Goal: Communication & Community: Answer question/provide support

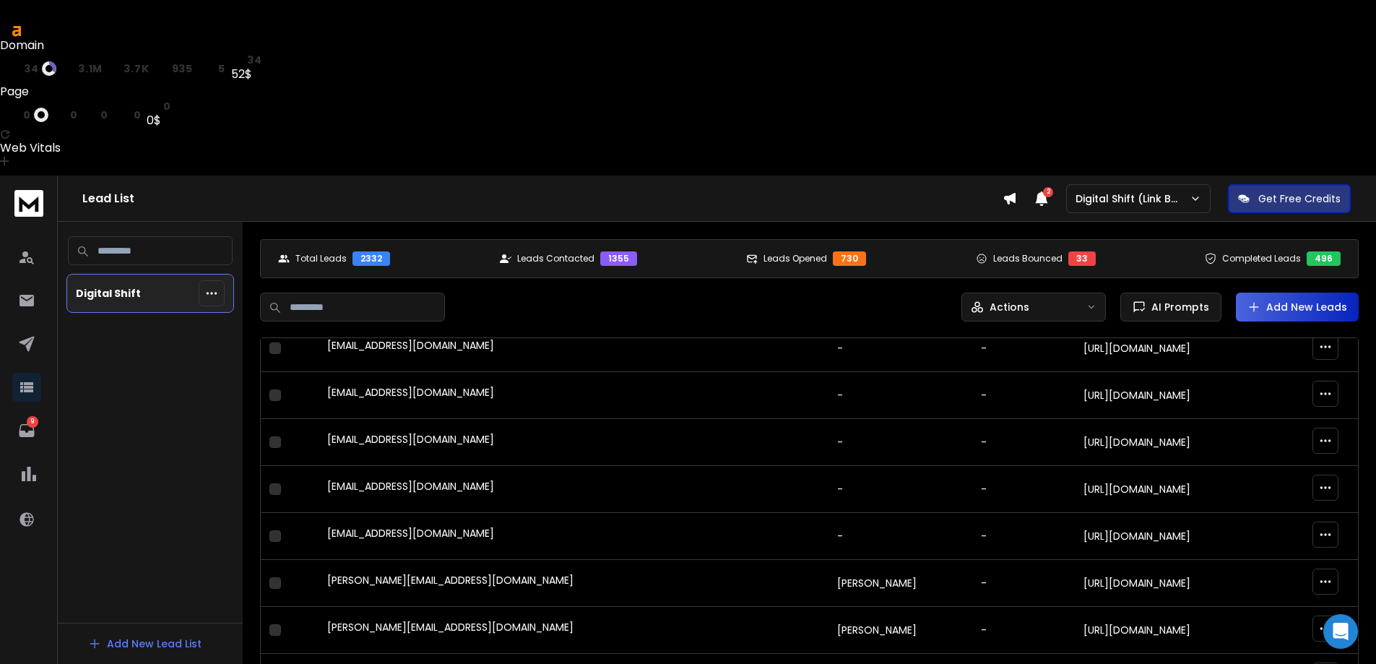
scroll to position [1335, 0]
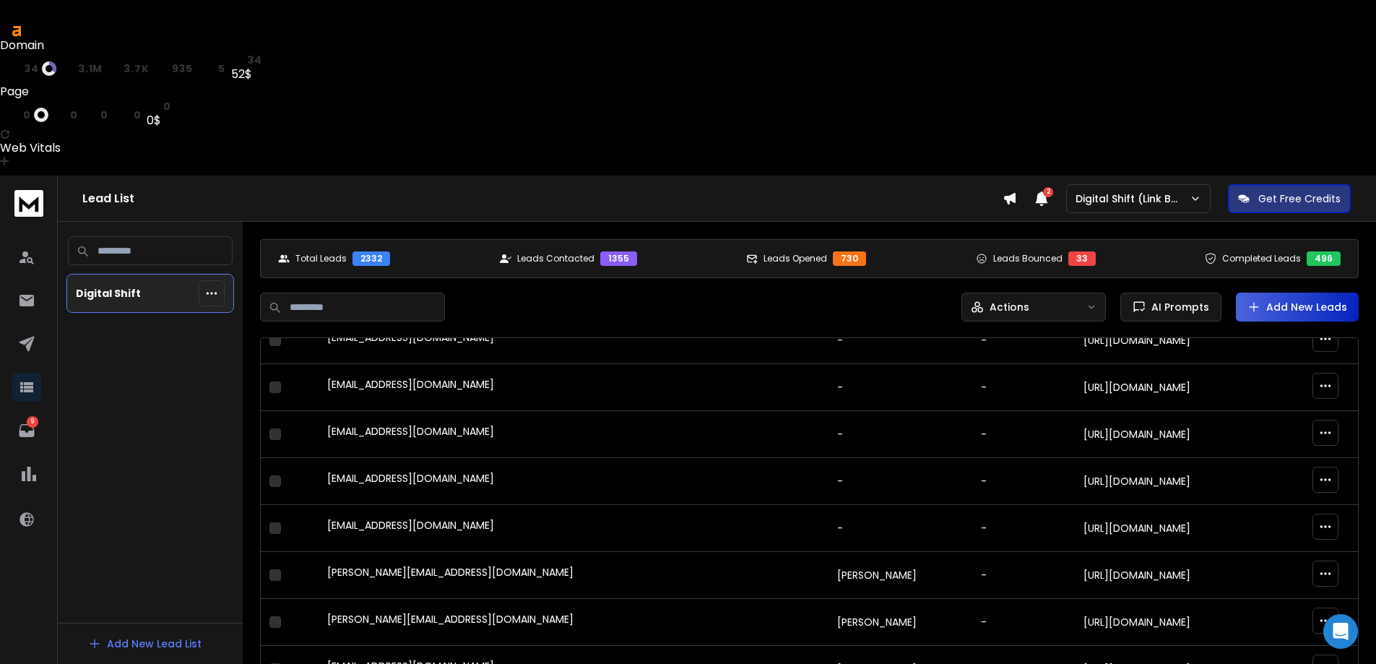
click at [163, 482] on div "Digital Shift" at bounding box center [150, 528] width 185 height 508
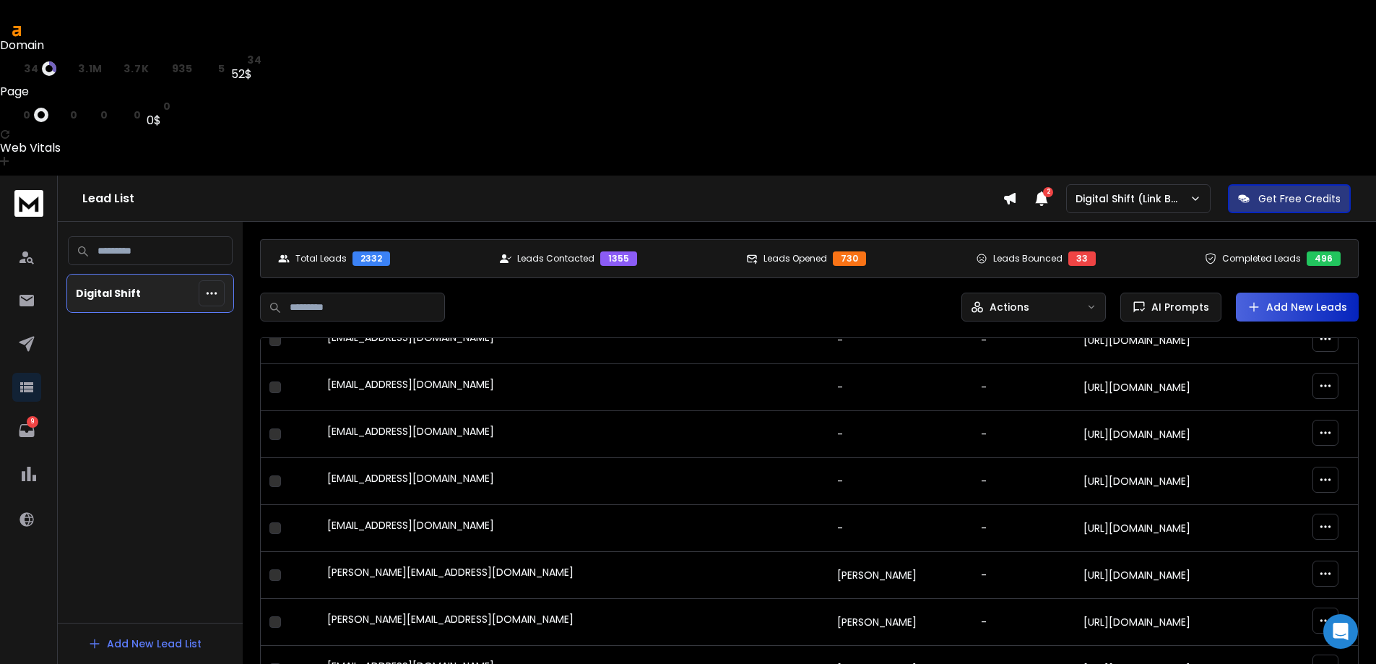
click at [163, 482] on div "Digital Shift" at bounding box center [150, 528] width 185 height 508
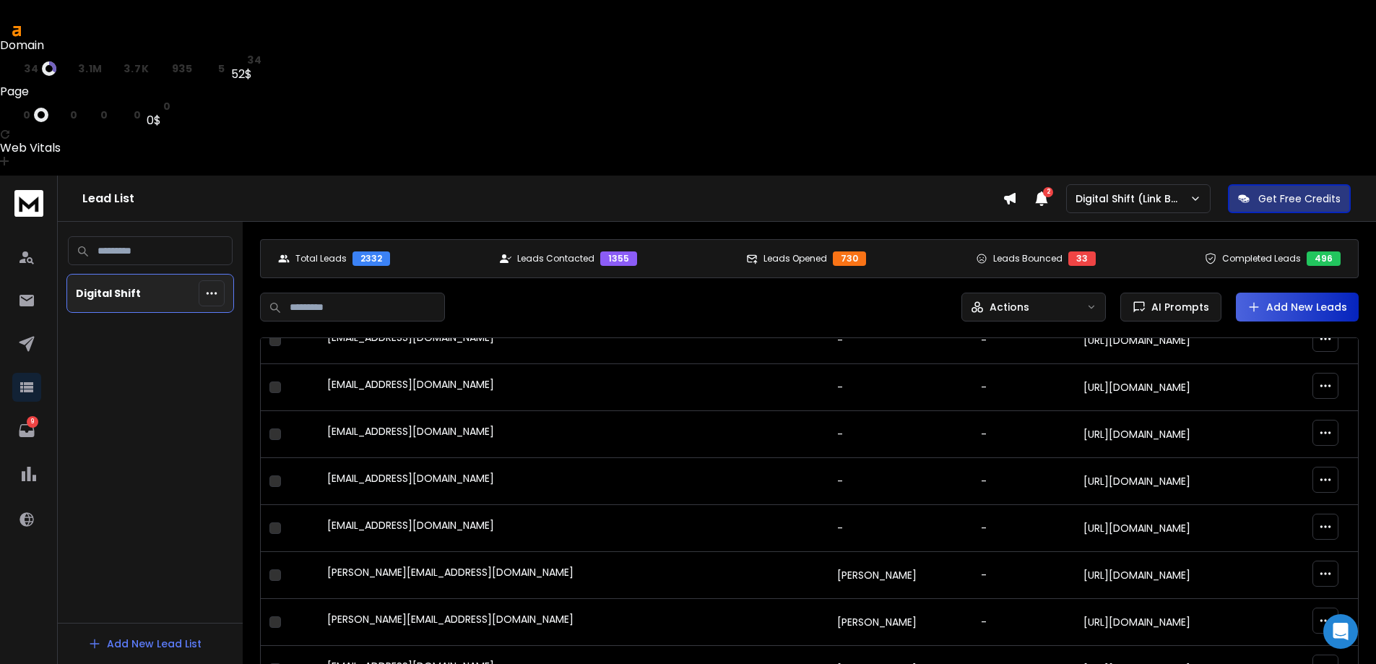
click at [163, 482] on div "Digital Shift" at bounding box center [150, 528] width 185 height 508
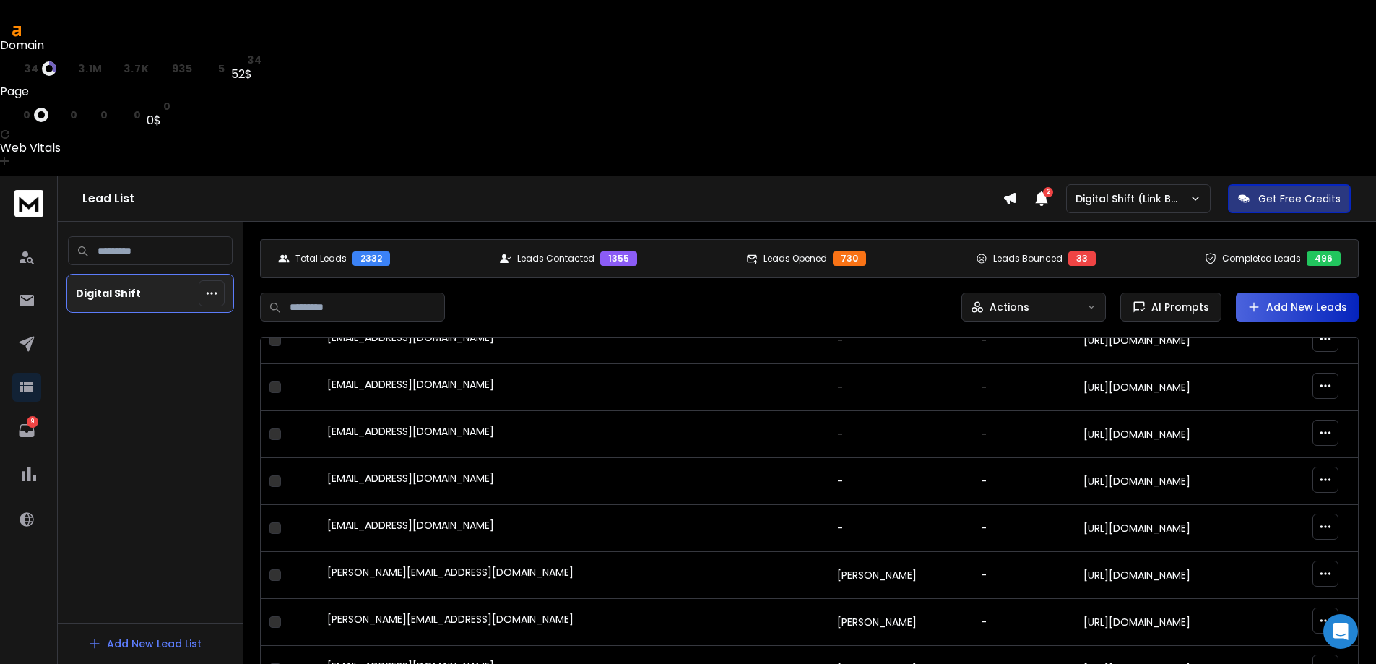
click at [163, 482] on div "Digital Shift" at bounding box center [150, 528] width 185 height 508
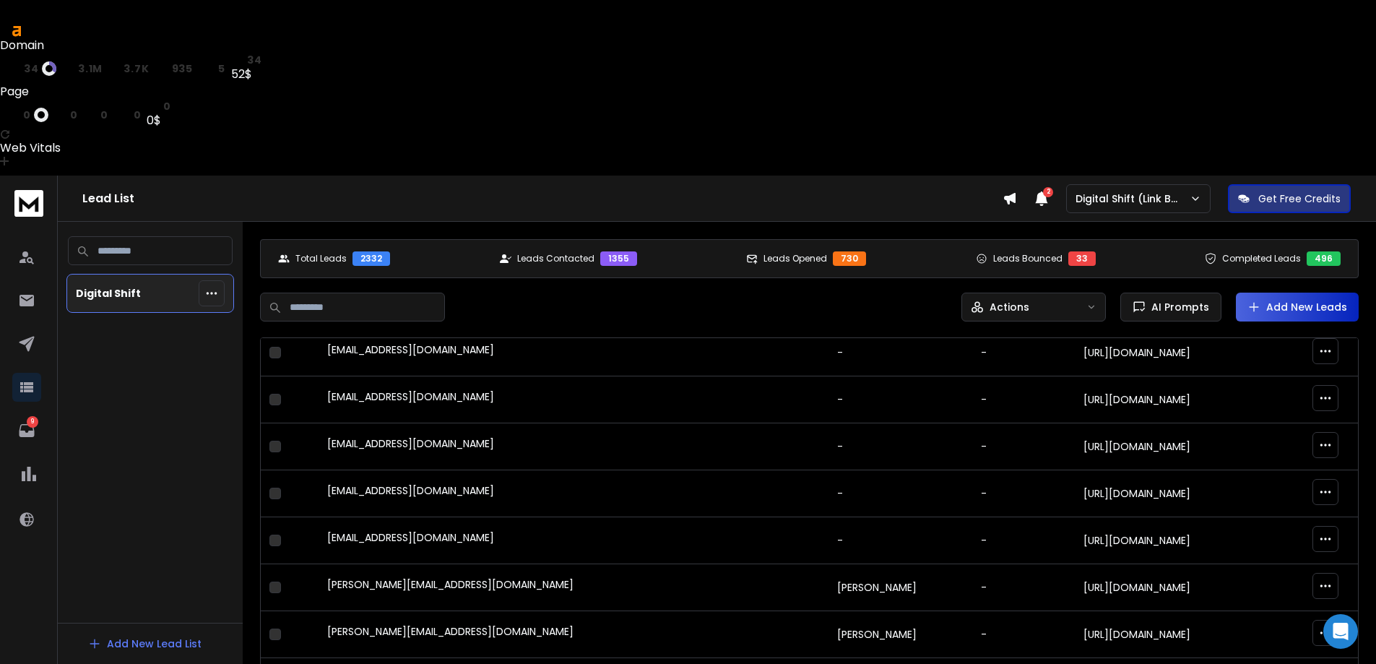
scroll to position [1331, 0]
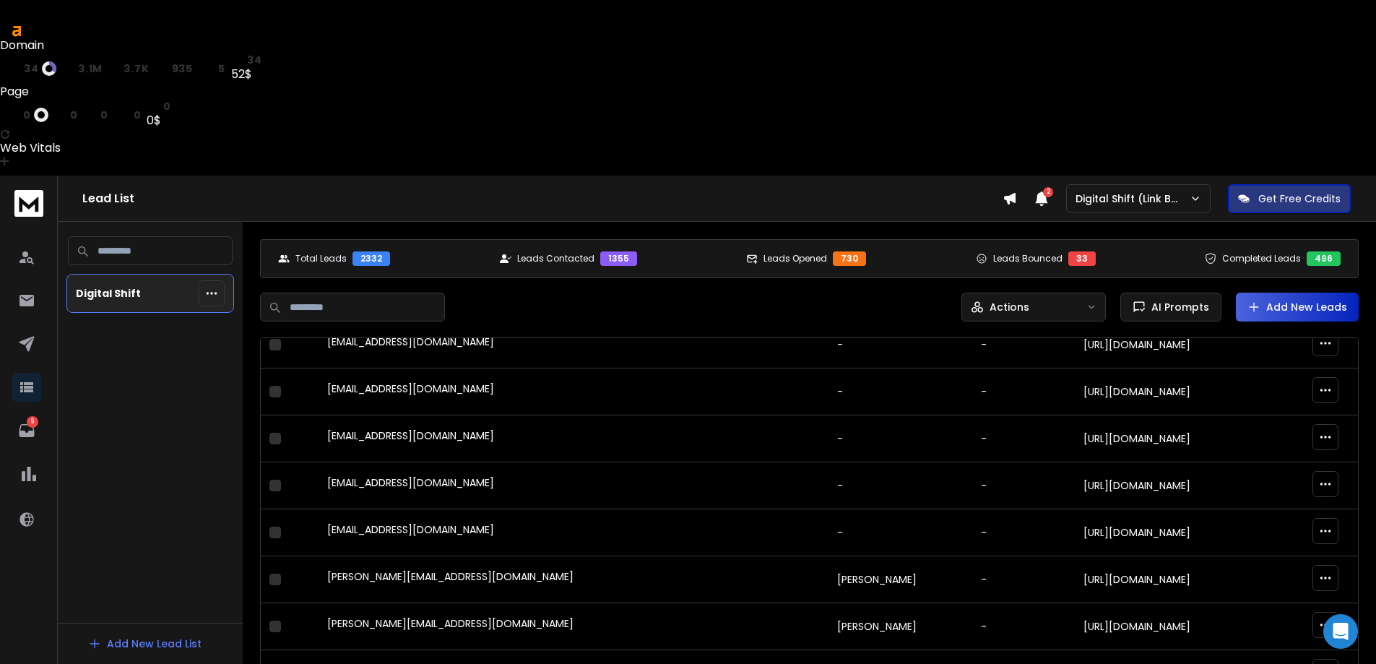
click at [163, 482] on div "Digital Shift" at bounding box center [150, 528] width 185 height 508
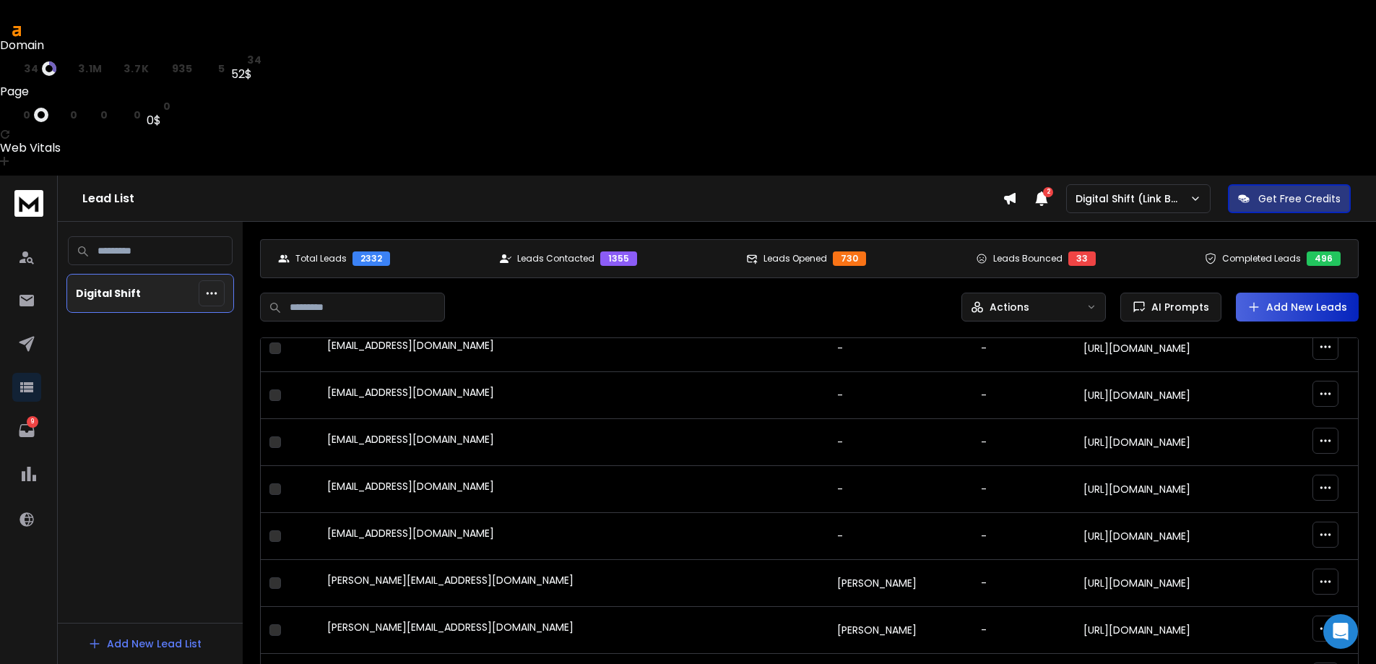
scroll to position [1335, 0]
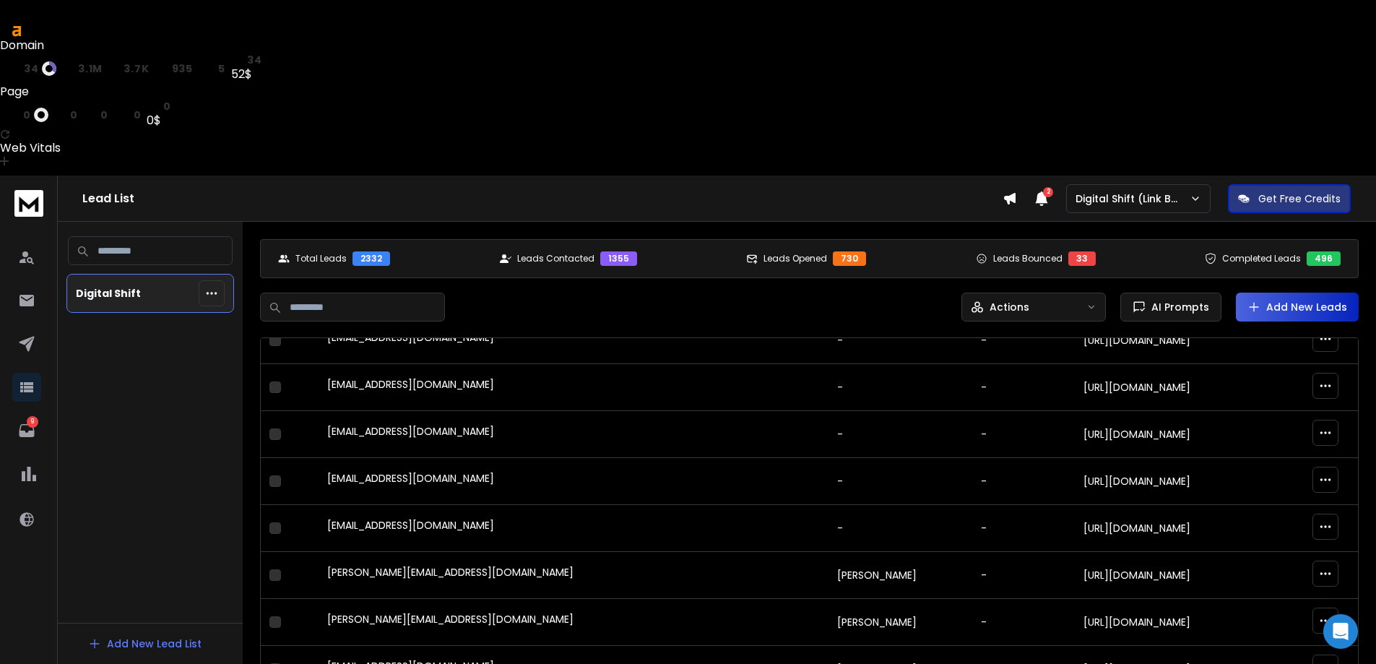
click at [163, 482] on div "Digital Shift" at bounding box center [150, 528] width 185 height 508
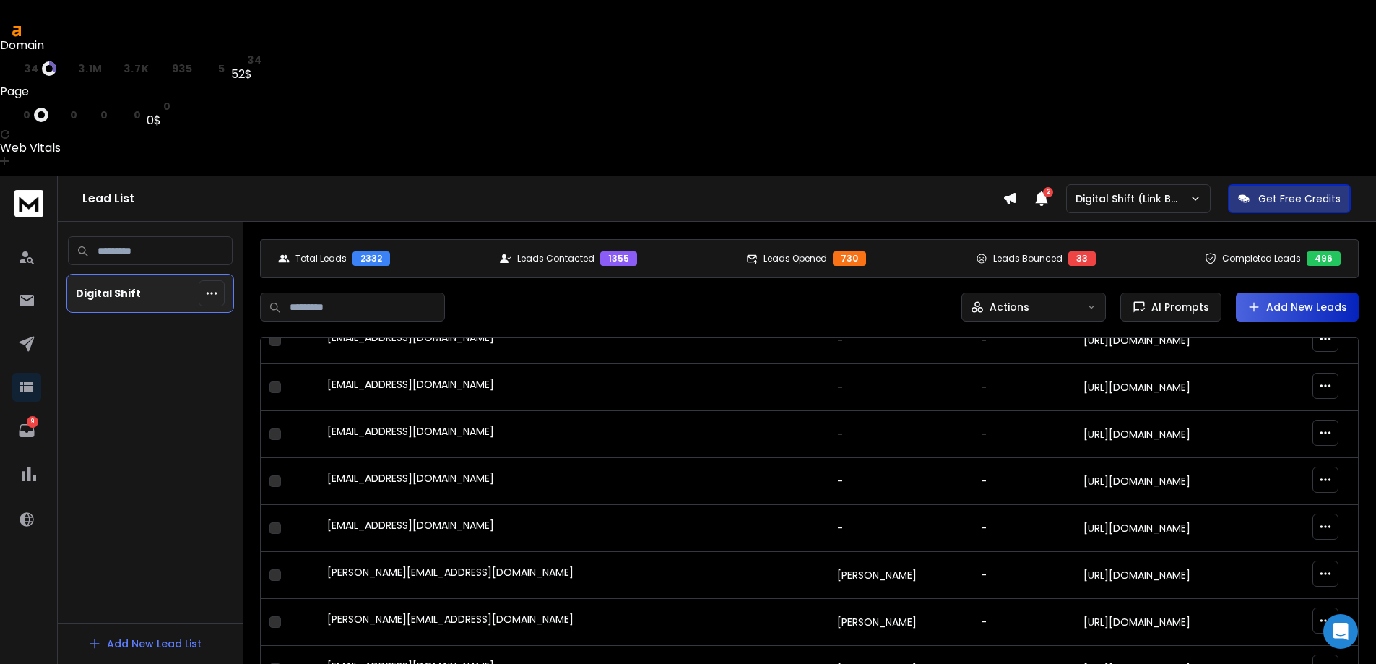
click at [163, 482] on div "Digital Shift" at bounding box center [150, 528] width 185 height 508
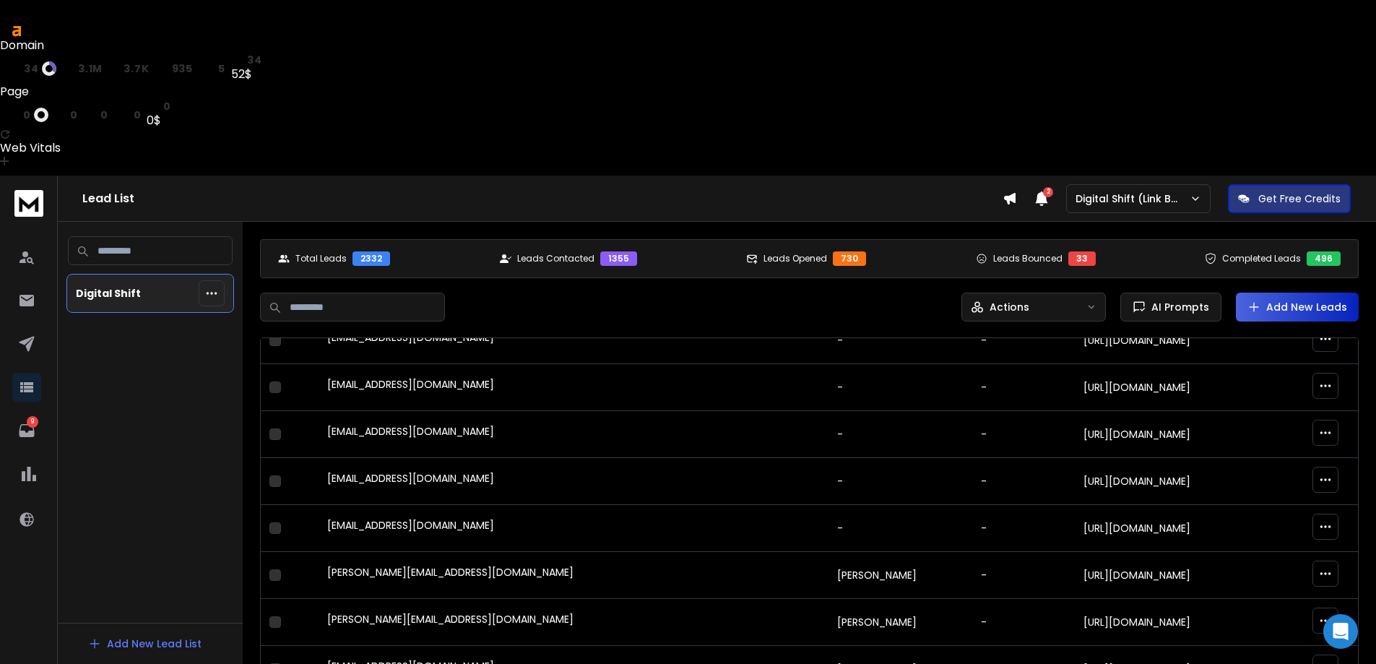
click at [163, 482] on div "Digital Shift" at bounding box center [150, 528] width 185 height 508
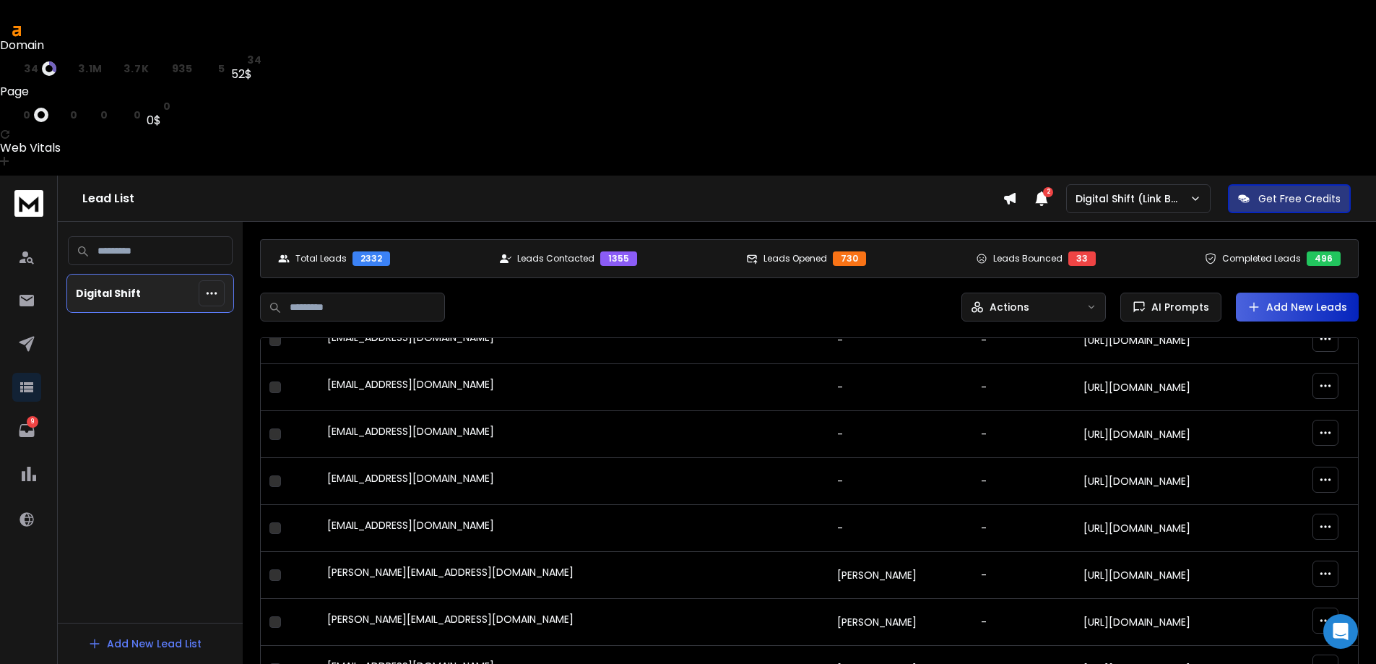
click at [163, 482] on div "Digital Shift" at bounding box center [150, 528] width 185 height 508
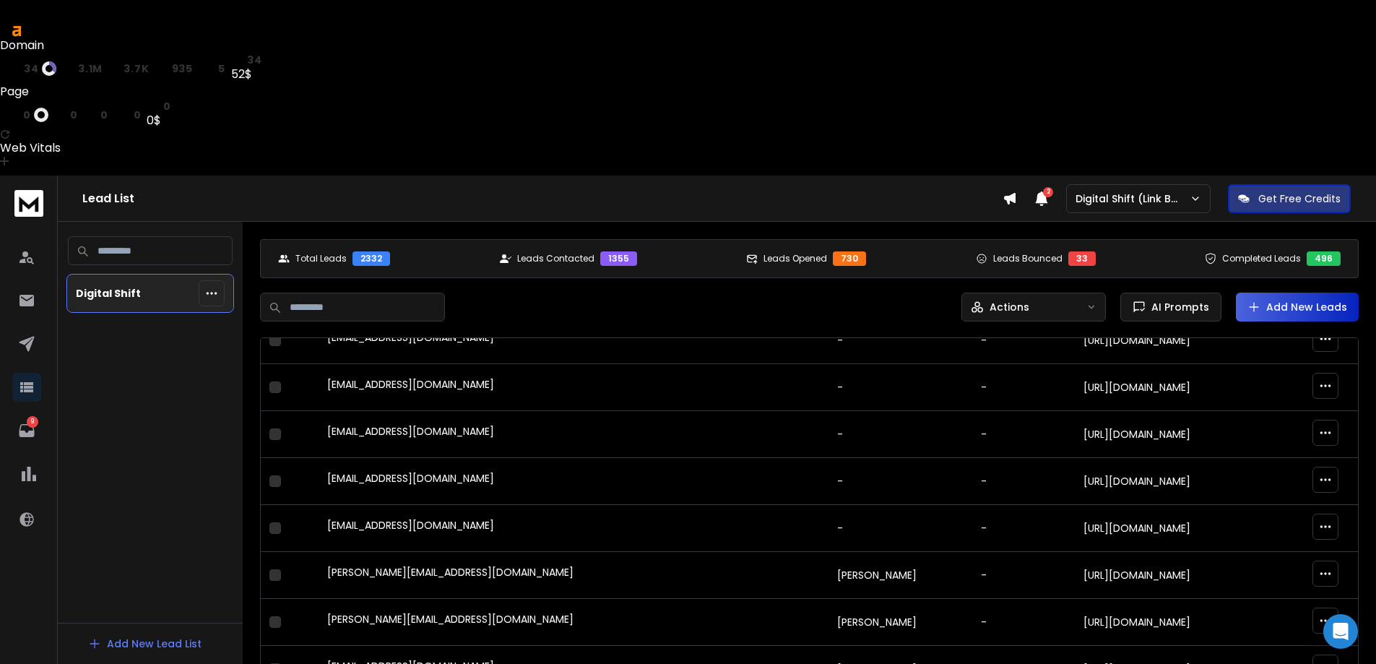
click at [163, 482] on div "Digital Shift" at bounding box center [150, 528] width 185 height 508
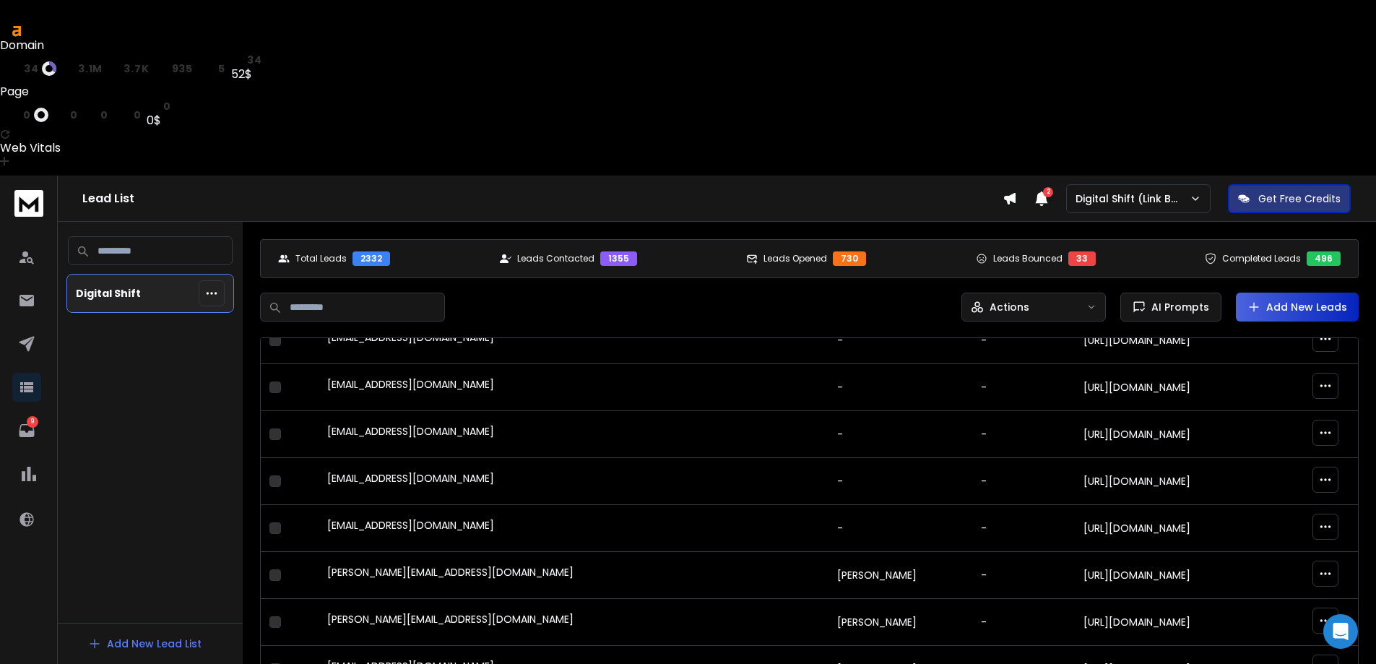
click at [163, 482] on div "Digital Shift" at bounding box center [150, 528] width 185 height 508
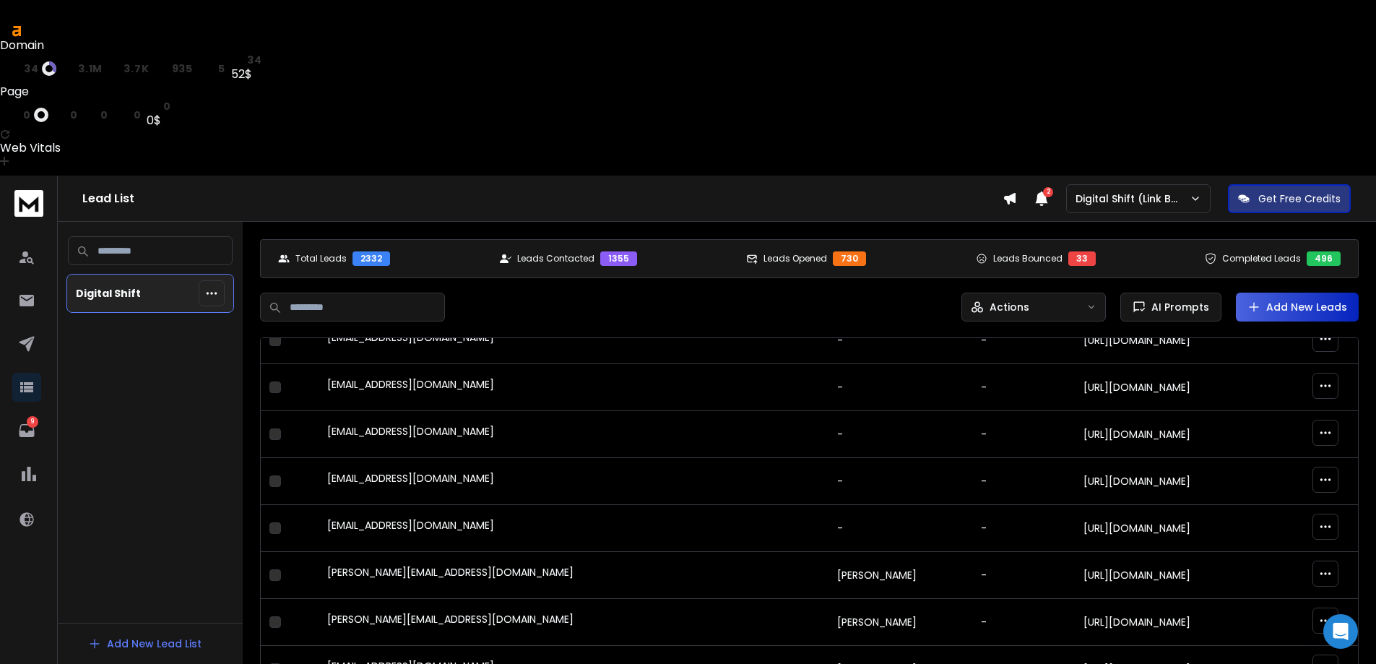
click at [163, 482] on div "Digital Shift" at bounding box center [150, 528] width 185 height 508
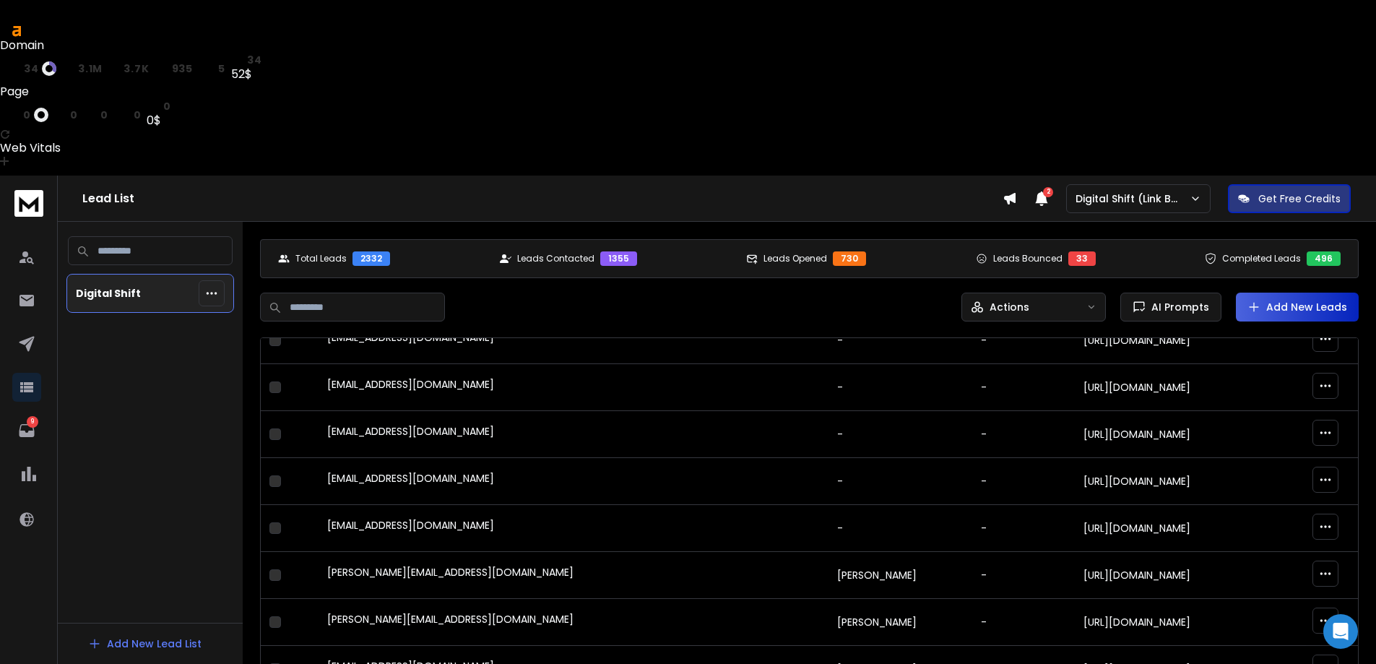
click at [163, 482] on div "Digital Shift" at bounding box center [150, 528] width 185 height 508
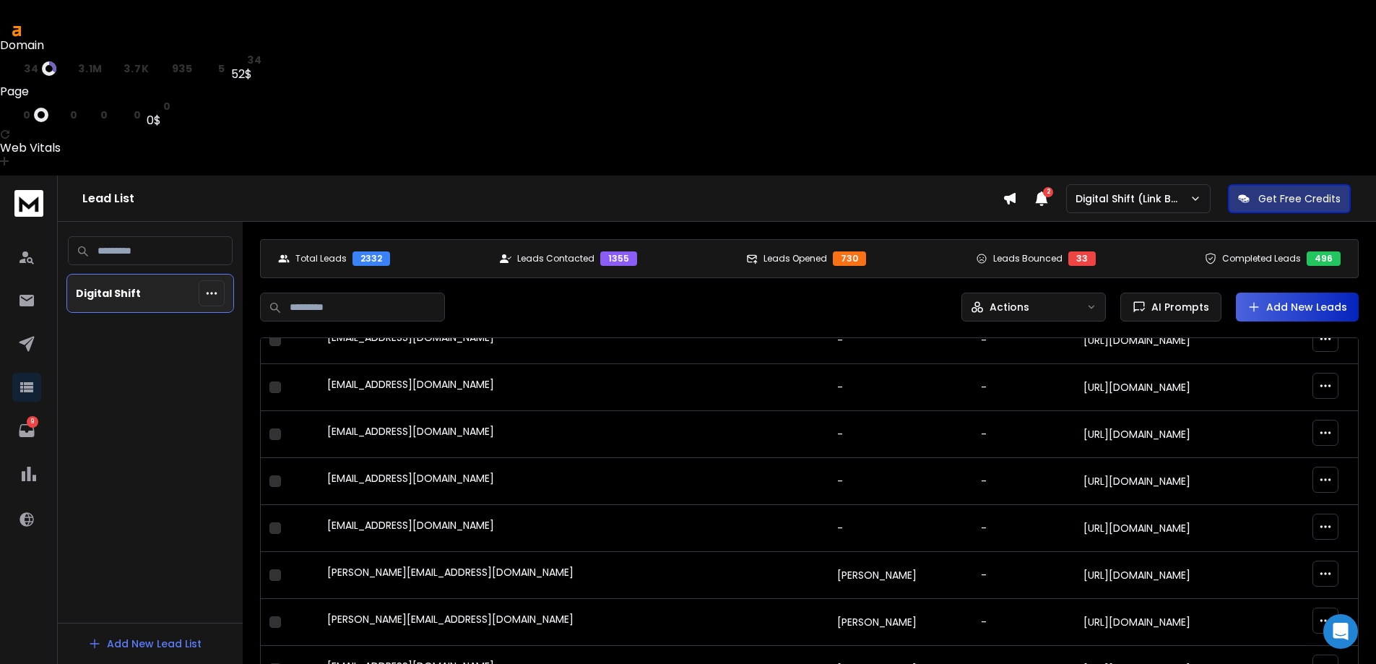
click at [163, 482] on div "Digital Shift" at bounding box center [150, 528] width 185 height 508
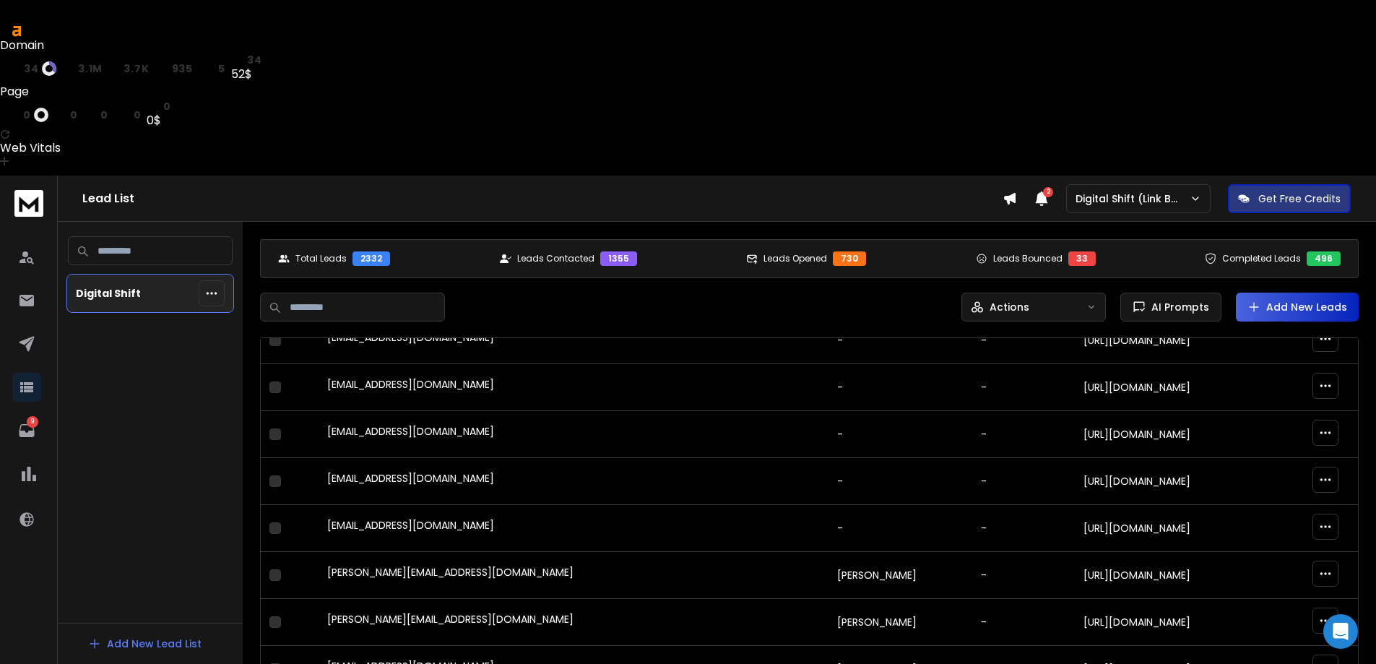
click at [163, 482] on div "Digital Shift" at bounding box center [150, 528] width 185 height 508
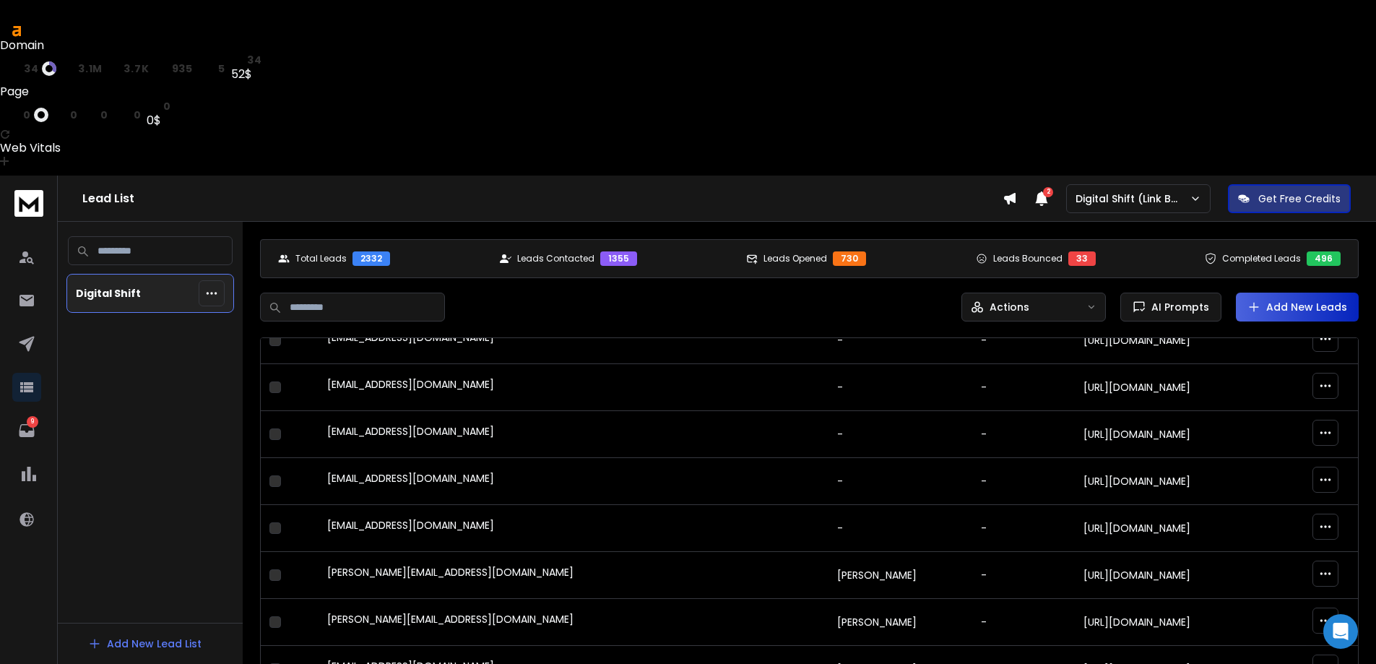
click at [163, 482] on div "Digital Shift" at bounding box center [150, 528] width 185 height 508
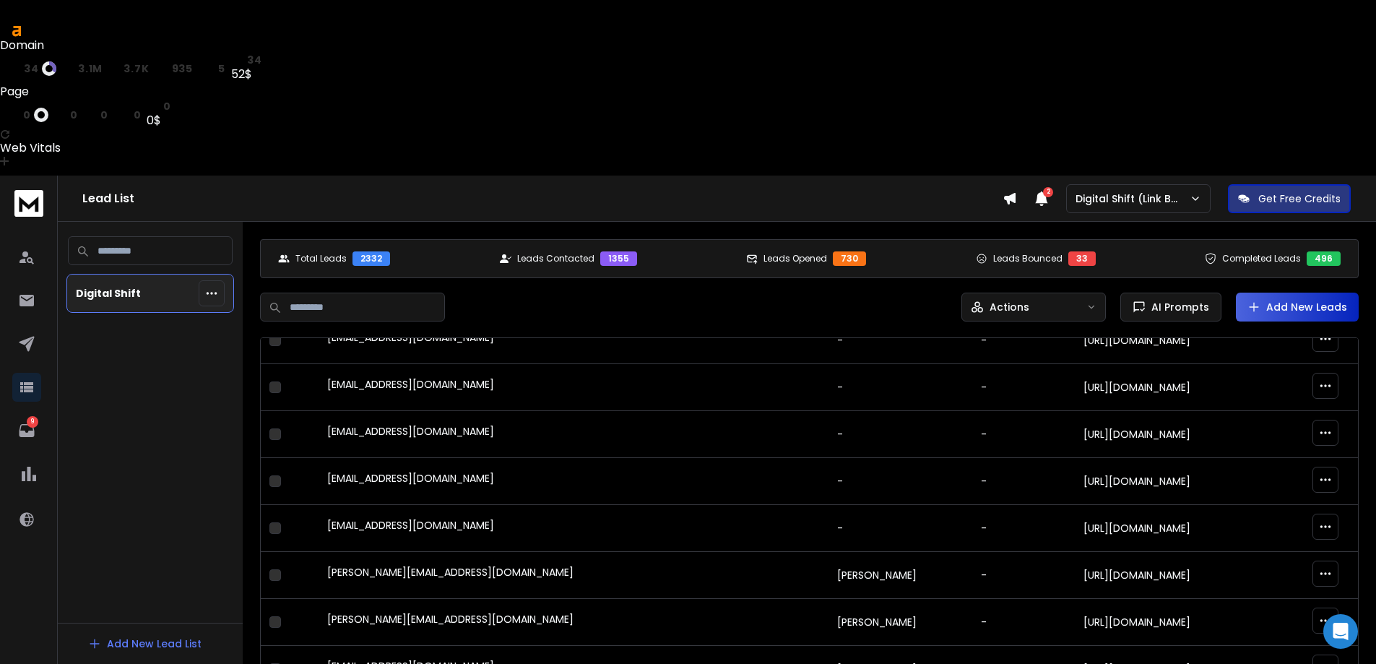
click at [163, 482] on div "Digital Shift" at bounding box center [150, 528] width 185 height 508
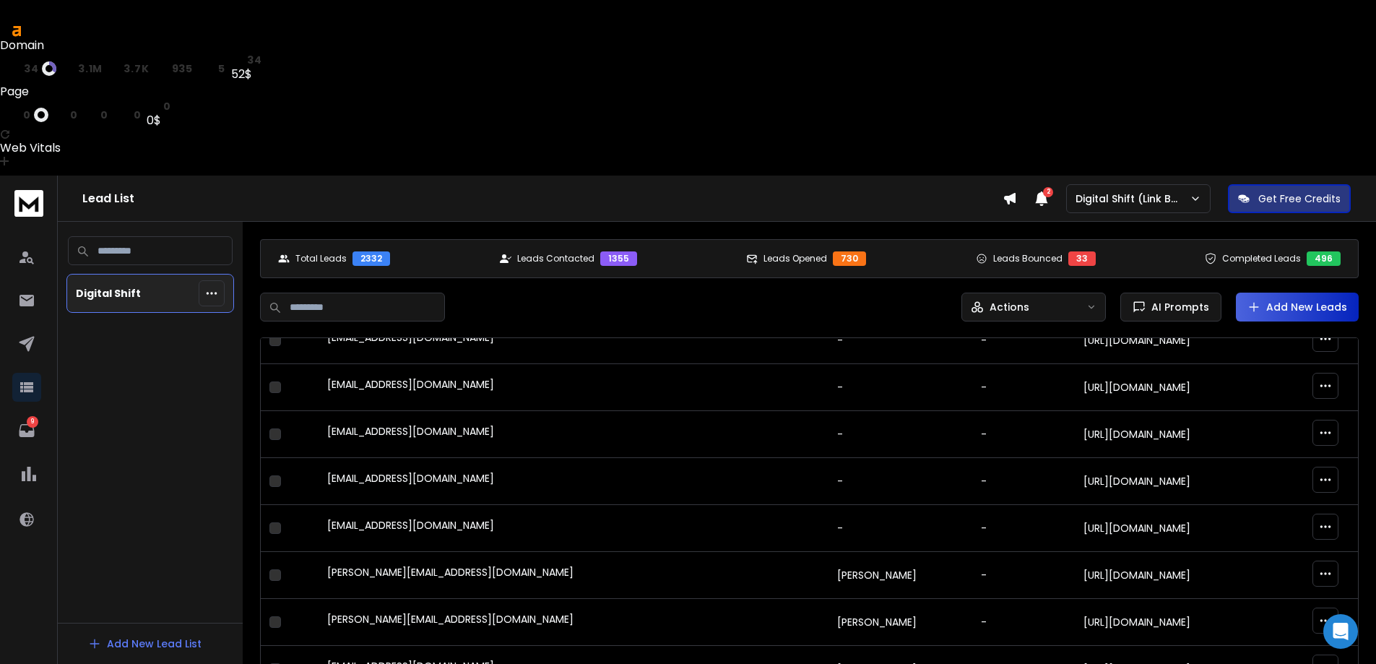
click at [163, 482] on div "Digital Shift" at bounding box center [150, 528] width 185 height 508
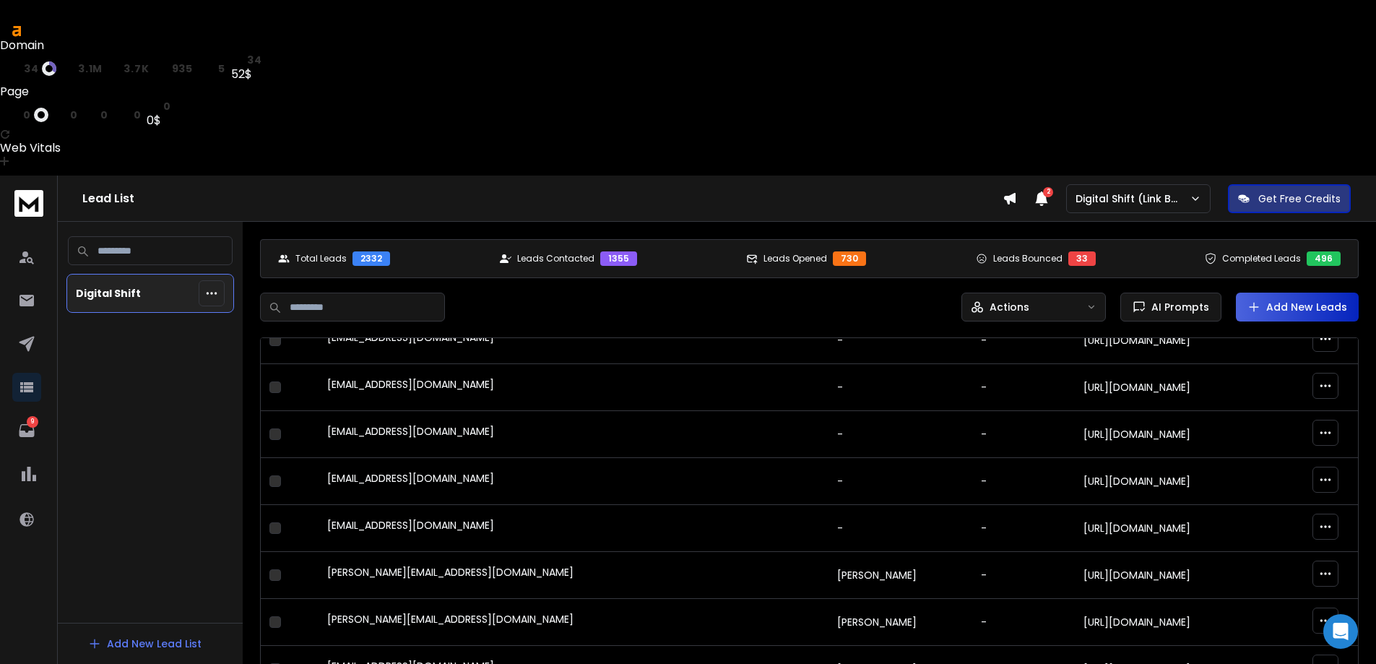
click at [163, 482] on div "Digital Shift" at bounding box center [150, 528] width 185 height 508
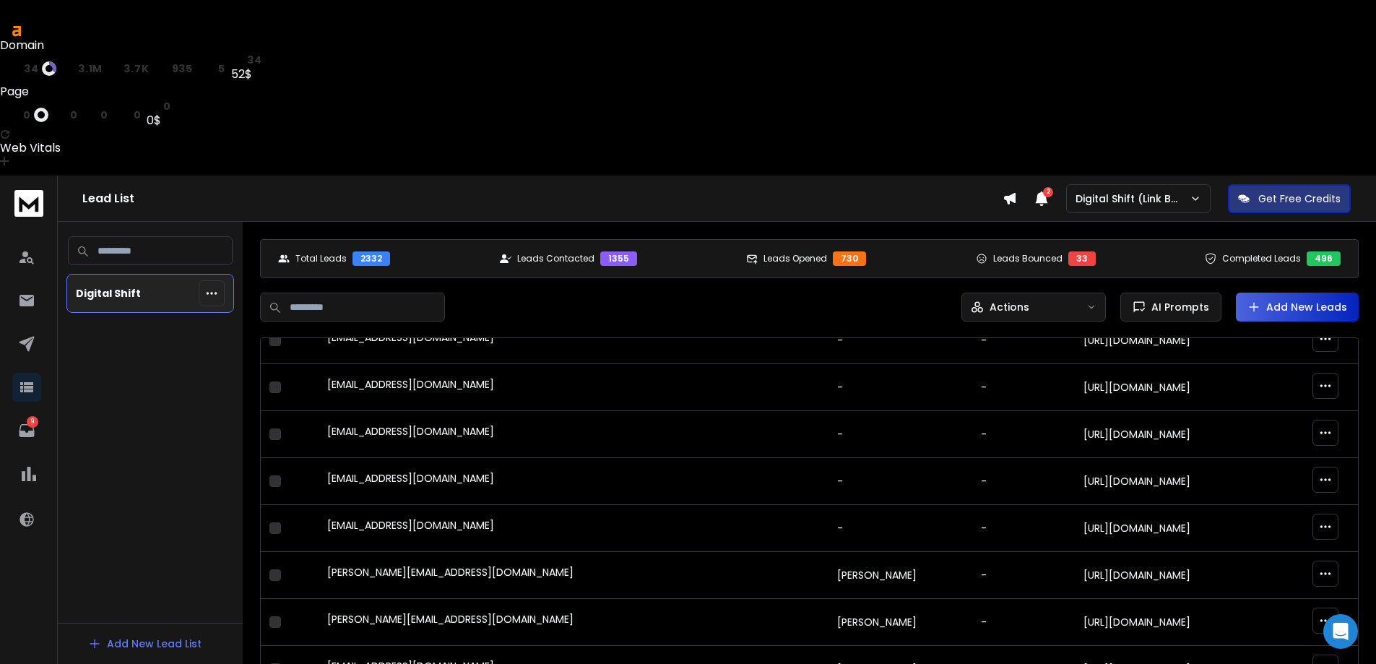
click at [163, 482] on div "Digital Shift" at bounding box center [150, 528] width 185 height 508
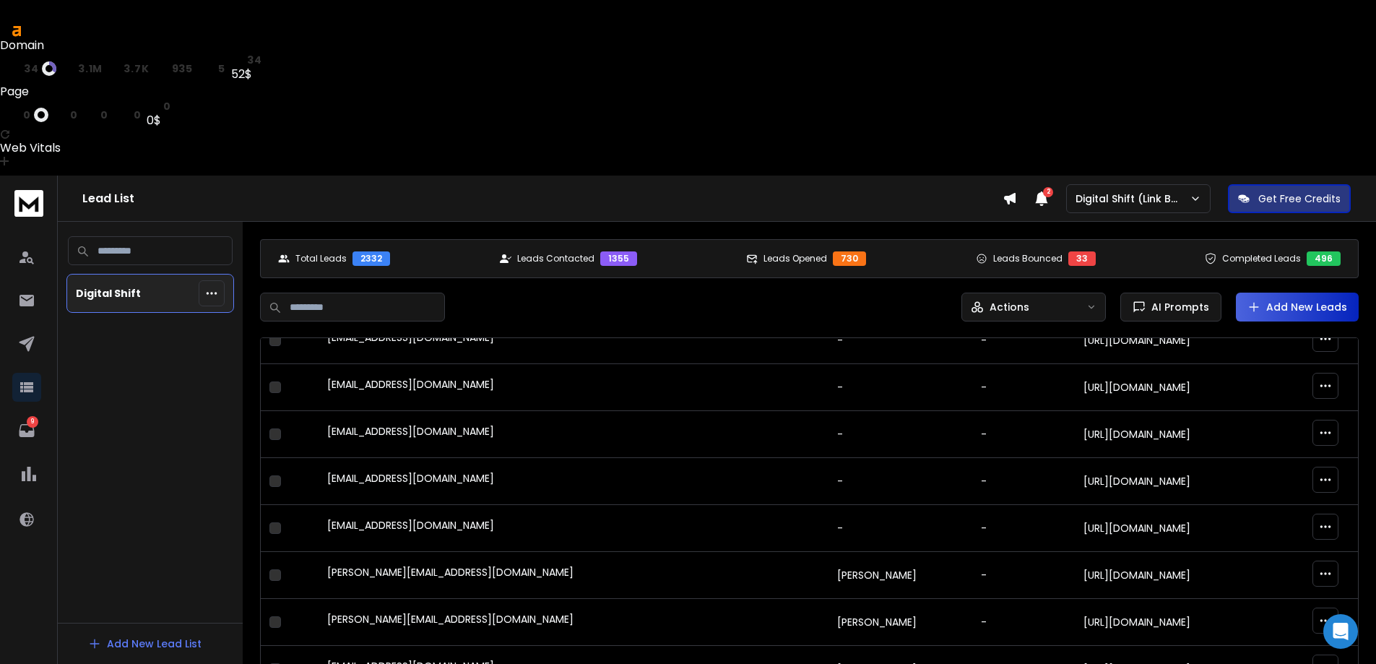
click at [163, 482] on div "Digital Shift" at bounding box center [150, 528] width 185 height 508
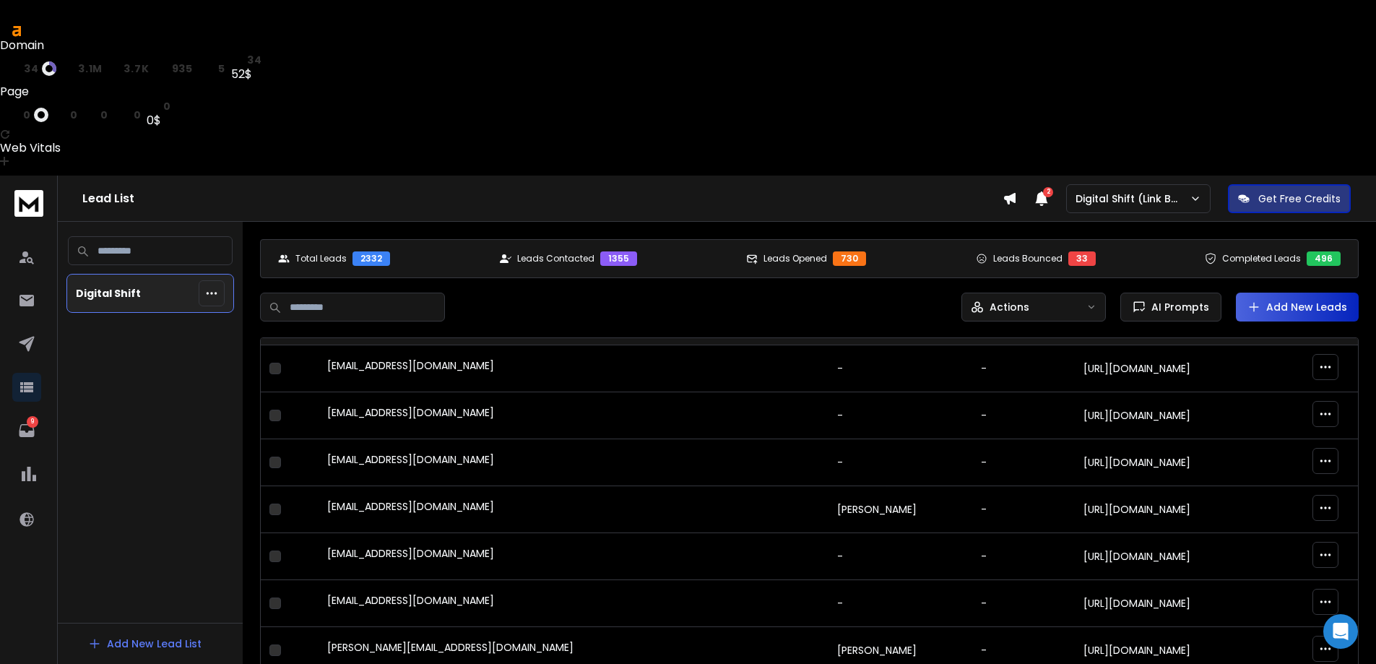
scroll to position [0, 0]
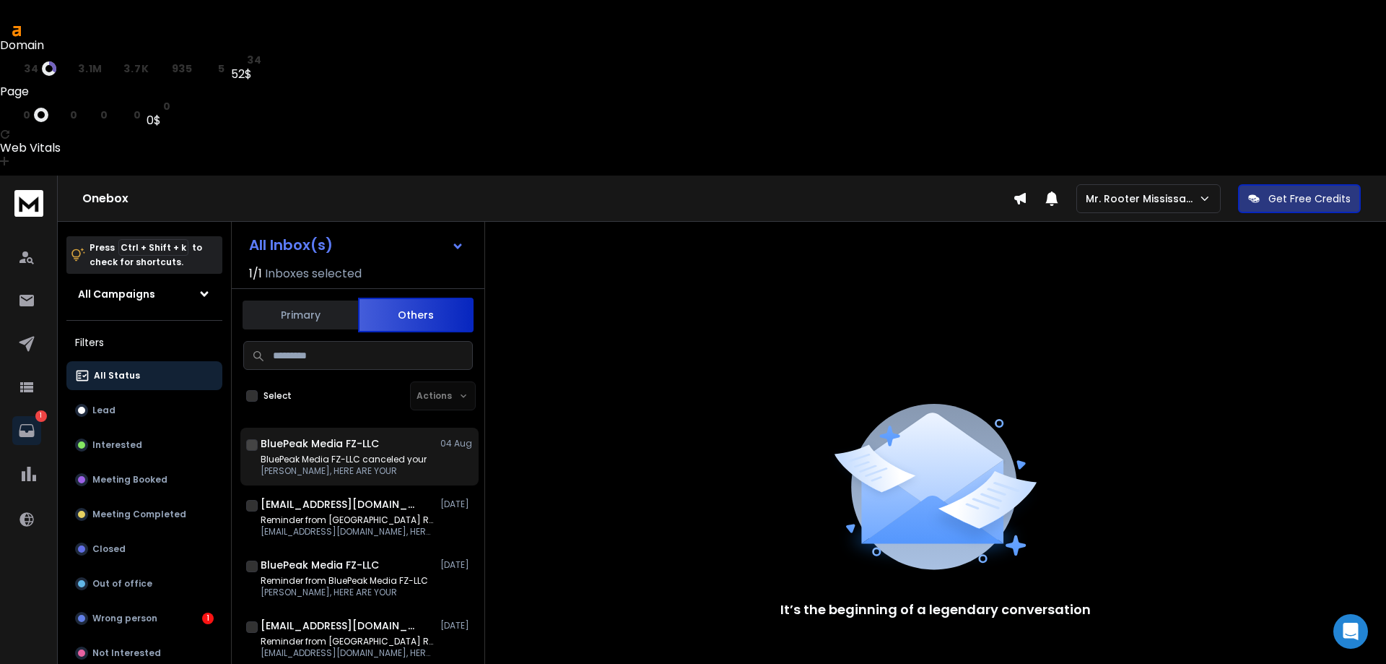
click at [389, 453] on p "BluePeak Media FZ-LLC canceled your" at bounding box center [344, 459] width 166 height 12
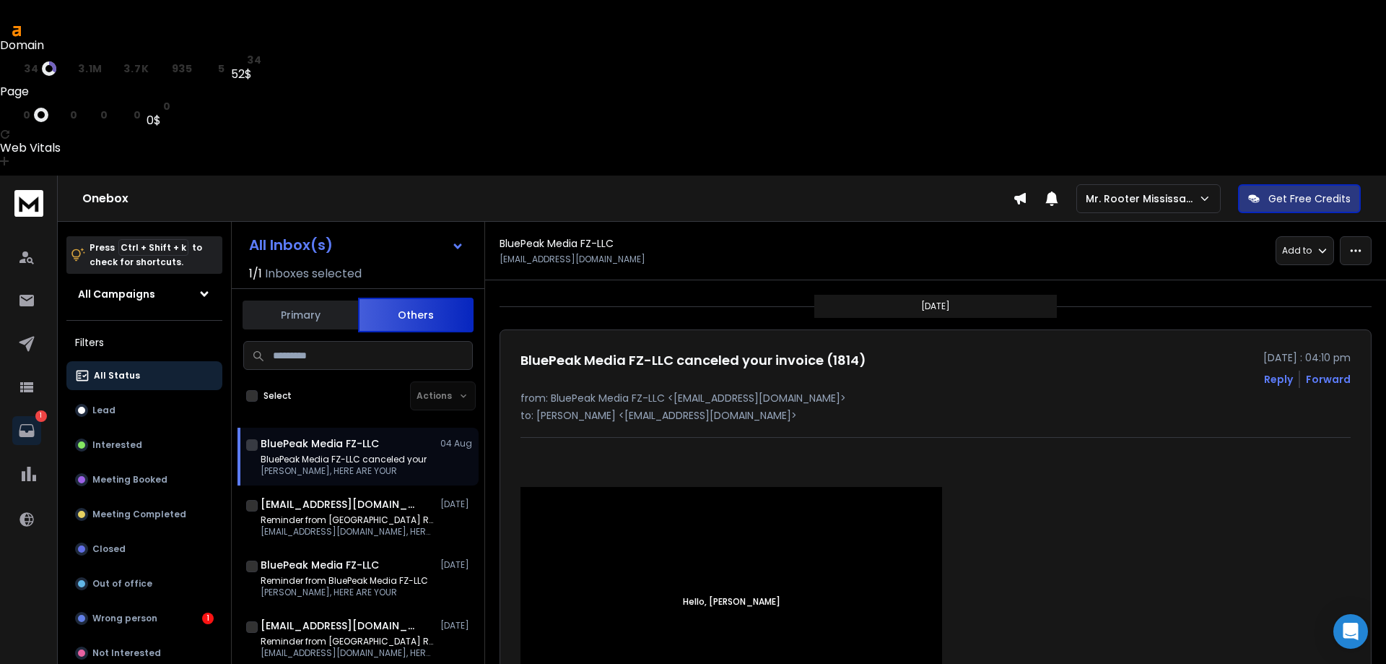
click at [888, 236] on div "BluePeak Media FZ-LLC BMF service@paypal.com" at bounding box center [716, 250] width 432 height 29
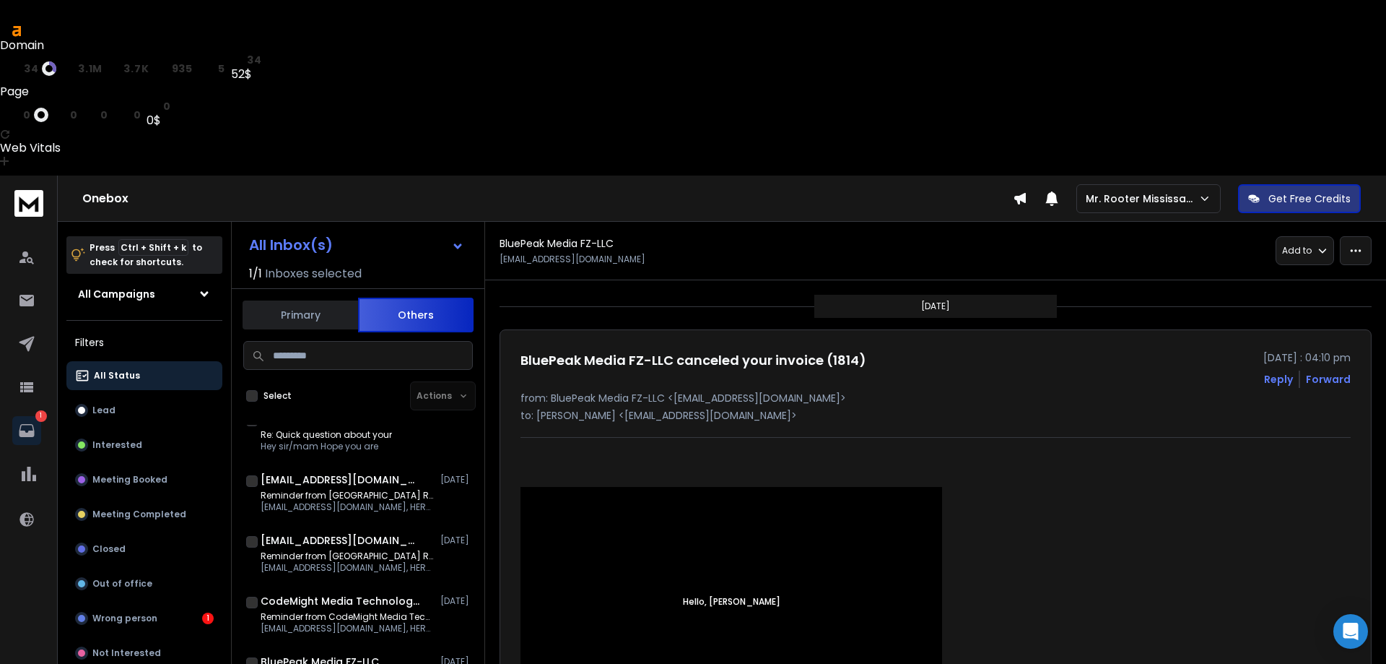
scroll to position [365, 0]
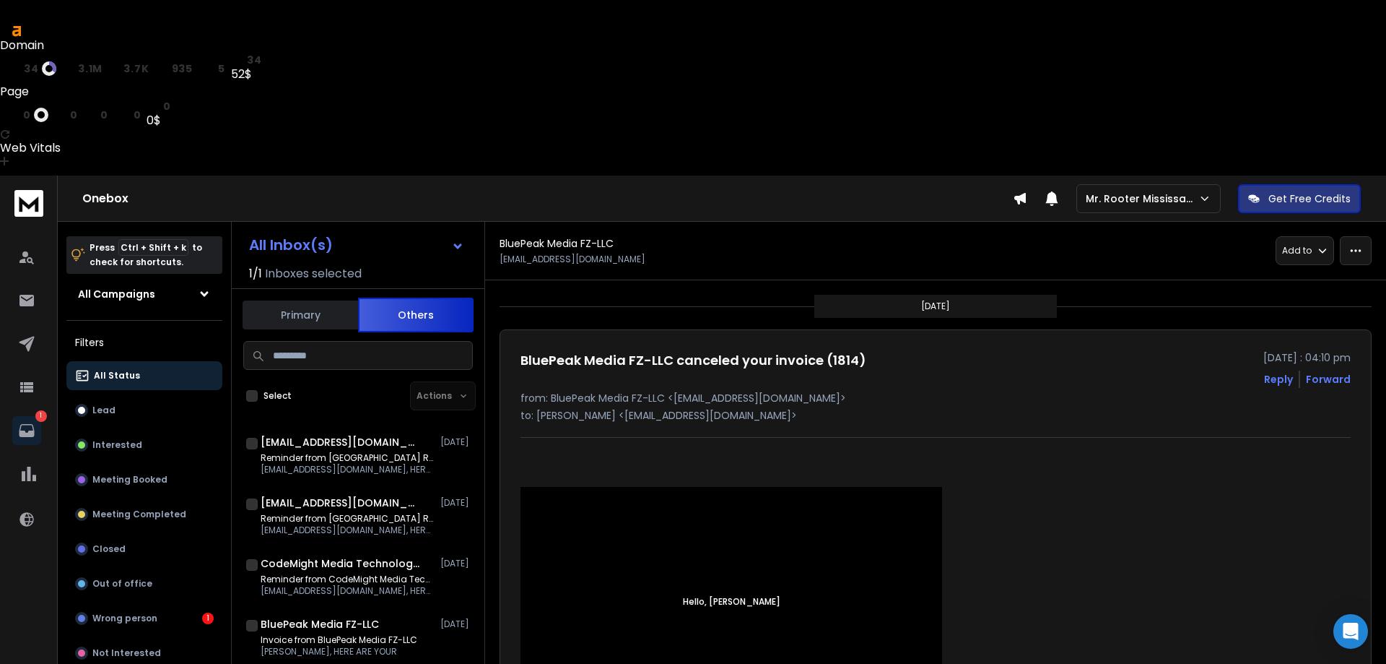
click at [35, 483] on div "1 H" at bounding box center [29, 507] width 58 height 664
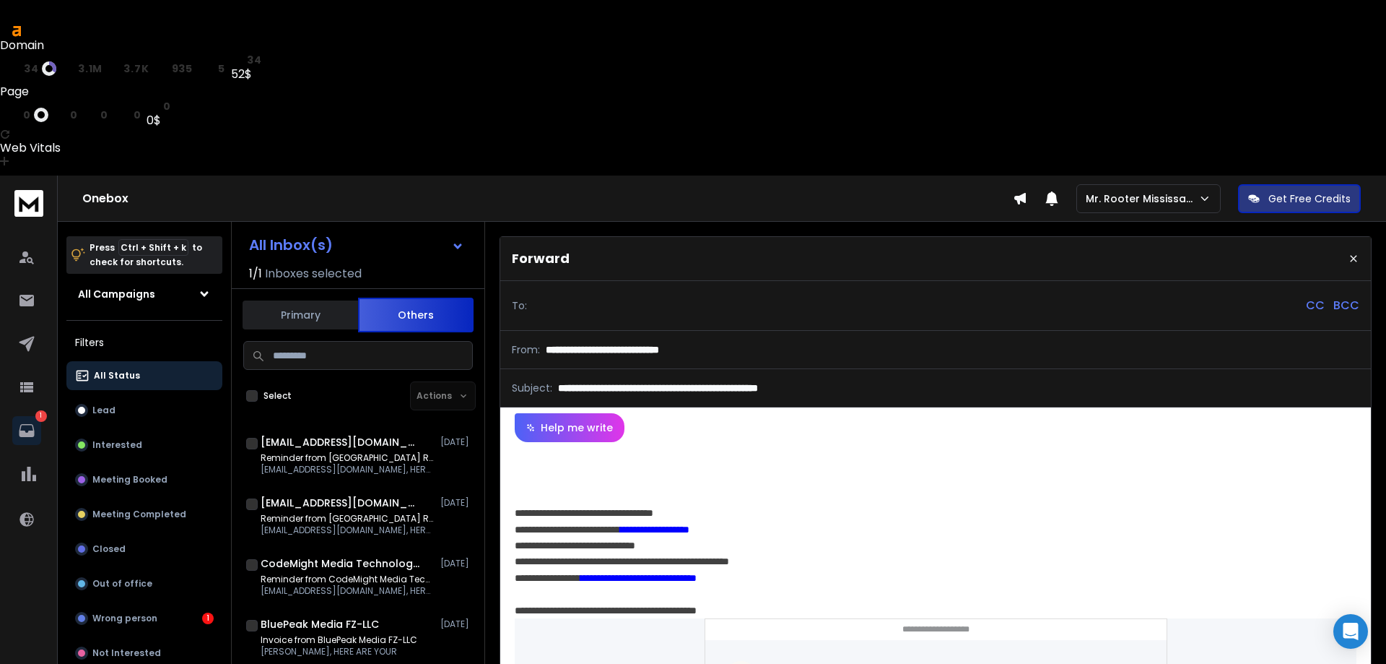
click at [1352, 255] on icon at bounding box center [1353, 258] width 6 height 6
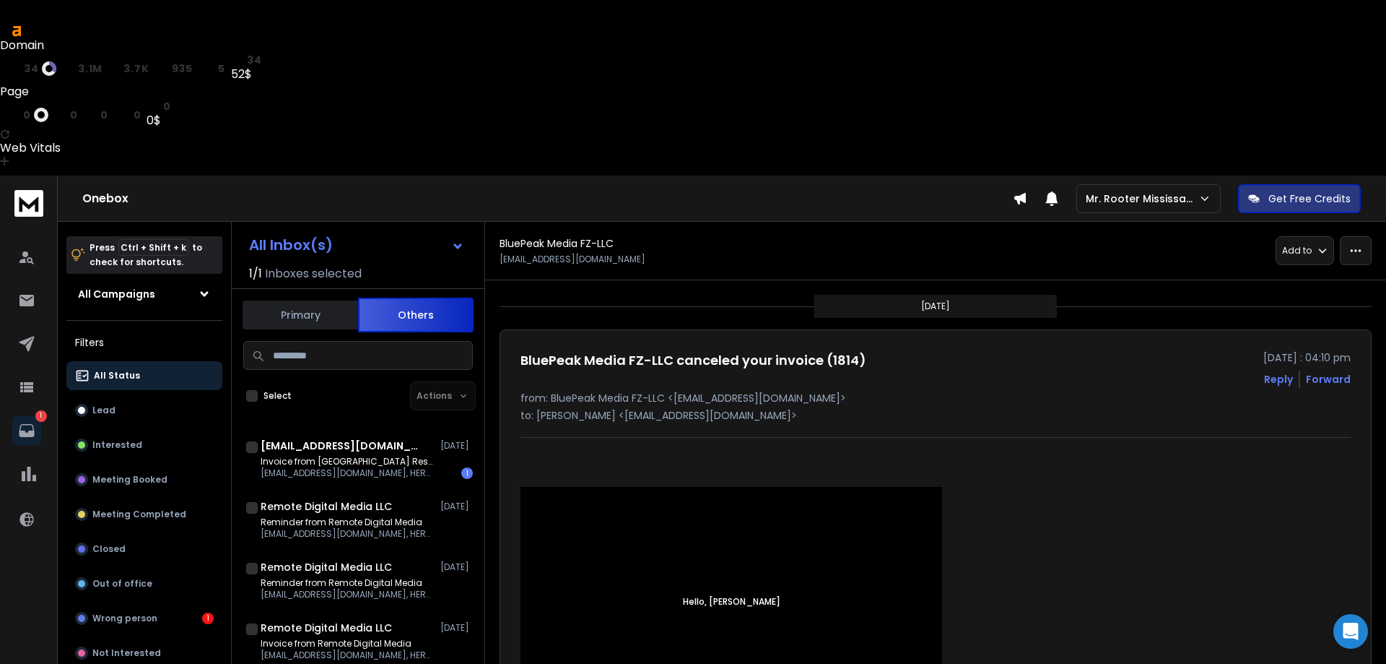
scroll to position [684, 0]
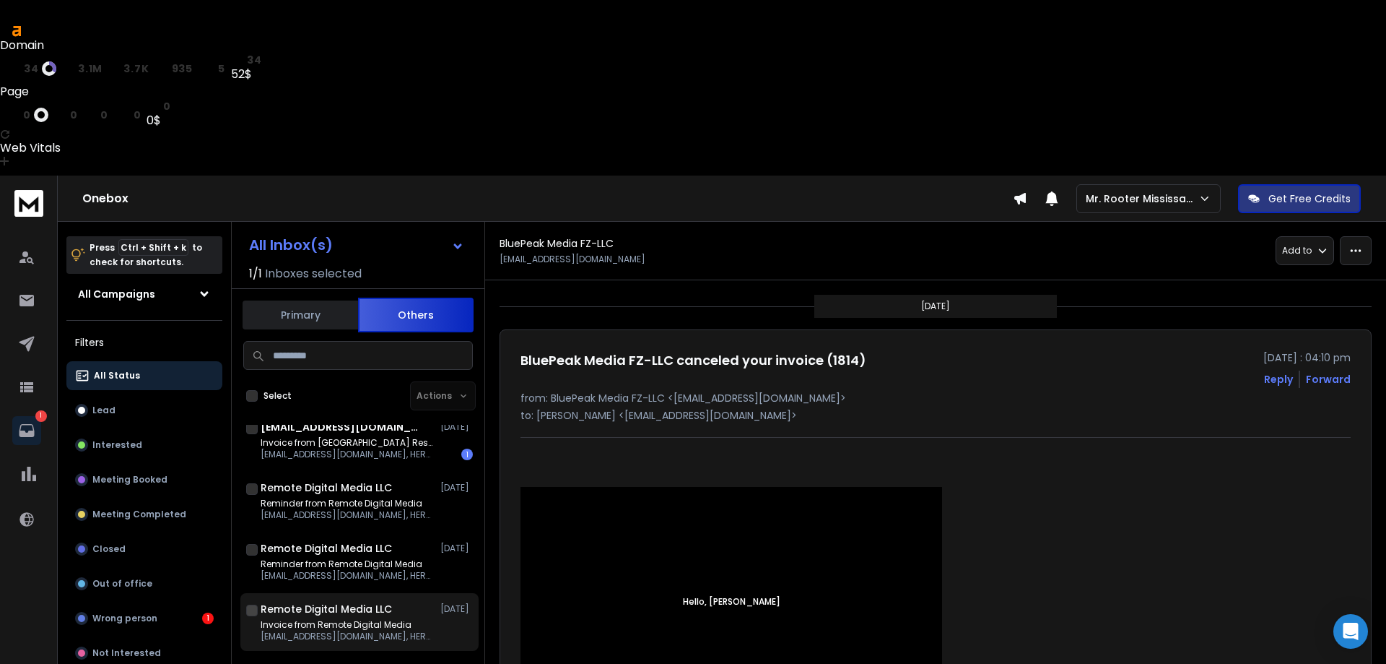
click at [367, 602] on h1 "Remote Digital Media LLC" at bounding box center [326, 609] width 131 height 14
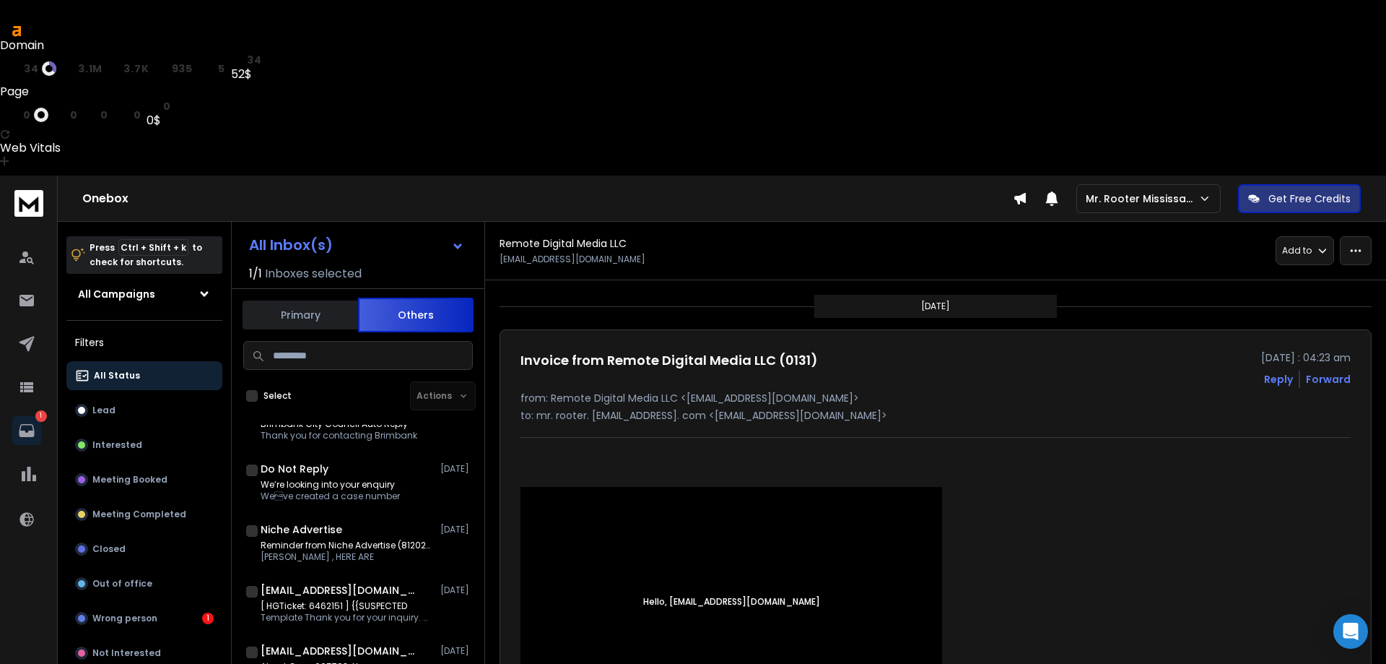
scroll to position [1155, 0]
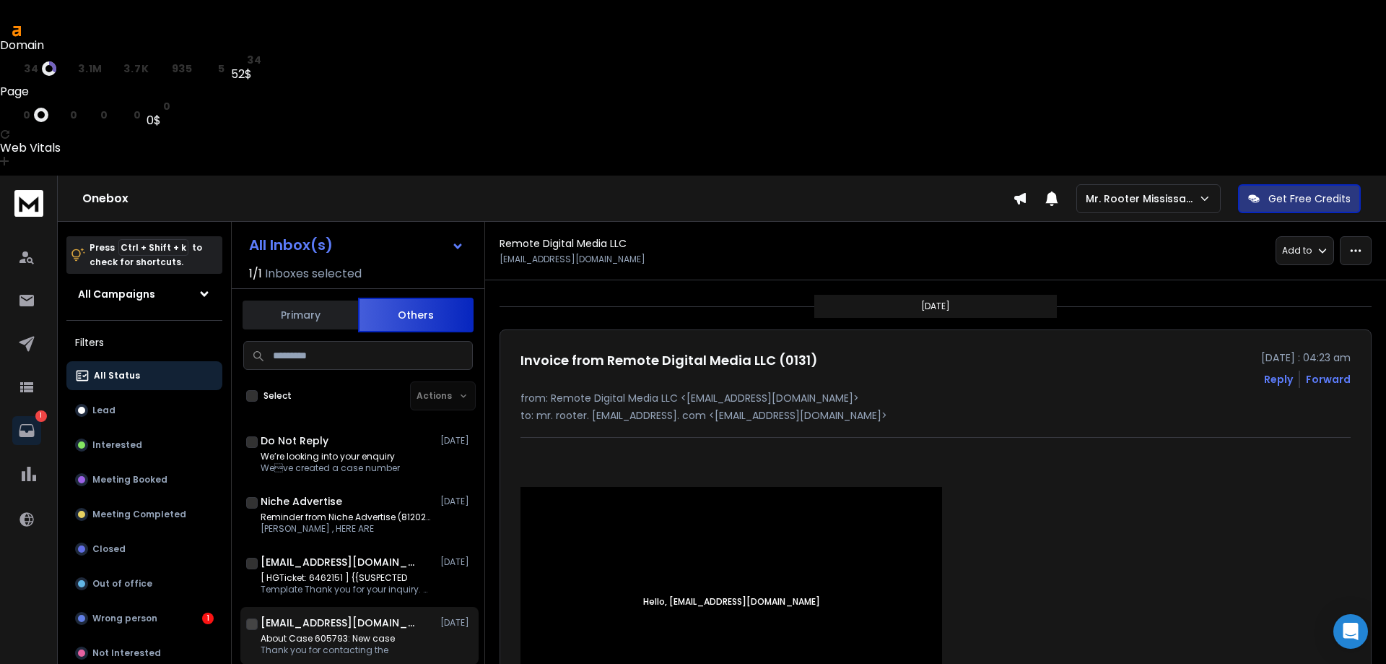
click at [350, 633] on p "About Case 605793: New case" at bounding box center [328, 639] width 134 height 12
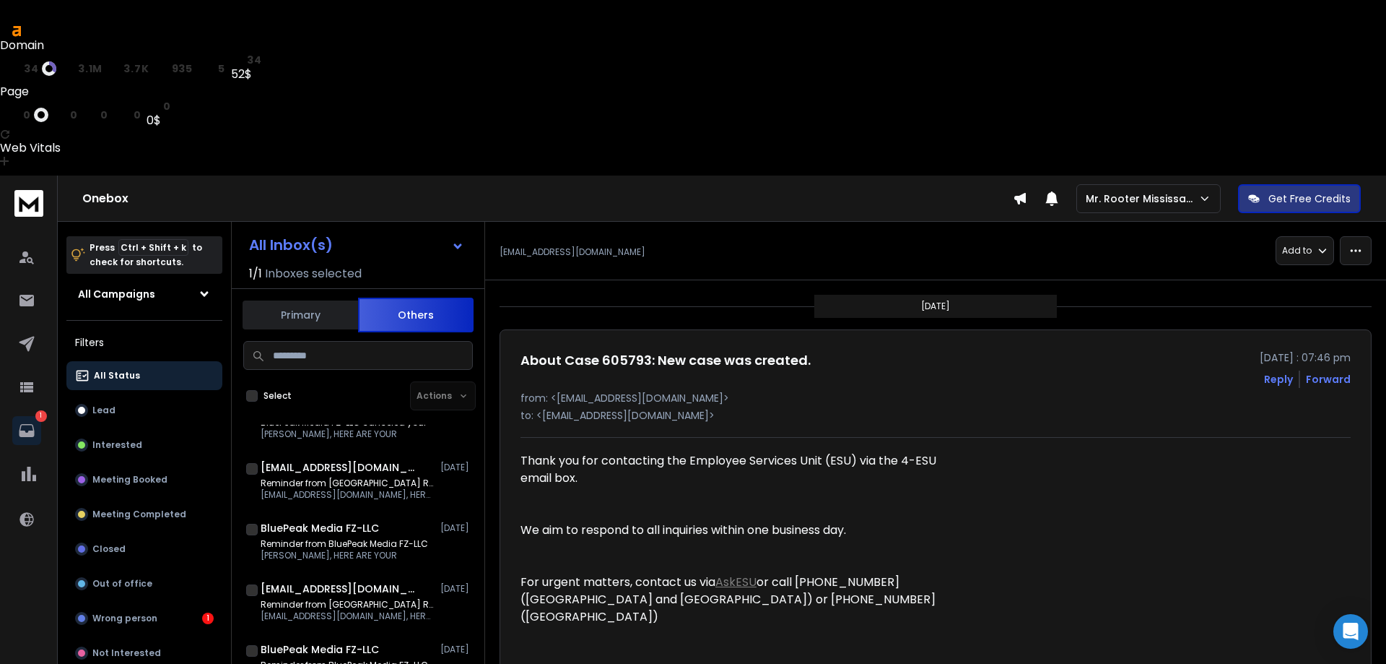
scroll to position [0, 0]
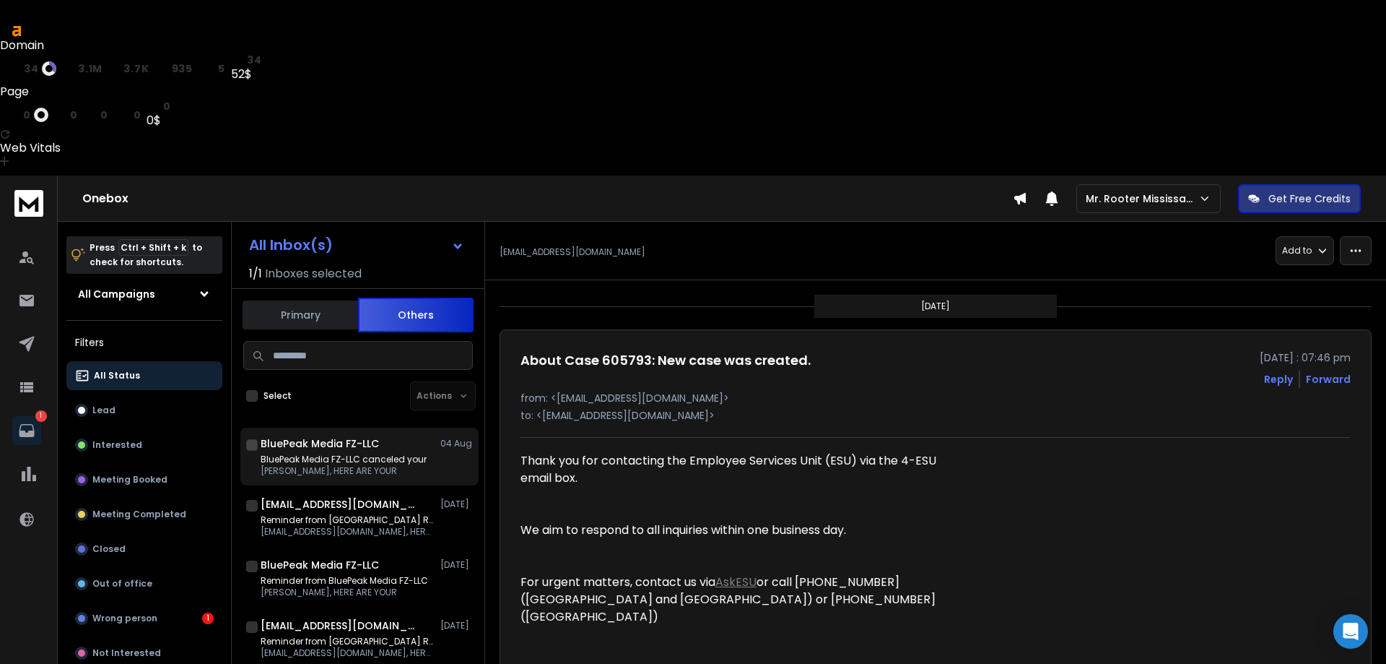
click at [389, 453] on p "BluePeak Media FZ-LLC canceled your" at bounding box center [344, 459] width 166 height 12
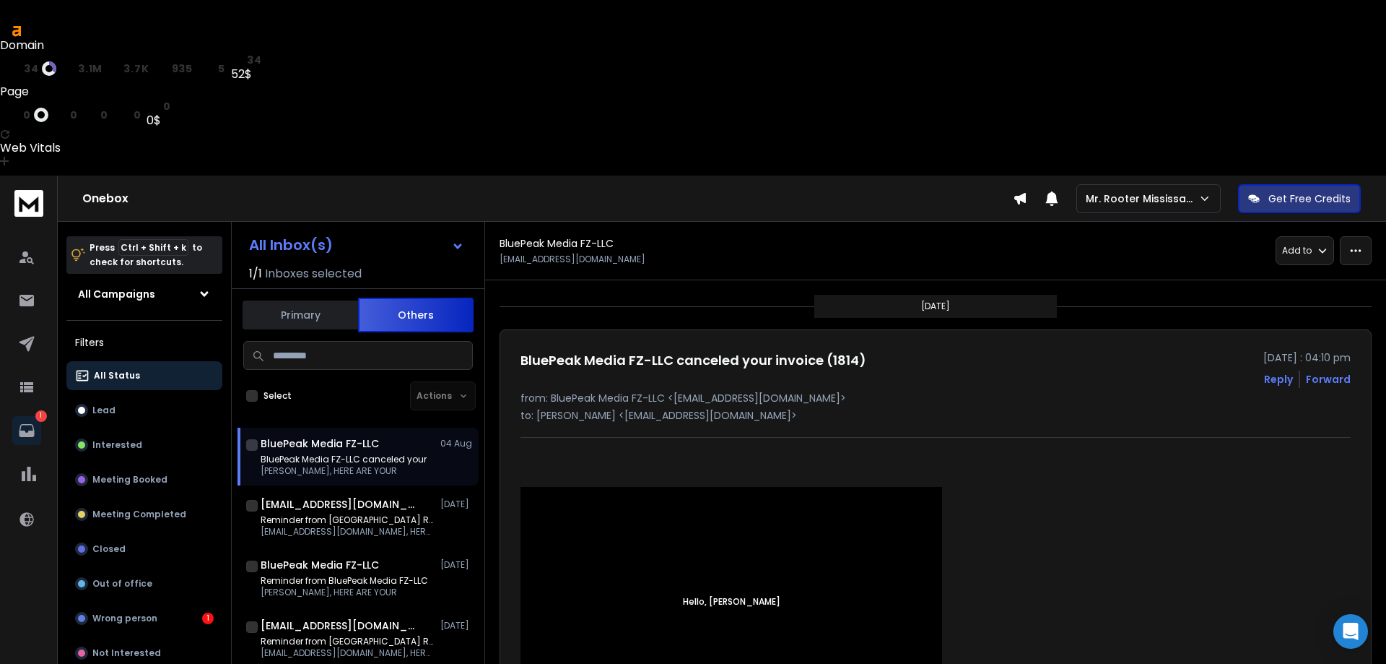
click at [888, 236] on div "BluePeak Media FZ-LLC BMF service@paypal.com" at bounding box center [716, 250] width 432 height 29
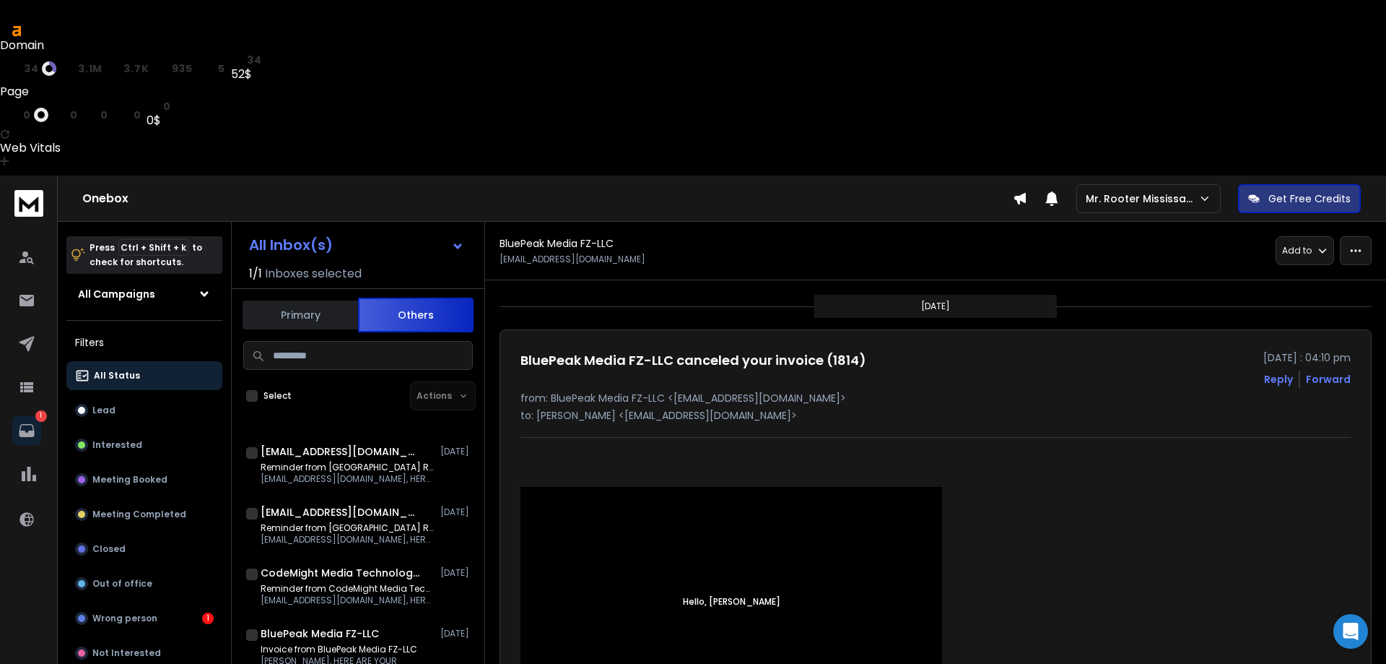
scroll to position [365, 0]
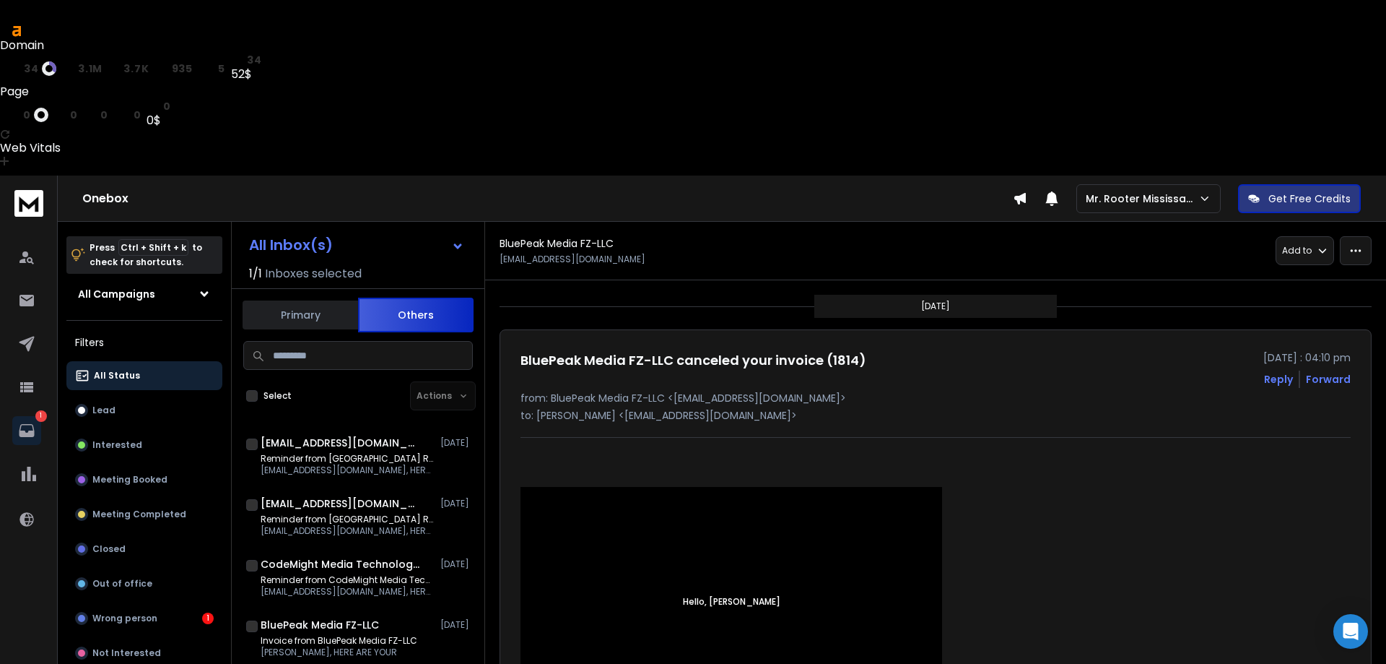
click at [35, 483] on div "1 H" at bounding box center [29, 507] width 58 height 664
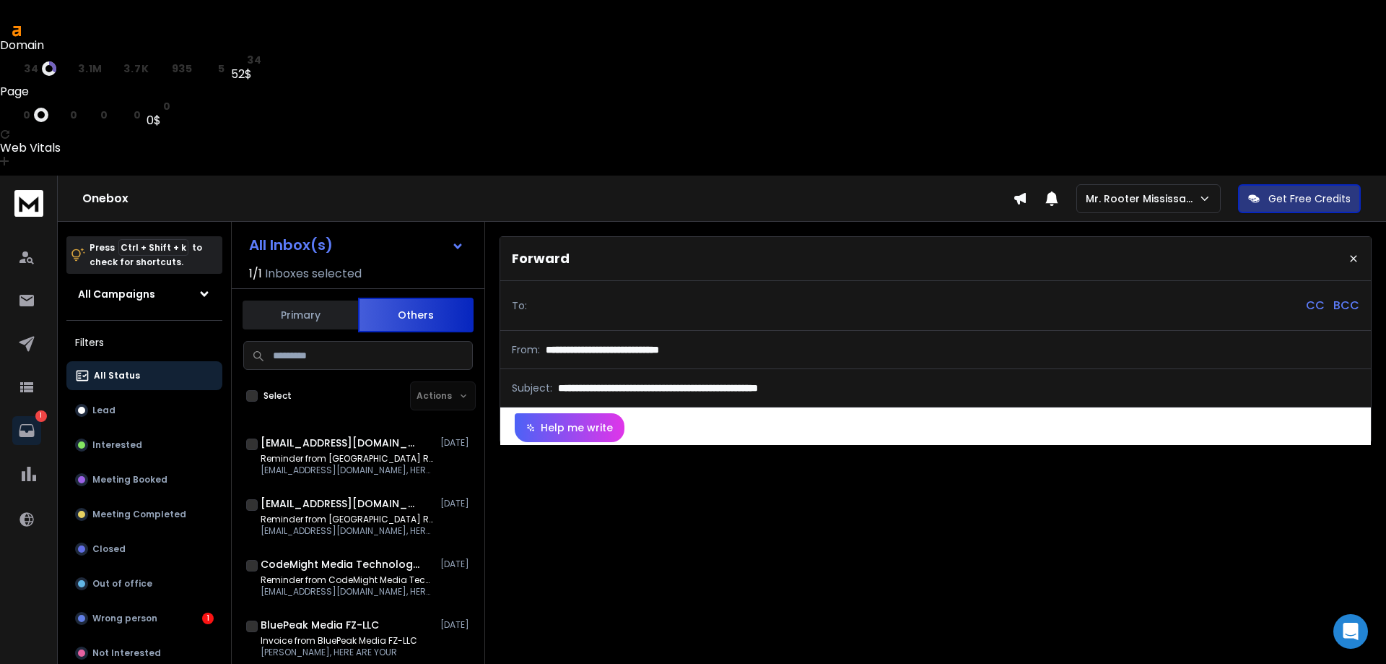
type input "*"
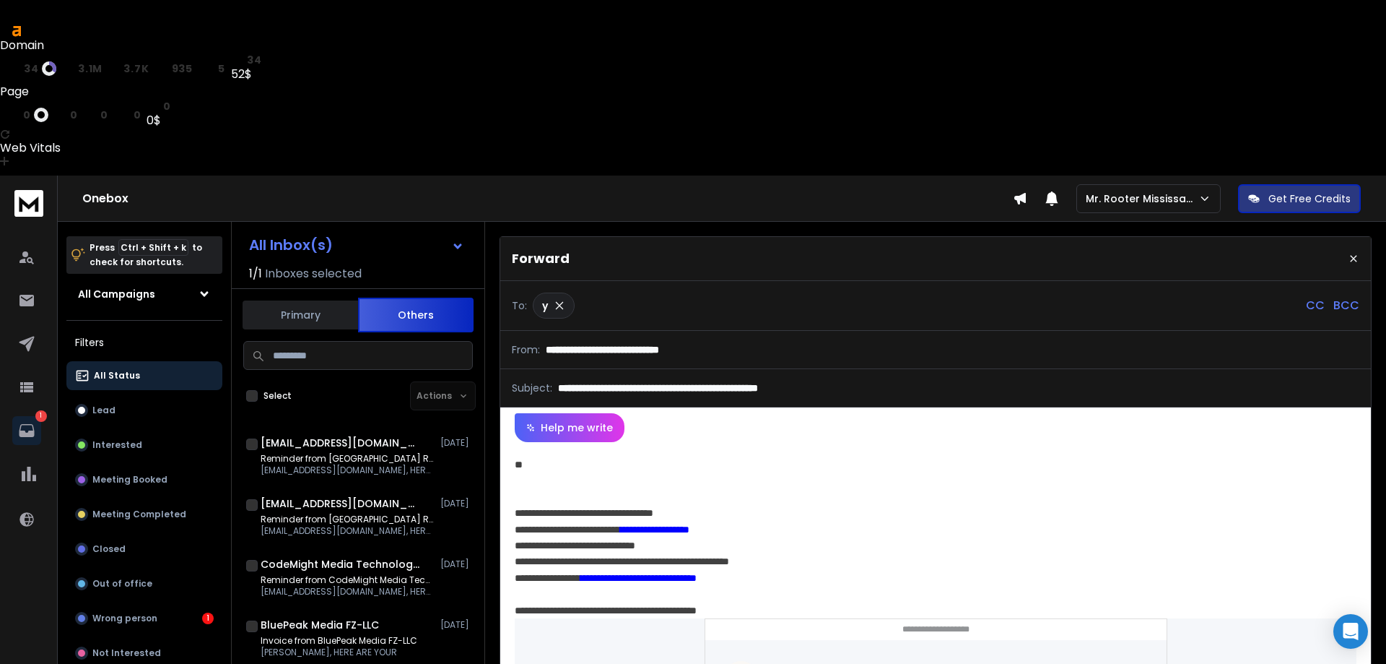
click at [1352, 255] on icon at bounding box center [1353, 258] width 6 height 6
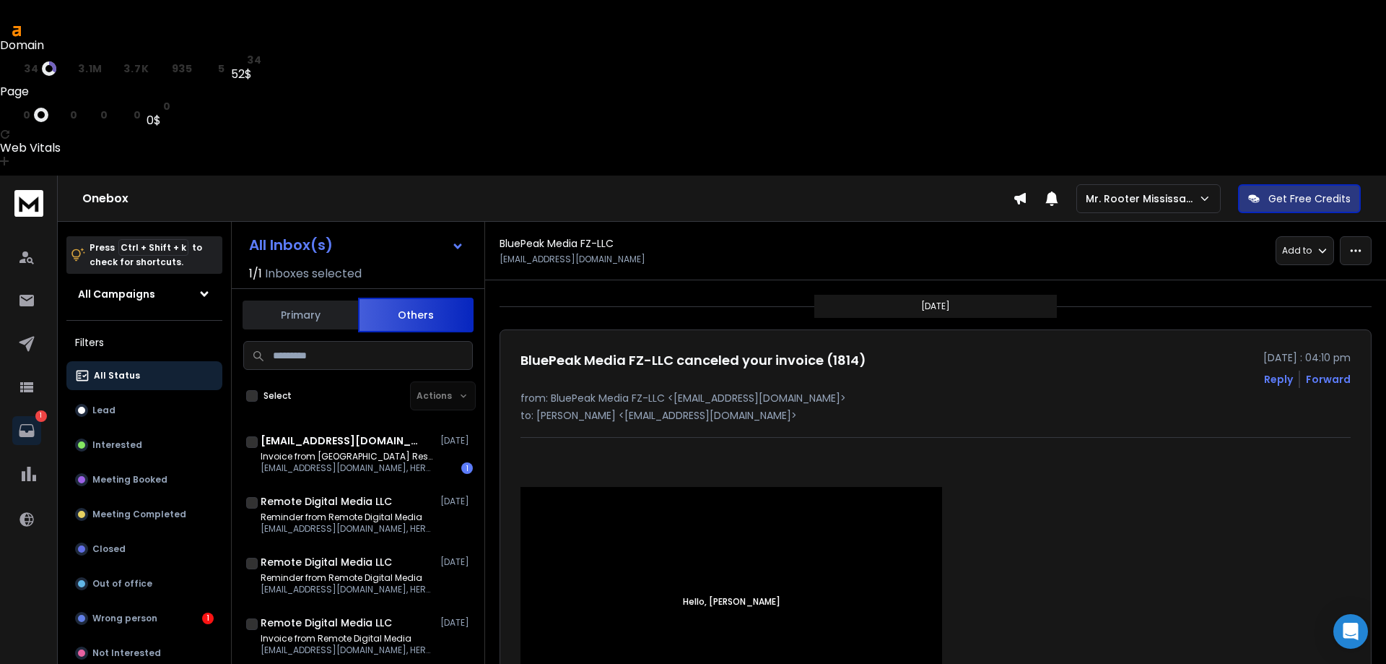
scroll to position [679, 0]
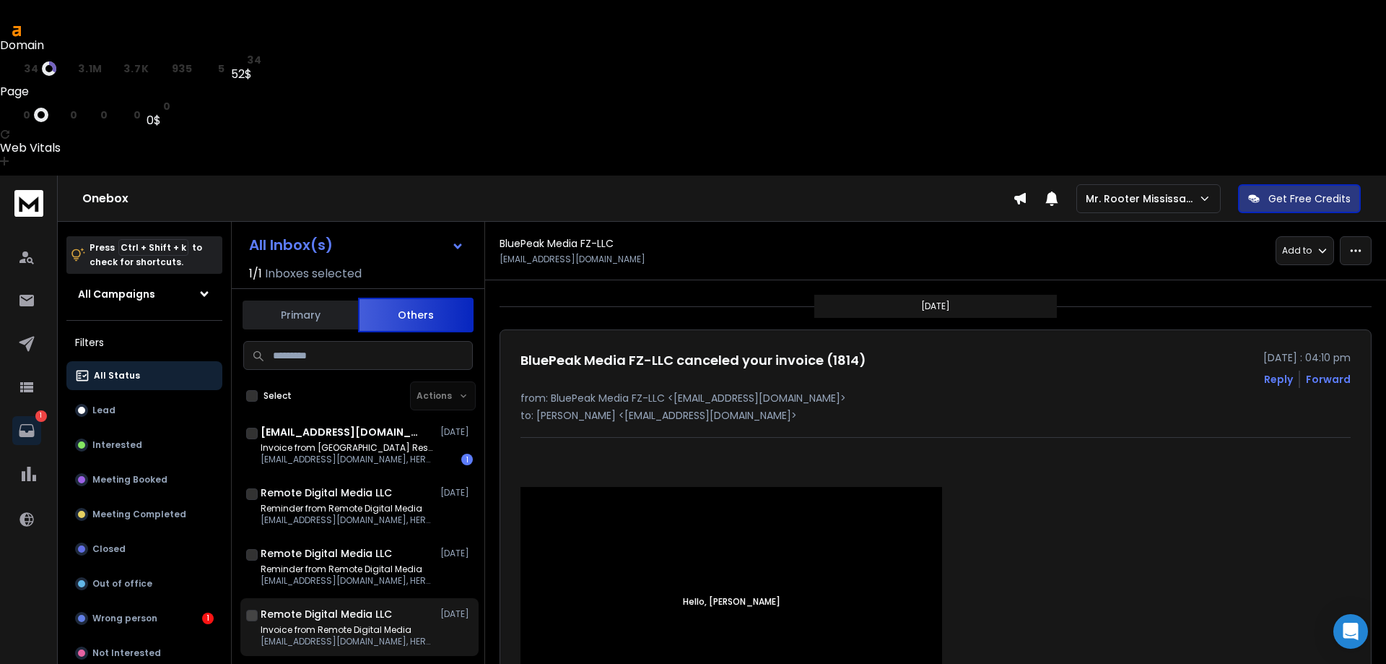
click at [367, 607] on h1 "Remote Digital Media LLC" at bounding box center [326, 614] width 131 height 14
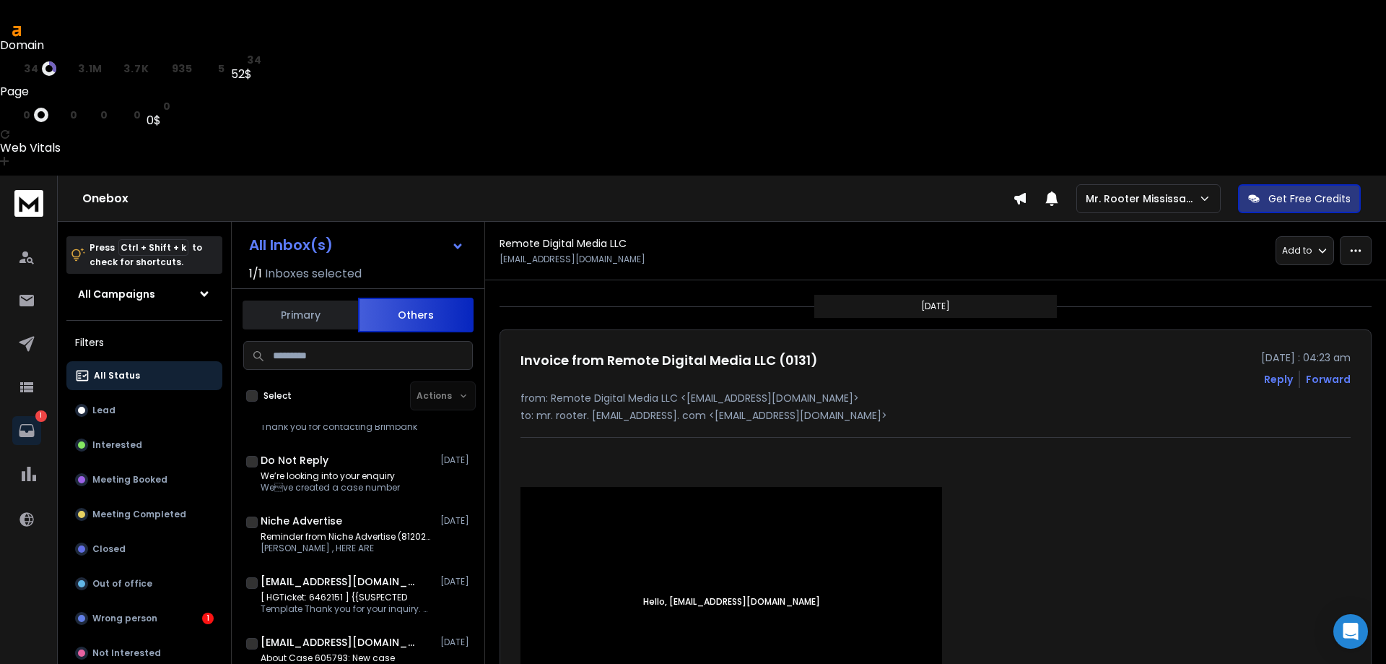
scroll to position [1146, 0]
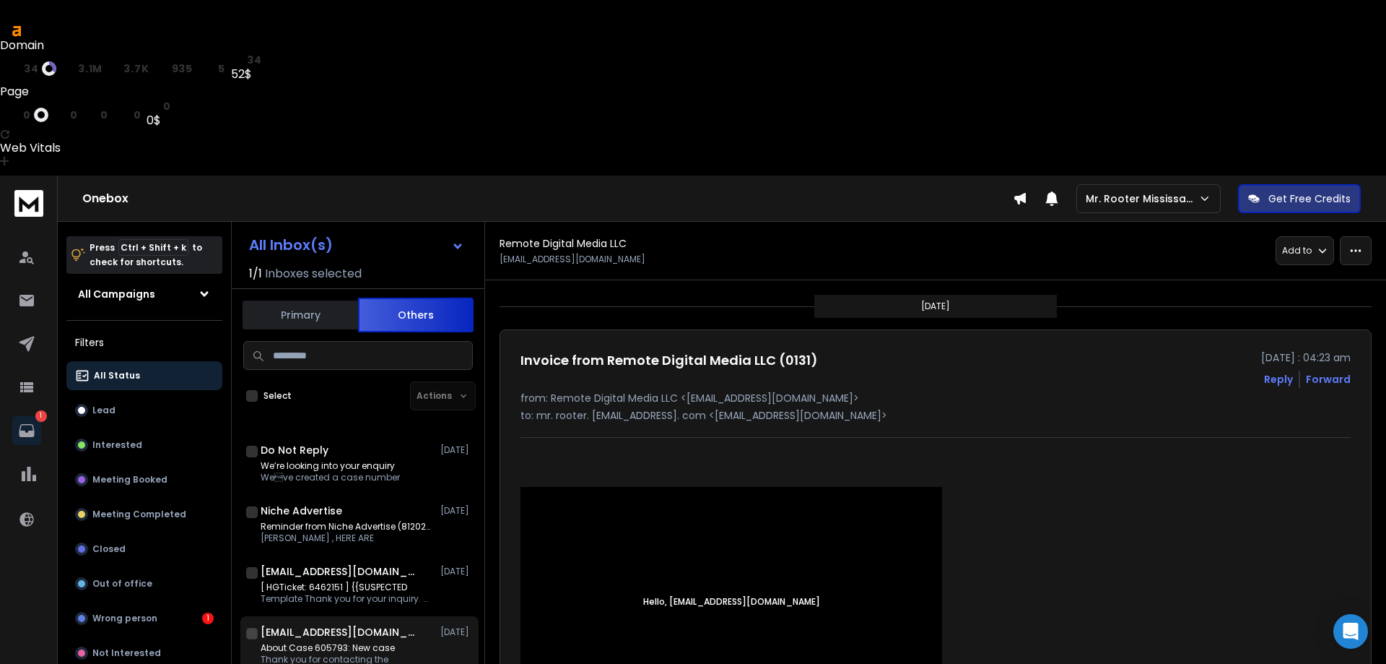
click at [350, 625] on div "4-ESU@hrhelpdesk.travelers.com 26 Jun About Case 605793: New case Thank you for…" at bounding box center [367, 645] width 212 height 40
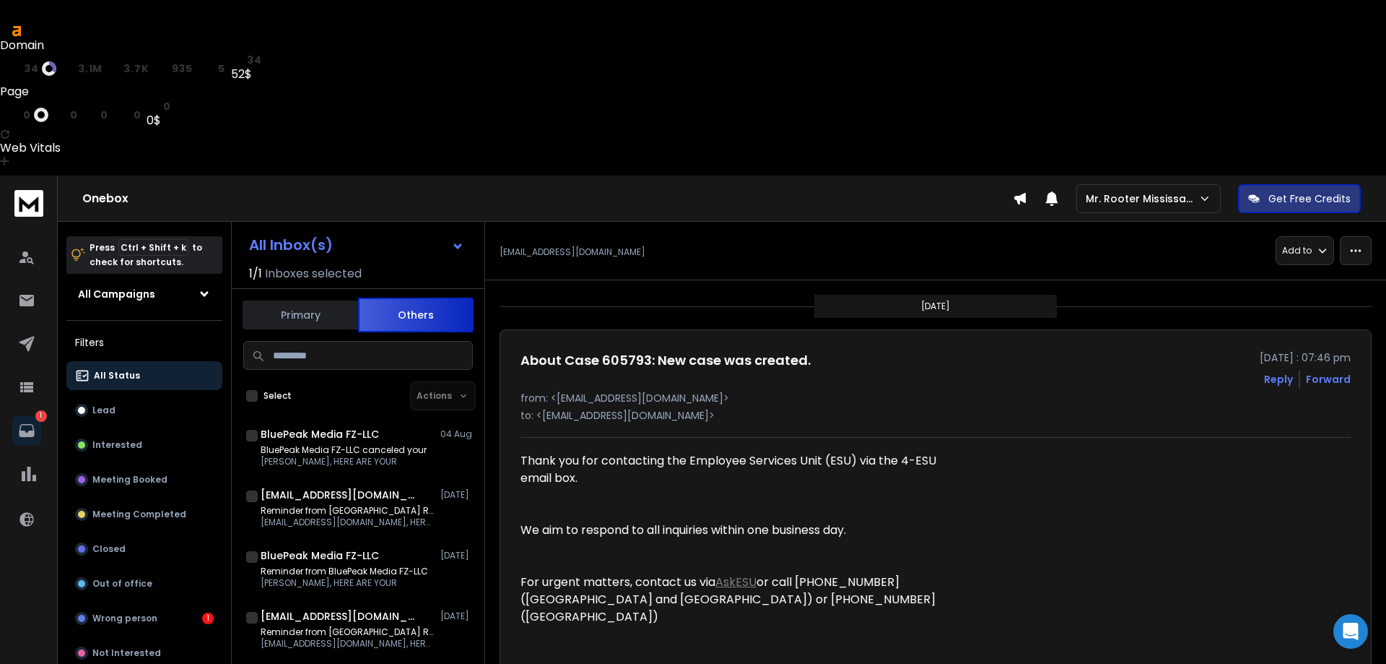
scroll to position [0, 0]
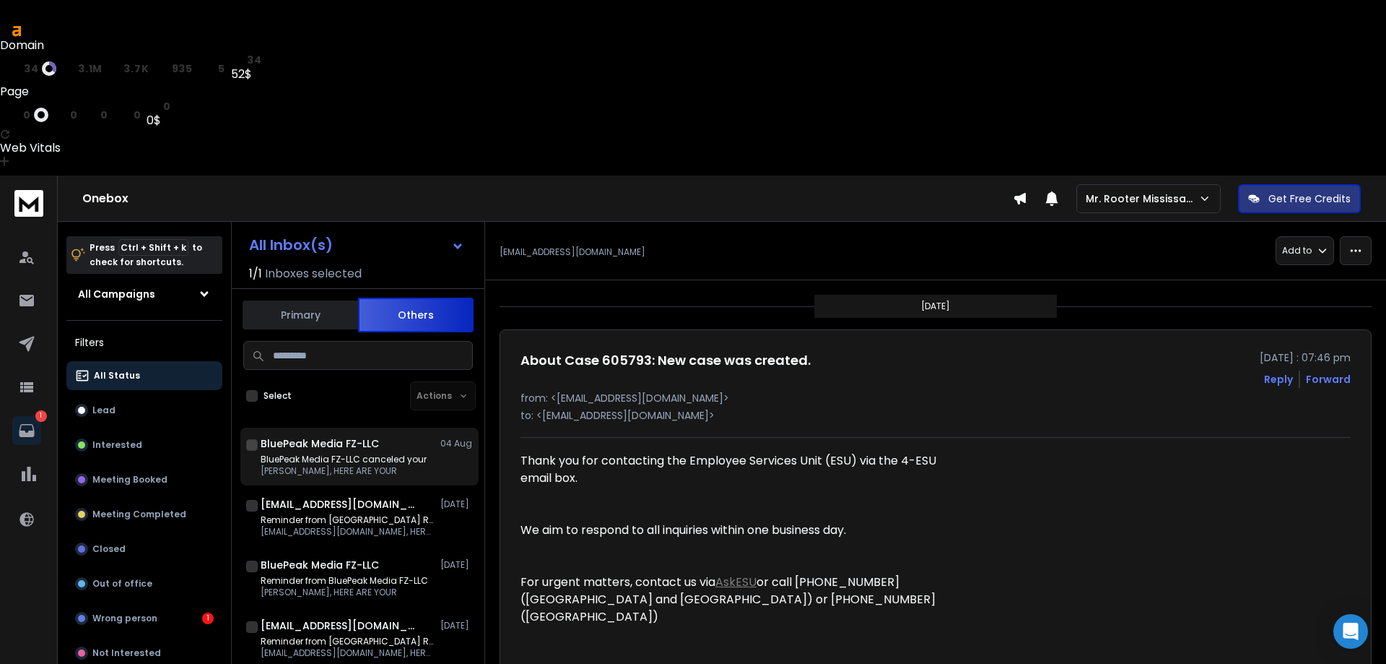
click at [389, 453] on p "BluePeak Media FZ-LLC canceled your" at bounding box center [344, 459] width 166 height 12
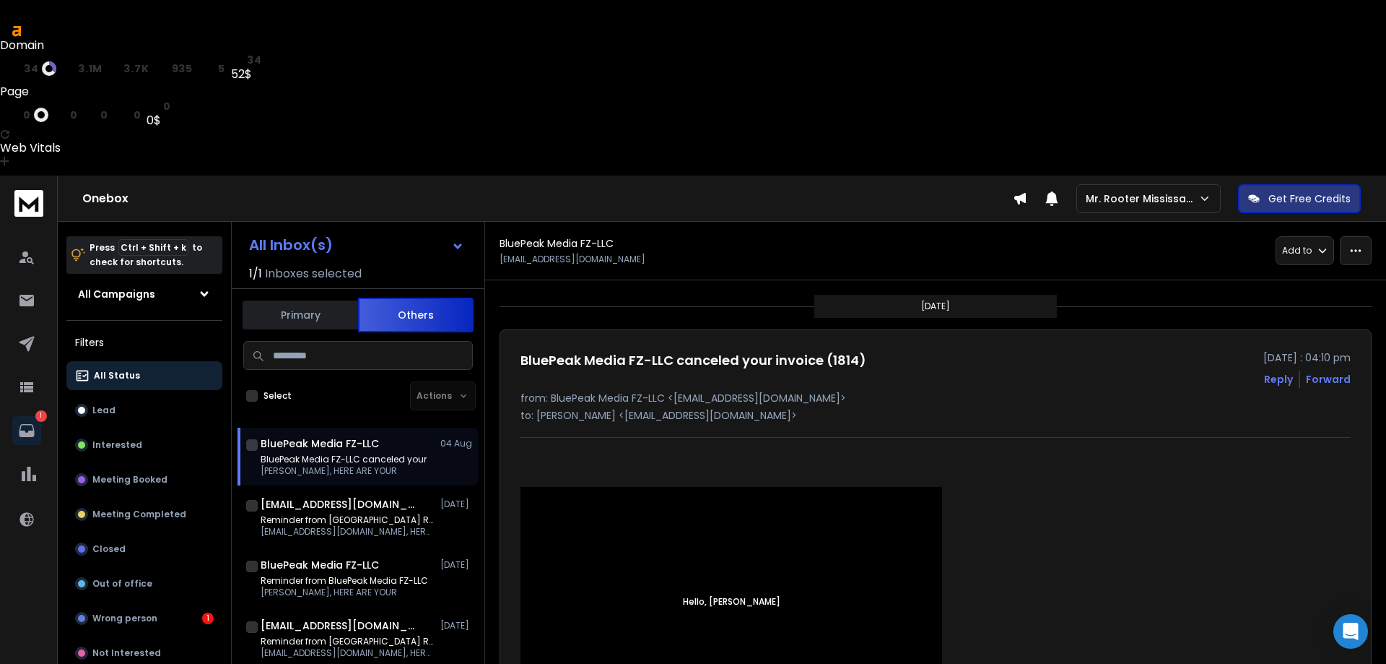
click at [888, 236] on div "BluePeak Media FZ-LLC BMF service@paypal.com" at bounding box center [716, 250] width 432 height 29
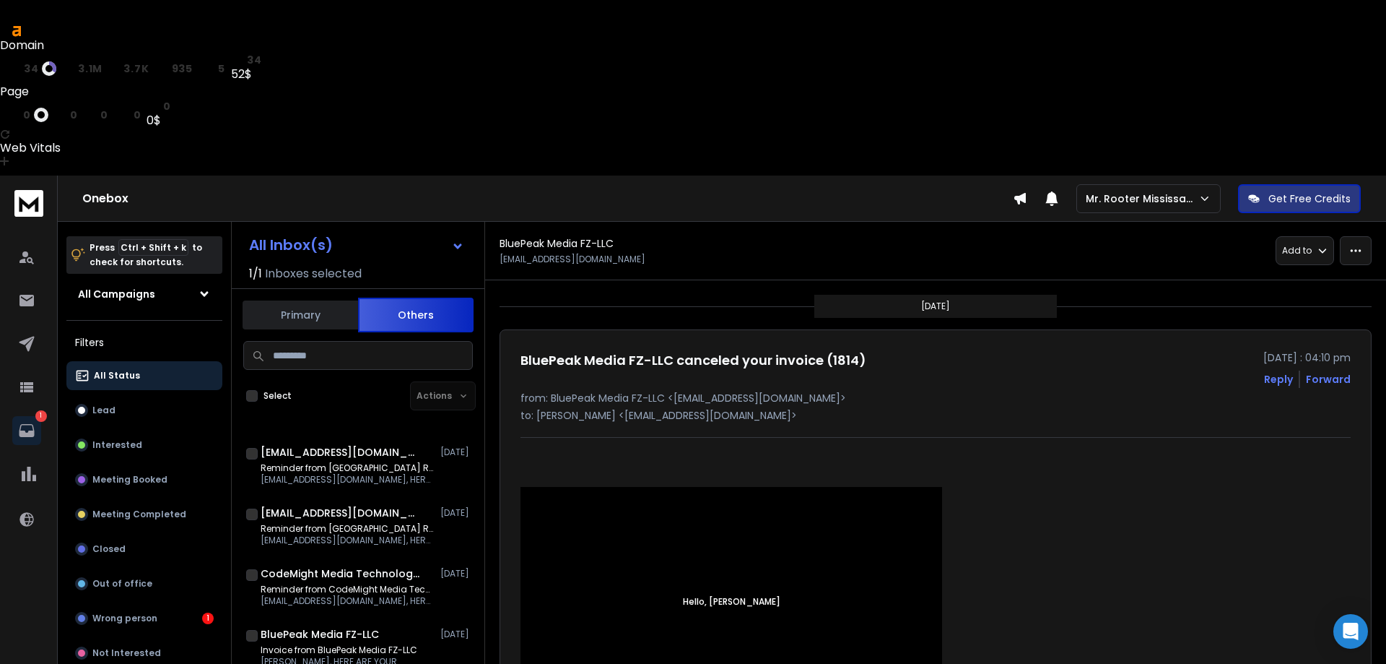
scroll to position [365, 0]
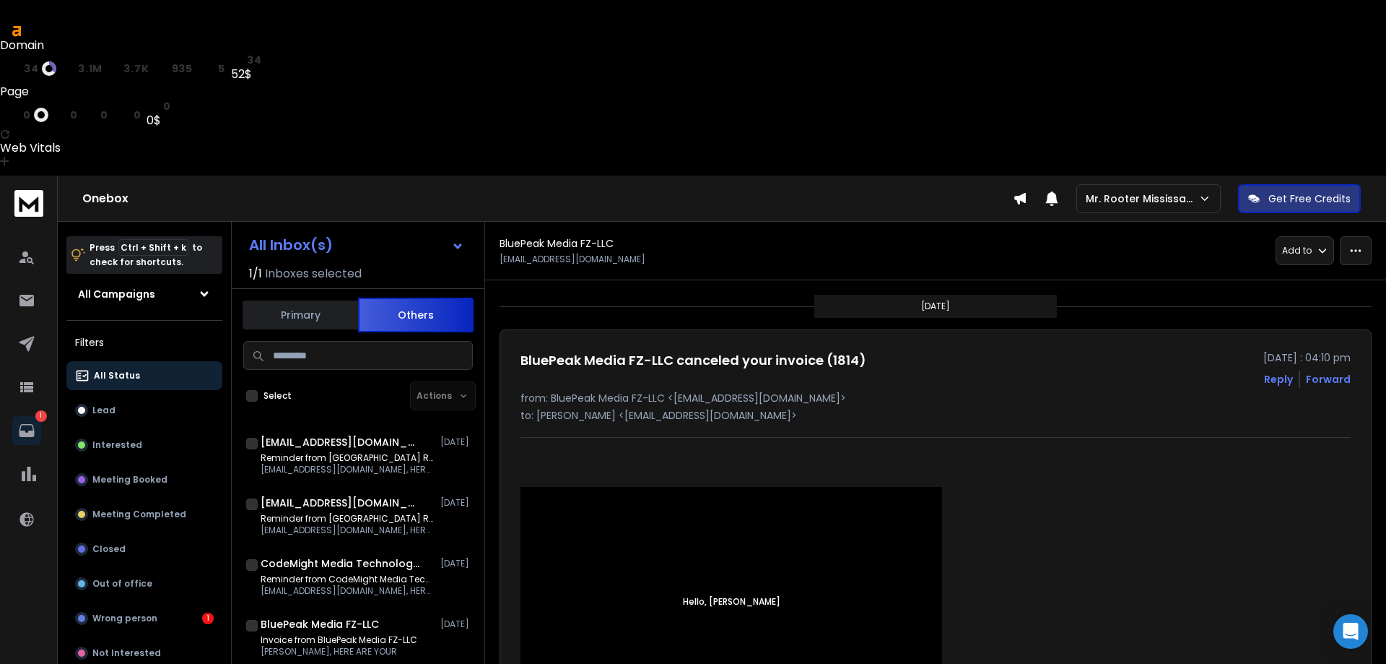
click at [35, 483] on div "1 H" at bounding box center [29, 507] width 58 height 664
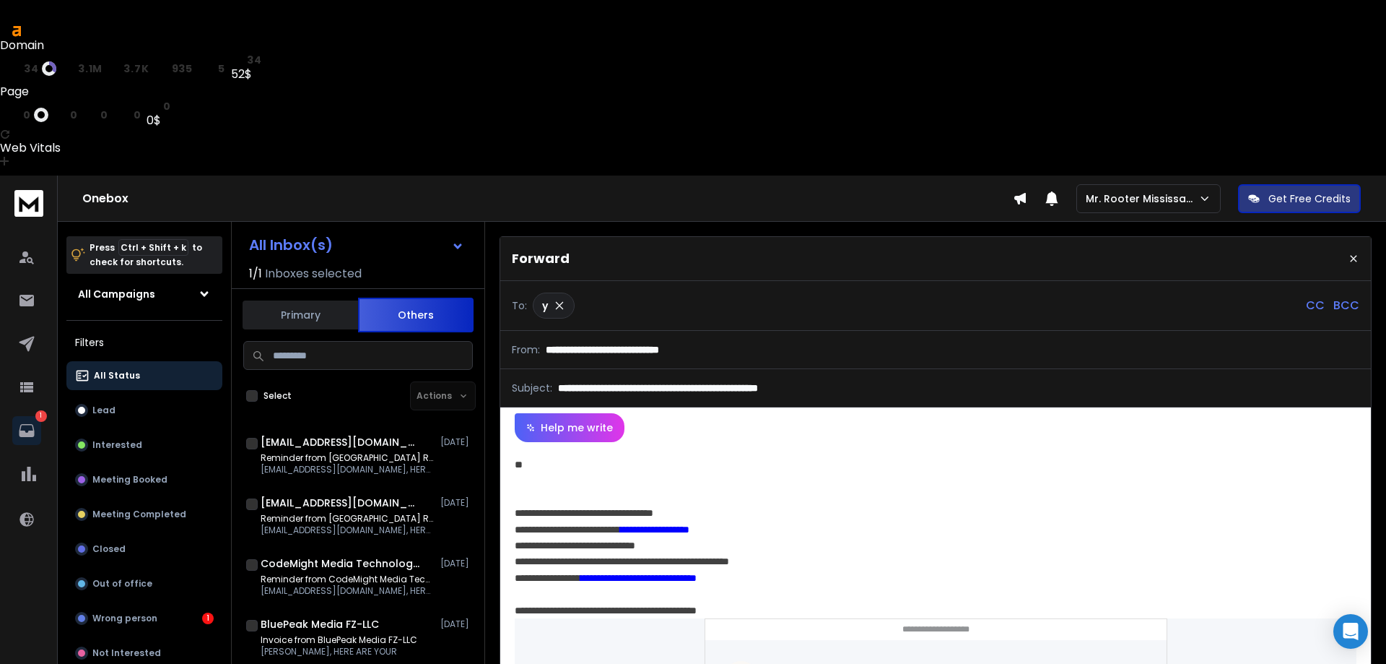
click at [1352, 255] on icon at bounding box center [1353, 258] width 6 height 6
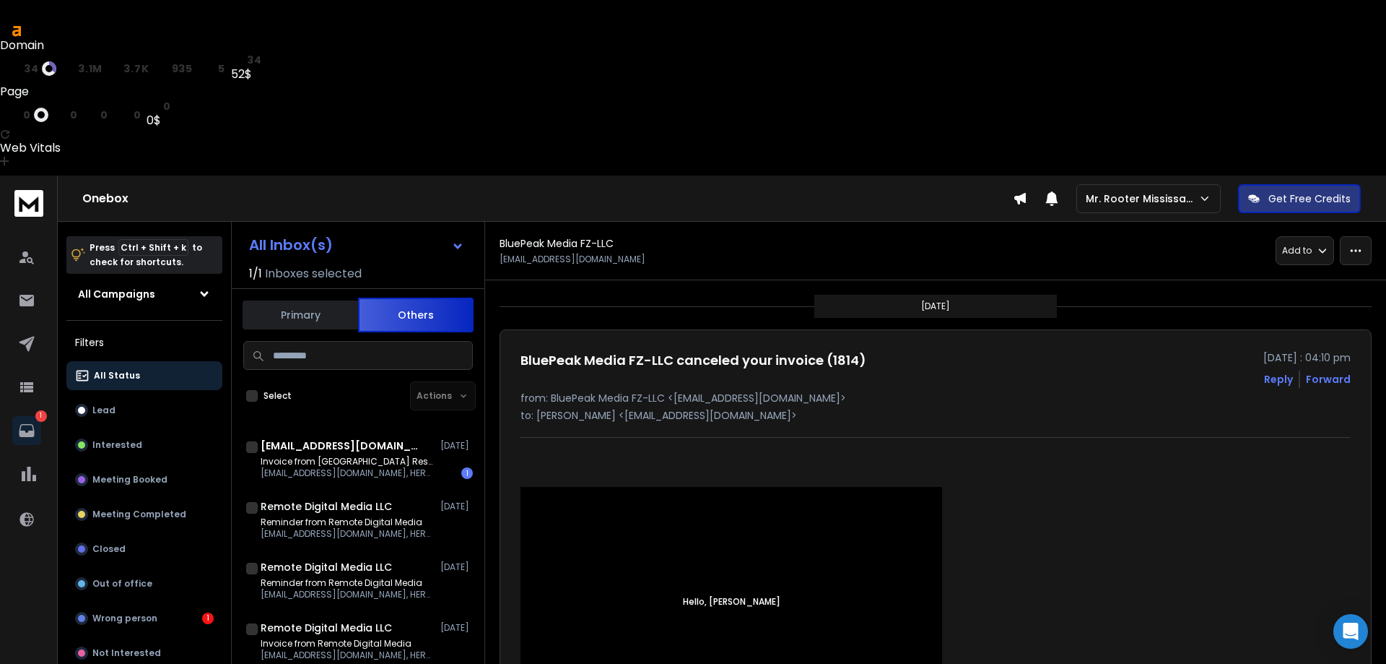
scroll to position [684, 0]
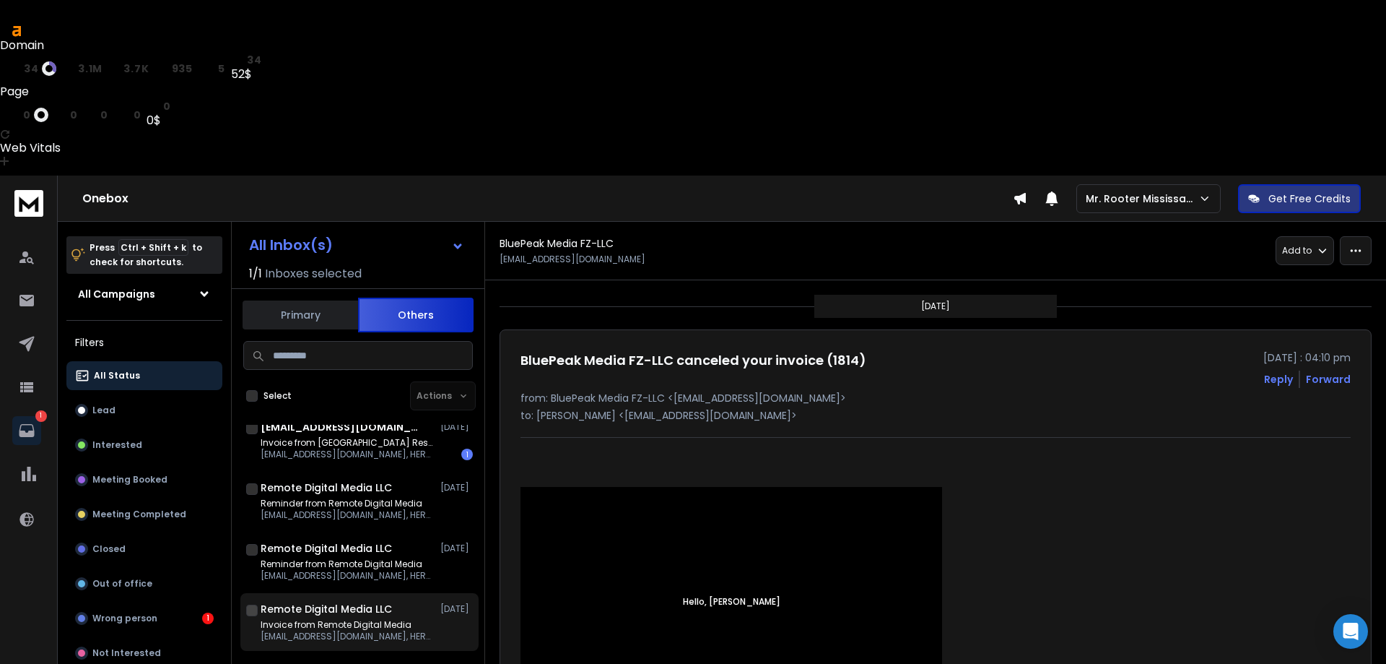
click at [367, 602] on h1 "Remote Digital Media LLC" at bounding box center [326, 609] width 131 height 14
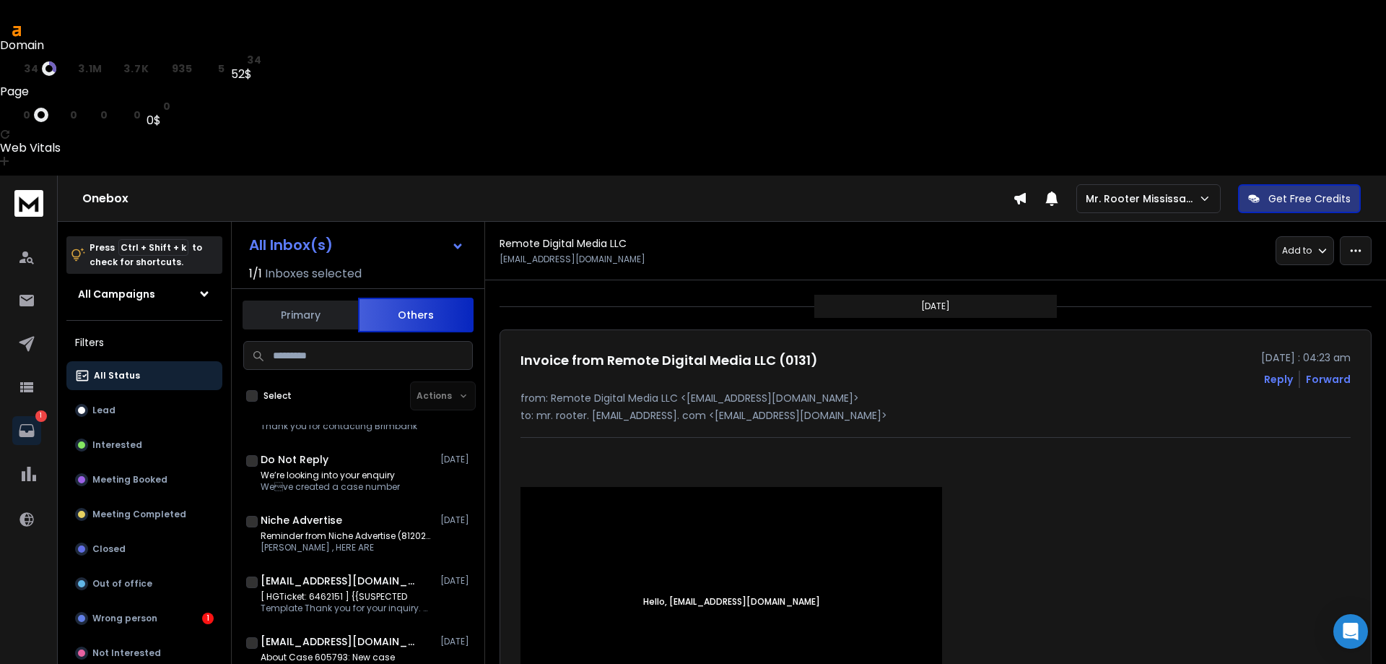
scroll to position [1155, 0]
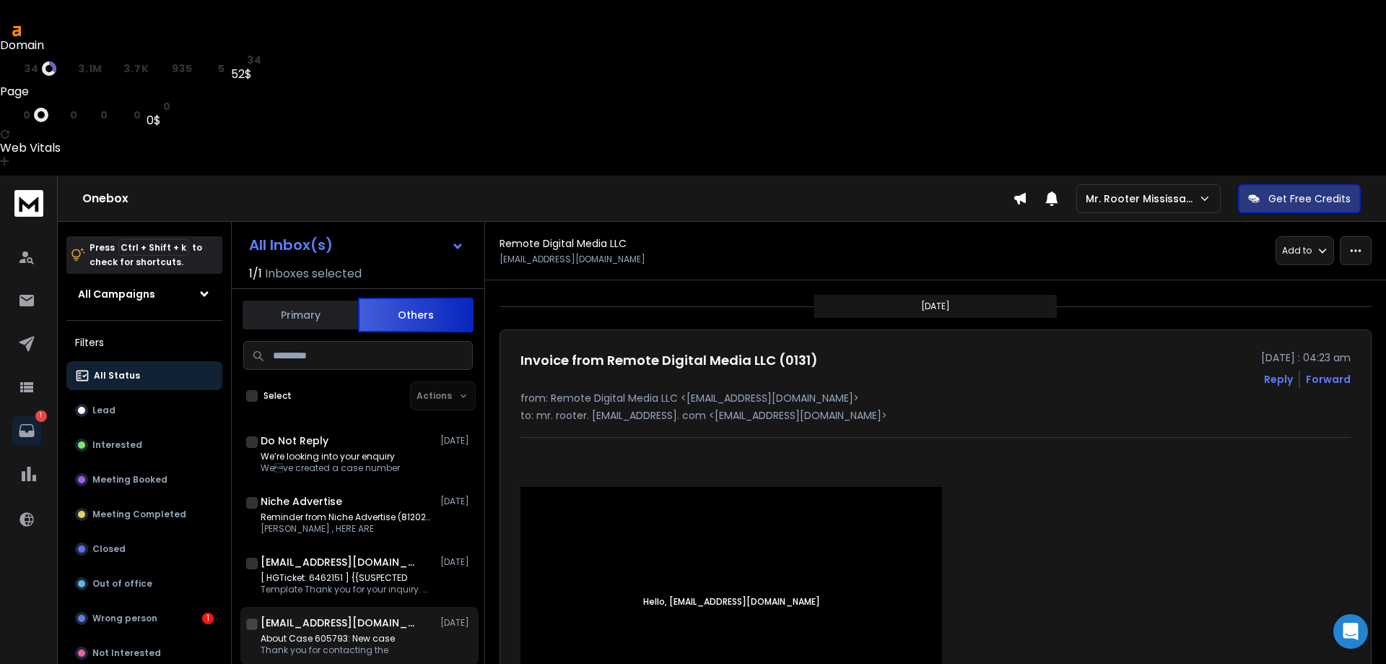
click at [350, 633] on p "About Case 605793: New case" at bounding box center [328, 639] width 134 height 12
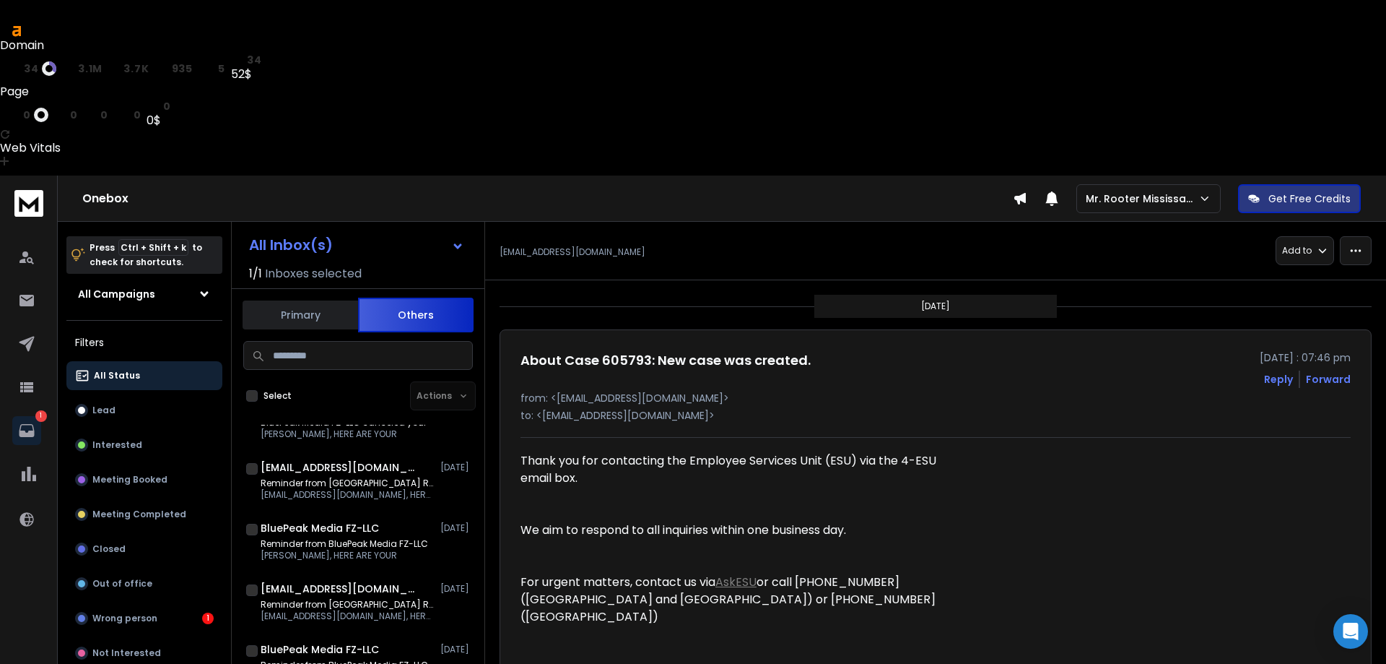
scroll to position [0, 0]
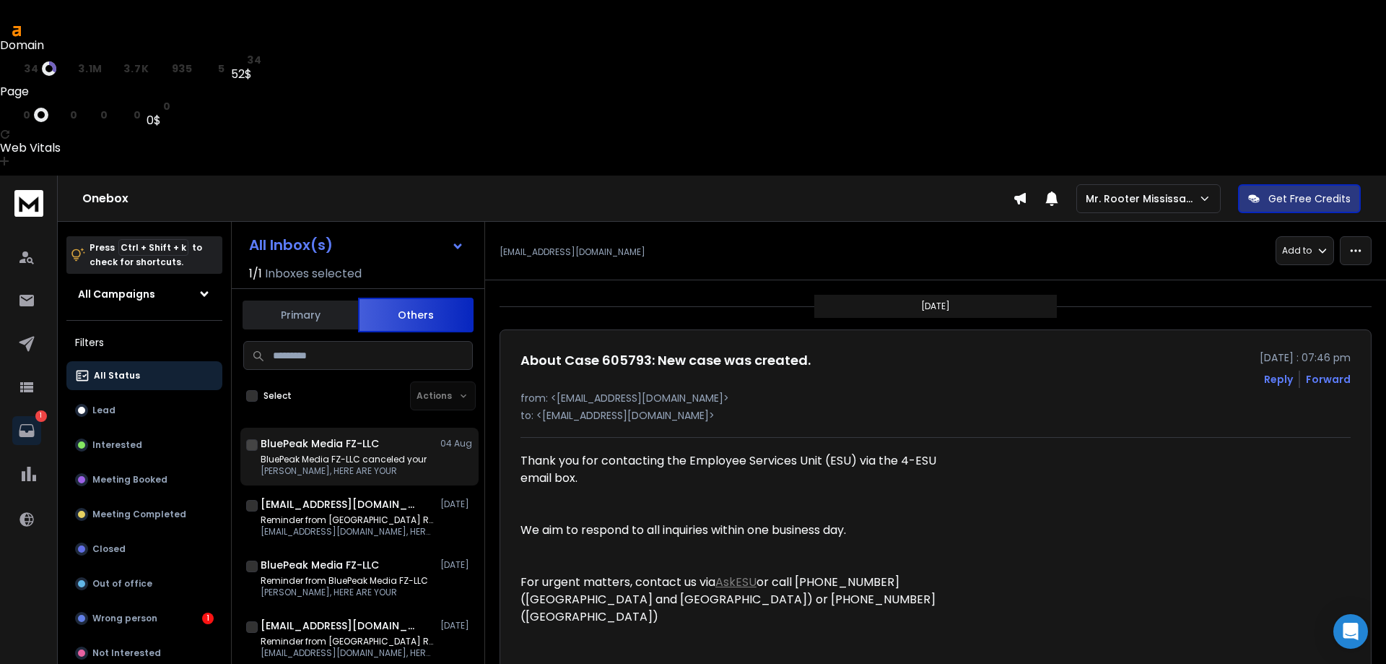
click at [389, 453] on p "BluePeak Media FZ-LLC canceled your" at bounding box center [344, 459] width 166 height 12
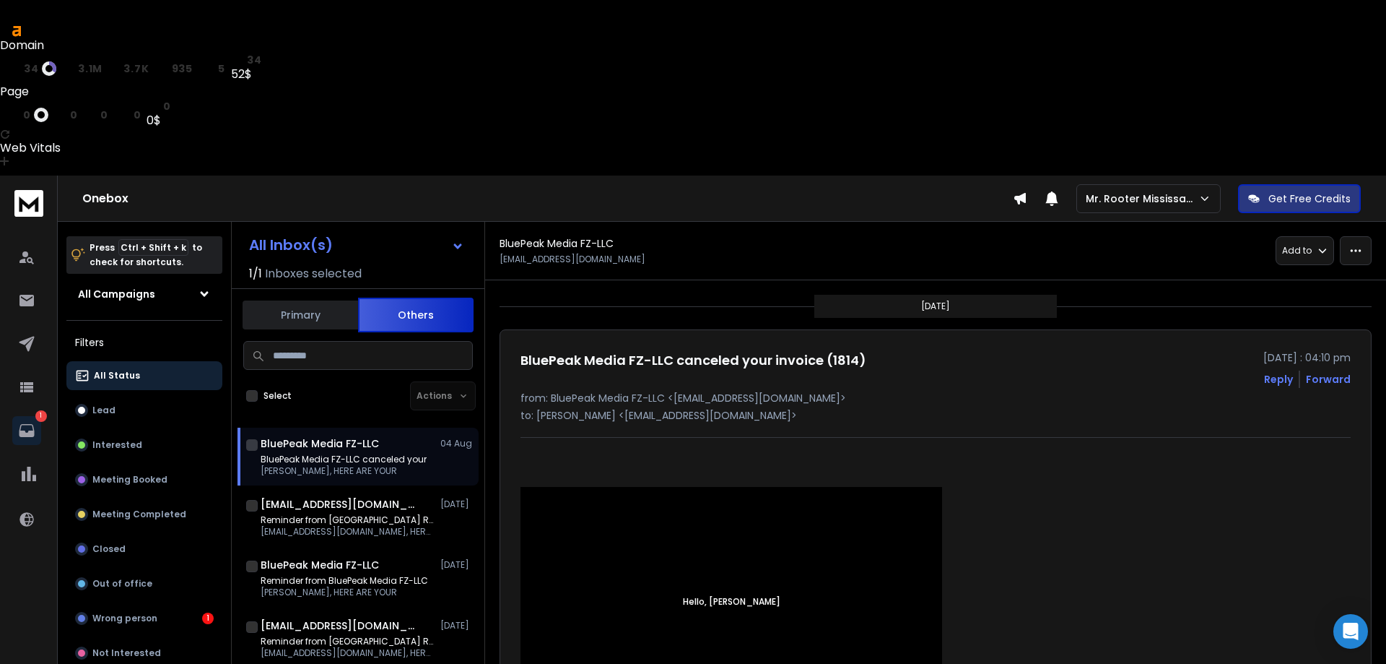
click at [888, 236] on div "BluePeak Media FZ-LLC BMF service@paypal.com" at bounding box center [716, 250] width 432 height 29
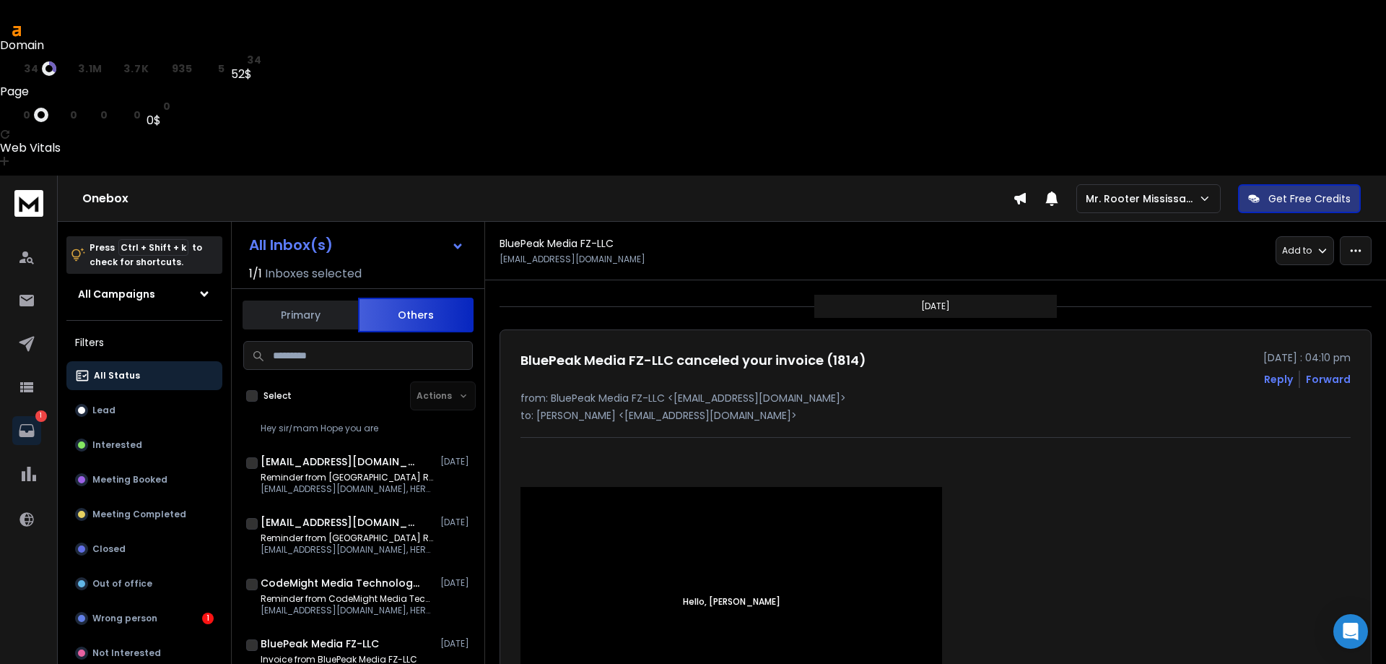
scroll to position [365, 0]
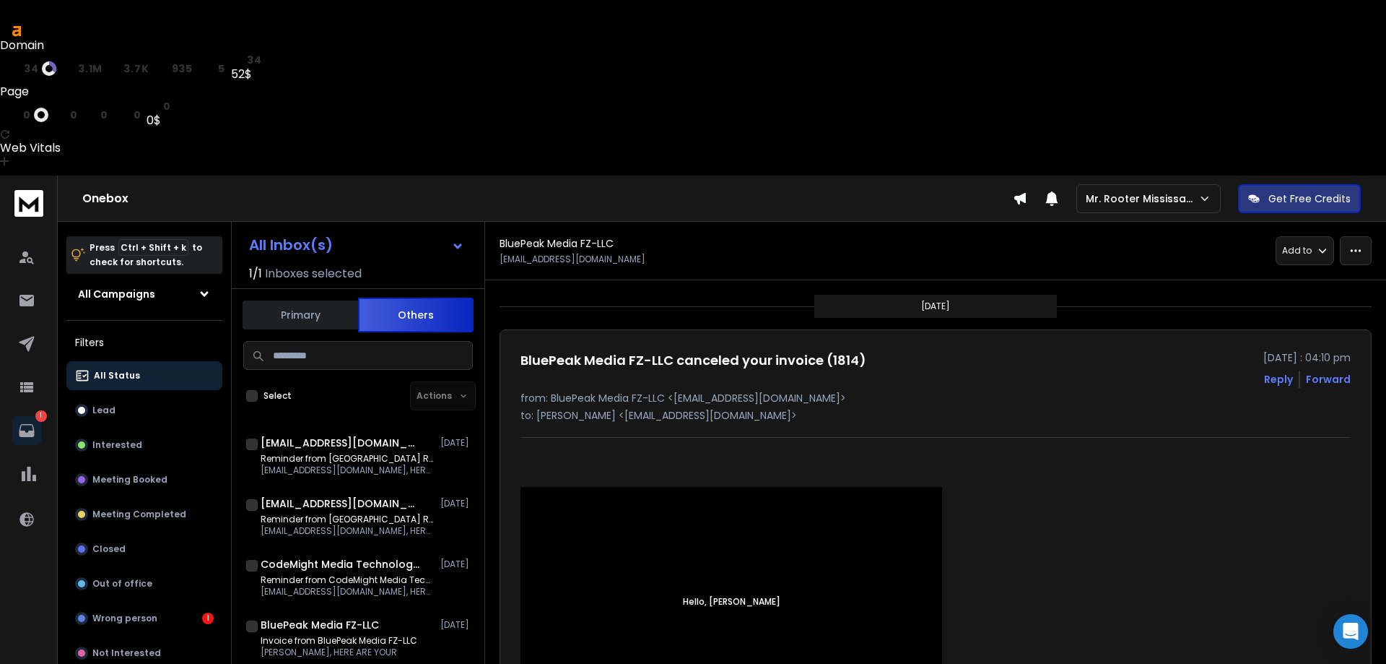
click at [35, 483] on div "1 H" at bounding box center [29, 507] width 58 height 664
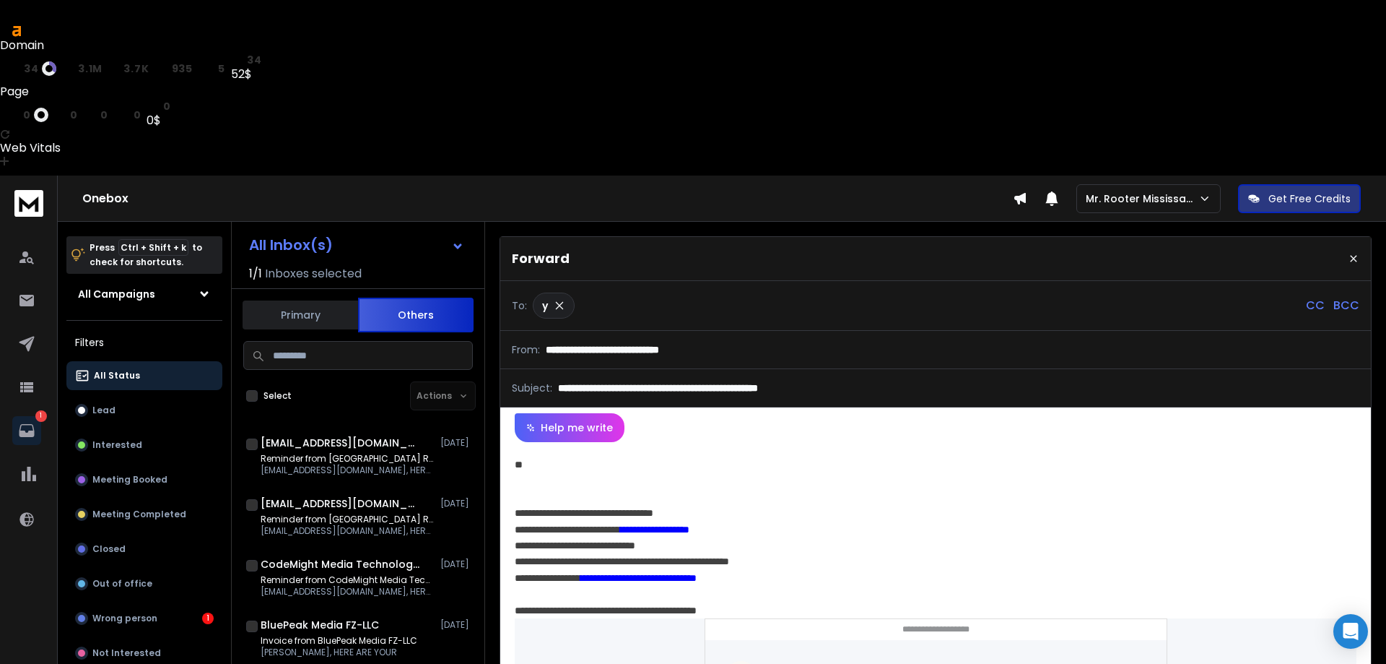
click at [1352, 255] on icon at bounding box center [1353, 258] width 6 height 6
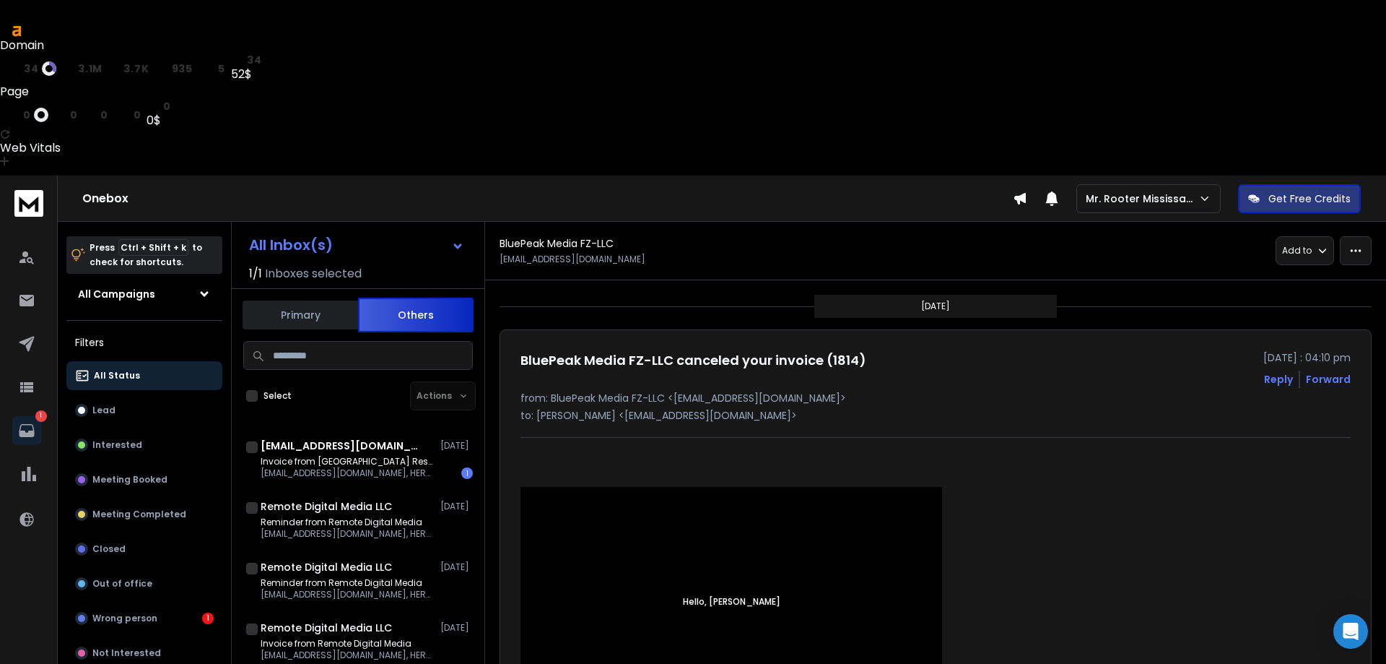
scroll to position [680, 0]
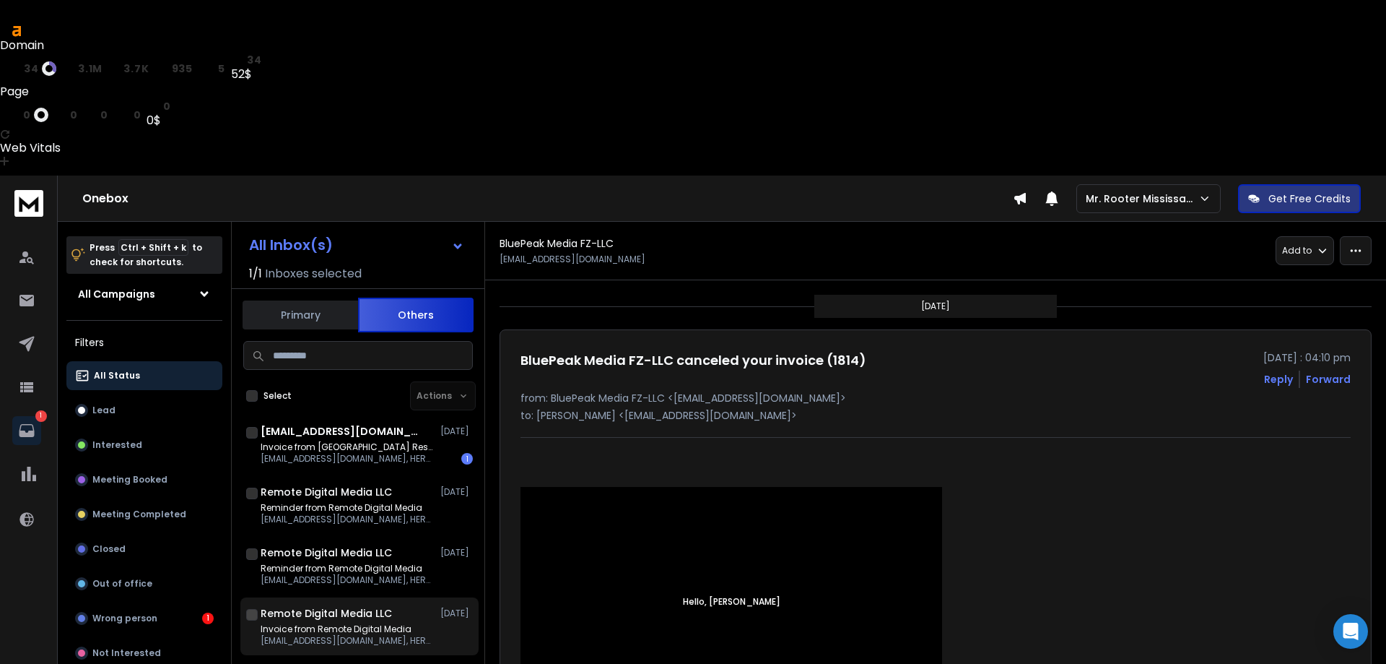
click at [367, 606] on h1 "Remote Digital Media LLC" at bounding box center [326, 613] width 131 height 14
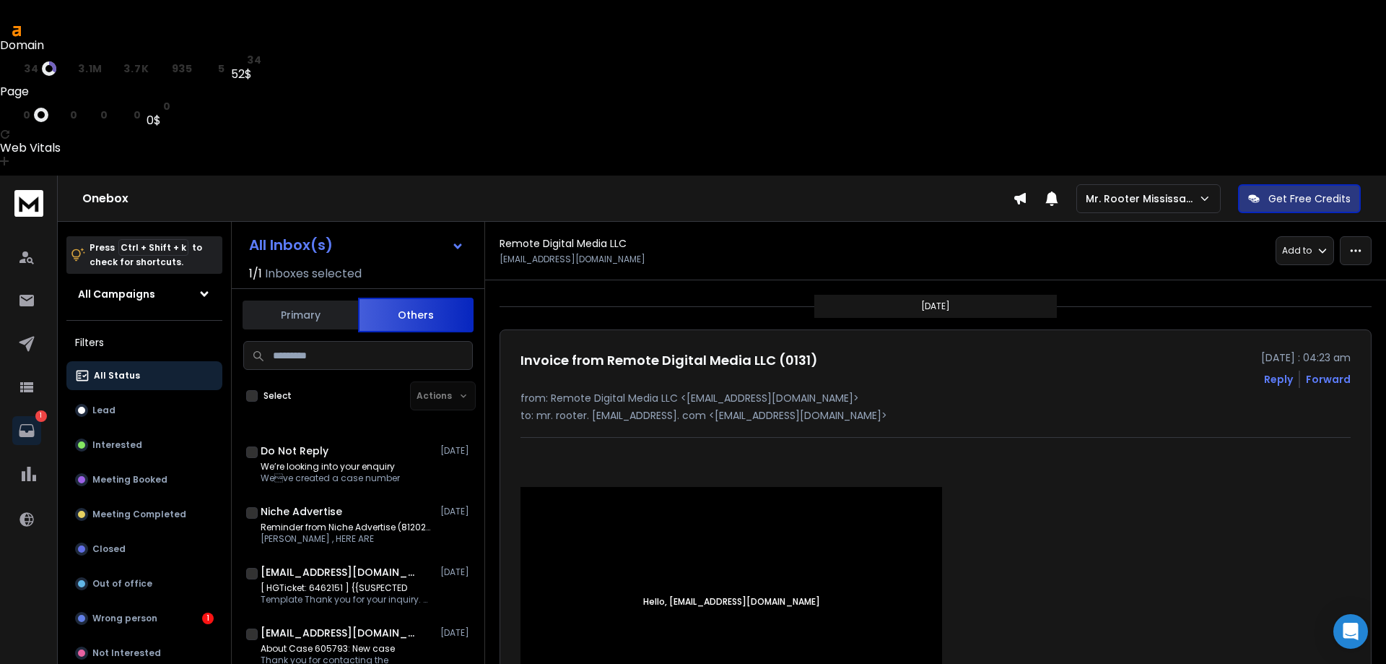
scroll to position [1150, 0]
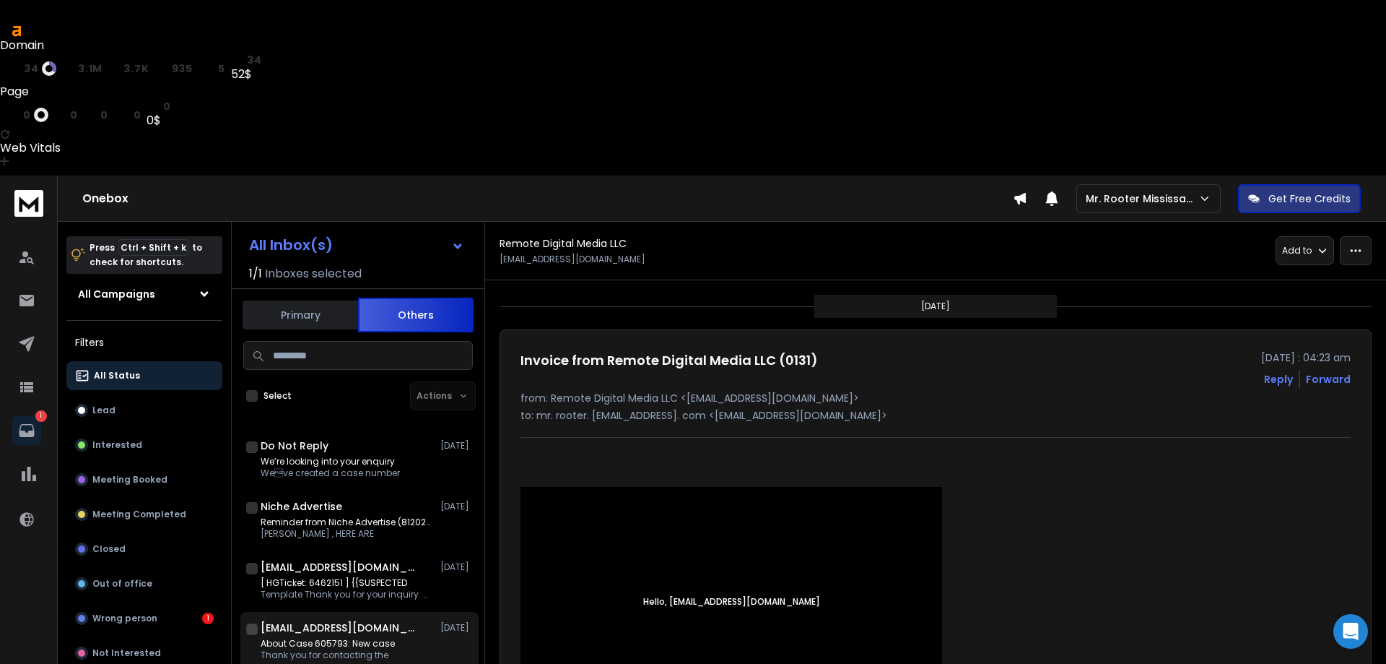
click at [350, 638] on p "About Case 605793: New case" at bounding box center [328, 644] width 134 height 12
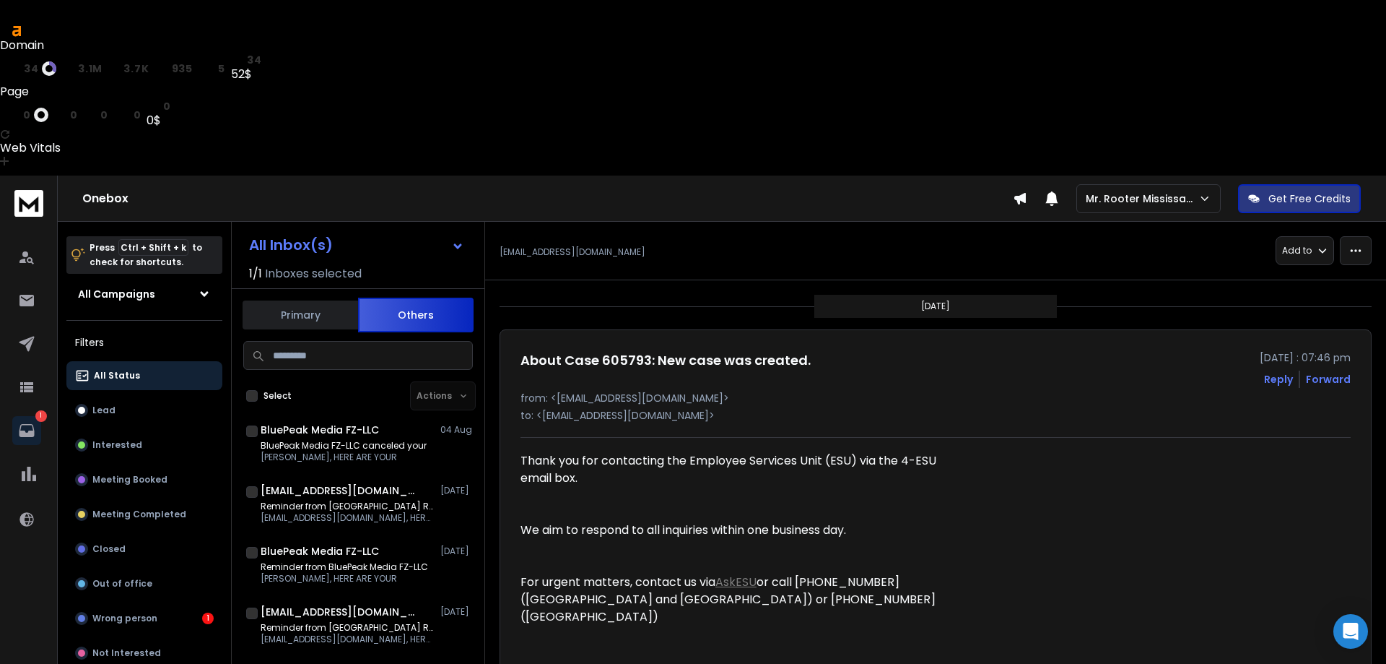
scroll to position [0, 0]
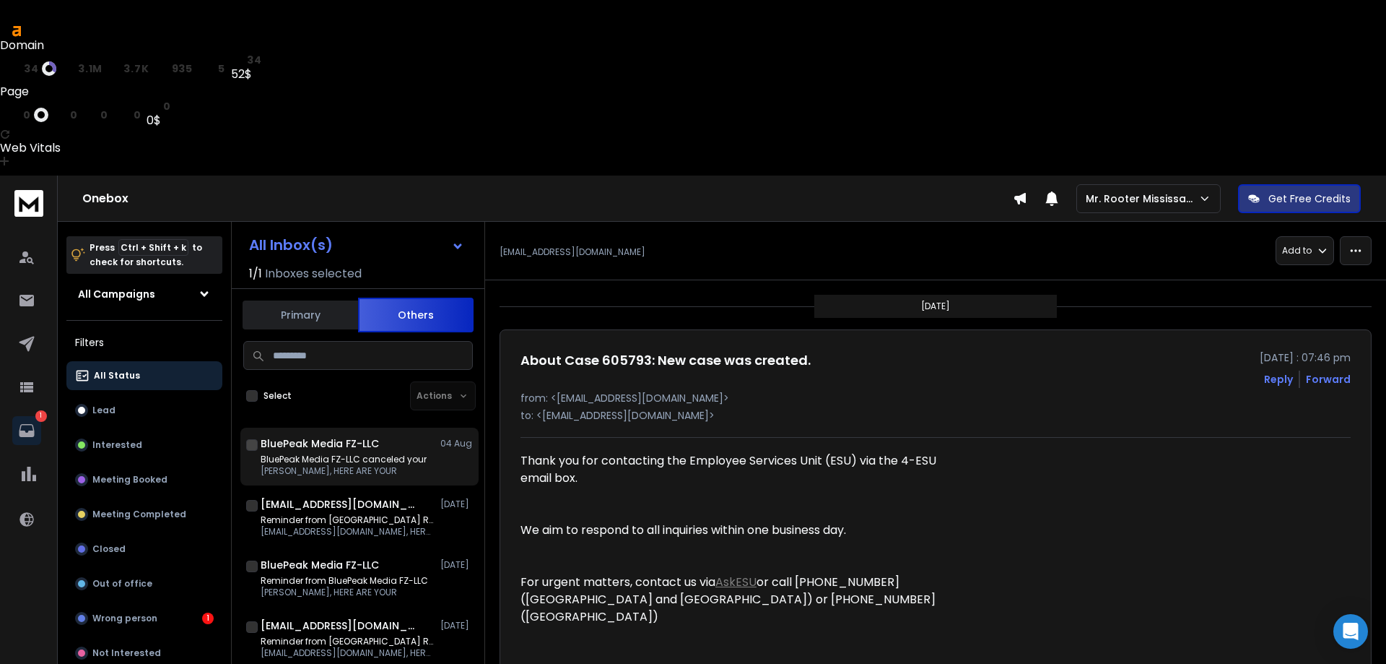
click at [389, 453] on p "BluePeak Media FZ-LLC canceled your" at bounding box center [344, 459] width 166 height 12
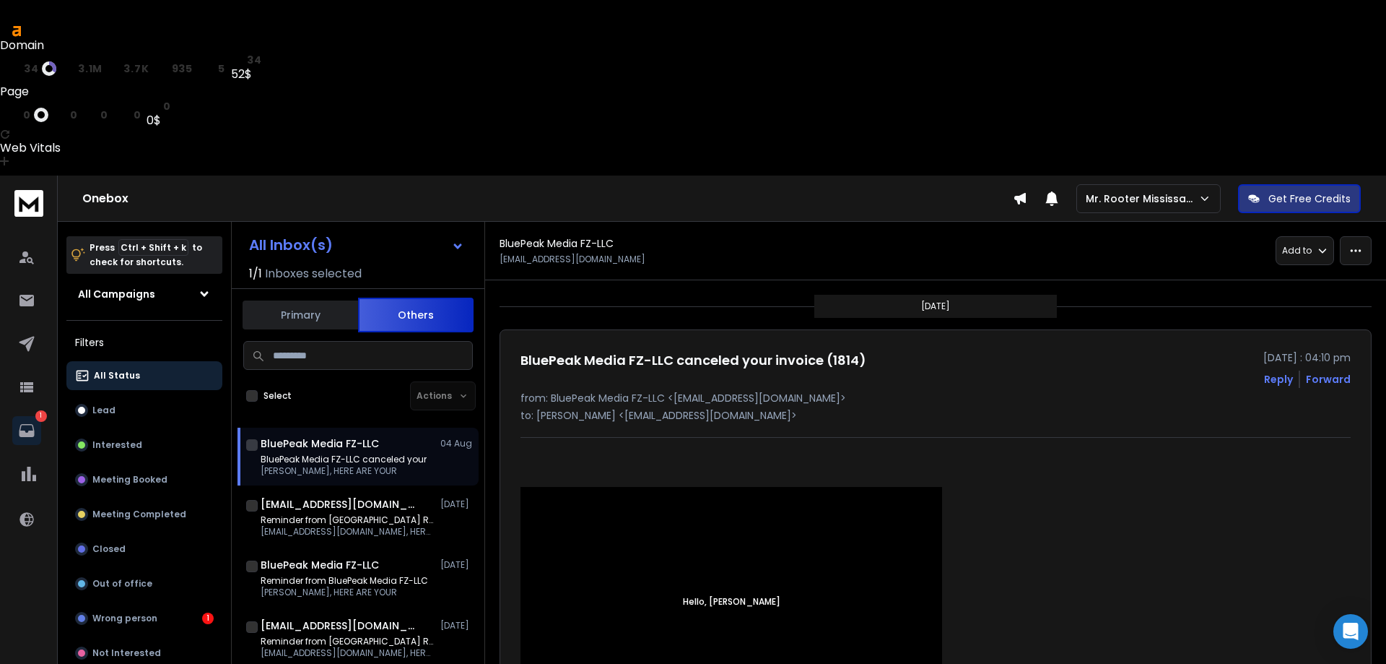
click at [888, 236] on div "BluePeak Media FZ-LLC BMF service@paypal.com" at bounding box center [716, 250] width 432 height 29
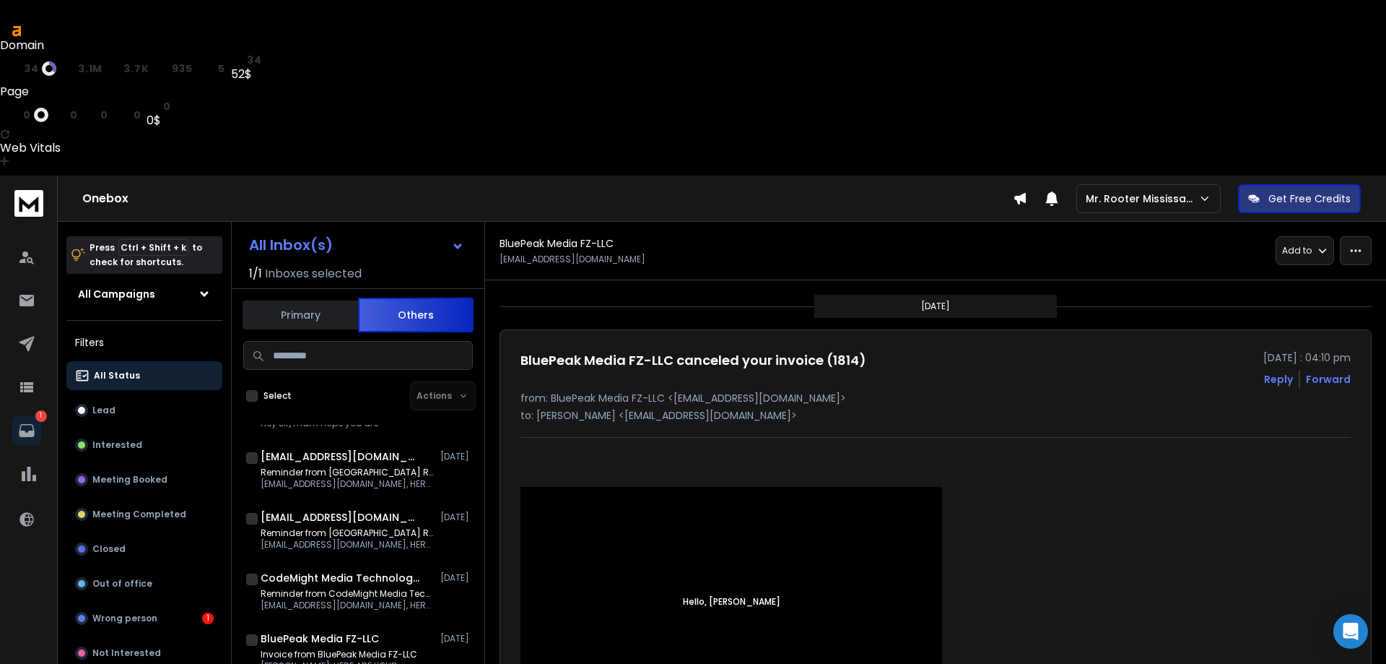
scroll to position [365, 0]
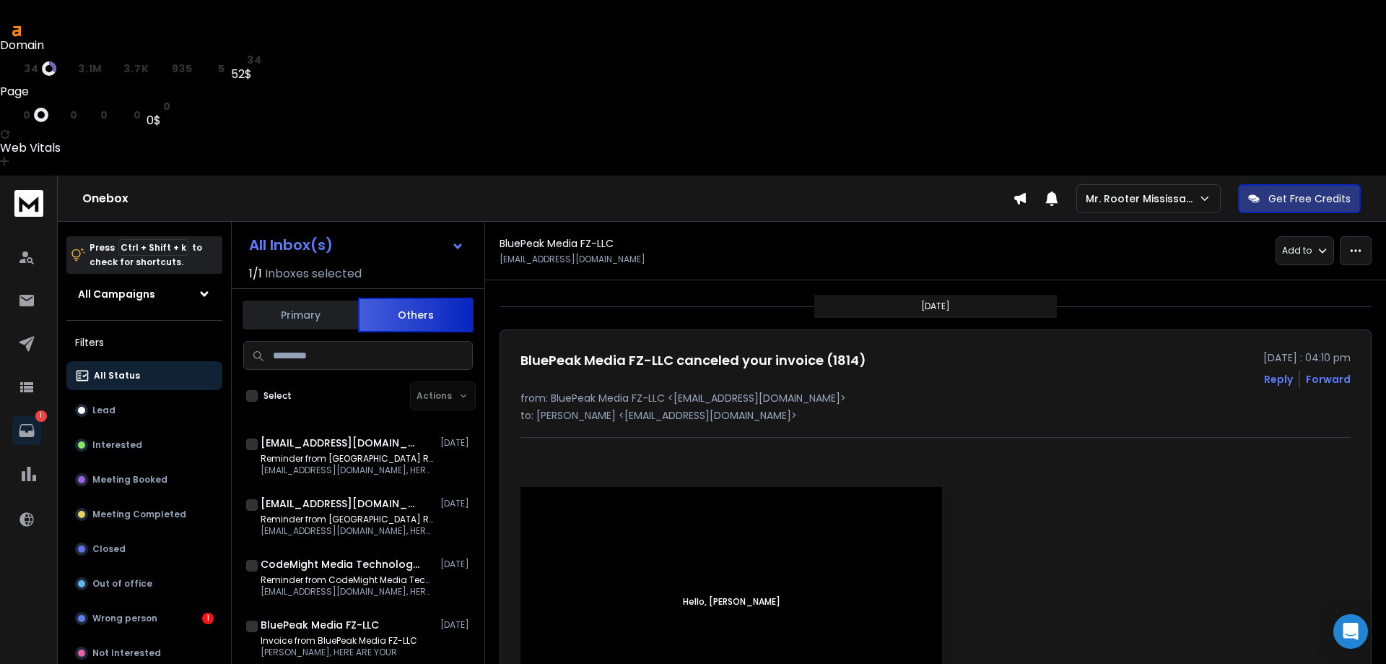
click at [35, 483] on div "1 H" at bounding box center [29, 507] width 58 height 664
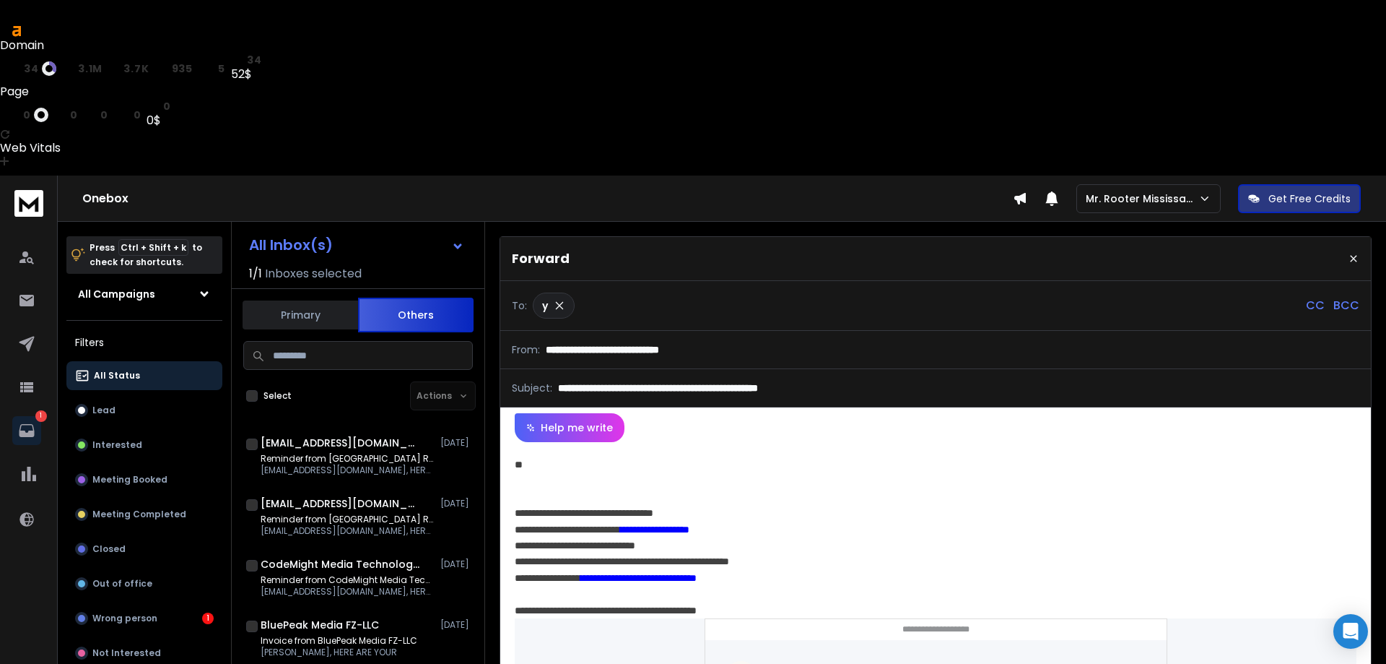
click at [1352, 255] on icon at bounding box center [1353, 258] width 6 height 6
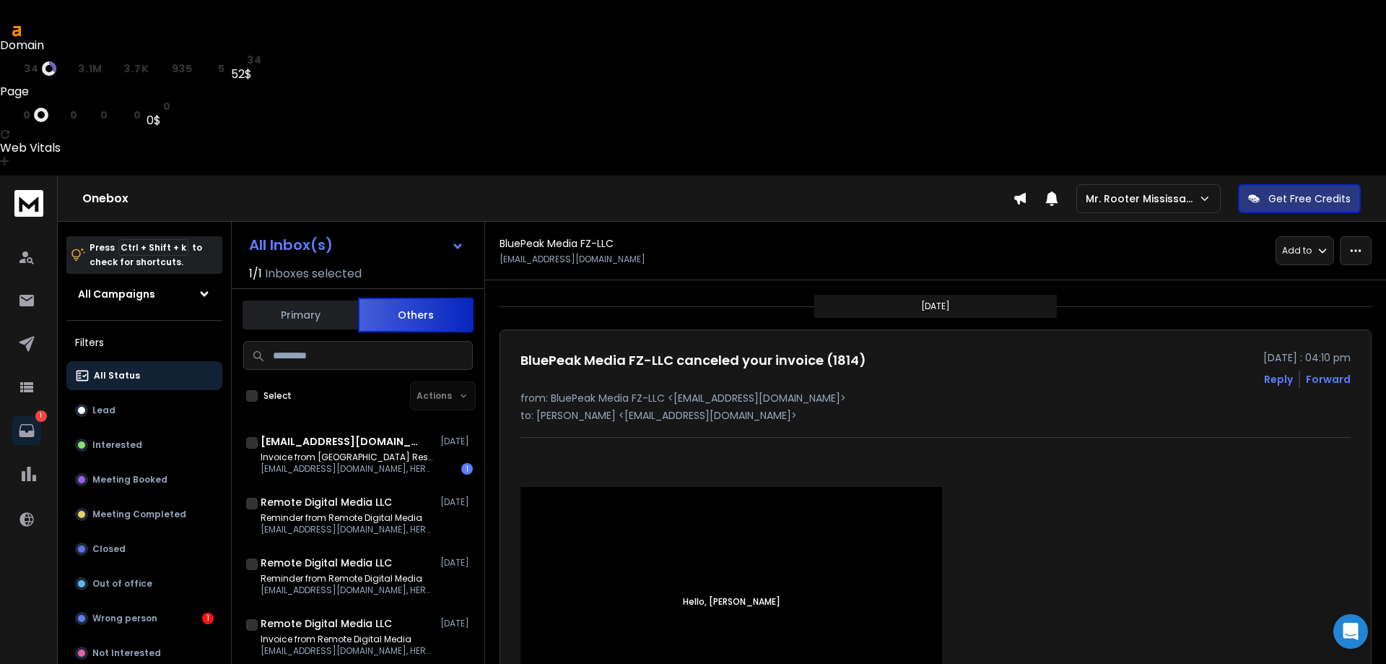
scroll to position [680, 0]
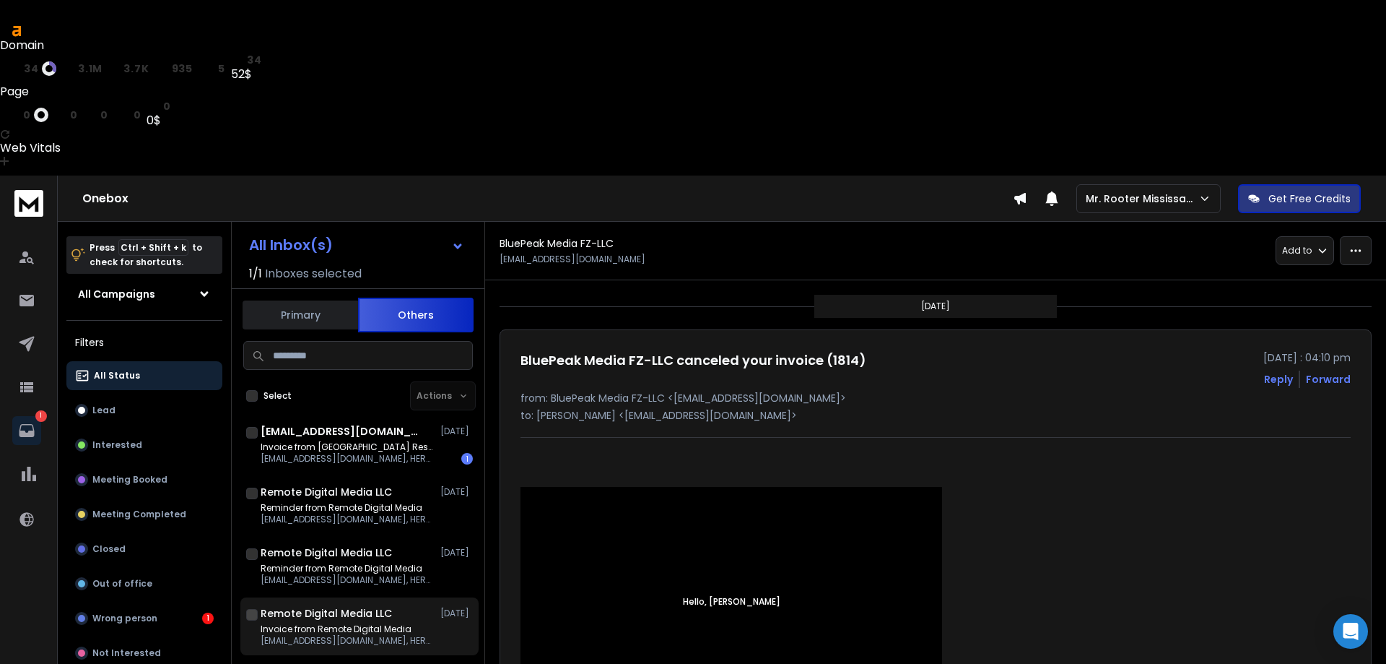
click at [367, 606] on h1 "Remote Digital Media LLC" at bounding box center [326, 613] width 131 height 14
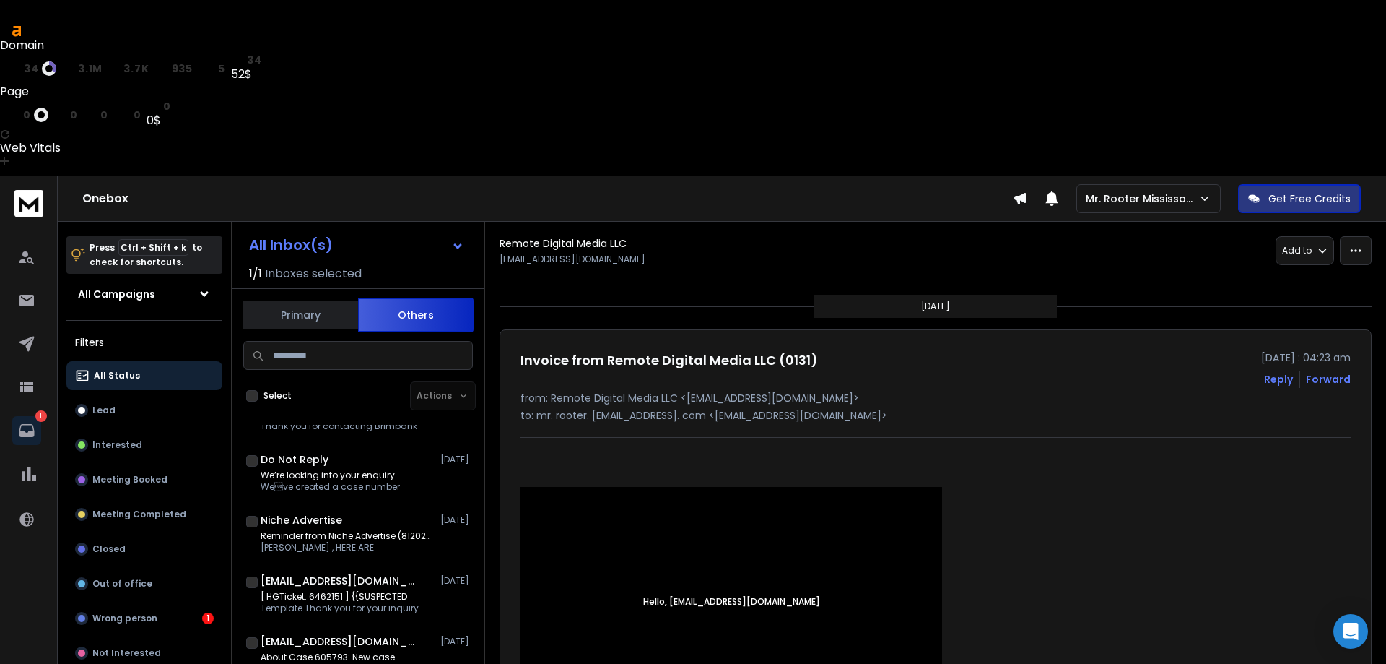
scroll to position [1150, 0]
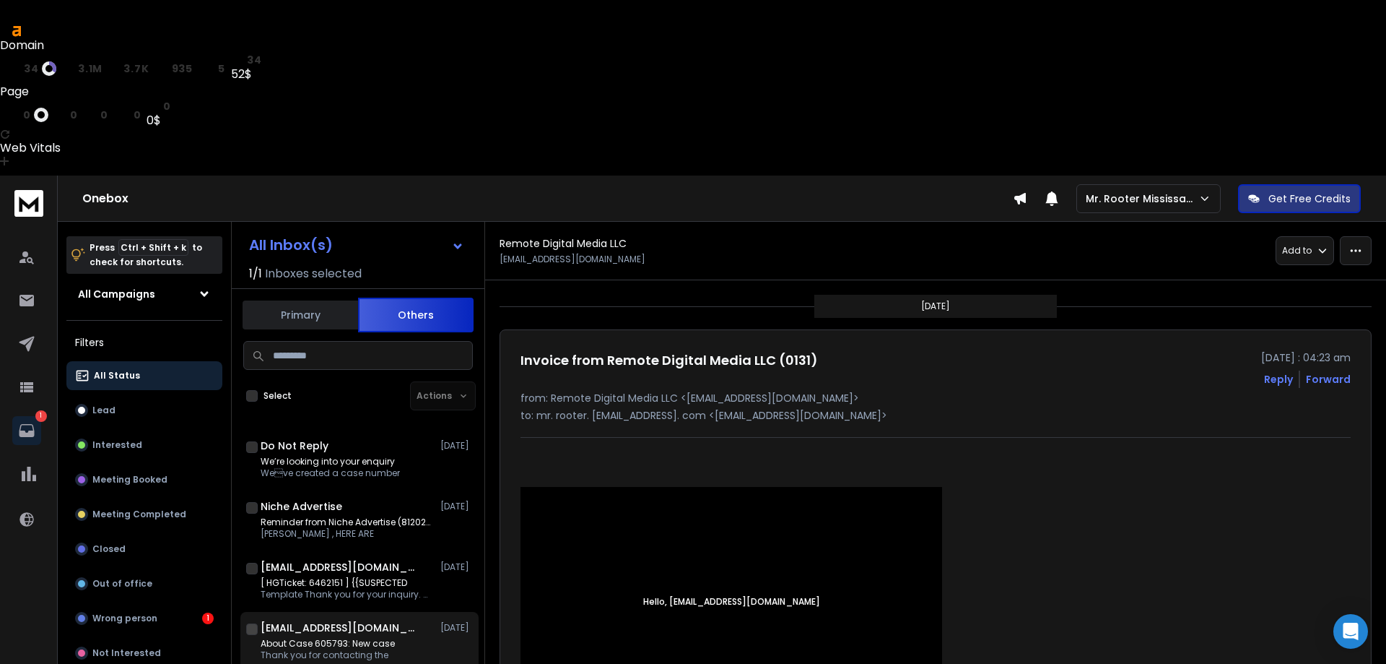
click at [350, 638] on p "About Case 605793: New case" at bounding box center [328, 644] width 134 height 12
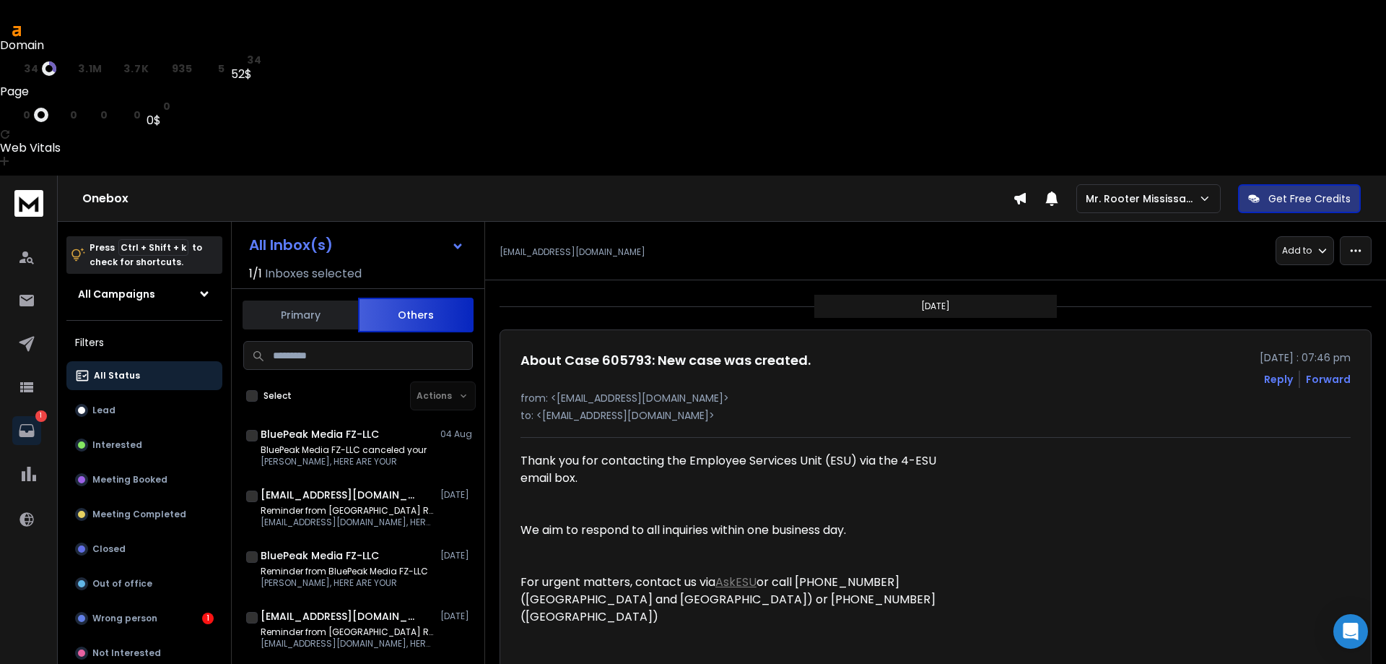
scroll to position [0, 0]
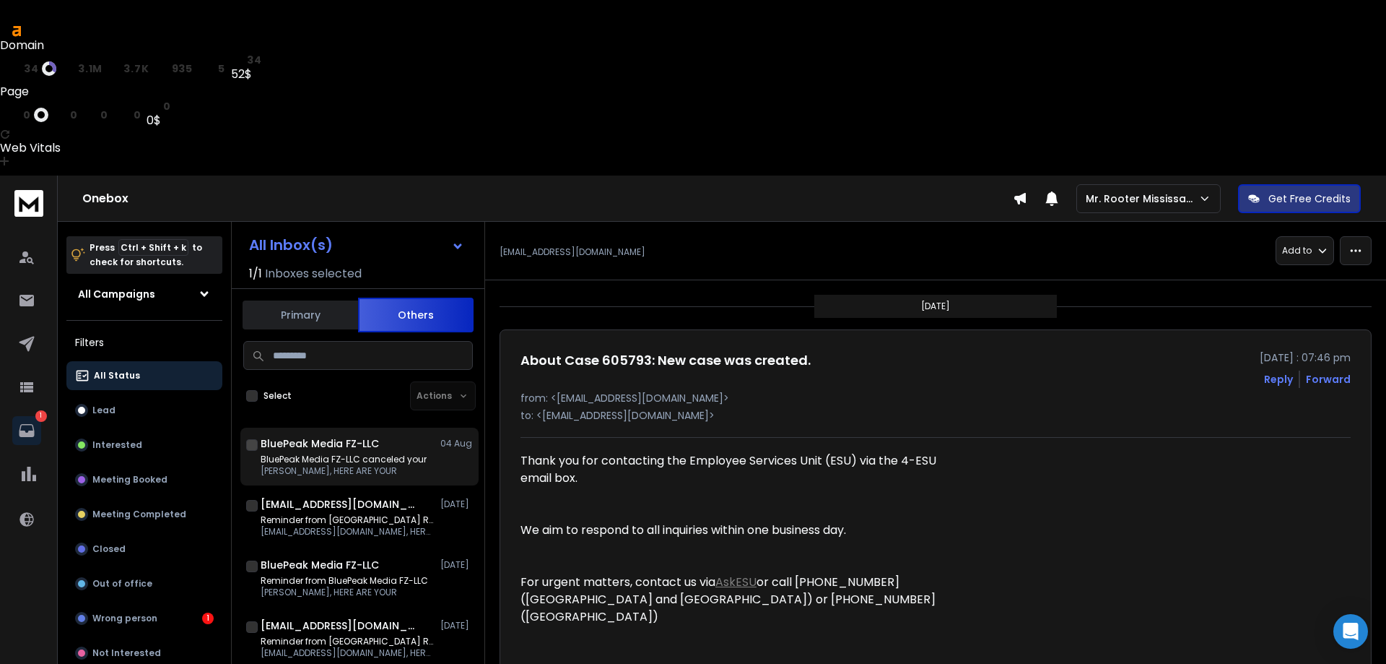
click at [389, 453] on p "BluePeak Media FZ-LLC canceled your" at bounding box center [344, 459] width 166 height 12
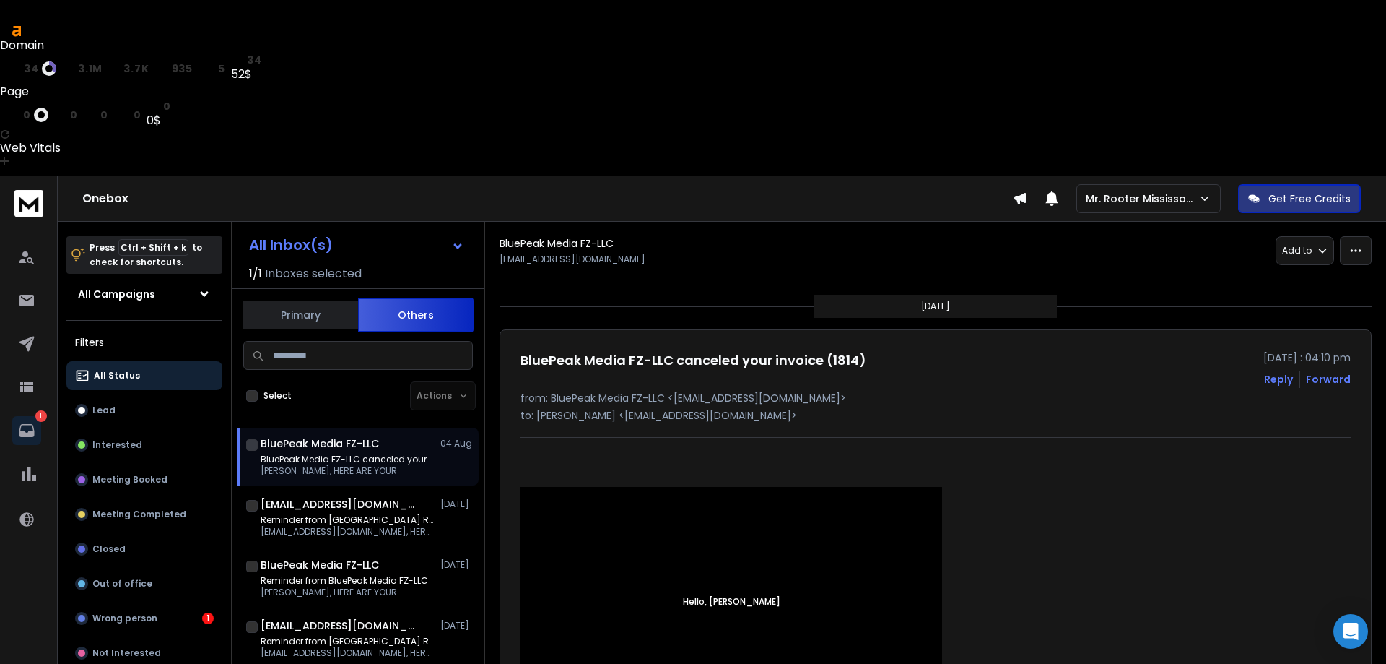
click at [888, 236] on div "BluePeak Media FZ-LLC BMF service@paypal.com" at bounding box center [716, 250] width 432 height 29
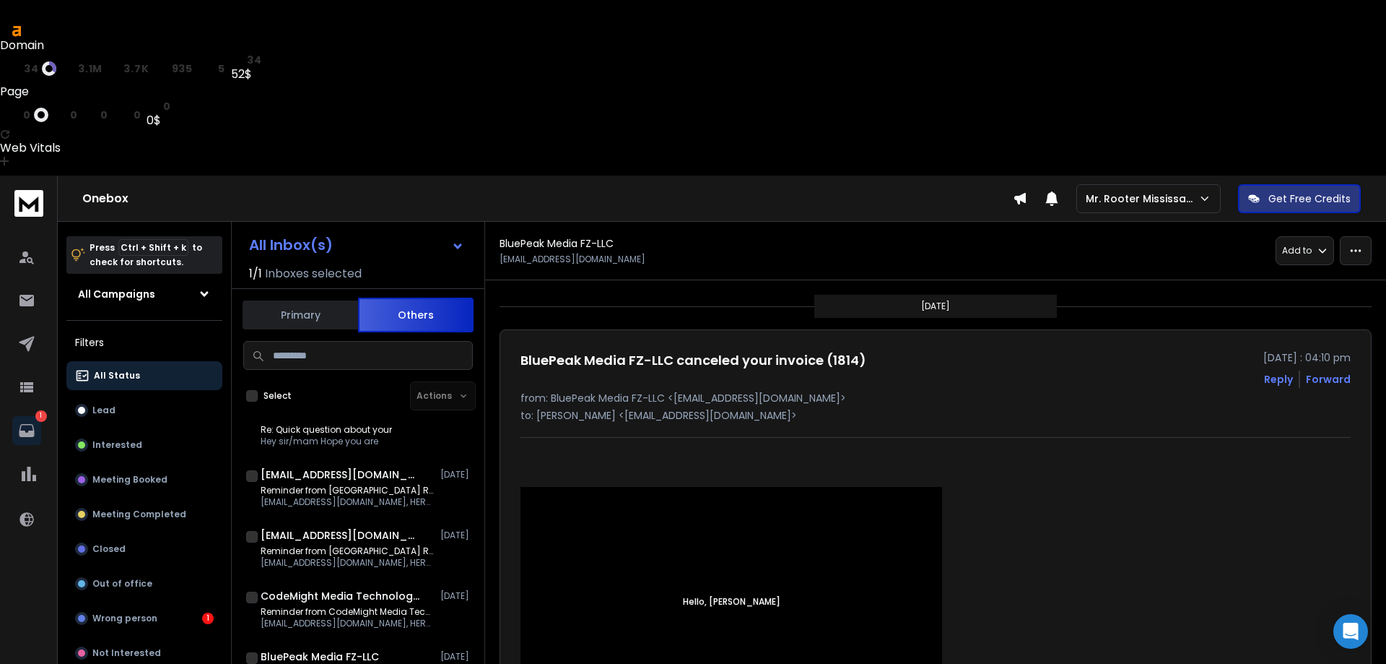
scroll to position [365, 0]
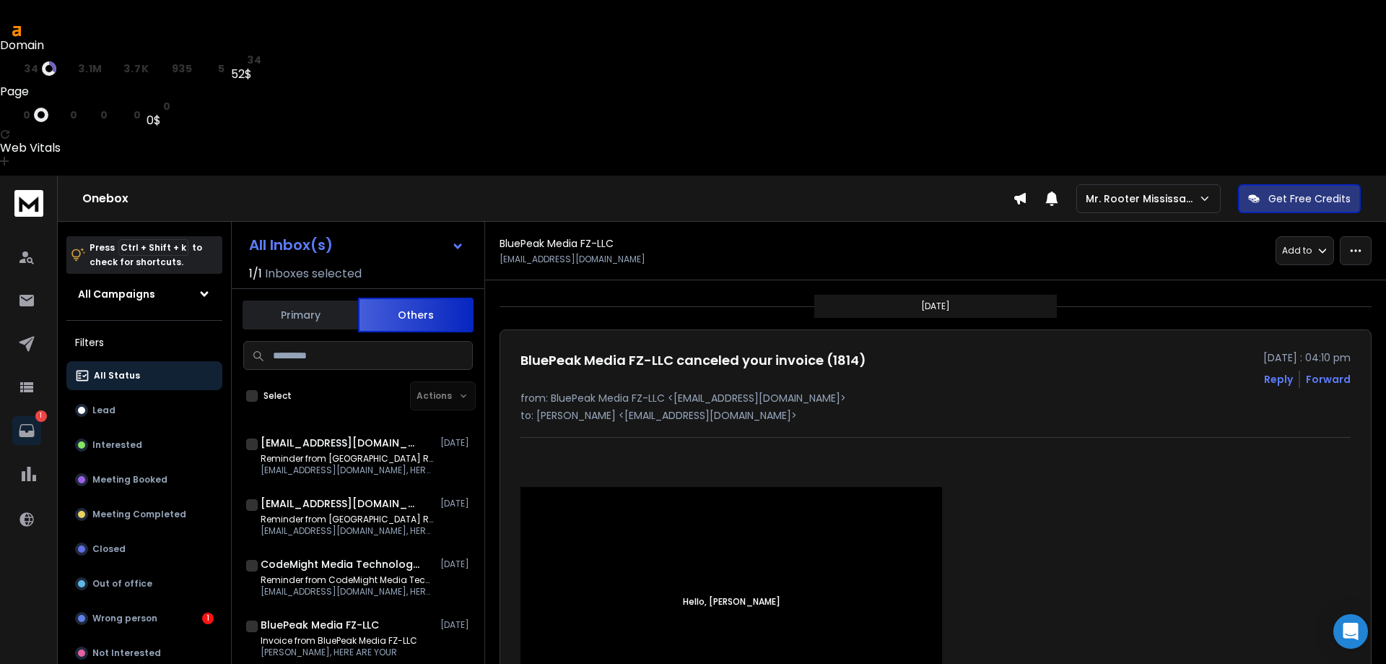
click at [35, 483] on div "1 H" at bounding box center [29, 507] width 58 height 664
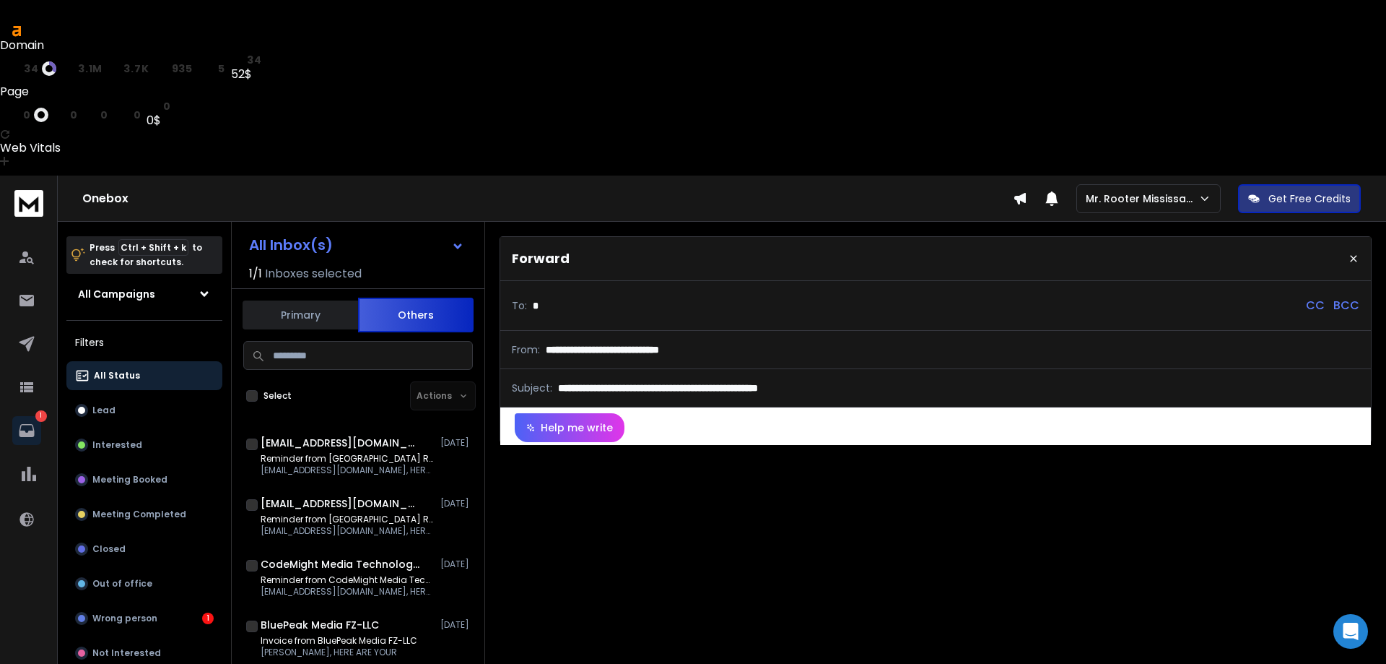
type input "*"
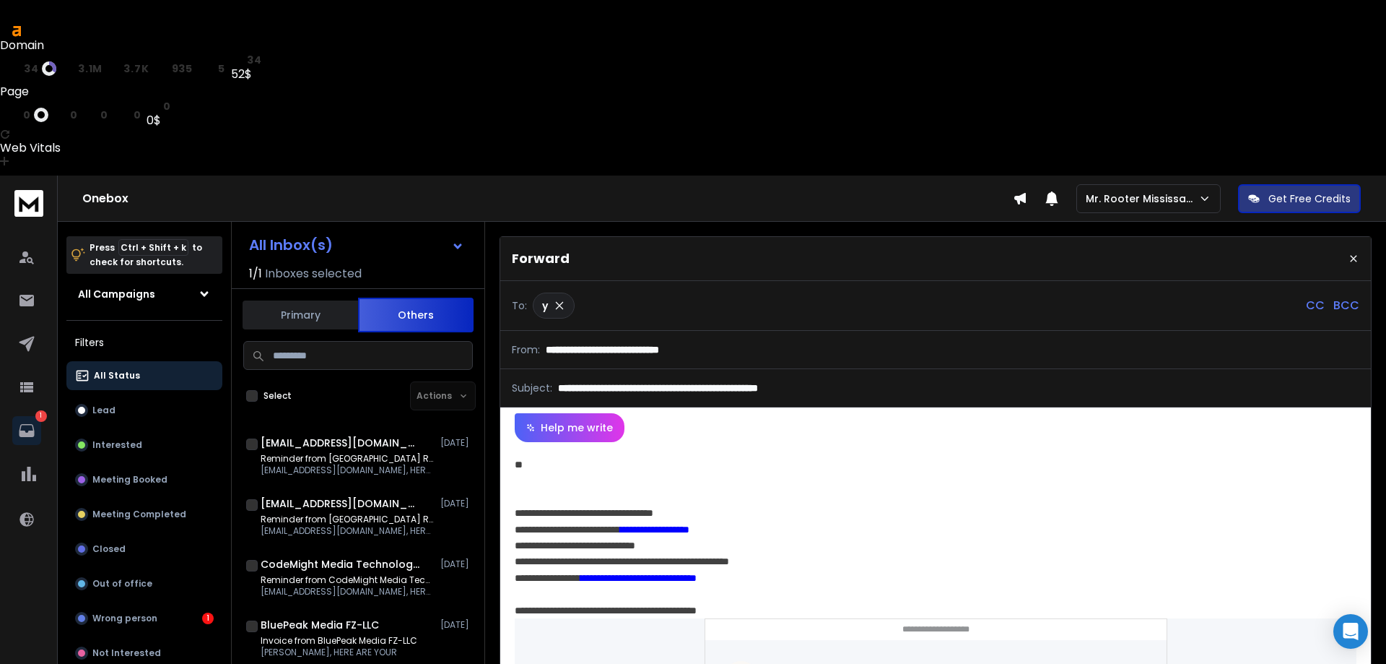
click at [1352, 255] on icon at bounding box center [1353, 258] width 6 height 6
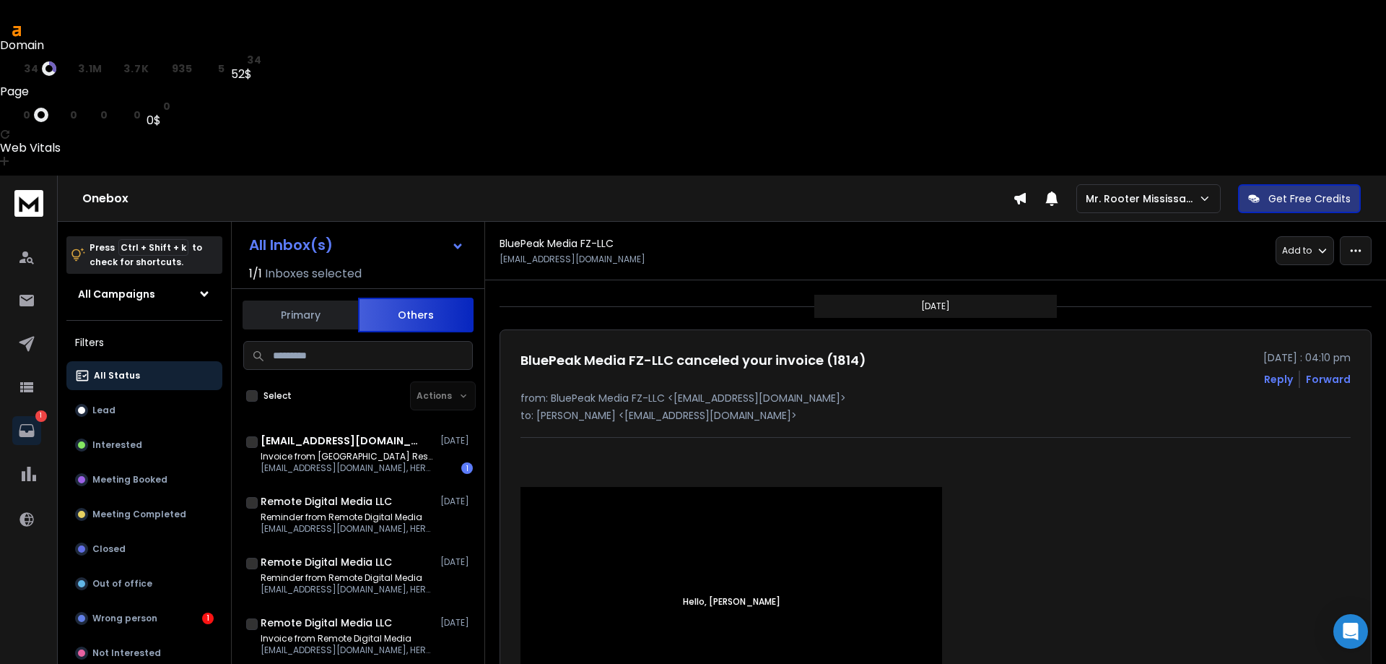
scroll to position [680, 0]
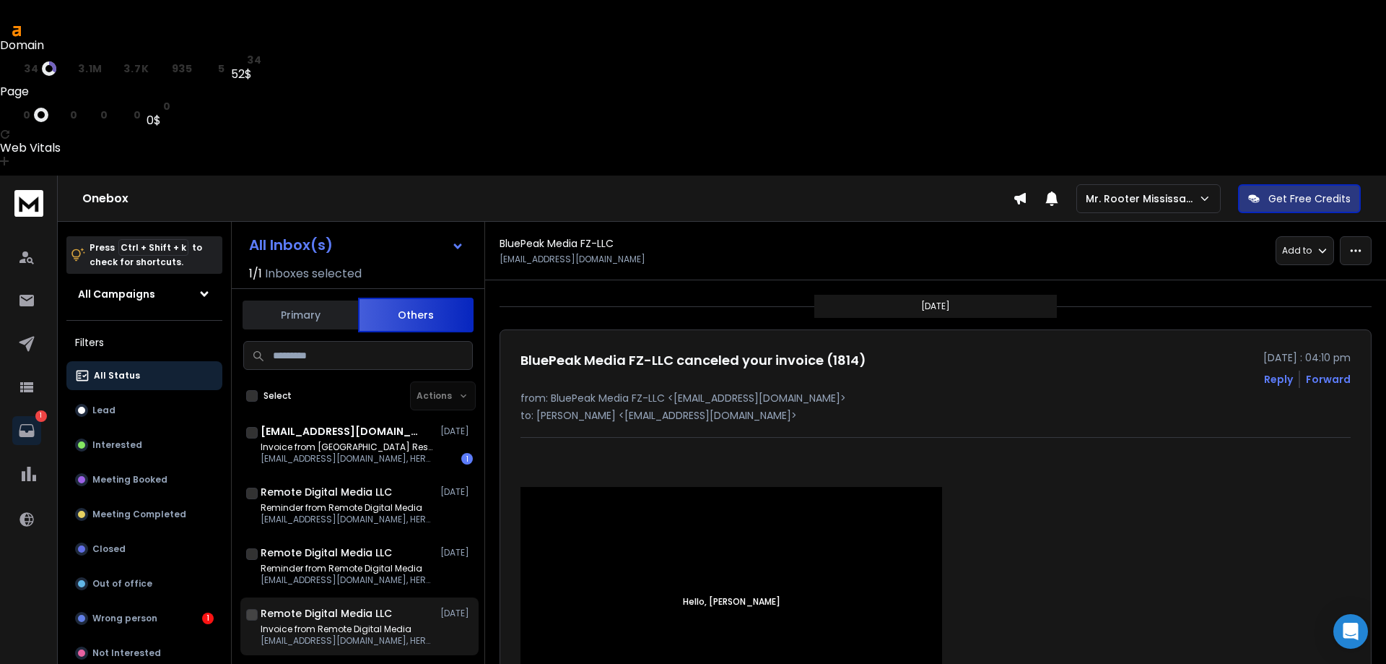
click at [367, 606] on h1 "Remote Digital Media LLC" at bounding box center [326, 613] width 131 height 14
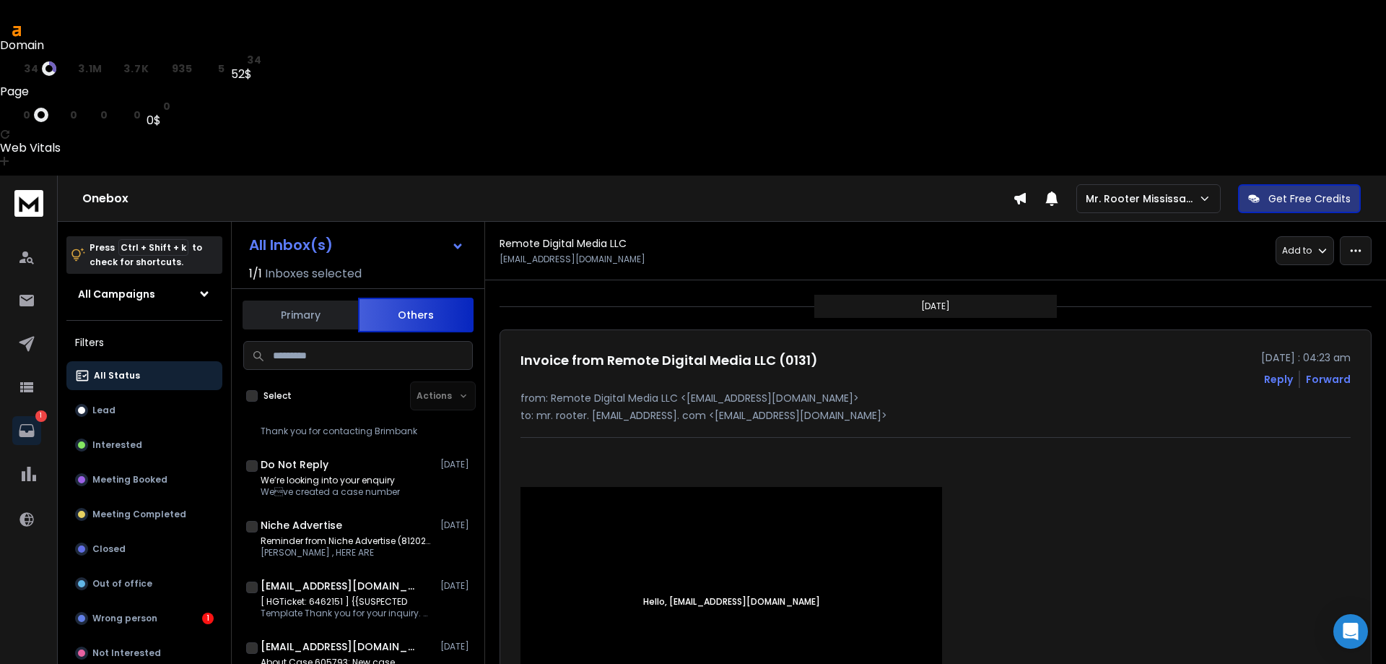
scroll to position [1150, 0]
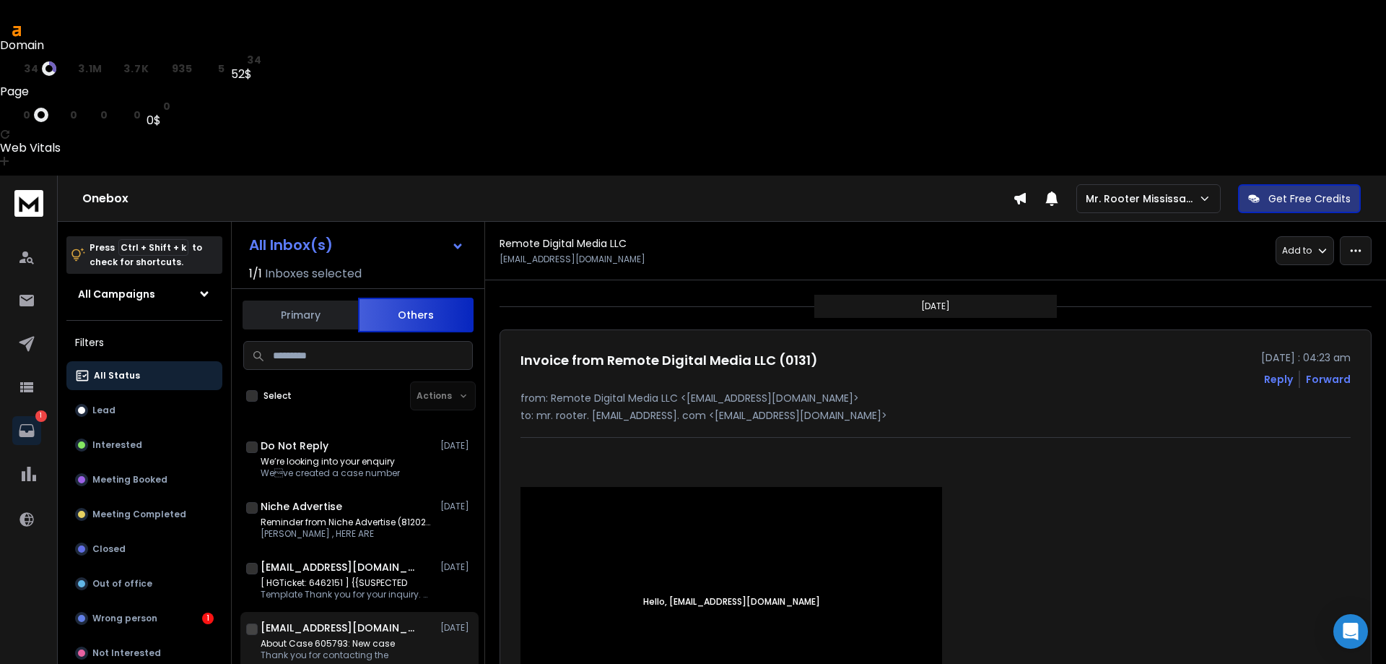
click at [350, 638] on p "About Case 605793: New case" at bounding box center [328, 644] width 134 height 12
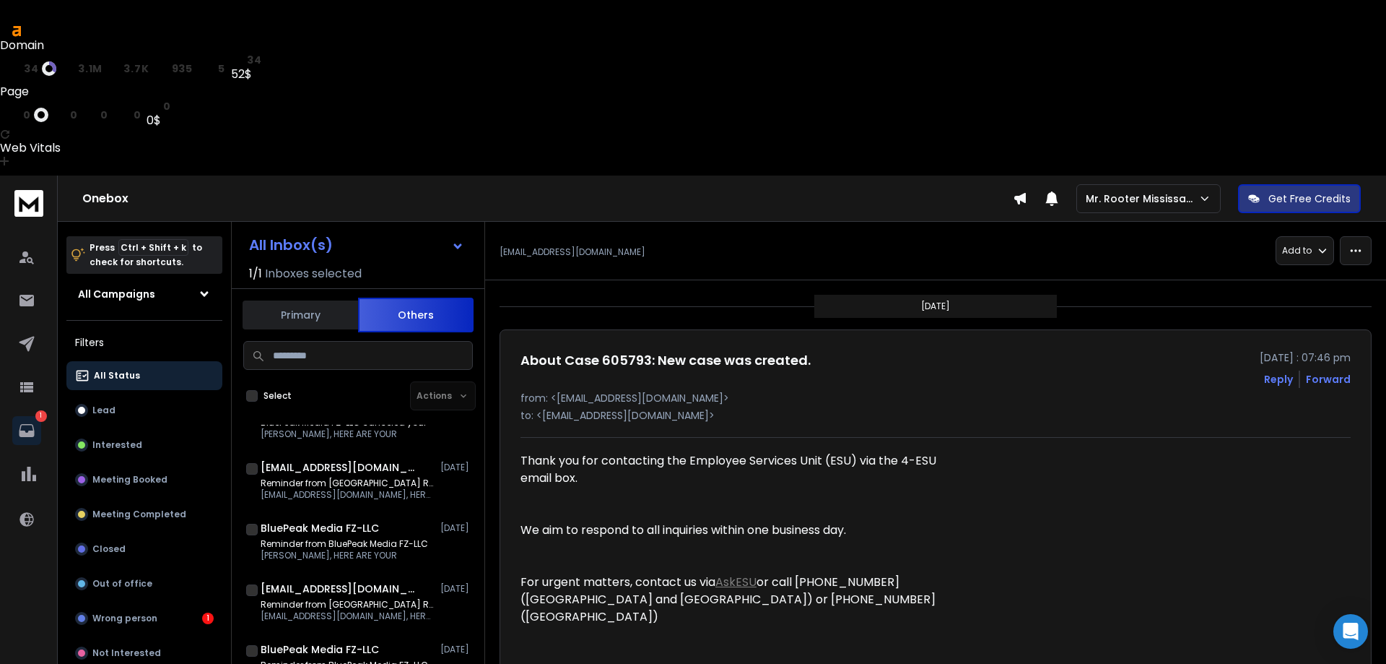
scroll to position [0, 0]
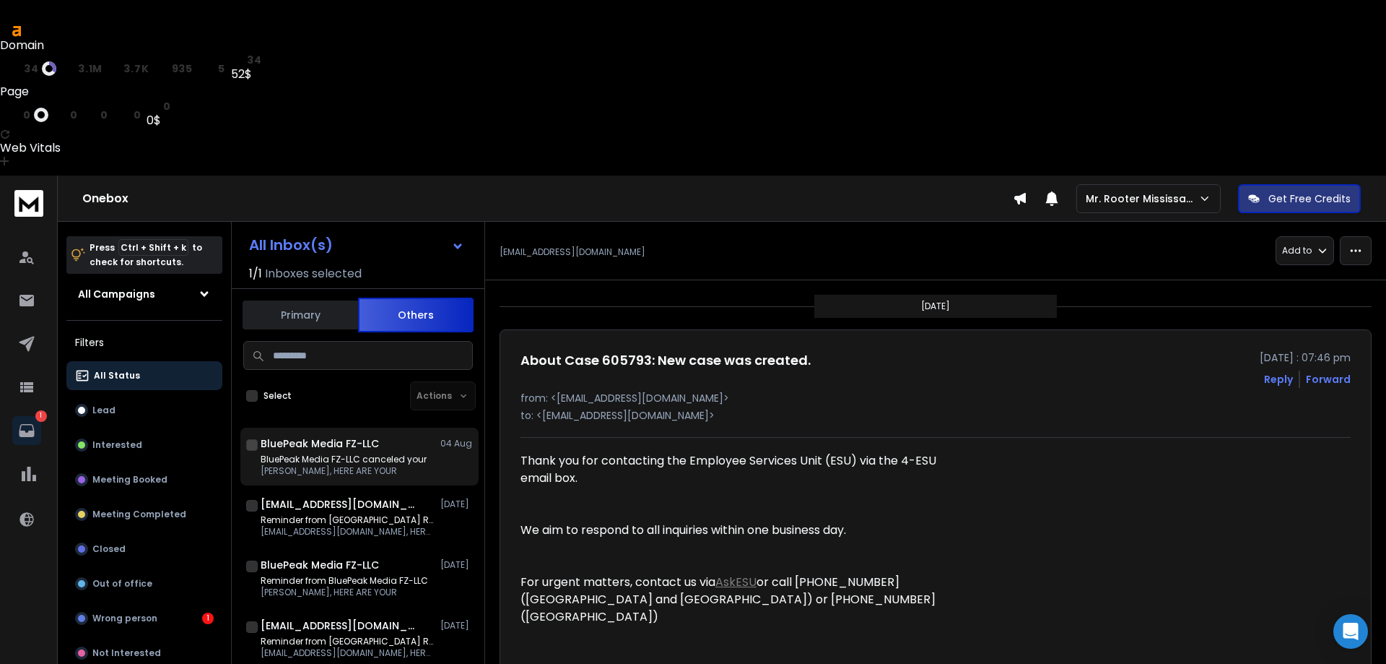
click at [389, 453] on p "BluePeak Media FZ-LLC canceled your" at bounding box center [344, 459] width 166 height 12
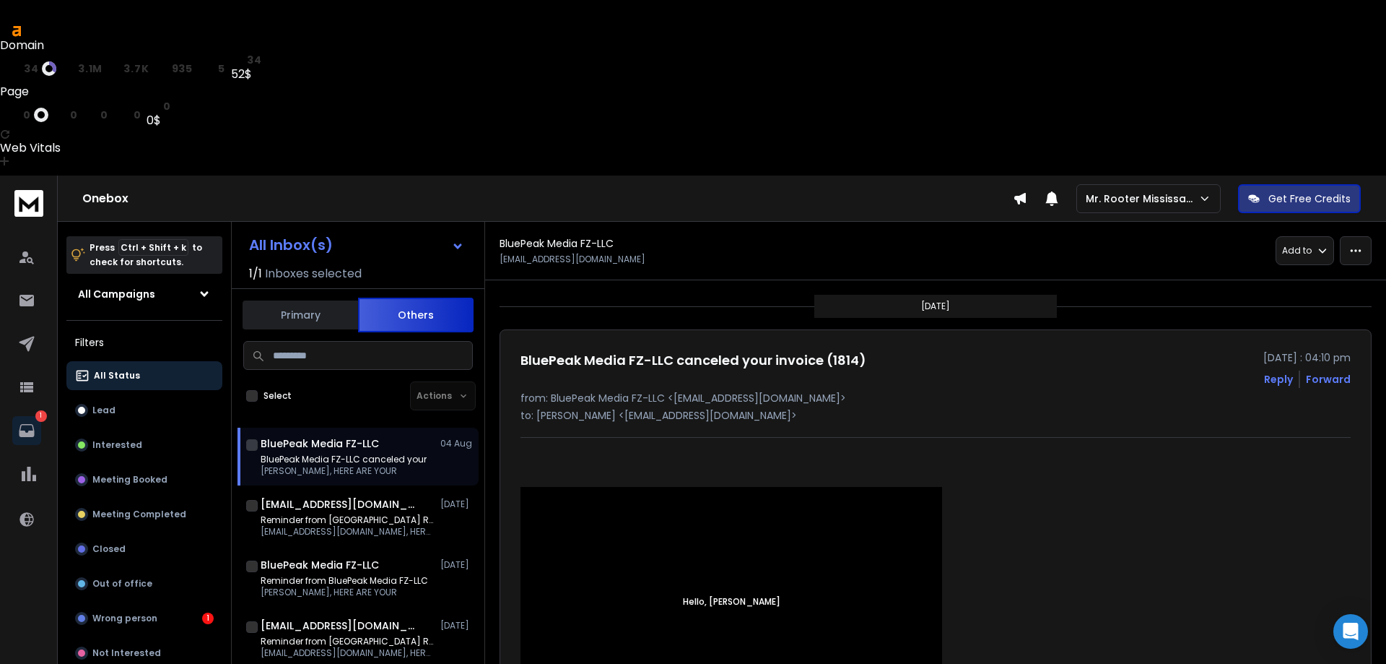
click at [888, 236] on div "BluePeak Media FZ-LLC BMF service@paypal.com" at bounding box center [716, 250] width 432 height 29
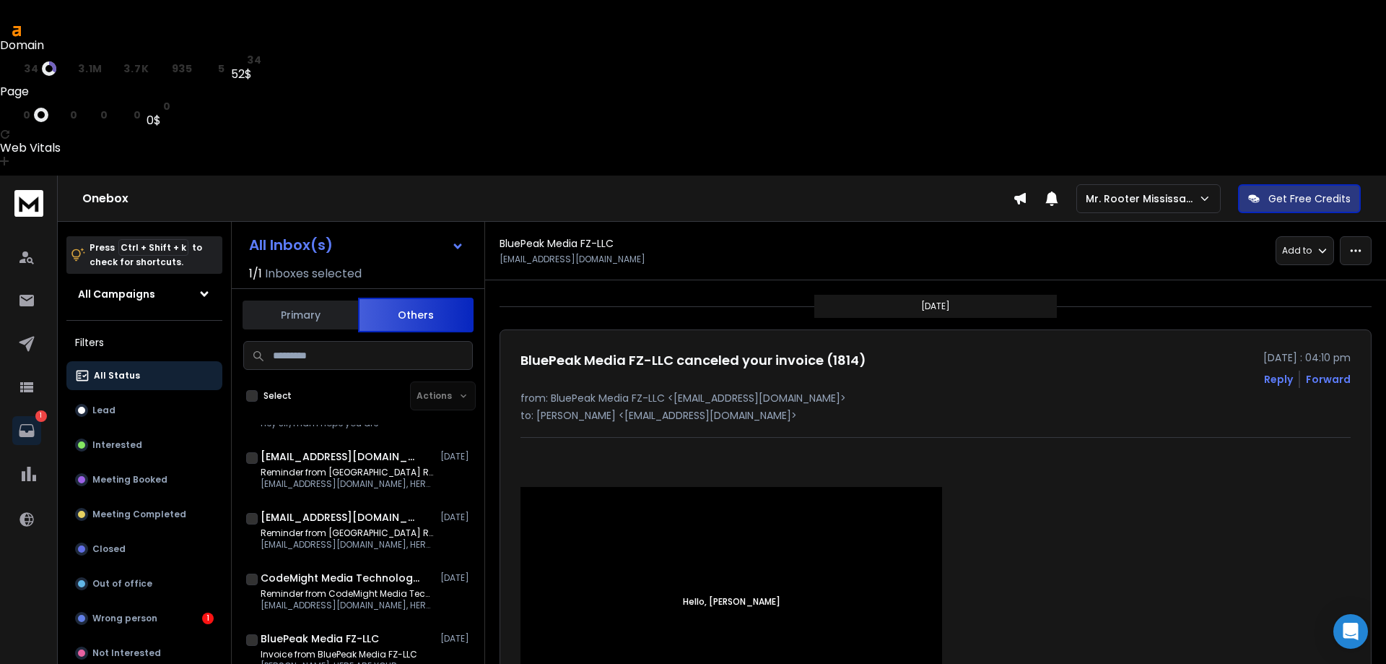
scroll to position [365, 0]
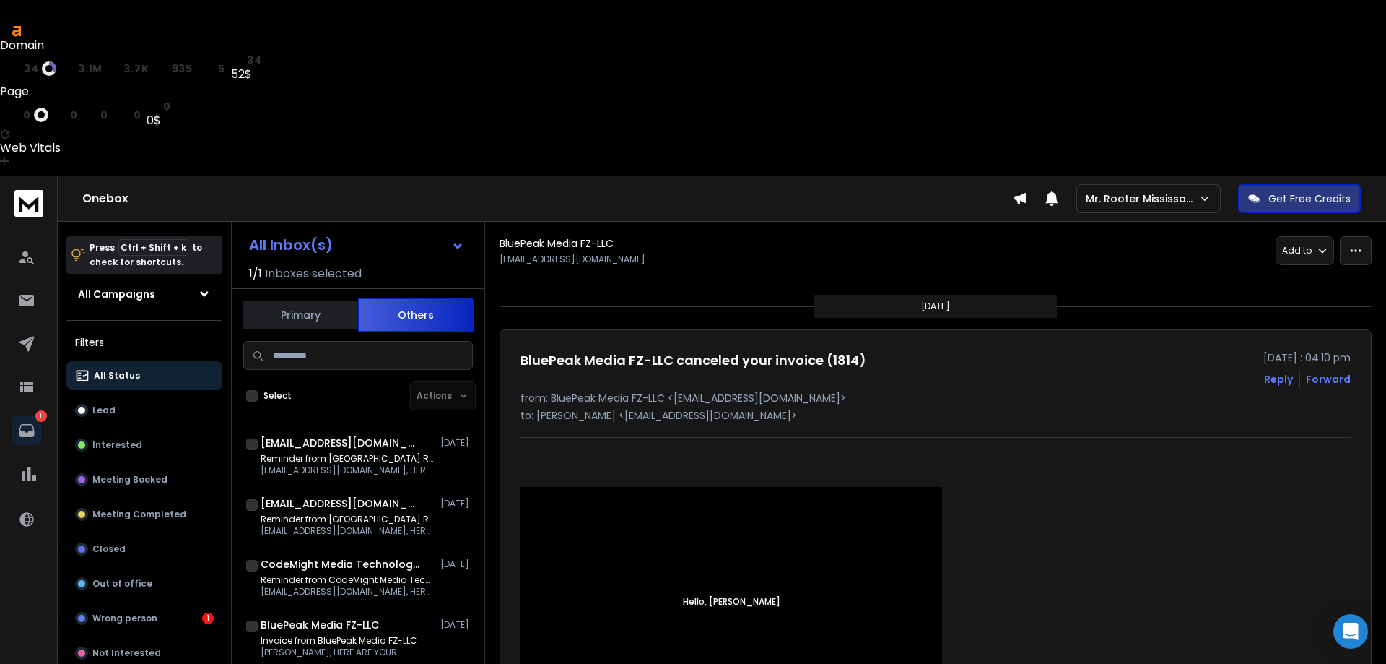
click at [35, 483] on div "1 H" at bounding box center [29, 507] width 58 height 664
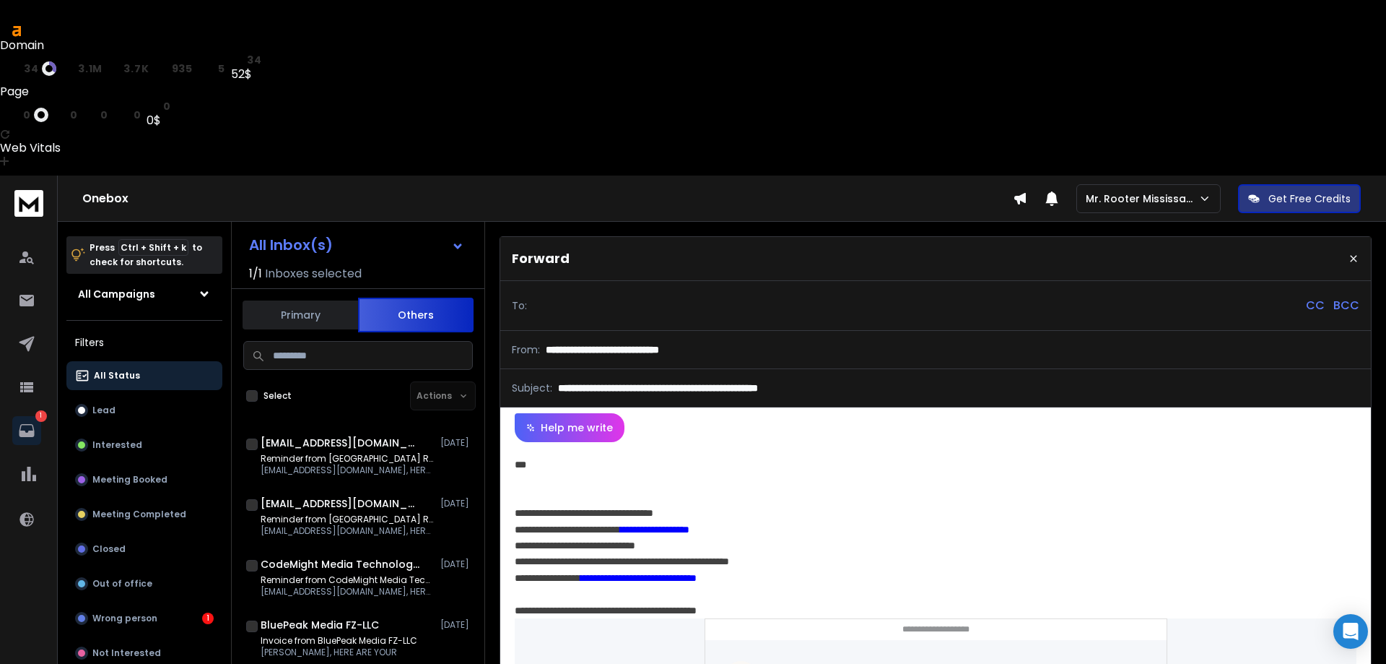
click at [1352, 255] on icon at bounding box center [1353, 258] width 6 height 6
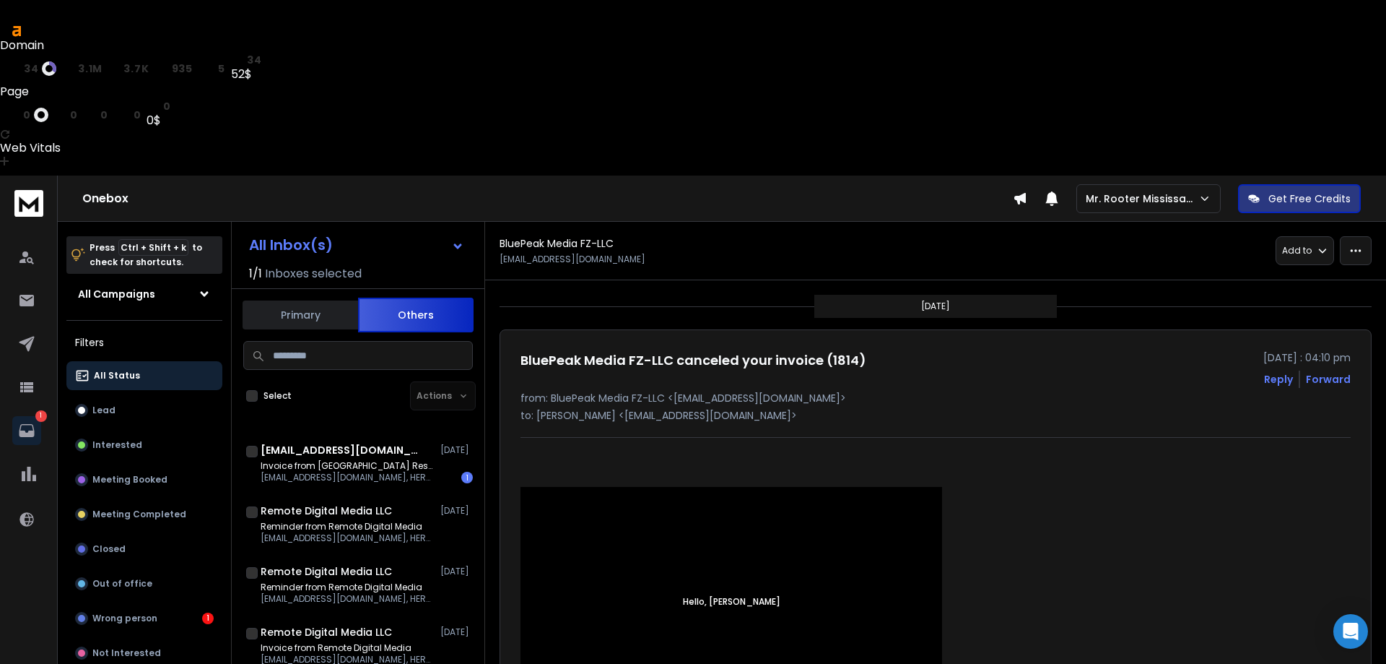
scroll to position [679, 0]
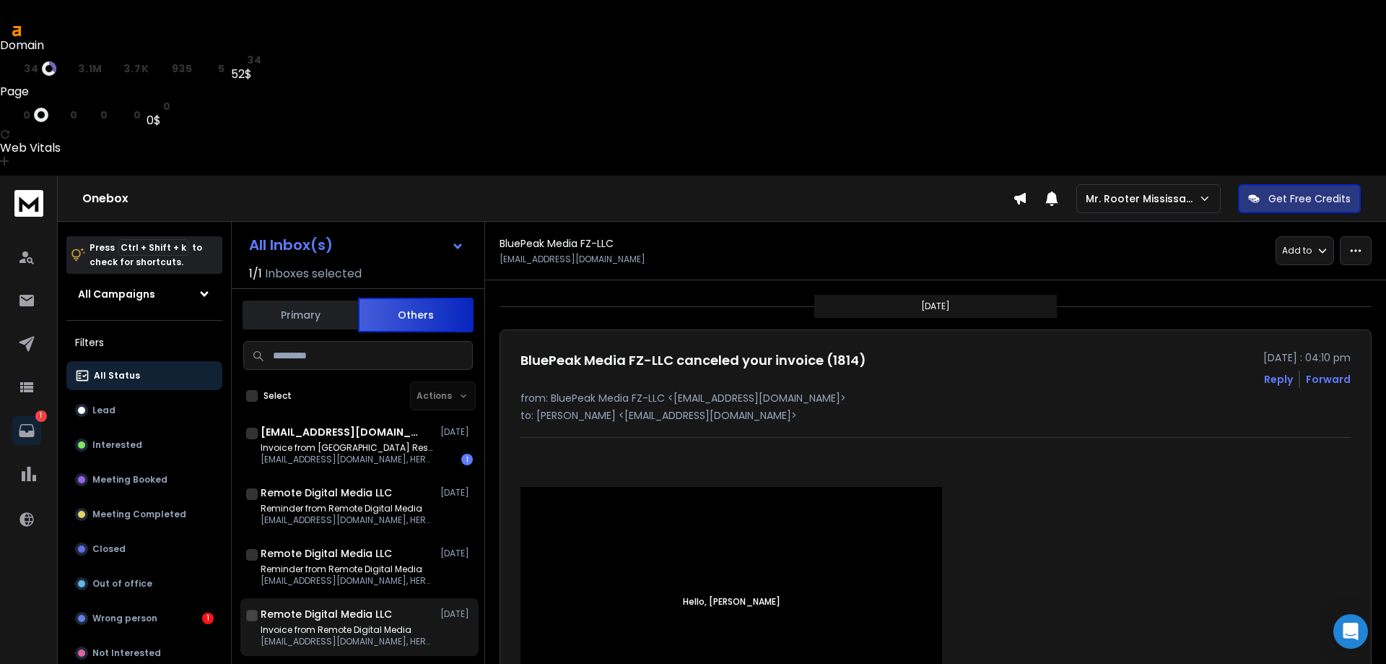
click at [367, 607] on h1 "Remote Digital Media LLC" at bounding box center [326, 614] width 131 height 14
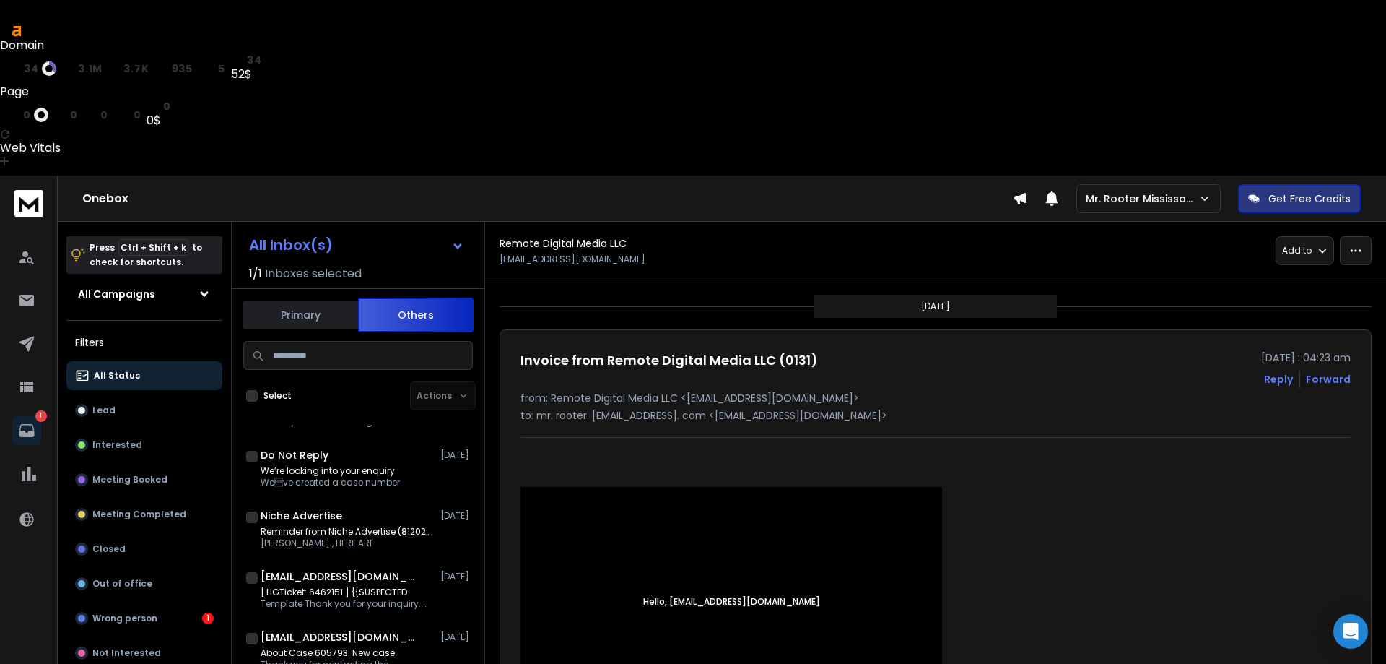
scroll to position [1146, 0]
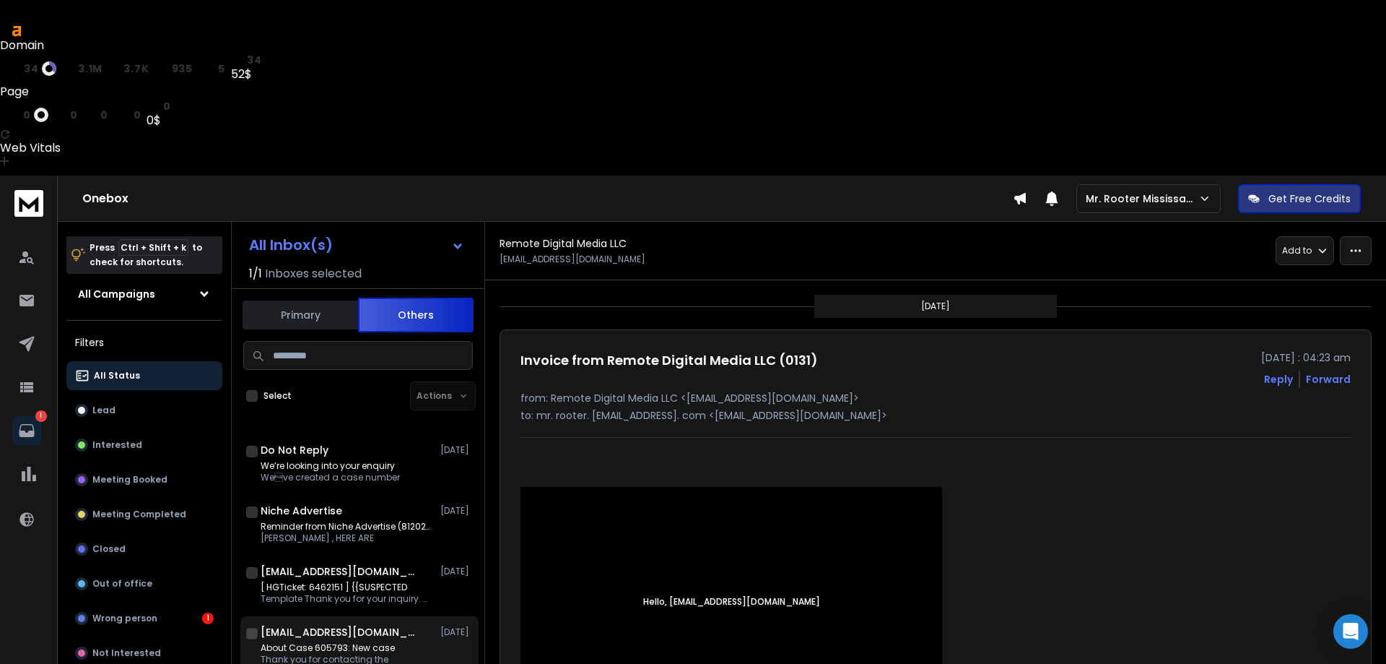
click at [350, 625] on div "4-ESU@hrhelpdesk.travelers.com 26 Jun About Case 605793: New case Thank you for…" at bounding box center [367, 645] width 212 height 40
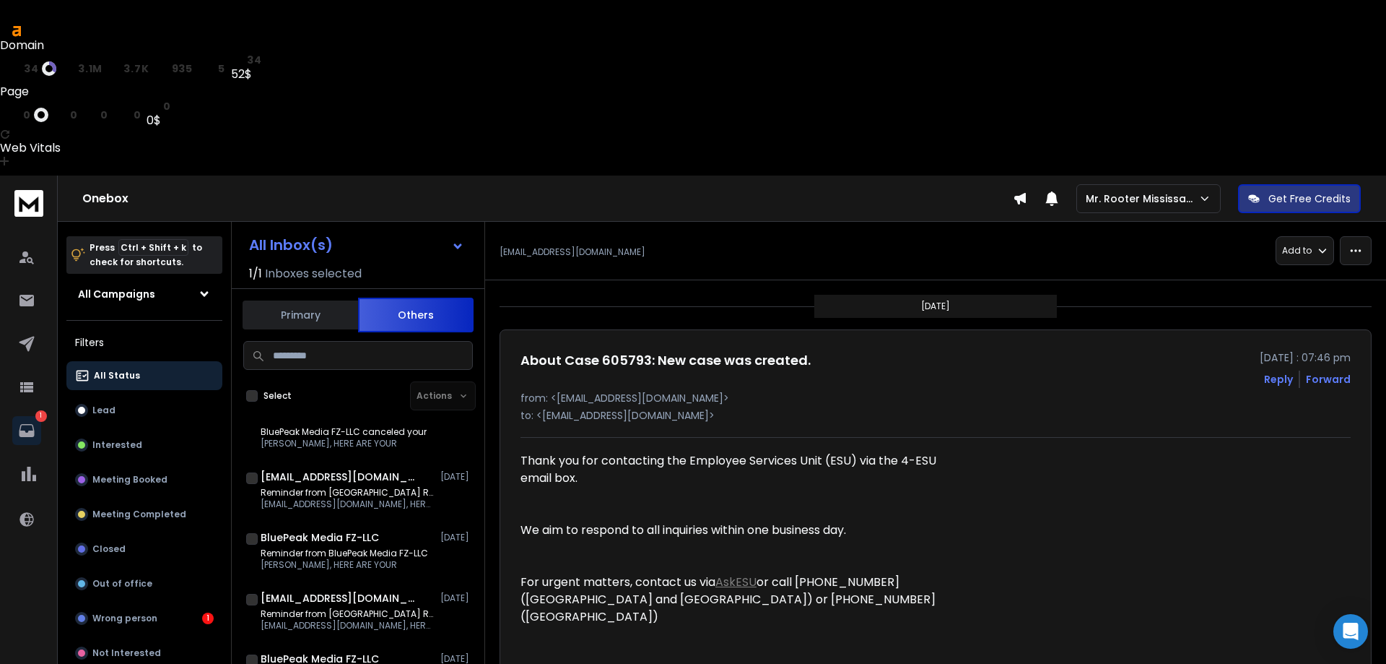
scroll to position [0, 0]
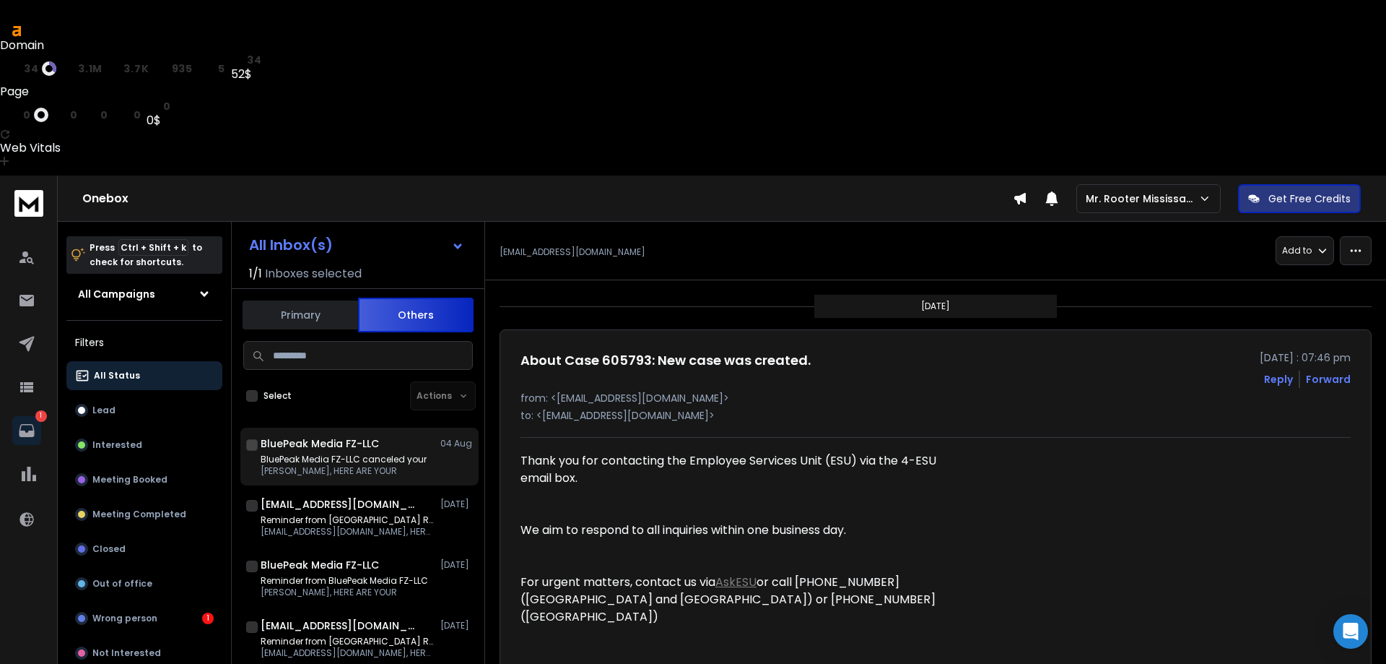
click at [389, 453] on p "BluePeak Media FZ-LLC canceled your" at bounding box center [344, 459] width 166 height 12
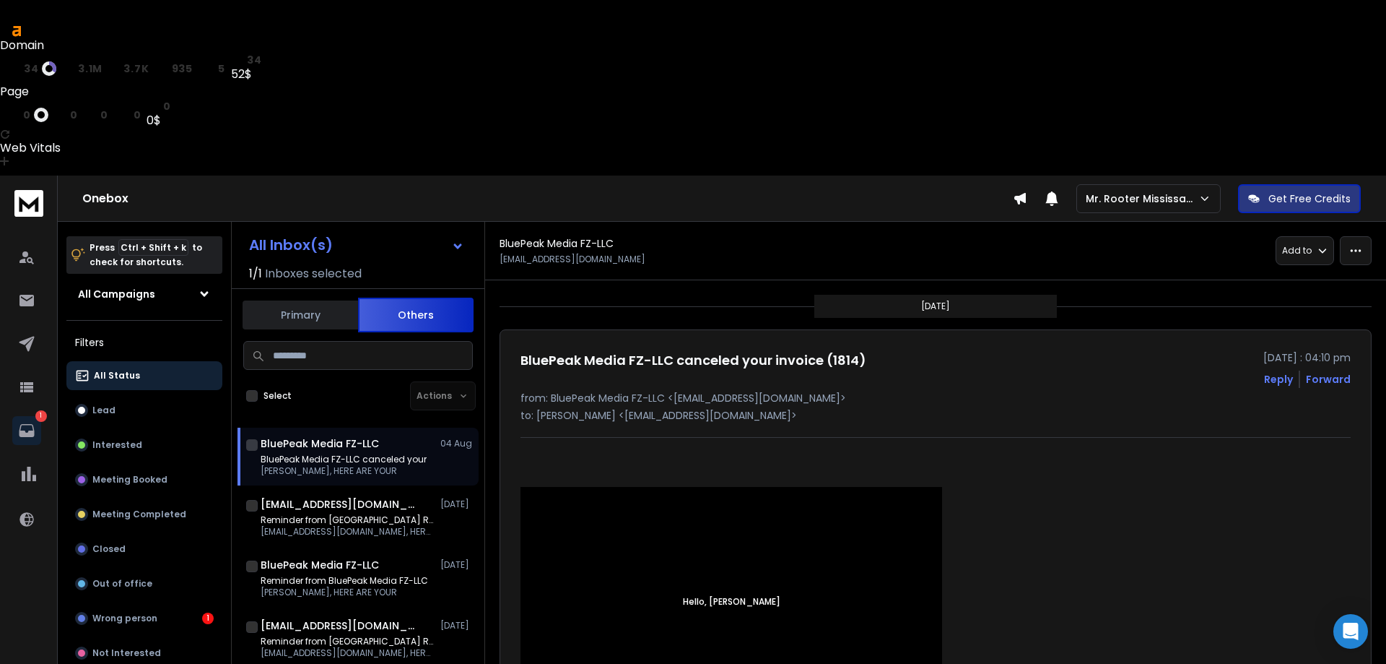
click at [888, 236] on div "BluePeak Media FZ-LLC BMF service@paypal.com" at bounding box center [716, 250] width 432 height 29
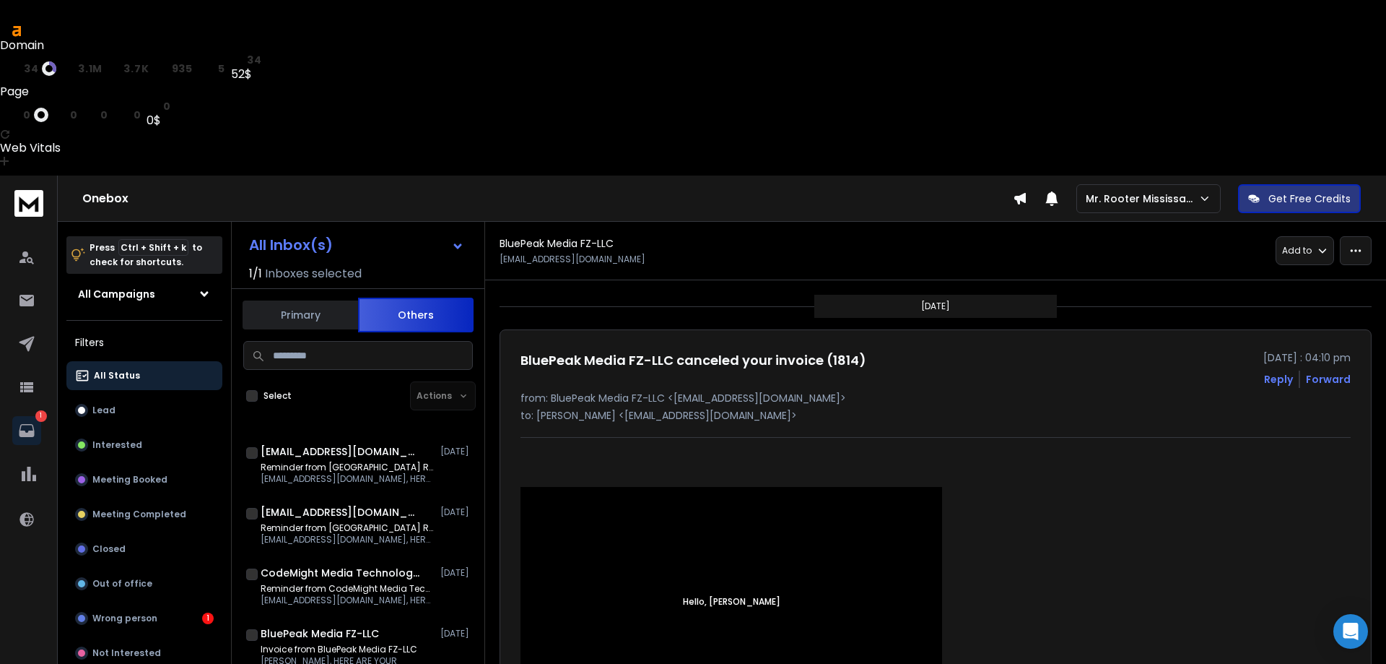
scroll to position [365, 0]
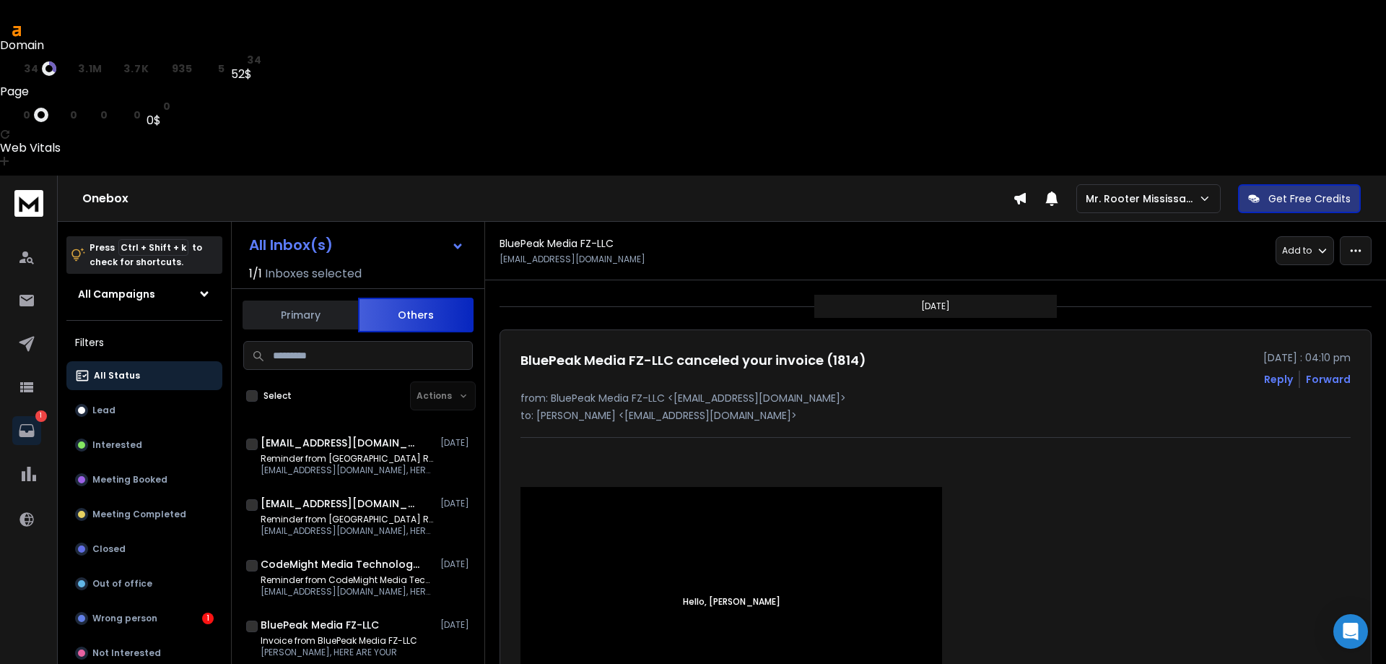
click at [35, 483] on div "1 H" at bounding box center [29, 507] width 58 height 664
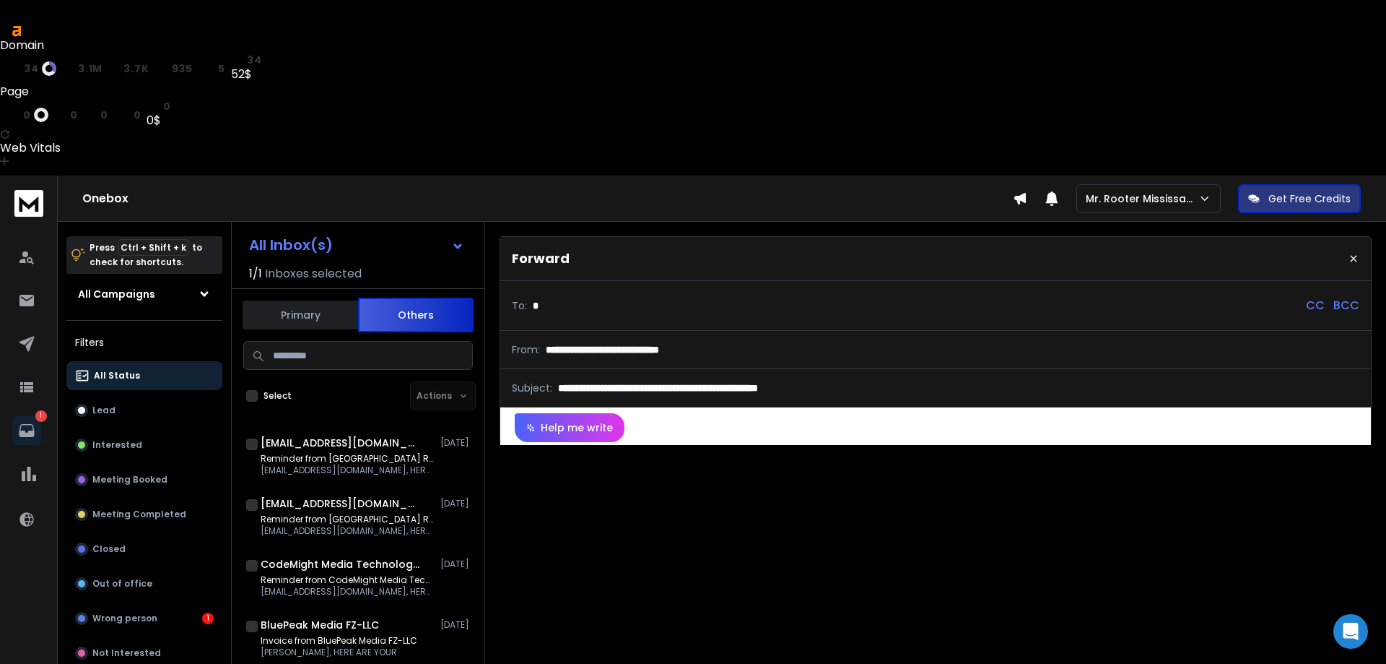
type input "*"
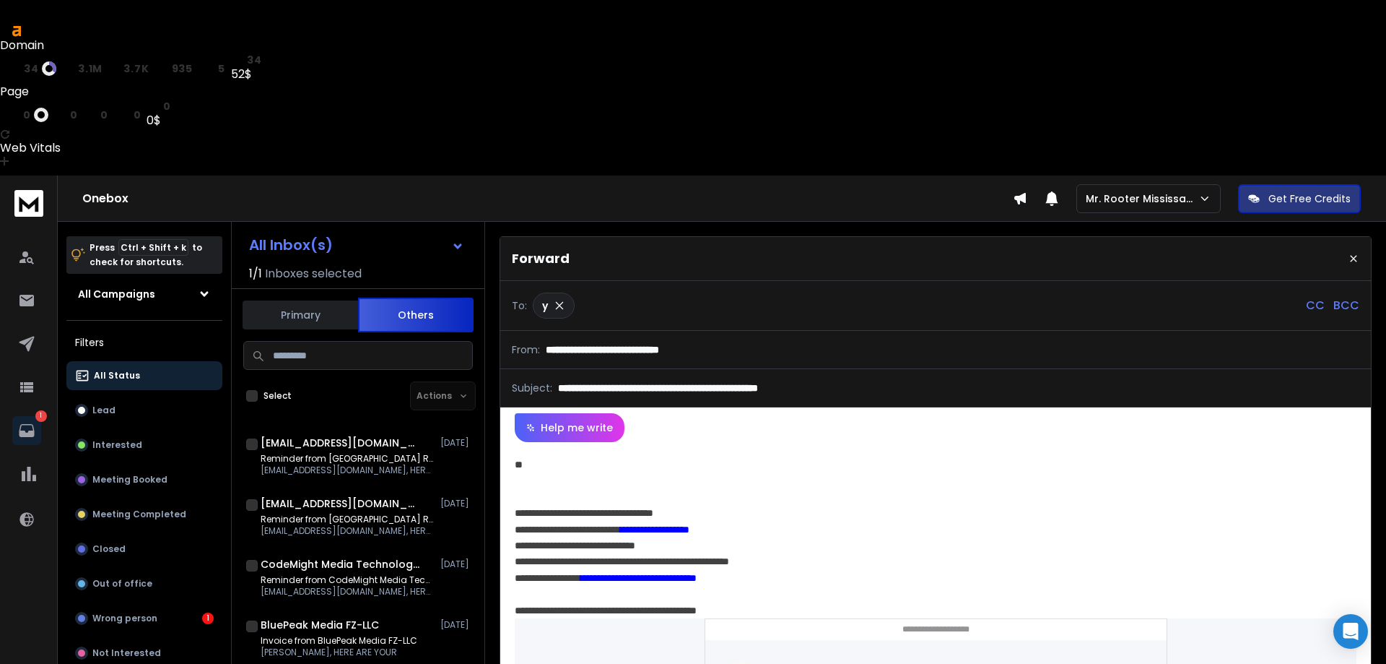
click at [1352, 255] on icon at bounding box center [1353, 258] width 6 height 6
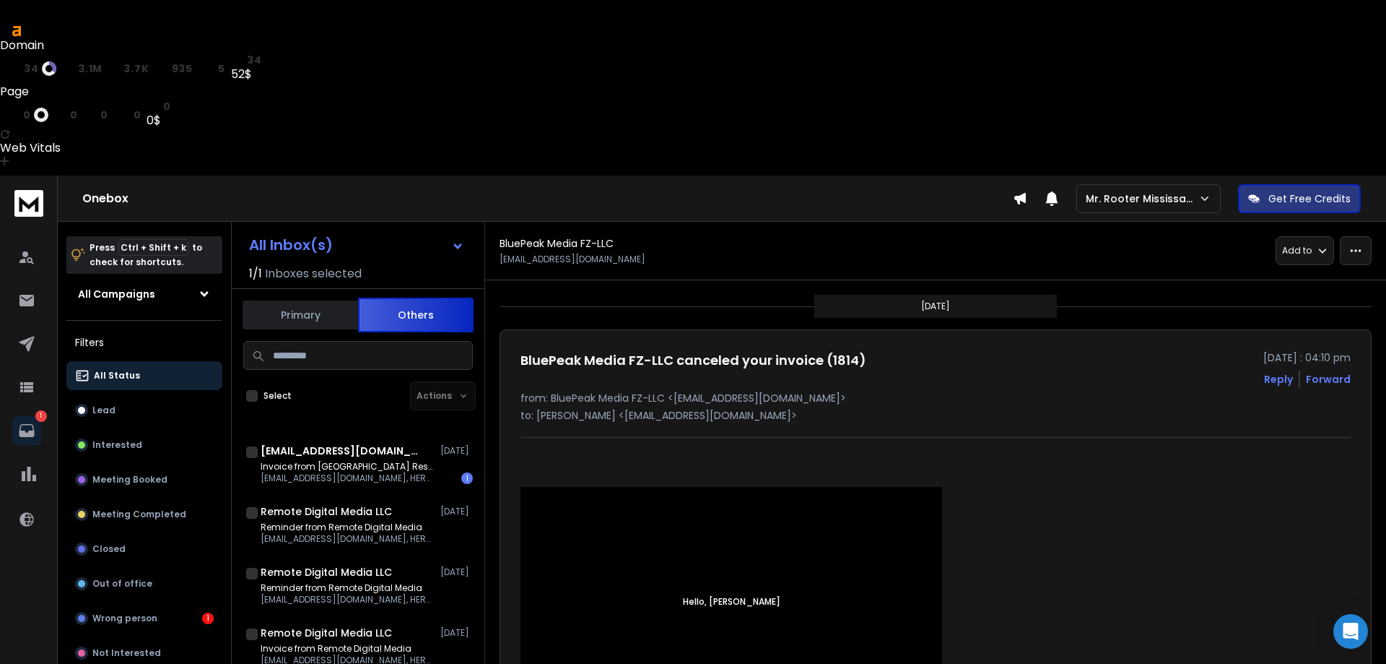
scroll to position [679, 0]
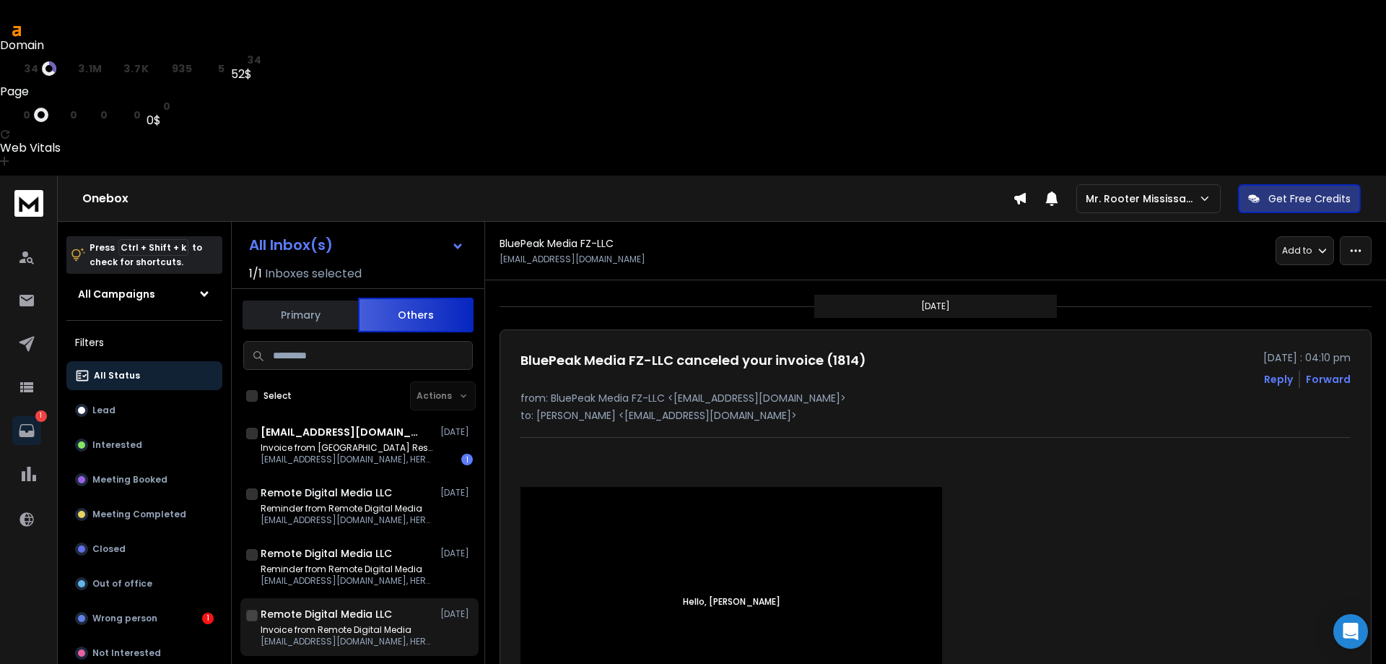
click at [367, 607] on h1 "Remote Digital Media LLC" at bounding box center [326, 614] width 131 height 14
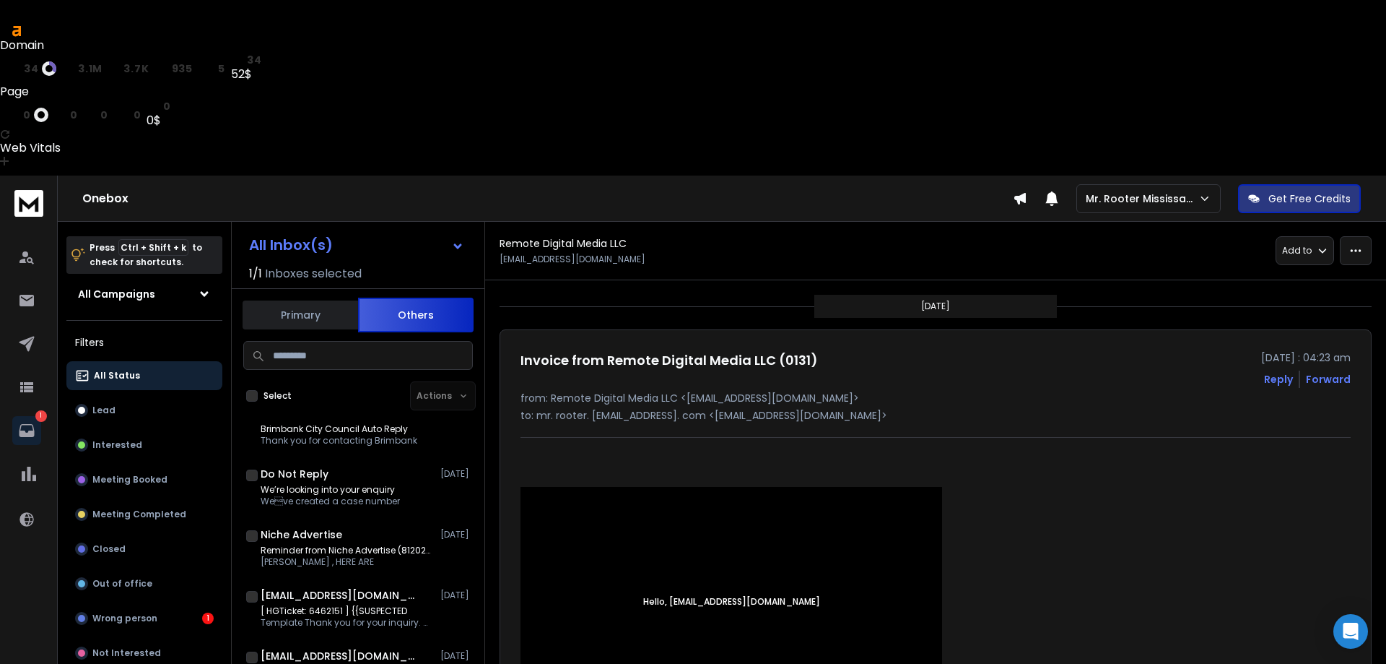
scroll to position [1145, 0]
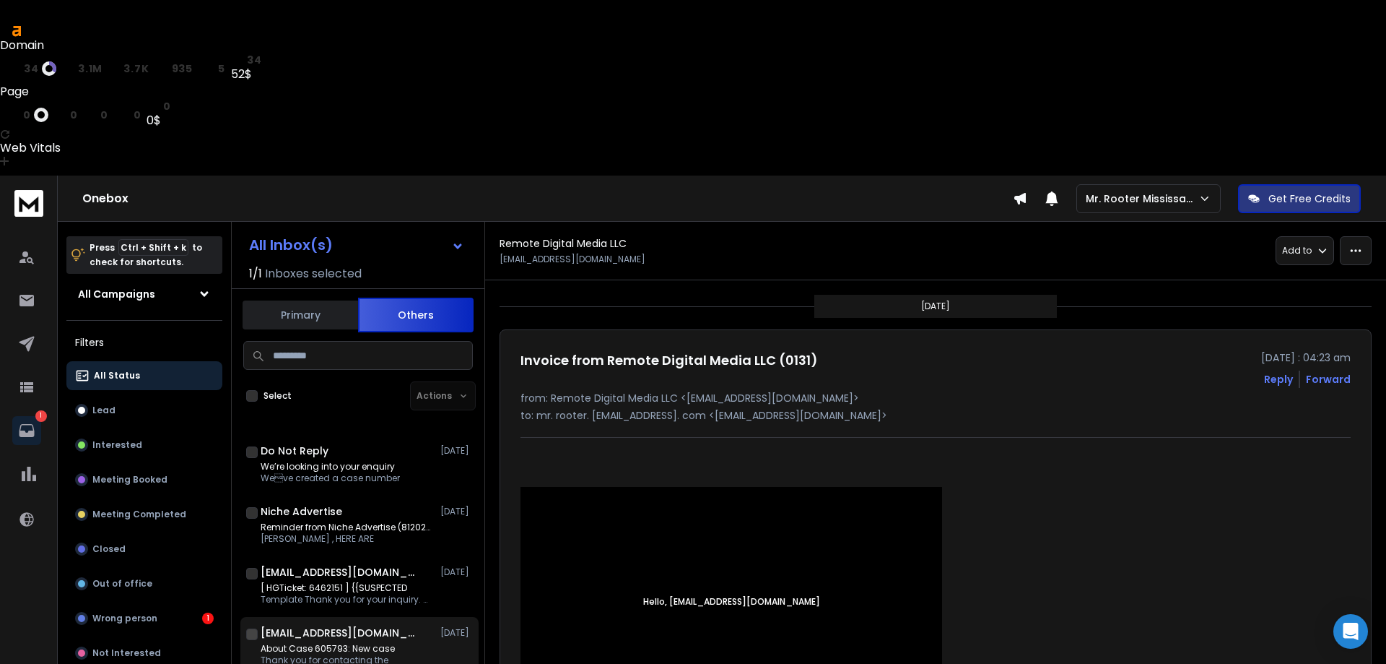
click at [350, 625] on div "4-ESU@hrhelpdesk.travelers.com 26 Jun About Case 605793: New case Thank you for…" at bounding box center [367, 645] width 212 height 40
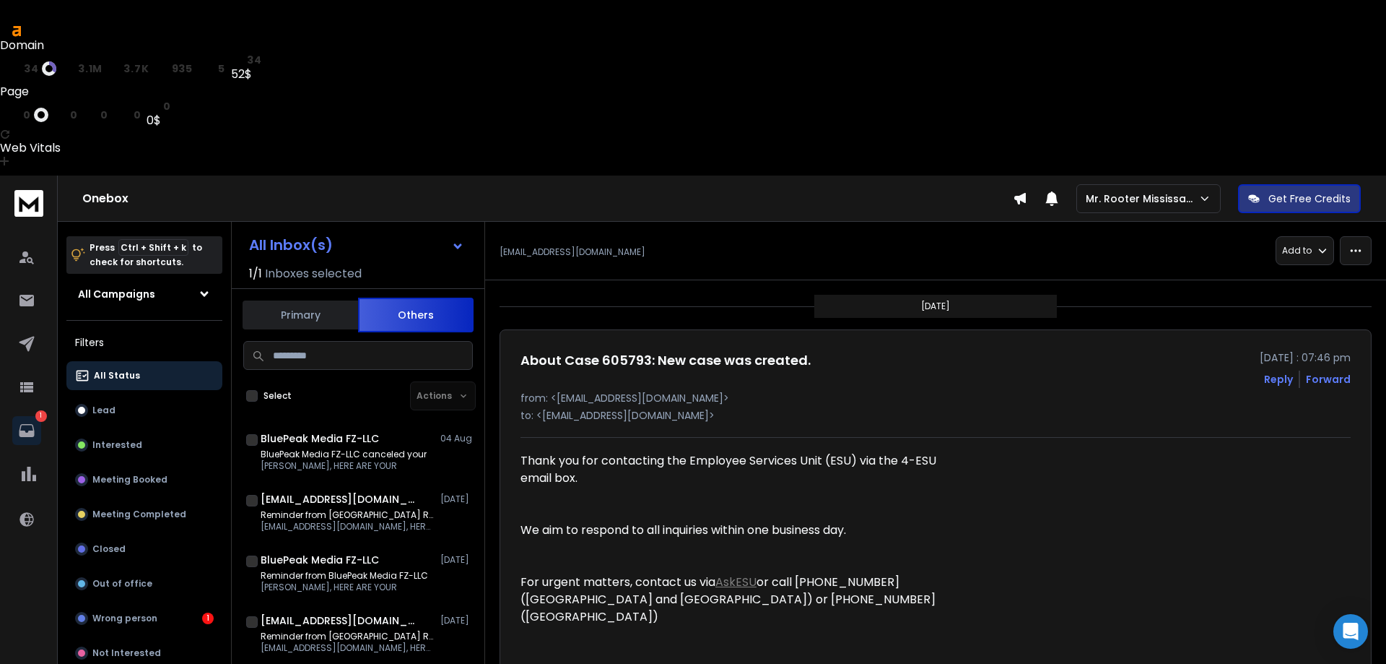
scroll to position [0, 0]
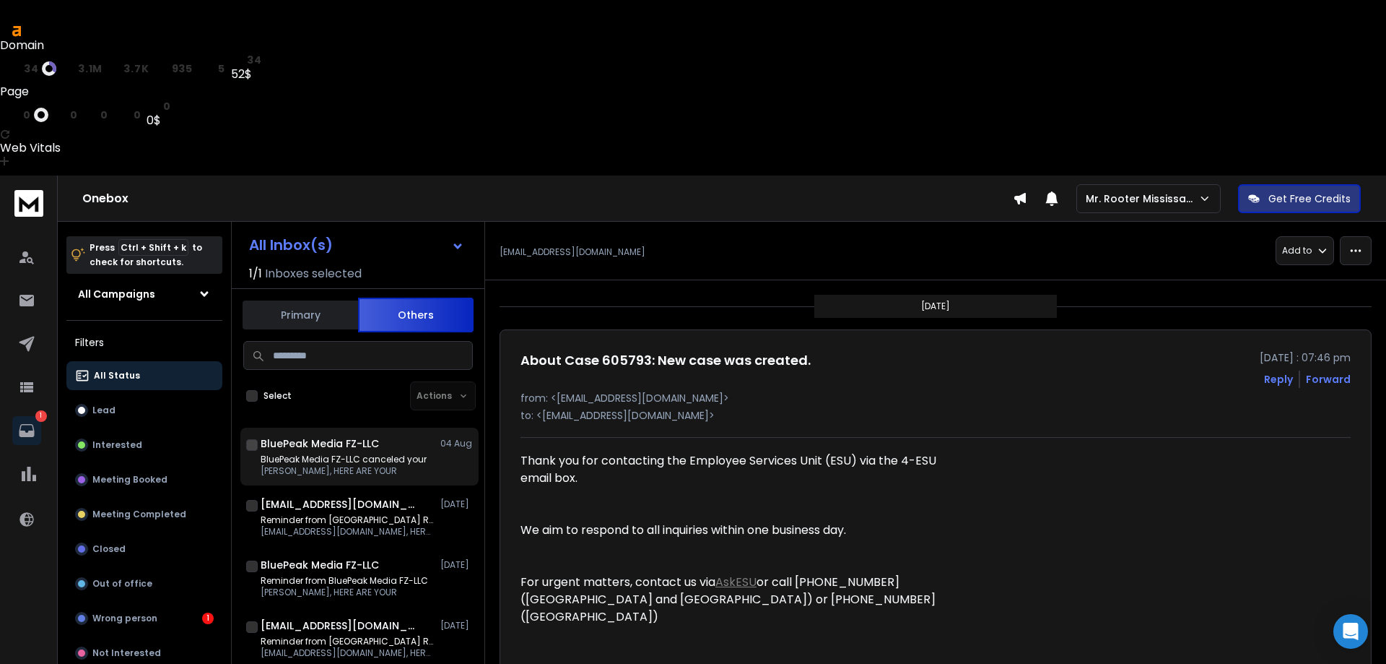
click at [389, 453] on p "BluePeak Media FZ-LLC canceled your" at bounding box center [344, 459] width 166 height 12
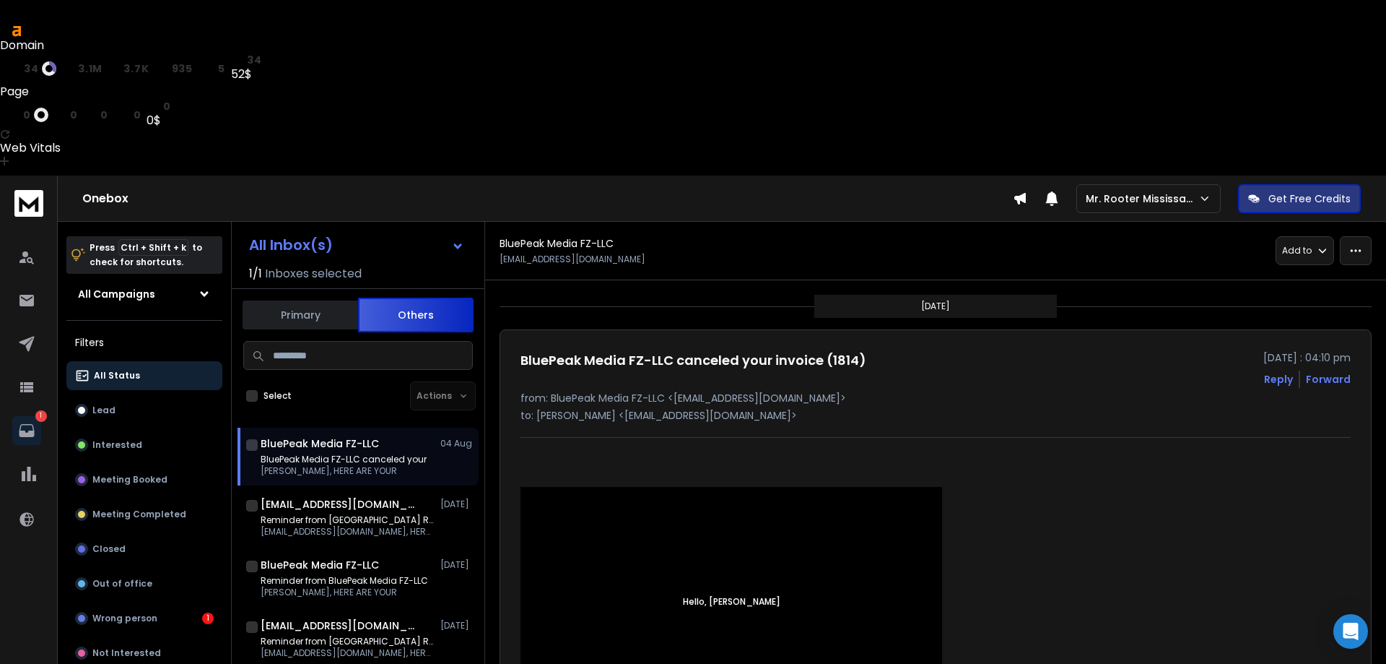
click at [888, 236] on div "BluePeak Media FZ-LLC BMF service@paypal.com" at bounding box center [716, 250] width 432 height 29
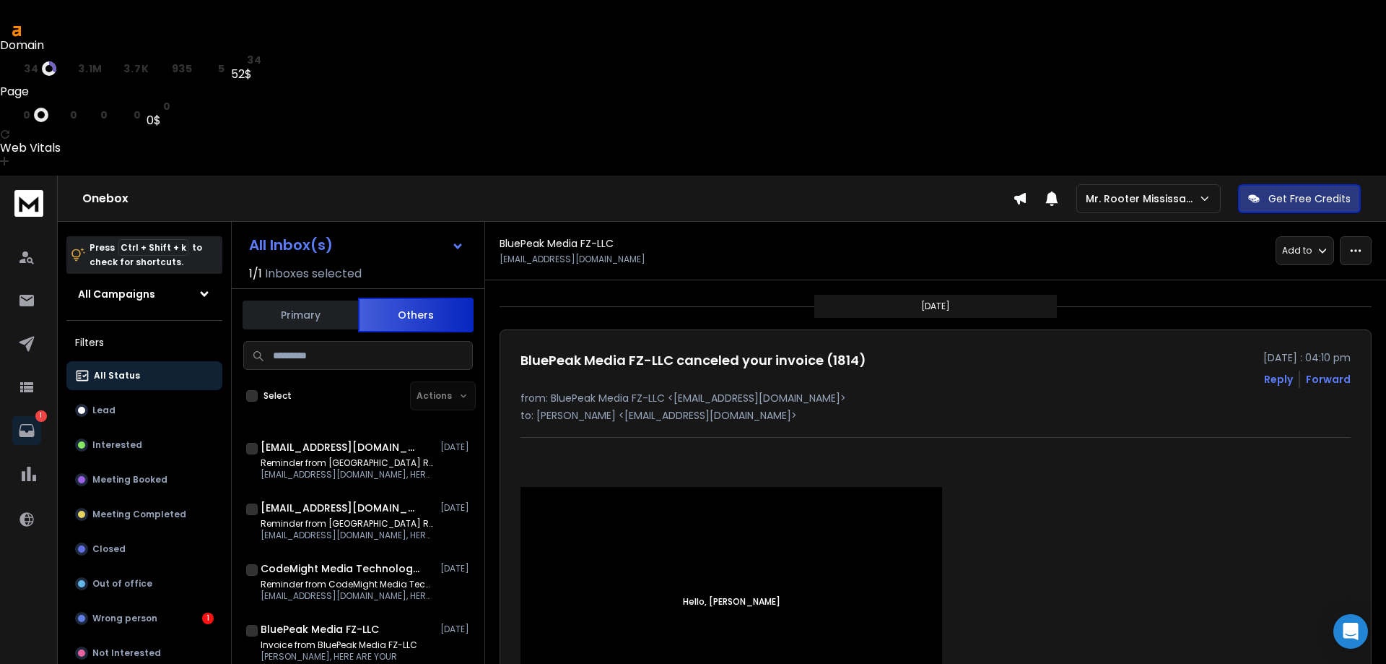
scroll to position [365, 0]
click at [35, 483] on div "1 H" at bounding box center [29, 507] width 58 height 664
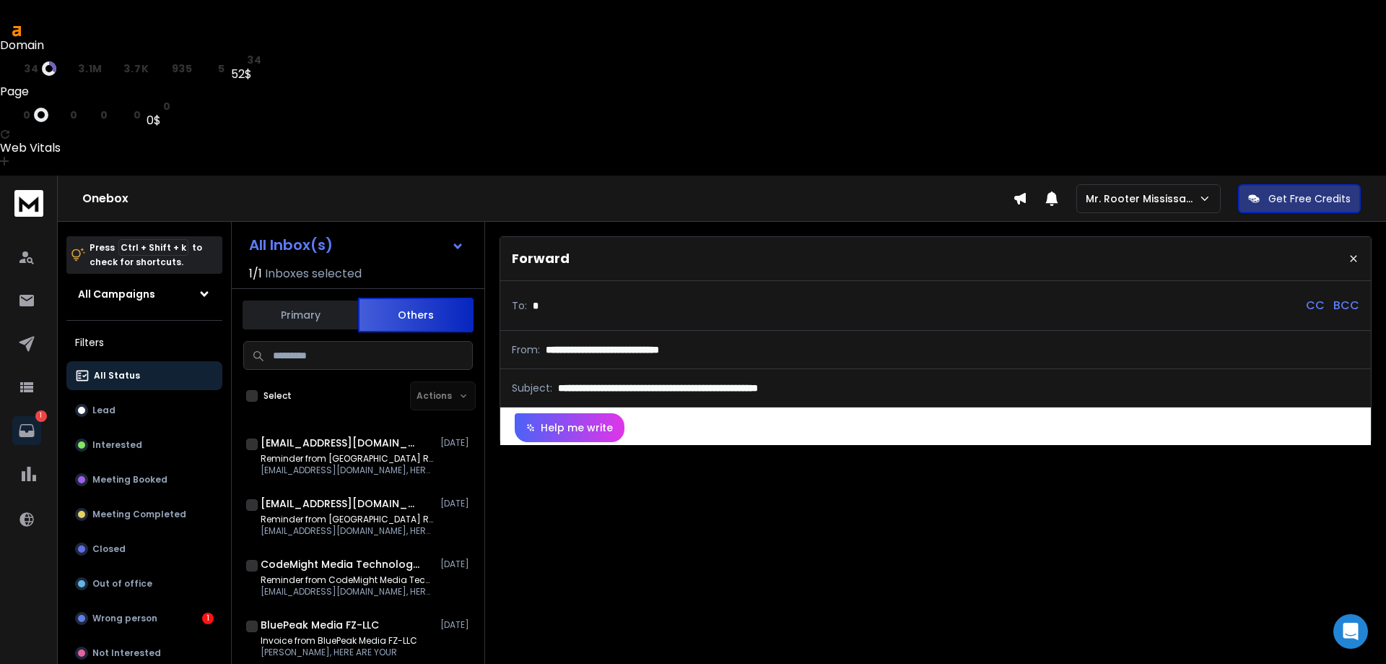
type input "*"
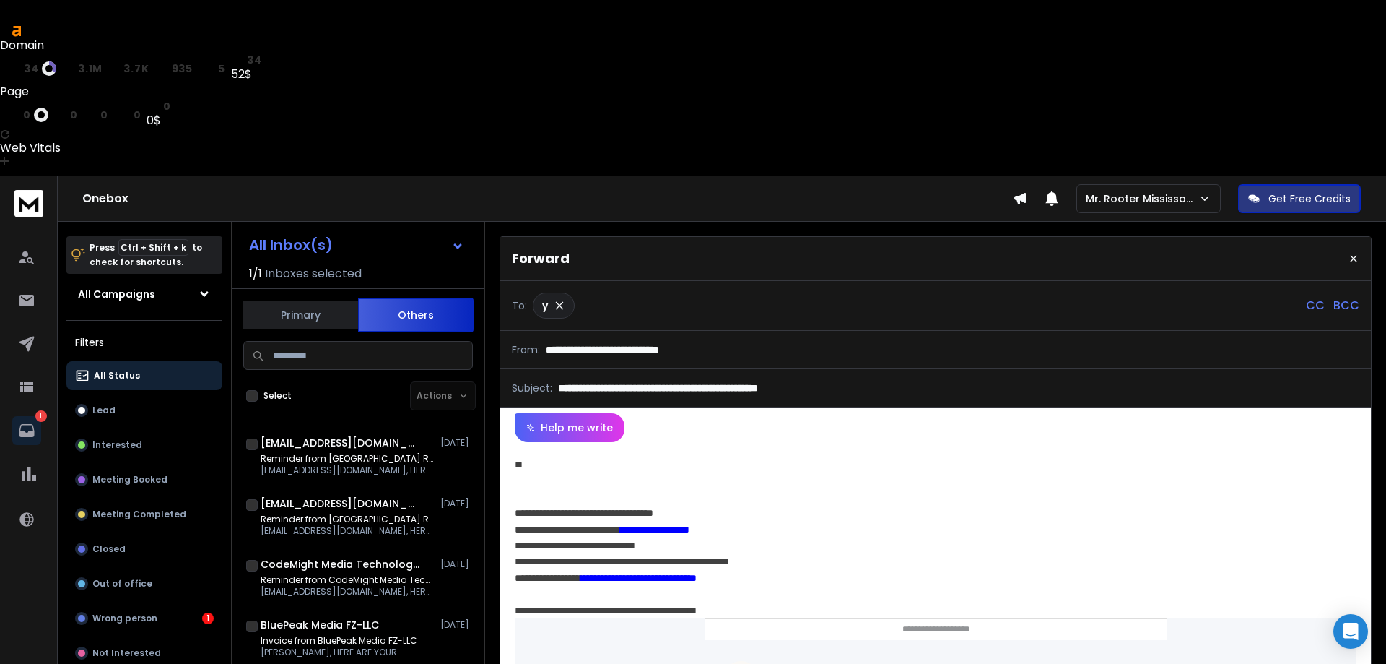
click at [1352, 255] on icon at bounding box center [1353, 258] width 6 height 6
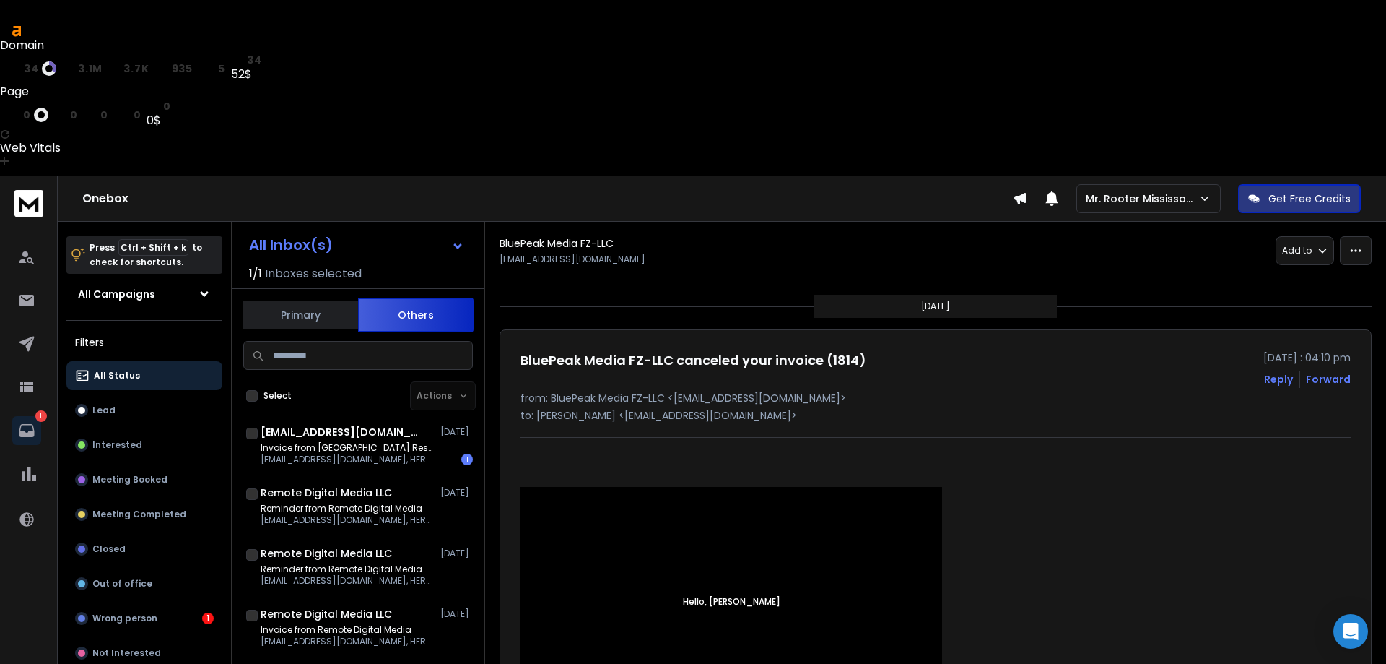
scroll to position [680, 0]
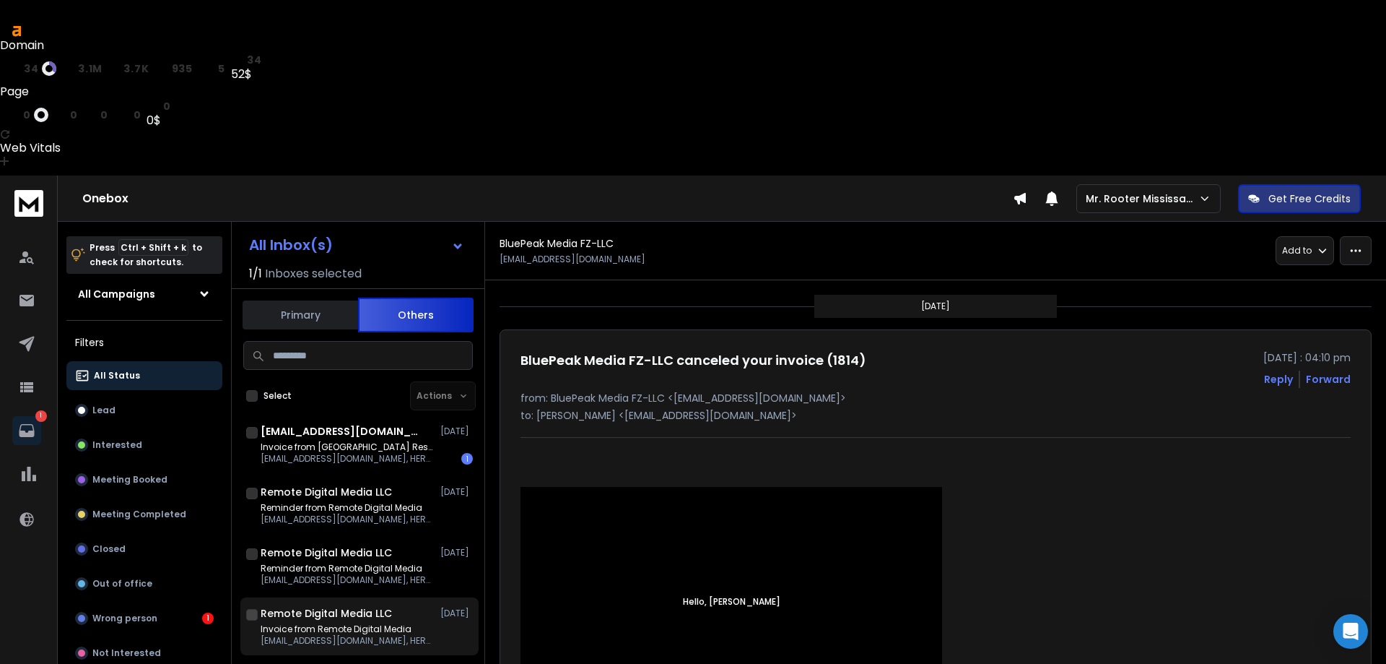
click at [367, 606] on h1 "Remote Digital Media LLC" at bounding box center [326, 613] width 131 height 14
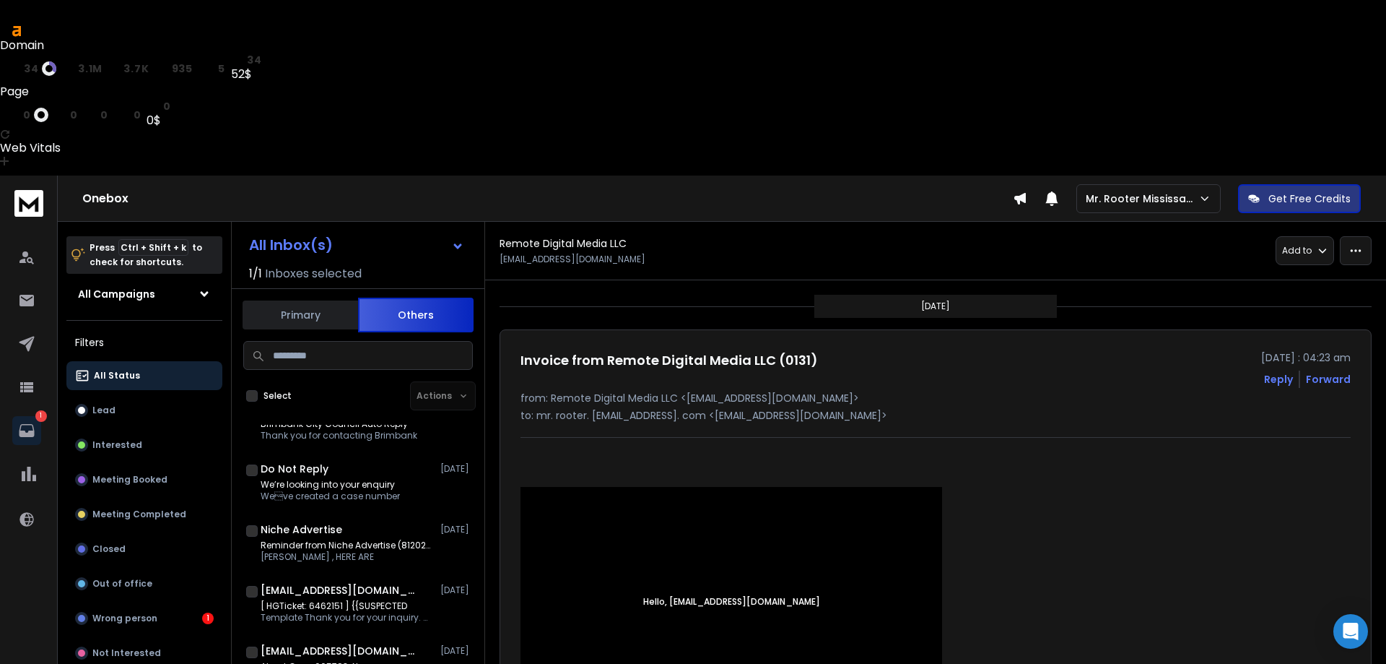
scroll to position [1150, 0]
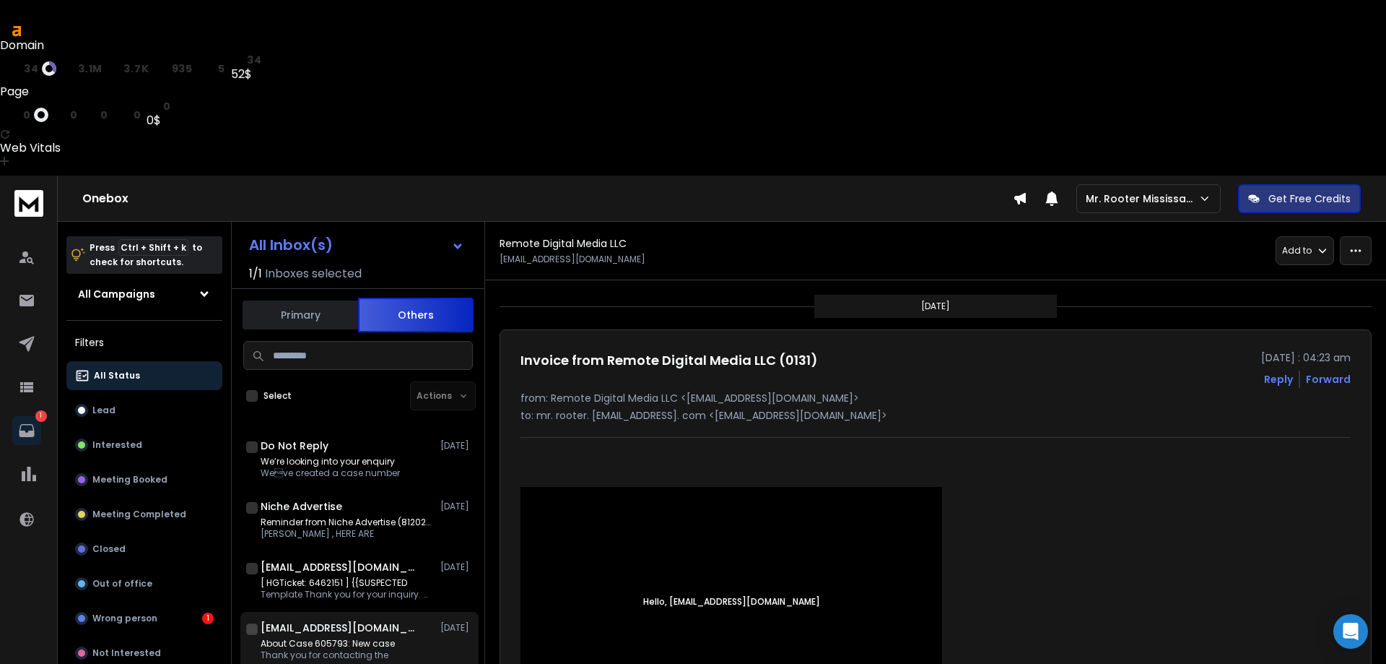
click at [350, 638] on p "About Case 605793: New case" at bounding box center [328, 644] width 134 height 12
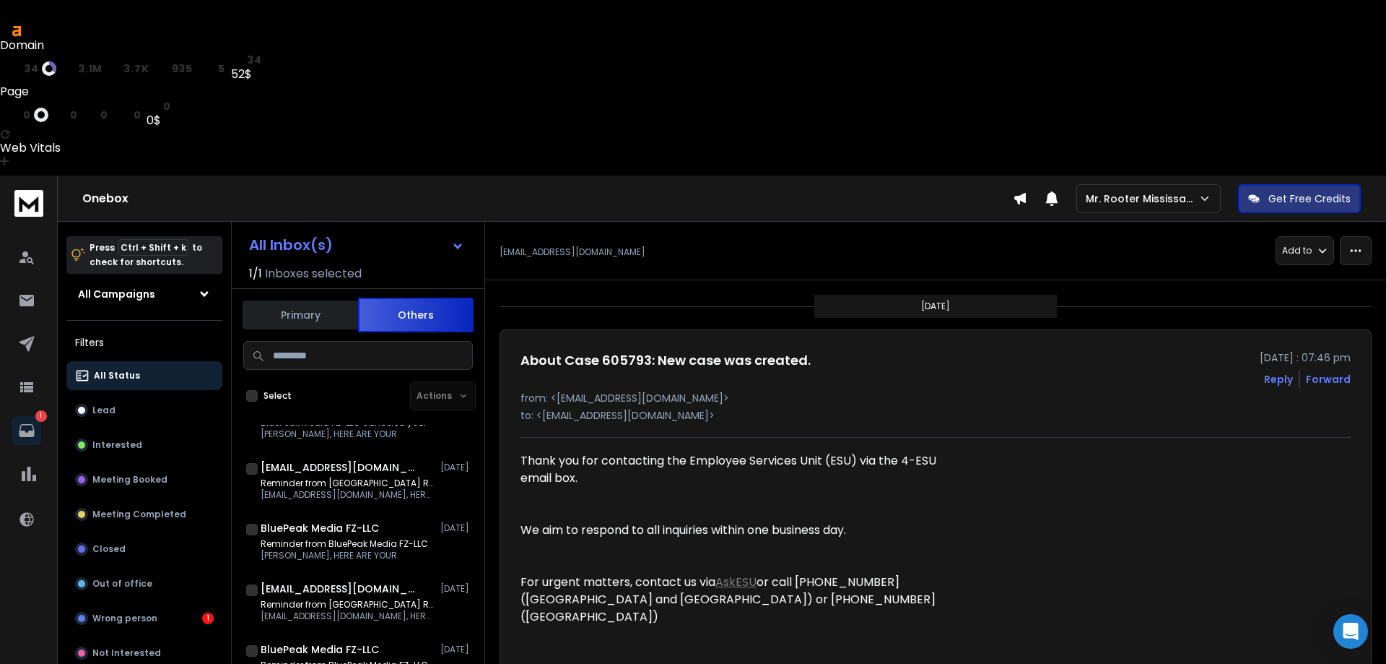
scroll to position [0, 0]
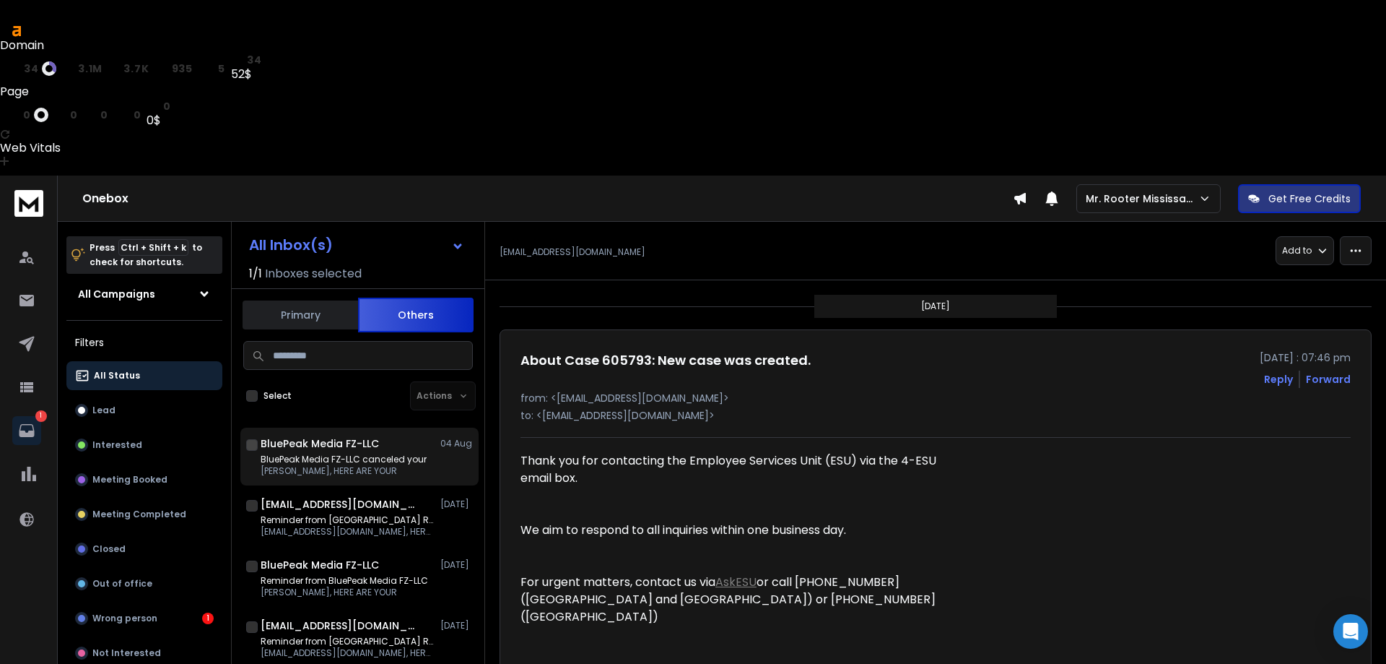
click at [389, 453] on p "BluePeak Media FZ-LLC canceled your" at bounding box center [344, 459] width 166 height 12
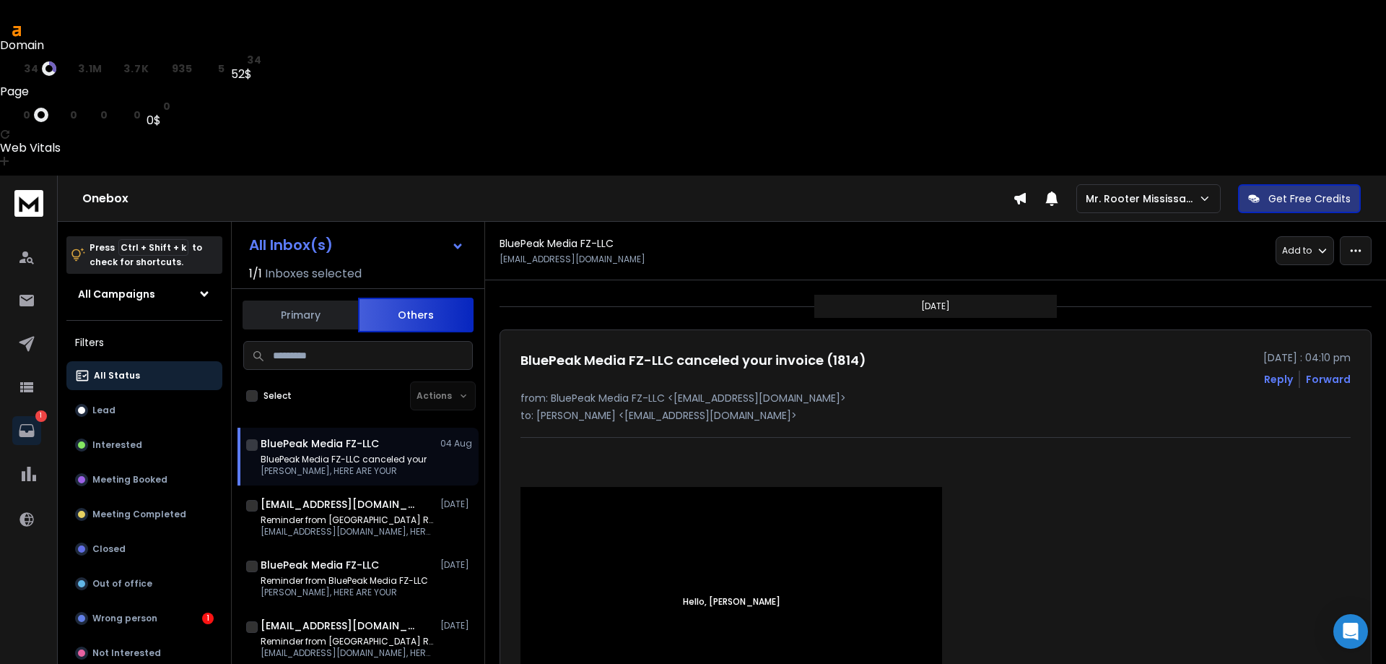
click at [888, 236] on div "BluePeak Media FZ-LLC BMF service@paypal.com" at bounding box center [716, 250] width 432 height 29
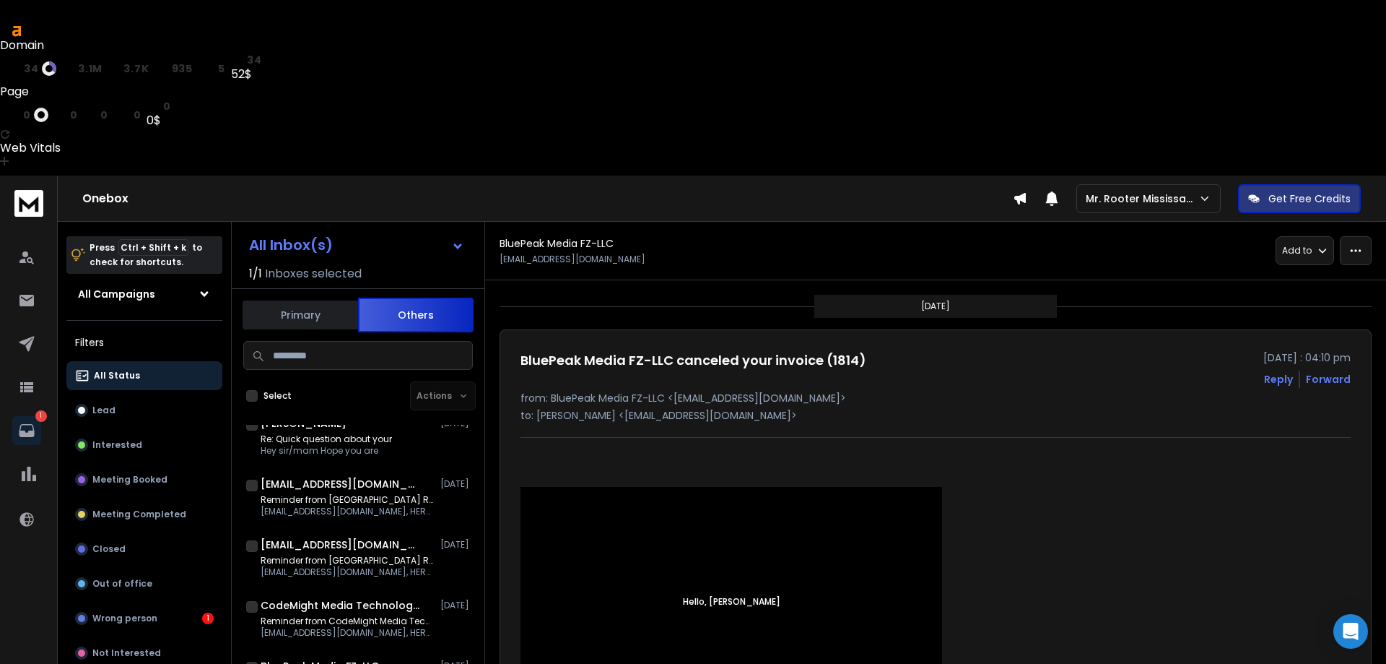
scroll to position [365, 0]
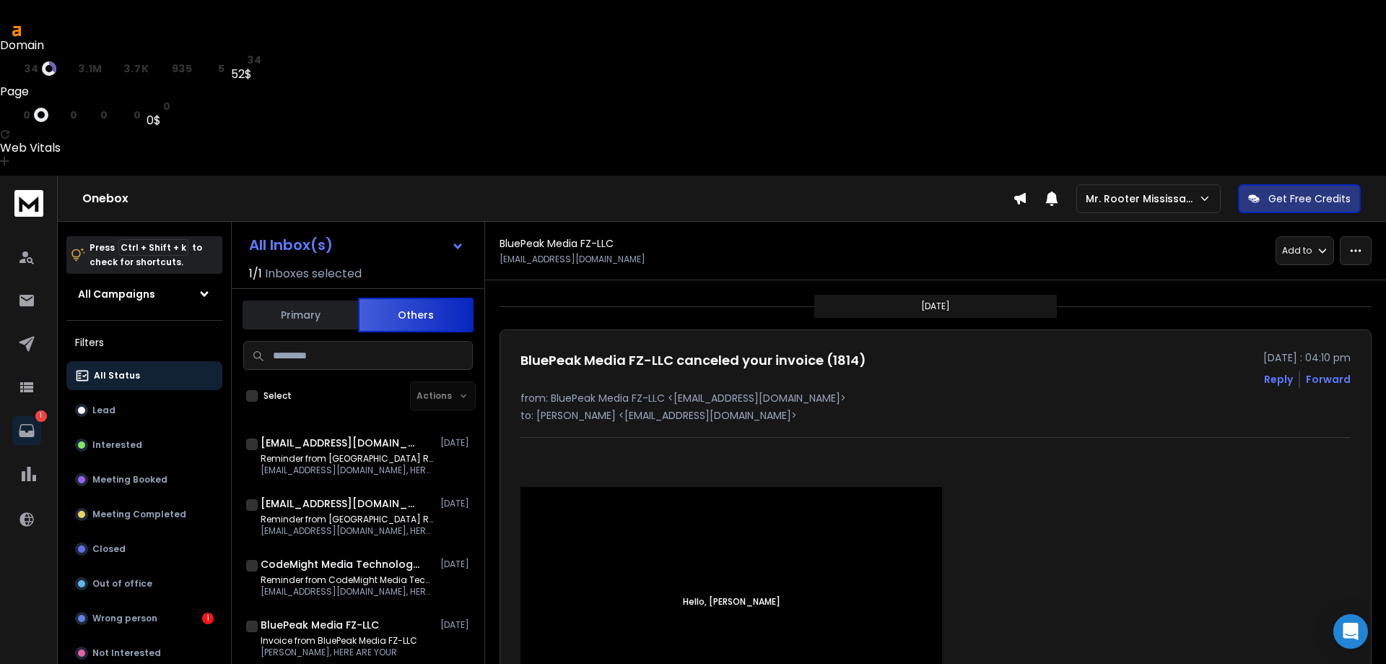
click at [35, 483] on div "1 H" at bounding box center [29, 507] width 58 height 664
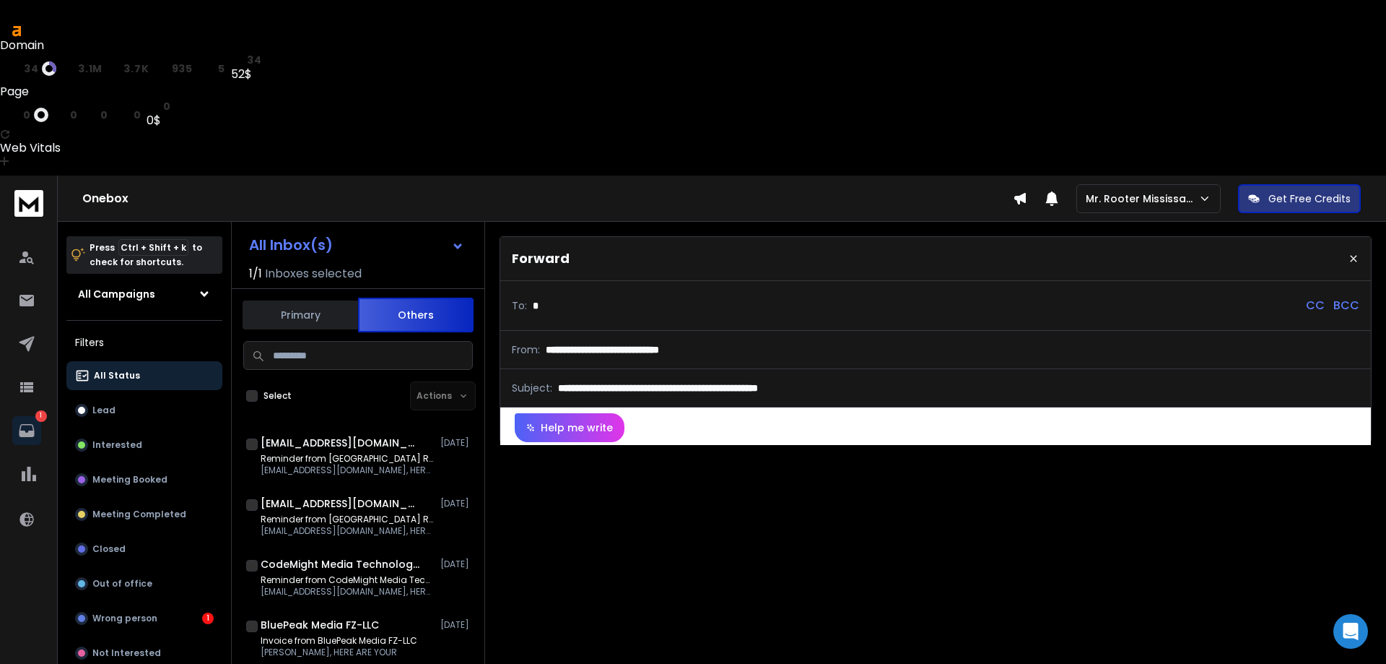
type input "*"
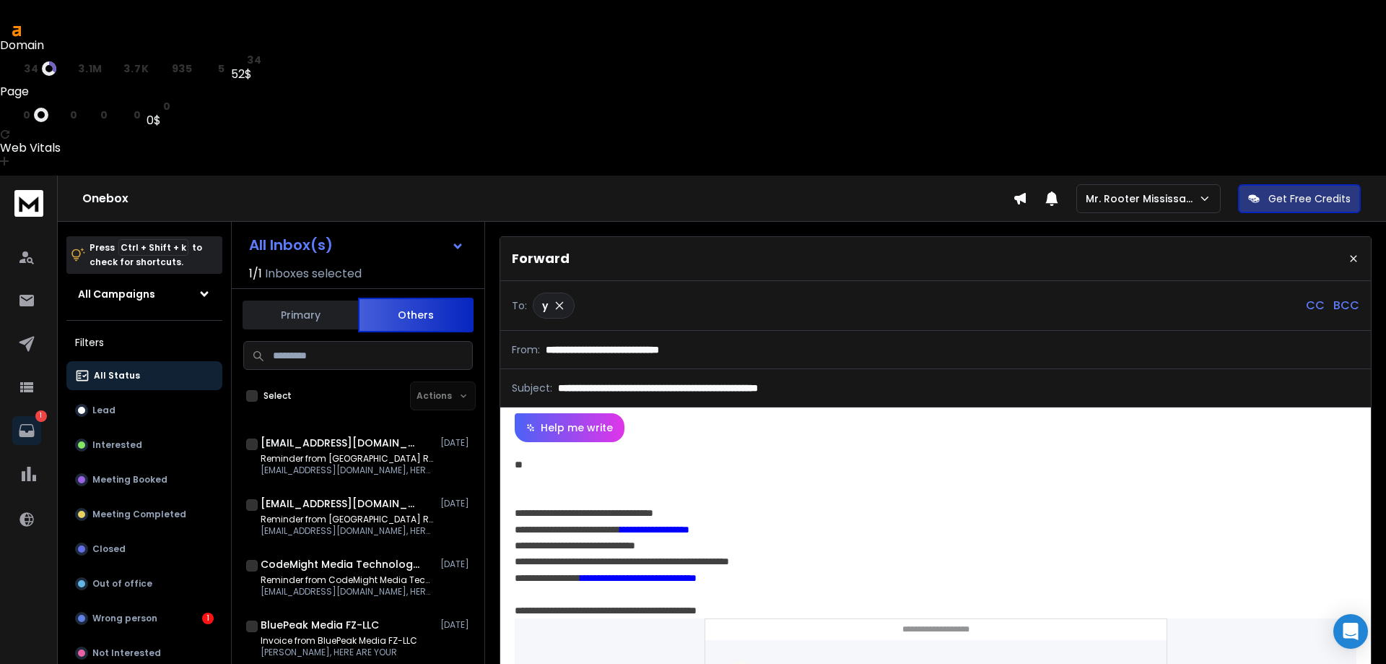
click at [1352, 255] on icon at bounding box center [1353, 258] width 6 height 6
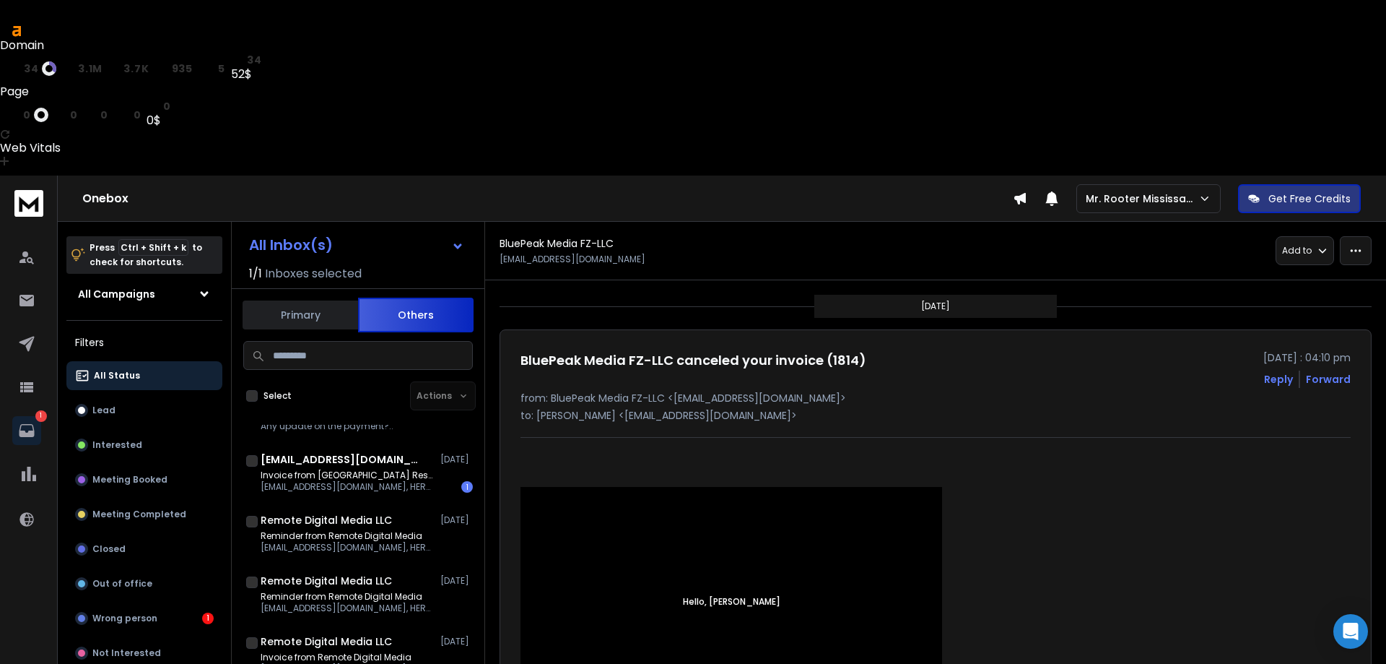
scroll to position [680, 0]
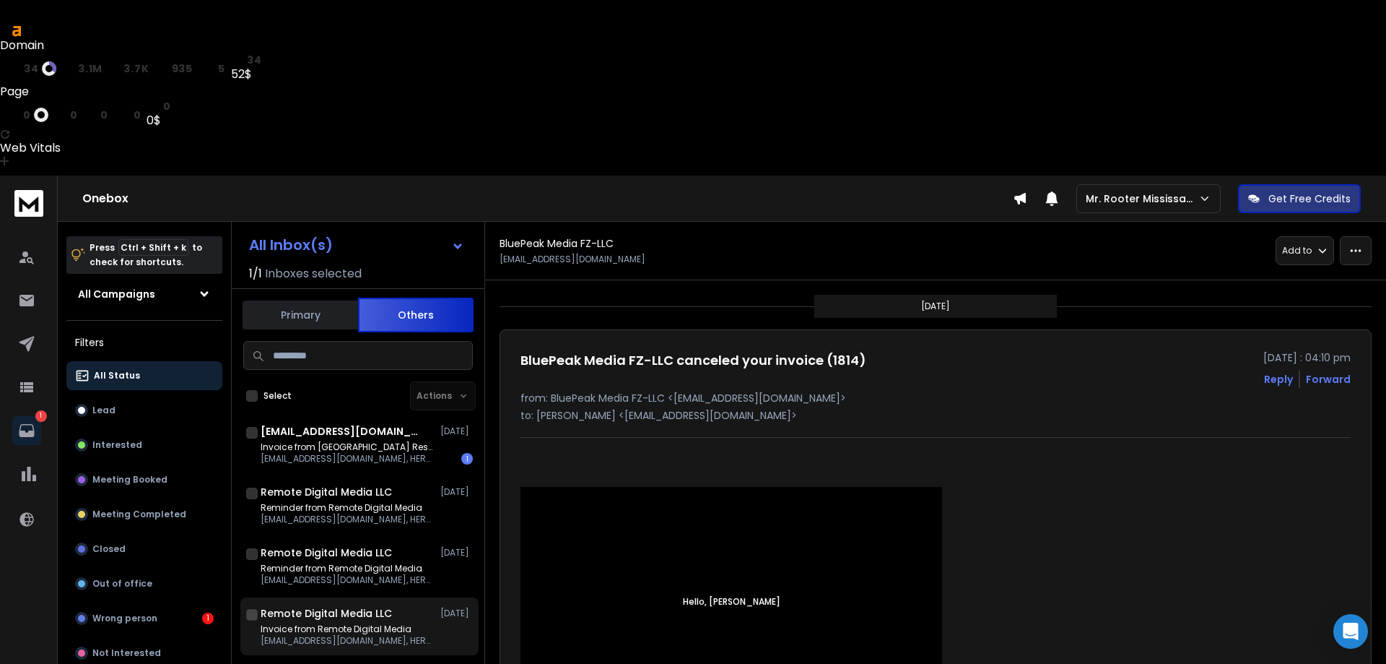
click at [367, 606] on h1 "Remote Digital Media LLC" at bounding box center [326, 613] width 131 height 14
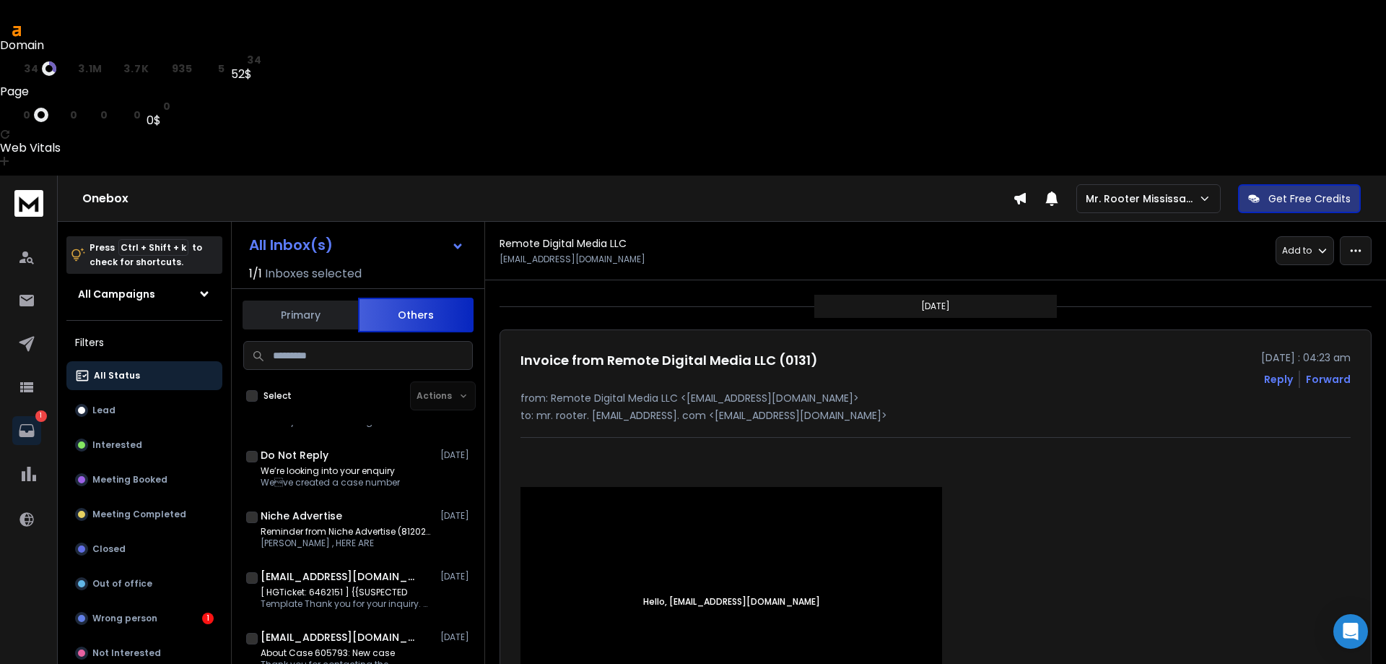
scroll to position [1150, 0]
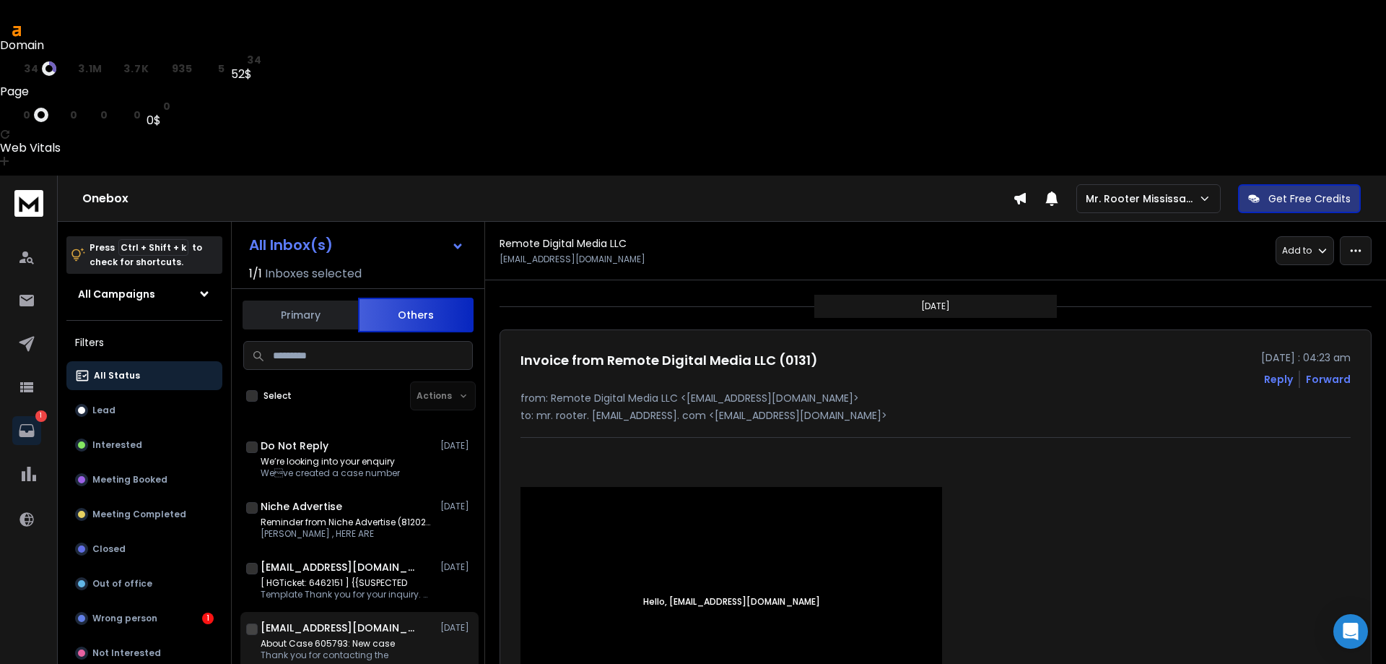
click at [350, 638] on p "About Case 605793: New case" at bounding box center [328, 644] width 134 height 12
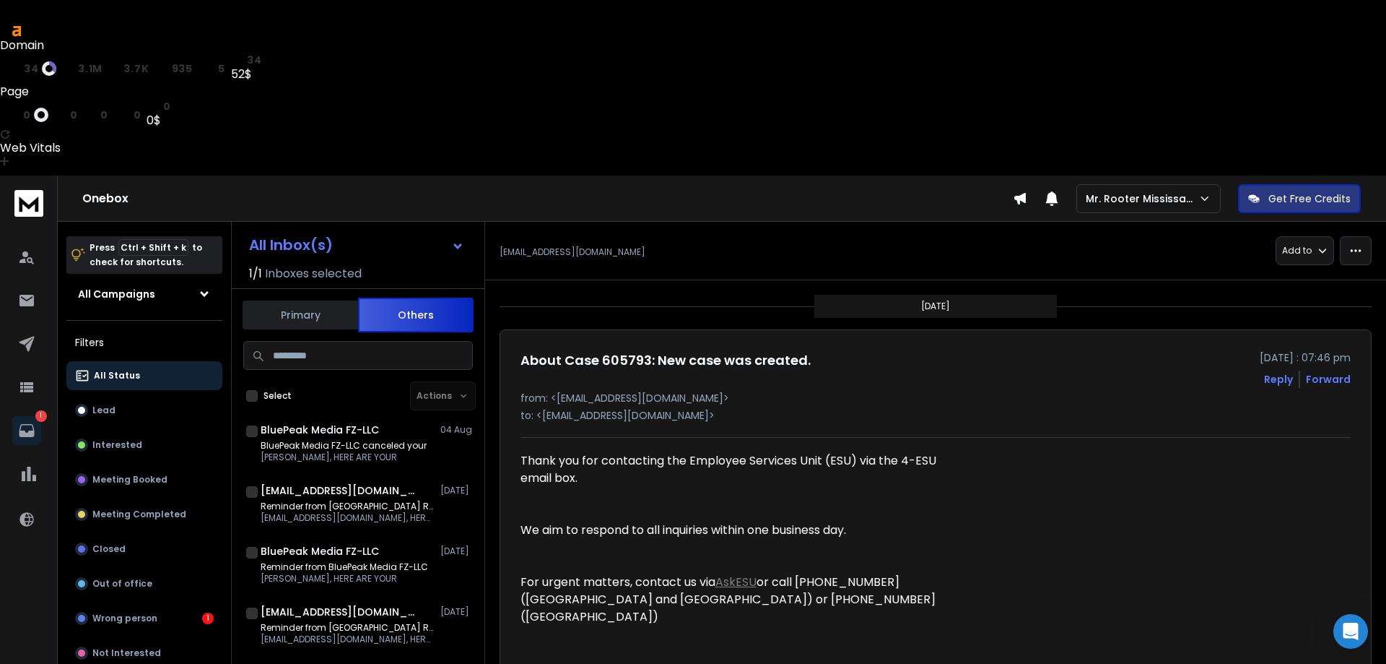
scroll to position [0, 0]
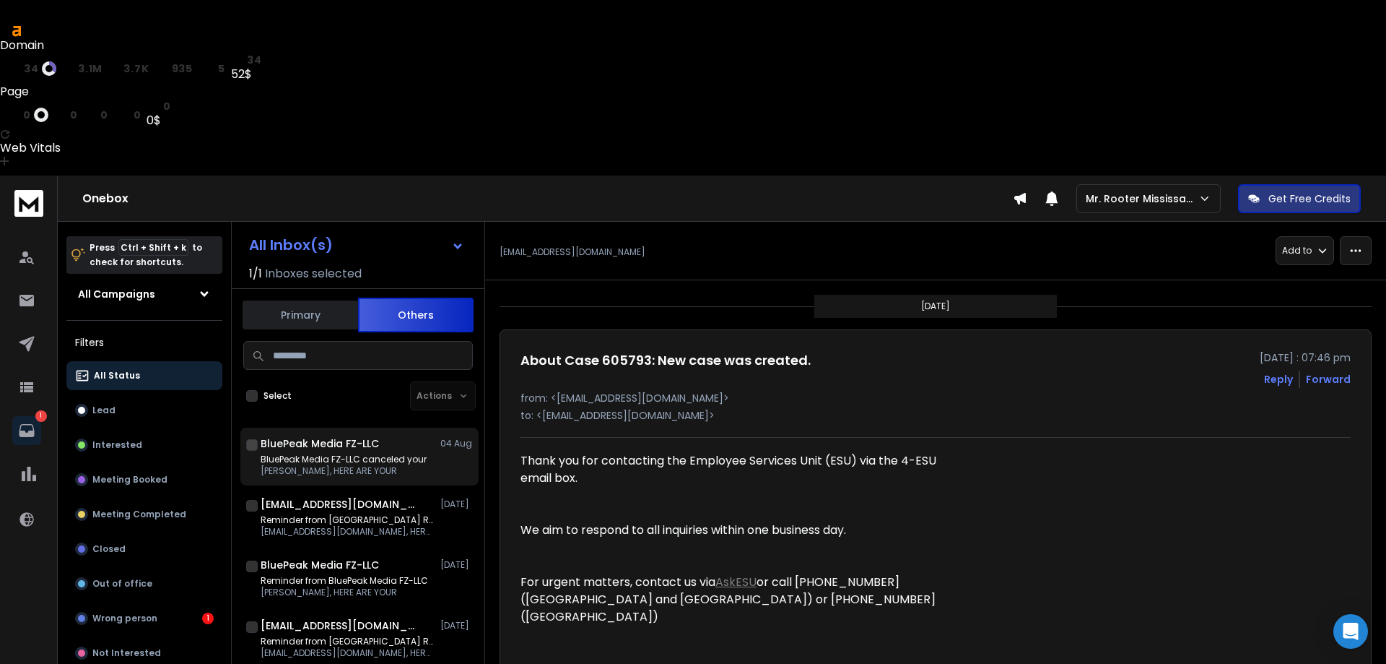
click at [389, 453] on p "BluePeak Media FZ-LLC canceled your" at bounding box center [344, 459] width 166 height 12
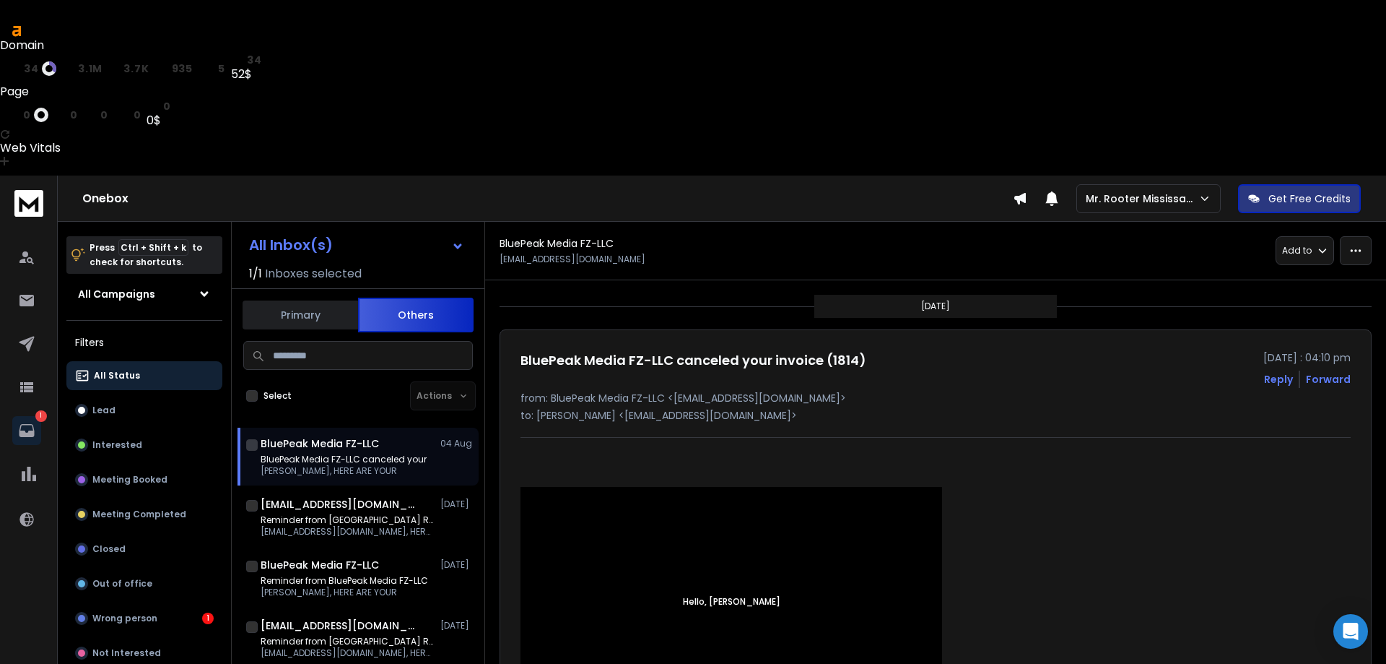
click at [888, 236] on div "BluePeak Media FZ-LLC BMF service@paypal.com" at bounding box center [716, 250] width 432 height 29
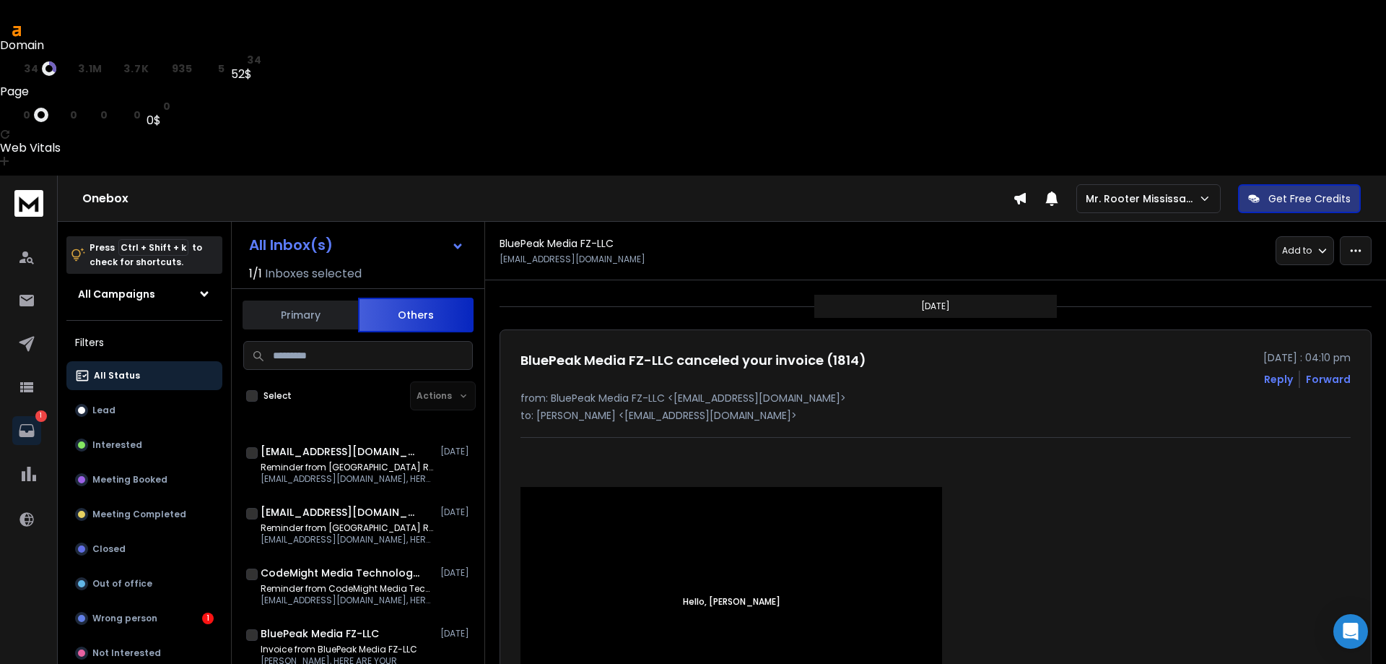
scroll to position [365, 0]
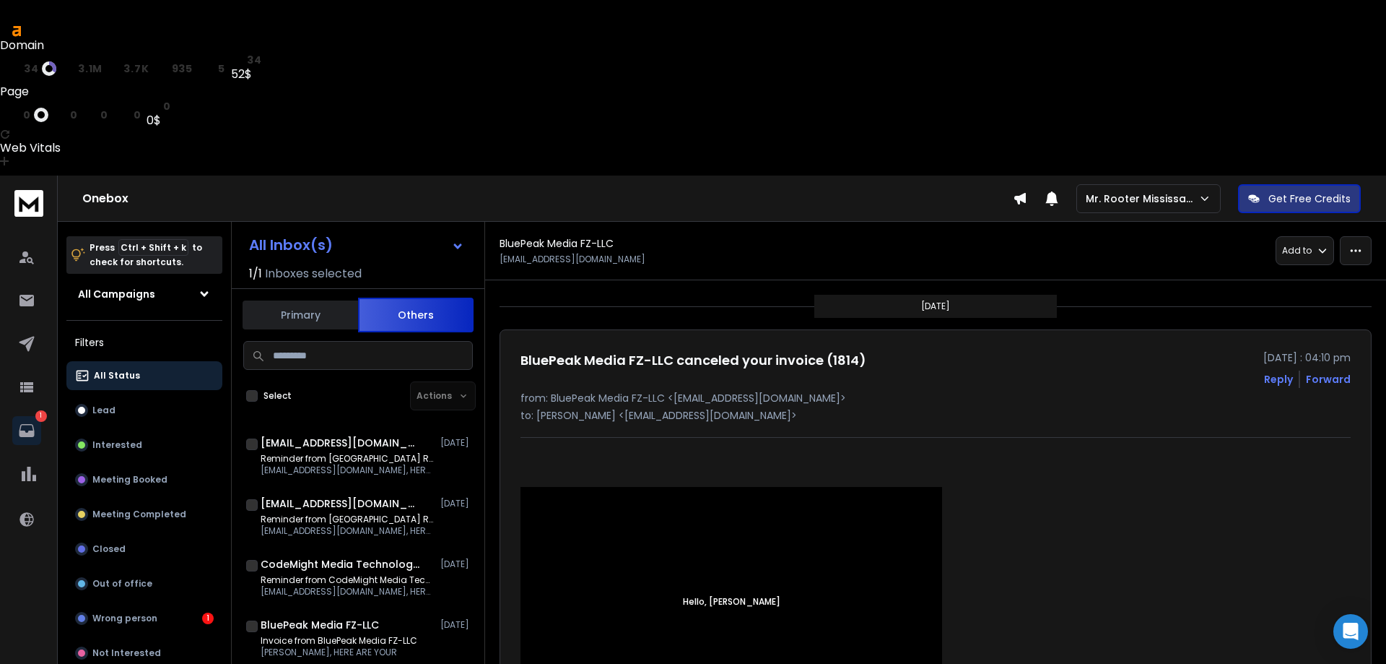
click at [35, 483] on div "1 H" at bounding box center [29, 507] width 58 height 664
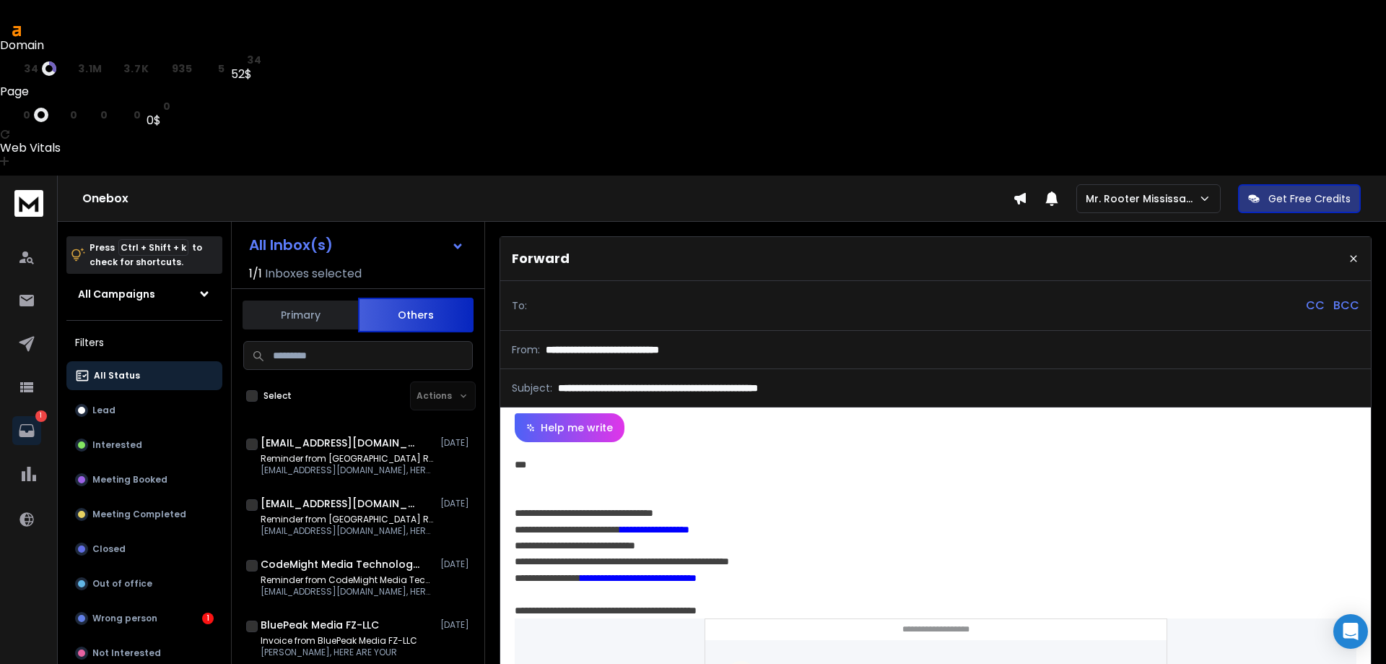
click at [1352, 255] on icon at bounding box center [1353, 258] width 6 height 6
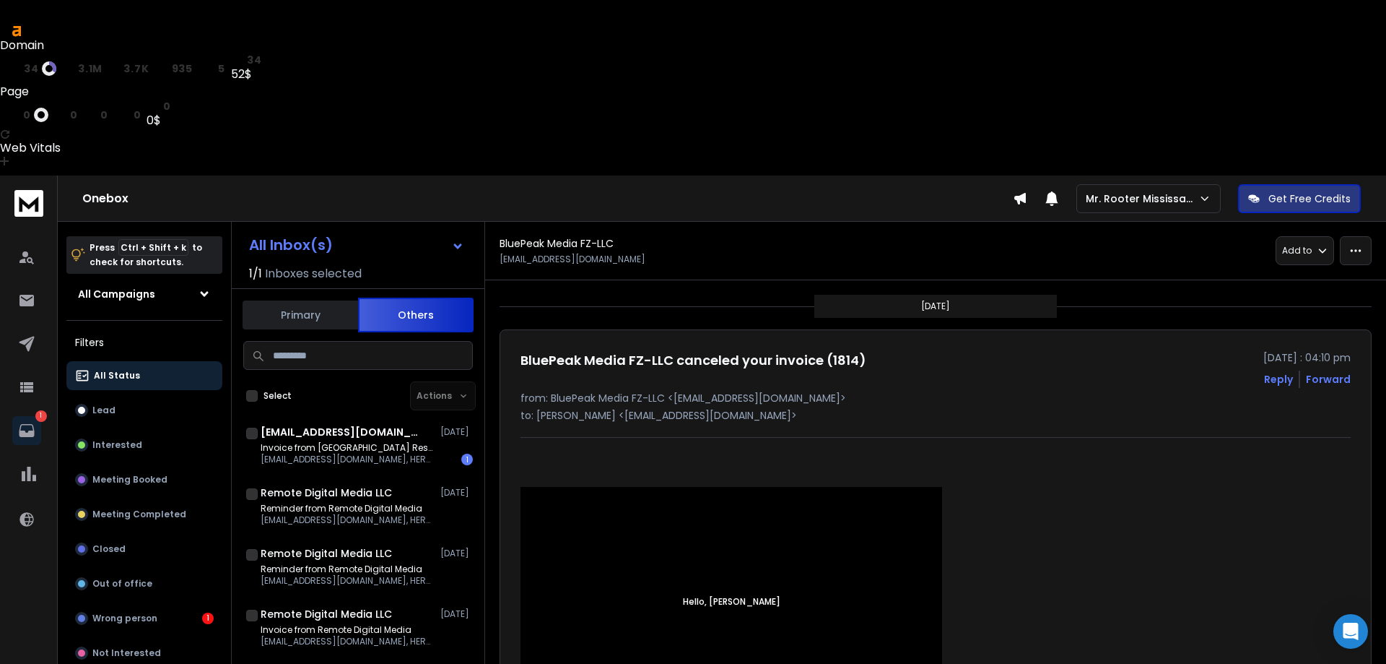
scroll to position [680, 0]
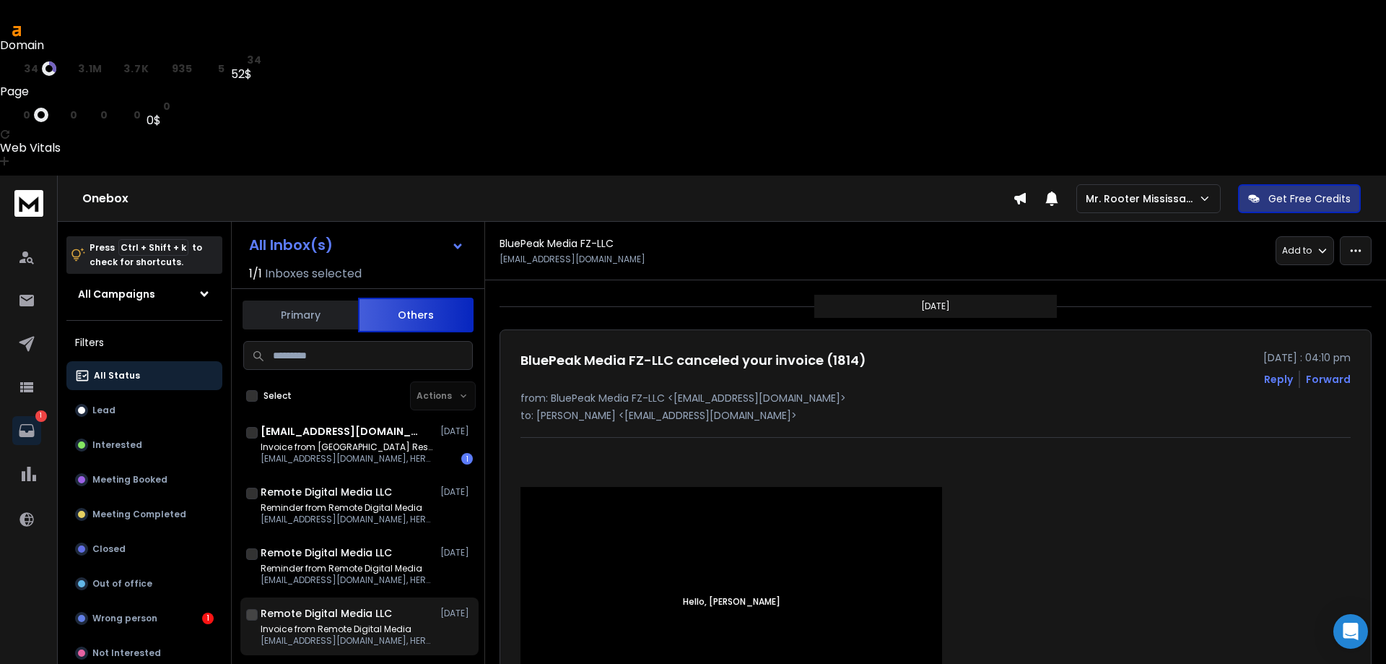
click at [367, 606] on h1 "Remote Digital Media LLC" at bounding box center [326, 613] width 131 height 14
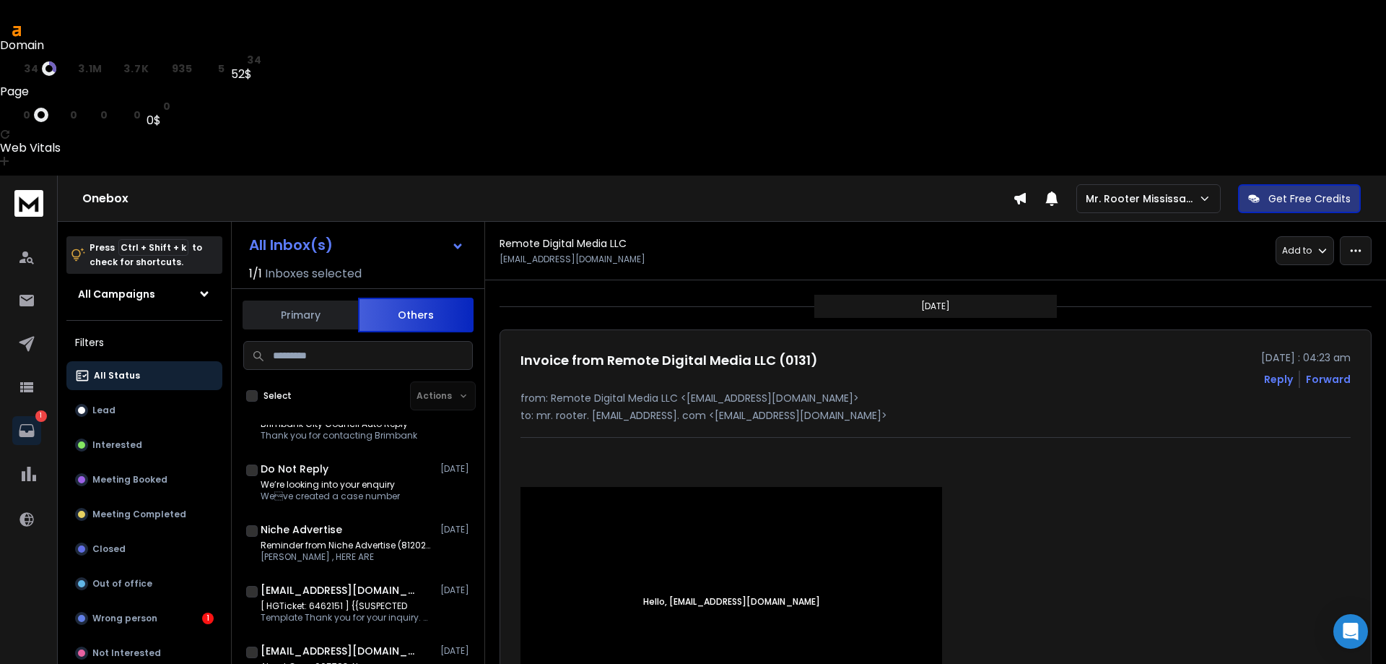
scroll to position [1150, 0]
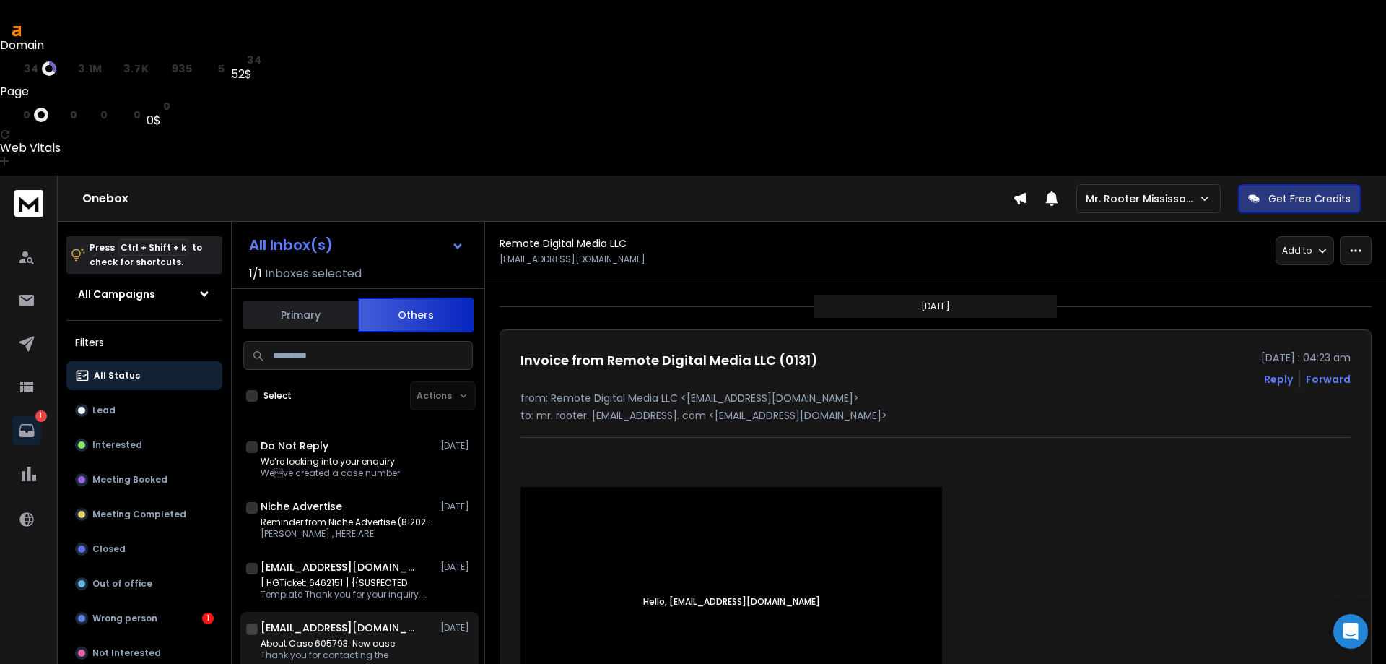
click at [350, 638] on p "About Case 605793: New case" at bounding box center [328, 644] width 134 height 12
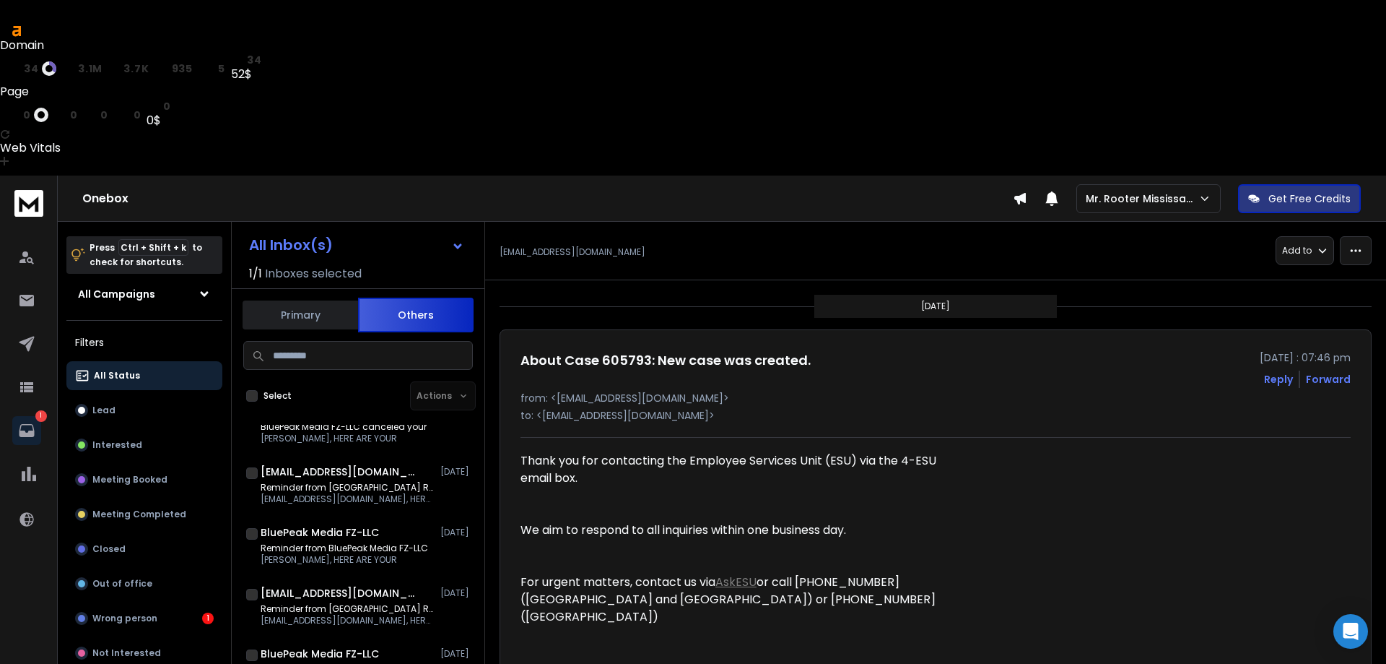
scroll to position [0, 0]
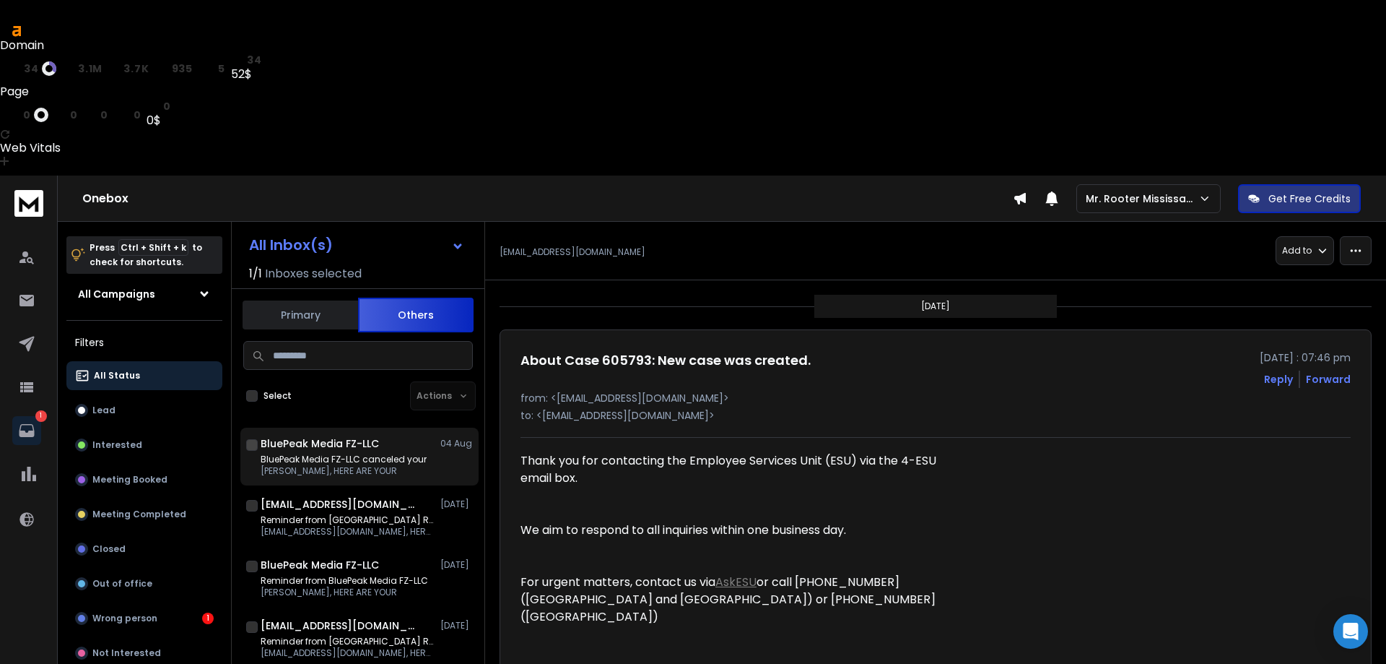
click at [389, 453] on p "BluePeak Media FZ-LLC canceled your" at bounding box center [344, 459] width 166 height 12
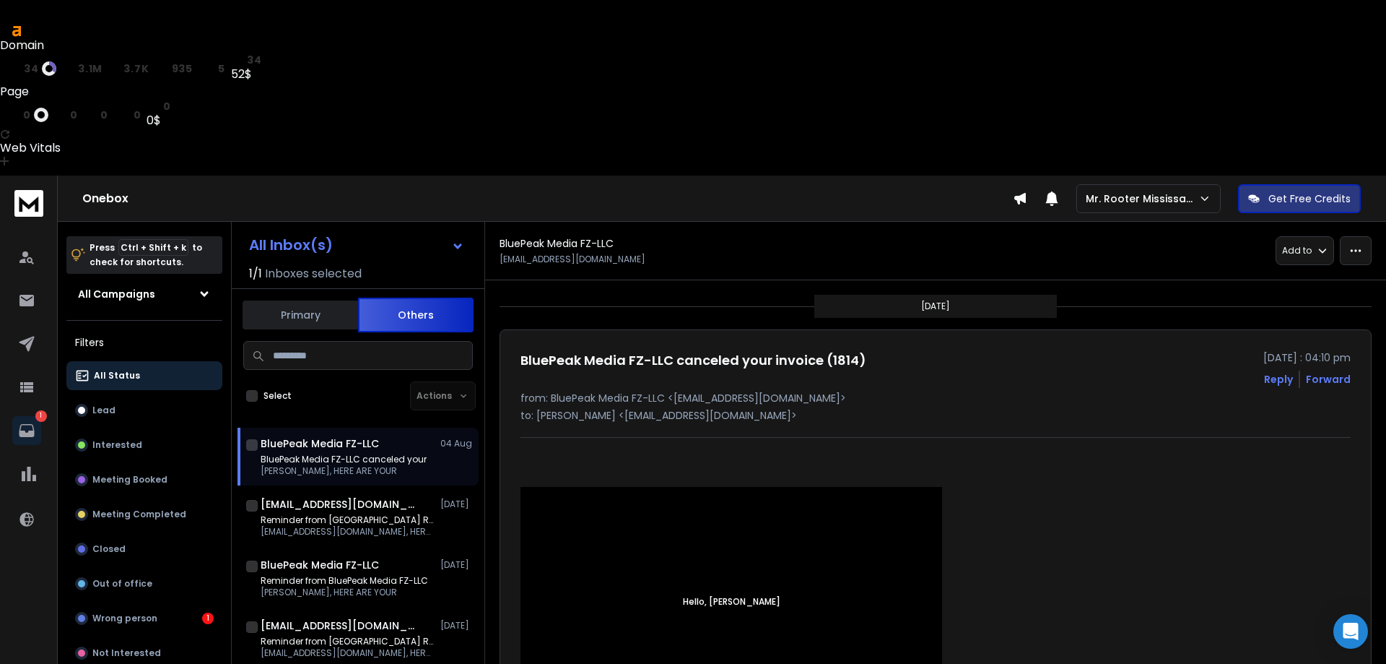
click at [888, 236] on div "BluePeak Media FZ-LLC BMF [EMAIL_ADDRESS][DOMAIN_NAME]" at bounding box center [716, 250] width 432 height 29
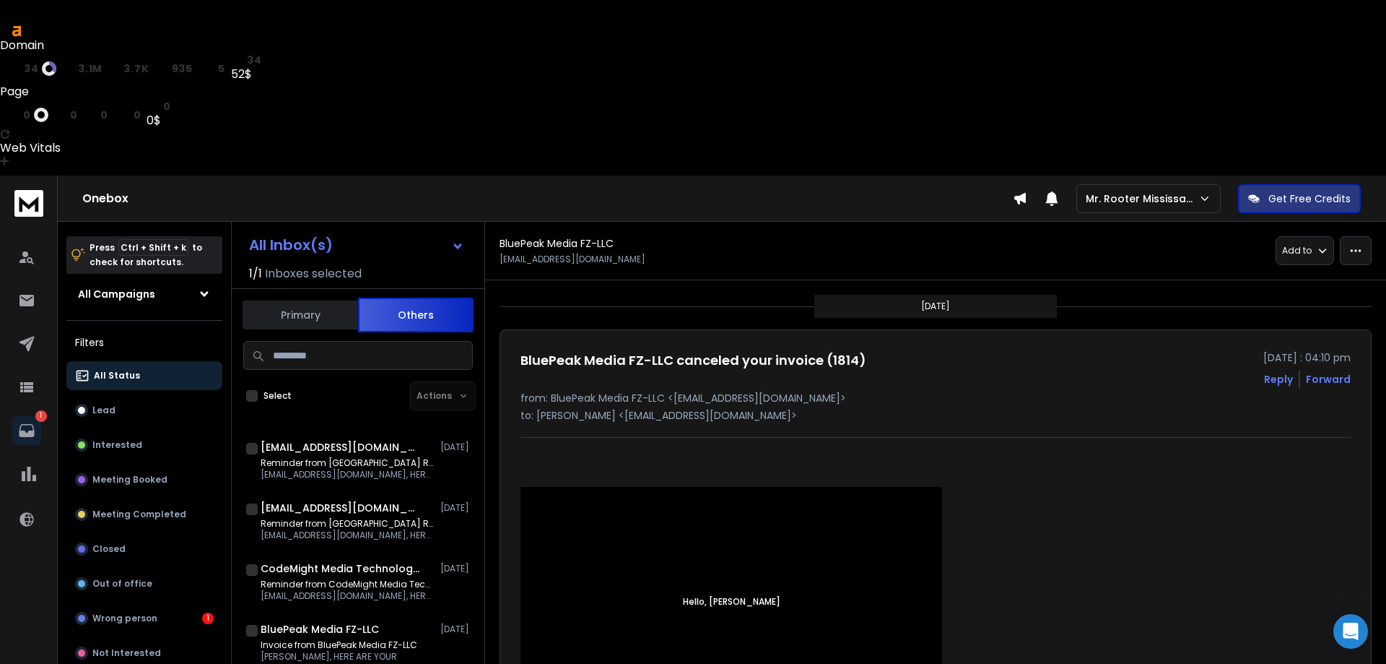
scroll to position [365, 0]
click at [35, 483] on div "1 H" at bounding box center [29, 507] width 58 height 664
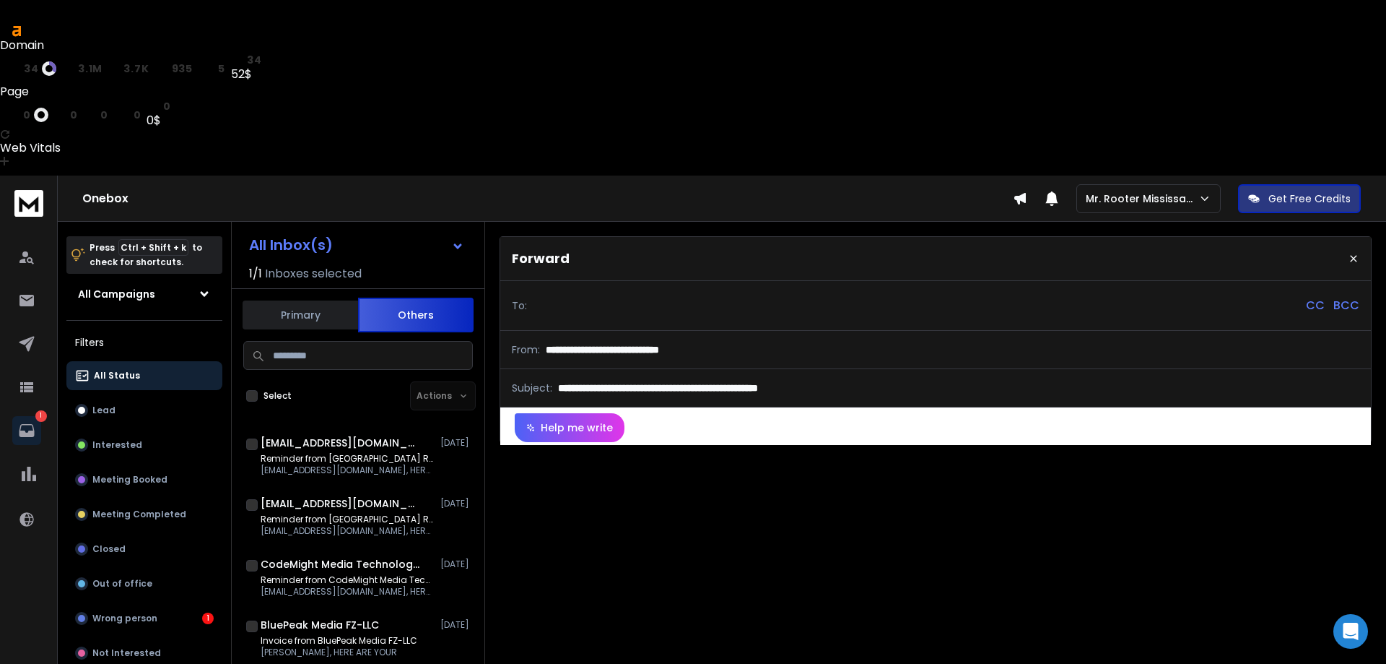
type input "*"
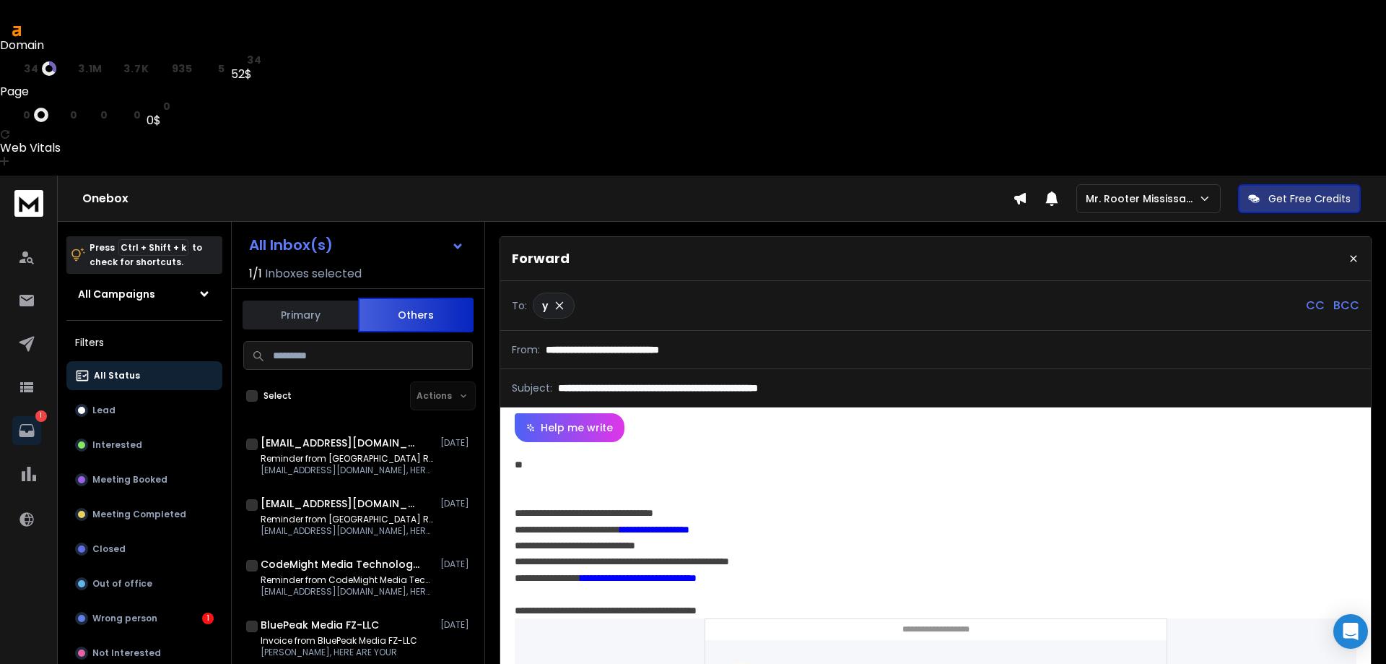
click at [1352, 255] on icon at bounding box center [1353, 258] width 6 height 6
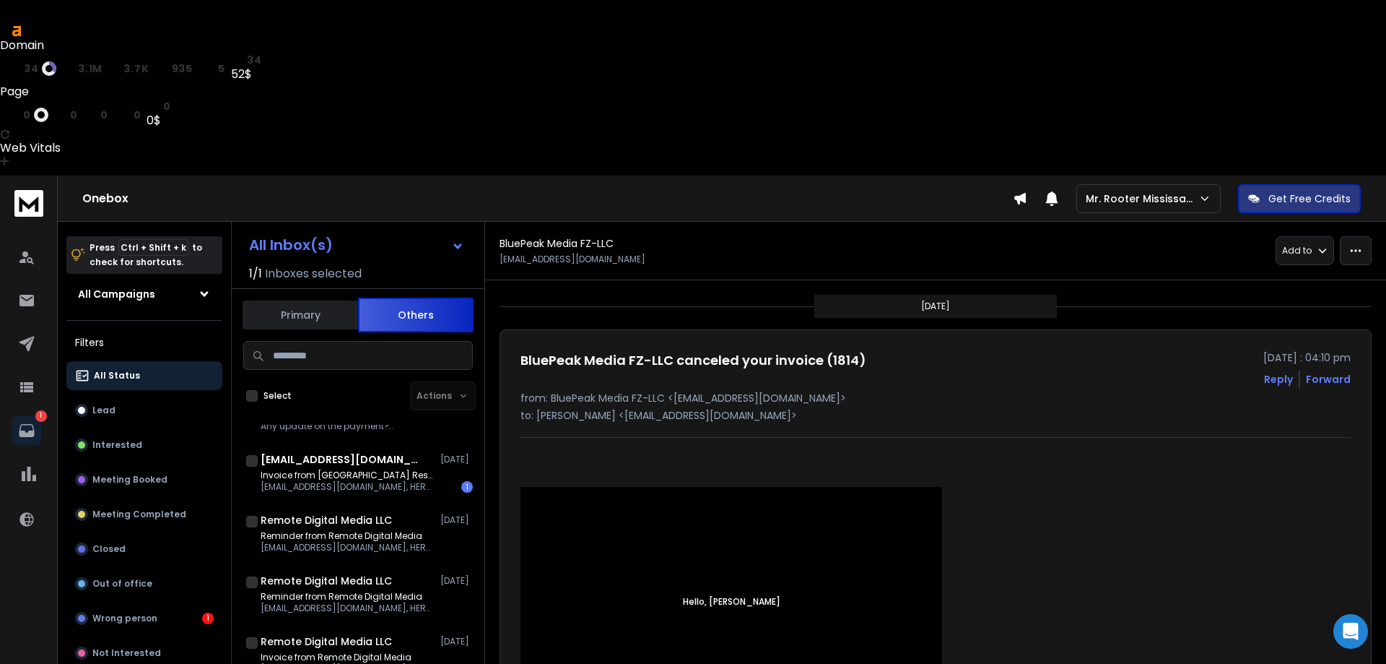
scroll to position [679, 0]
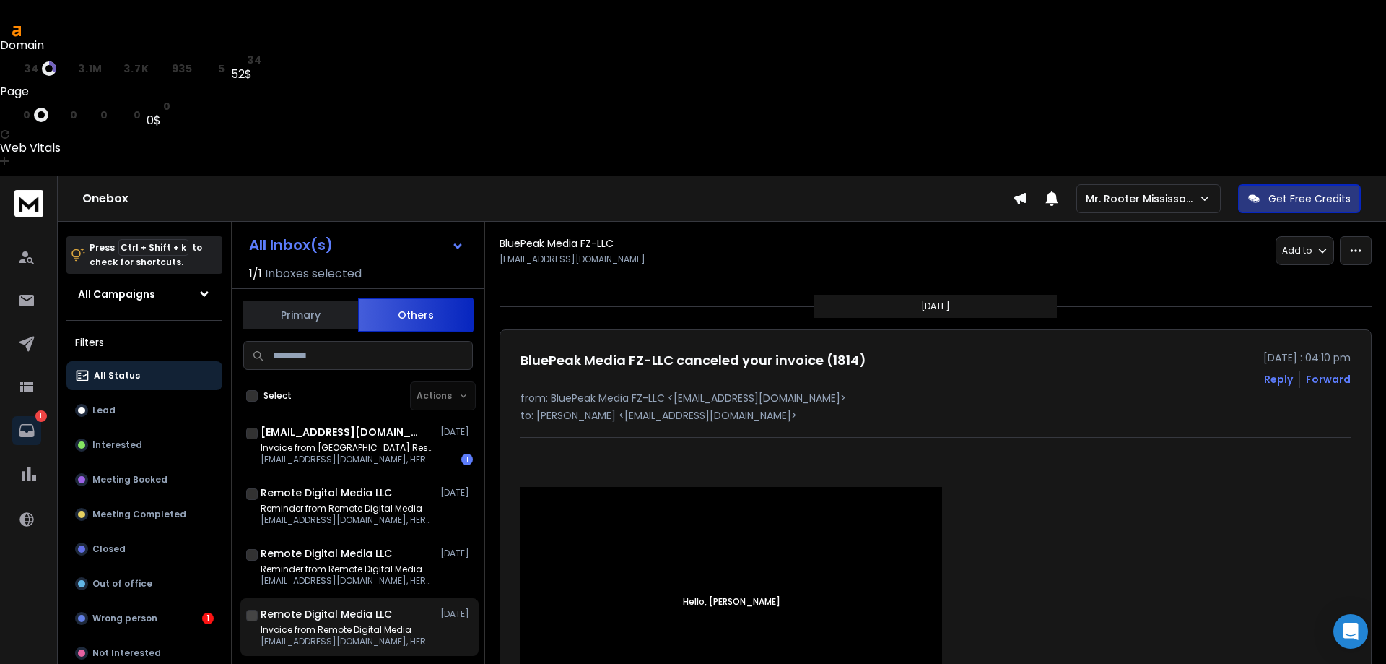
click at [367, 607] on h1 "Remote Digital Media LLC" at bounding box center [326, 614] width 131 height 14
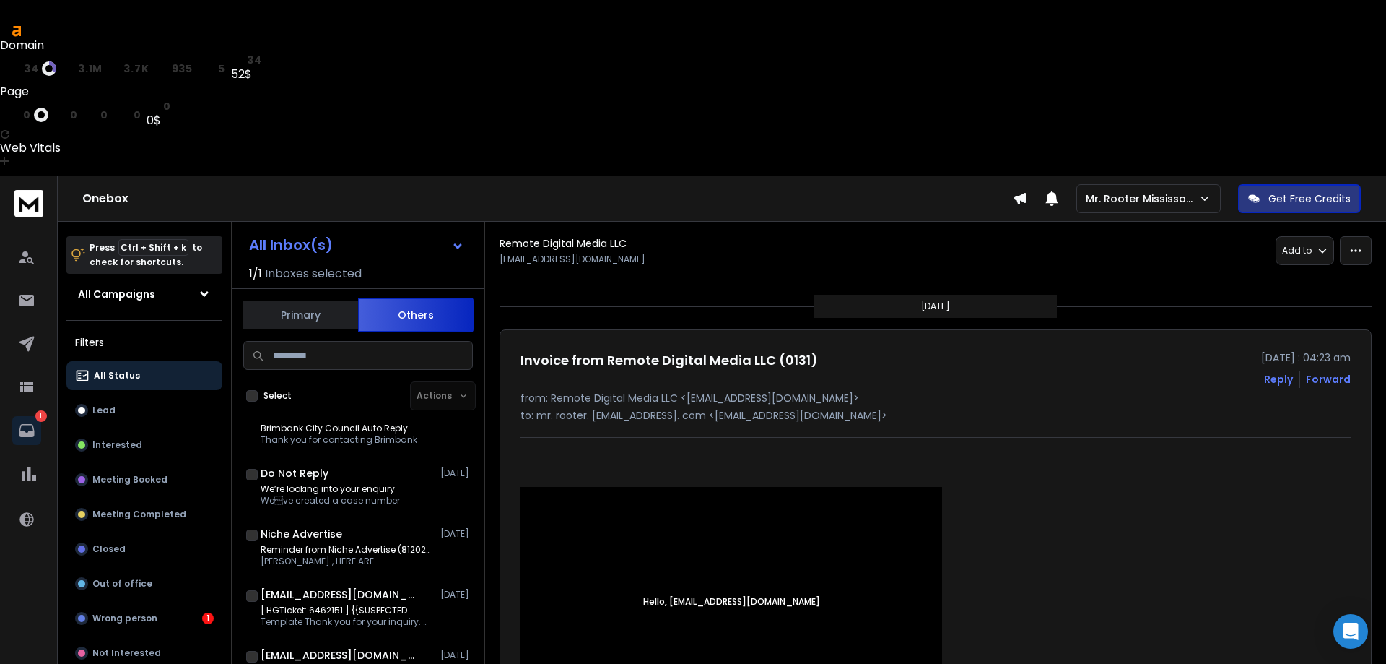
scroll to position [1145, 0]
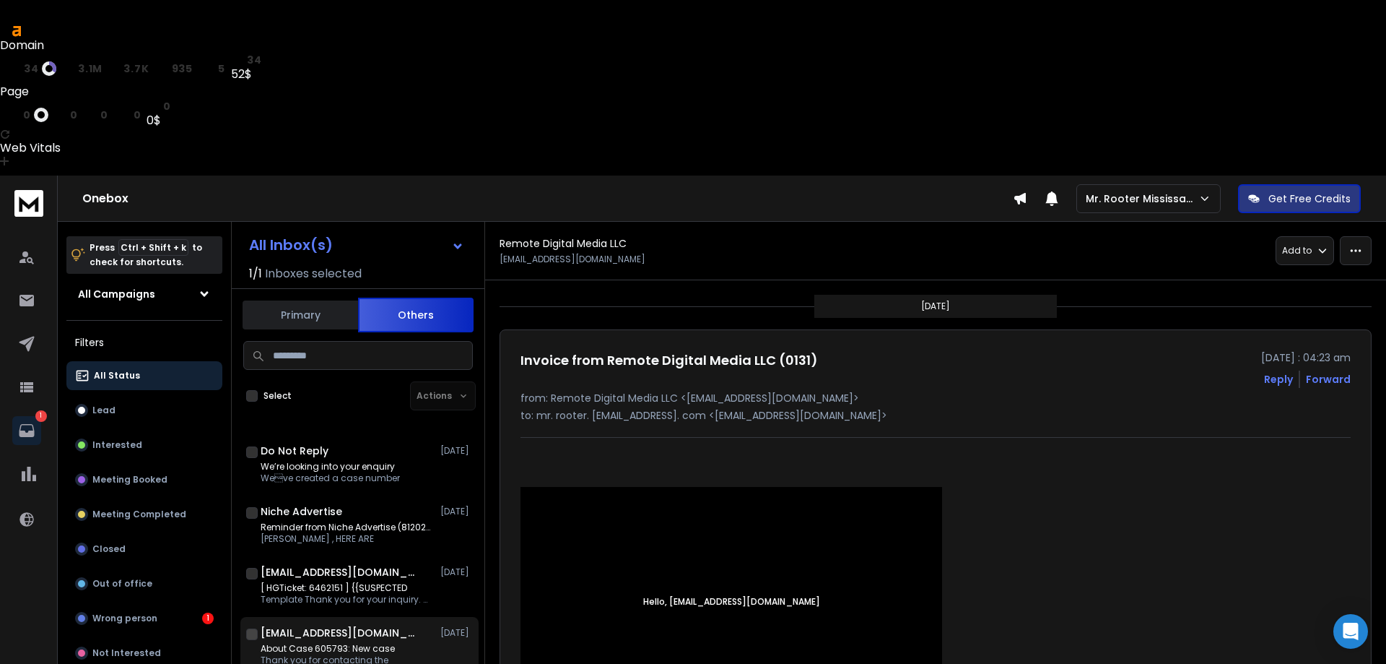
click at [350, 625] on div "[EMAIL_ADDRESS][DOMAIN_NAME] [DATE] About Case 605793: New case Thank you for c…" at bounding box center [367, 645] width 212 height 40
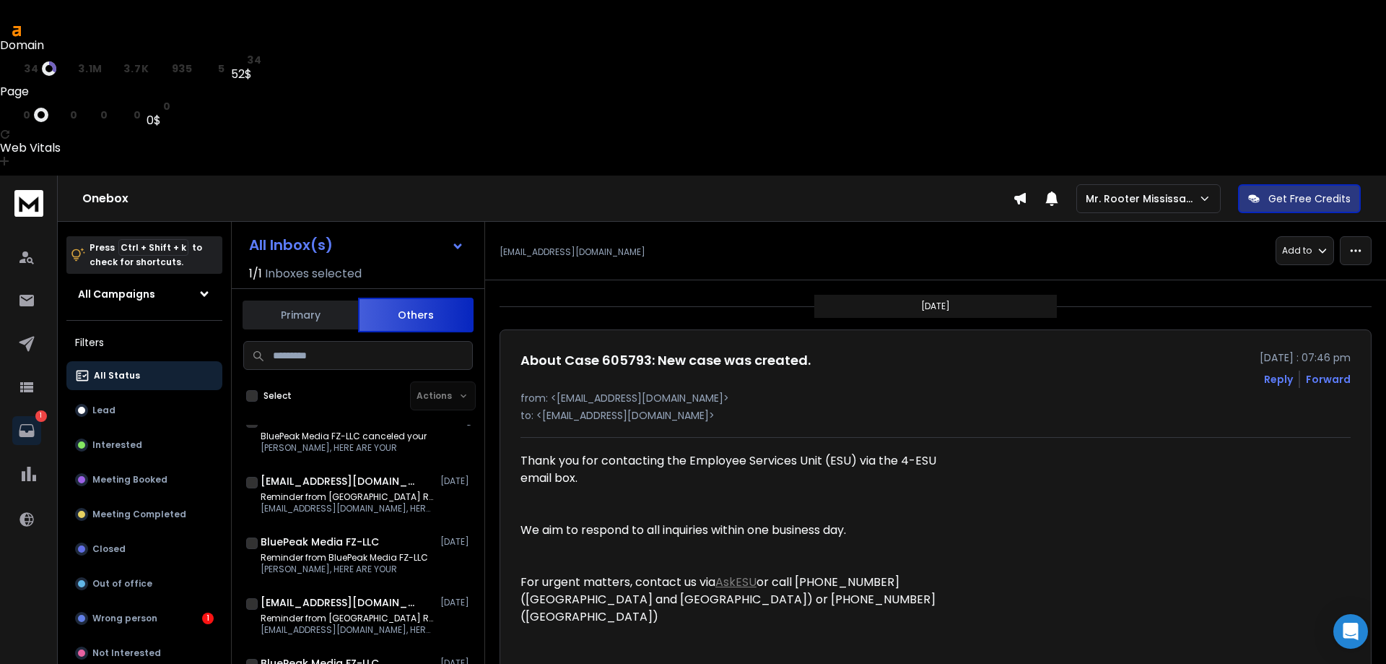
scroll to position [0, 0]
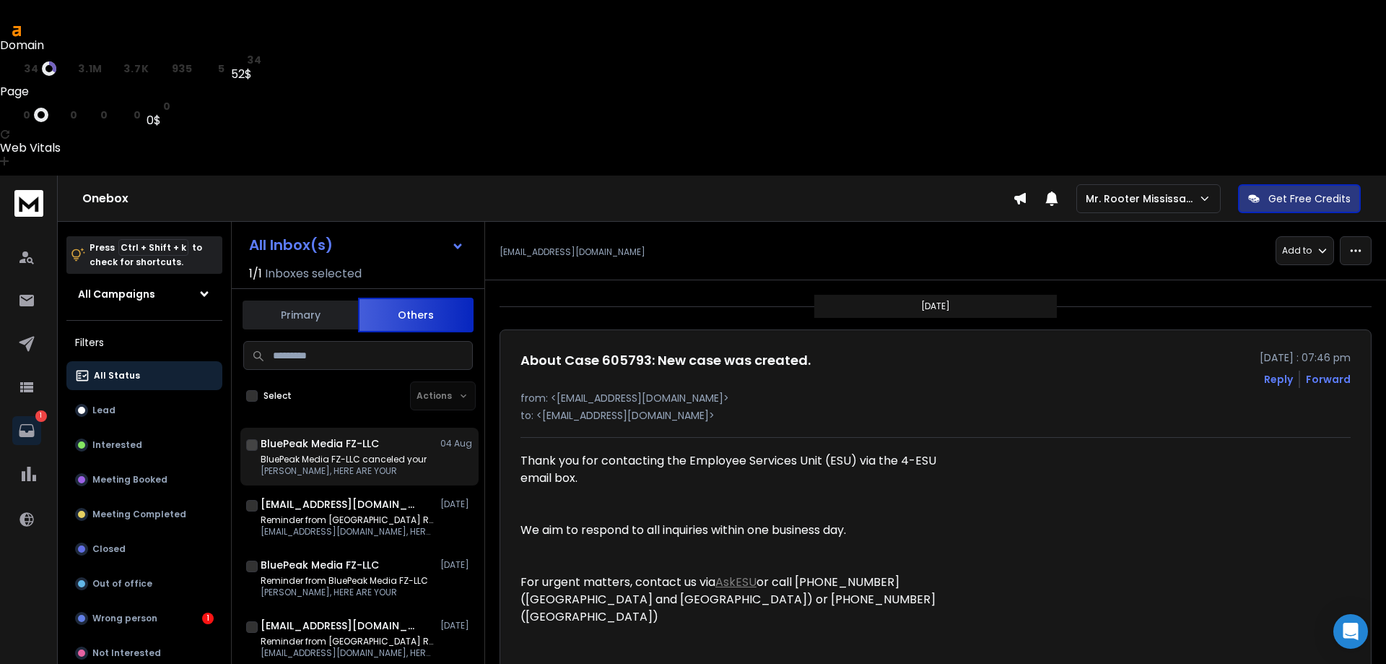
click at [389, 453] on p "BluePeak Media FZ-LLC canceled your" at bounding box center [344, 459] width 166 height 12
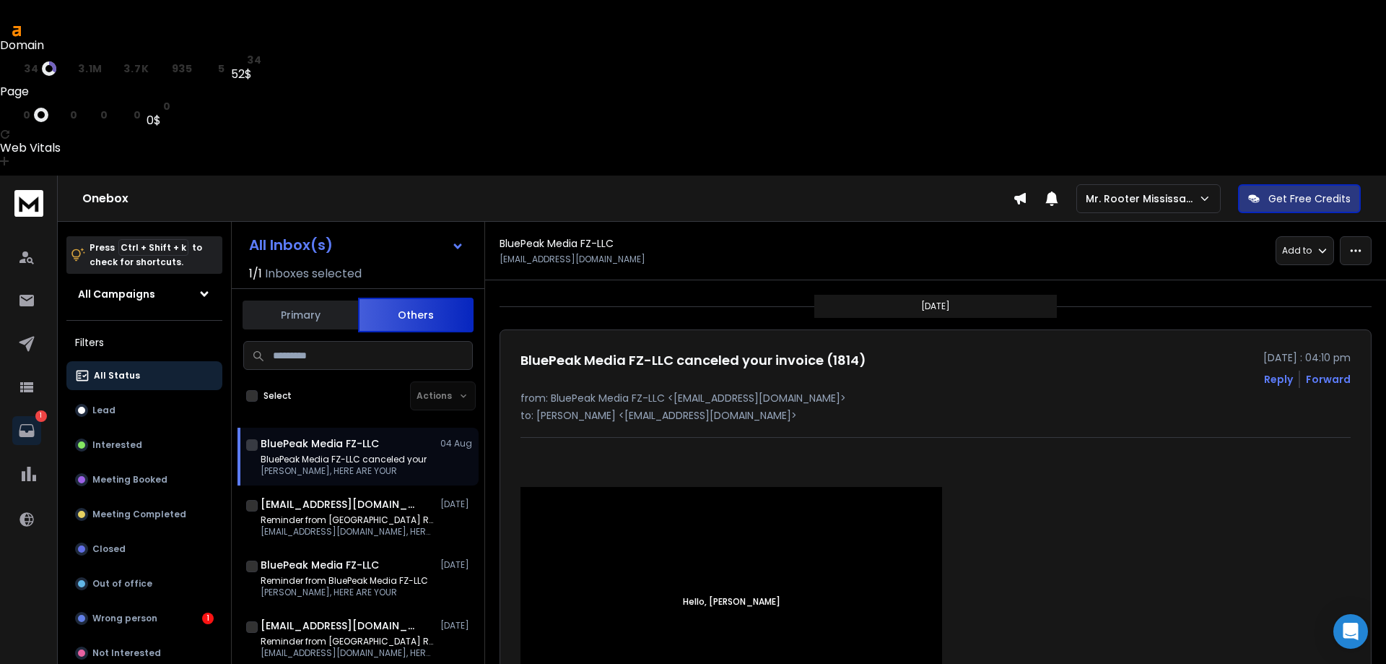
click at [888, 236] on div "BluePeak Media FZ-LLC BMF [EMAIL_ADDRESS][DOMAIN_NAME]" at bounding box center [716, 250] width 432 height 29
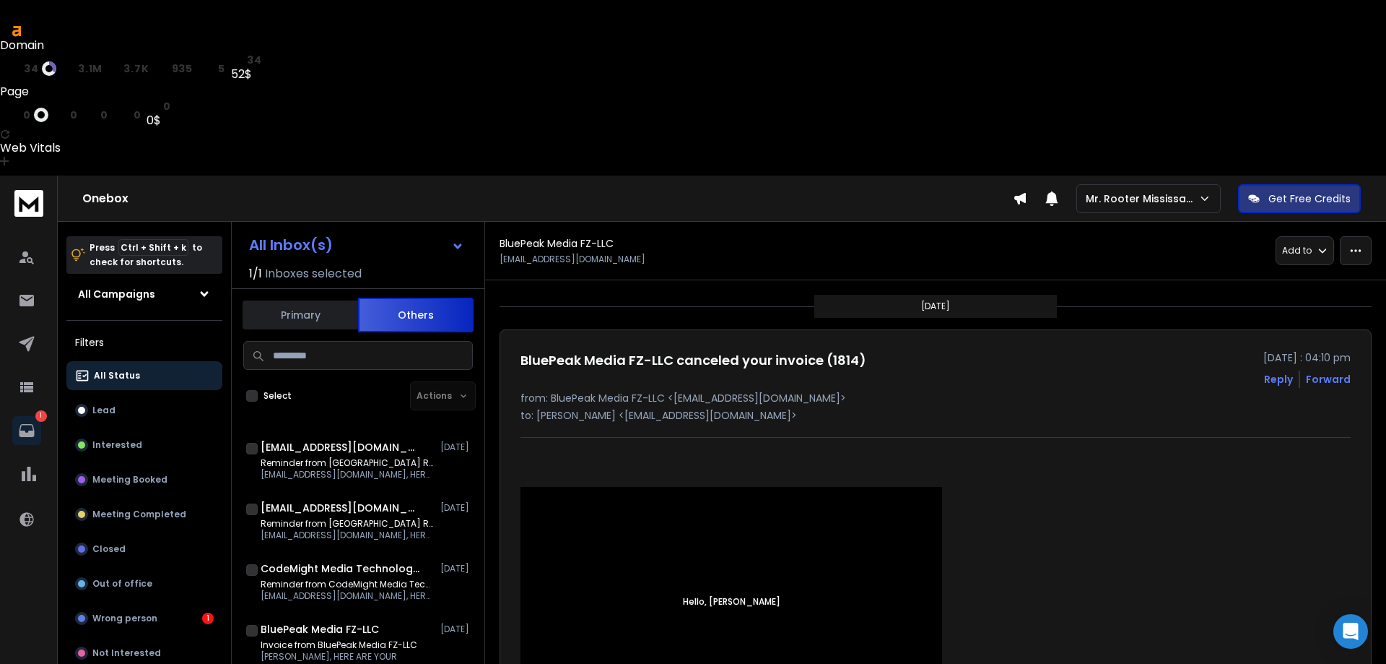
scroll to position [365, 0]
click at [35, 483] on div "1 H" at bounding box center [29, 507] width 58 height 664
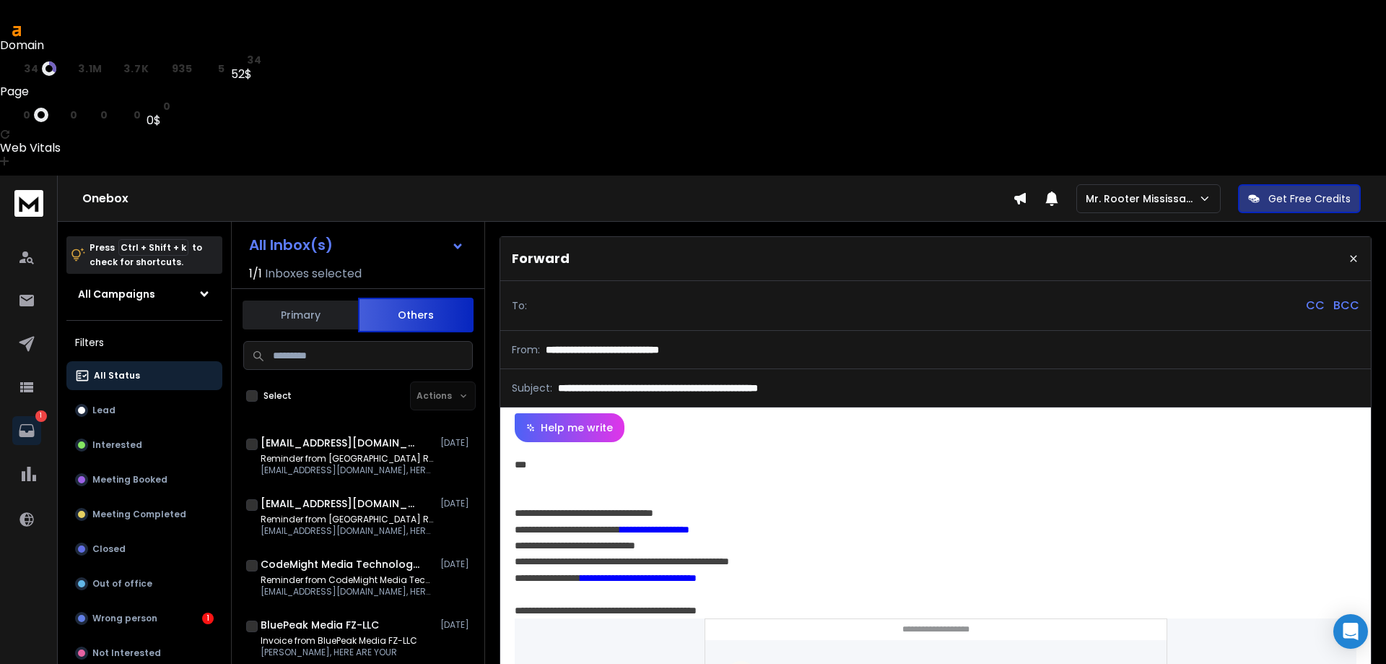
click at [1352, 255] on icon at bounding box center [1353, 258] width 6 height 6
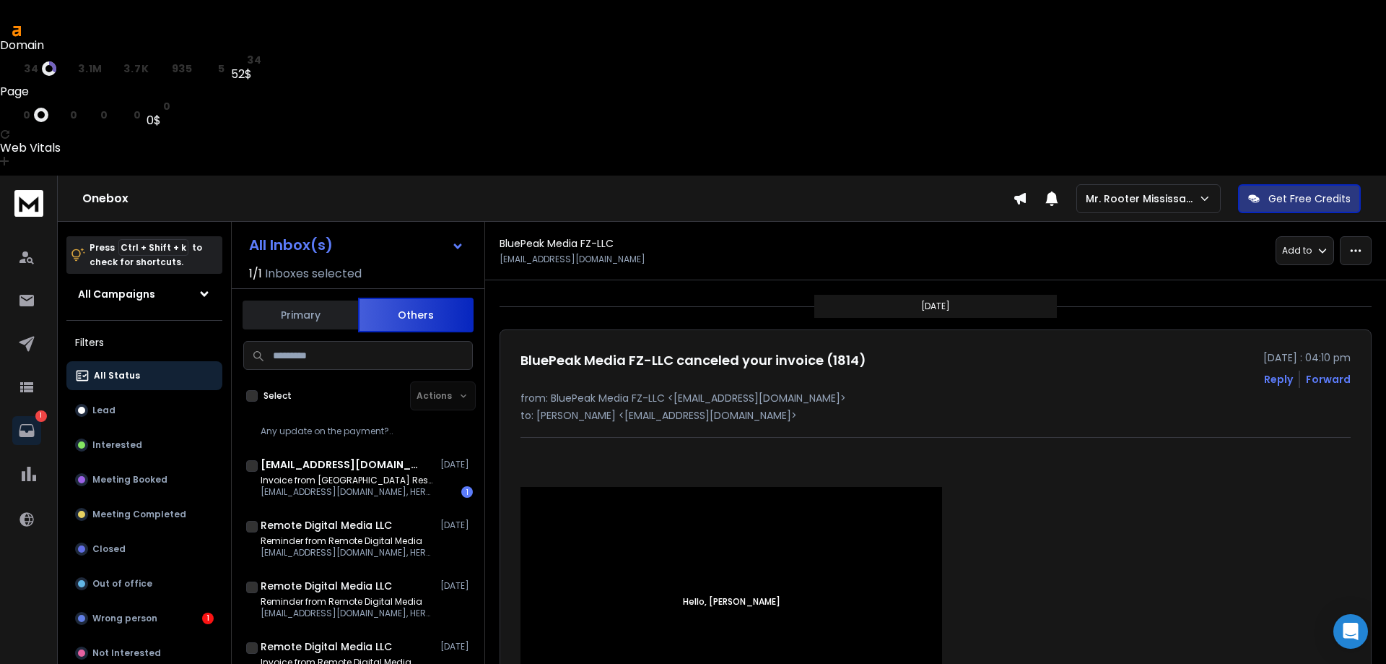
scroll to position [680, 0]
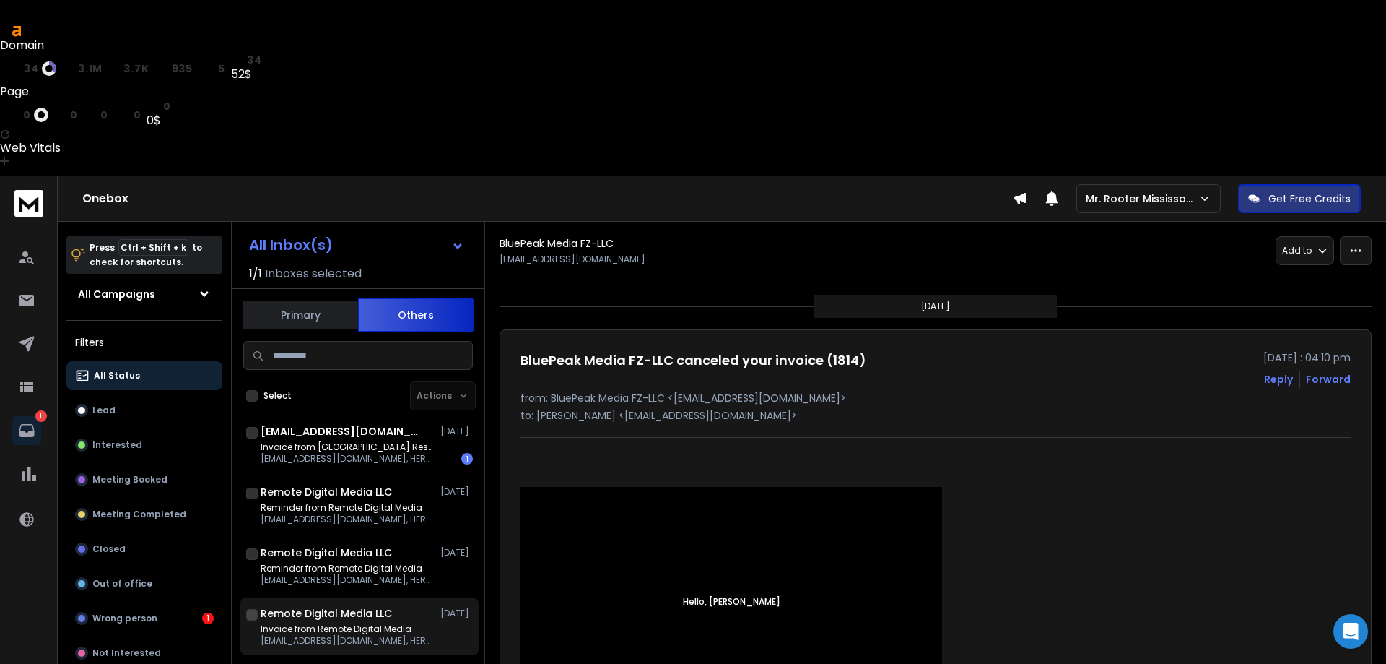
click at [367, 606] on h1 "Remote Digital Media LLC" at bounding box center [326, 613] width 131 height 14
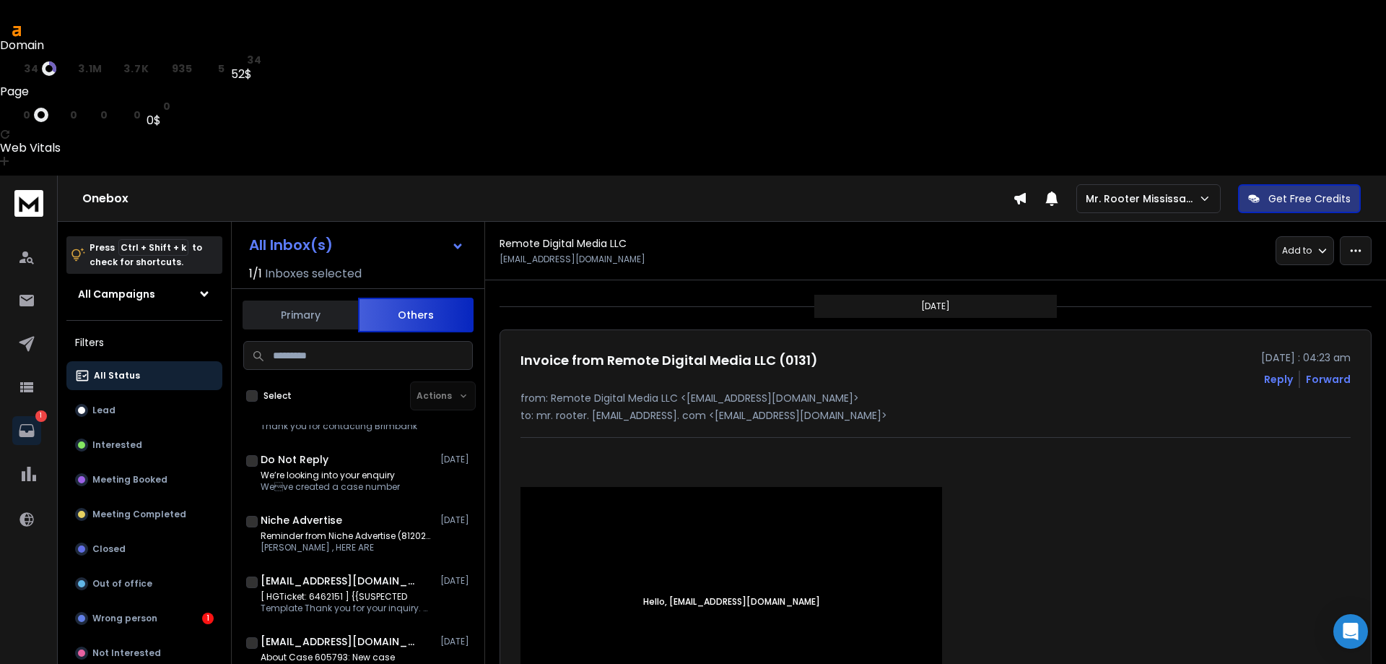
scroll to position [1150, 0]
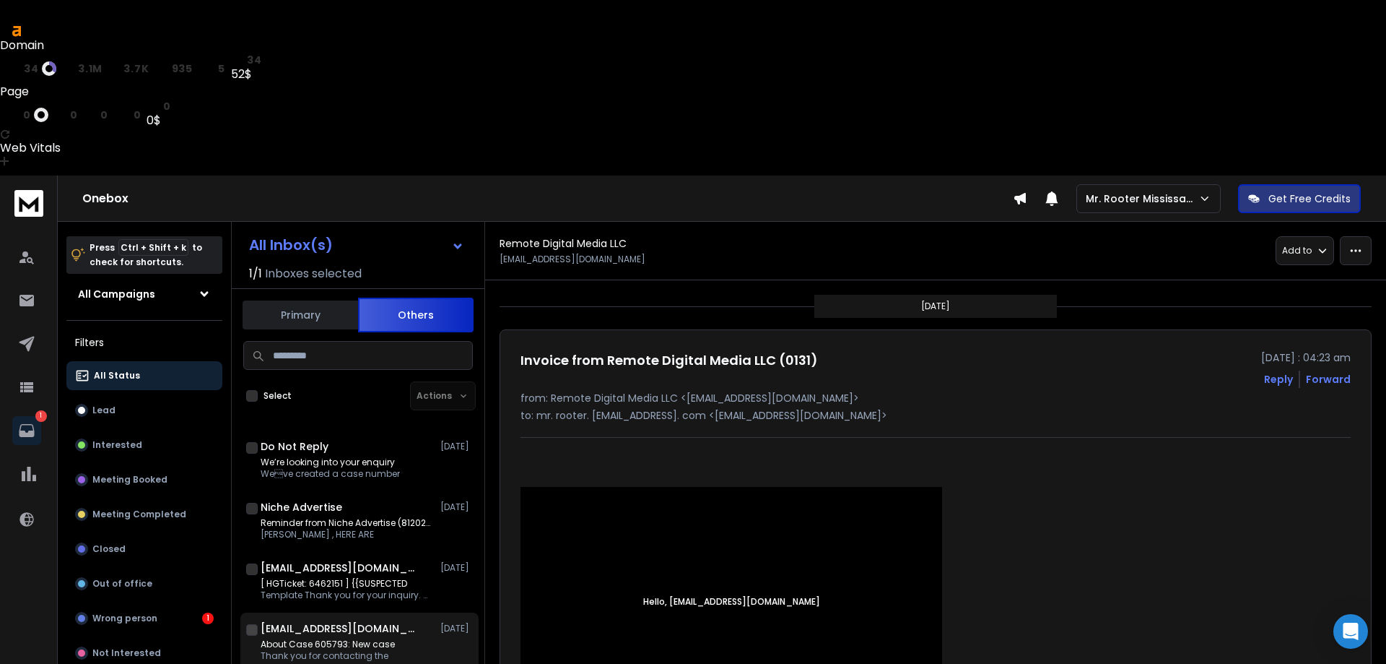
click at [350, 638] on p "About Case 605793: New case" at bounding box center [328, 644] width 134 height 12
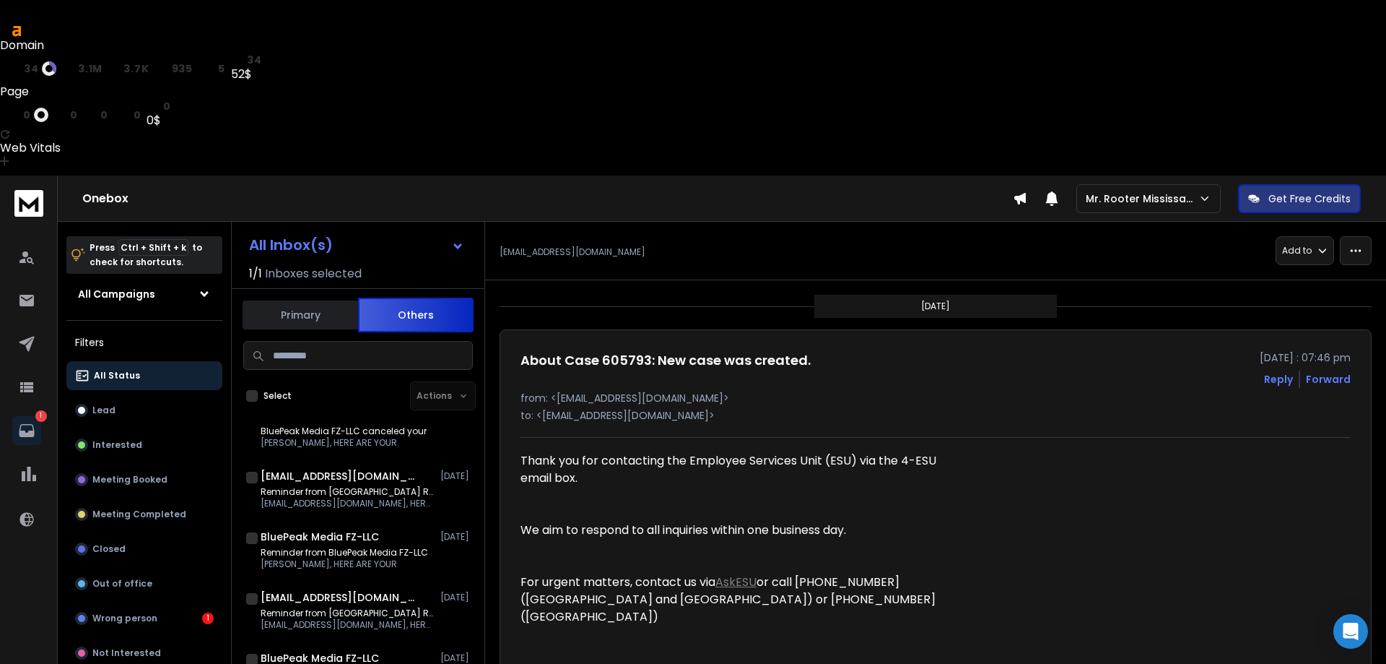
scroll to position [0, 0]
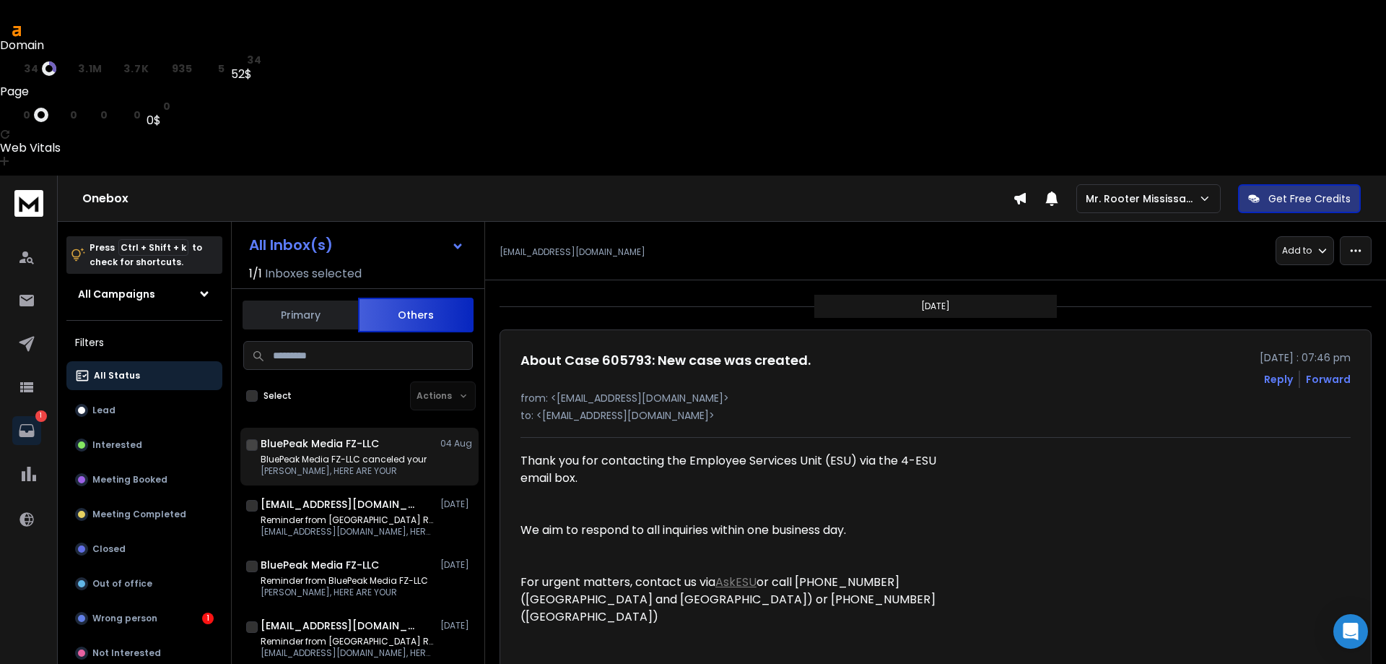
click at [389, 453] on p "BluePeak Media FZ-LLC canceled your" at bounding box center [344, 459] width 166 height 12
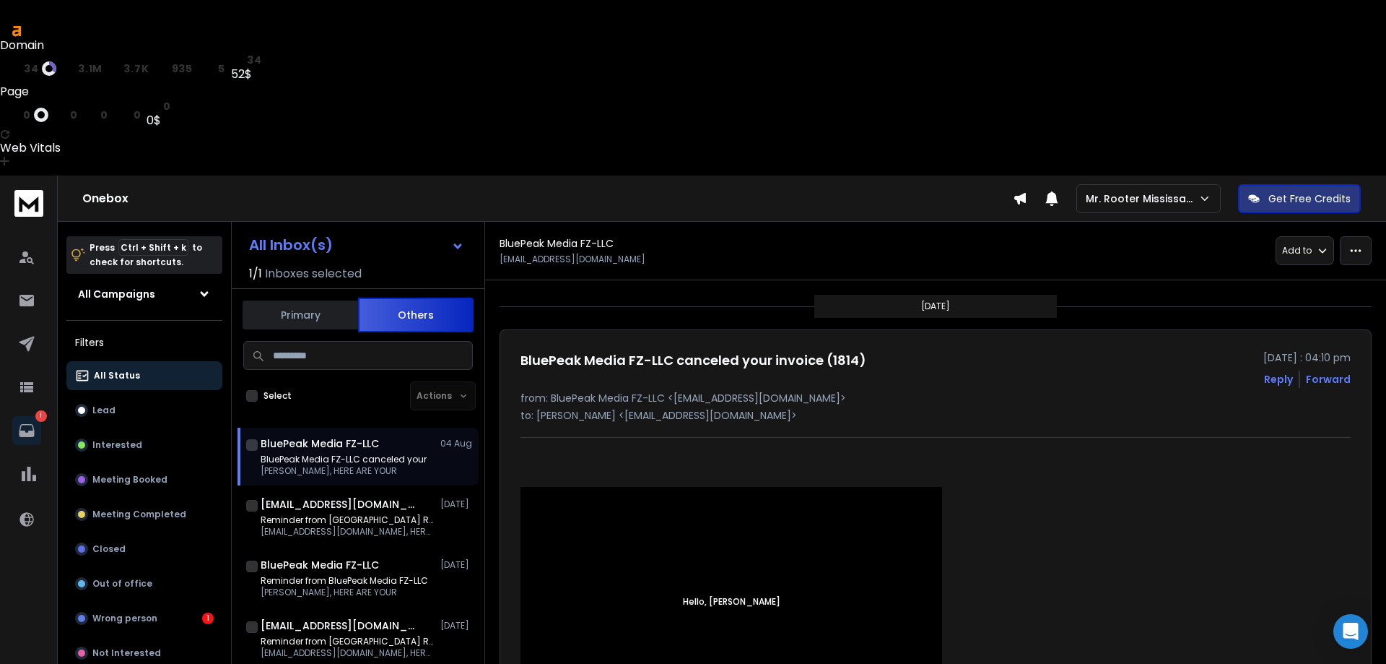
click at [888, 236] on div "BluePeak Media FZ-LLC BMF [EMAIL_ADDRESS][DOMAIN_NAME]" at bounding box center [716, 250] width 432 height 29
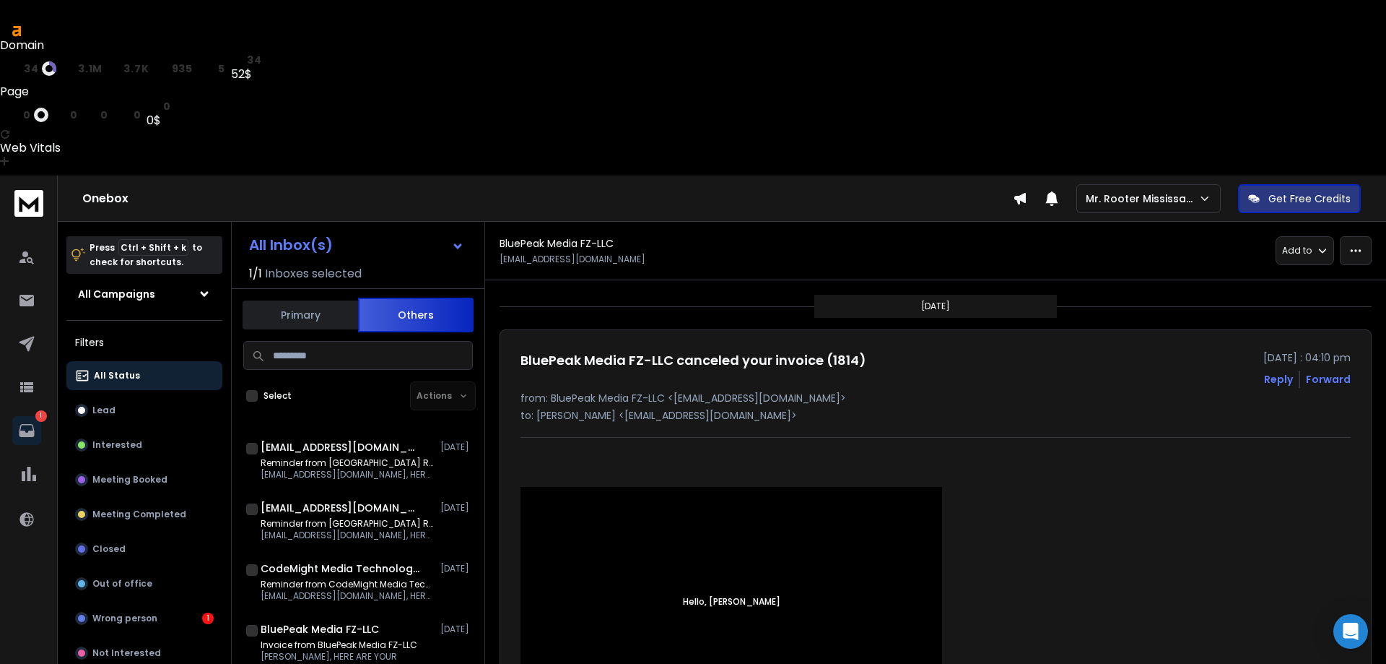
scroll to position [365, 0]
click at [35, 483] on div "1 H" at bounding box center [29, 507] width 58 height 664
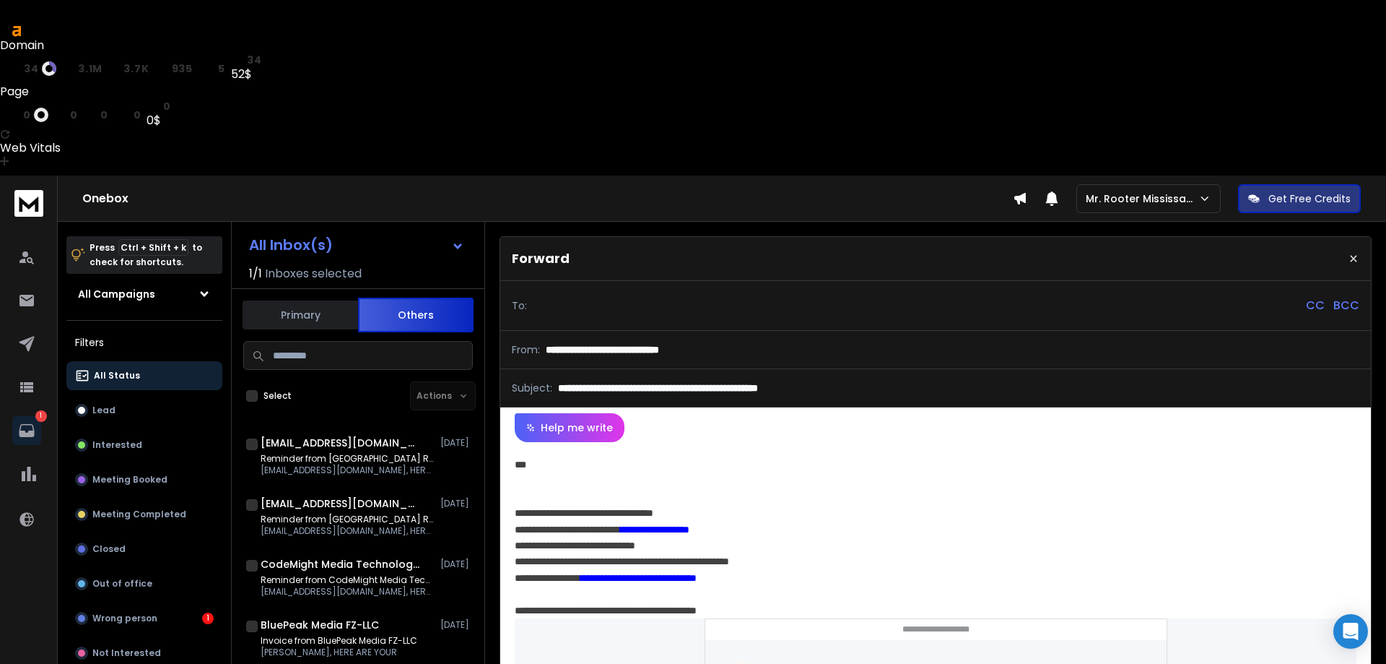
click at [1352, 255] on icon at bounding box center [1353, 258] width 6 height 6
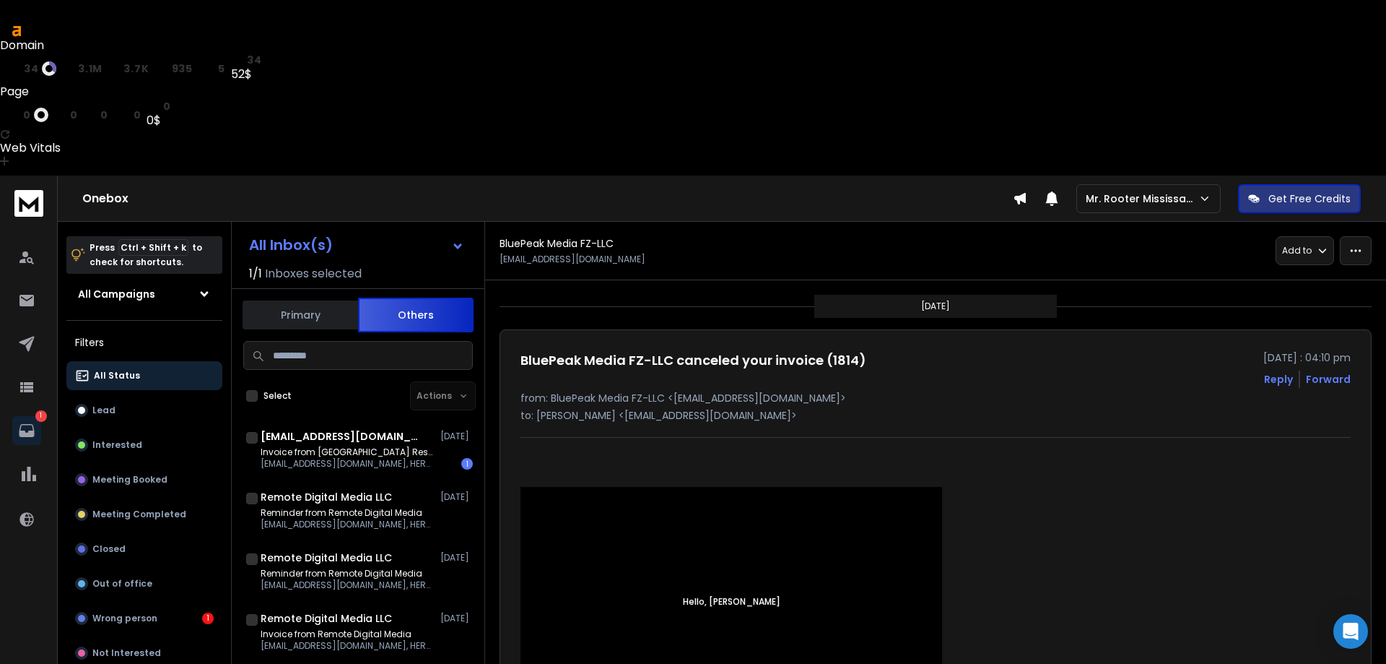
scroll to position [680, 0]
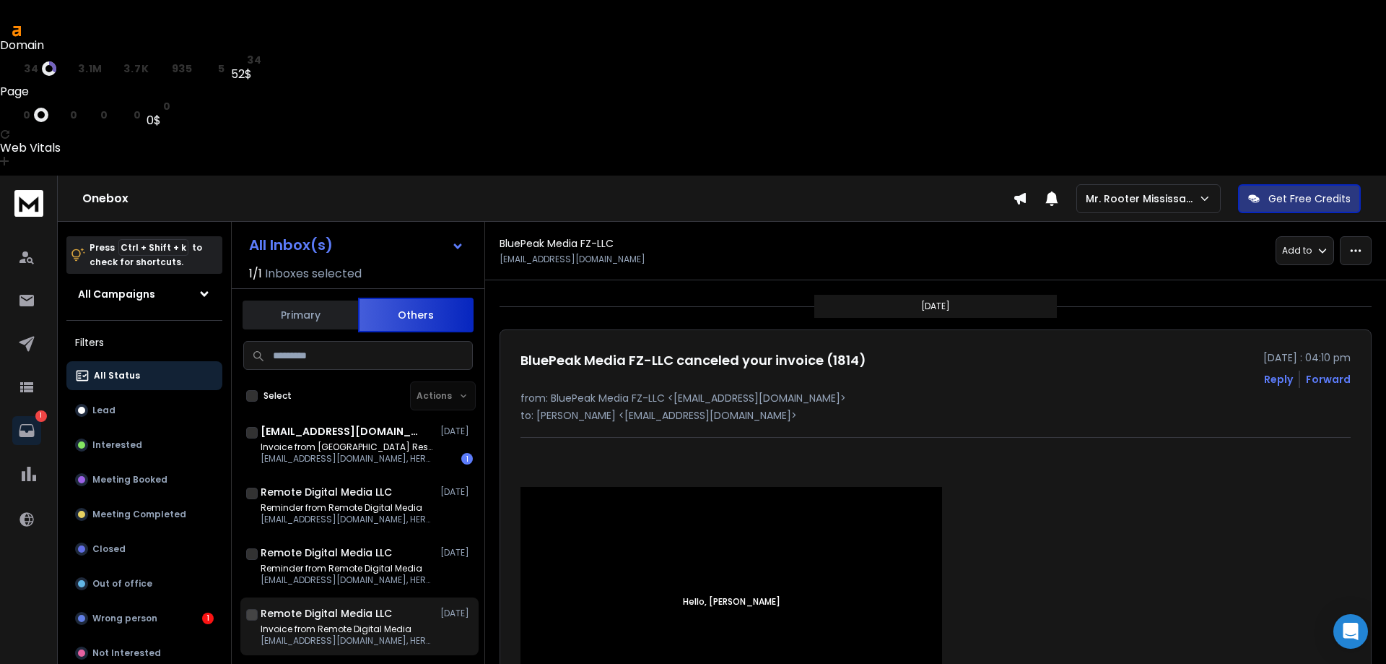
click at [367, 606] on h1 "Remote Digital Media LLC" at bounding box center [326, 613] width 131 height 14
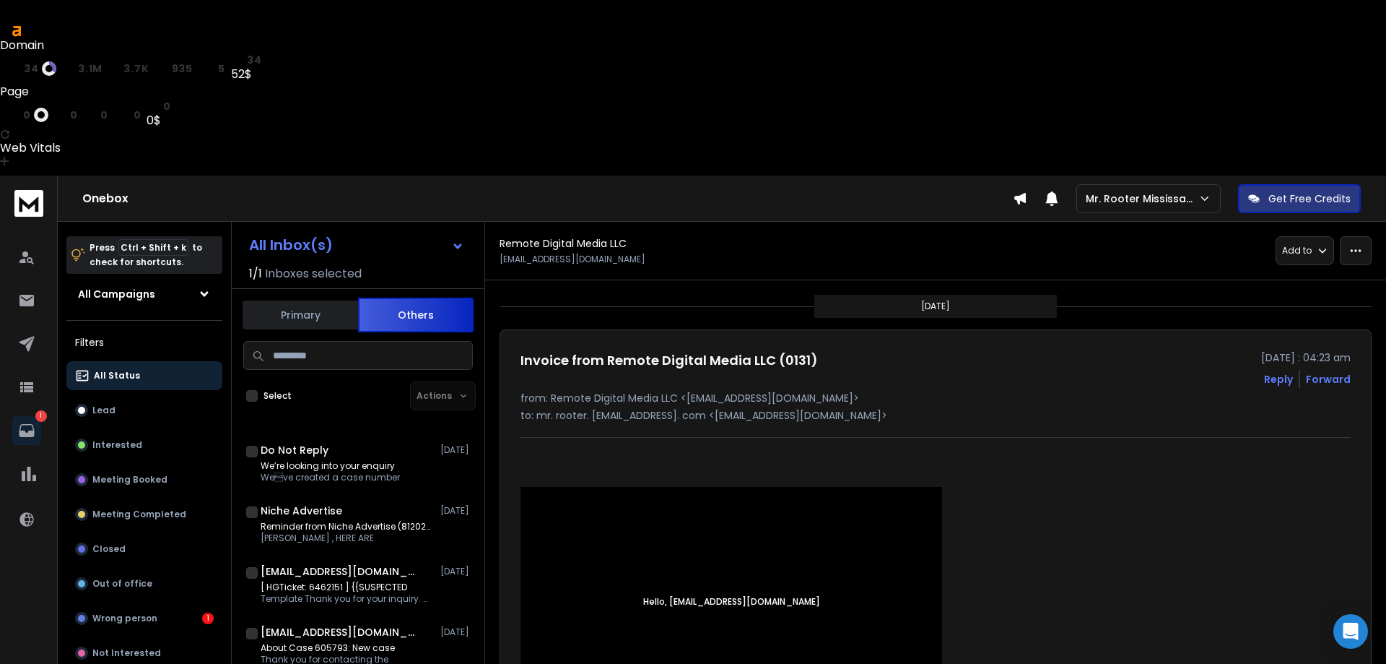
scroll to position [1150, 0]
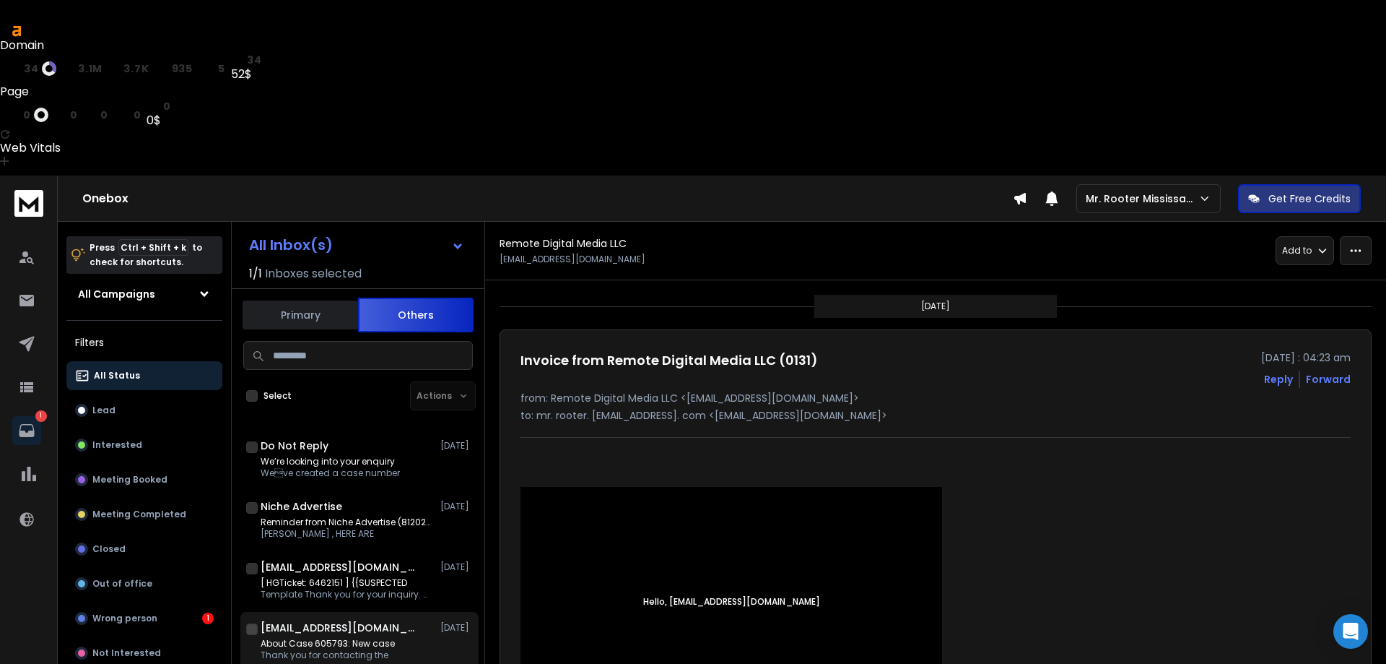
click at [350, 638] on p "About Case 605793: New case" at bounding box center [328, 644] width 134 height 12
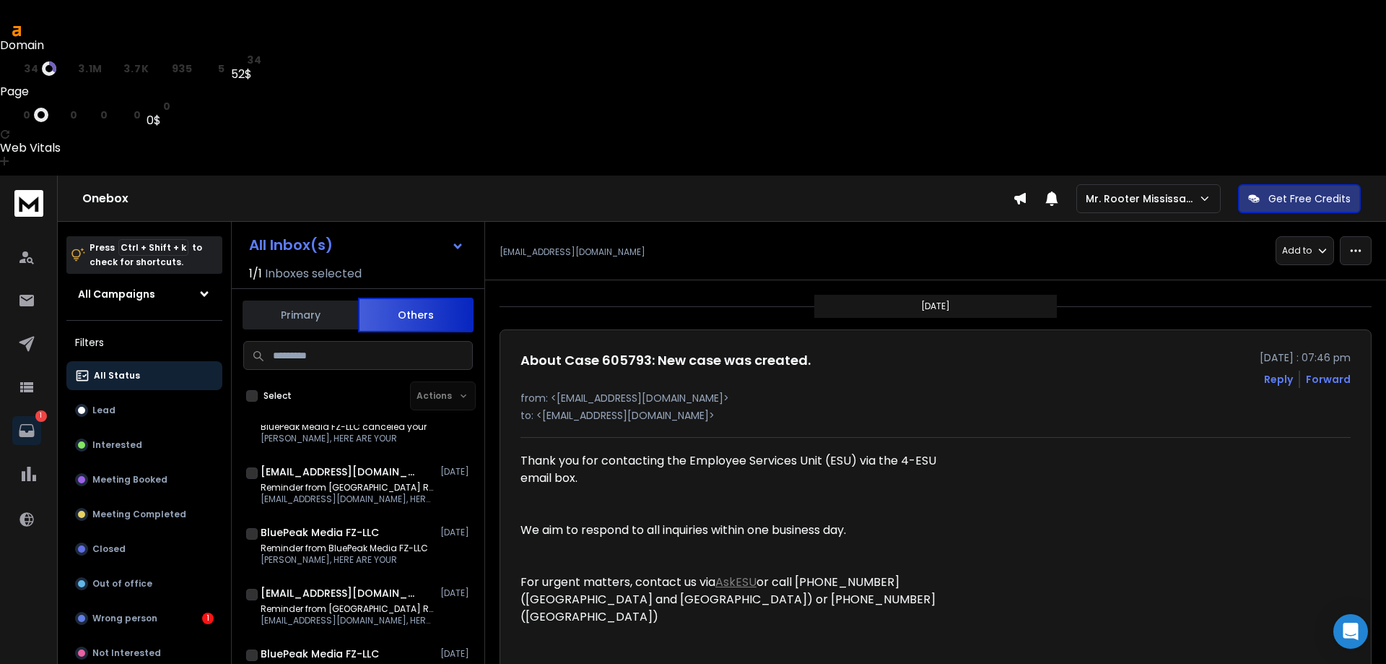
scroll to position [0, 0]
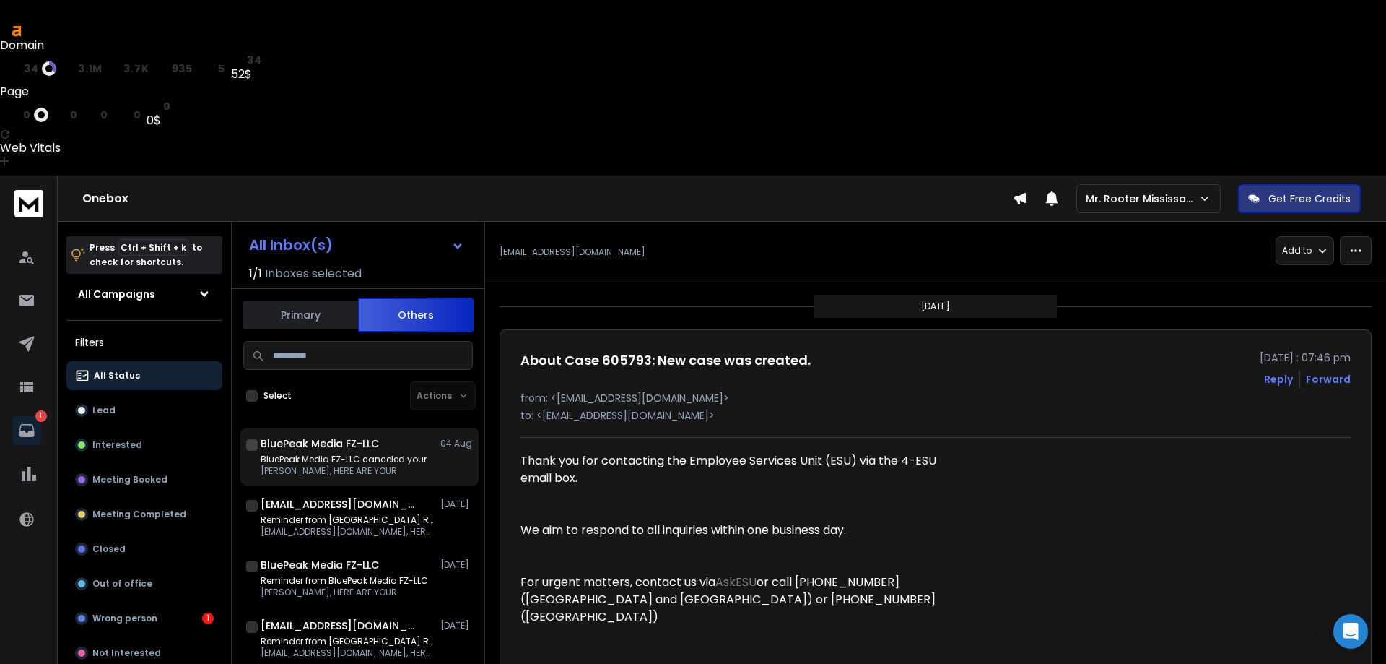
click at [389, 453] on p "BluePeak Media FZ-LLC canceled your" at bounding box center [344, 459] width 166 height 12
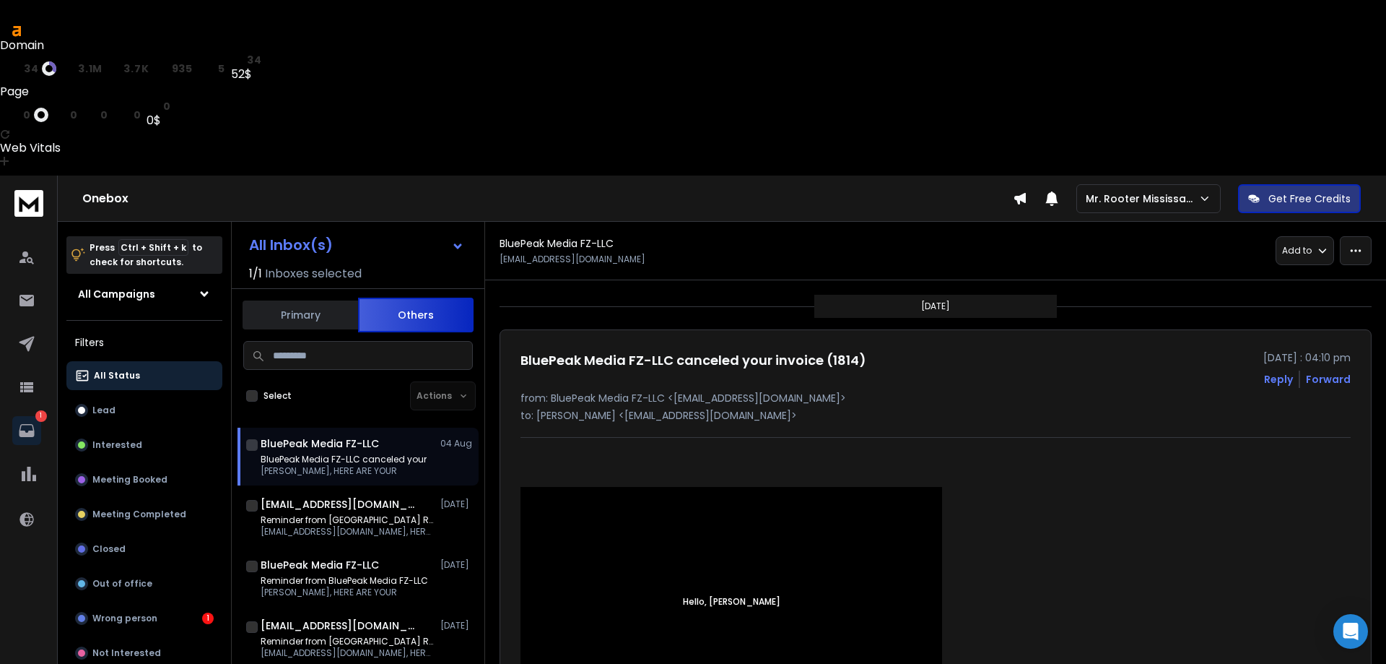
click at [888, 236] on div "BluePeak Media FZ-LLC BMF [EMAIL_ADDRESS][DOMAIN_NAME]" at bounding box center [716, 250] width 432 height 29
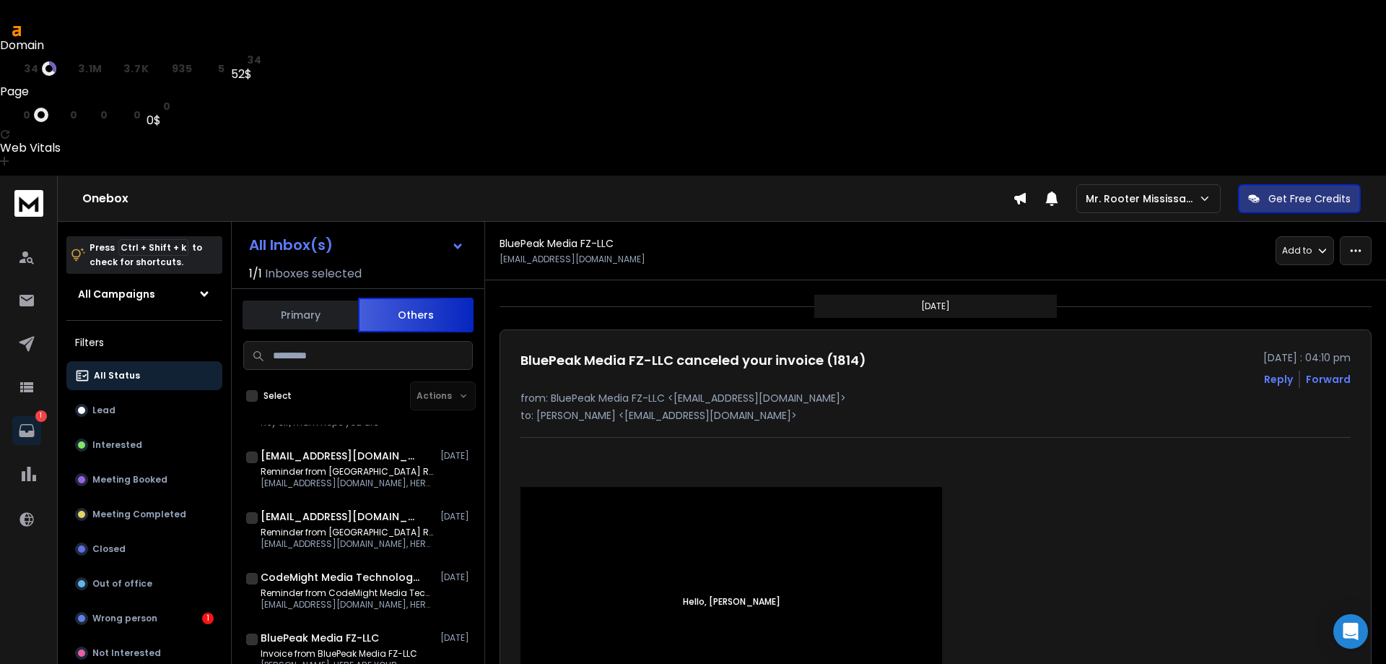
scroll to position [365, 0]
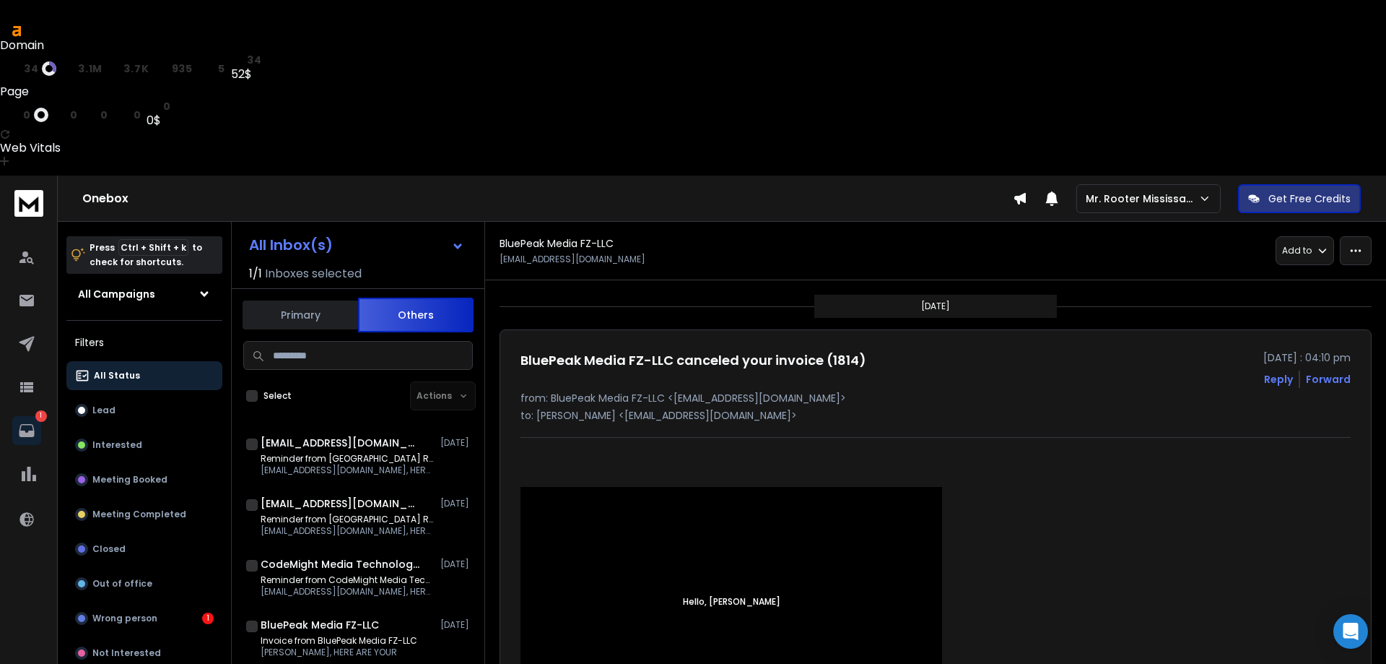
click at [35, 483] on div "1 H" at bounding box center [29, 507] width 58 height 664
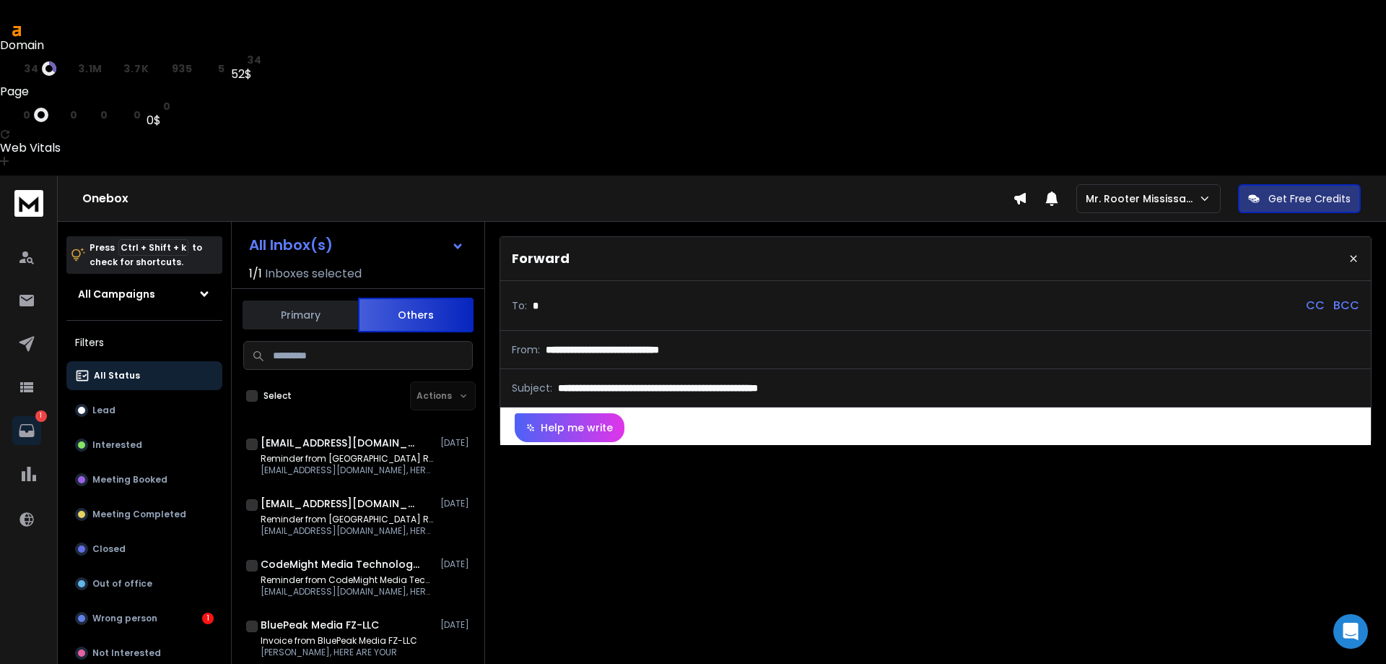
type input "*"
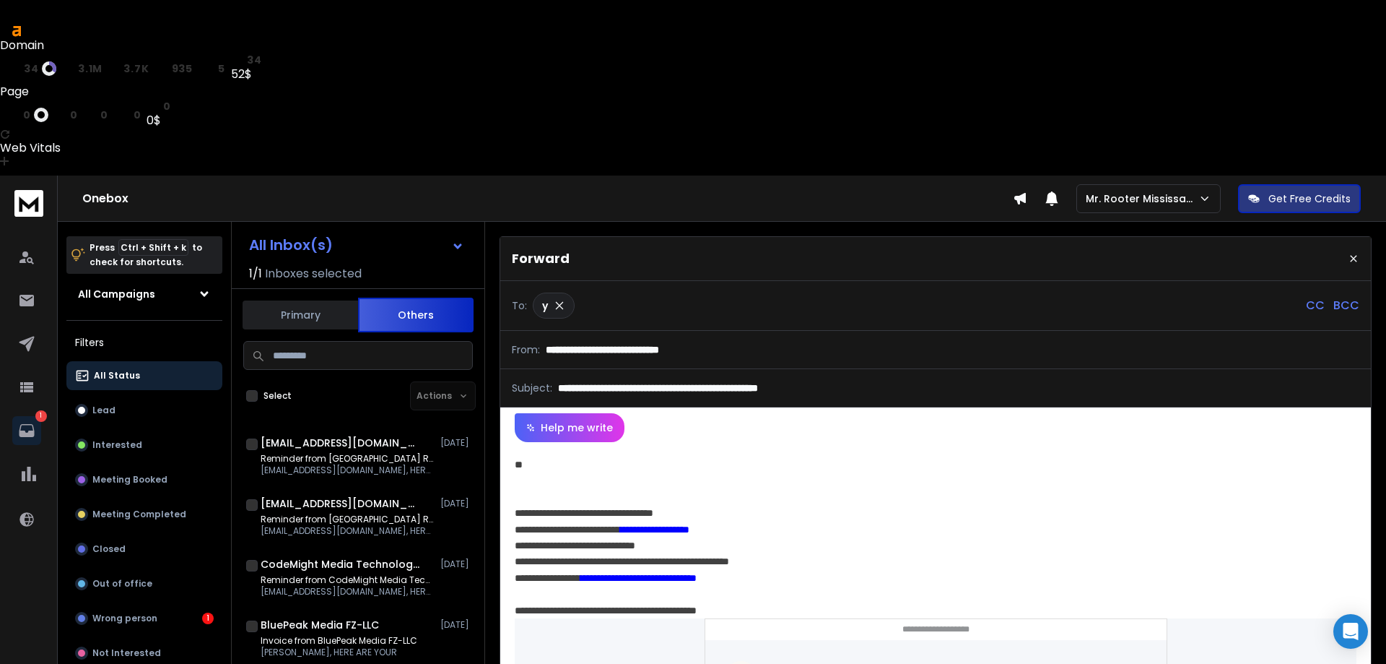
click at [1352, 255] on icon at bounding box center [1353, 258] width 6 height 6
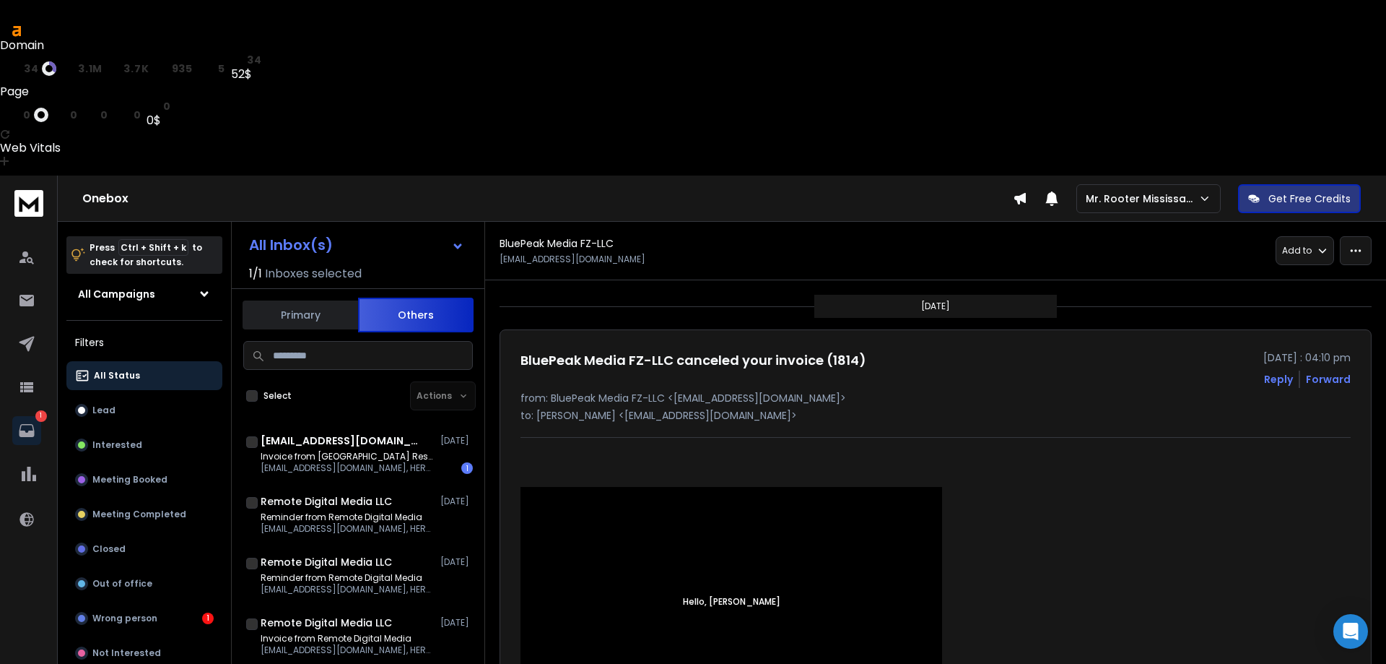
scroll to position [679, 0]
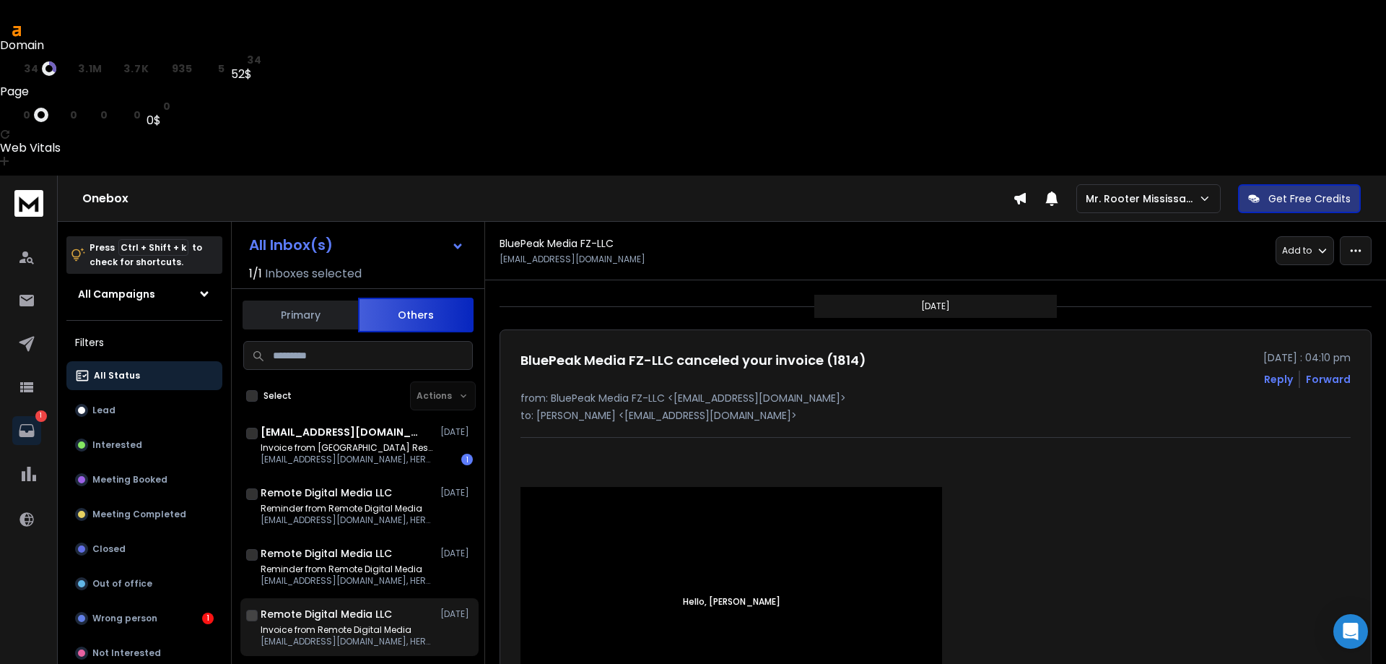
click at [367, 607] on h1 "Remote Digital Media LLC" at bounding box center [326, 614] width 131 height 14
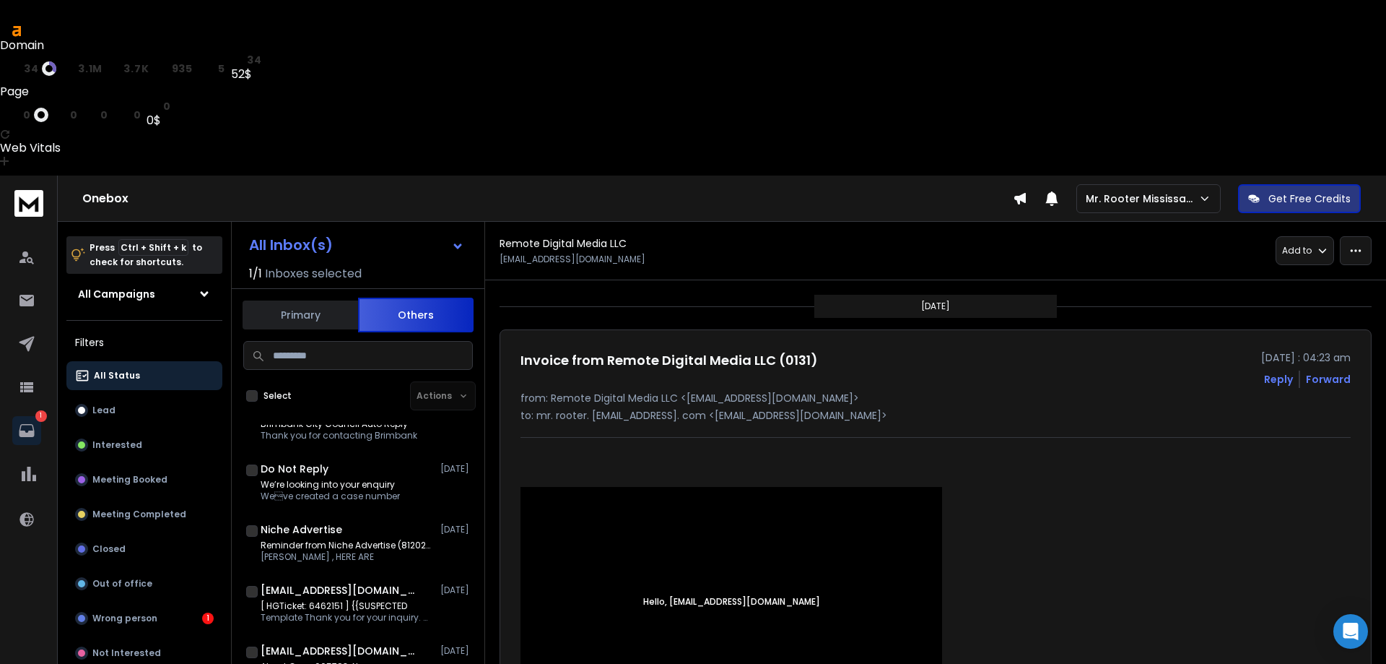
scroll to position [1145, 0]
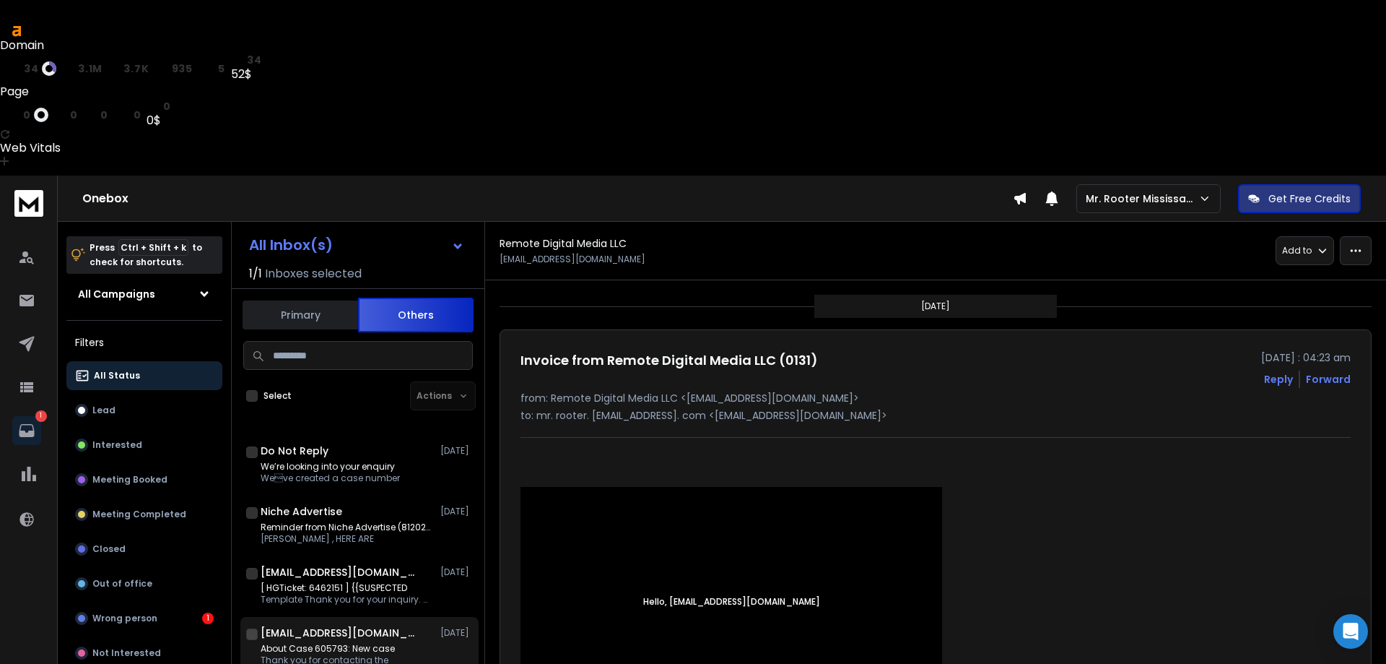
click at [350, 625] on div "[EMAIL_ADDRESS][DOMAIN_NAME] [DATE] About Case 605793: New case Thank you for c…" at bounding box center [367, 645] width 212 height 40
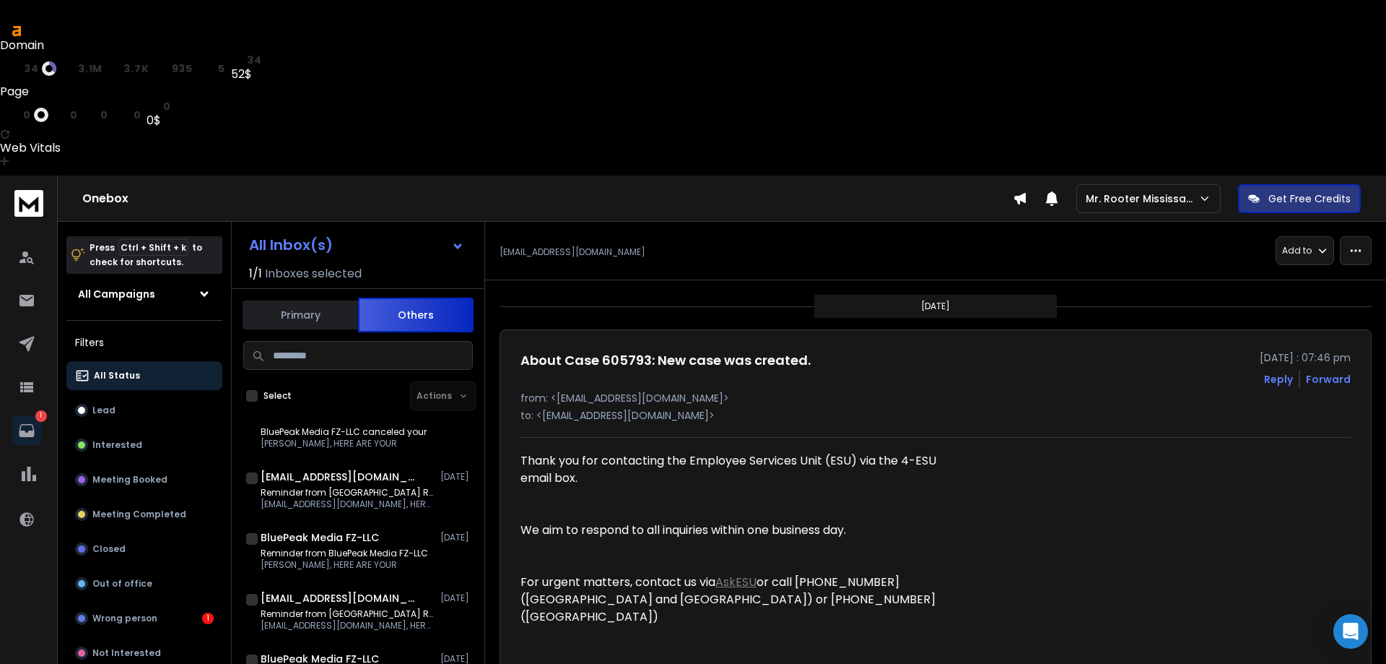
scroll to position [0, 0]
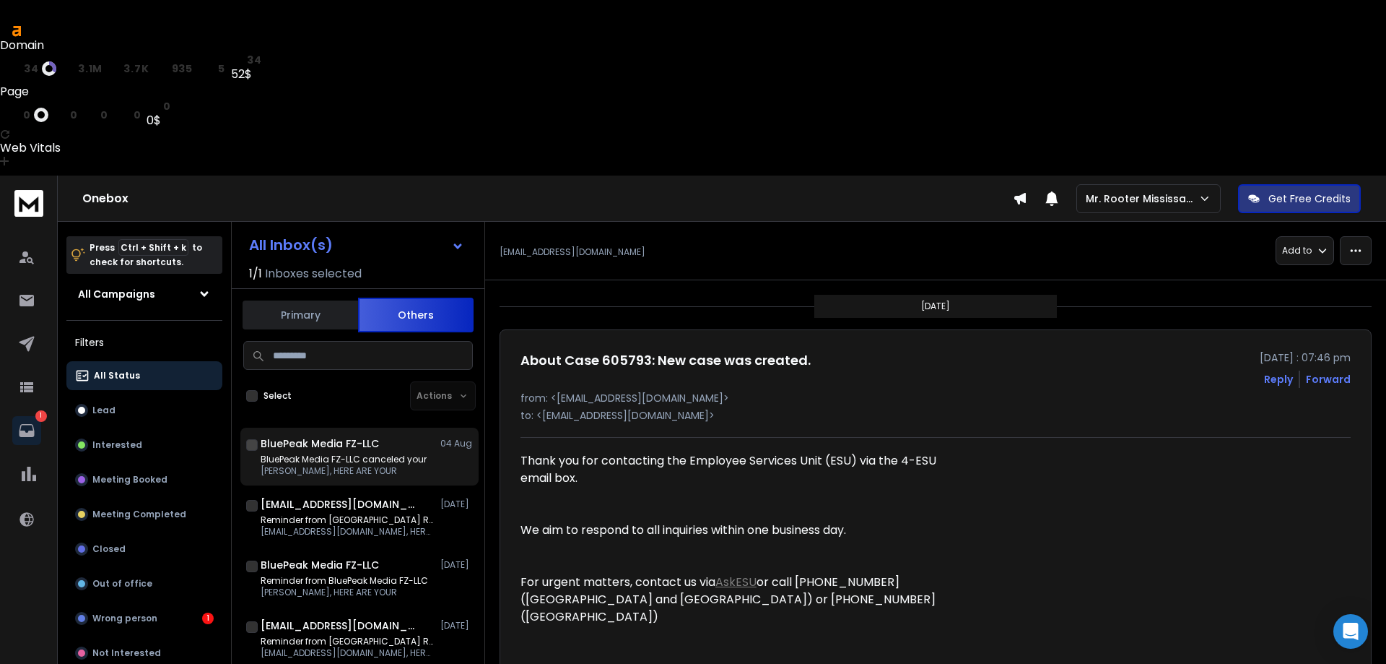
click at [389, 453] on p "BluePeak Media FZ-LLC canceled your" at bounding box center [344, 459] width 166 height 12
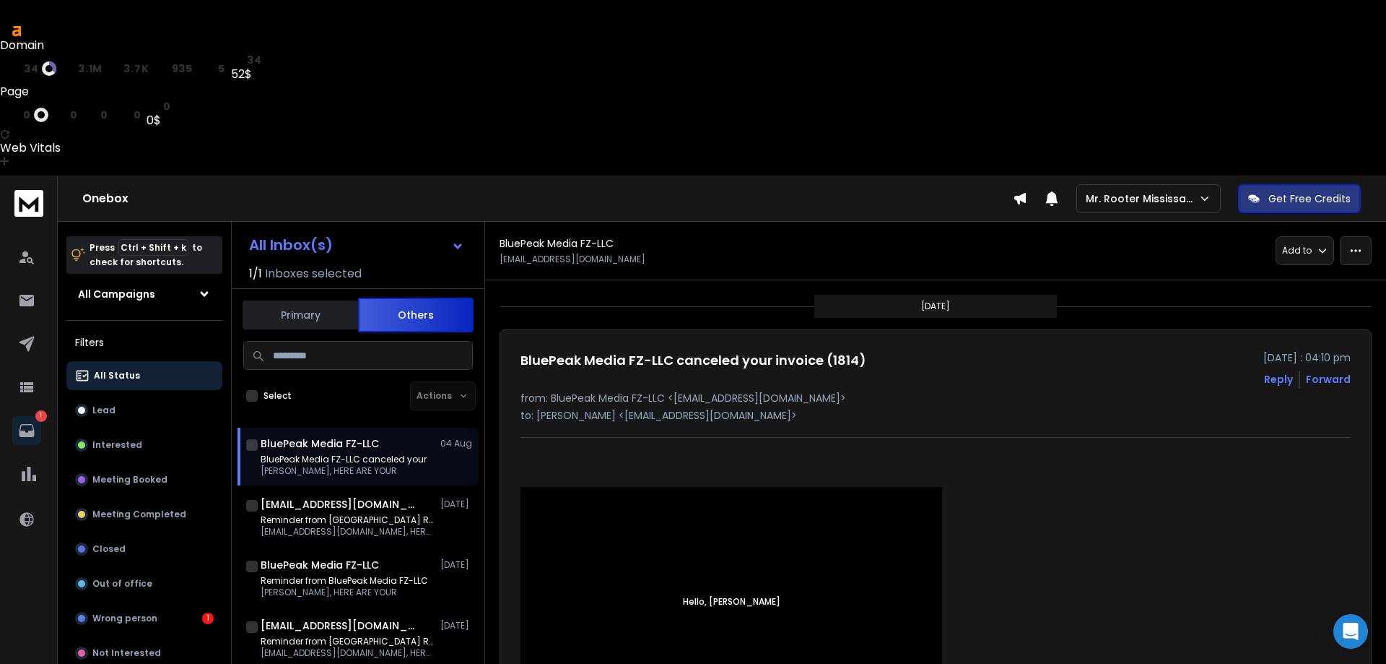
click at [888, 236] on div "BluePeak Media FZ-LLC BMF [EMAIL_ADDRESS][DOMAIN_NAME]" at bounding box center [716, 250] width 432 height 29
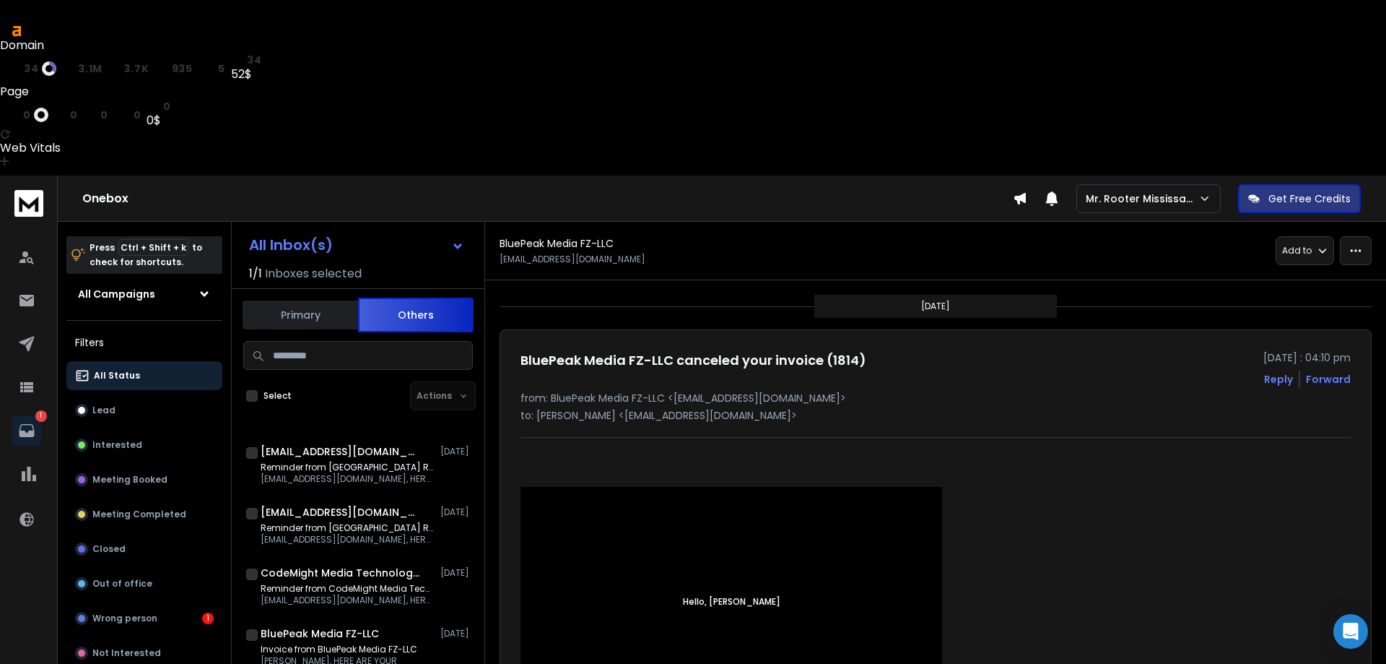
scroll to position [365, 0]
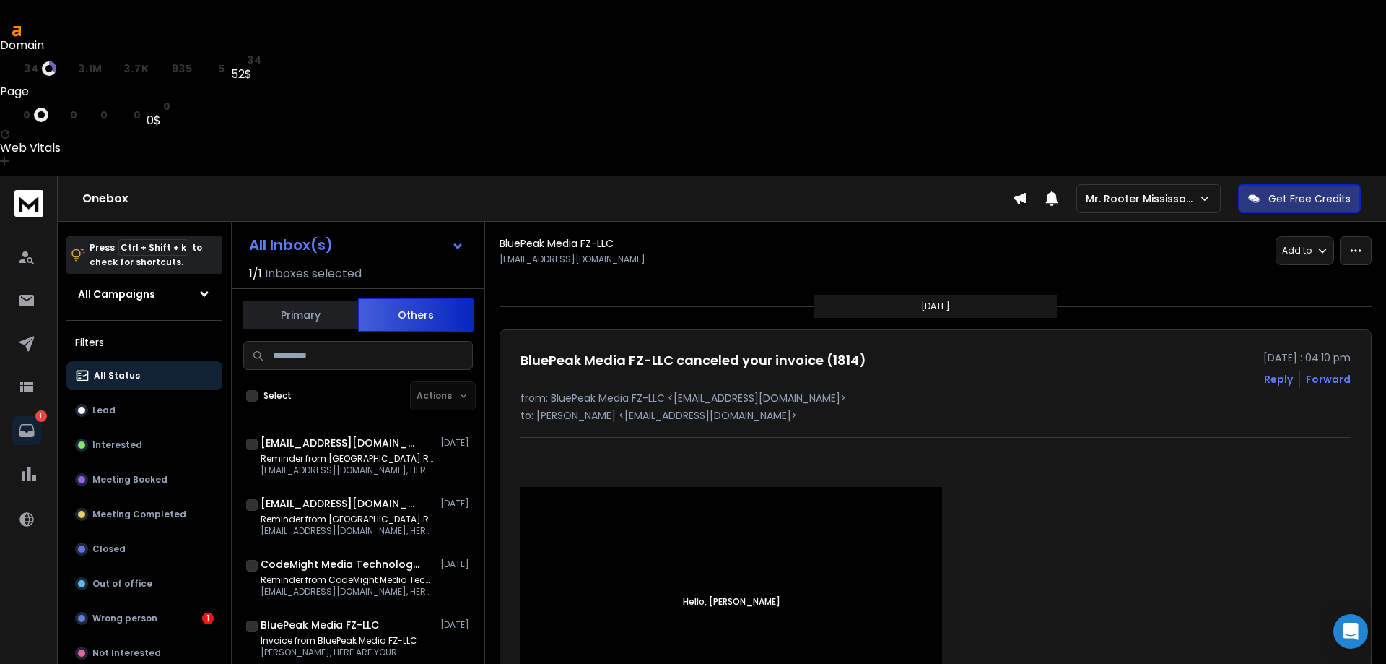
click at [35, 483] on div "1 H" at bounding box center [29, 507] width 58 height 664
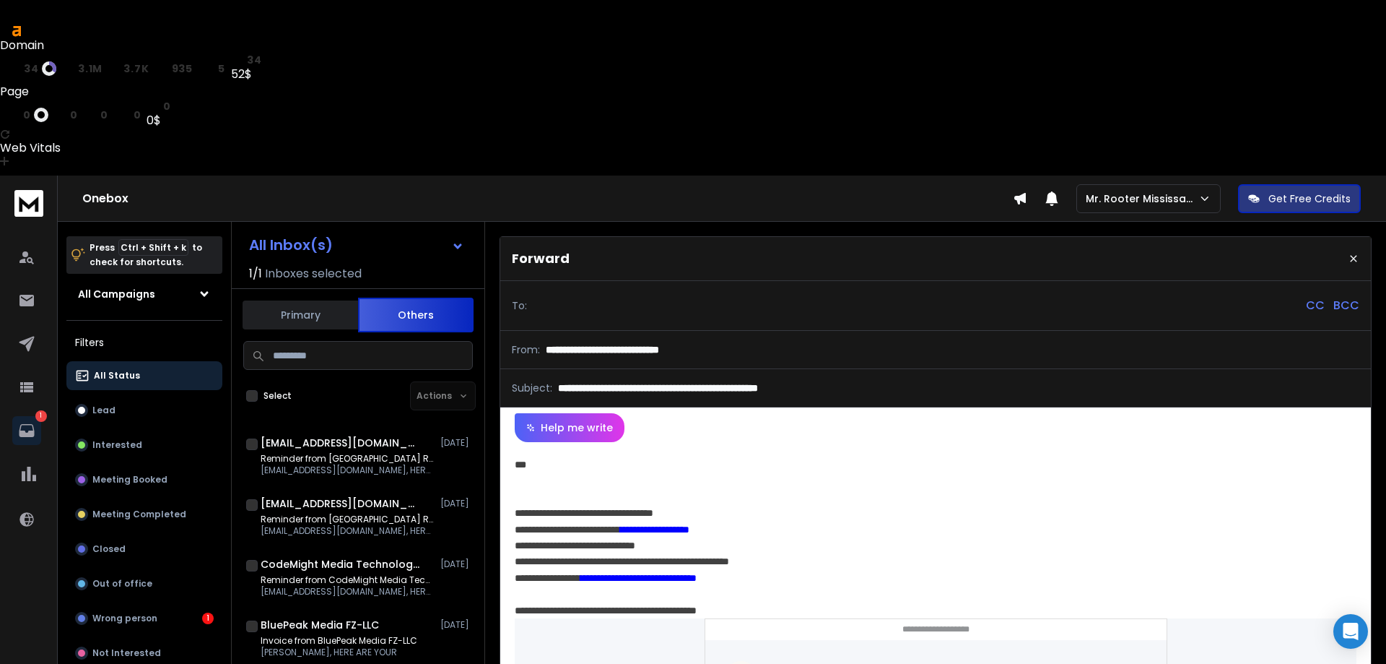
click at [1352, 255] on icon at bounding box center [1353, 258] width 6 height 6
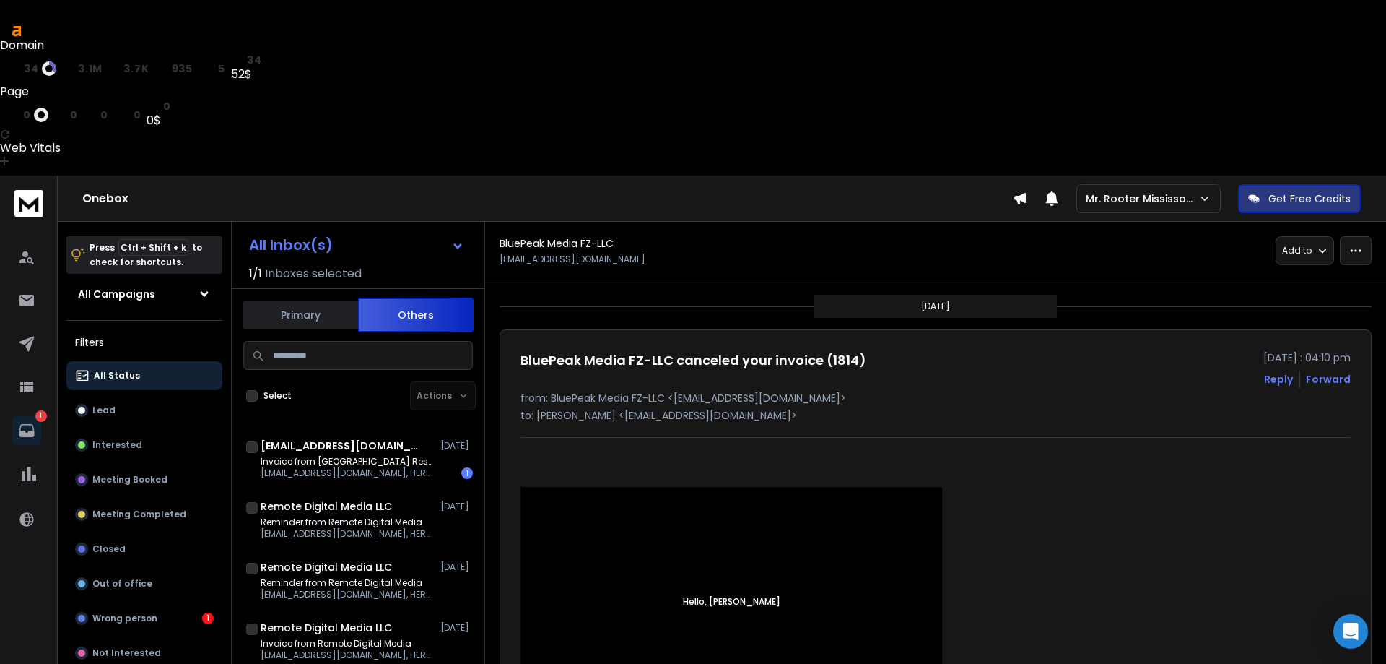
scroll to position [679, 0]
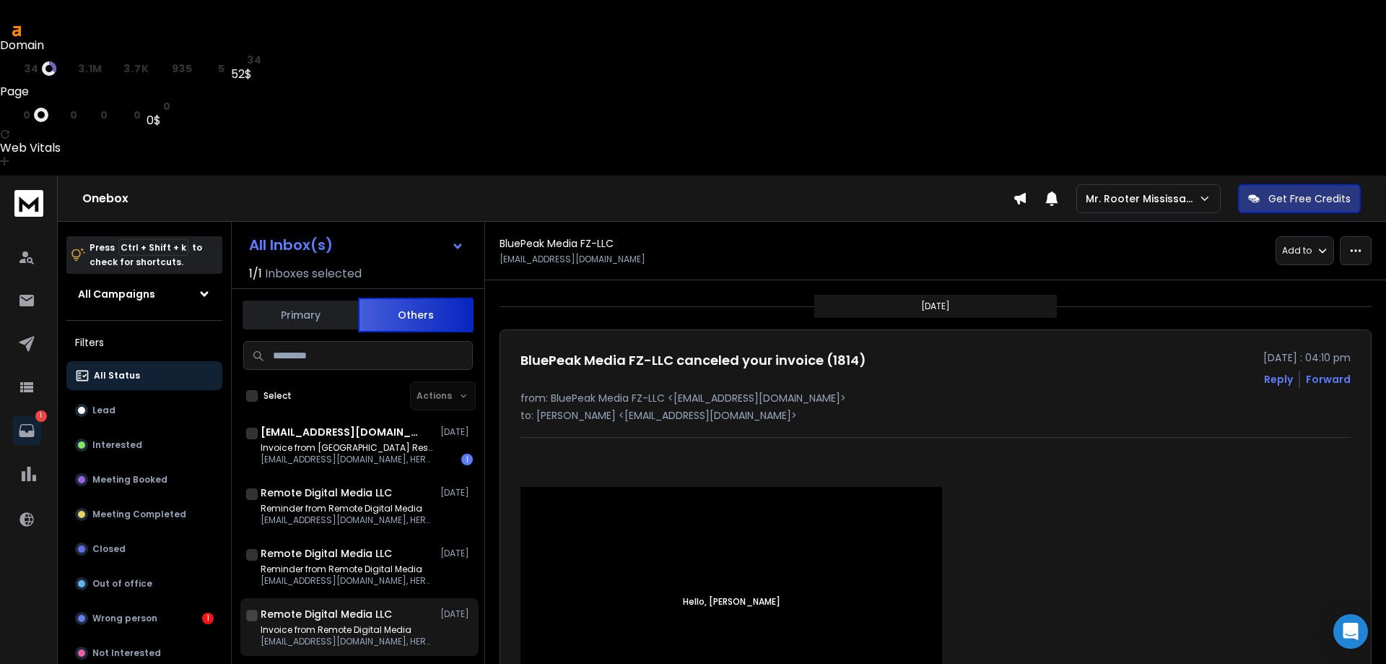
click at [367, 607] on h1 "Remote Digital Media LLC" at bounding box center [326, 614] width 131 height 14
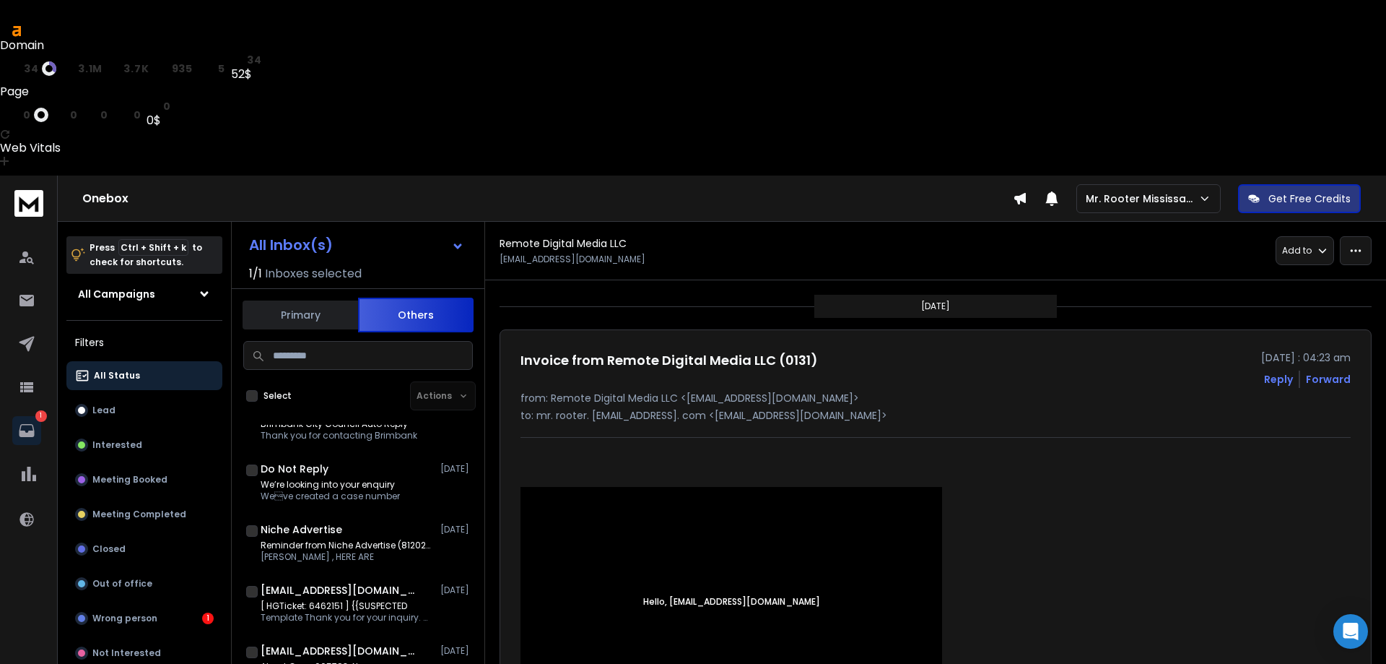
scroll to position [1145, 0]
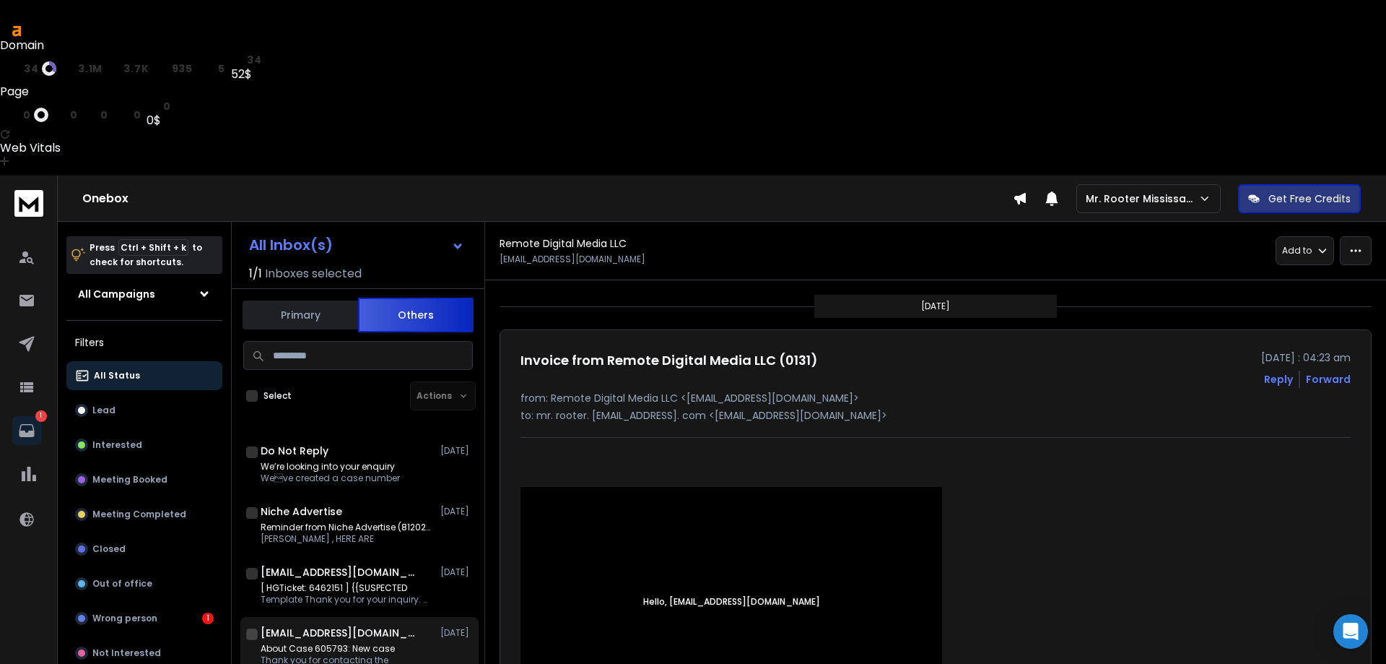
click at [350, 625] on div "[EMAIL_ADDRESS][DOMAIN_NAME] [DATE] About Case 605793: New case Thank you for c…" at bounding box center [367, 645] width 212 height 40
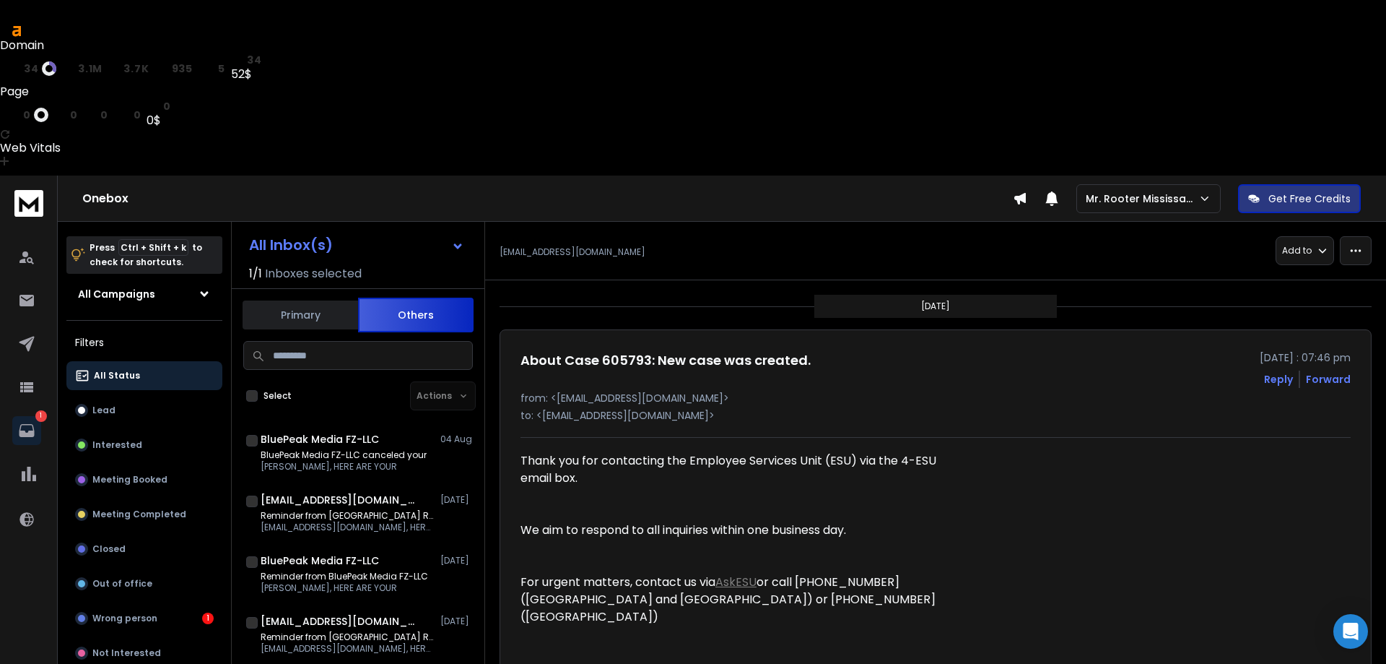
scroll to position [0, 0]
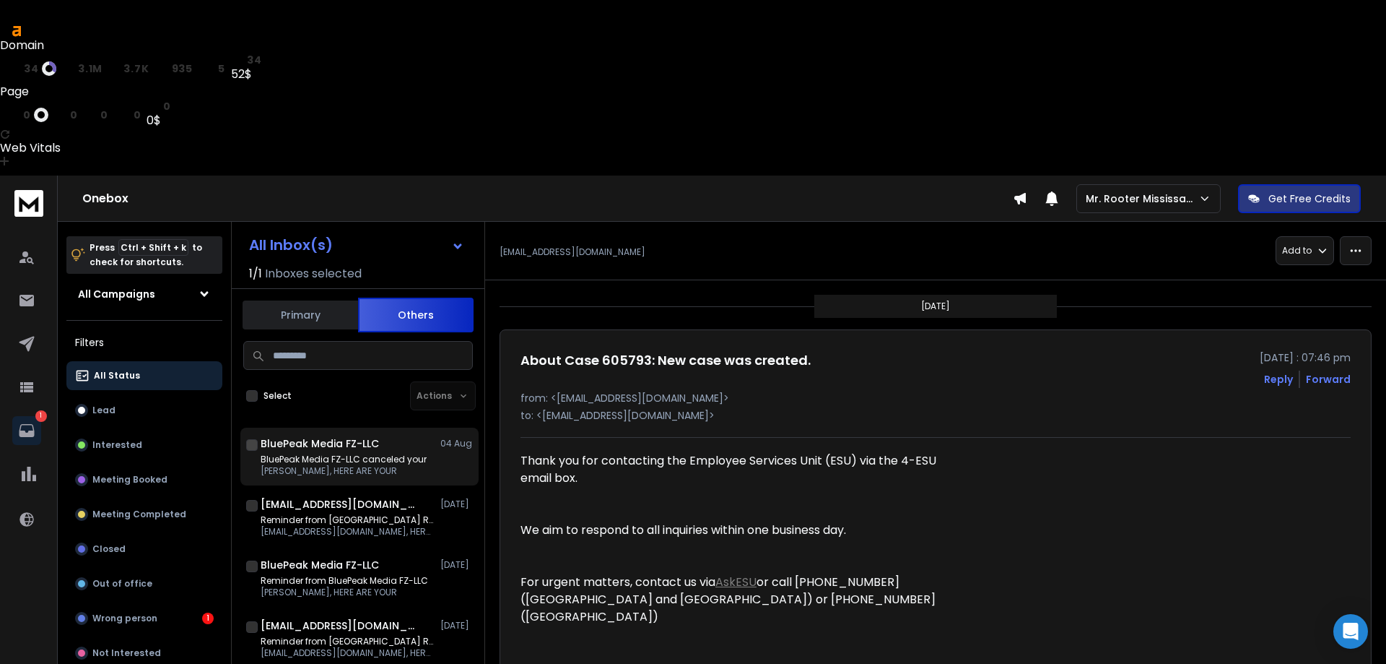
click at [389, 453] on p "BluePeak Media FZ-LLC canceled your" at bounding box center [344, 459] width 166 height 12
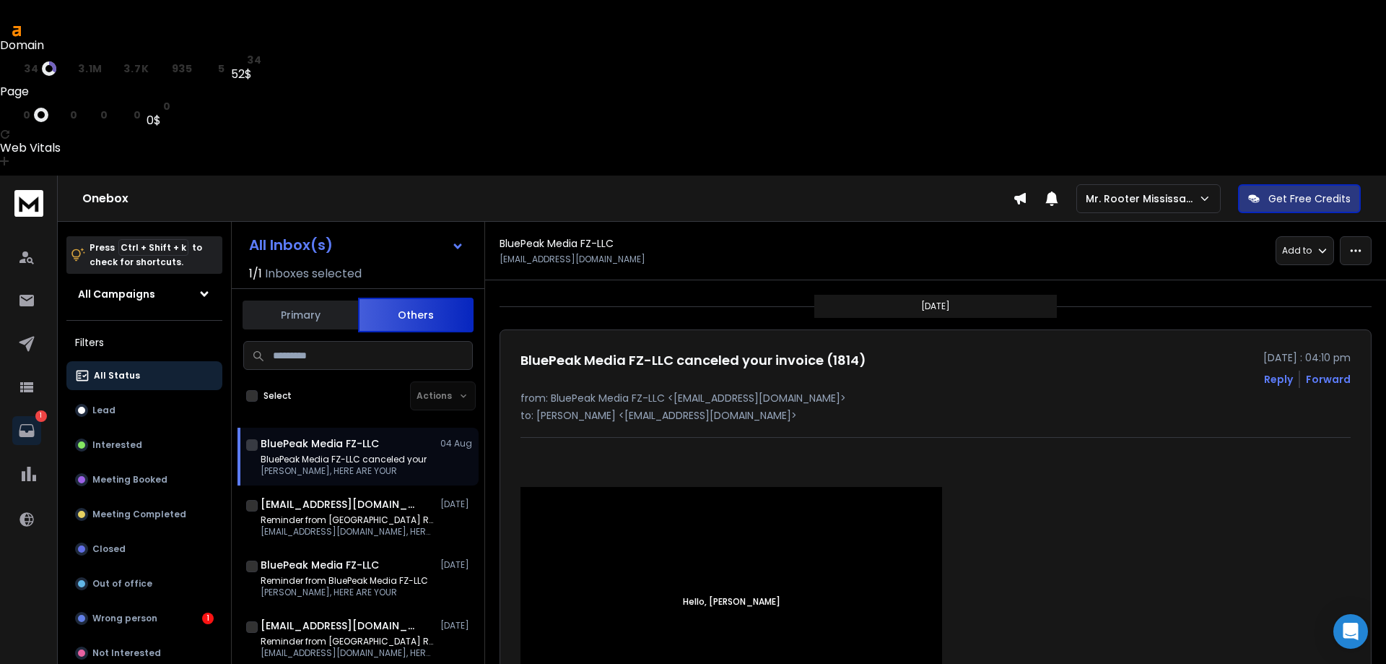
click at [888, 236] on div "BluePeak Media FZ-LLC BMF [EMAIL_ADDRESS][DOMAIN_NAME]" at bounding box center [716, 250] width 432 height 29
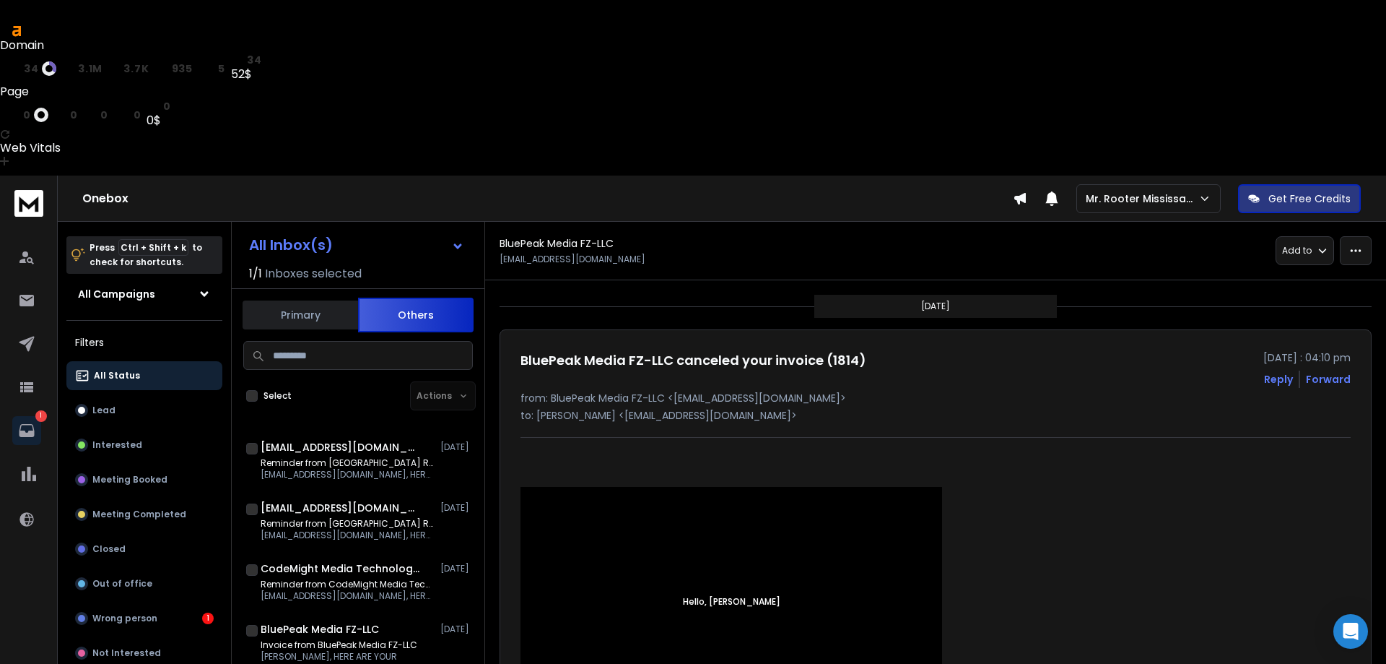
scroll to position [365, 0]
click at [35, 483] on div "1 H" at bounding box center [29, 507] width 58 height 664
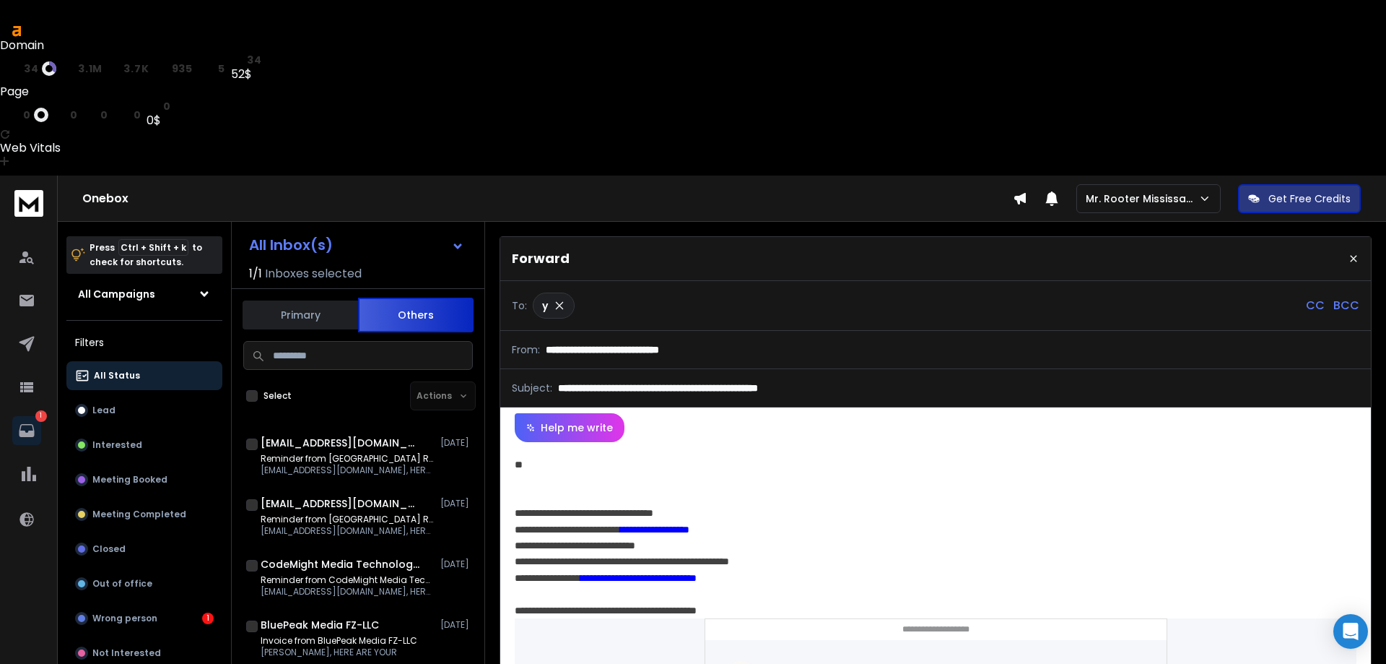
click at [1352, 255] on icon at bounding box center [1353, 258] width 6 height 6
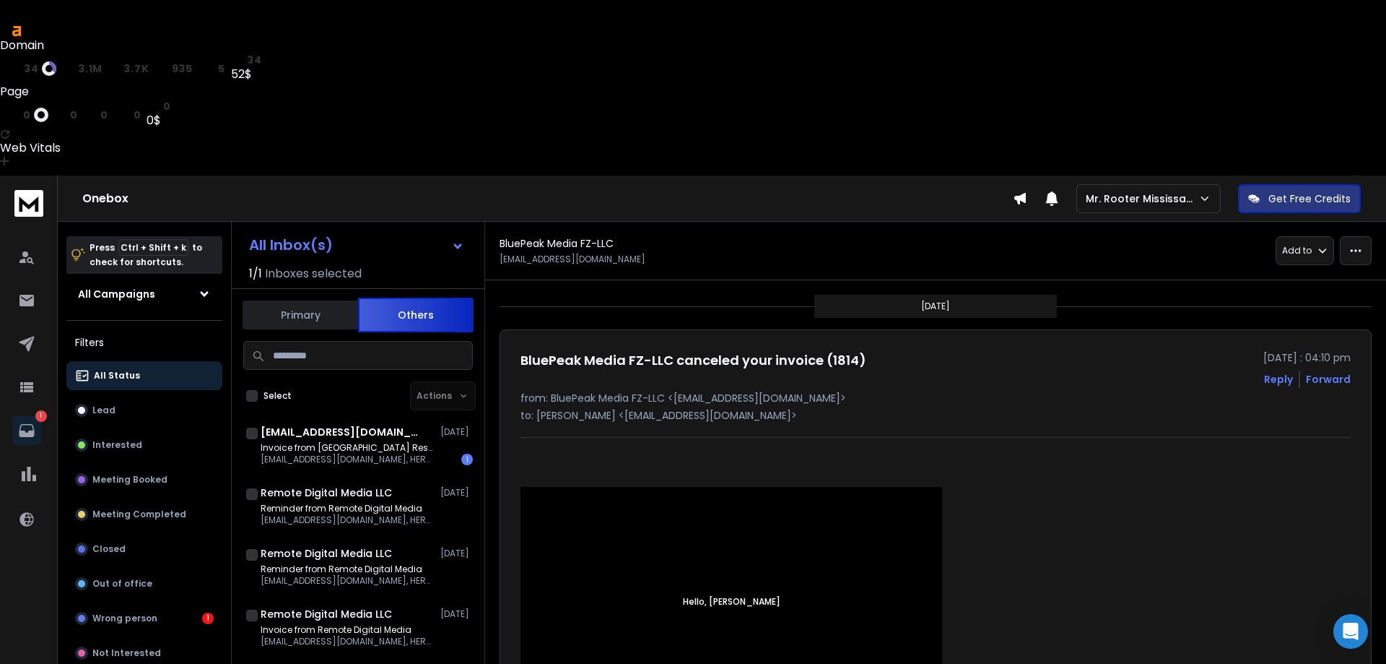
scroll to position [680, 0]
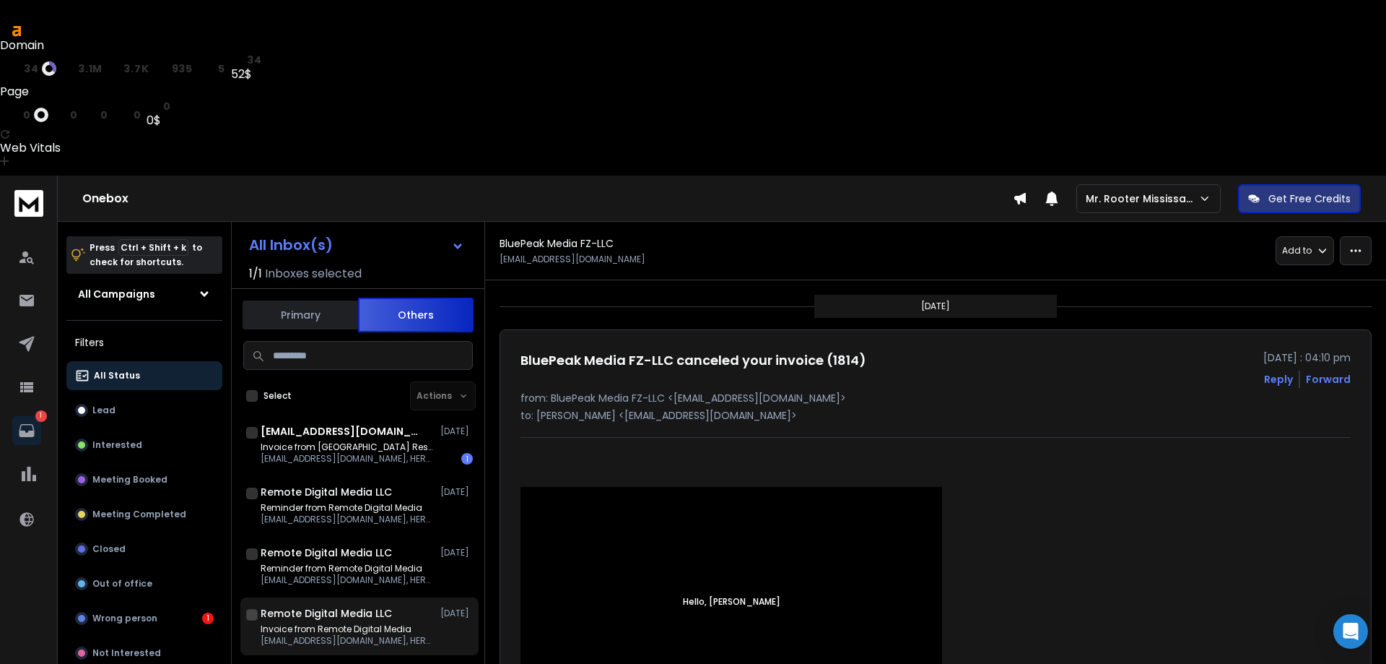
click at [367, 606] on h1 "Remote Digital Media LLC" at bounding box center [326, 613] width 131 height 14
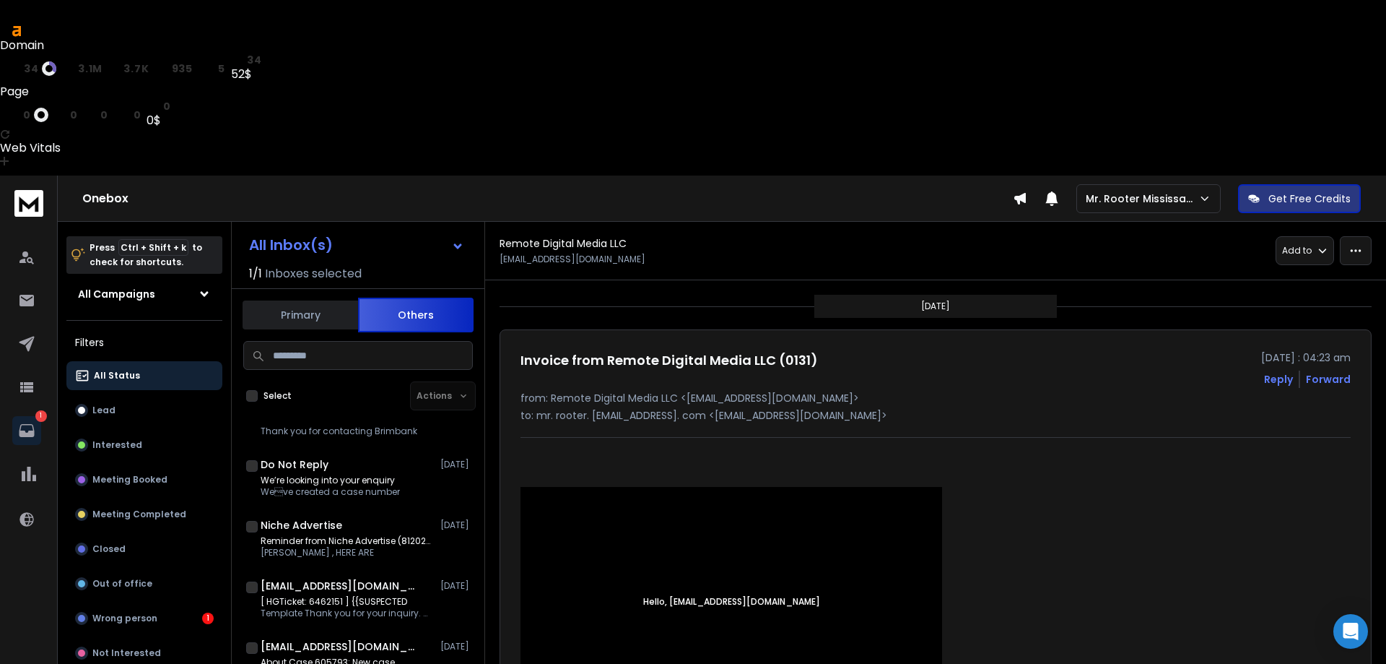
scroll to position [1150, 0]
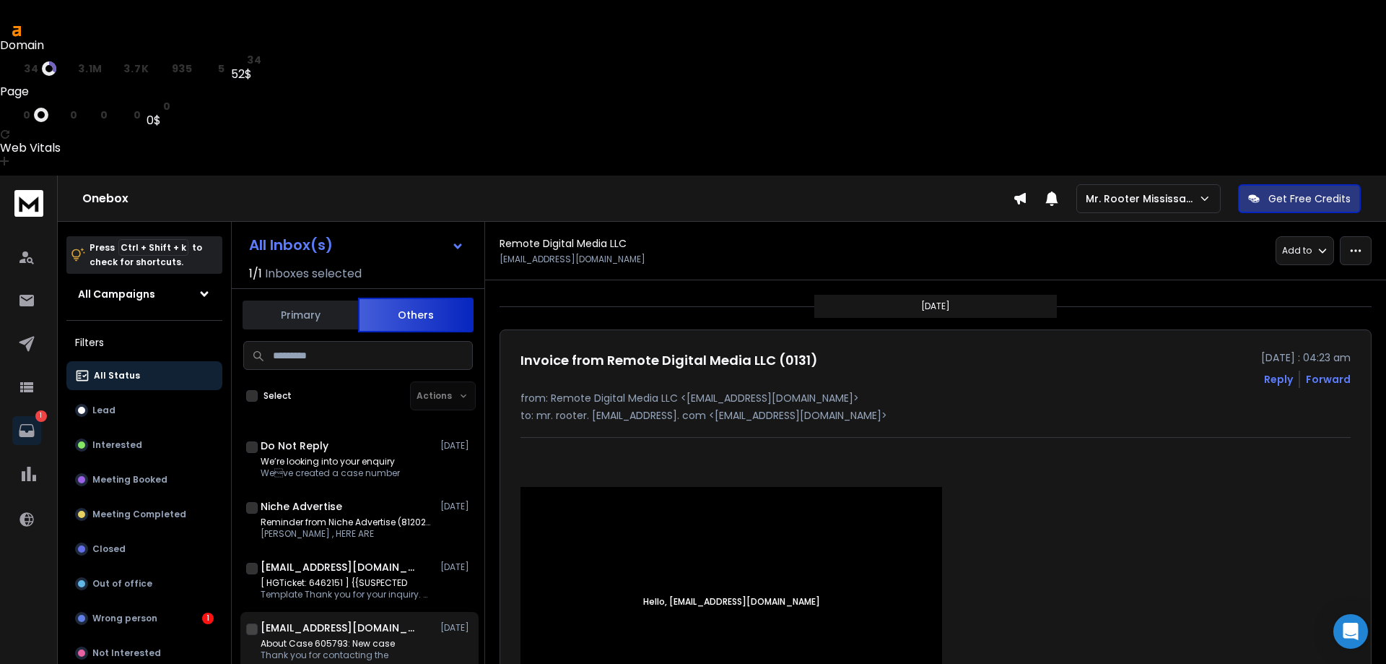
click at [350, 638] on p "About Case 605793: New case" at bounding box center [328, 644] width 134 height 12
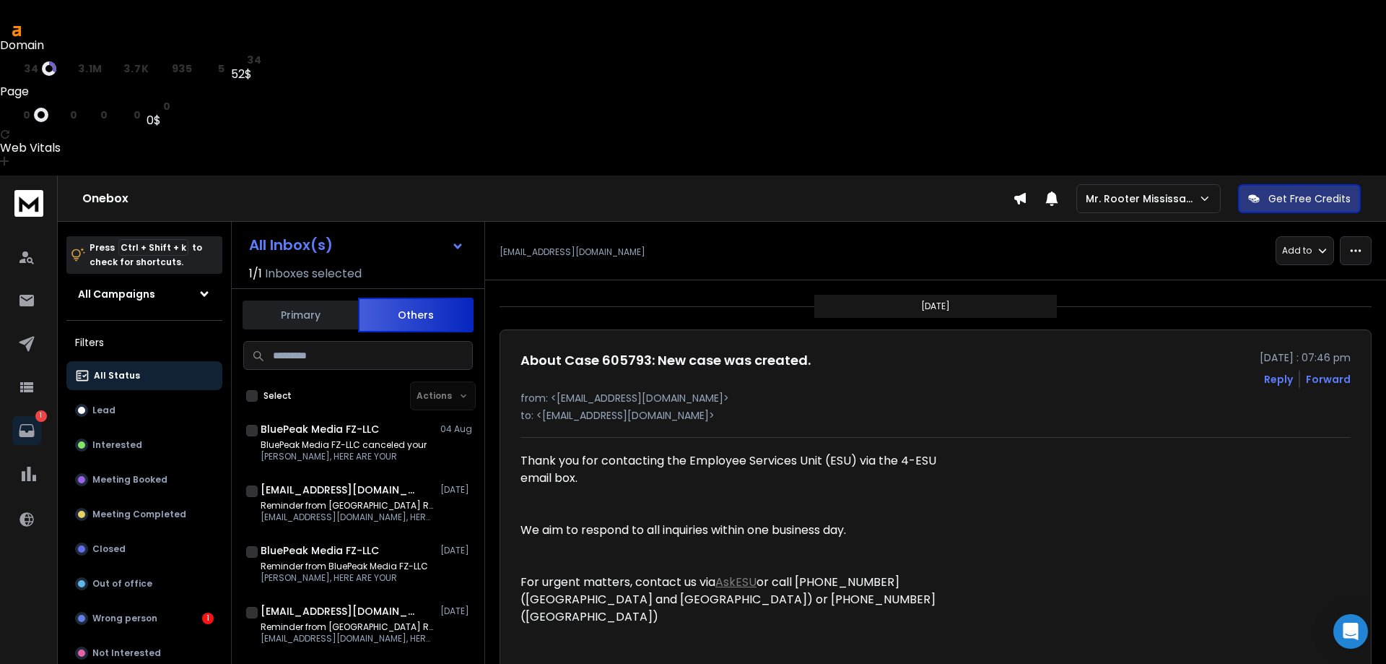
scroll to position [0, 0]
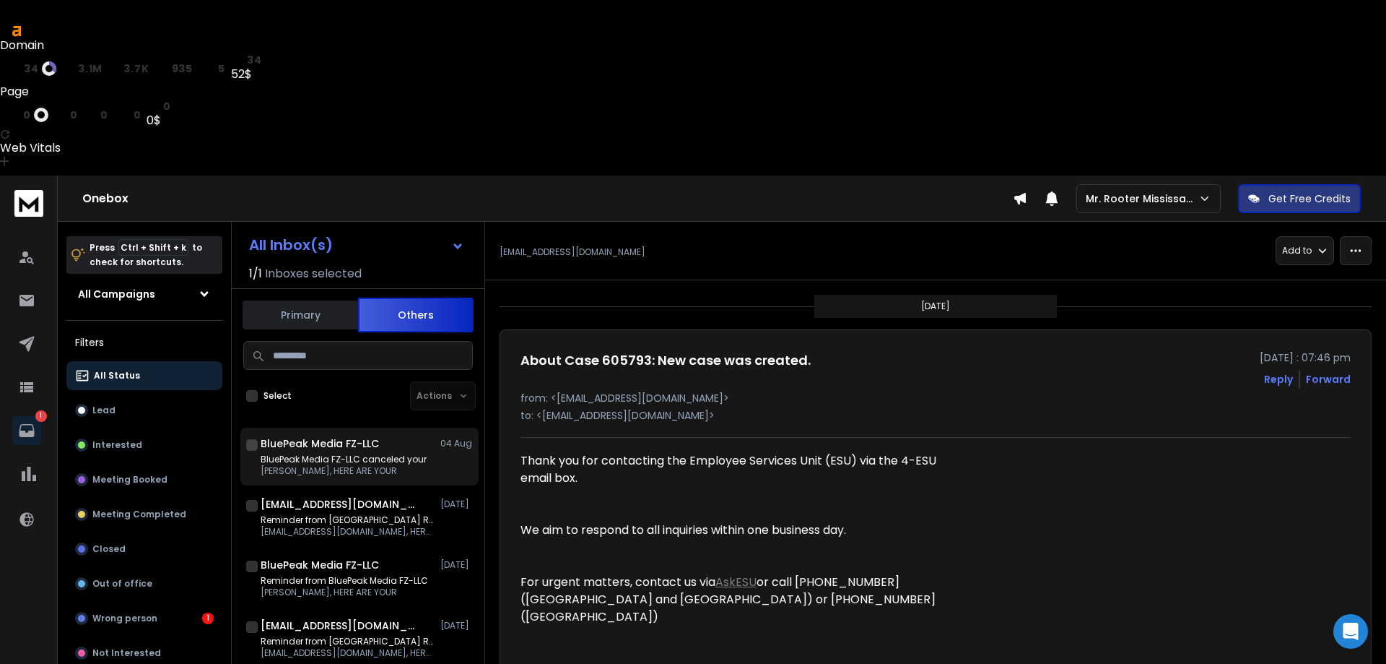
click at [389, 453] on p "BluePeak Media FZ-LLC canceled your" at bounding box center [344, 459] width 166 height 12
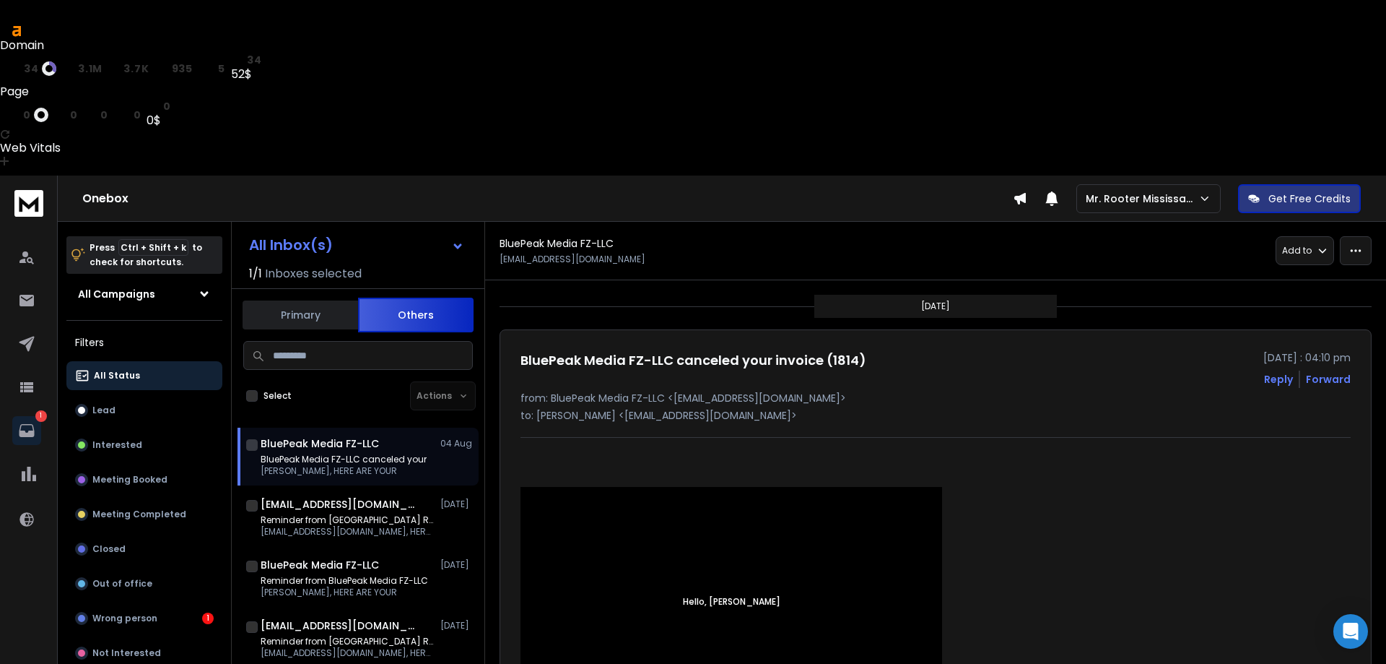
click at [888, 236] on div "BluePeak Media FZ-LLC BMF [EMAIL_ADDRESS][DOMAIN_NAME]" at bounding box center [716, 250] width 432 height 29
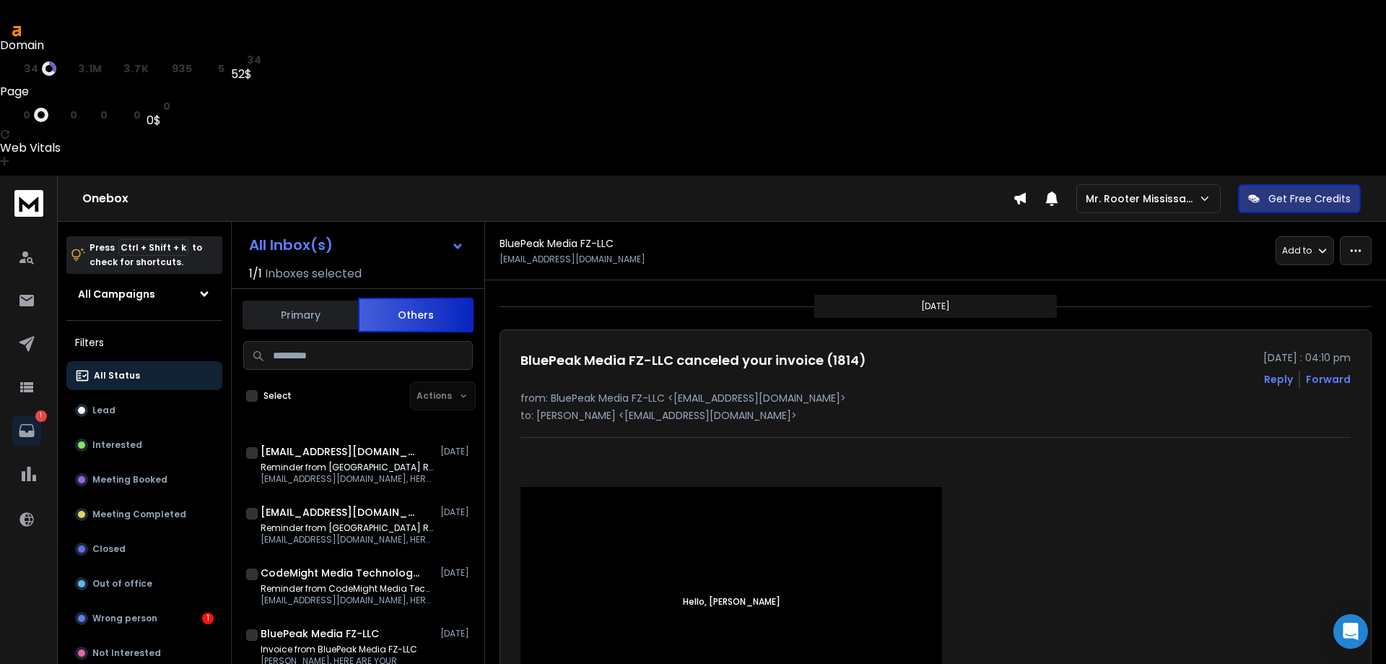
scroll to position [365, 0]
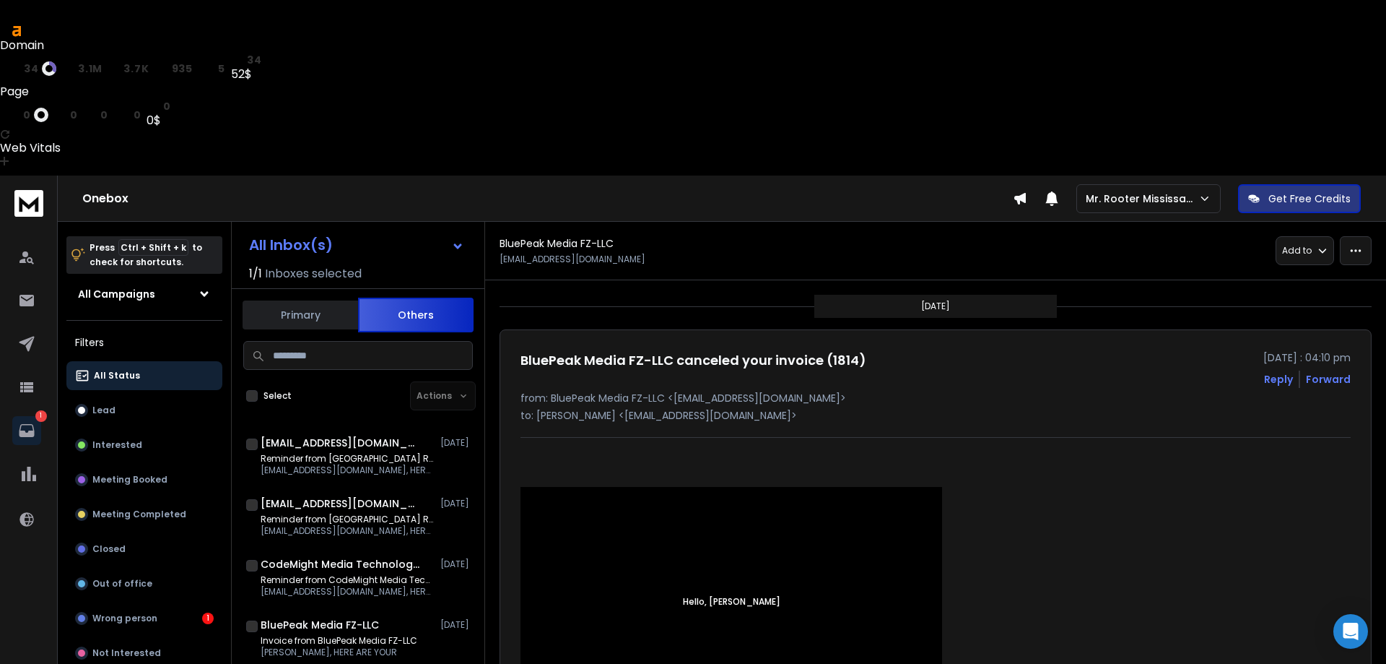
click at [35, 483] on div "1 H" at bounding box center [29, 507] width 58 height 664
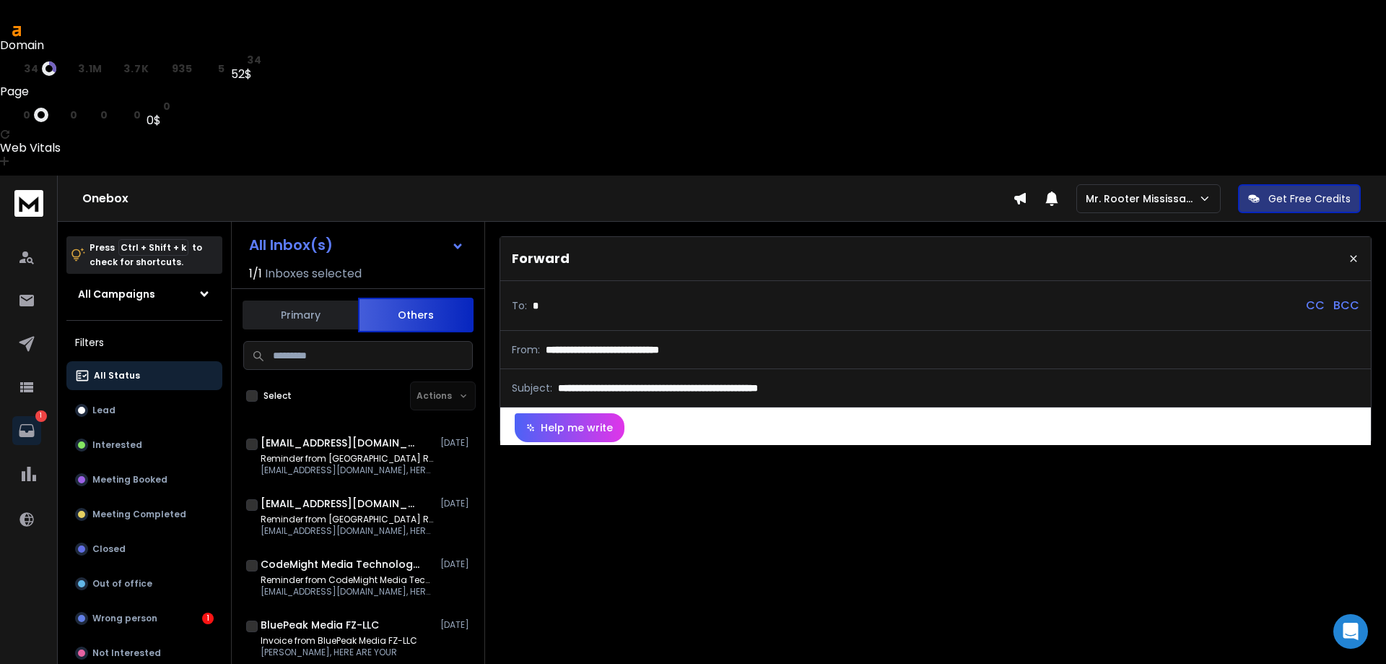
type input "*"
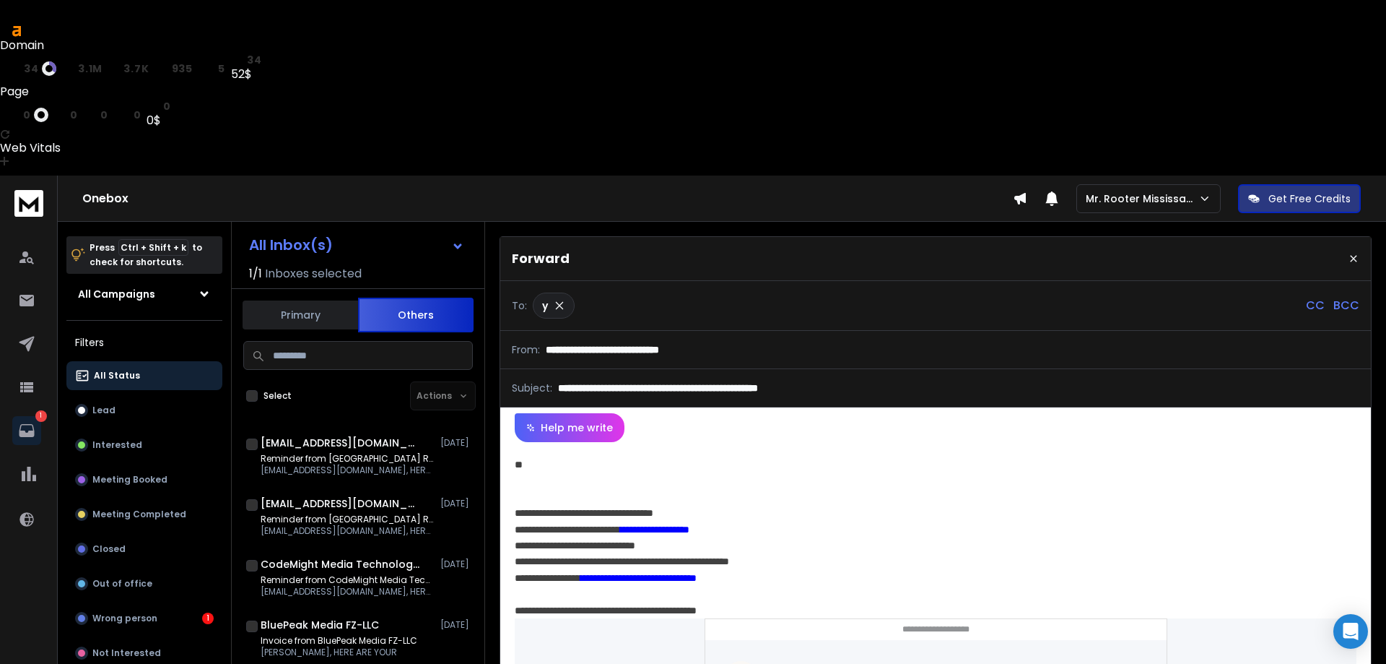
click at [1352, 255] on icon at bounding box center [1353, 258] width 6 height 6
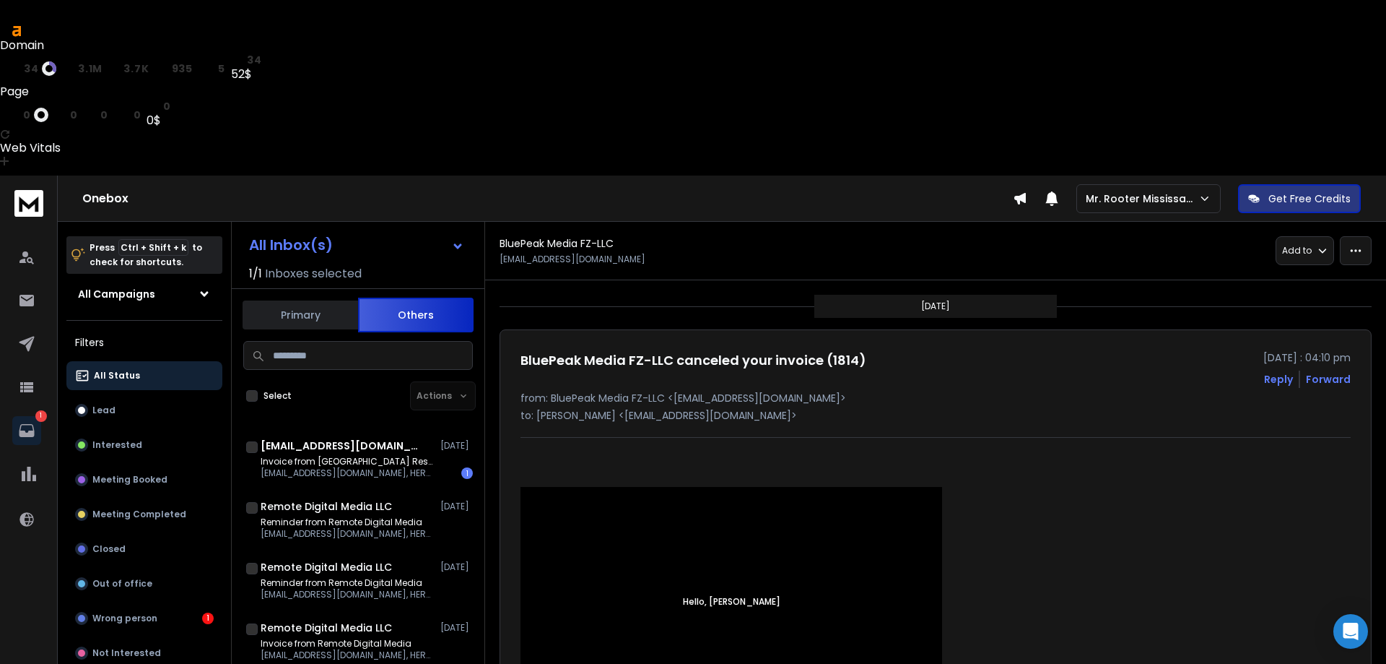
scroll to position [679, 0]
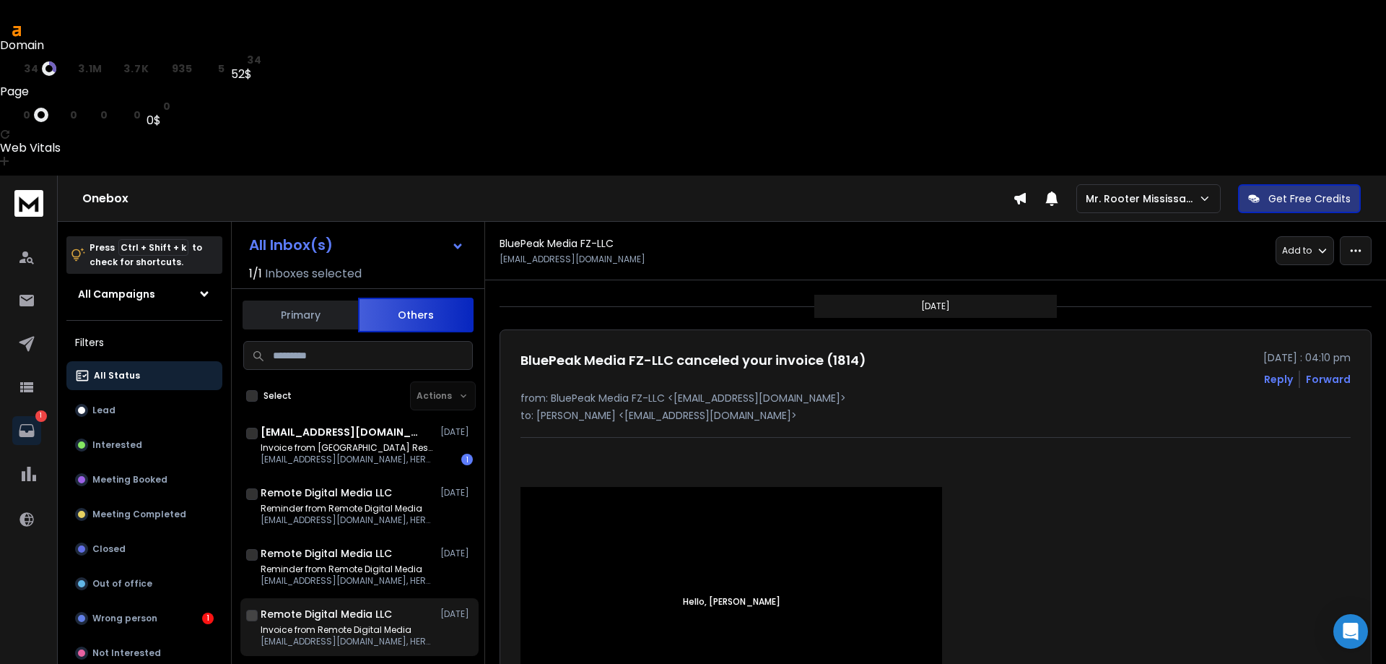
click at [367, 607] on h1 "Remote Digital Media LLC" at bounding box center [326, 614] width 131 height 14
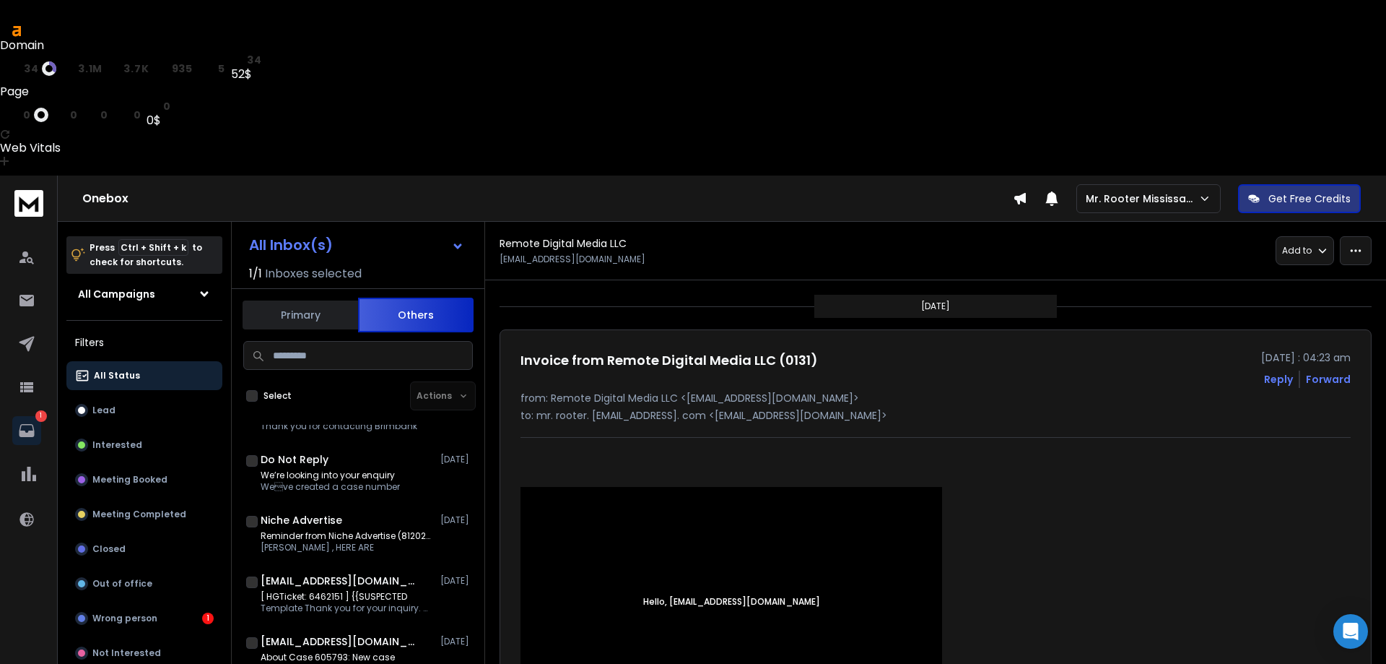
scroll to position [1145, 0]
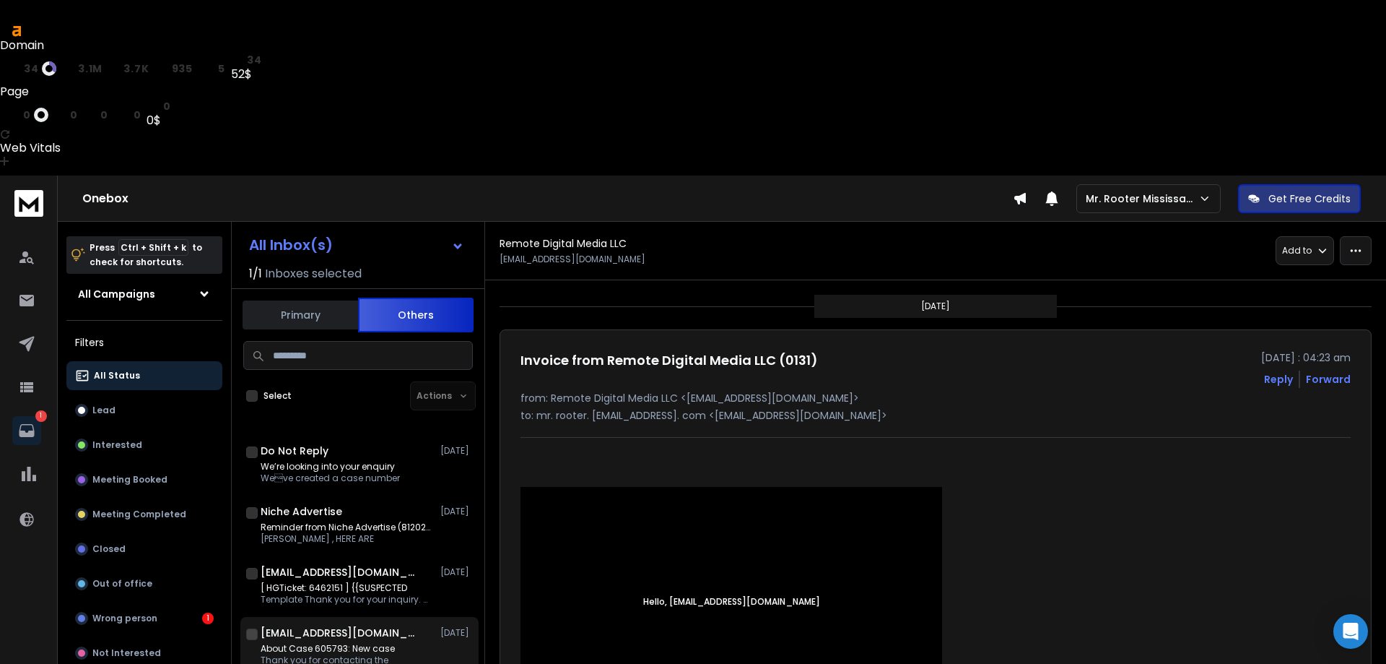
click at [350, 625] on div "[EMAIL_ADDRESS][DOMAIN_NAME] [DATE] About Case 605793: New case Thank you for c…" at bounding box center [367, 645] width 212 height 40
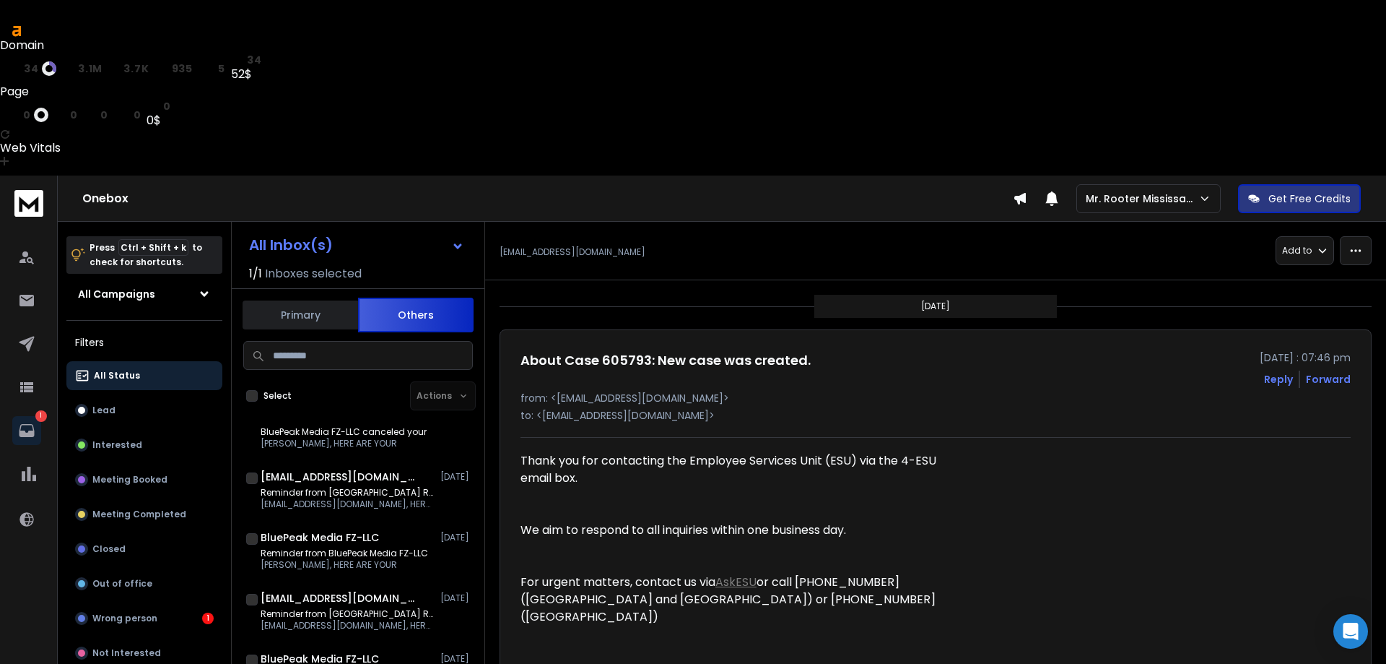
scroll to position [0, 0]
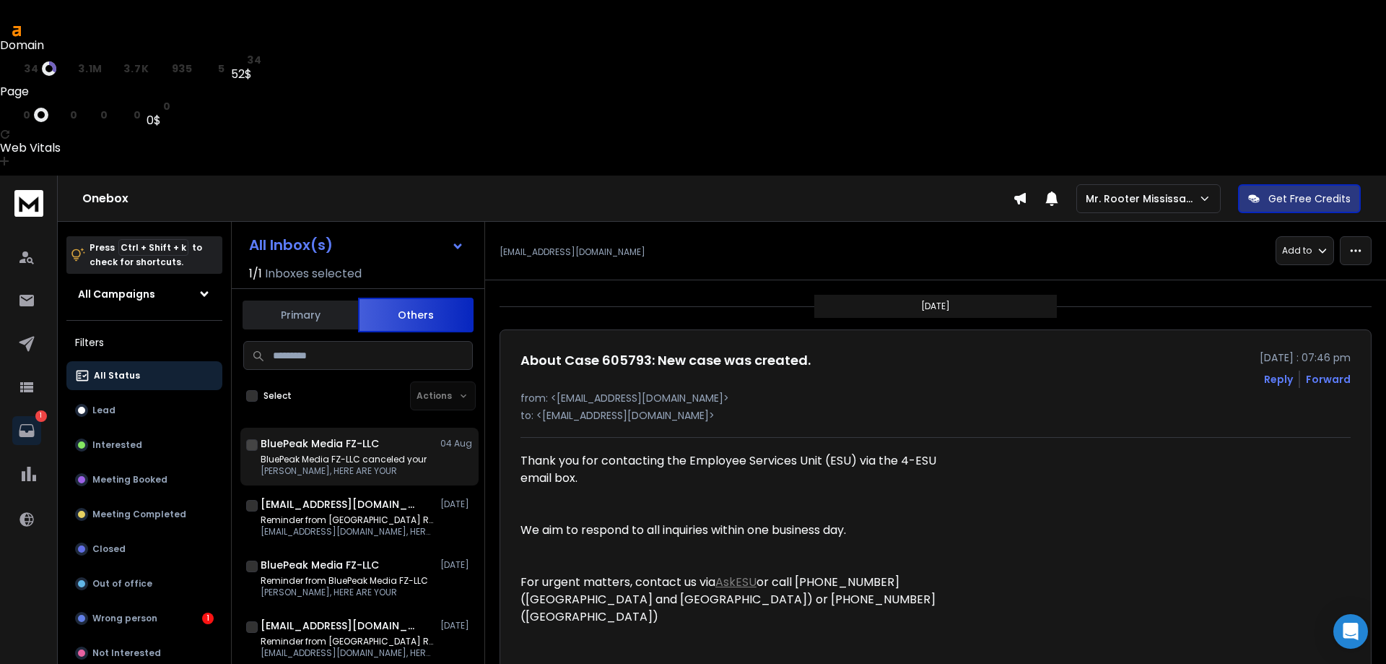
click at [389, 453] on p "BluePeak Media FZ-LLC canceled your" at bounding box center [344, 459] width 166 height 12
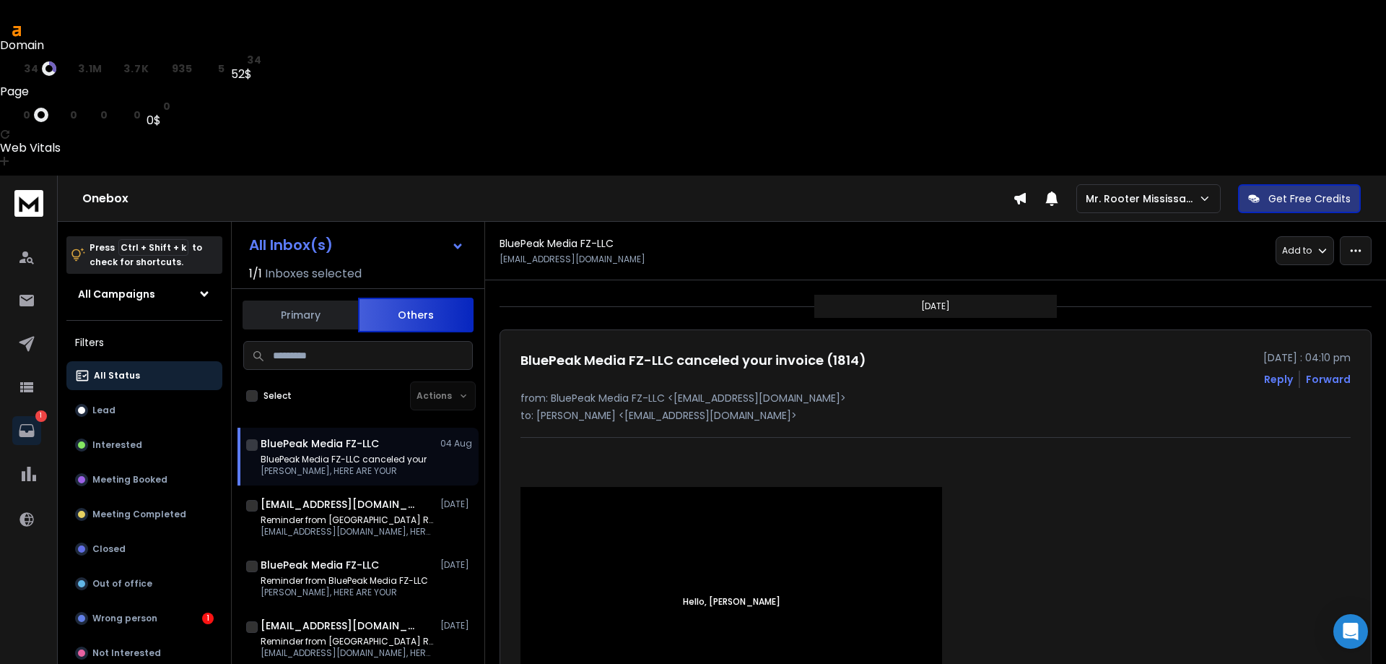
click at [888, 236] on div "BluePeak Media FZ-LLC BMF [EMAIL_ADDRESS][DOMAIN_NAME]" at bounding box center [716, 250] width 432 height 29
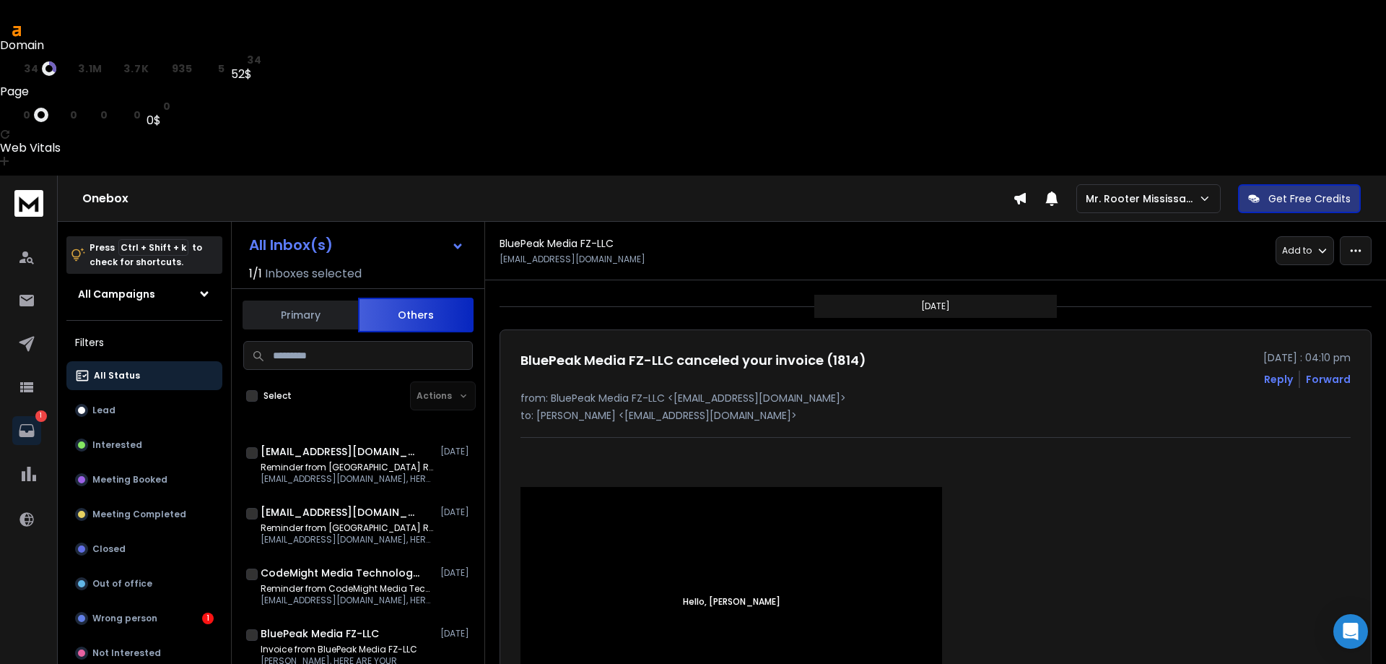
scroll to position [365, 0]
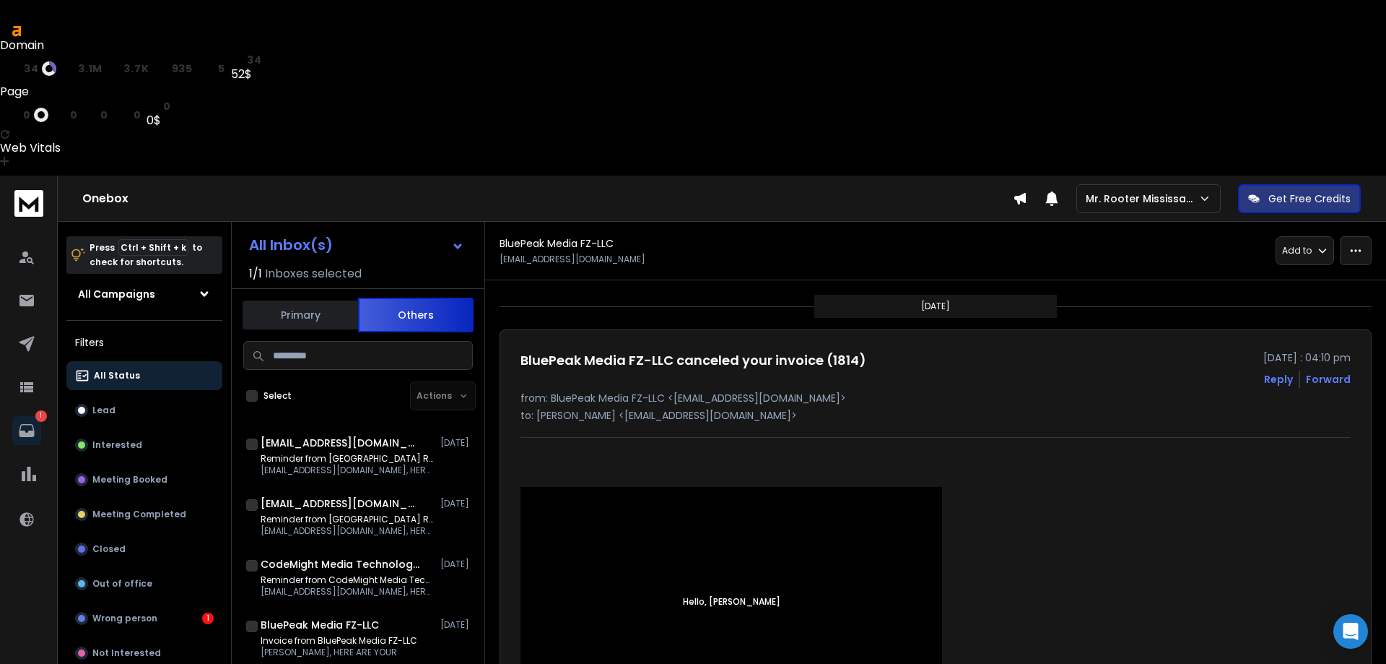
click at [35, 483] on div "1 H" at bounding box center [29, 507] width 58 height 664
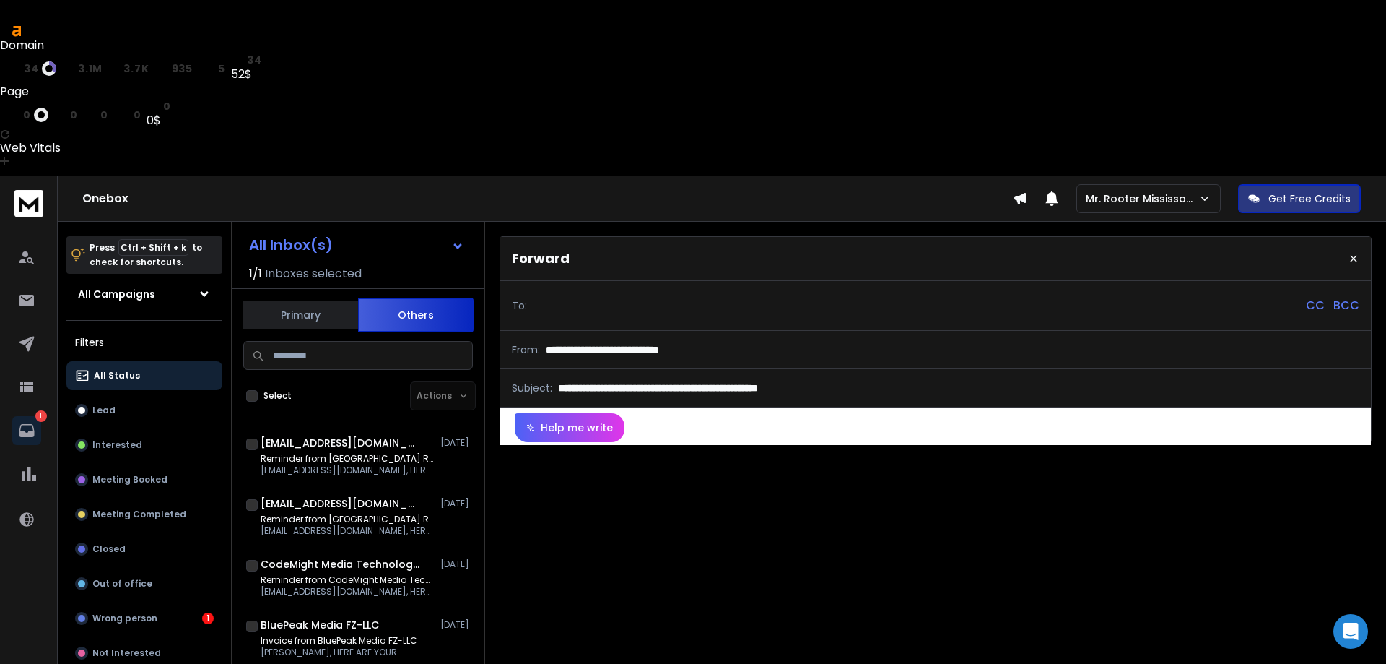
type input "*"
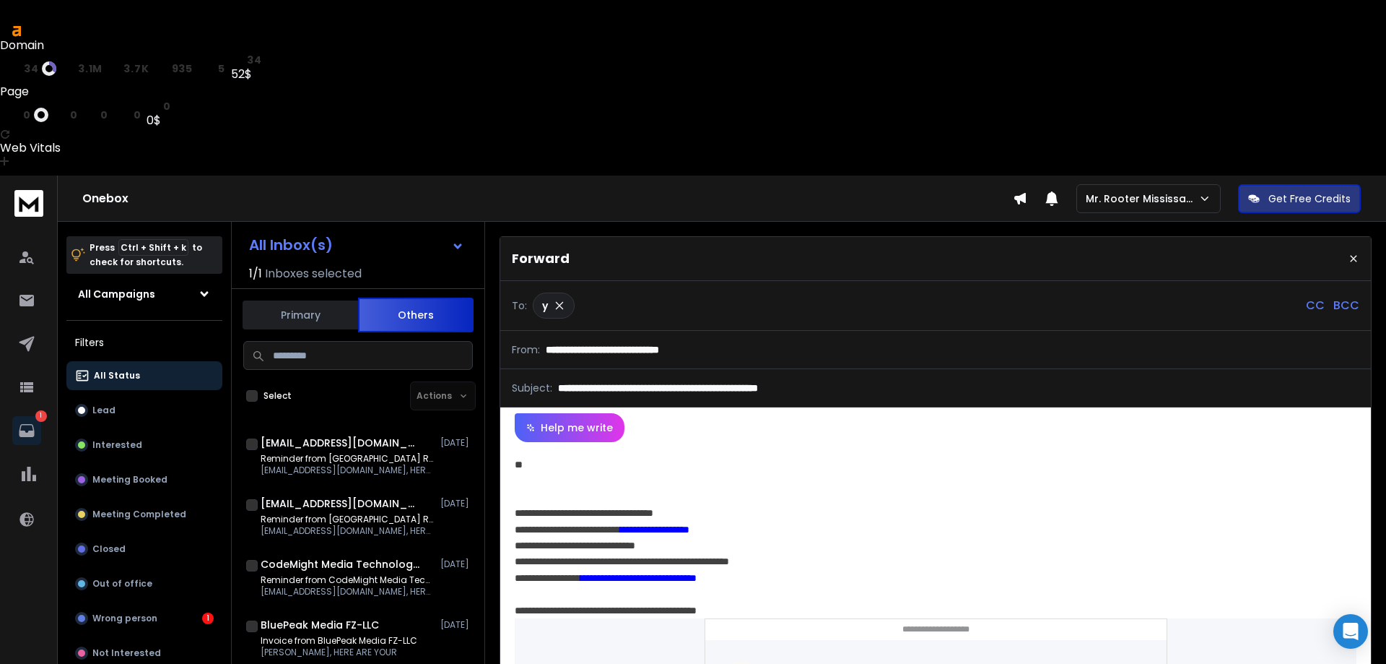
click at [1352, 255] on icon at bounding box center [1353, 258] width 6 height 6
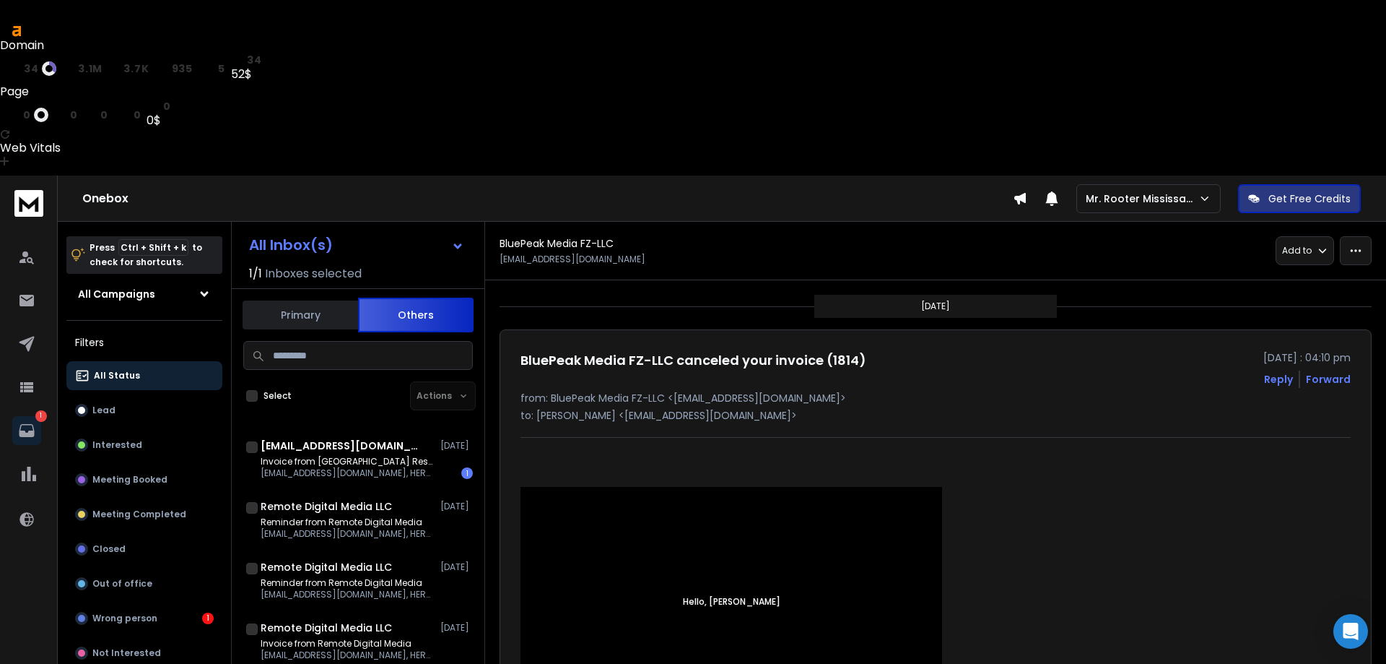
scroll to position [680, 0]
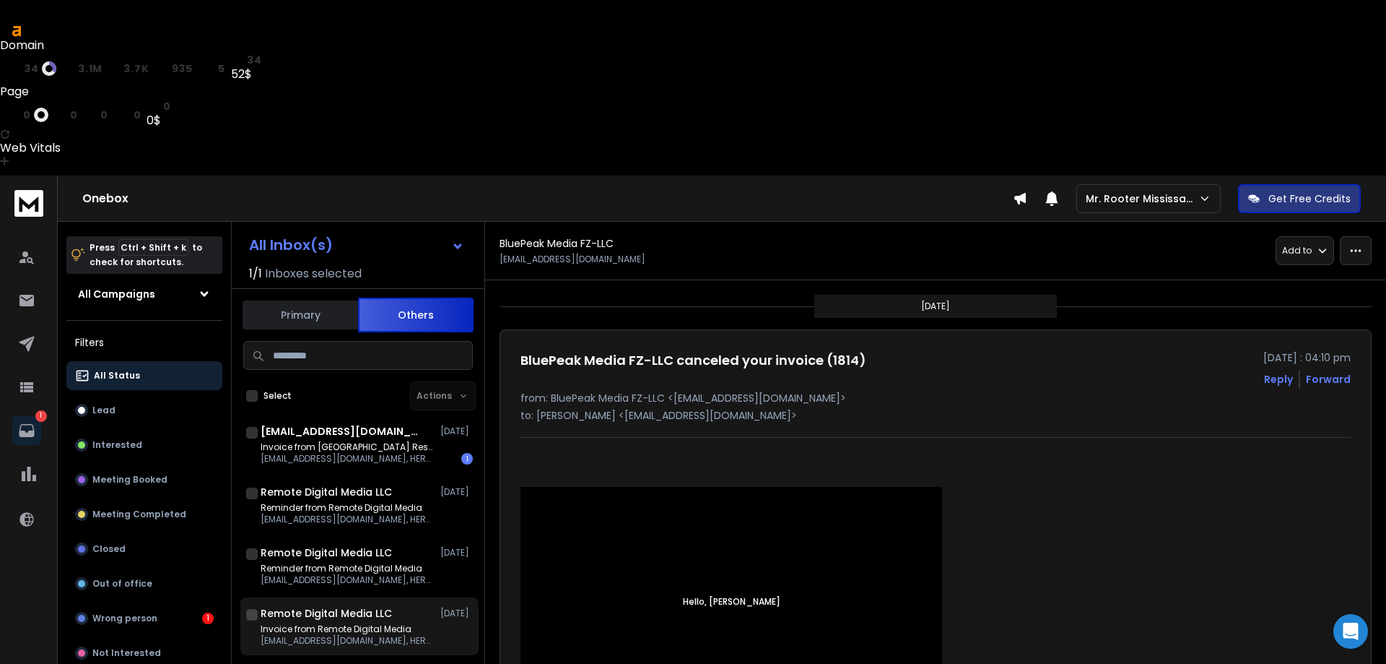
click at [367, 606] on h1 "Remote Digital Media LLC" at bounding box center [326, 613] width 131 height 14
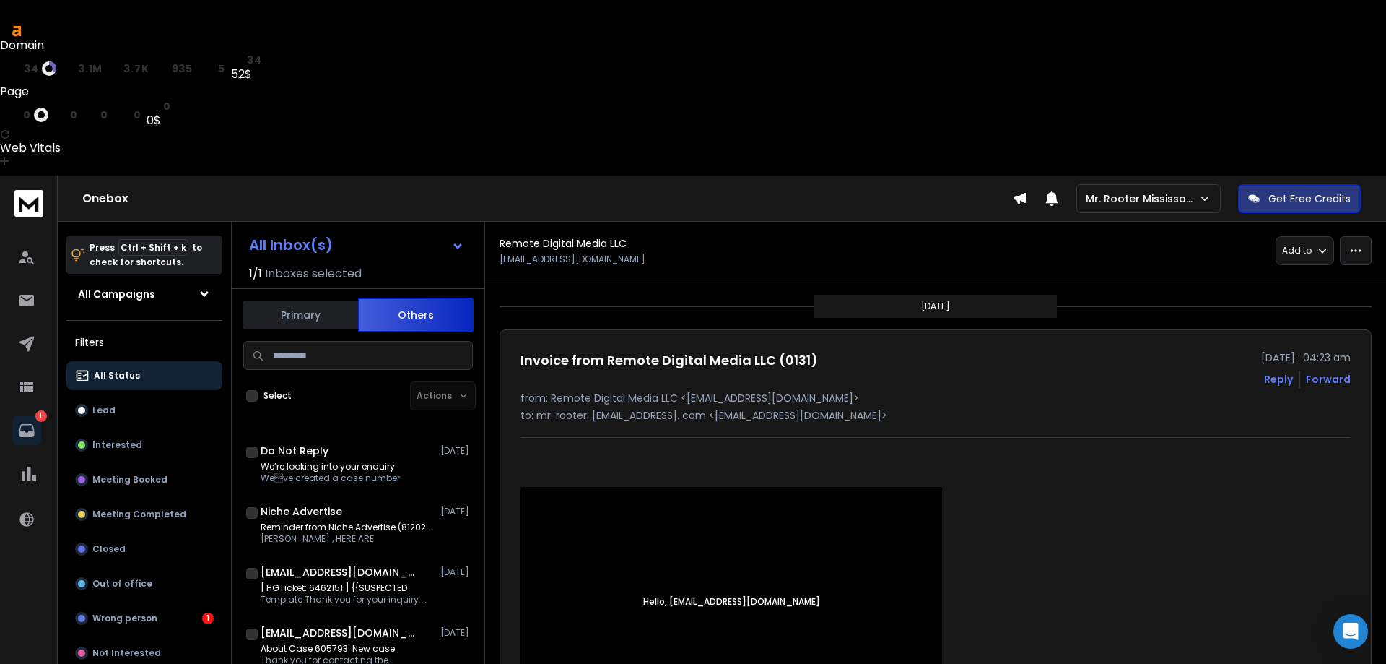
scroll to position [1150, 0]
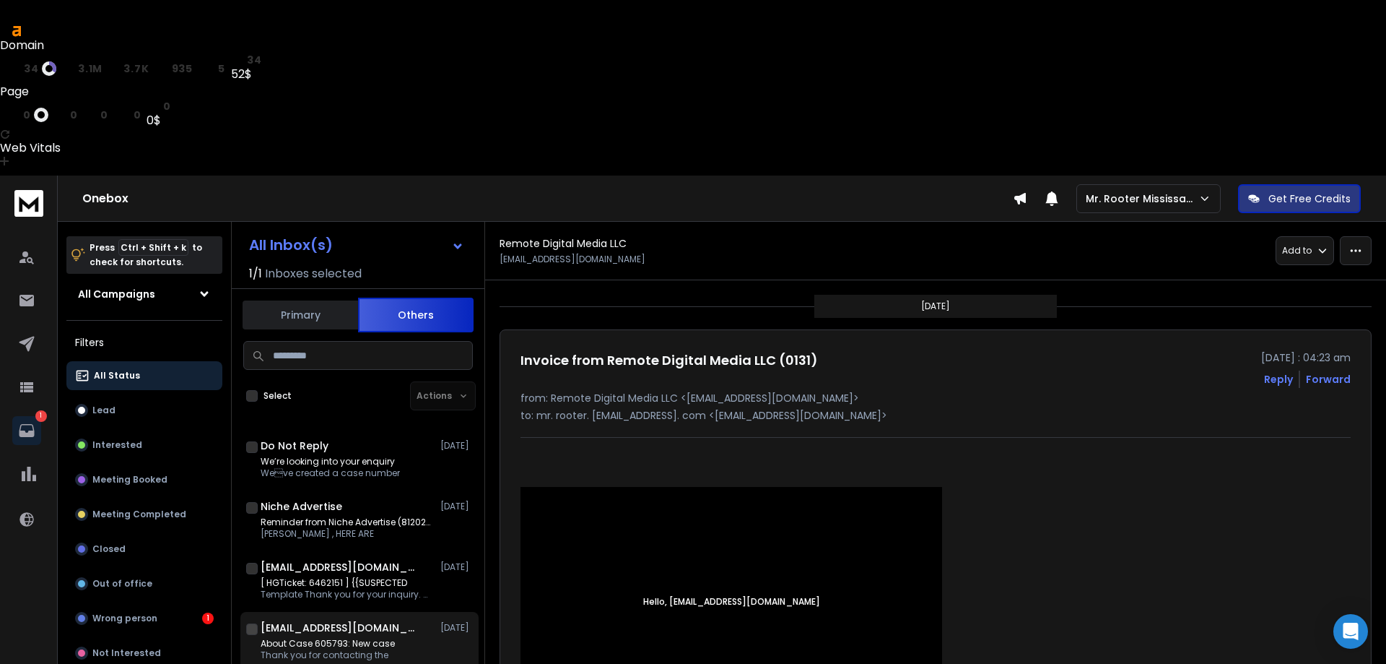
click at [350, 638] on p "About Case 605793: New case" at bounding box center [328, 644] width 134 height 12
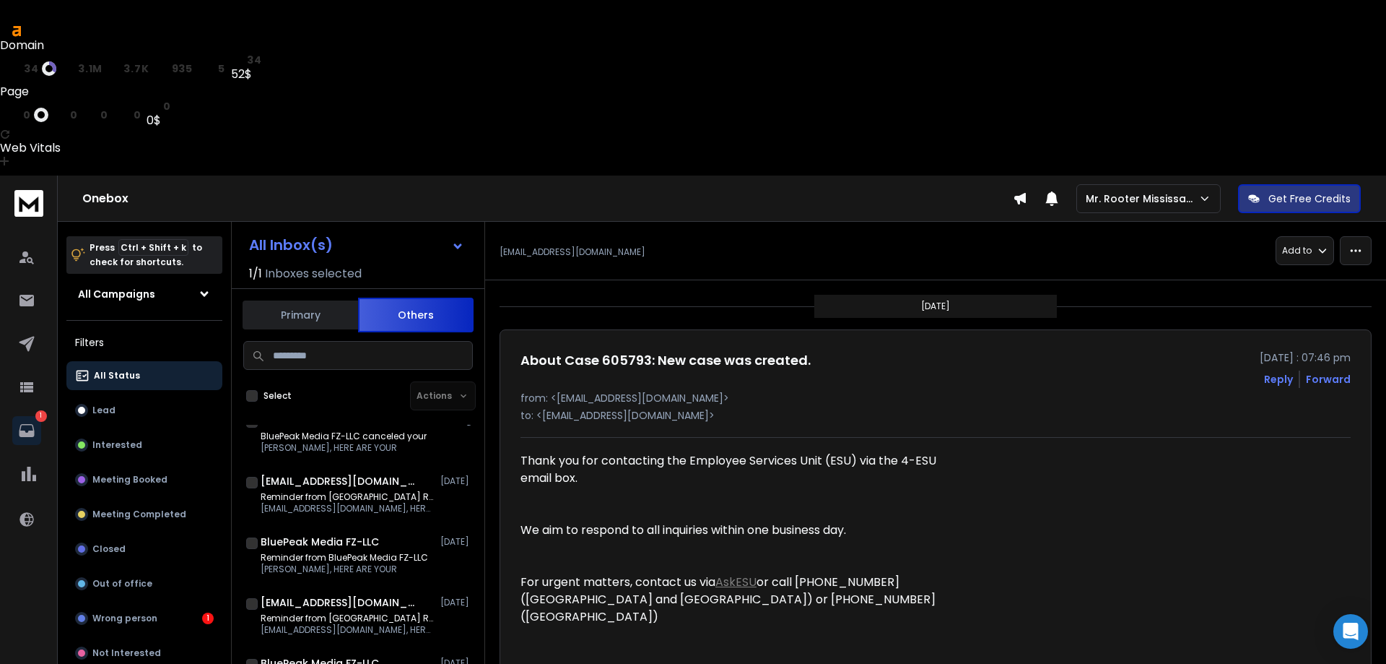
scroll to position [0, 0]
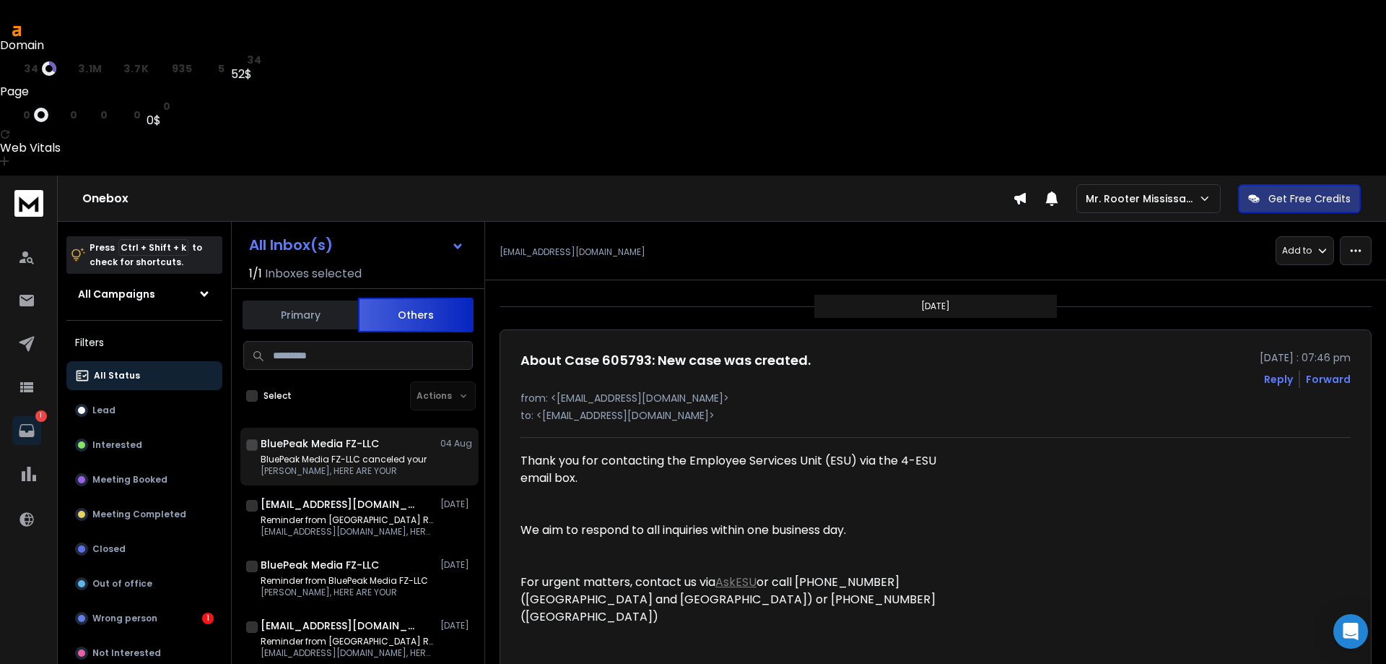
click at [389, 453] on p "BluePeak Media FZ-LLC canceled your" at bounding box center [344, 459] width 166 height 12
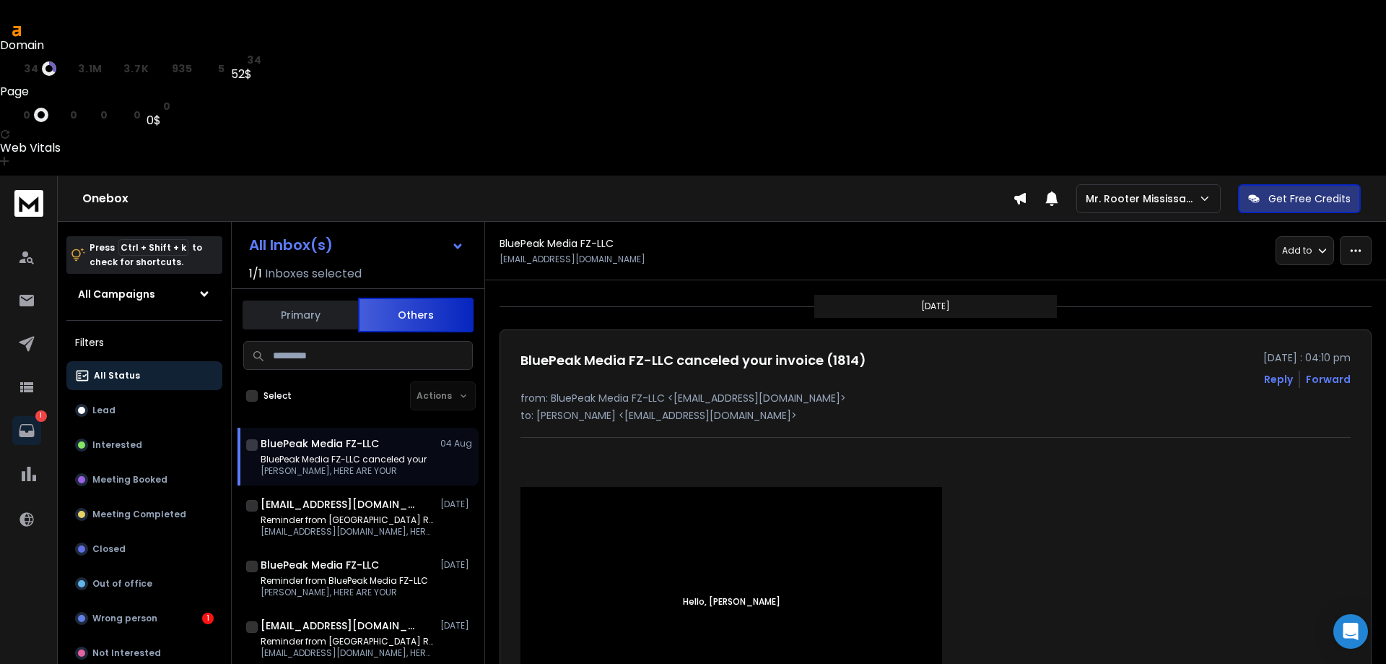
click at [888, 236] on div "BluePeak Media FZ-LLC BMF [EMAIL_ADDRESS][DOMAIN_NAME]" at bounding box center [716, 250] width 432 height 29
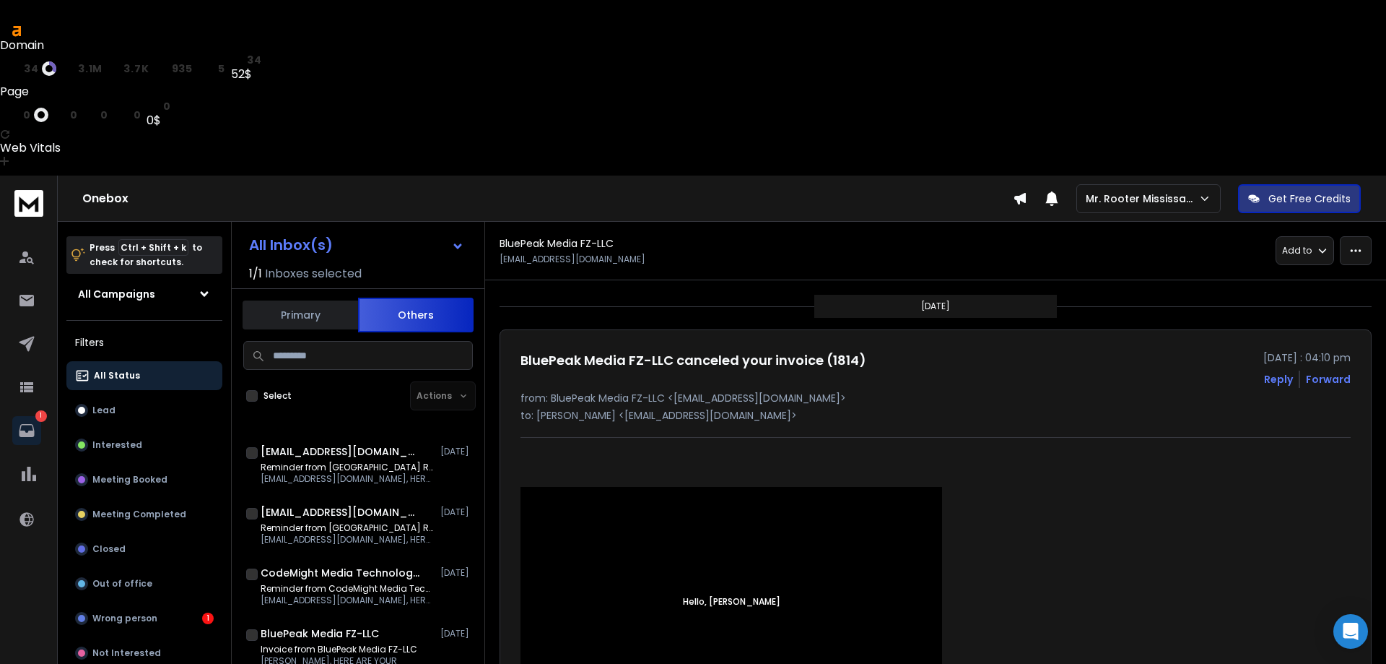
scroll to position [365, 0]
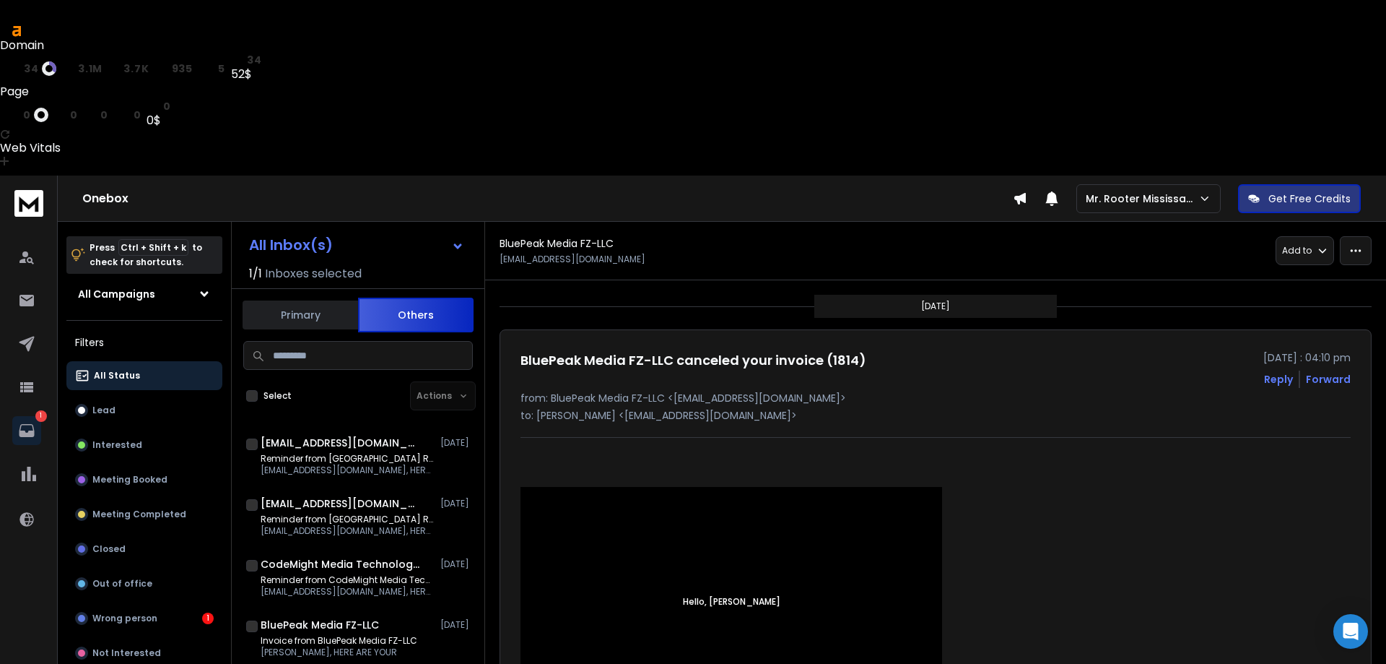
click at [35, 483] on div "1 H" at bounding box center [29, 507] width 58 height 664
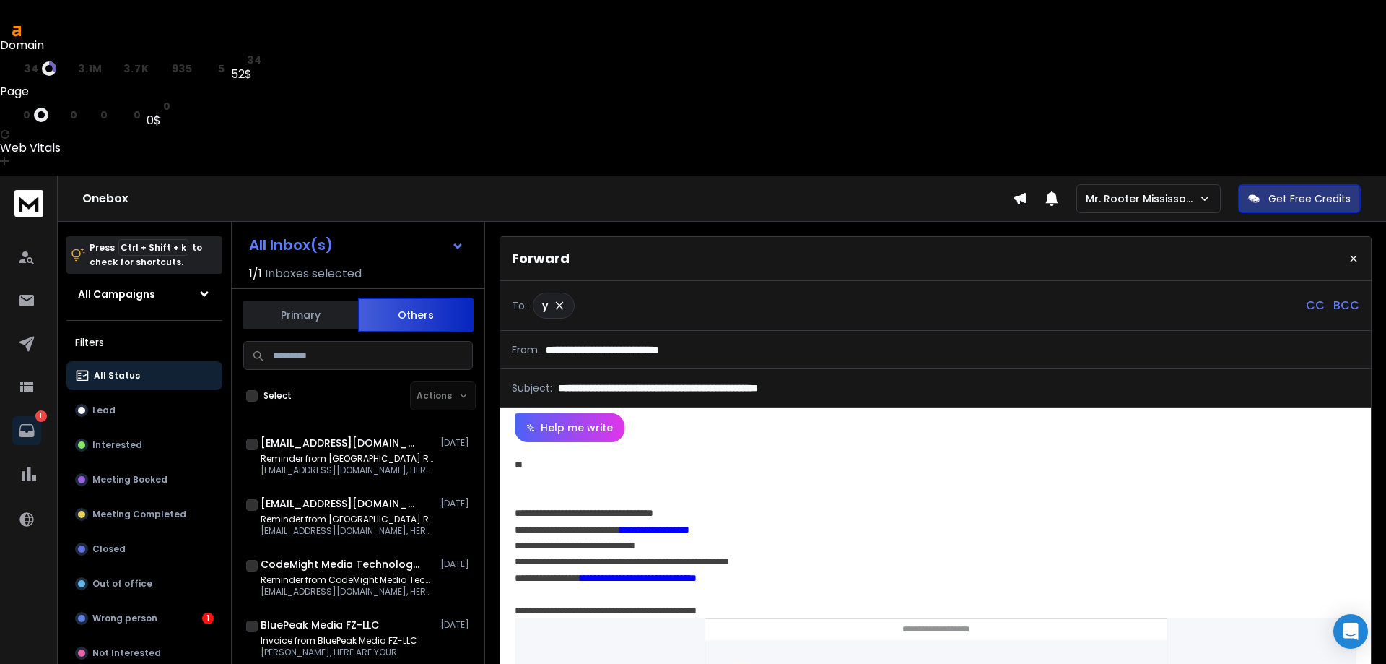
click at [1352, 255] on icon at bounding box center [1353, 258] width 6 height 6
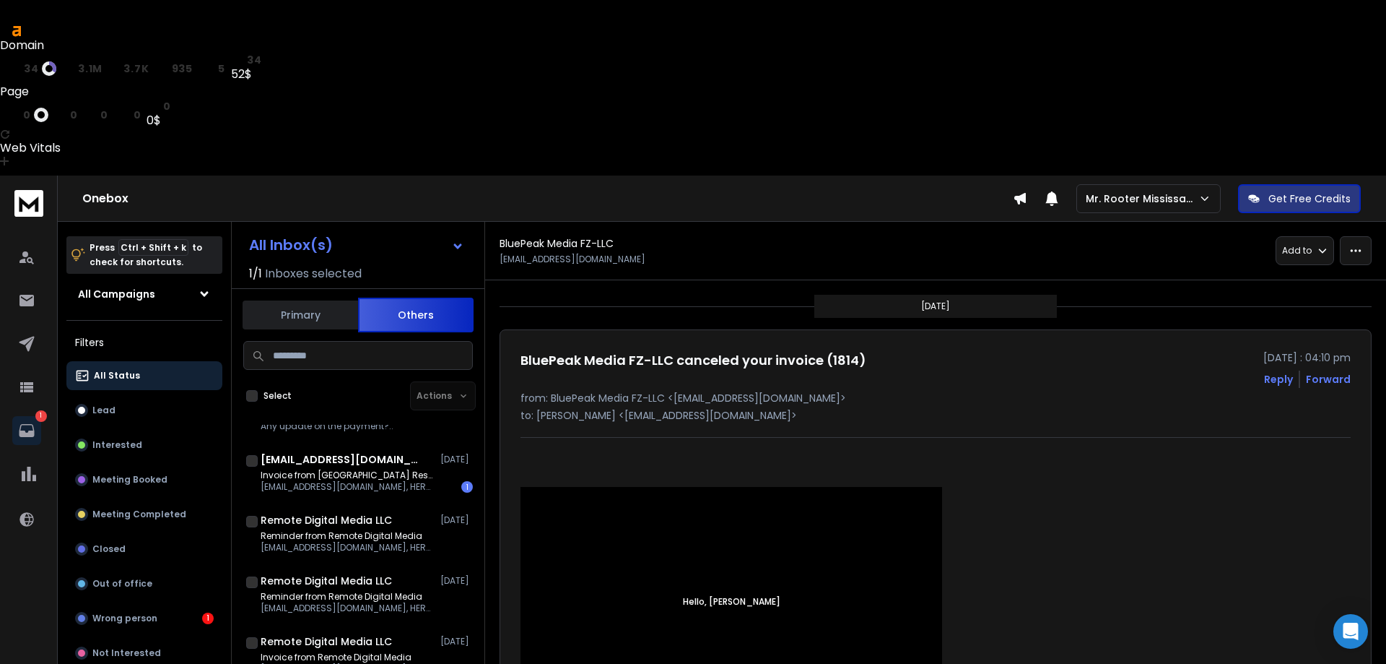
scroll to position [680, 0]
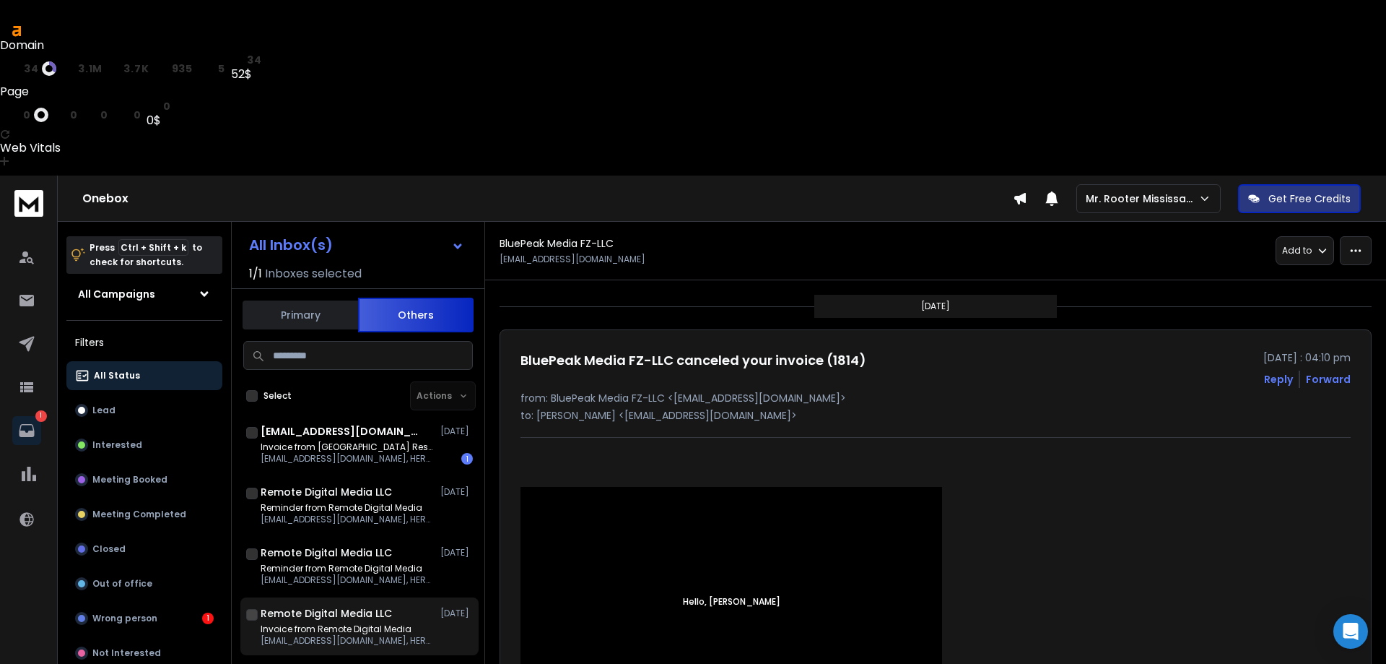
click at [367, 606] on h1 "Remote Digital Media LLC" at bounding box center [326, 613] width 131 height 14
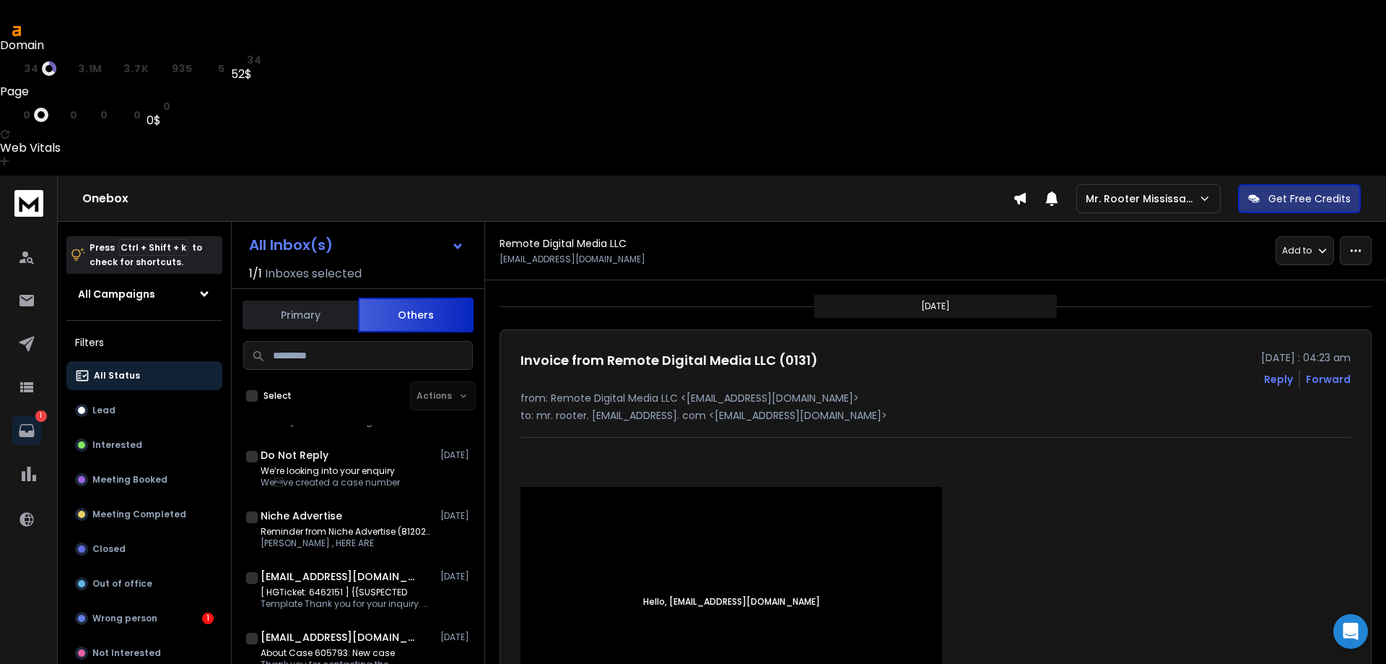
scroll to position [1150, 0]
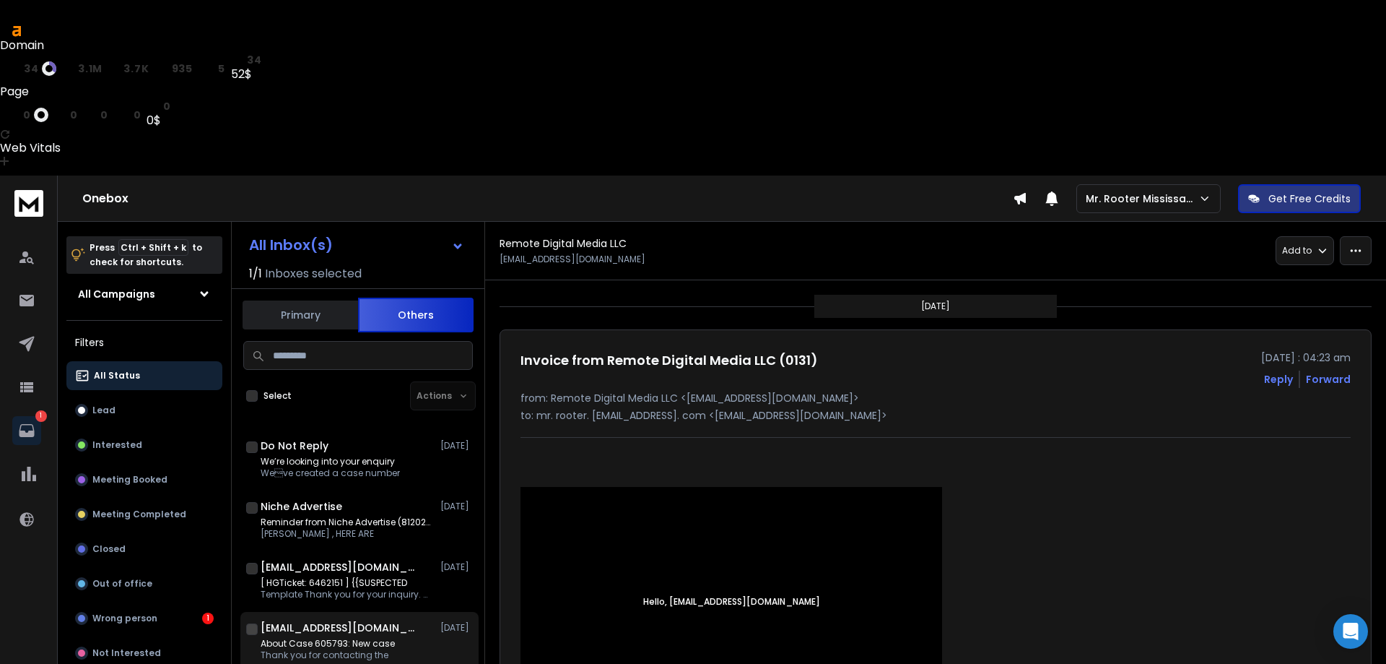
click at [350, 638] on p "About Case 605793: New case" at bounding box center [328, 644] width 134 height 12
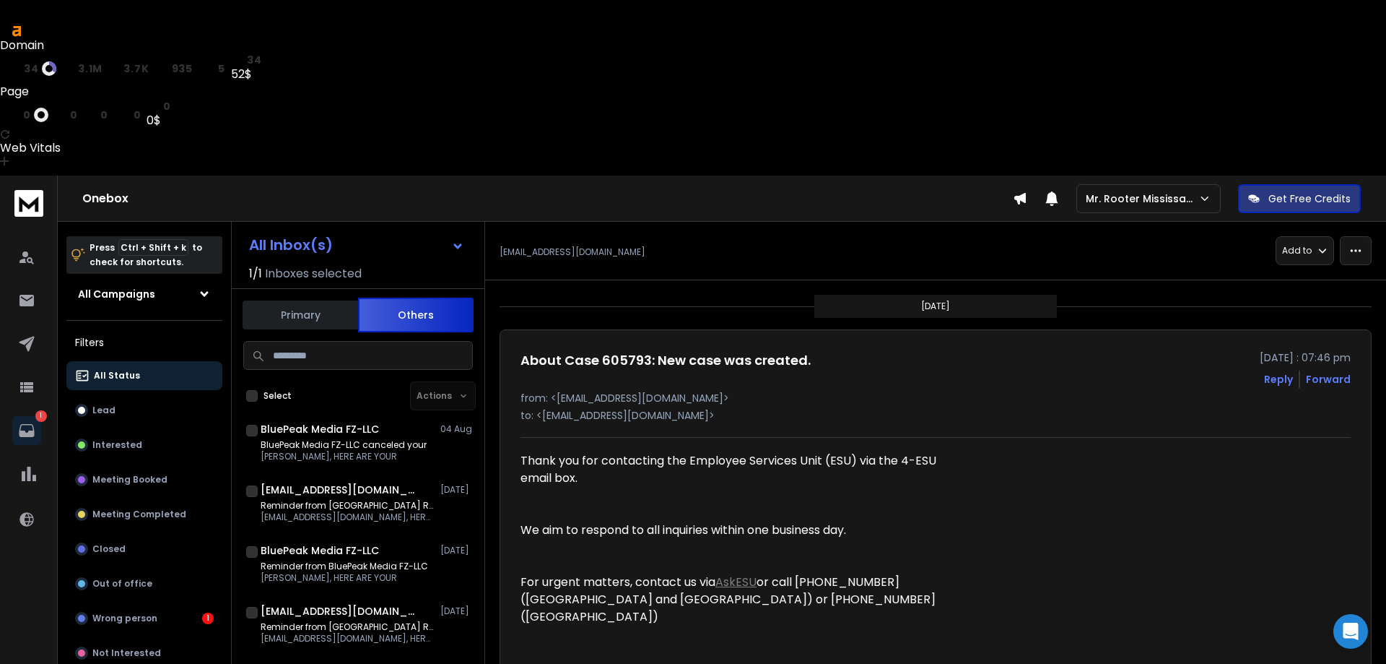
scroll to position [0, 0]
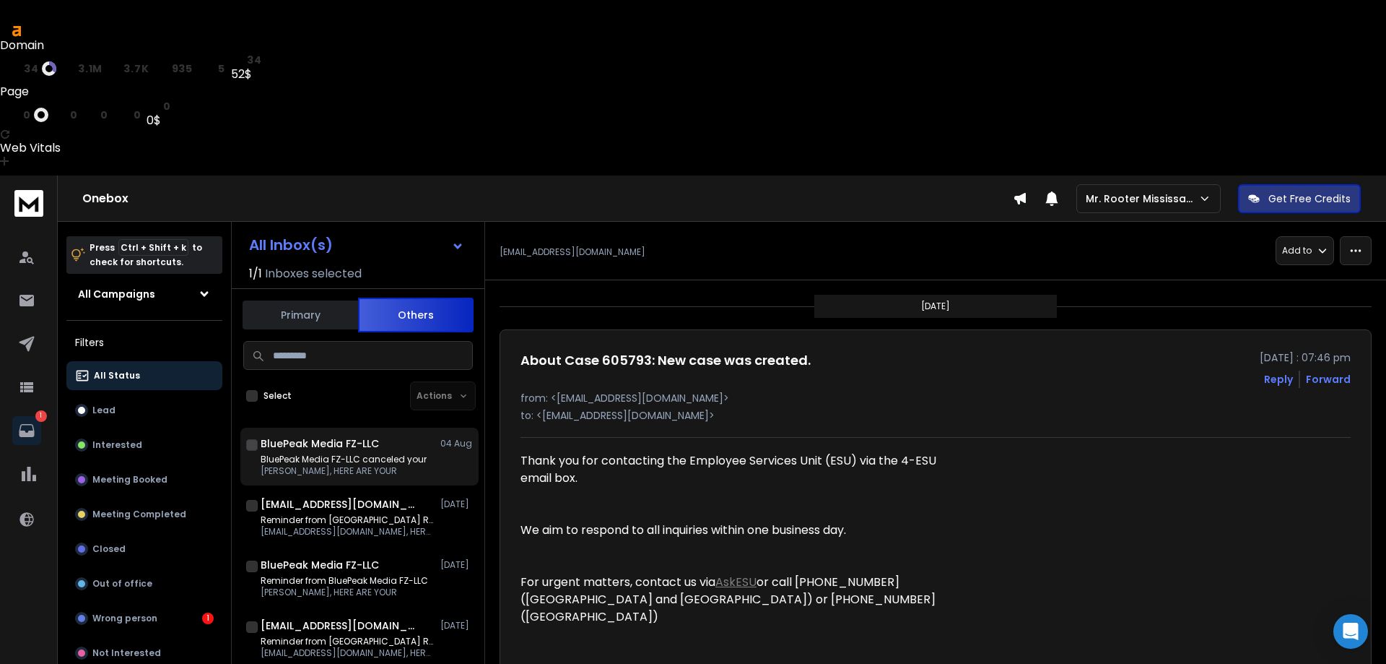
click at [389, 453] on p "BluePeak Media FZ-LLC canceled your" at bounding box center [344, 459] width 166 height 12
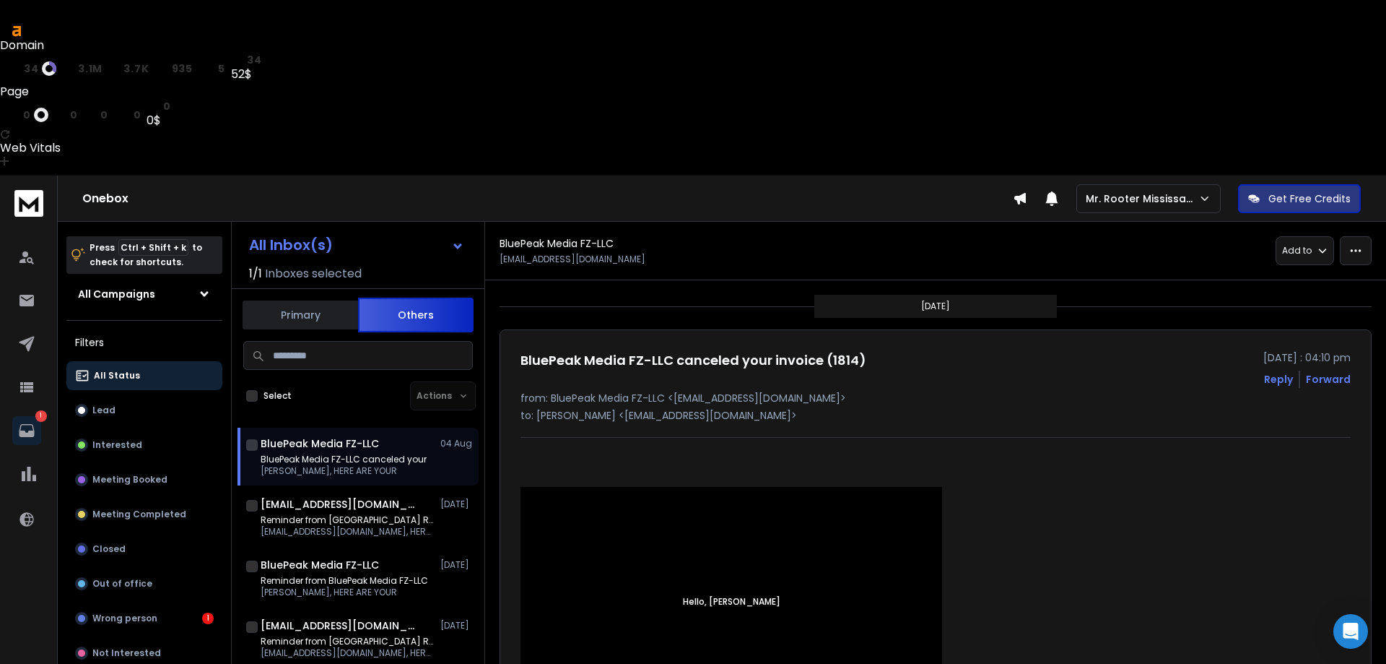
click at [888, 236] on div "BluePeak Media FZ-LLC BMF [EMAIL_ADDRESS][DOMAIN_NAME]" at bounding box center [716, 250] width 432 height 29
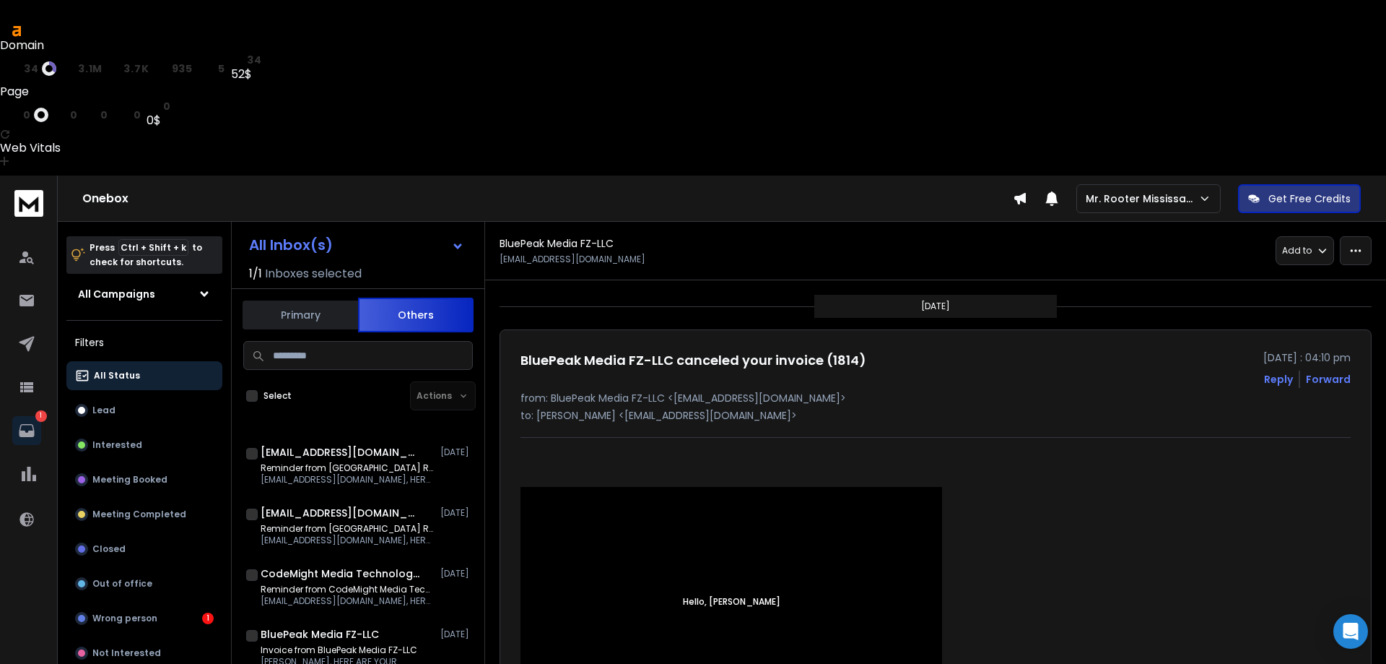
scroll to position [365, 0]
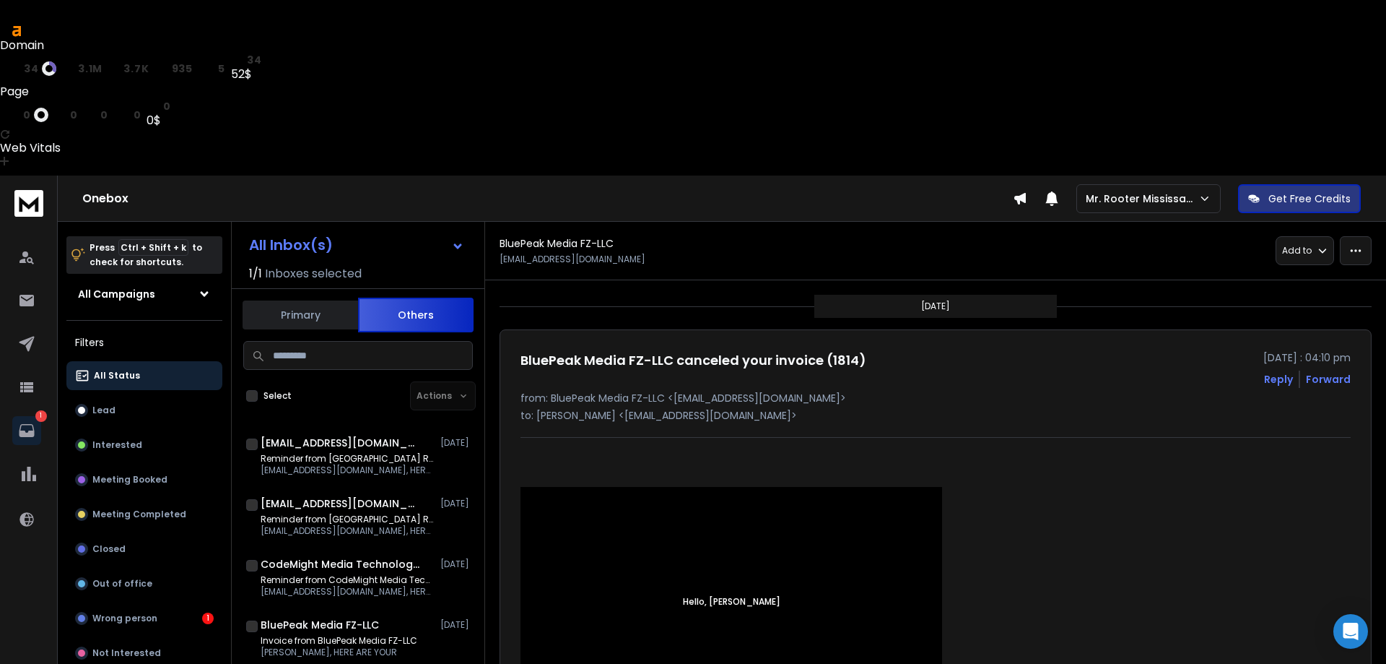
click at [35, 483] on div "1 H" at bounding box center [29, 507] width 58 height 664
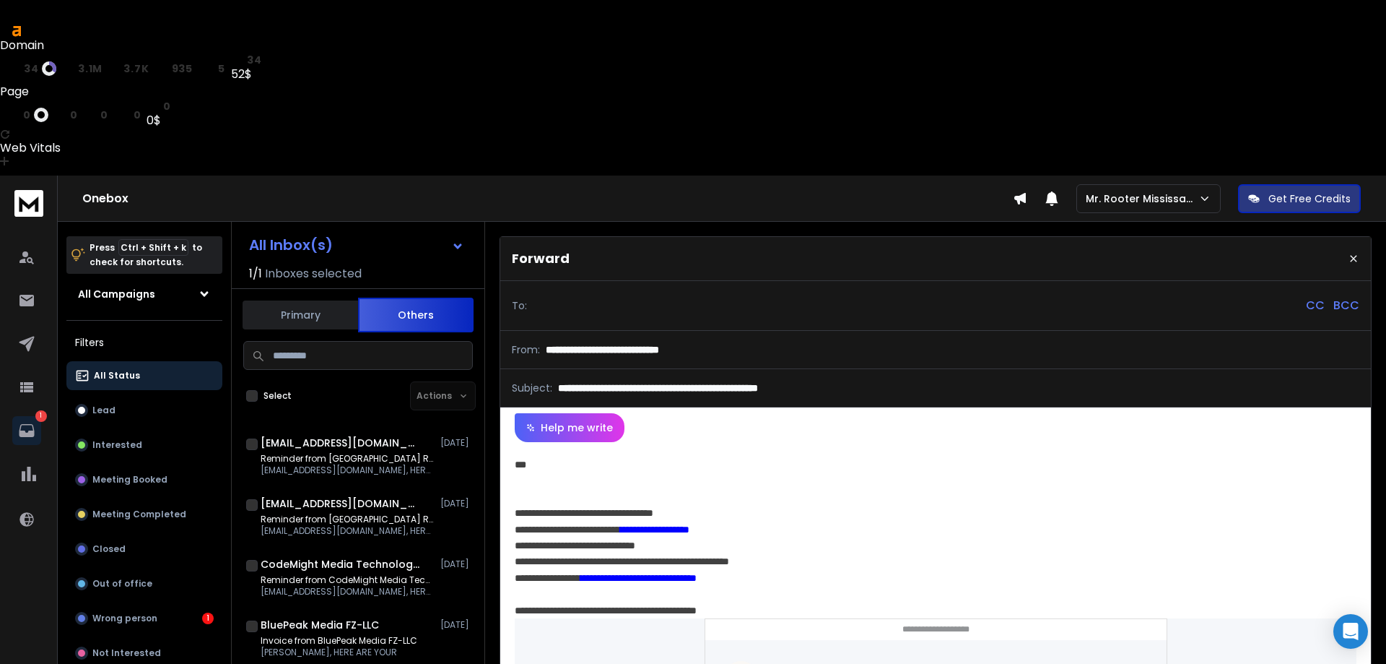
click at [1352, 255] on icon at bounding box center [1353, 258] width 6 height 6
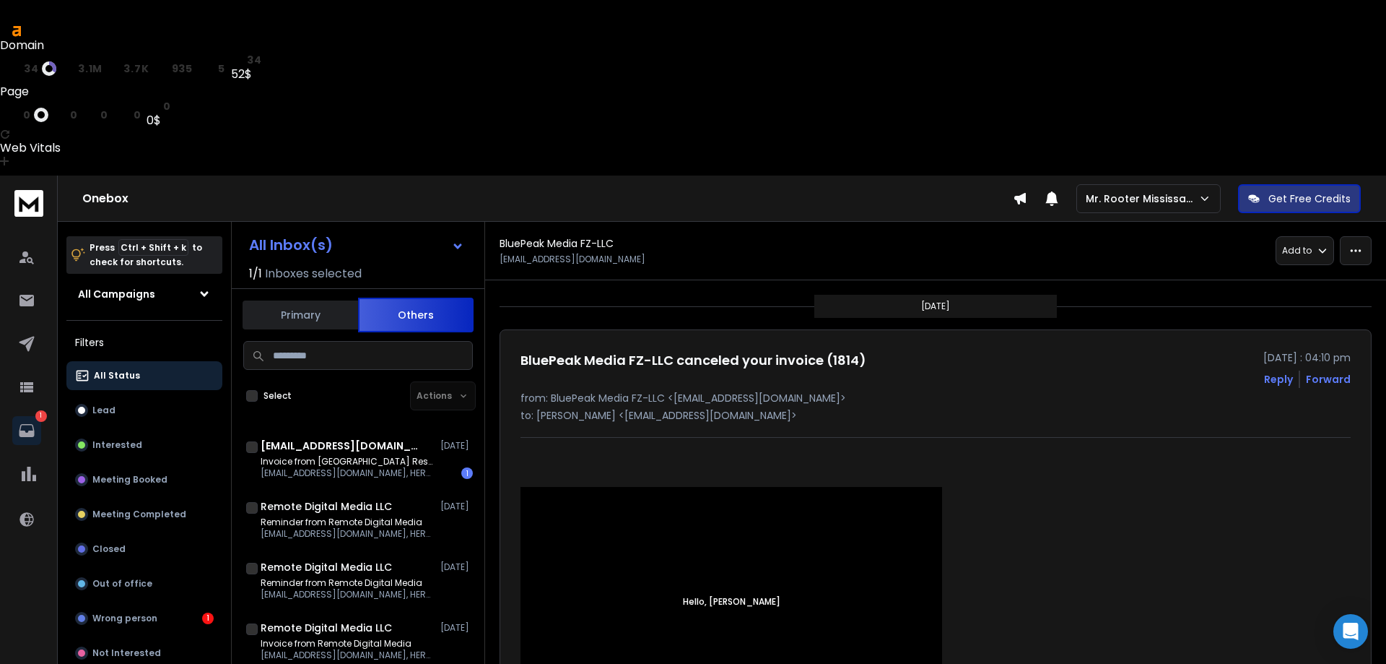
scroll to position [680, 0]
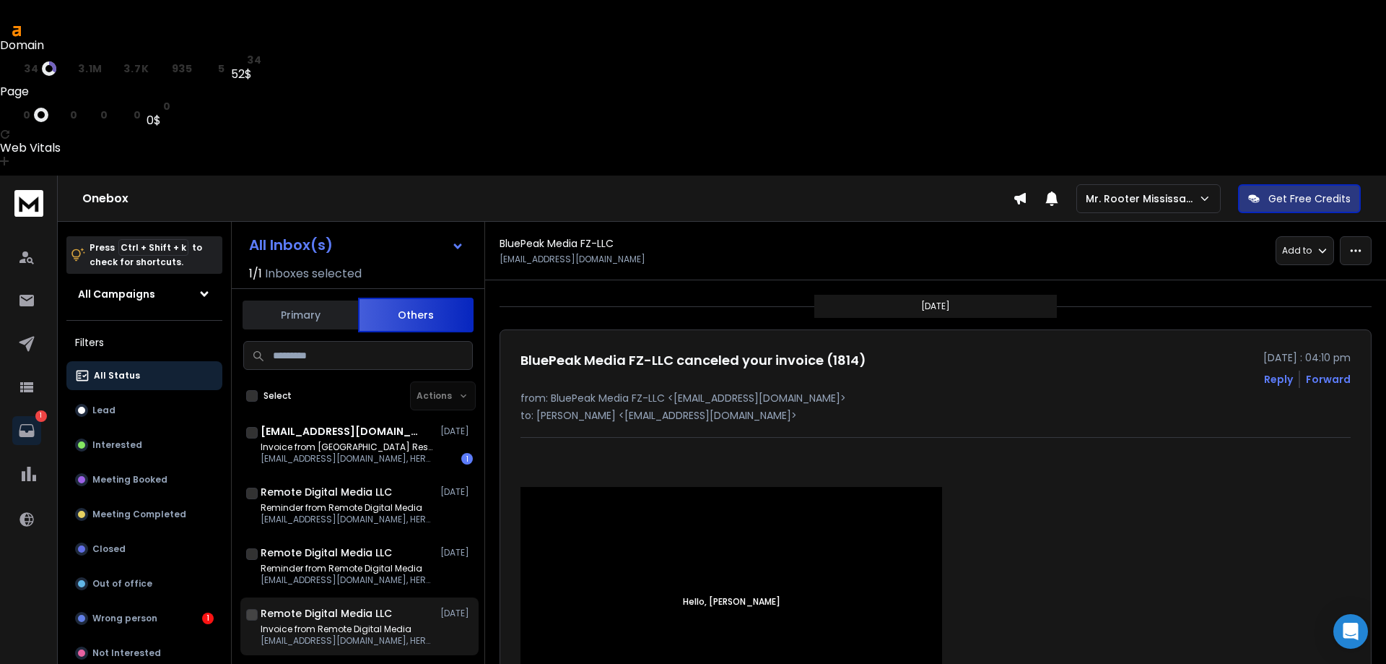
click at [367, 606] on h1 "Remote Digital Media LLC" at bounding box center [326, 613] width 131 height 14
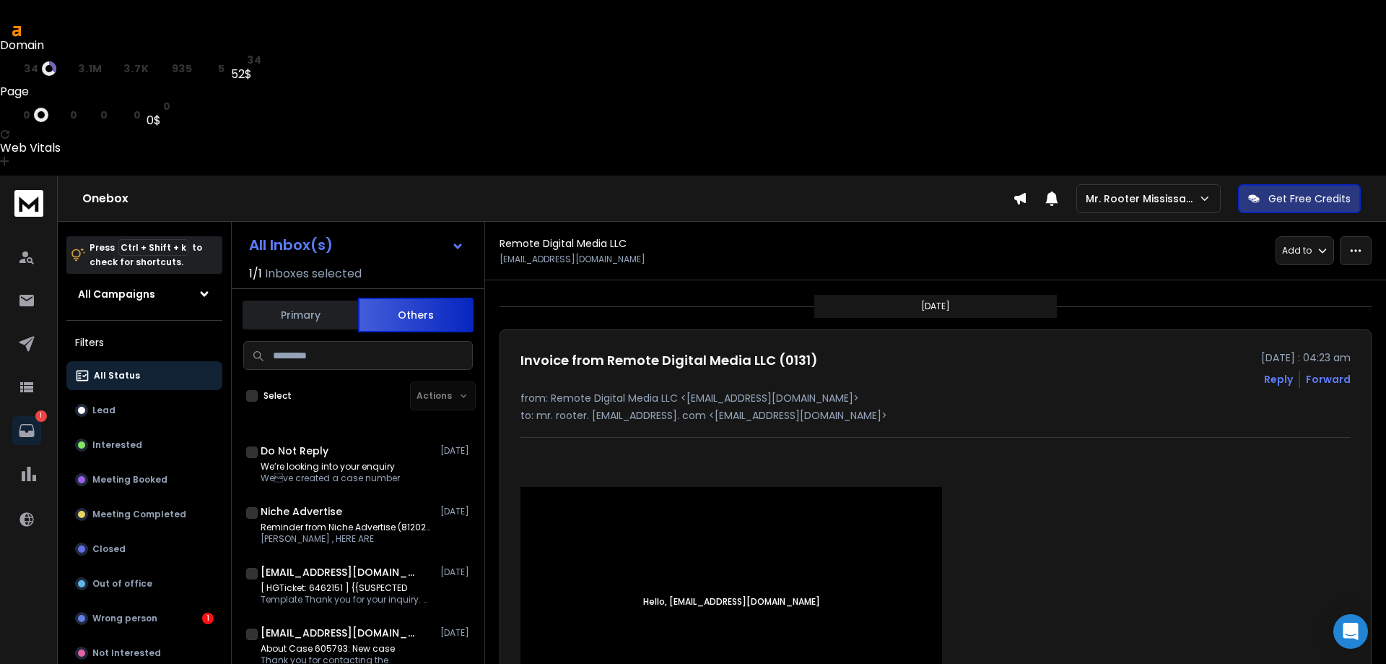
scroll to position [1150, 0]
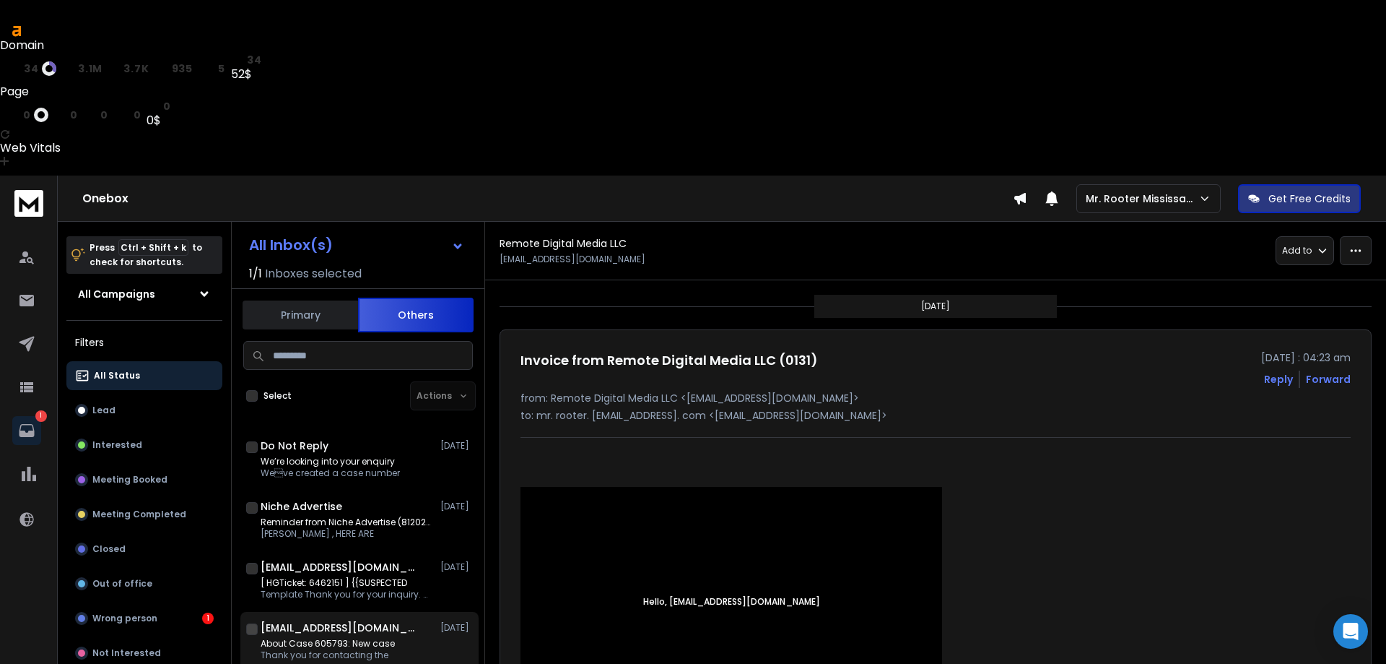
click at [350, 638] on p "About Case 605793: New case" at bounding box center [328, 644] width 134 height 12
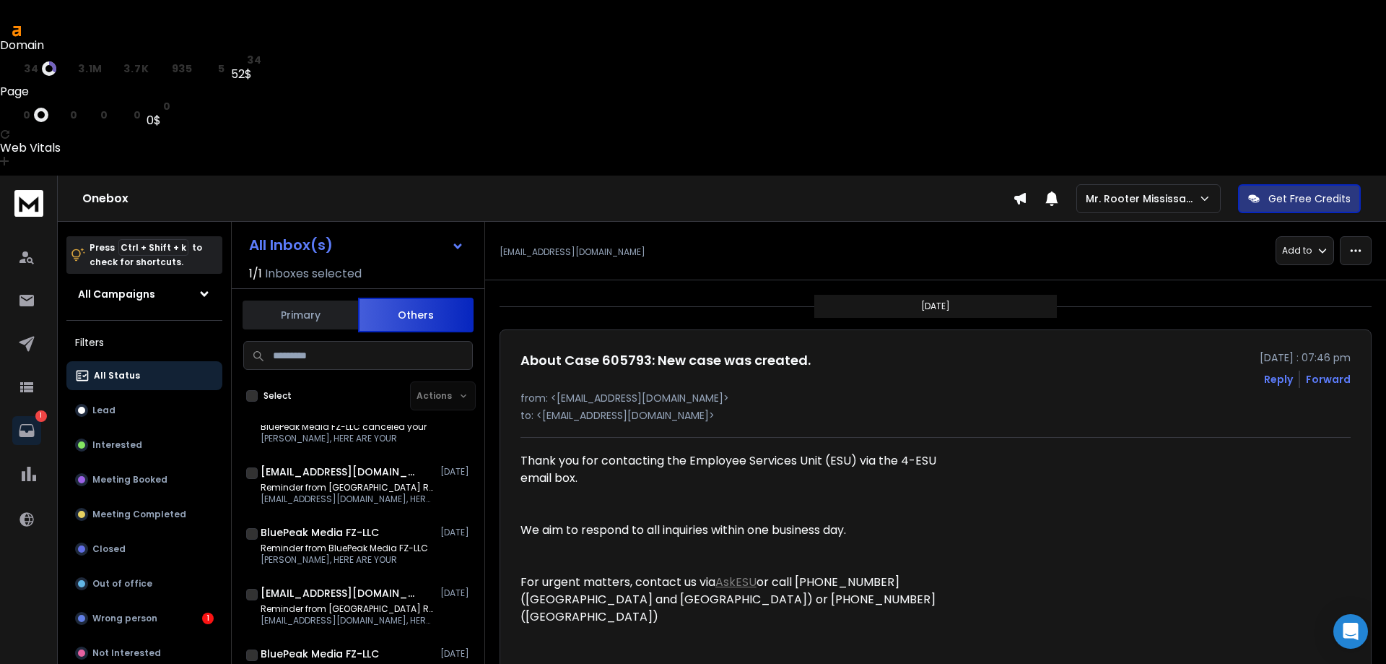
scroll to position [0, 0]
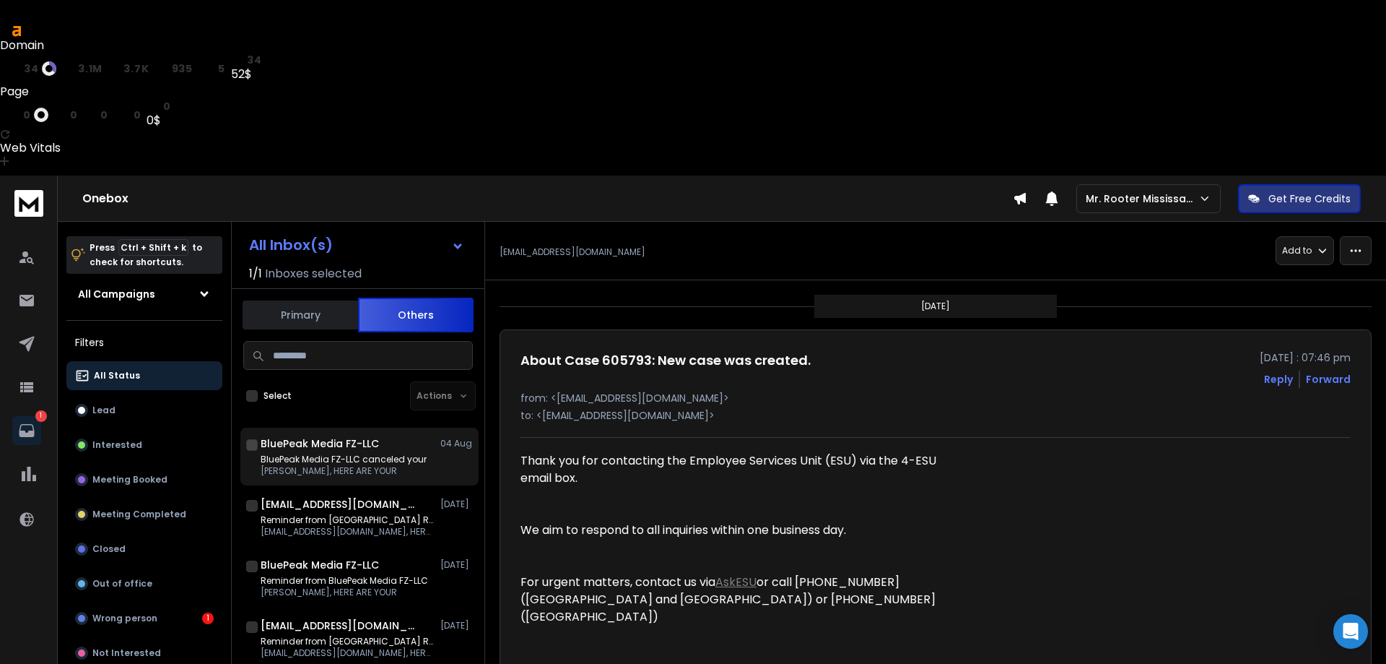
click at [389, 453] on p "BluePeak Media FZ-LLC canceled your" at bounding box center [344, 459] width 166 height 12
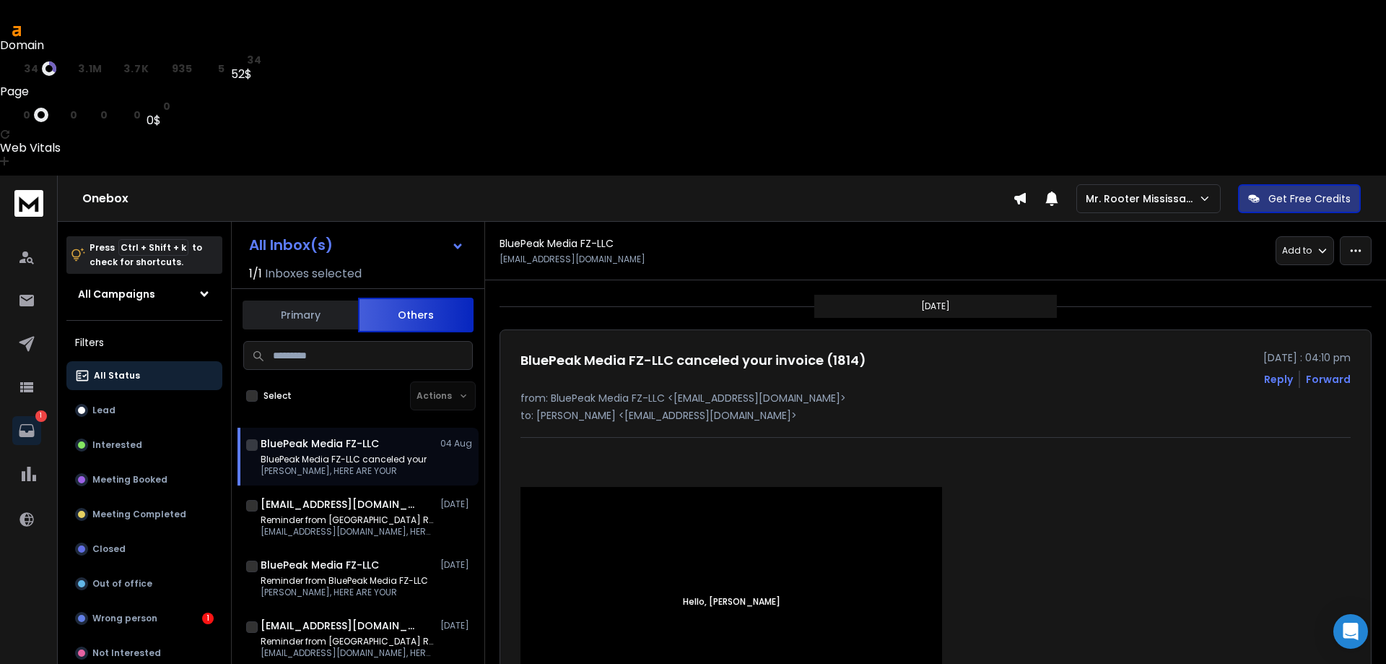
click at [888, 236] on div "BluePeak Media FZ-LLC BMF [EMAIL_ADDRESS][DOMAIN_NAME]" at bounding box center [716, 250] width 432 height 29
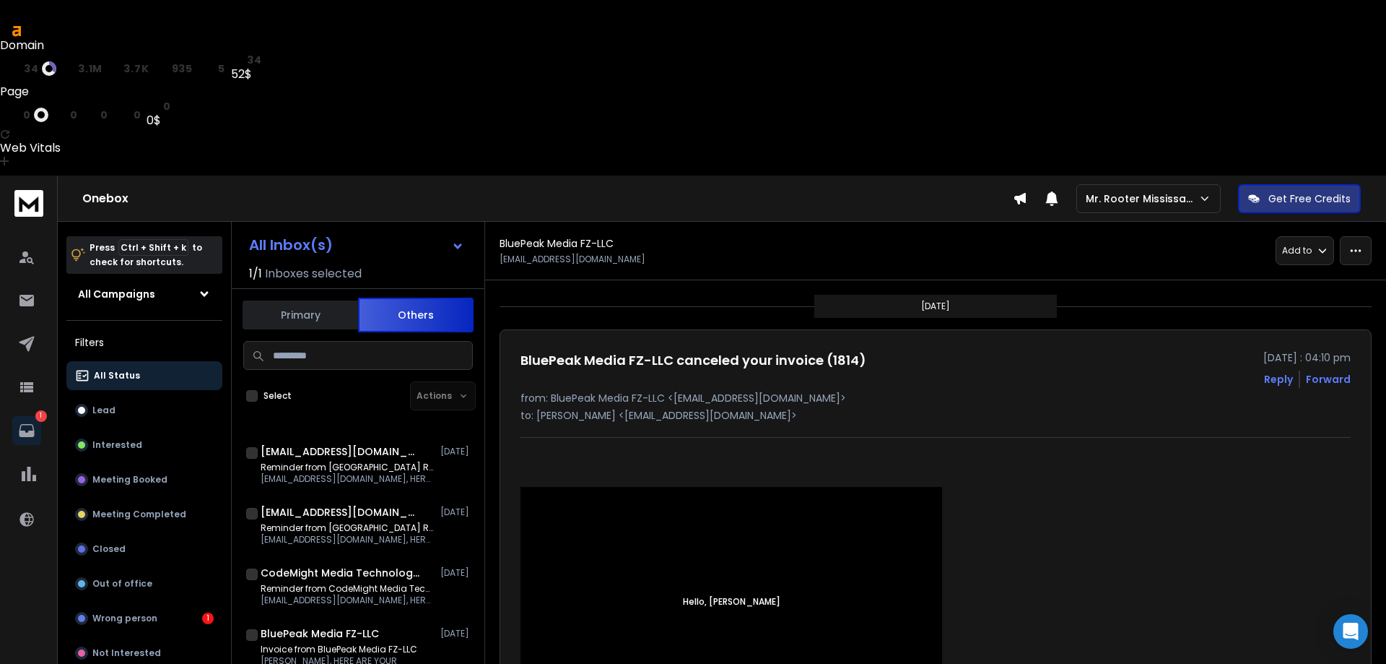
scroll to position [365, 0]
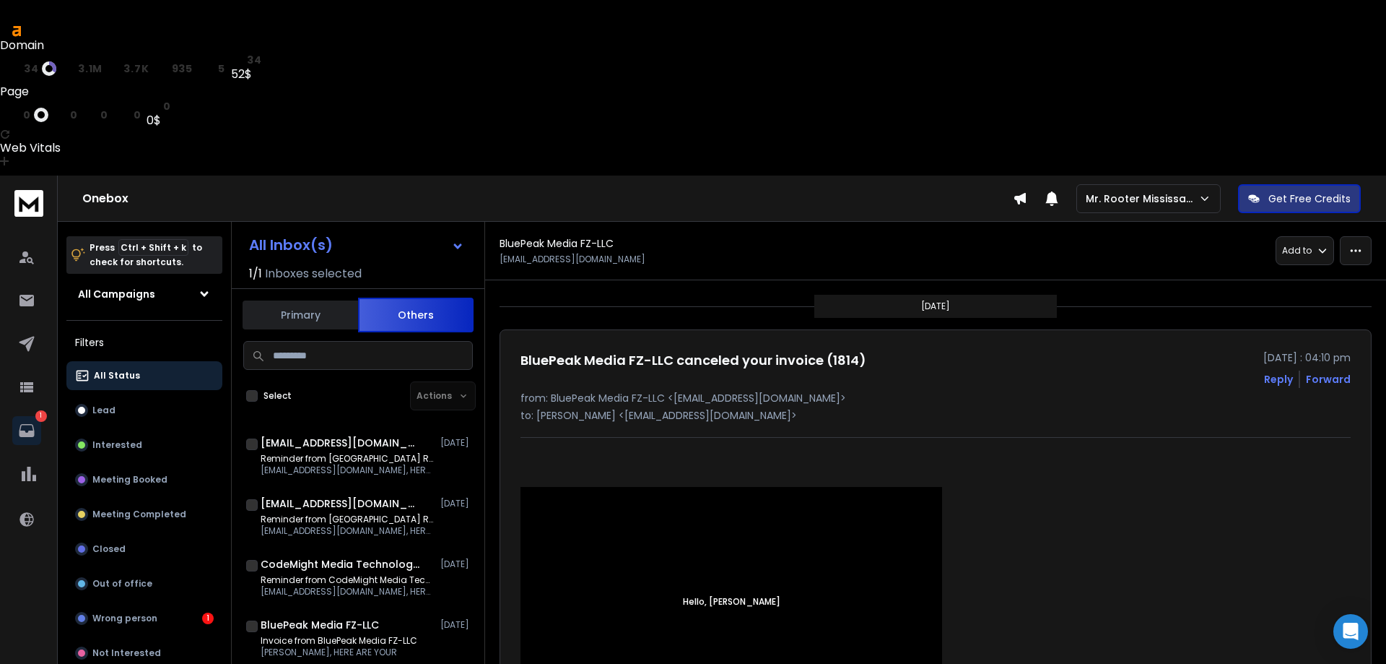
click at [35, 483] on div "1 H" at bounding box center [29, 507] width 58 height 664
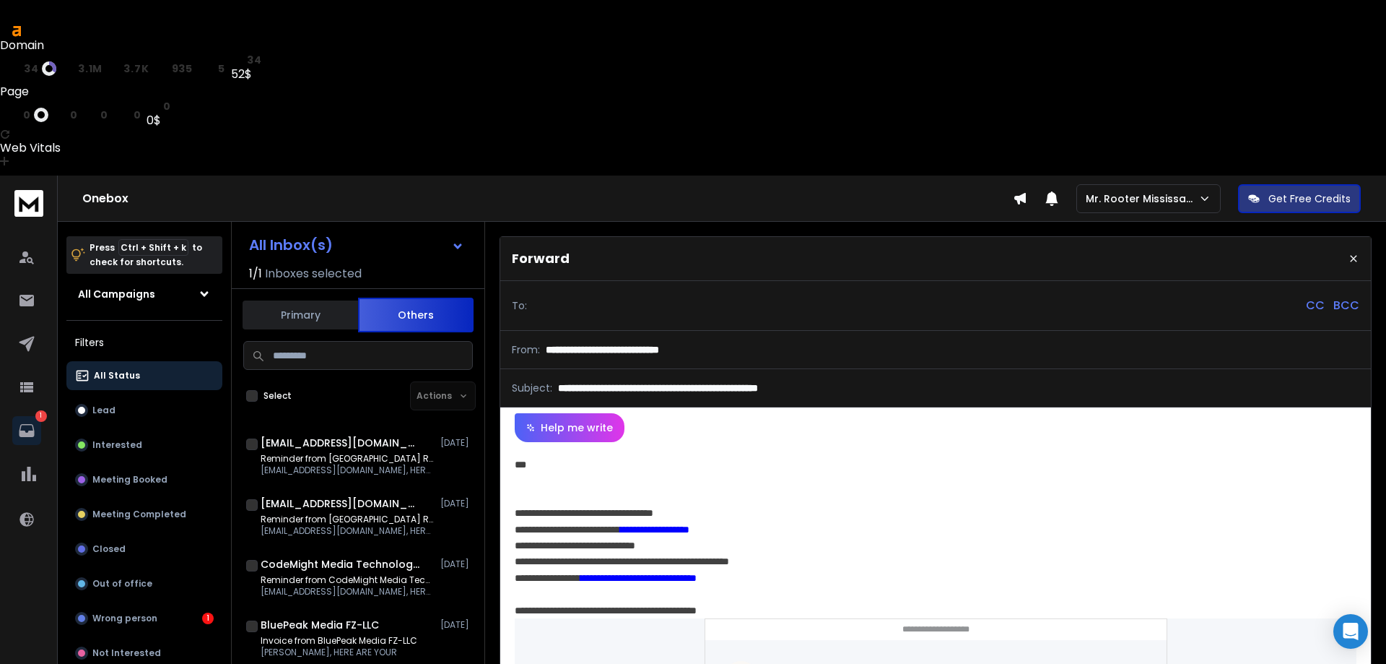
click at [1352, 255] on icon at bounding box center [1353, 258] width 6 height 6
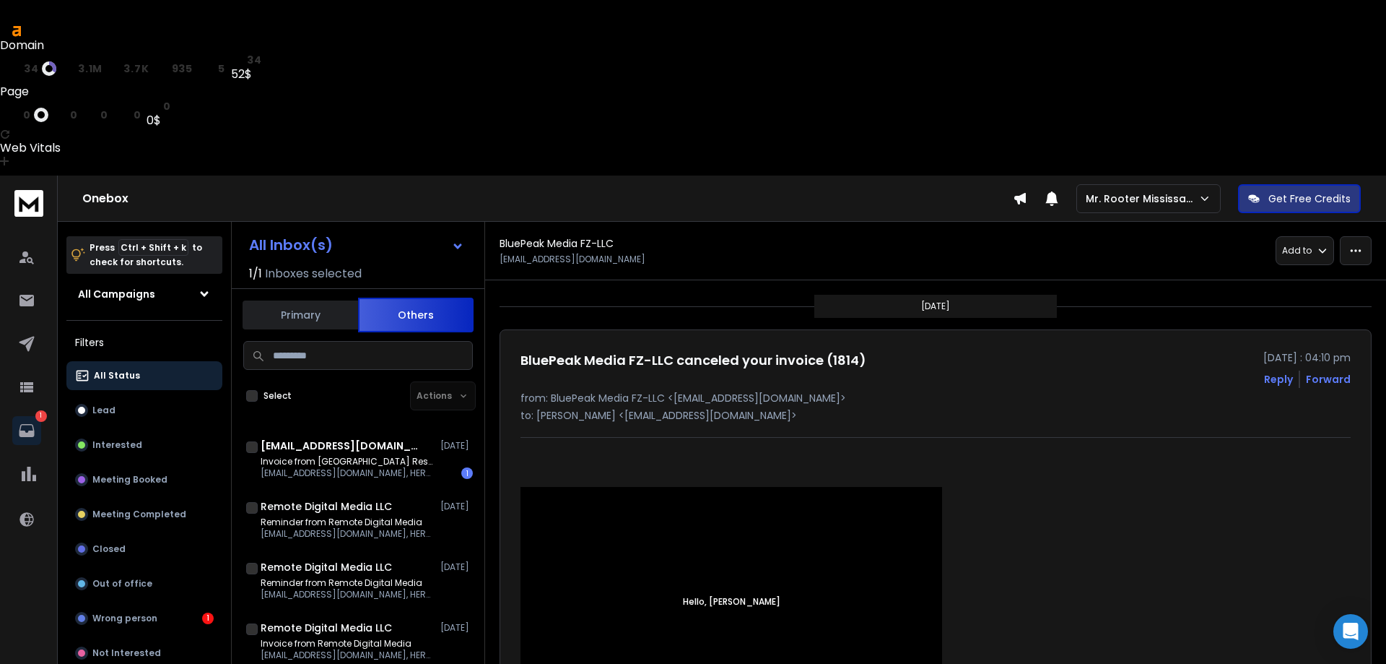
scroll to position [680, 0]
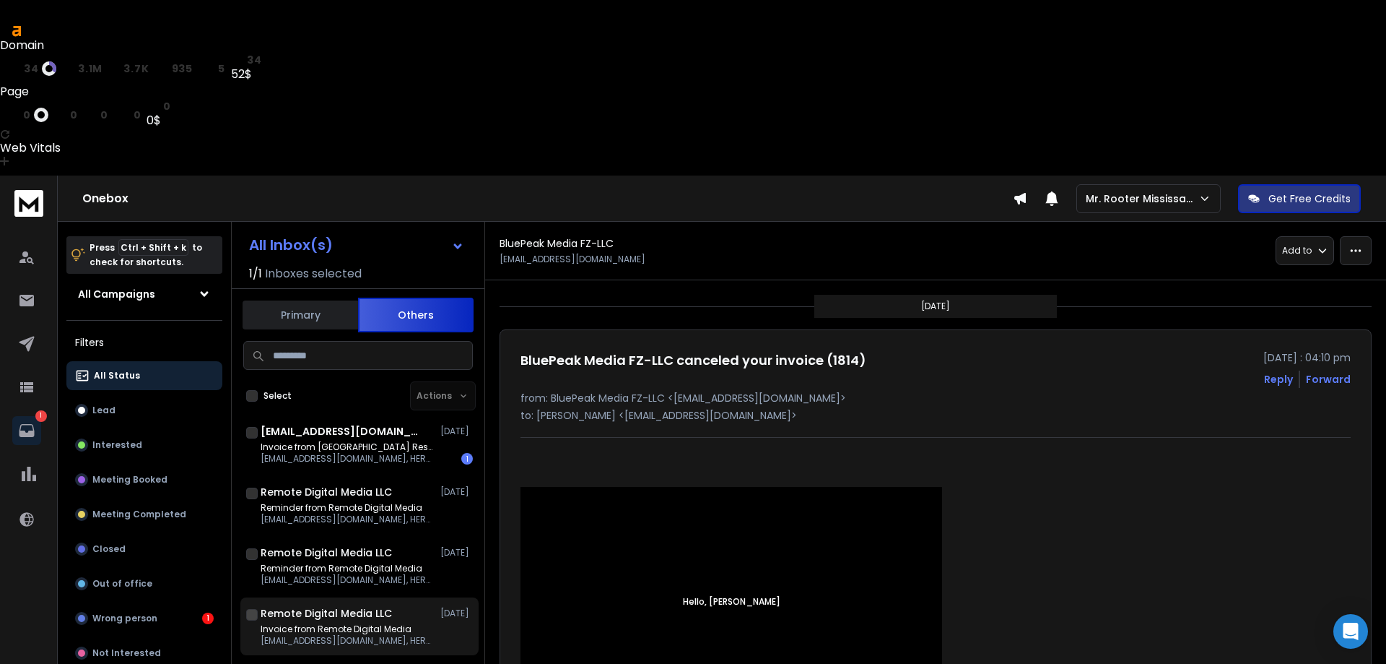
click at [367, 606] on h1 "Remote Digital Media LLC" at bounding box center [326, 613] width 131 height 14
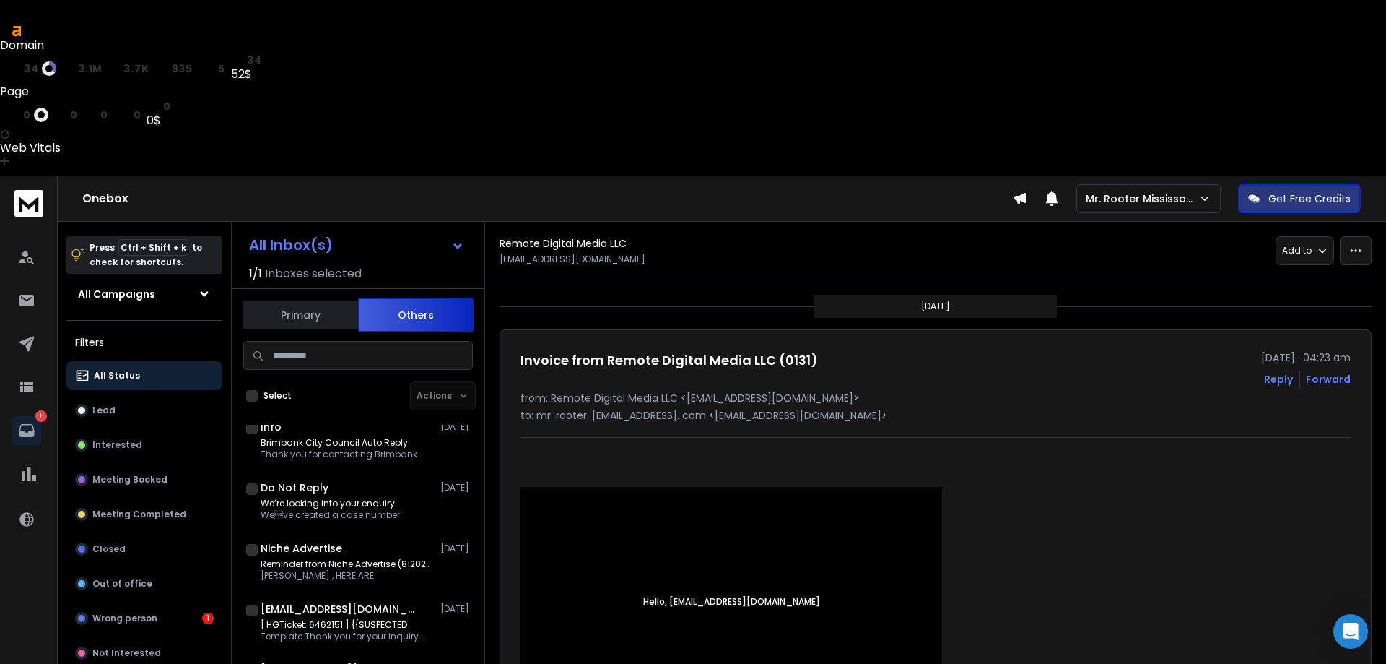
scroll to position [1150, 0]
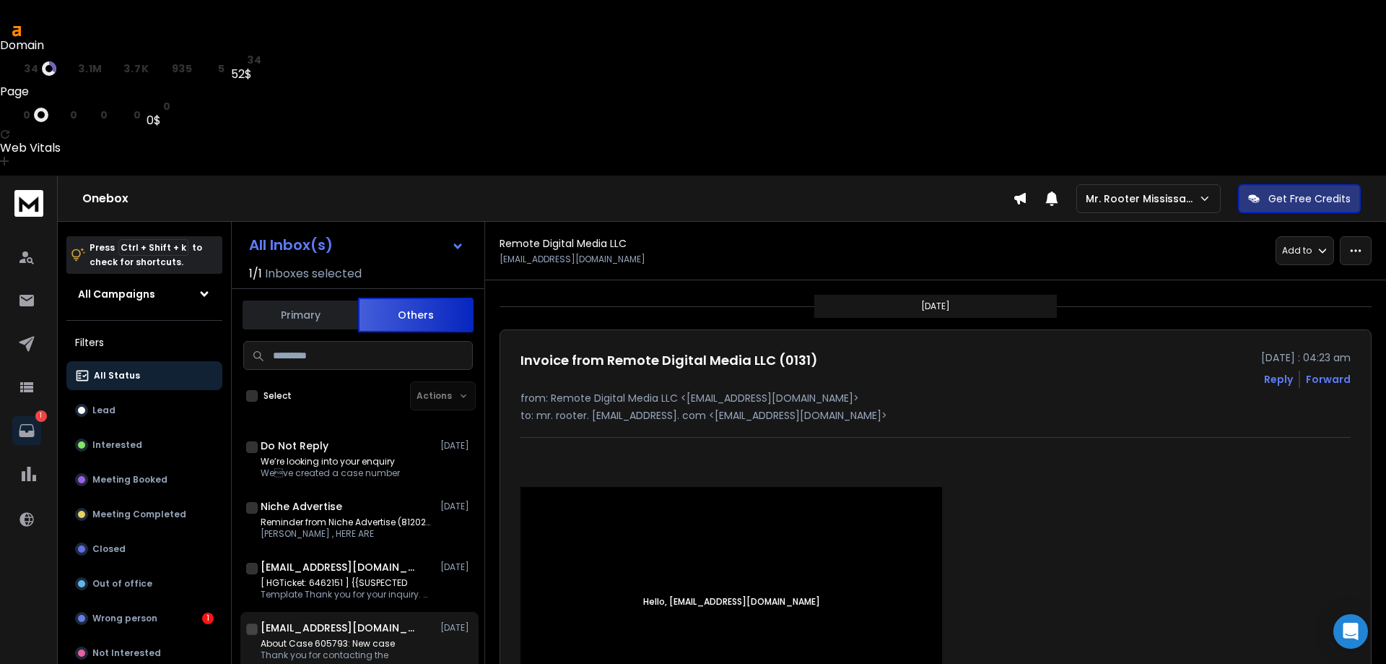
click at [350, 638] on p "About Case 605793: New case" at bounding box center [328, 644] width 134 height 12
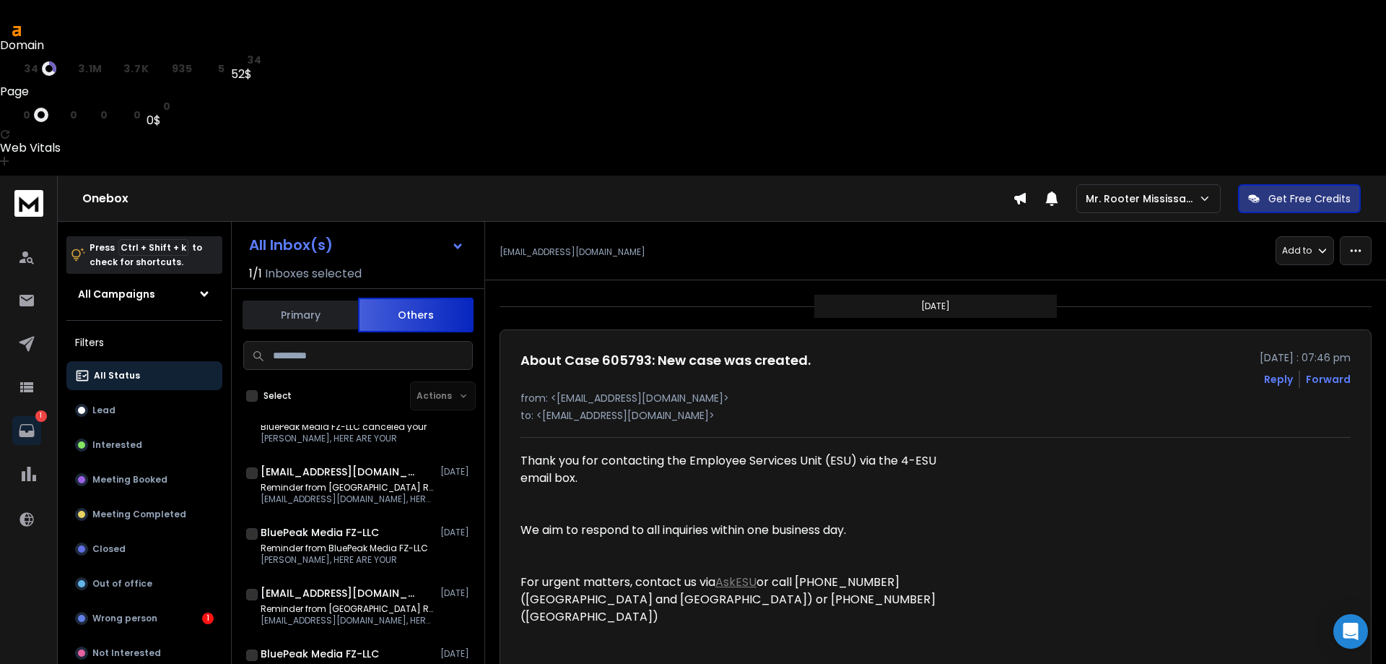
scroll to position [0, 0]
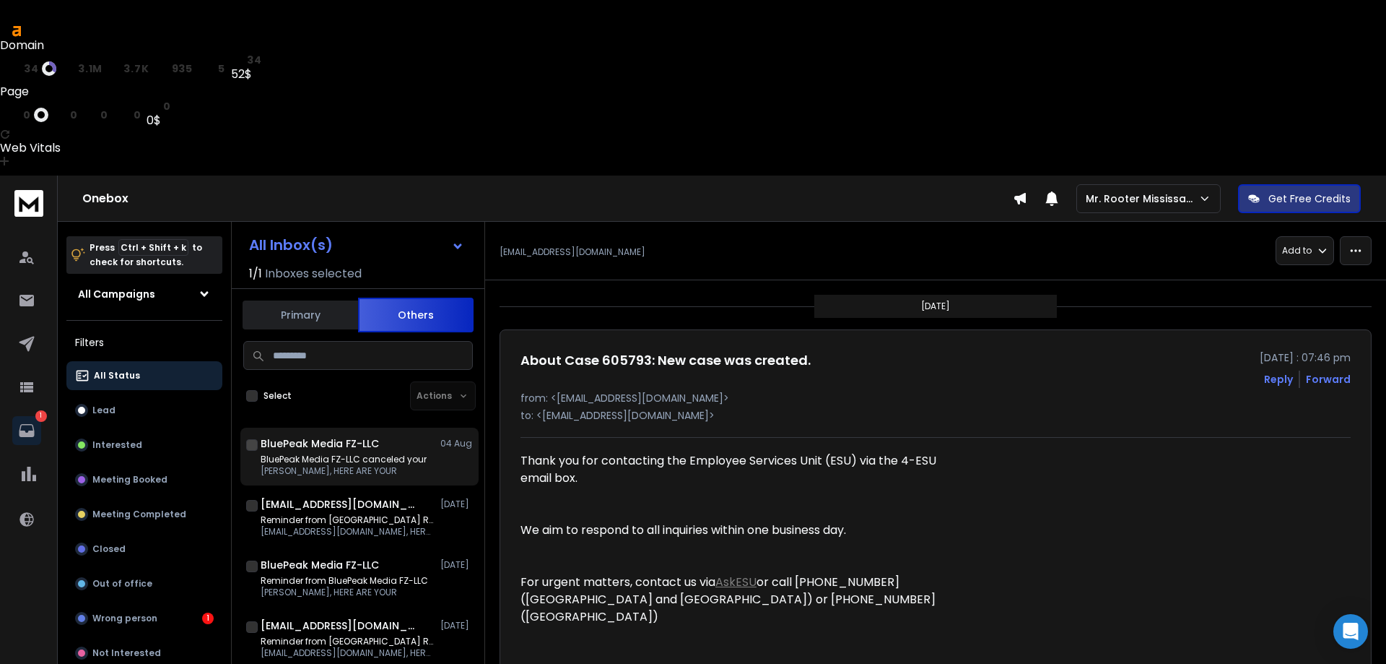
click at [389, 453] on p "BluePeak Media FZ-LLC canceled your" at bounding box center [344, 459] width 166 height 12
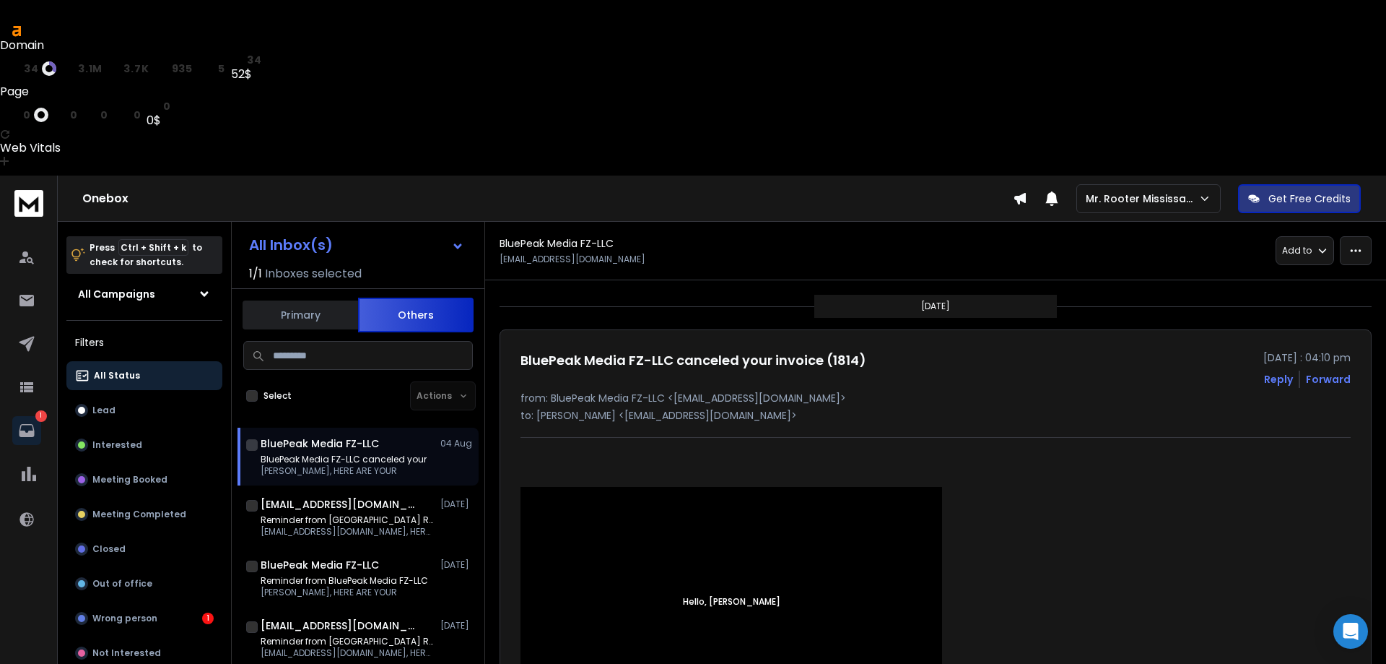
click at [888, 236] on div "BluePeak Media FZ-LLC BMF [EMAIL_ADDRESS][DOMAIN_NAME]" at bounding box center [716, 250] width 432 height 29
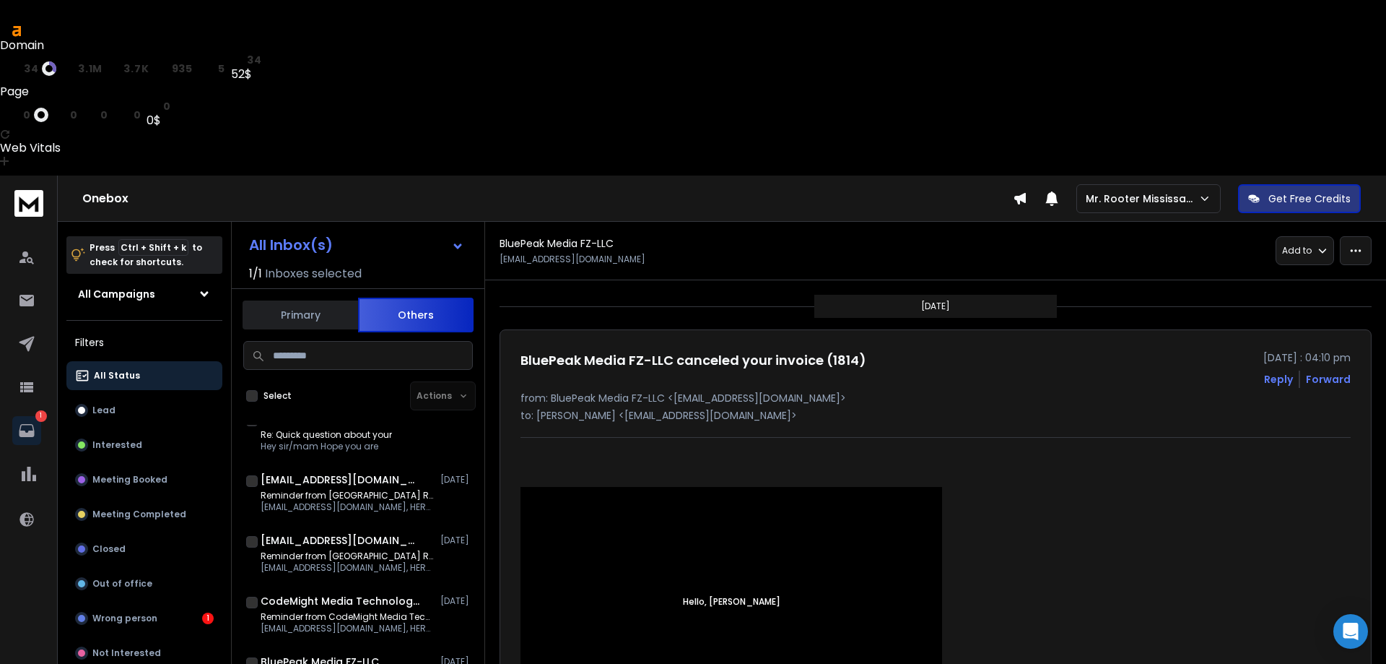
scroll to position [365, 0]
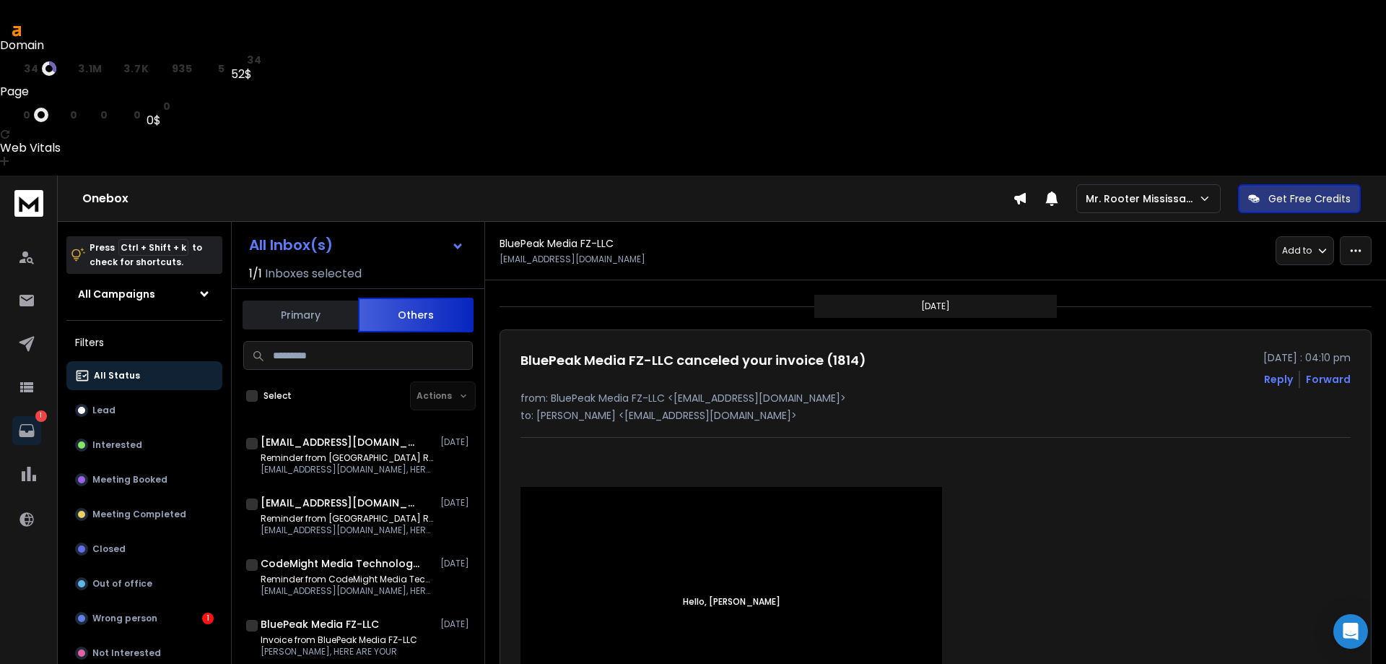
click at [35, 483] on div "1 H" at bounding box center [29, 507] width 58 height 664
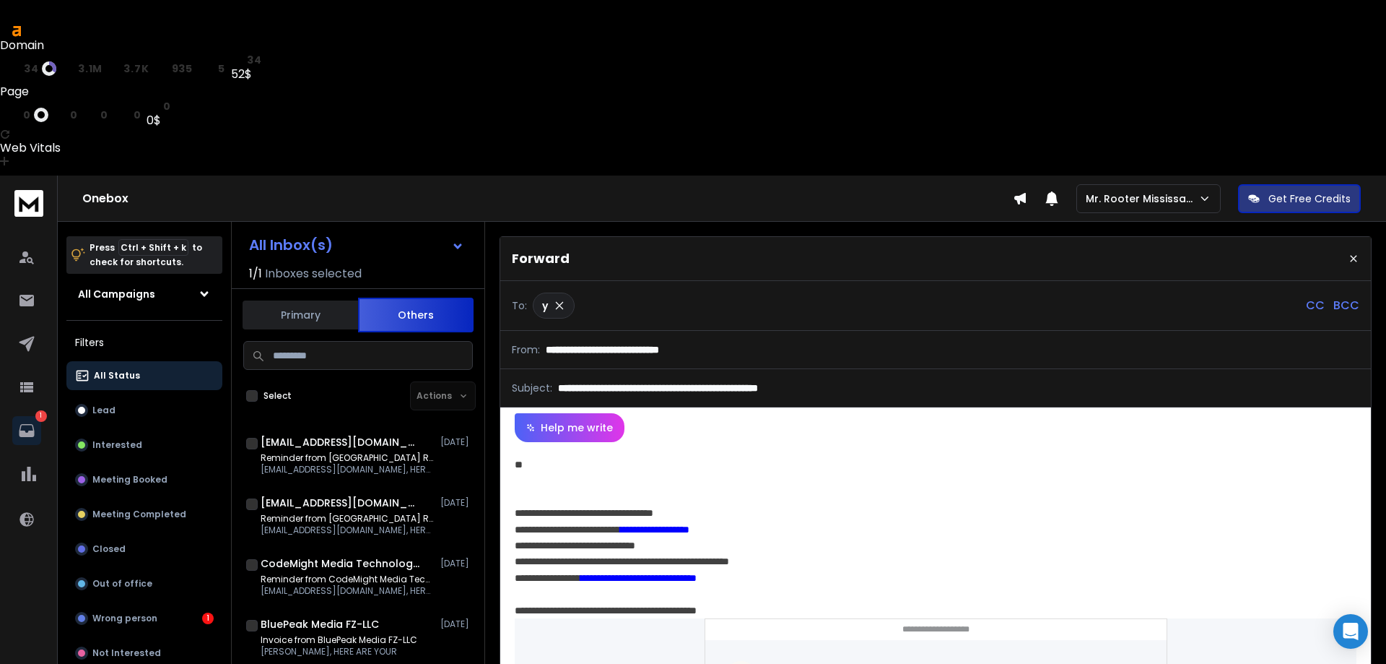
click at [1352, 255] on icon at bounding box center [1353, 258] width 6 height 6
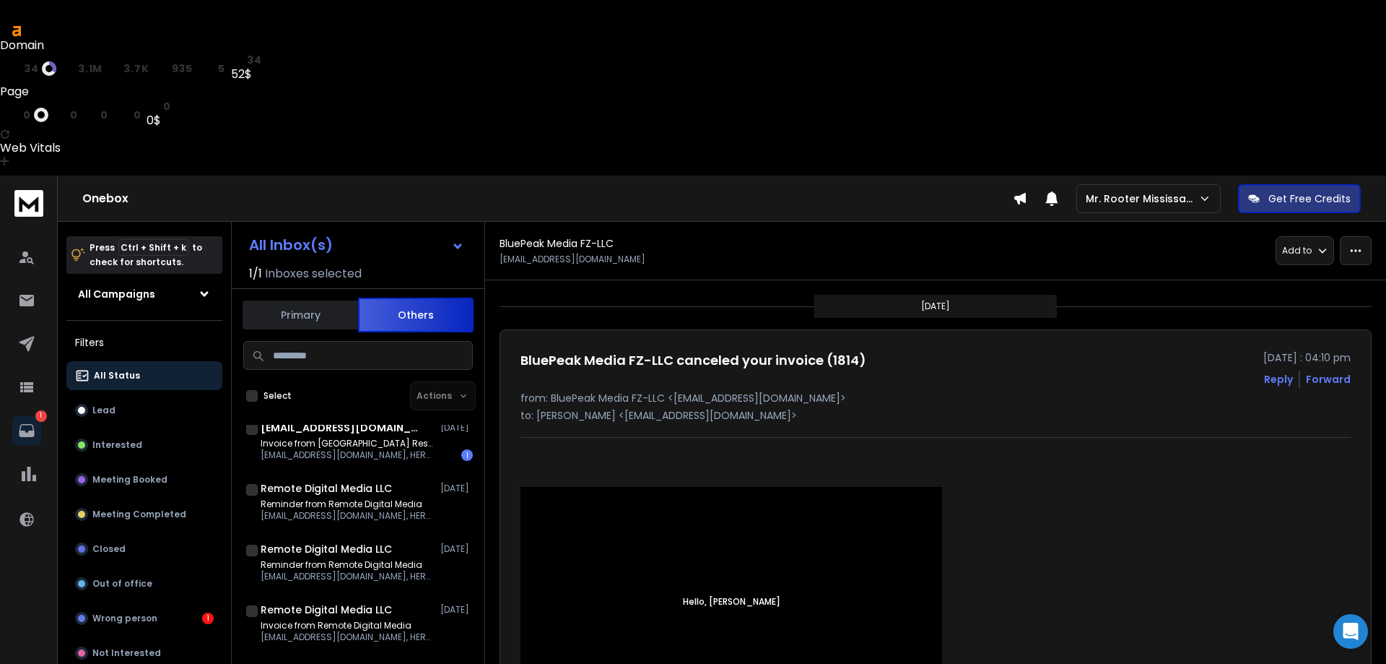
scroll to position [684, 0]
click at [367, 602] on h1 "Remote Digital Media LLC" at bounding box center [326, 609] width 131 height 14
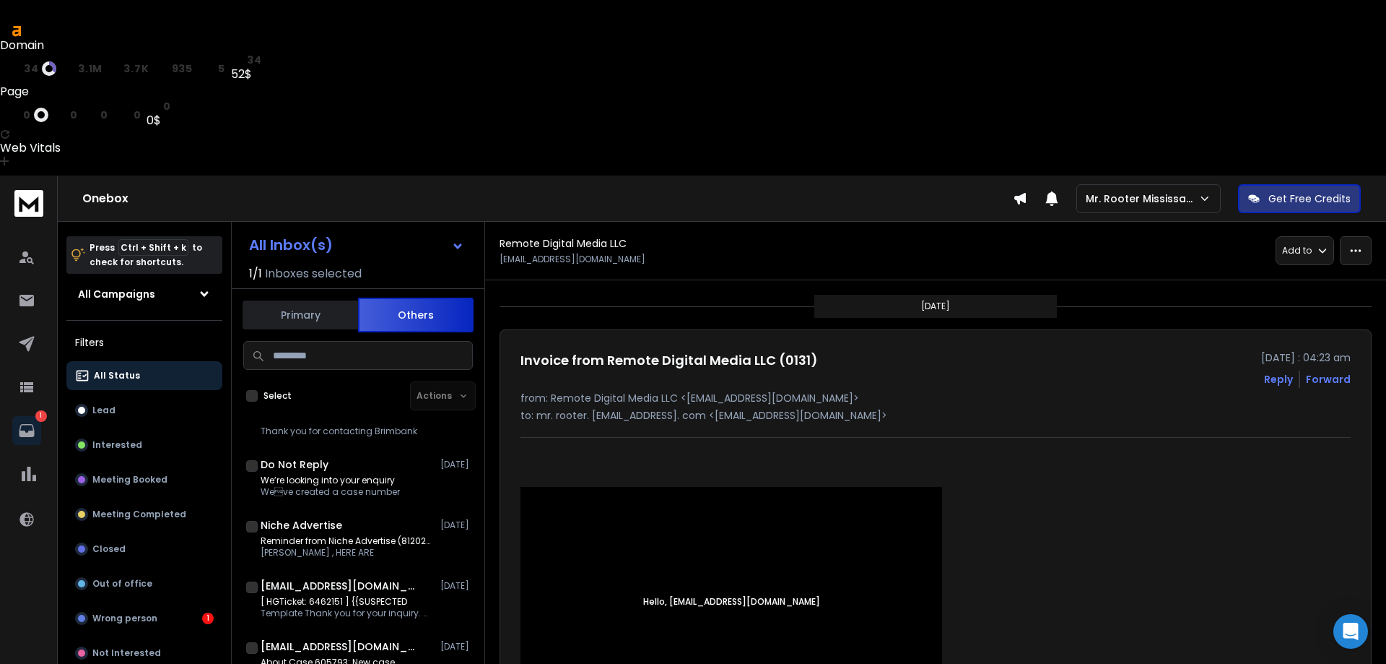
scroll to position [1155, 0]
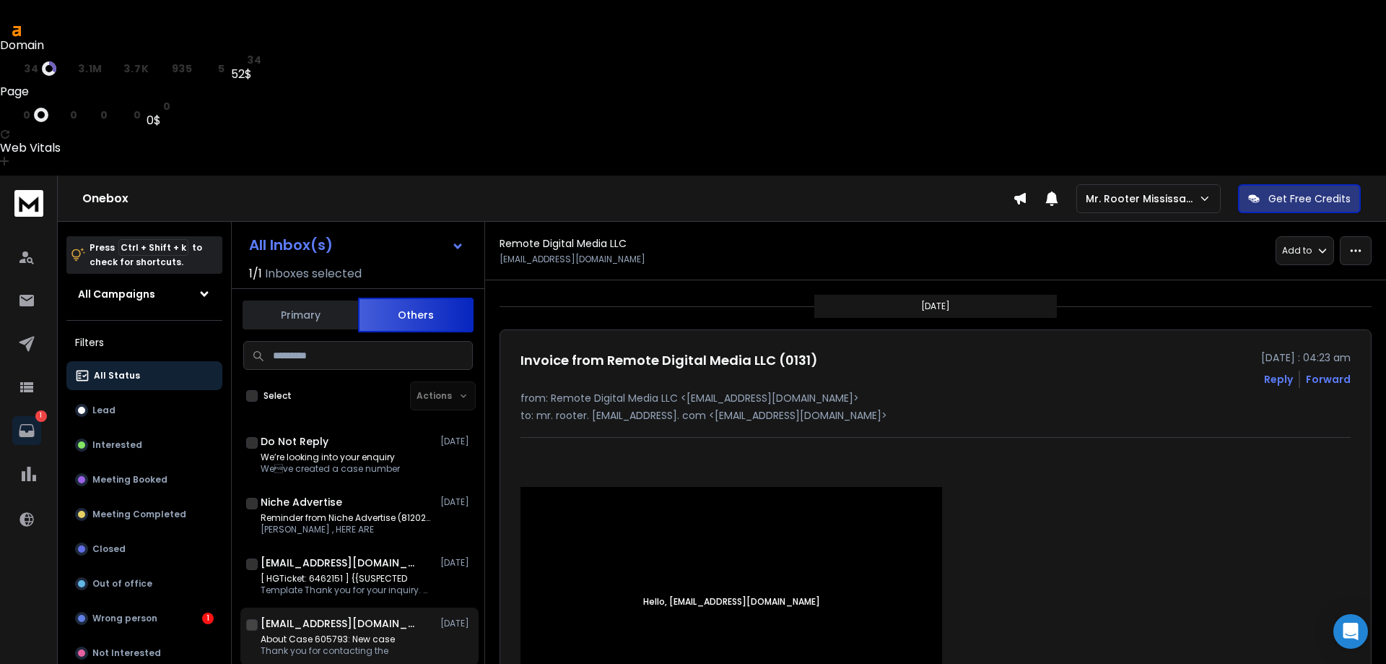
click at [350, 633] on p "About Case 605793: New case" at bounding box center [328, 639] width 134 height 12
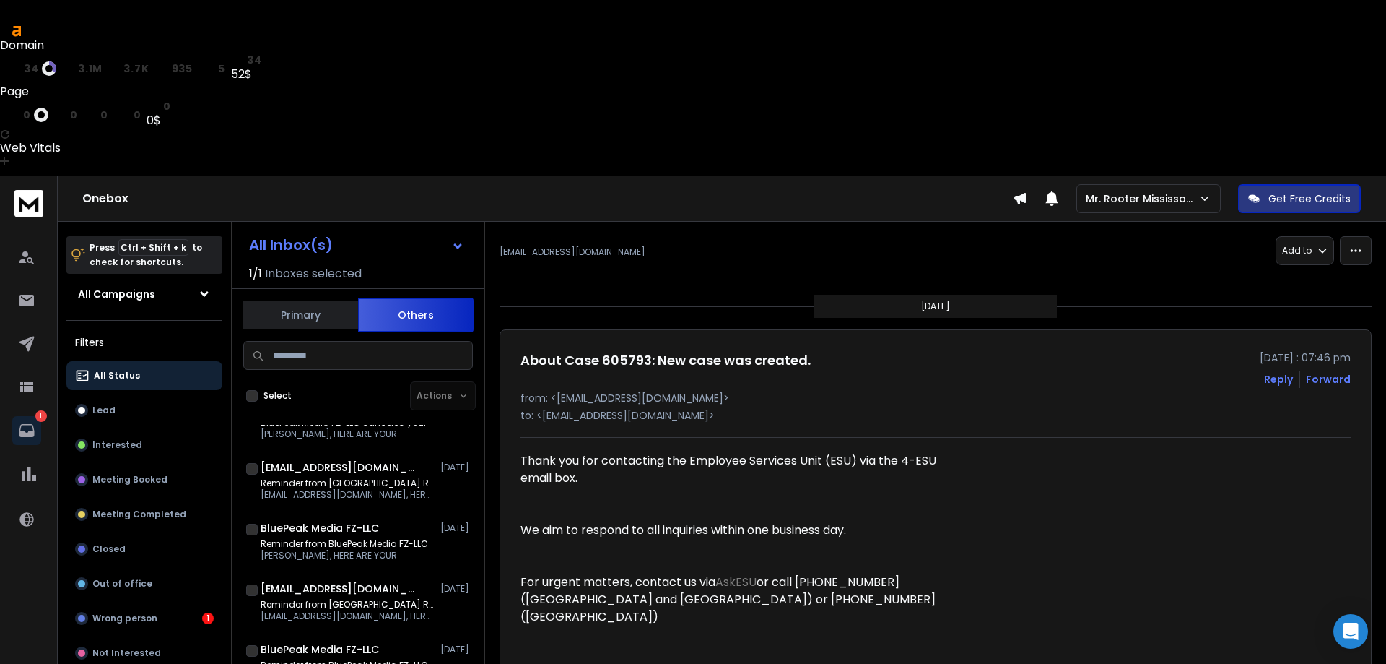
scroll to position [0, 0]
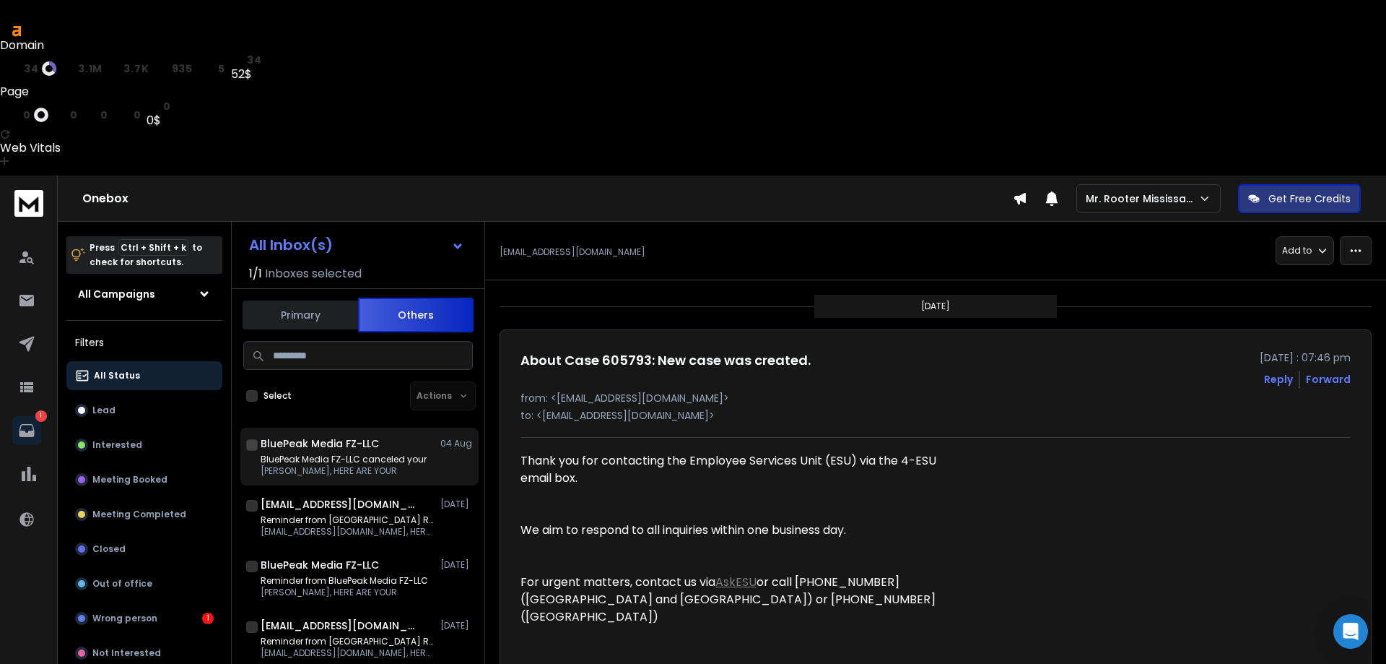
click at [389, 453] on p "BluePeak Media FZ-LLC canceled your" at bounding box center [344, 459] width 166 height 12
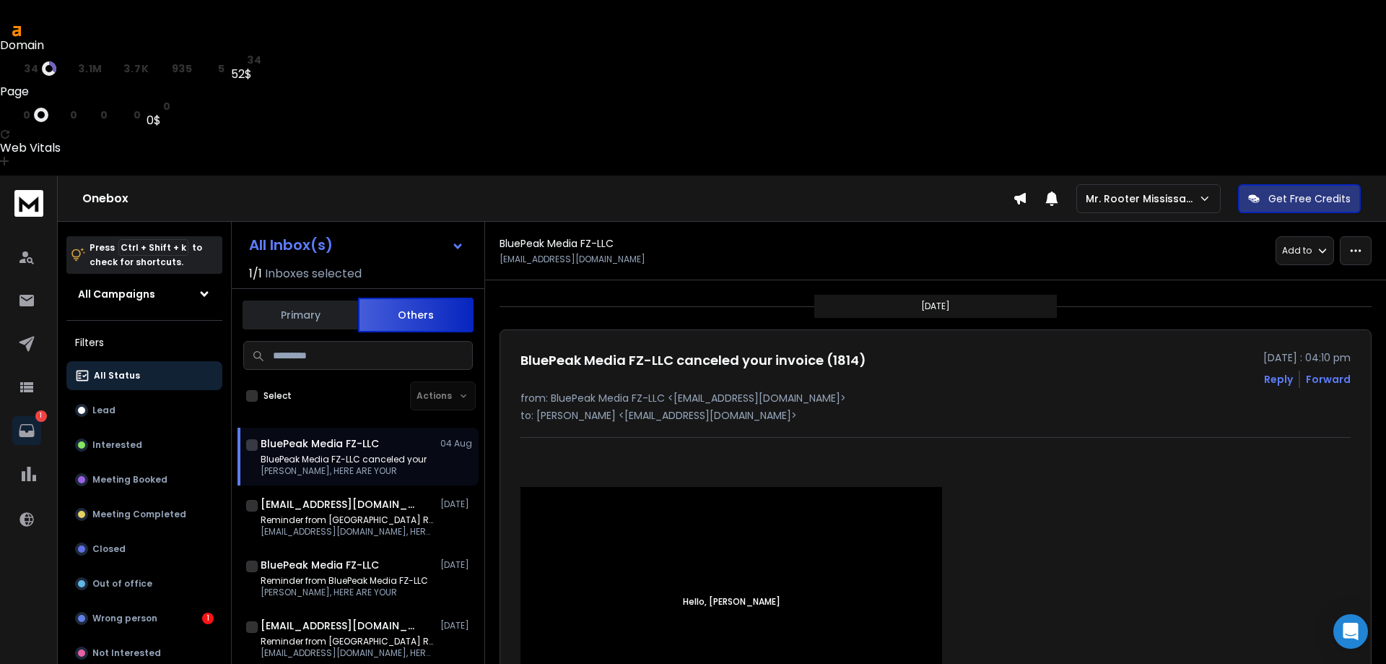
click at [888, 236] on div "BluePeak Media FZ-LLC BMF [EMAIL_ADDRESS][DOMAIN_NAME]" at bounding box center [716, 250] width 432 height 29
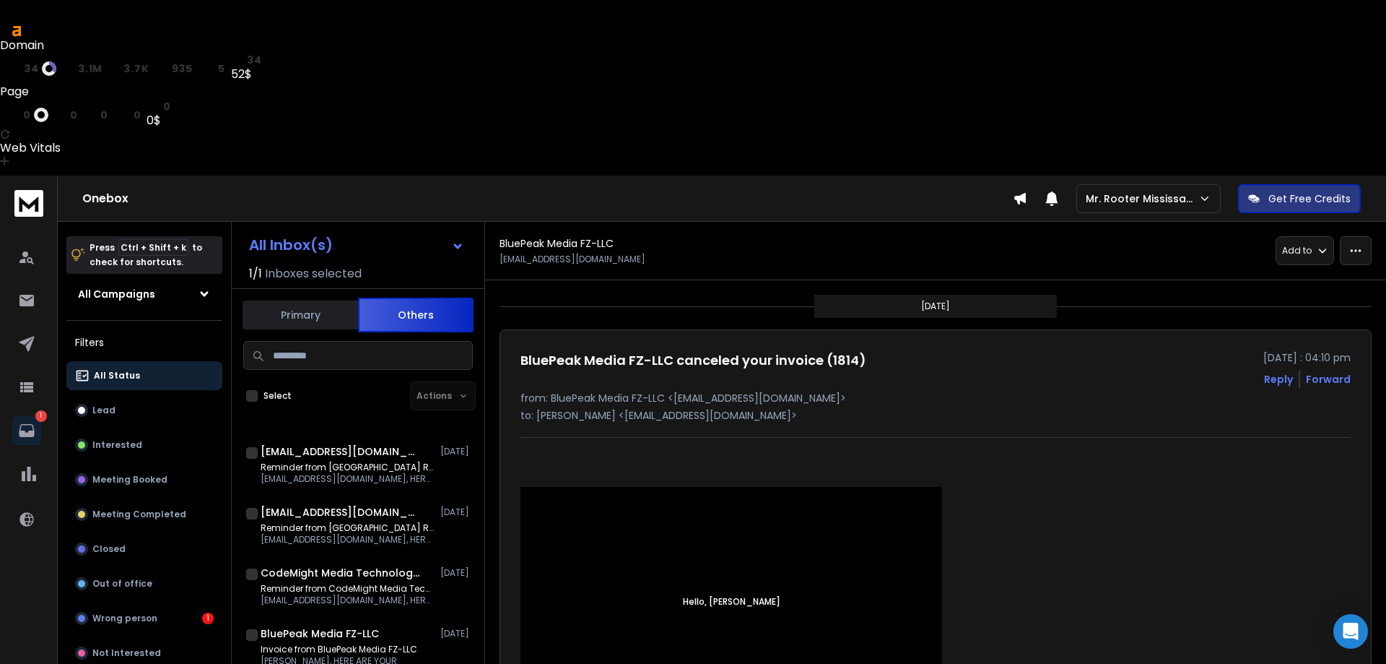
scroll to position [365, 0]
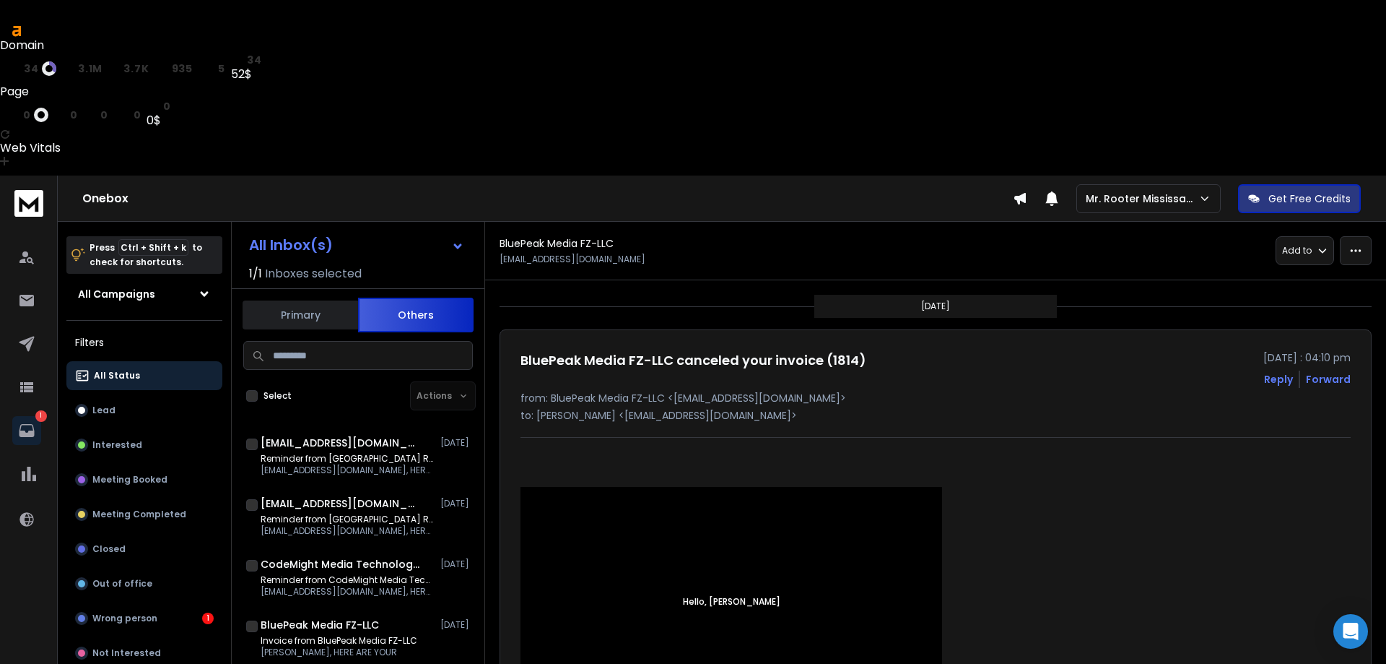
click at [35, 483] on div "1 H" at bounding box center [29, 507] width 58 height 664
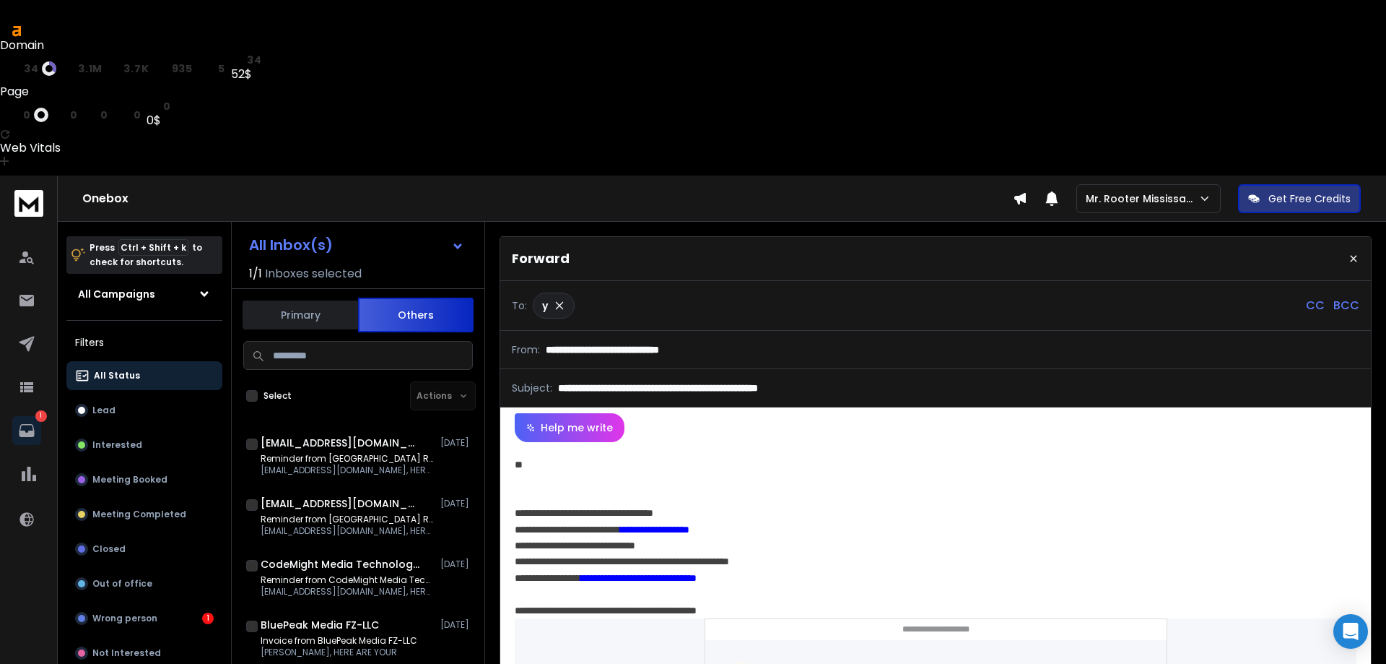
click at [1352, 255] on icon at bounding box center [1353, 258] width 6 height 6
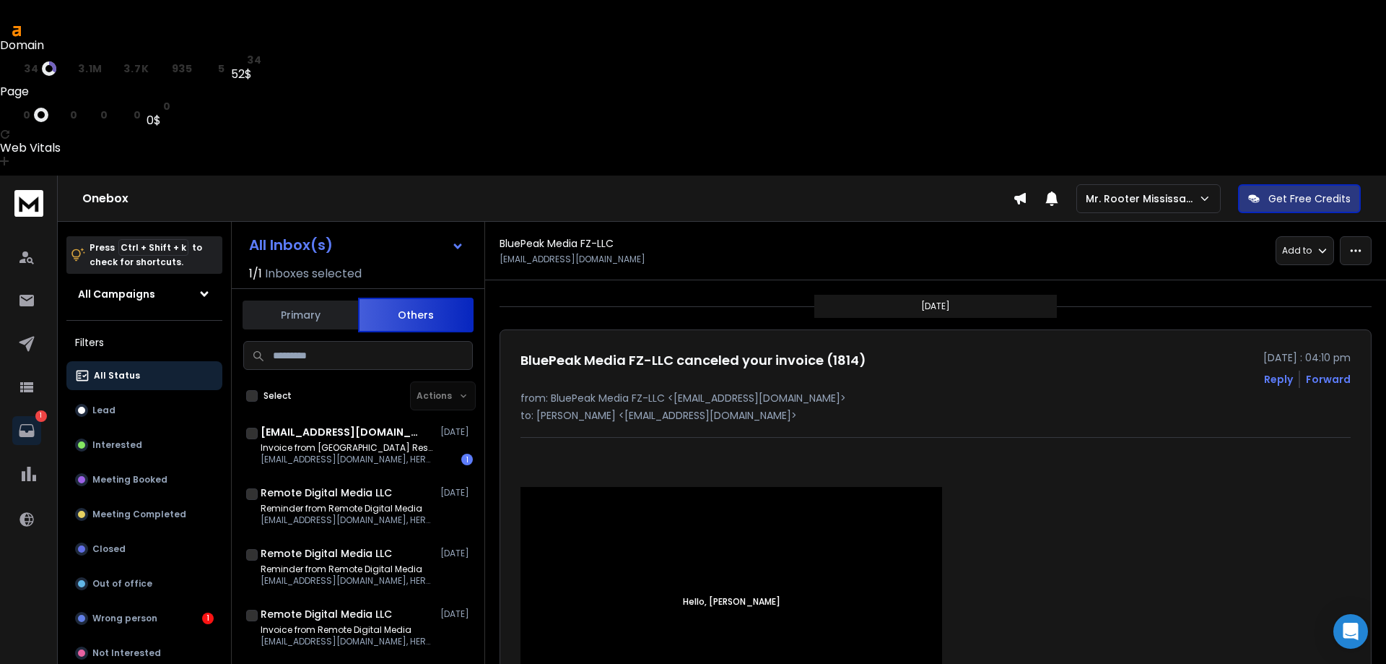
scroll to position [680, 0]
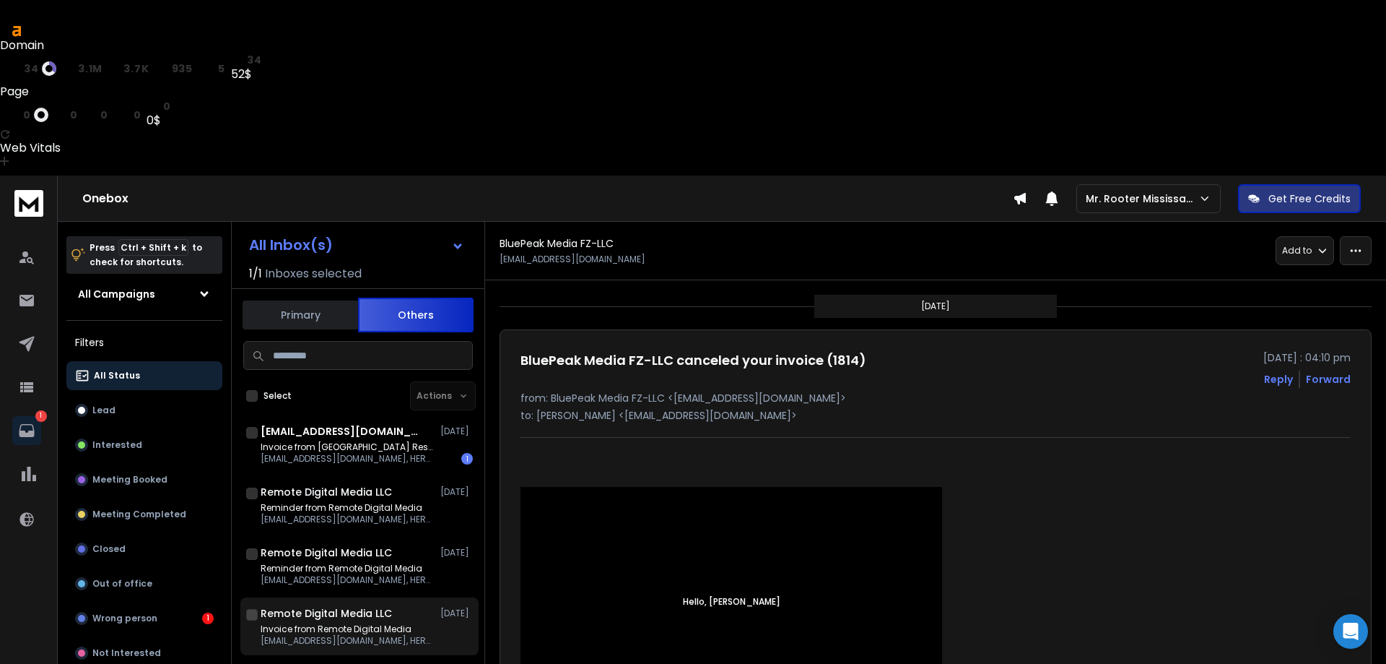
click at [367, 606] on h1 "Remote Digital Media LLC" at bounding box center [326, 613] width 131 height 14
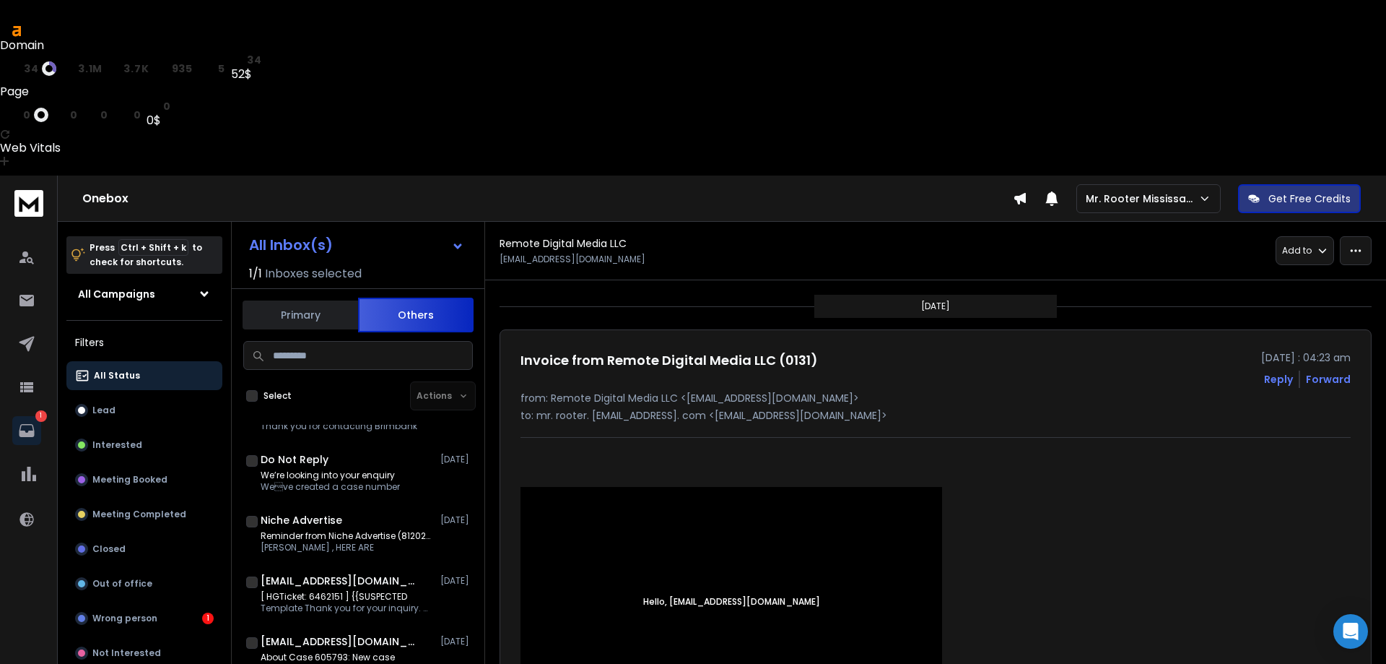
scroll to position [1150, 0]
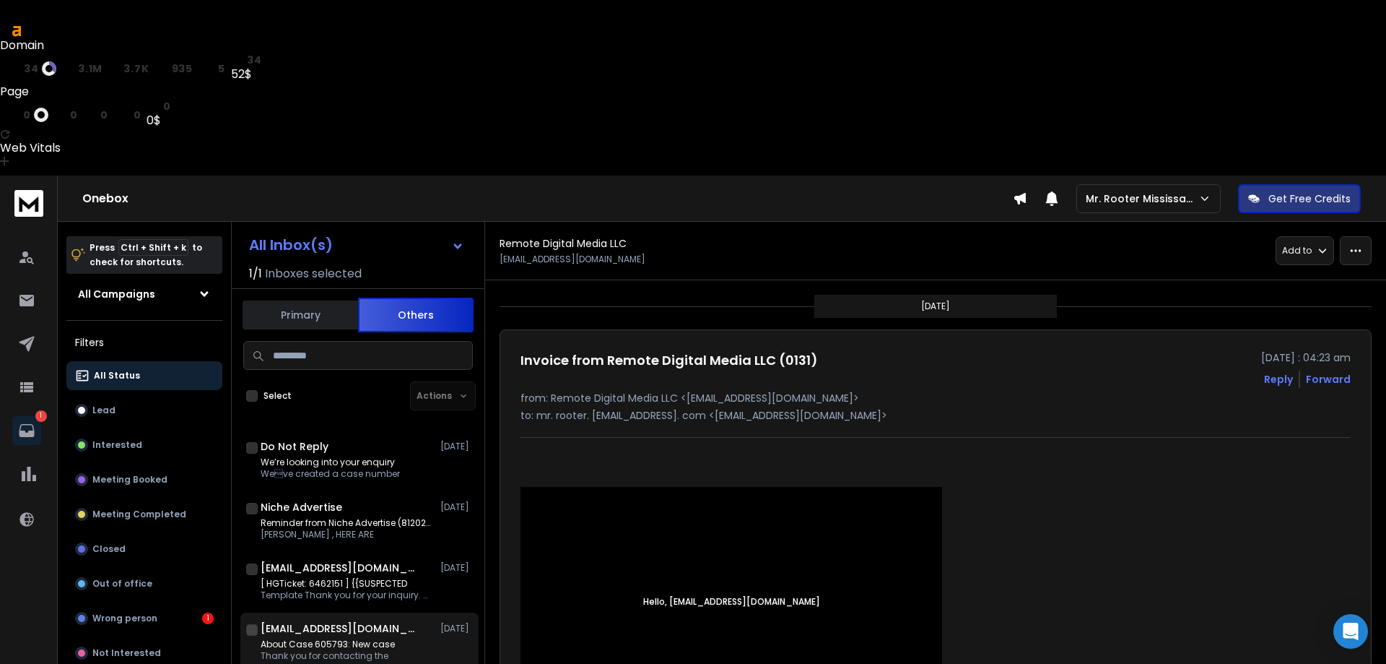
click at [350, 638] on p "About Case 605793: New case" at bounding box center [328, 644] width 134 height 12
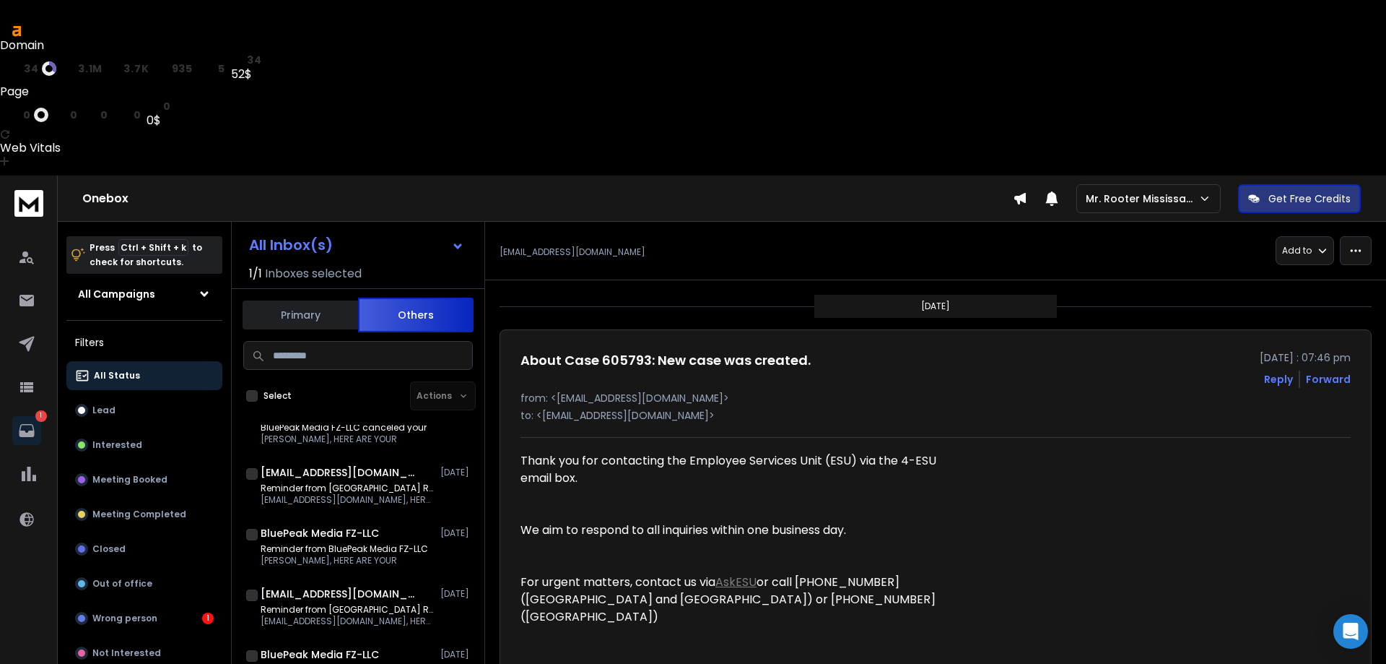
scroll to position [0, 0]
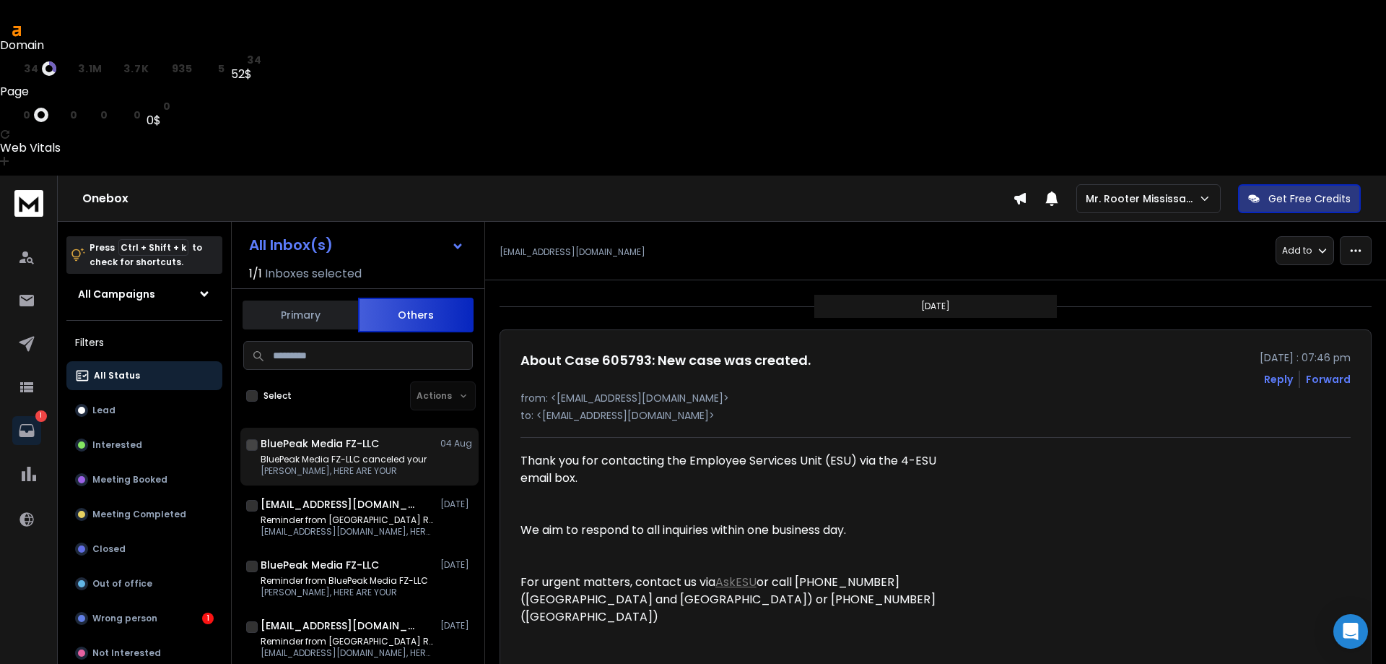
click at [389, 453] on p "BluePeak Media FZ-LLC canceled your" at bounding box center [344, 459] width 166 height 12
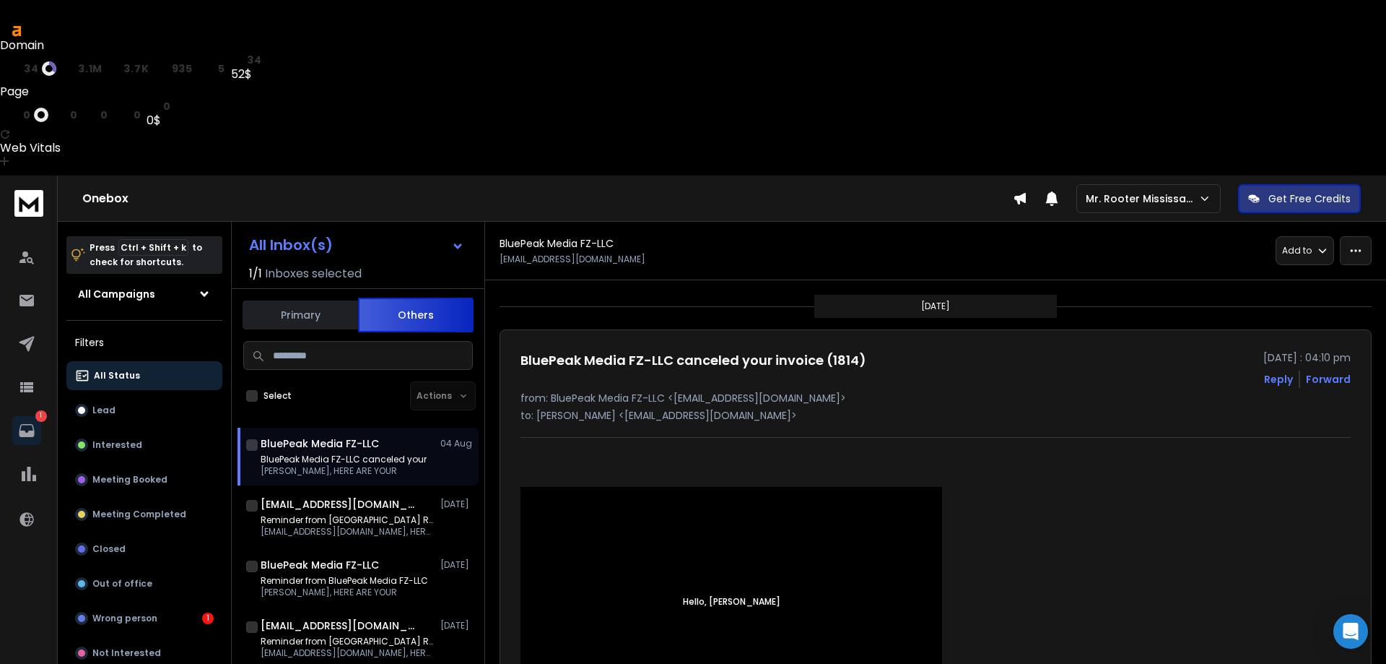
click at [888, 236] on div "BluePeak Media FZ-LLC BMF [EMAIL_ADDRESS][DOMAIN_NAME]" at bounding box center [716, 250] width 432 height 29
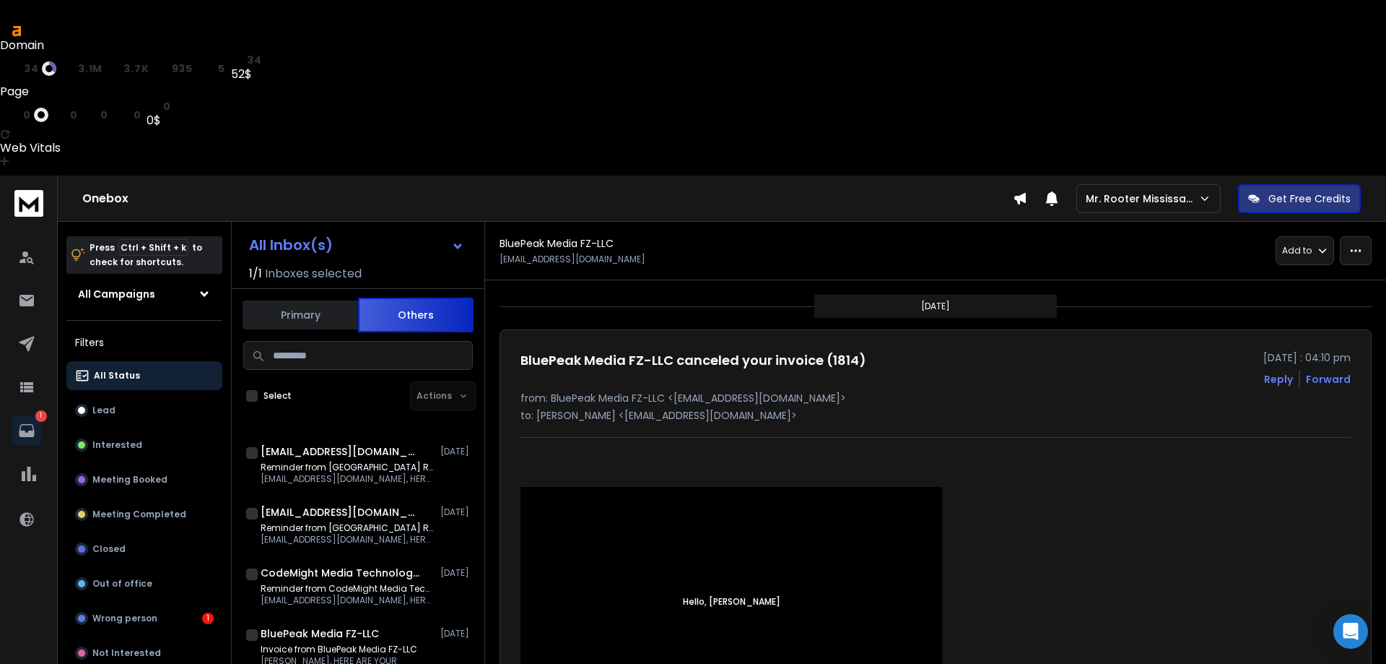
scroll to position [365, 0]
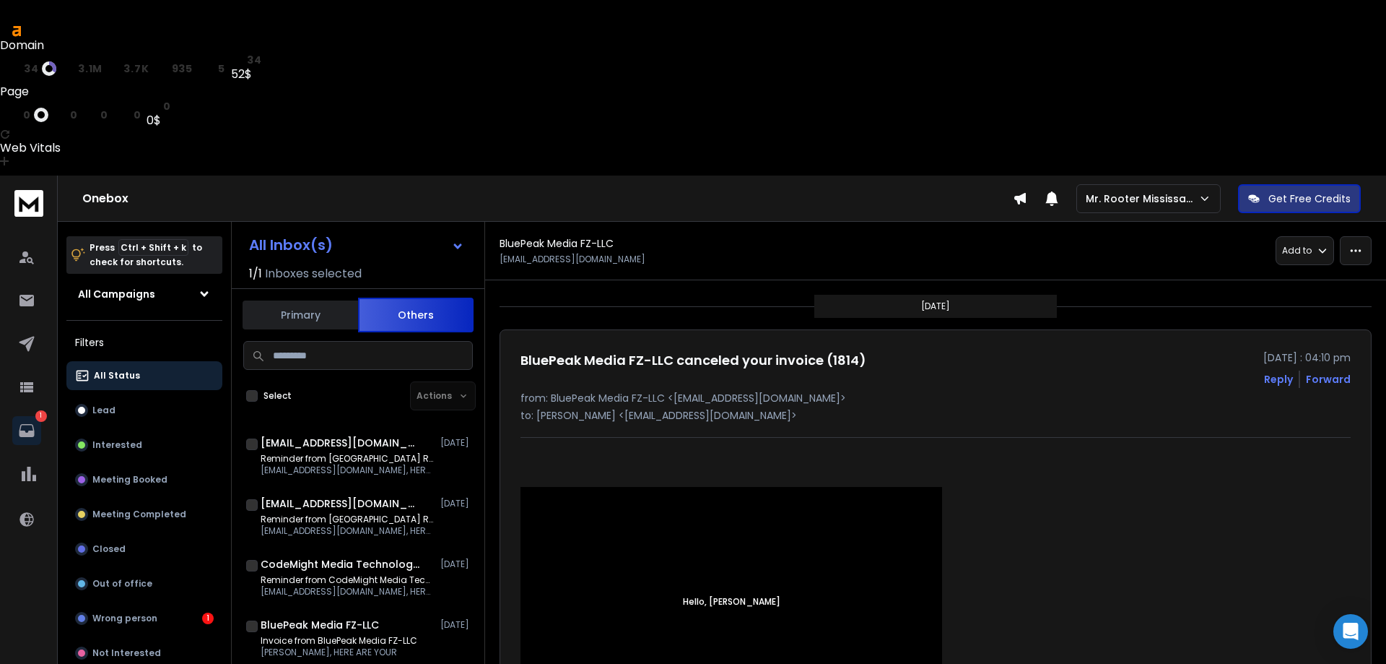
click at [35, 483] on div "1 H" at bounding box center [29, 507] width 58 height 664
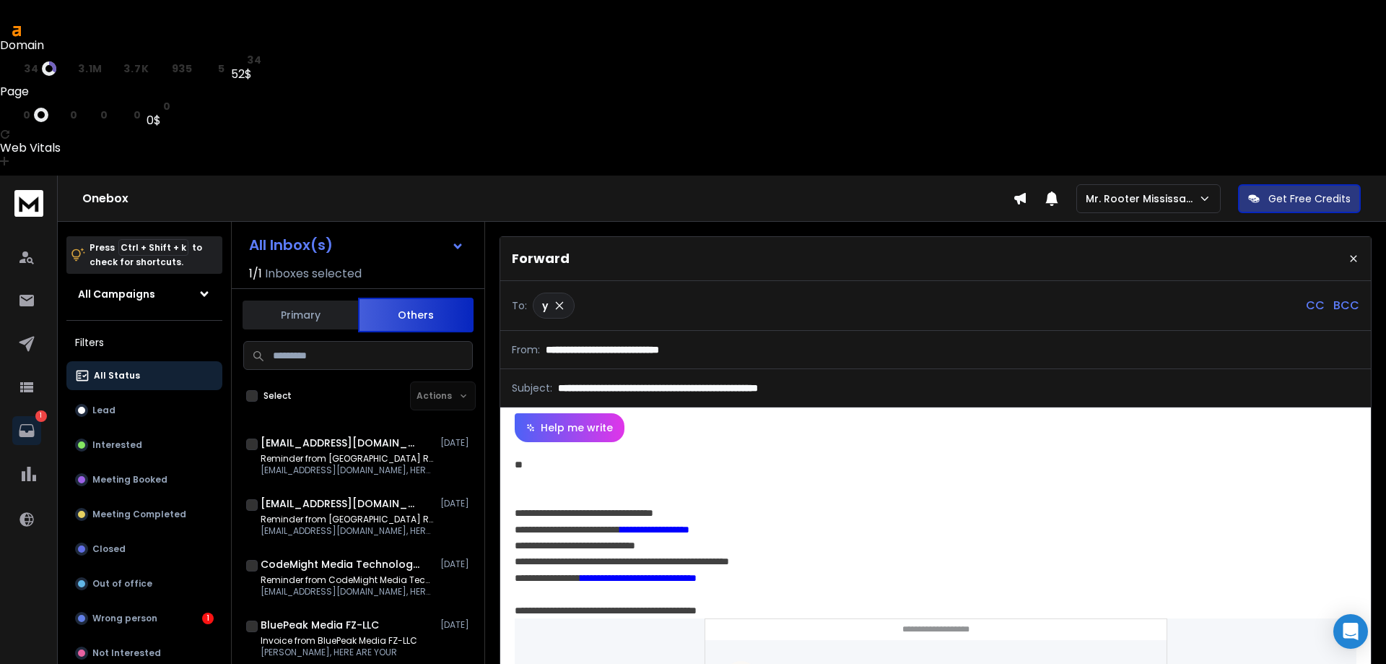
click at [1352, 255] on icon at bounding box center [1353, 258] width 6 height 6
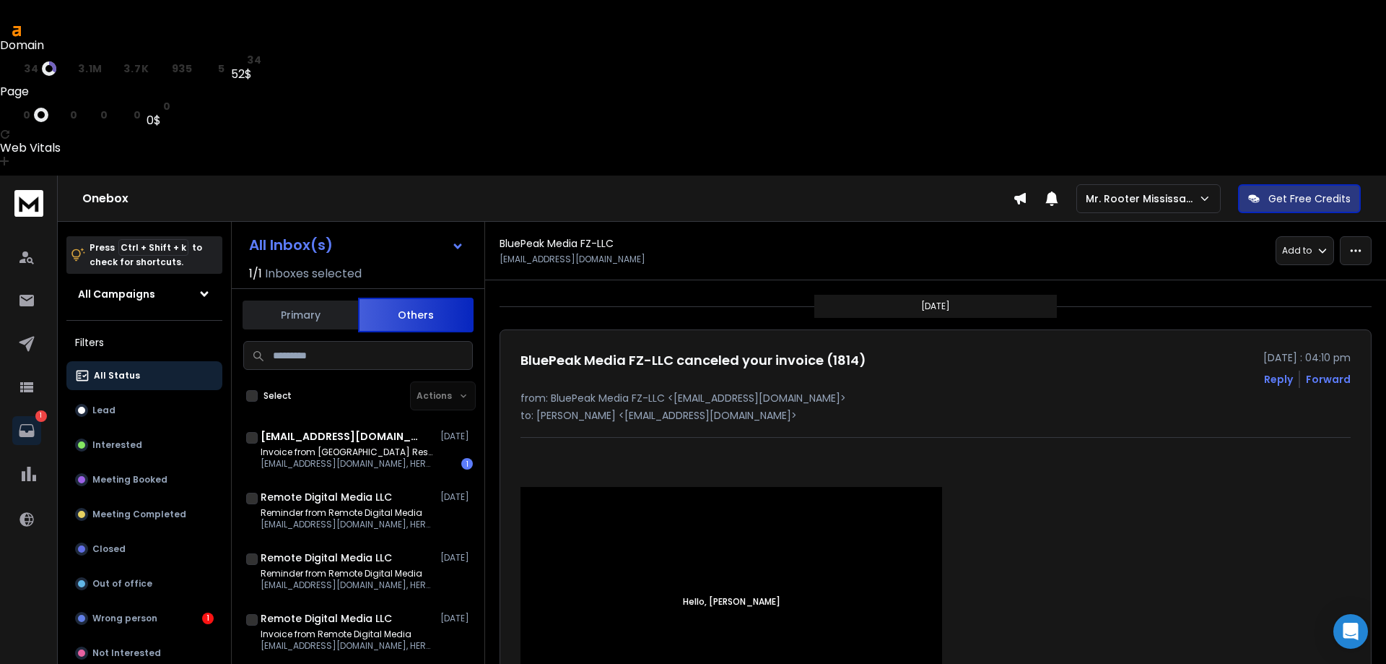
scroll to position [679, 0]
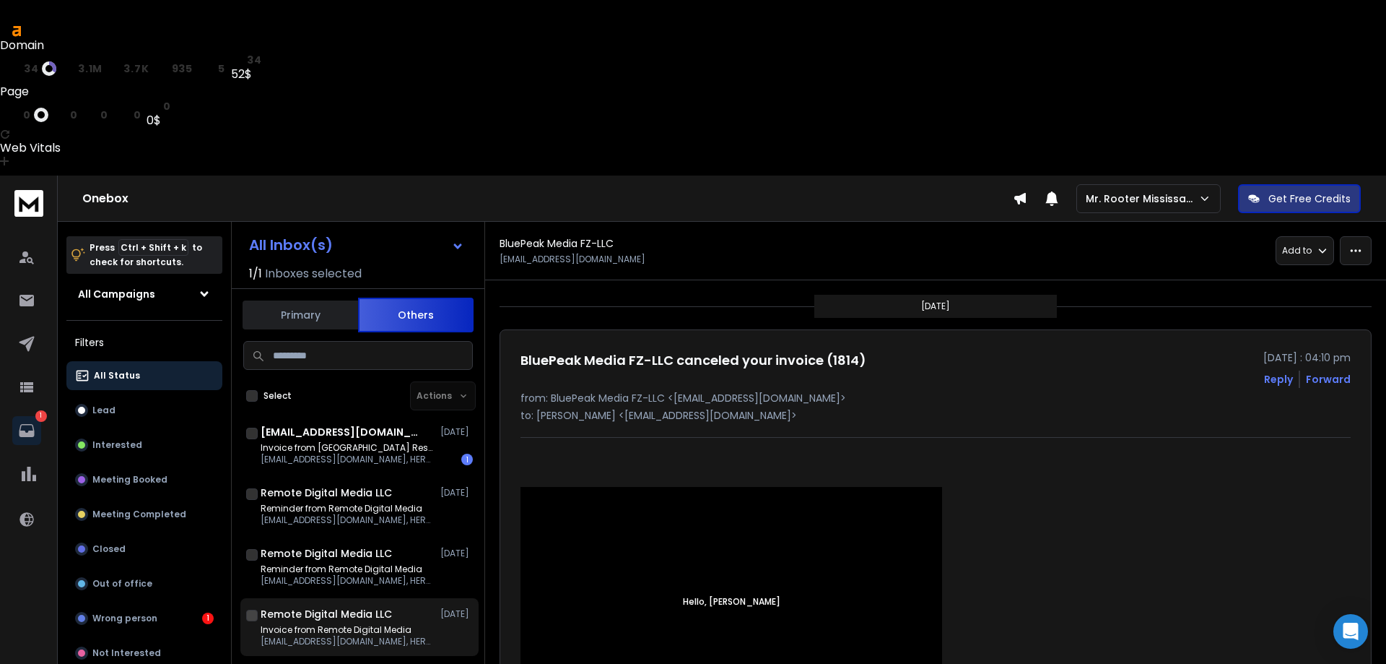
click at [367, 607] on h1 "Remote Digital Media LLC" at bounding box center [326, 614] width 131 height 14
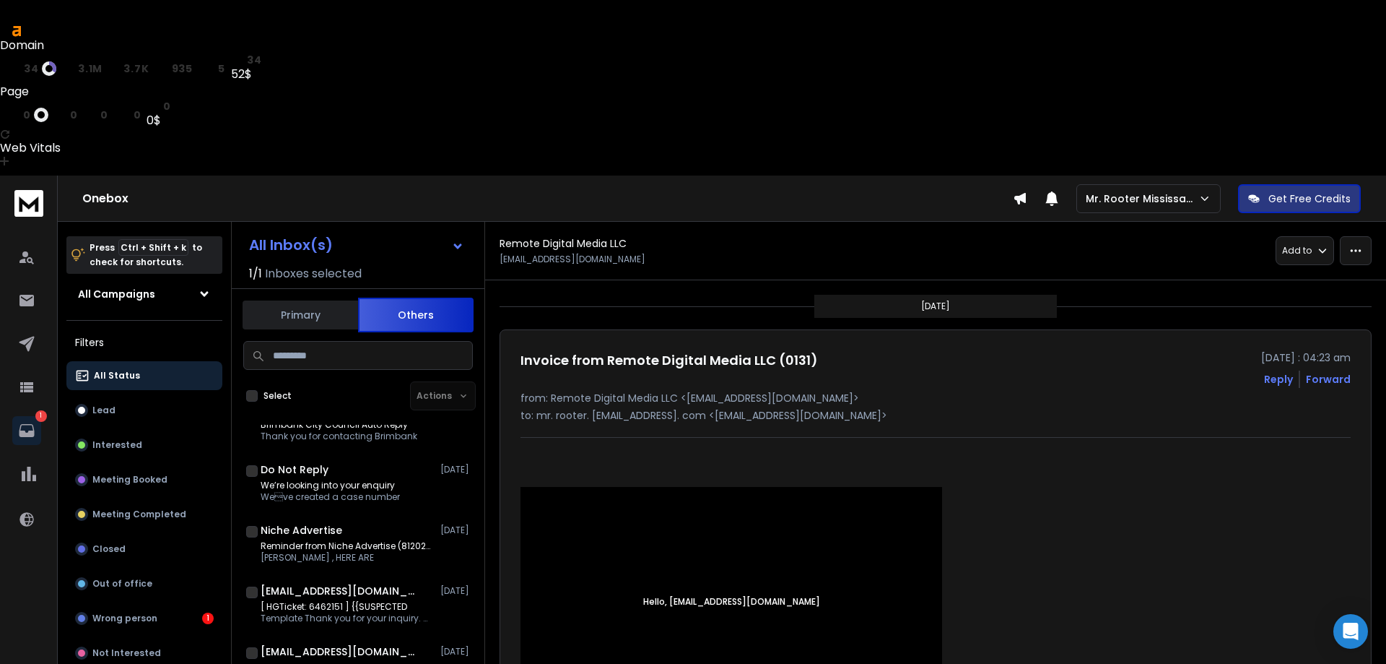
scroll to position [1145, 0]
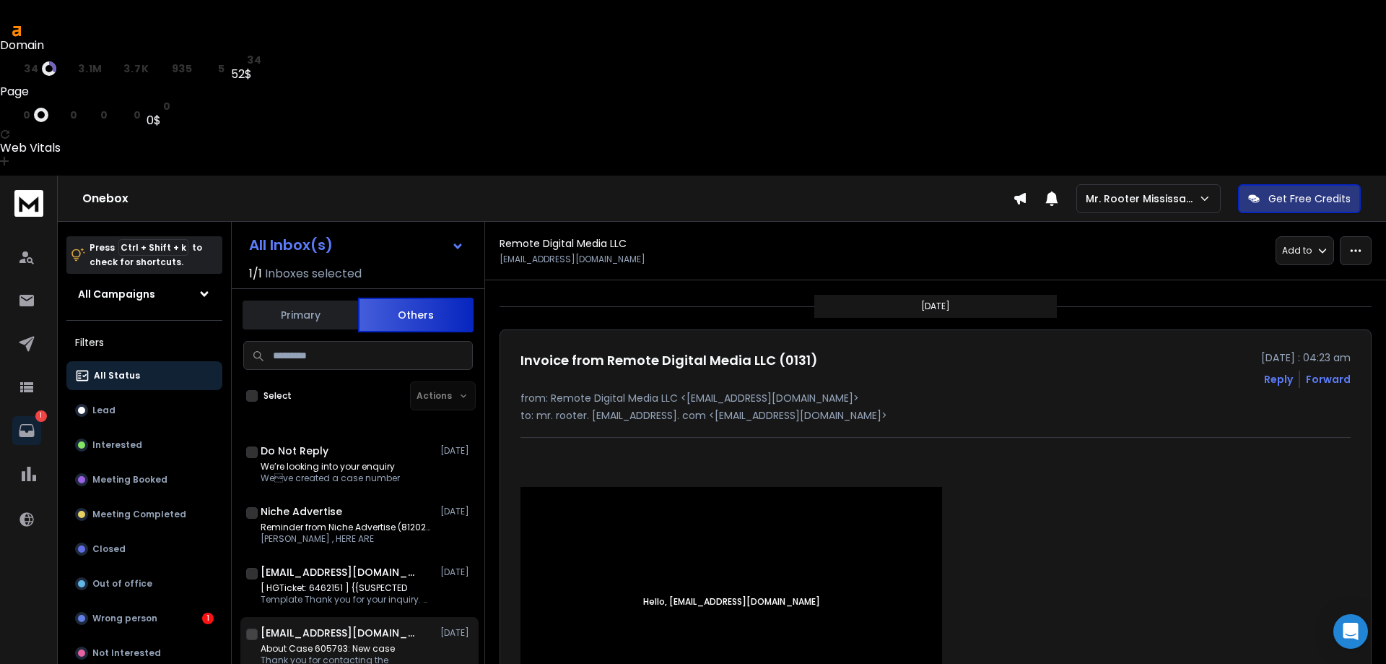
click at [350, 625] on div "[EMAIL_ADDRESS][DOMAIN_NAME] [DATE] About Case 605793: New case Thank you for c…" at bounding box center [367, 645] width 212 height 40
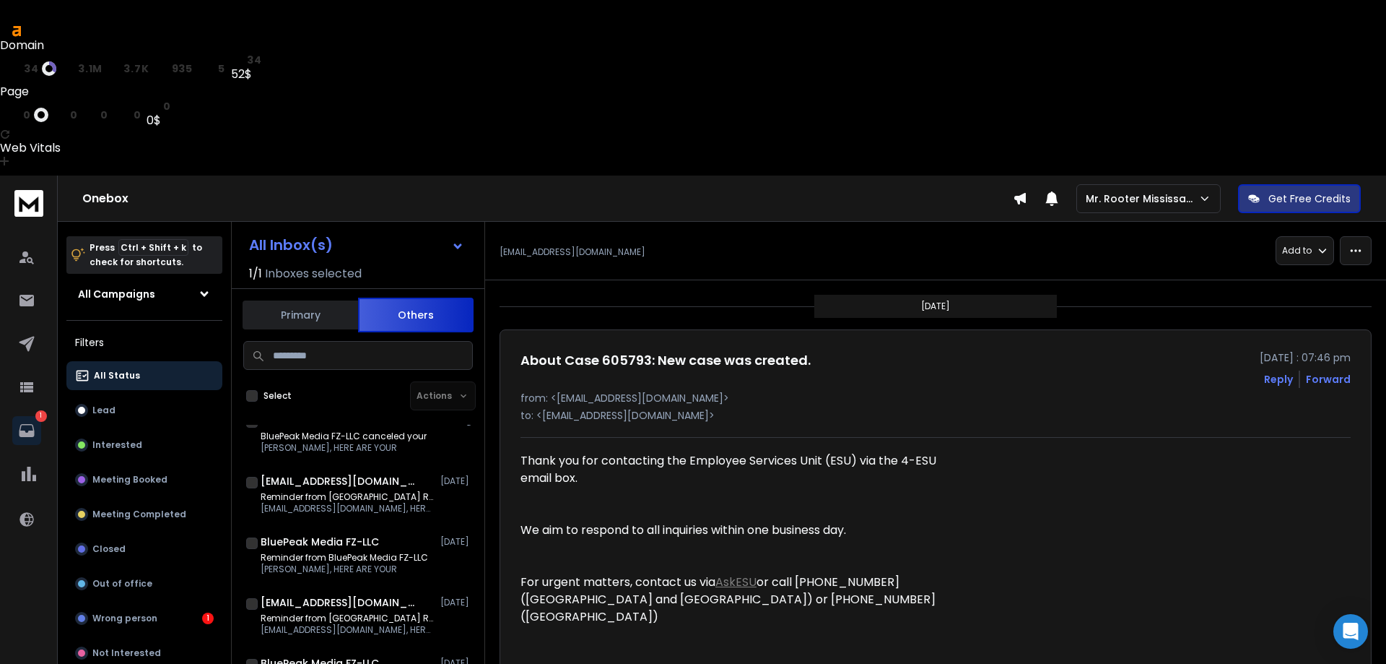
scroll to position [0, 0]
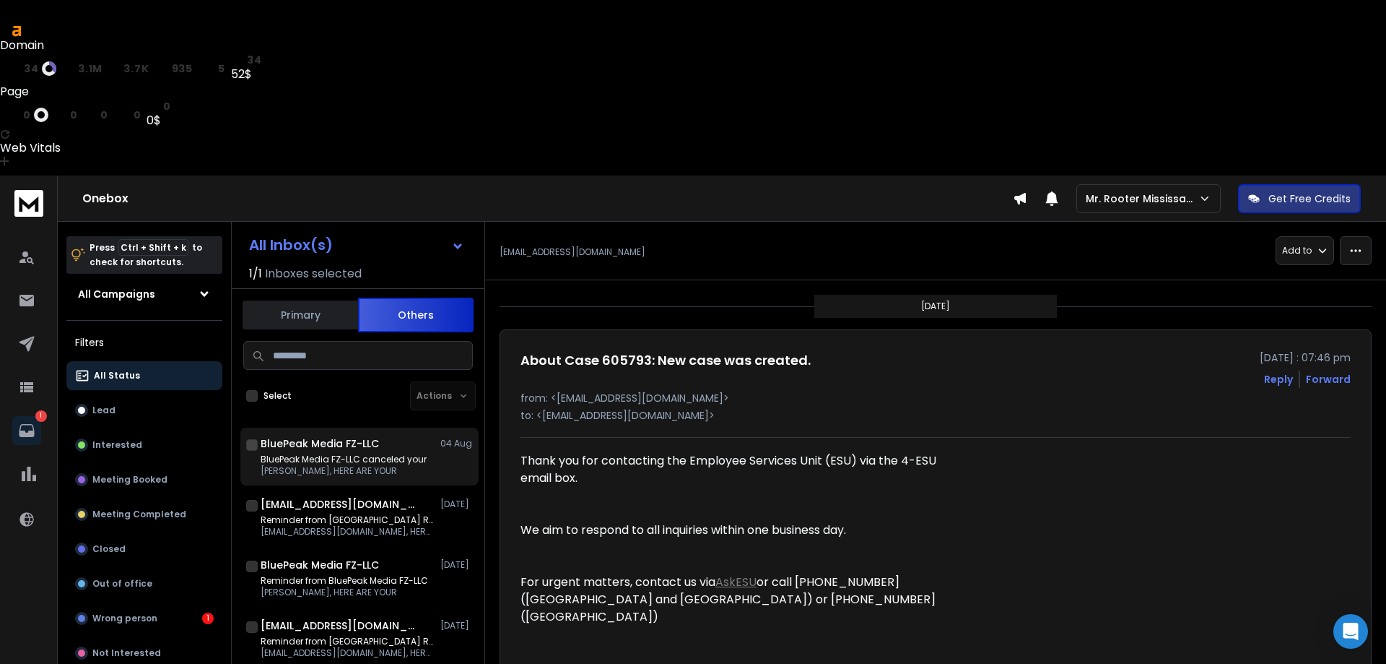
click at [389, 453] on p "BluePeak Media FZ-LLC canceled your" at bounding box center [344, 459] width 166 height 12
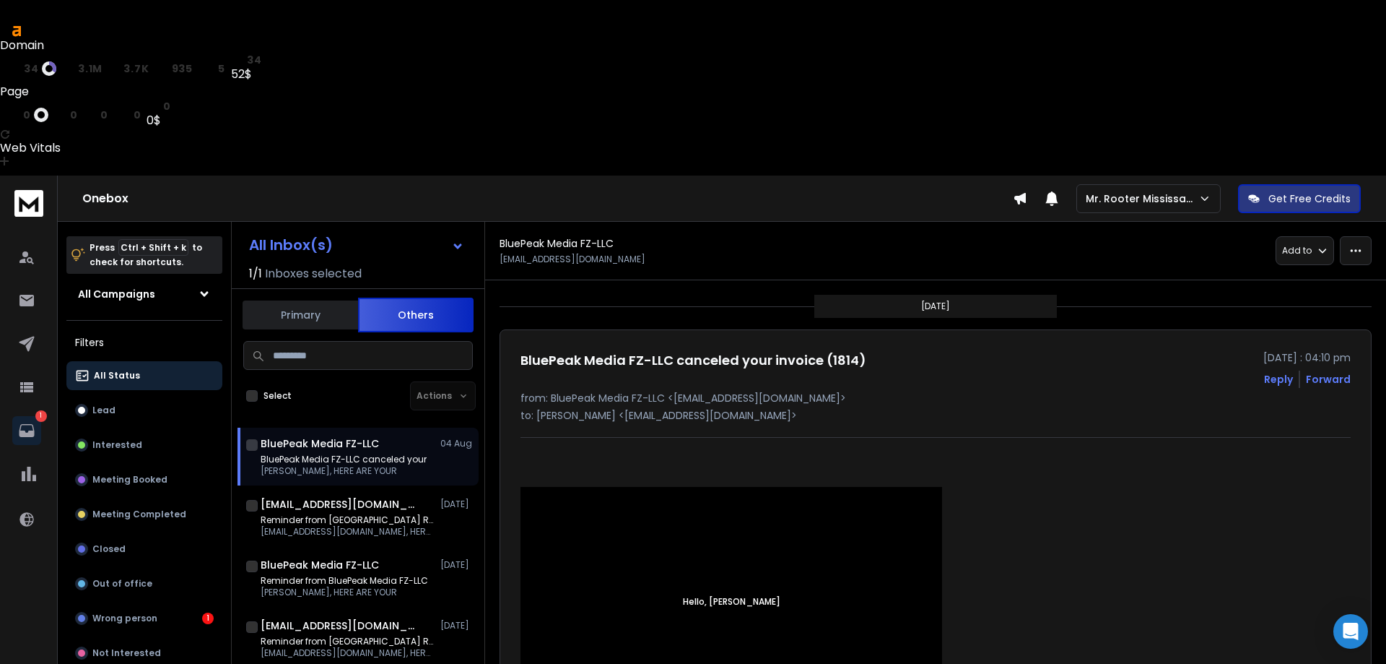
click at [888, 236] on div "BluePeak Media FZ-LLC BMF [EMAIL_ADDRESS][DOMAIN_NAME]" at bounding box center [716, 250] width 432 height 29
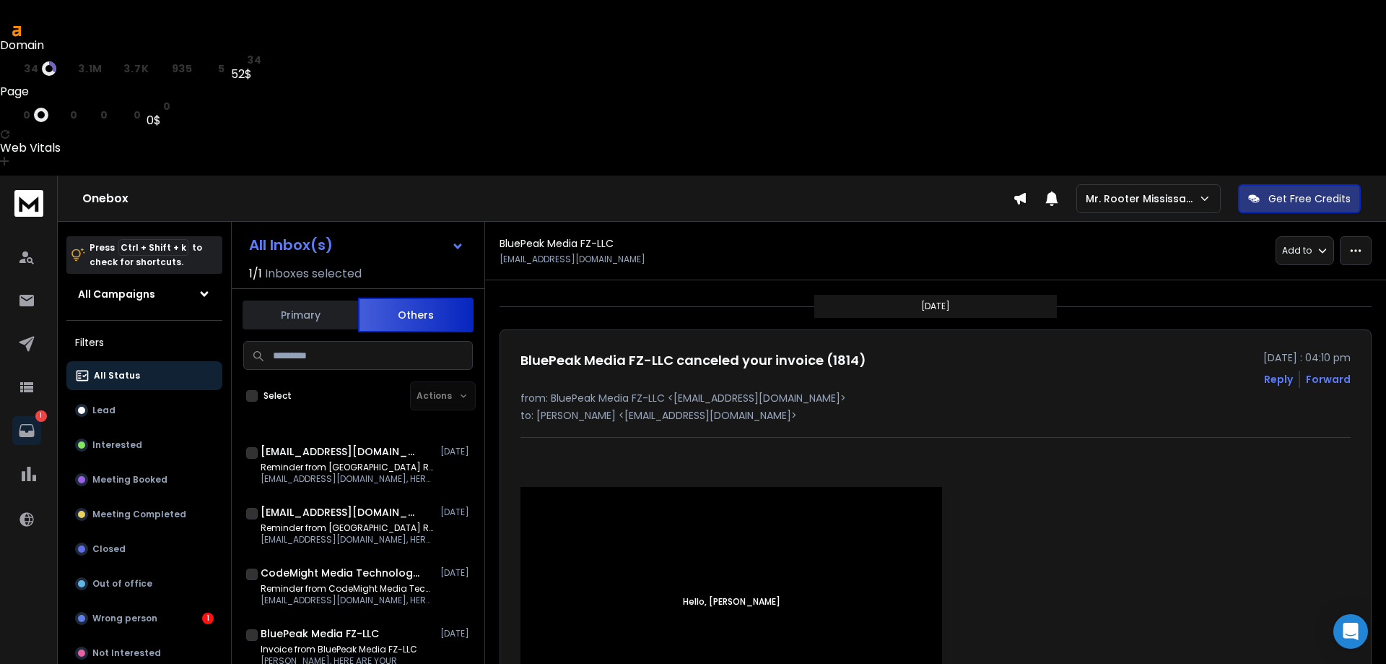
scroll to position [365, 0]
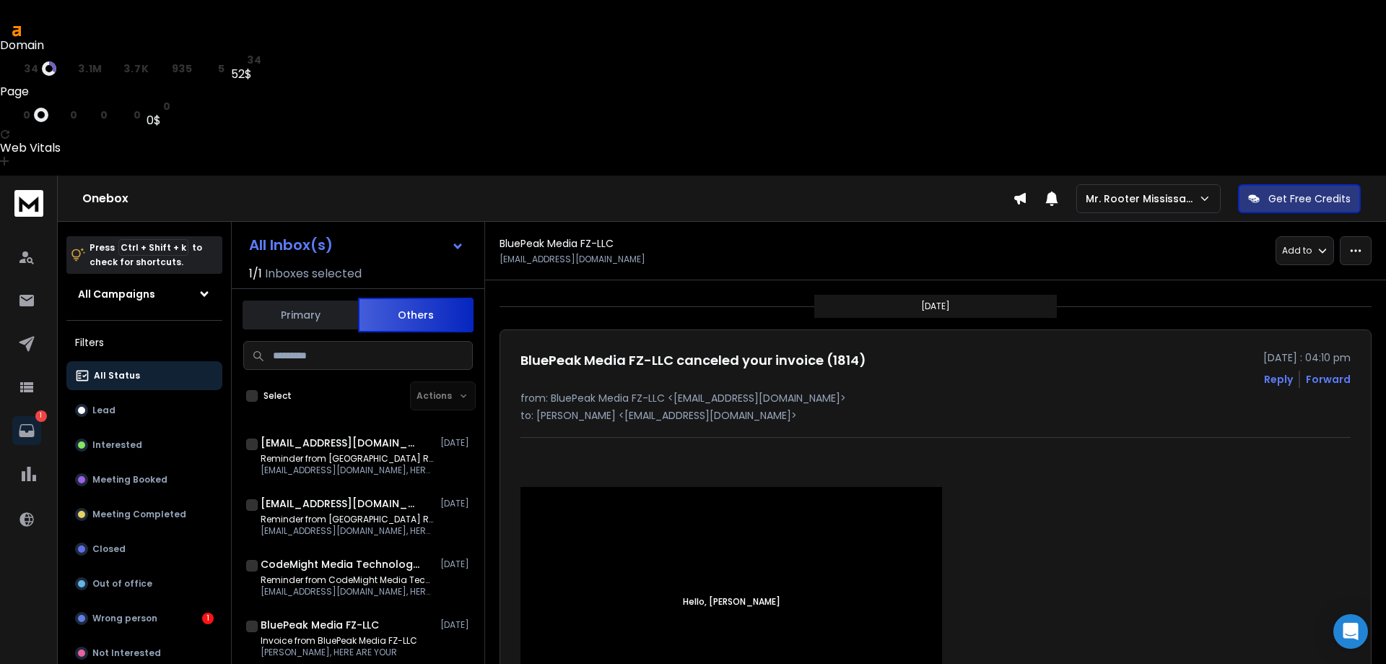
click at [35, 483] on div "1 H" at bounding box center [29, 507] width 58 height 664
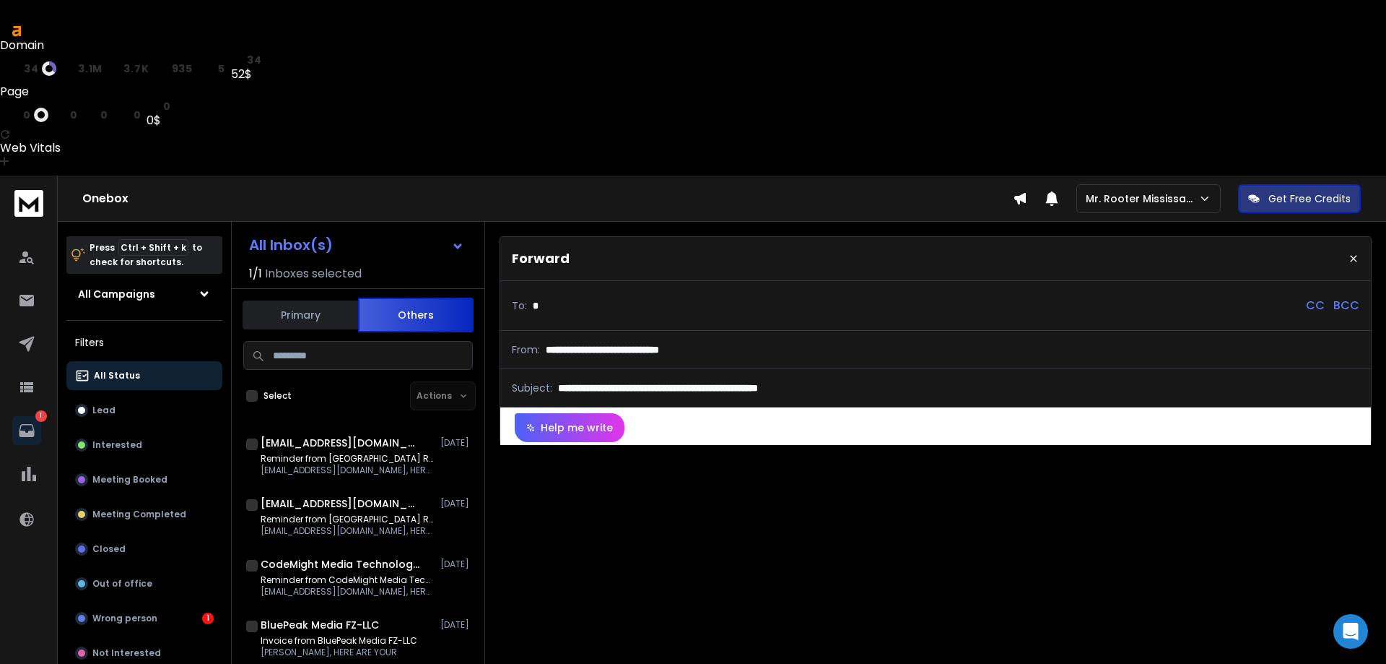
type input "*"
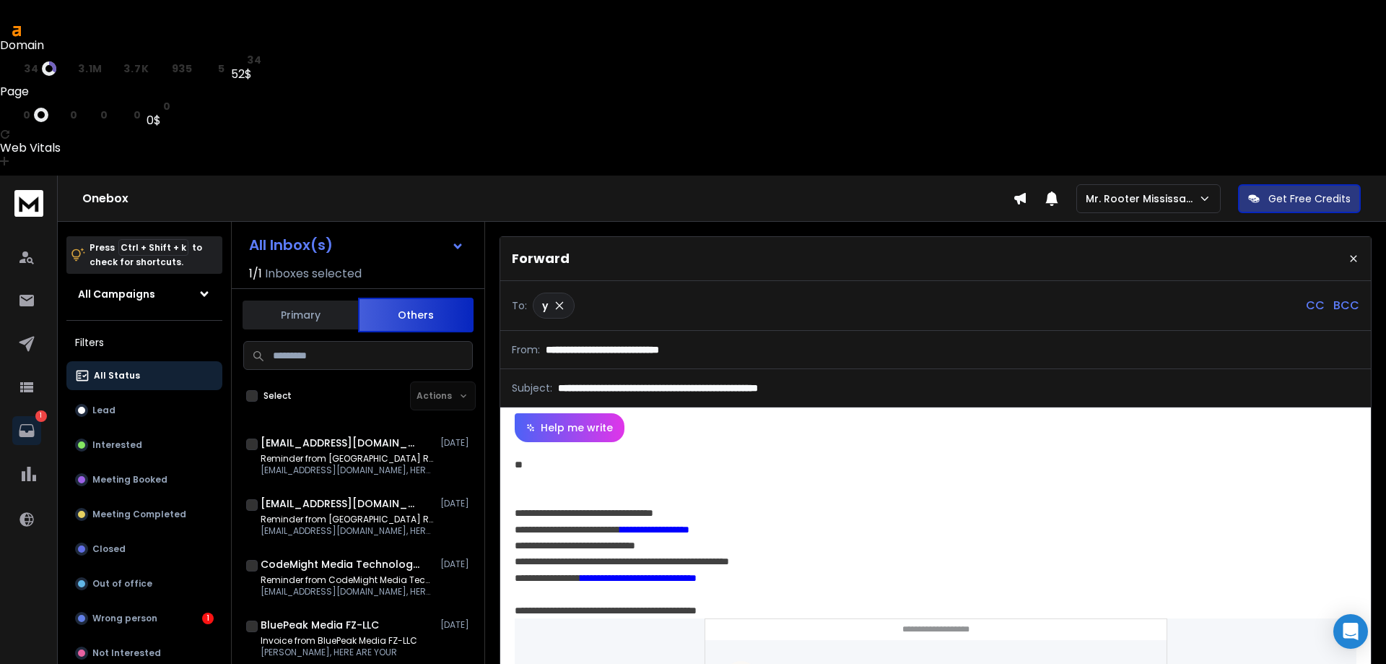
click at [1352, 255] on icon at bounding box center [1353, 258] width 6 height 6
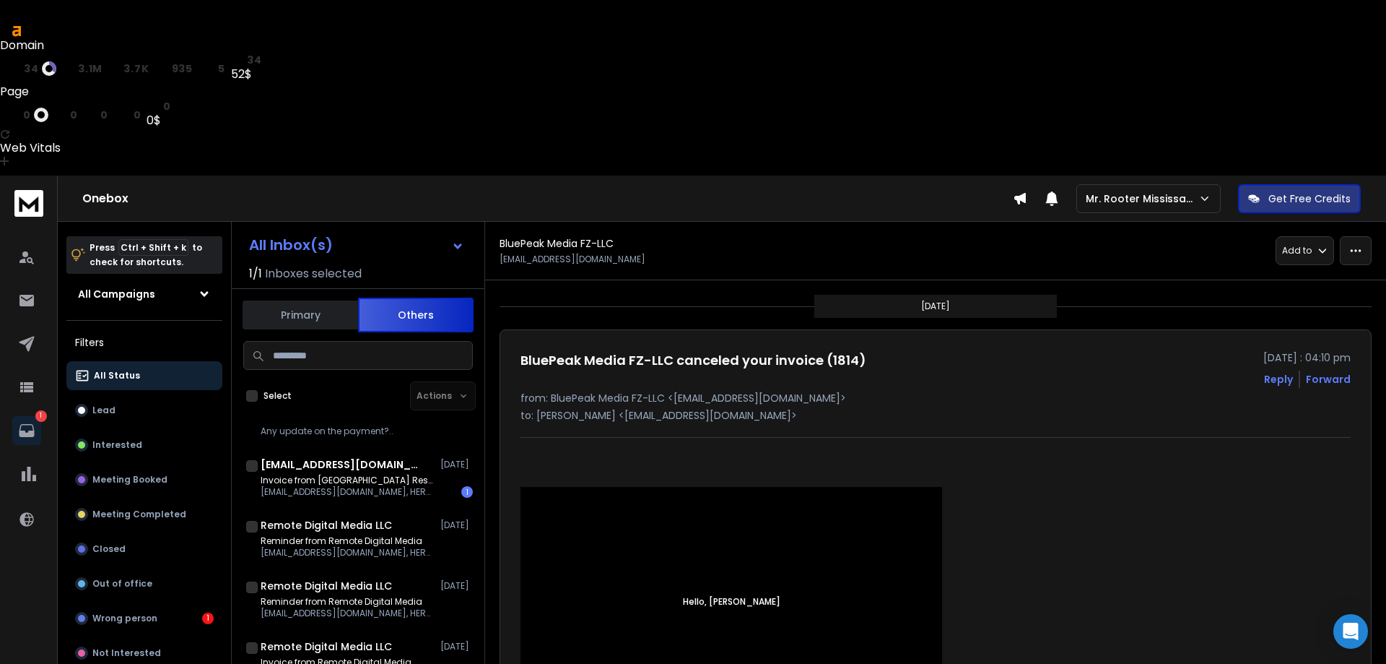
scroll to position [679, 0]
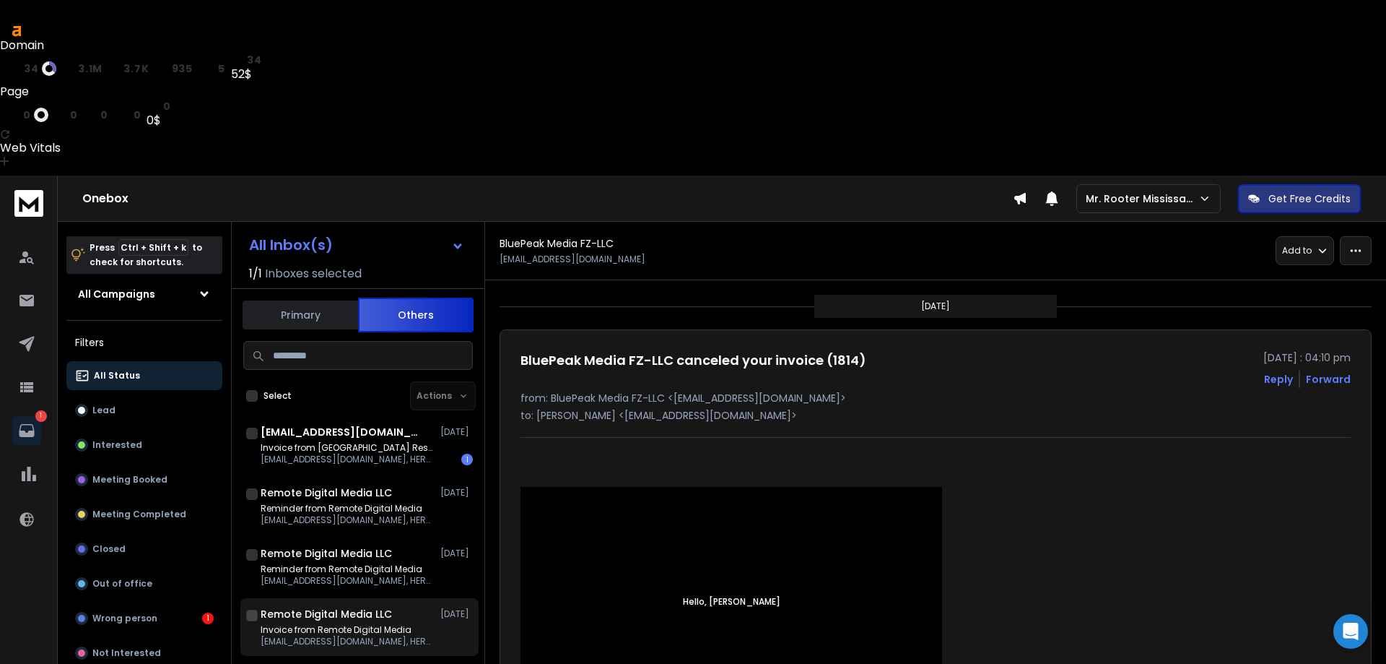
click at [367, 607] on h1 "Remote Digital Media LLC" at bounding box center [326, 614] width 131 height 14
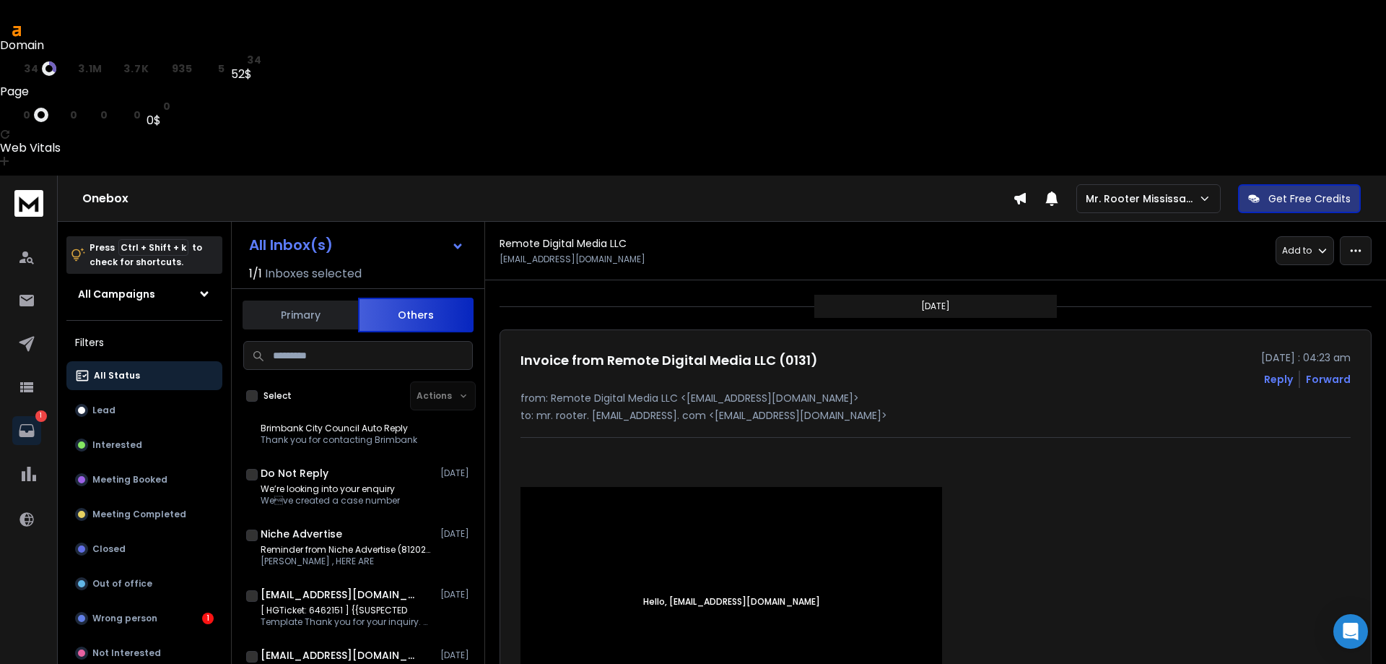
scroll to position [1145, 0]
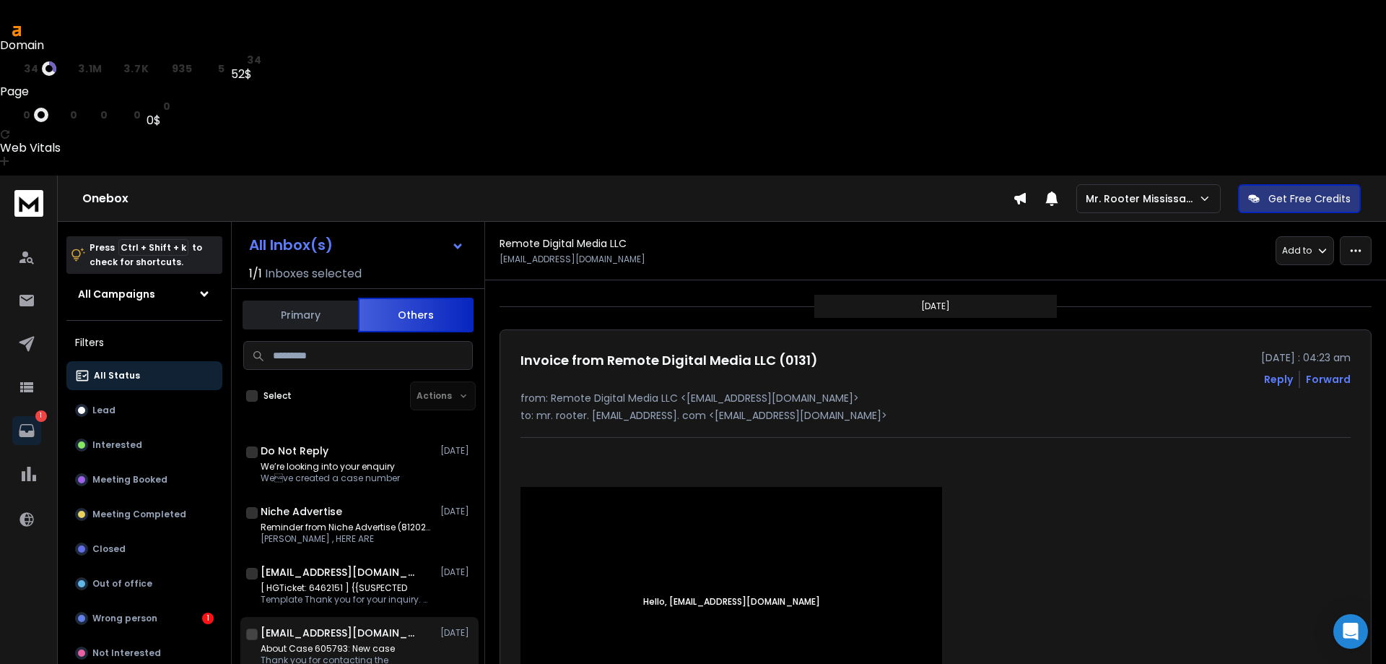
click at [350, 625] on div "[EMAIL_ADDRESS][DOMAIN_NAME] [DATE] About Case 605793: New case Thank you for c…" at bounding box center [367, 645] width 212 height 40
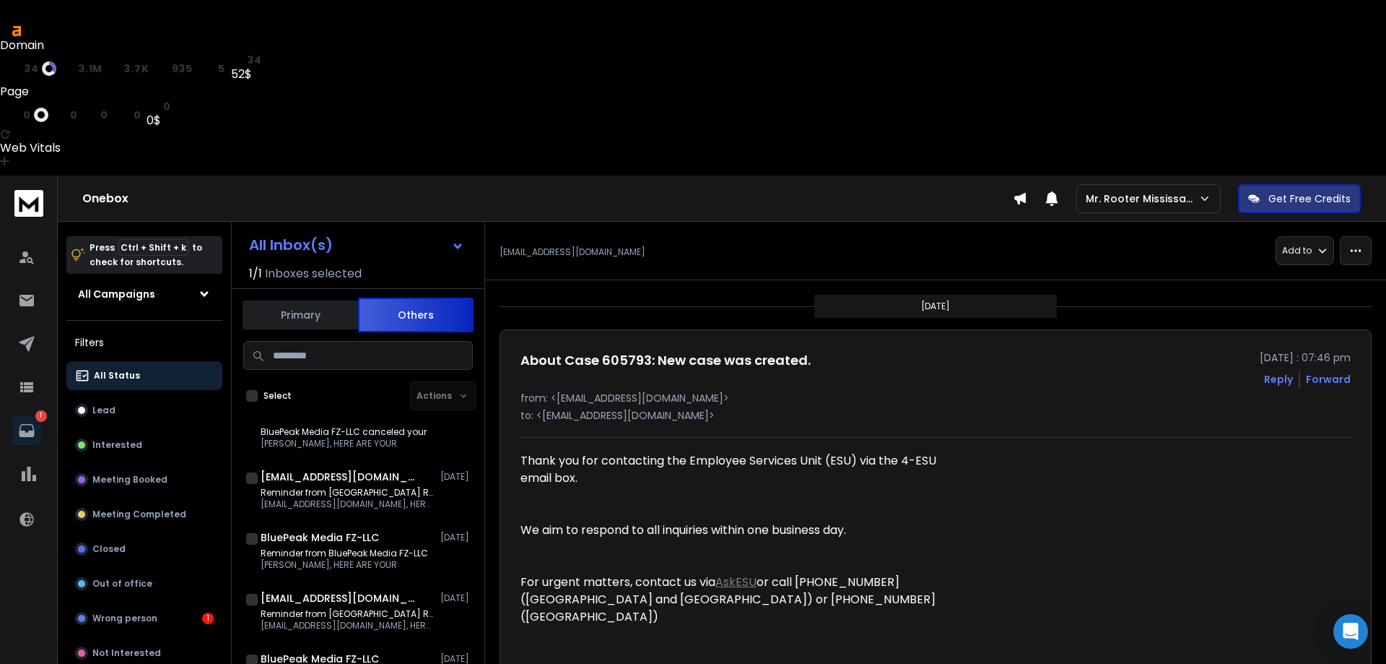
scroll to position [0, 0]
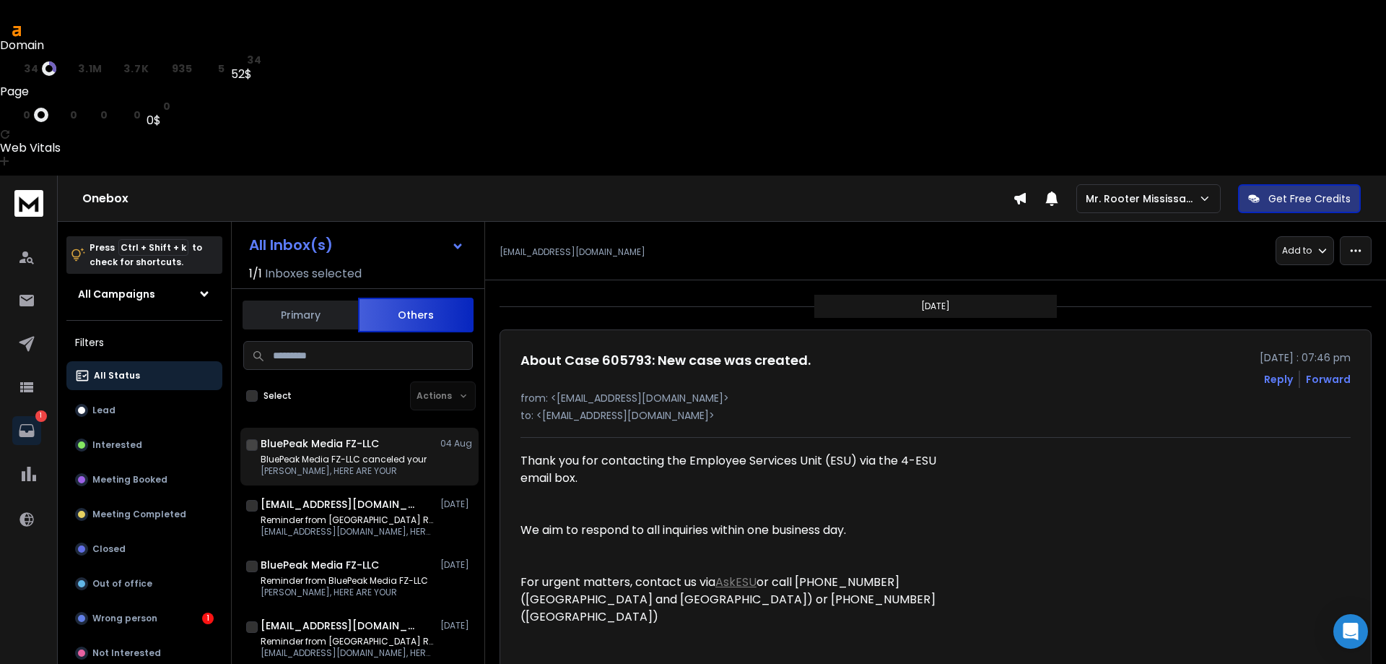
click at [389, 453] on p "BluePeak Media FZ-LLC canceled your" at bounding box center [344, 459] width 166 height 12
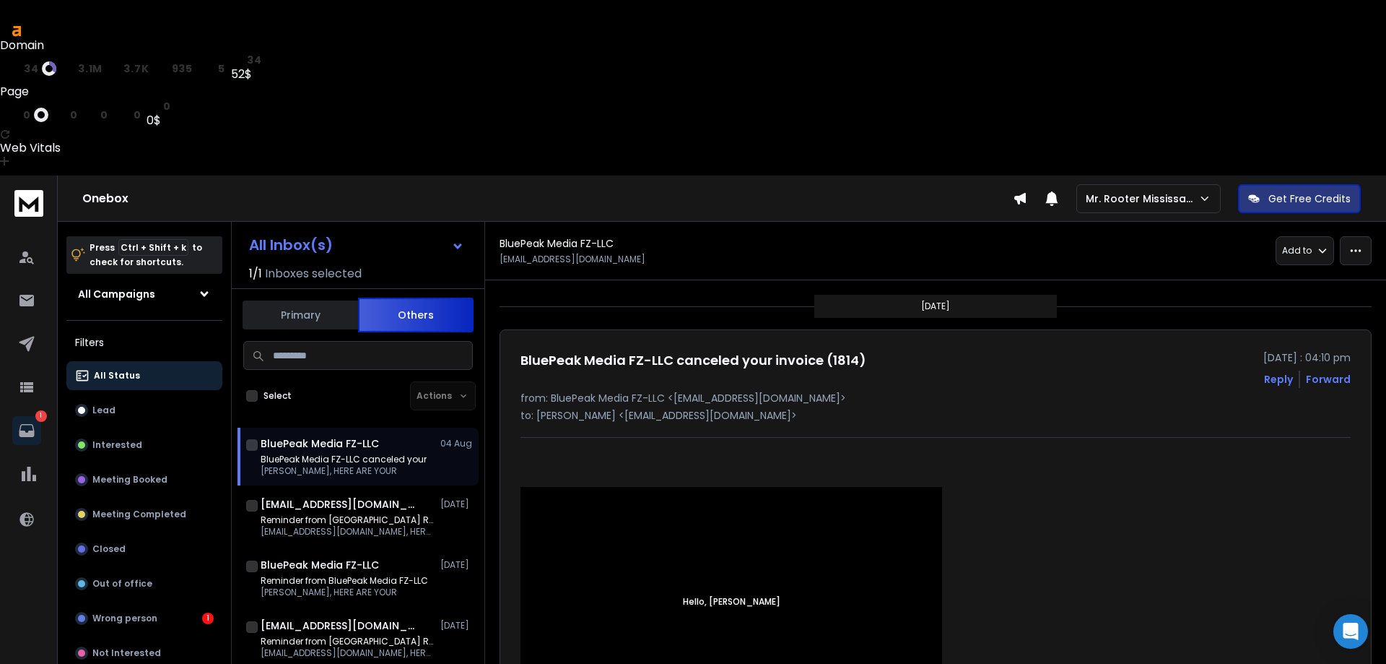
click at [888, 236] on div "BluePeak Media FZ-LLC BMF [EMAIL_ADDRESS][DOMAIN_NAME]" at bounding box center [716, 250] width 432 height 29
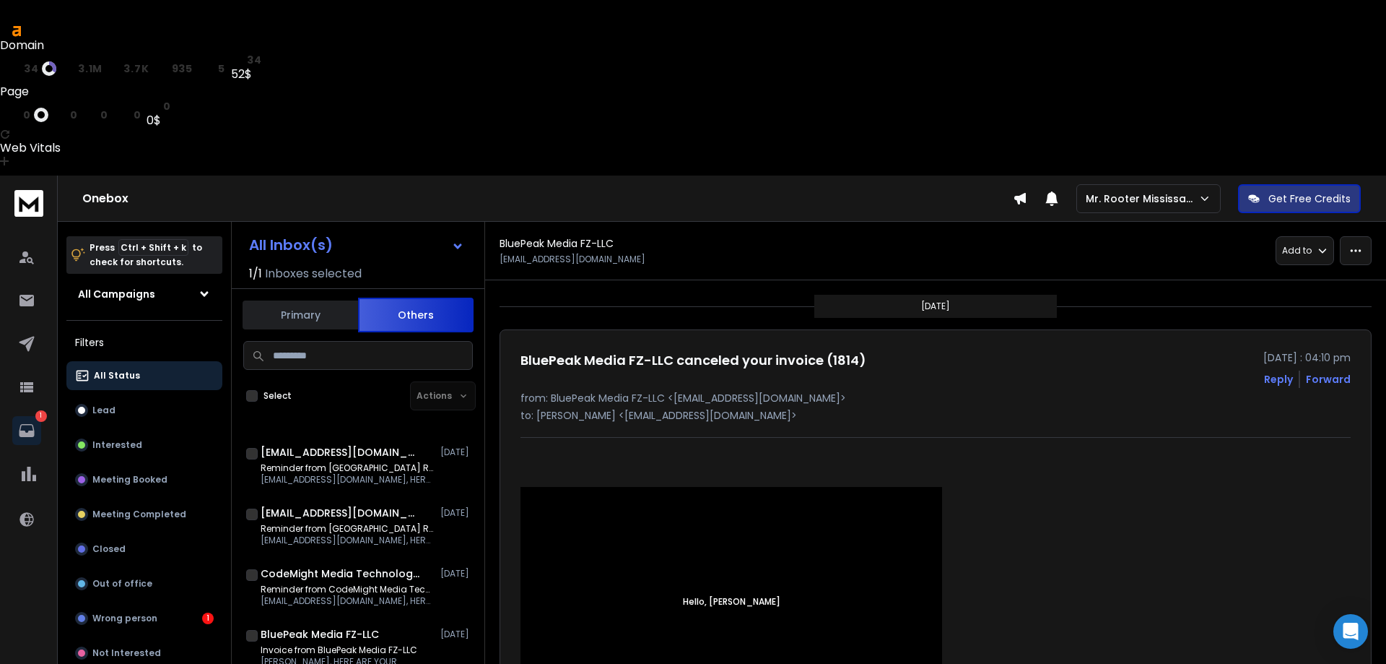
scroll to position [365, 0]
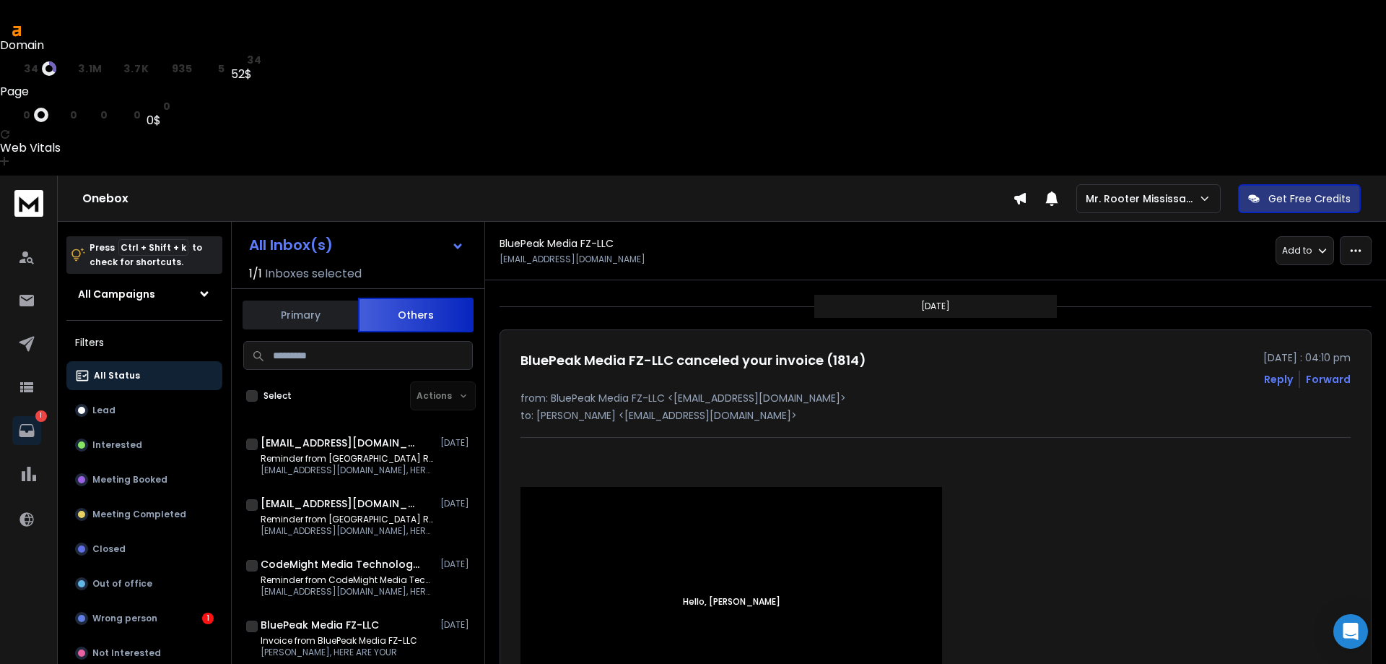
click at [35, 483] on div "1 H" at bounding box center [29, 507] width 58 height 664
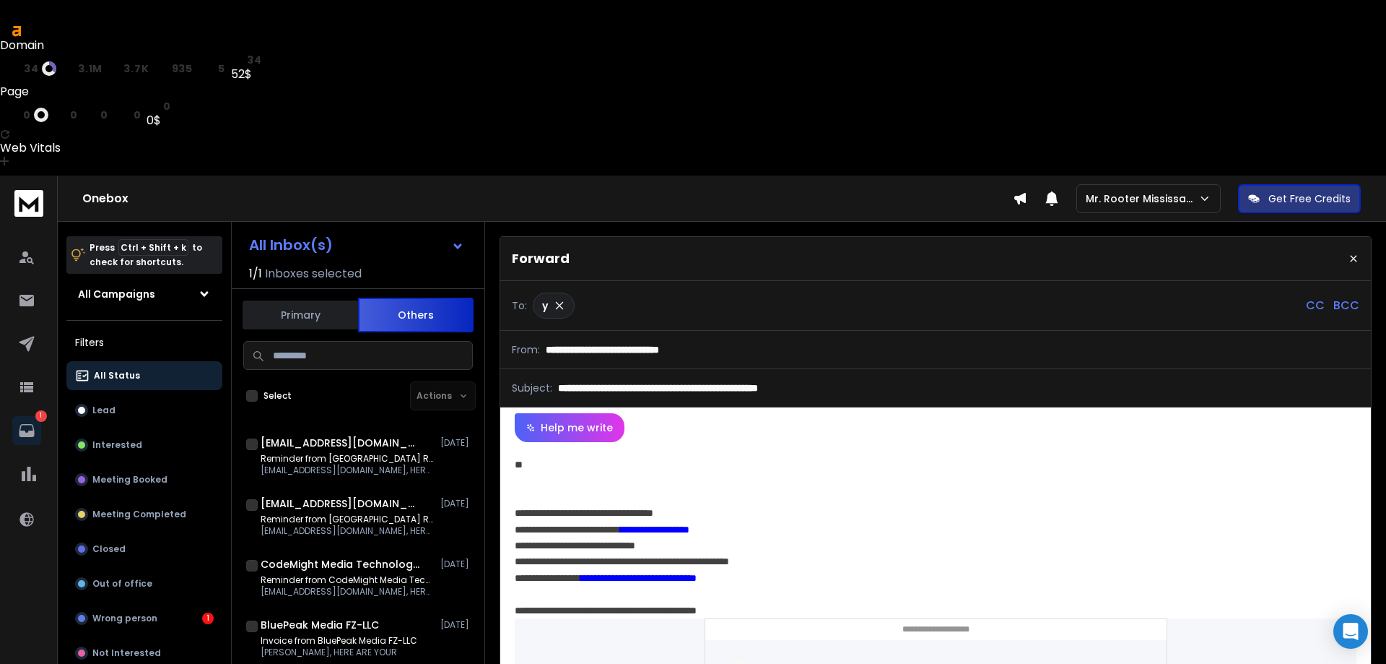
click at [1352, 255] on icon at bounding box center [1353, 258] width 6 height 6
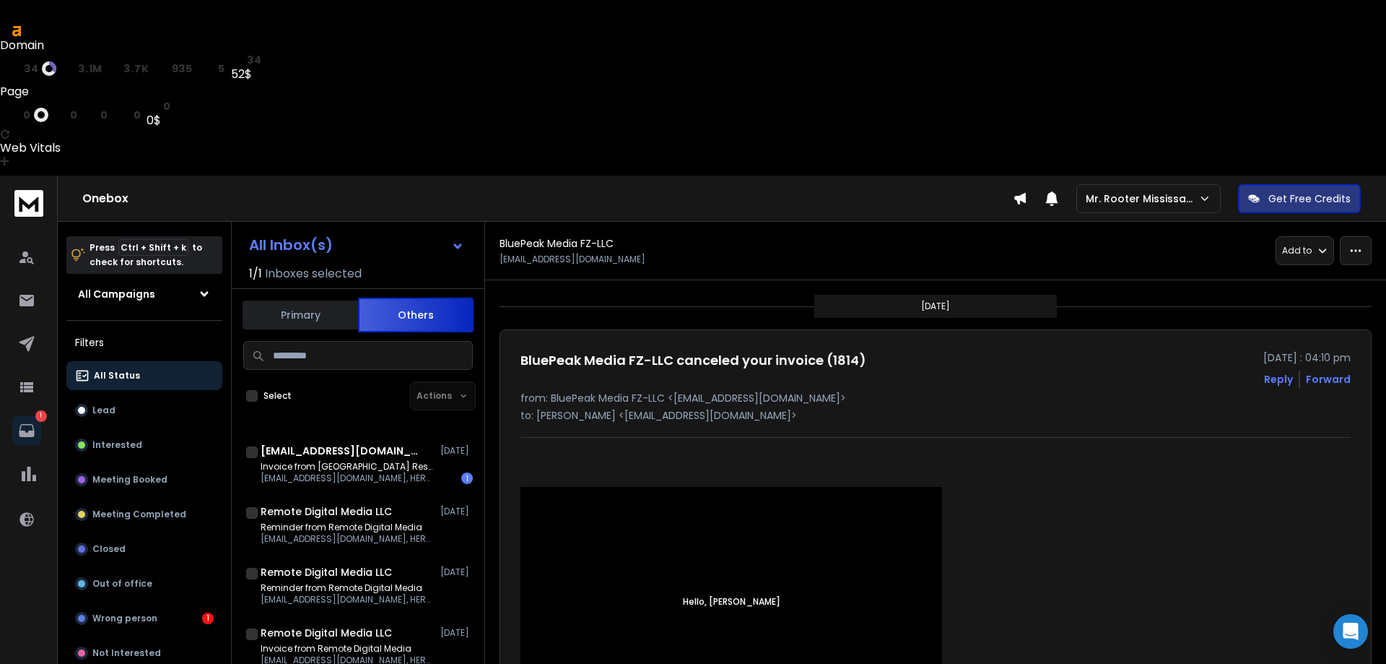
scroll to position [680, 0]
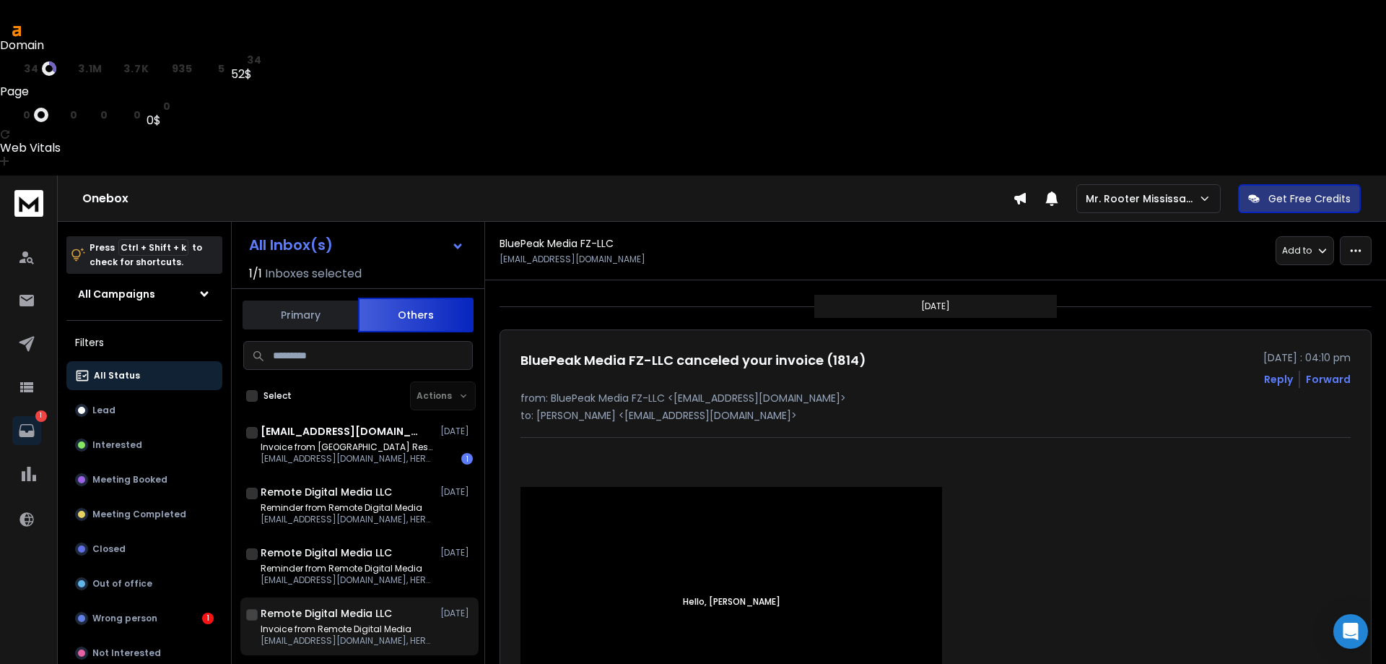
click at [367, 606] on h1 "Remote Digital Media LLC" at bounding box center [326, 613] width 131 height 14
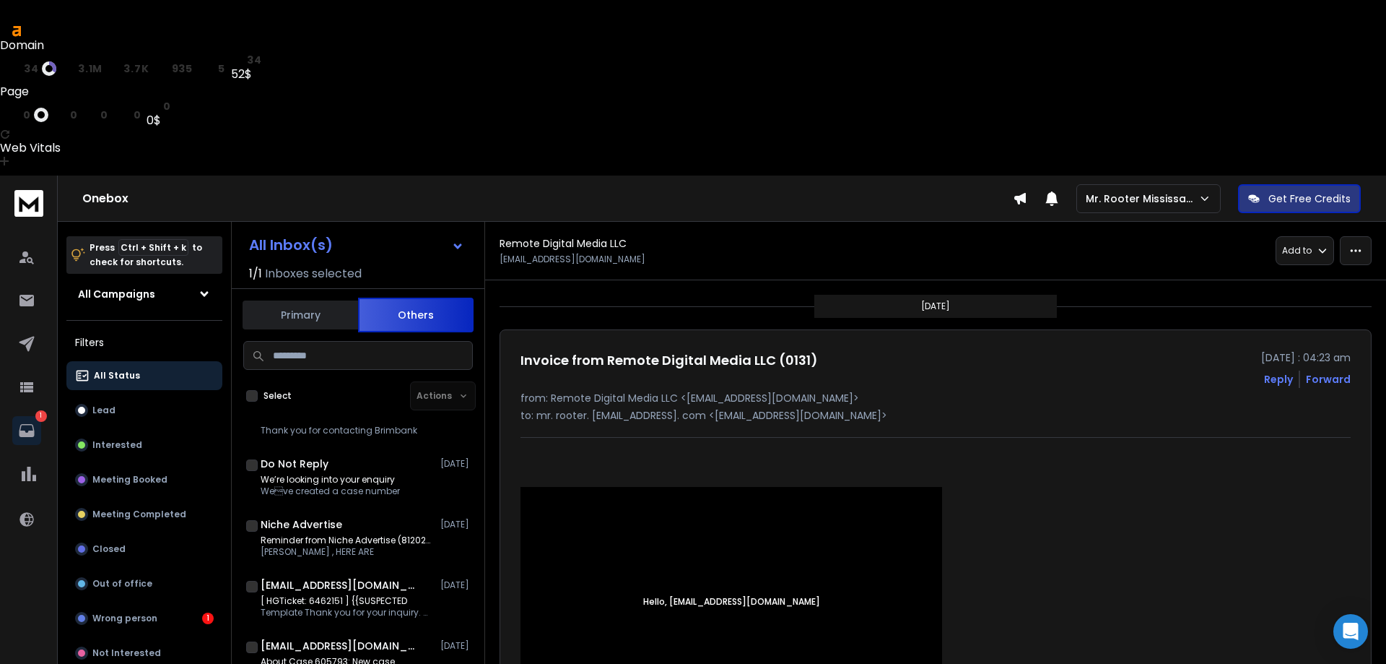
scroll to position [1150, 0]
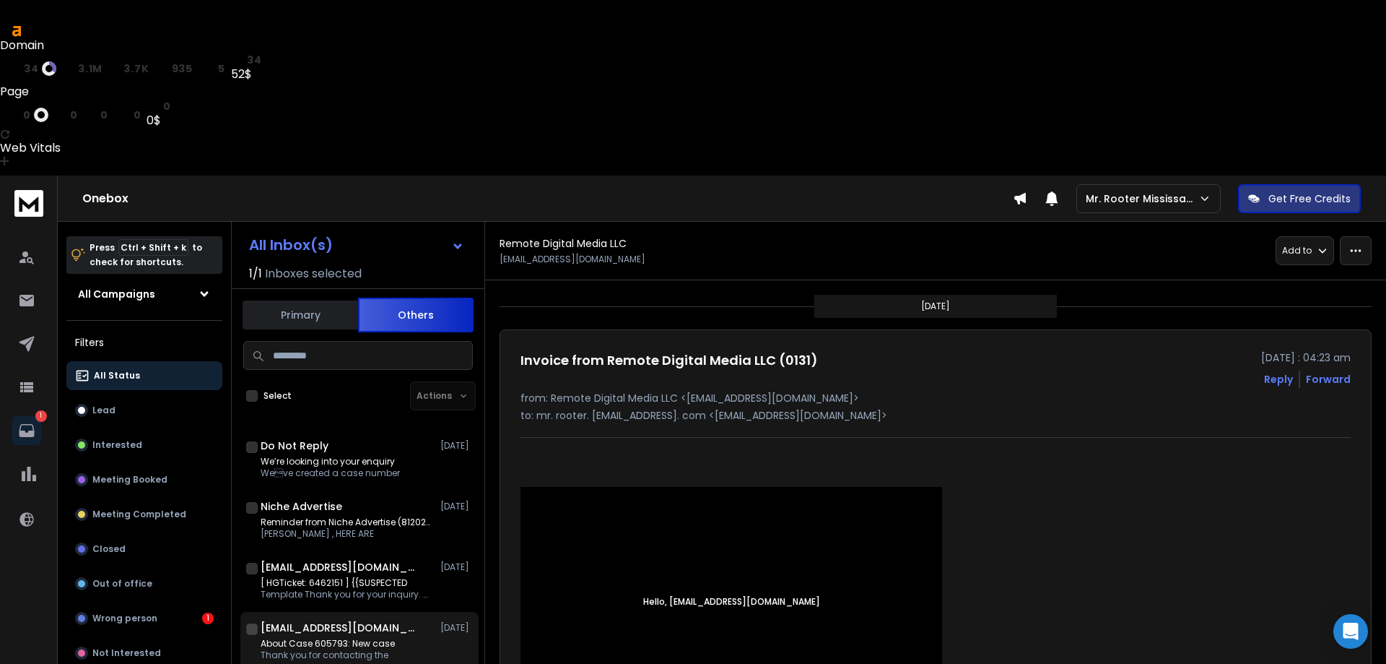
click at [350, 638] on p "About Case 605793: New case" at bounding box center [328, 644] width 134 height 12
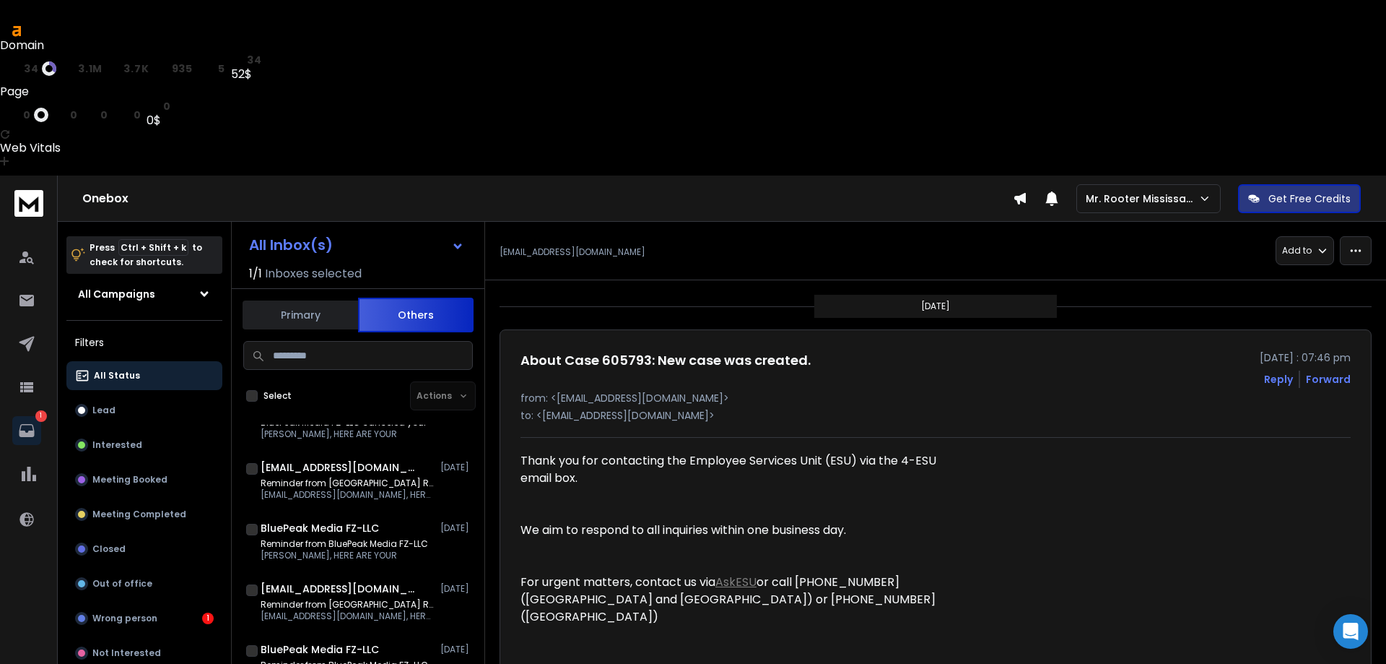
scroll to position [0, 0]
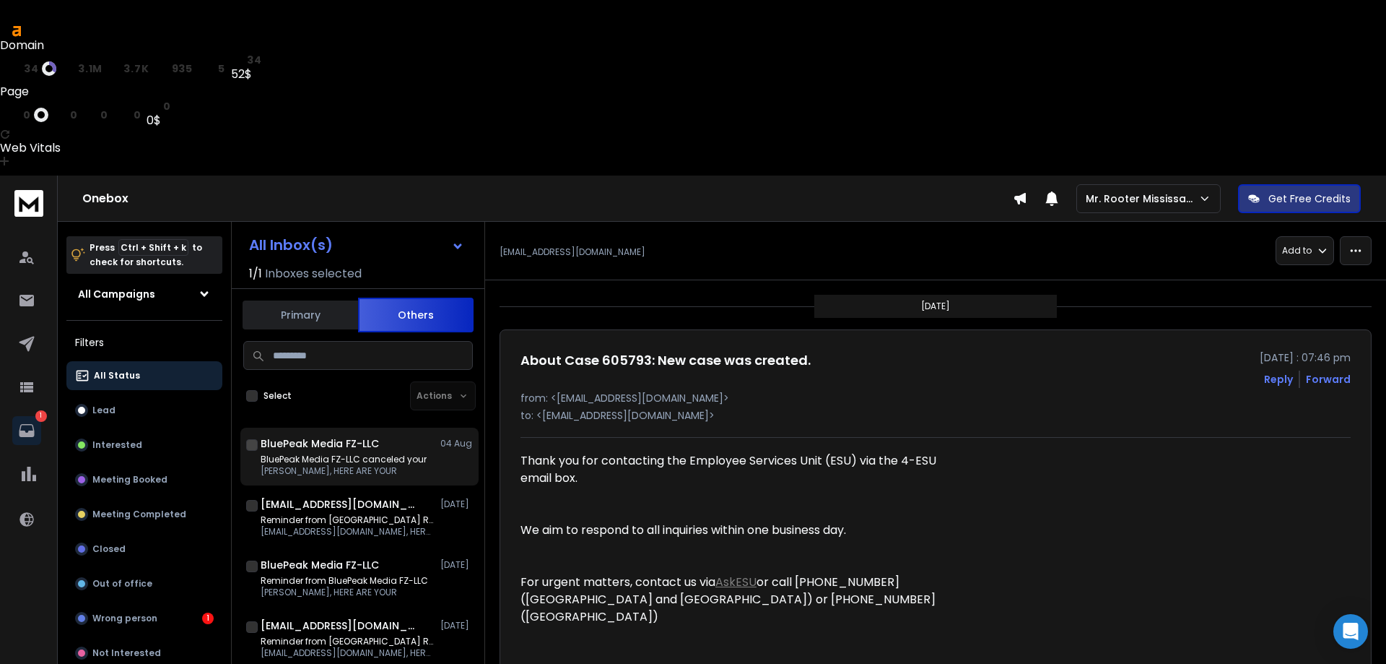
click at [389, 453] on p "BluePeak Media FZ-LLC canceled your" at bounding box center [344, 459] width 166 height 12
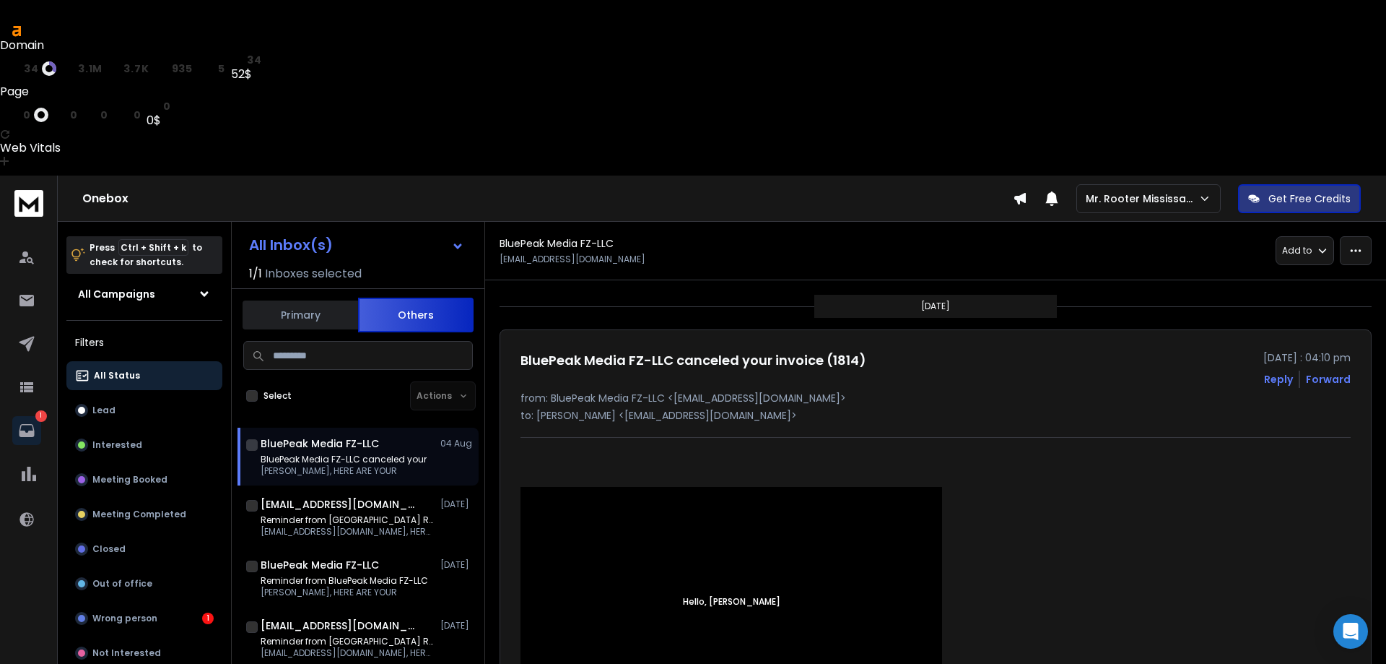
click at [888, 236] on div "BluePeak Media FZ-LLC BMF [EMAIL_ADDRESS][DOMAIN_NAME]" at bounding box center [716, 250] width 432 height 29
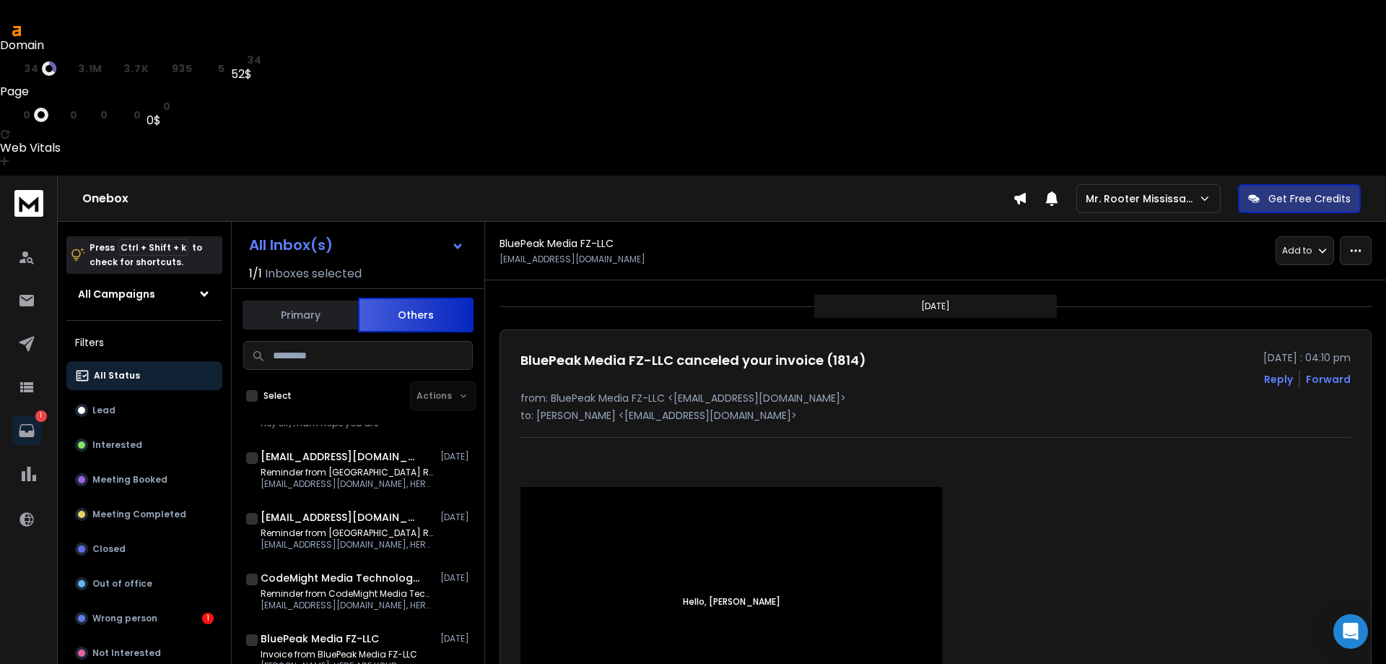
scroll to position [365, 0]
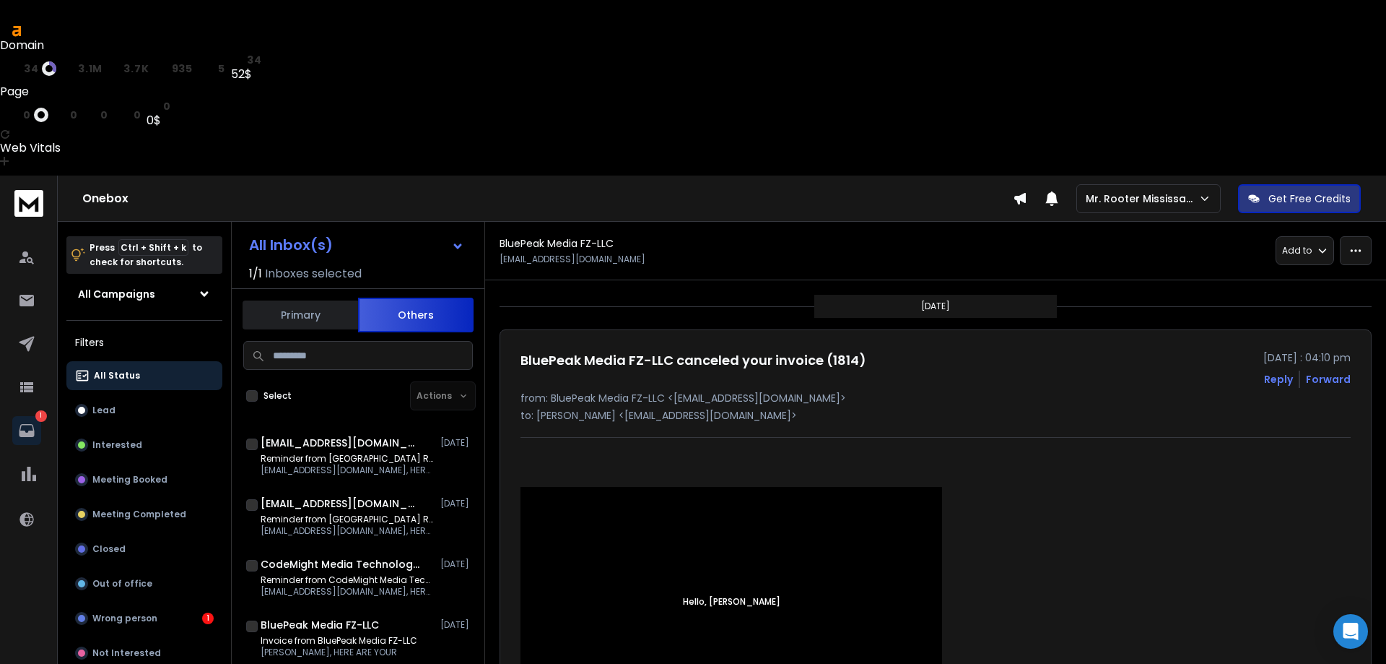
click at [35, 483] on div "1 H" at bounding box center [29, 507] width 58 height 664
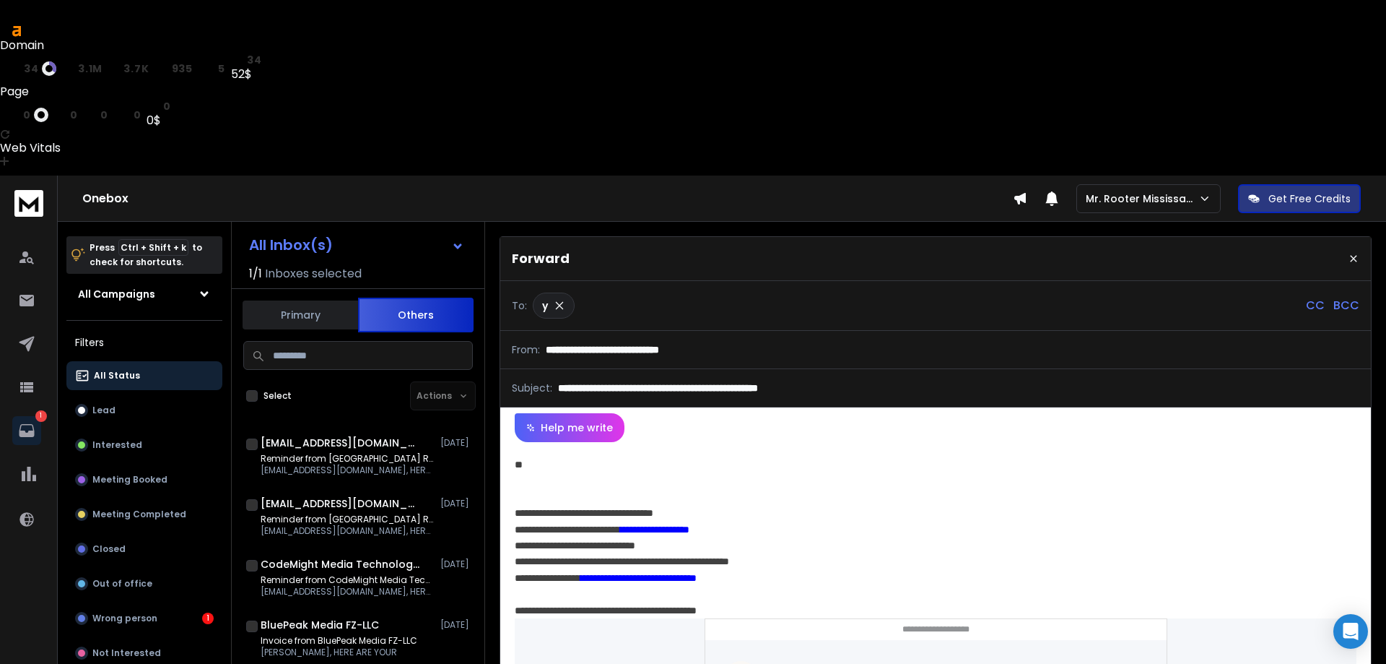
click at [1352, 255] on icon at bounding box center [1353, 258] width 6 height 6
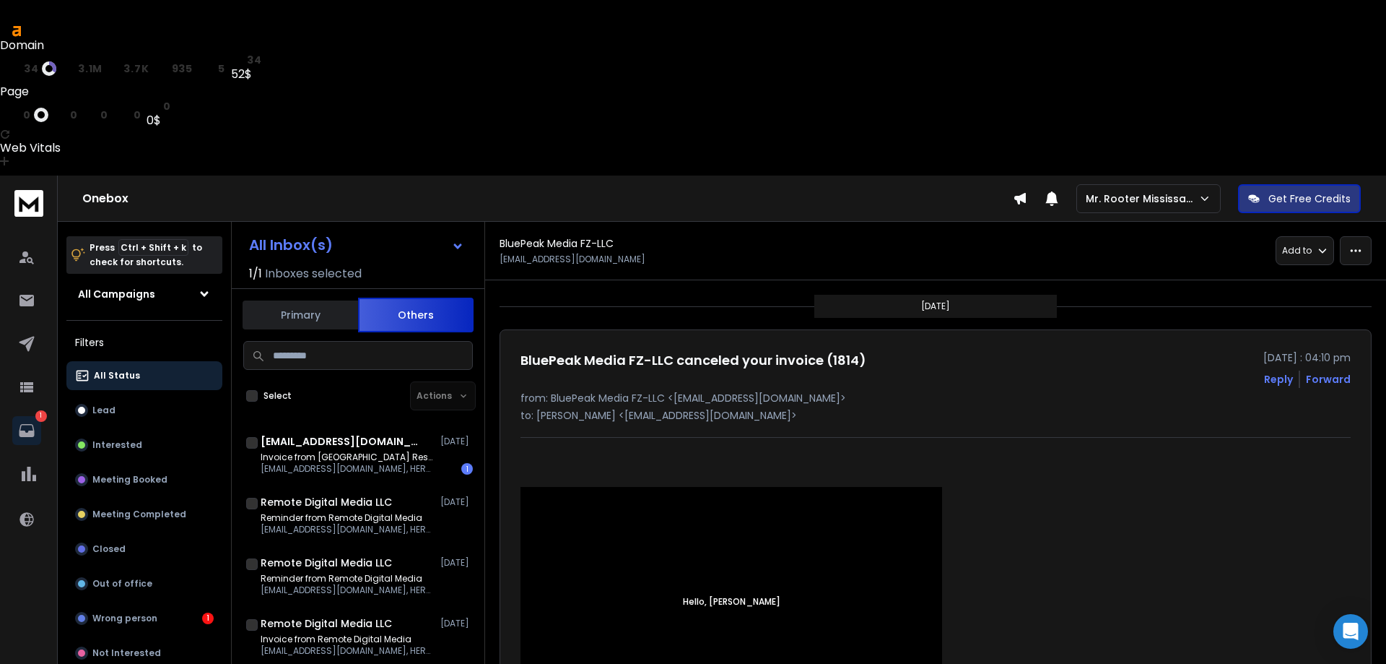
scroll to position [680, 0]
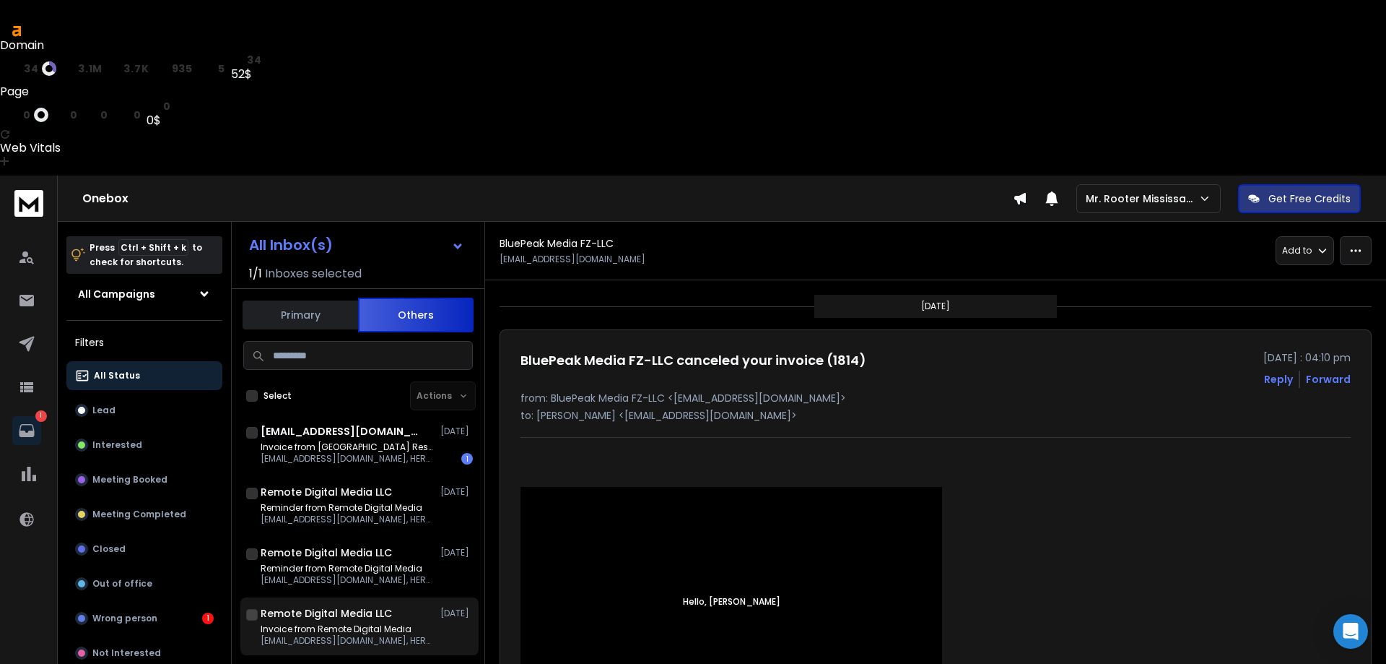
click at [367, 606] on h1 "Remote Digital Media LLC" at bounding box center [326, 613] width 131 height 14
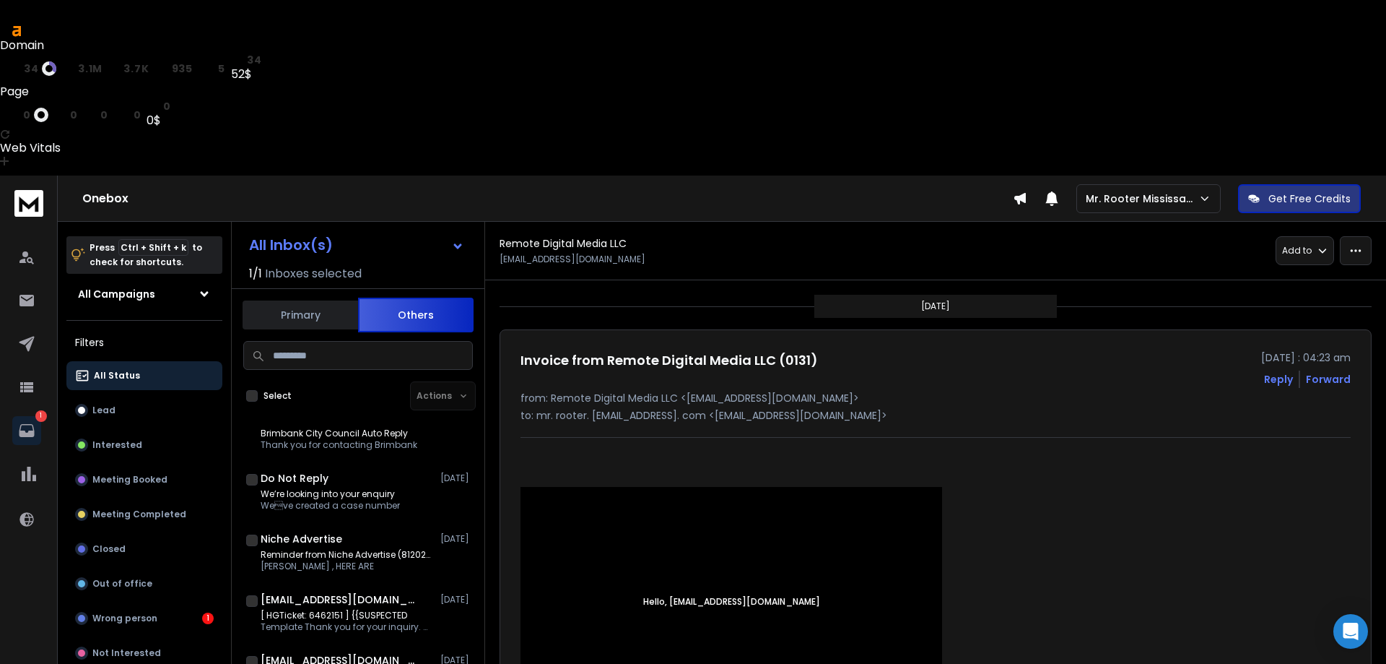
scroll to position [1150, 0]
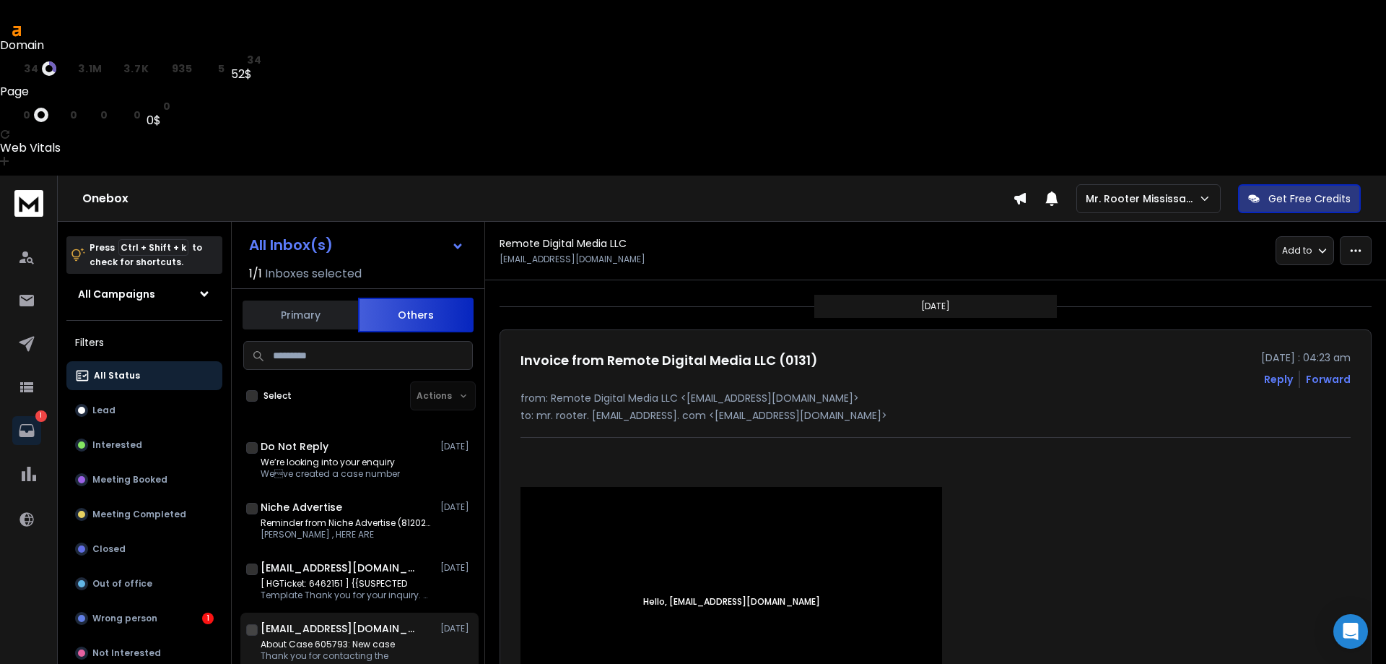
click at [350, 638] on p "About Case 605793: New case" at bounding box center [328, 644] width 134 height 12
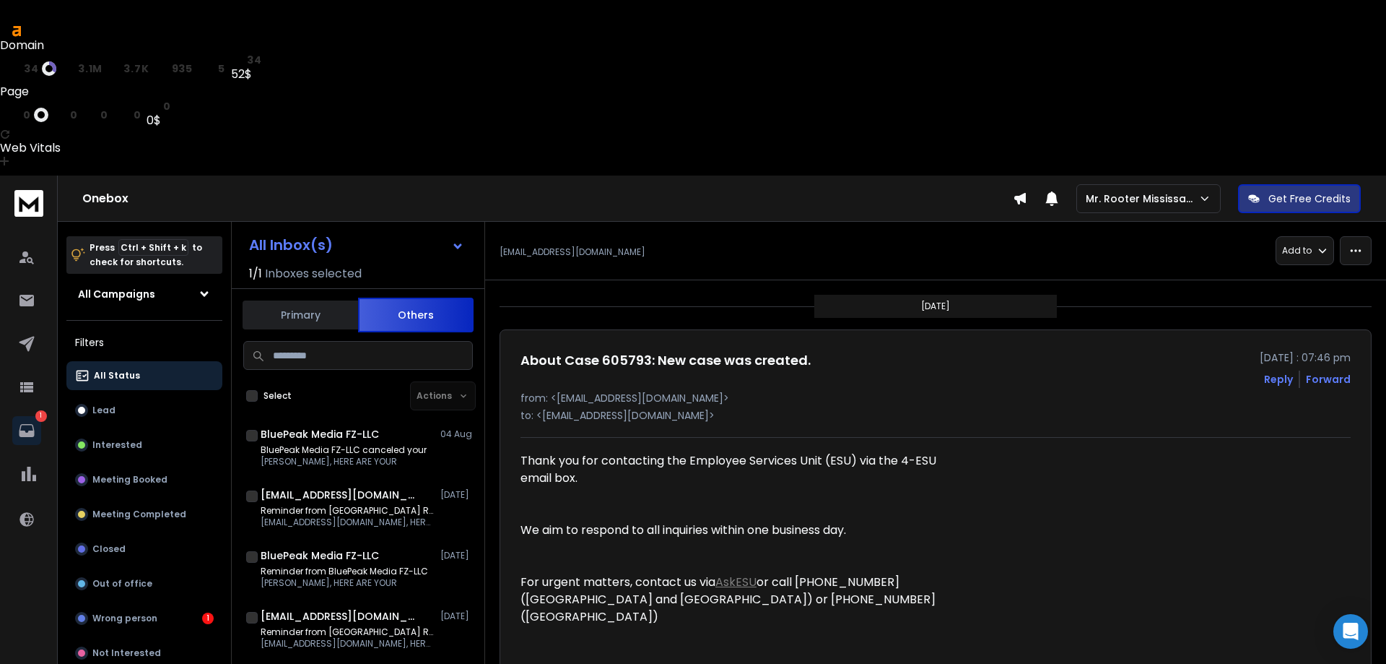
scroll to position [0, 0]
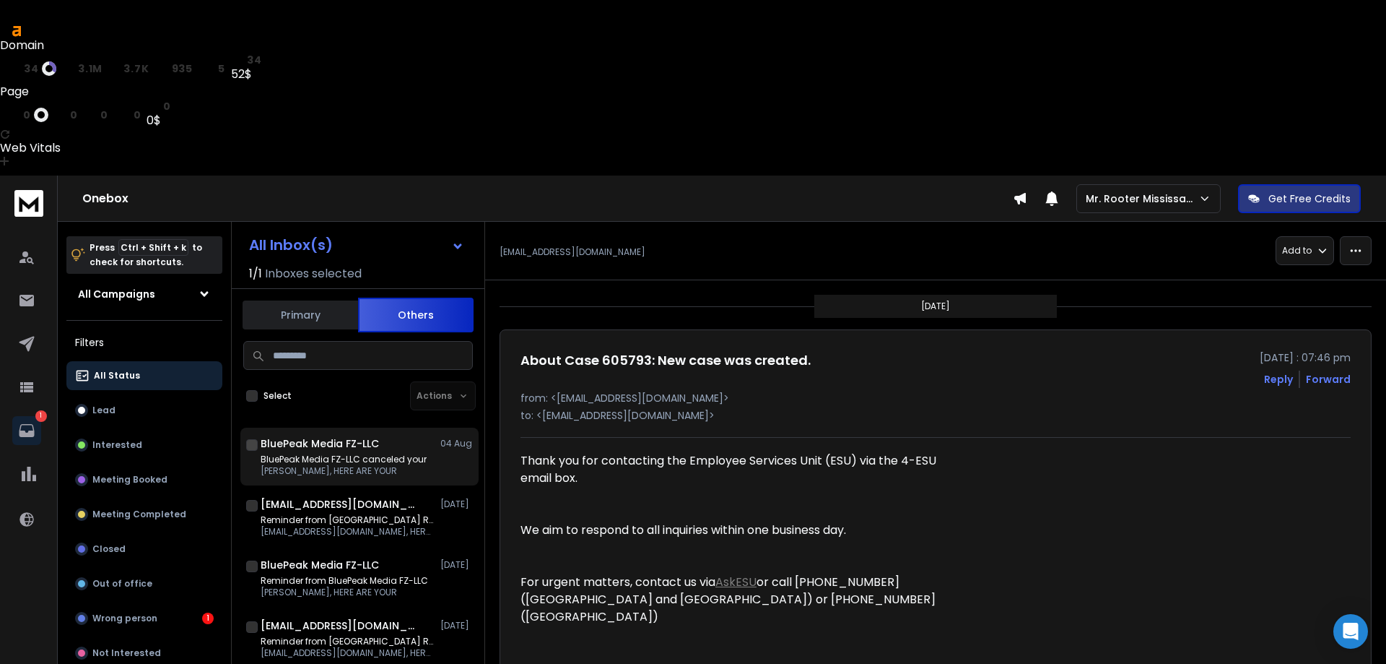
click at [389, 453] on p "BluePeak Media FZ-LLC canceled your" at bounding box center [344, 459] width 166 height 12
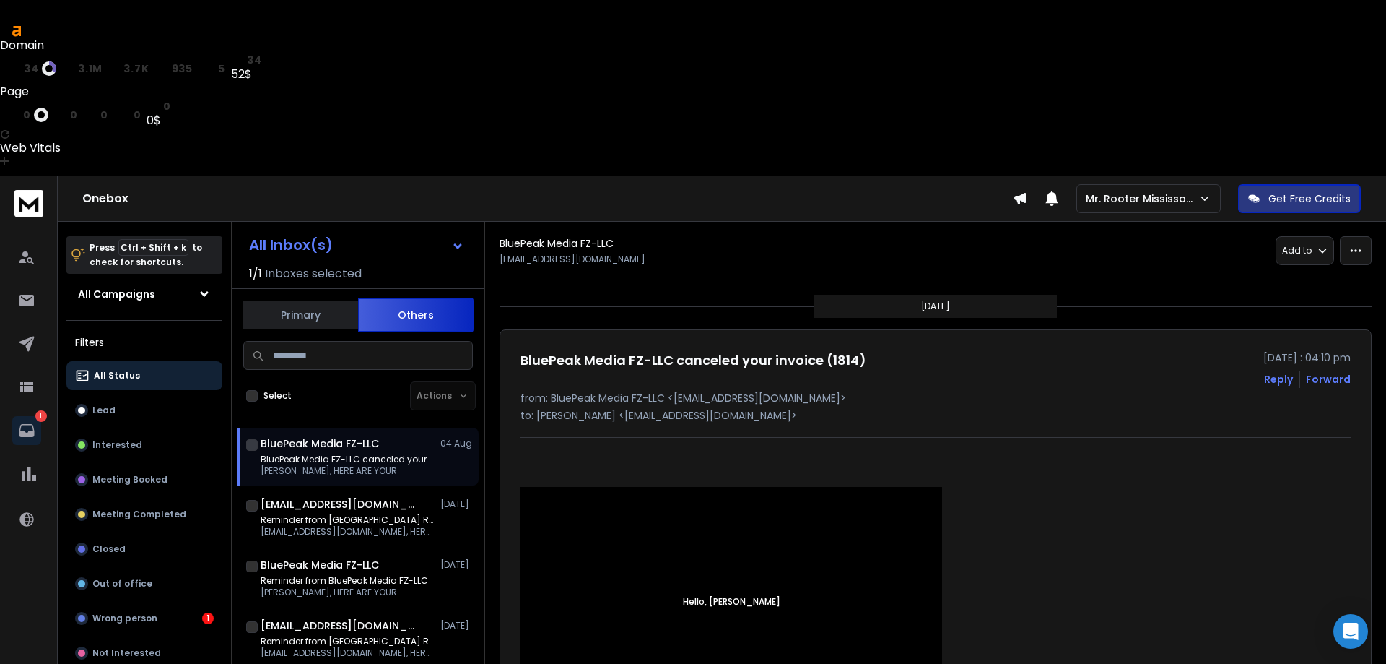
click at [888, 236] on div "BluePeak Media FZ-LLC BMF [EMAIL_ADDRESS][DOMAIN_NAME]" at bounding box center [716, 250] width 432 height 29
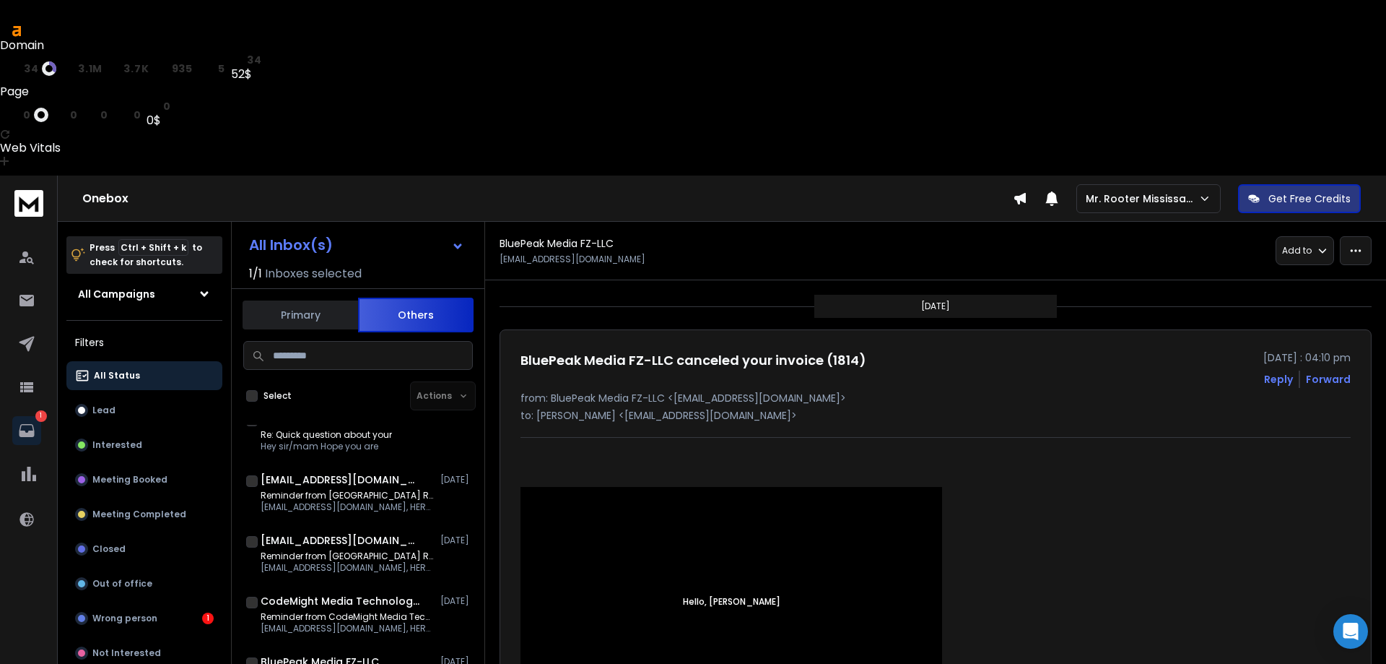
scroll to position [365, 0]
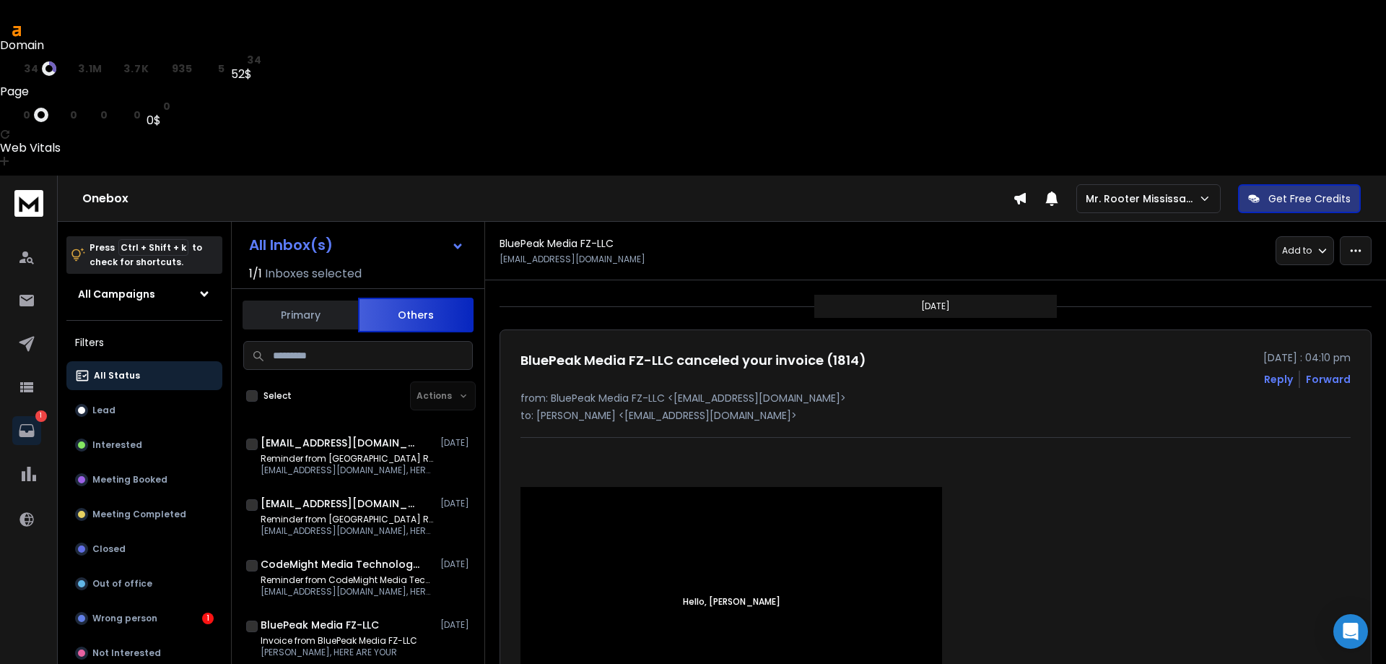
click at [35, 483] on div "1 H" at bounding box center [29, 507] width 58 height 664
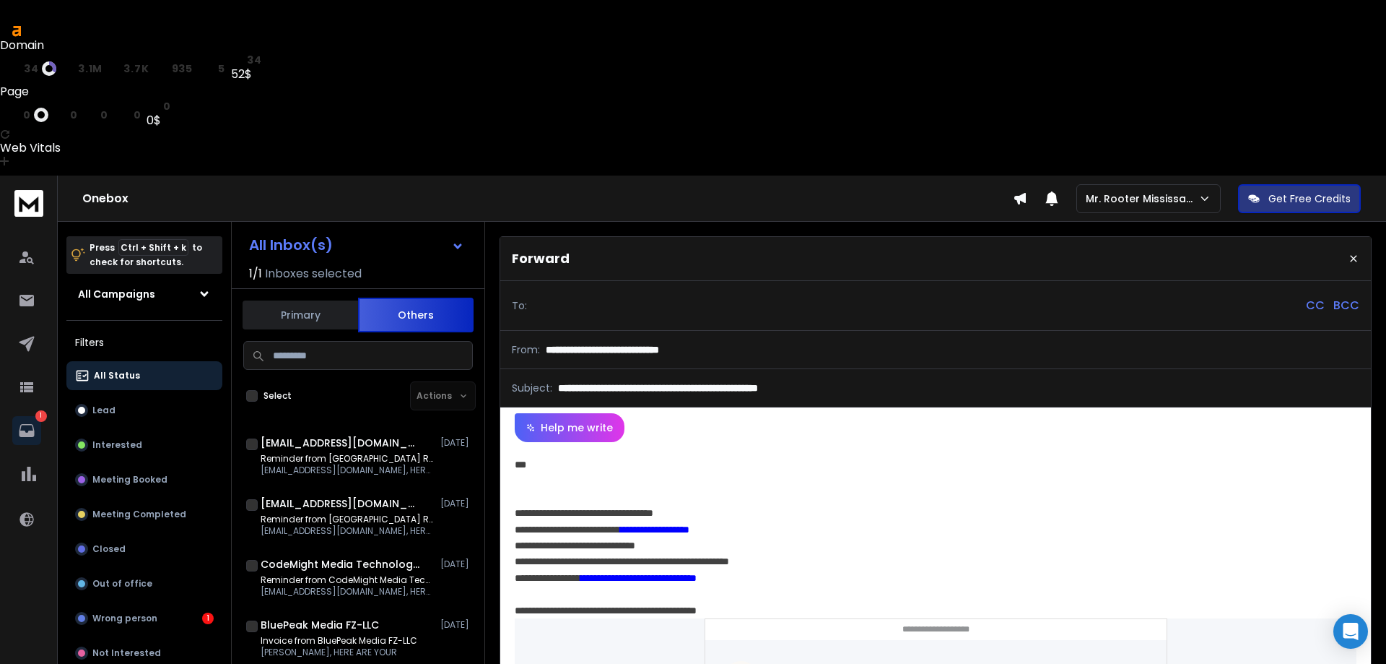
click at [1352, 255] on icon at bounding box center [1353, 258] width 6 height 6
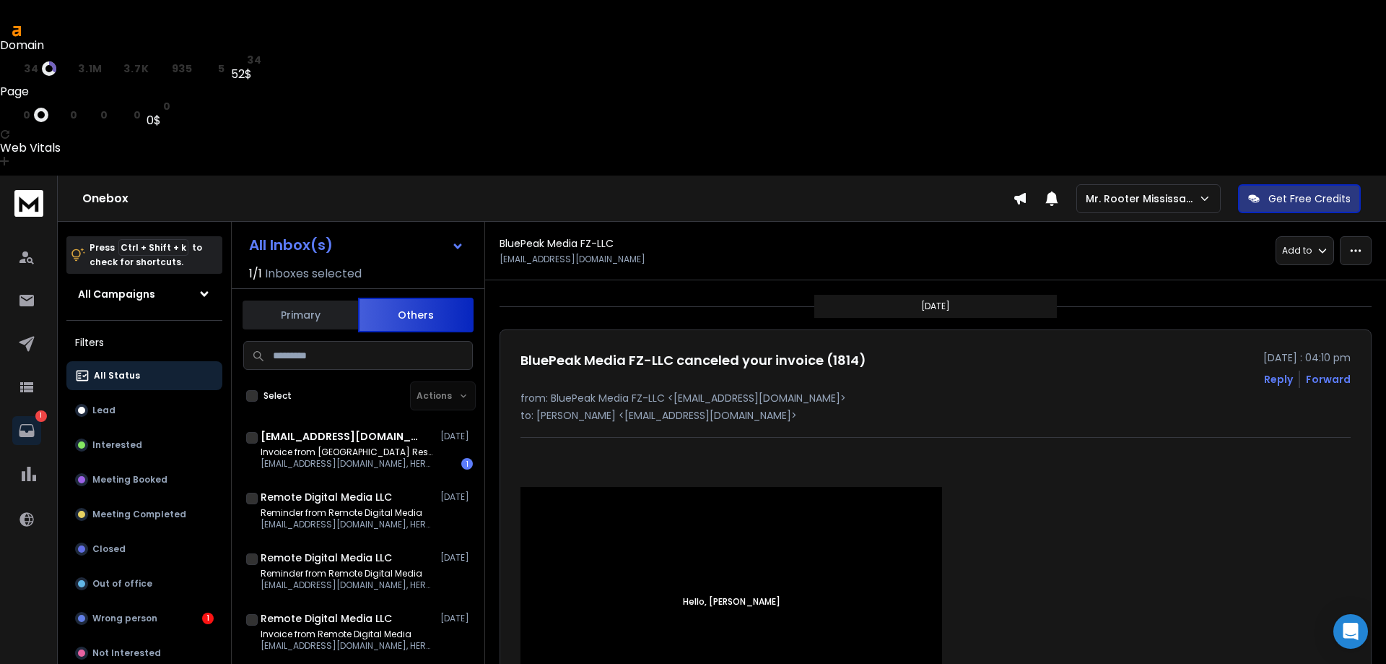
scroll to position [679, 0]
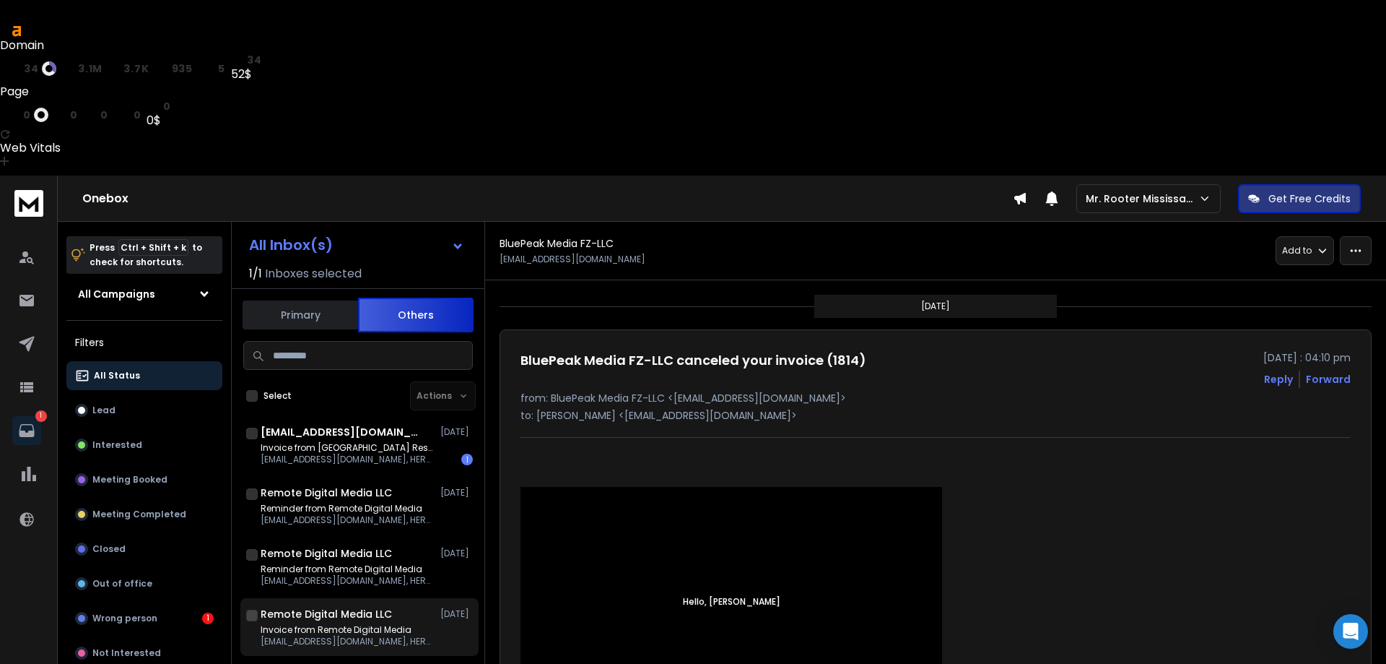
click at [367, 607] on h1 "Remote Digital Media LLC" at bounding box center [326, 614] width 131 height 14
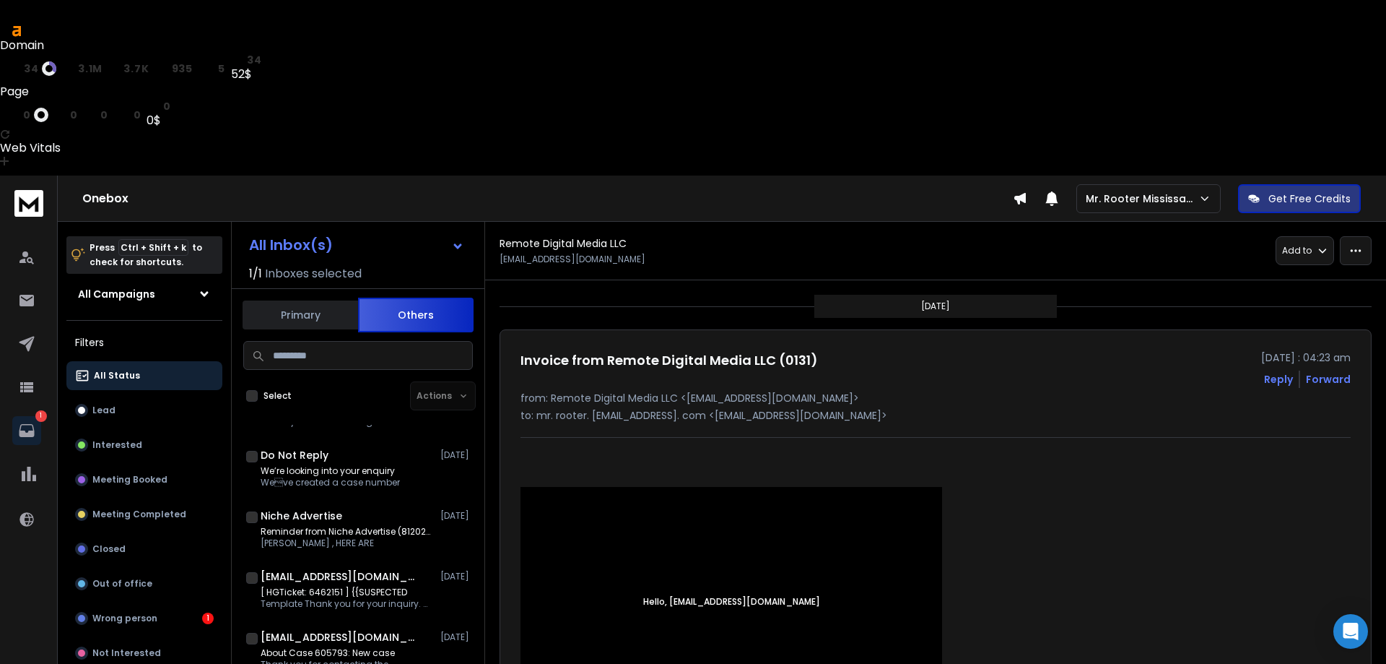
scroll to position [1145, 0]
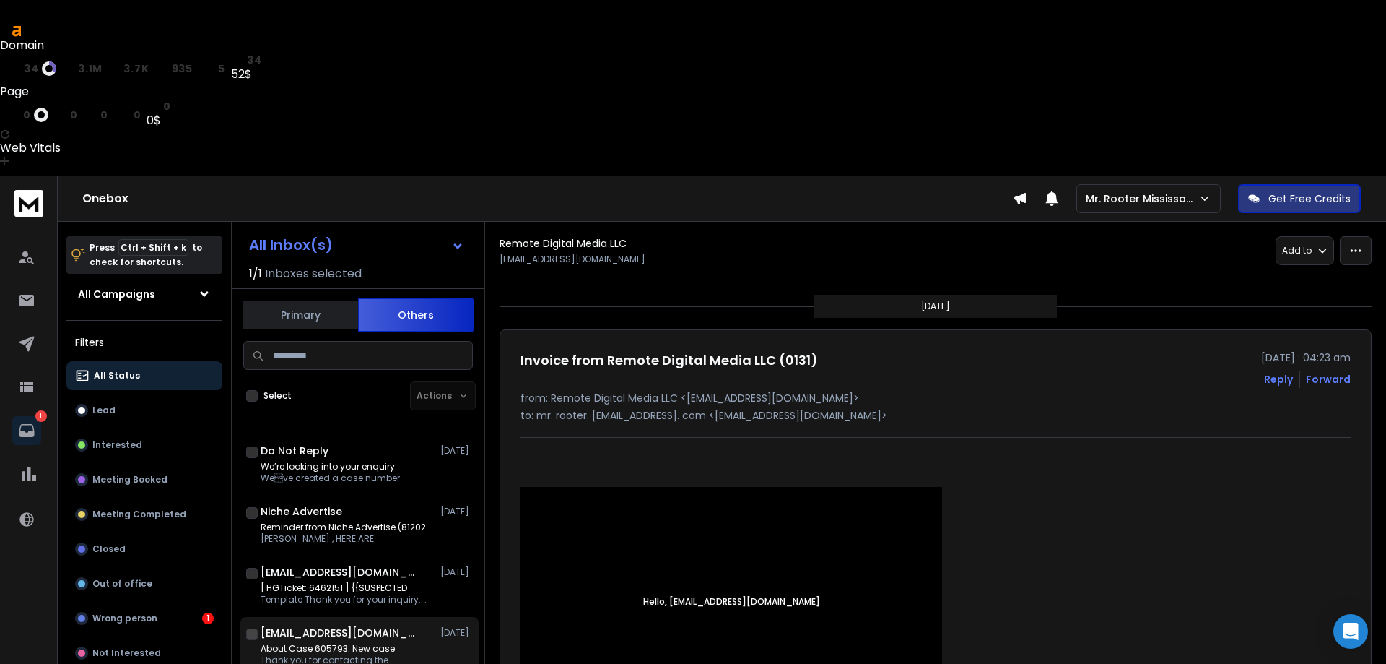
click at [350, 625] on div "[EMAIL_ADDRESS][DOMAIN_NAME] [DATE] About Case 605793: New case Thank you for c…" at bounding box center [367, 645] width 212 height 40
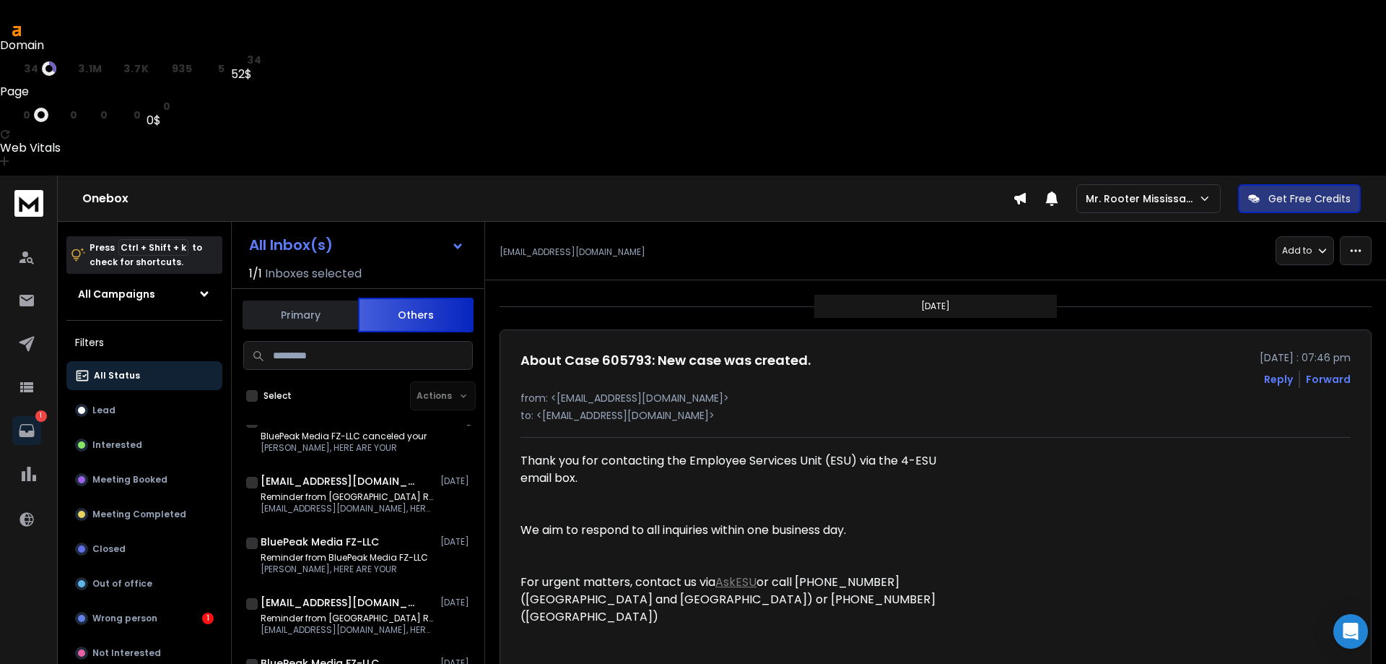
scroll to position [0, 0]
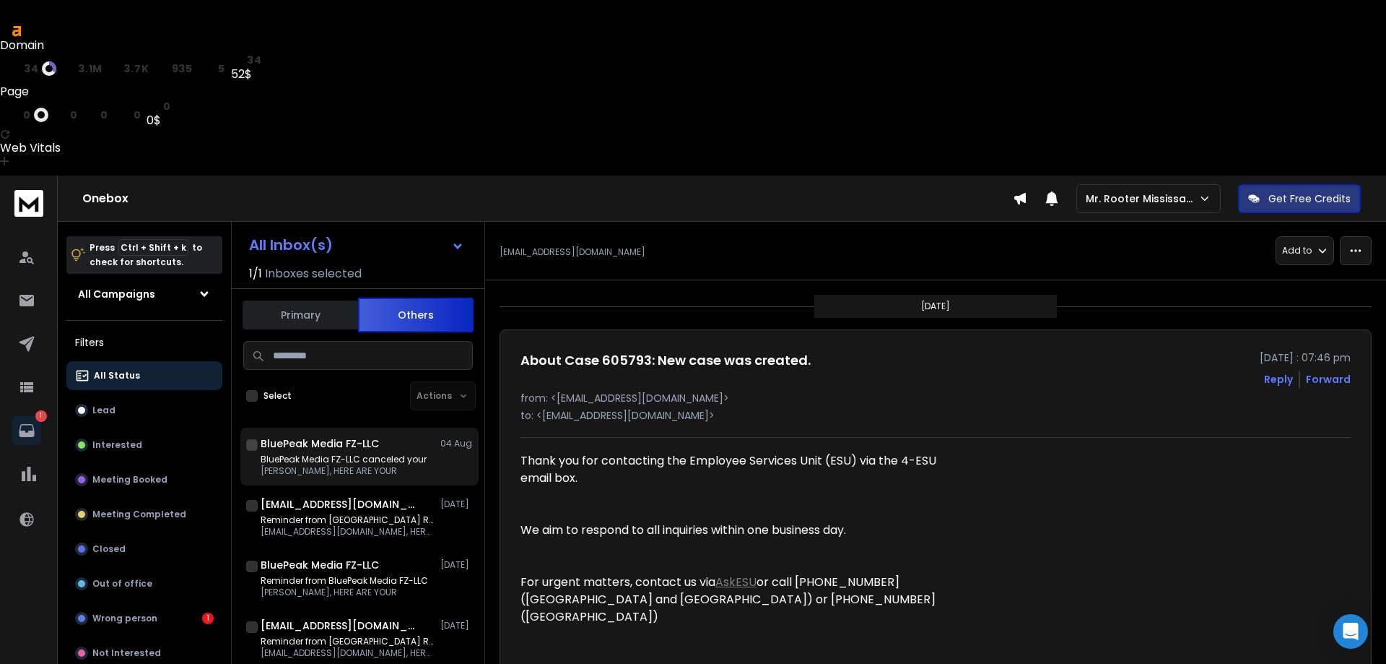
click at [389, 453] on p "BluePeak Media FZ-LLC canceled your" at bounding box center [344, 459] width 166 height 12
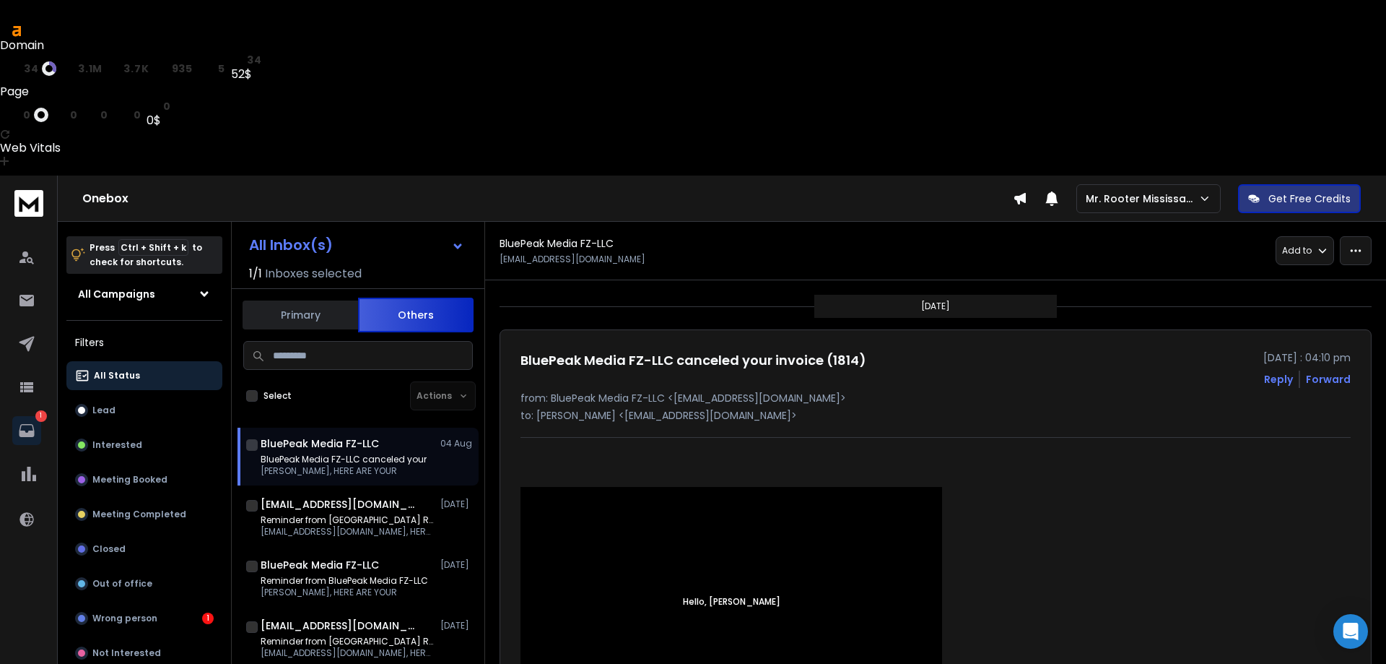
click at [888, 236] on div "BluePeak Media FZ-LLC BMF [EMAIL_ADDRESS][DOMAIN_NAME]" at bounding box center [716, 250] width 432 height 29
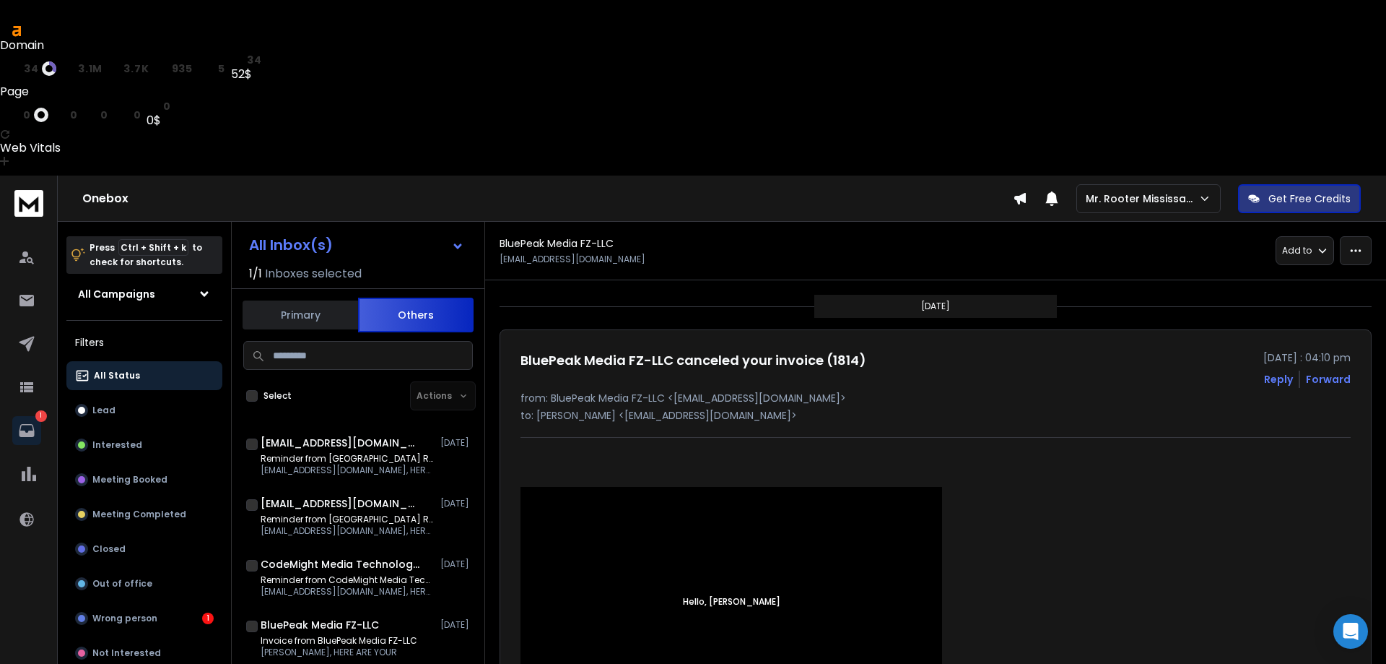
scroll to position [365, 0]
click at [35, 483] on div "1 H" at bounding box center [29, 507] width 58 height 664
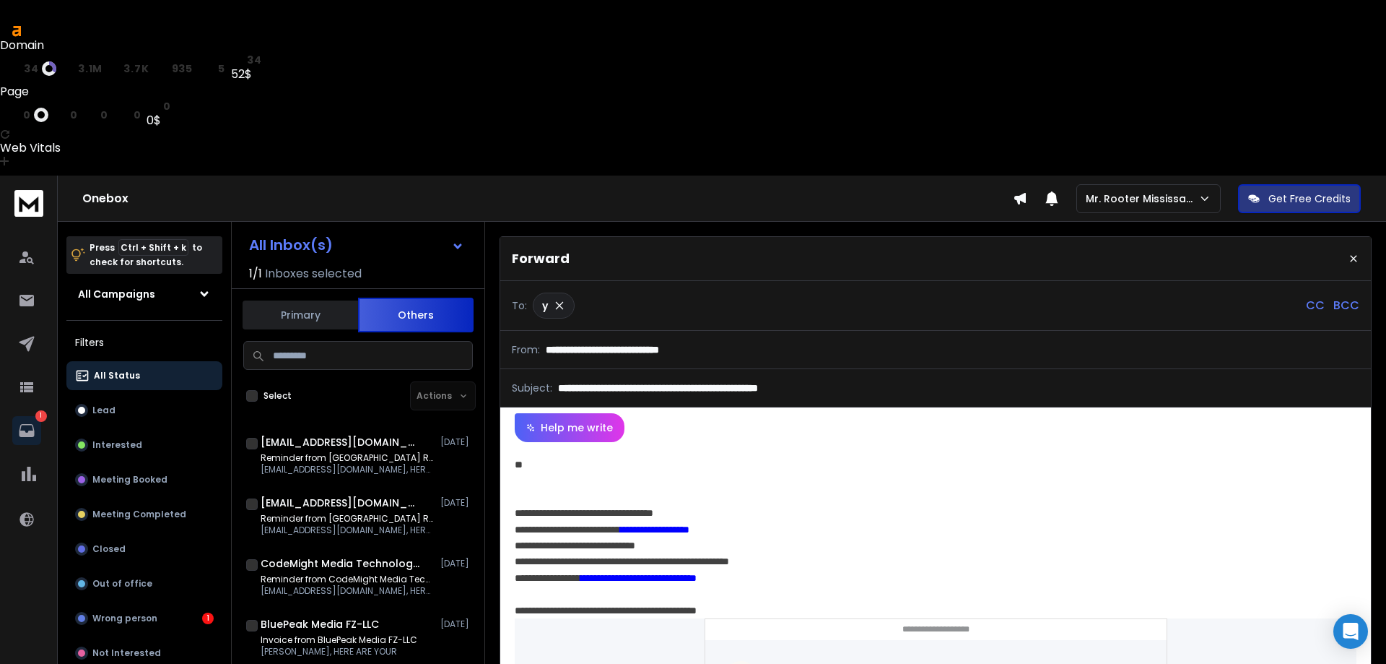
click at [1352, 255] on icon at bounding box center [1353, 258] width 6 height 6
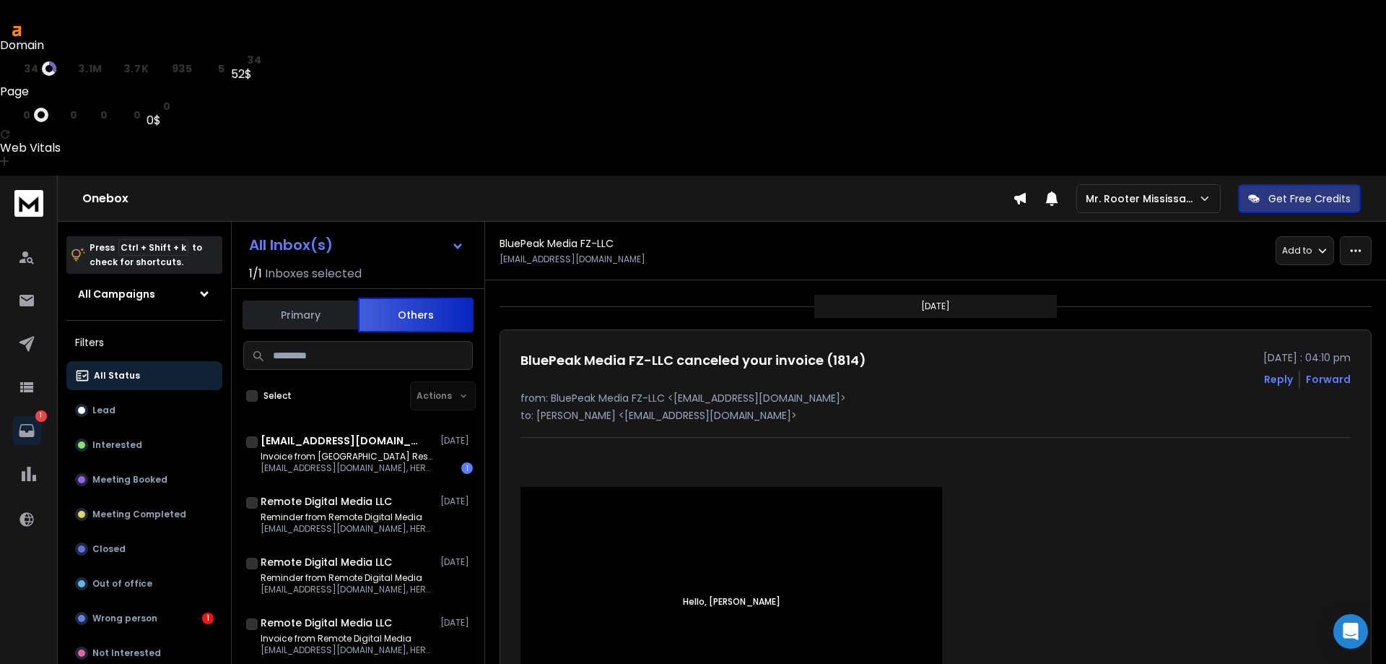
scroll to position [684, 0]
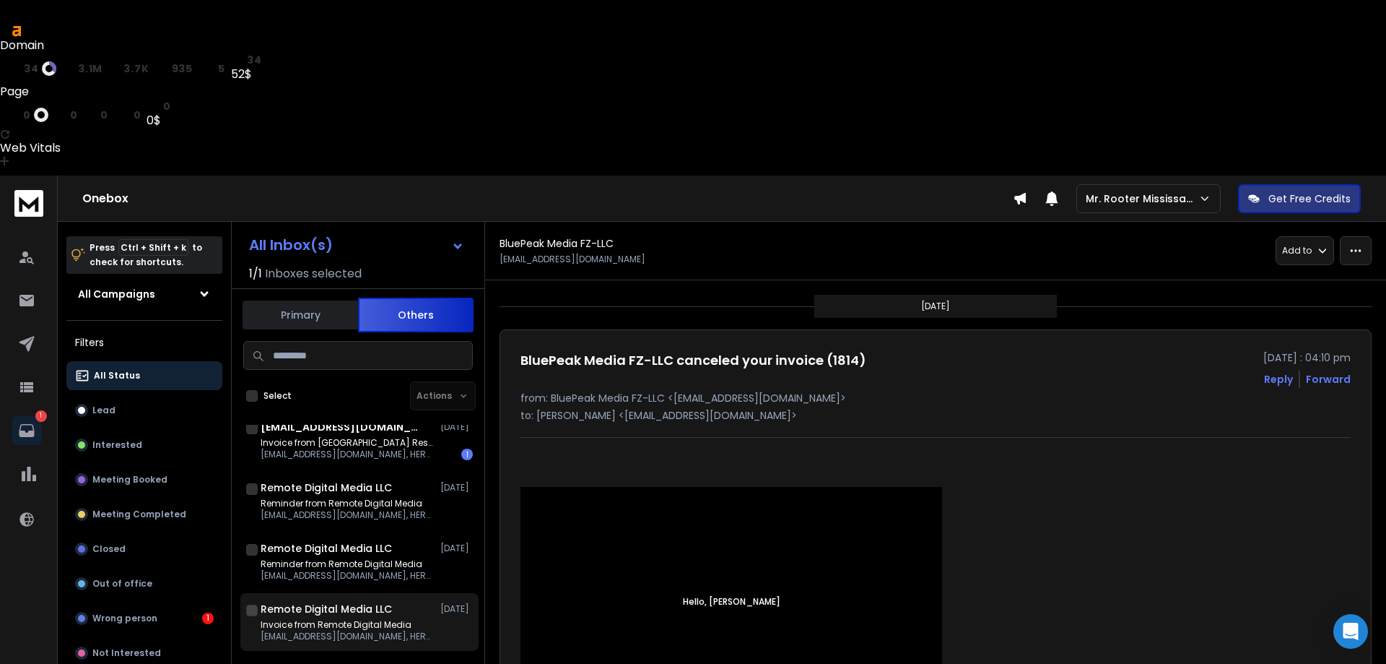
click at [367, 602] on h1 "Remote Digital Media LLC" at bounding box center [326, 609] width 131 height 14
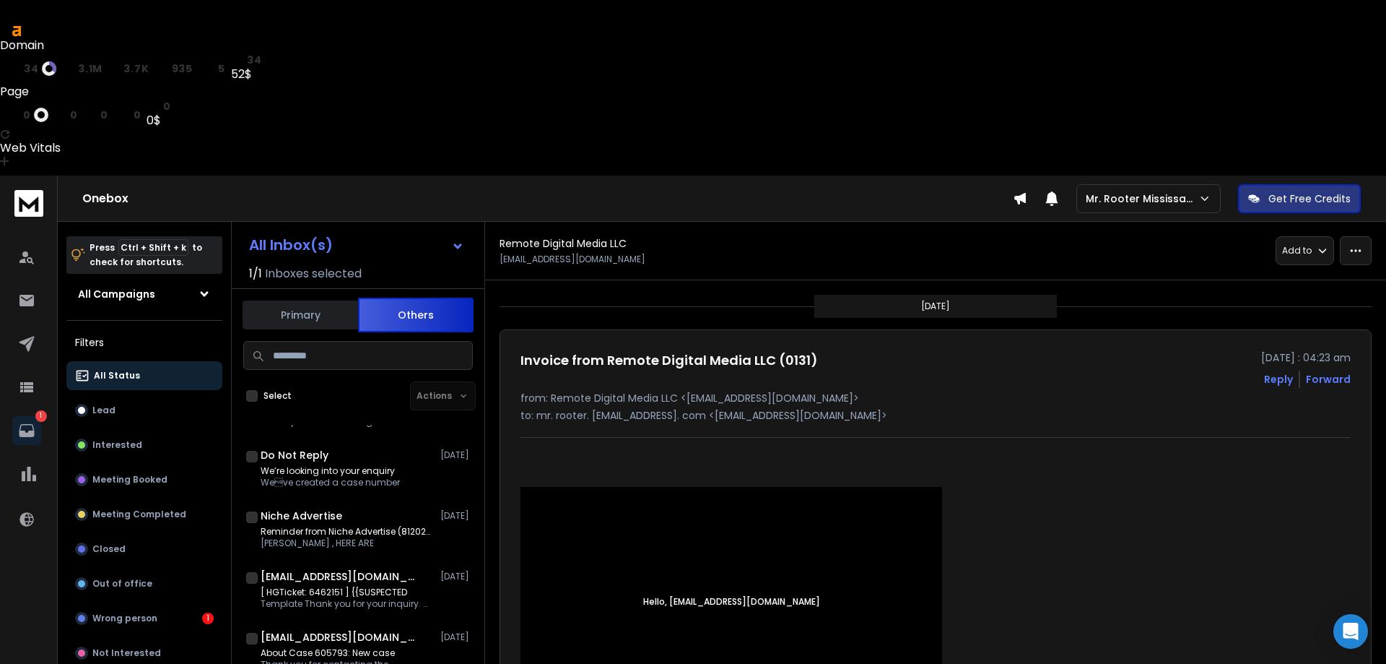
scroll to position [1155, 0]
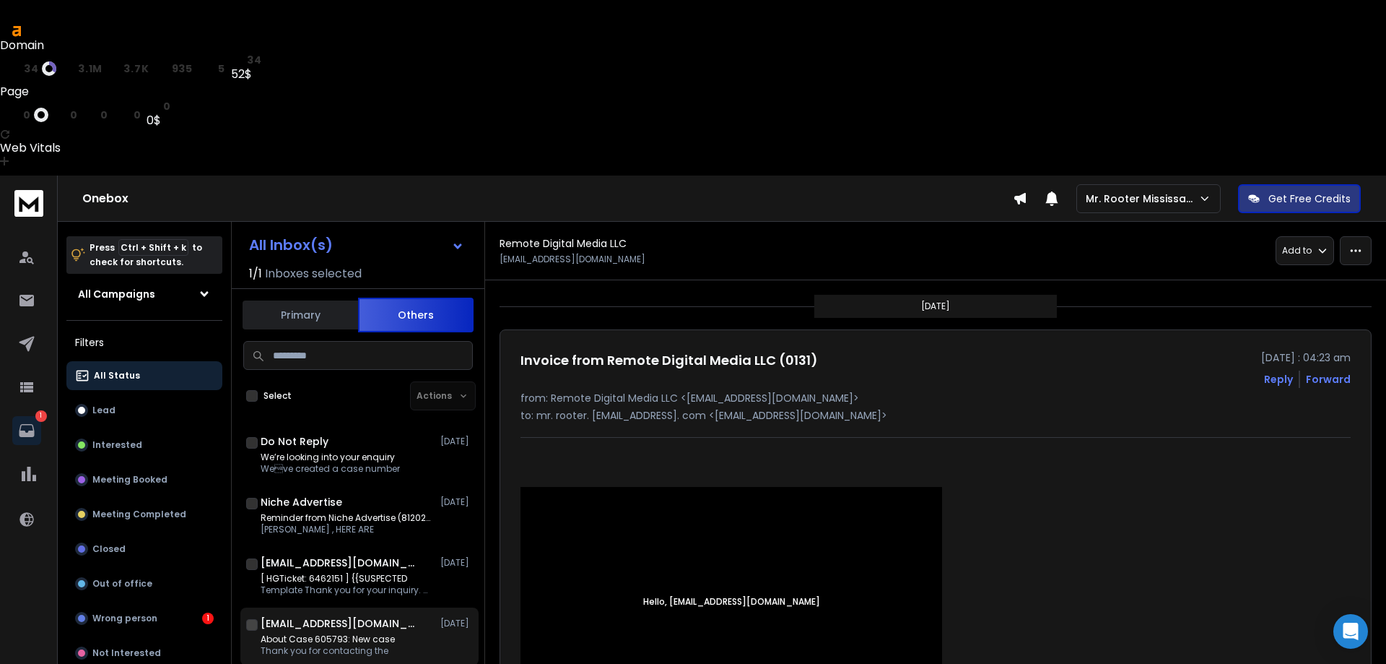
click at [350, 633] on p "About Case 605793: New case" at bounding box center [328, 639] width 134 height 12
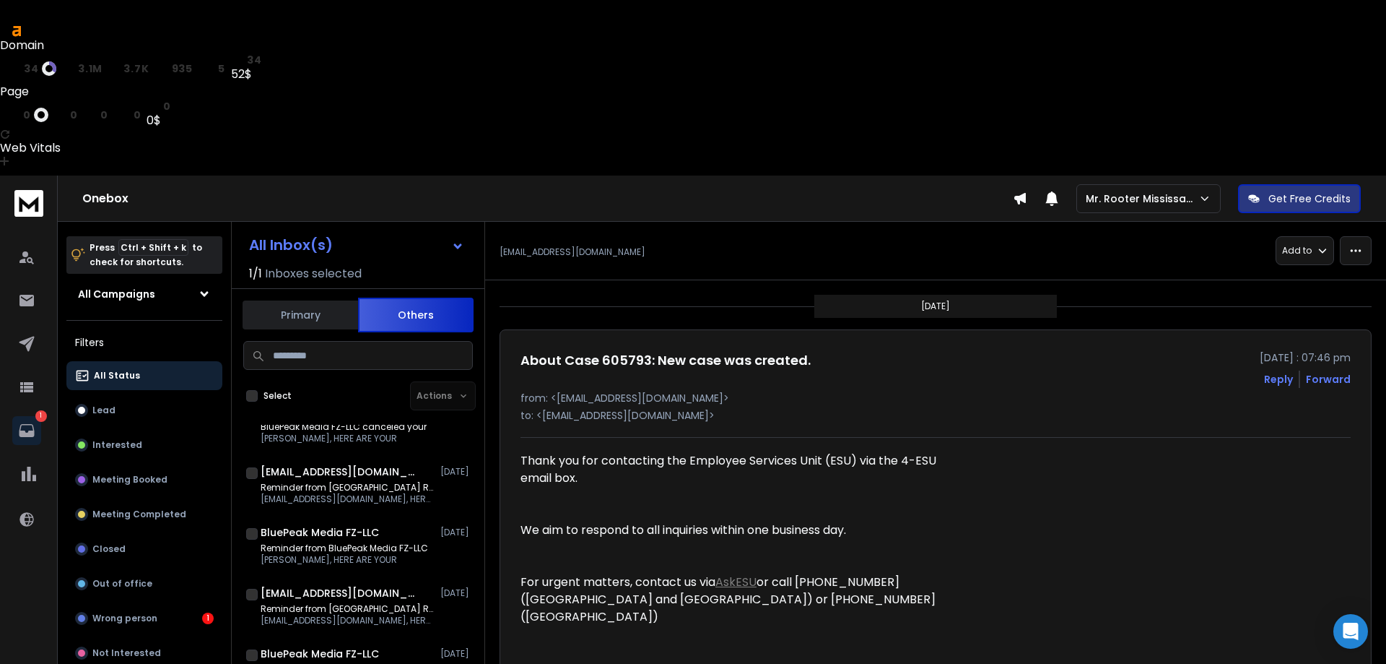
scroll to position [0, 0]
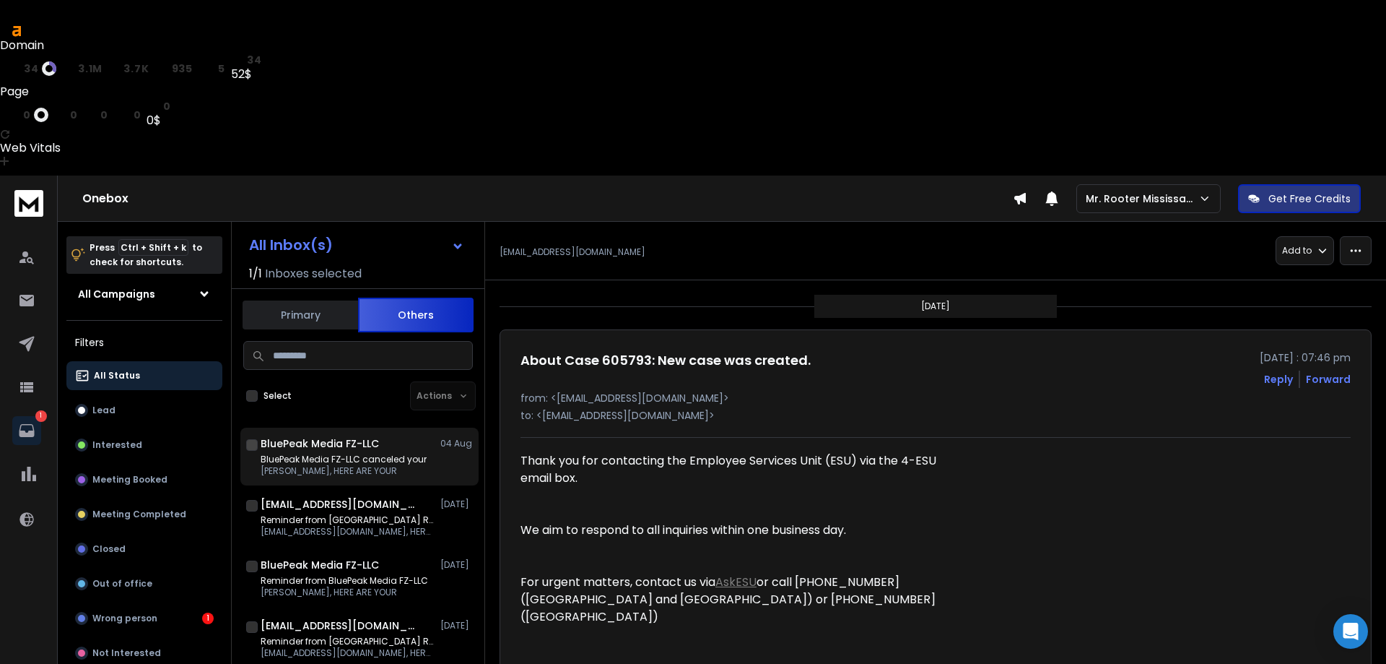
click at [389, 453] on p "BluePeak Media FZ-LLC canceled your" at bounding box center [344, 459] width 166 height 12
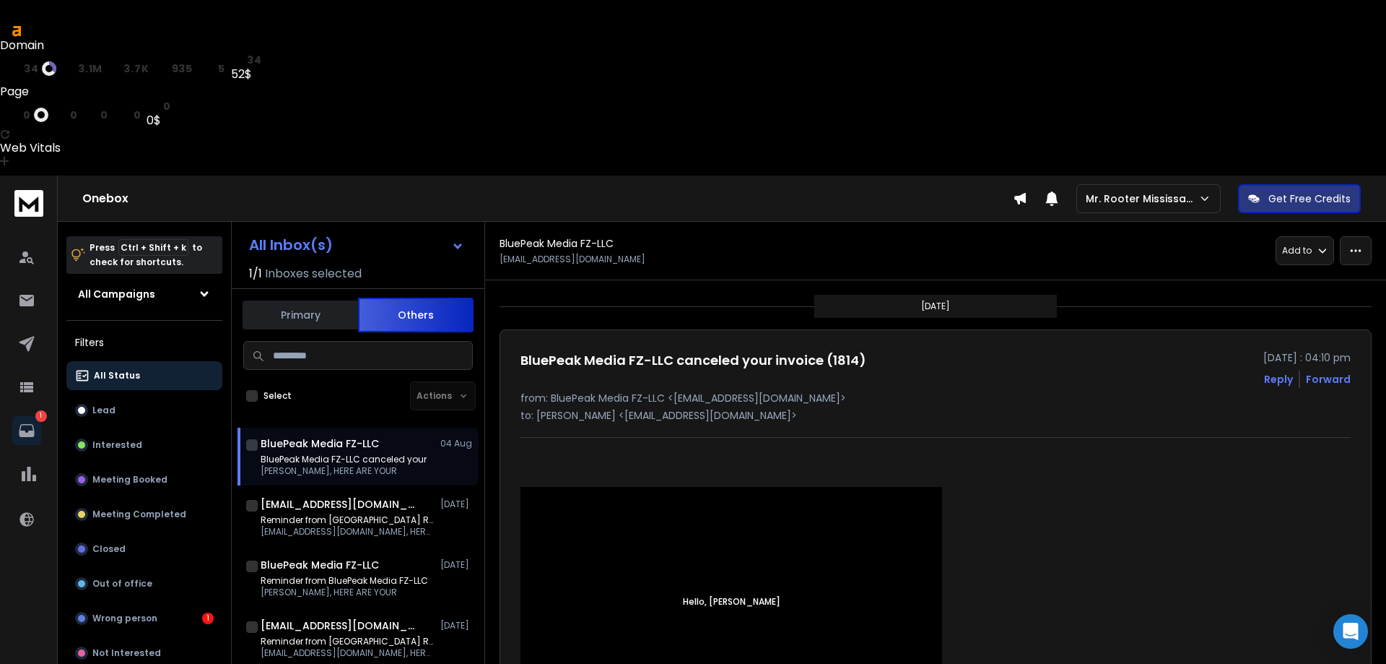
click at [888, 236] on div "BluePeak Media FZ-LLC BMF [EMAIL_ADDRESS][DOMAIN_NAME]" at bounding box center [716, 250] width 432 height 29
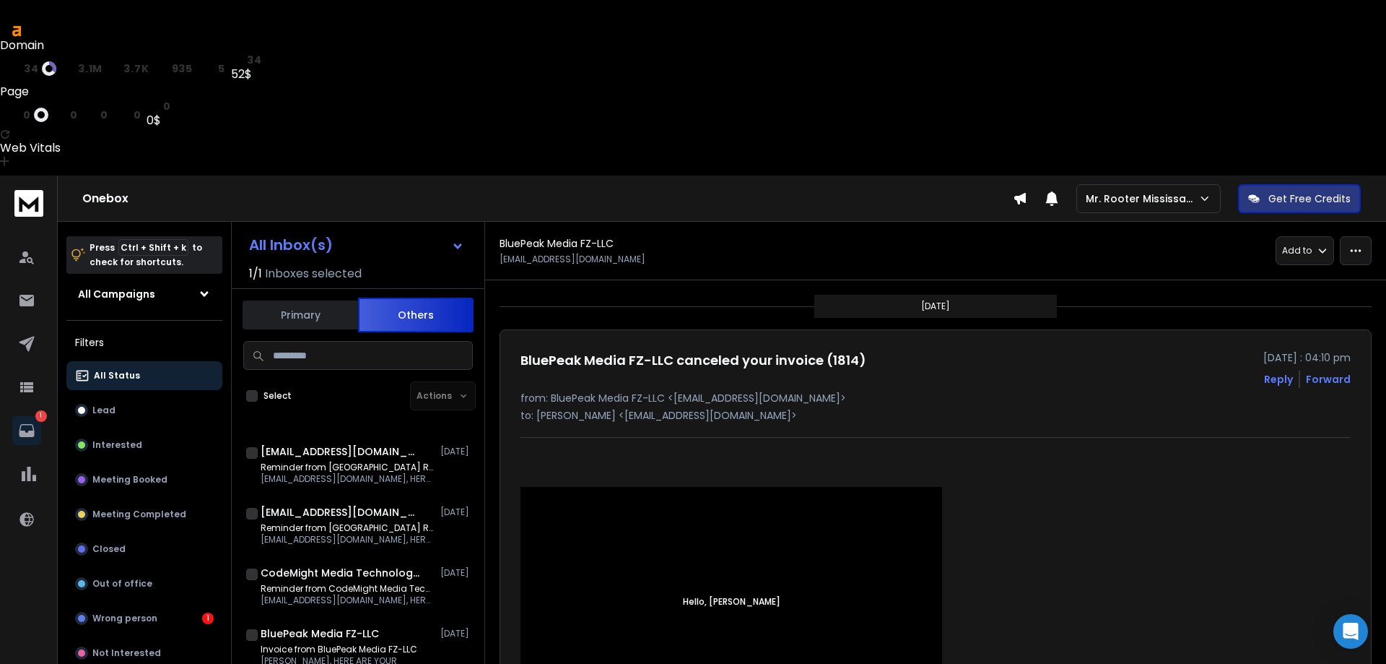
scroll to position [365, 0]
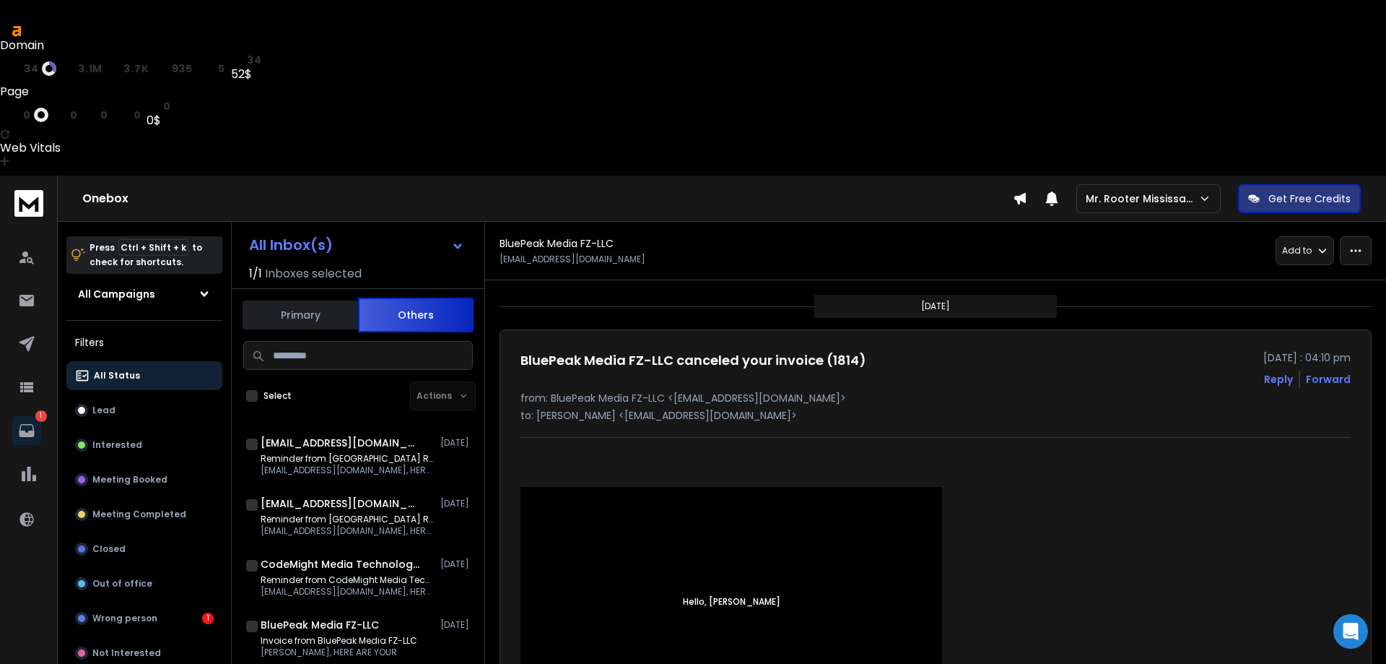
click at [35, 483] on div "1 H" at bounding box center [29, 507] width 58 height 664
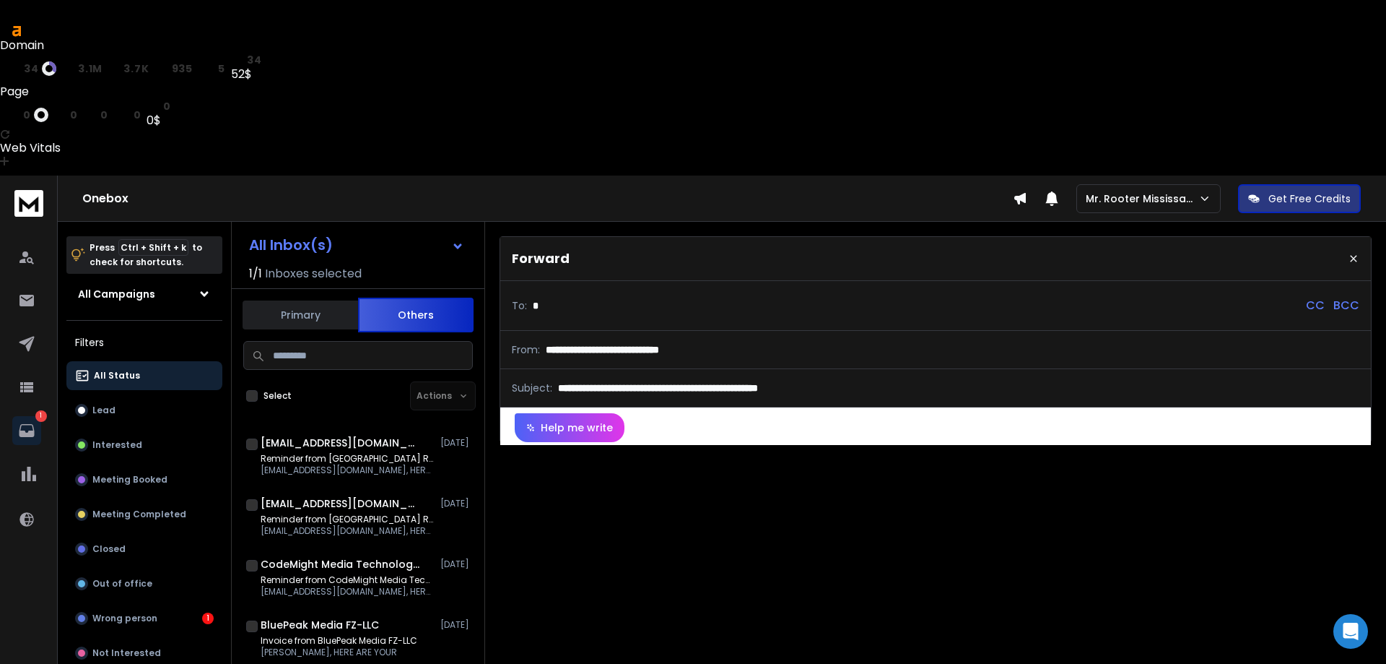
type input "*"
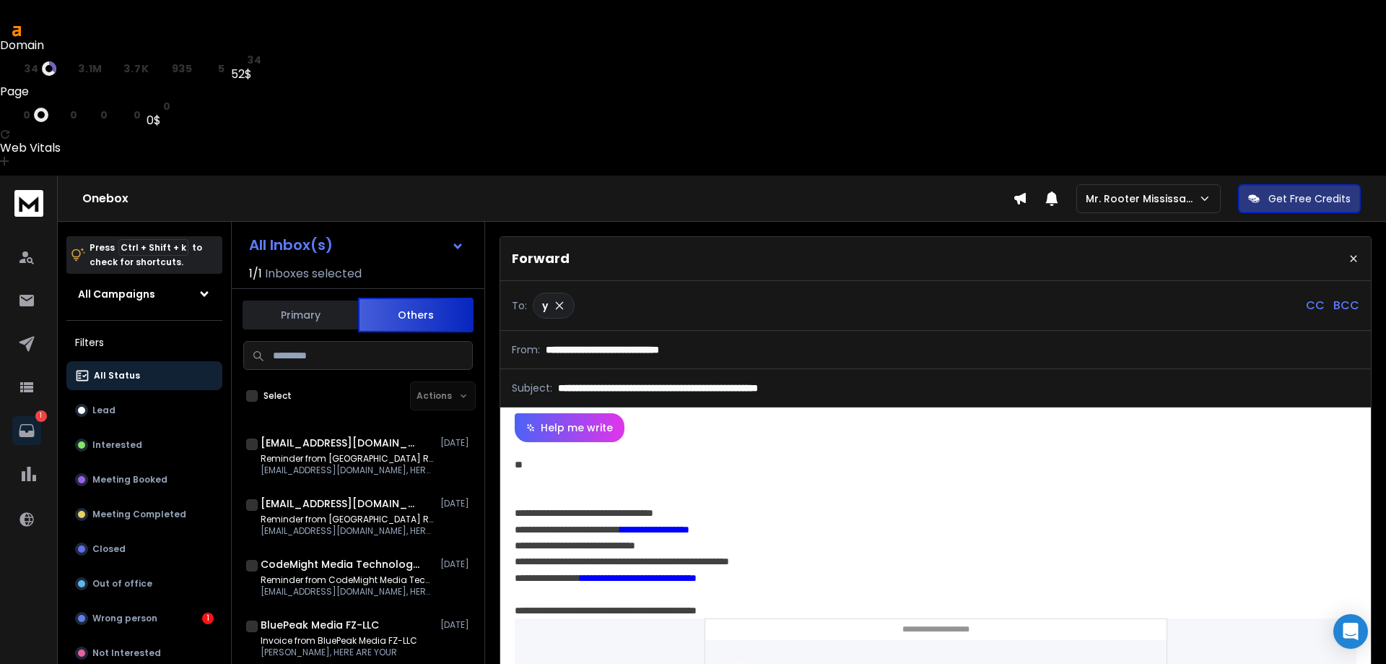
click at [1352, 255] on icon at bounding box center [1353, 258] width 6 height 6
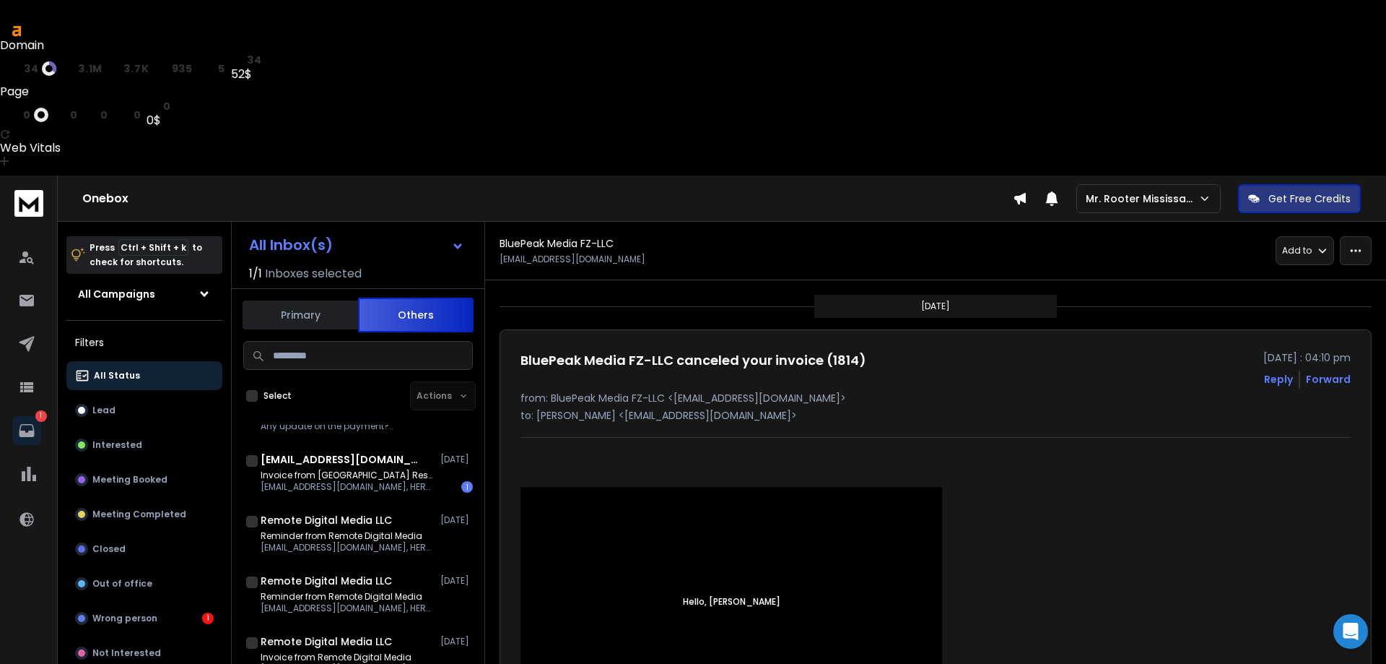
scroll to position [679, 0]
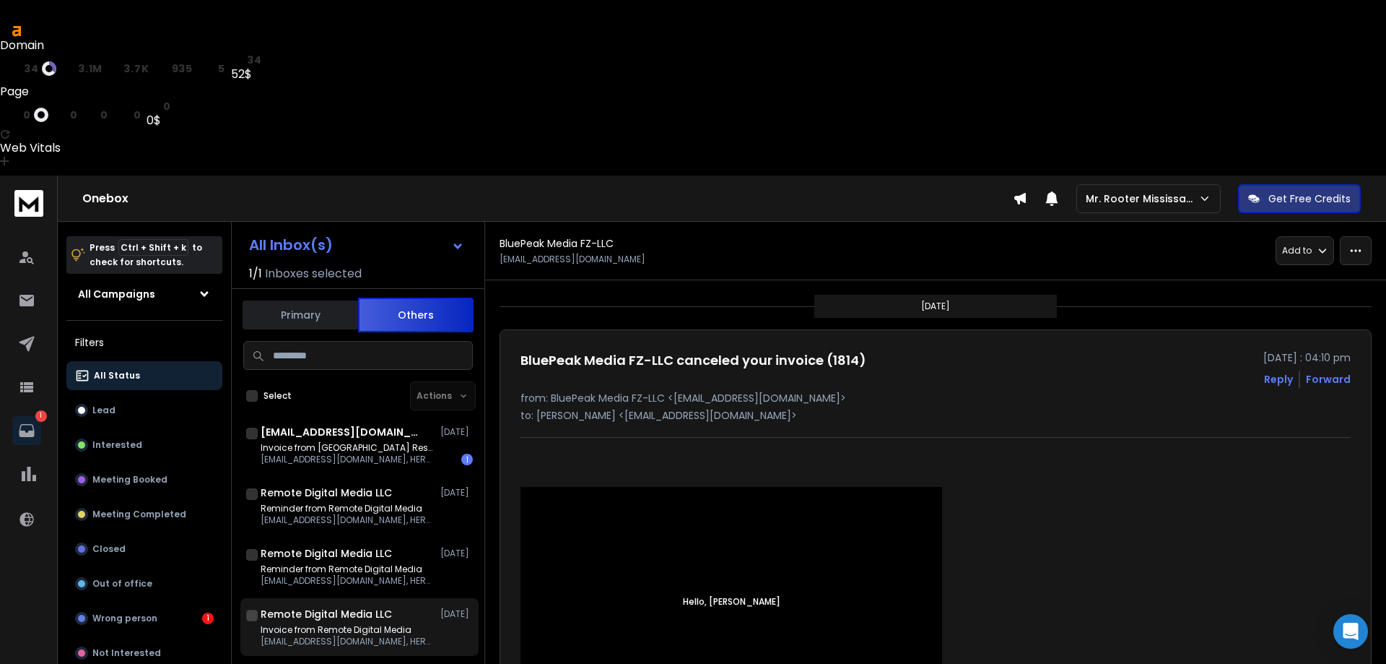
click at [367, 607] on h1 "Remote Digital Media LLC" at bounding box center [326, 614] width 131 height 14
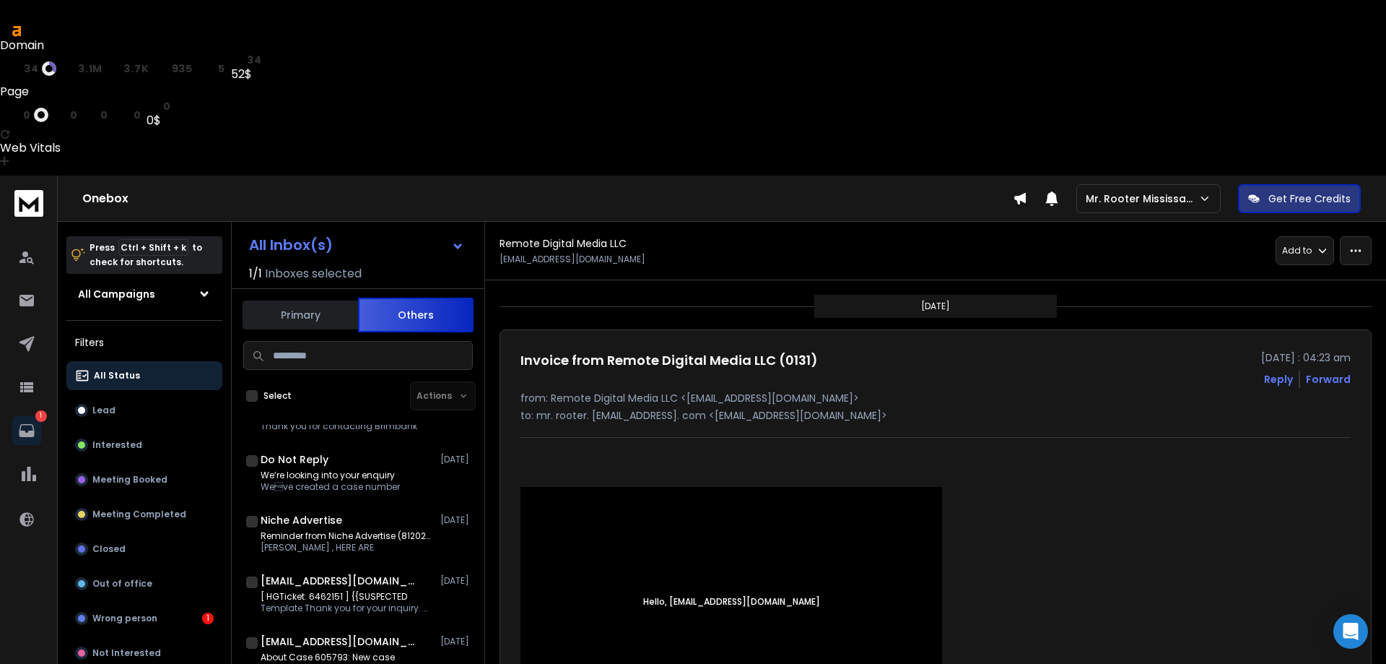
scroll to position [1146, 0]
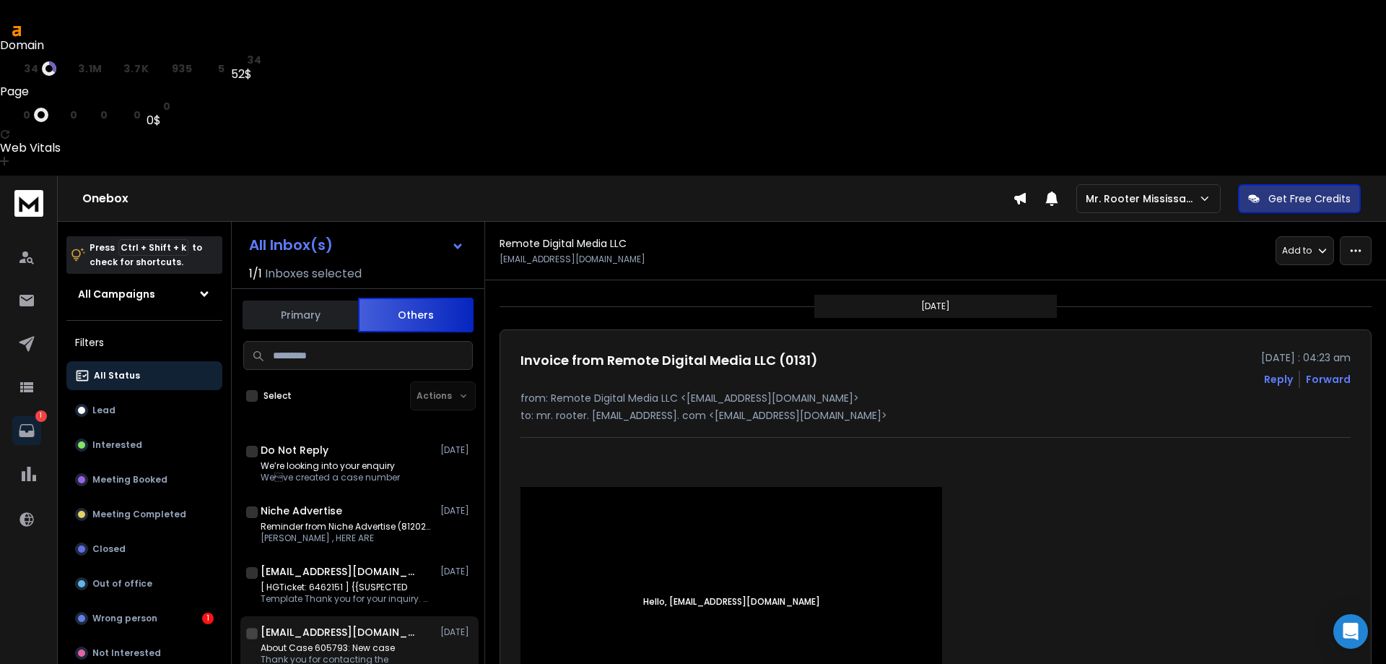
click at [350, 625] on div "[EMAIL_ADDRESS][DOMAIN_NAME] [DATE] About Case 605793: New case Thank you for c…" at bounding box center [367, 645] width 212 height 40
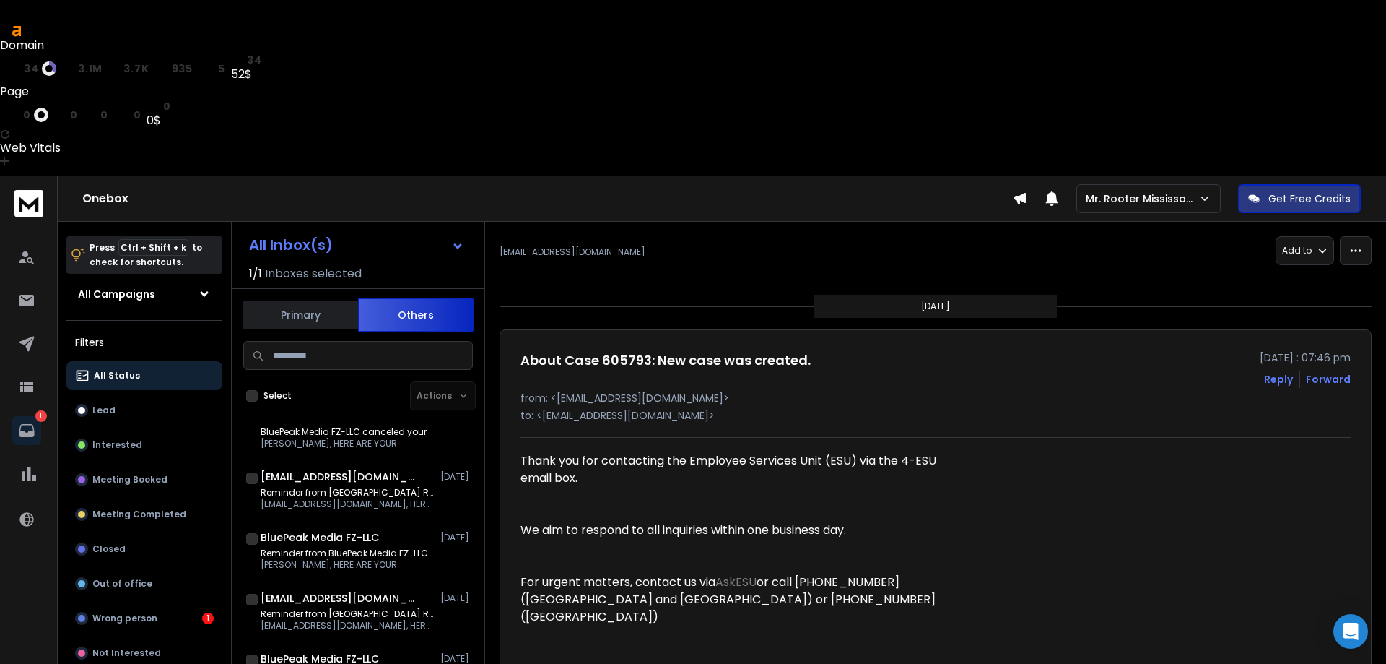
scroll to position [0, 0]
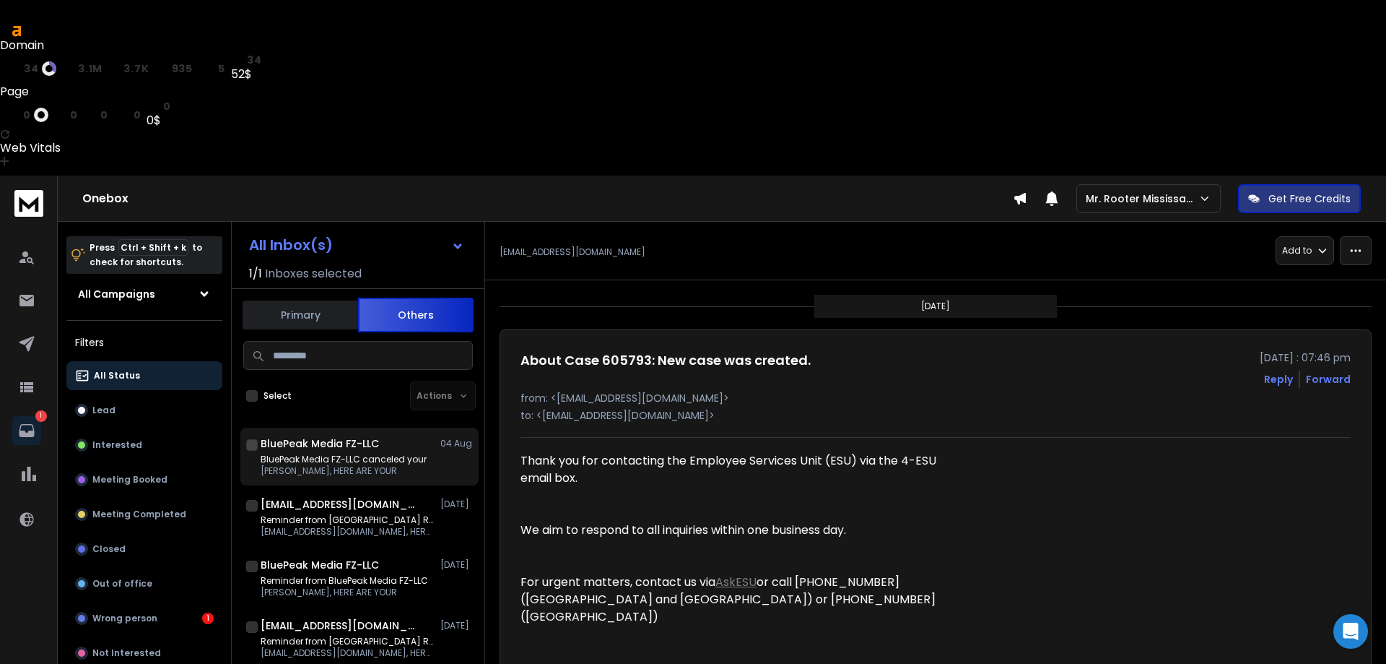
click at [389, 453] on p "BluePeak Media FZ-LLC canceled your" at bounding box center [344, 459] width 166 height 12
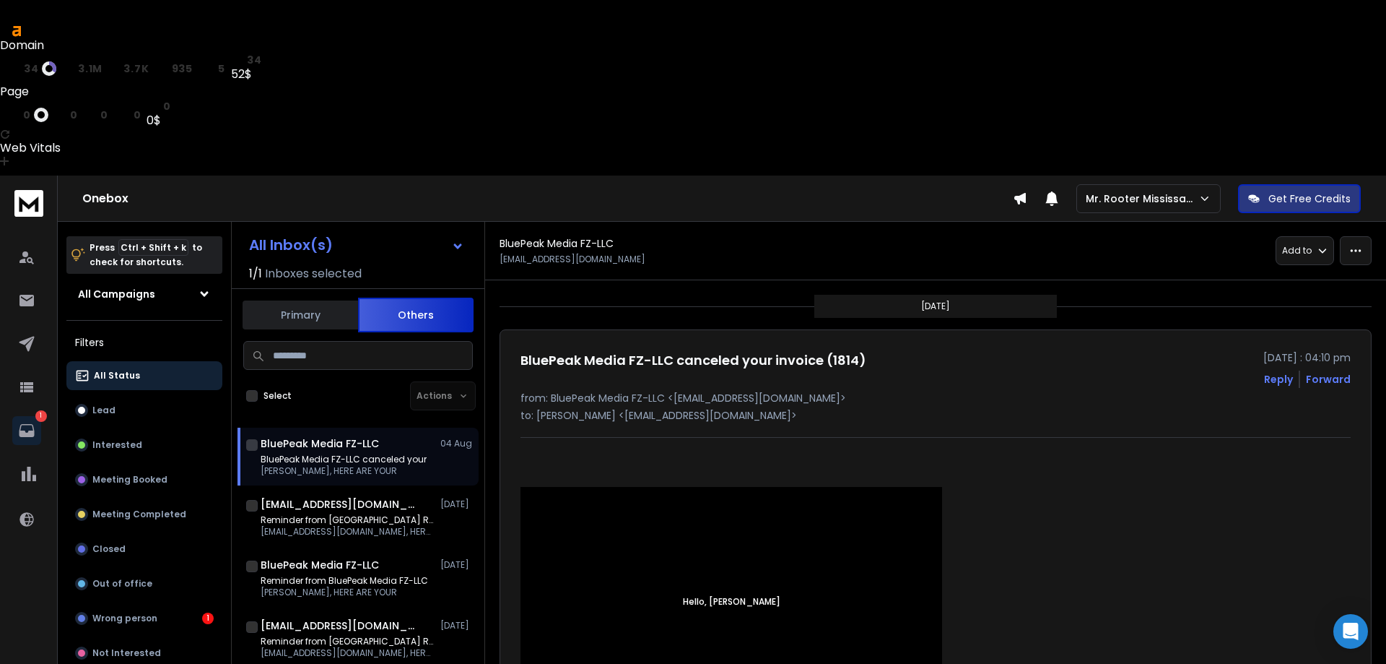
click at [888, 236] on div "BluePeak Media FZ-LLC BMF [EMAIL_ADDRESS][DOMAIN_NAME]" at bounding box center [716, 250] width 432 height 29
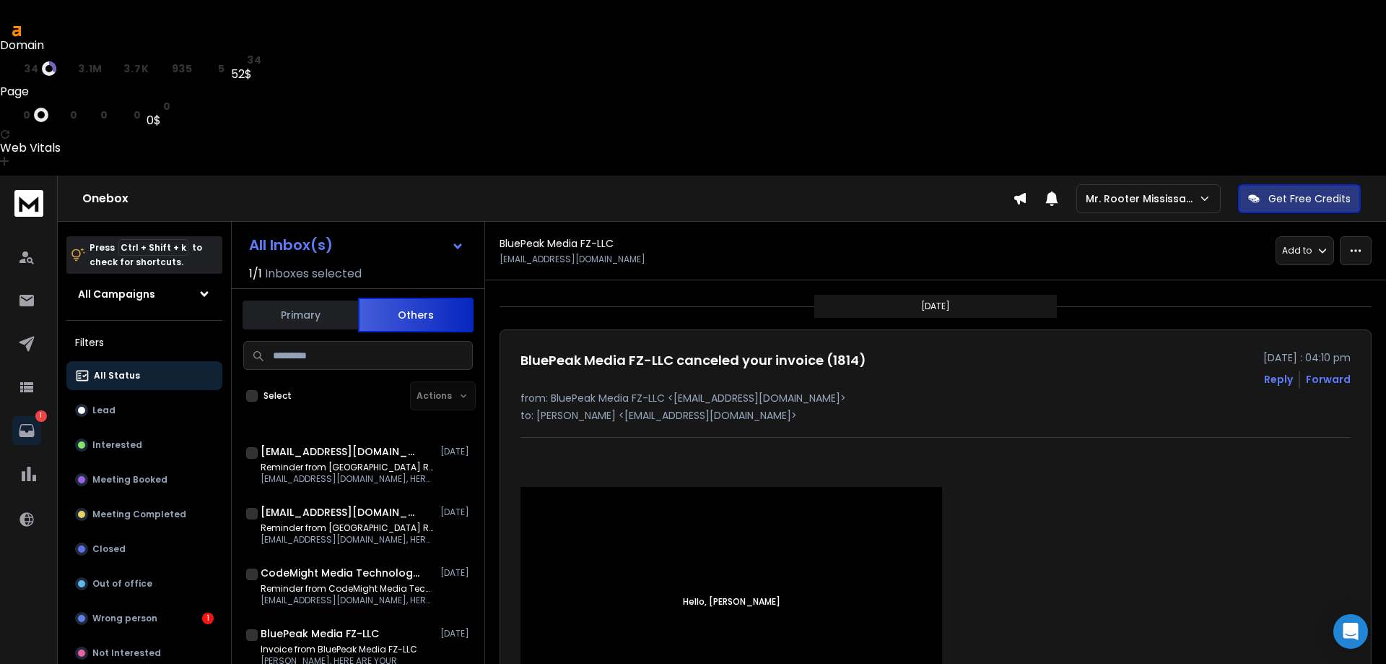
scroll to position [365, 0]
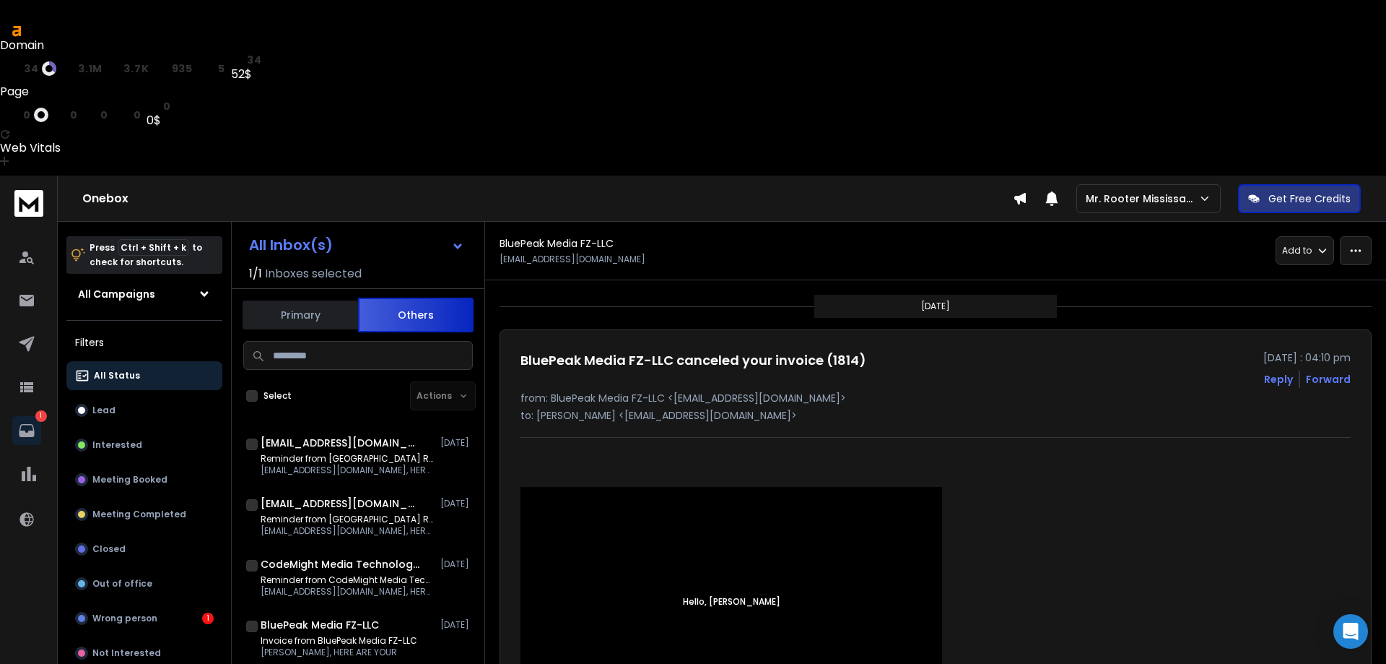
click at [35, 483] on div "1 H" at bounding box center [29, 507] width 58 height 664
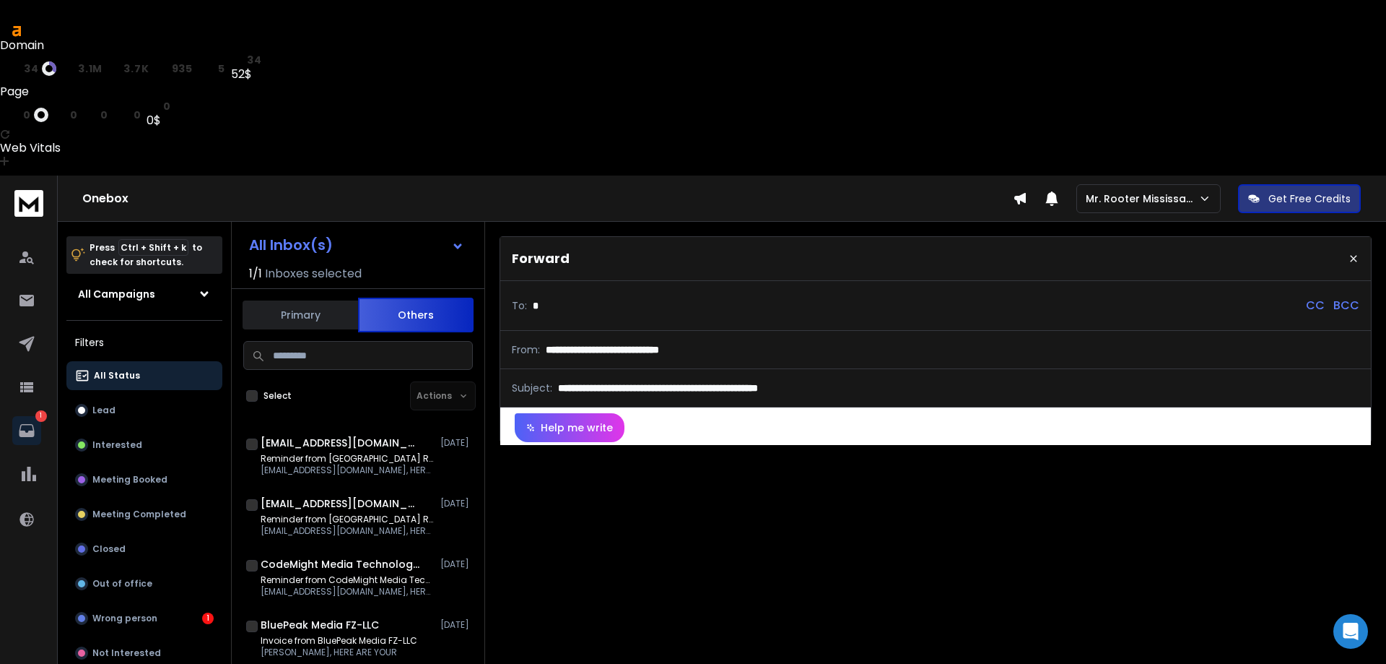
type input "*"
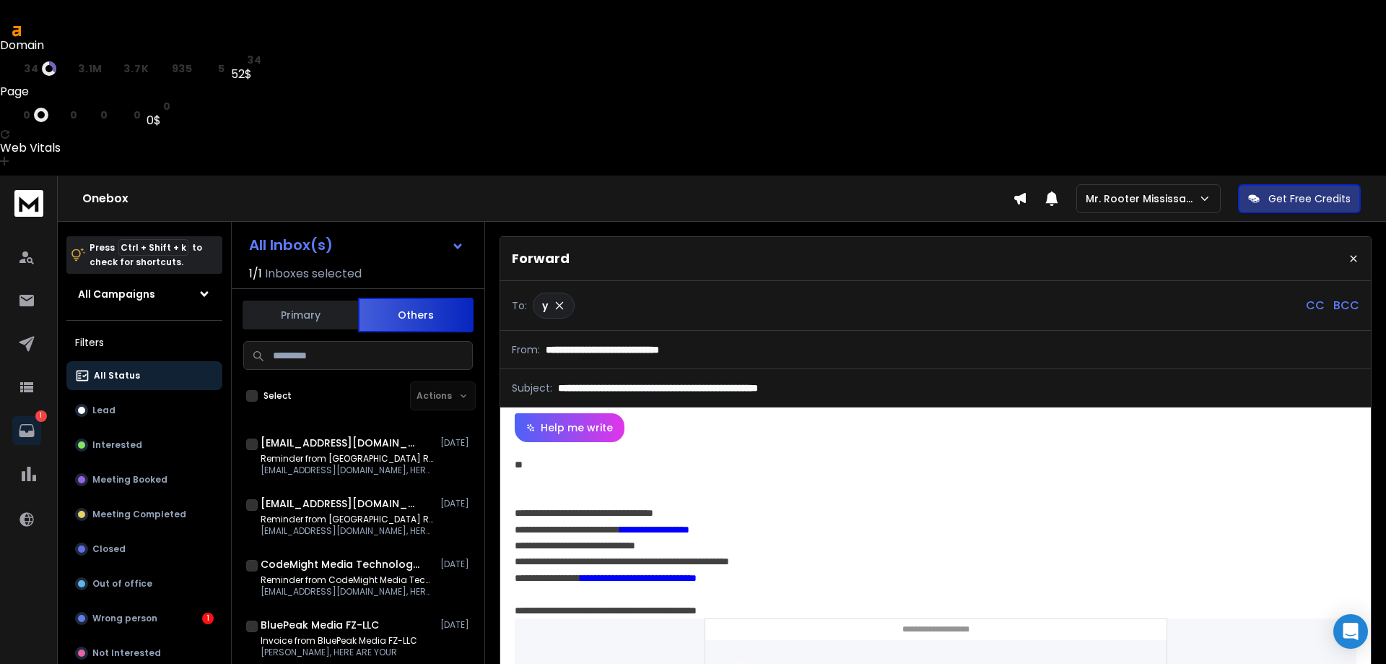
click at [1352, 255] on icon at bounding box center [1353, 258] width 6 height 6
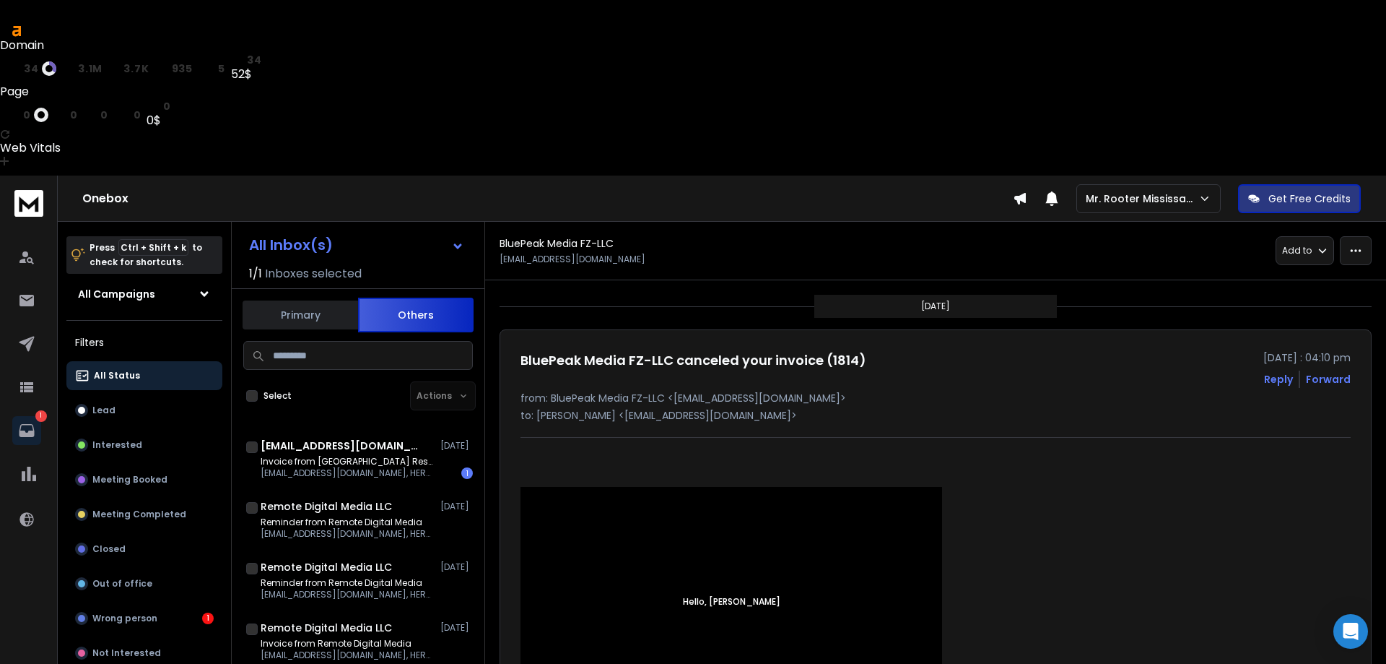
scroll to position [679, 0]
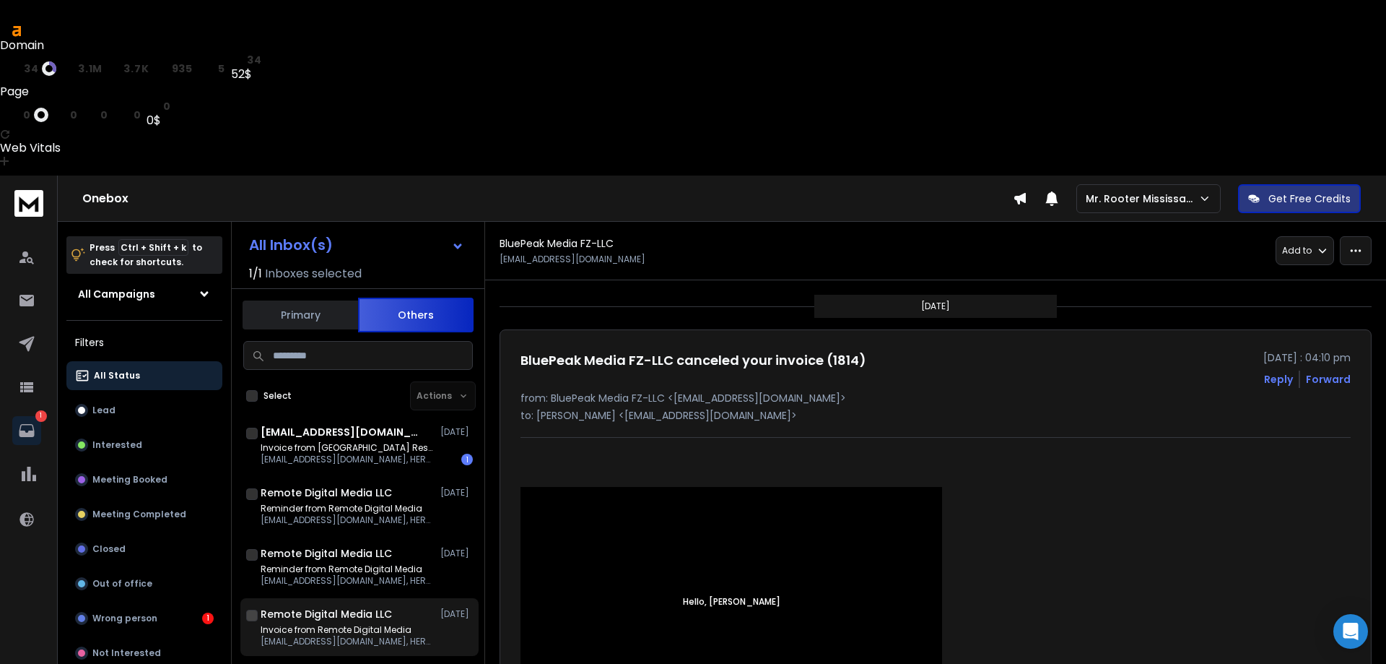
click at [367, 607] on h1 "Remote Digital Media LLC" at bounding box center [326, 614] width 131 height 14
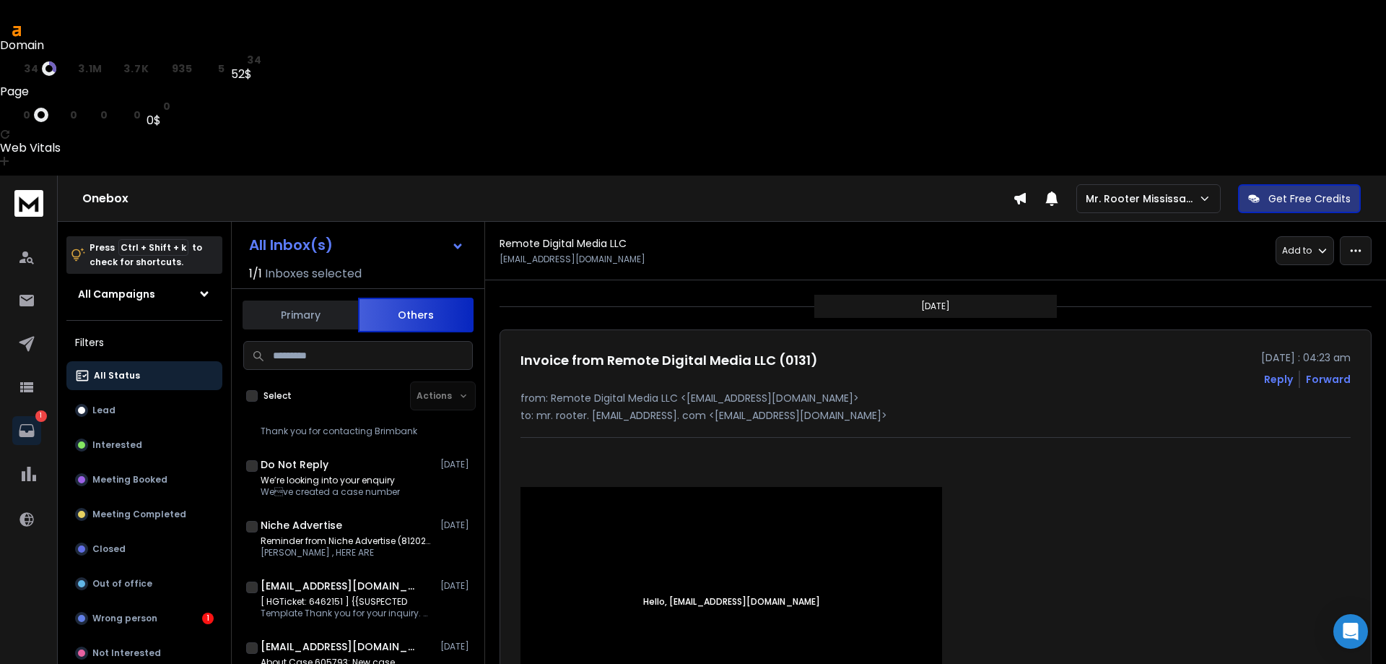
scroll to position [1145, 0]
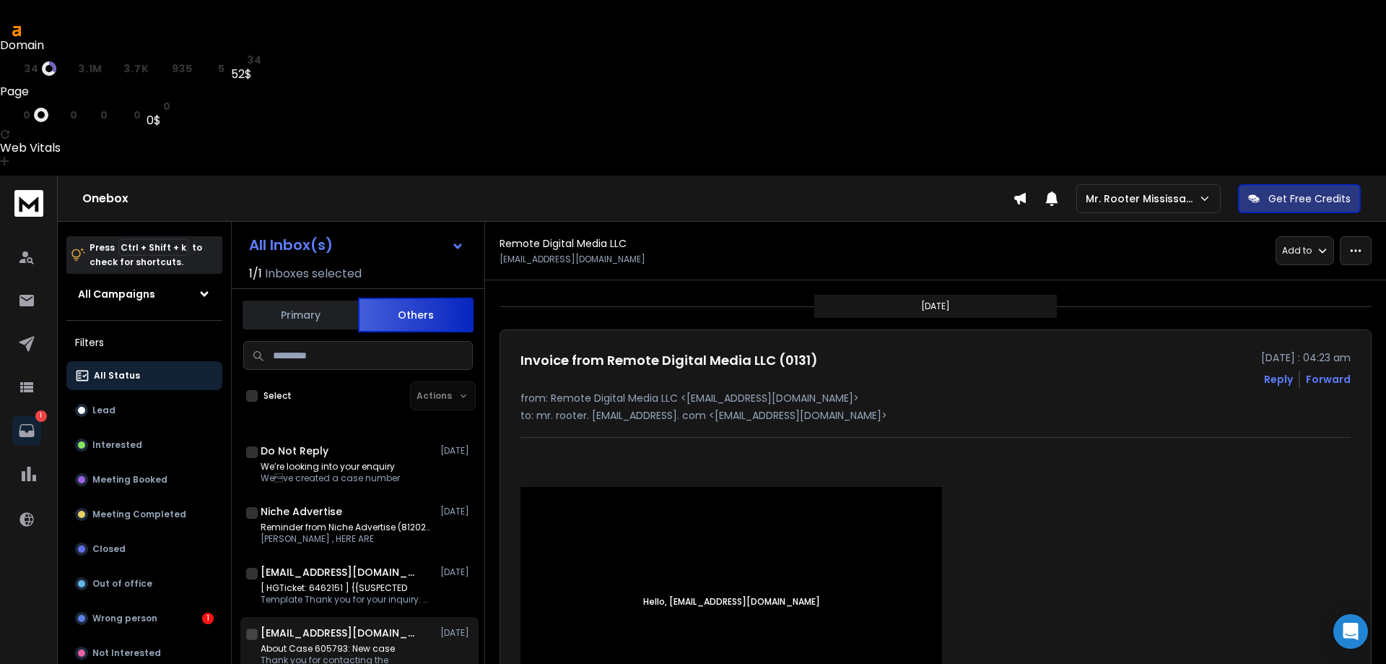
click at [350, 625] on div "[EMAIL_ADDRESS][DOMAIN_NAME] [DATE] About Case 605793: New case Thank you for c…" at bounding box center [367, 645] width 212 height 40
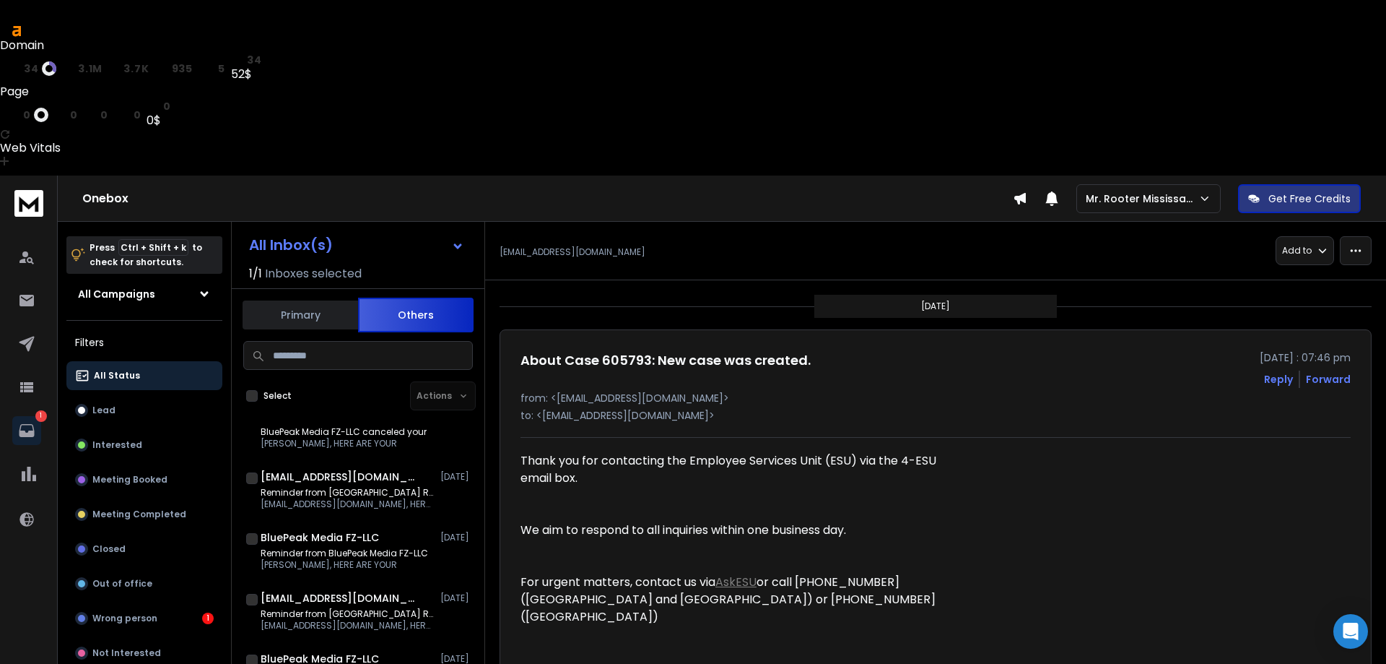
scroll to position [0, 0]
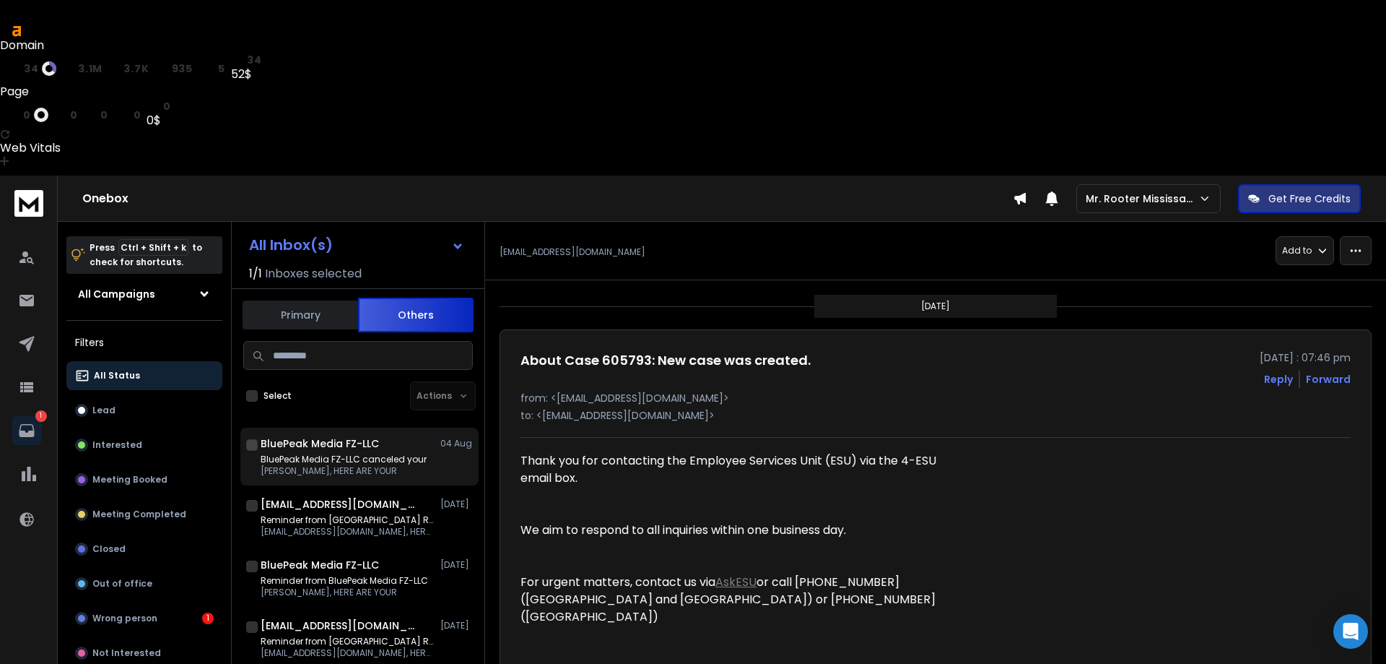
click at [389, 453] on p "BluePeak Media FZ-LLC canceled your" at bounding box center [344, 459] width 166 height 12
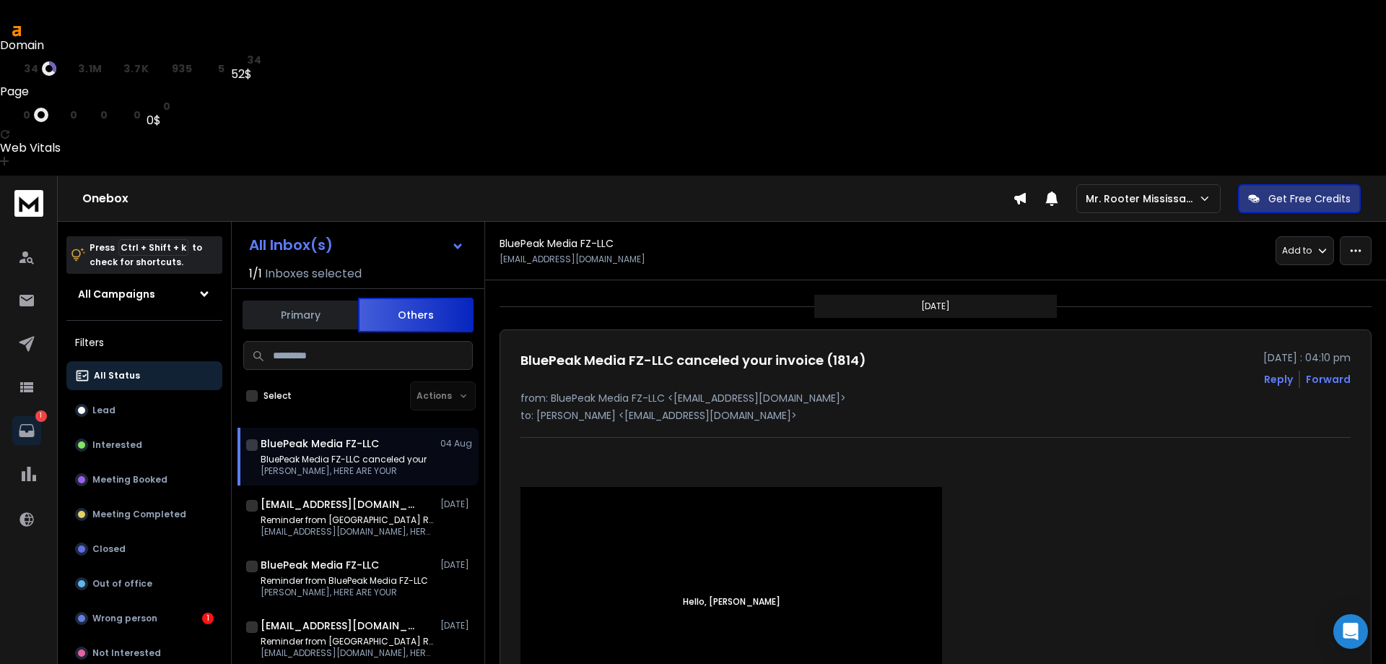
click at [888, 236] on div "BluePeak Media FZ-LLC BMF [EMAIL_ADDRESS][DOMAIN_NAME]" at bounding box center [716, 250] width 432 height 29
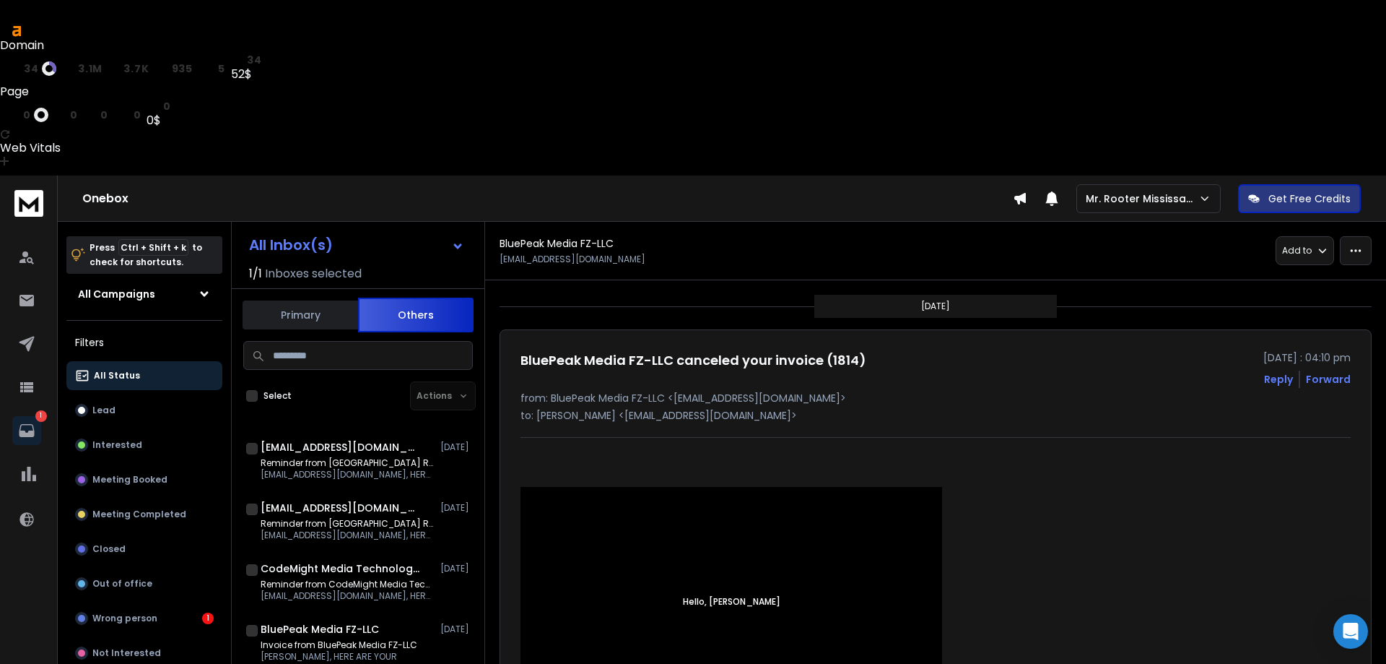
scroll to position [365, 0]
click at [35, 483] on div "1 H" at bounding box center [29, 507] width 58 height 664
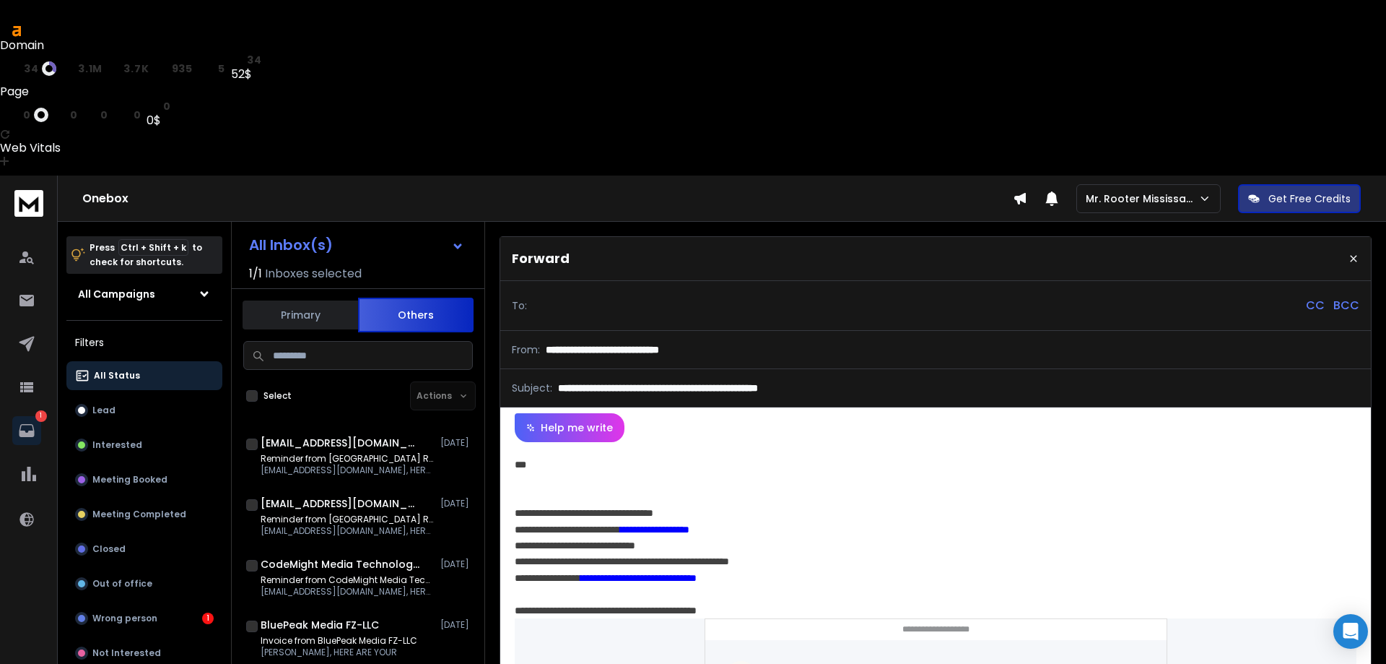
click at [1352, 255] on icon at bounding box center [1353, 258] width 6 height 6
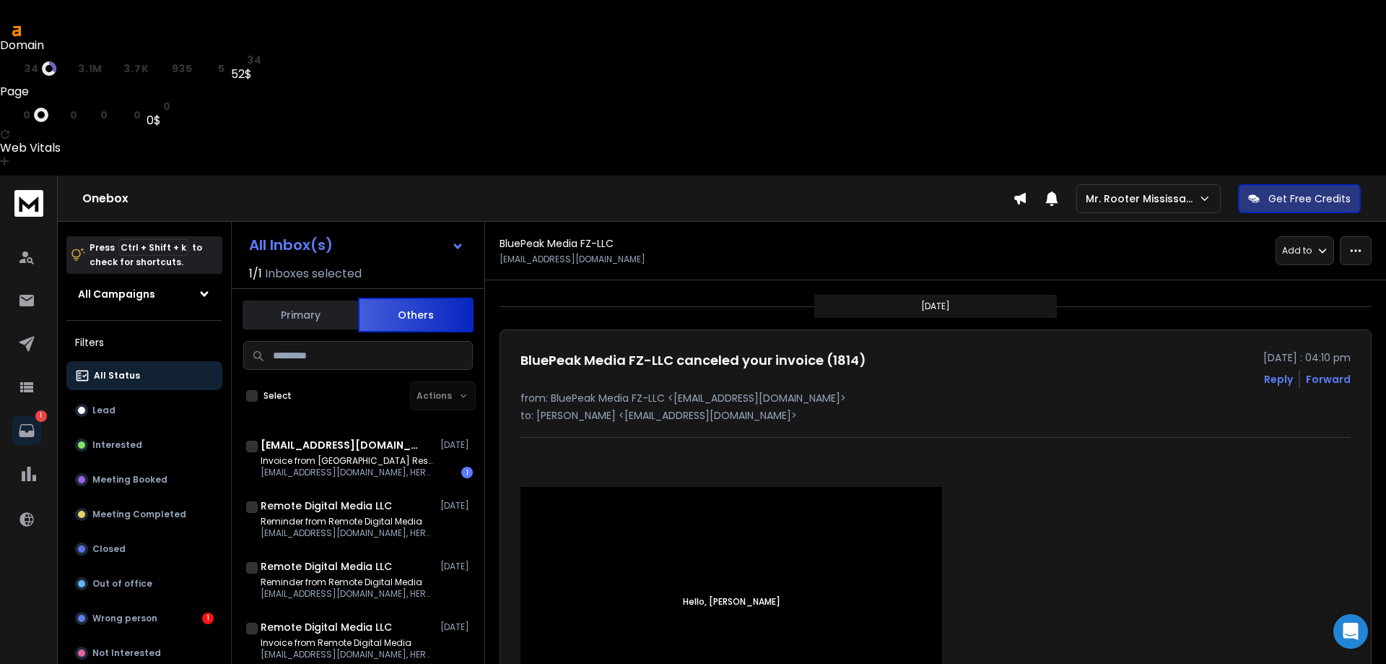
scroll to position [680, 0]
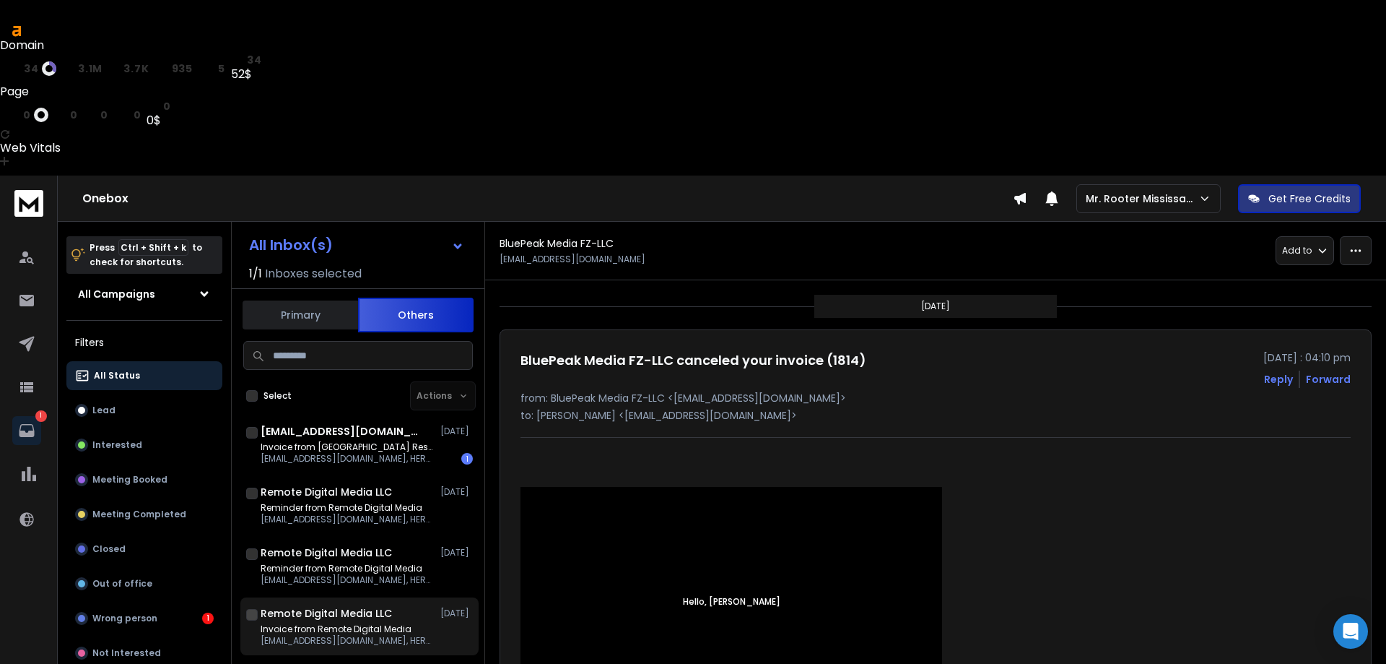
click at [367, 606] on h1 "Remote Digital Media LLC" at bounding box center [326, 613] width 131 height 14
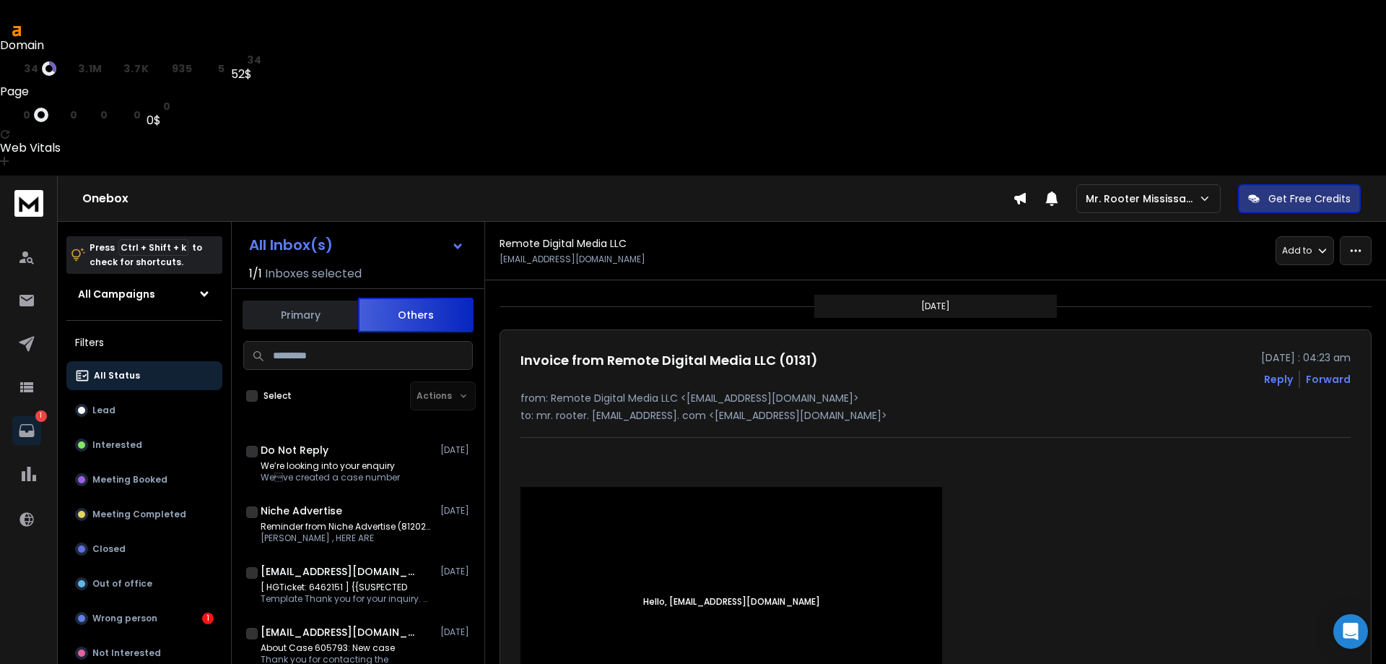
scroll to position [1150, 0]
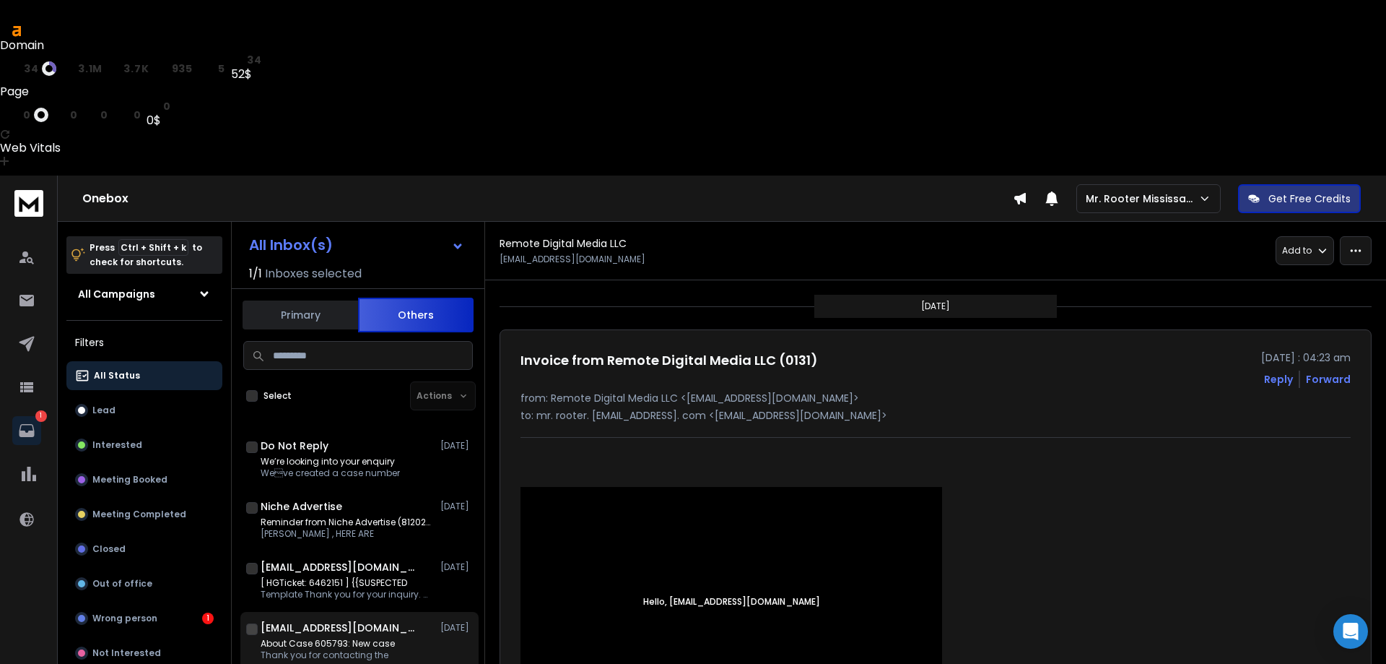
click at [350, 638] on p "About Case 605793: New case" at bounding box center [328, 644] width 134 height 12
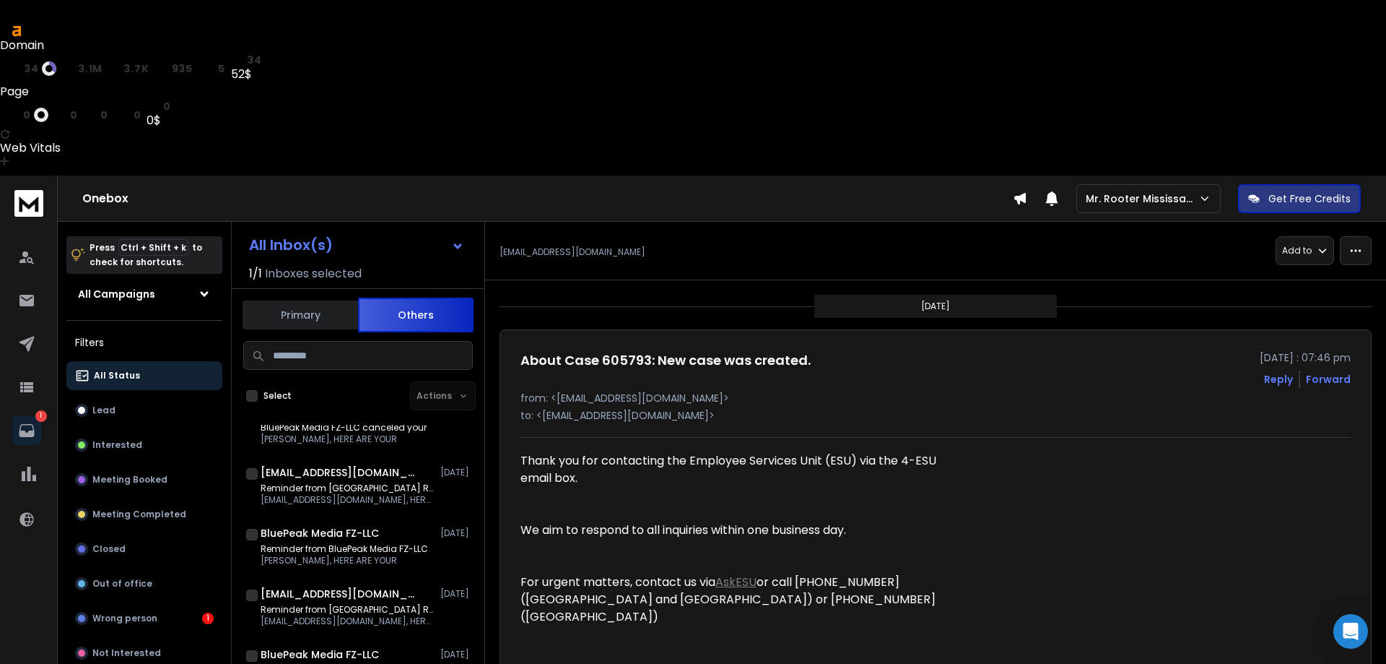
scroll to position [0, 0]
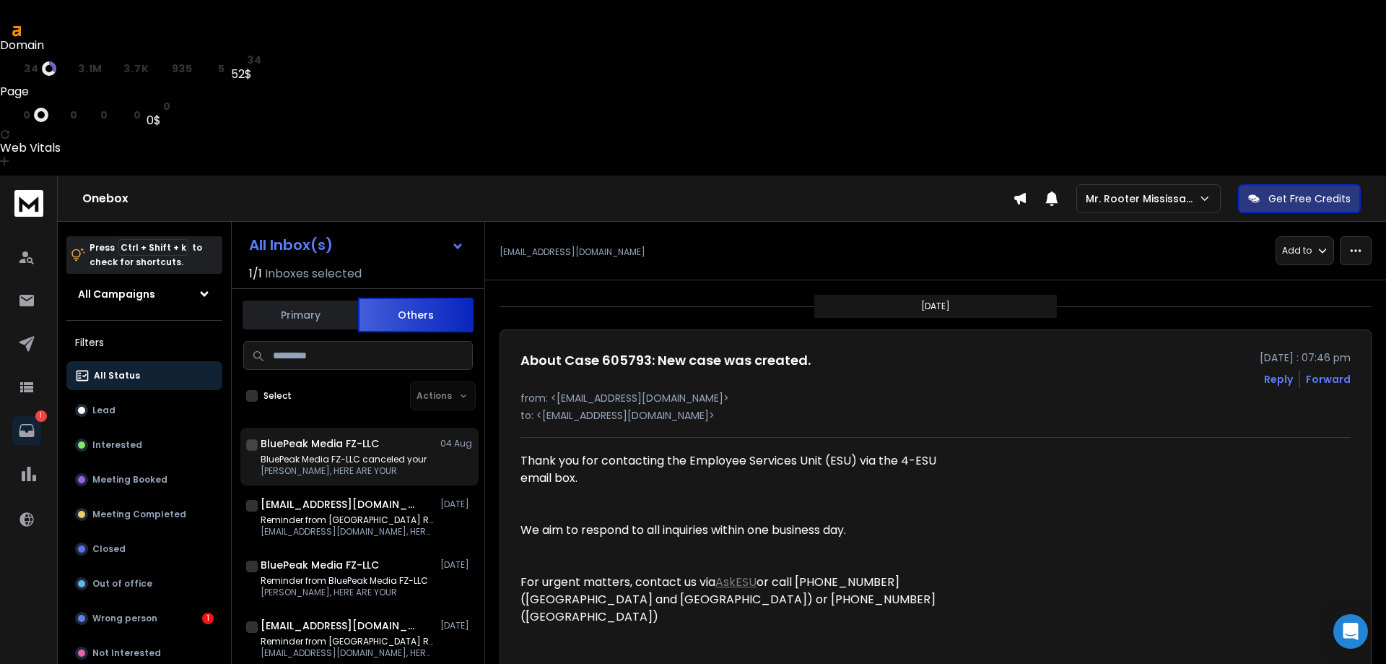
click at [389, 453] on p "BluePeak Media FZ-LLC canceled your" at bounding box center [344, 459] width 166 height 12
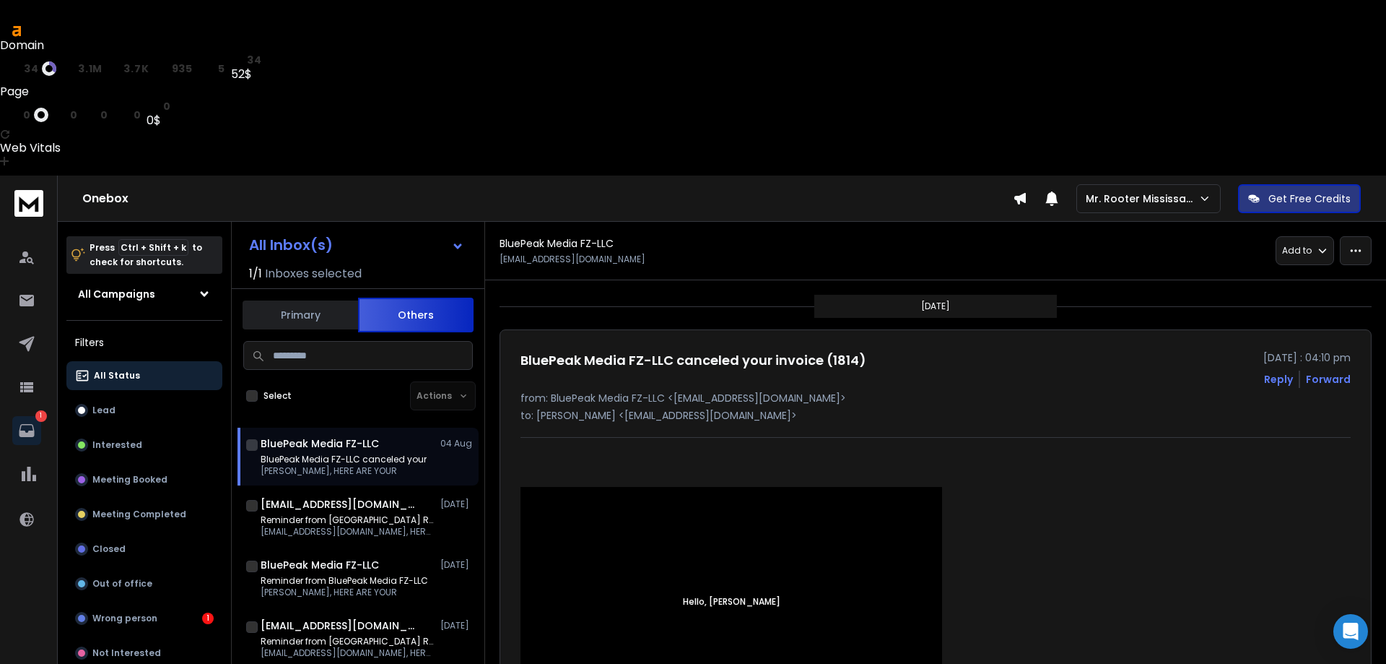
click at [888, 236] on div "BluePeak Media FZ-LLC BMF [EMAIL_ADDRESS][DOMAIN_NAME]" at bounding box center [716, 250] width 432 height 29
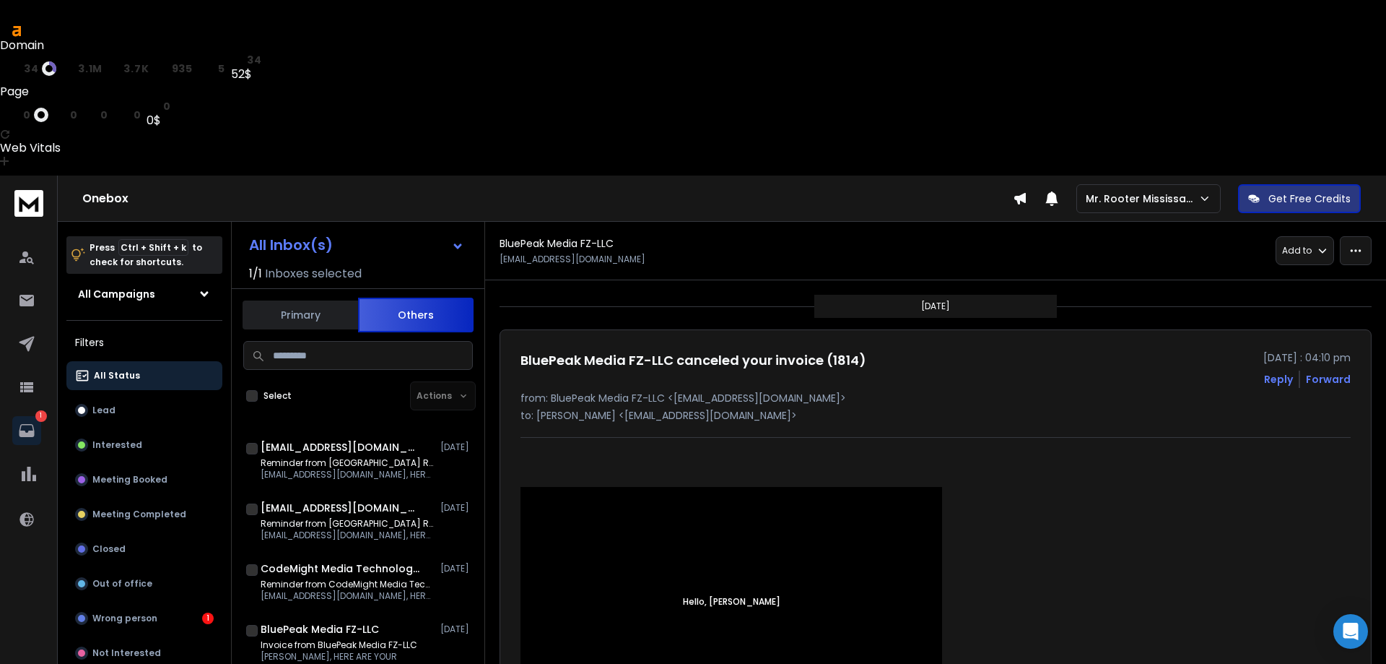
scroll to position [365, 0]
click at [35, 483] on div "1 H" at bounding box center [29, 507] width 58 height 664
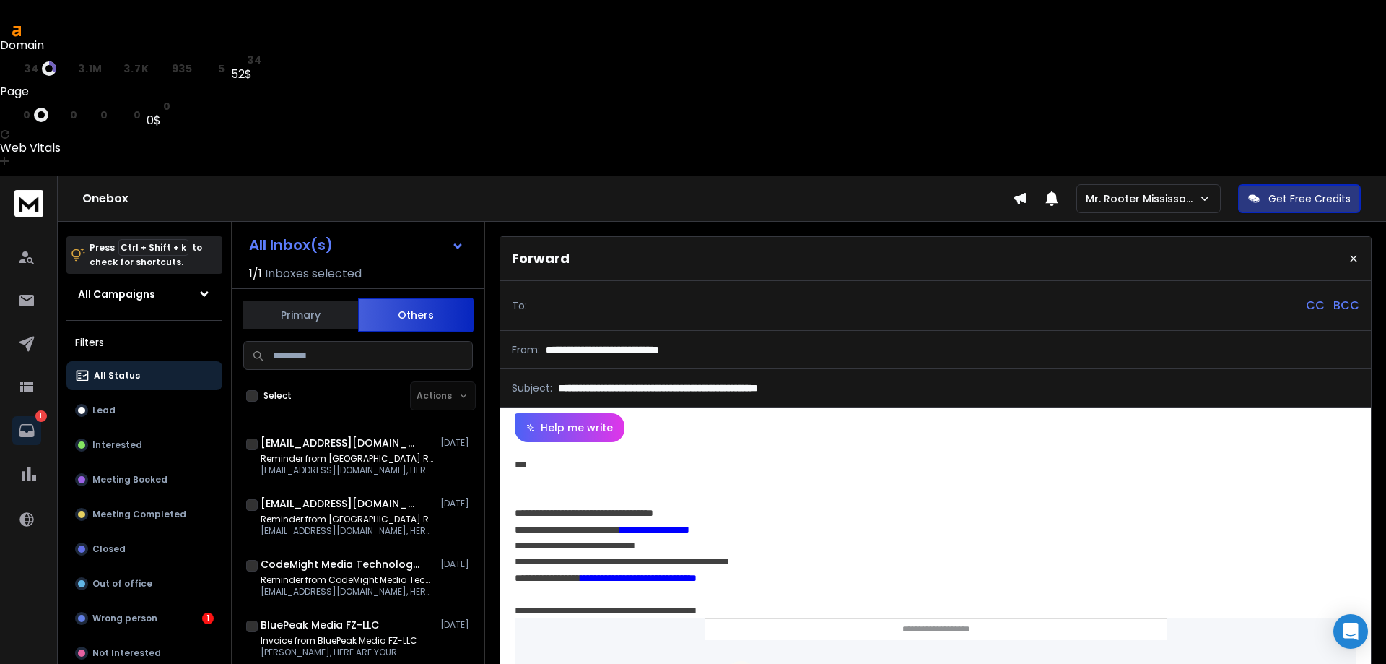
click at [1352, 255] on icon at bounding box center [1353, 258] width 6 height 6
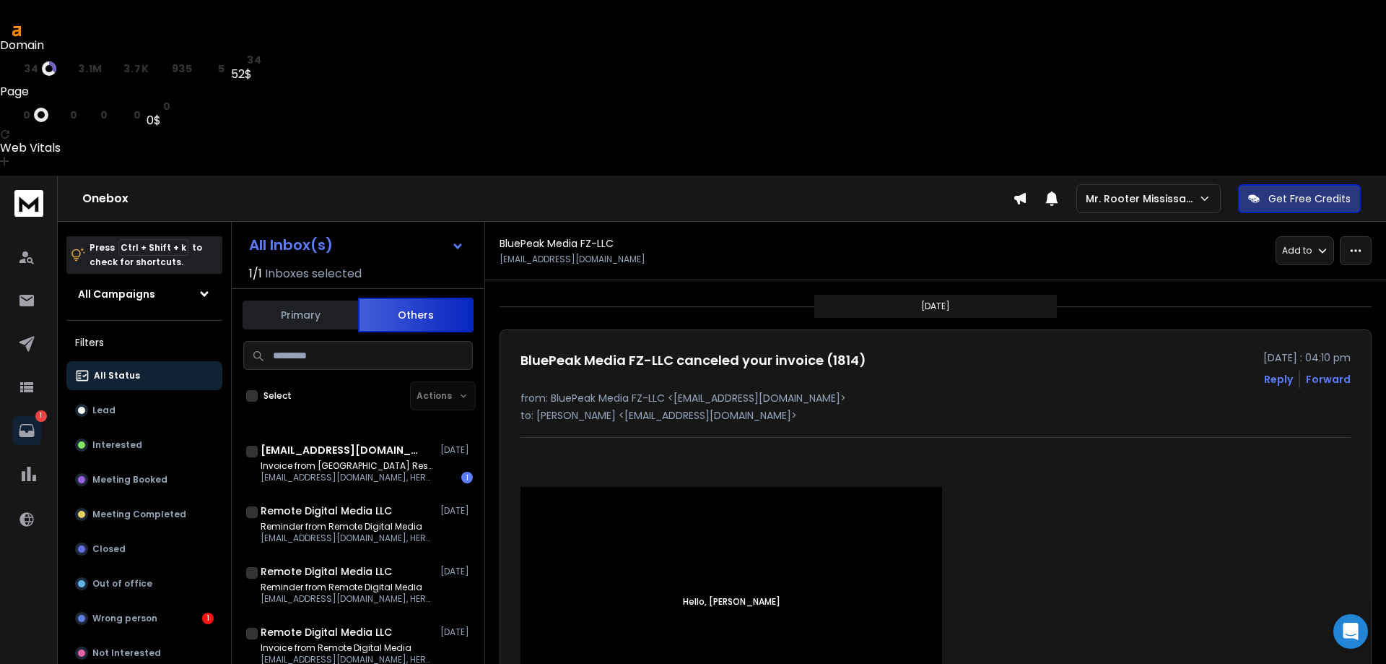
scroll to position [679, 0]
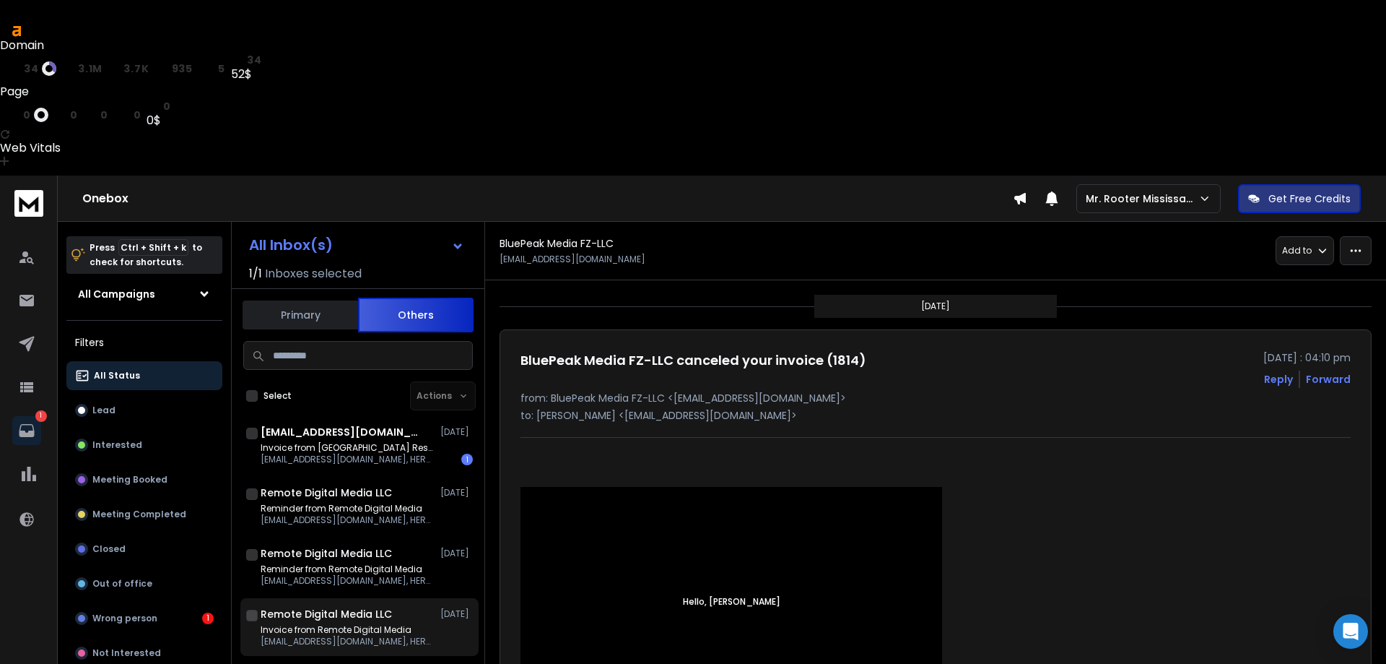
click at [367, 607] on h1 "Remote Digital Media LLC" at bounding box center [326, 614] width 131 height 14
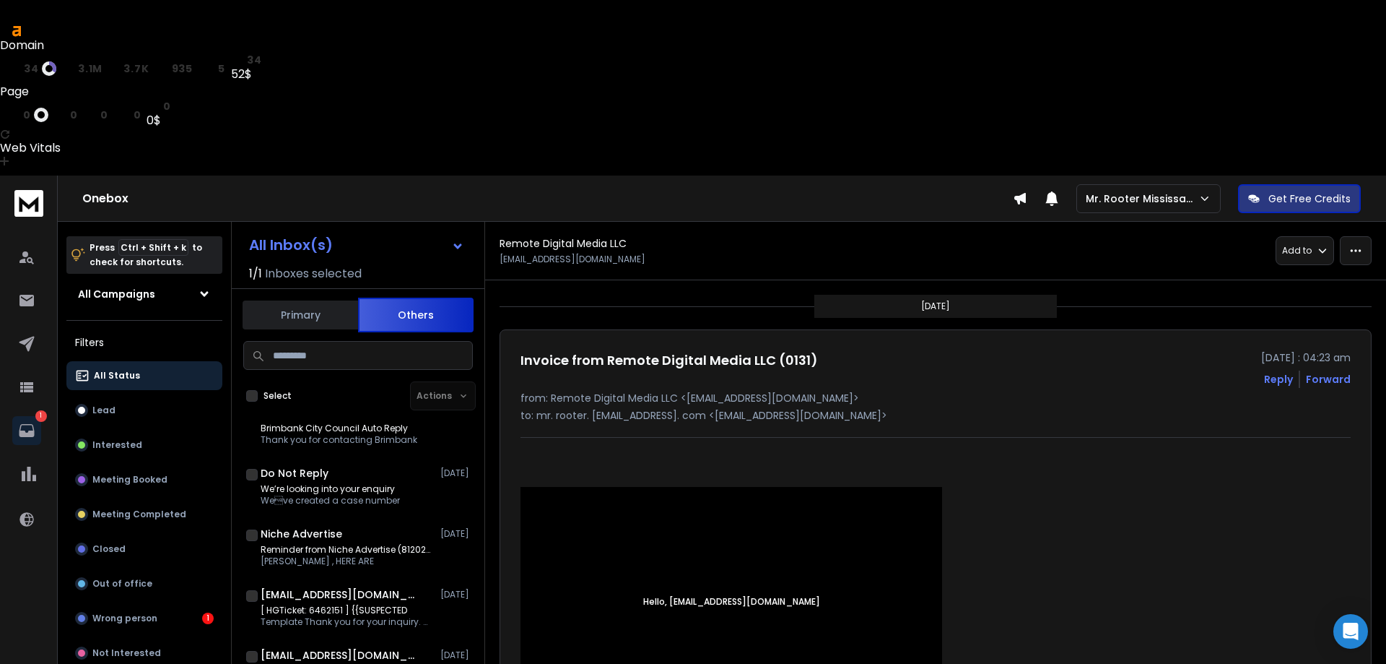
scroll to position [1145, 0]
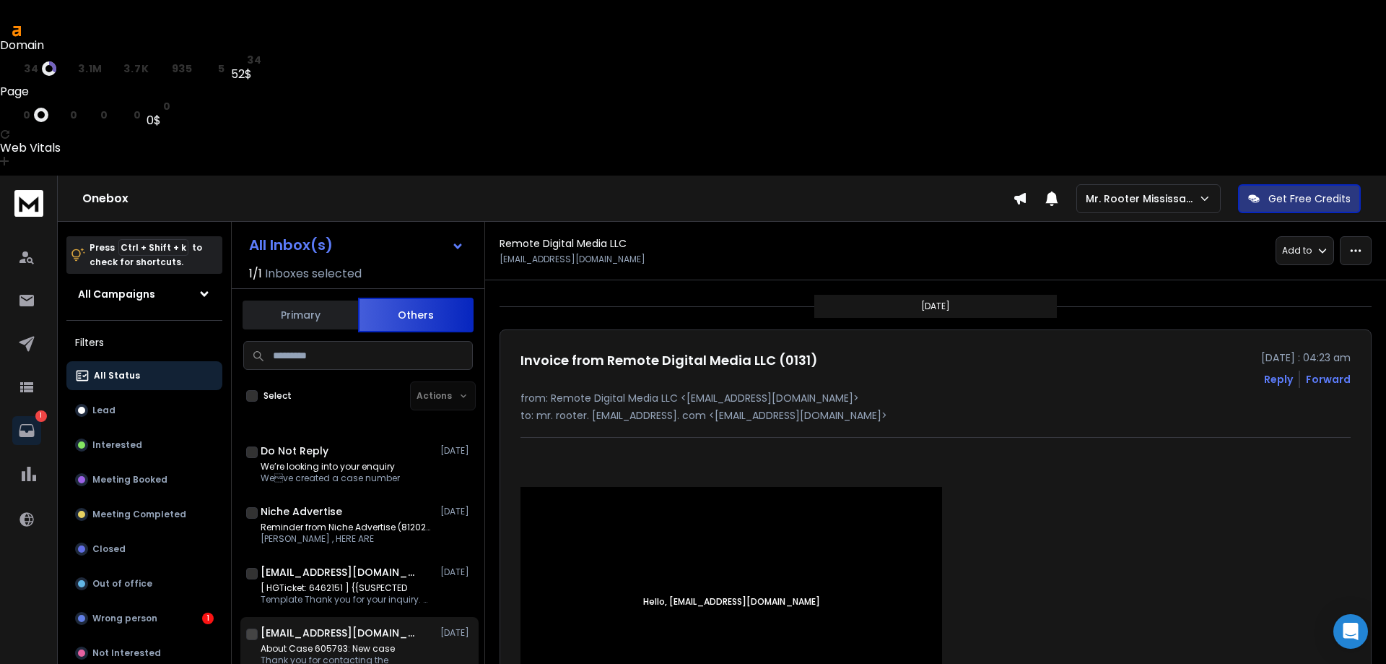
click at [350, 625] on div "[EMAIL_ADDRESS][DOMAIN_NAME] [DATE] About Case 605793: New case Thank you for c…" at bounding box center [367, 645] width 212 height 40
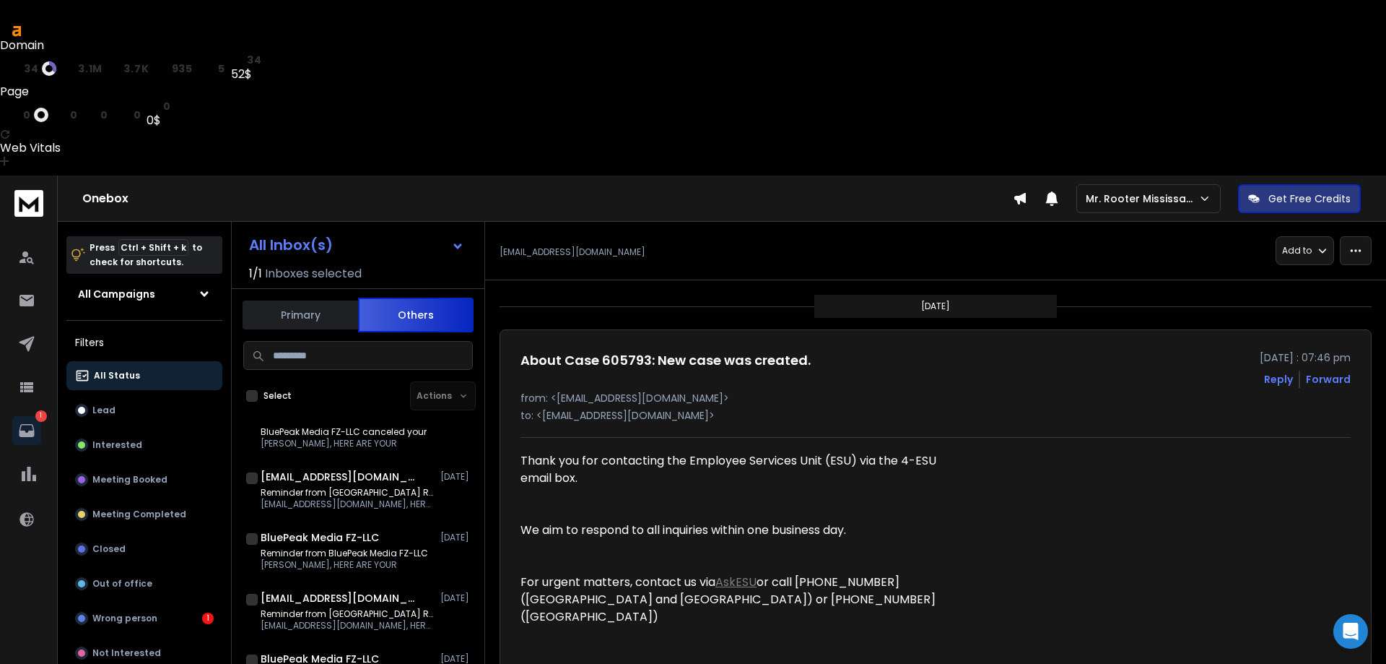
scroll to position [0, 0]
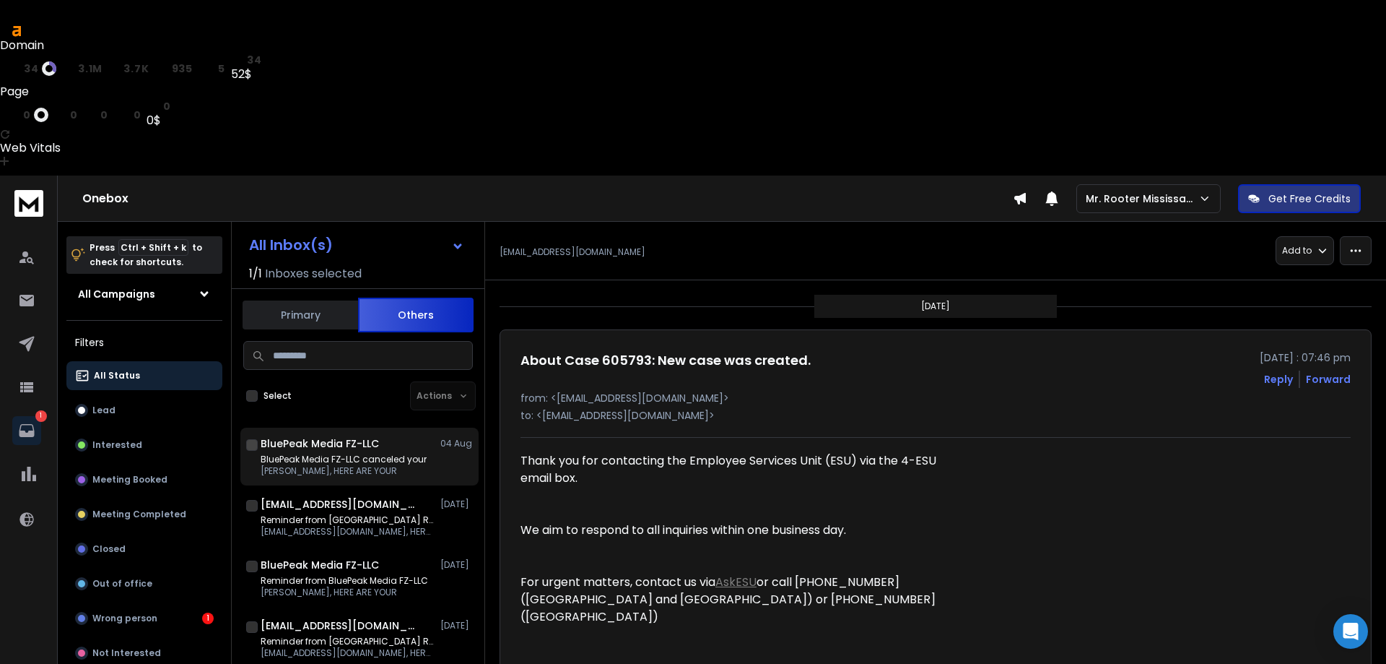
click at [389, 453] on p "BluePeak Media FZ-LLC canceled your" at bounding box center [344, 459] width 166 height 12
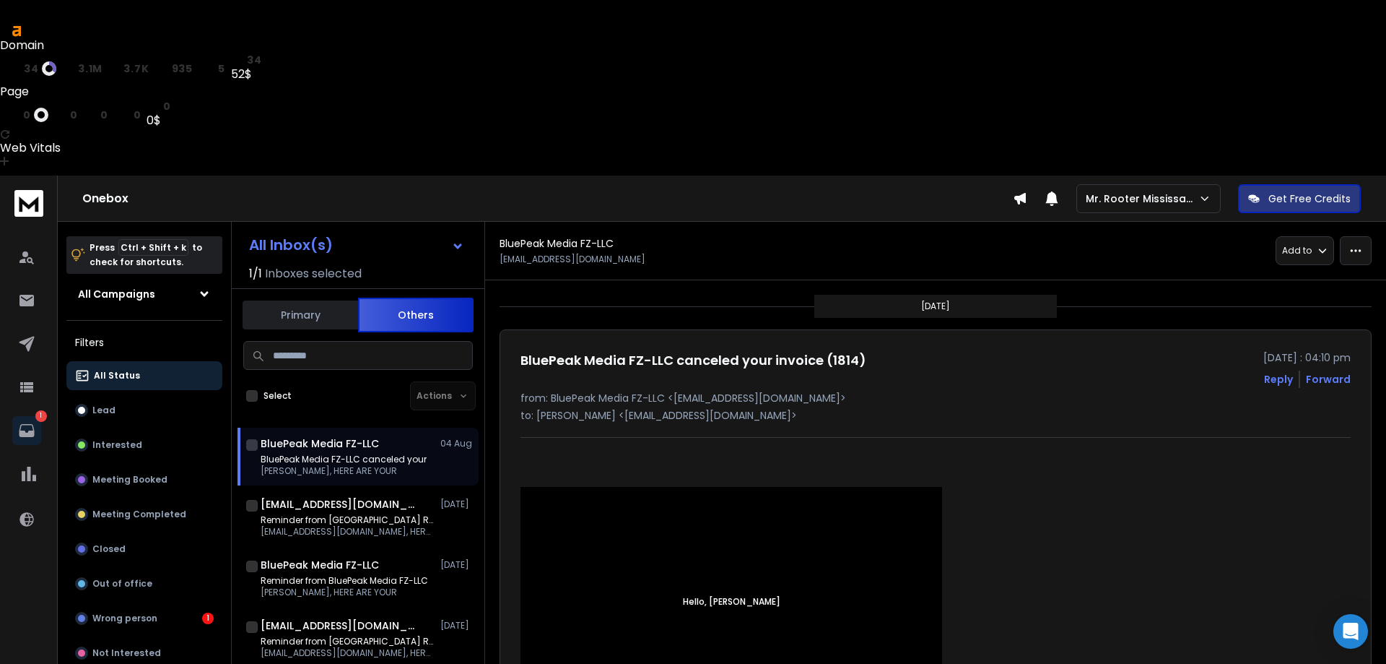
click at [888, 236] on div "BluePeak Media FZ-LLC BMF [EMAIL_ADDRESS][DOMAIN_NAME]" at bounding box center [716, 250] width 432 height 29
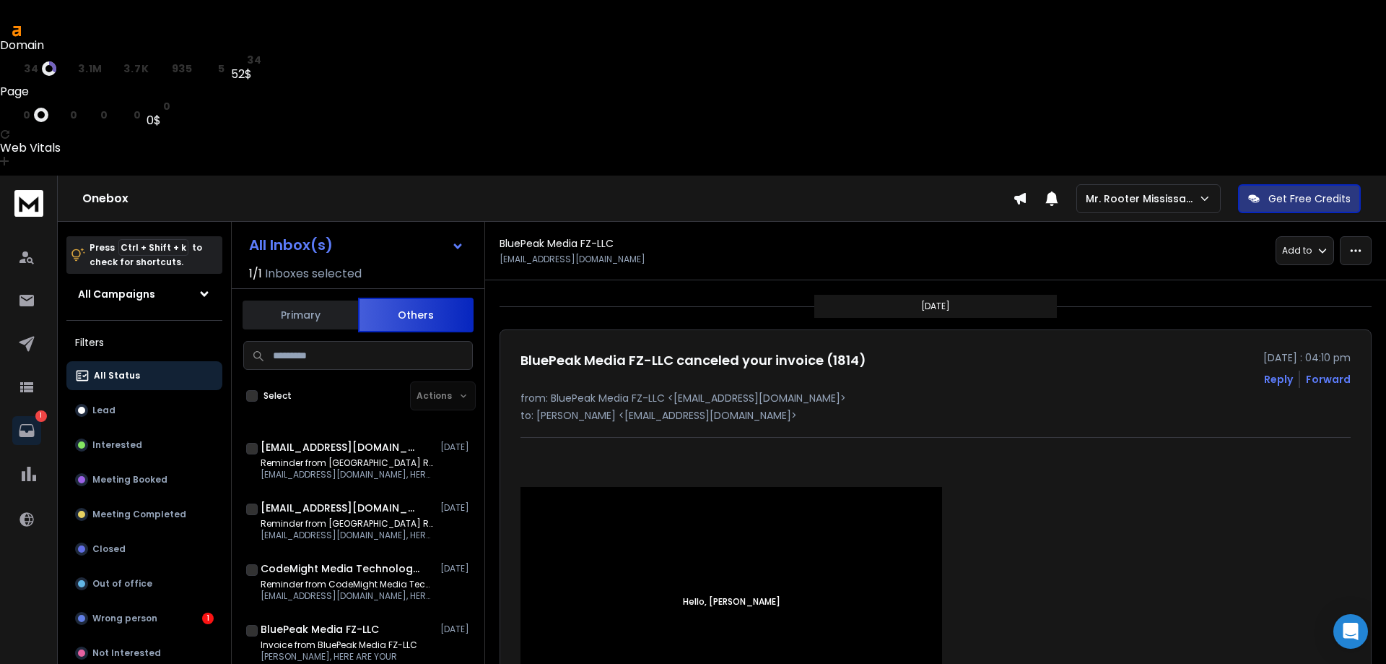
scroll to position [365, 0]
click at [35, 483] on div "1 H" at bounding box center [29, 507] width 58 height 664
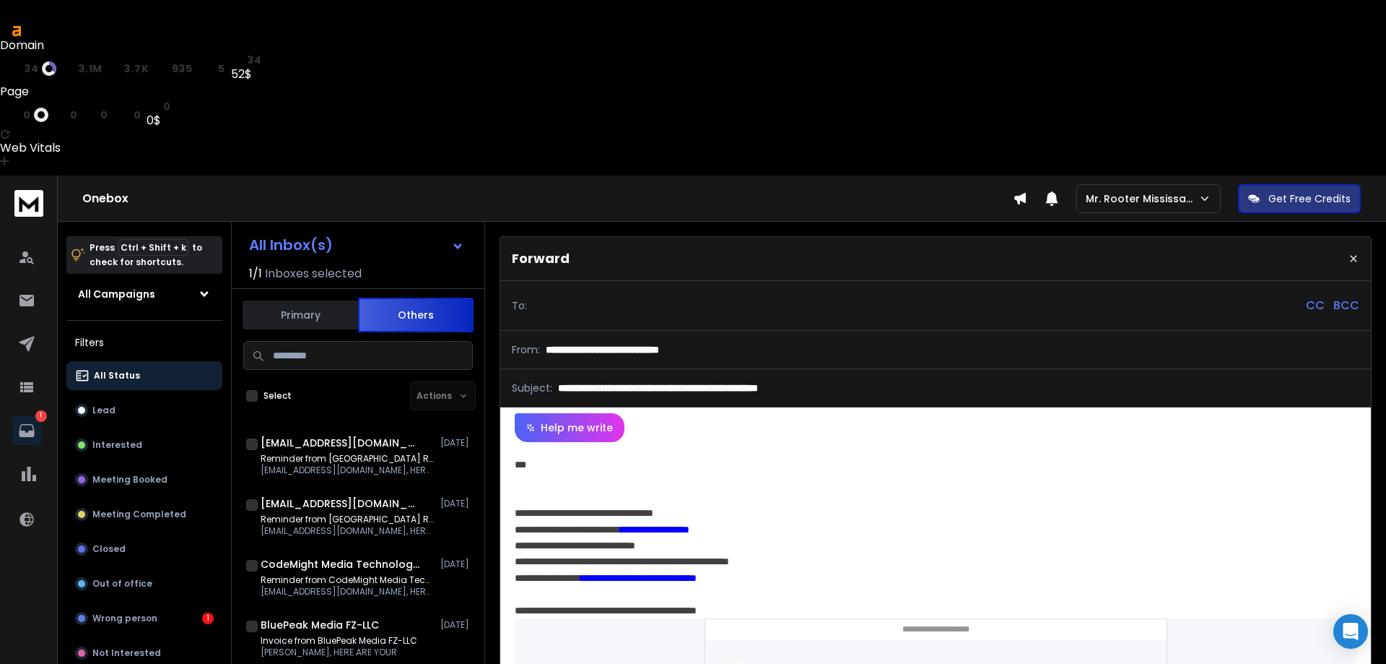
click at [1352, 255] on icon at bounding box center [1353, 258] width 6 height 6
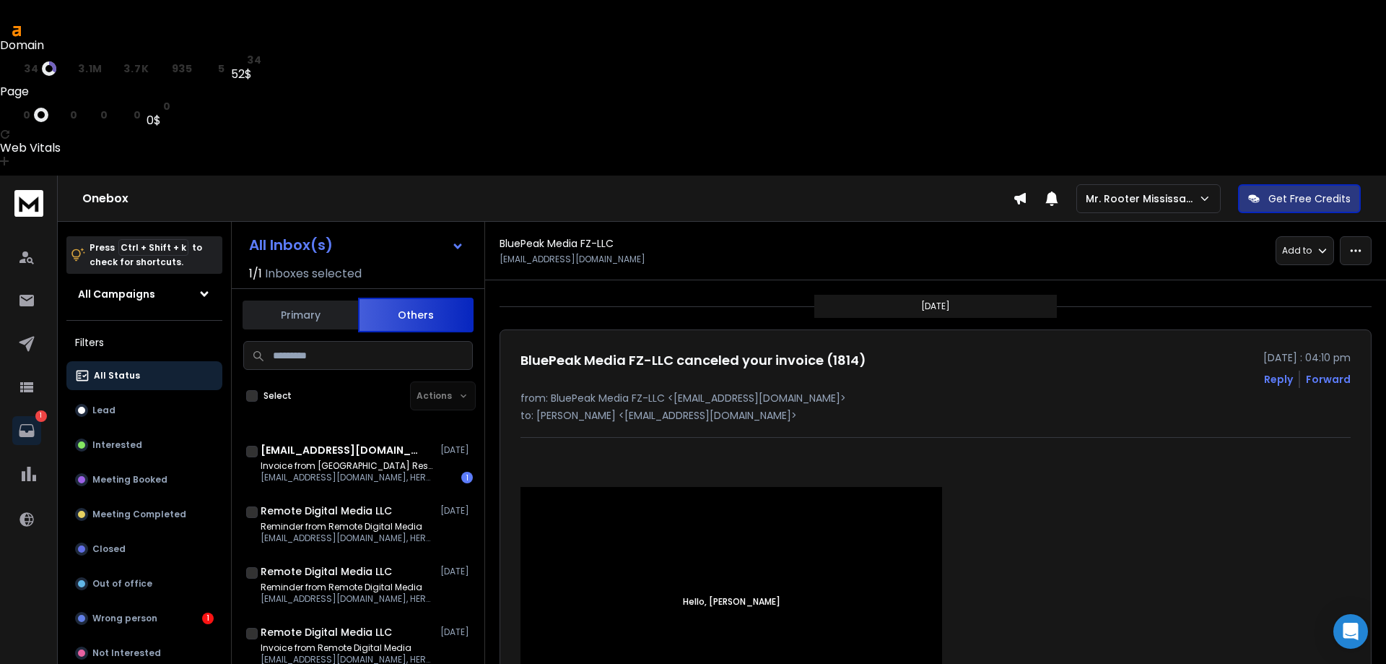
scroll to position [679, 0]
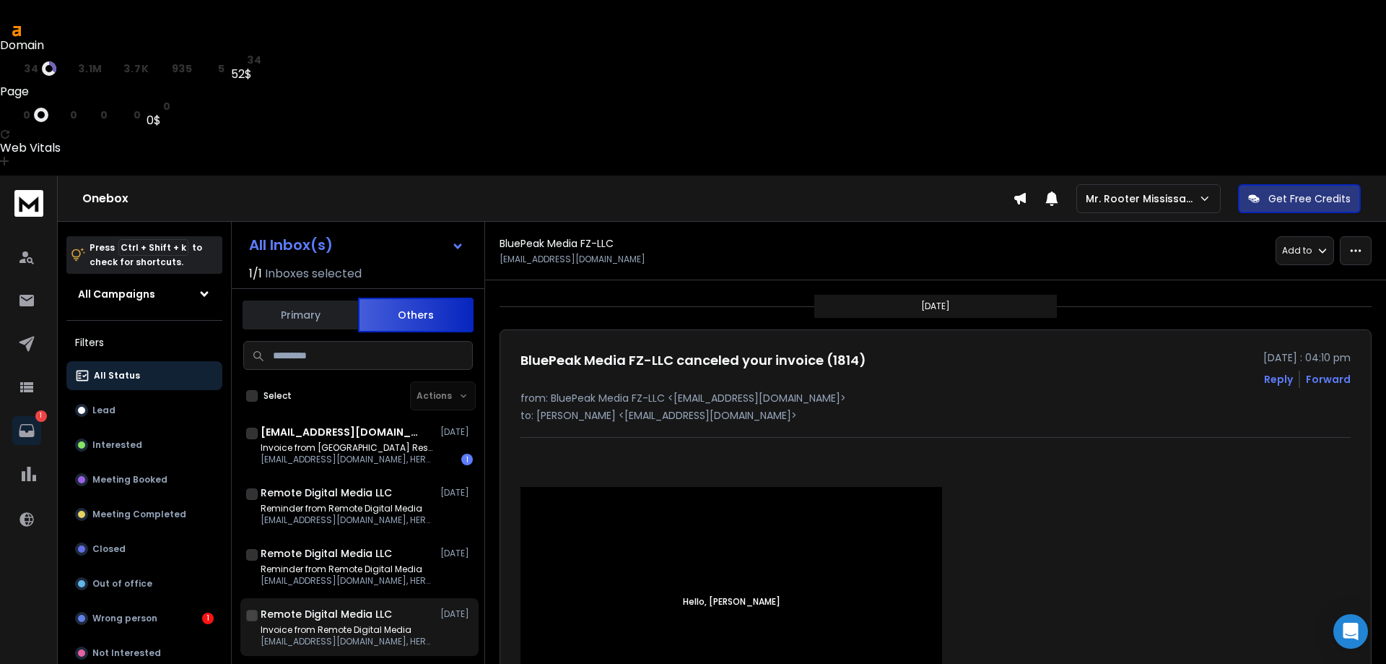
click at [367, 607] on h1 "Remote Digital Media LLC" at bounding box center [326, 614] width 131 height 14
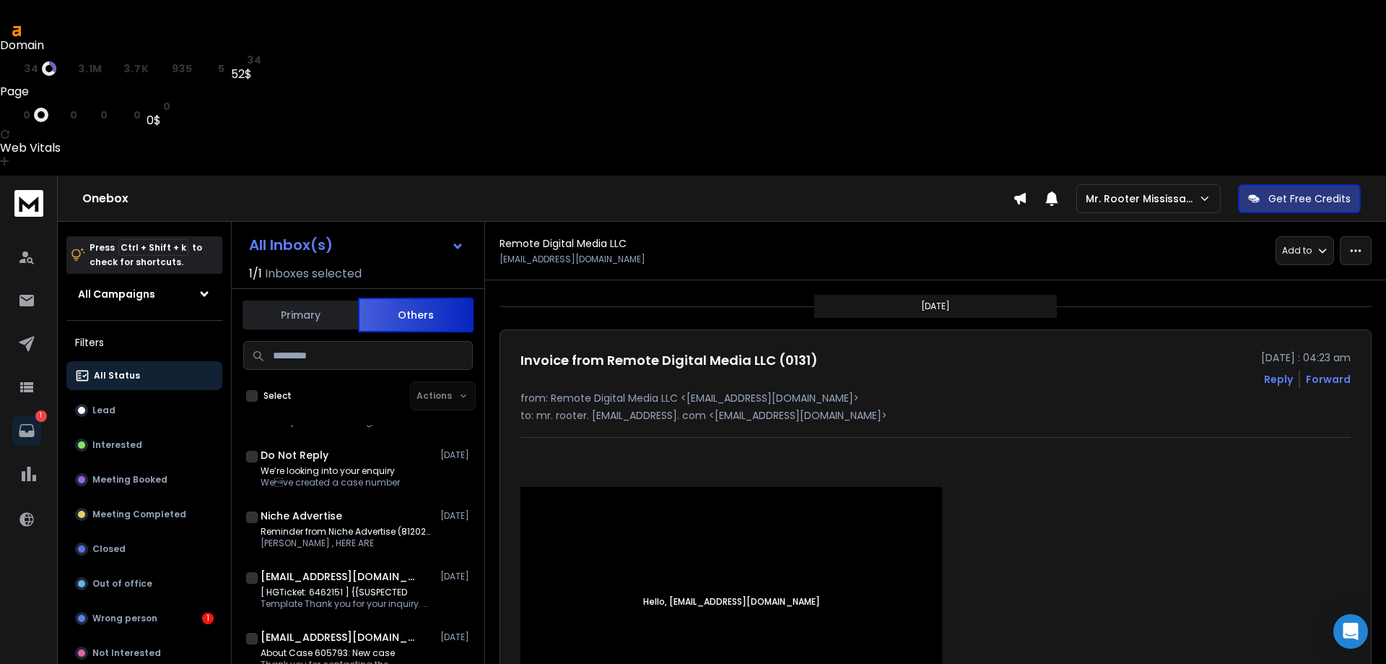
scroll to position [1146, 0]
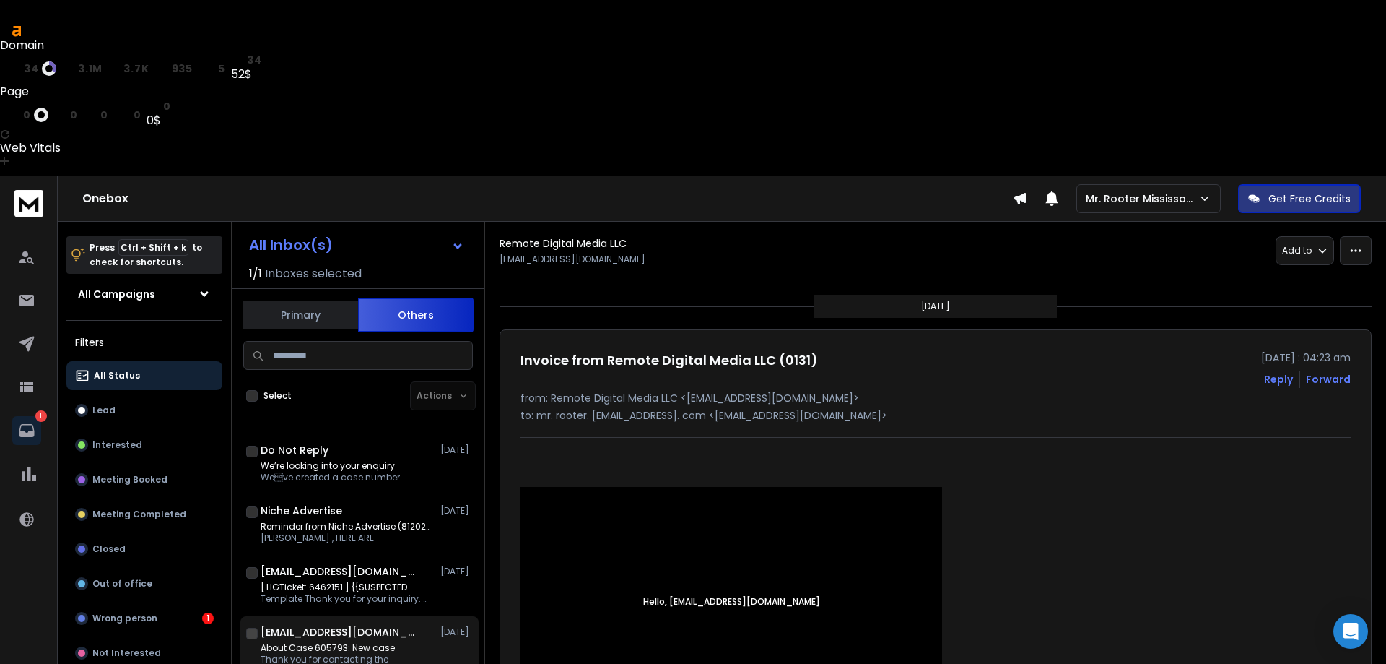
click at [350, 625] on div "[EMAIL_ADDRESS][DOMAIN_NAME] [DATE] About Case 605793: New case Thank you for c…" at bounding box center [367, 645] width 212 height 40
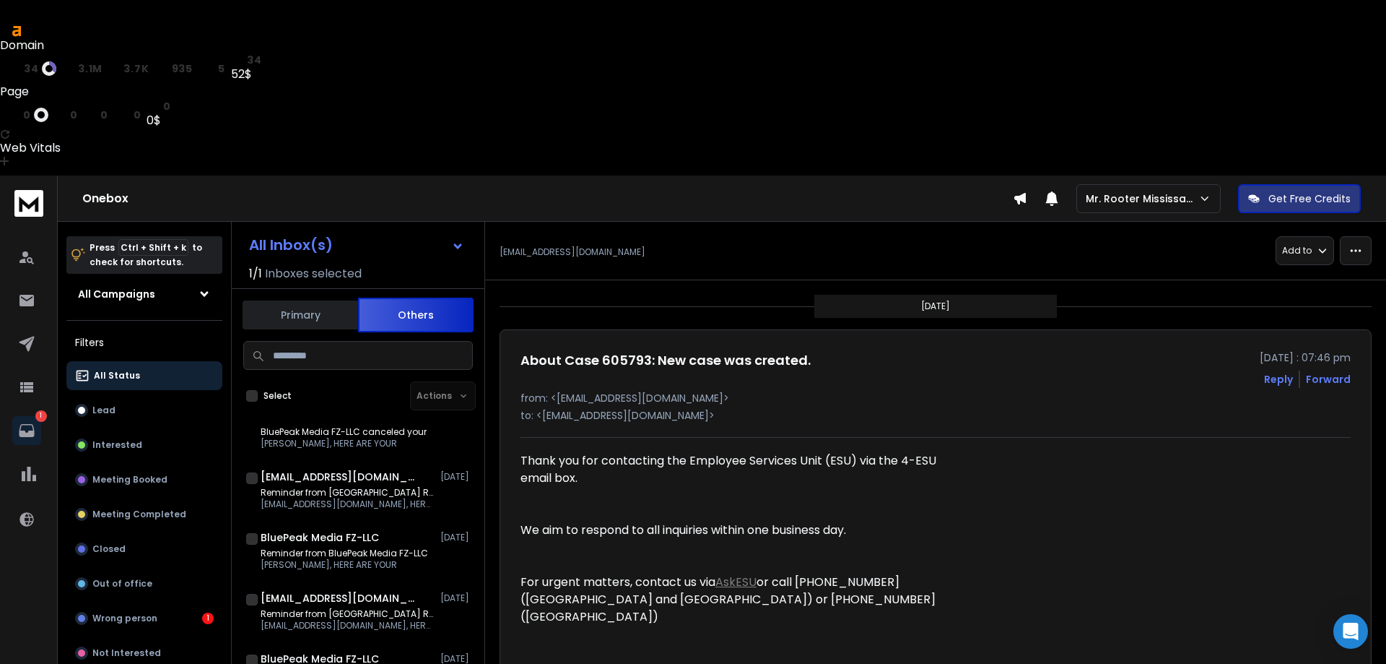
scroll to position [0, 0]
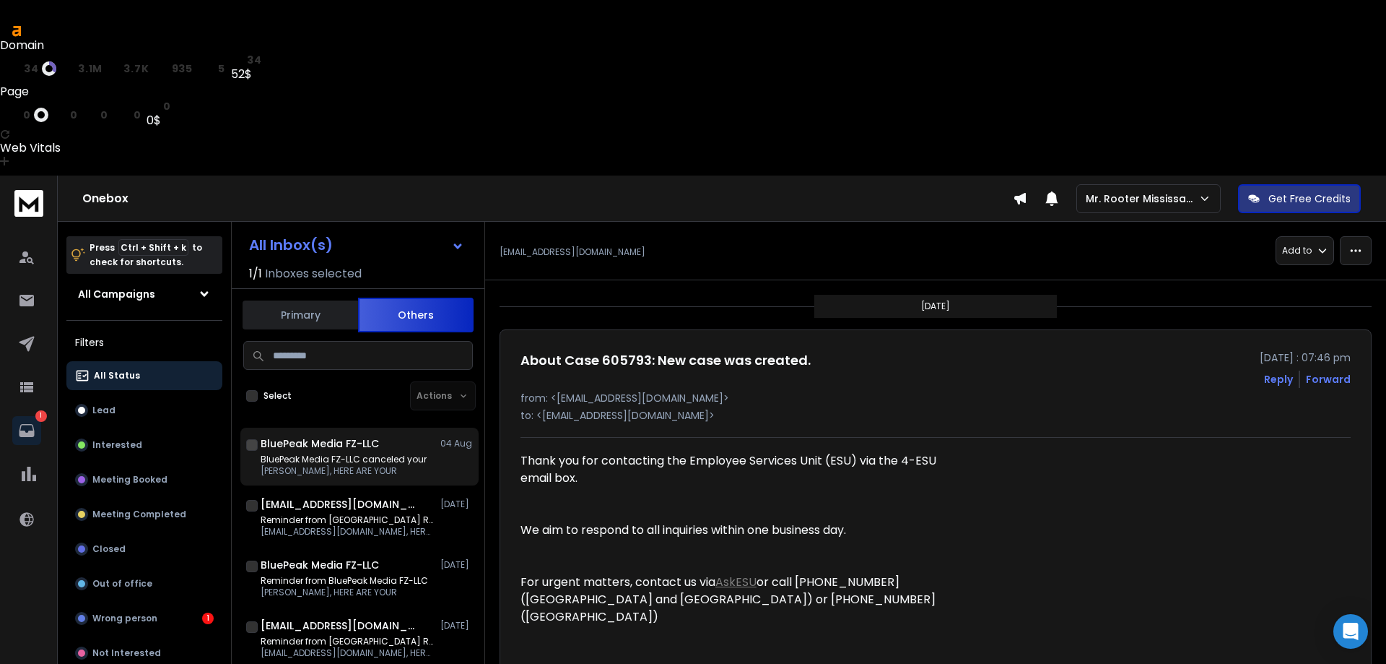
click at [389, 453] on p "BluePeak Media FZ-LLC canceled your" at bounding box center [344, 459] width 166 height 12
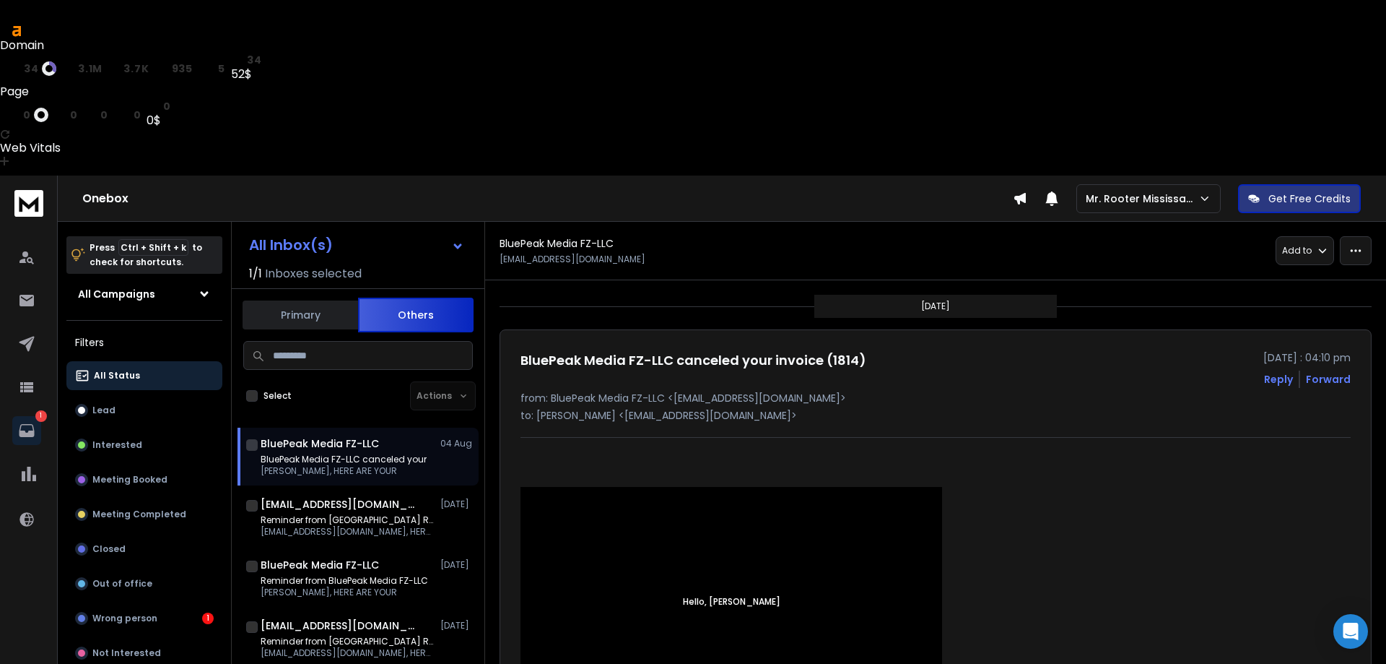
click at [888, 236] on div "BluePeak Media FZ-LLC BMF [EMAIL_ADDRESS][DOMAIN_NAME]" at bounding box center [716, 250] width 432 height 29
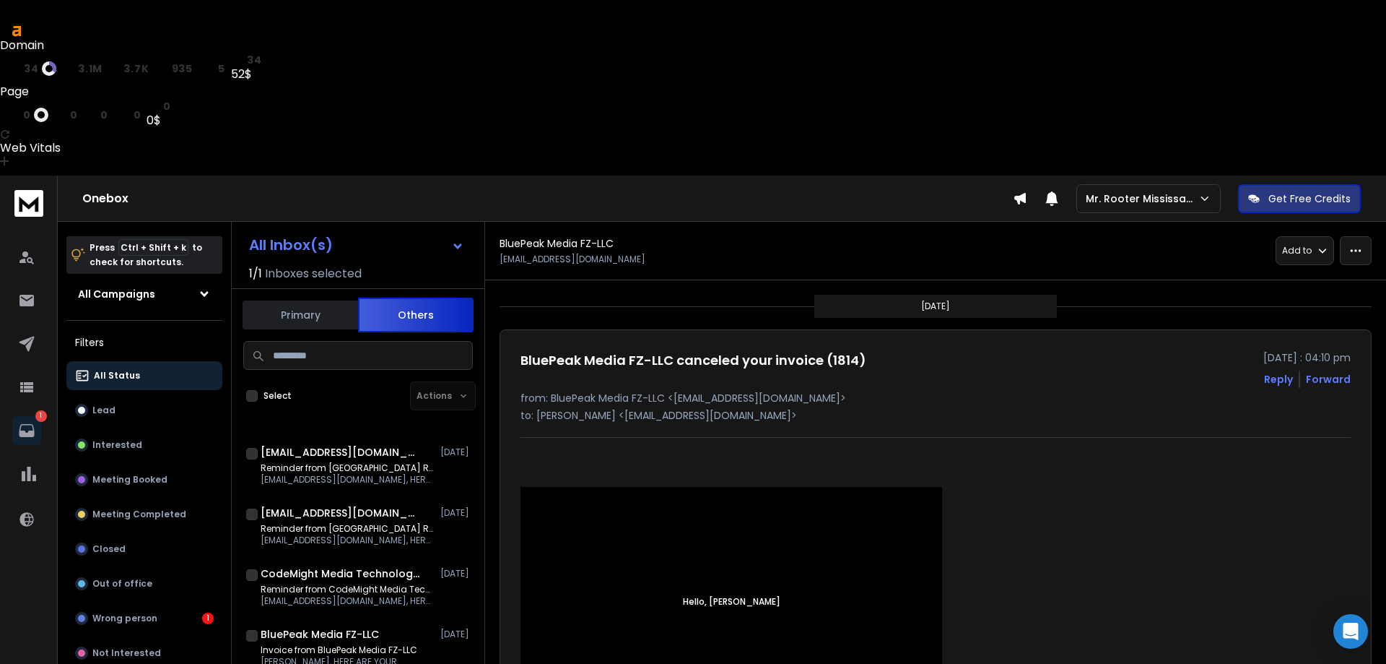
scroll to position [365, 0]
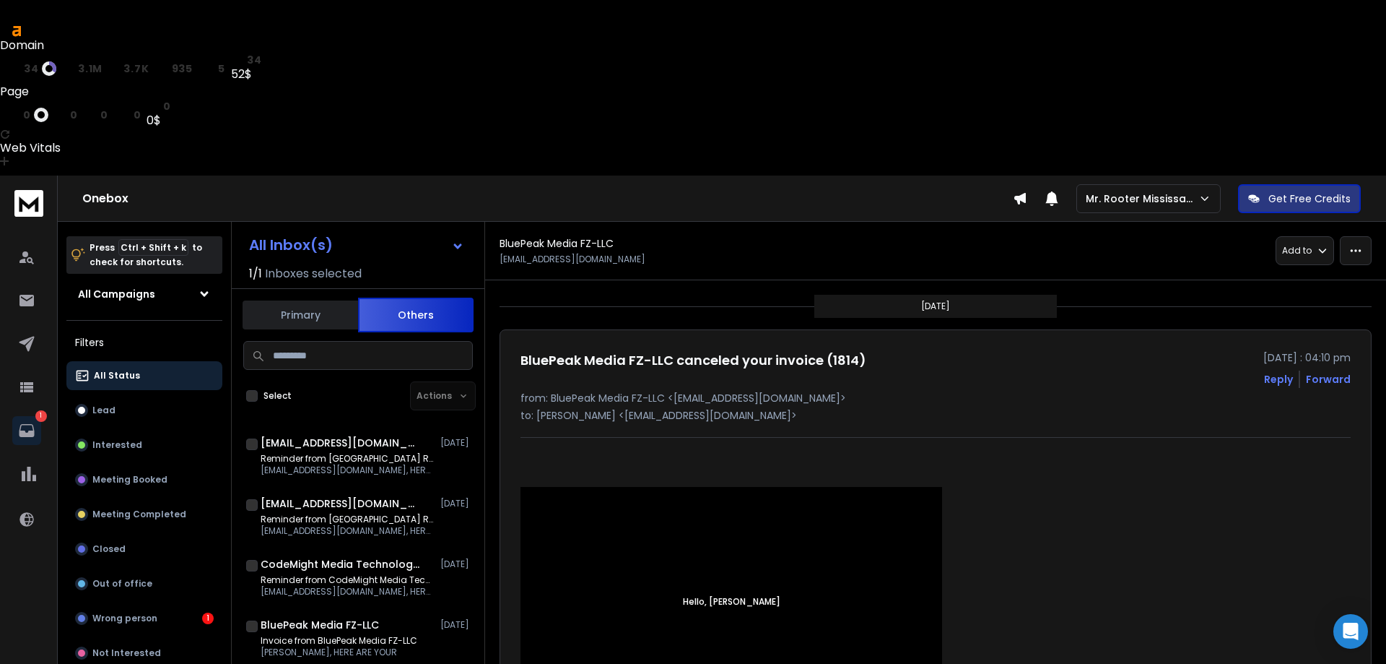
click at [35, 483] on div "1 H" at bounding box center [29, 507] width 58 height 664
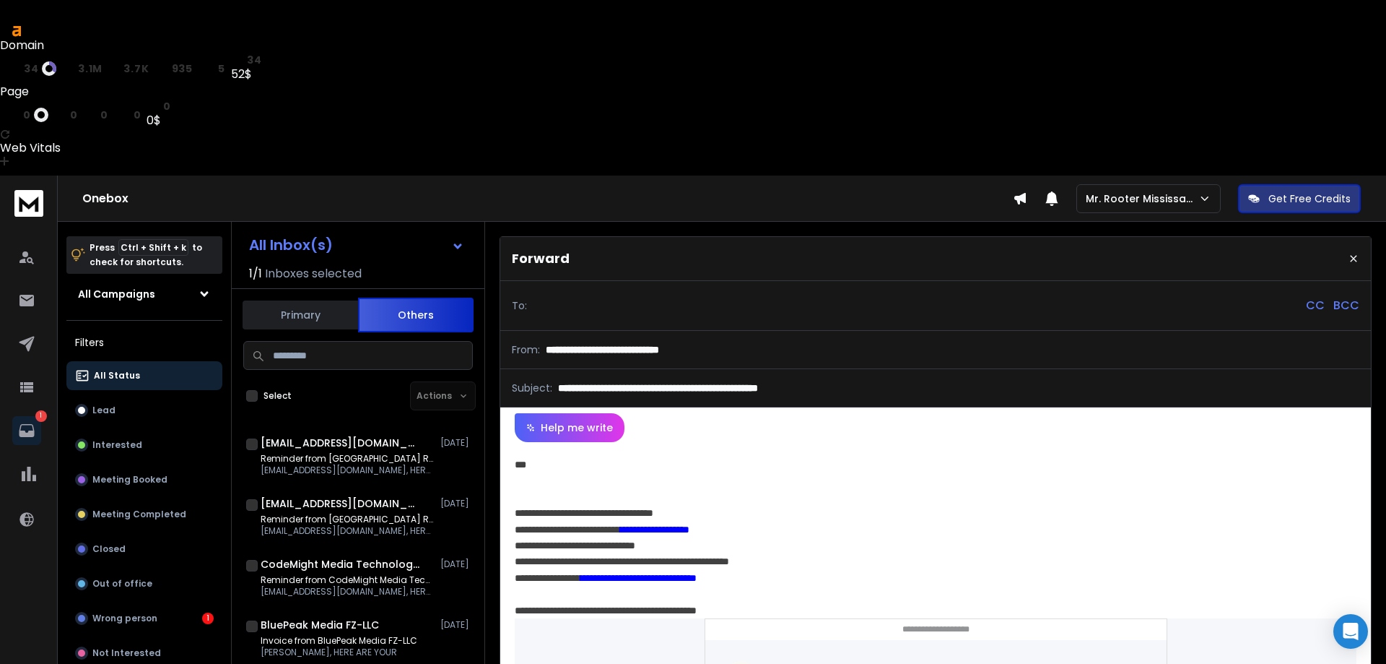
click at [1352, 255] on icon at bounding box center [1353, 258] width 6 height 6
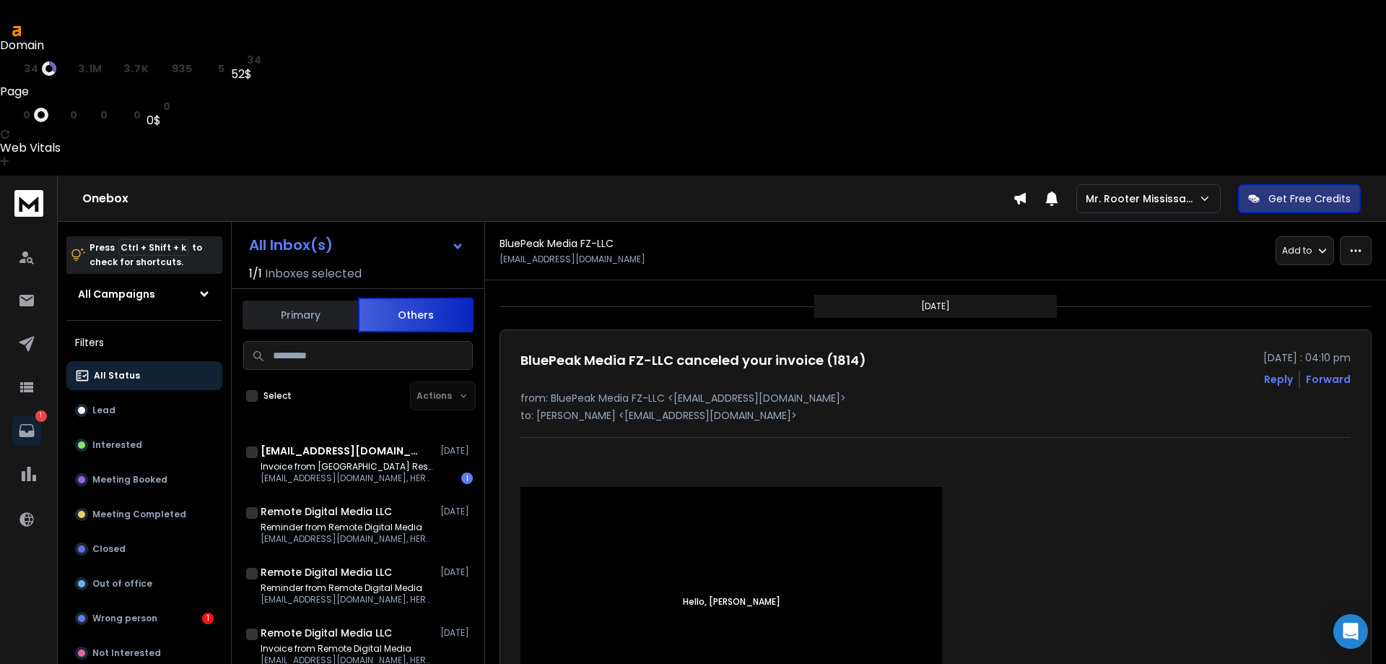
scroll to position [680, 0]
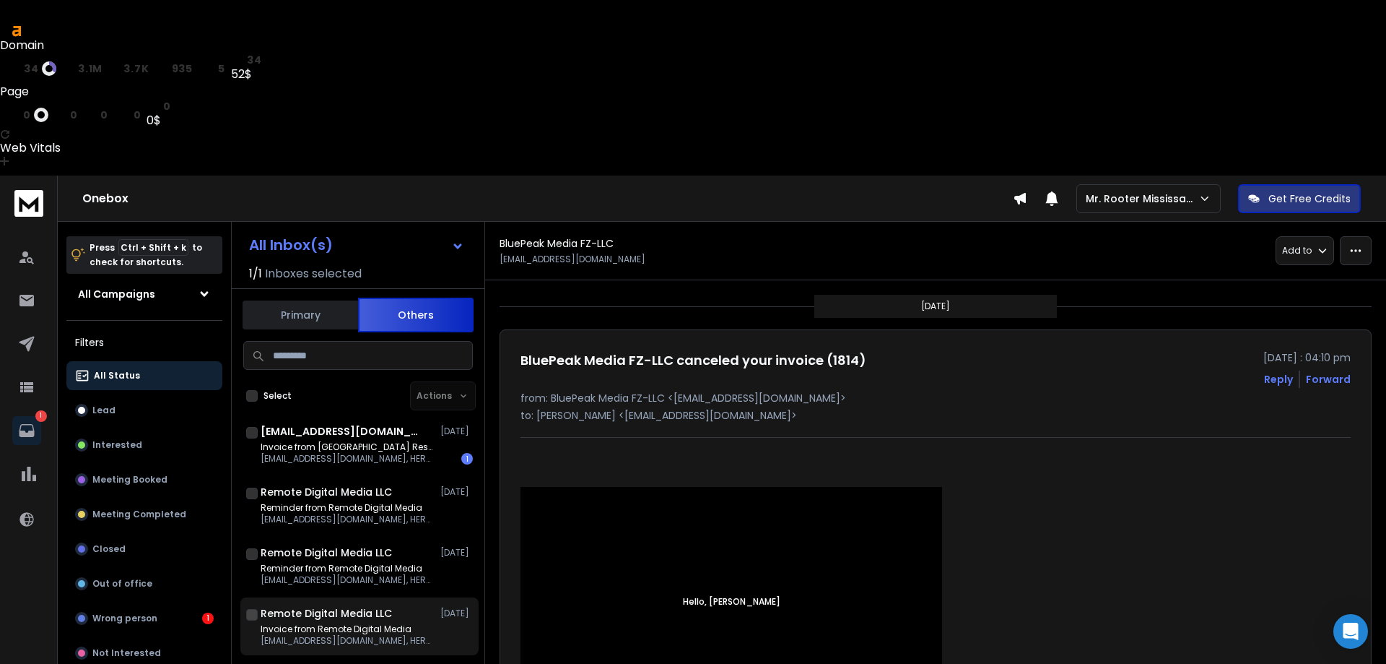
click at [367, 606] on h1 "Remote Digital Media LLC" at bounding box center [326, 613] width 131 height 14
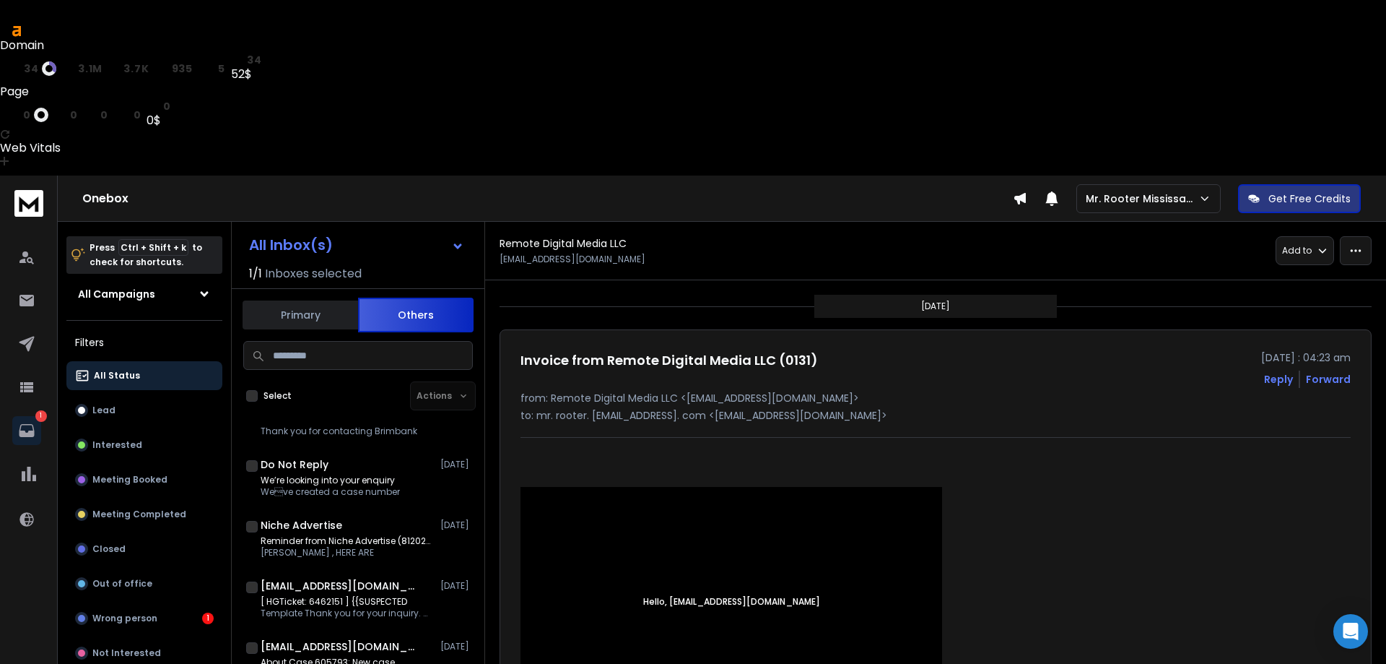
scroll to position [1150, 0]
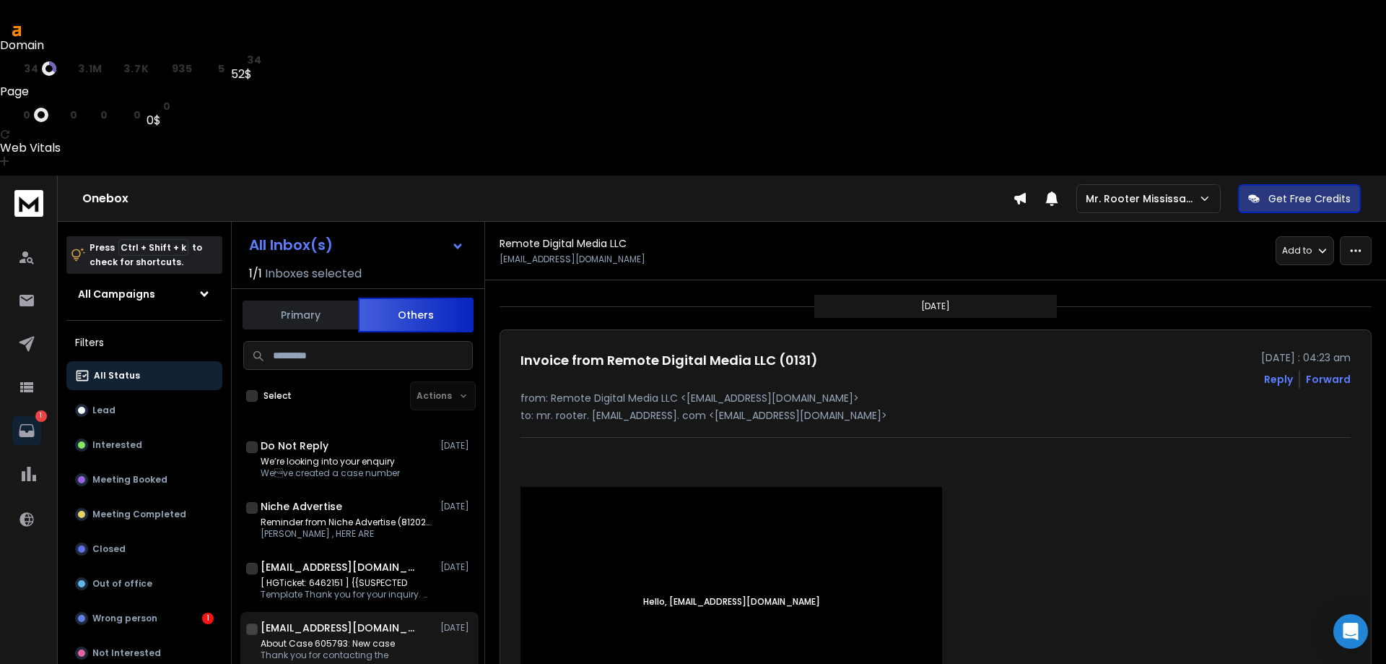
click at [350, 638] on p "About Case 605793: New case" at bounding box center [328, 644] width 134 height 12
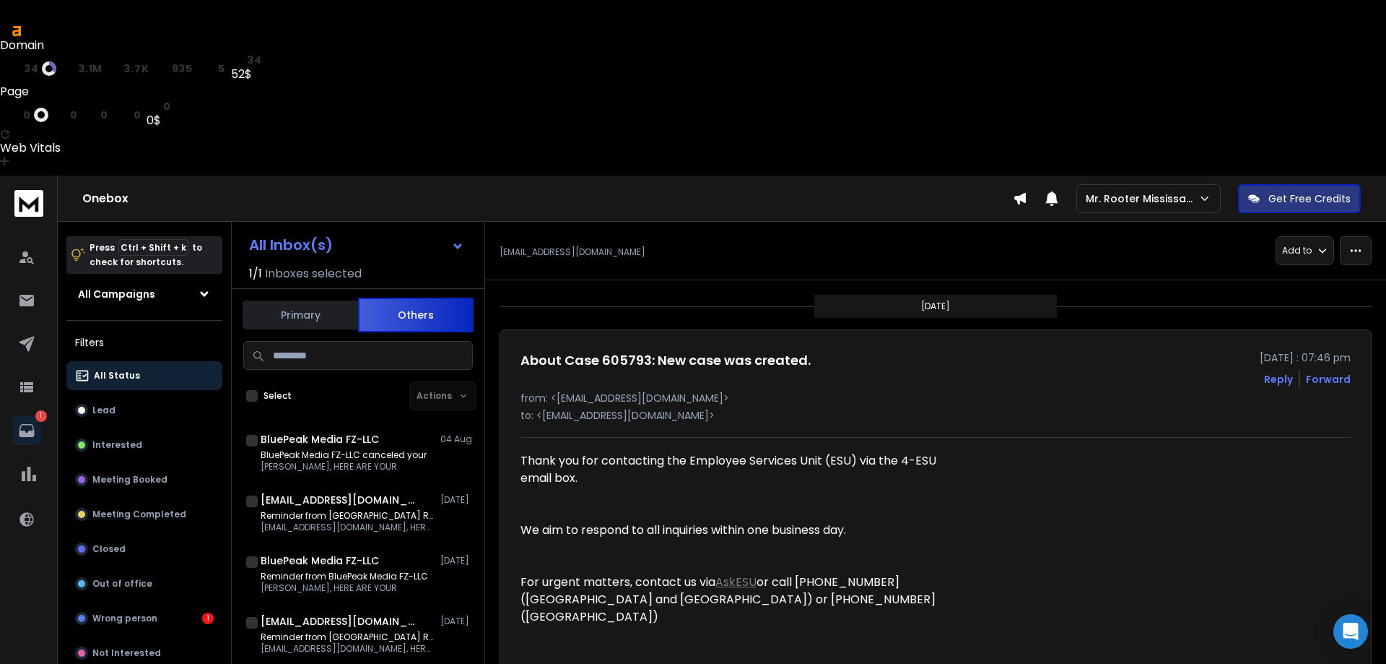
scroll to position [0, 0]
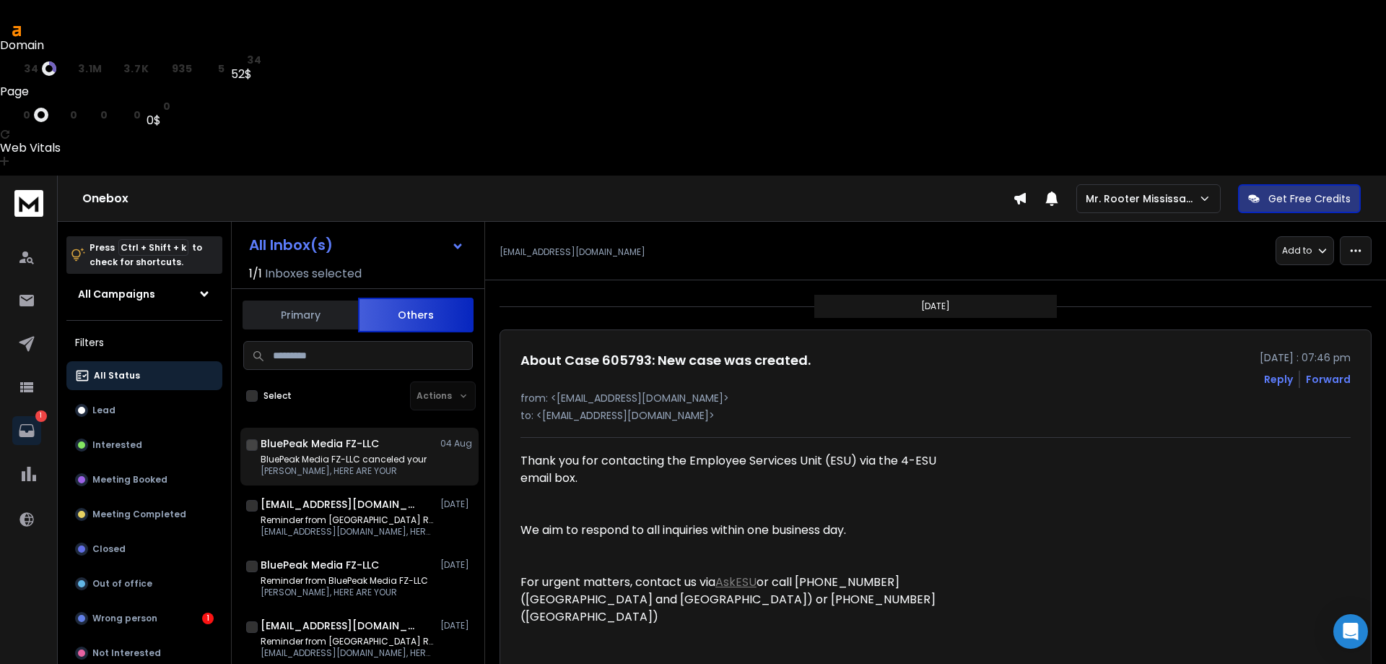
click at [389, 453] on p "BluePeak Media FZ-LLC canceled your" at bounding box center [344, 459] width 166 height 12
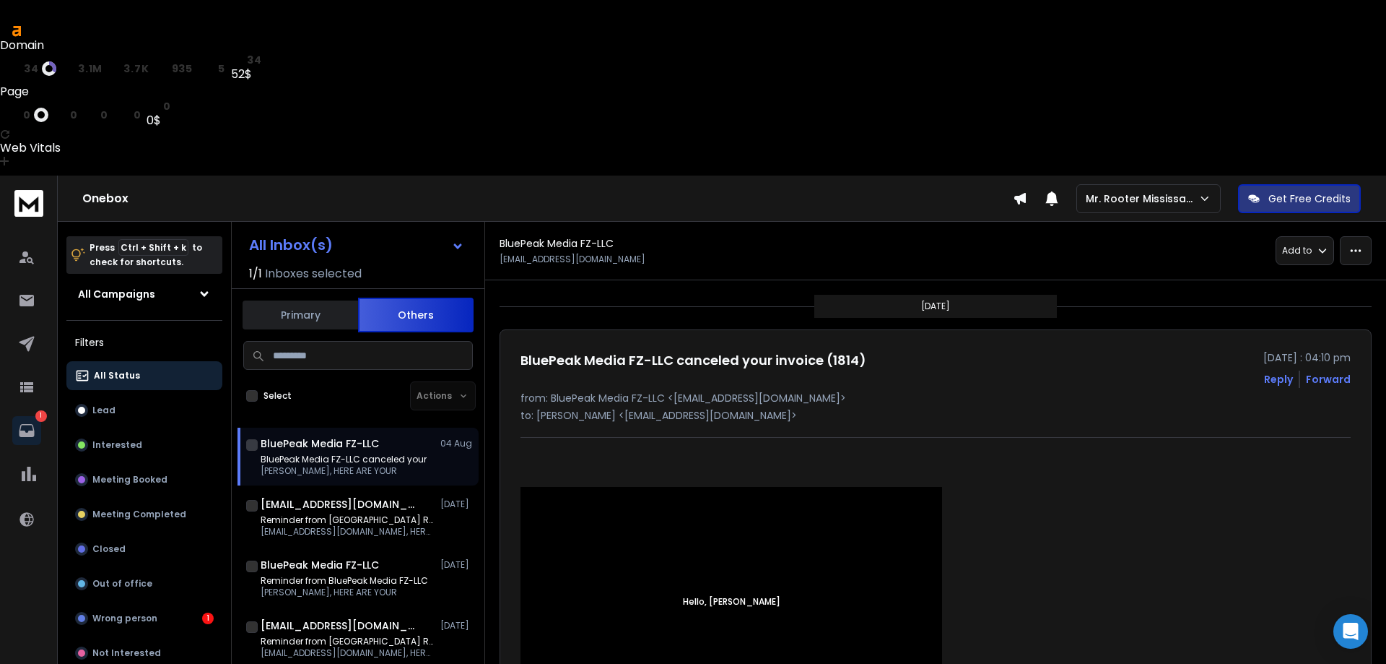
click at [888, 236] on div "BluePeak Media FZ-LLC BMF [EMAIL_ADDRESS][DOMAIN_NAME]" at bounding box center [716, 250] width 432 height 29
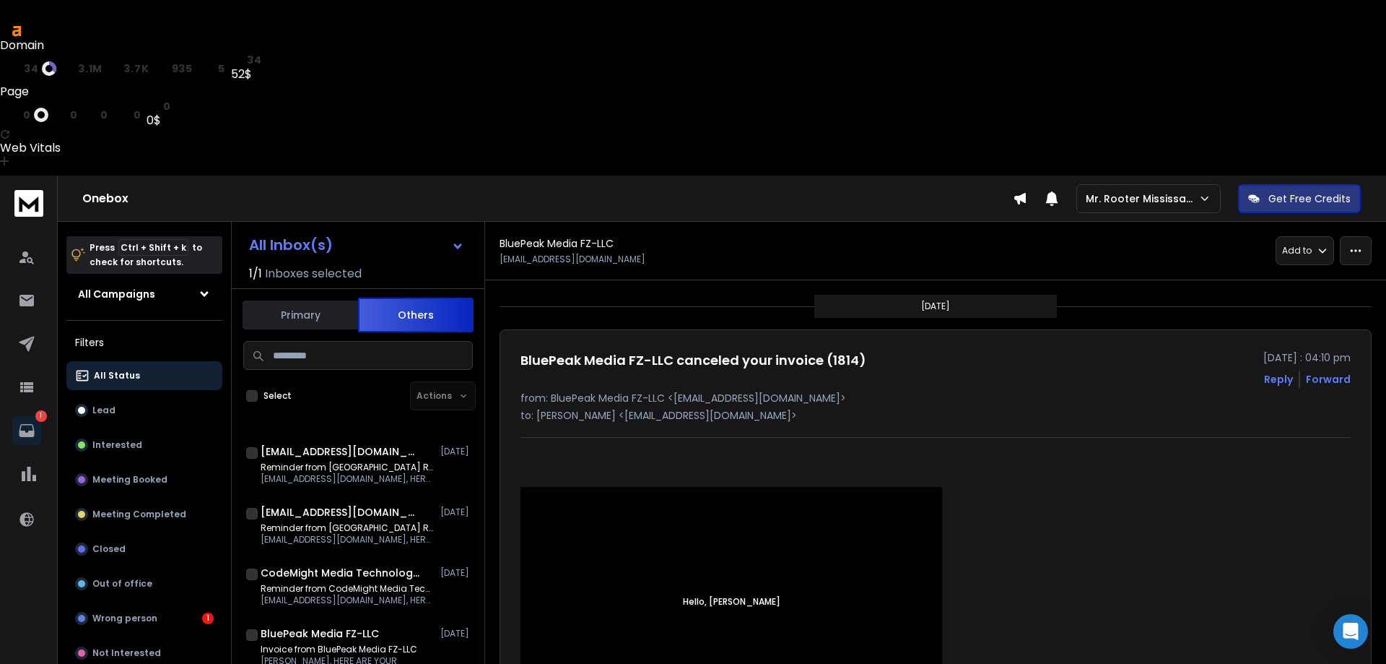
scroll to position [365, 0]
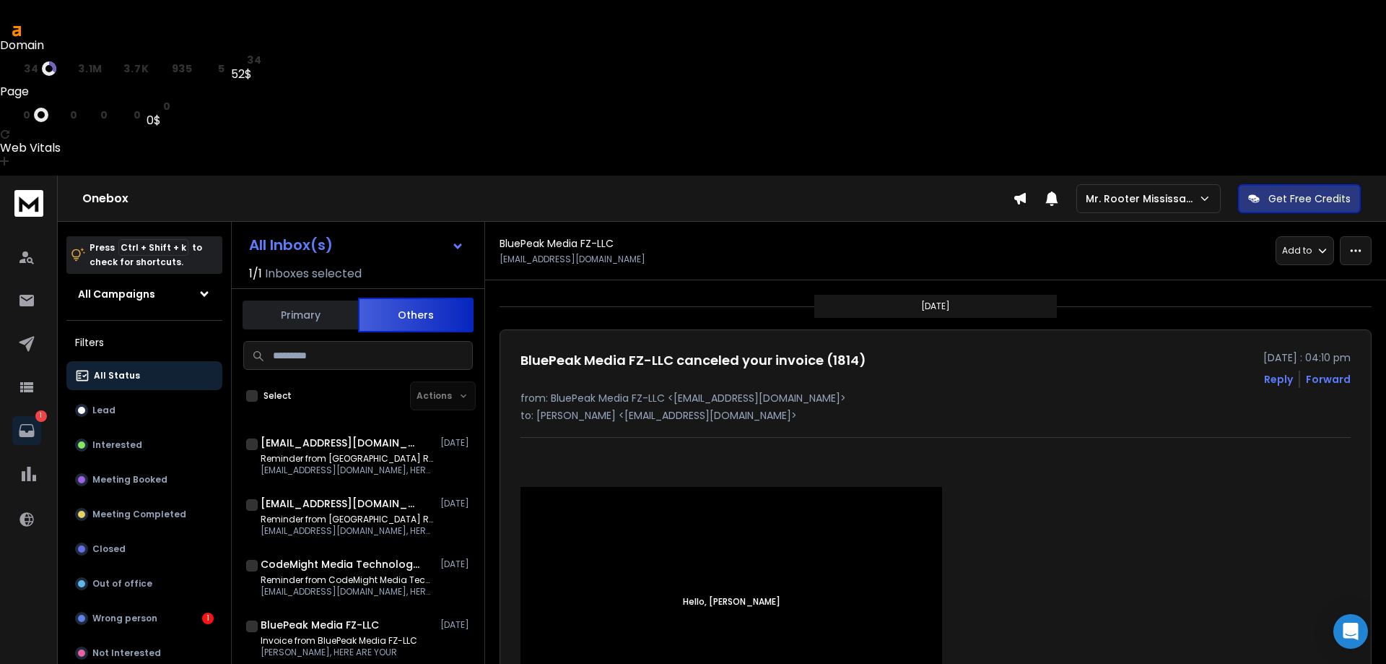
click at [35, 483] on div "1 H" at bounding box center [29, 507] width 58 height 664
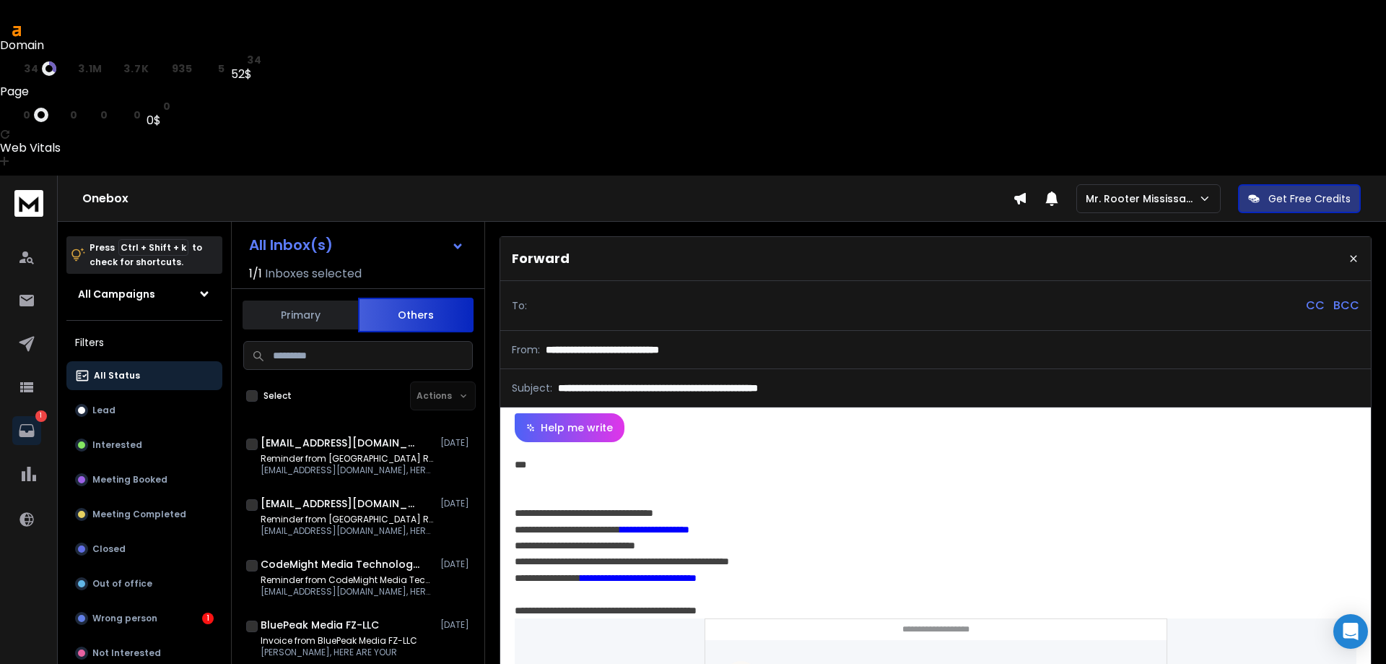
click at [1352, 255] on icon at bounding box center [1353, 258] width 6 height 6
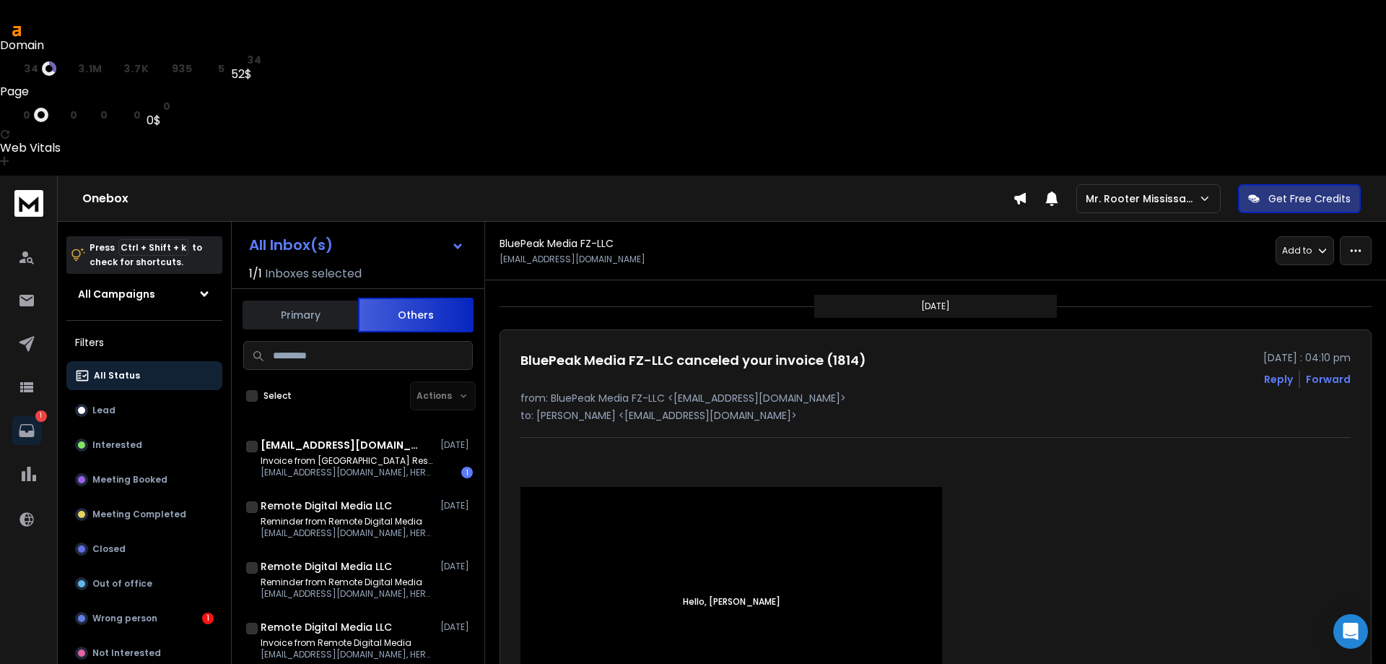
scroll to position [680, 0]
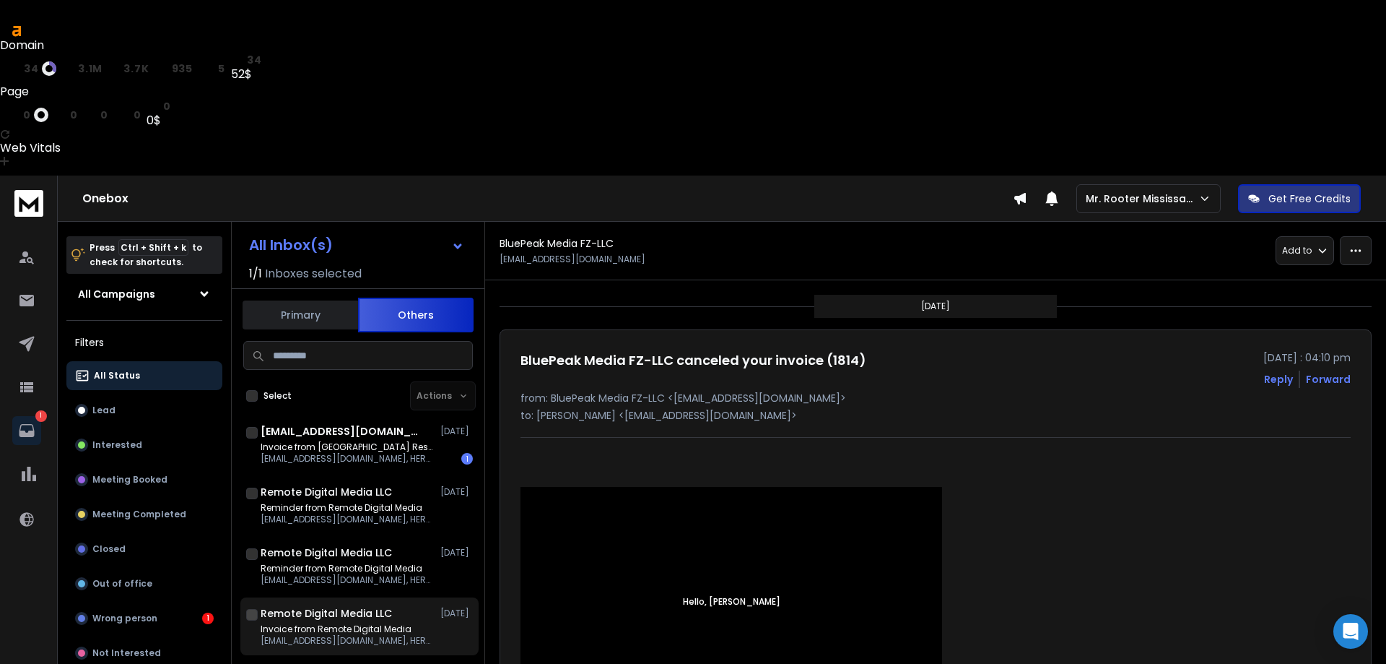
click at [367, 606] on h1 "Remote Digital Media LLC" at bounding box center [326, 613] width 131 height 14
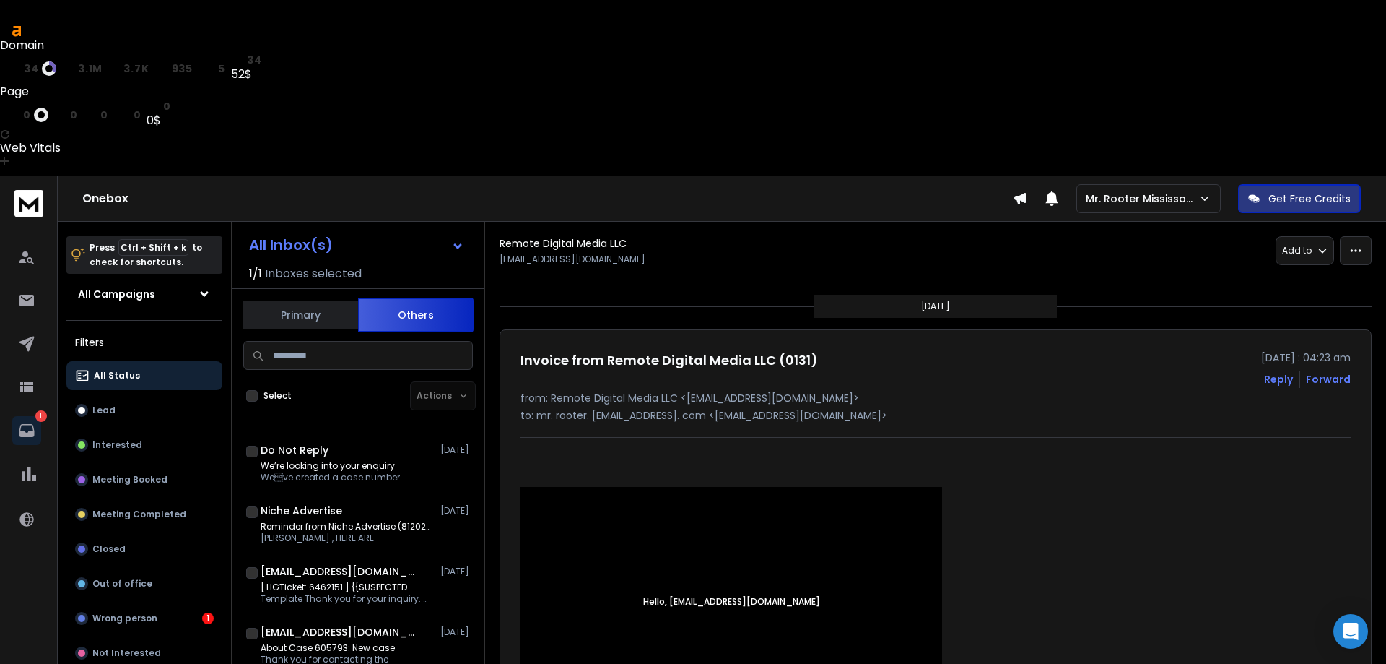
scroll to position [1150, 0]
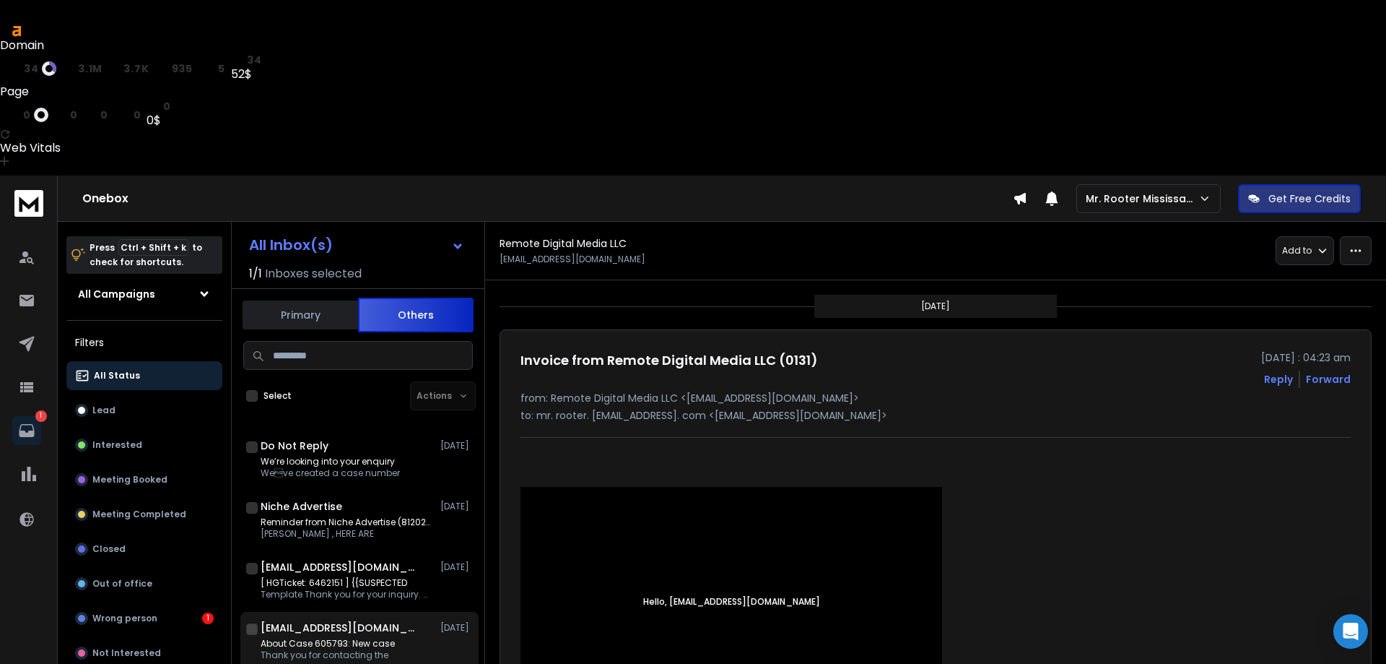
click at [350, 638] on p "About Case 605793: New case" at bounding box center [328, 644] width 134 height 12
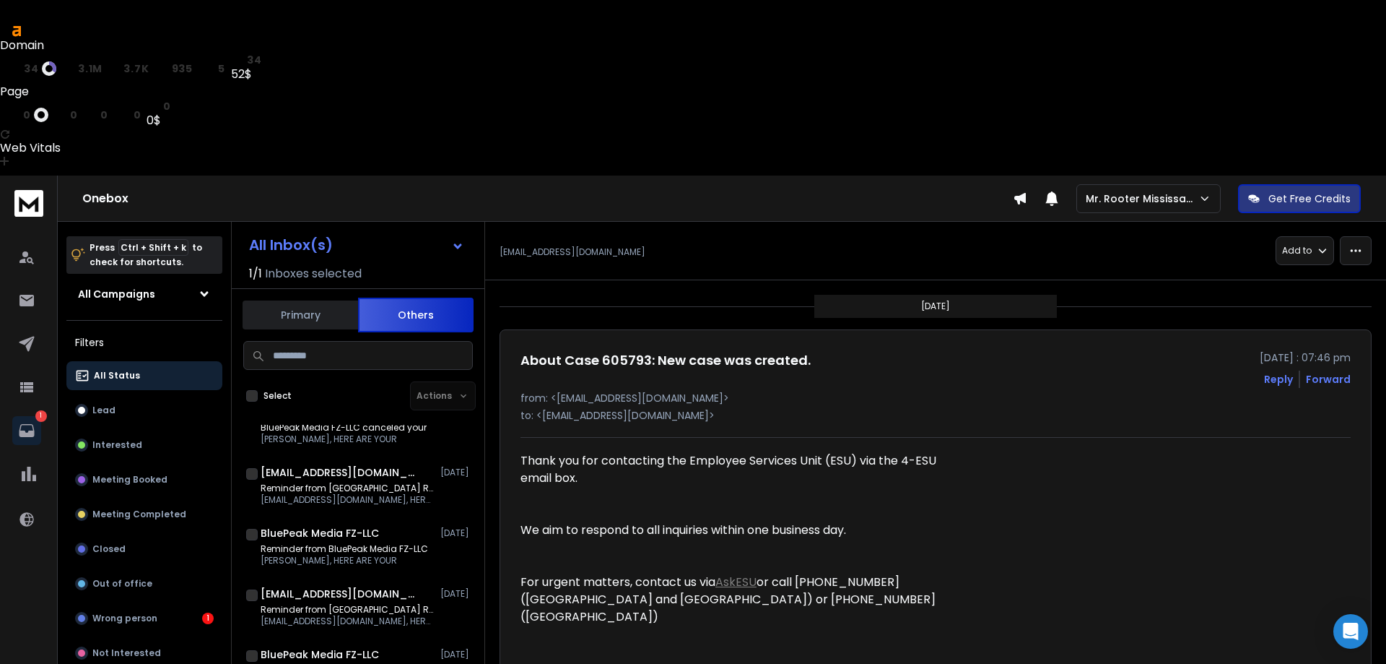
scroll to position [0, 0]
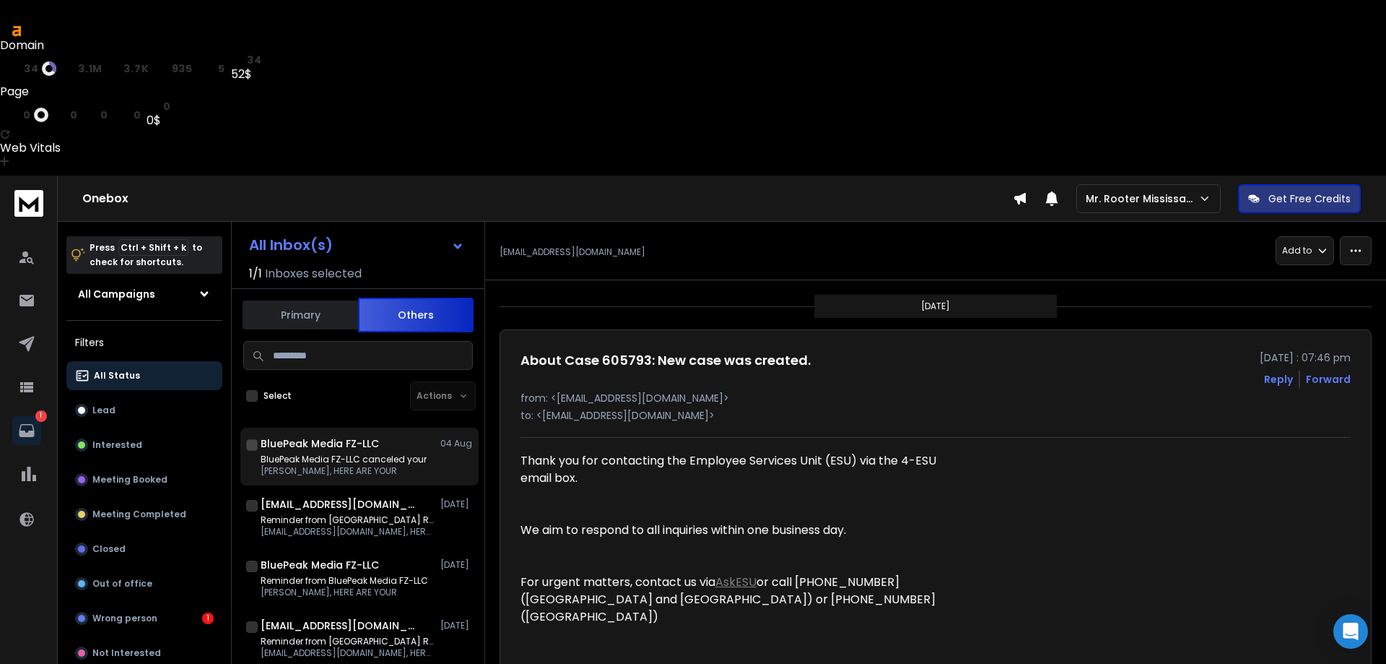
click at [389, 453] on p "BluePeak Media FZ-LLC canceled your" at bounding box center [344, 459] width 166 height 12
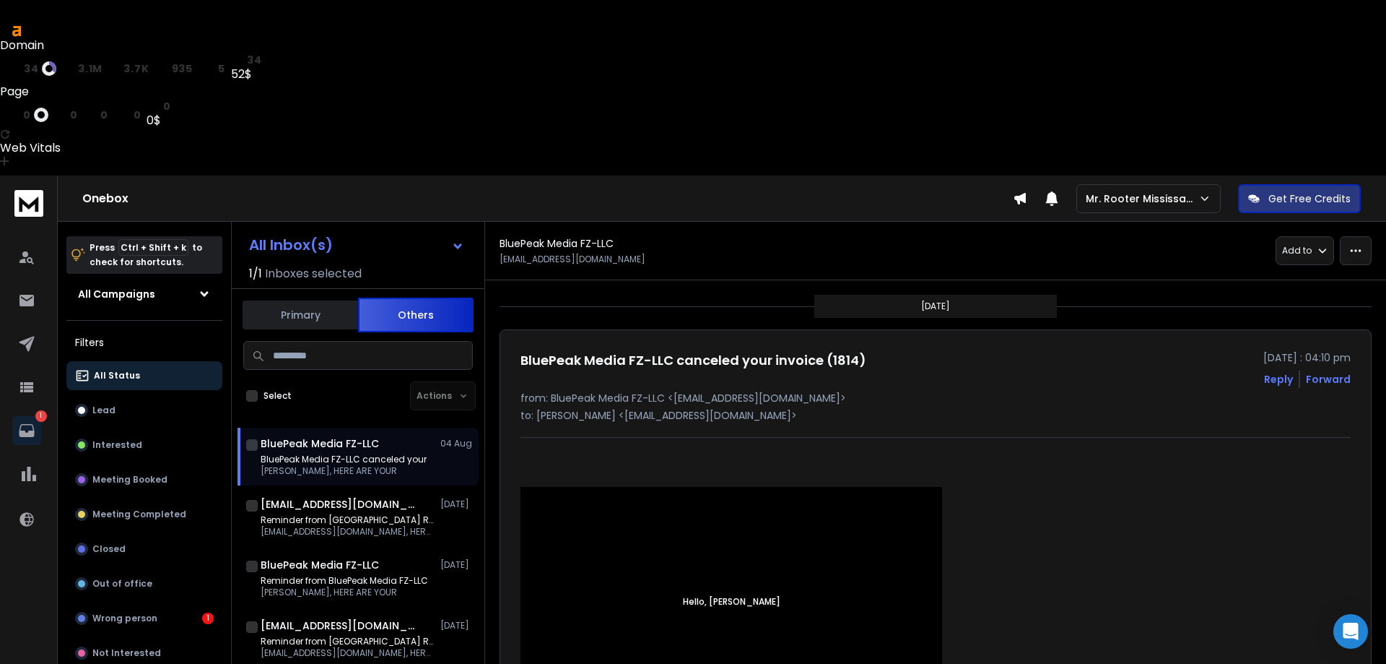
click at [888, 236] on div "BluePeak Media FZ-LLC BMF [EMAIL_ADDRESS][DOMAIN_NAME]" at bounding box center [716, 250] width 432 height 29
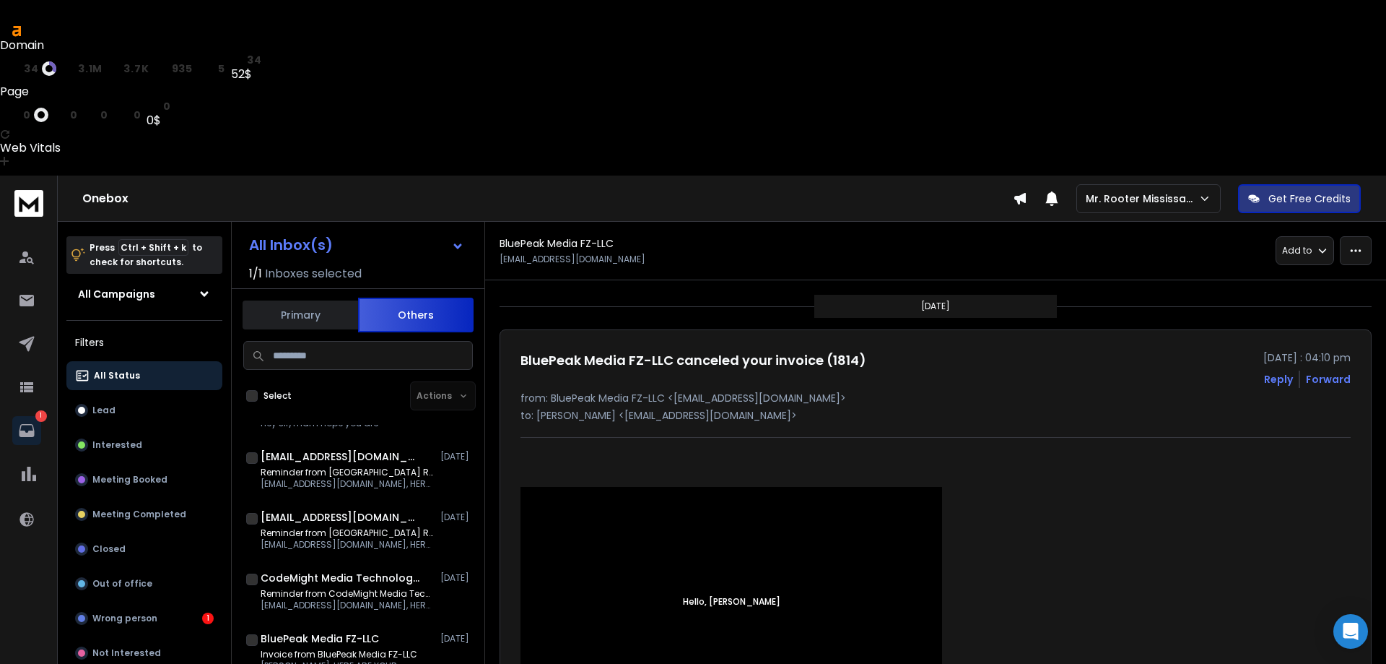
scroll to position [365, 0]
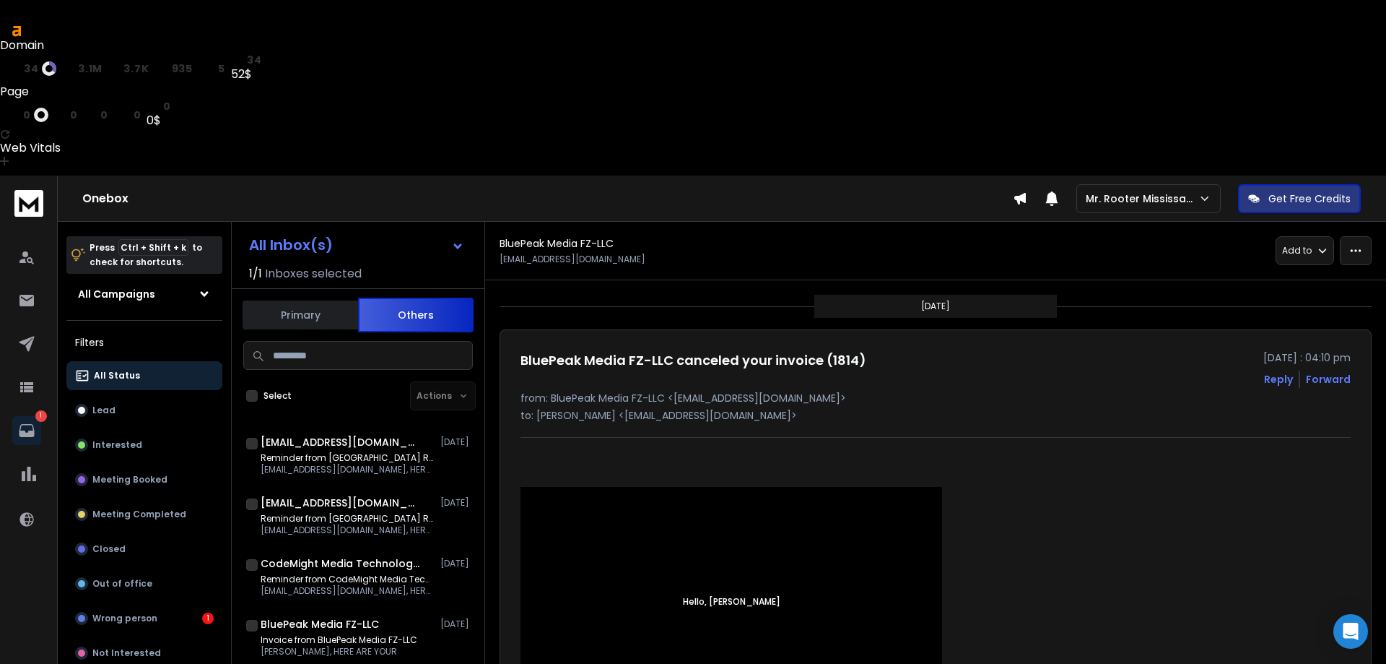
click at [35, 483] on div "1 H" at bounding box center [29, 507] width 58 height 664
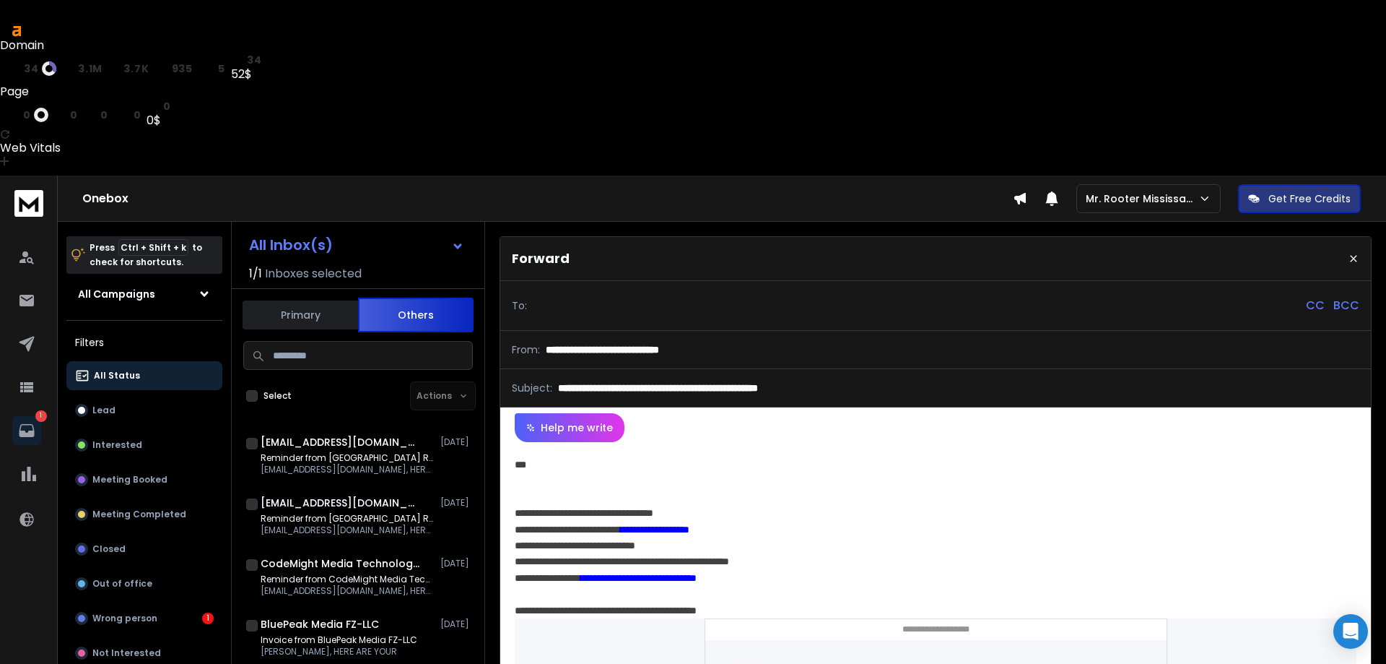
click at [1352, 255] on icon at bounding box center [1353, 258] width 6 height 6
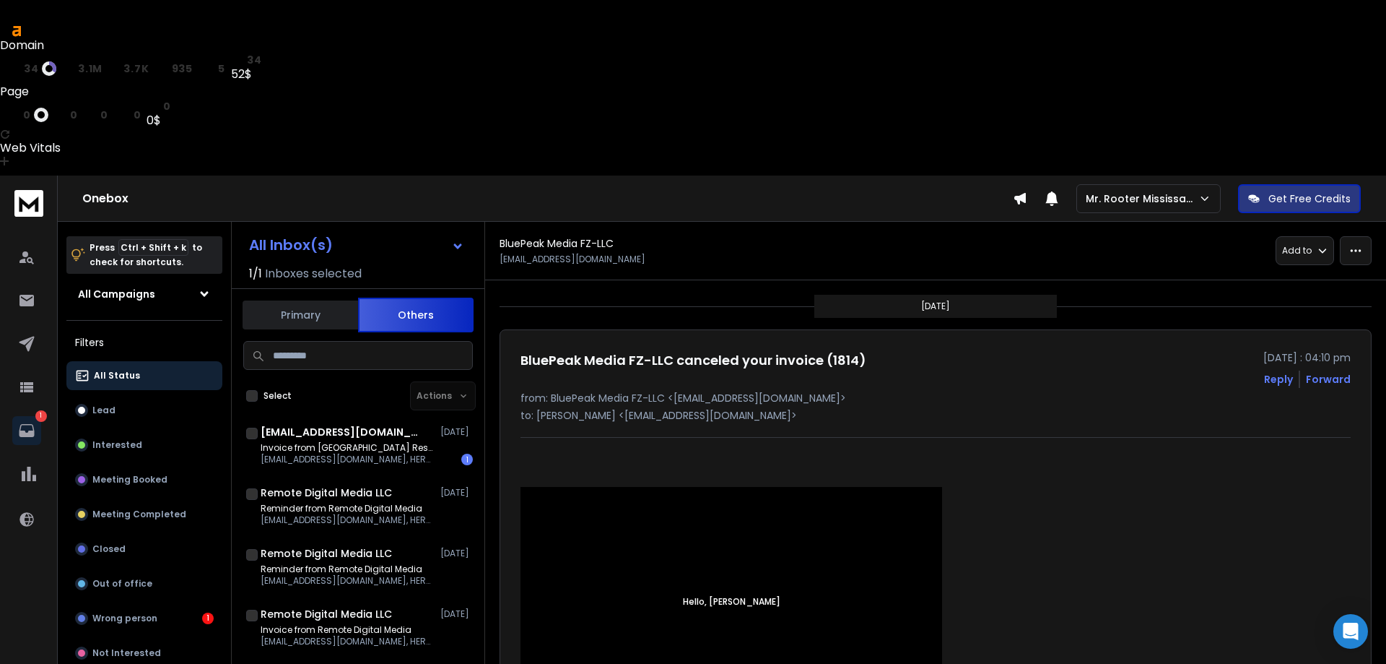
scroll to position [684, 0]
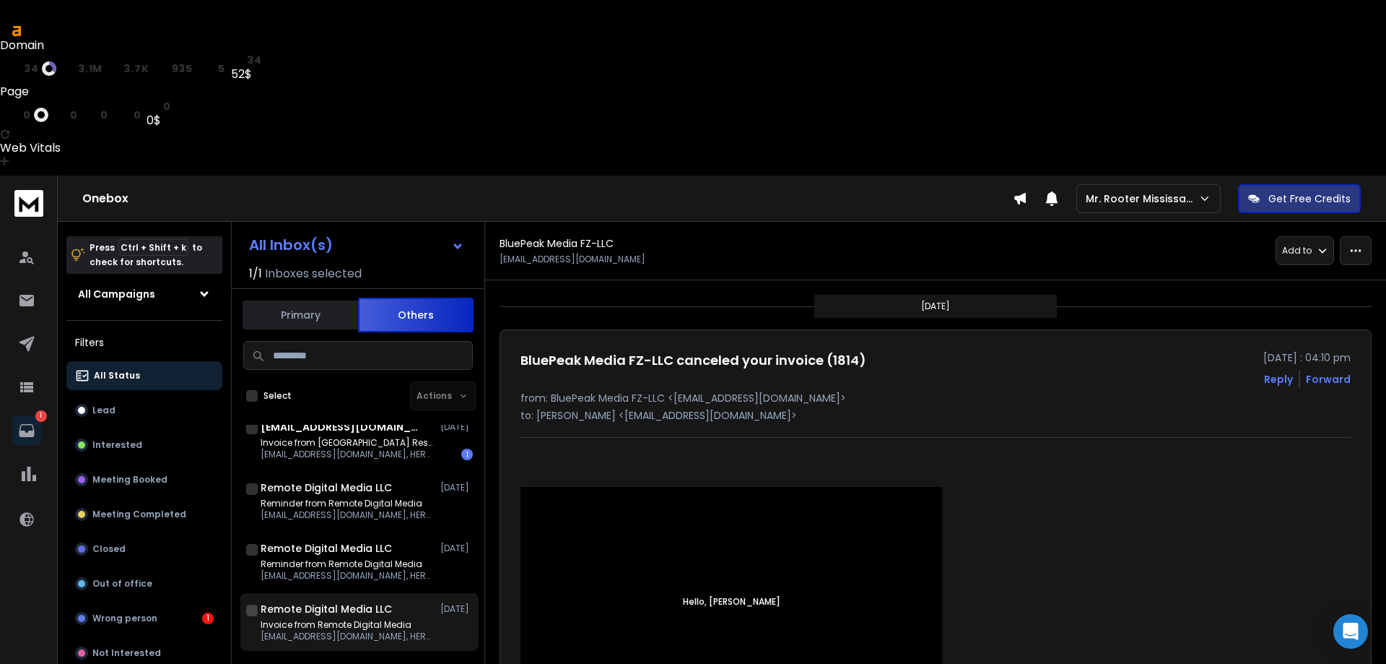
click at [367, 602] on h1 "Remote Digital Media LLC" at bounding box center [326, 609] width 131 height 14
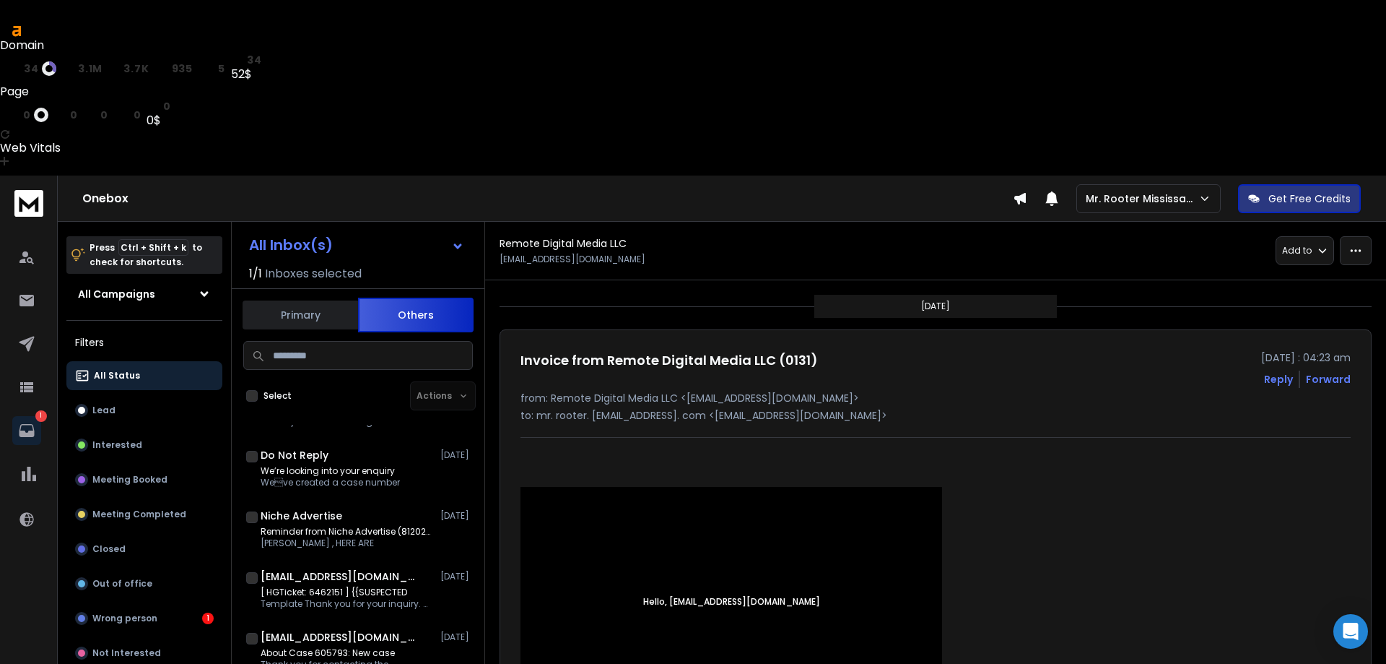
scroll to position [1155, 0]
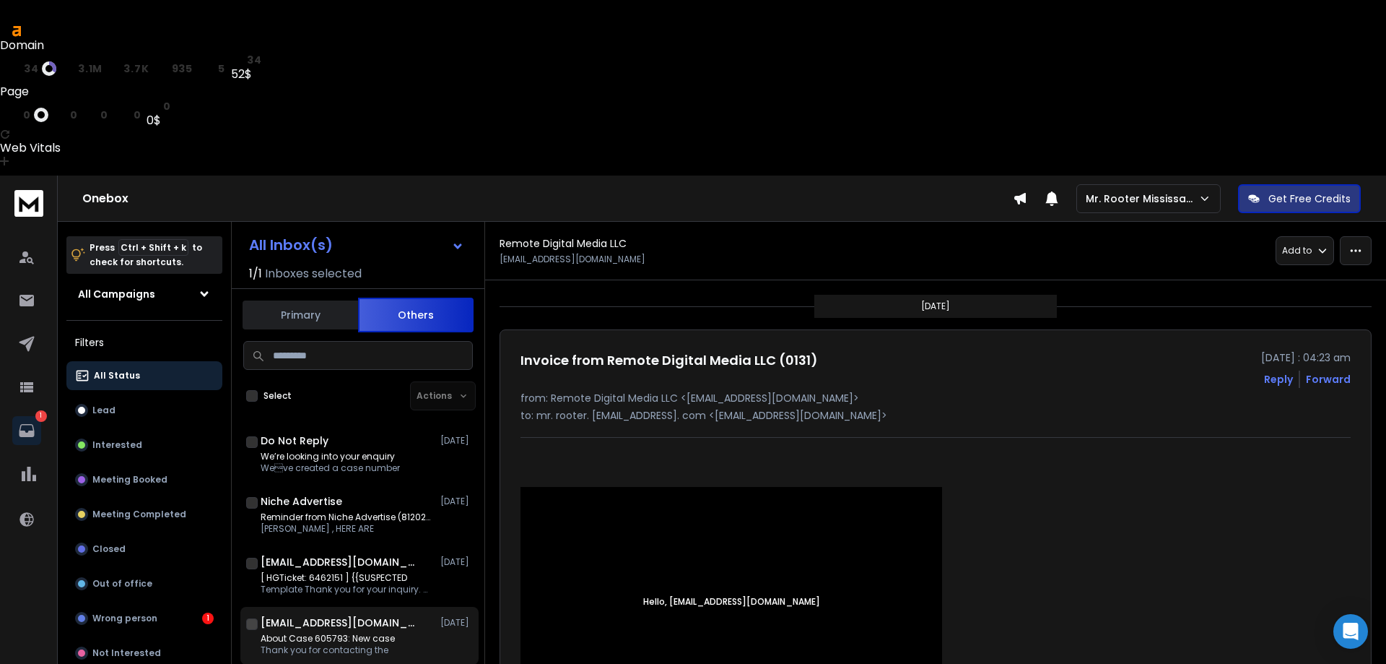
click at [350, 633] on p "About Case 605793: New case" at bounding box center [328, 639] width 134 height 12
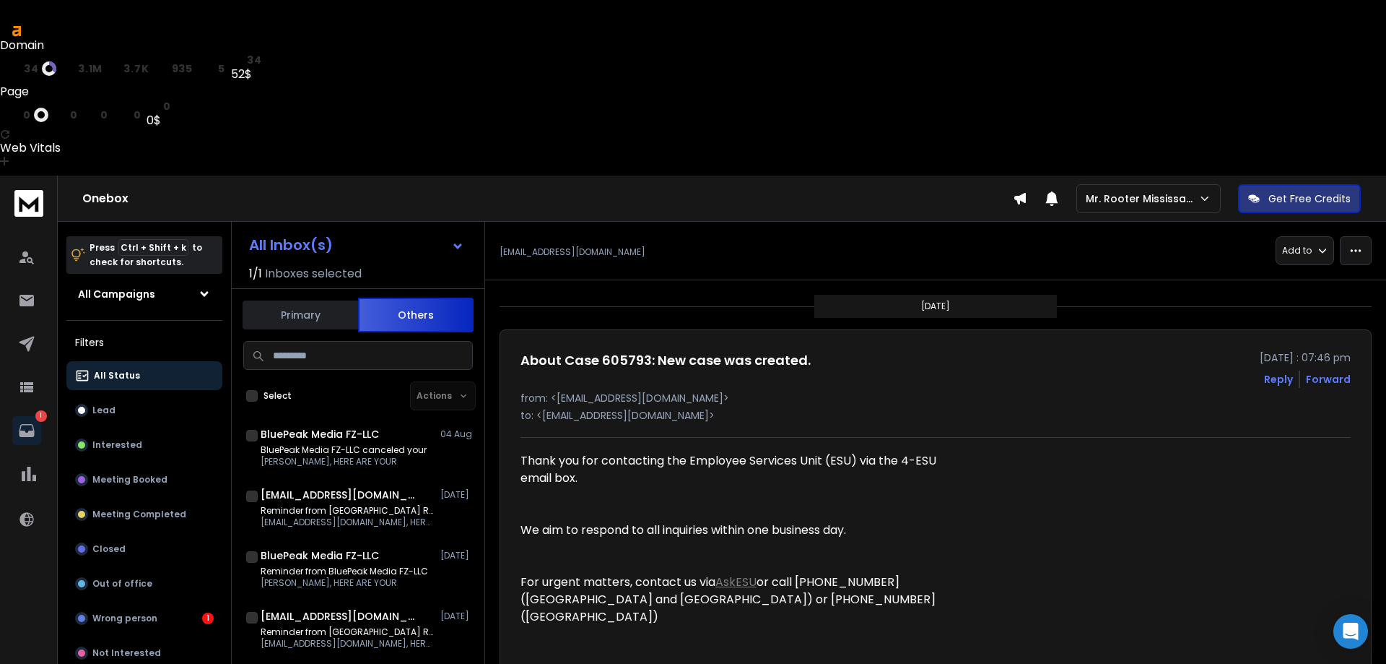
scroll to position [0, 0]
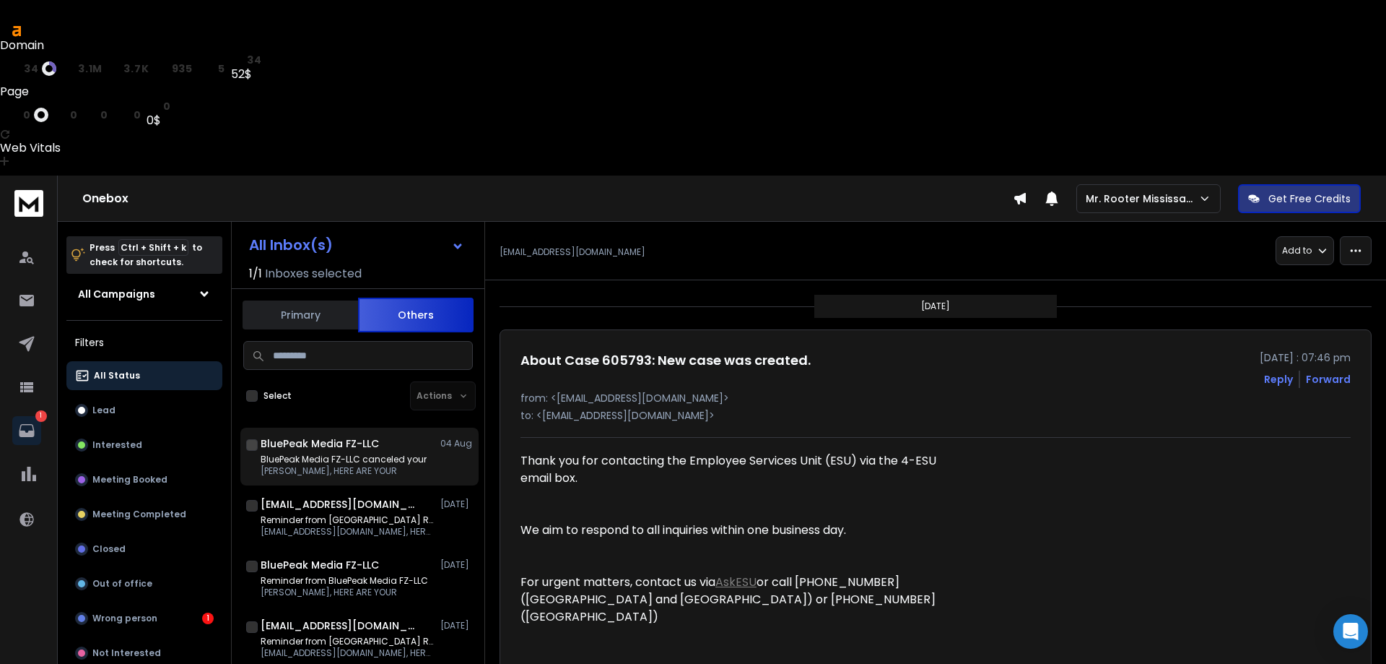
click at [389, 453] on p "BluePeak Media FZ-LLC canceled your" at bounding box center [344, 459] width 166 height 12
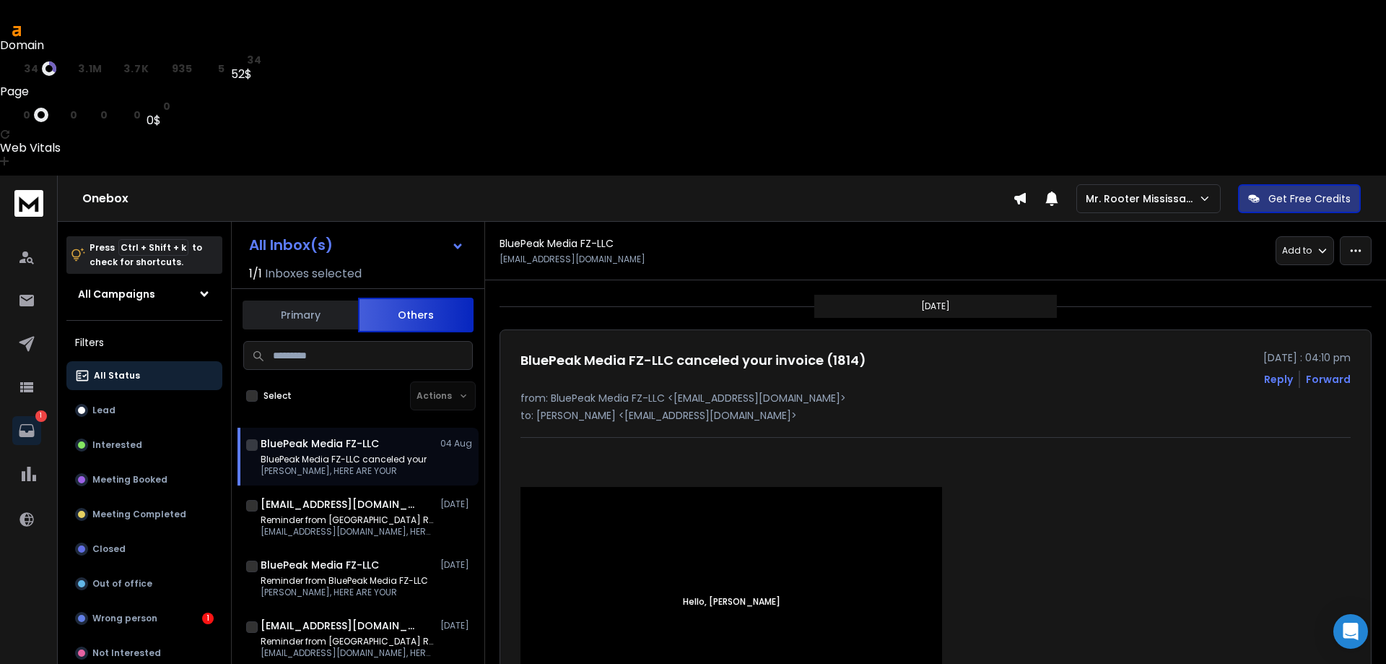
click at [888, 236] on div "BluePeak Media FZ-LLC BMF [EMAIL_ADDRESS][DOMAIN_NAME]" at bounding box center [716, 250] width 432 height 29
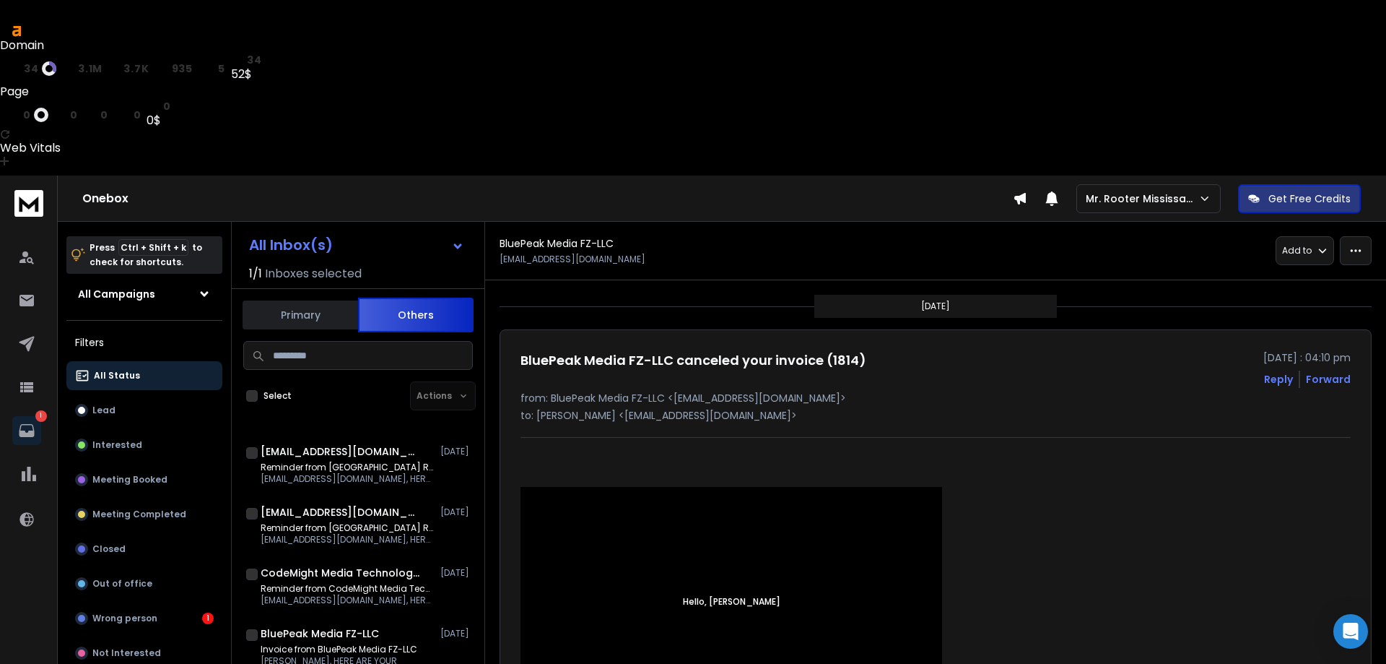
scroll to position [365, 0]
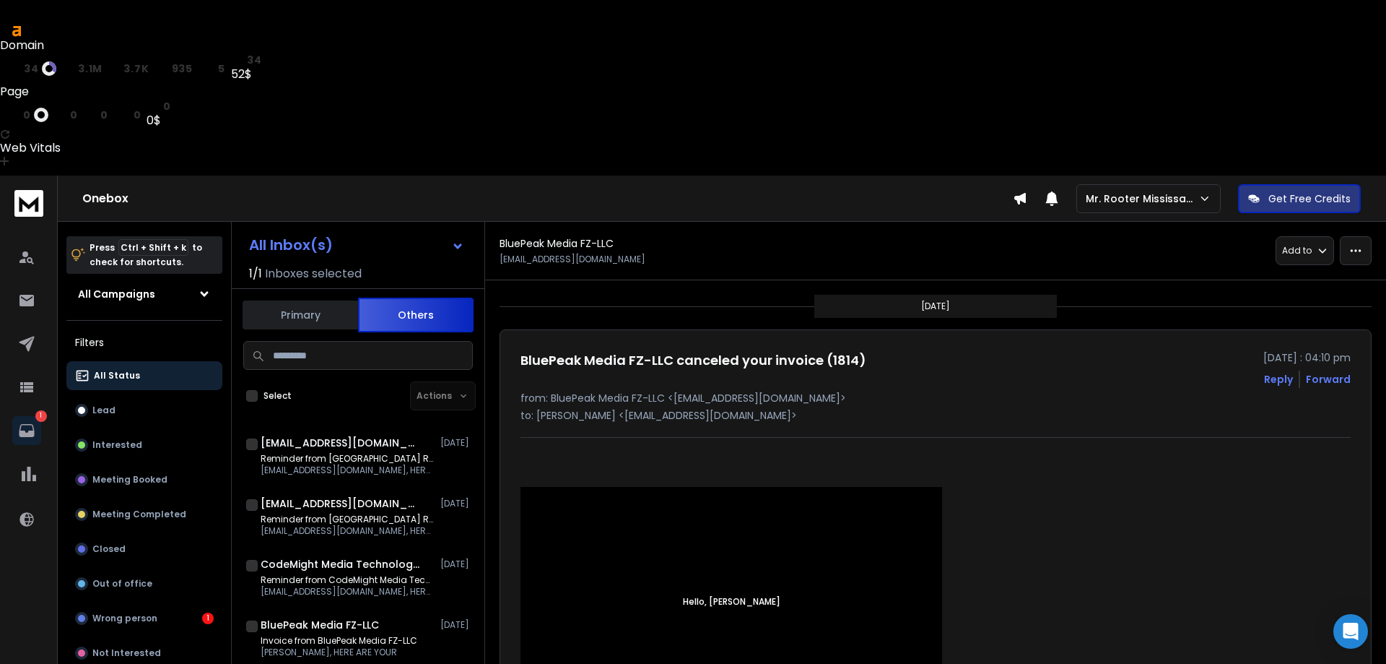
click at [35, 483] on div "1 H" at bounding box center [29, 507] width 58 height 664
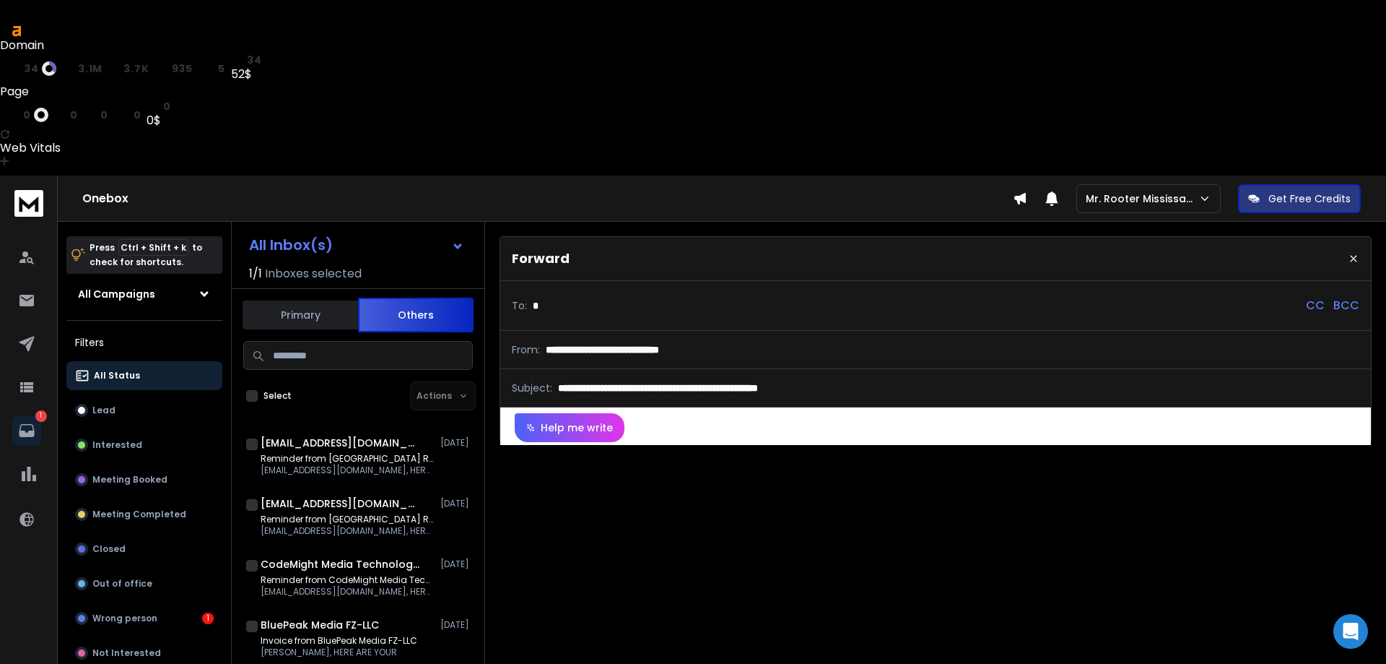
type input "*"
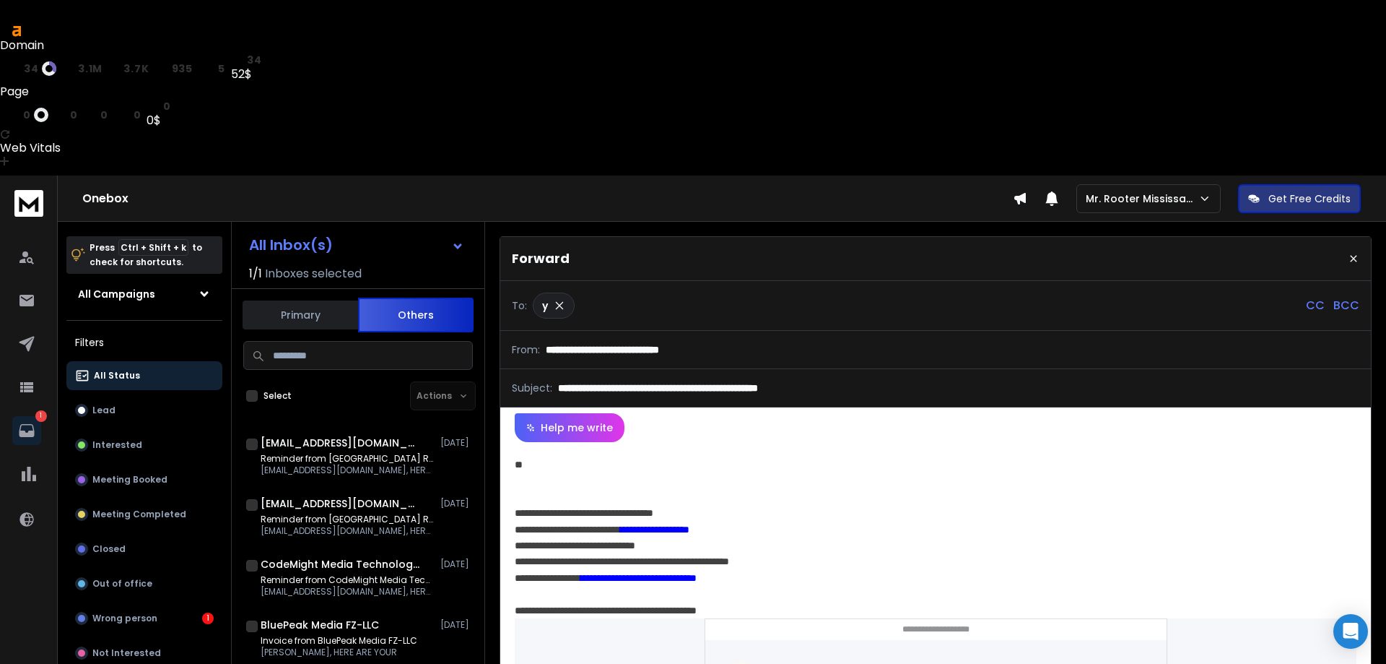
click at [1352, 255] on icon at bounding box center [1353, 258] width 6 height 6
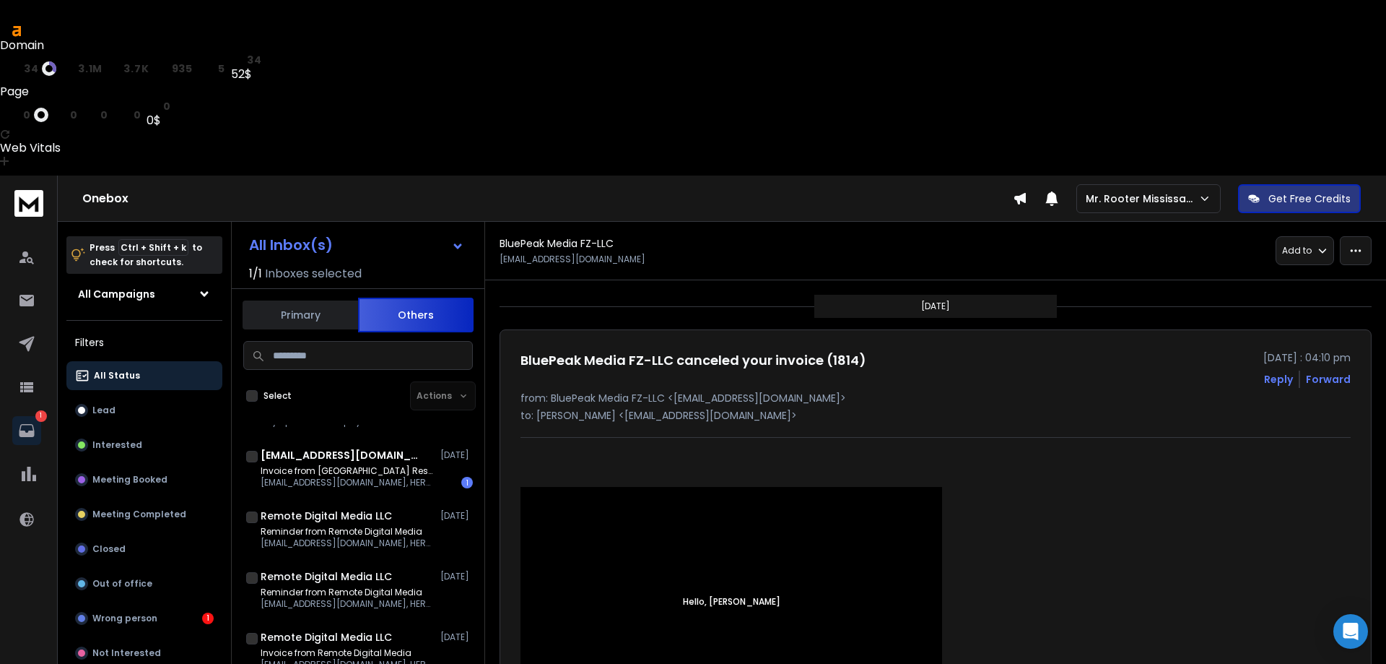
scroll to position [679, 0]
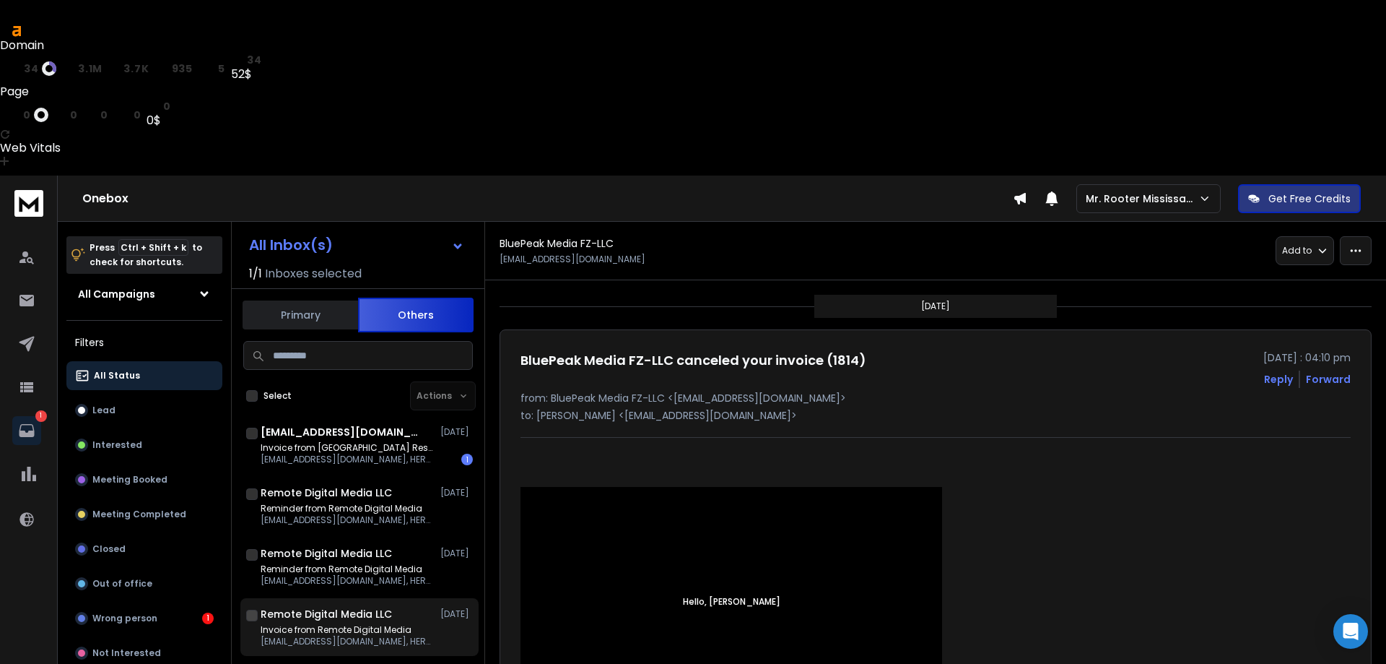
click at [367, 607] on h1 "Remote Digital Media LLC" at bounding box center [326, 614] width 131 height 14
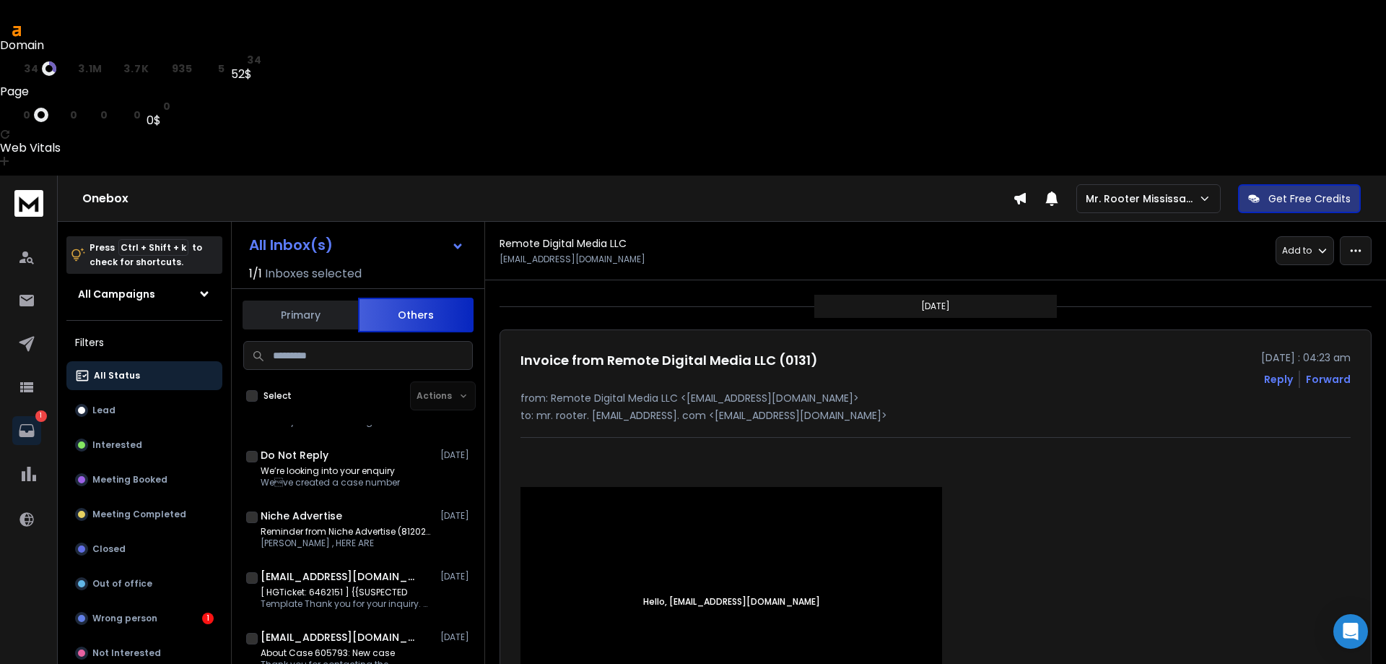
scroll to position [1146, 0]
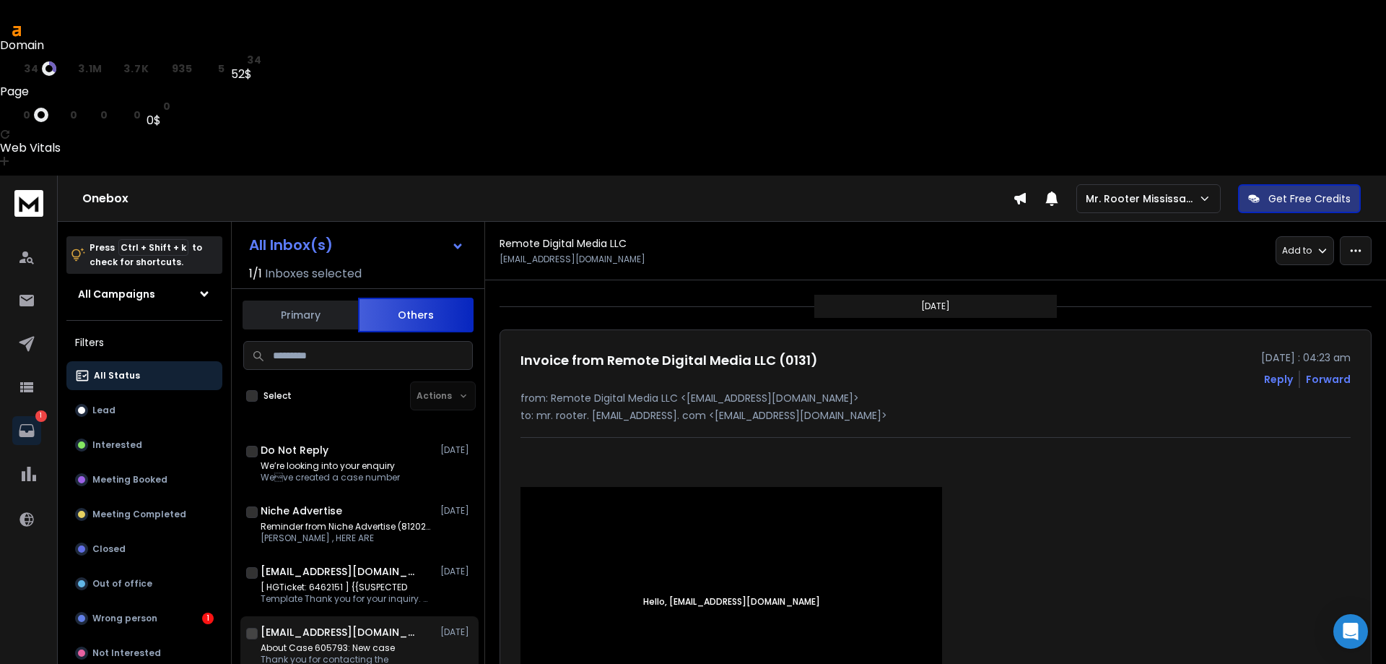
click at [350, 625] on div "[EMAIL_ADDRESS][DOMAIN_NAME] [DATE] About Case 605793: New case Thank you for c…" at bounding box center [367, 645] width 212 height 40
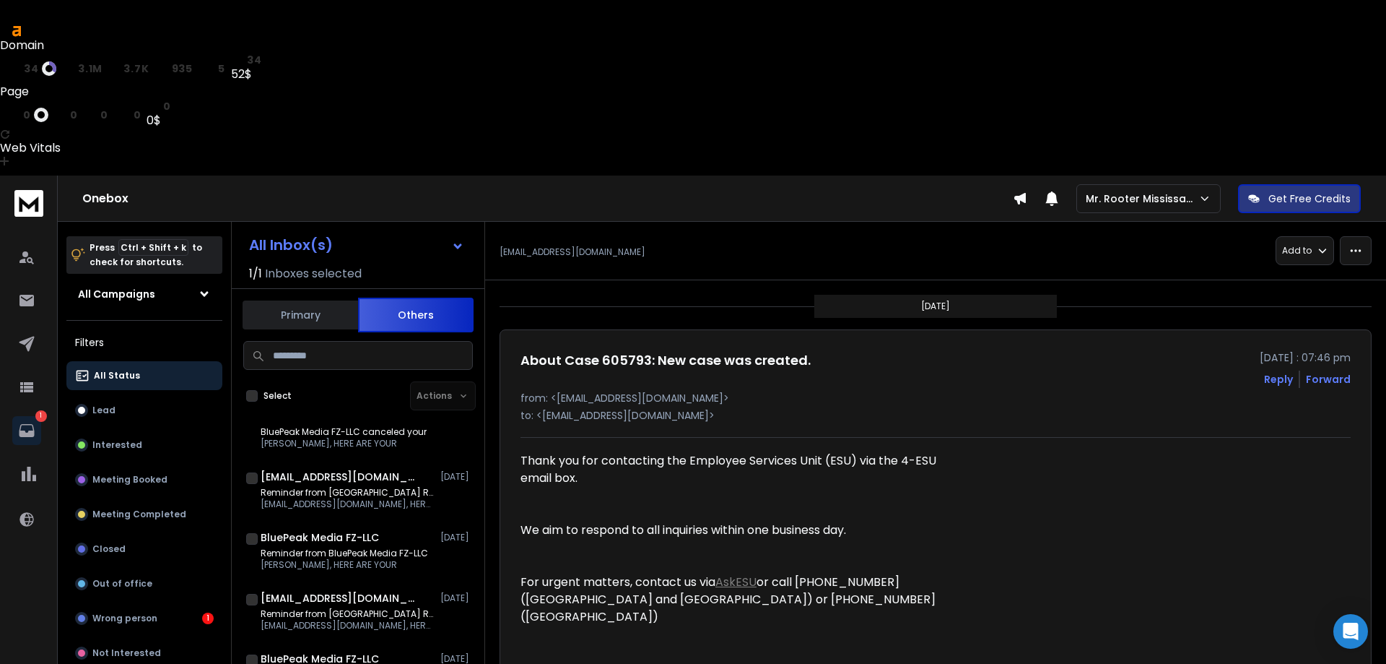
scroll to position [0, 0]
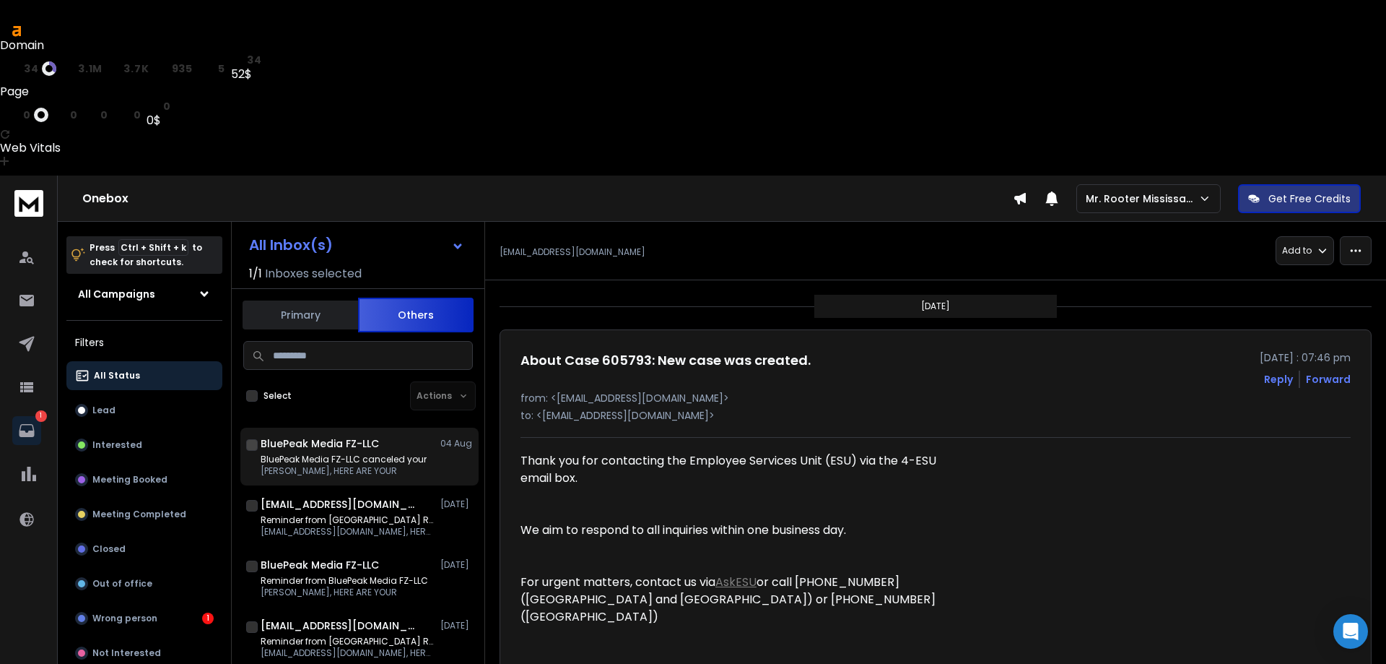
click at [389, 453] on p "BluePeak Media FZ-LLC canceled your" at bounding box center [344, 459] width 166 height 12
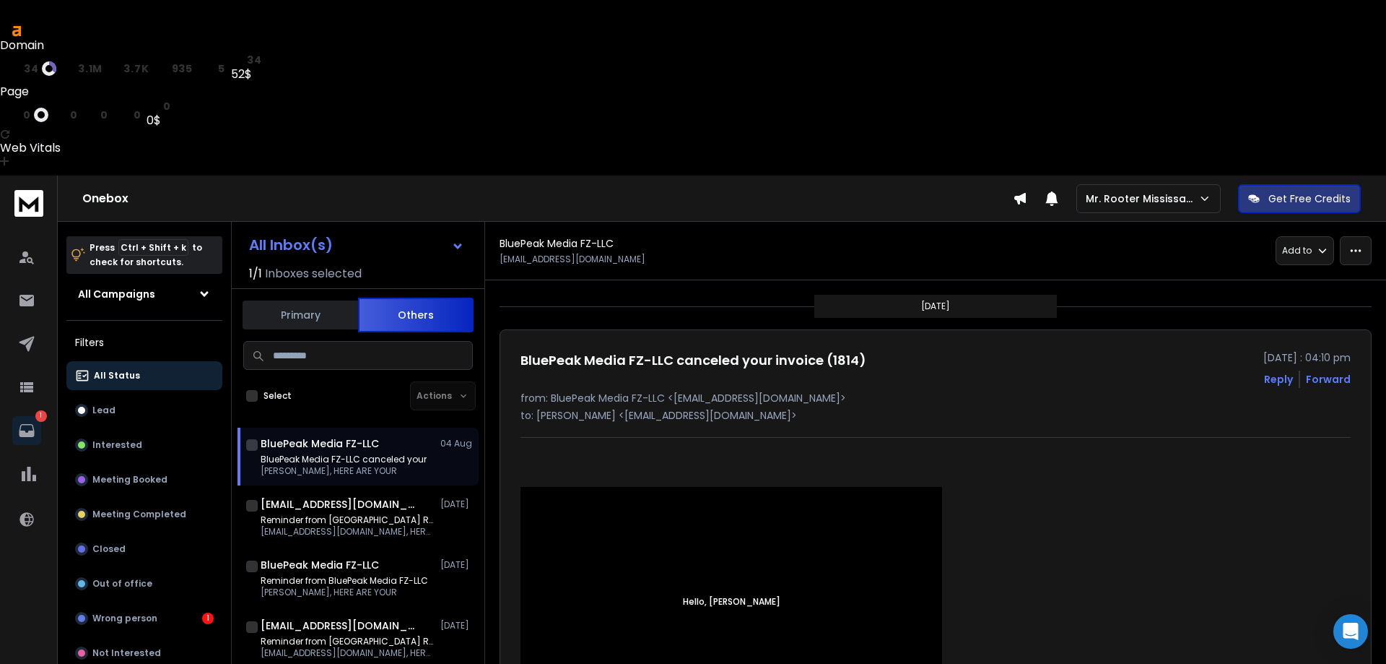
click at [888, 236] on div "BluePeak Media FZ-LLC BMF [EMAIL_ADDRESS][DOMAIN_NAME]" at bounding box center [716, 250] width 432 height 29
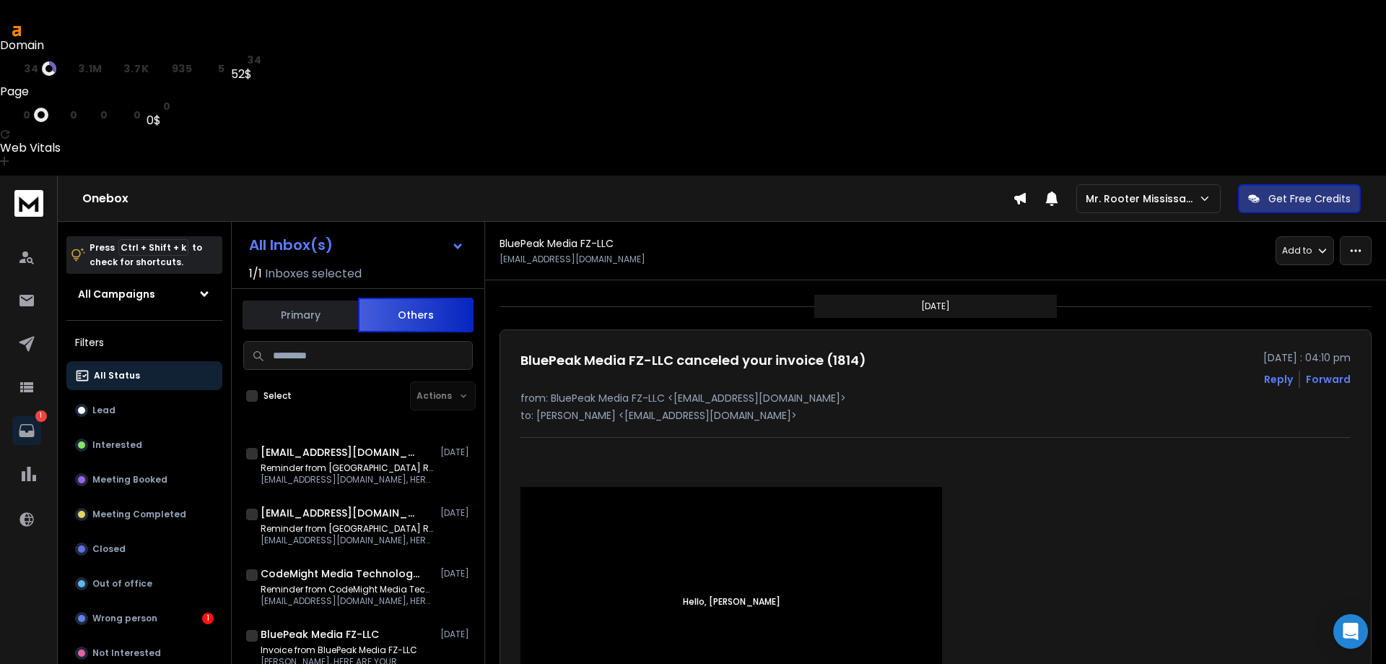
scroll to position [365, 0]
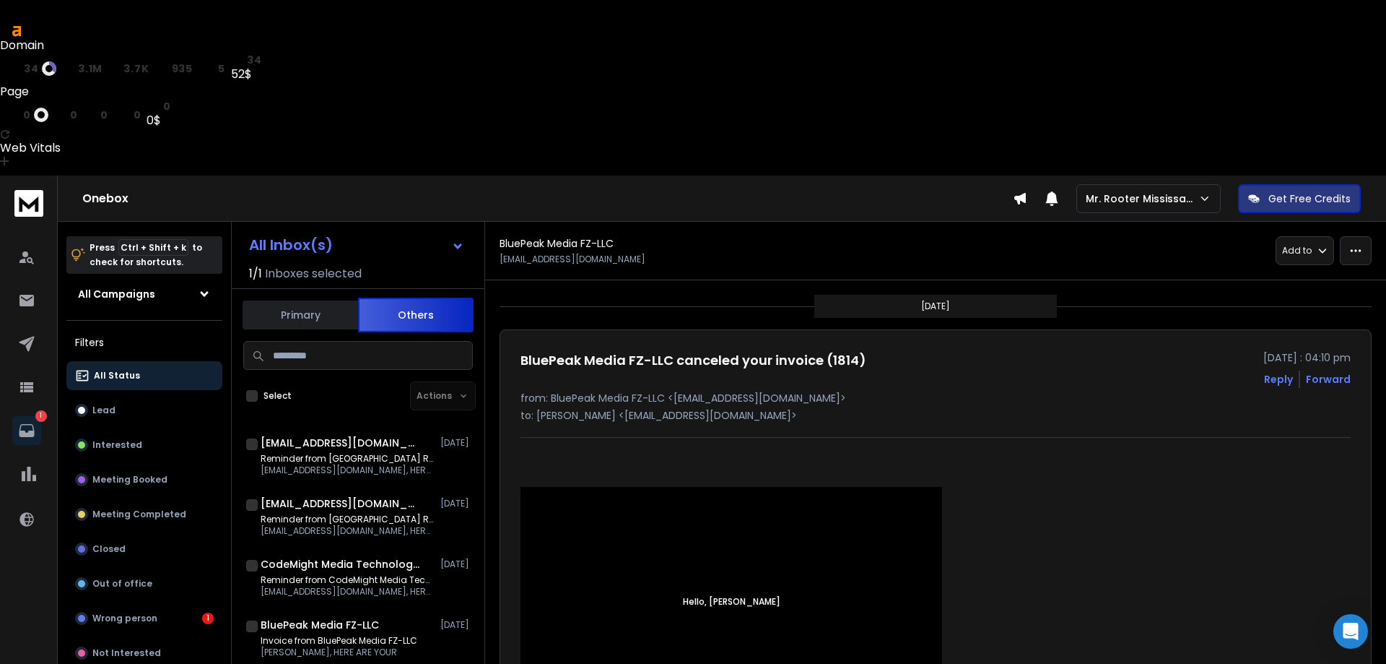
click at [35, 483] on div "1 H" at bounding box center [29, 507] width 58 height 664
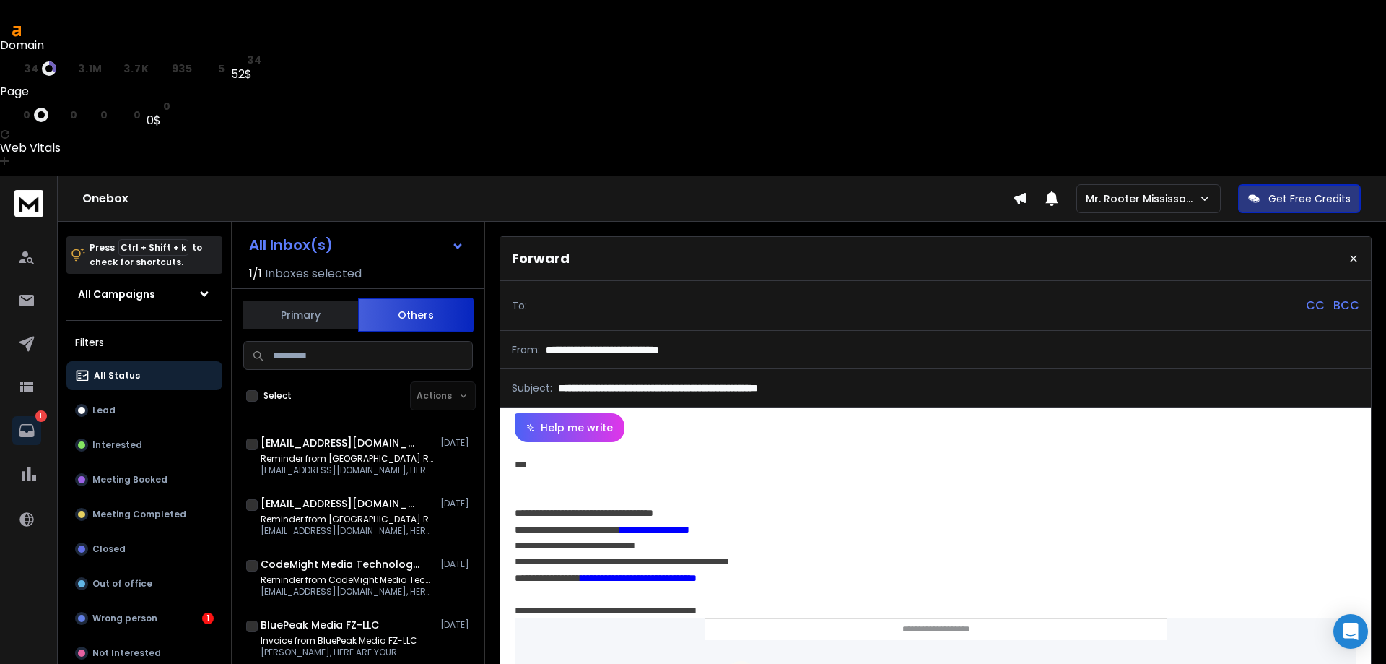
click at [1352, 255] on icon at bounding box center [1353, 258] width 6 height 6
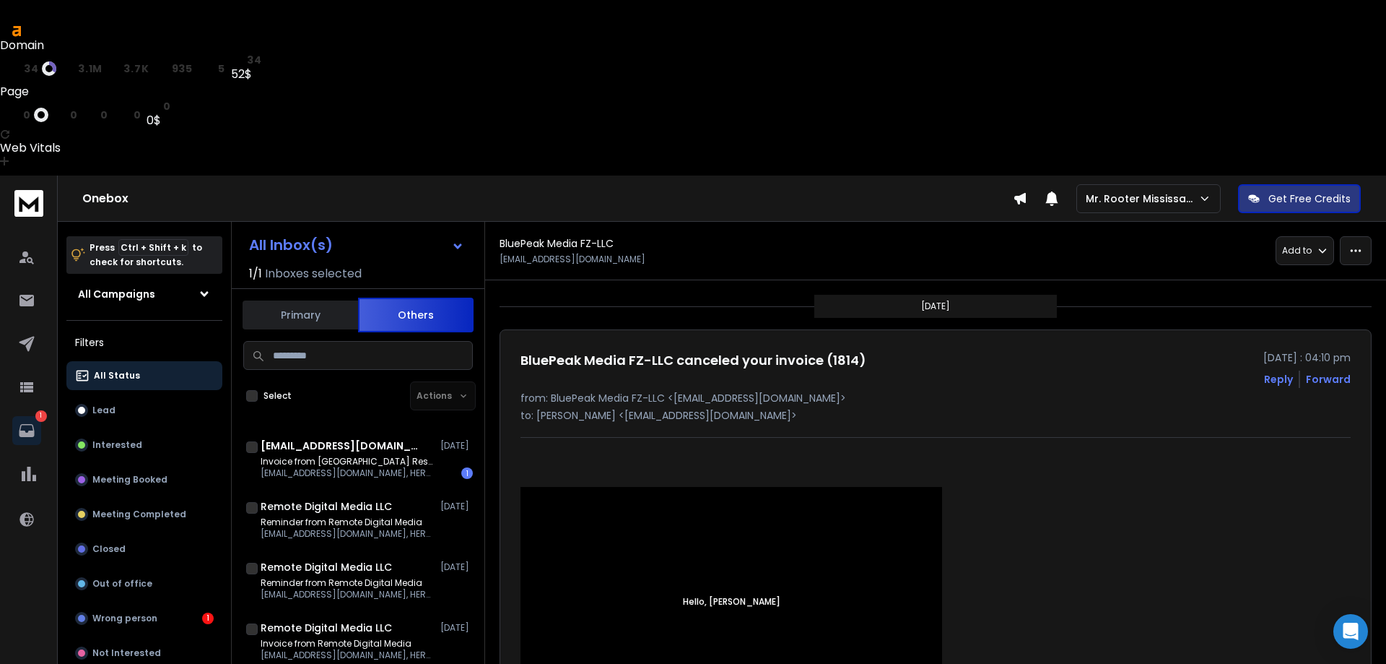
scroll to position [679, 0]
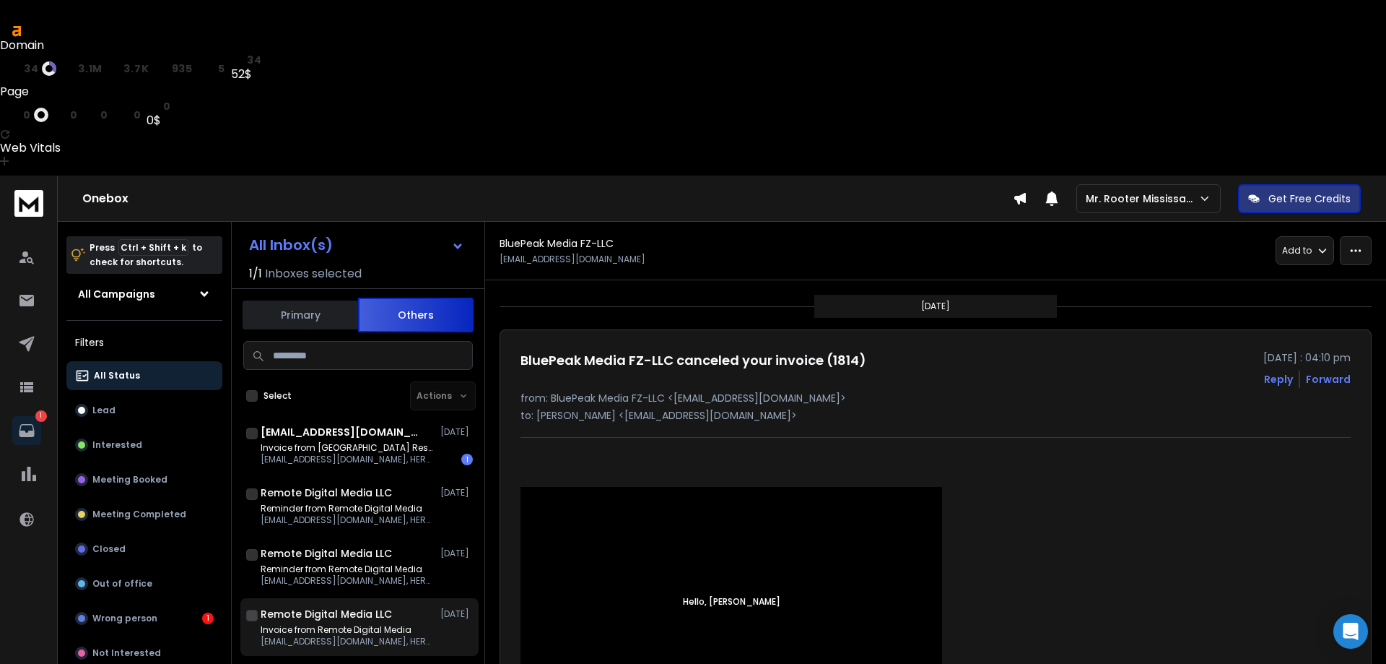
click at [367, 607] on h1 "Remote Digital Media LLC" at bounding box center [326, 614] width 131 height 14
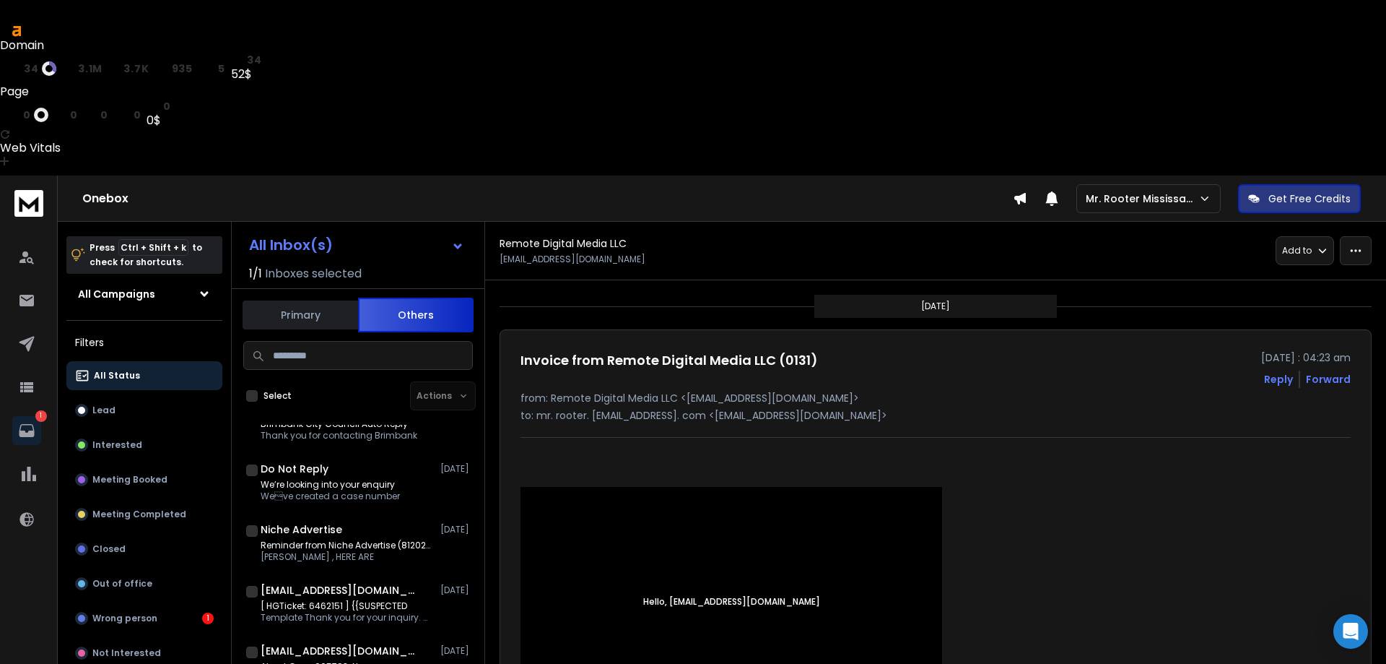
scroll to position [1146, 0]
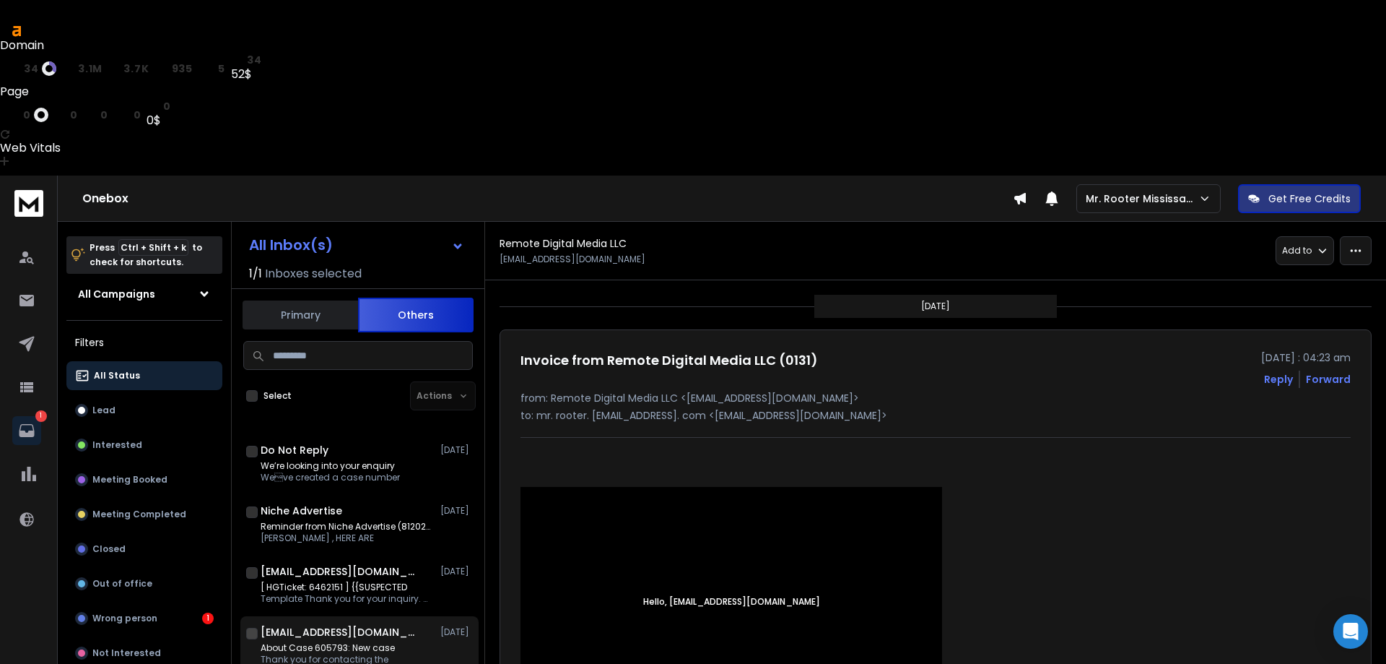
click at [350, 625] on div "[EMAIL_ADDRESS][DOMAIN_NAME] [DATE] About Case 605793: New case Thank you for c…" at bounding box center [367, 645] width 212 height 40
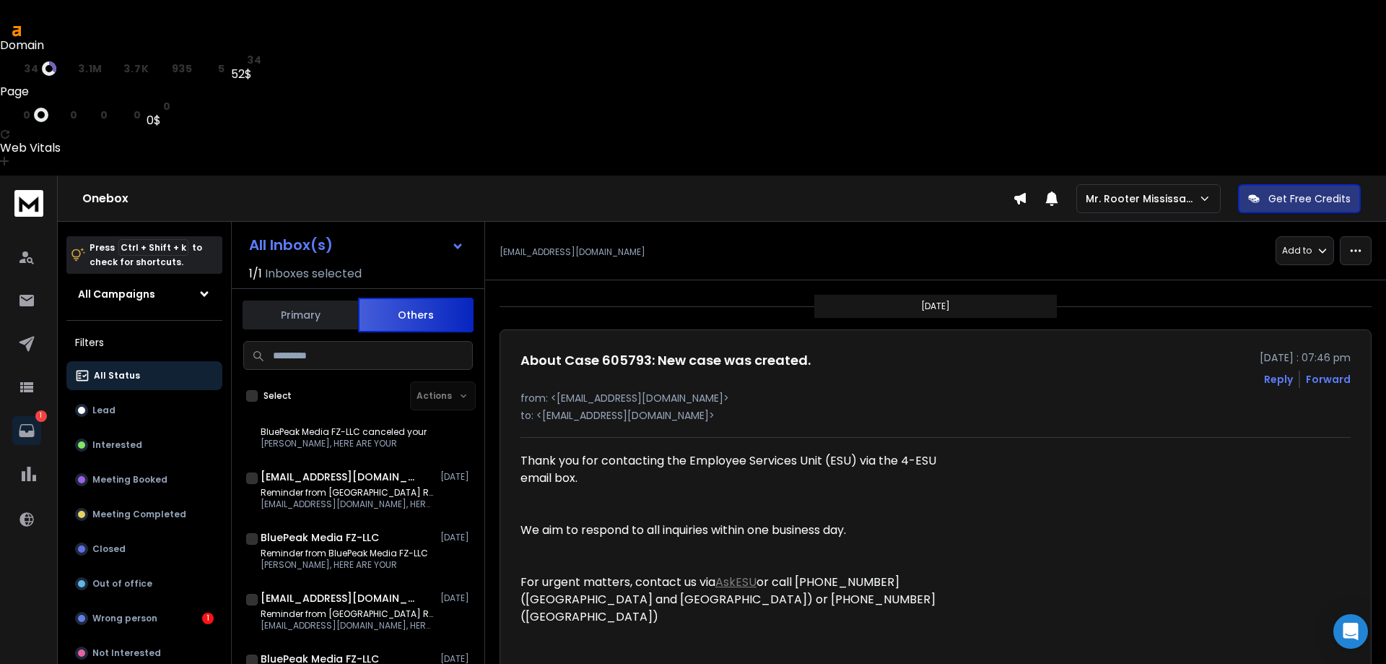
scroll to position [0, 0]
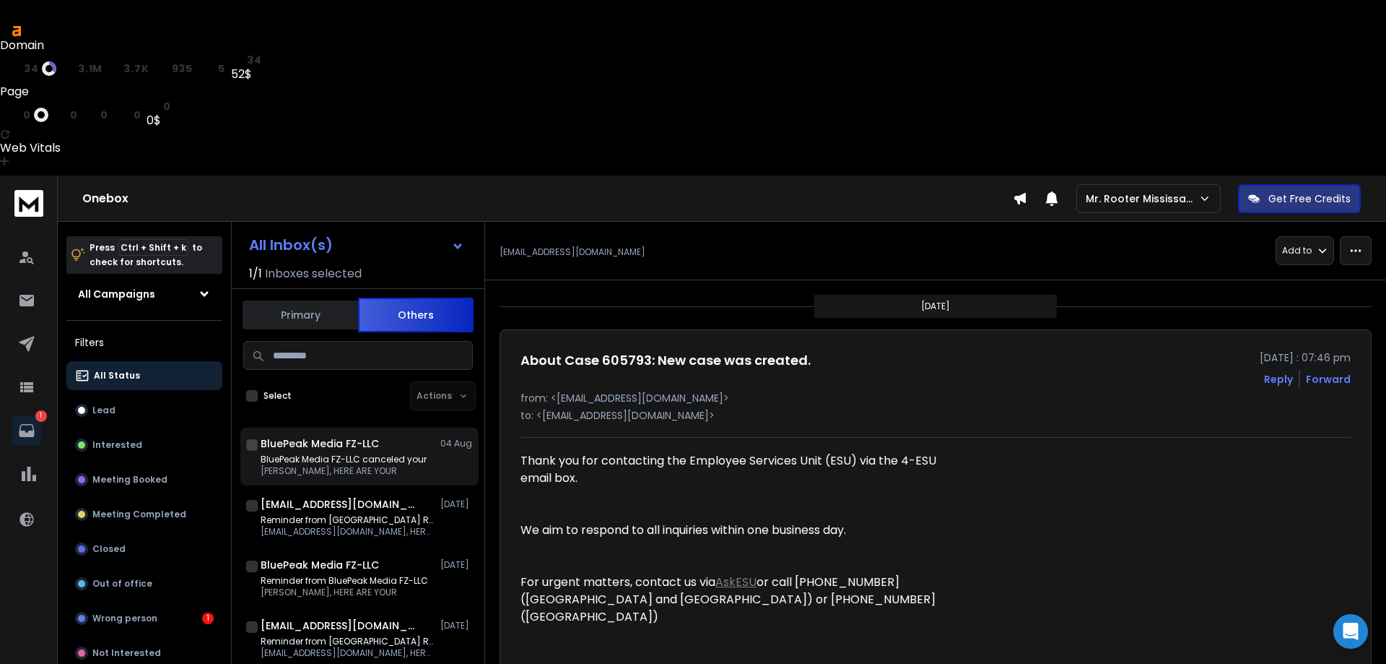
click at [389, 453] on p "BluePeak Media FZ-LLC canceled your" at bounding box center [344, 459] width 166 height 12
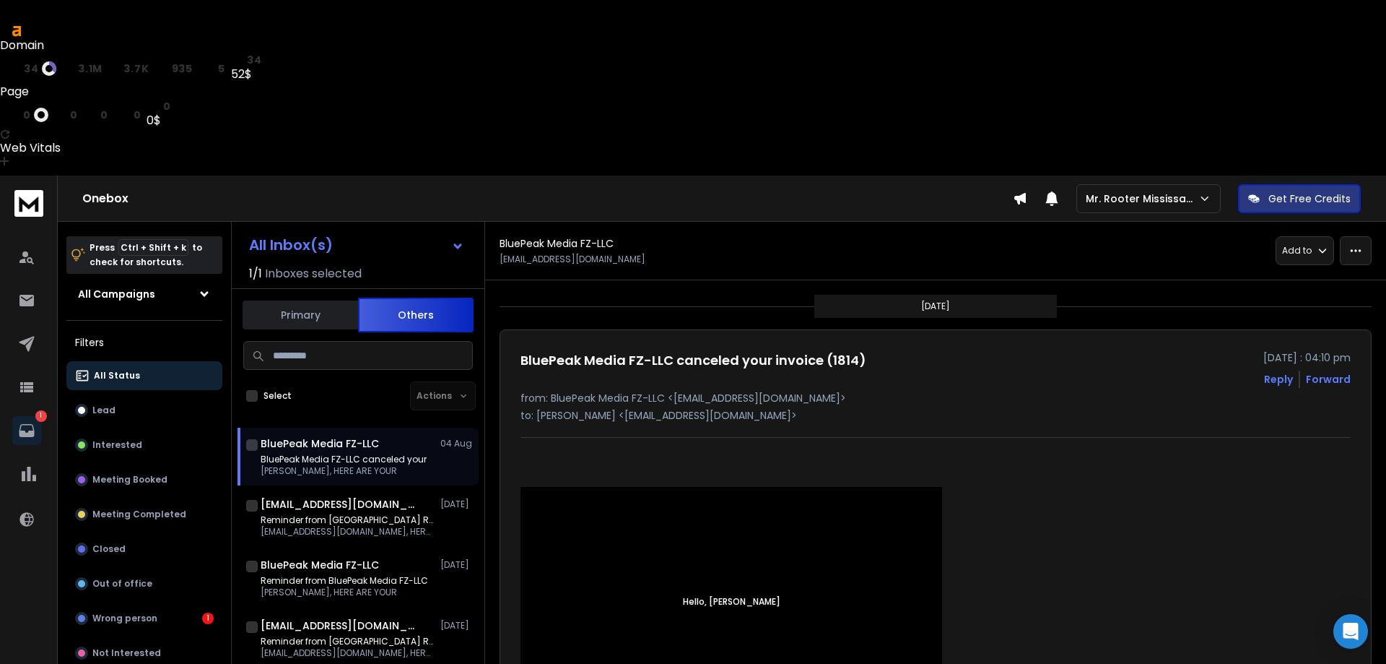
click at [888, 236] on div "BluePeak Media FZ-LLC BMF [EMAIL_ADDRESS][DOMAIN_NAME]" at bounding box center [716, 250] width 432 height 29
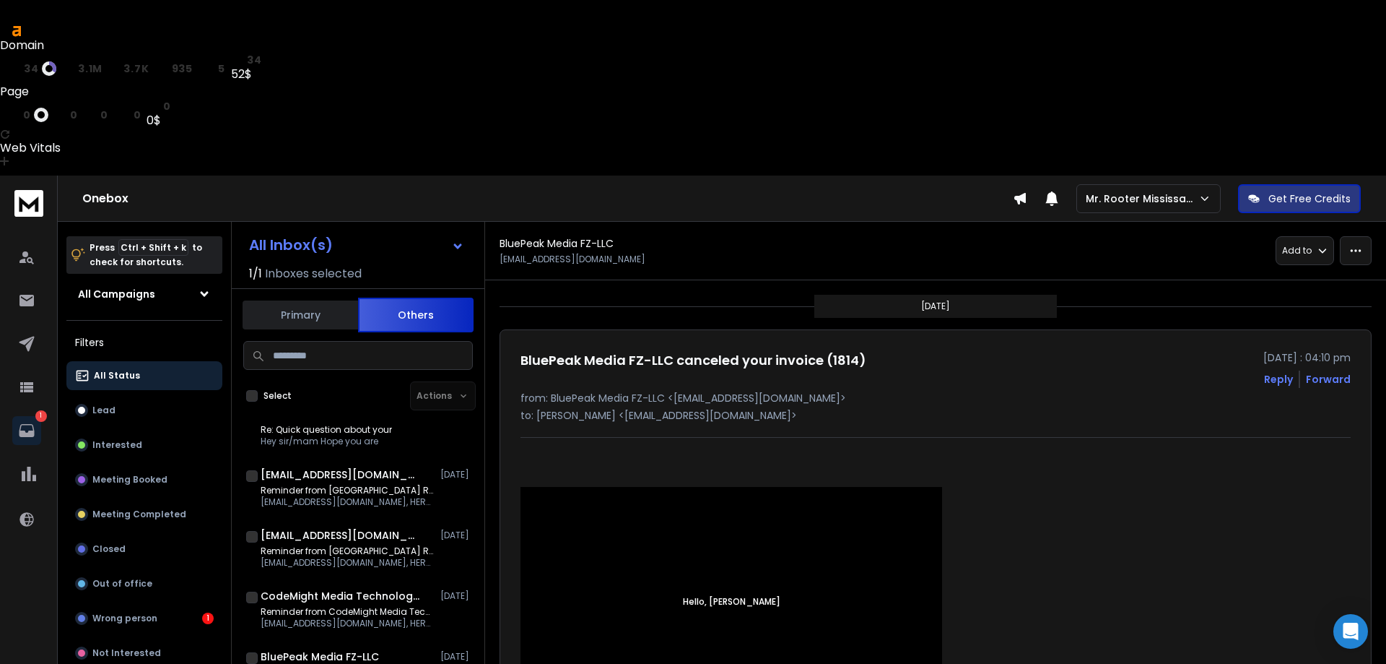
scroll to position [365, 0]
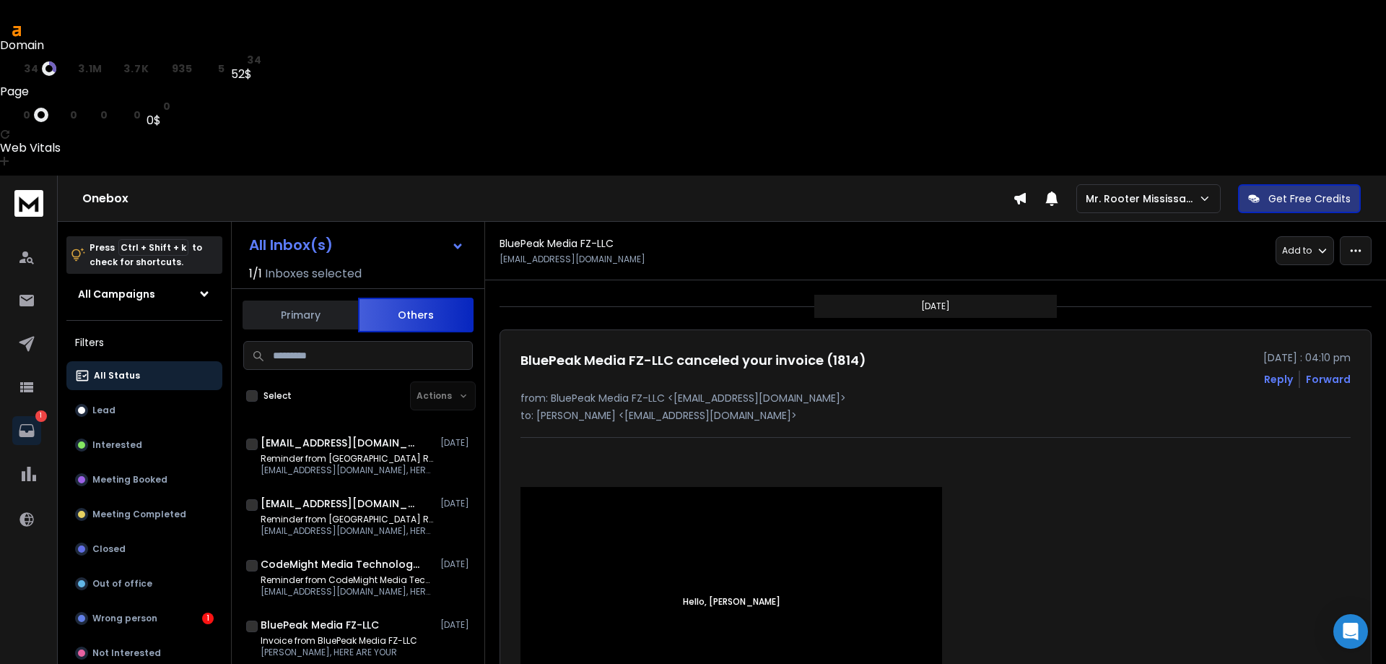
click at [35, 483] on div "1 H" at bounding box center [29, 507] width 58 height 664
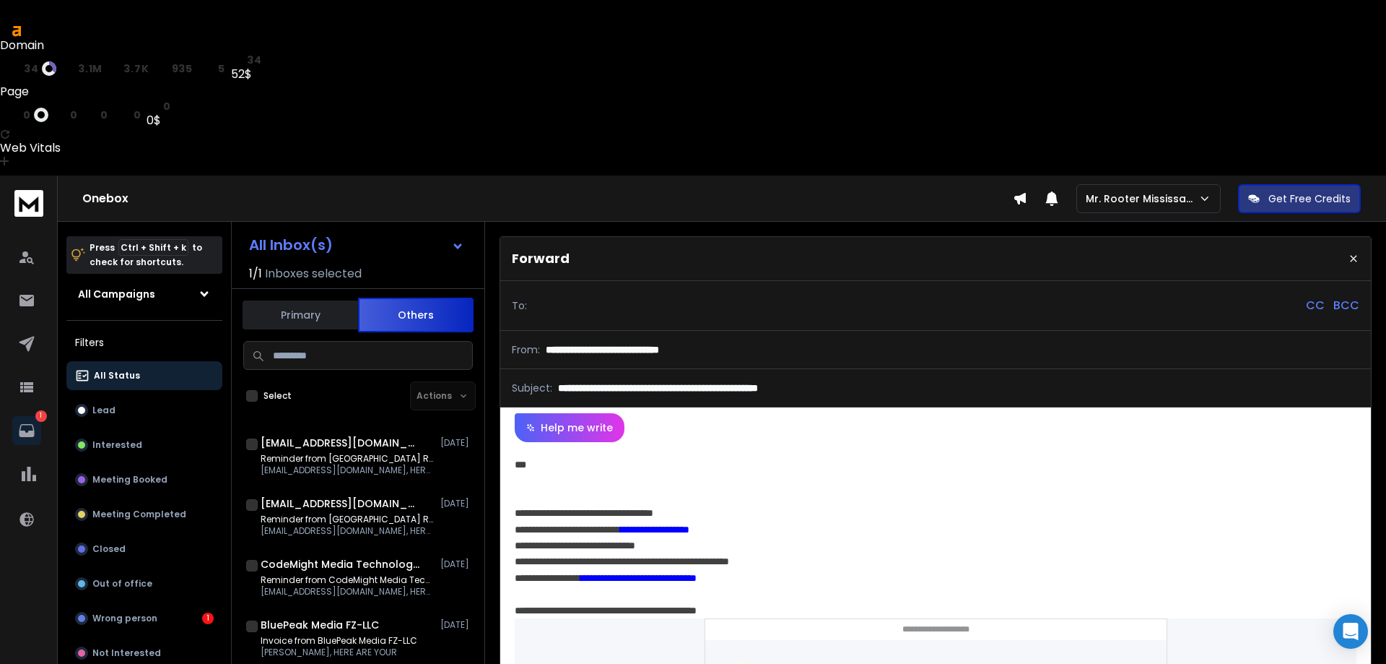
click at [1352, 255] on icon at bounding box center [1353, 258] width 6 height 6
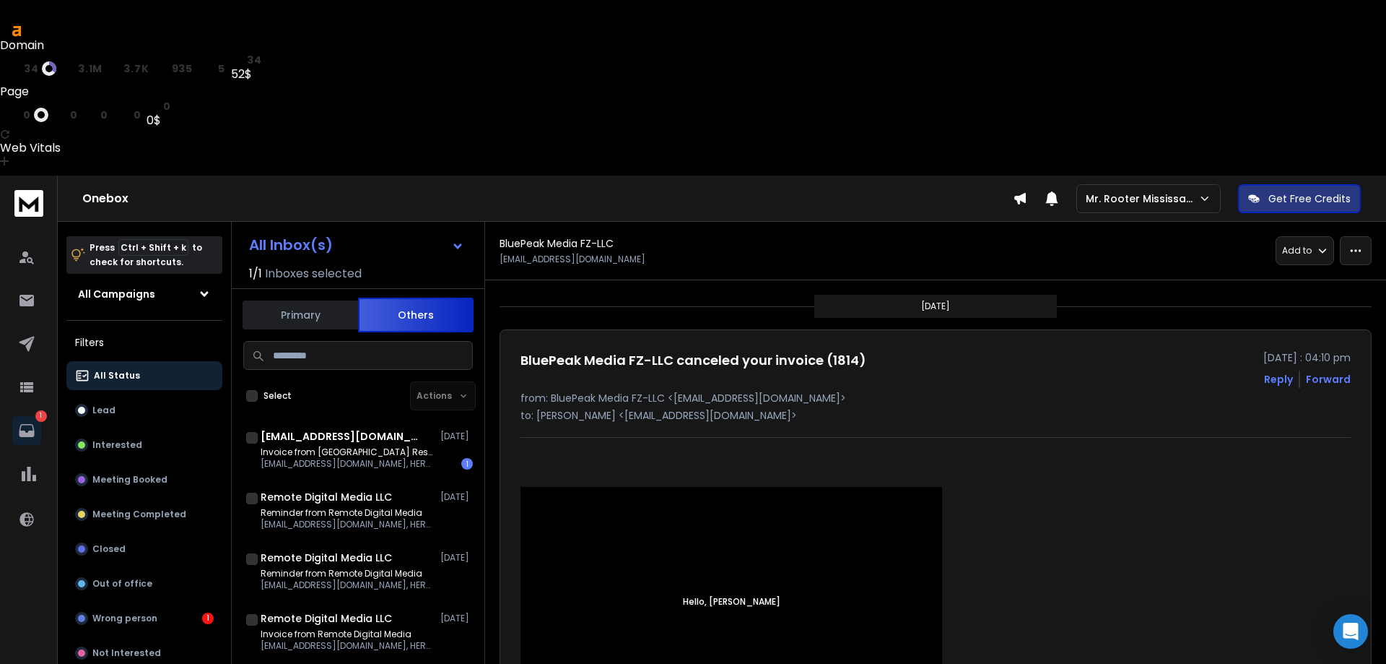
scroll to position [680, 0]
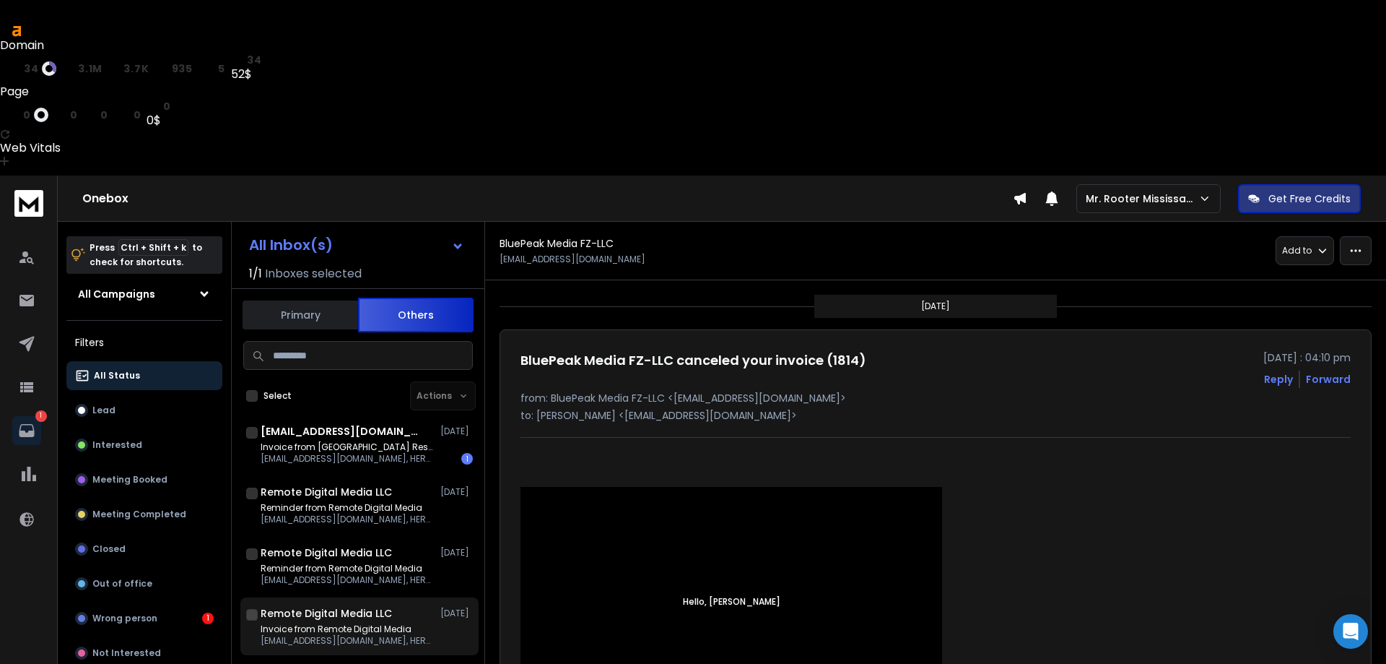
click at [367, 606] on h1 "Remote Digital Media LLC" at bounding box center [326, 613] width 131 height 14
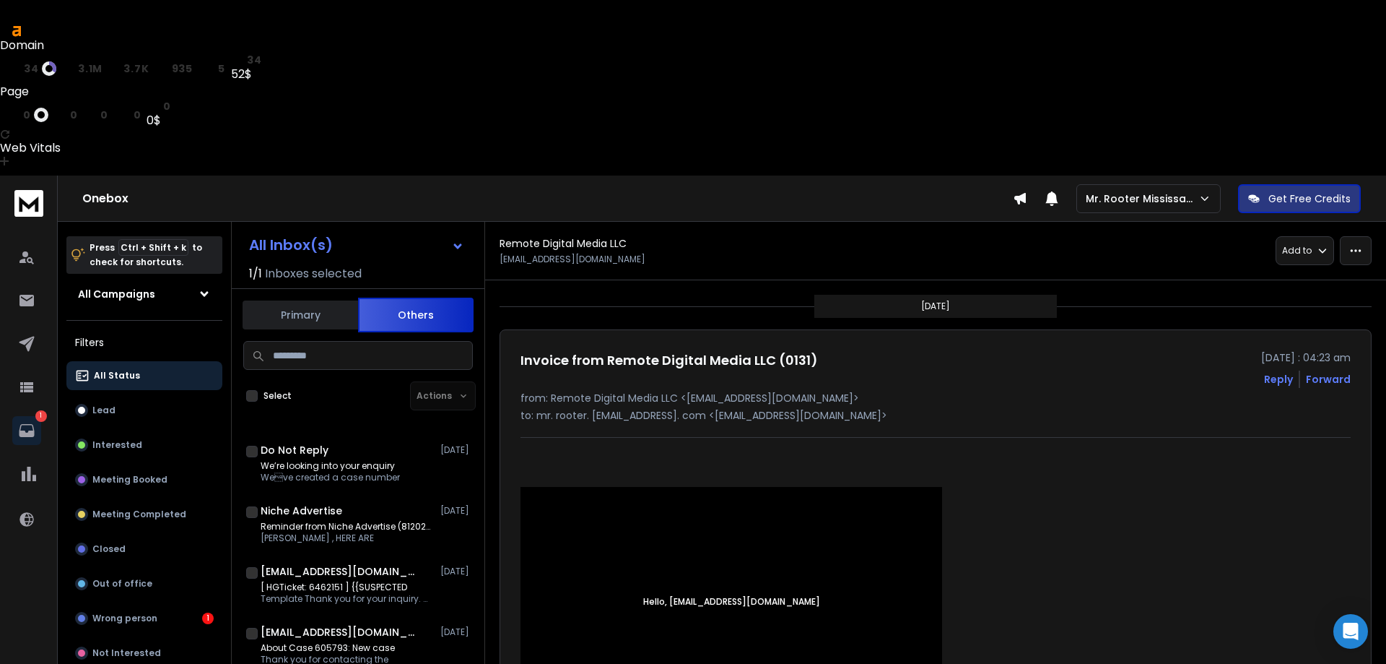
scroll to position [1150, 0]
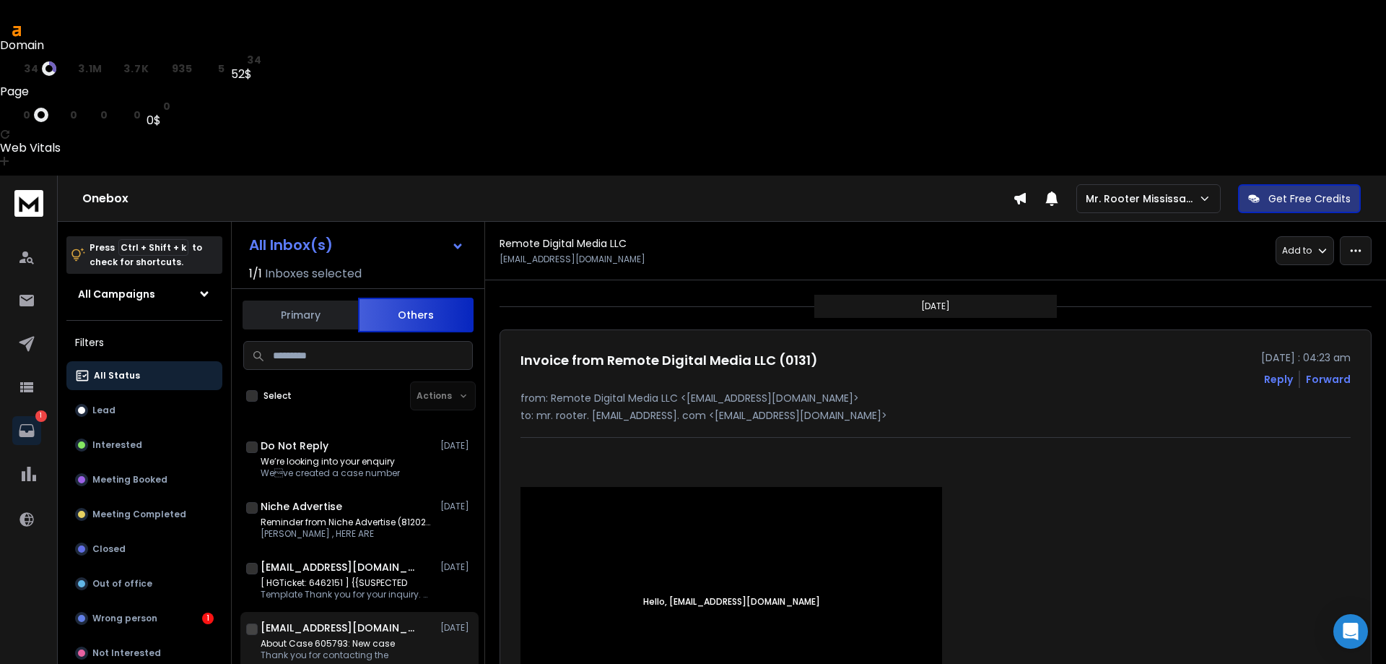
click at [350, 638] on p "About Case 605793: New case" at bounding box center [328, 644] width 134 height 12
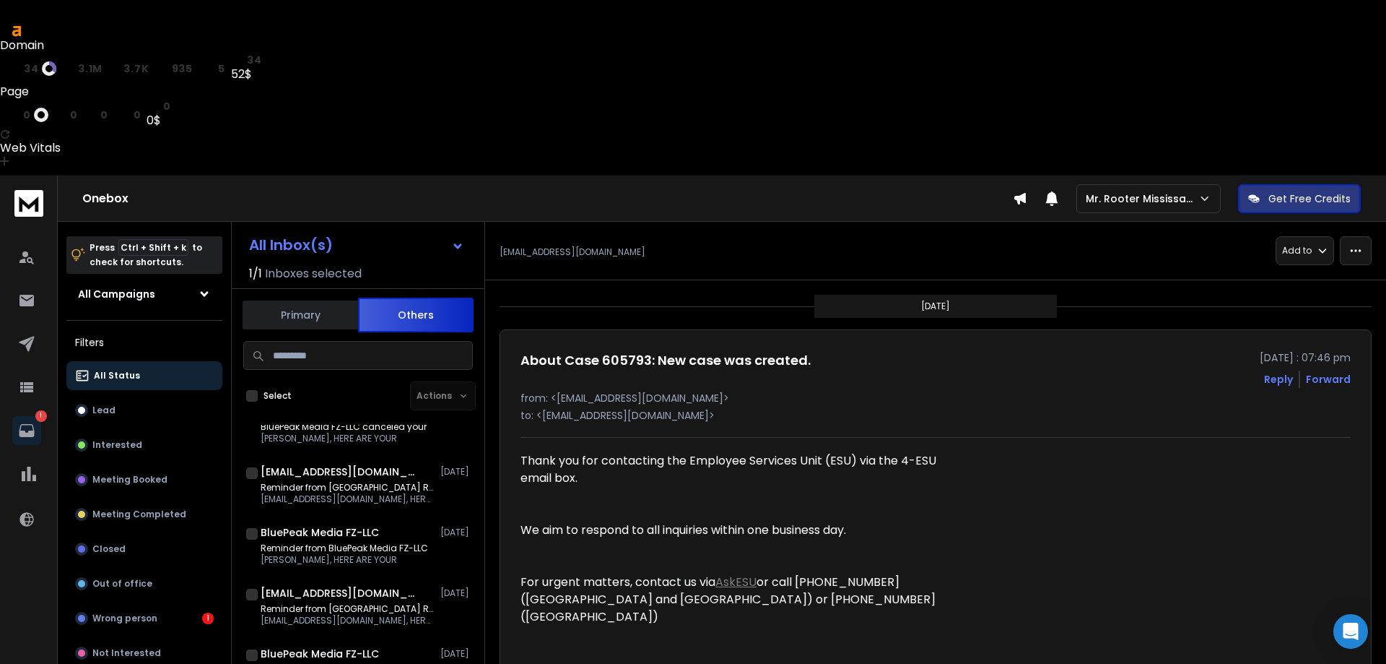
scroll to position [0, 0]
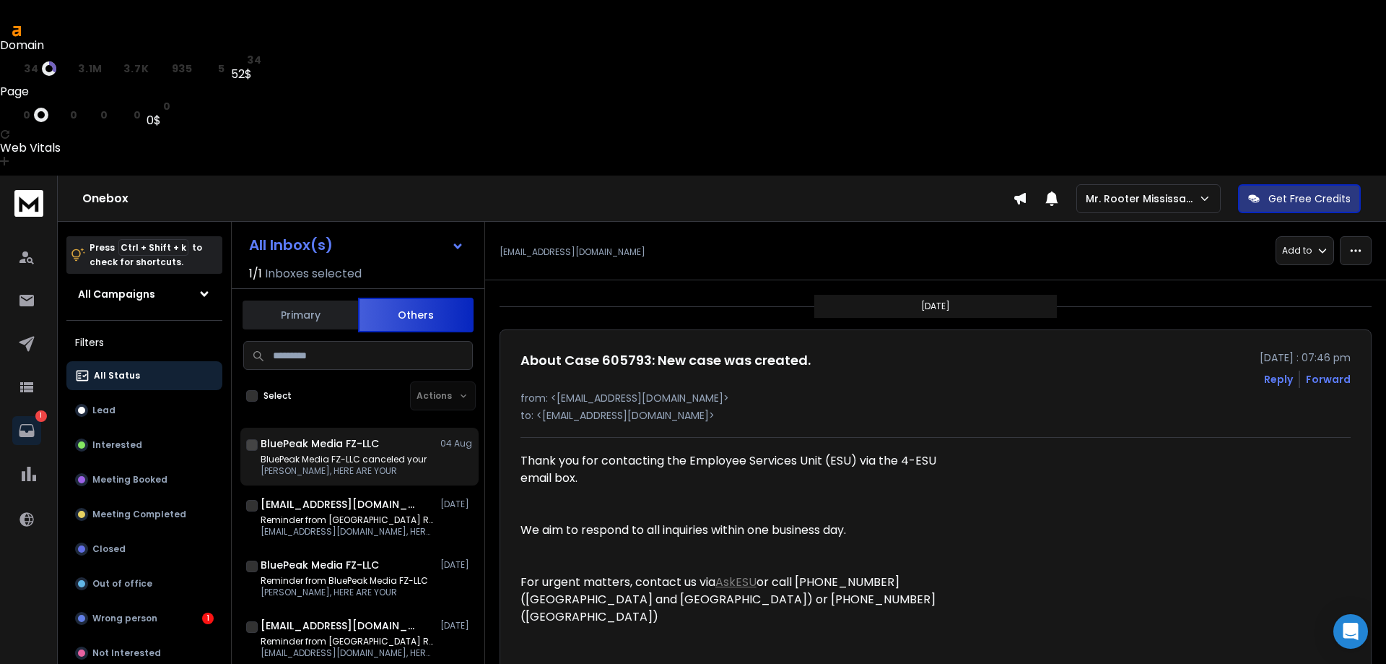
click at [389, 453] on p "BluePeak Media FZ-LLC canceled your" at bounding box center [344, 459] width 166 height 12
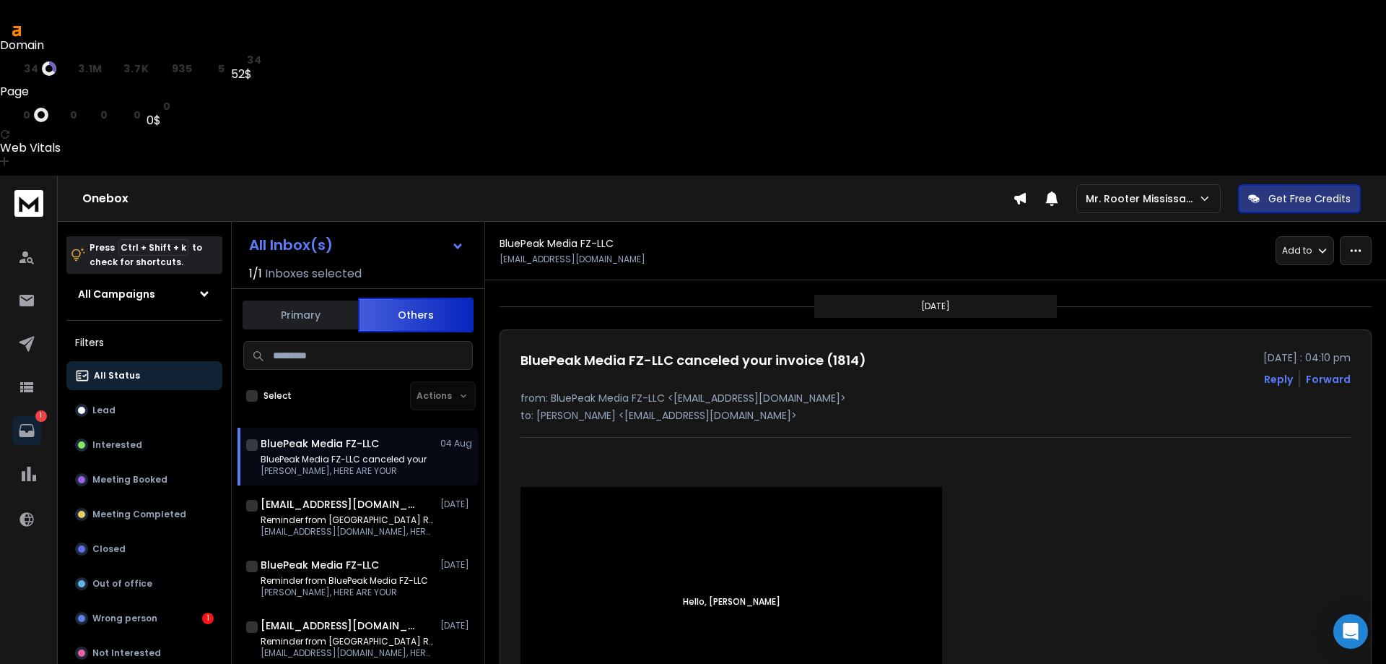
click at [888, 236] on div "BluePeak Media FZ-LLC BMF [EMAIL_ADDRESS][DOMAIN_NAME]" at bounding box center [716, 250] width 432 height 29
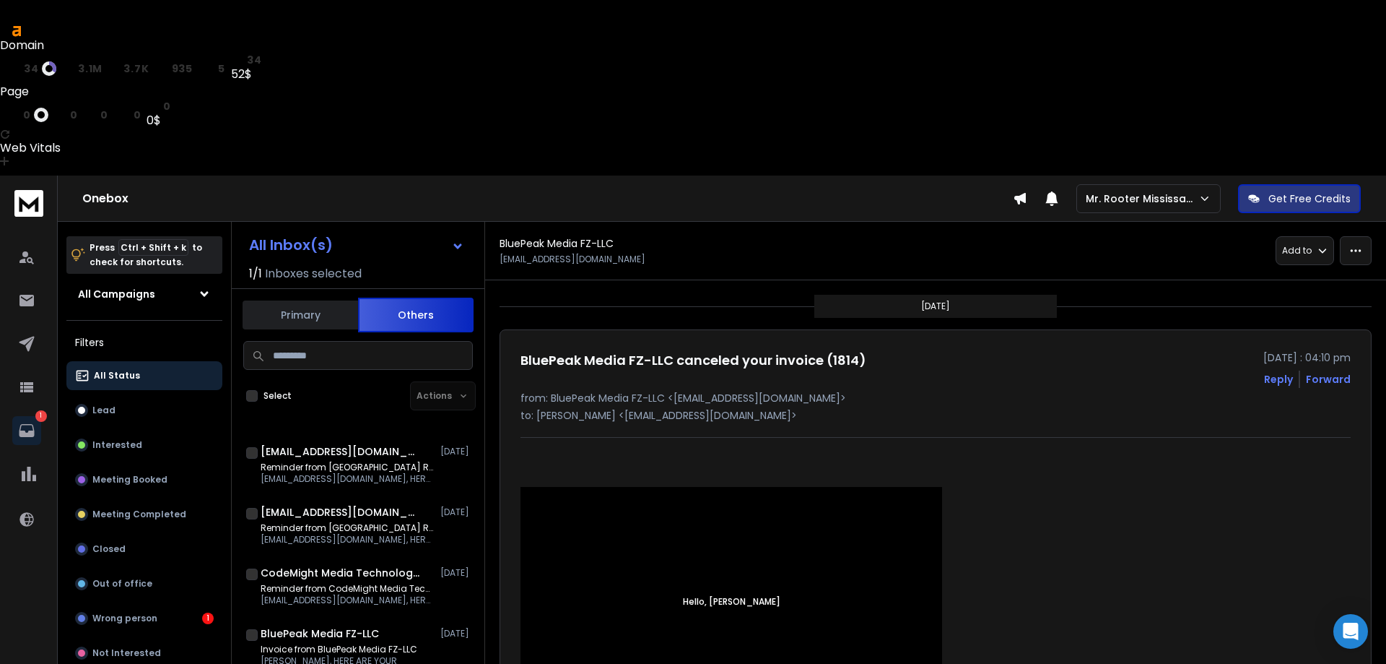
scroll to position [365, 0]
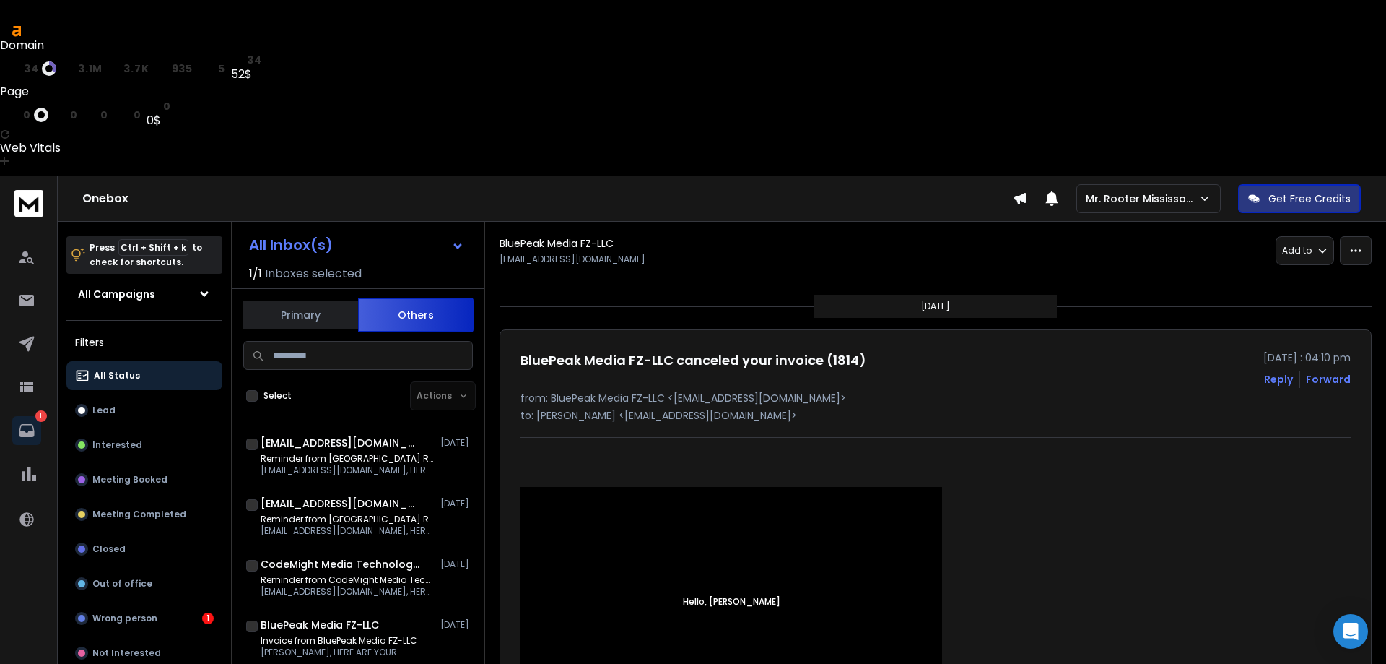
click at [35, 483] on div "1 H" at bounding box center [29, 507] width 58 height 664
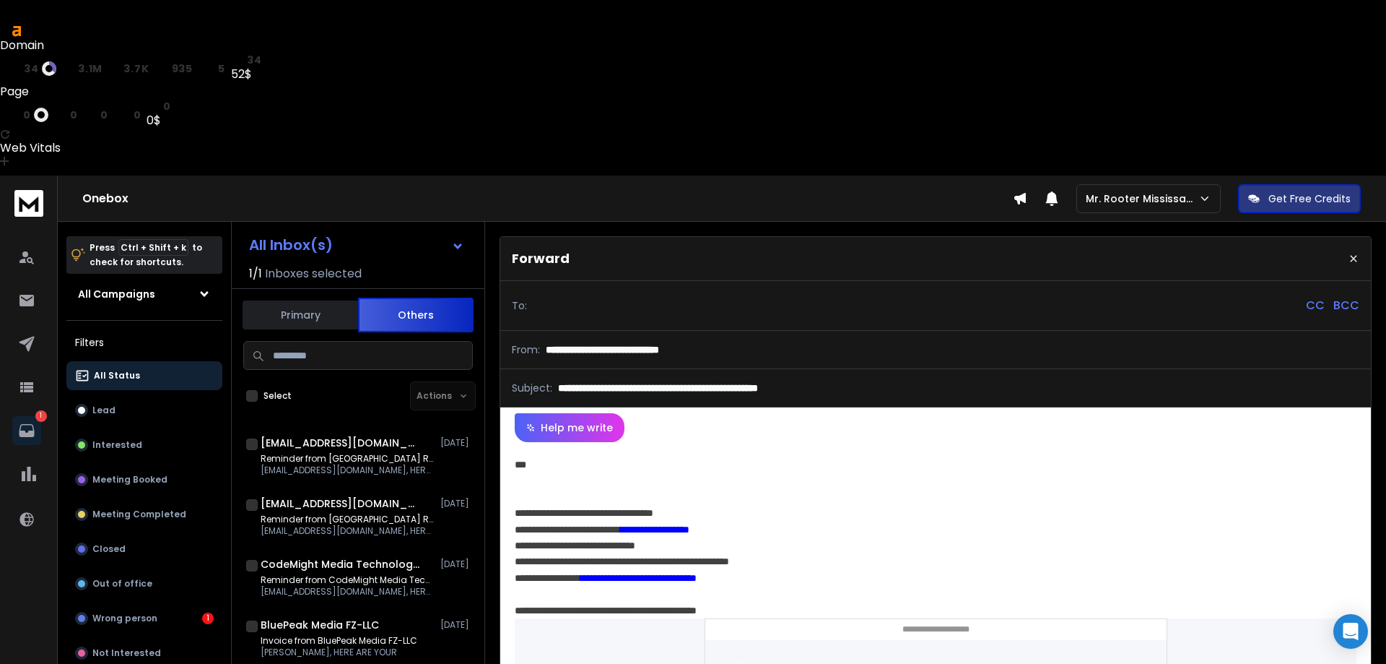
click at [1352, 255] on icon at bounding box center [1353, 258] width 6 height 6
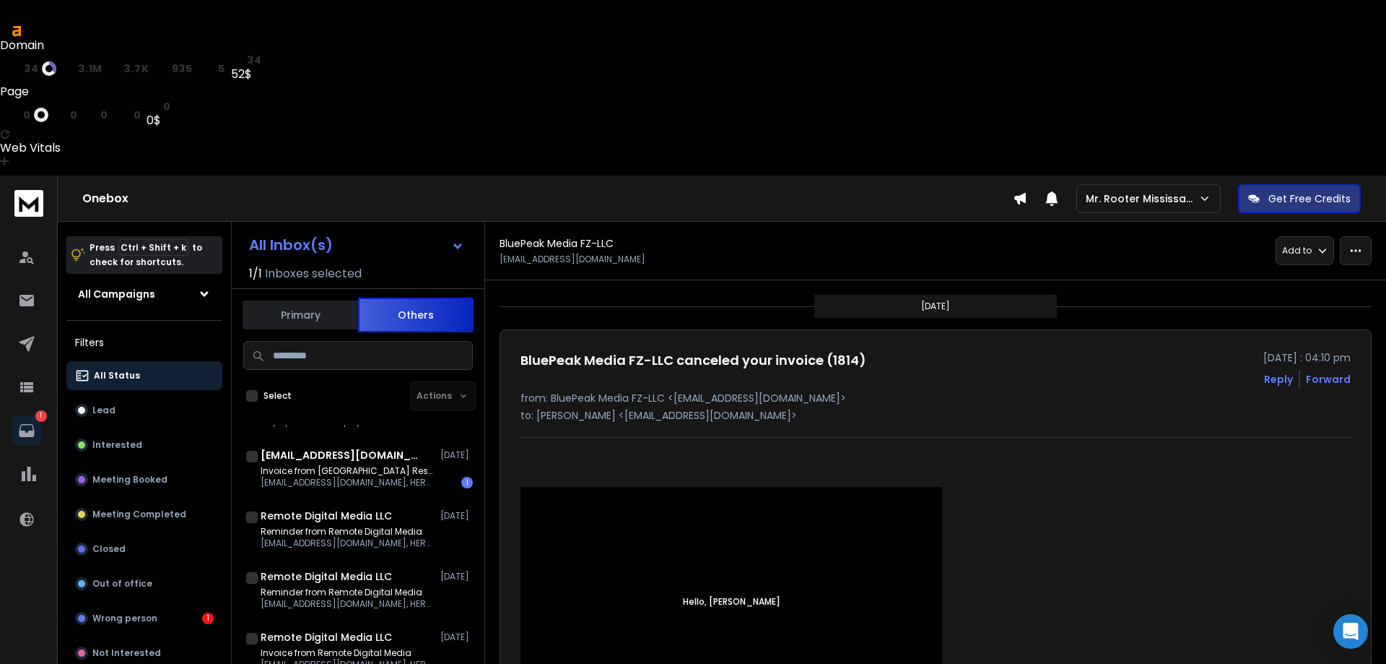
scroll to position [680, 0]
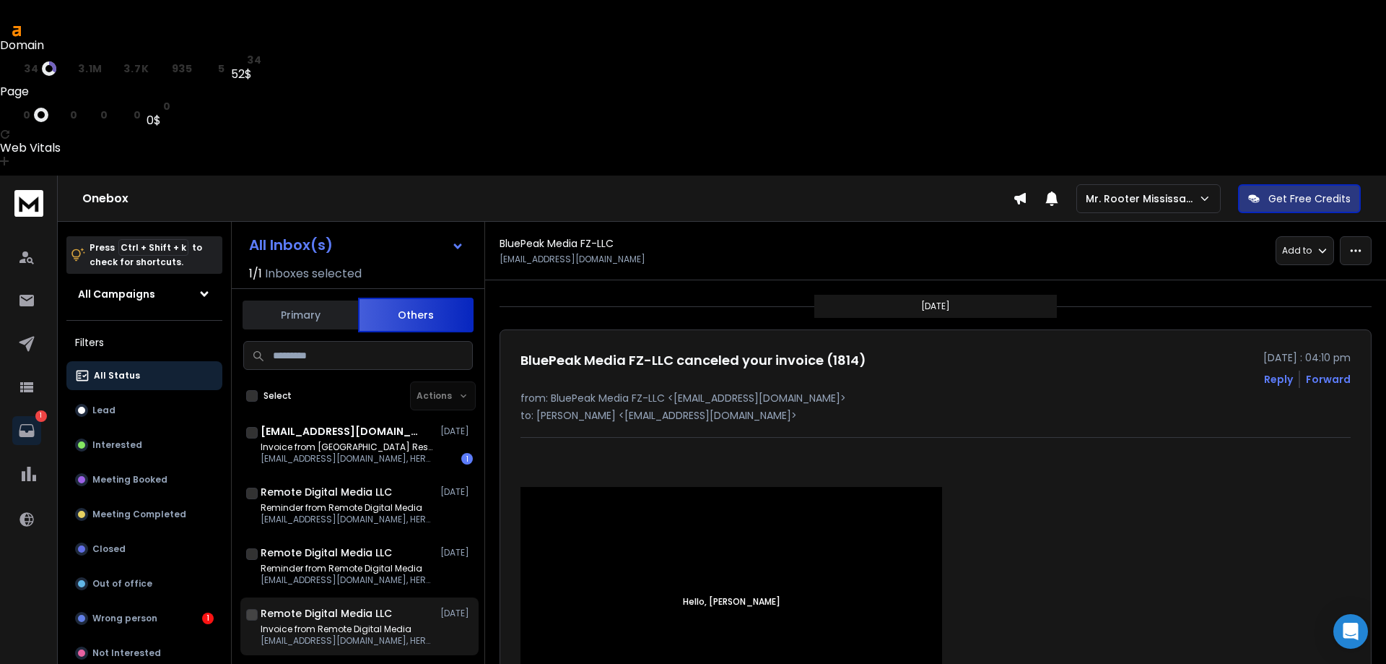
click at [367, 606] on h1 "Remote Digital Media LLC" at bounding box center [326, 613] width 131 height 14
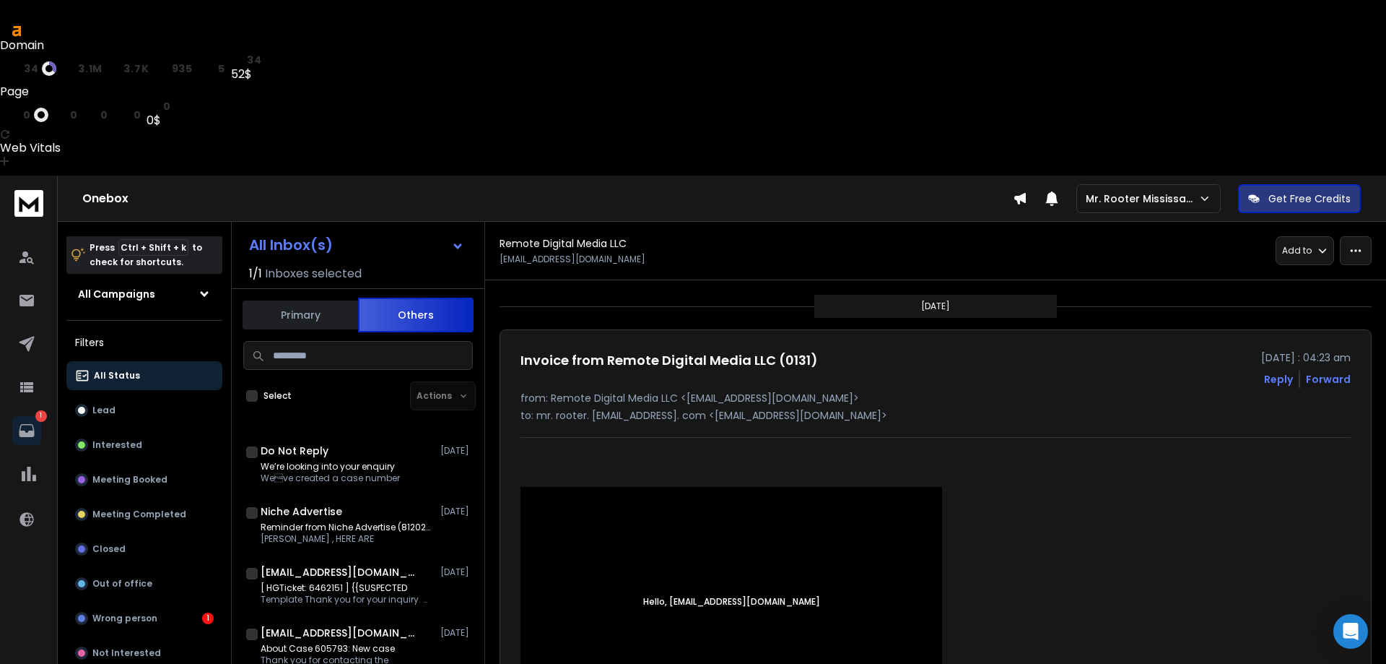
scroll to position [1150, 0]
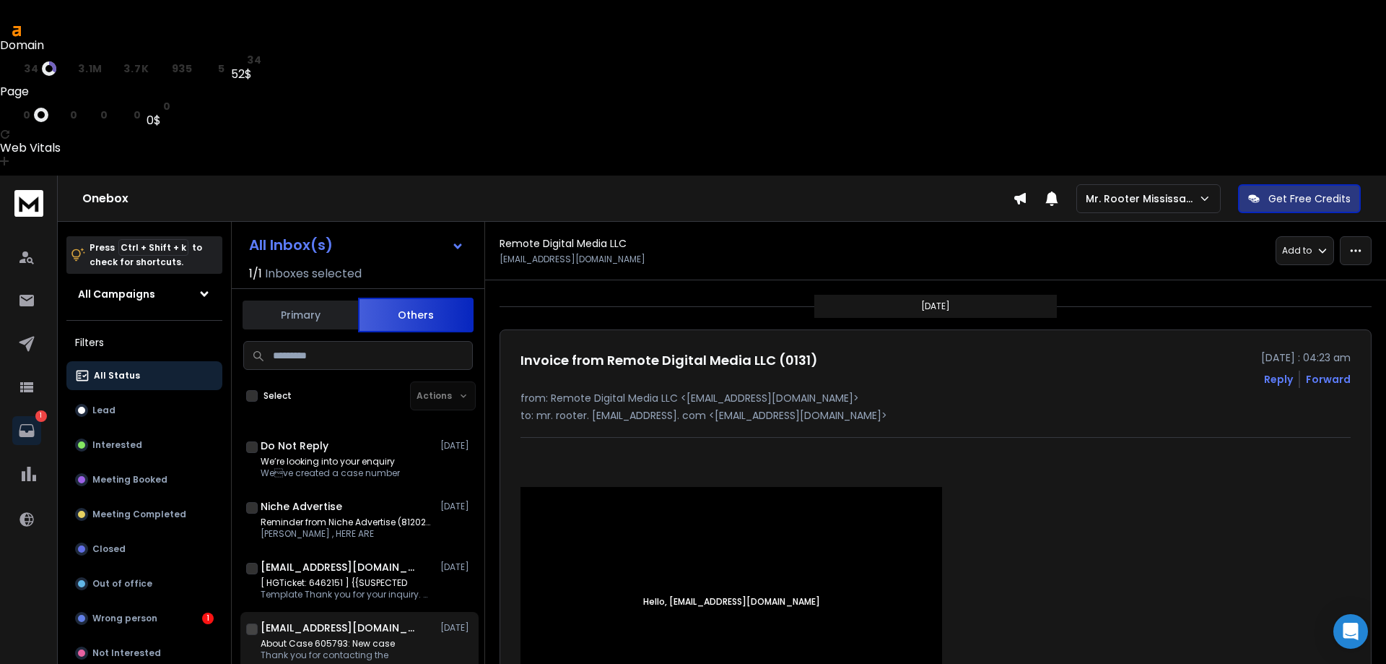
click at [350, 638] on p "About Case 605793: New case" at bounding box center [328, 644] width 134 height 12
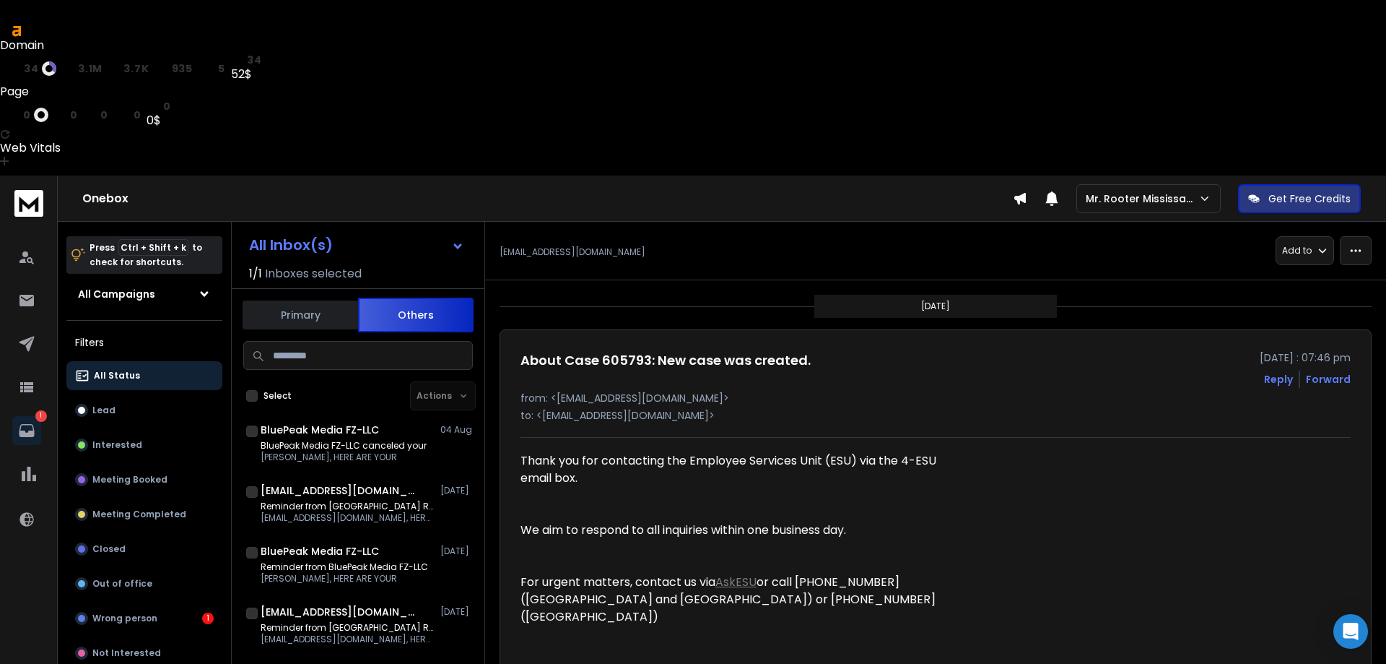
scroll to position [0, 0]
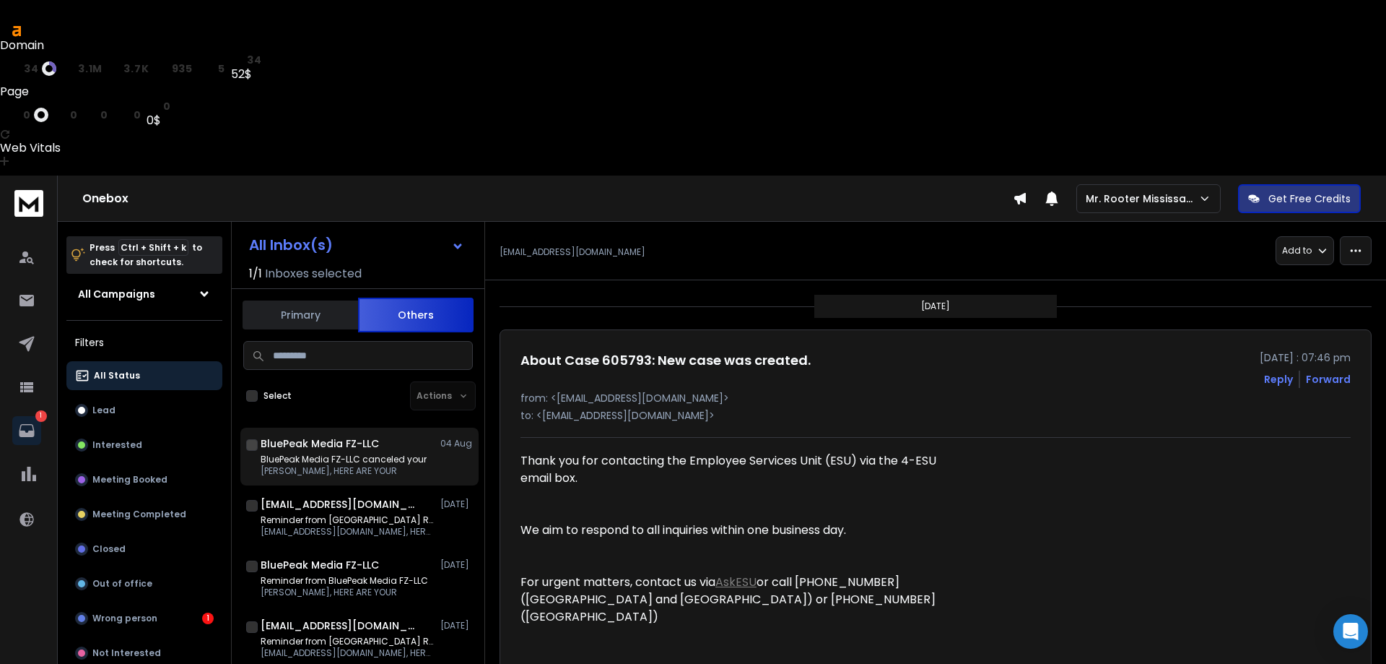
click at [389, 453] on p "BluePeak Media FZ-LLC canceled your" at bounding box center [344, 459] width 166 height 12
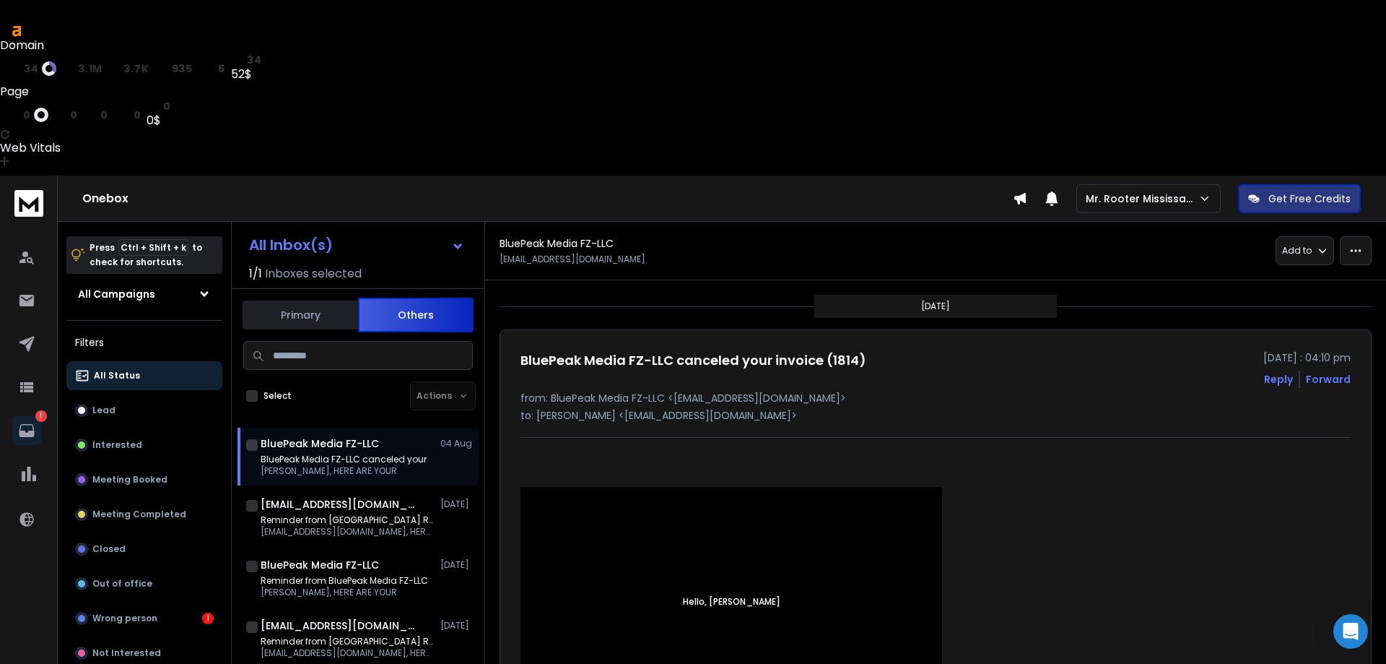
click at [888, 236] on div "BluePeak Media FZ-LLC BMF [EMAIL_ADDRESS][DOMAIN_NAME]" at bounding box center [716, 250] width 432 height 29
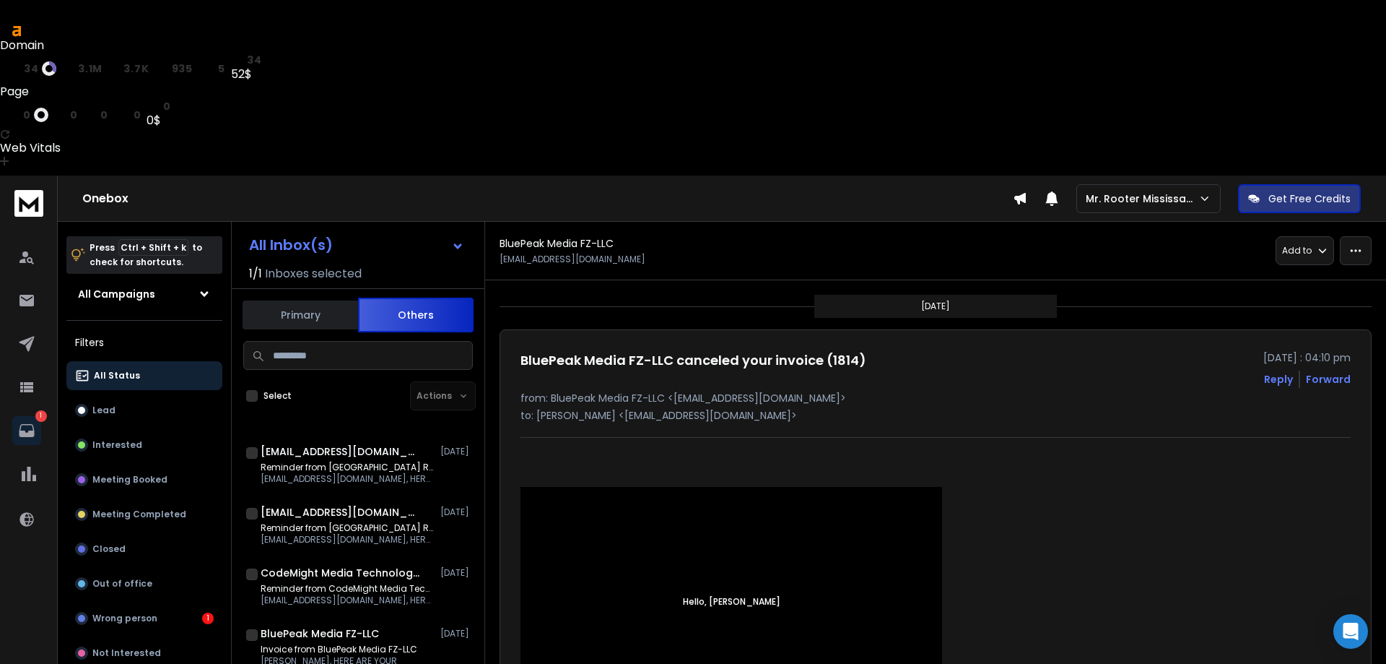
scroll to position [365, 0]
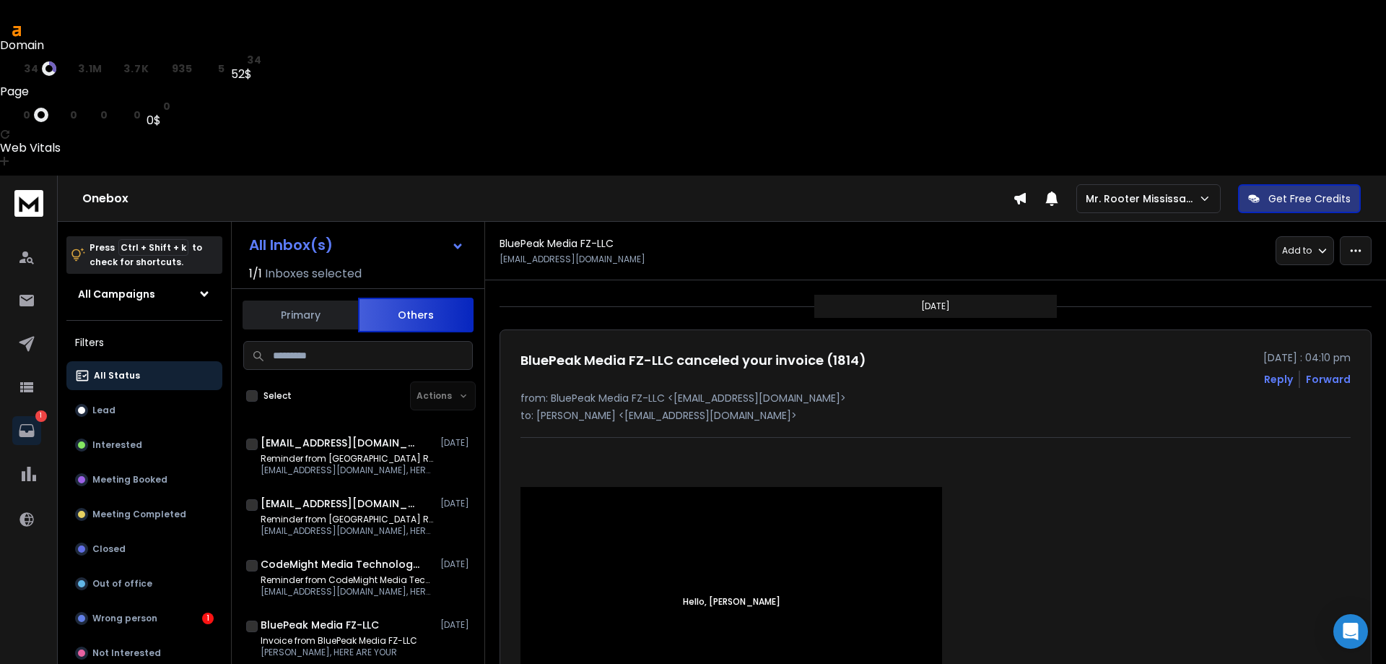
click at [35, 483] on div "1 H" at bounding box center [29, 507] width 58 height 664
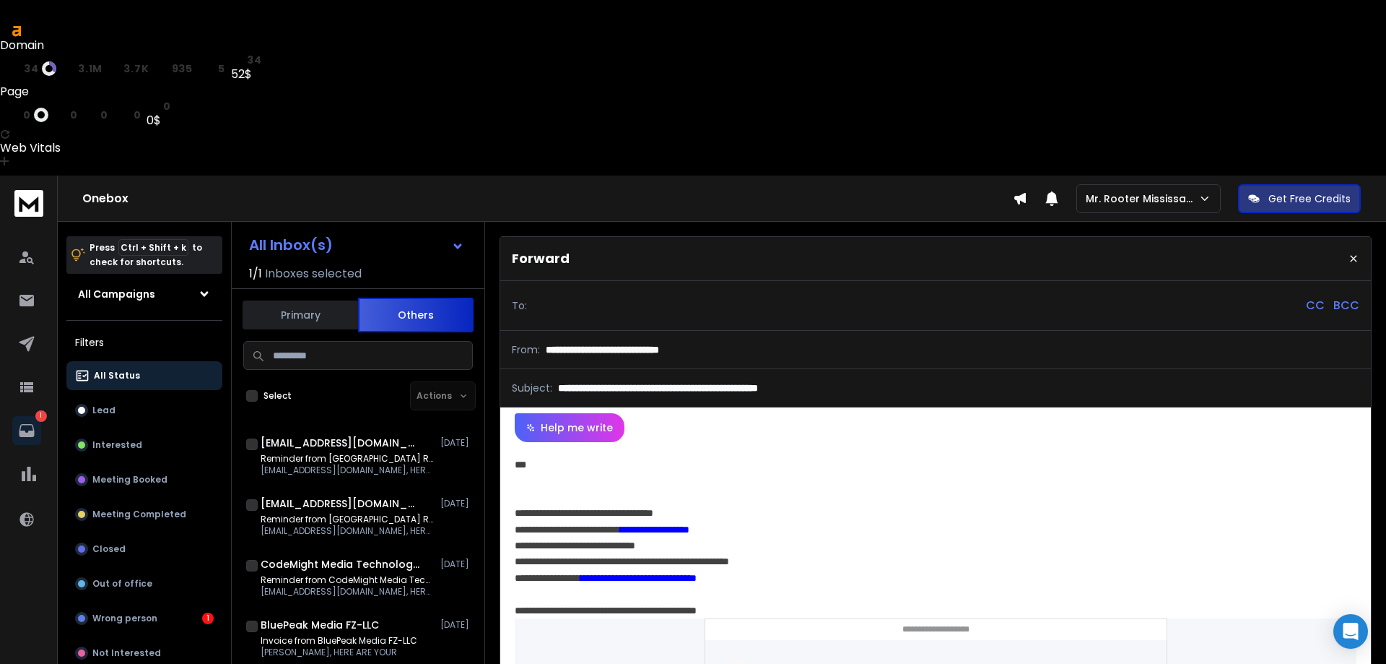
click at [1352, 255] on icon at bounding box center [1353, 258] width 6 height 6
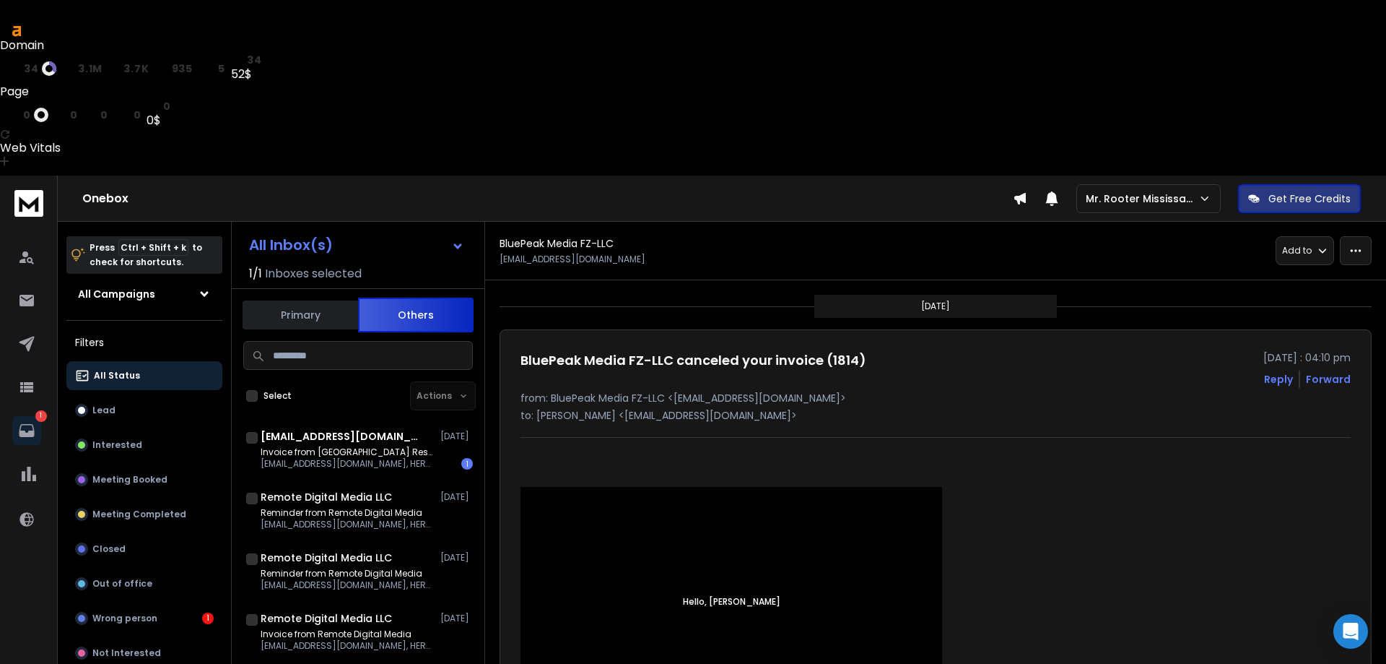
scroll to position [679, 0]
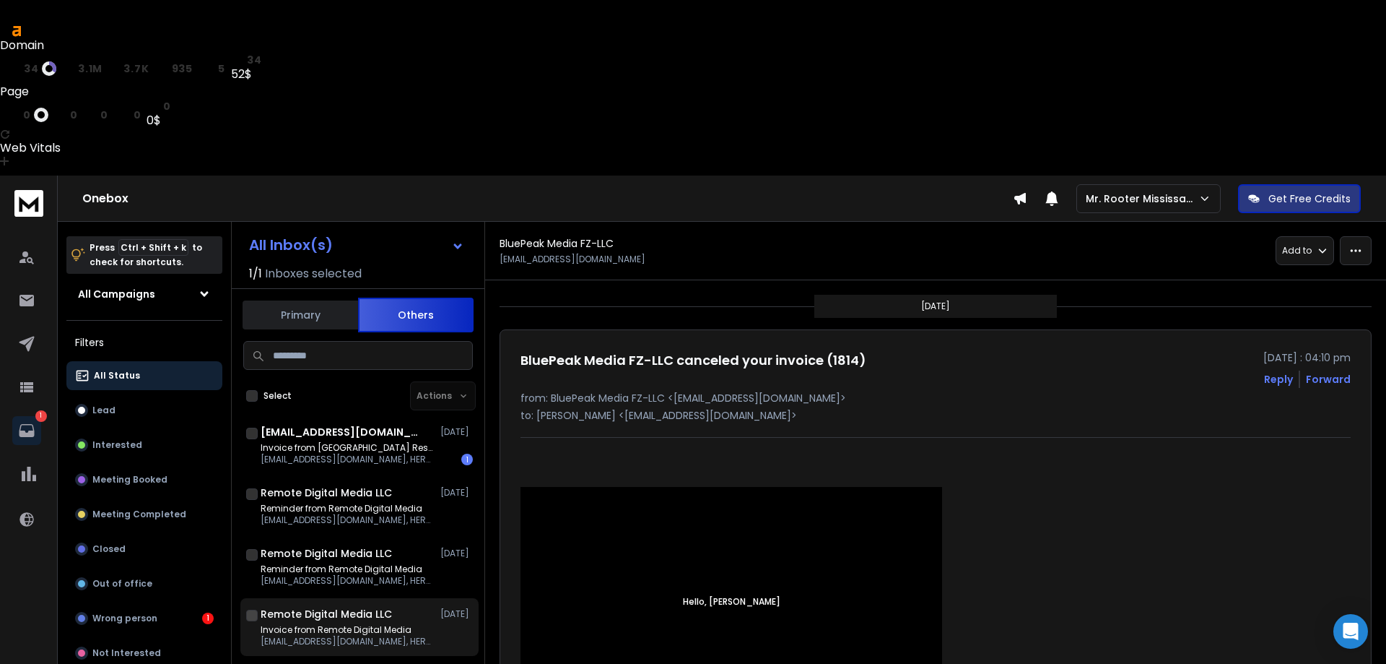
click at [367, 607] on h1 "Remote Digital Media LLC" at bounding box center [326, 614] width 131 height 14
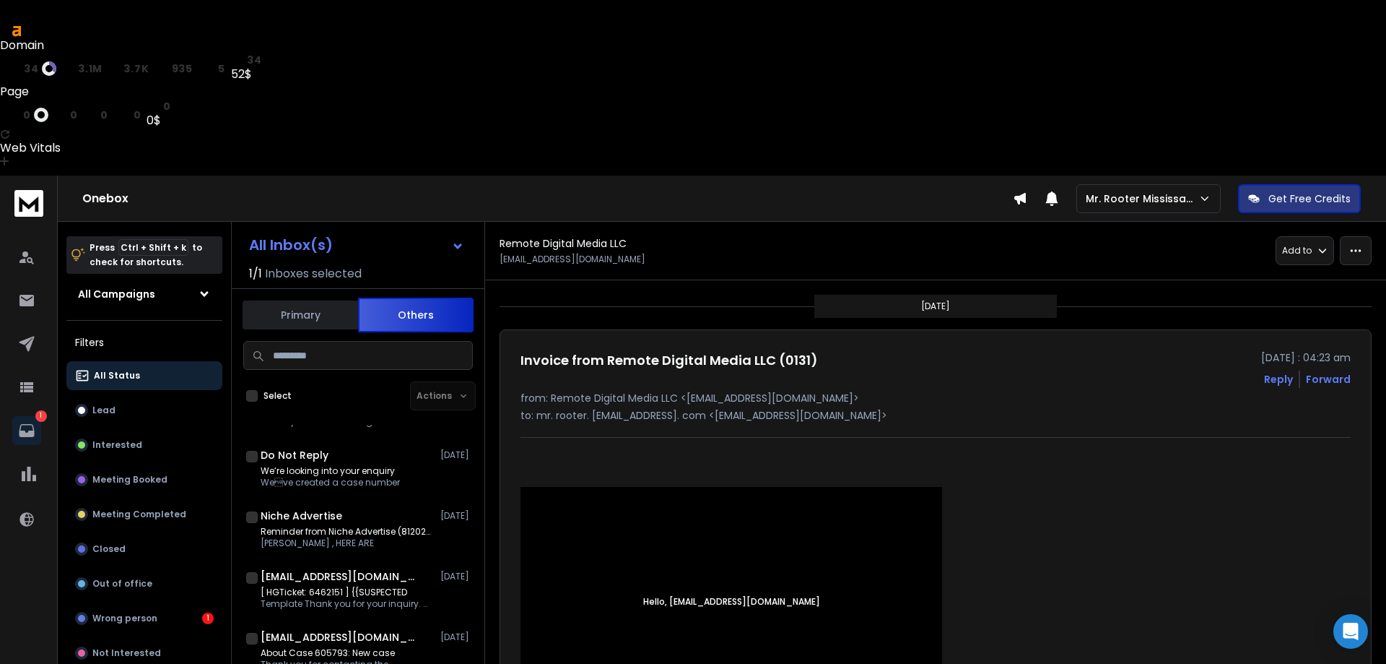
scroll to position [1146, 0]
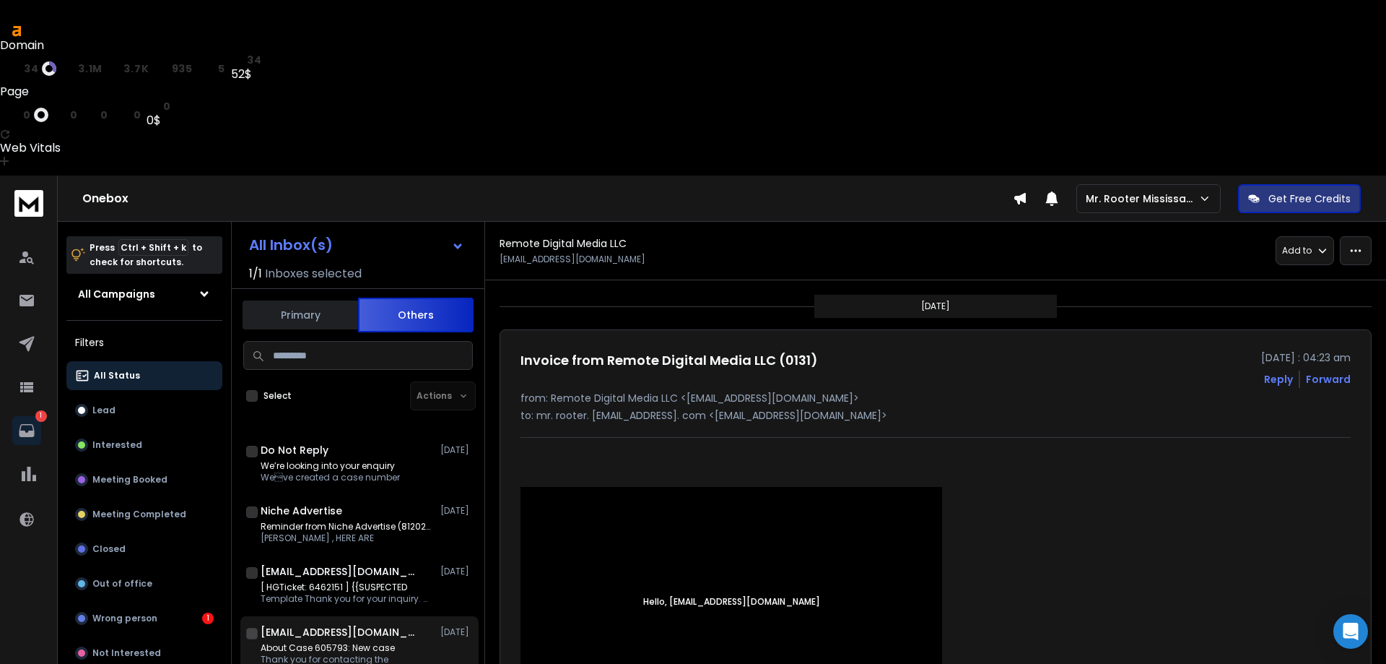
click at [350, 625] on div "[EMAIL_ADDRESS][DOMAIN_NAME] [DATE] About Case 605793: New case Thank you for c…" at bounding box center [367, 645] width 212 height 40
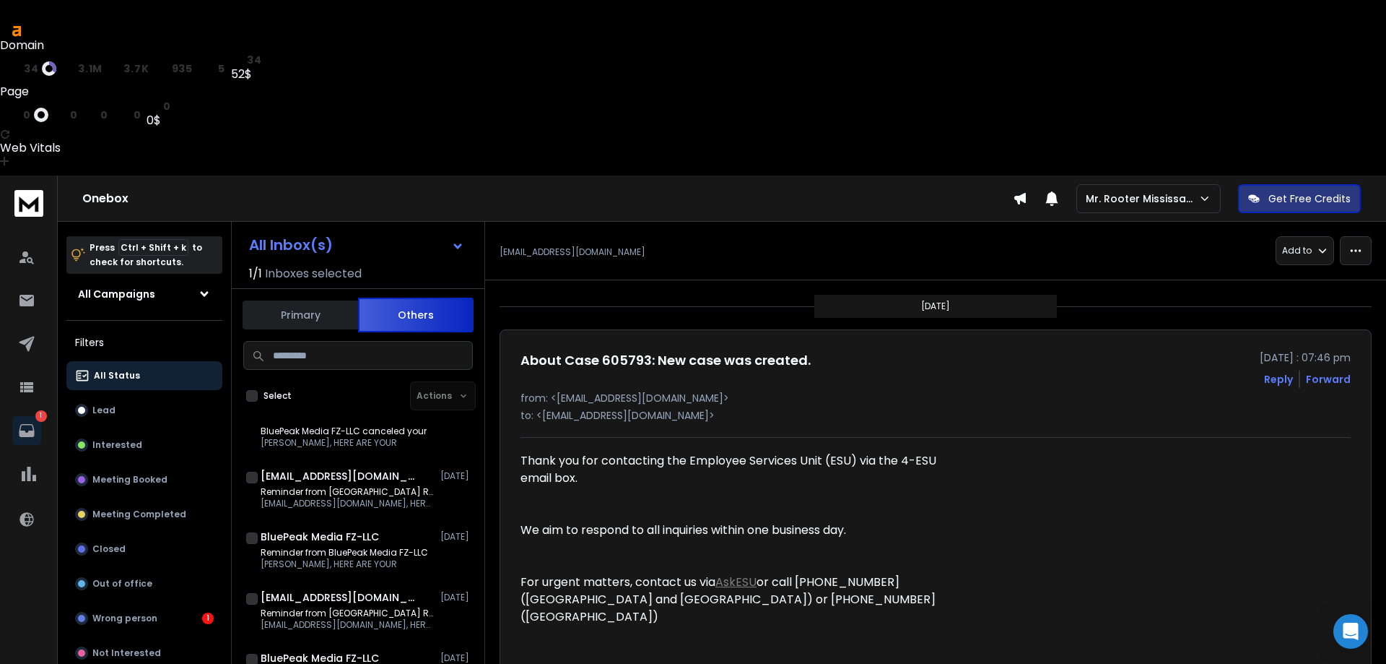
scroll to position [0, 0]
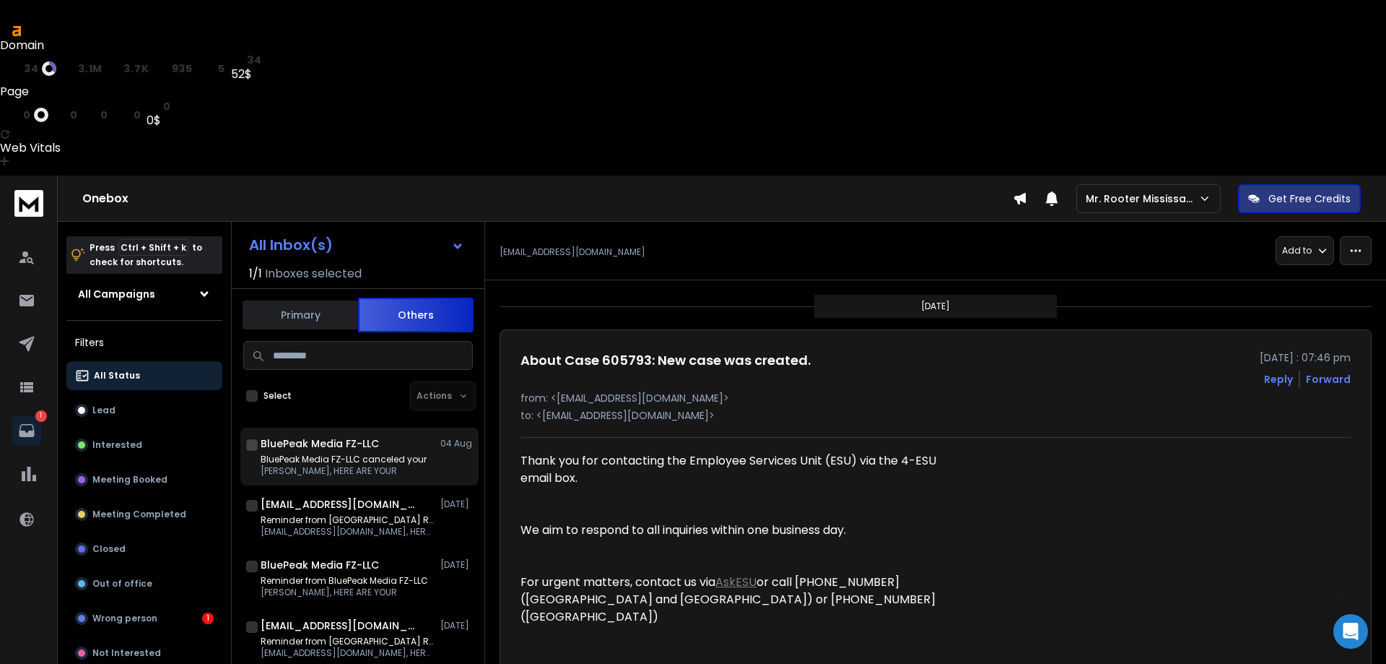
click at [389, 453] on p "BluePeak Media FZ-LLC canceled your" at bounding box center [344, 459] width 166 height 12
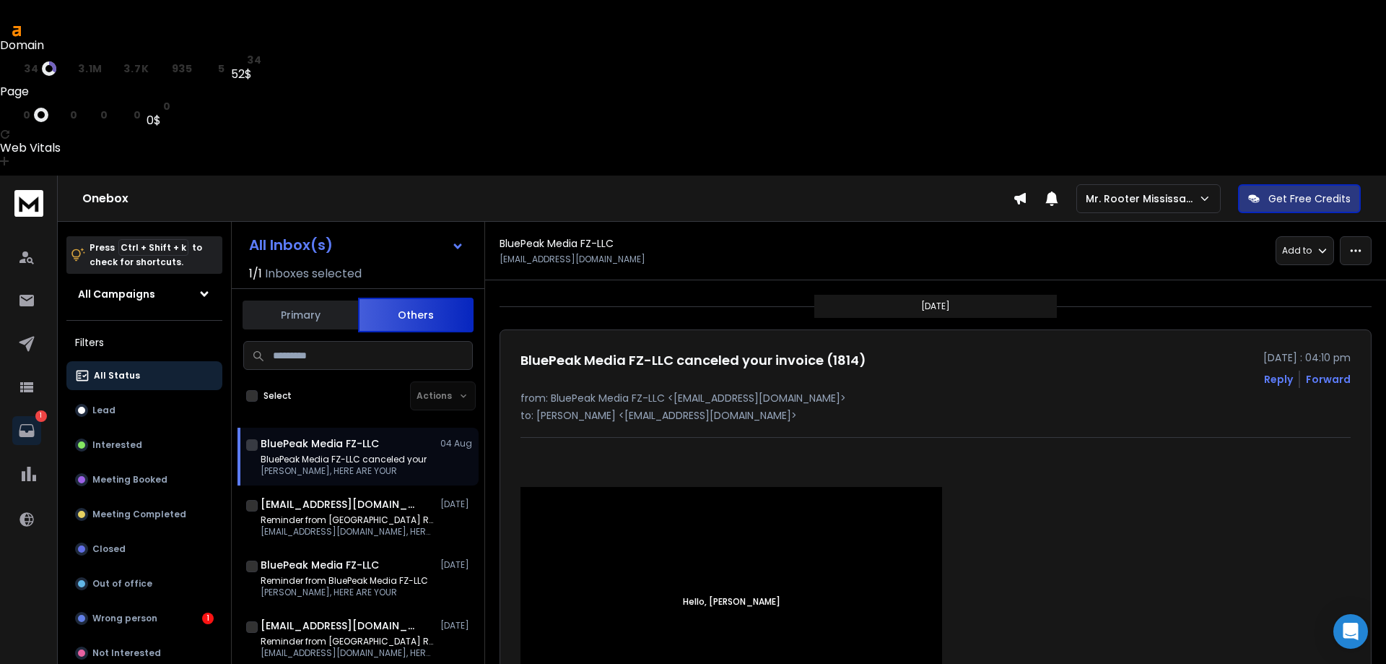
click at [888, 236] on div "BluePeak Media FZ-LLC BMF [EMAIL_ADDRESS][DOMAIN_NAME]" at bounding box center [716, 250] width 432 height 29
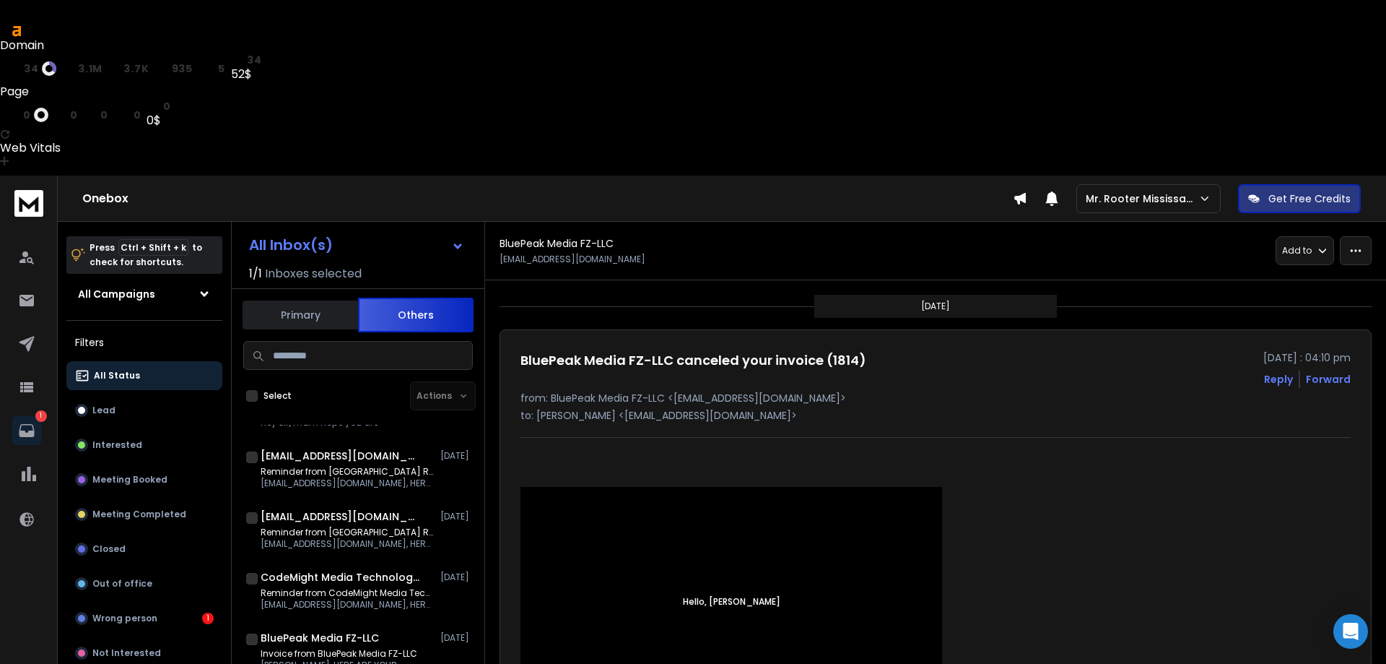
scroll to position [365, 0]
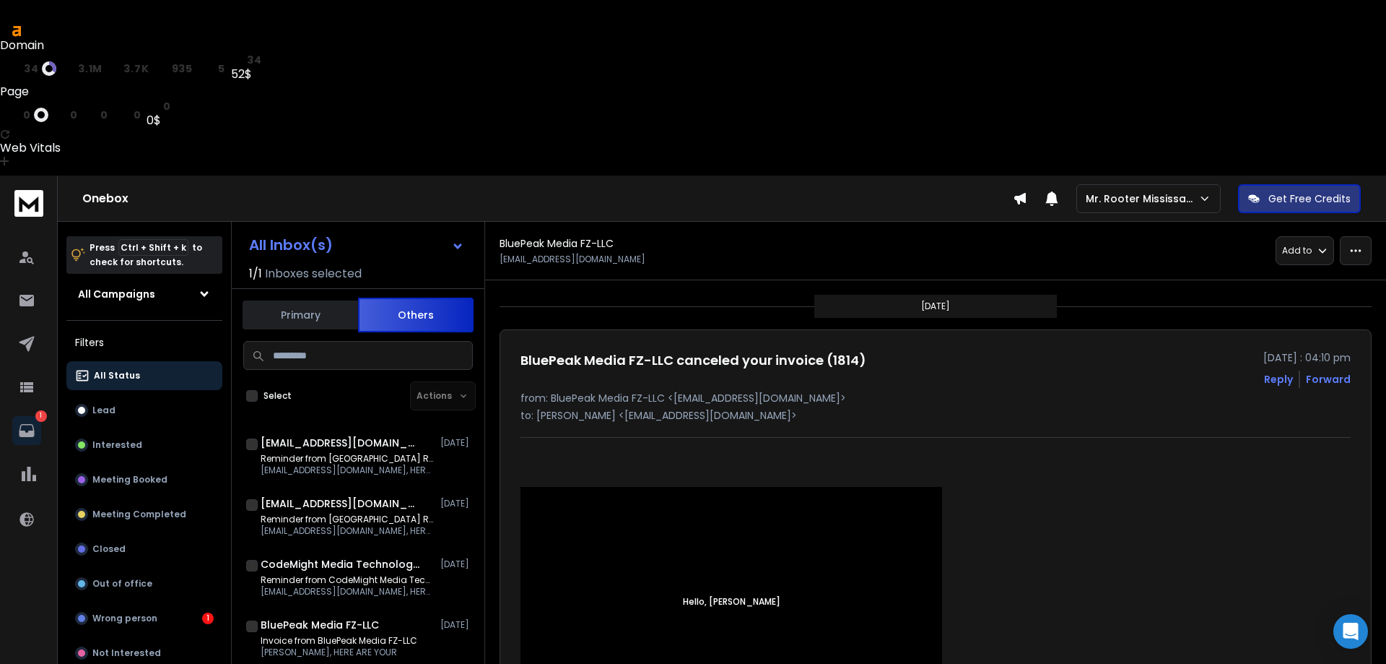
click at [35, 483] on div "1 H" at bounding box center [29, 507] width 58 height 664
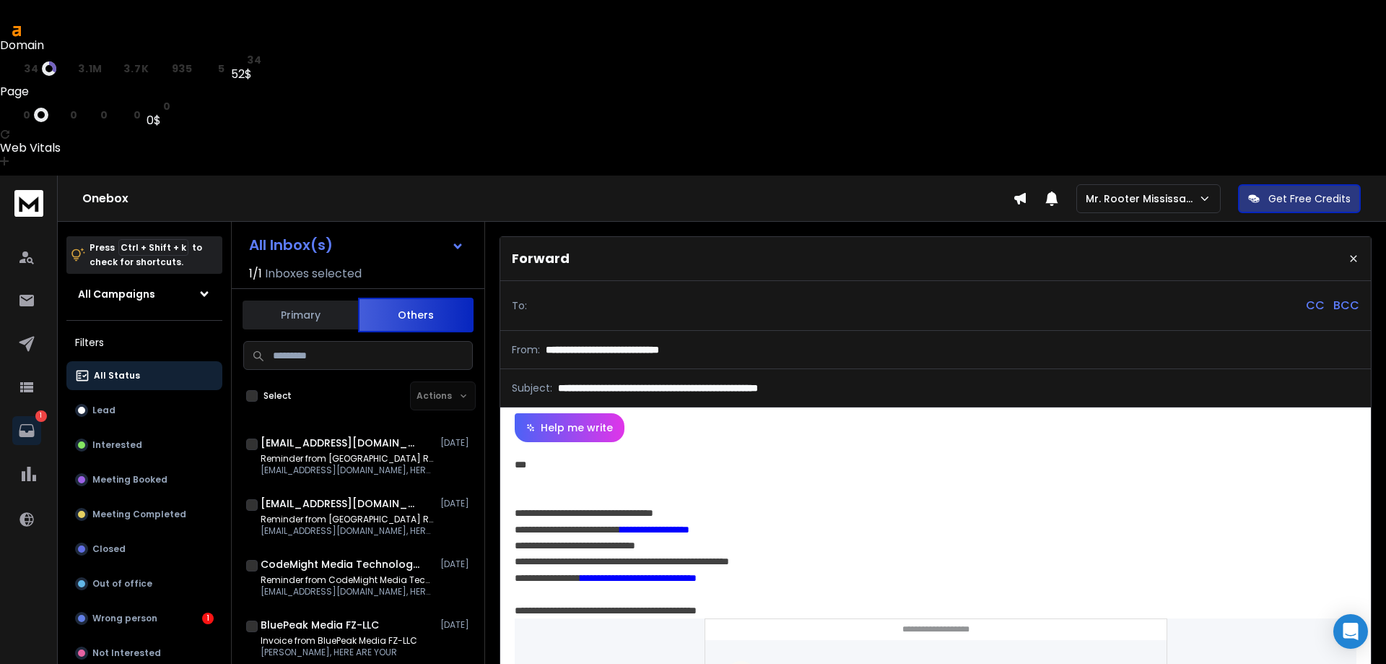
click at [1352, 255] on icon at bounding box center [1353, 258] width 6 height 6
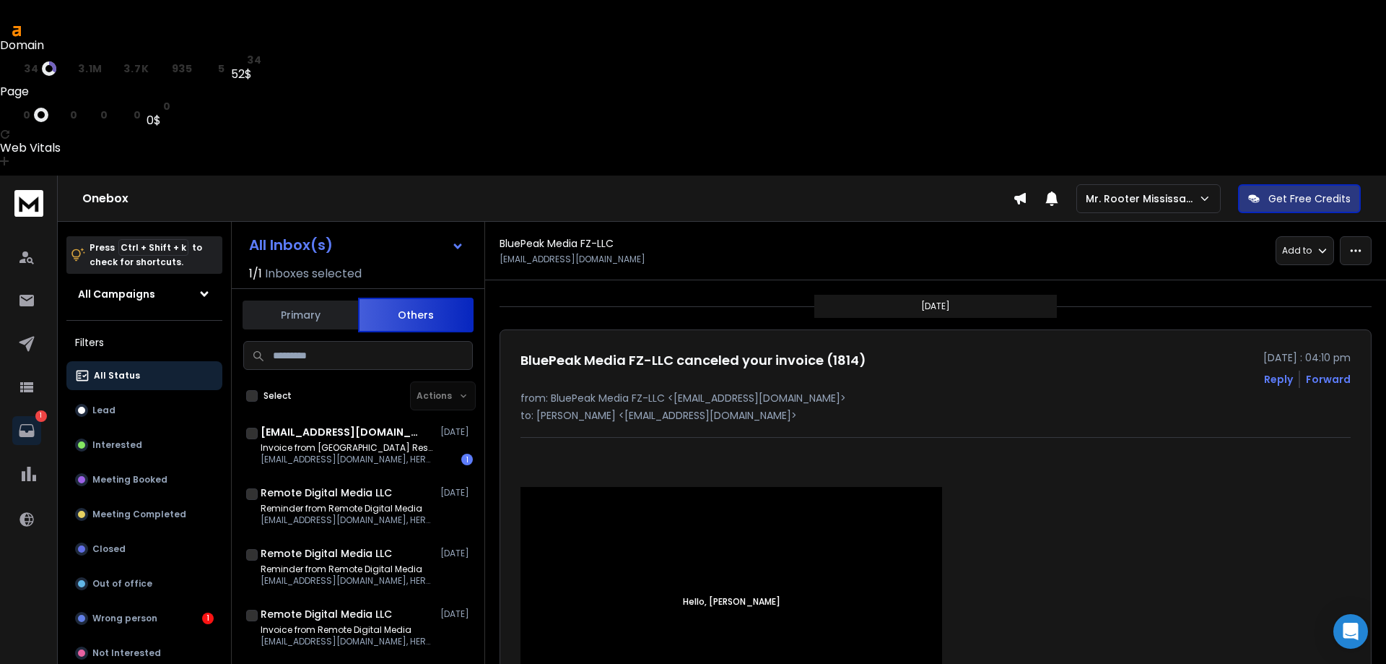
scroll to position [680, 0]
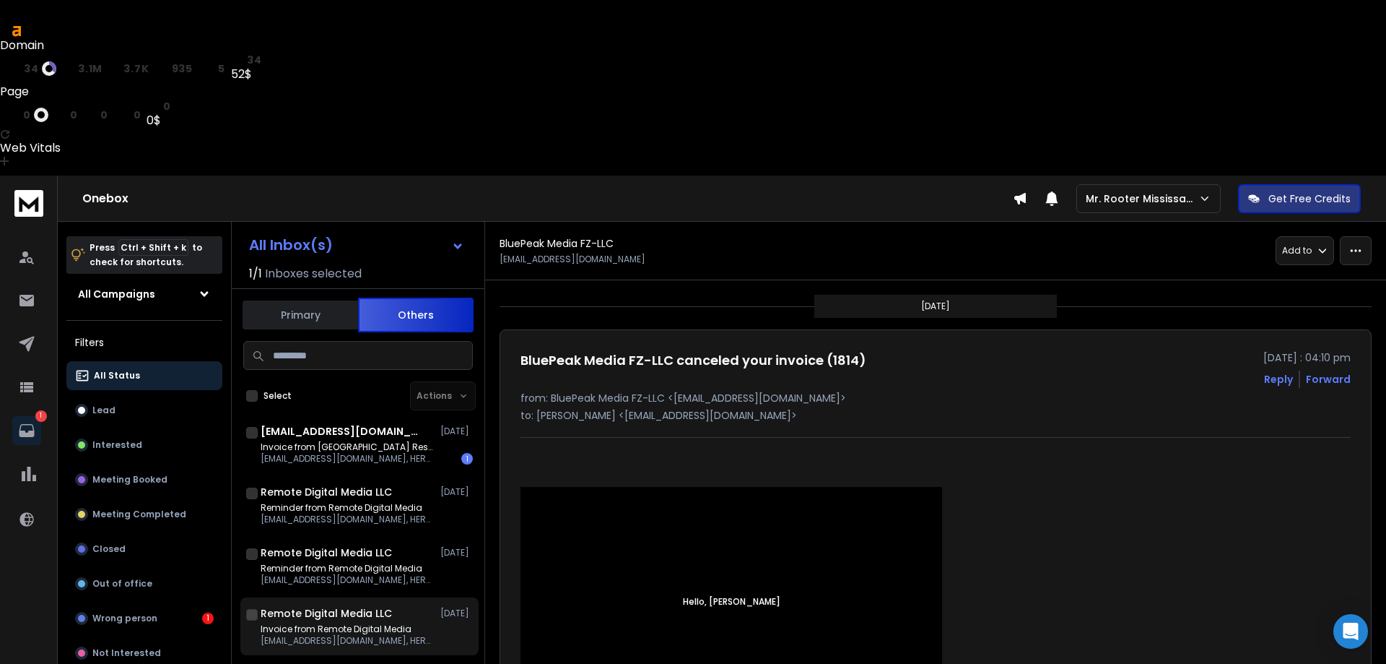
click at [367, 606] on h1 "Remote Digital Media LLC" at bounding box center [326, 613] width 131 height 14
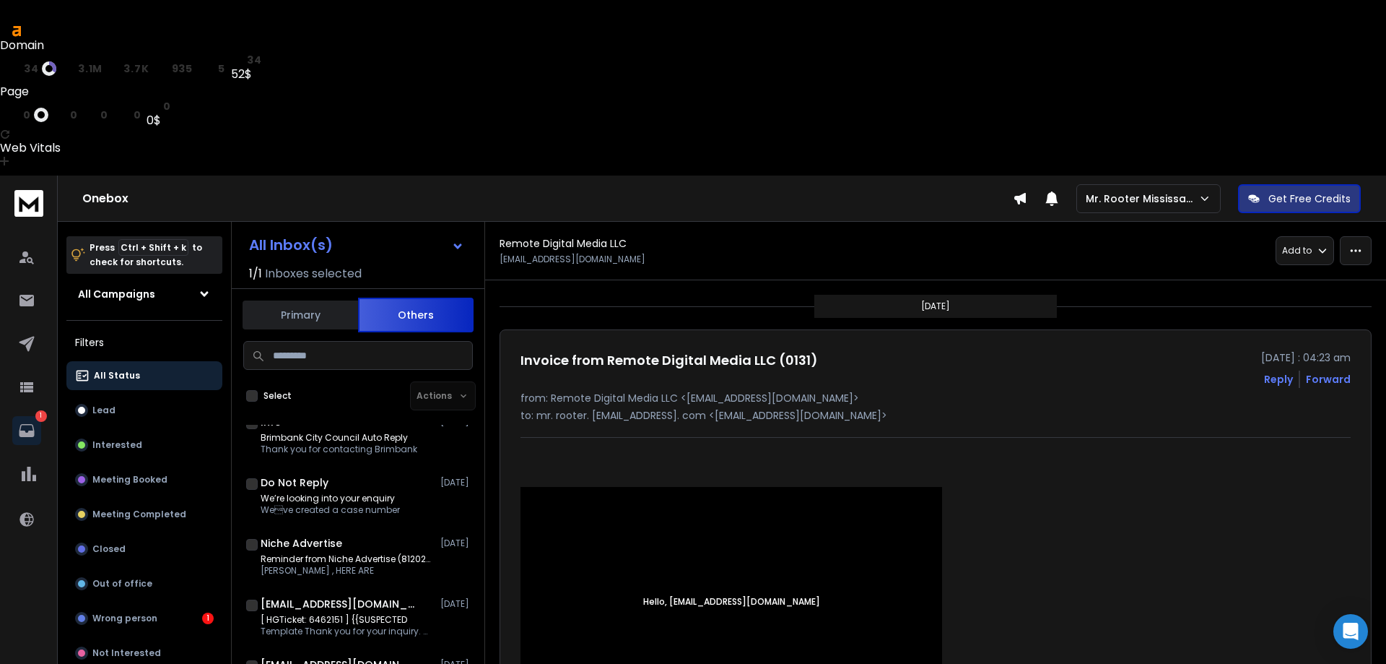
scroll to position [1150, 0]
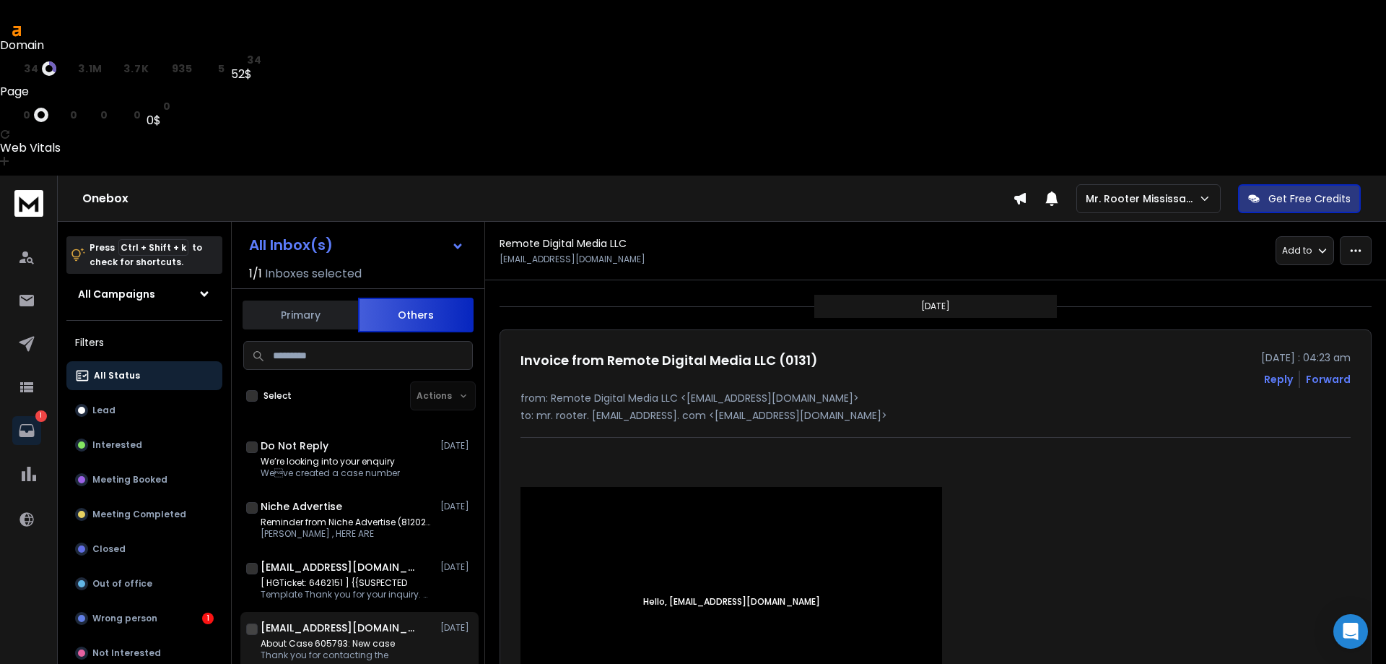
click at [350, 638] on p "About Case 605793: New case" at bounding box center [328, 644] width 134 height 12
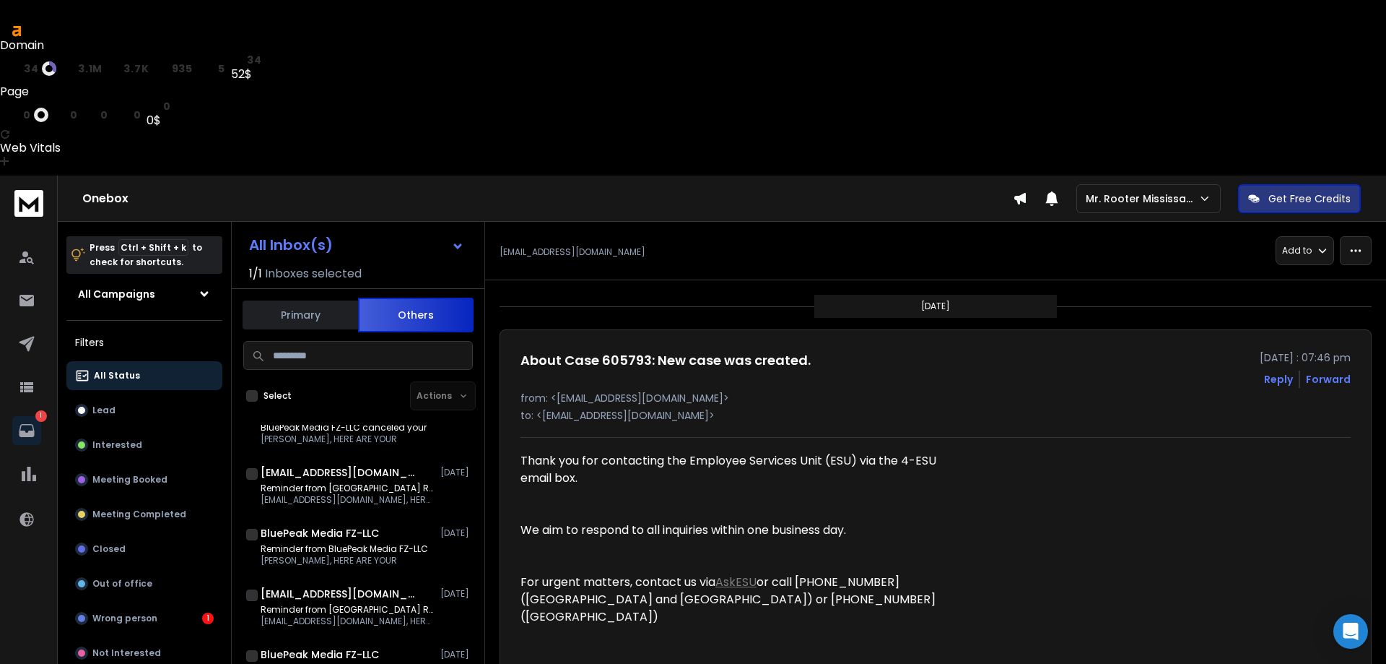
scroll to position [0, 0]
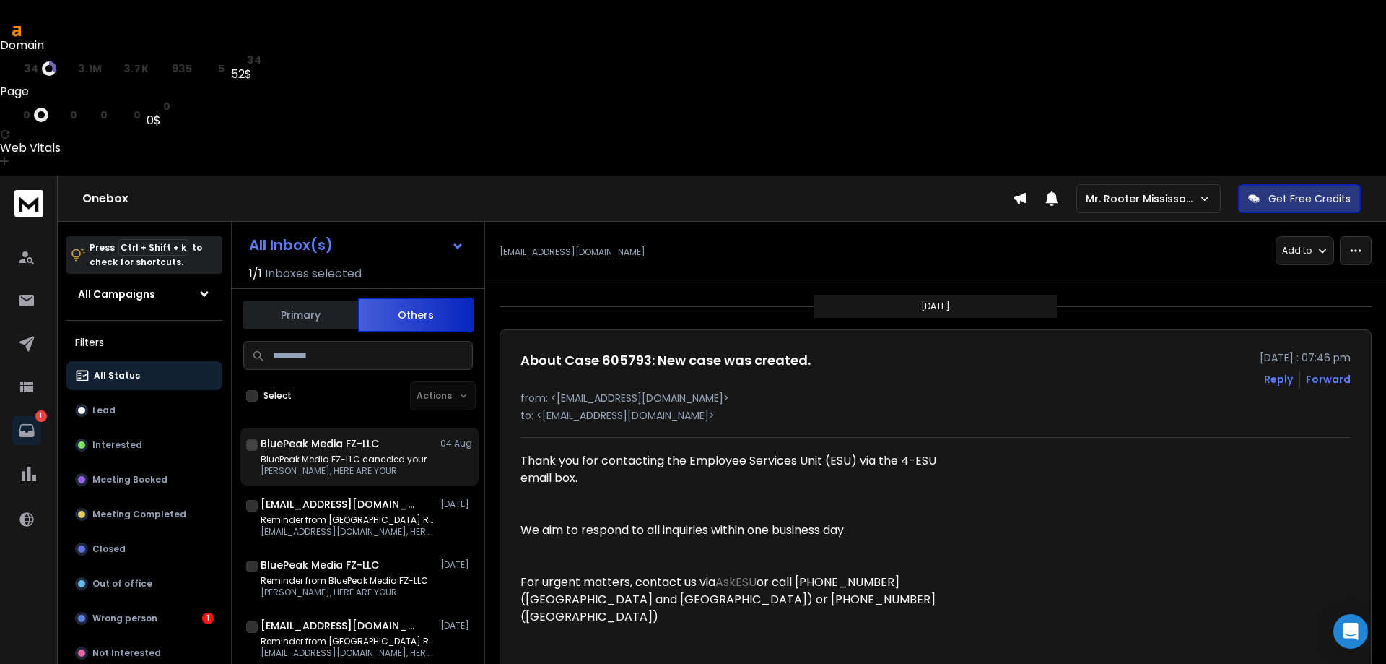
click at [389, 453] on p "BluePeak Media FZ-LLC canceled your" at bounding box center [344, 459] width 166 height 12
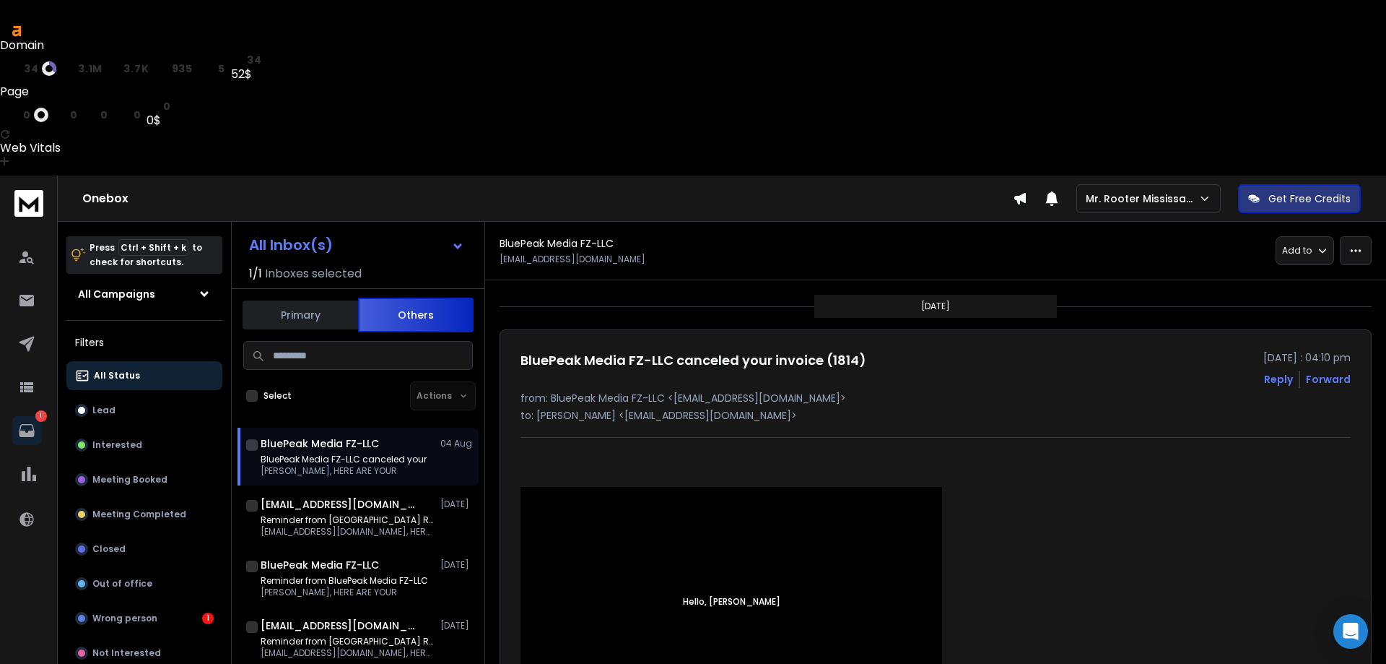
click at [888, 236] on div "BluePeak Media FZ-LLC BMF [EMAIL_ADDRESS][DOMAIN_NAME]" at bounding box center [716, 250] width 432 height 29
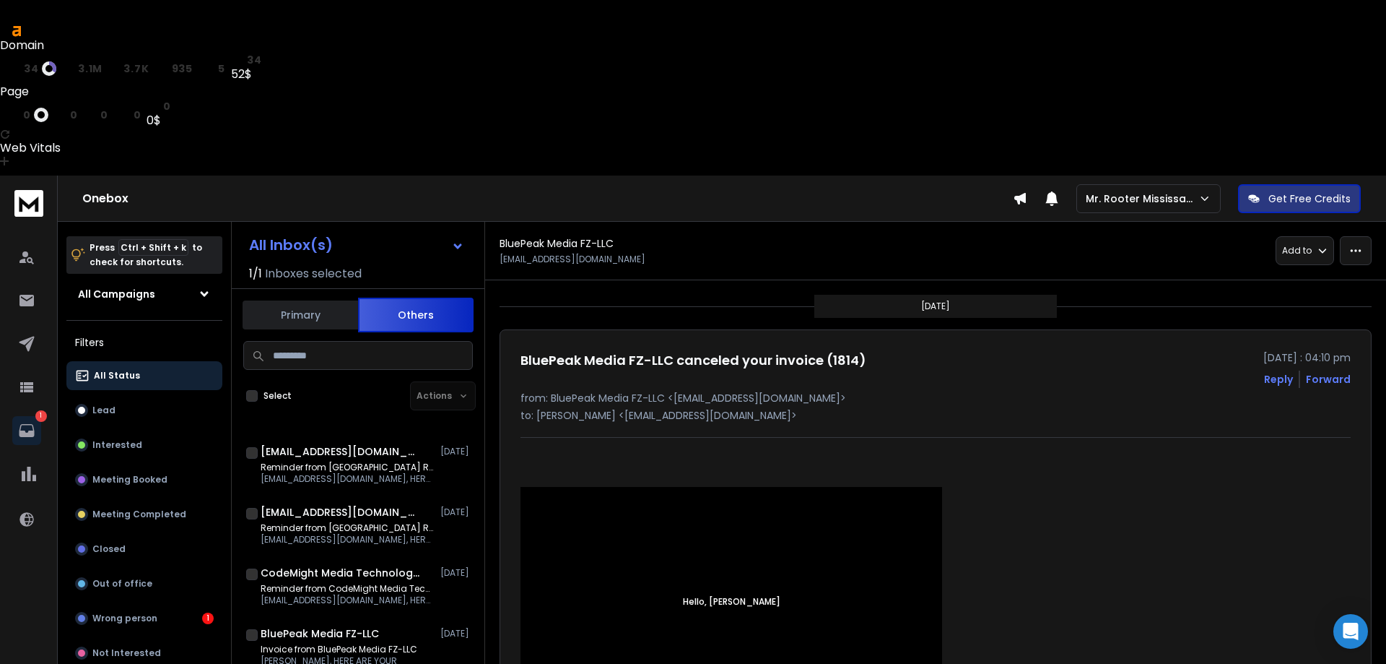
scroll to position [365, 0]
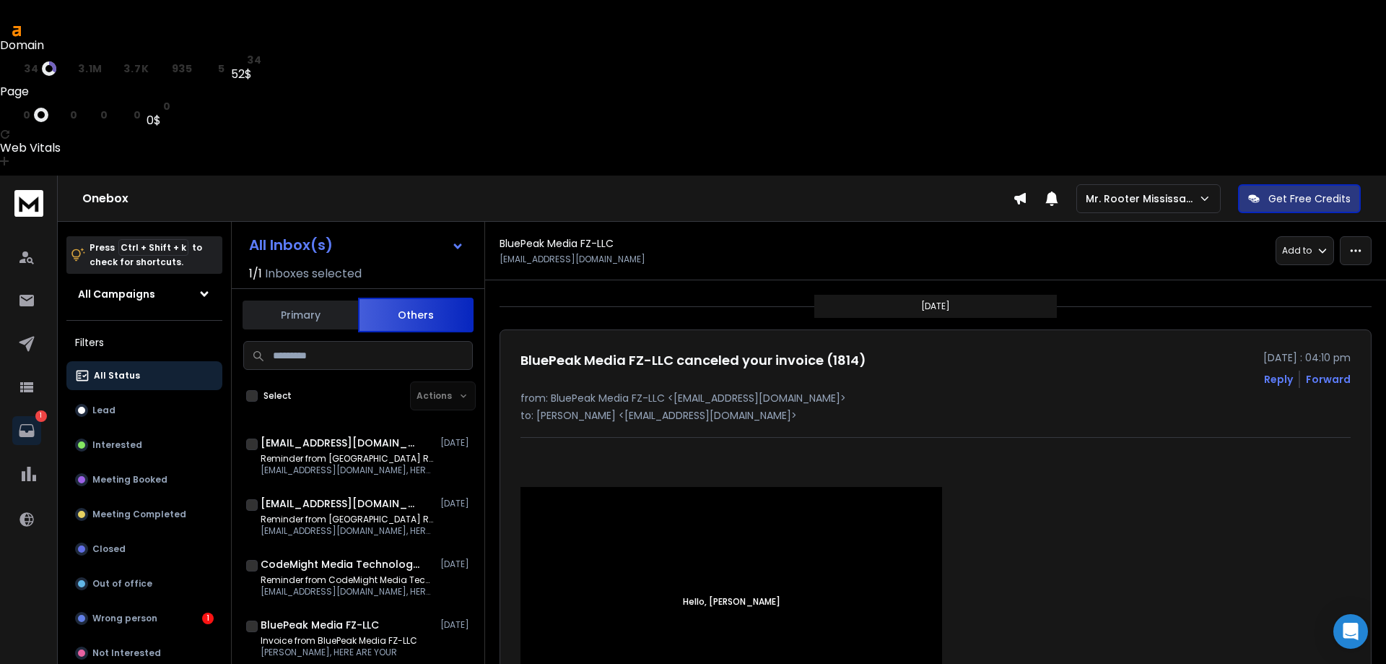
click at [35, 483] on div "1 H" at bounding box center [29, 507] width 58 height 664
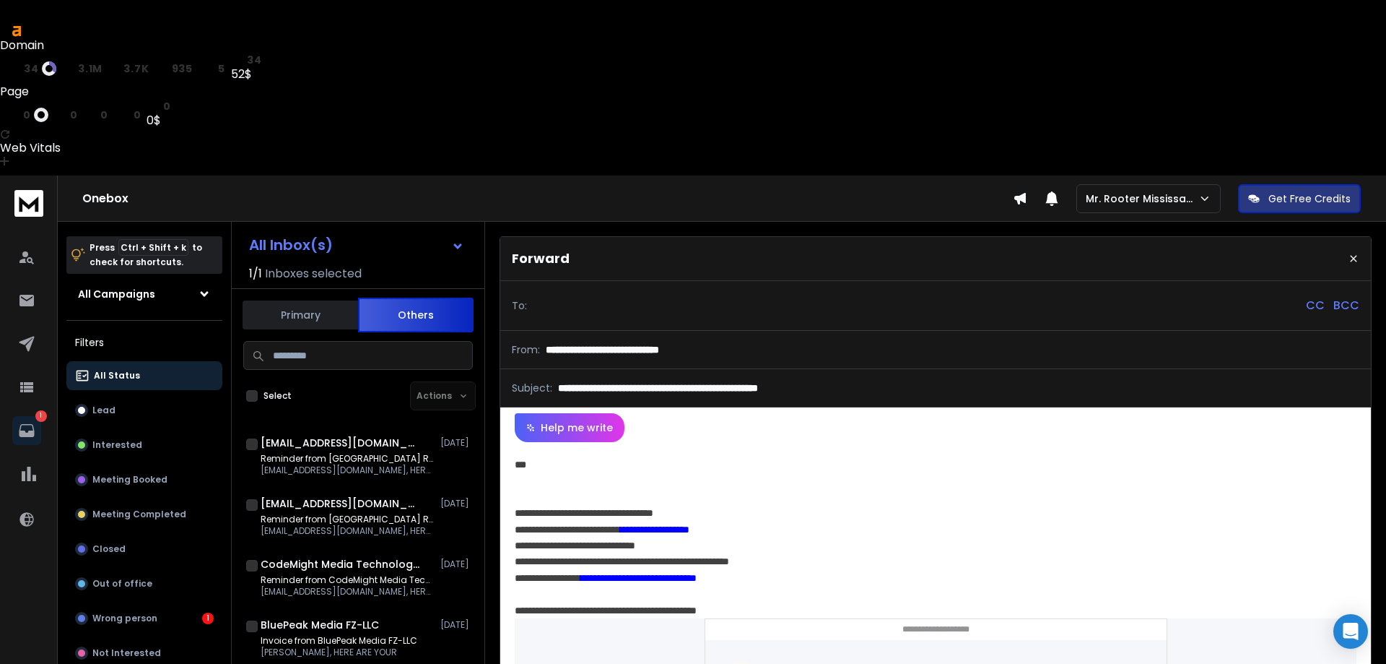
click at [1352, 255] on icon at bounding box center [1353, 258] width 6 height 6
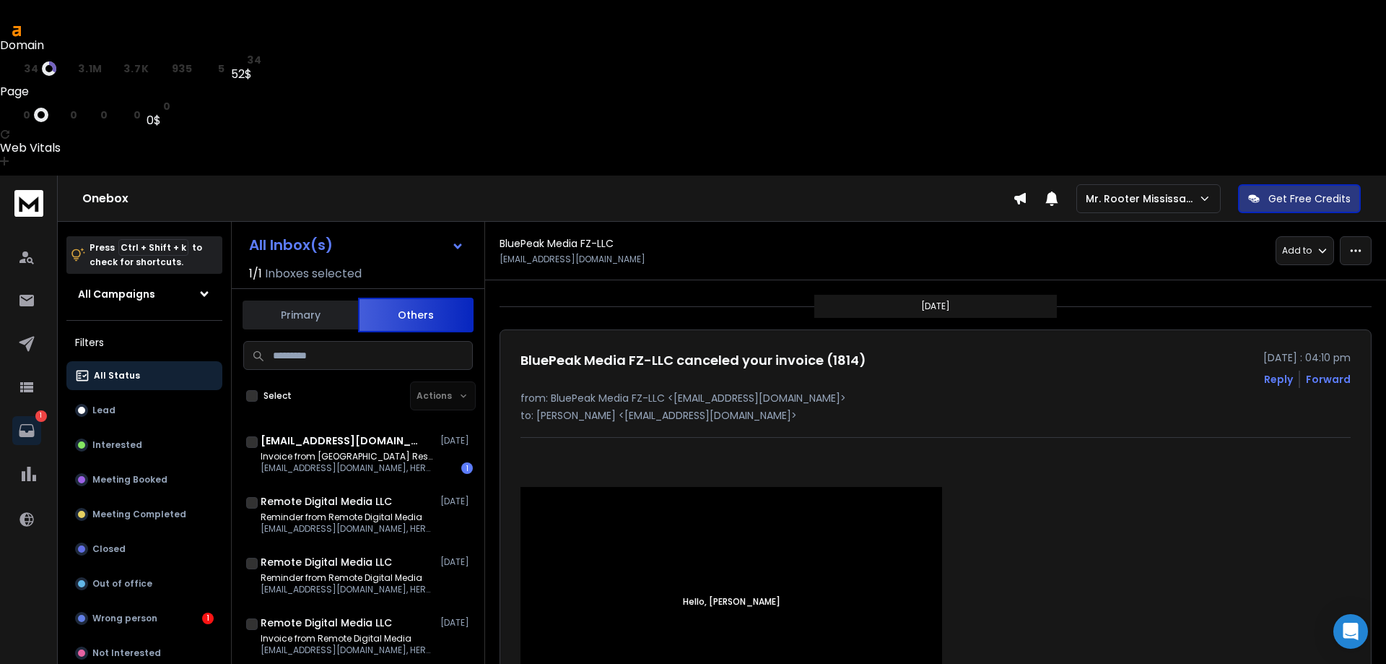
scroll to position [680, 0]
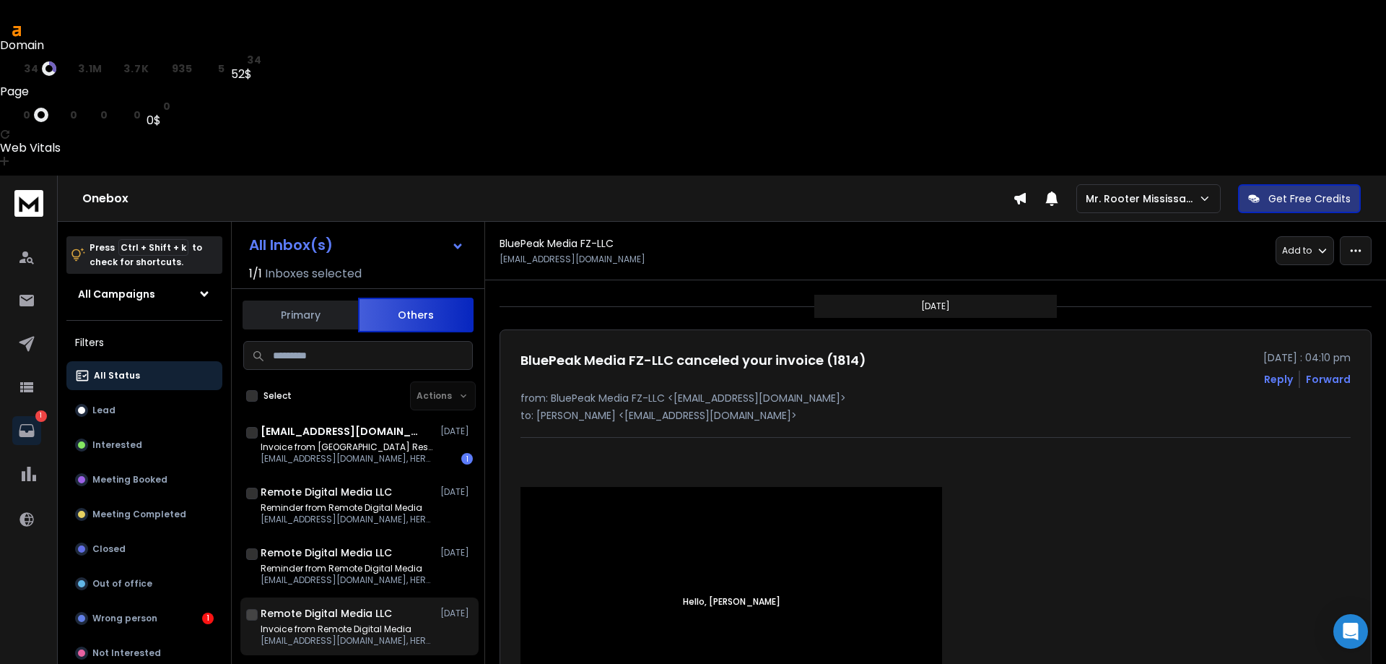
click at [367, 606] on h1 "Remote Digital Media LLC" at bounding box center [326, 613] width 131 height 14
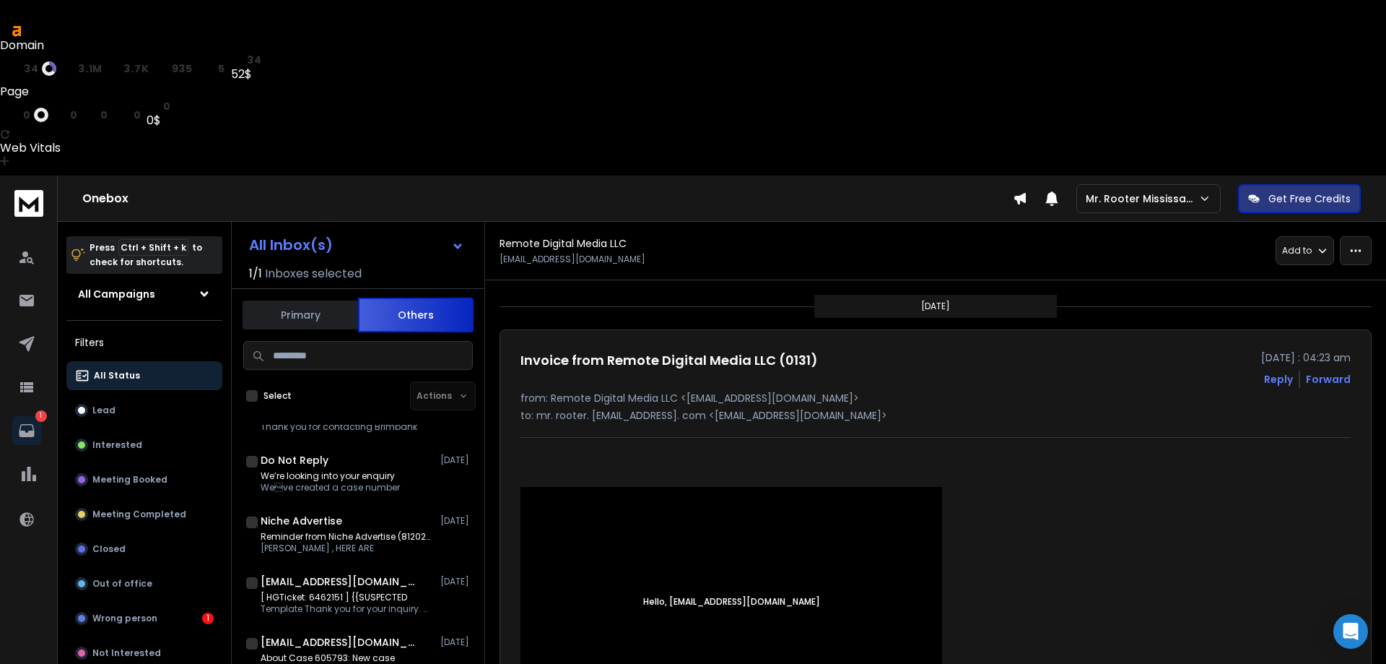
scroll to position [1150, 0]
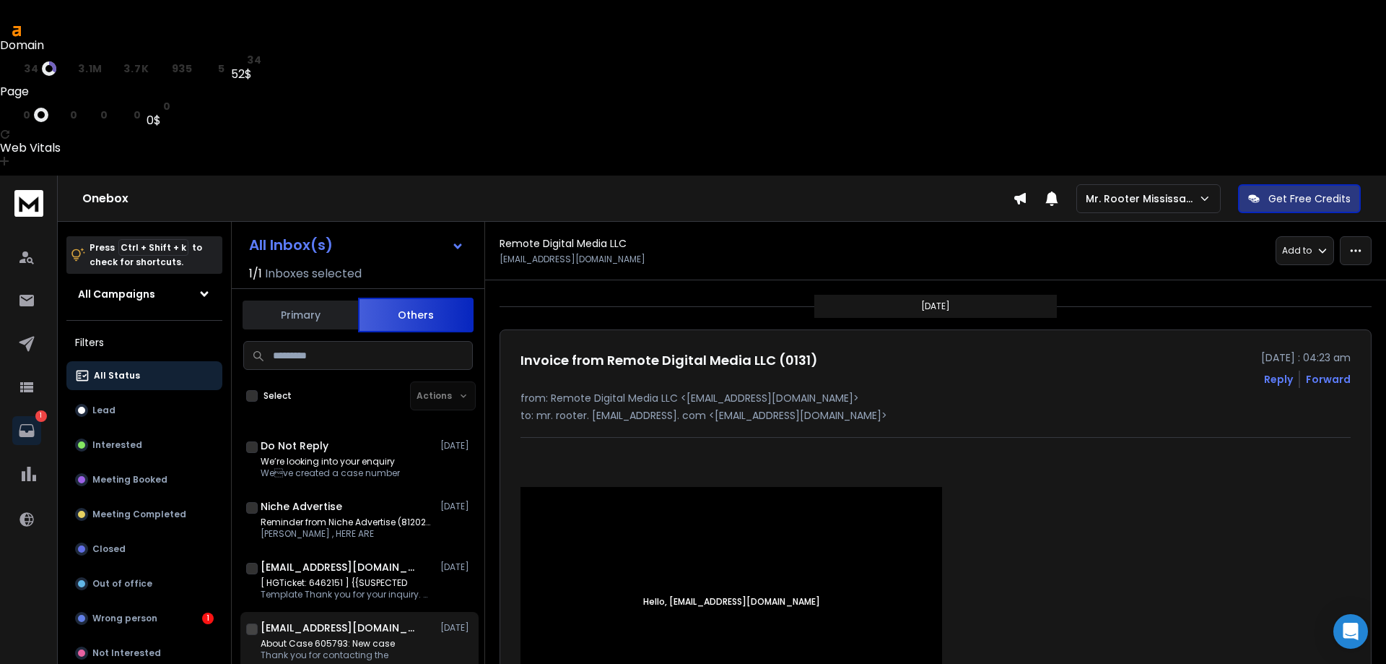
click at [350, 638] on p "About Case 605793: New case" at bounding box center [328, 644] width 134 height 12
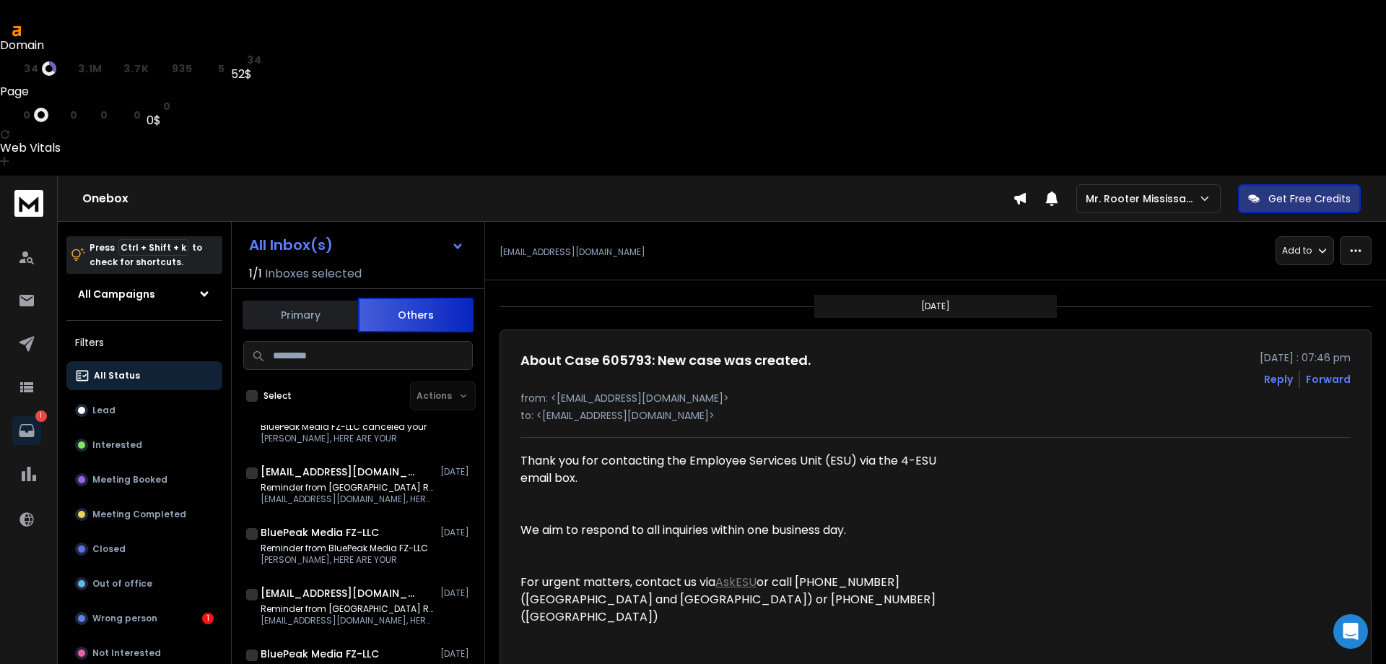
scroll to position [0, 0]
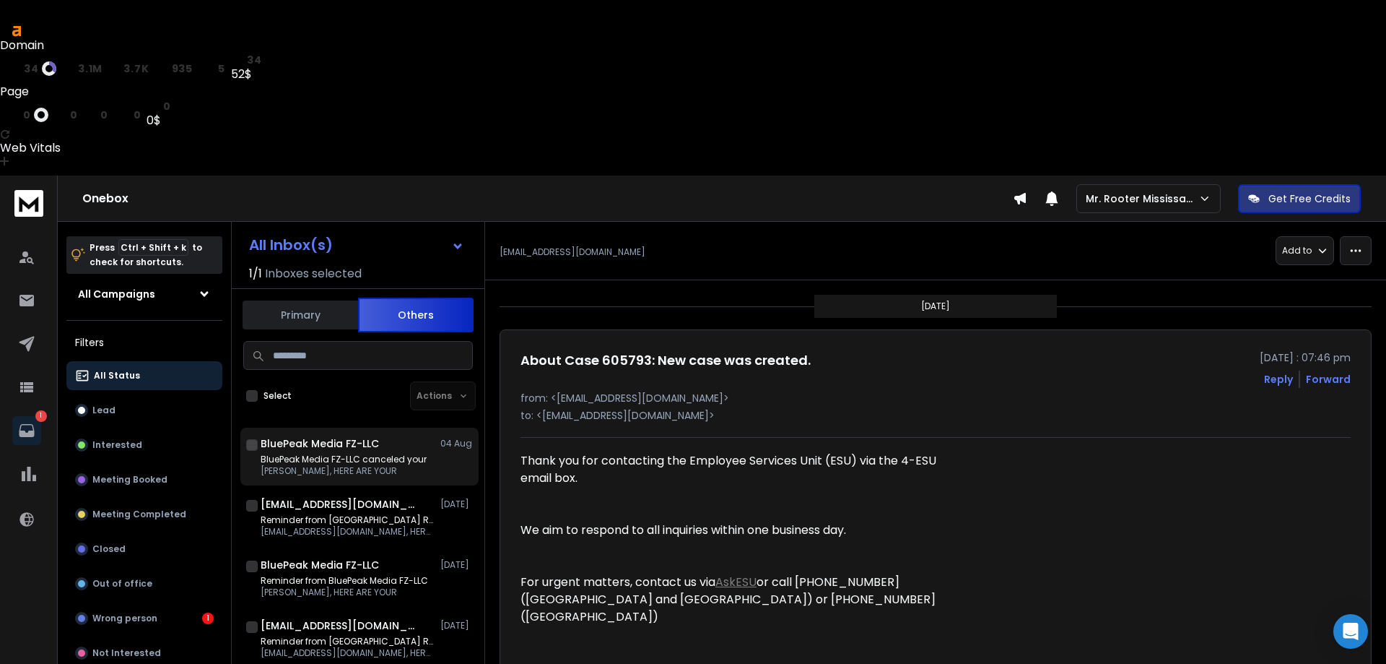
click at [389, 453] on p "BluePeak Media FZ-LLC canceled your" at bounding box center [344, 459] width 166 height 12
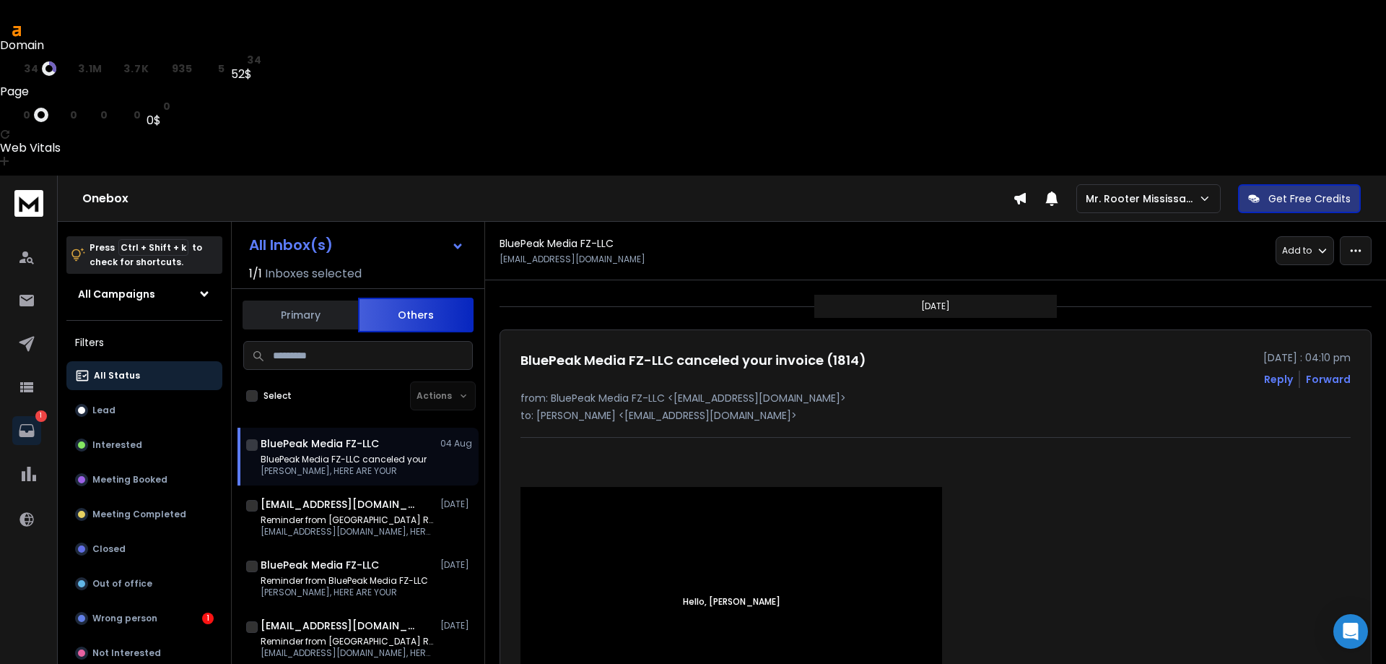
click at [888, 236] on div "BluePeak Media FZ-LLC BMF [EMAIL_ADDRESS][DOMAIN_NAME]" at bounding box center [716, 250] width 432 height 29
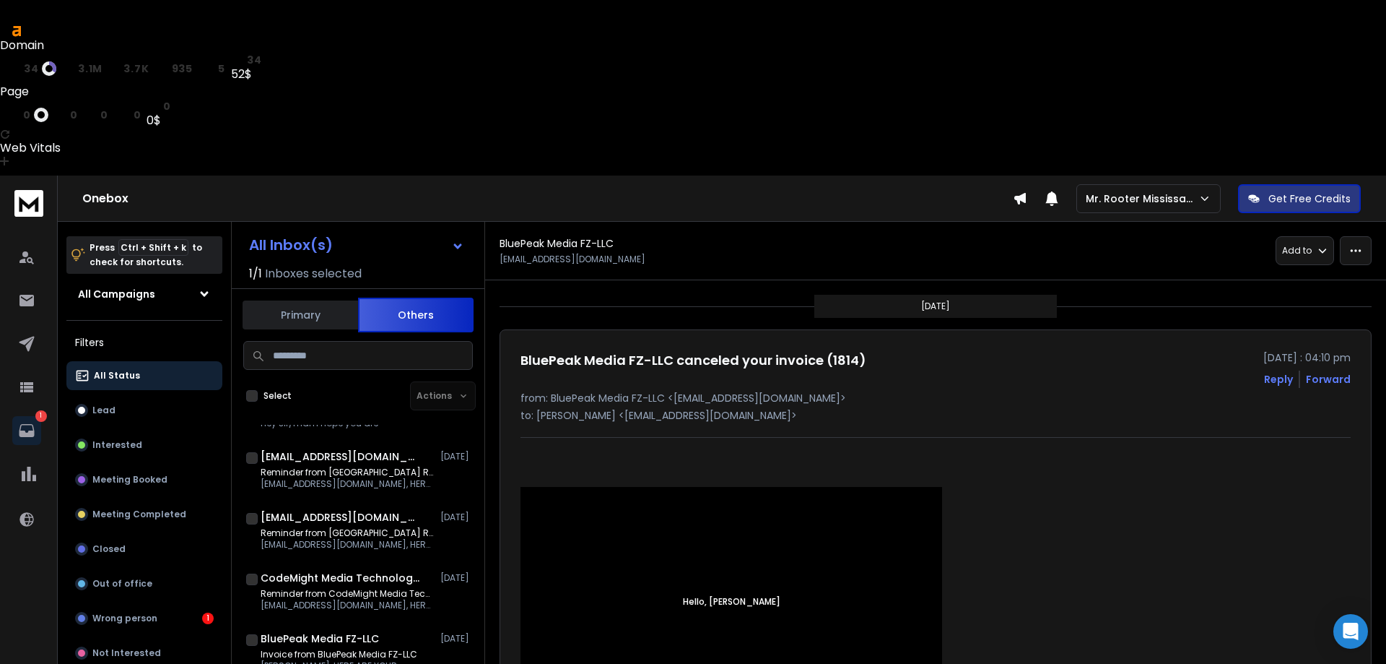
scroll to position [365, 0]
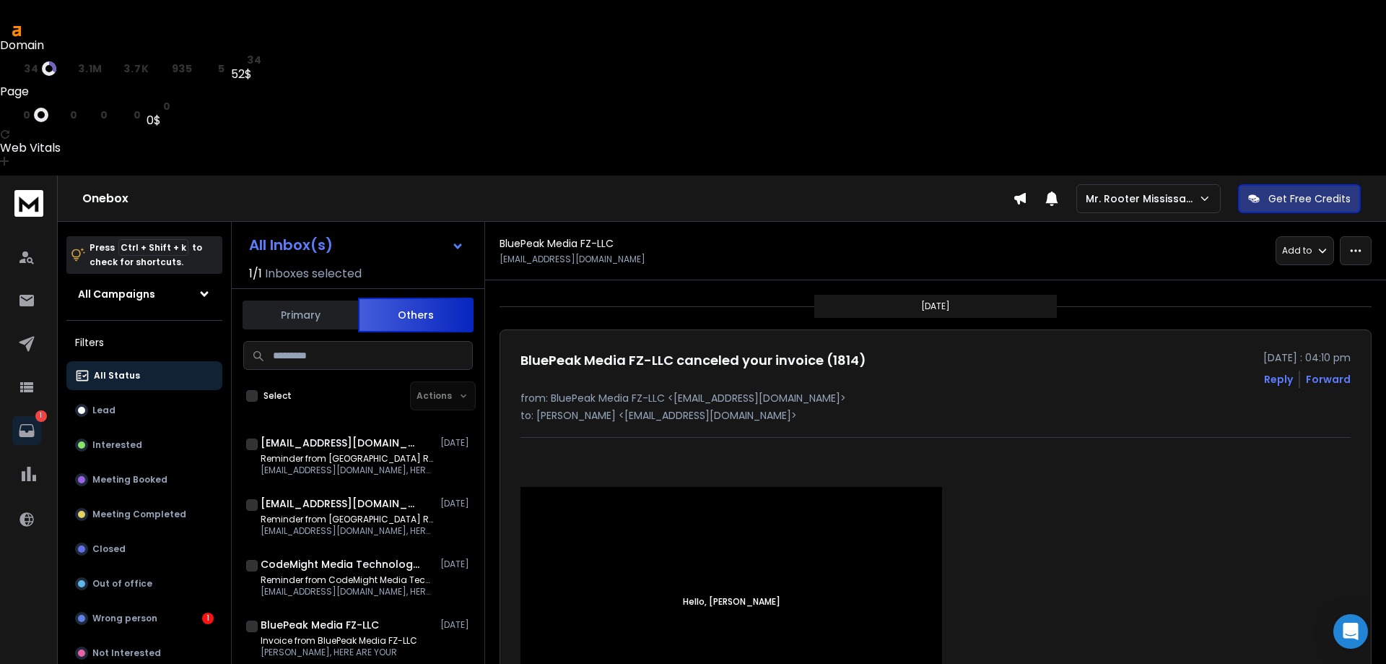
click at [35, 483] on div "1 H" at bounding box center [29, 507] width 58 height 664
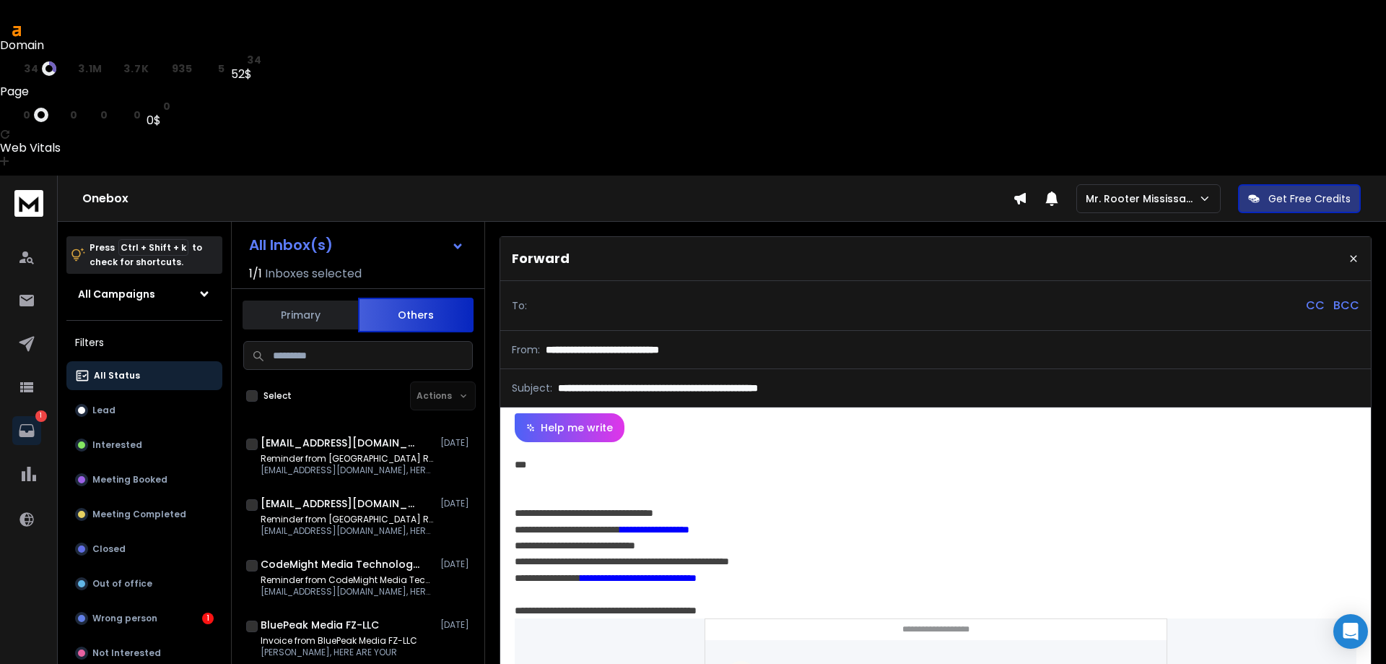
click at [1352, 255] on icon at bounding box center [1353, 258] width 6 height 6
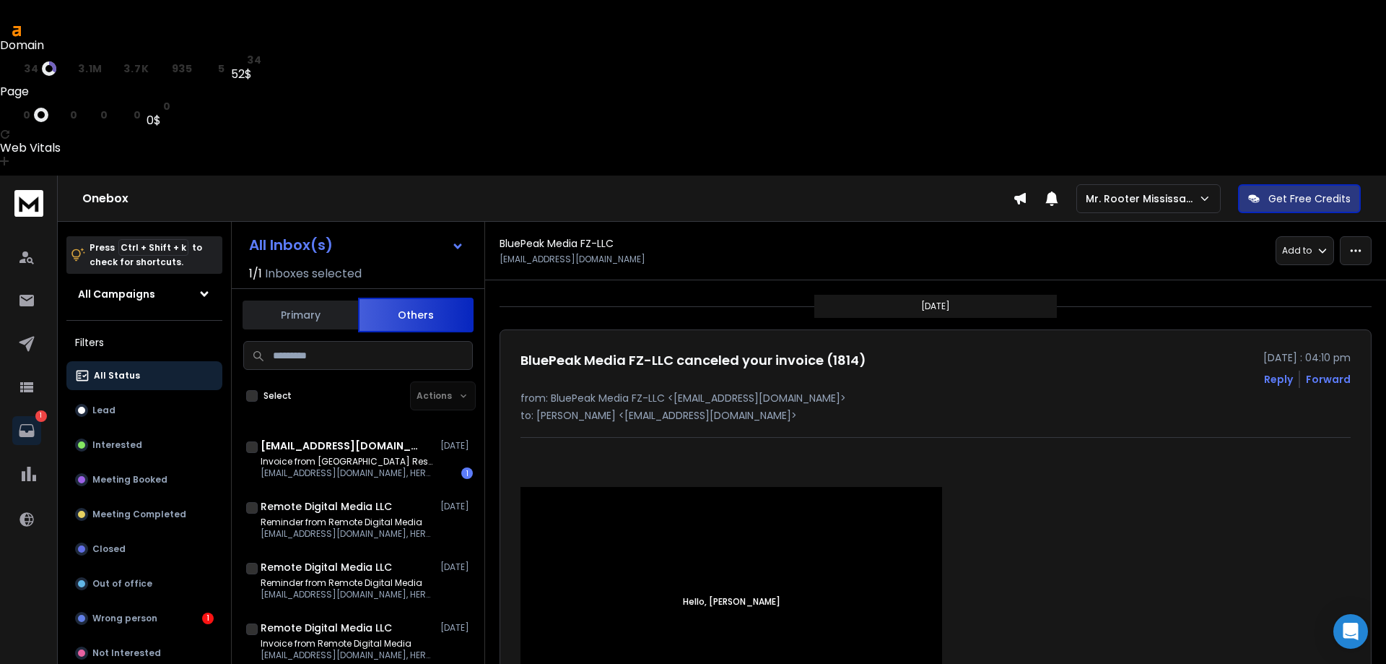
scroll to position [680, 0]
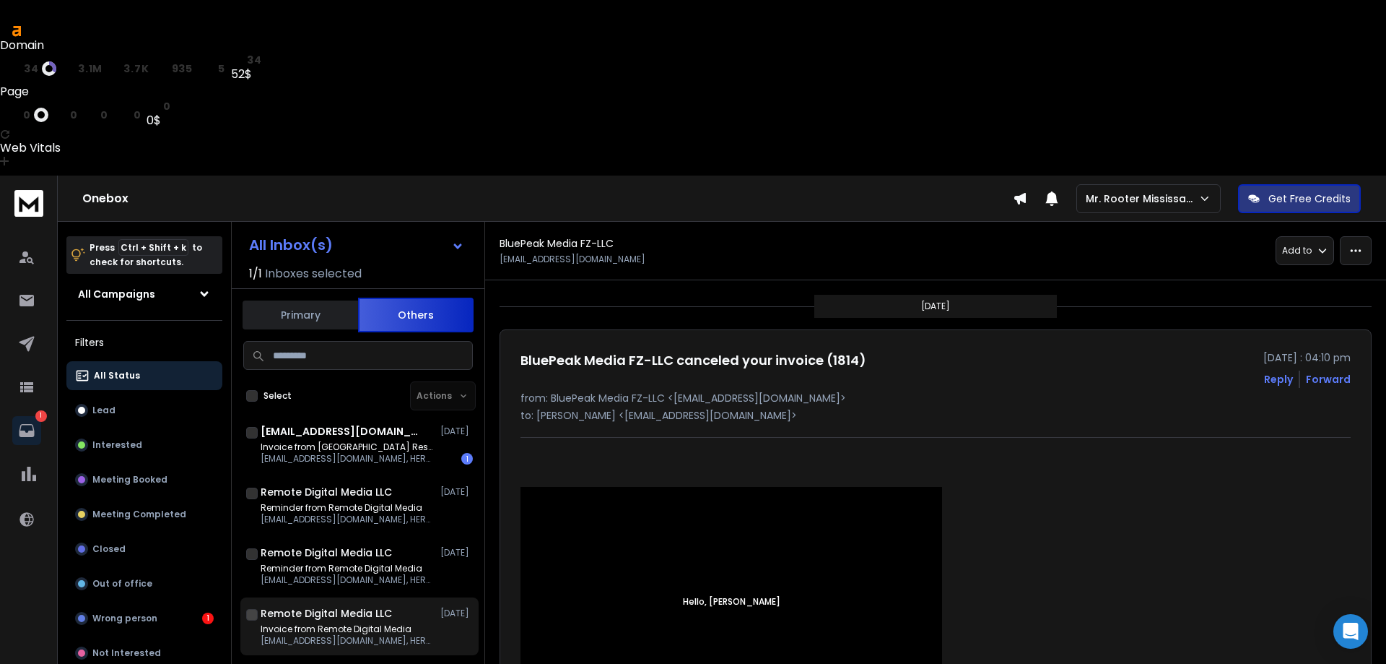
click at [367, 606] on h1 "Remote Digital Media LLC" at bounding box center [326, 613] width 131 height 14
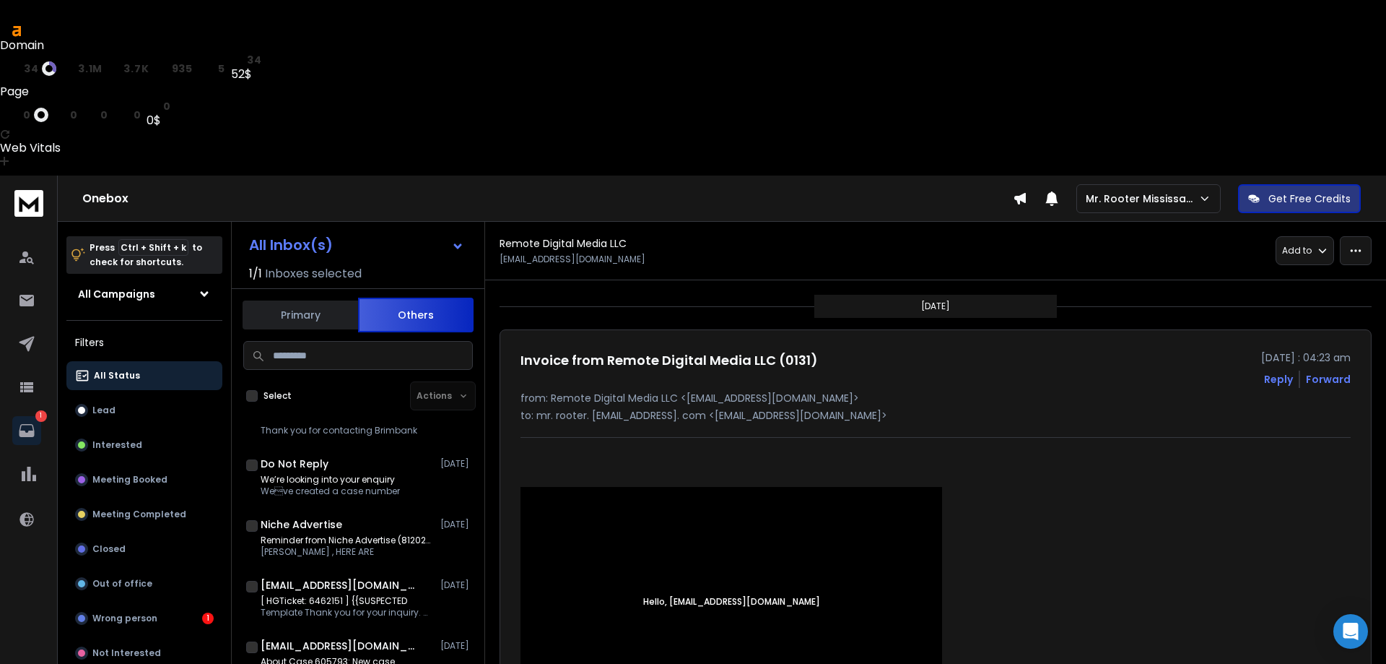
scroll to position [1150, 0]
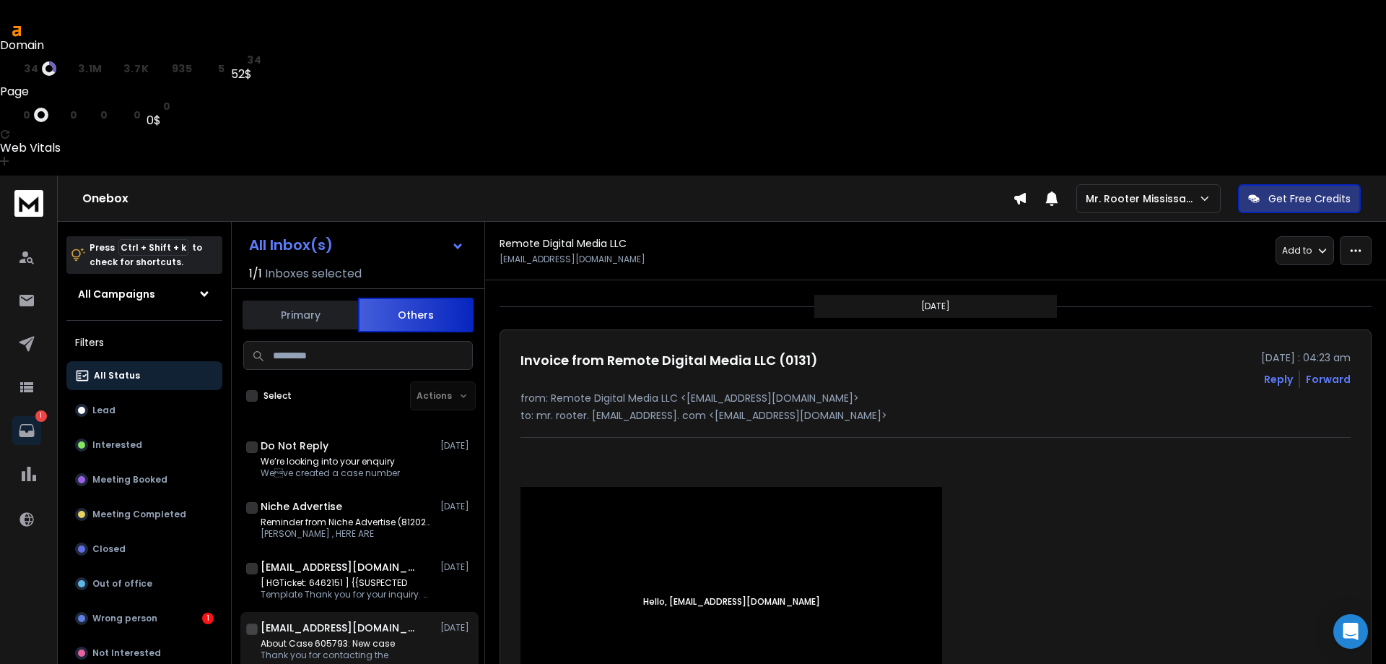
click at [350, 638] on p "About Case 605793: New case" at bounding box center [328, 644] width 134 height 12
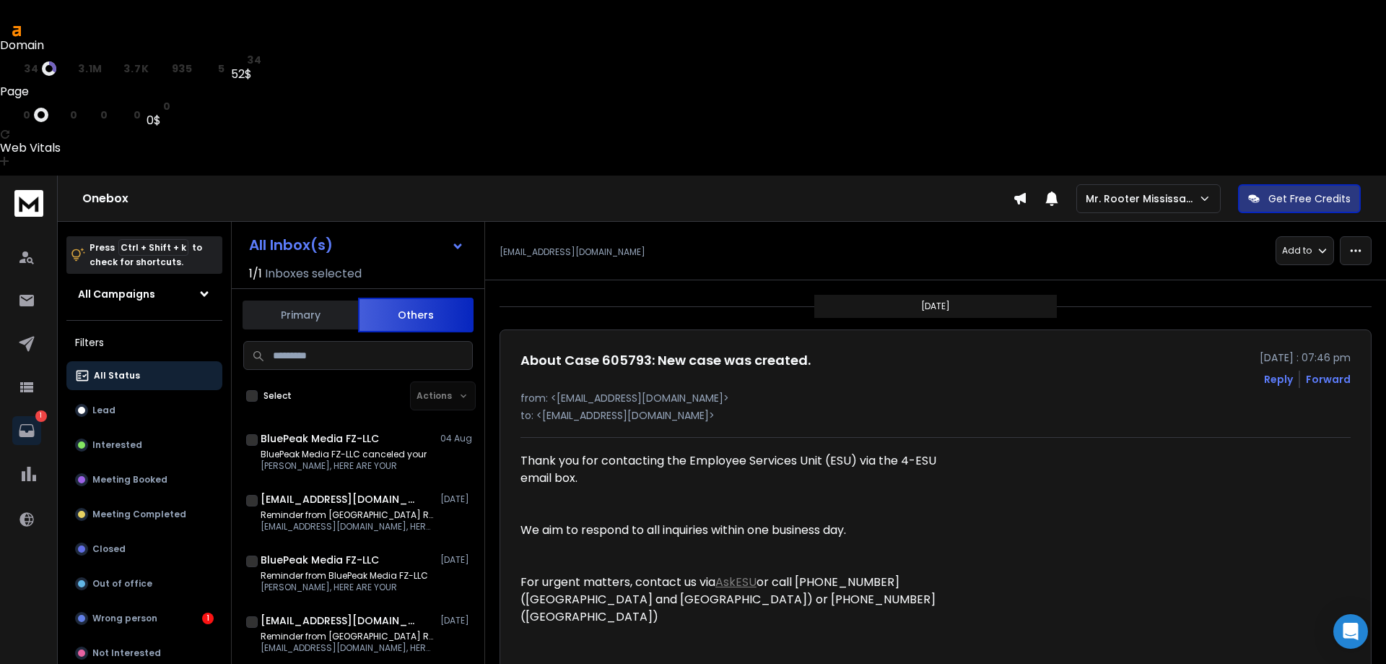
scroll to position [0, 0]
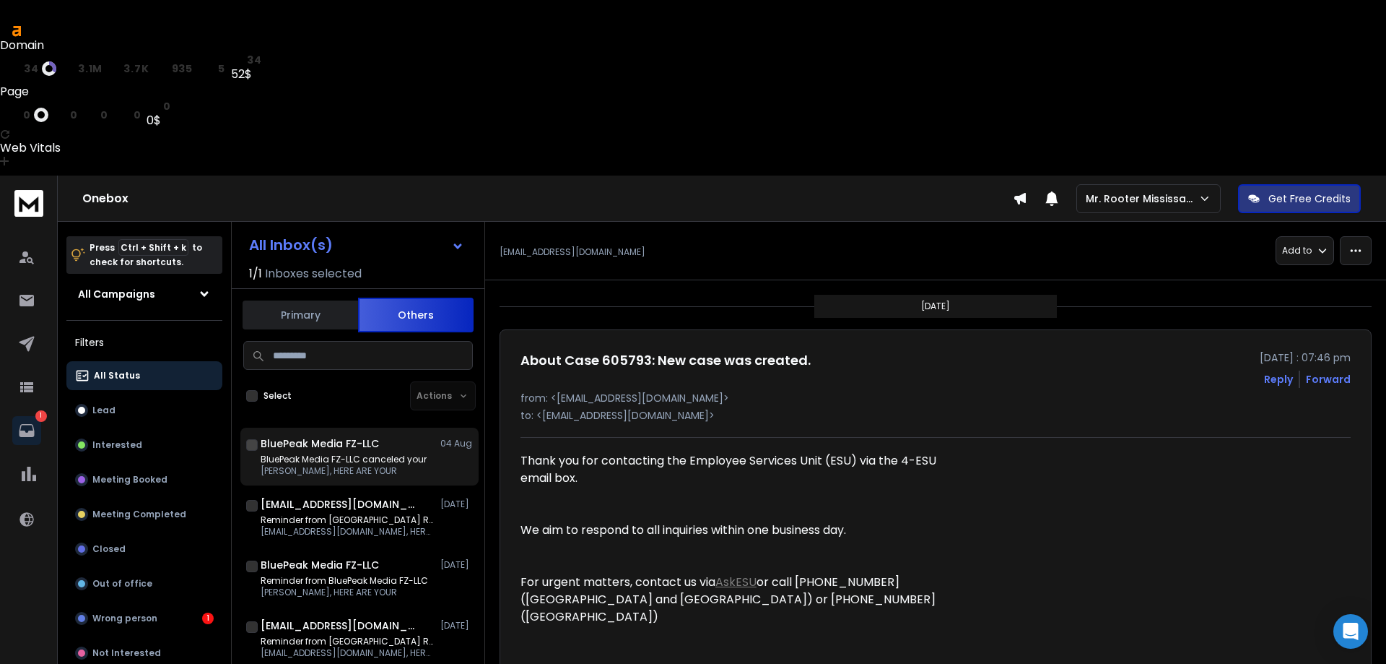
click at [389, 453] on p "BluePeak Media FZ-LLC canceled your" at bounding box center [344, 459] width 166 height 12
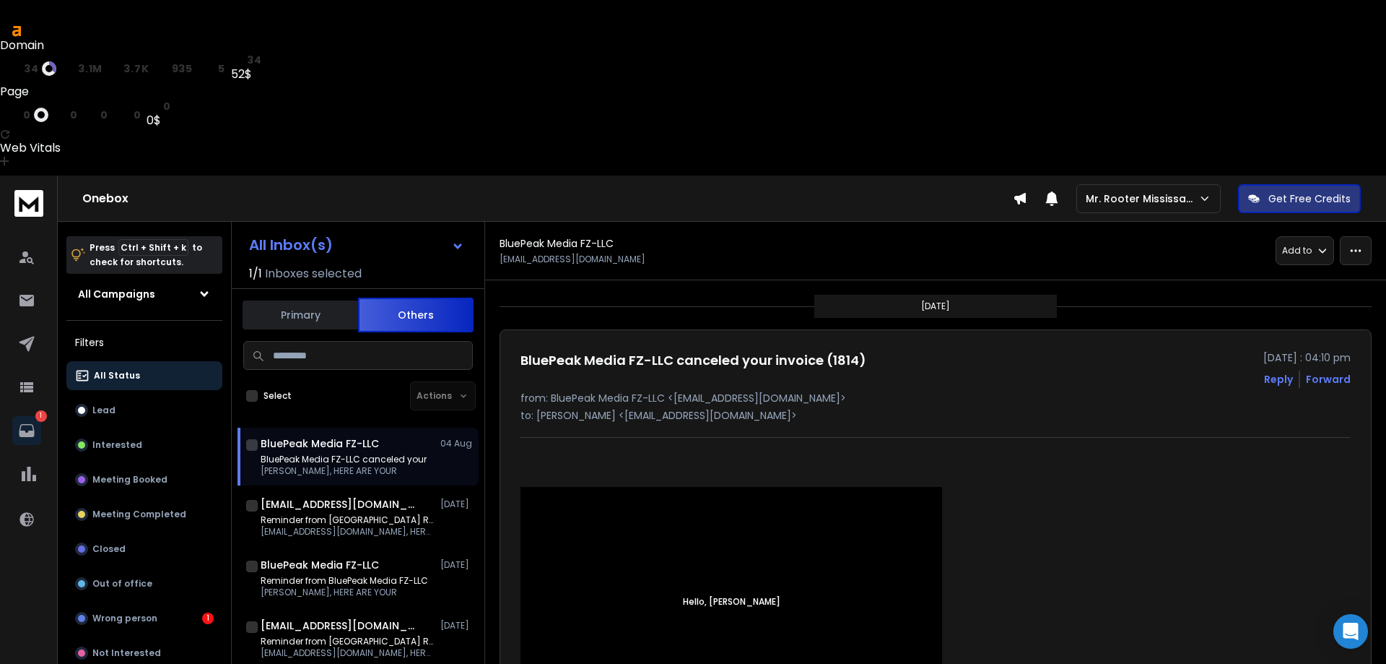
click at [888, 236] on div "BluePeak Media FZ-LLC BMF [EMAIL_ADDRESS][DOMAIN_NAME]" at bounding box center [716, 250] width 432 height 29
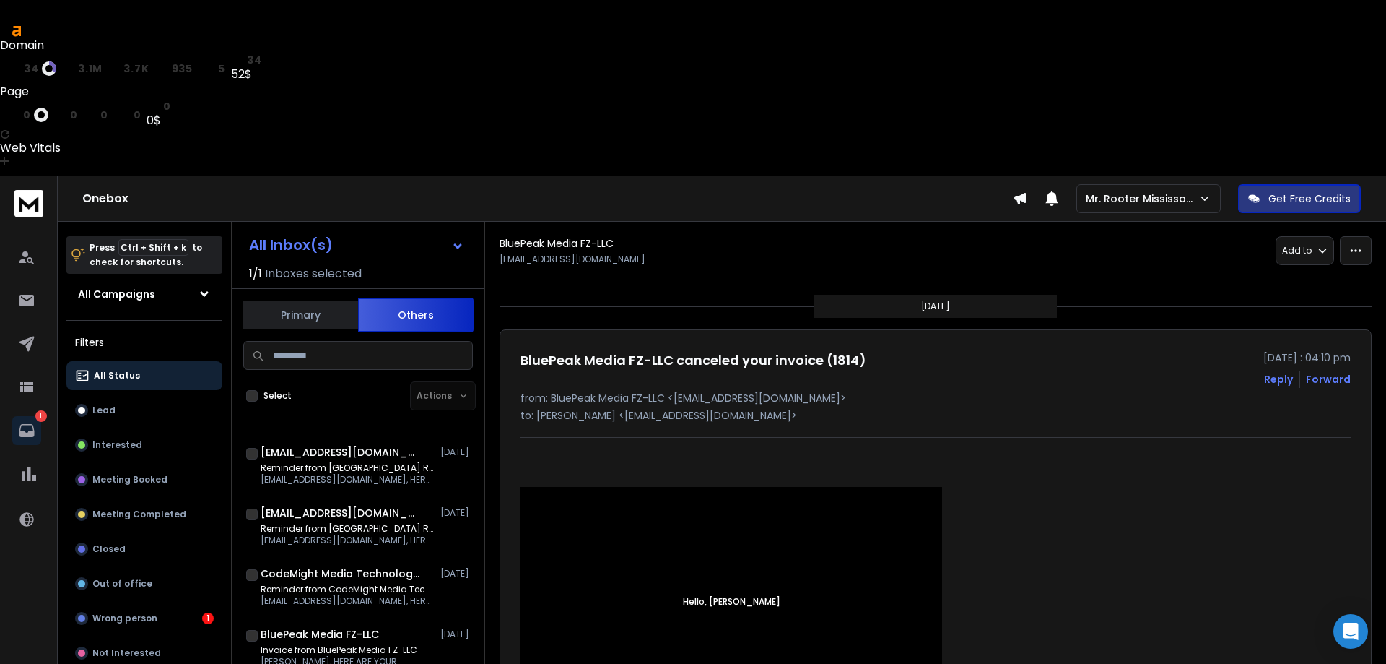
scroll to position [365, 0]
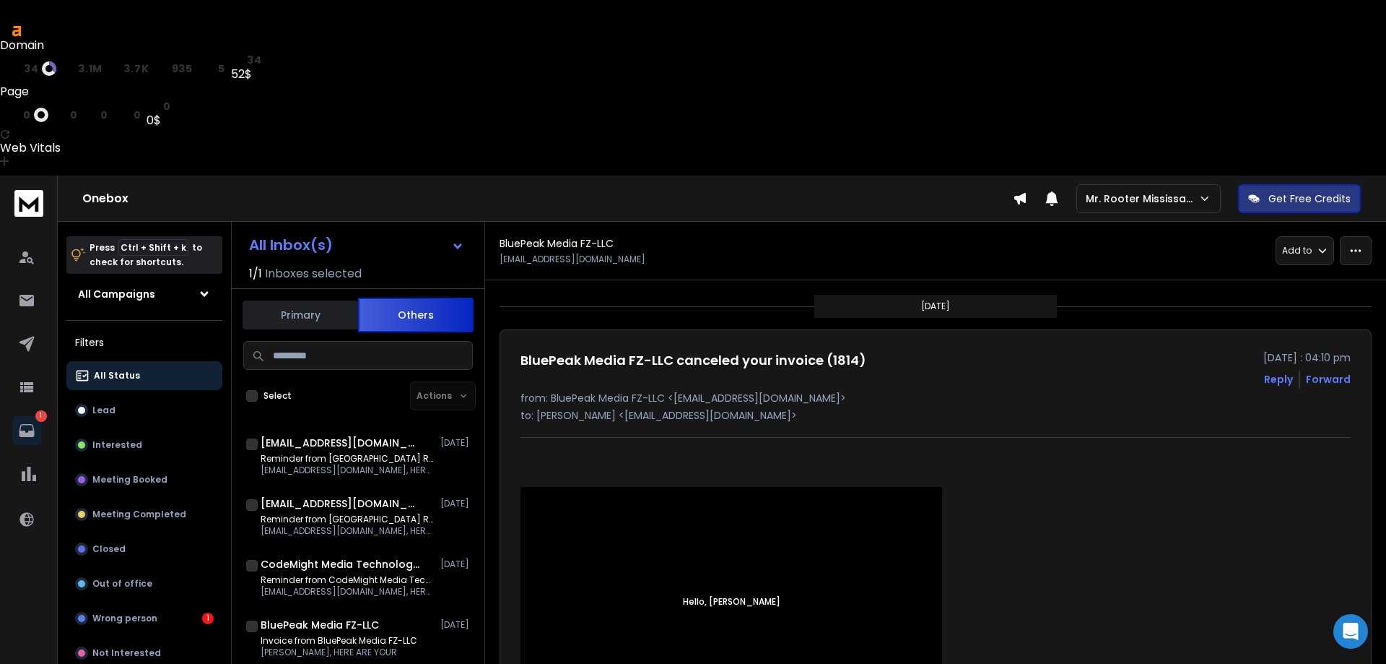
click at [35, 483] on div "1 H" at bounding box center [29, 507] width 58 height 664
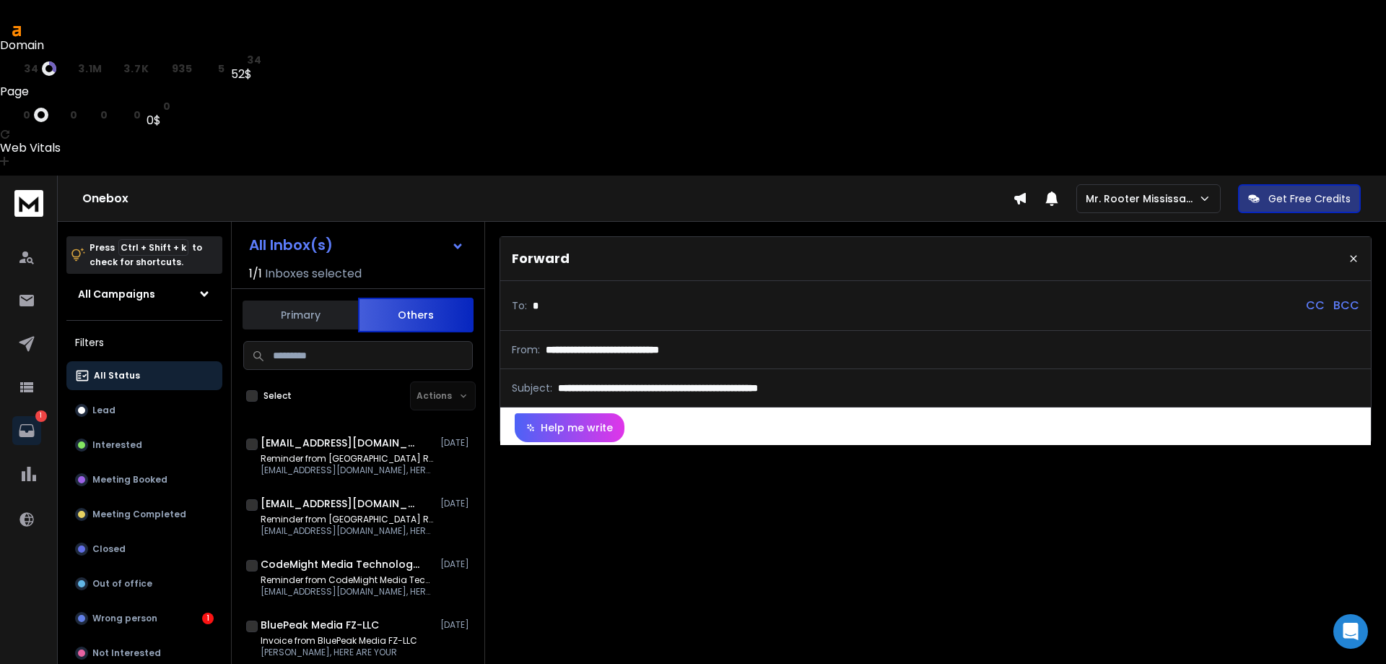
type input "*"
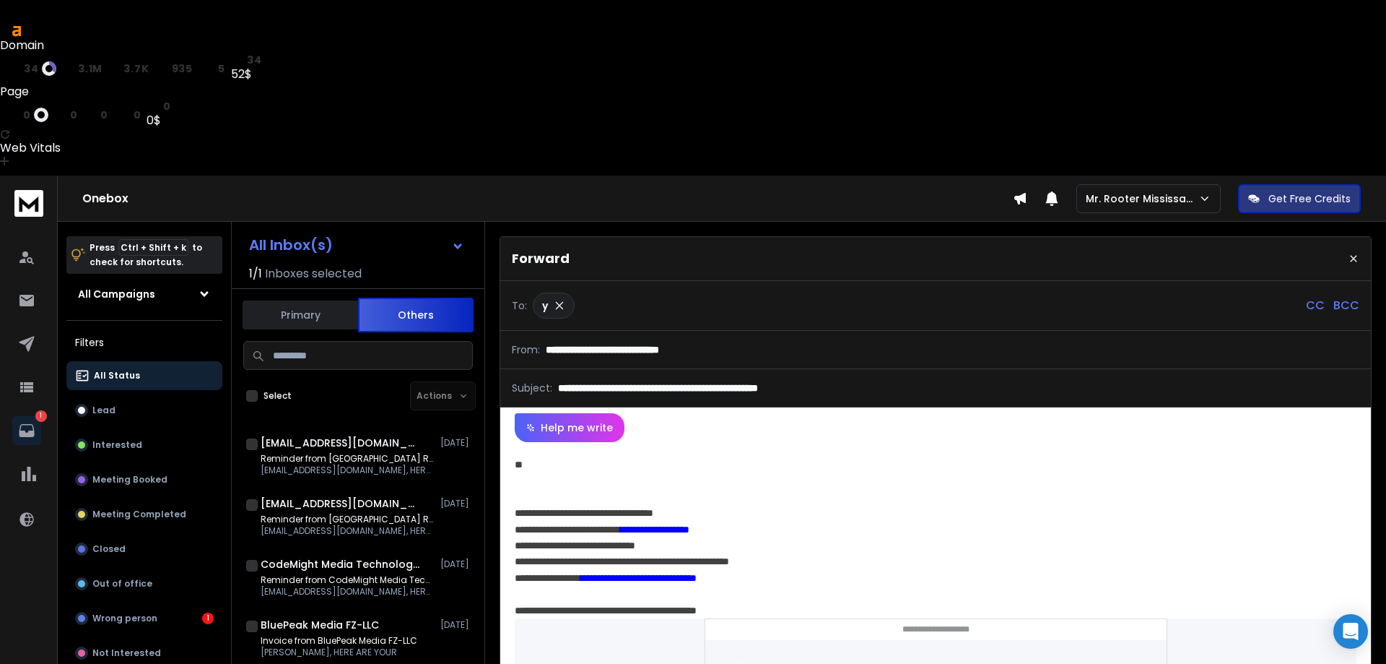
click at [1352, 255] on icon at bounding box center [1353, 258] width 6 height 6
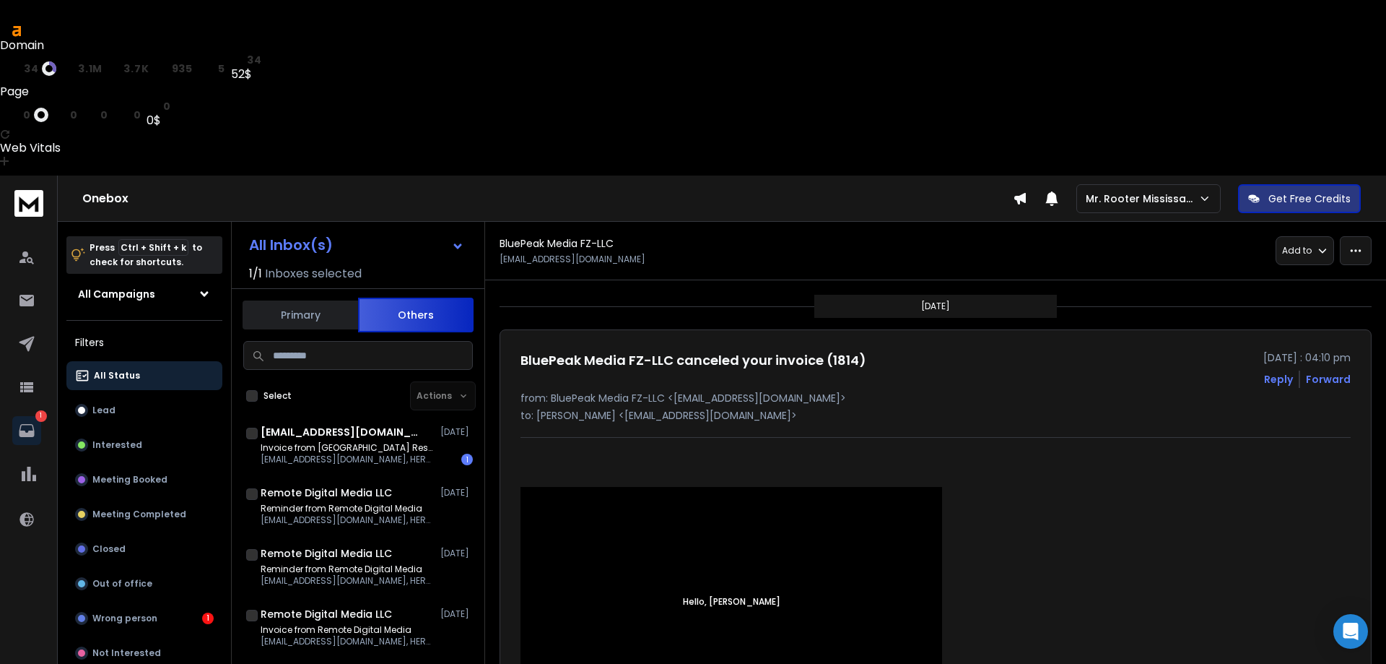
scroll to position [680, 0]
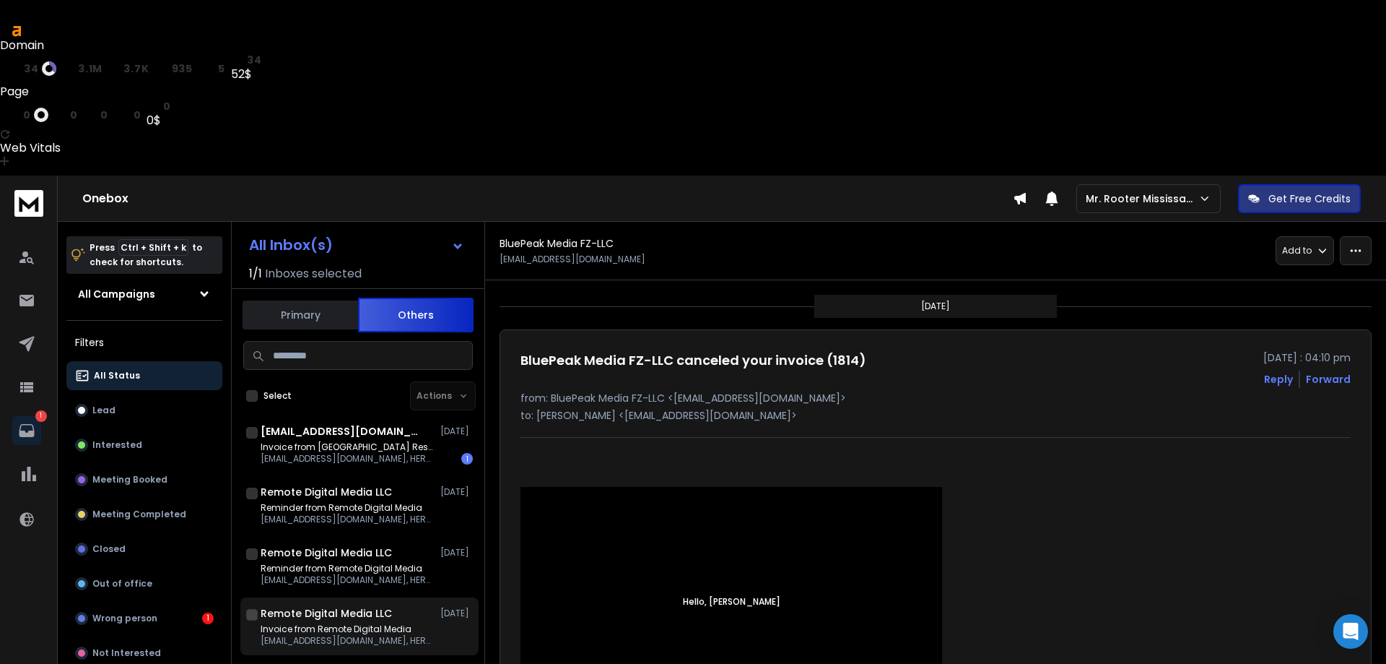
click at [367, 606] on h1 "Remote Digital Media LLC" at bounding box center [326, 613] width 131 height 14
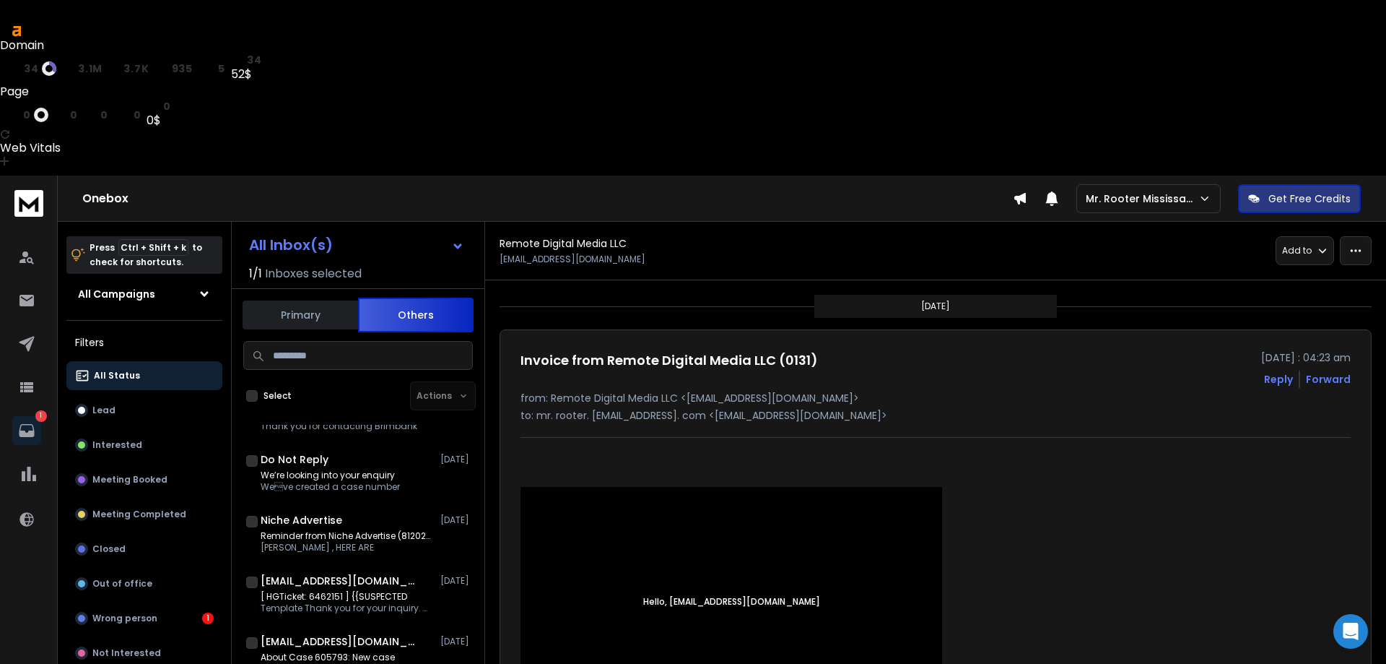
scroll to position [1150, 0]
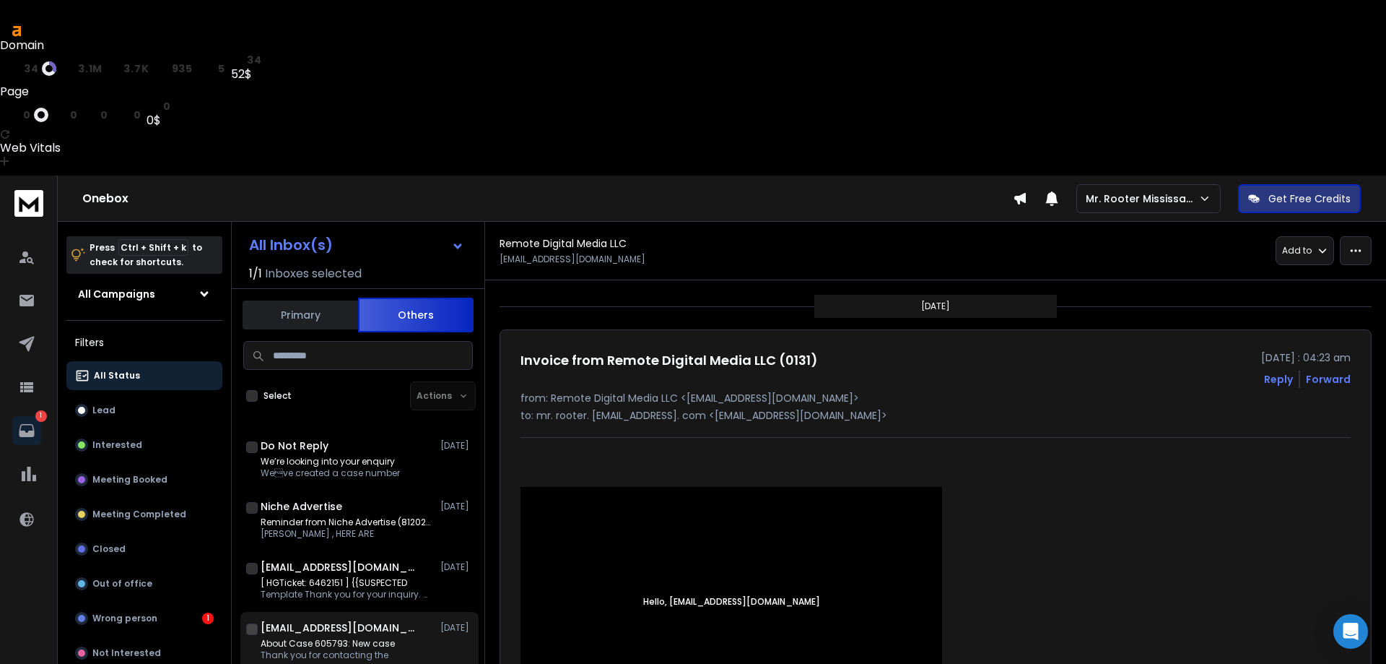
click at [350, 638] on p "About Case 605793: New case" at bounding box center [328, 644] width 134 height 12
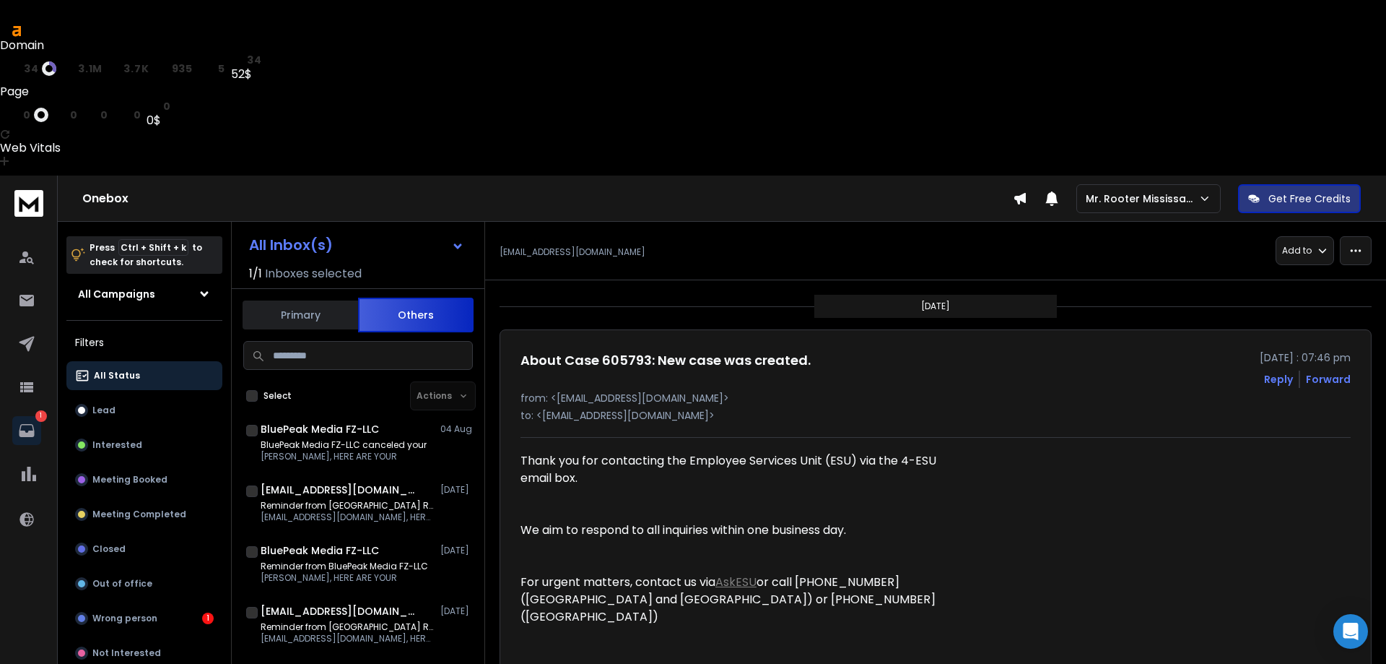
scroll to position [0, 0]
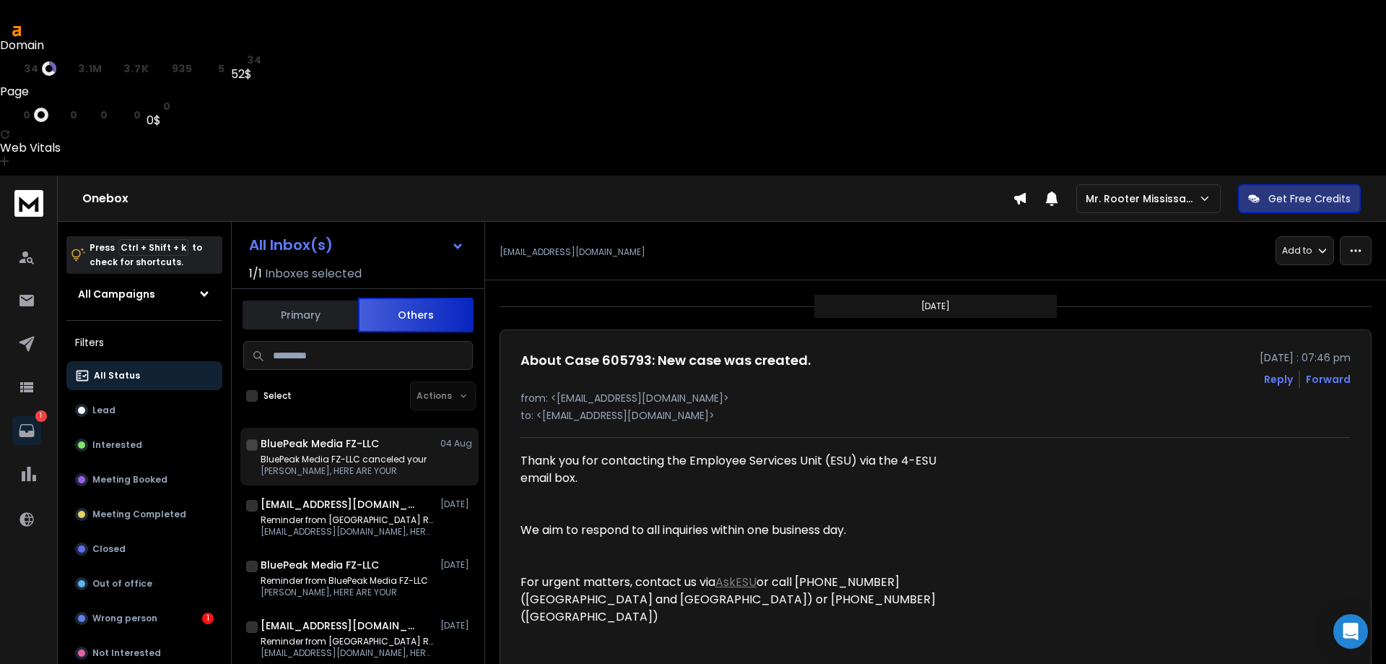
click at [389, 453] on p "BluePeak Media FZ-LLC canceled your" at bounding box center [344, 459] width 166 height 12
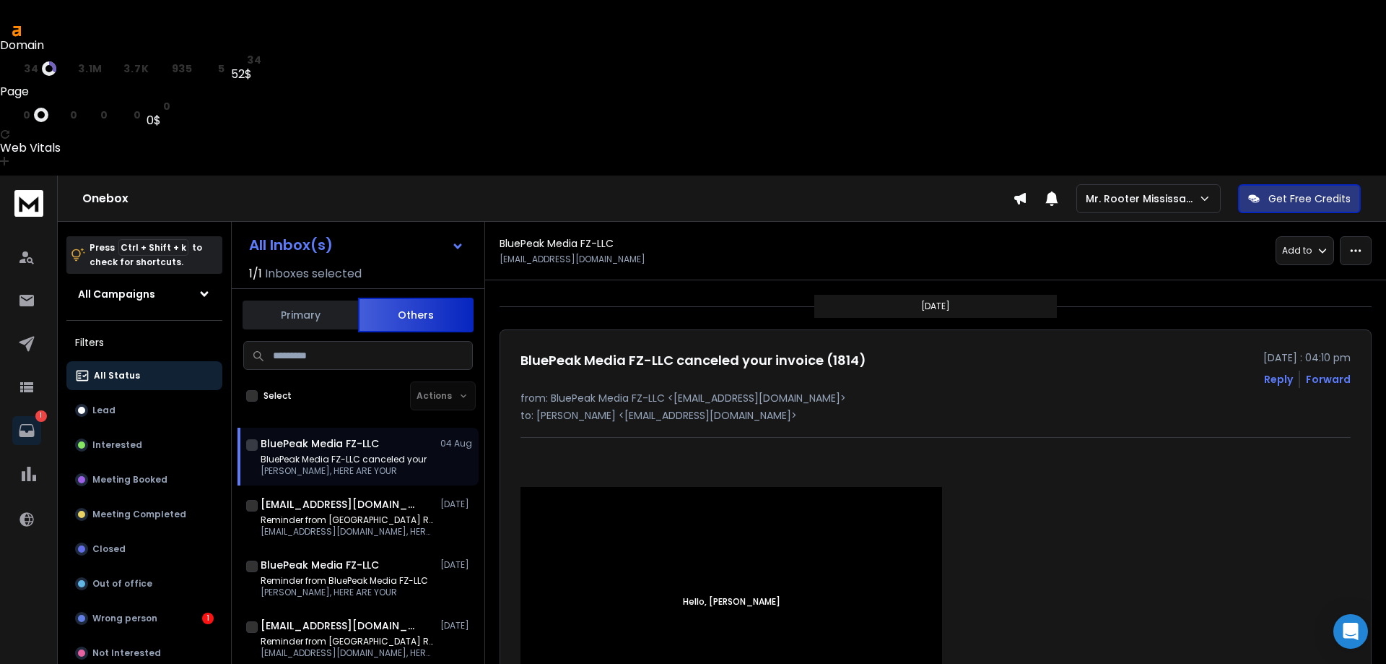
click at [888, 236] on div "BluePeak Media FZ-LLC BMF [EMAIL_ADDRESS][DOMAIN_NAME]" at bounding box center [716, 250] width 432 height 29
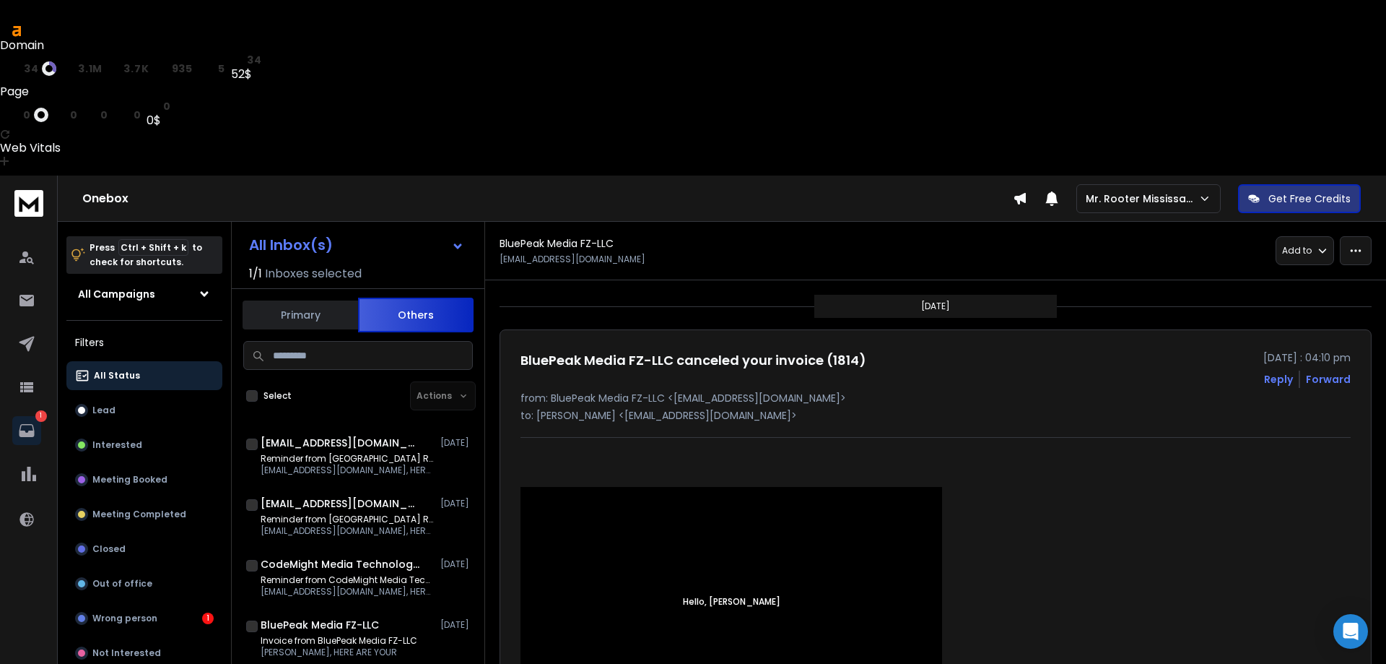
scroll to position [365, 0]
click at [35, 483] on div "1 H" at bounding box center [29, 507] width 58 height 664
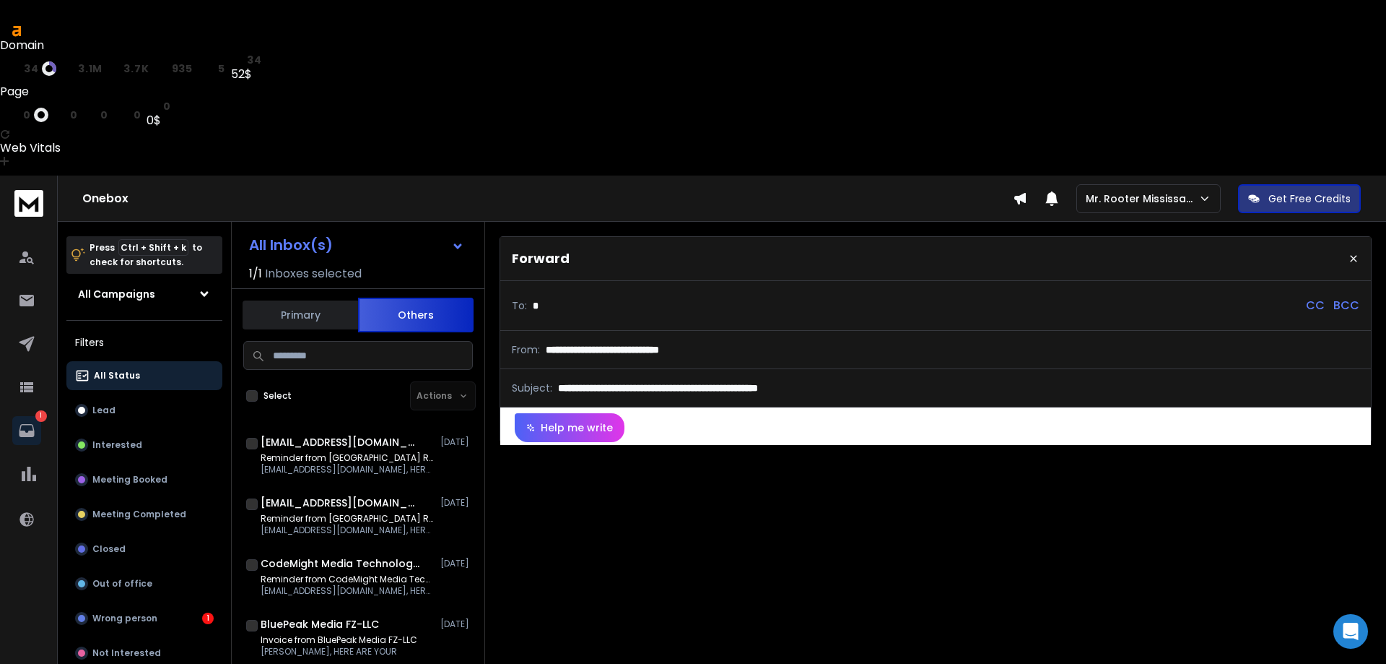
type input "*"
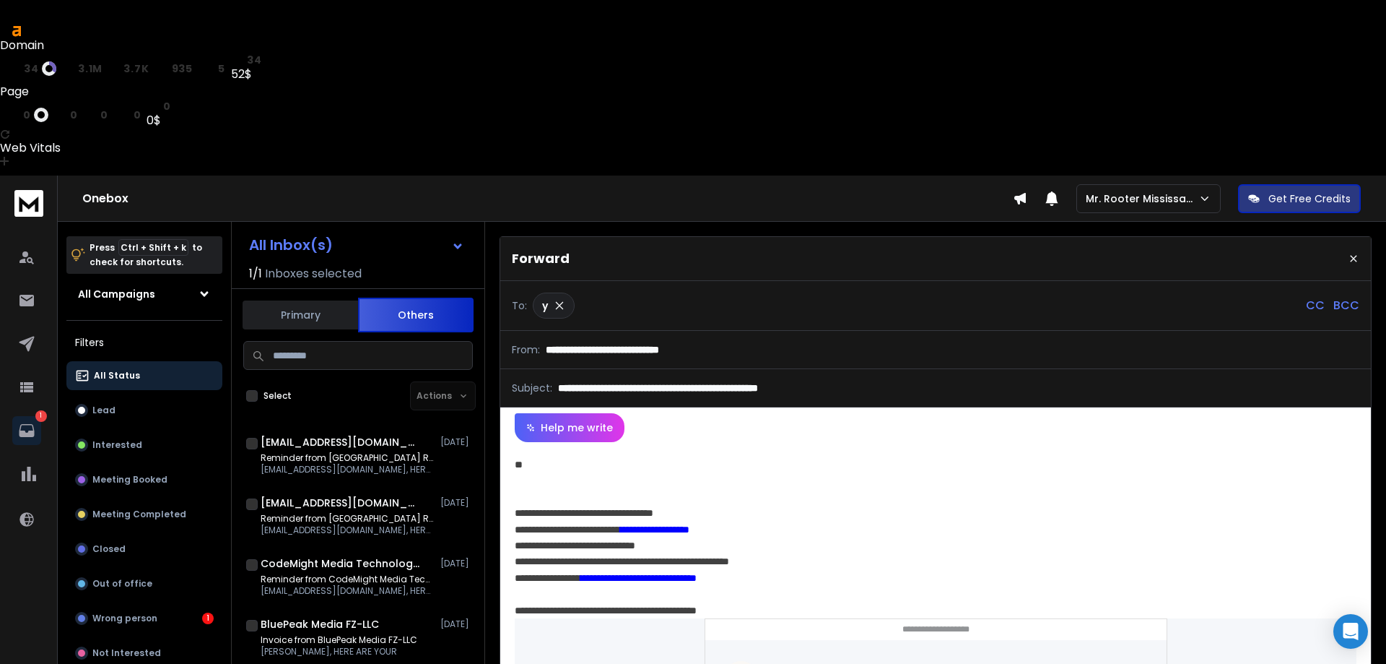
click at [1352, 255] on icon at bounding box center [1353, 258] width 6 height 6
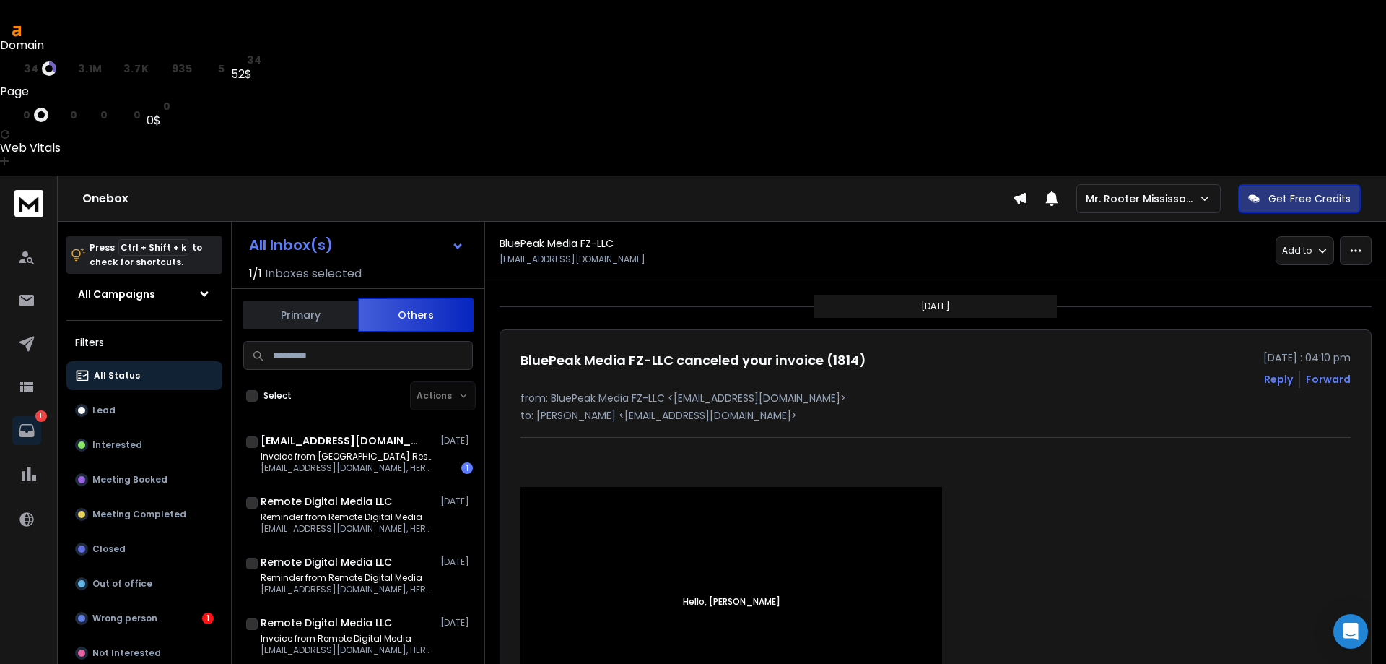
scroll to position [684, 0]
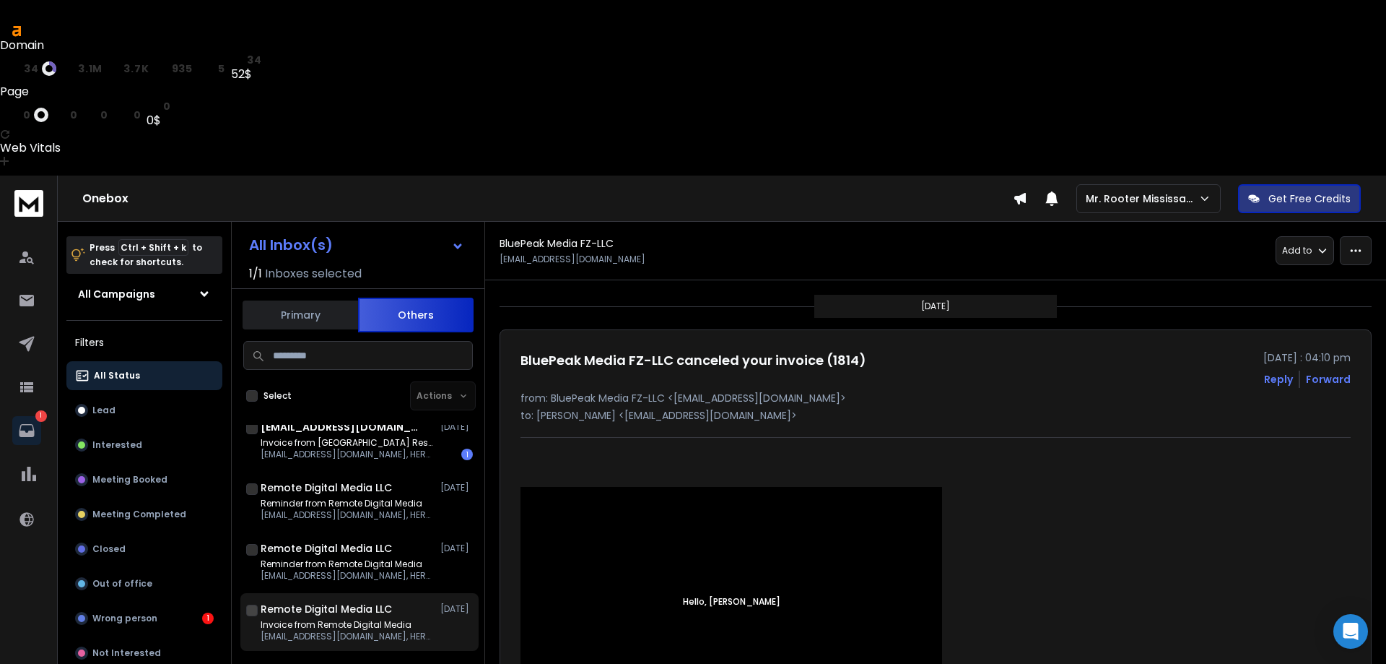
click at [367, 602] on h1 "Remote Digital Media LLC" at bounding box center [326, 609] width 131 height 14
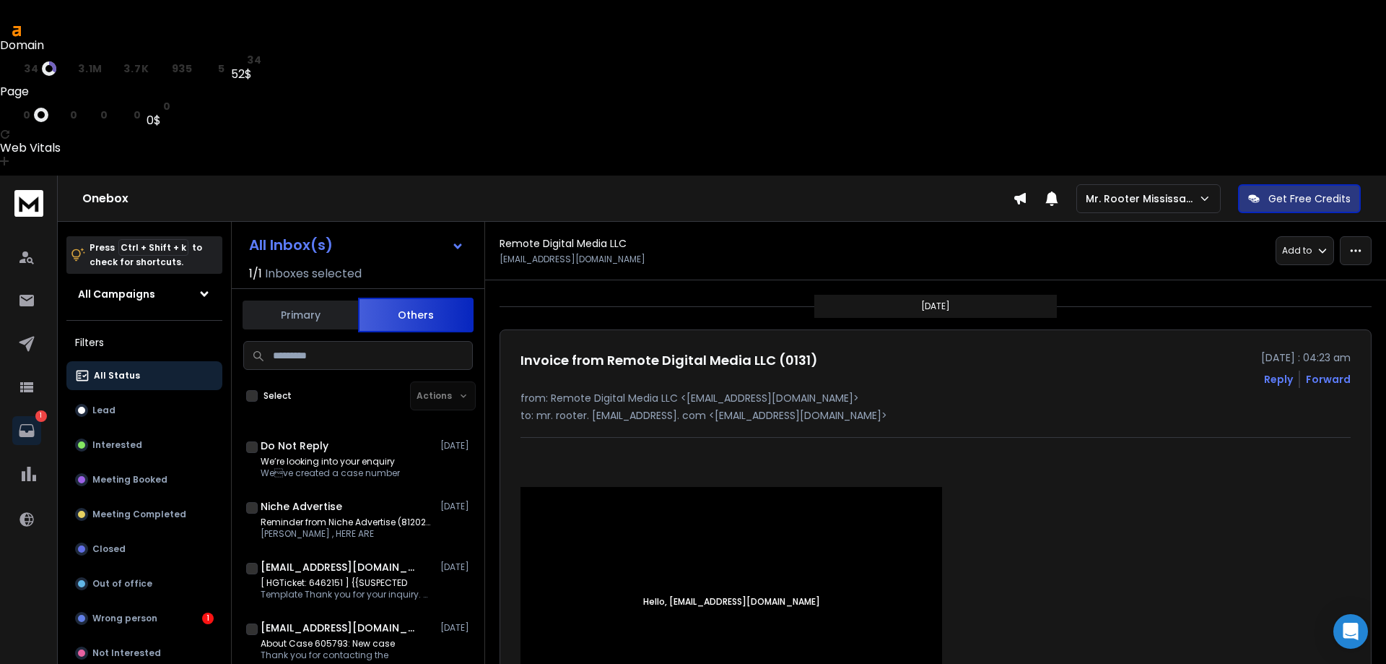
scroll to position [1155, 0]
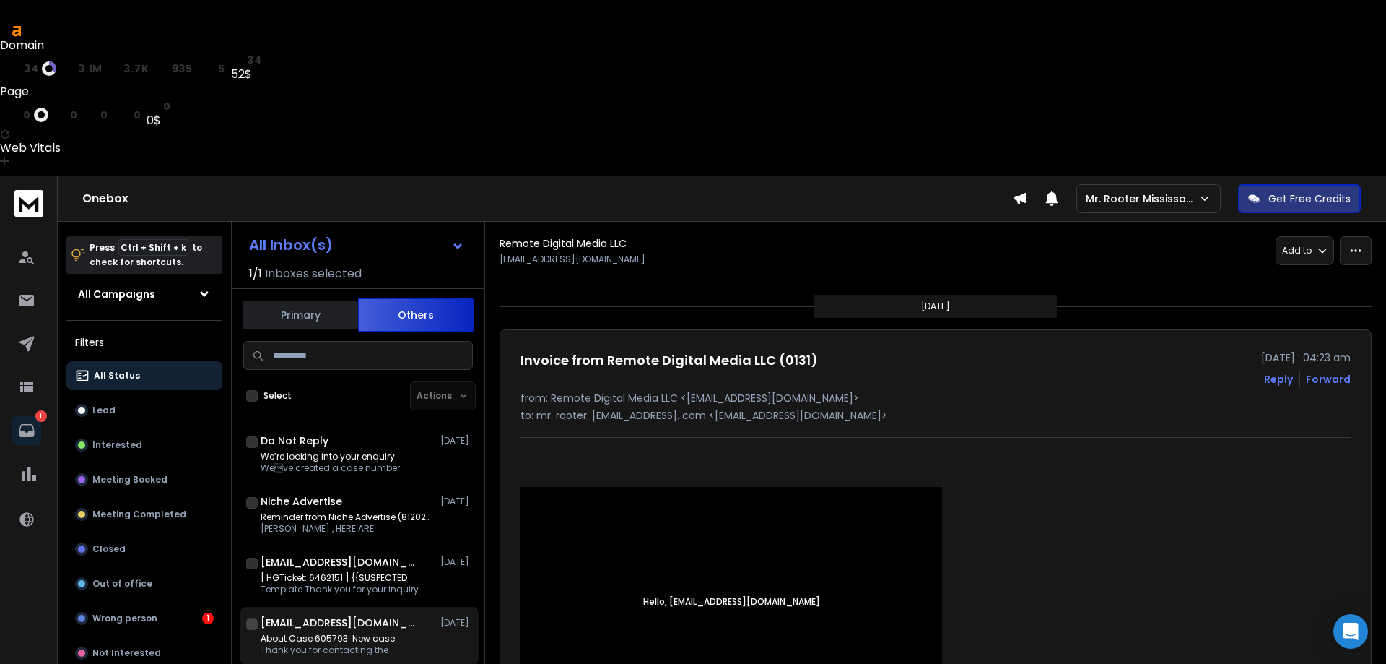
click at [350, 633] on p "About Case 605793: New case" at bounding box center [328, 639] width 134 height 12
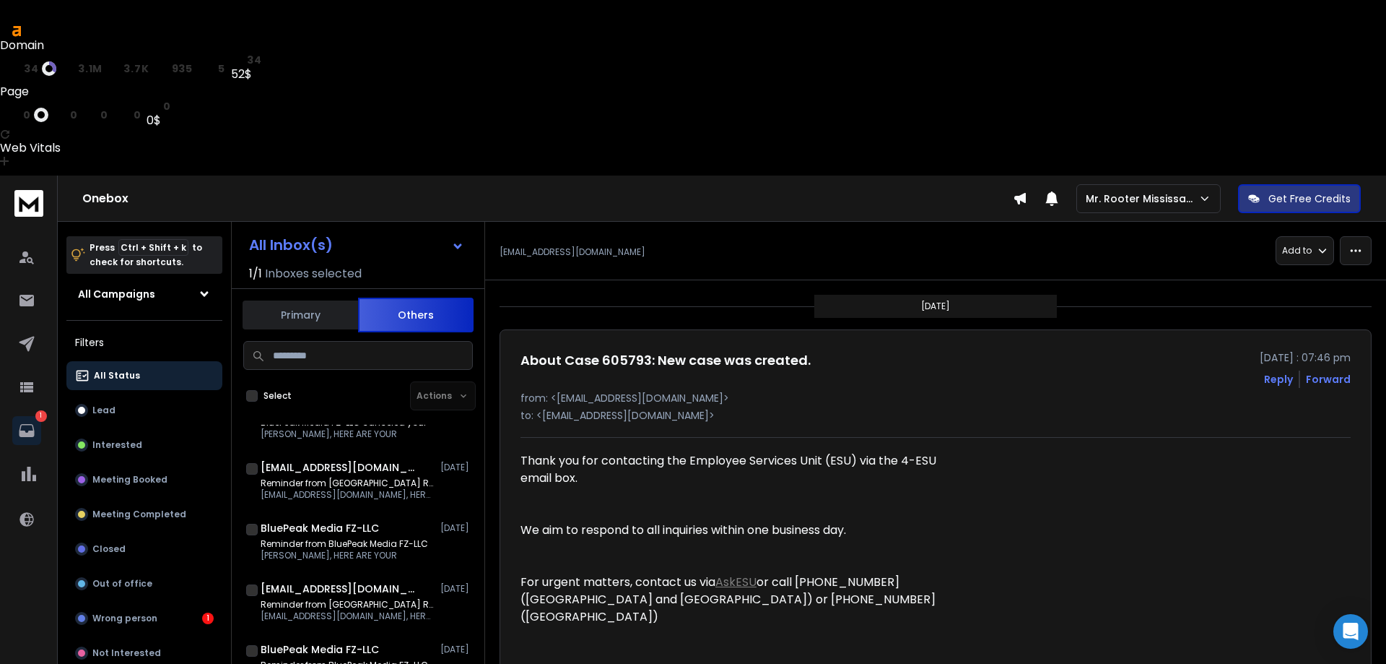
scroll to position [0, 0]
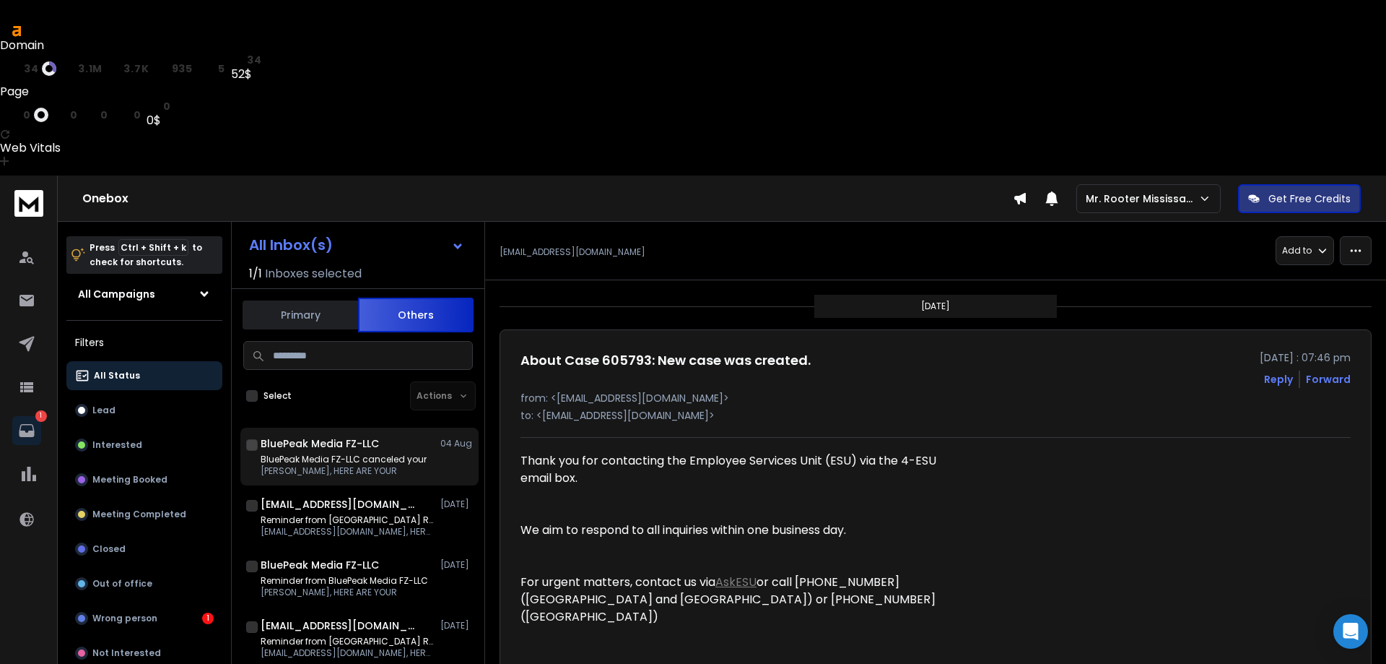
click at [389, 453] on p "BluePeak Media FZ-LLC canceled your" at bounding box center [344, 459] width 166 height 12
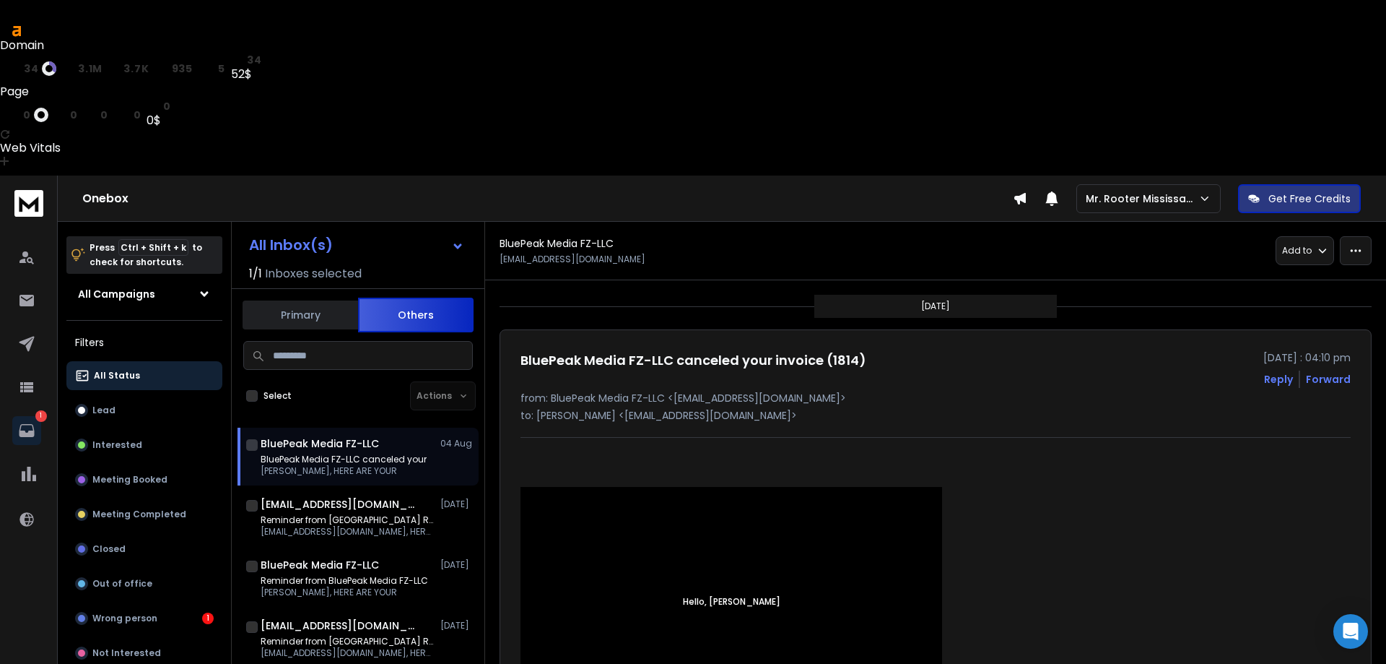
click at [888, 236] on div "BluePeak Media FZ-LLC BMF [EMAIL_ADDRESS][DOMAIN_NAME]" at bounding box center [716, 250] width 432 height 29
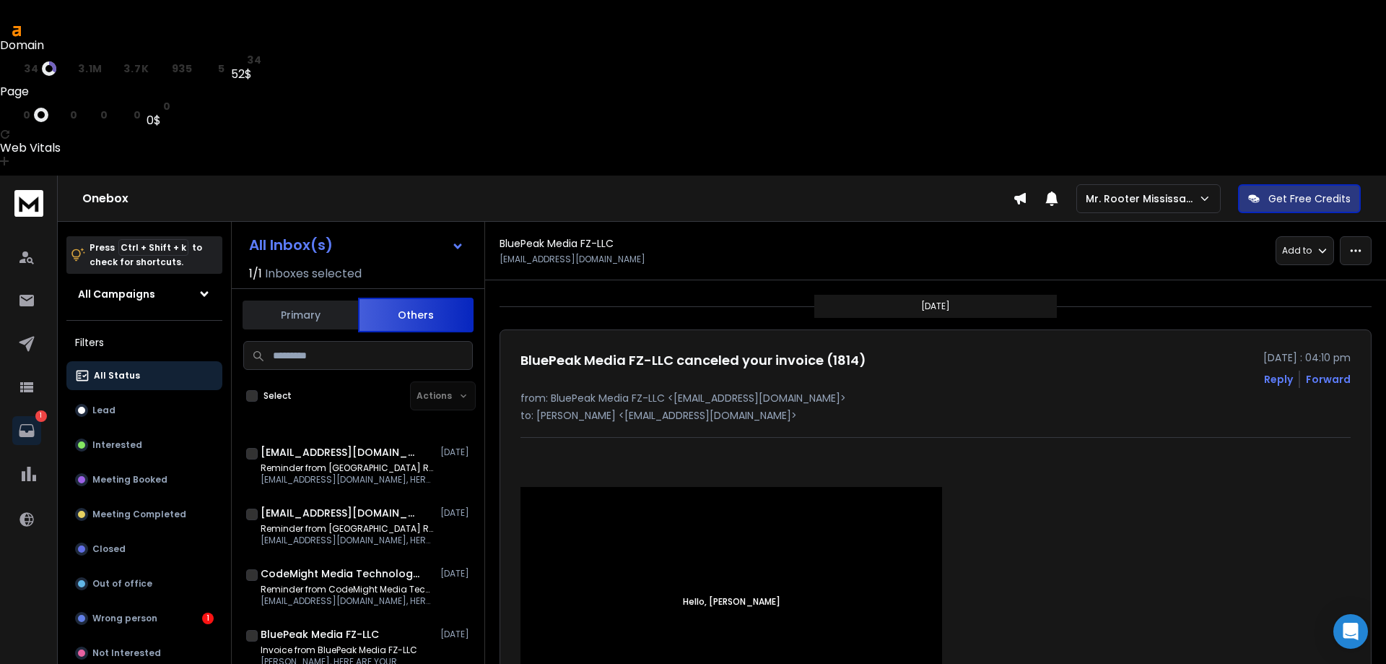
scroll to position [365, 0]
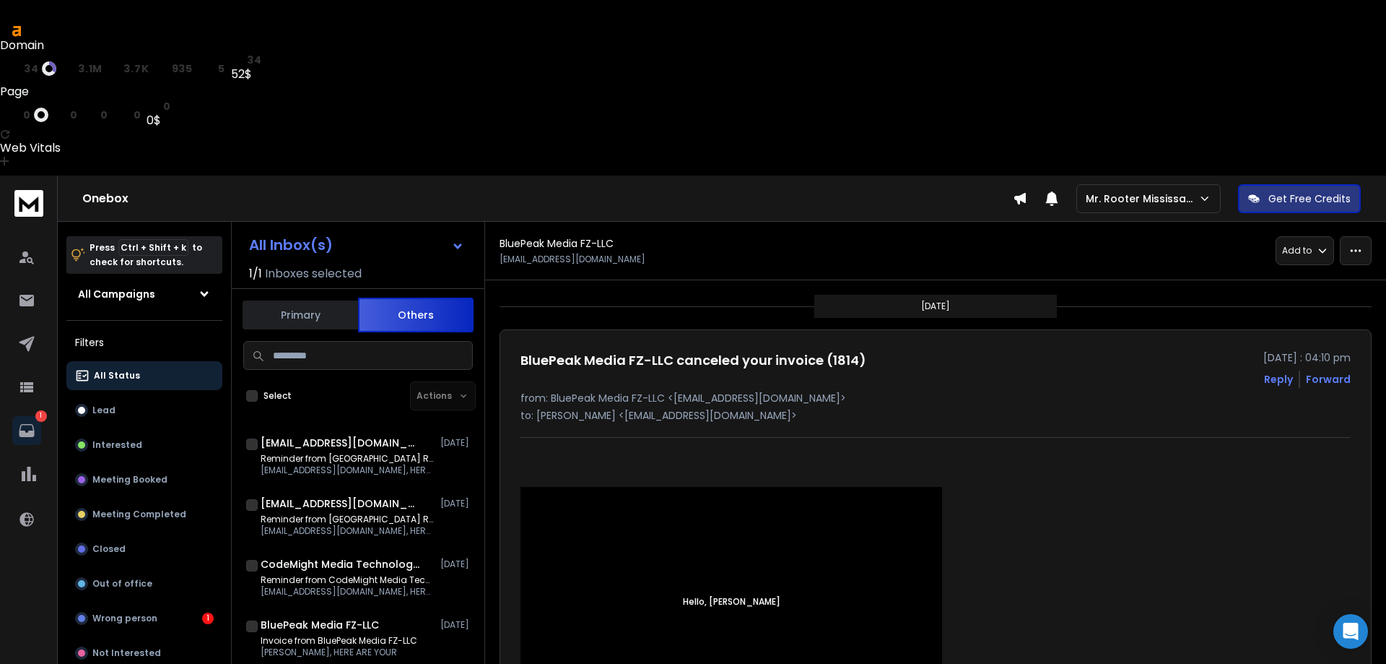
click at [35, 483] on div "1 H" at bounding box center [29, 507] width 58 height 664
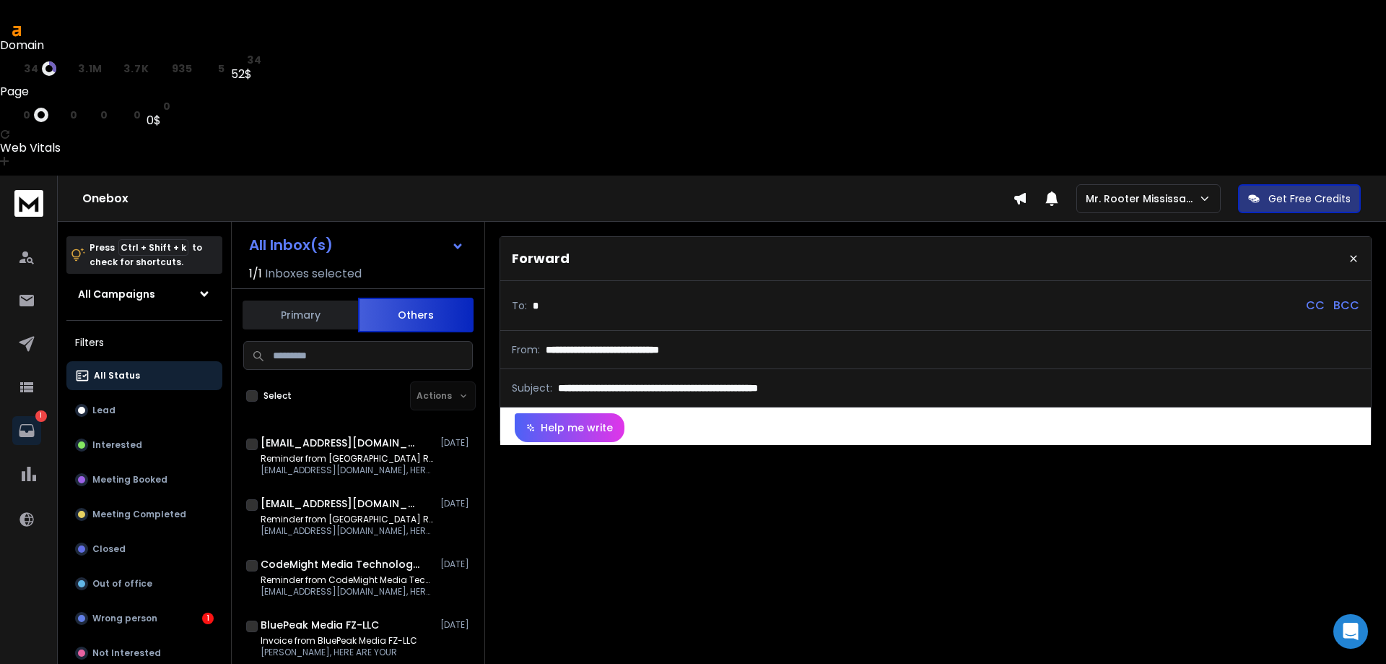
type input "*"
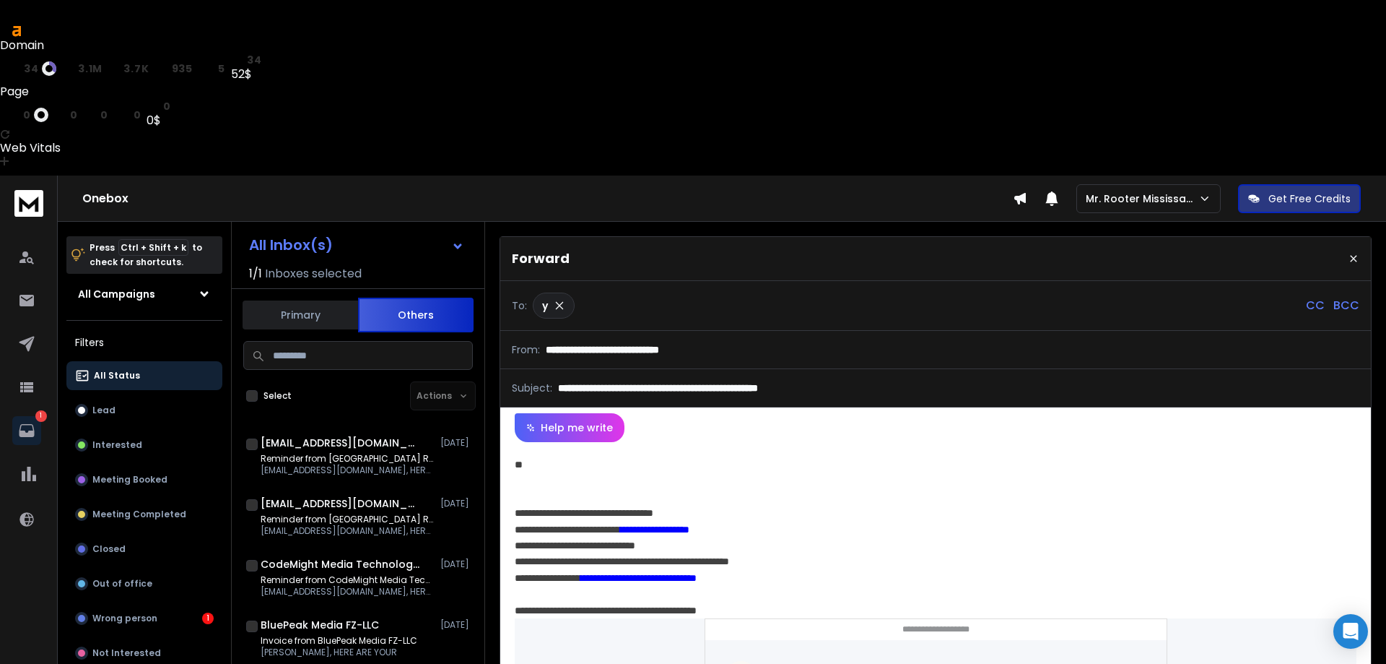
click at [1352, 255] on icon at bounding box center [1353, 258] width 6 height 6
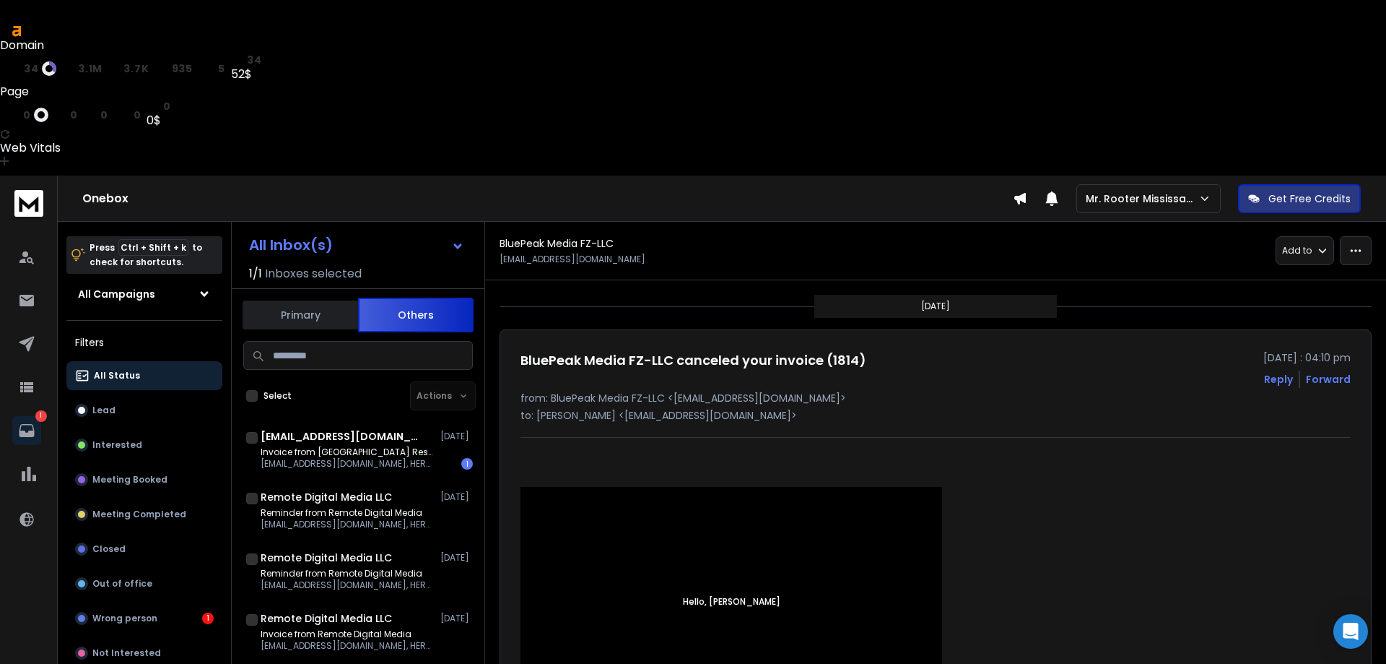
scroll to position [680, 0]
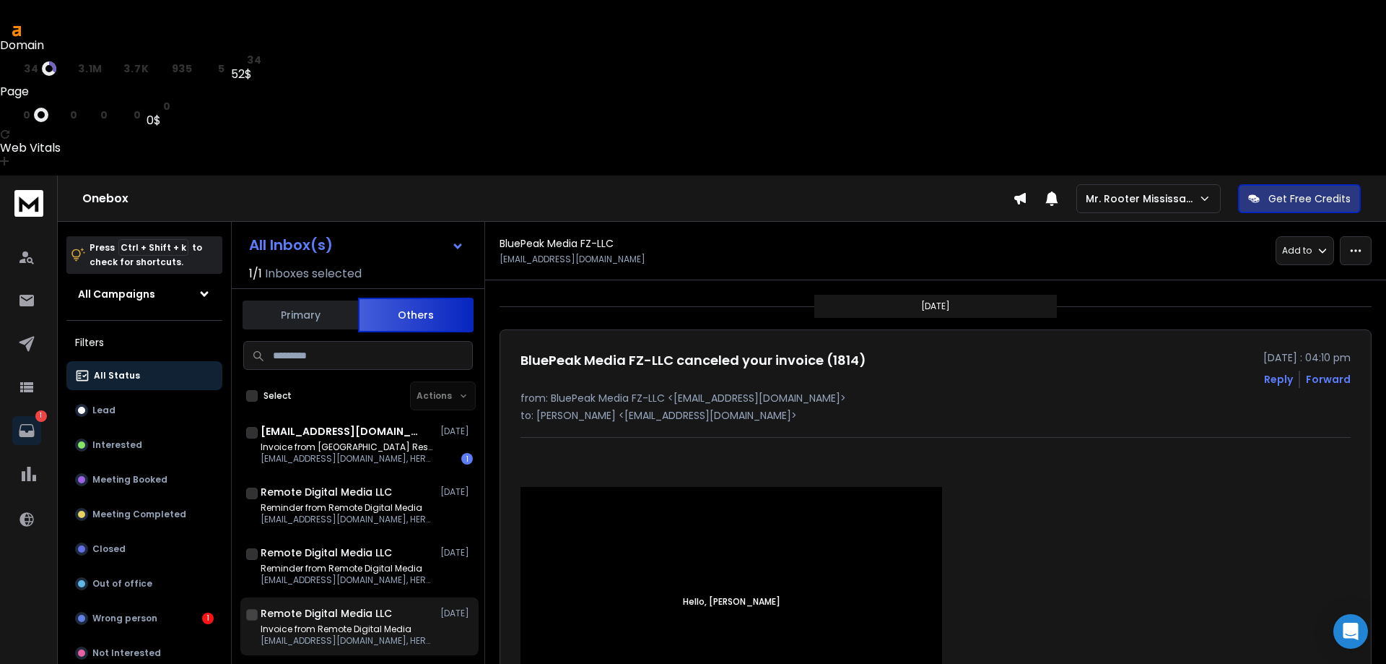
click at [367, 606] on h1 "Remote Digital Media LLC" at bounding box center [326, 613] width 131 height 14
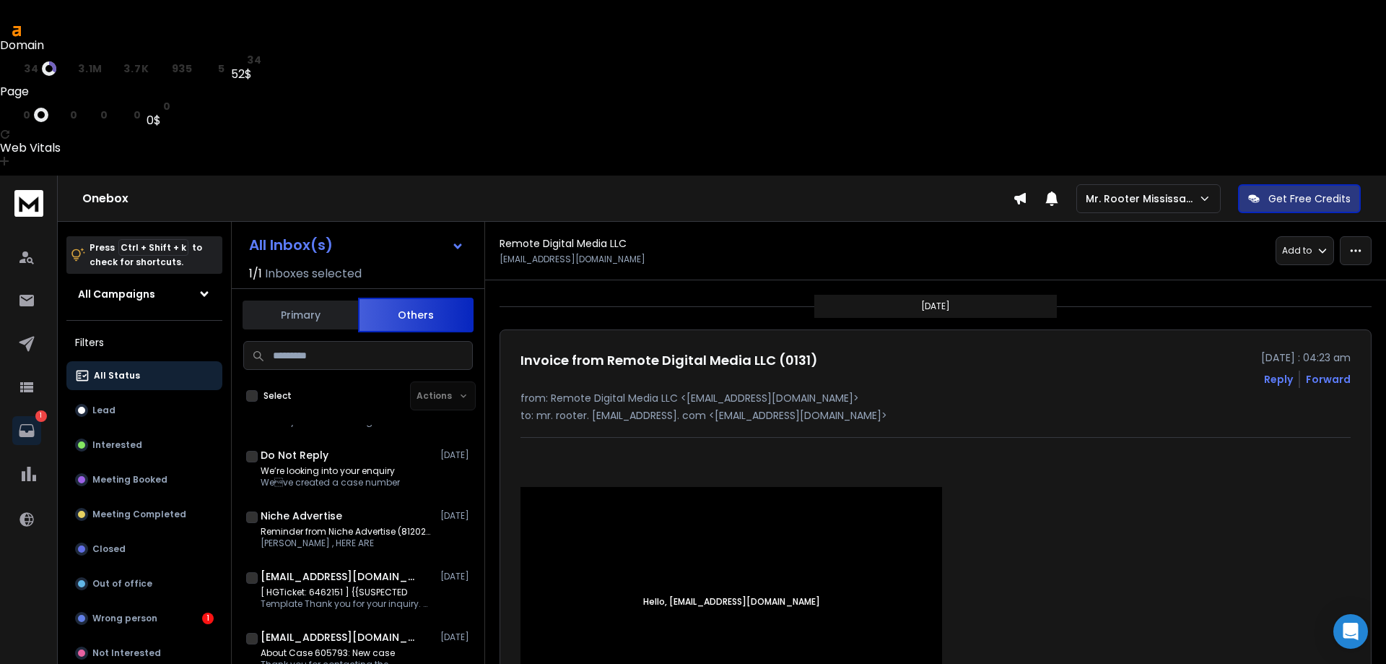
scroll to position [1150, 0]
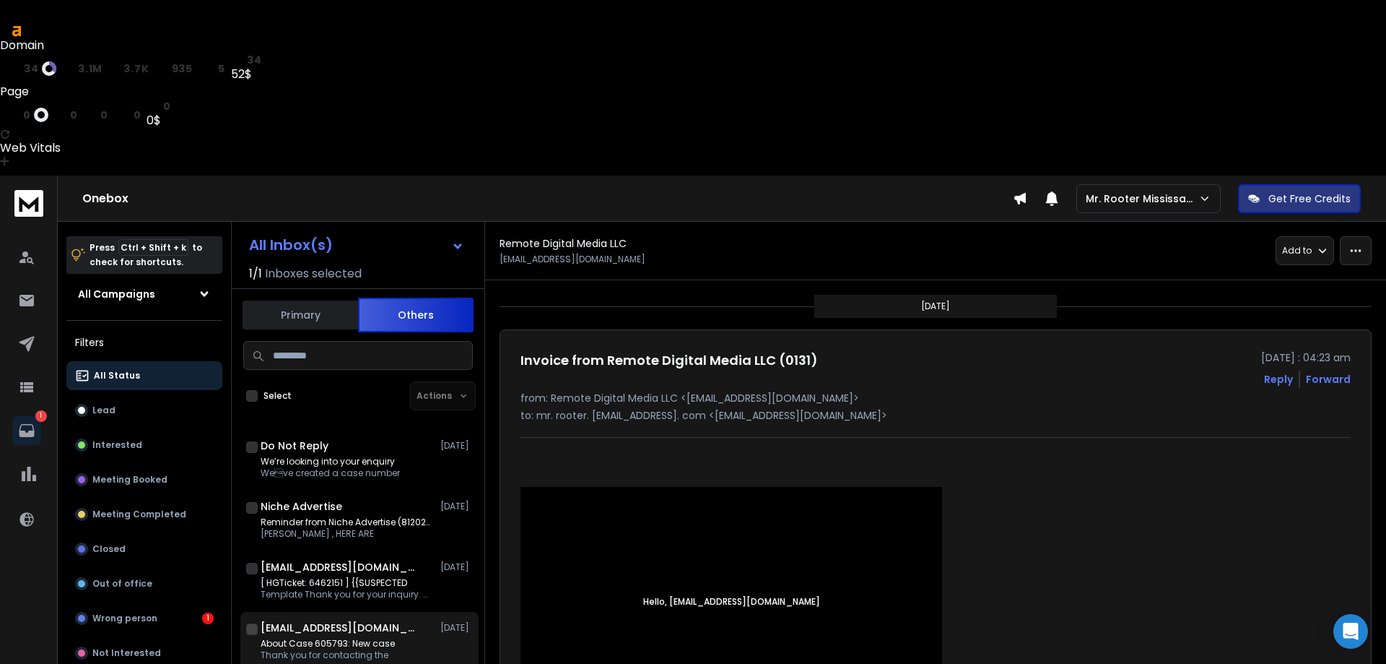
click at [350, 638] on p "About Case 605793: New case" at bounding box center [328, 644] width 134 height 12
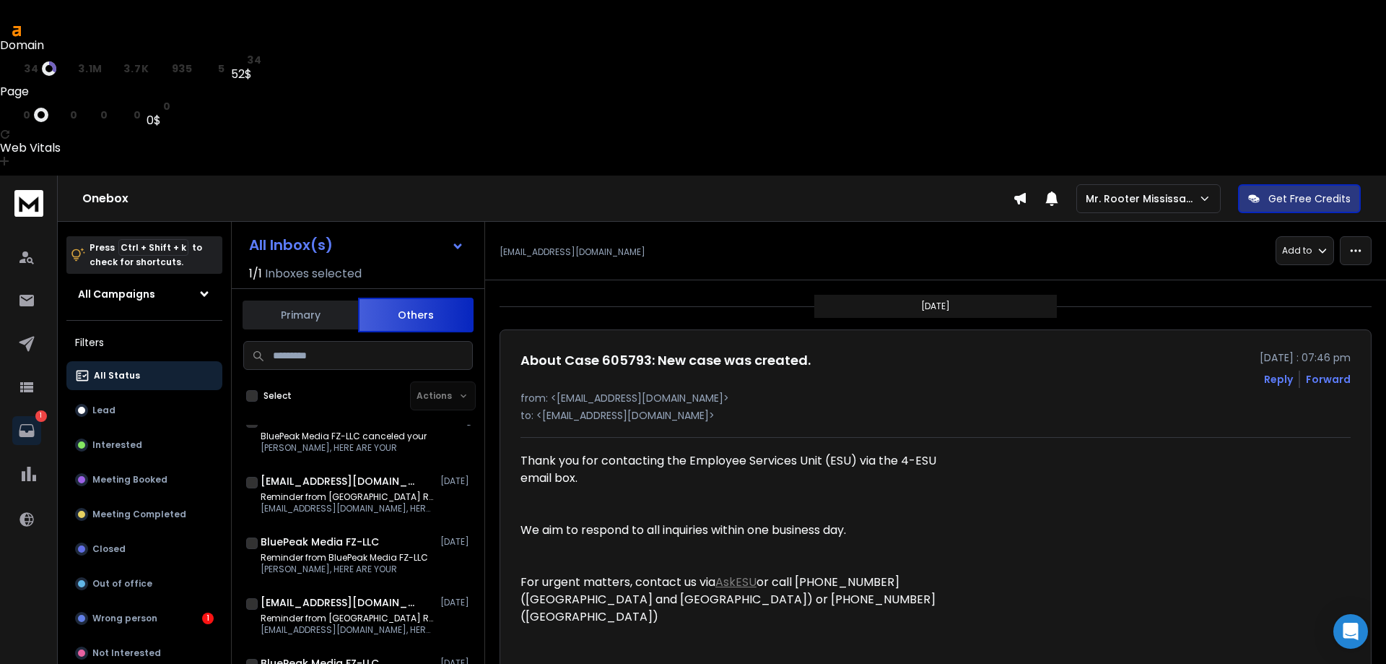
scroll to position [0, 0]
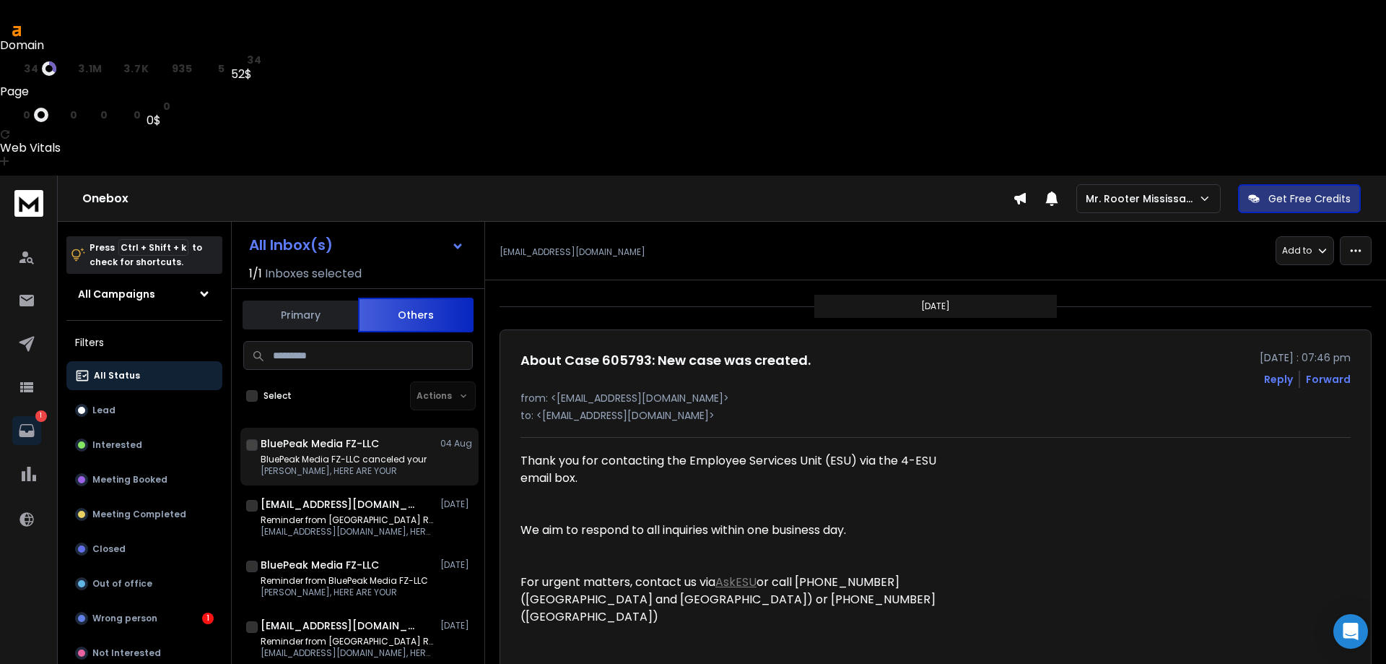
click at [389, 453] on p "BluePeak Media FZ-LLC canceled your" at bounding box center [344, 459] width 166 height 12
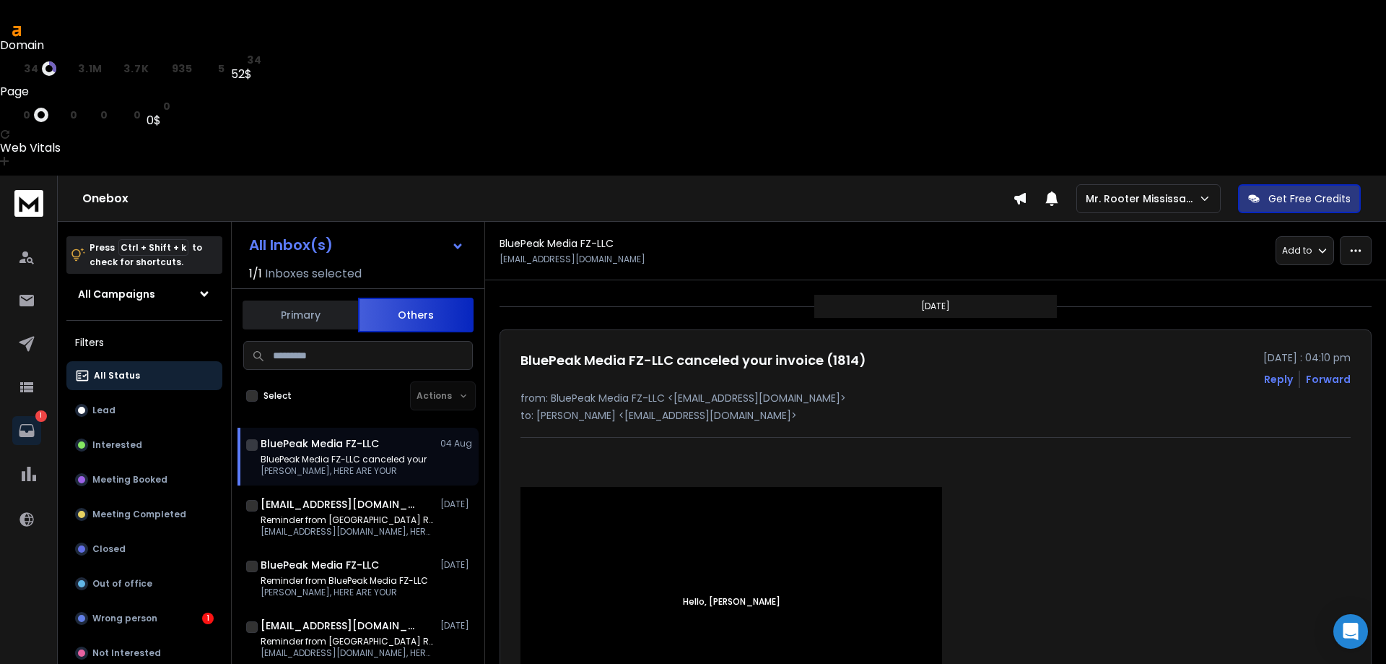
click at [888, 236] on div "BluePeak Media FZ-LLC BMF [EMAIL_ADDRESS][DOMAIN_NAME]" at bounding box center [716, 250] width 432 height 29
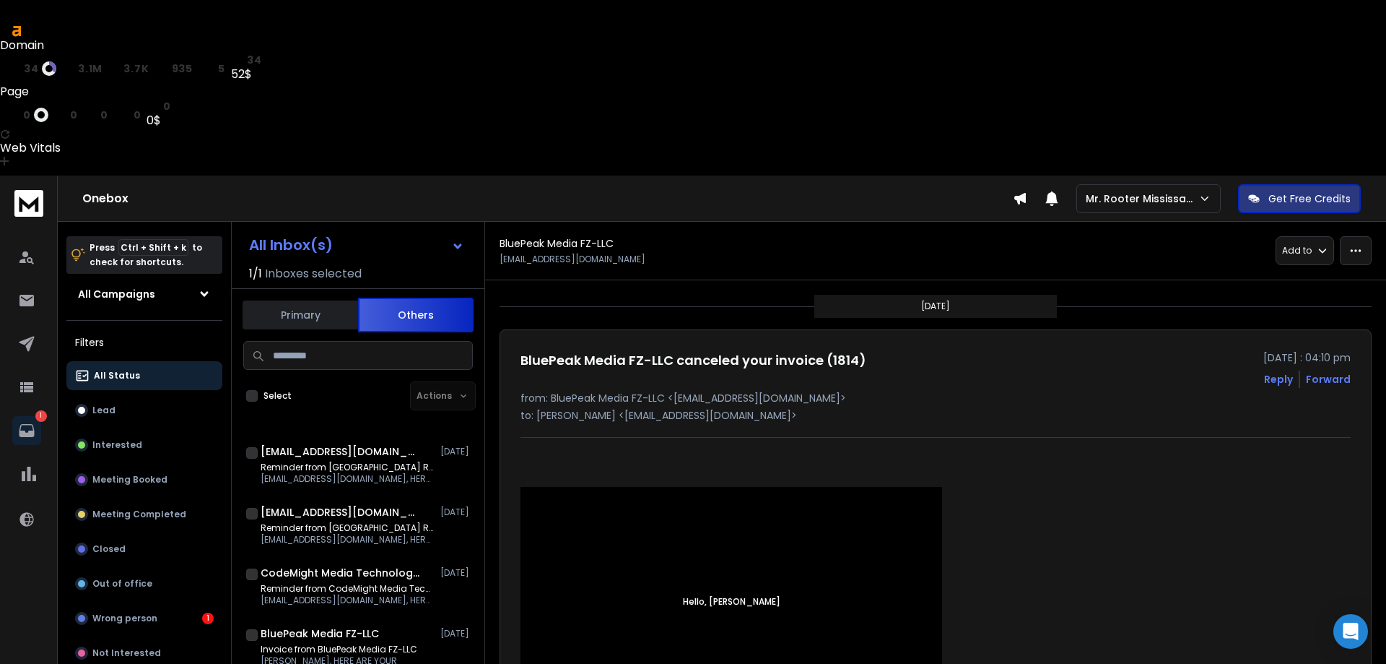
scroll to position [365, 0]
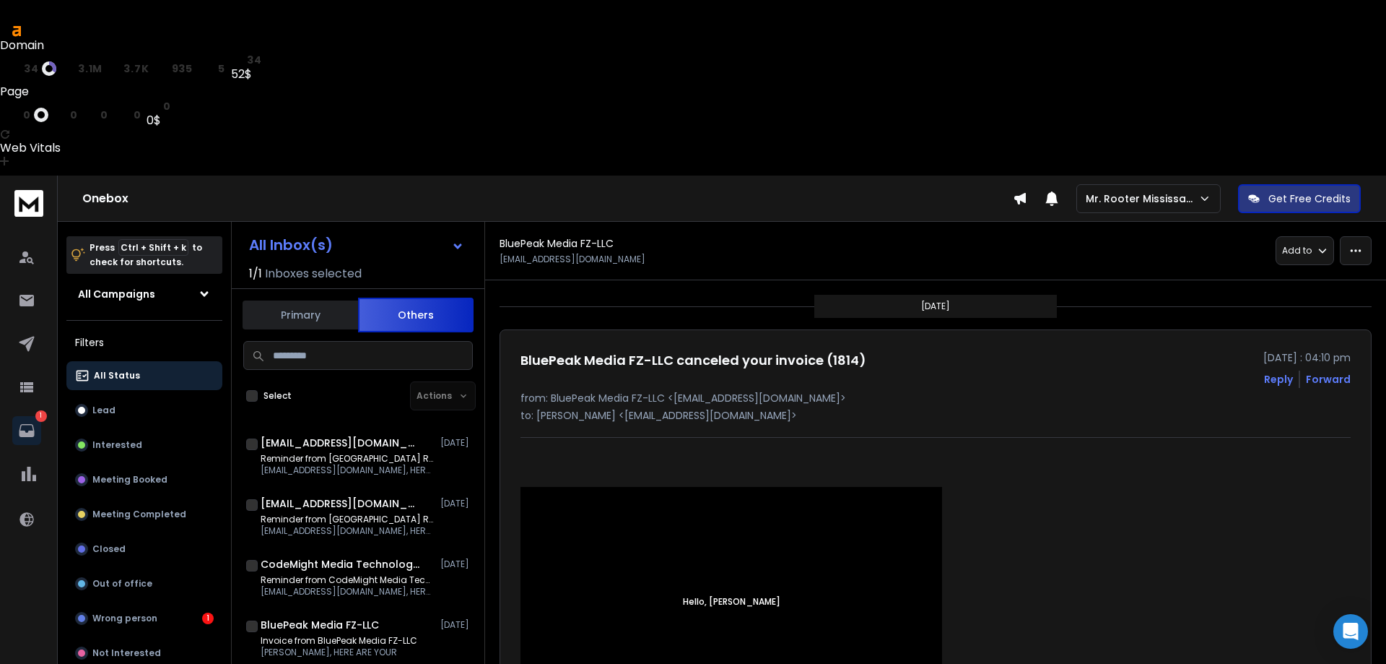
click at [35, 483] on div "1 H" at bounding box center [29, 507] width 58 height 664
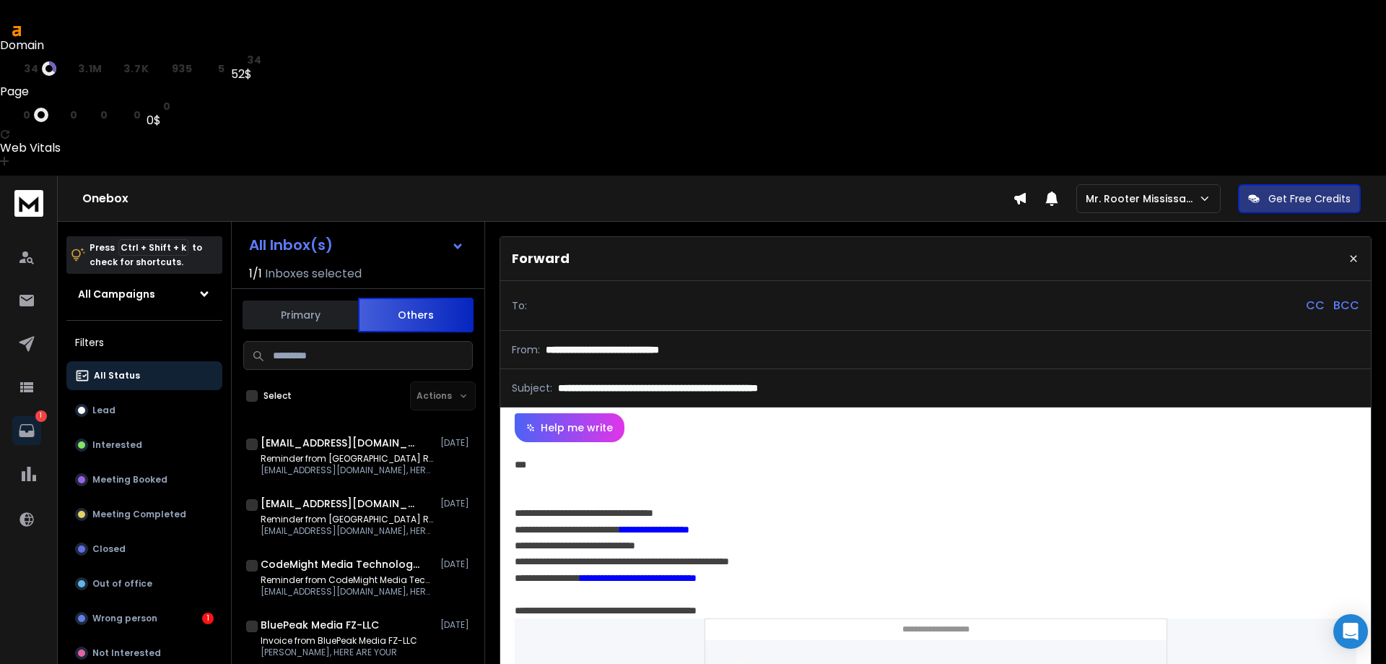
click at [1352, 255] on icon at bounding box center [1353, 258] width 6 height 6
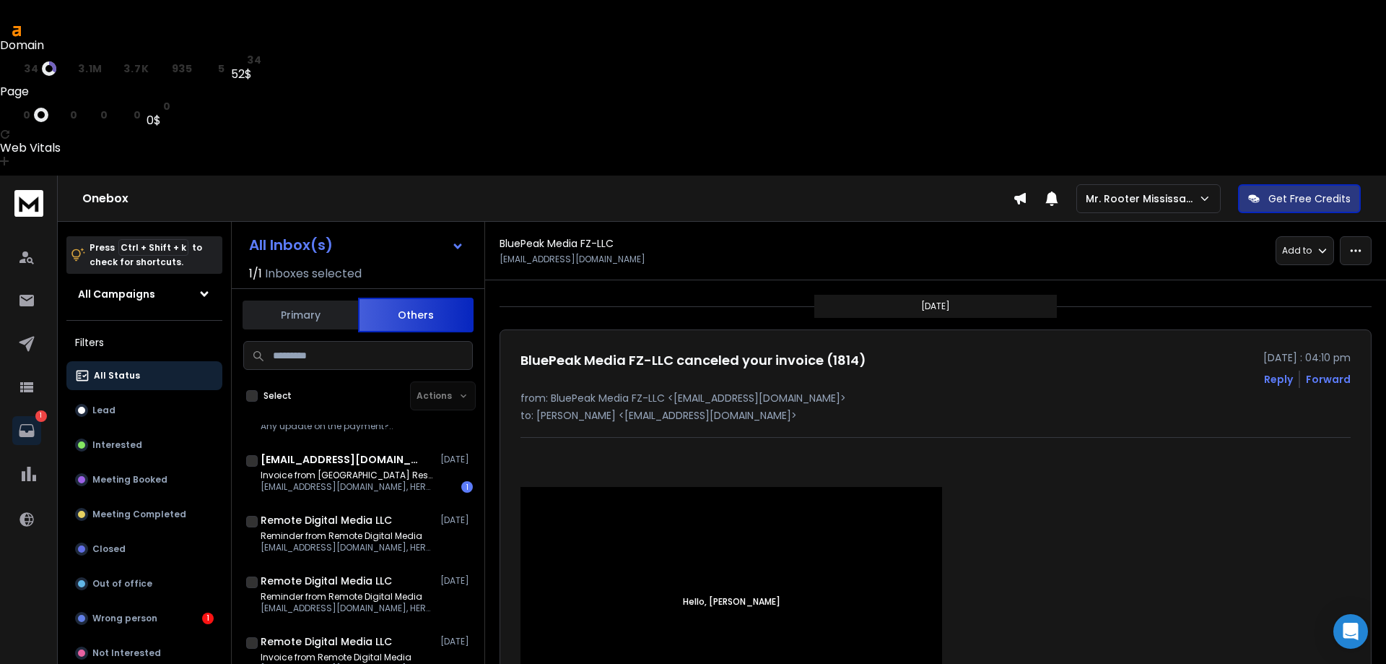
scroll to position [679, 0]
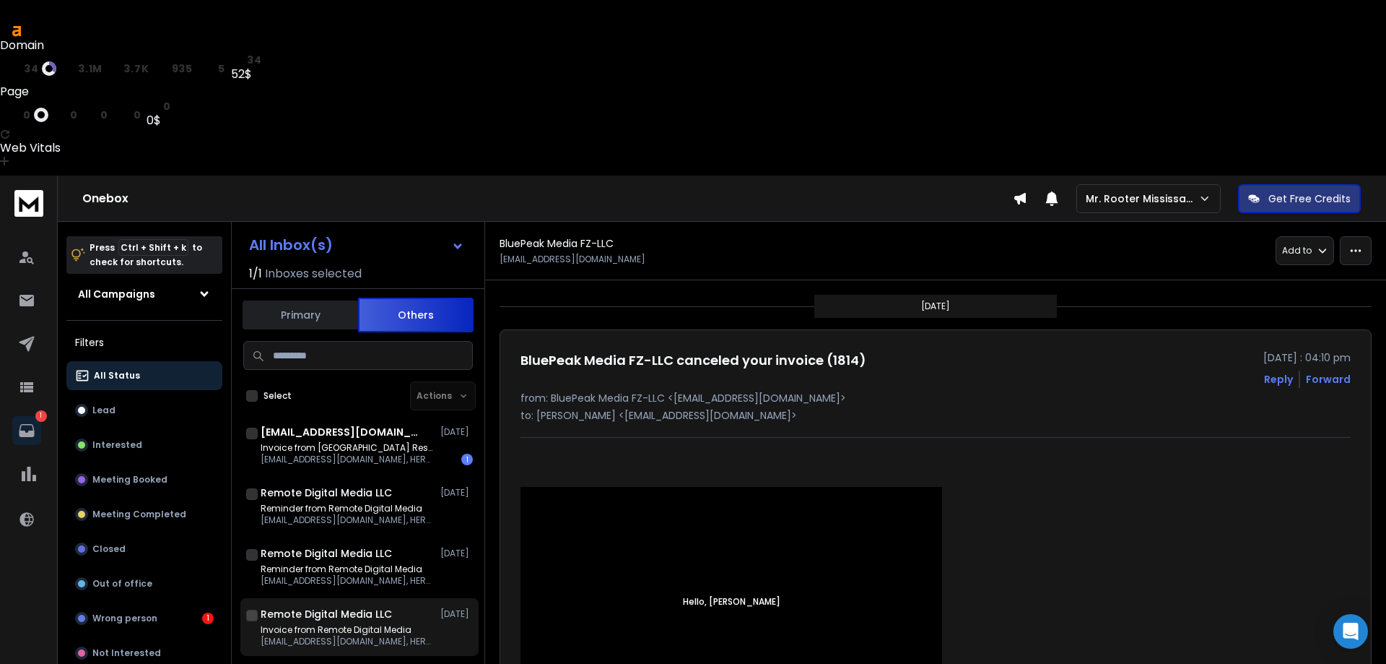
click at [367, 607] on h1 "Remote Digital Media LLC" at bounding box center [326, 614] width 131 height 14
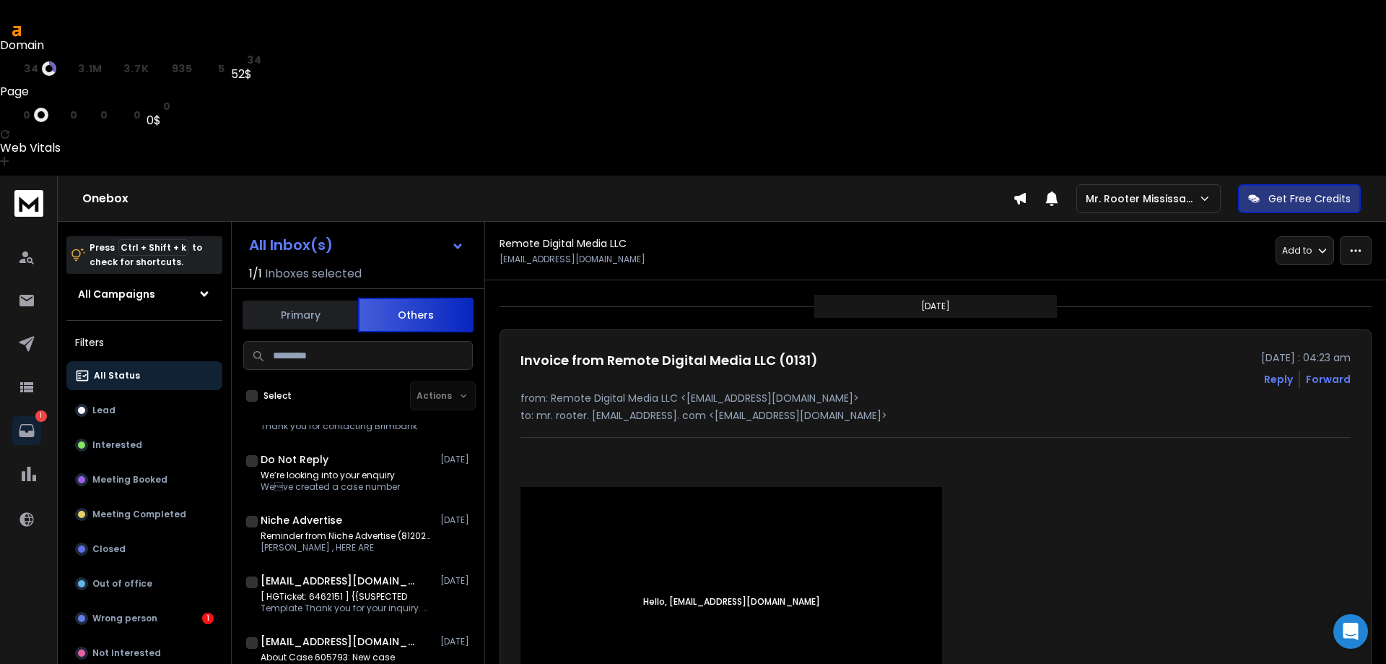
scroll to position [1145, 0]
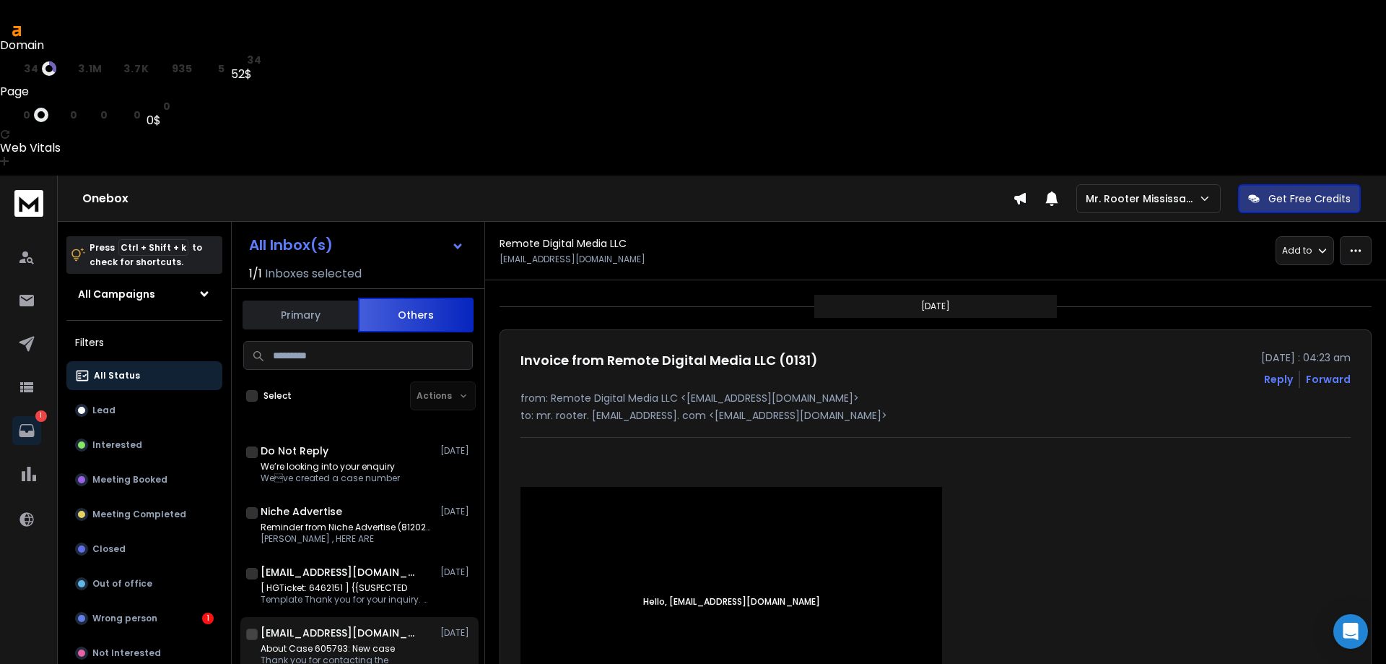
click at [350, 625] on div "[EMAIL_ADDRESS][DOMAIN_NAME] [DATE] About Case 605793: New case Thank you for c…" at bounding box center [367, 645] width 212 height 40
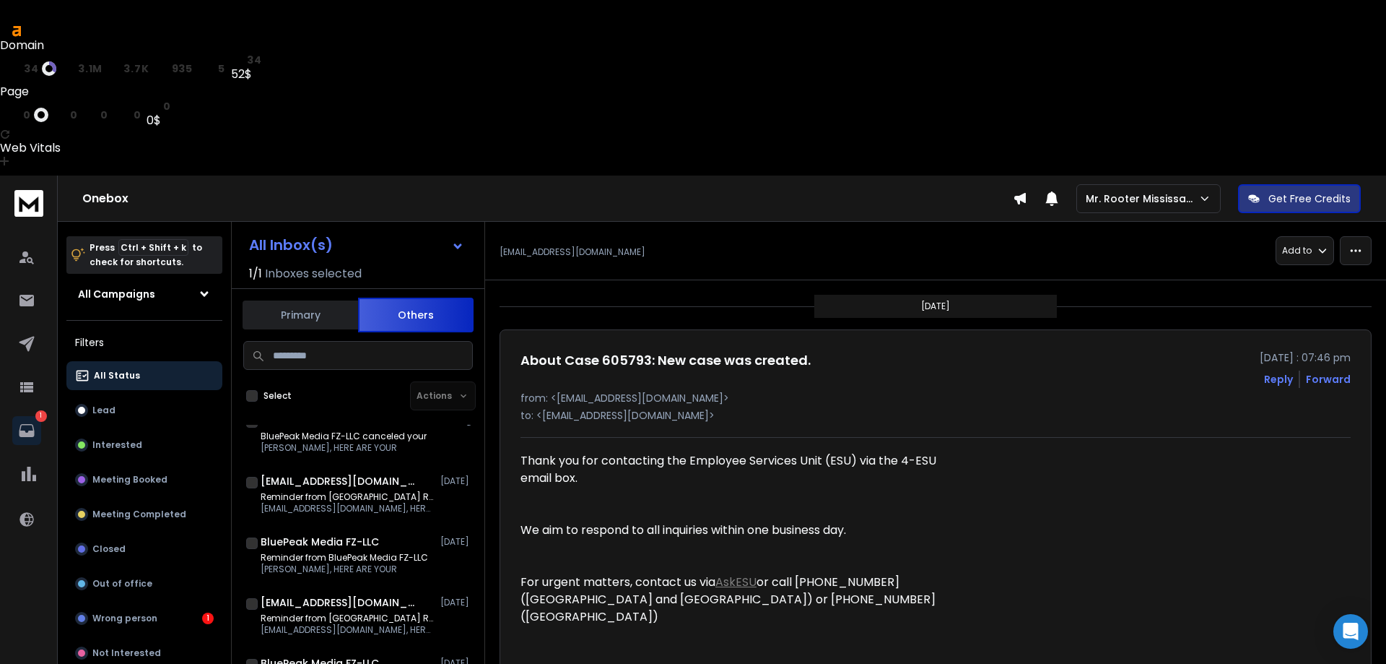
scroll to position [0, 0]
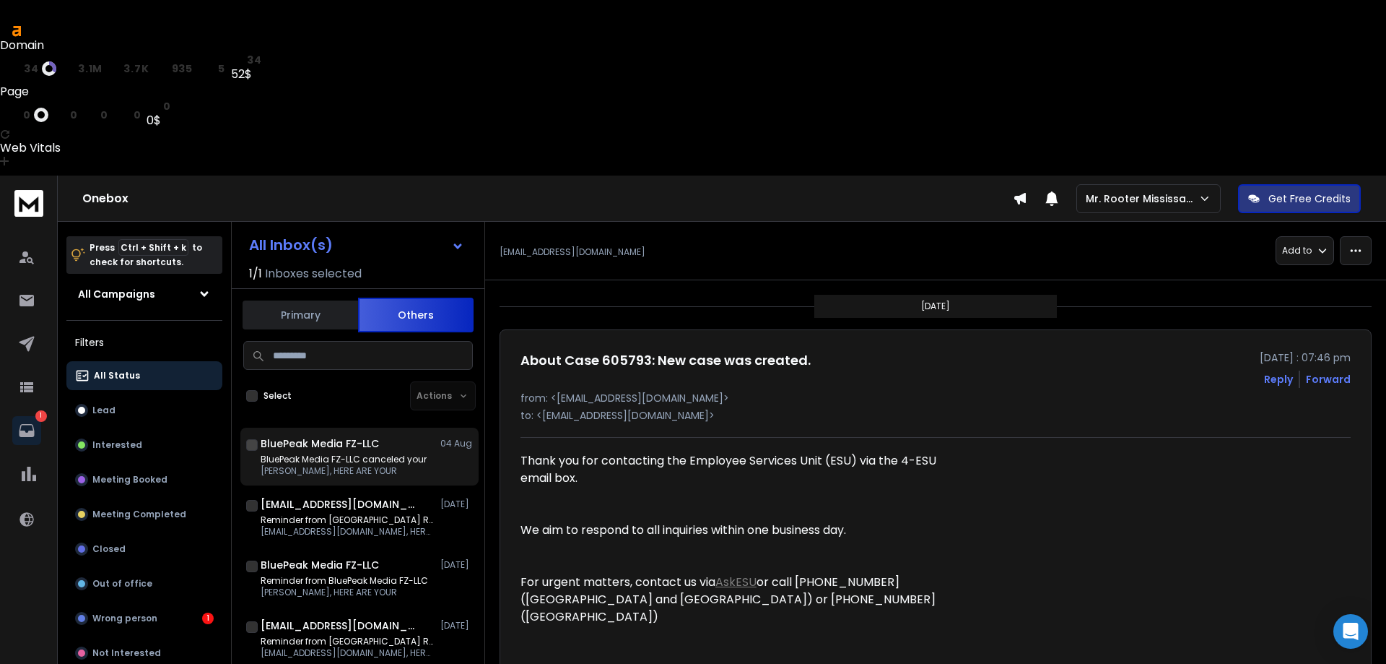
click at [389, 453] on p "BluePeak Media FZ-LLC canceled your" at bounding box center [344, 459] width 166 height 12
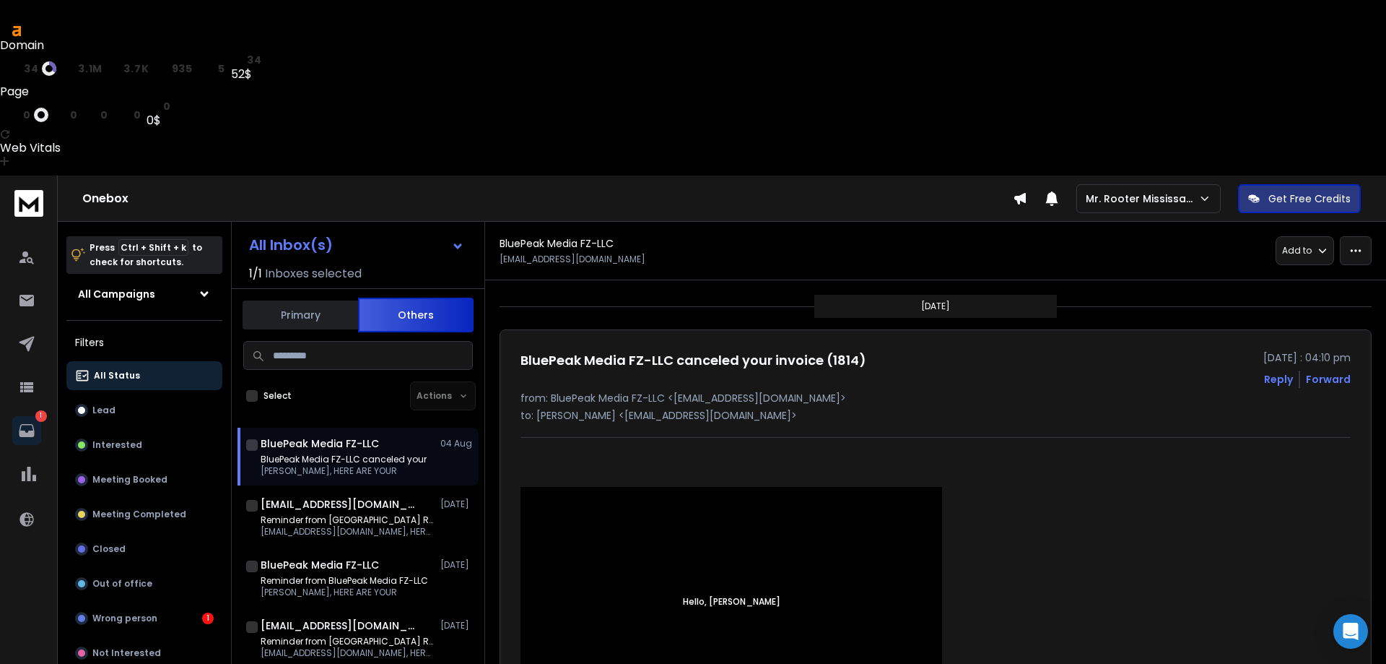
click at [888, 236] on div "BluePeak Media FZ-LLC BMF [EMAIL_ADDRESS][DOMAIN_NAME]" at bounding box center [716, 250] width 432 height 29
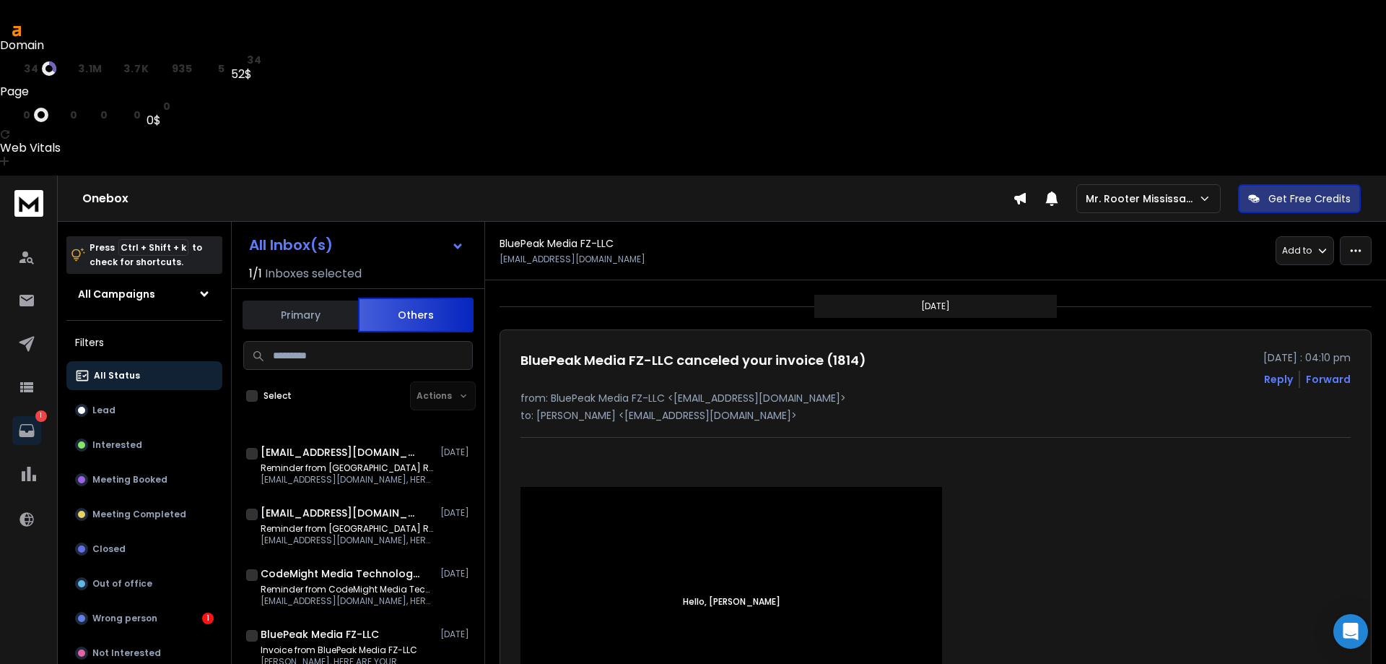
scroll to position [365, 0]
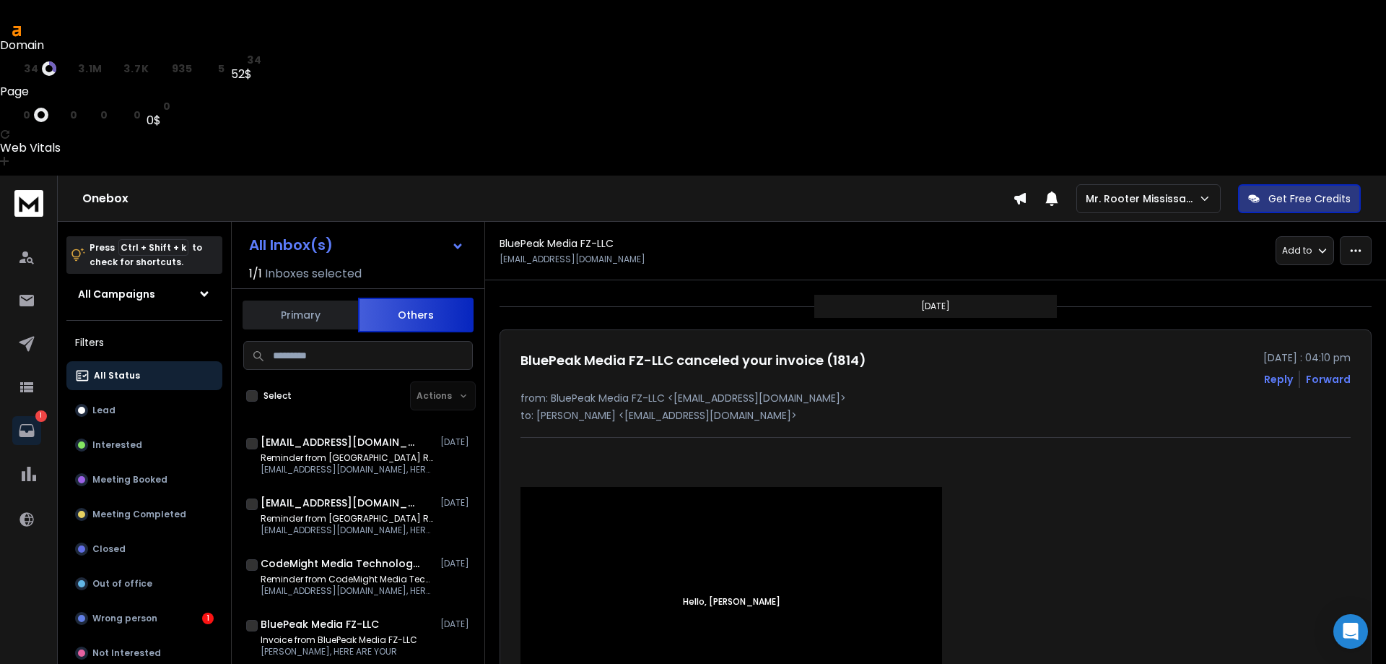
click at [35, 483] on div "1 H" at bounding box center [29, 507] width 58 height 664
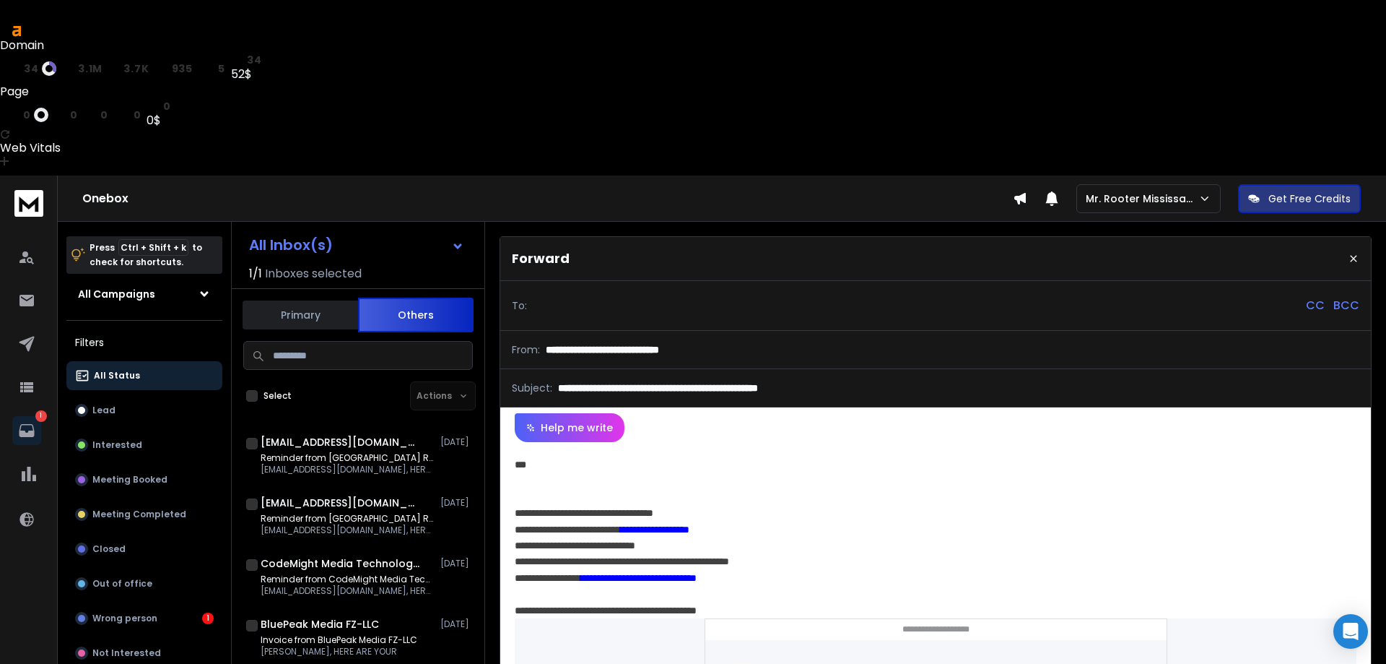
click at [1352, 255] on icon at bounding box center [1353, 258] width 6 height 6
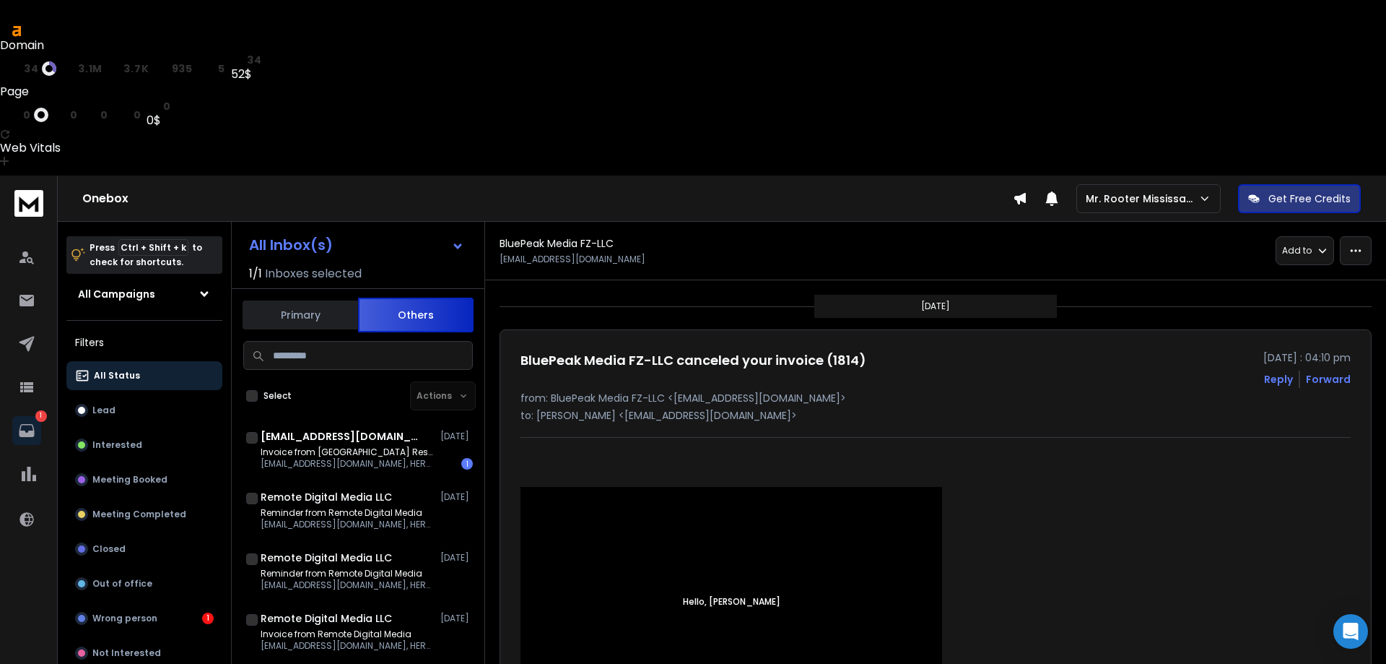
scroll to position [684, 0]
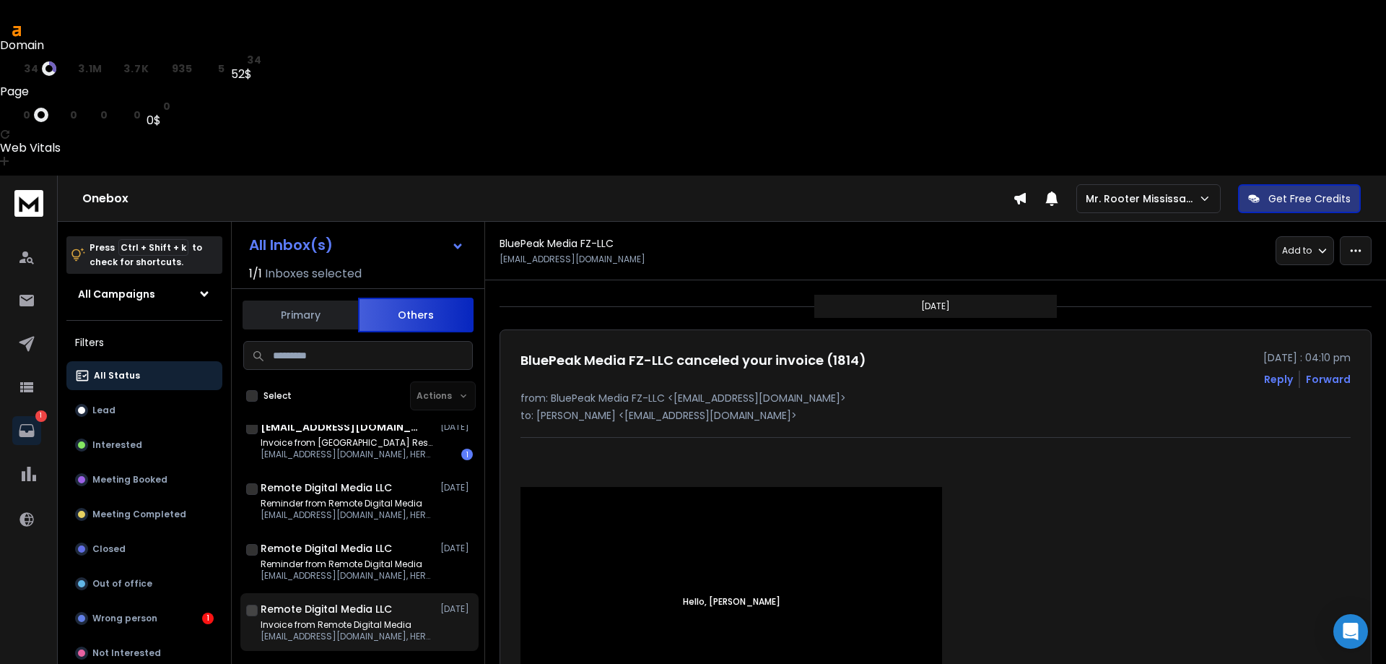
click at [367, 602] on h1 "Remote Digital Media LLC" at bounding box center [326, 609] width 131 height 14
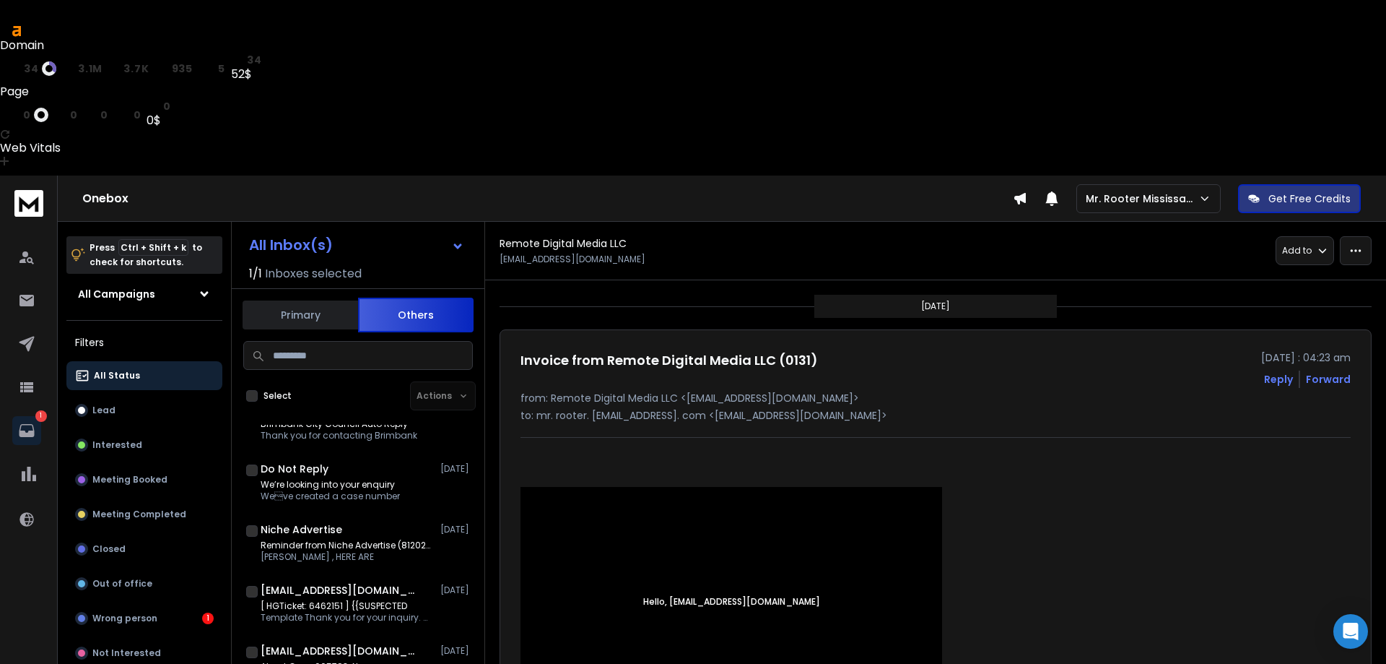
scroll to position [1155, 0]
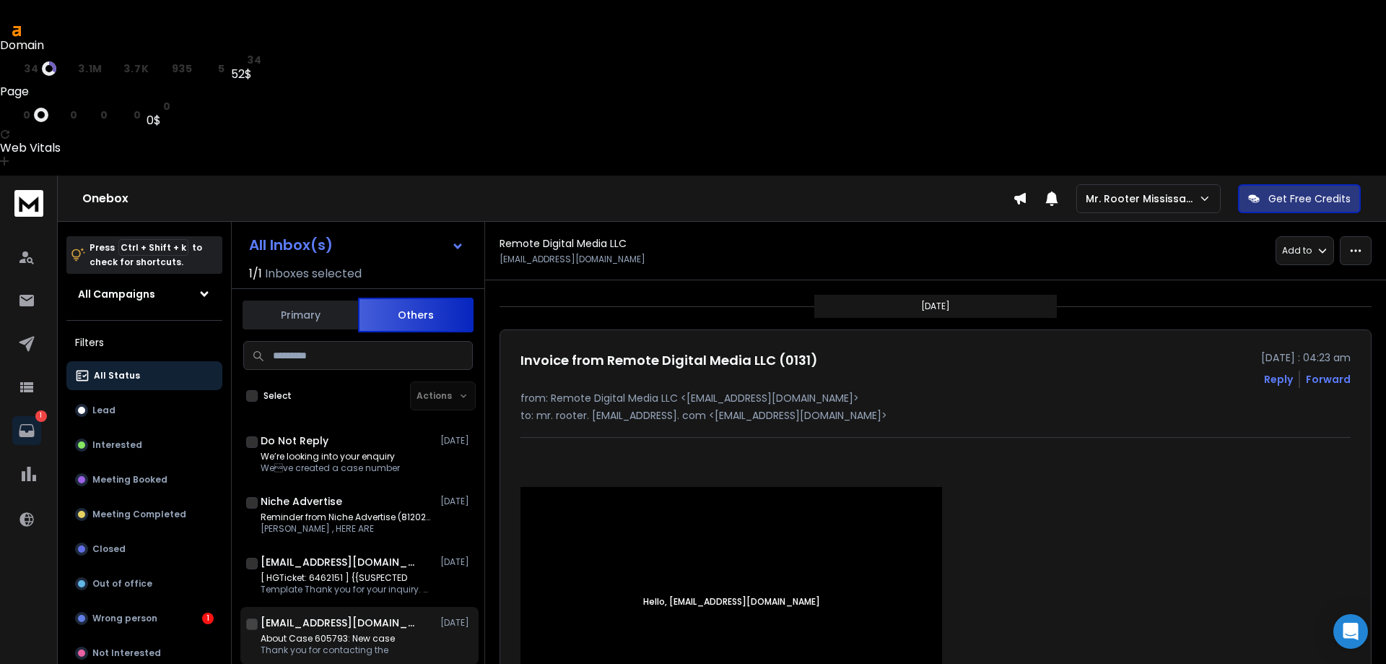
click at [350, 633] on p "About Case 605793: New case" at bounding box center [328, 639] width 134 height 12
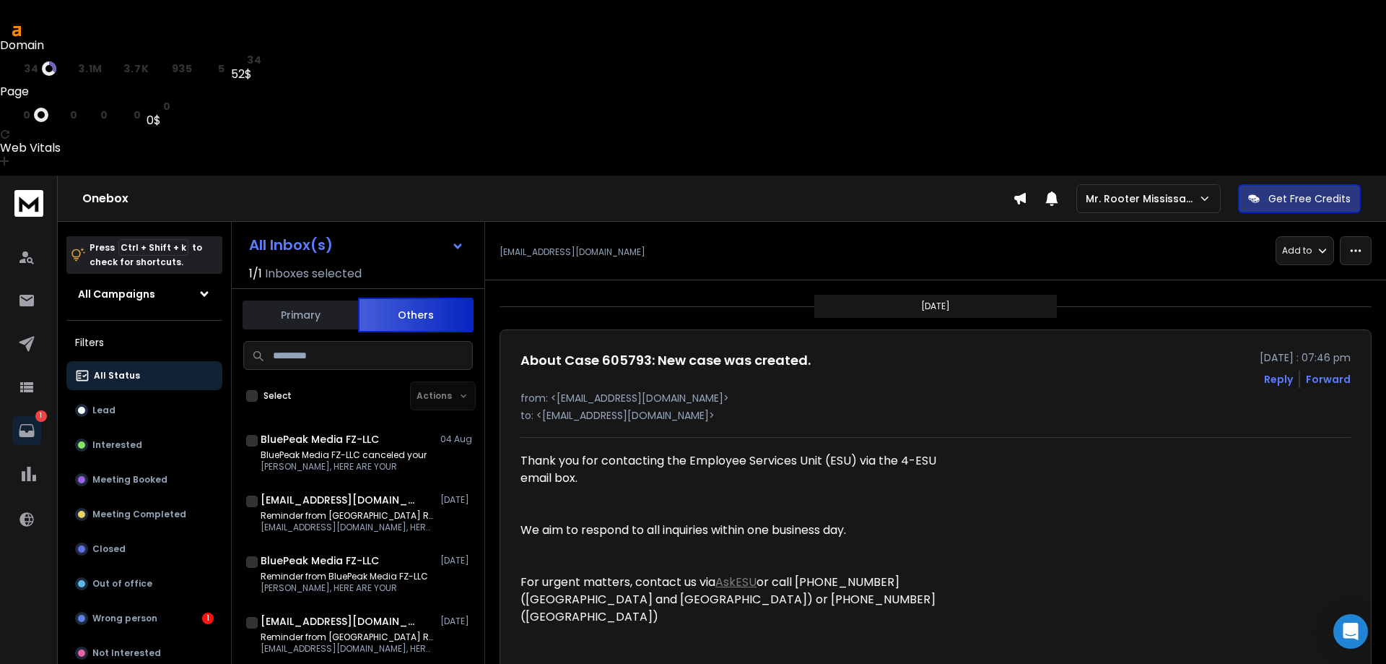
scroll to position [0, 0]
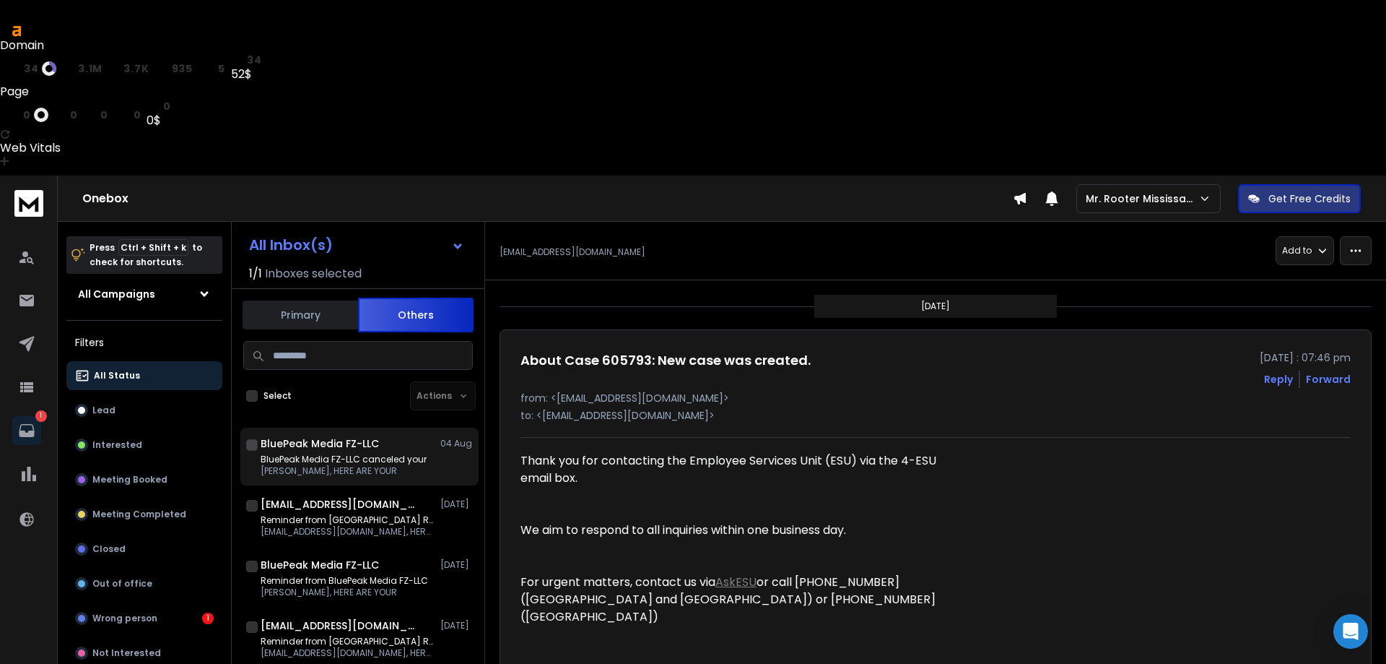
click at [389, 453] on p "BluePeak Media FZ-LLC canceled your" at bounding box center [344, 459] width 166 height 12
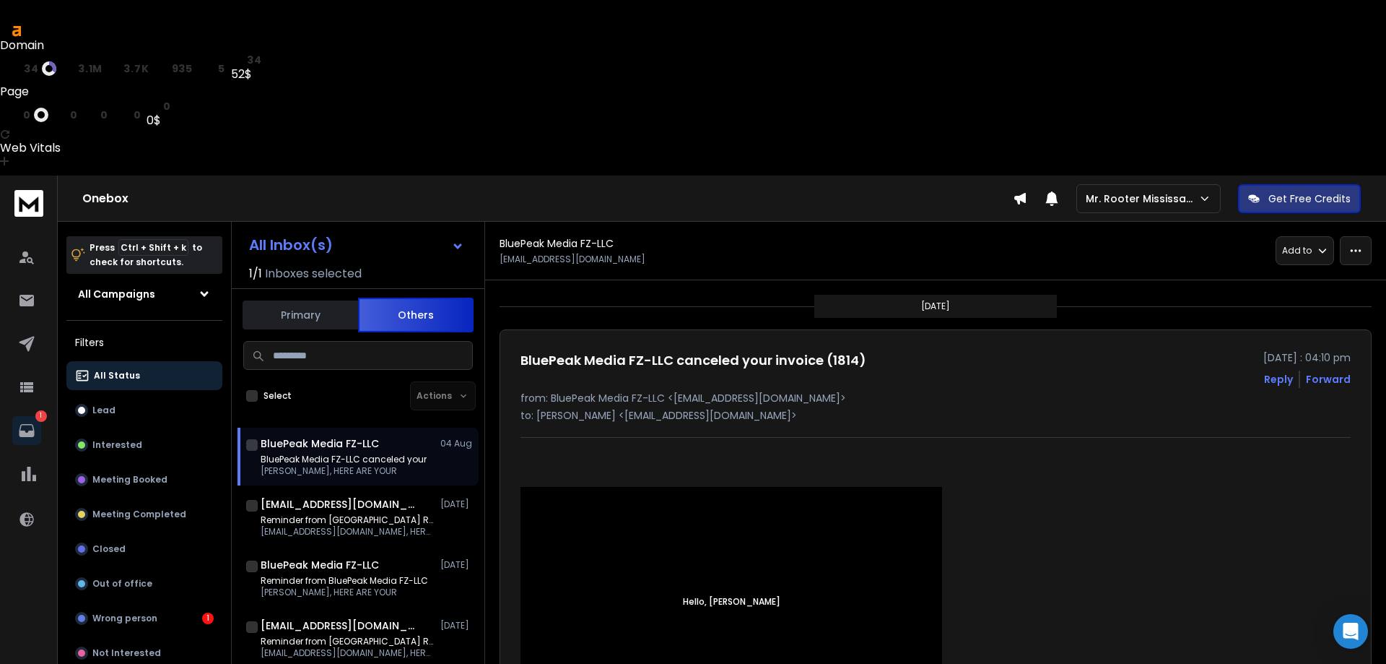
click at [888, 236] on div "BluePeak Media FZ-LLC BMF [EMAIL_ADDRESS][DOMAIN_NAME]" at bounding box center [716, 250] width 432 height 29
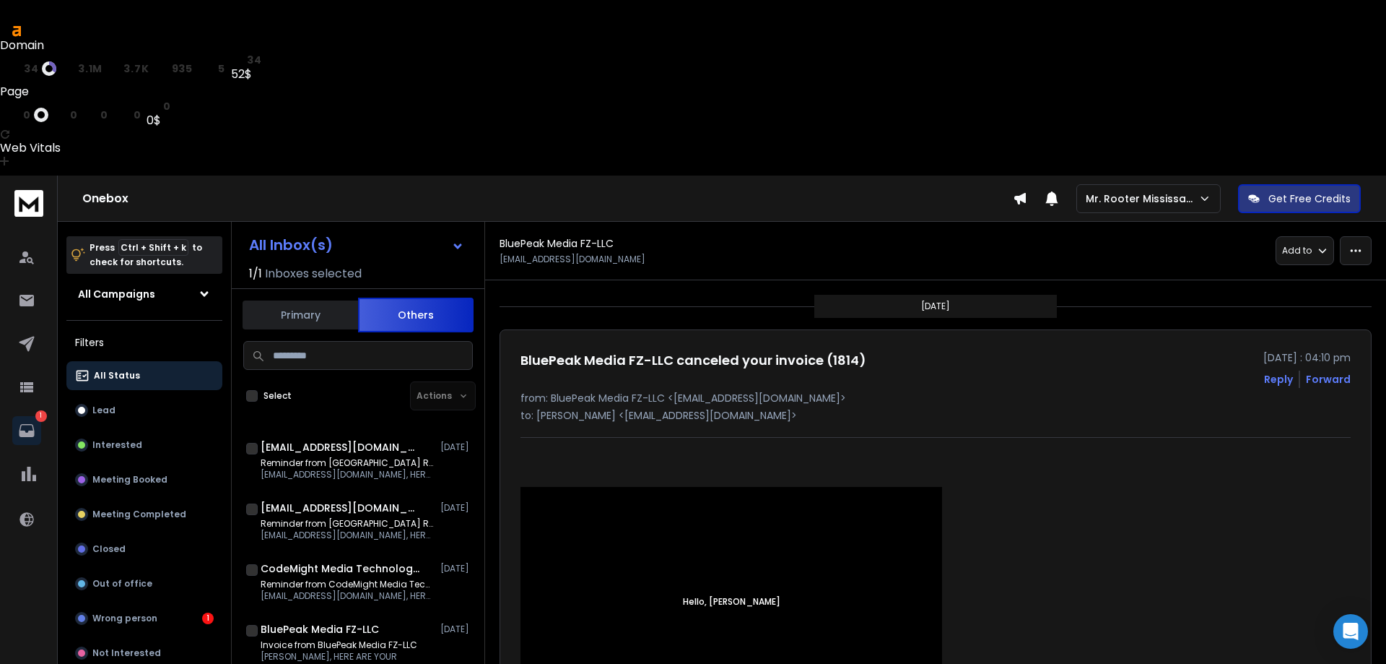
scroll to position [365, 0]
click at [35, 483] on div "1 H" at bounding box center [29, 507] width 58 height 664
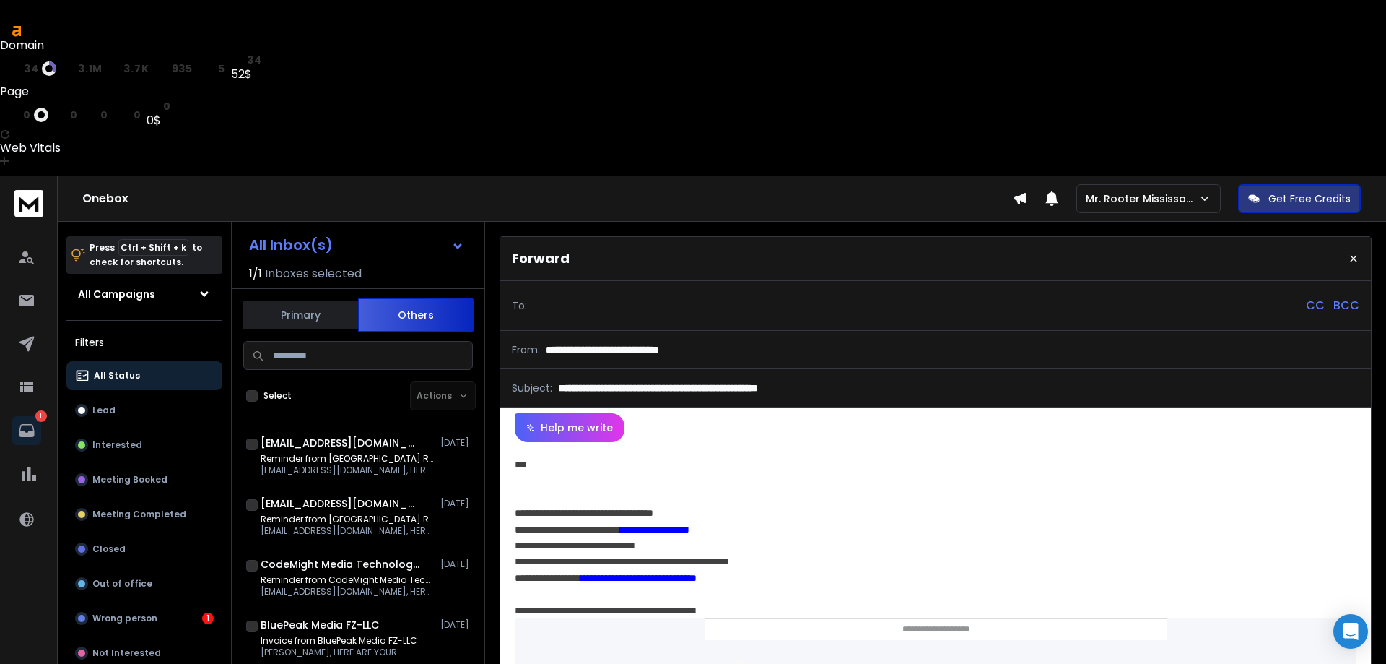
click at [1352, 255] on icon at bounding box center [1353, 258] width 6 height 6
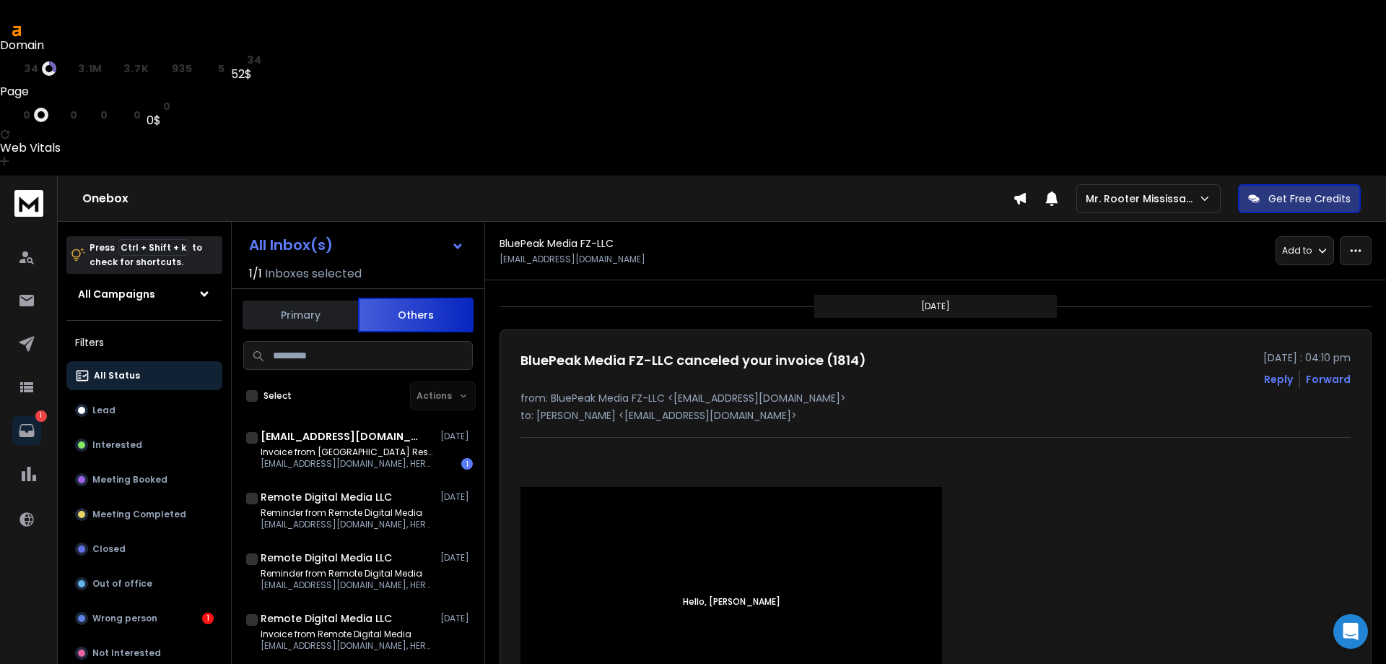
scroll to position [680, 0]
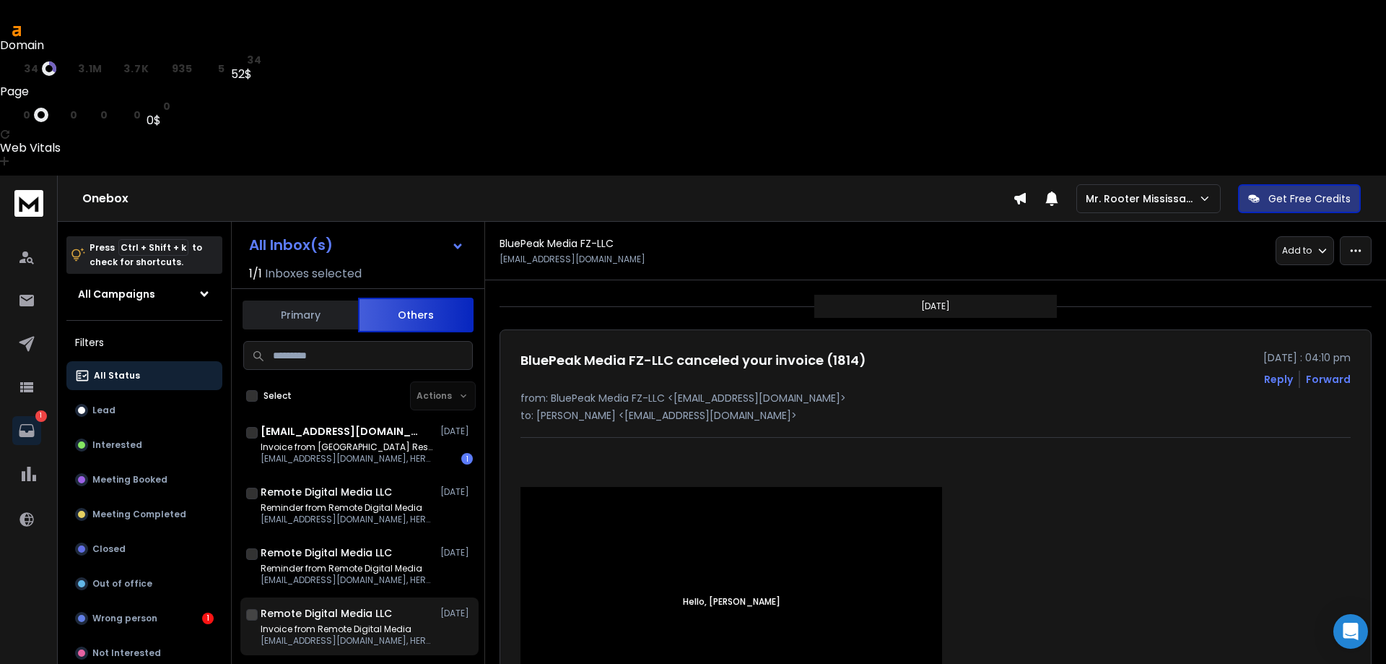
click at [367, 606] on h1 "Remote Digital Media LLC" at bounding box center [326, 613] width 131 height 14
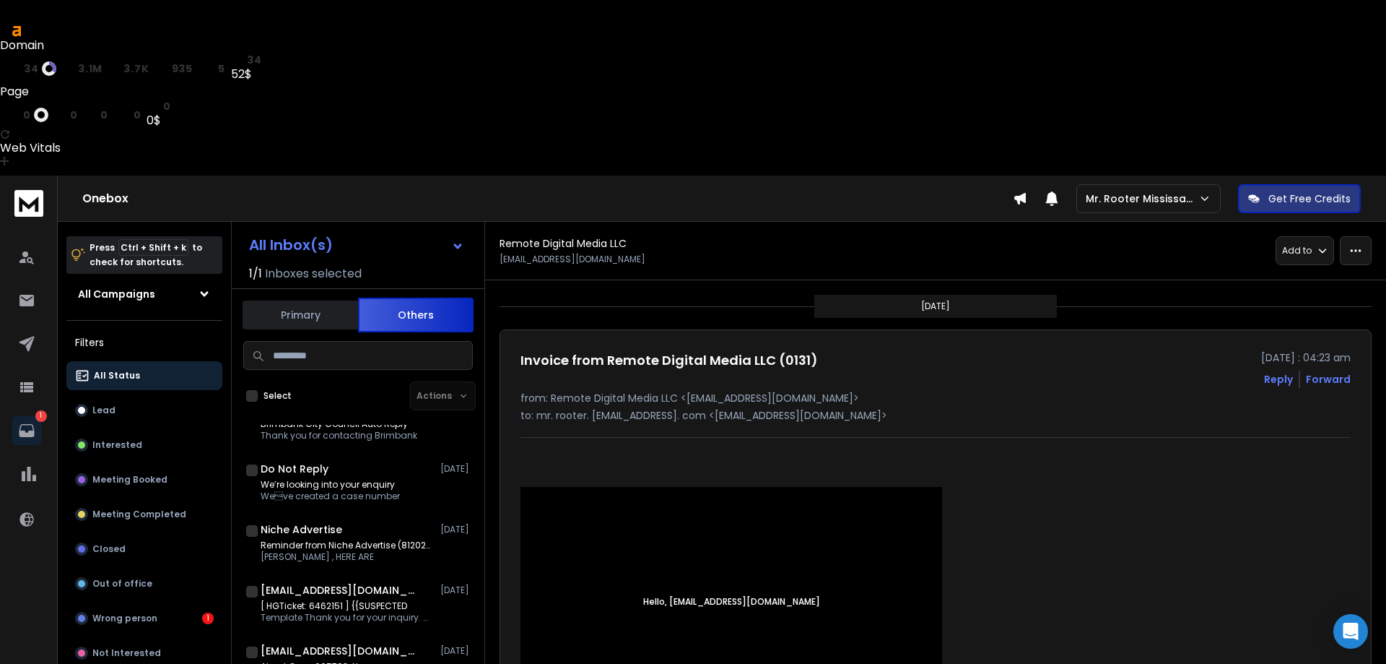
scroll to position [1150, 0]
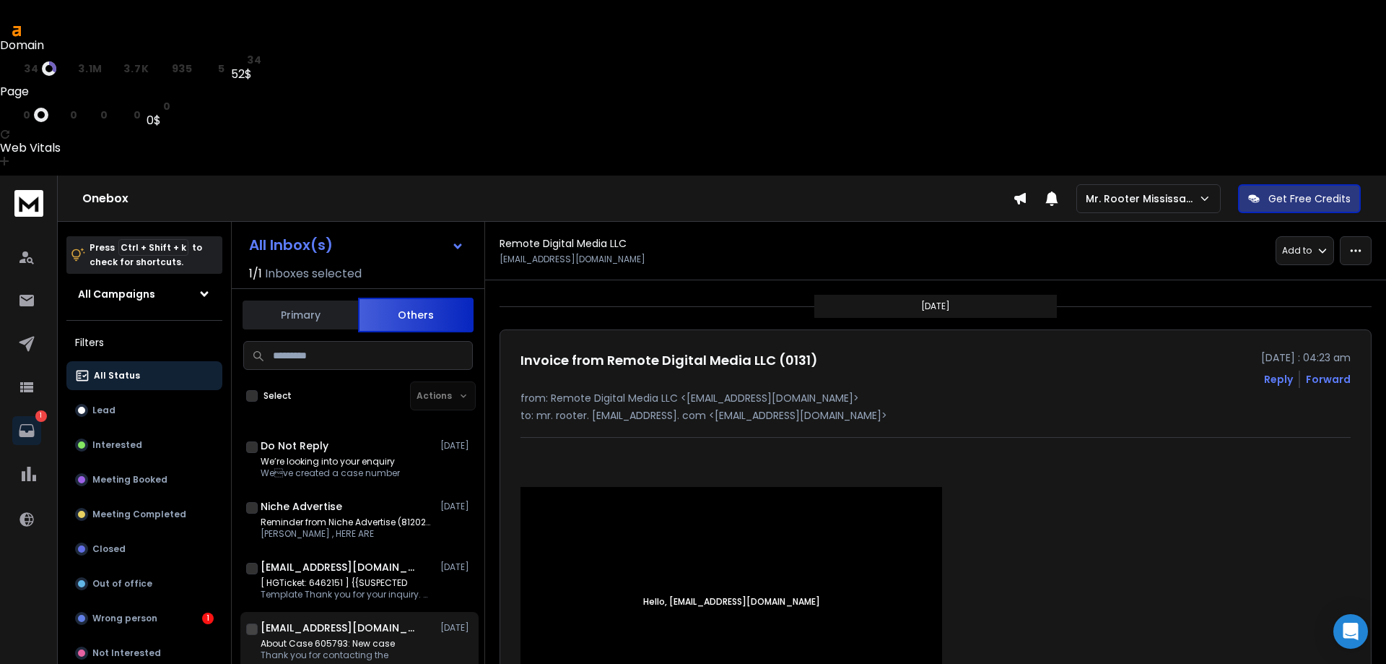
click at [350, 638] on p "About Case 605793: New case" at bounding box center [328, 644] width 134 height 12
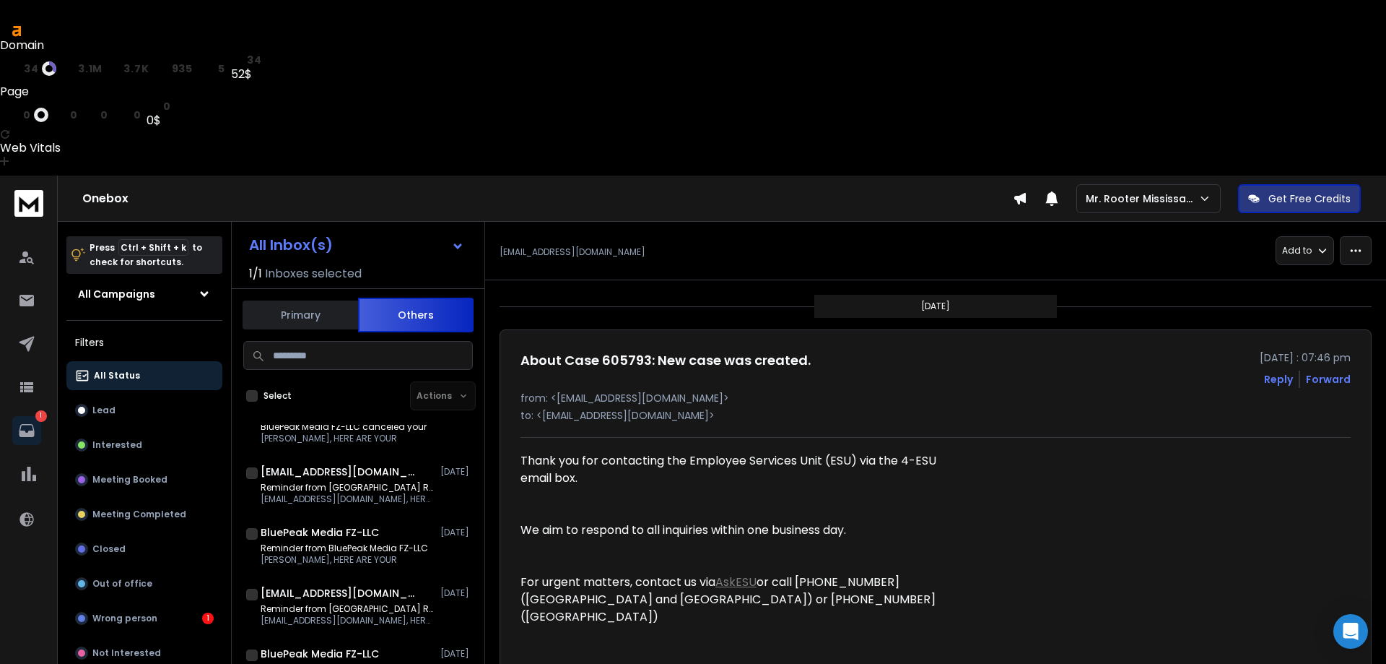
scroll to position [0, 0]
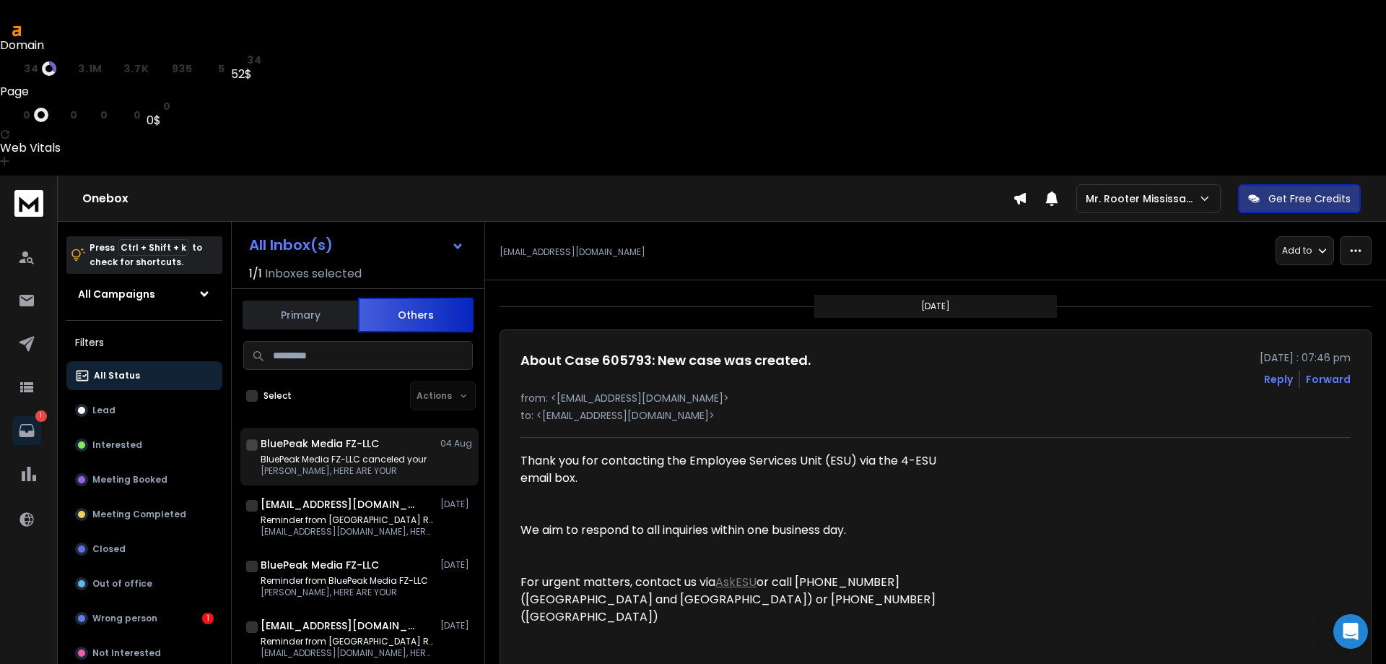
click at [389, 453] on p "BluePeak Media FZ-LLC canceled your" at bounding box center [344, 459] width 166 height 12
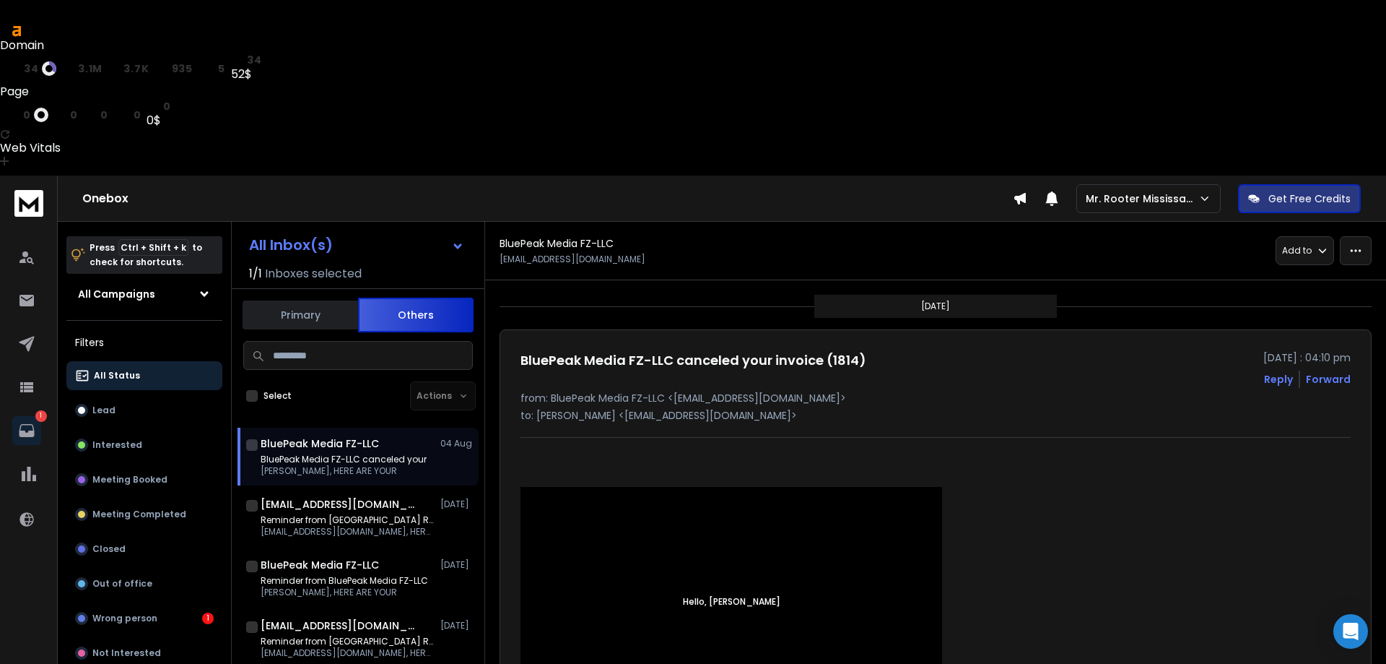
click at [888, 236] on div "BluePeak Media FZ-LLC BMF [EMAIL_ADDRESS][DOMAIN_NAME]" at bounding box center [716, 250] width 432 height 29
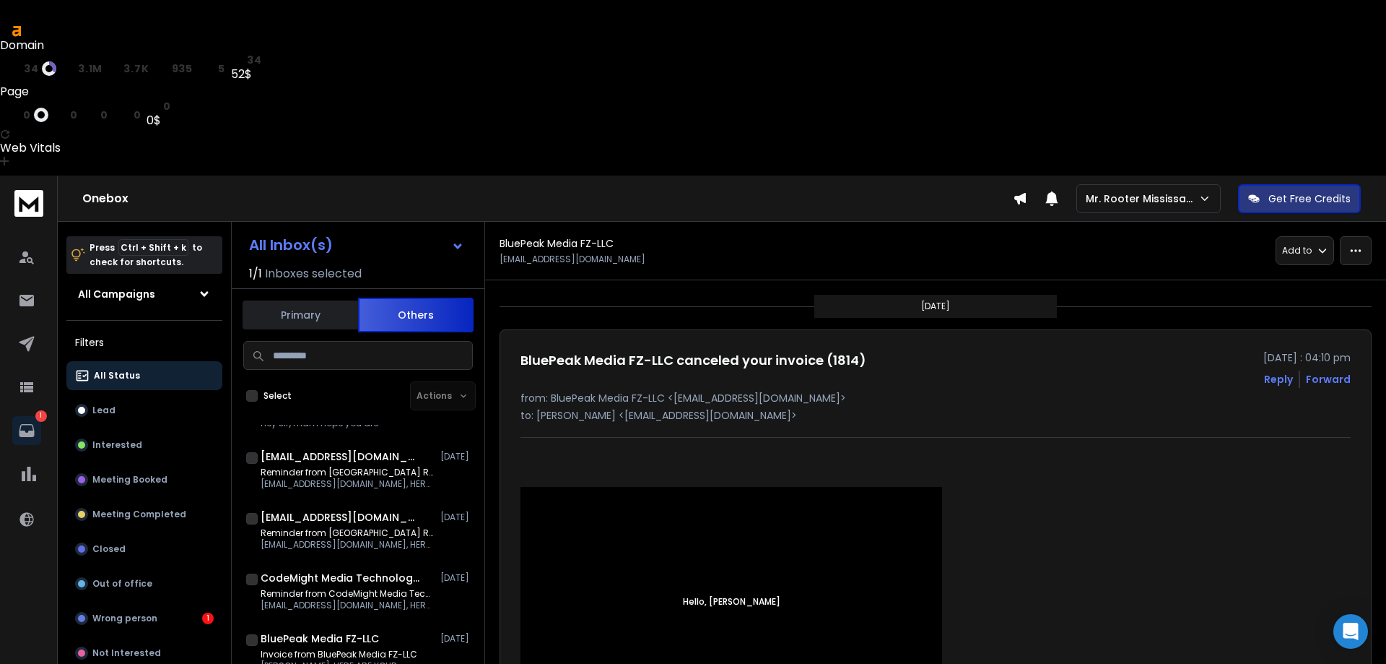
scroll to position [365, 0]
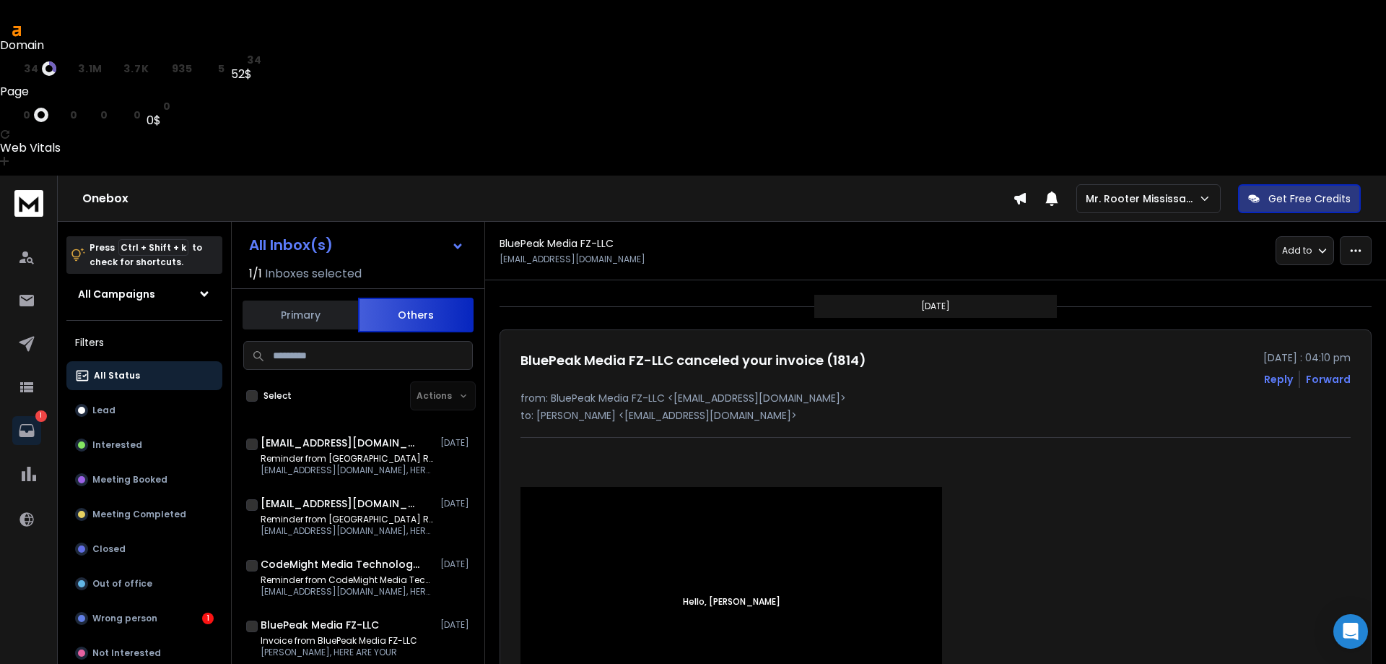
click at [35, 483] on div "1 H" at bounding box center [29, 507] width 58 height 664
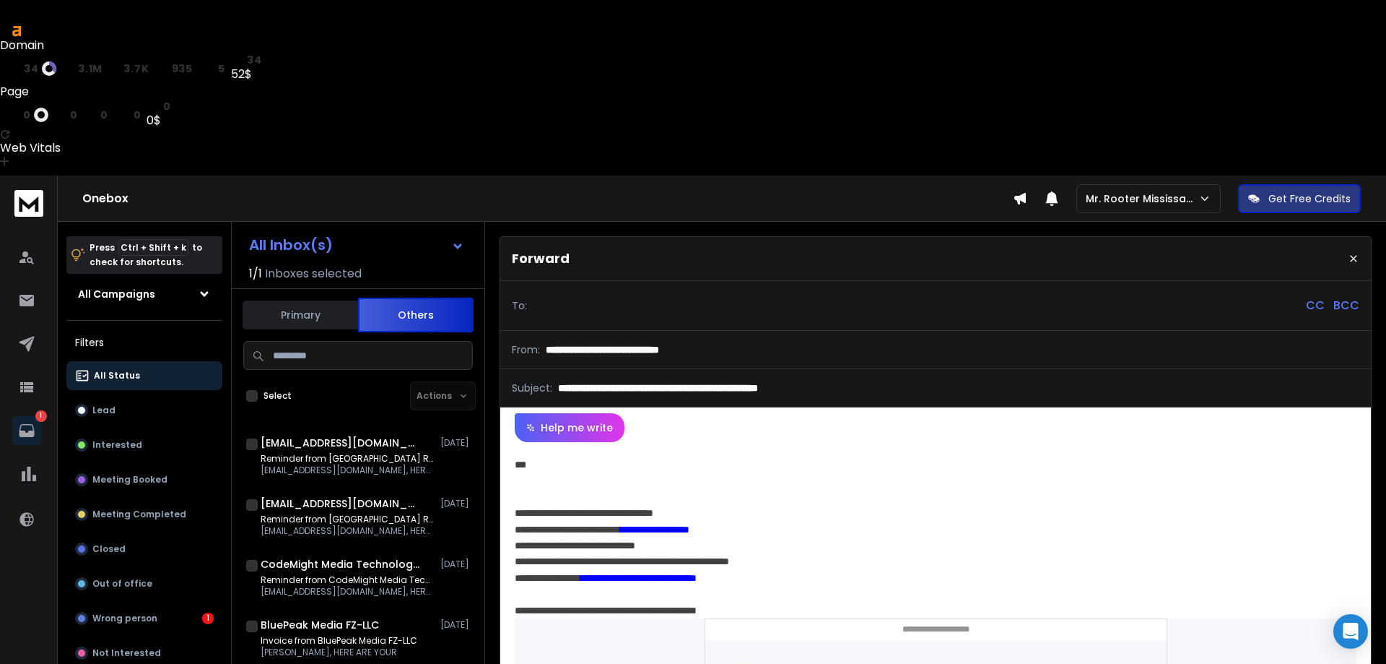
click at [1352, 255] on icon at bounding box center [1353, 258] width 6 height 6
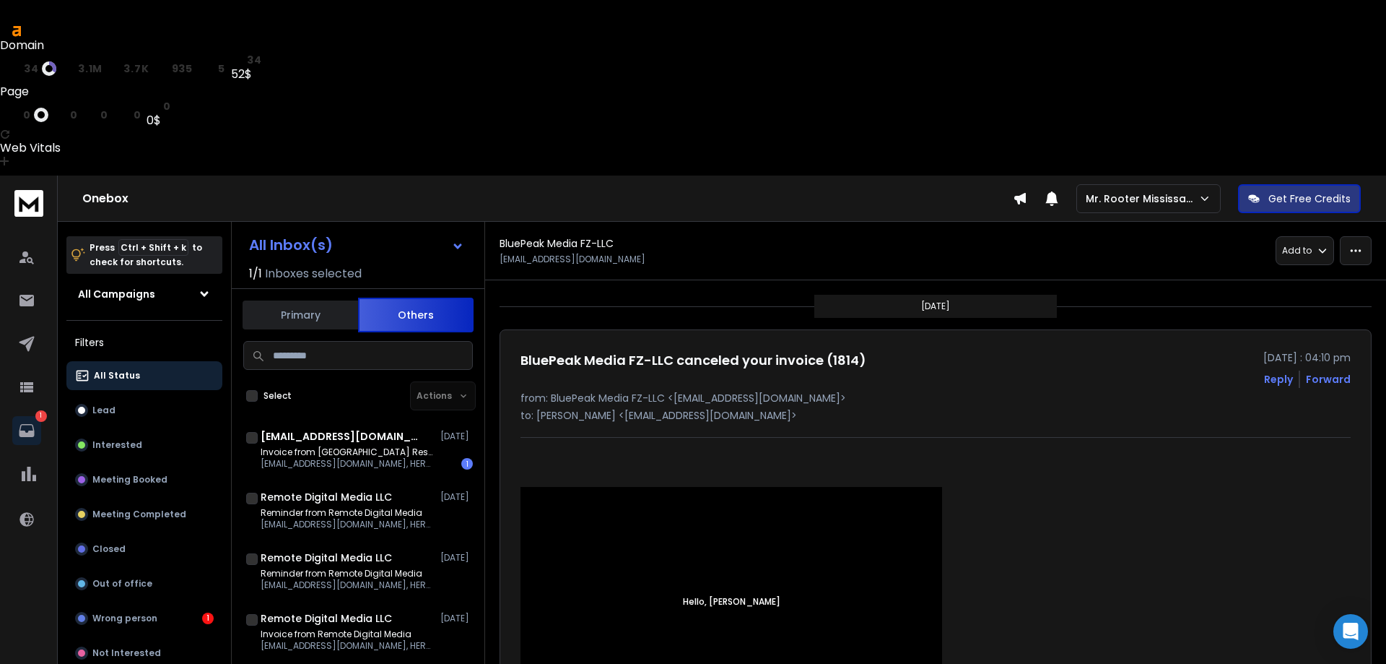
scroll to position [679, 0]
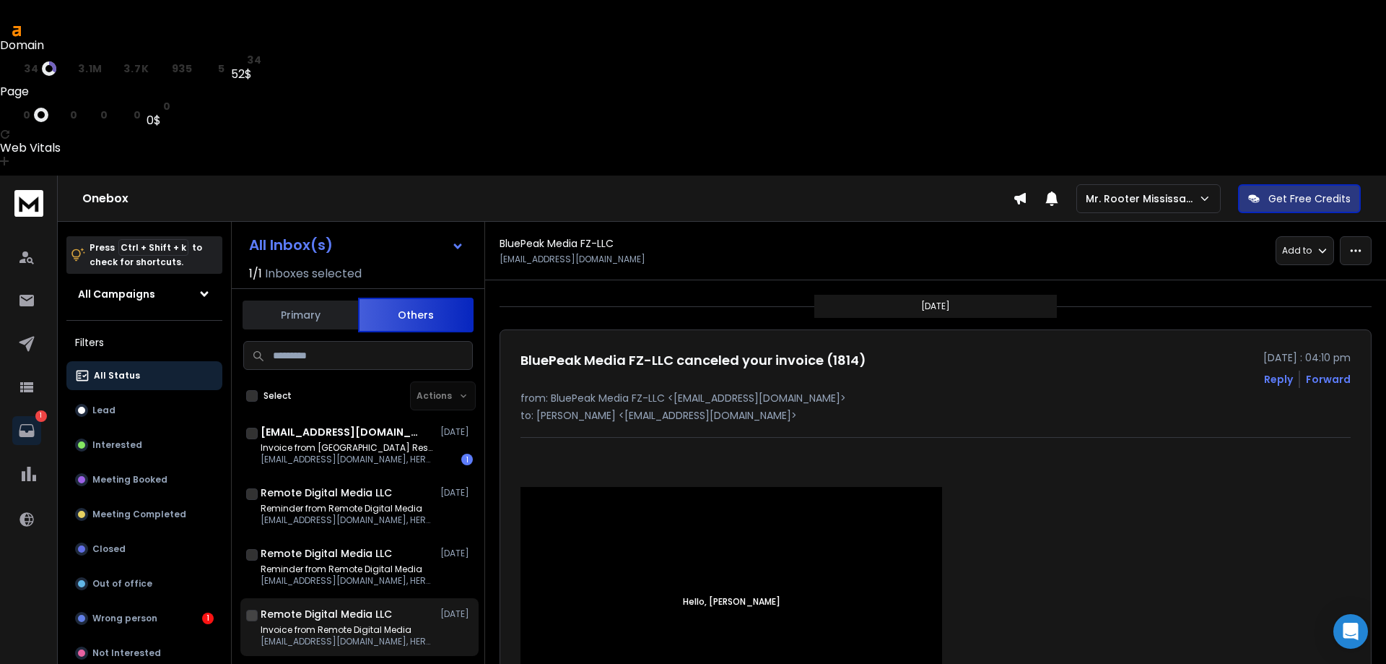
click at [367, 607] on h1 "Remote Digital Media LLC" at bounding box center [326, 614] width 131 height 14
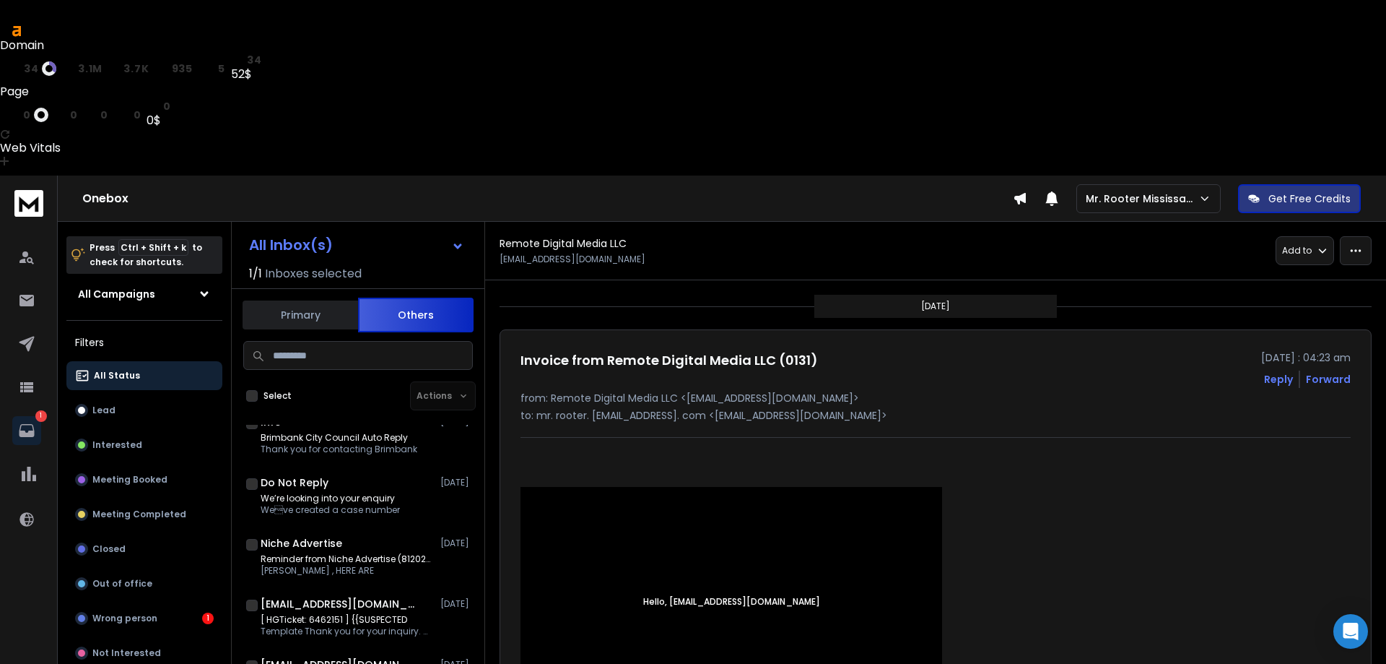
scroll to position [1145, 0]
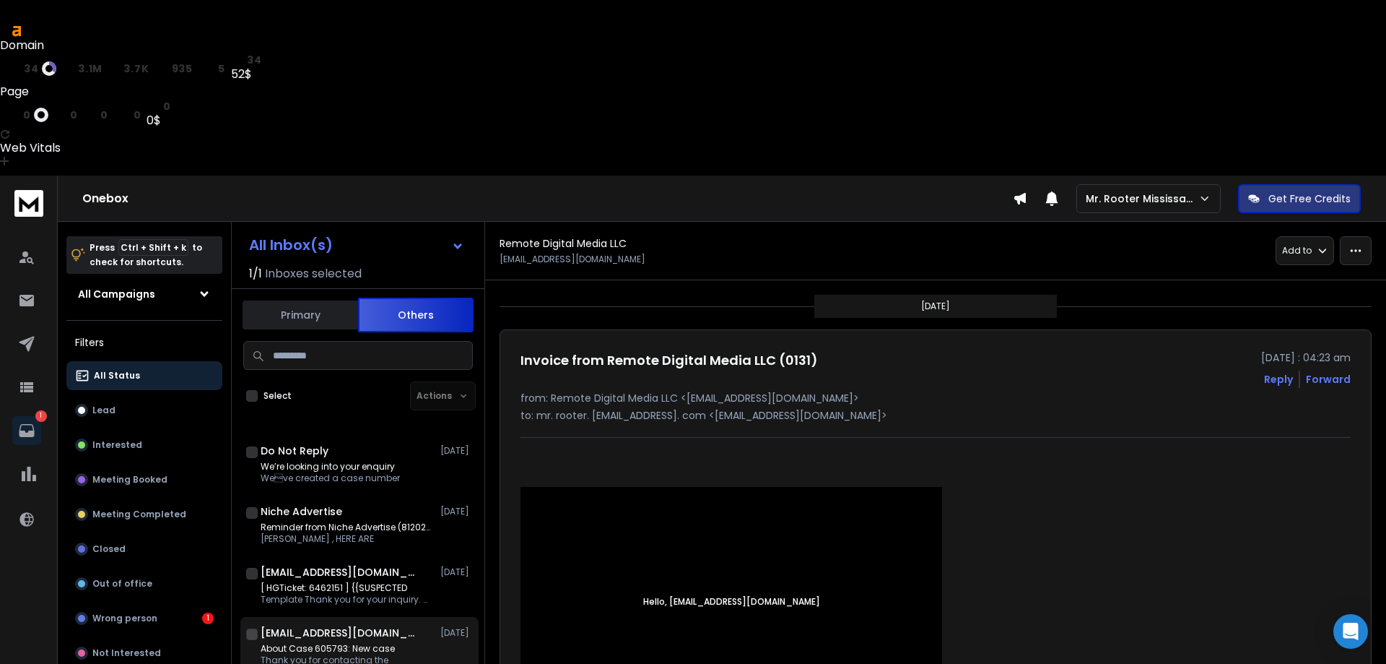
click at [350, 625] on div "[EMAIL_ADDRESS][DOMAIN_NAME] [DATE] About Case 605793: New case Thank you for c…" at bounding box center [367, 645] width 212 height 40
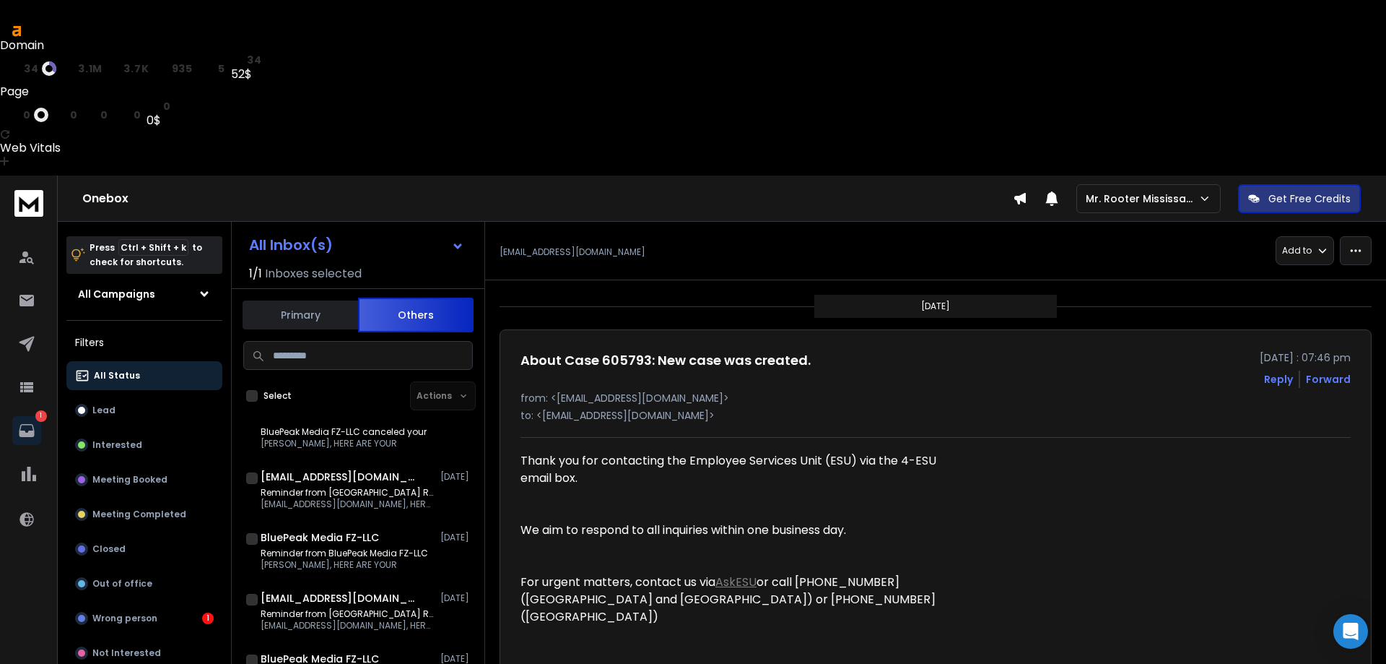
scroll to position [0, 0]
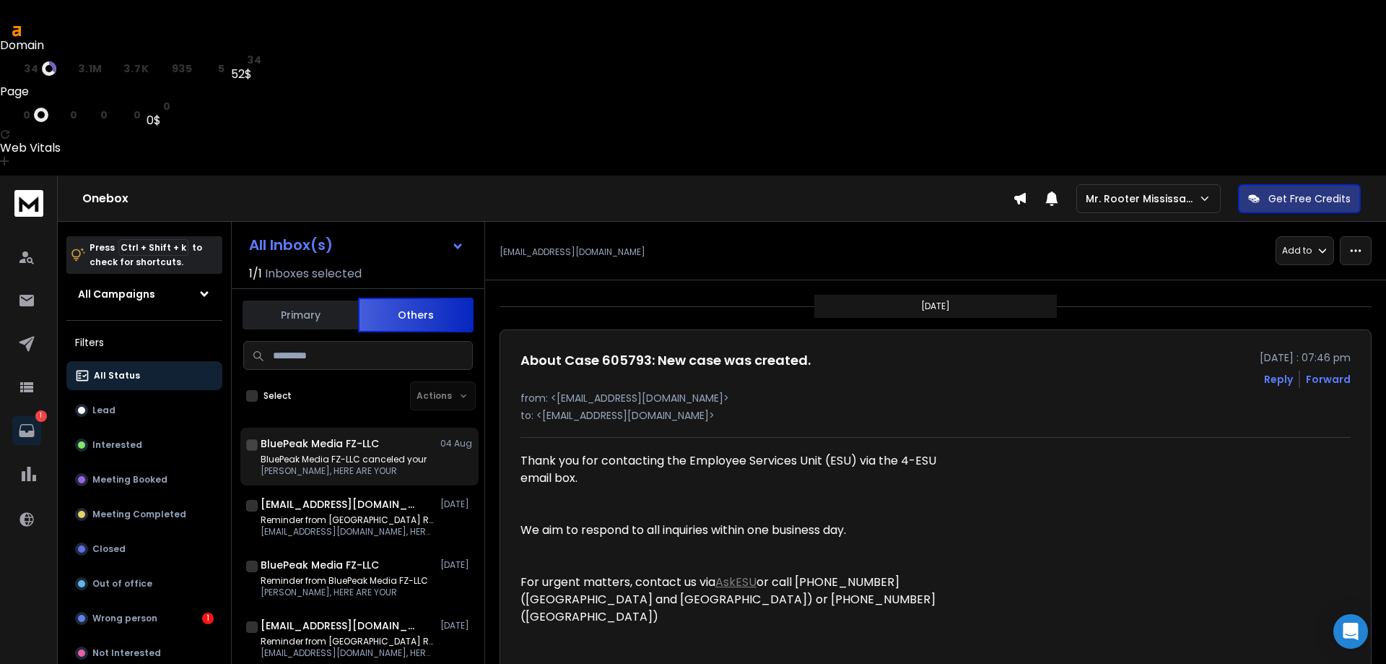
click at [389, 453] on p "BluePeak Media FZ-LLC canceled your" at bounding box center [344, 459] width 166 height 12
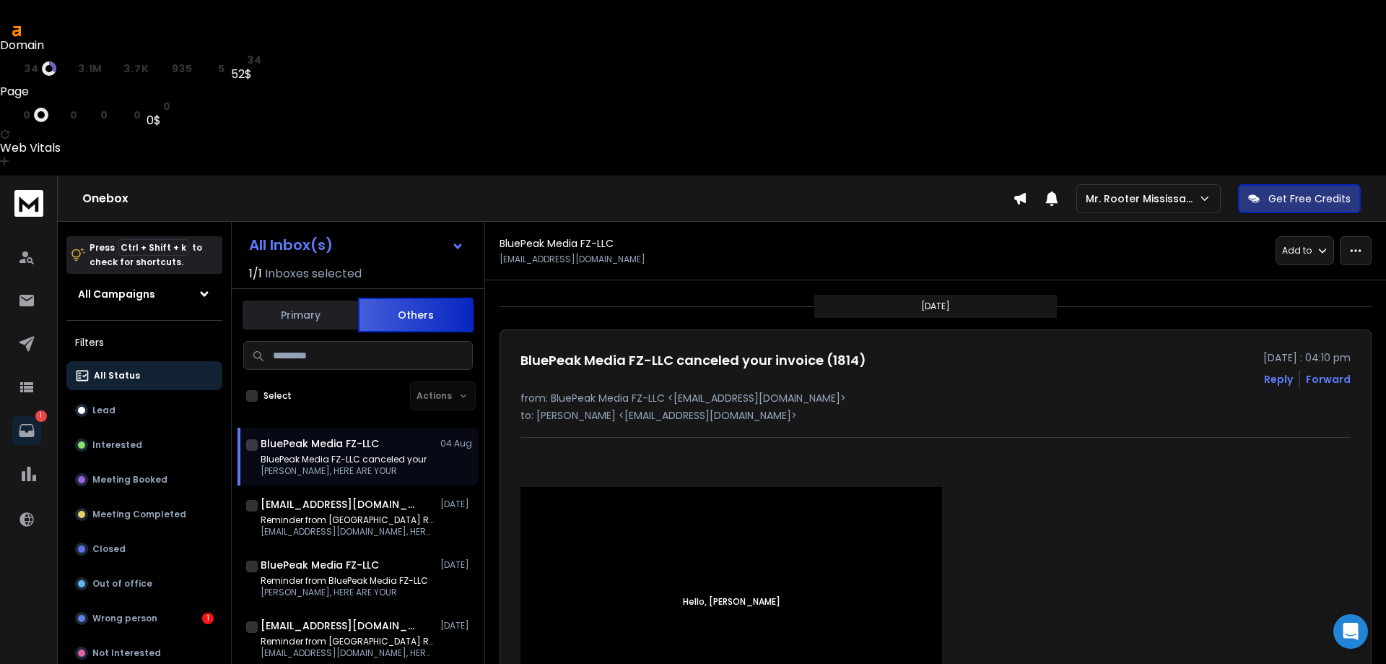
click at [888, 236] on div "BluePeak Media FZ-LLC BMF [EMAIL_ADDRESS][DOMAIN_NAME]" at bounding box center [716, 250] width 432 height 29
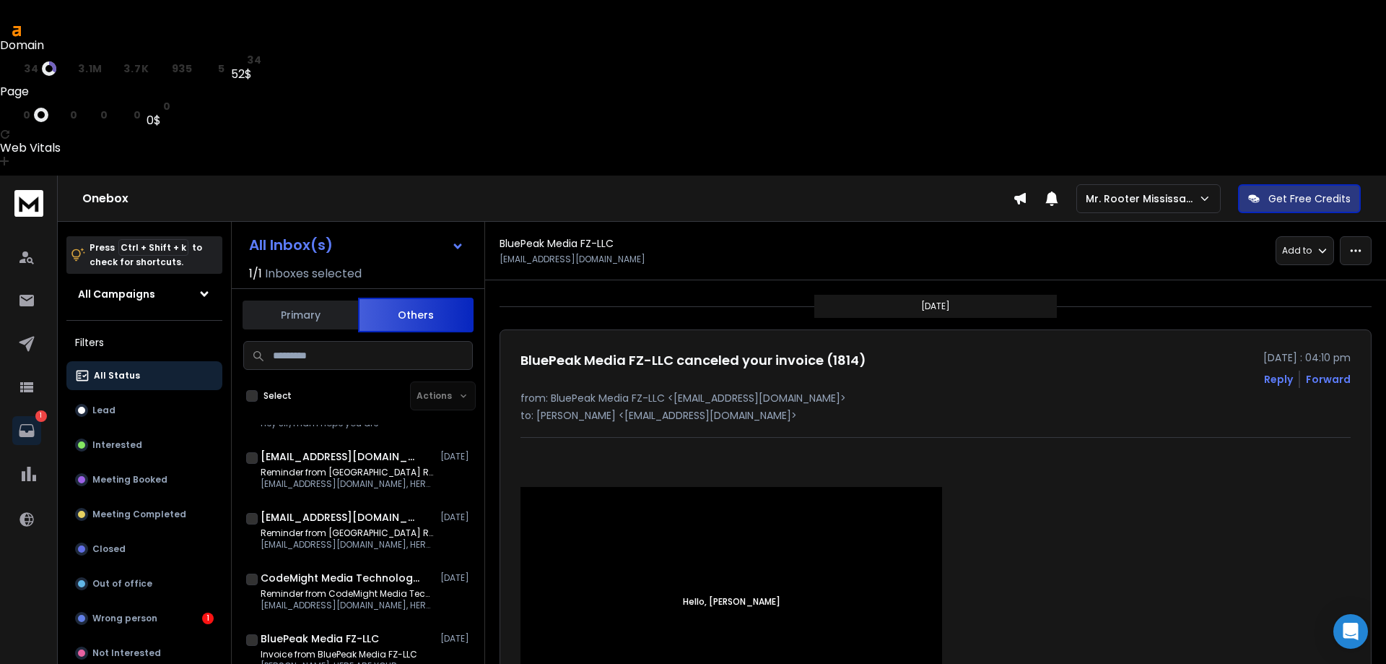
scroll to position [365, 0]
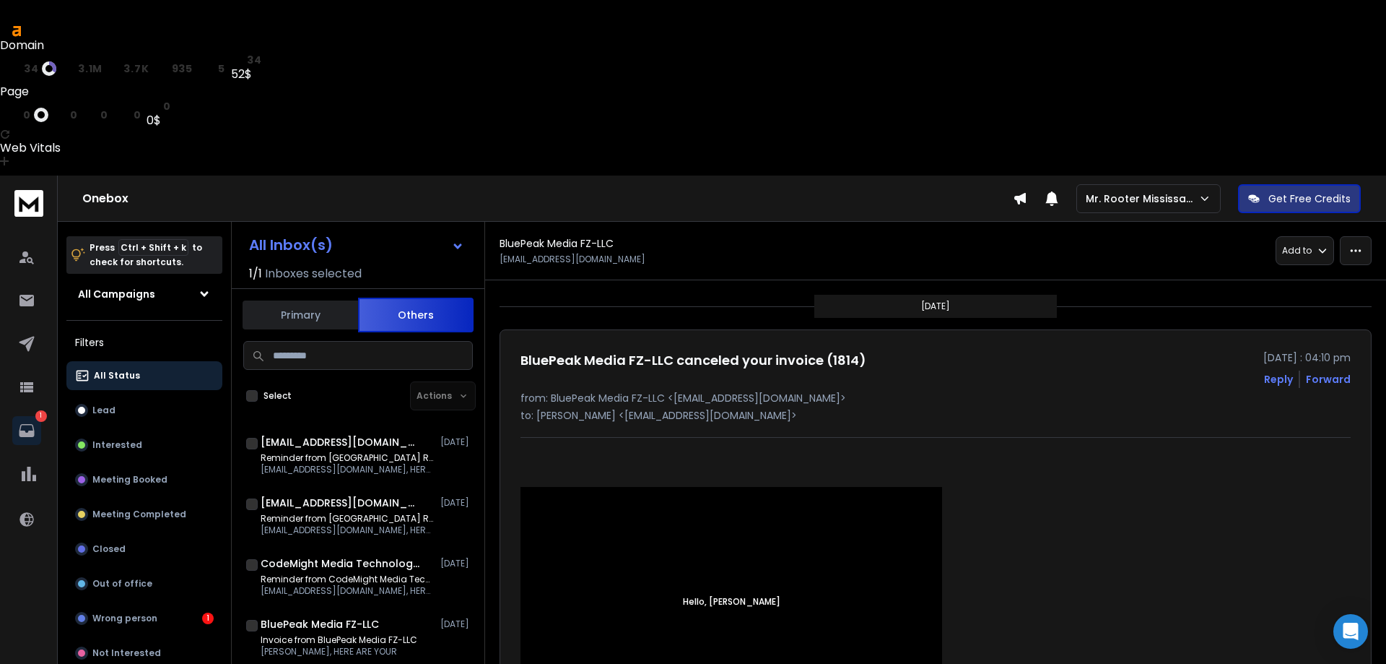
click at [35, 483] on div "1 H" at bounding box center [29, 507] width 58 height 664
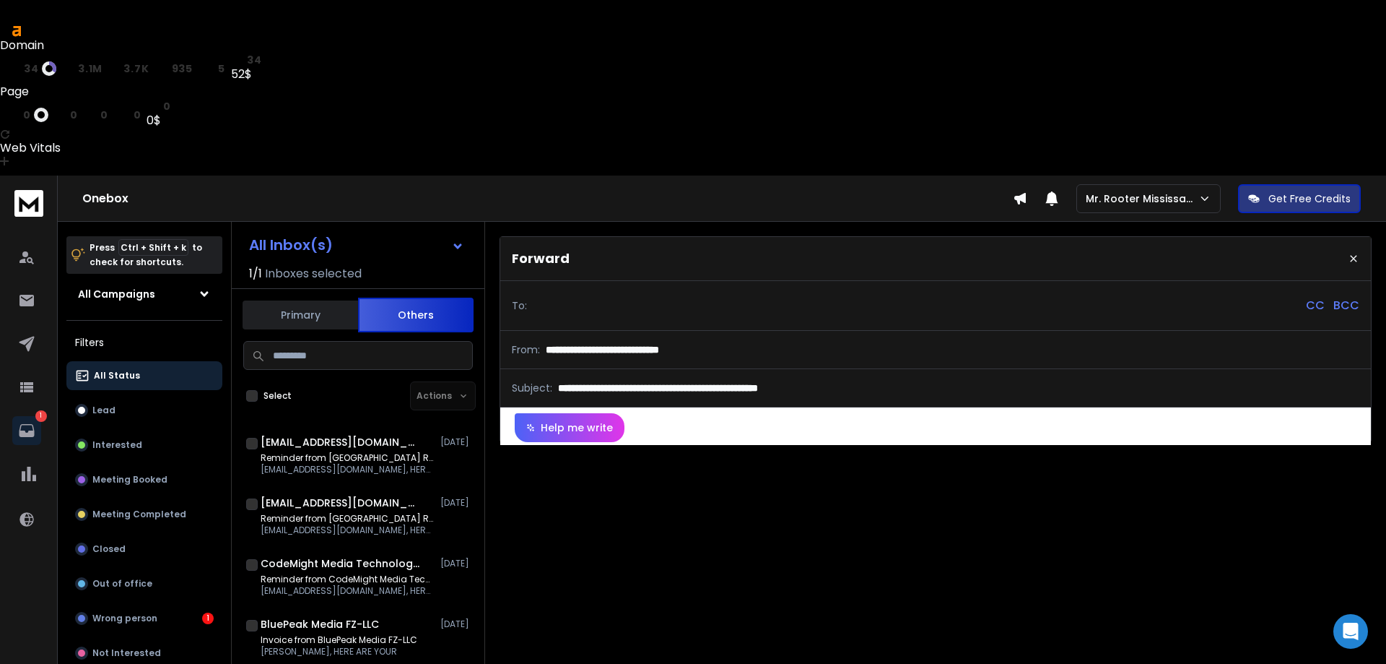
type input "*"
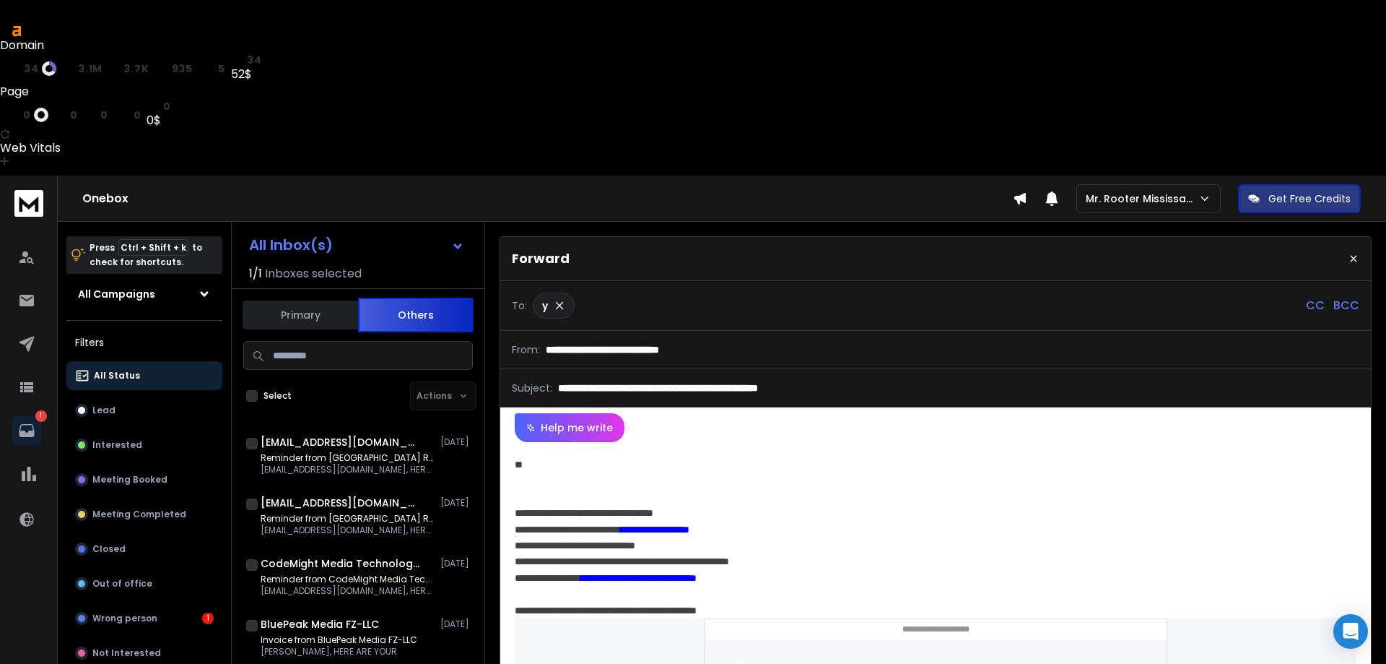
click at [1352, 255] on icon at bounding box center [1353, 258] width 6 height 6
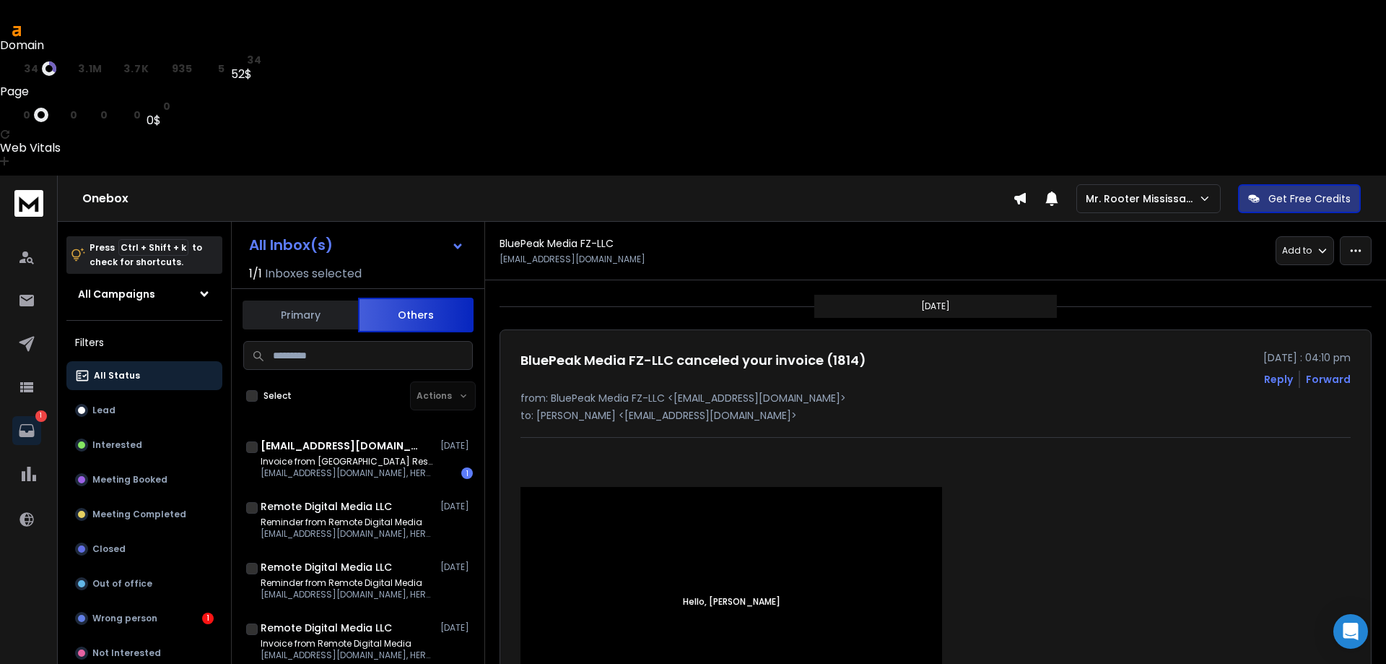
scroll to position [683, 0]
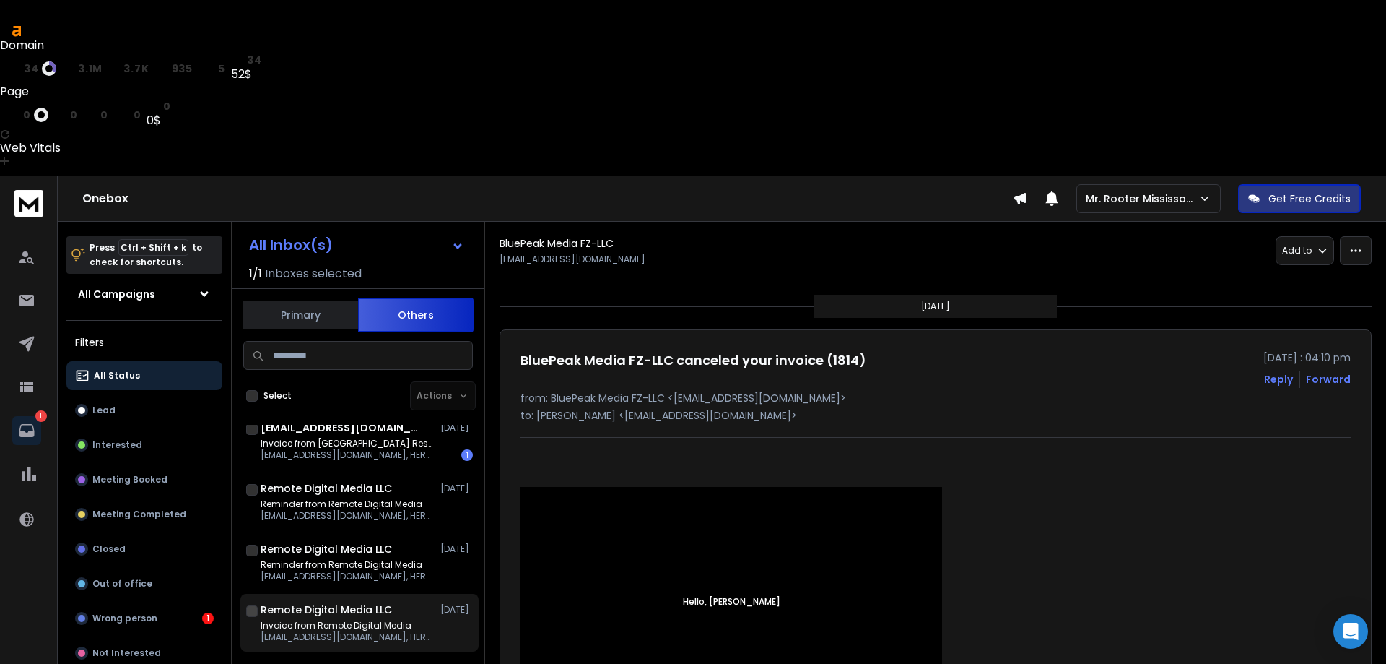
click at [367, 602] on h1 "Remote Digital Media LLC" at bounding box center [326, 609] width 131 height 14
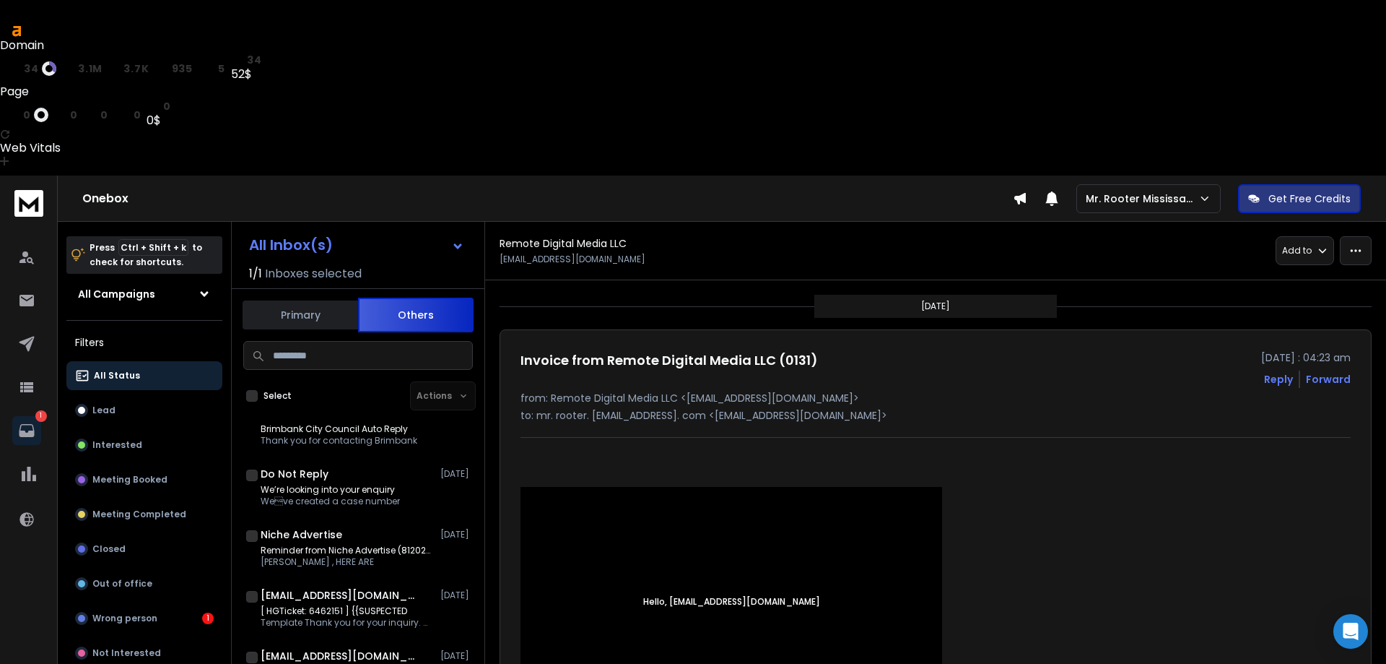
scroll to position [1150, 0]
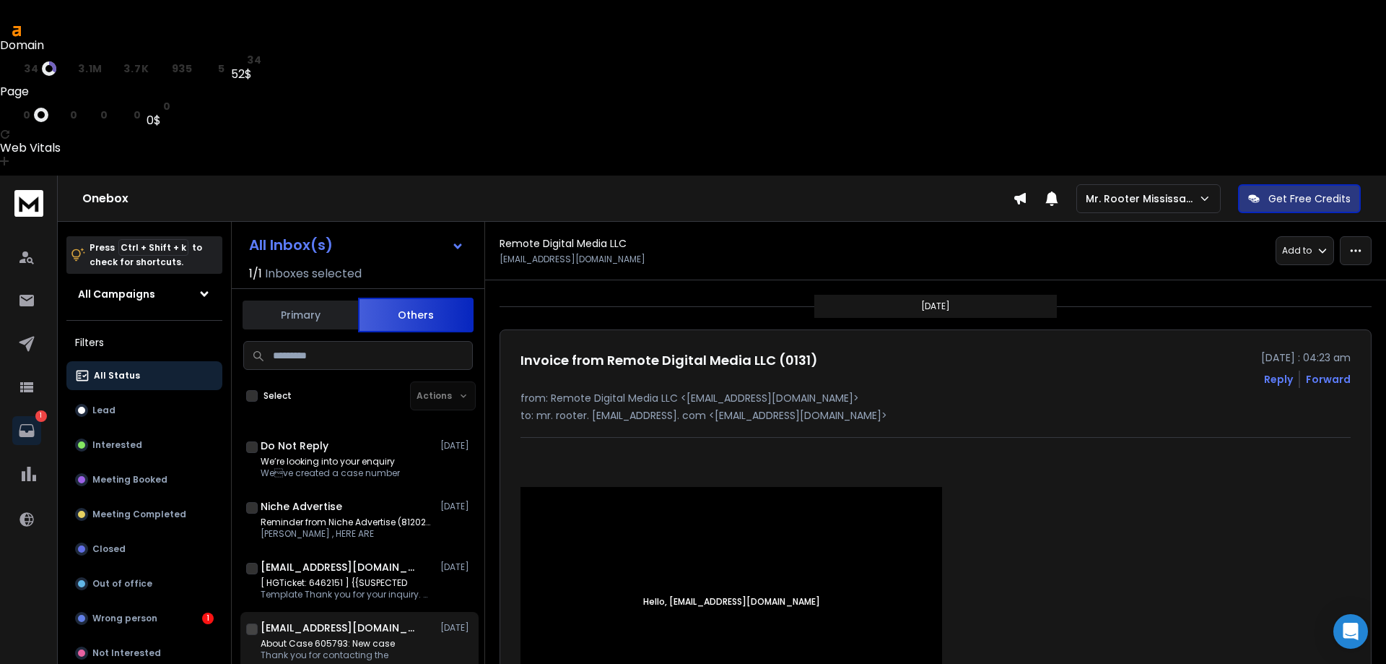
click at [350, 638] on p "About Case 605793: New case" at bounding box center [328, 644] width 134 height 12
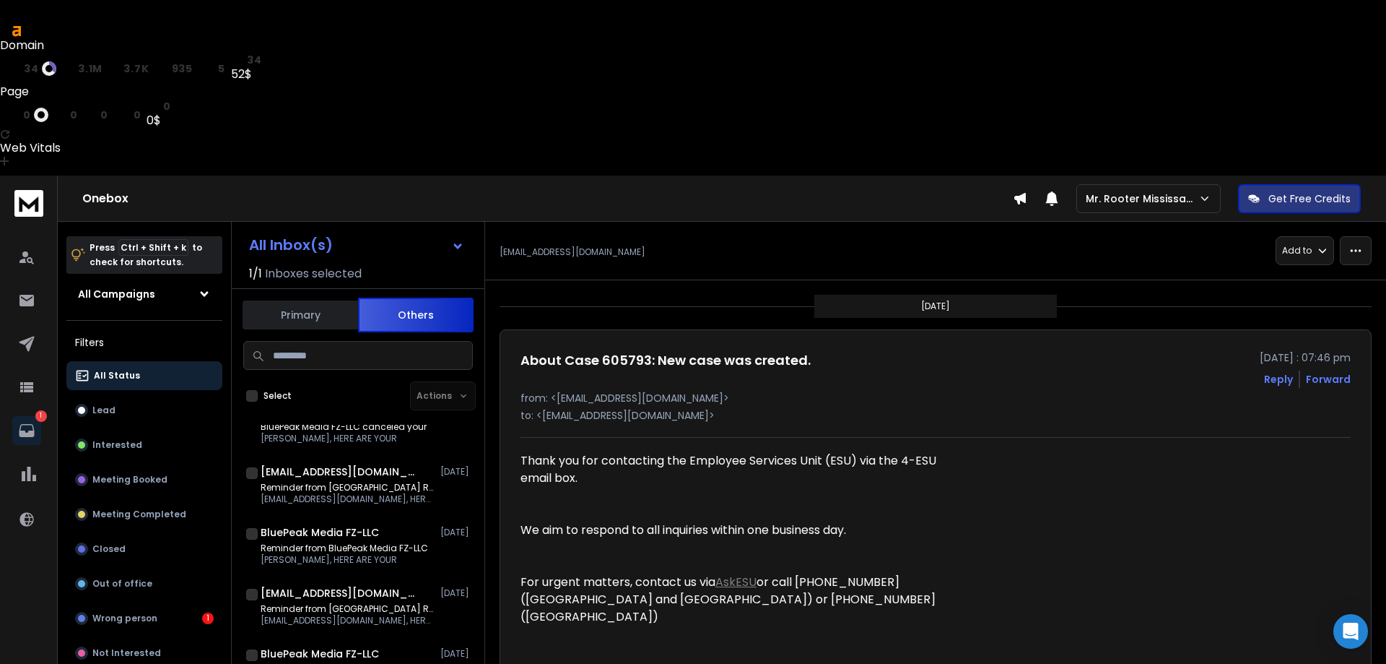
scroll to position [0, 0]
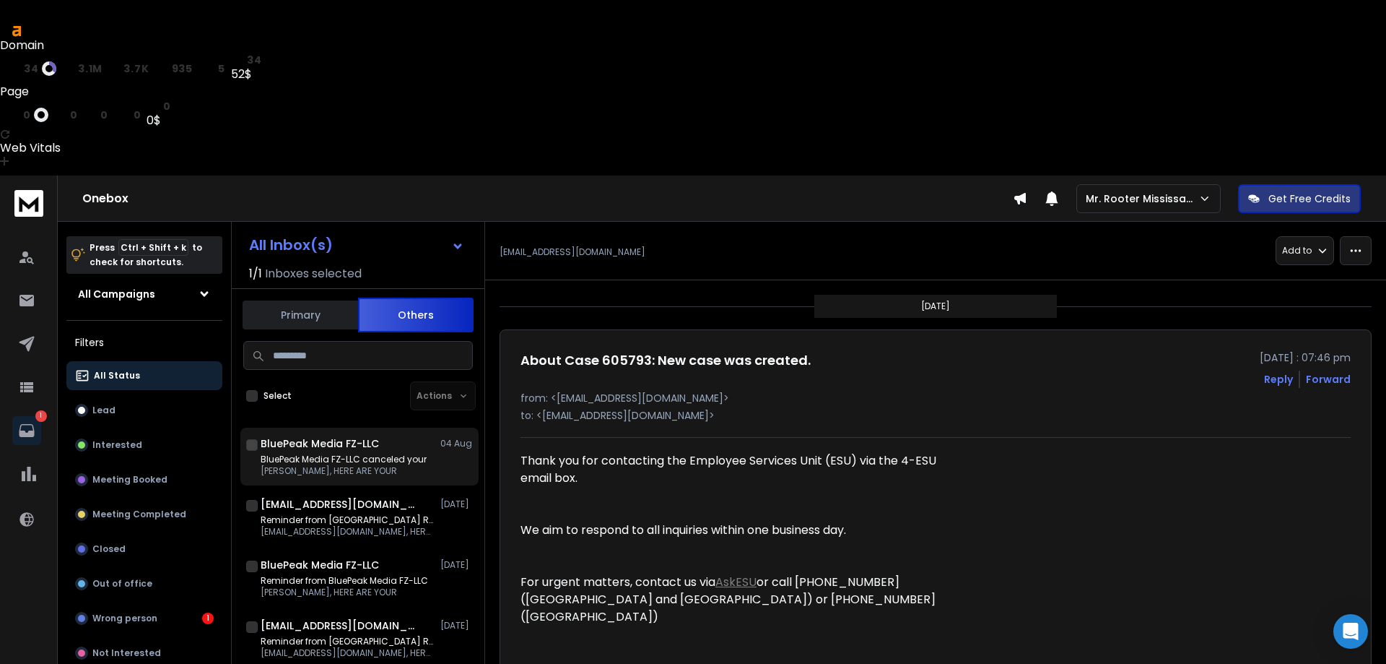
click at [389, 453] on p "BluePeak Media FZ-LLC canceled your" at bounding box center [344, 459] width 166 height 12
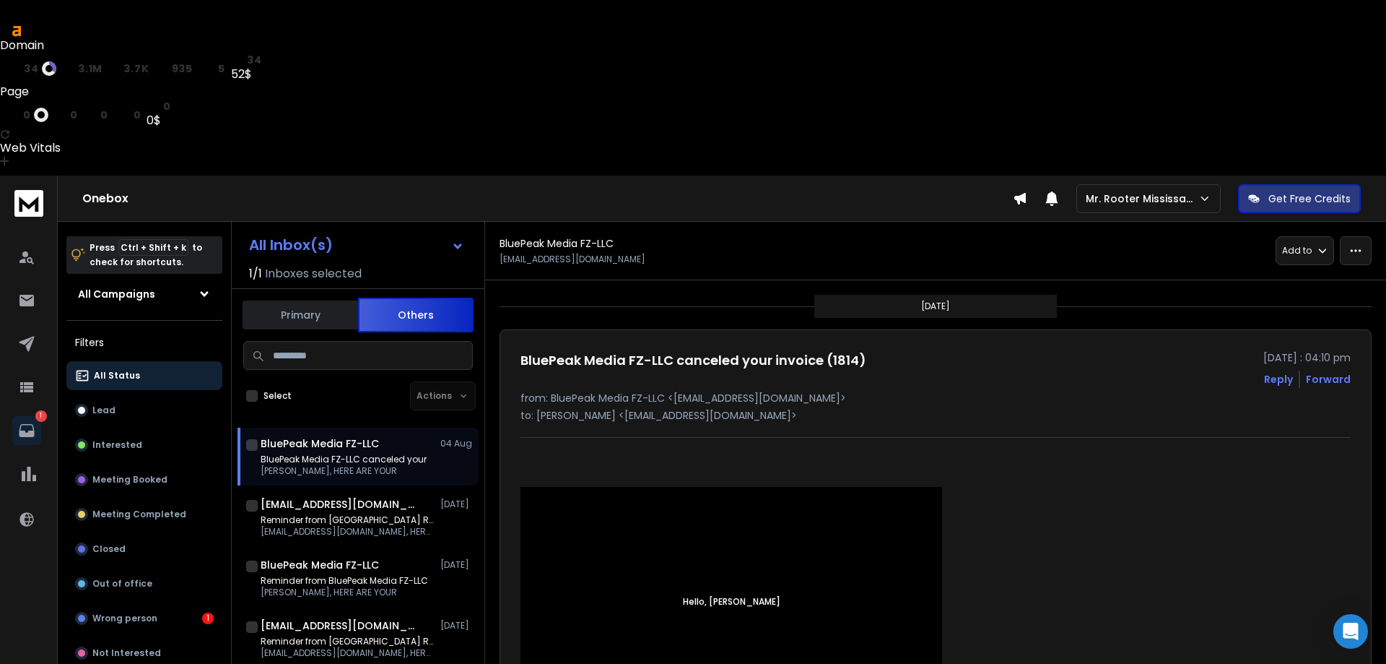
click at [888, 236] on div "BluePeak Media FZ-LLC BMF [EMAIL_ADDRESS][DOMAIN_NAME]" at bounding box center [716, 250] width 432 height 29
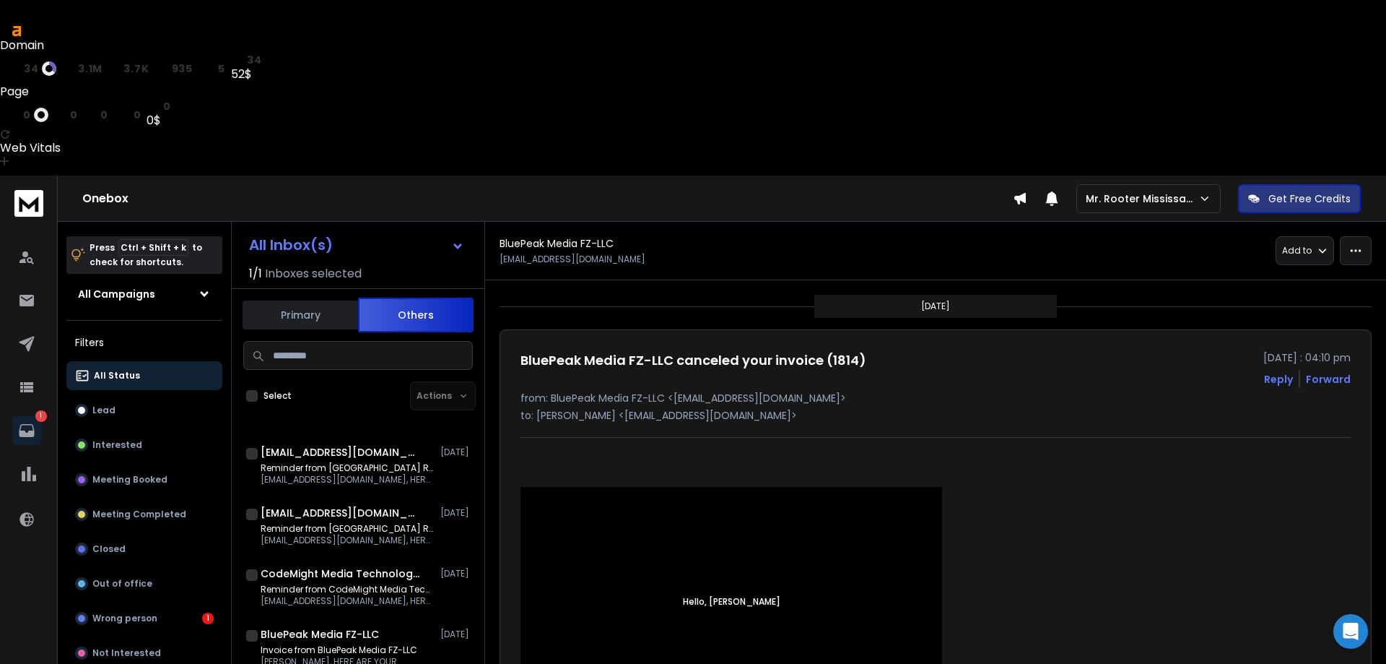
scroll to position [365, 0]
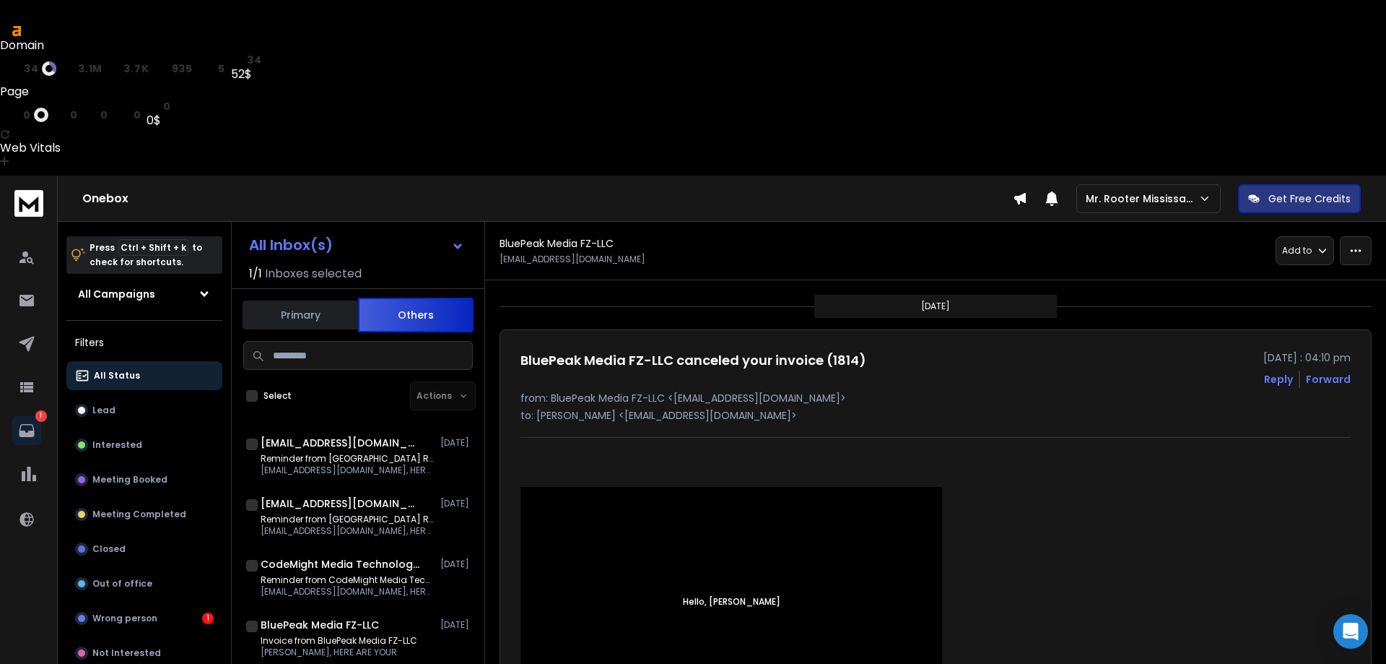
click at [35, 483] on div "1 H" at bounding box center [29, 507] width 58 height 664
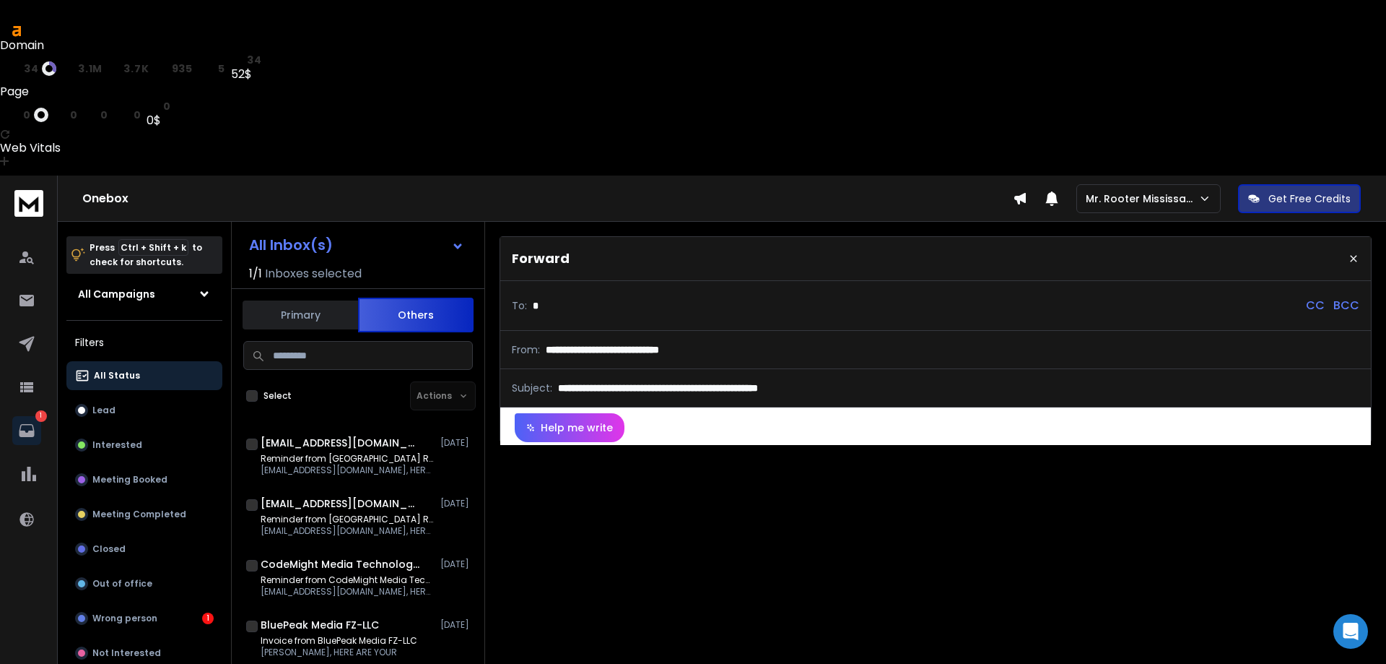
type input "*"
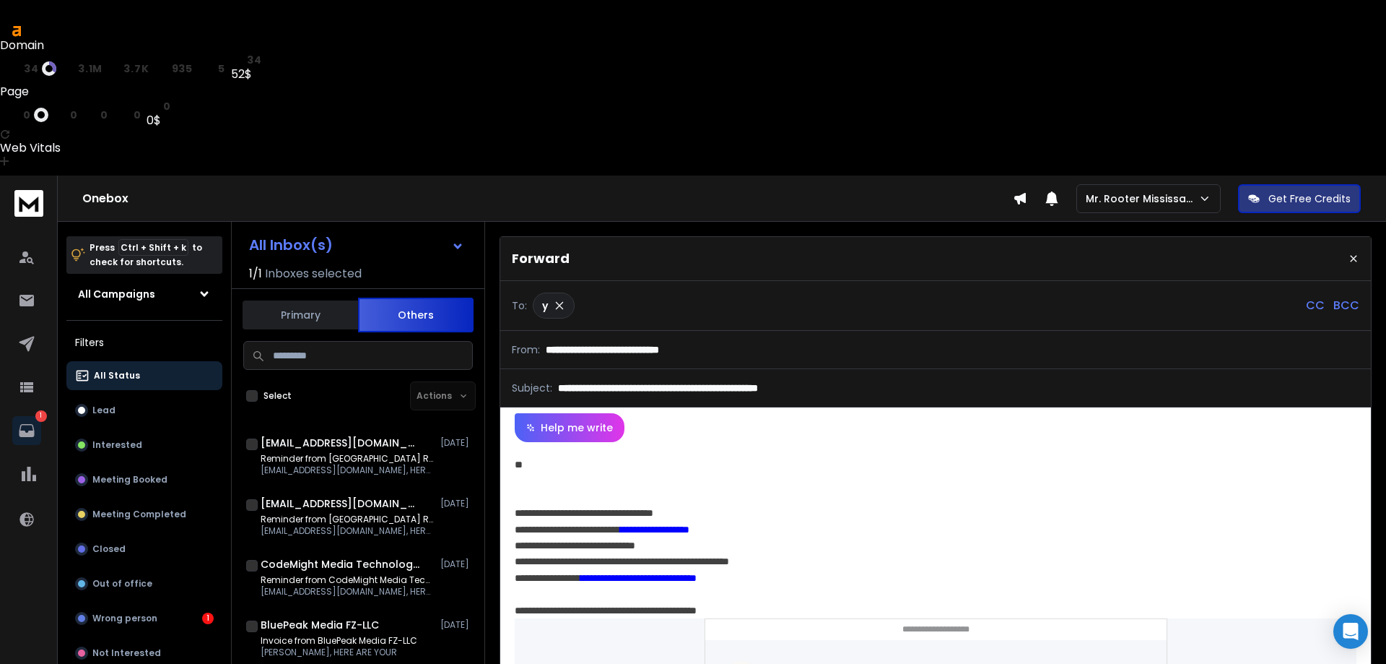
click at [1352, 255] on icon at bounding box center [1353, 258] width 6 height 6
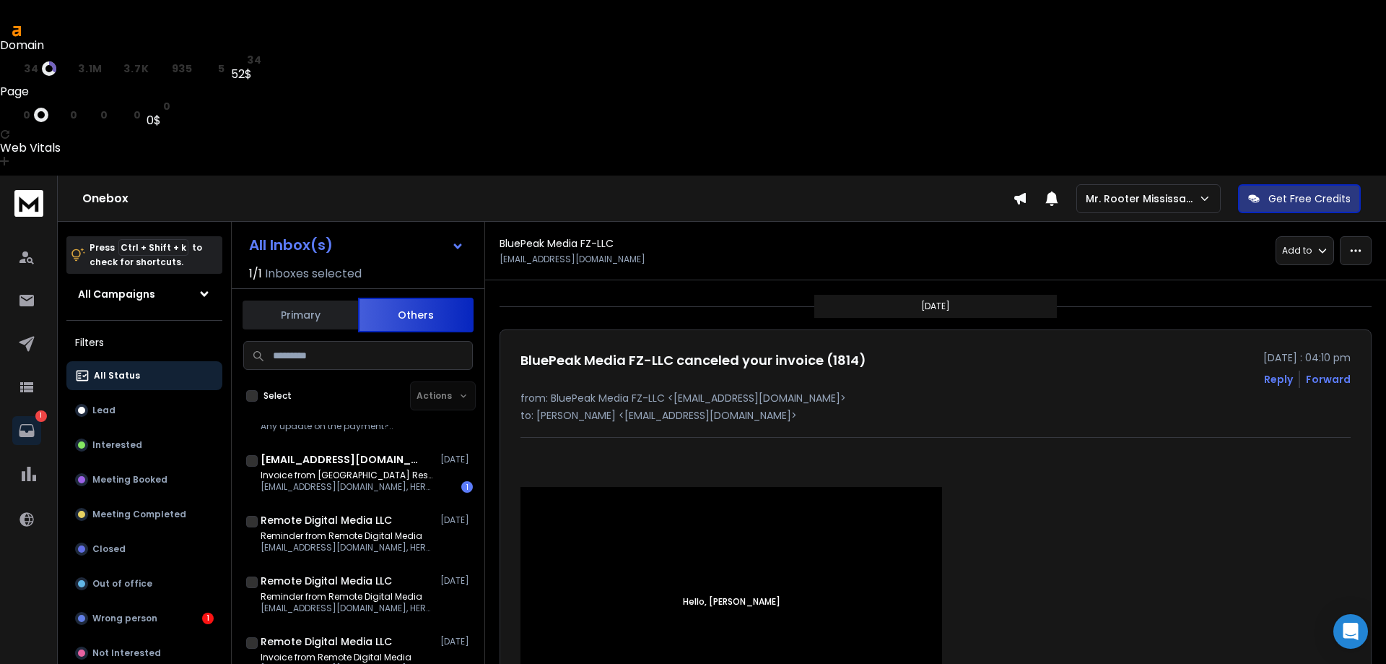
scroll to position [680, 0]
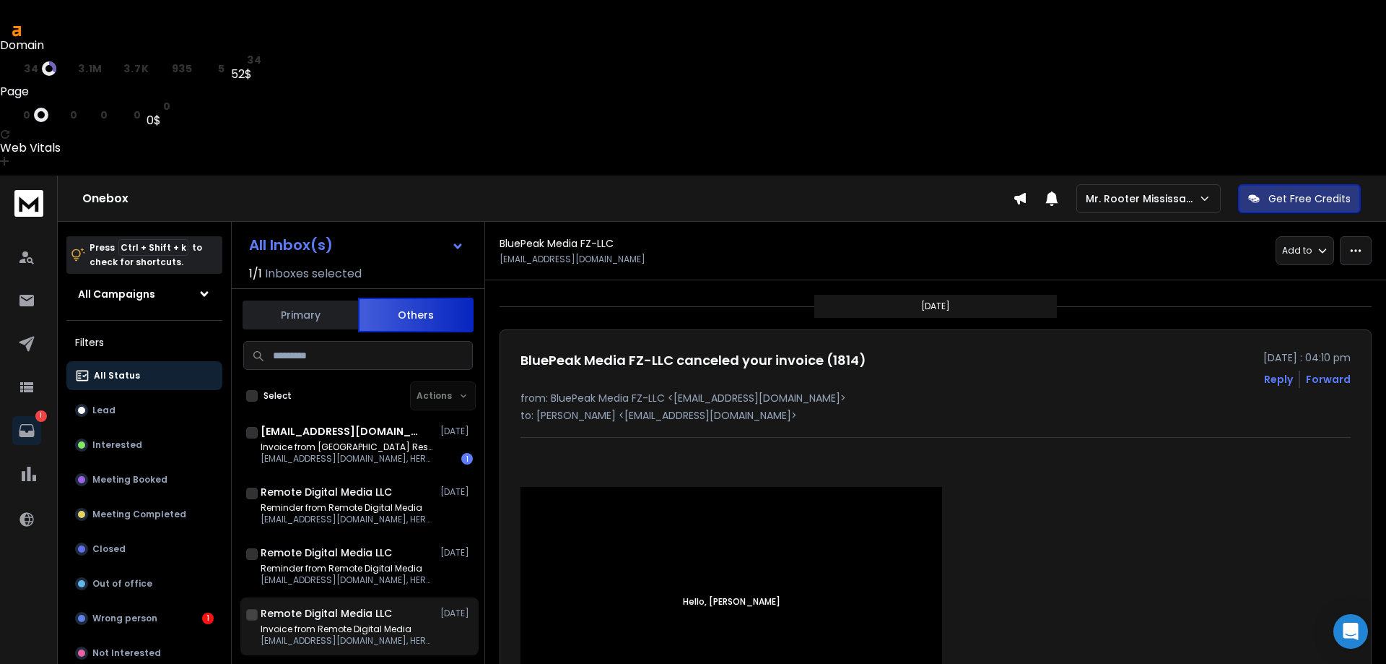
click at [367, 606] on h1 "Remote Digital Media LLC" at bounding box center [326, 613] width 131 height 14
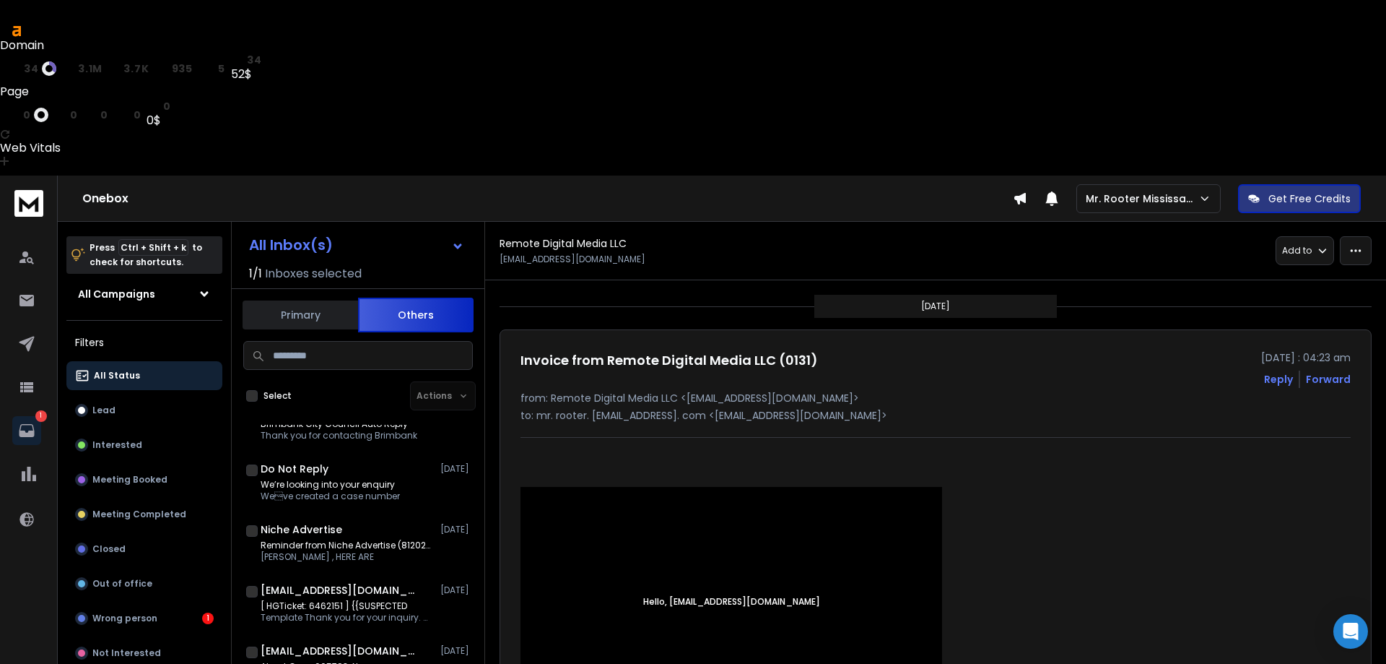
scroll to position [1150, 0]
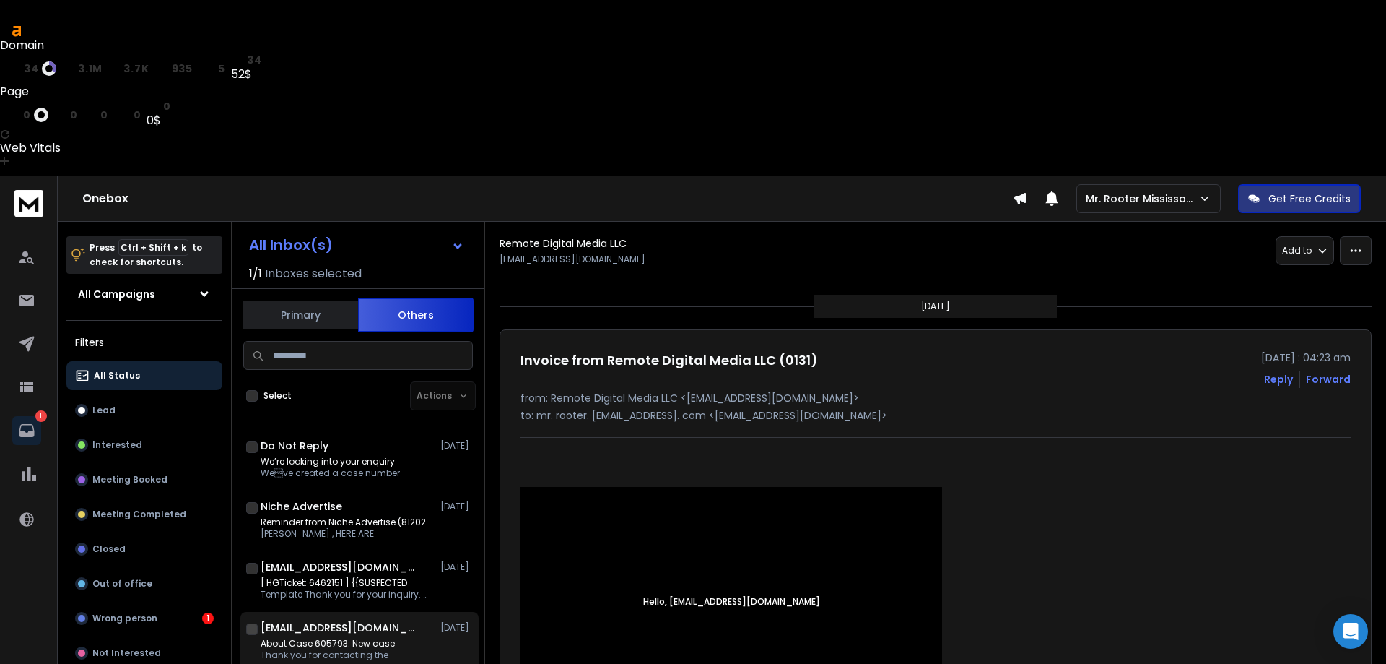
click at [350, 638] on p "About Case 605793: New case" at bounding box center [328, 644] width 134 height 12
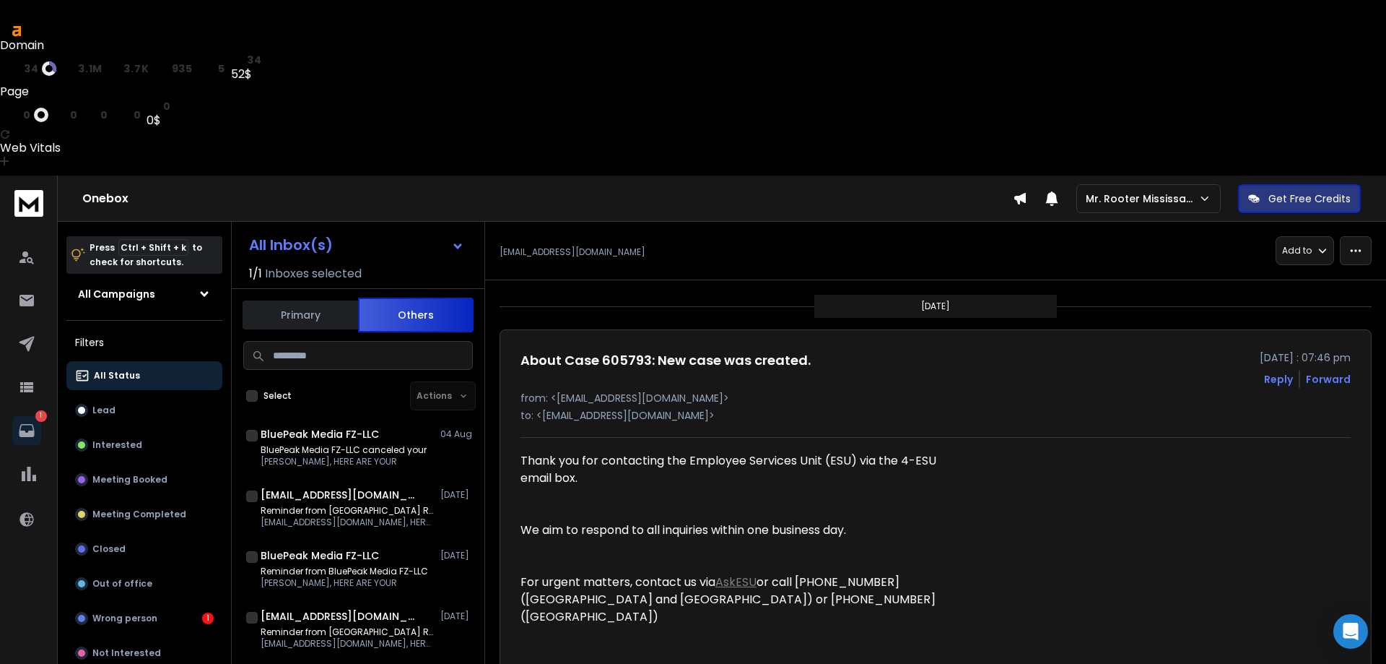
scroll to position [0, 0]
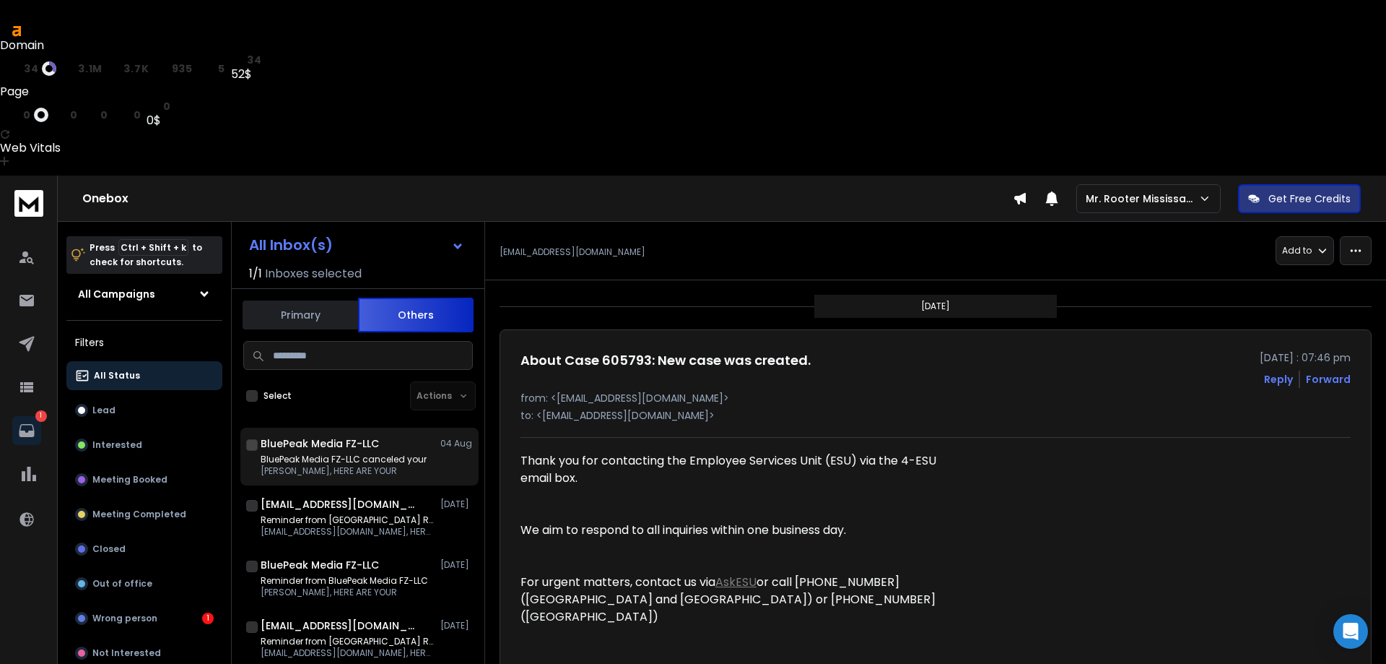
click at [389, 453] on p "BluePeak Media FZ-LLC canceled your" at bounding box center [344, 459] width 166 height 12
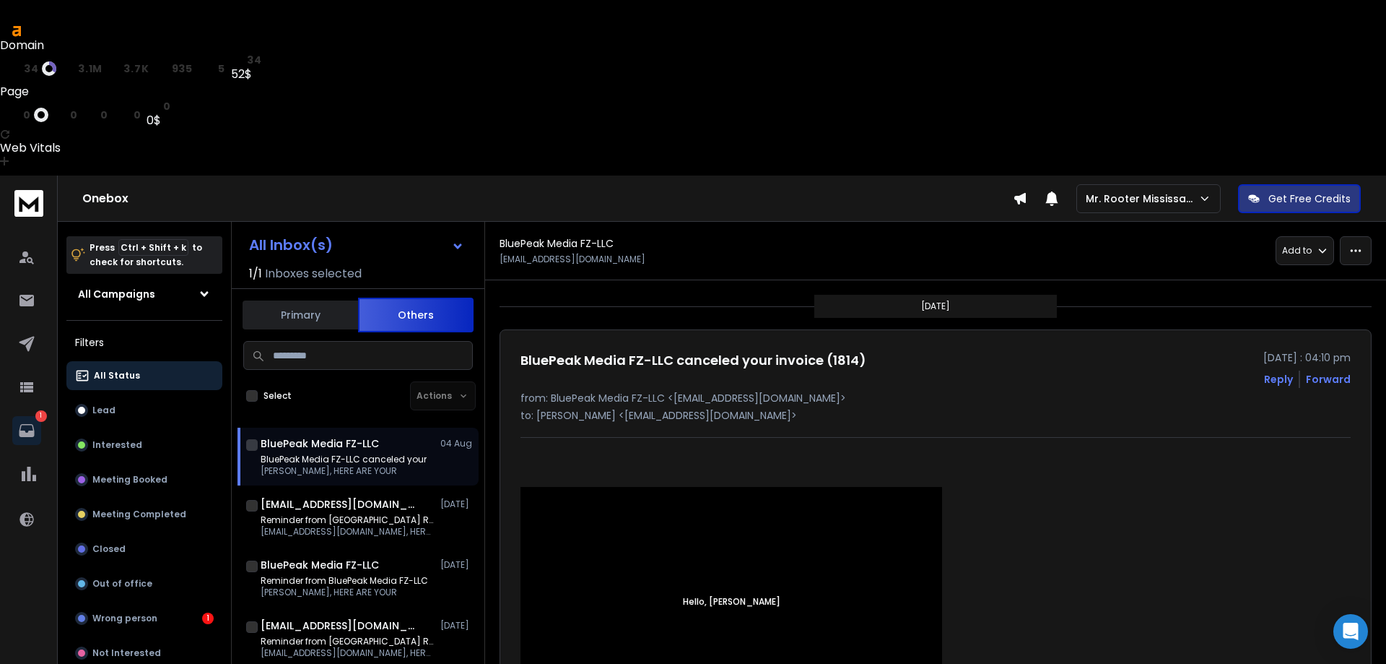
click at [888, 236] on div "BluePeak Media FZ-LLC BMF [EMAIL_ADDRESS][DOMAIN_NAME]" at bounding box center [716, 250] width 432 height 29
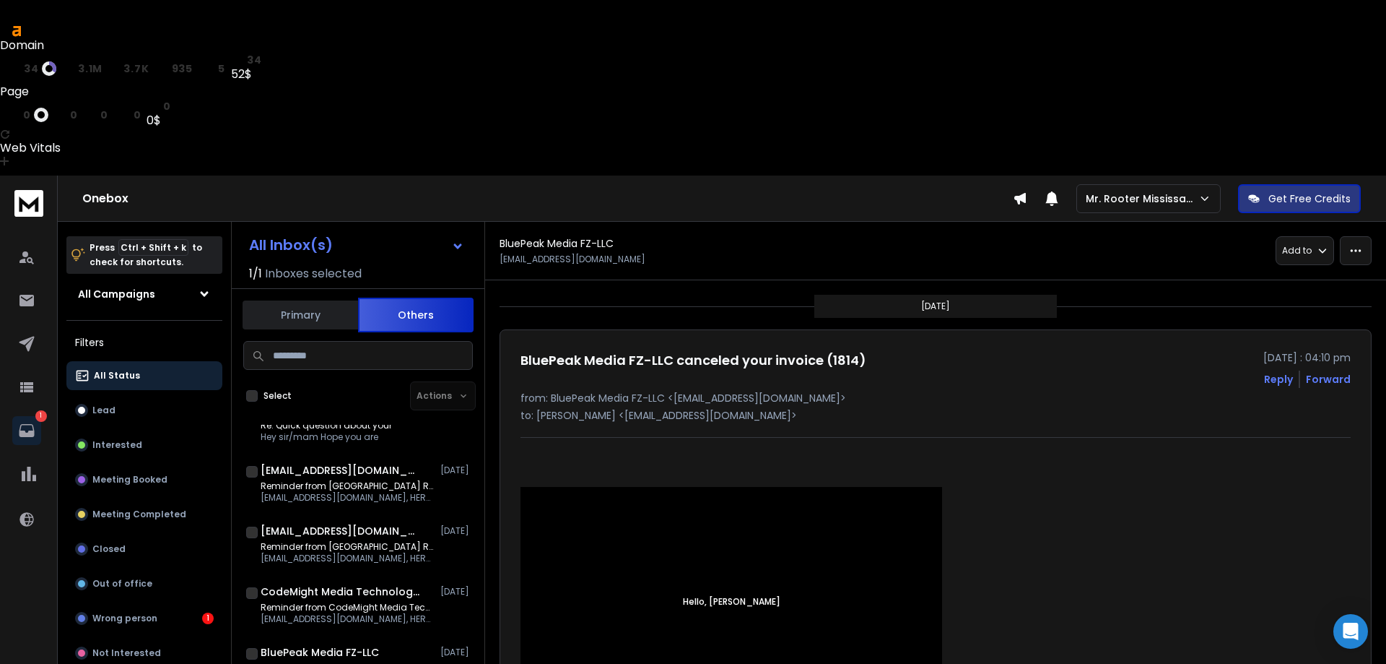
scroll to position [365, 0]
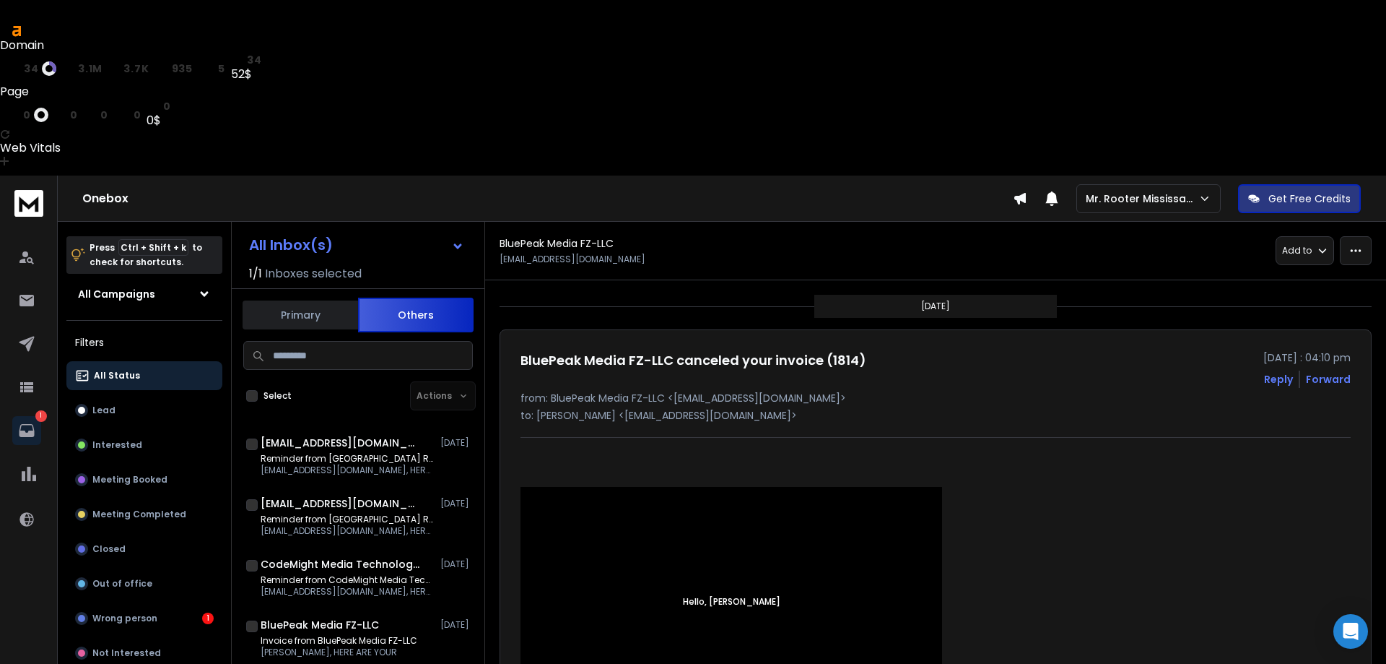
click at [35, 483] on div "1 H" at bounding box center [29, 507] width 58 height 664
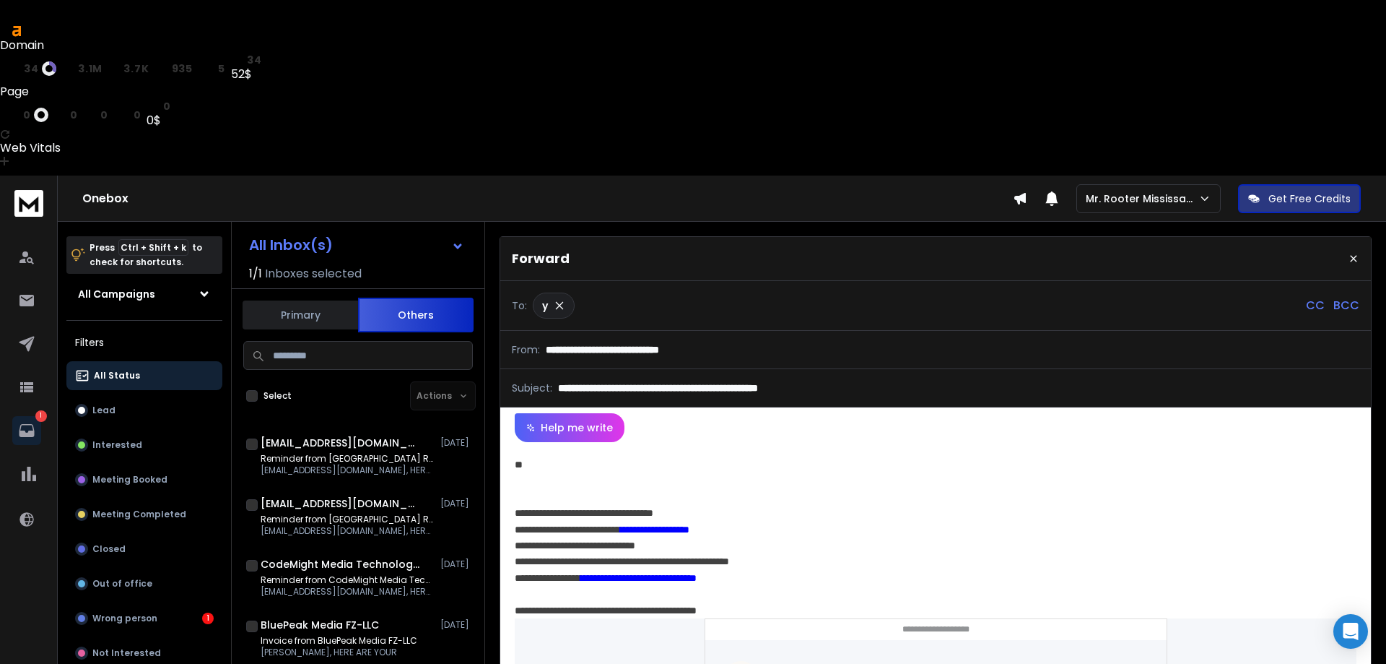
click at [1352, 255] on icon at bounding box center [1353, 258] width 6 height 6
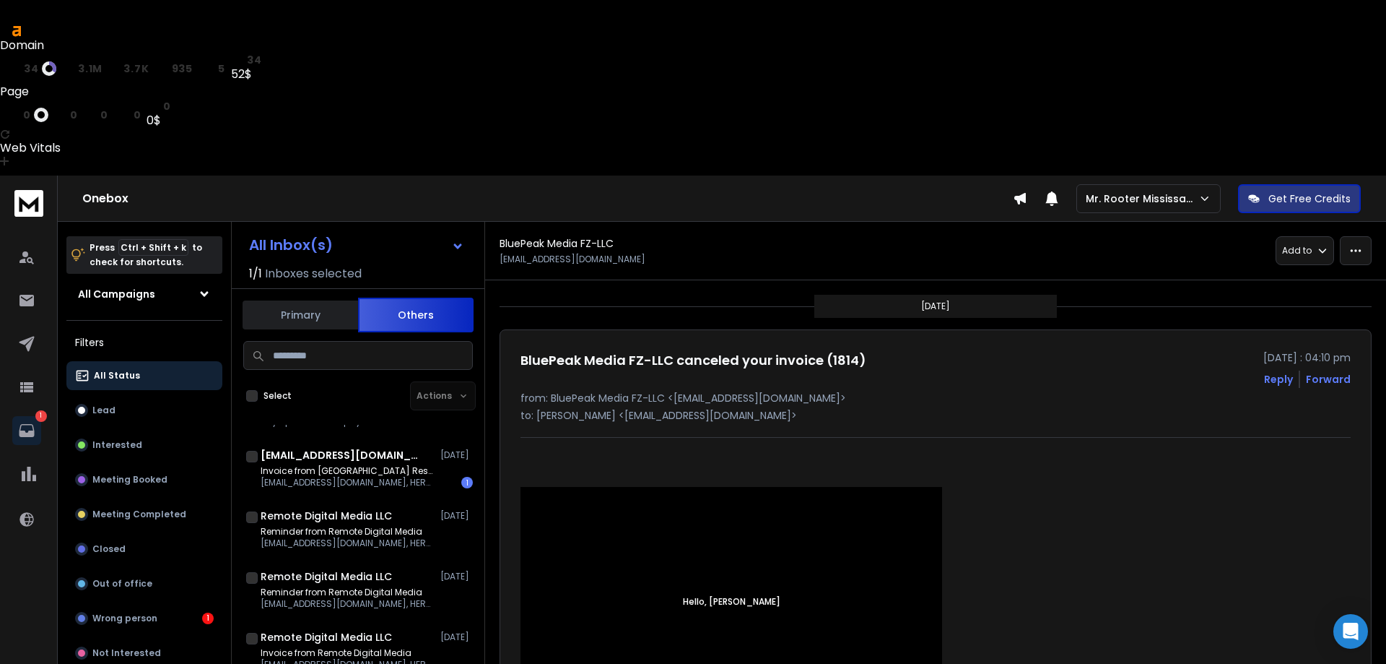
scroll to position [679, 0]
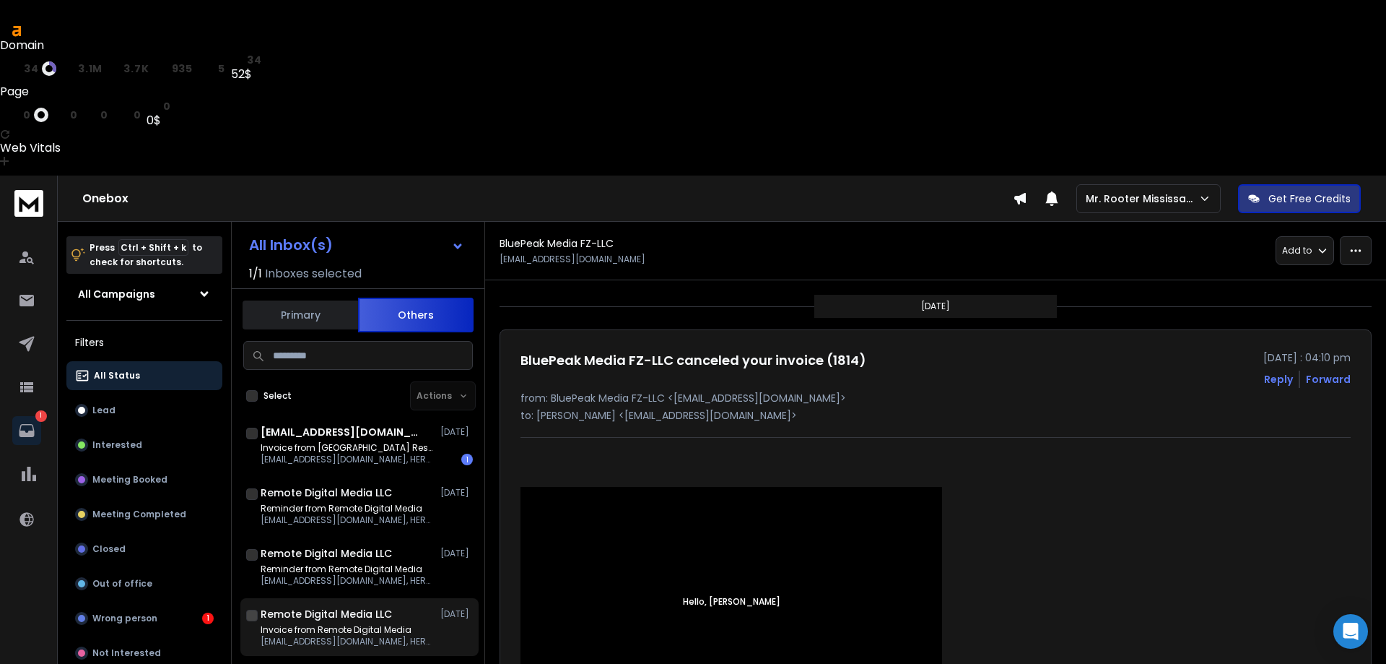
click at [367, 607] on h1 "Remote Digital Media LLC" at bounding box center [326, 614] width 131 height 14
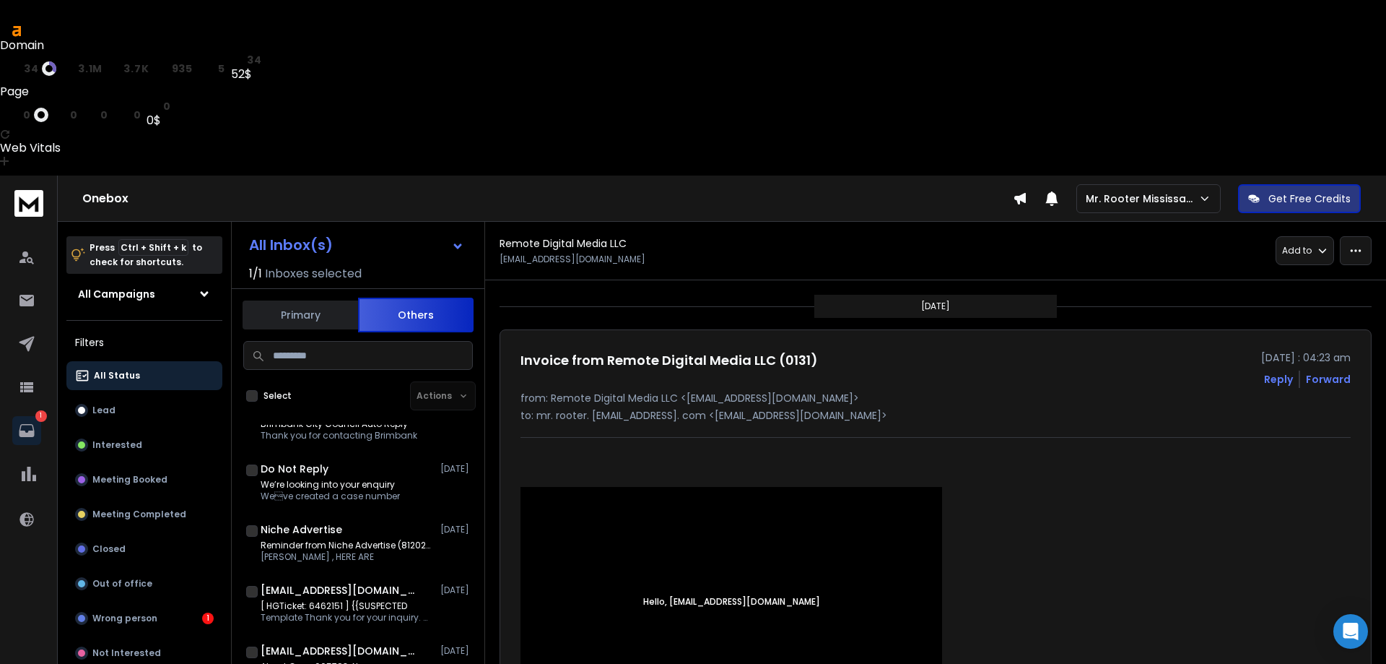
scroll to position [1146, 0]
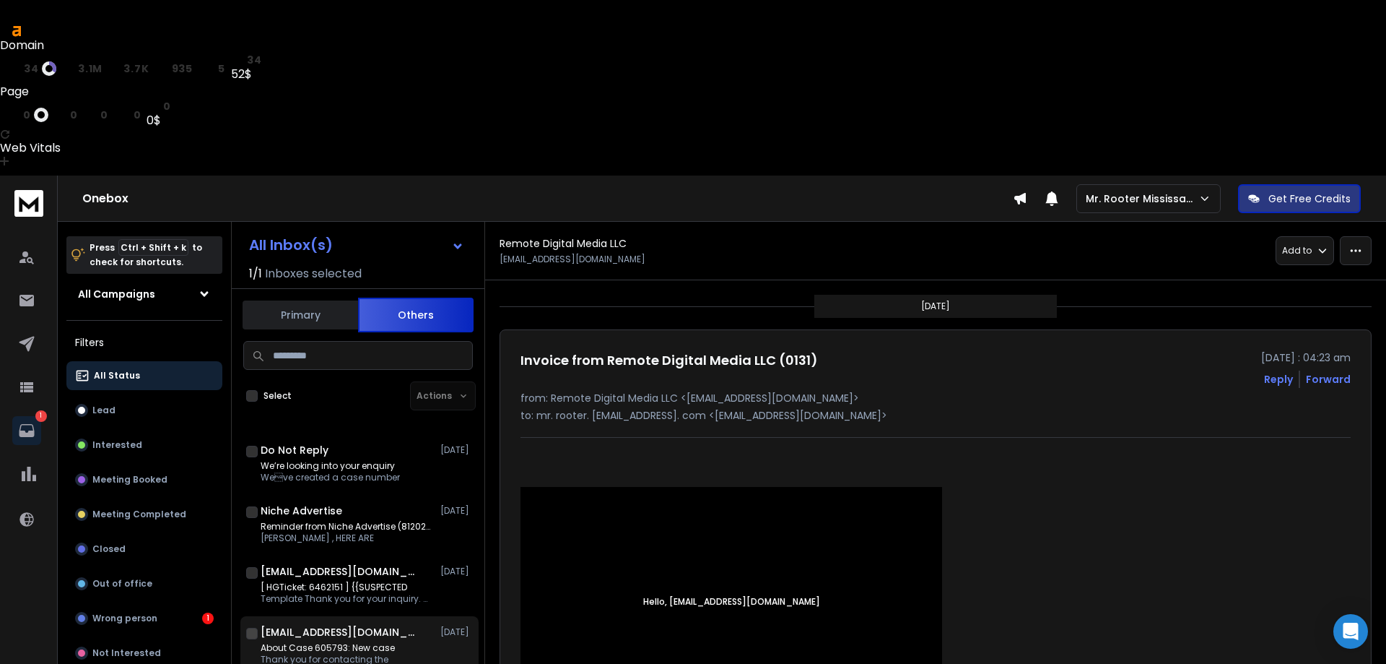
click at [350, 625] on div "[EMAIL_ADDRESS][DOMAIN_NAME] [DATE] About Case 605793: New case Thank you for c…" at bounding box center [367, 645] width 212 height 40
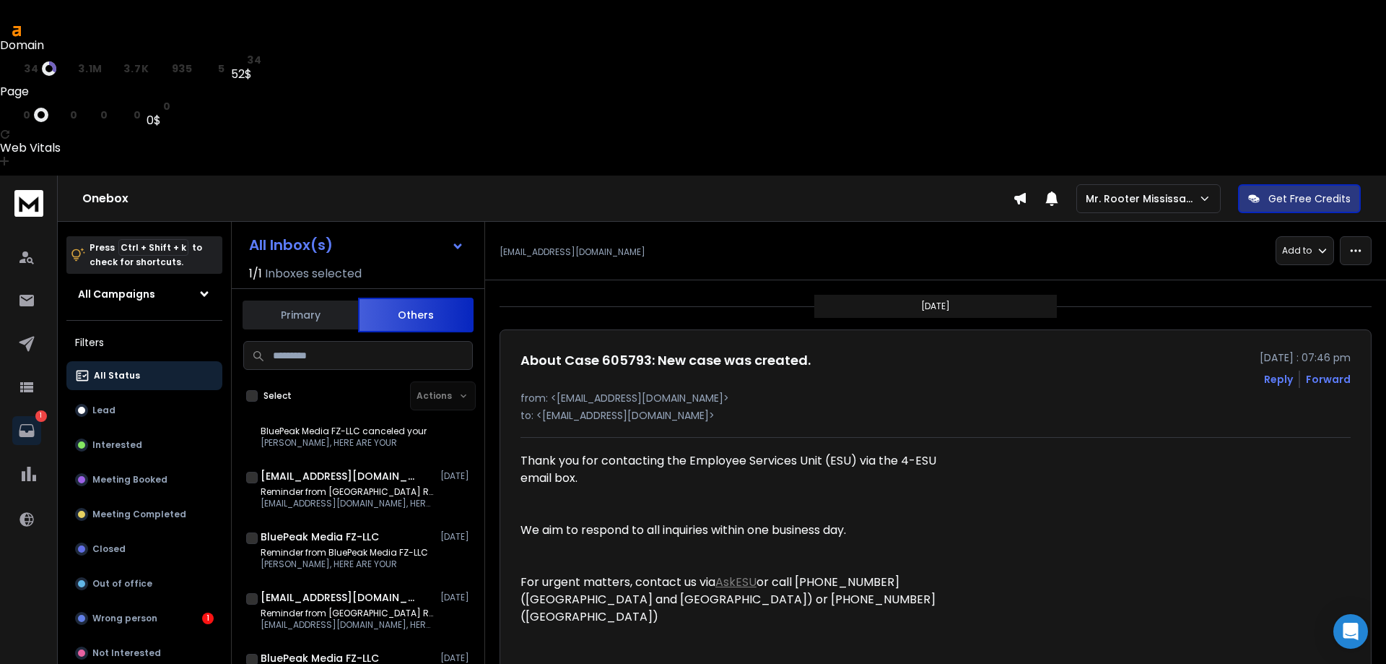
scroll to position [0, 0]
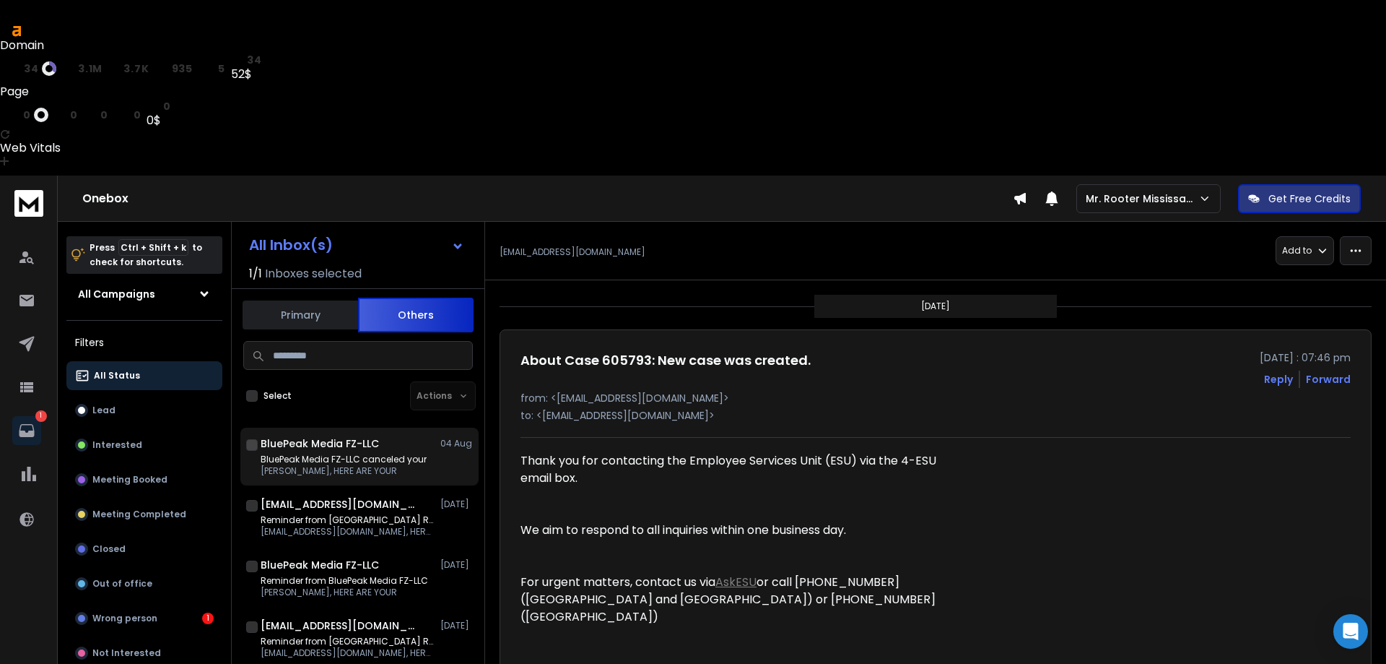
click at [389, 453] on p "BluePeak Media FZ-LLC canceled your" at bounding box center [344, 459] width 166 height 12
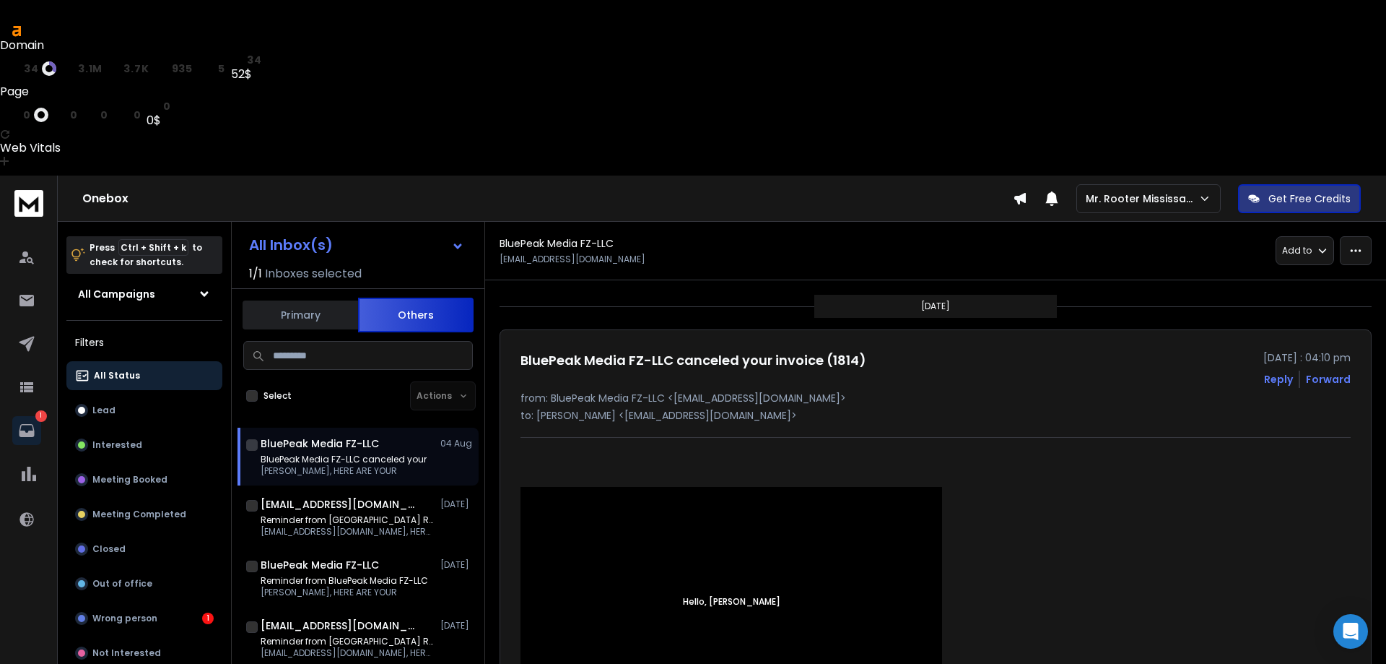
click at [888, 236] on div "BluePeak Media FZ-LLC BMF [EMAIL_ADDRESS][DOMAIN_NAME]" at bounding box center [716, 250] width 432 height 29
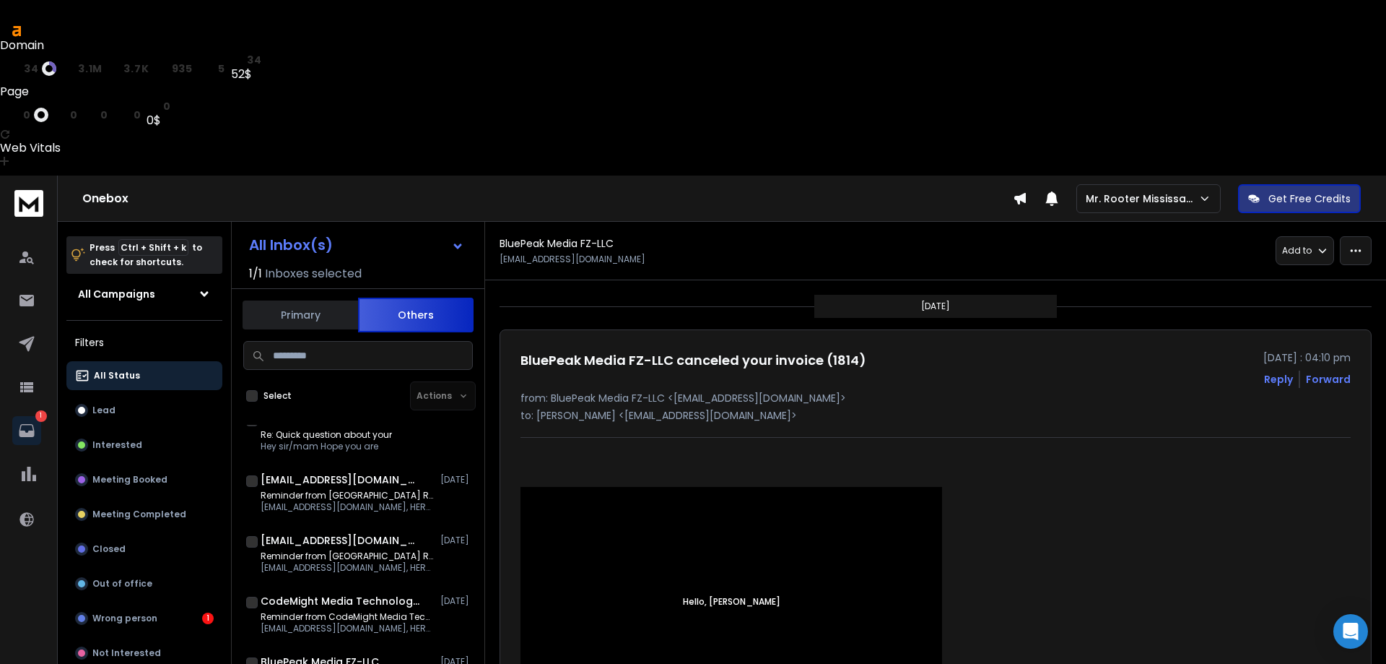
scroll to position [365, 0]
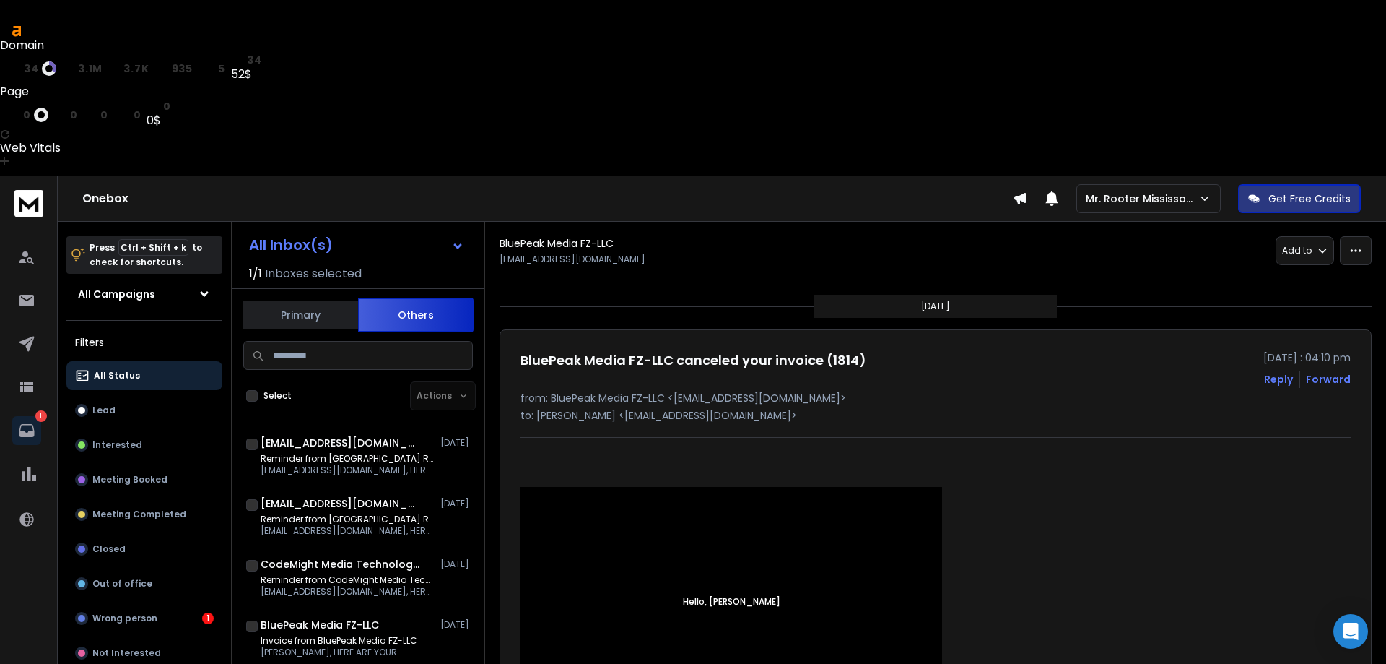
click at [35, 483] on div "1 H" at bounding box center [29, 507] width 58 height 664
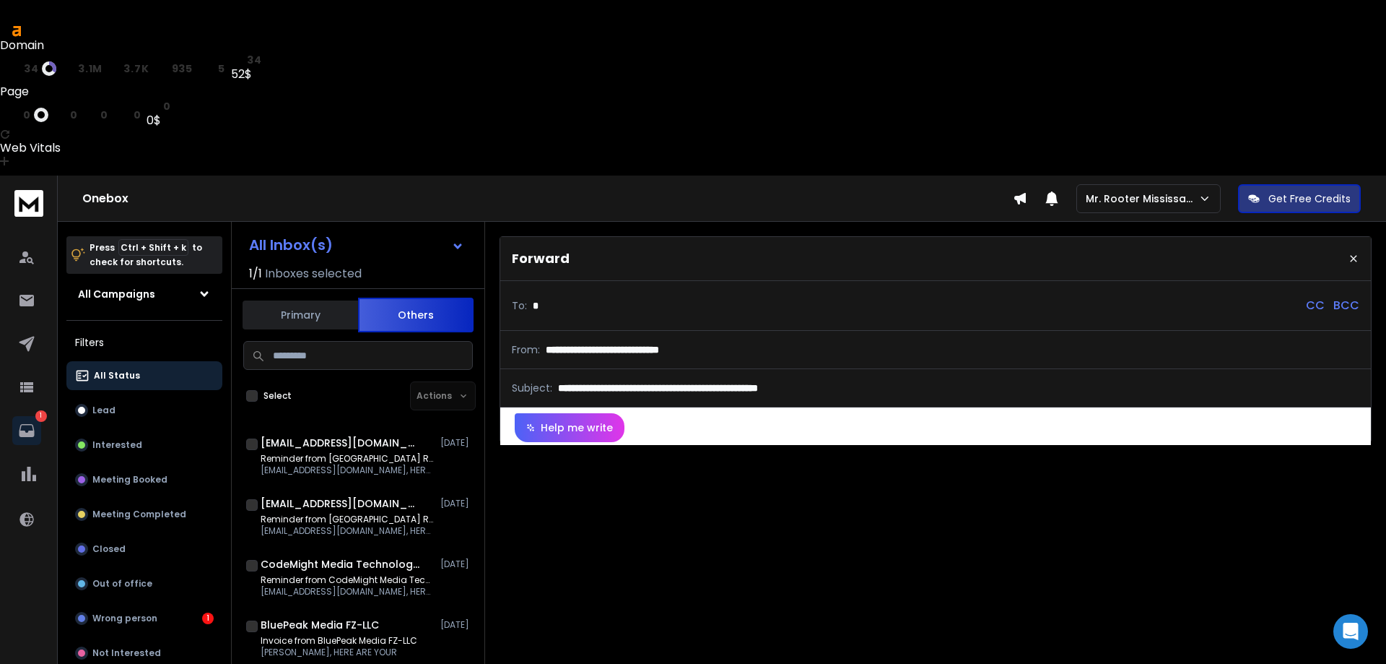
type input "*"
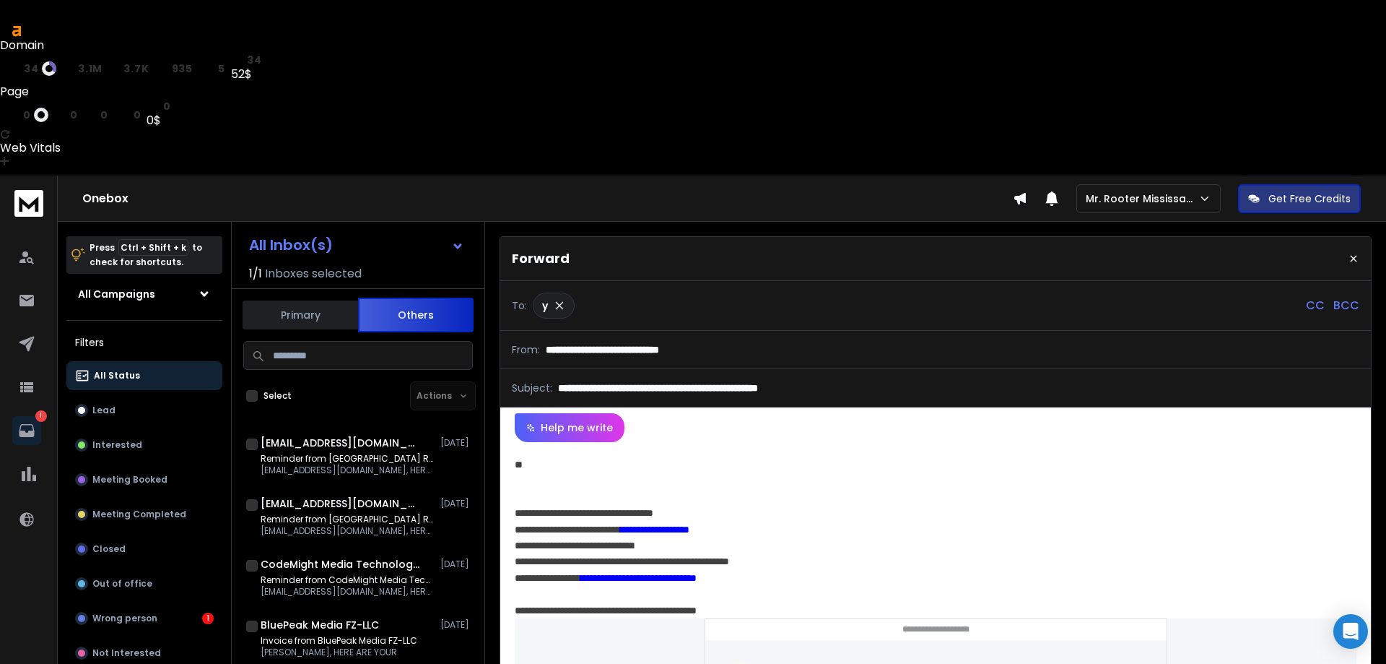
click at [1352, 255] on icon at bounding box center [1353, 258] width 6 height 6
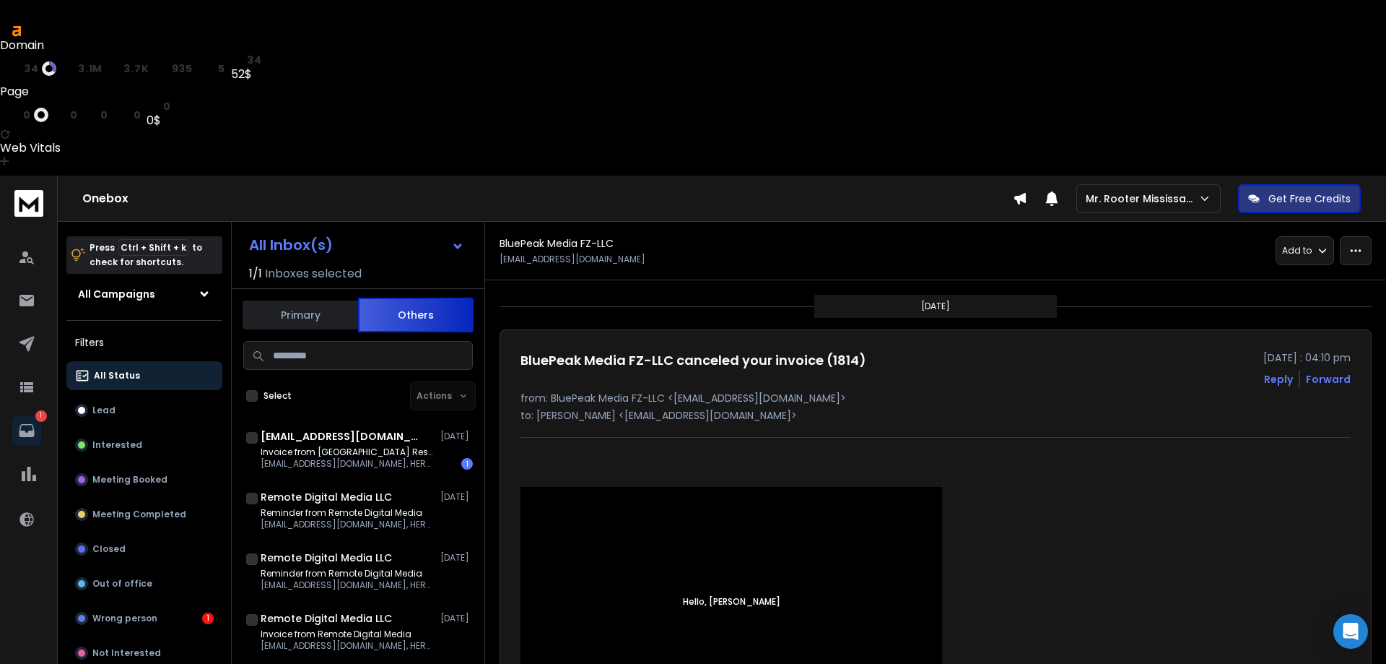
scroll to position [679, 0]
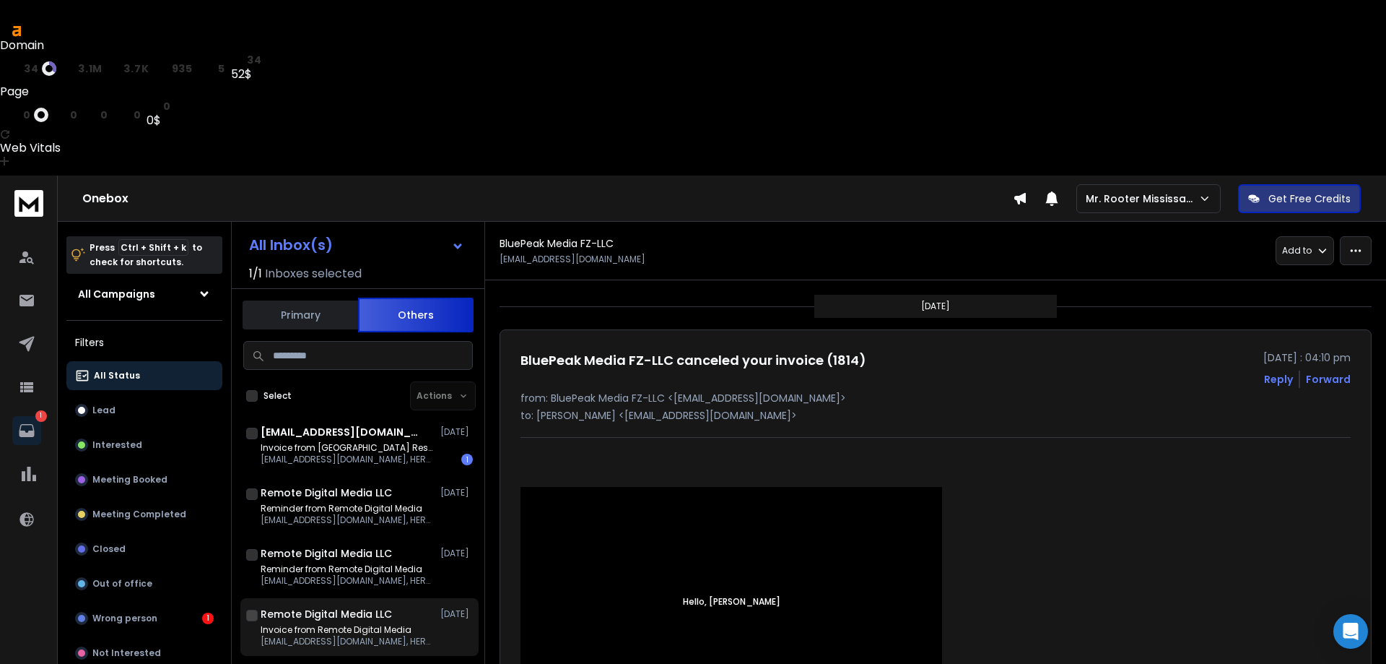
click at [367, 607] on h1 "Remote Digital Media LLC" at bounding box center [326, 614] width 131 height 14
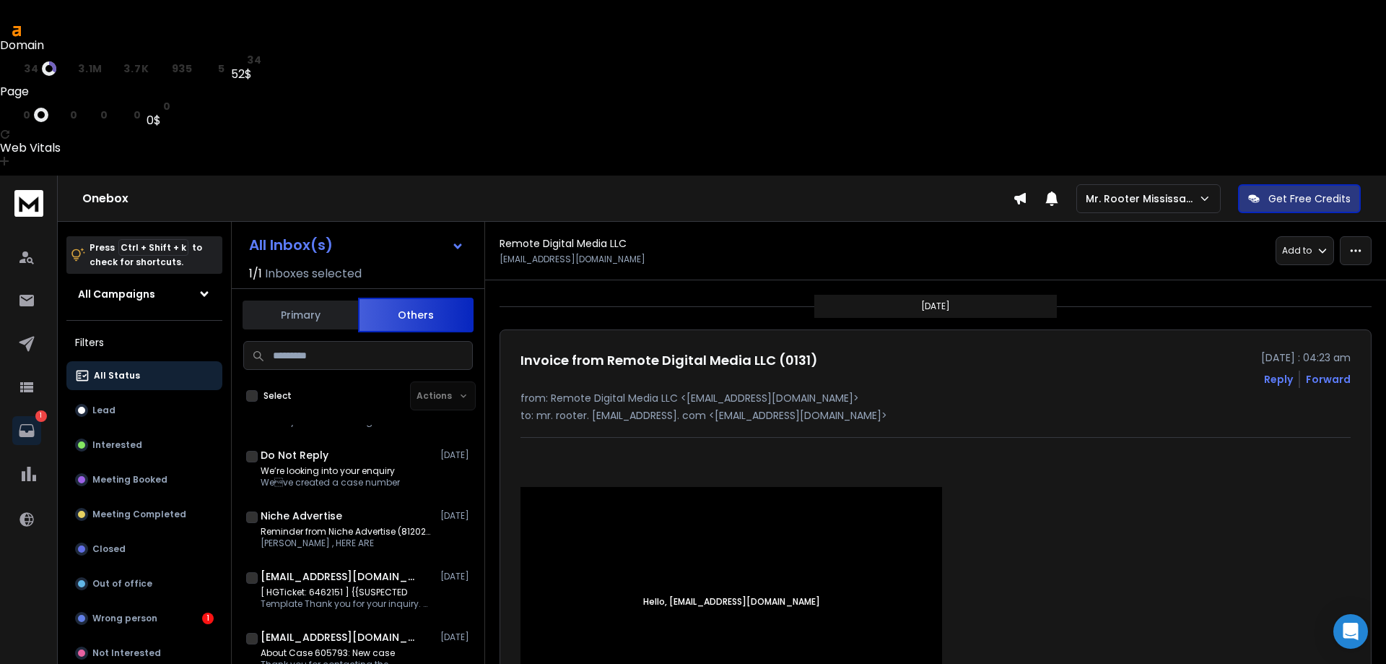
scroll to position [1145, 0]
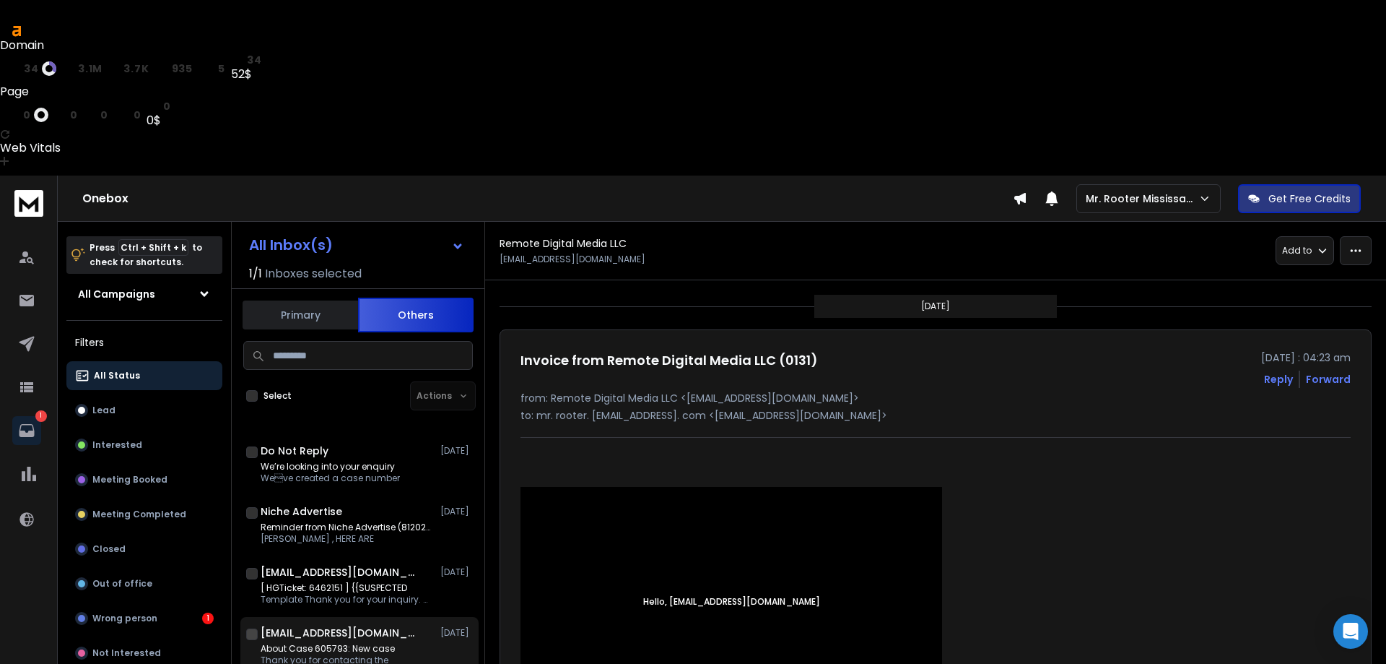
click at [350, 625] on div "[EMAIL_ADDRESS][DOMAIN_NAME] [DATE] About Case 605793: New case Thank you for c…" at bounding box center [367, 645] width 212 height 40
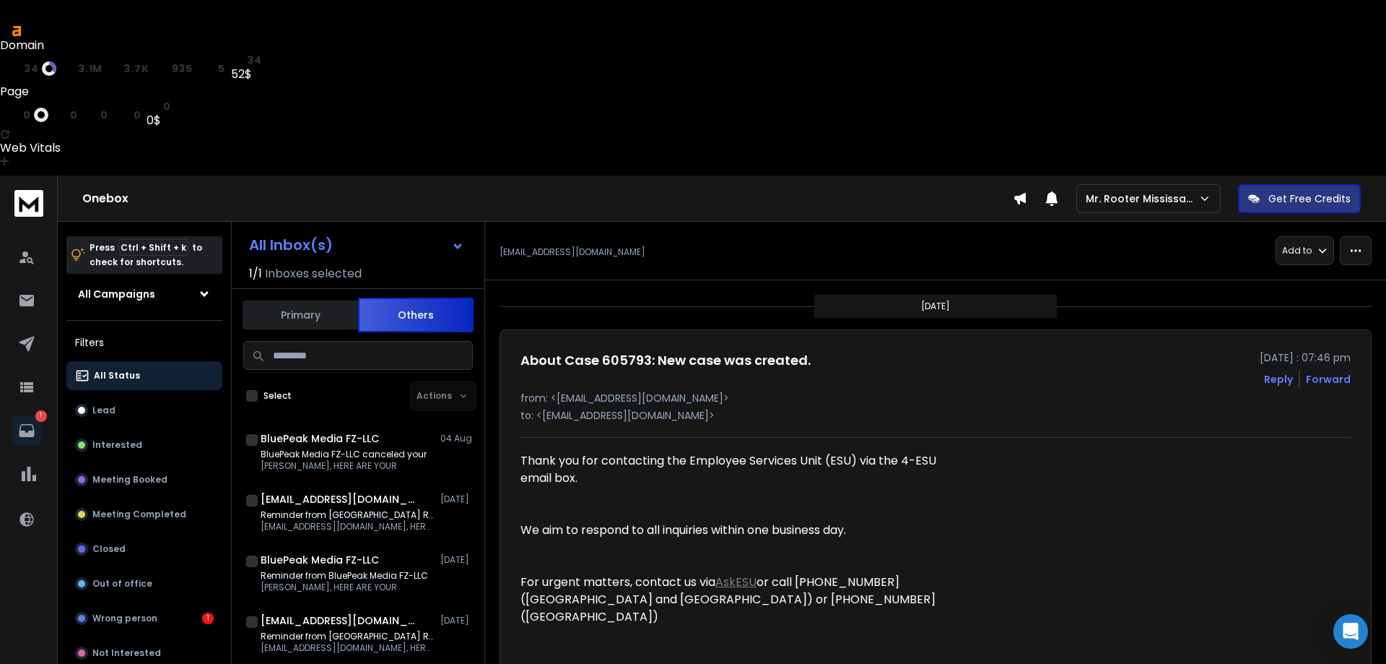
scroll to position [0, 0]
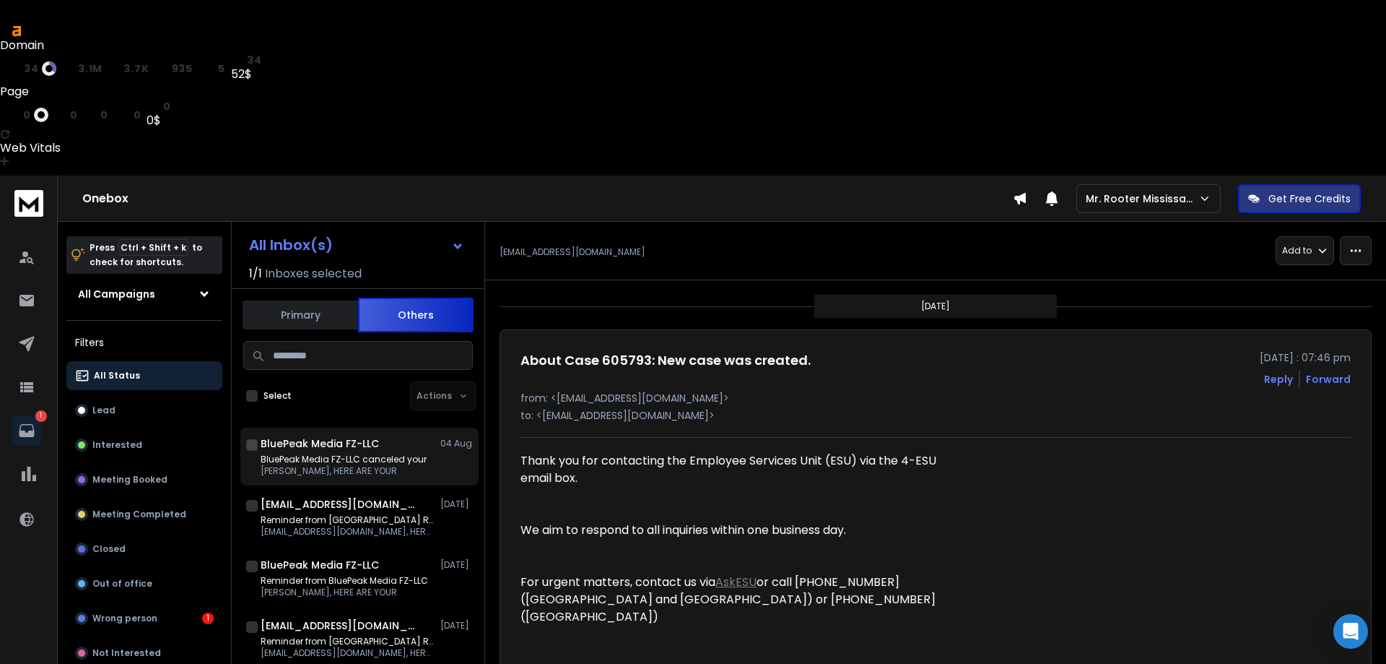
click at [389, 453] on p "BluePeak Media FZ-LLC canceled your" at bounding box center [344, 459] width 166 height 12
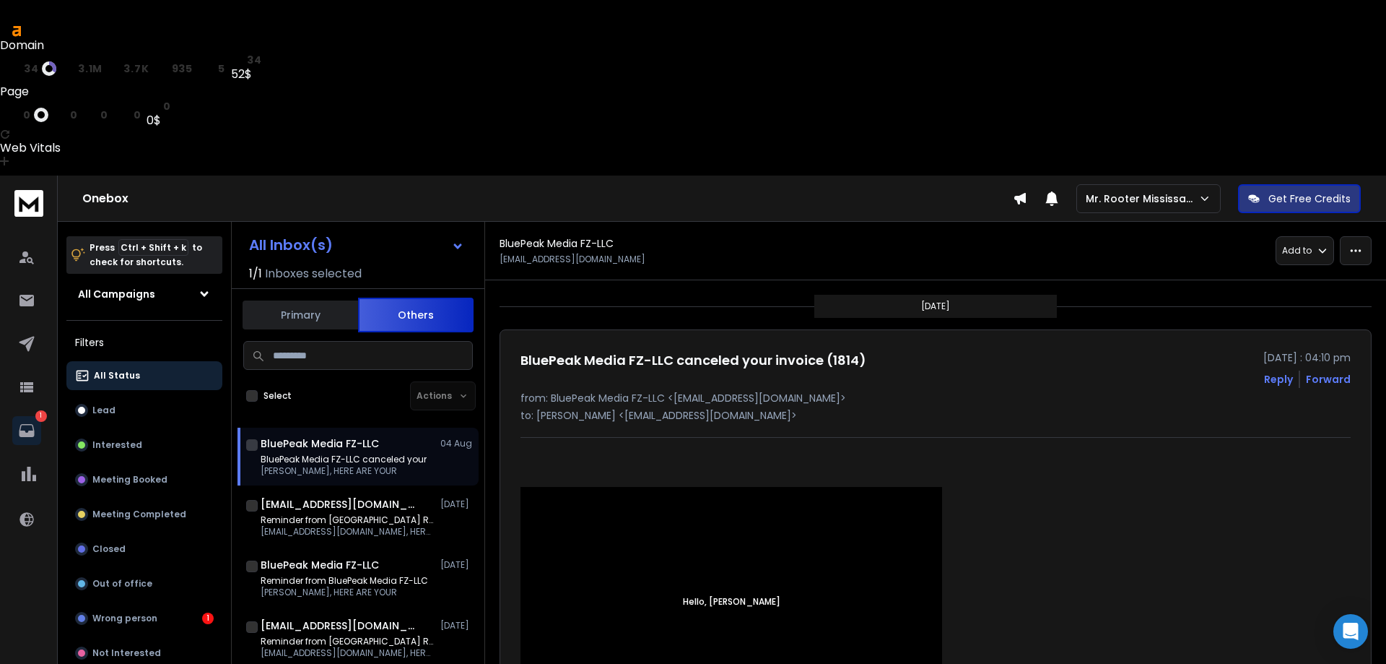
click at [888, 236] on div "BluePeak Media FZ-LLC BMF [EMAIL_ADDRESS][DOMAIN_NAME]" at bounding box center [716, 250] width 432 height 29
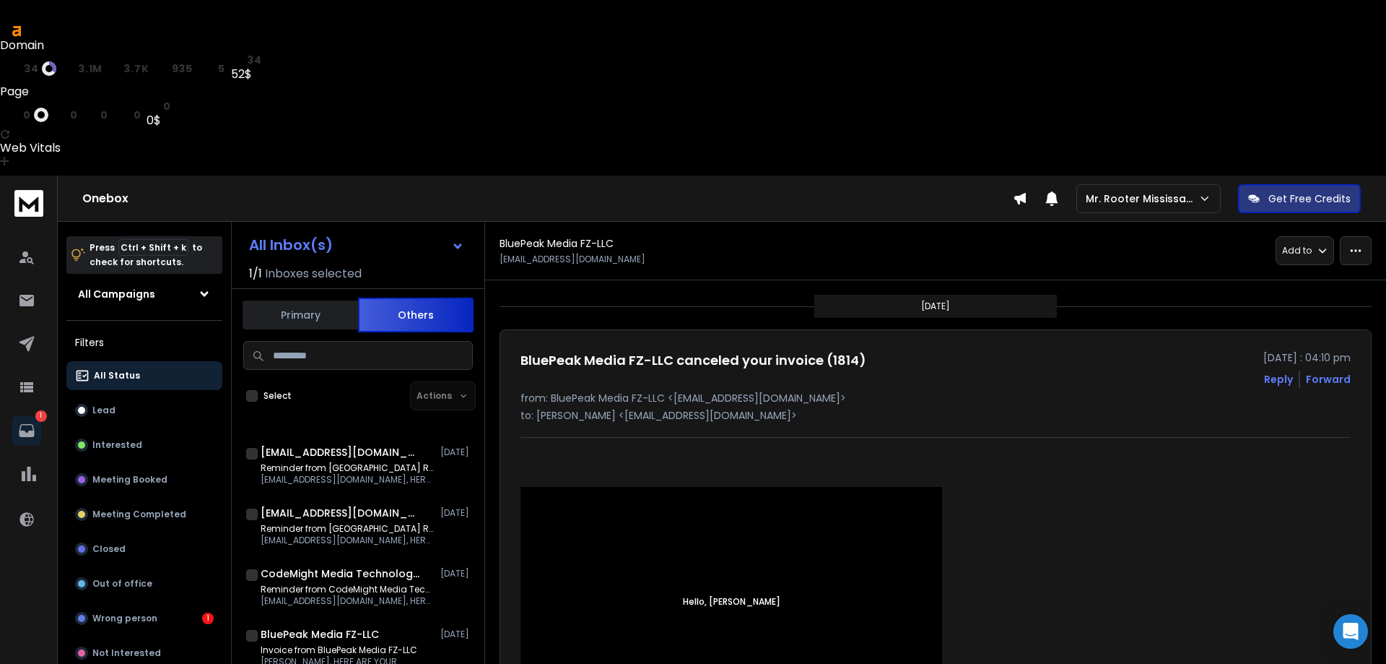
scroll to position [365, 0]
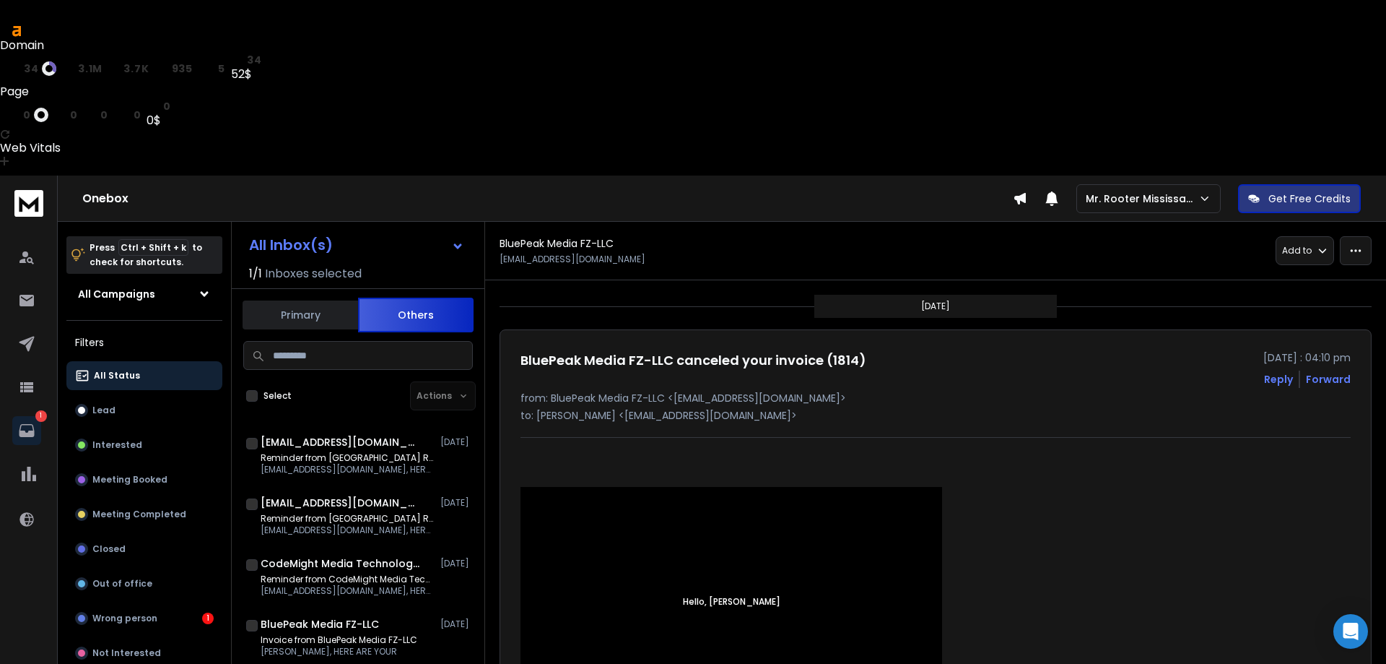
click at [35, 483] on div "1 H" at bounding box center [29, 507] width 58 height 664
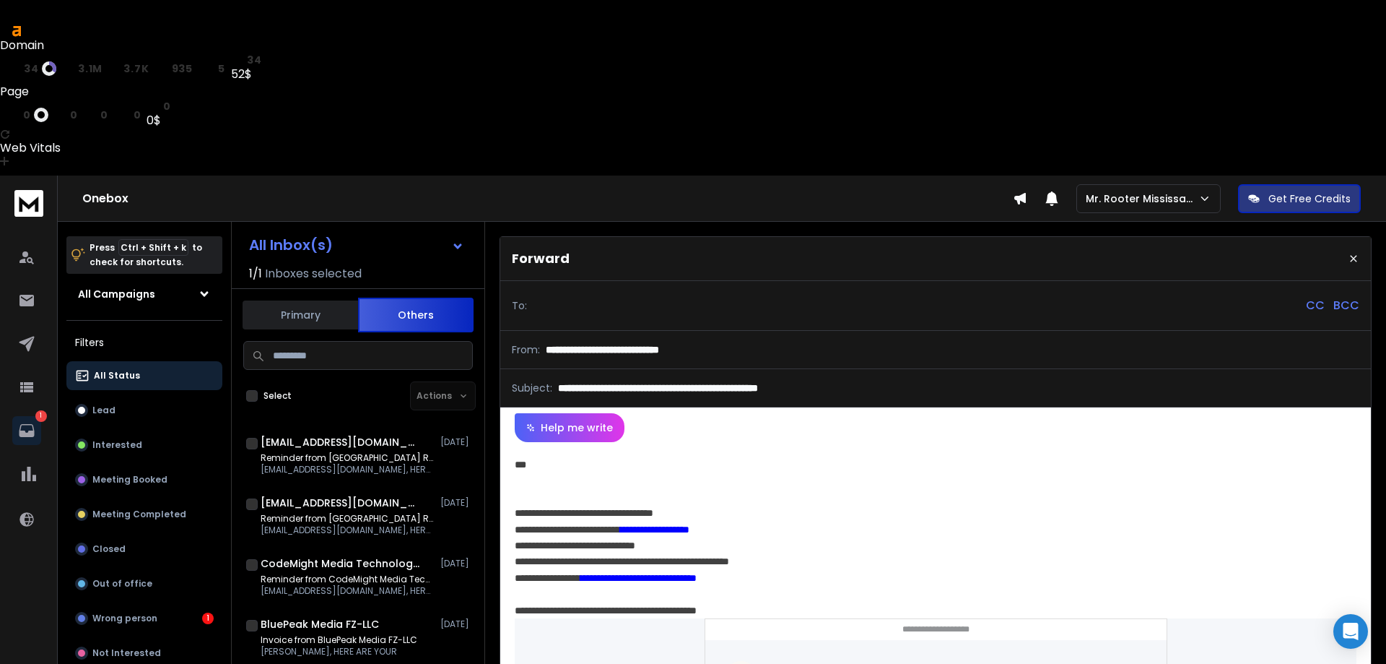
click at [1352, 255] on icon at bounding box center [1353, 258] width 6 height 6
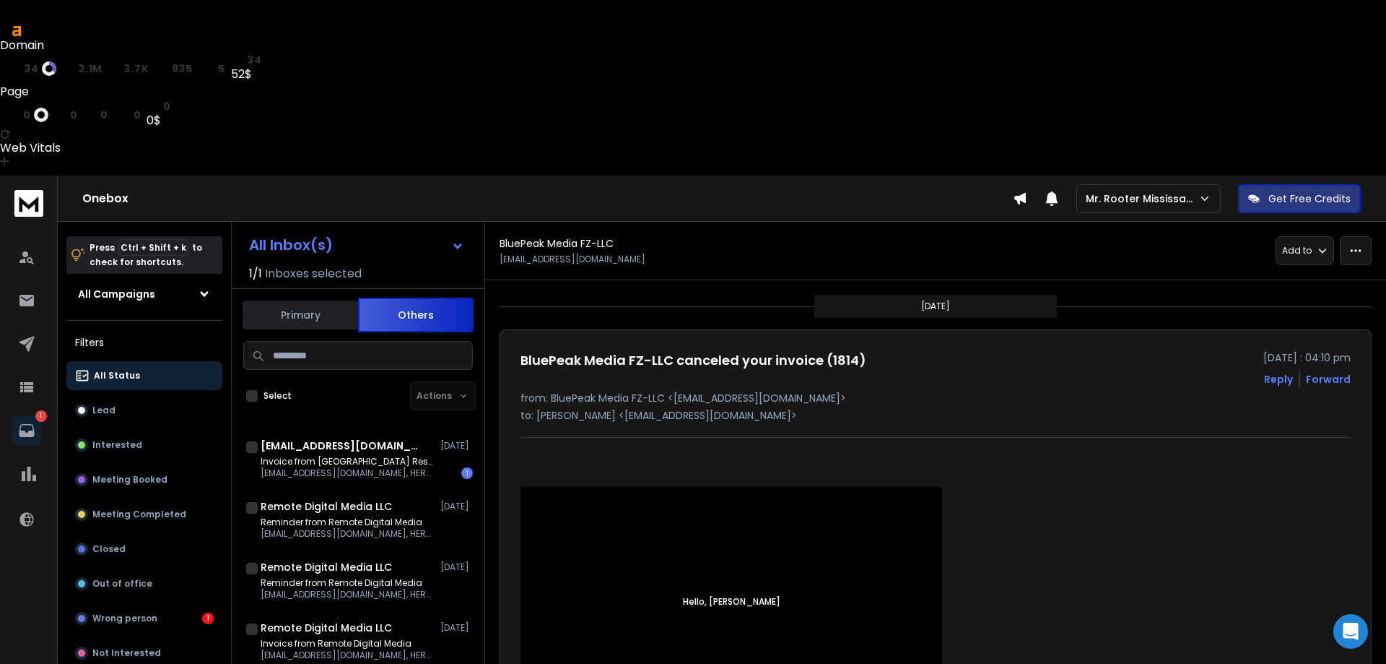
scroll to position [684, 0]
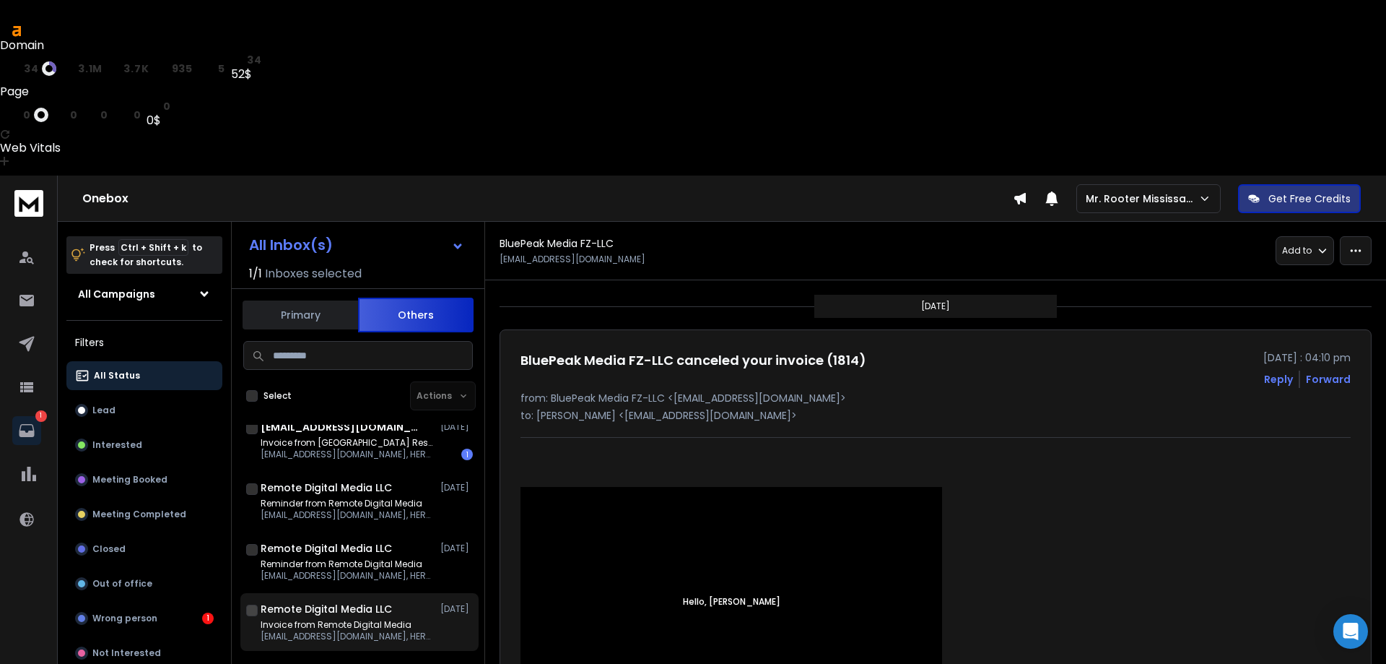
click at [367, 602] on h1 "Remote Digital Media LLC" at bounding box center [326, 609] width 131 height 14
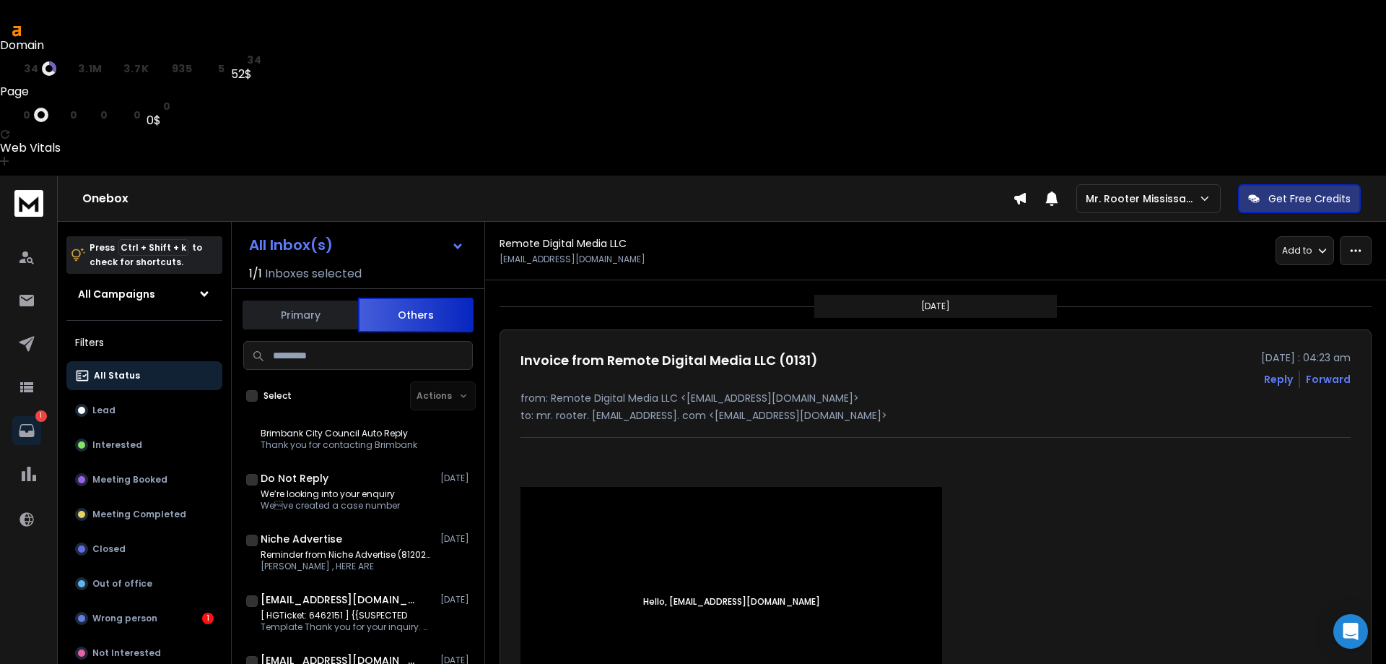
scroll to position [1155, 0]
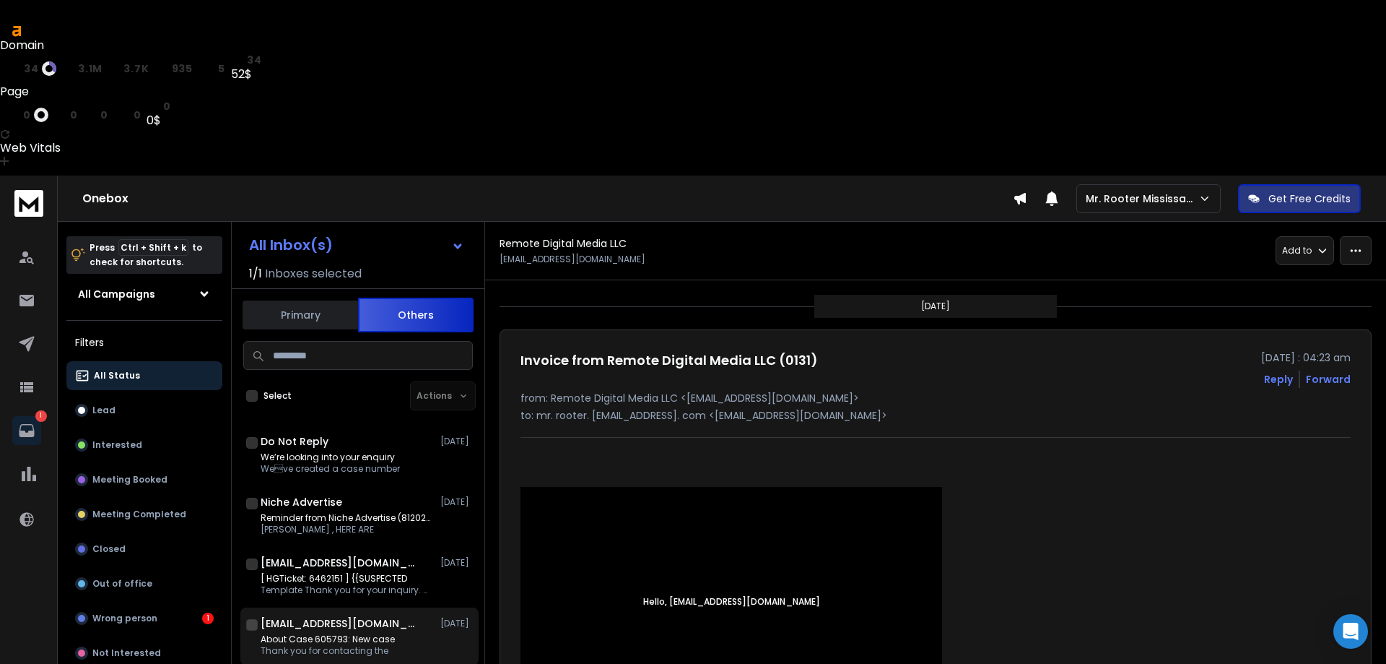
click at [350, 633] on p "About Case 605793: New case" at bounding box center [328, 639] width 134 height 12
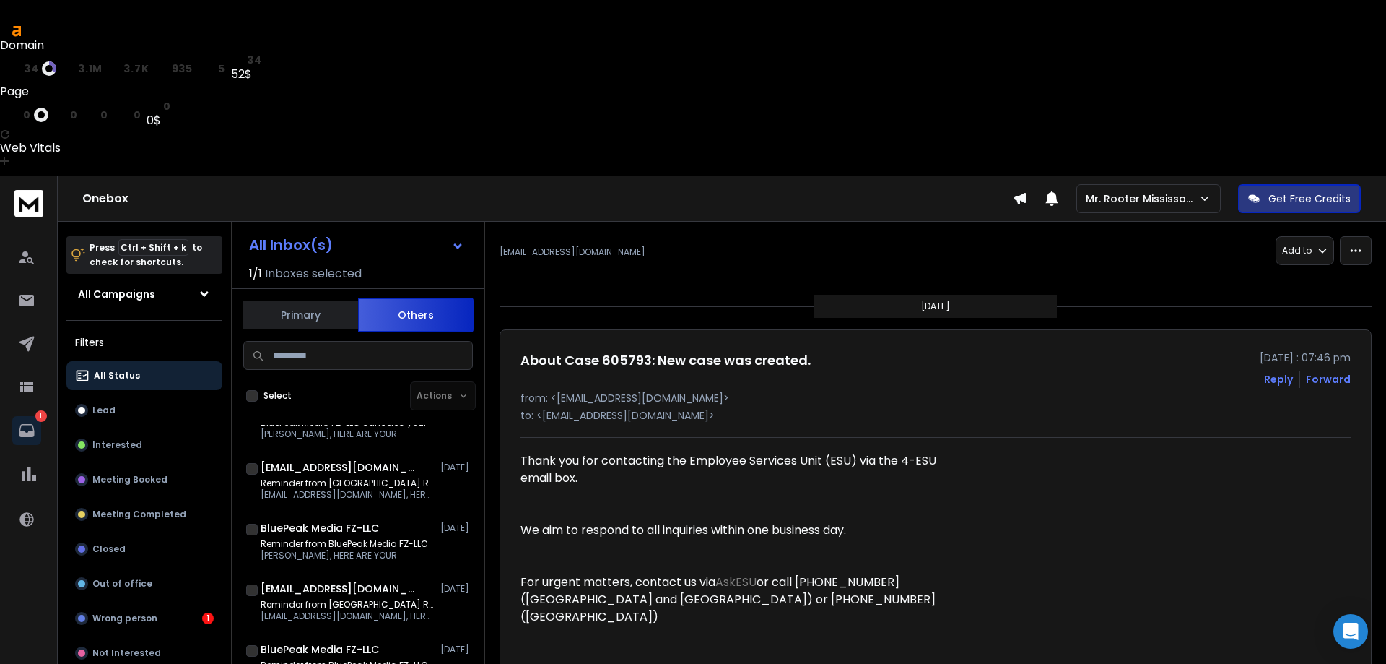
scroll to position [0, 0]
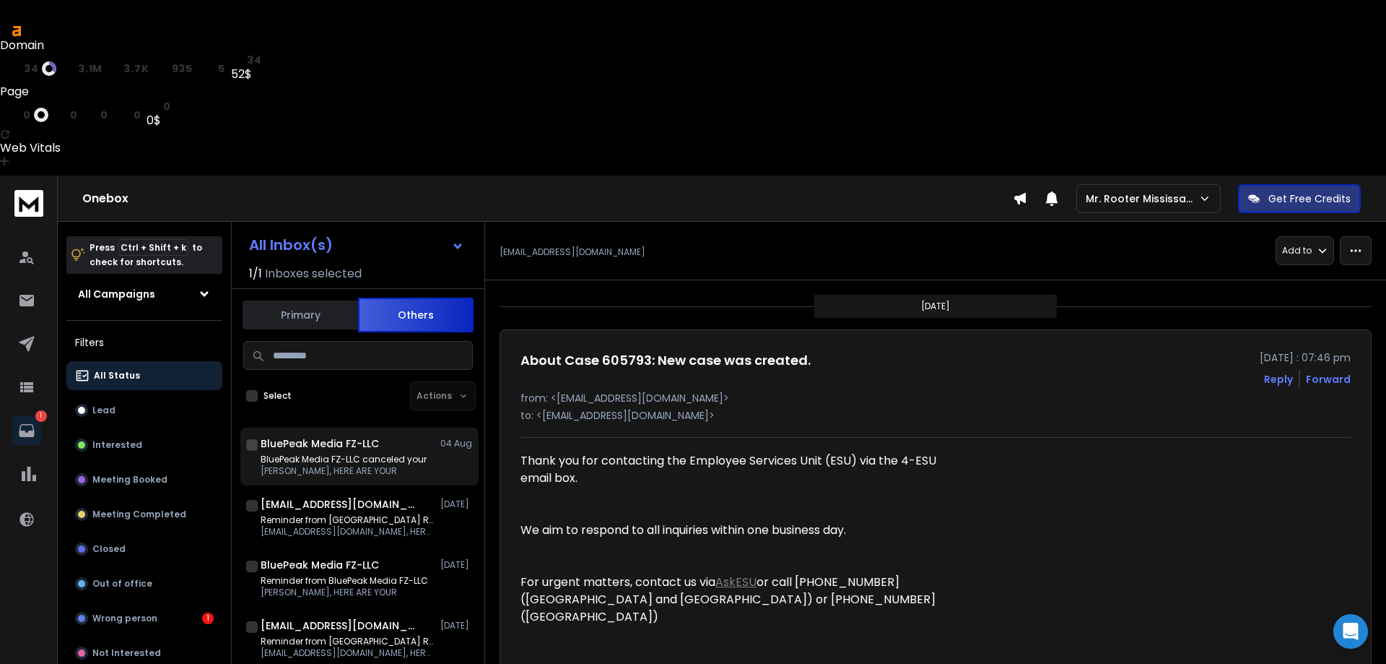
click at [389, 453] on p "BluePeak Media FZ-LLC canceled your" at bounding box center [344, 459] width 166 height 12
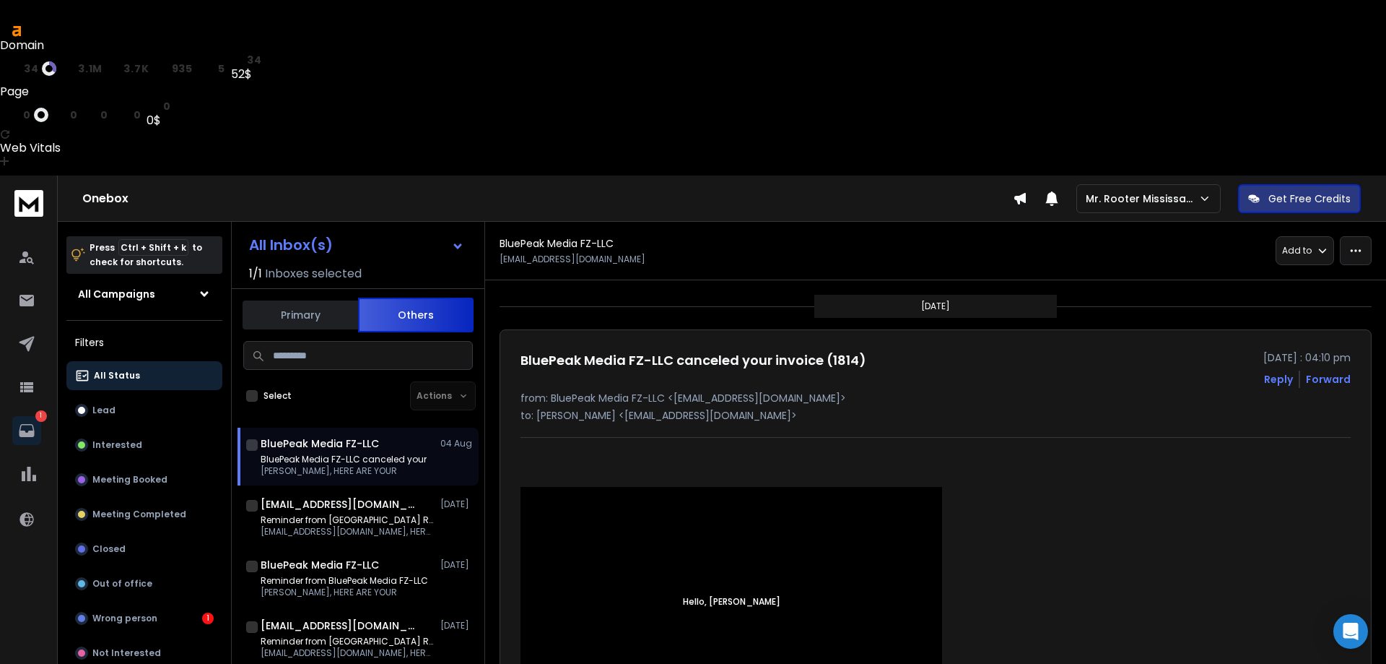
click at [888, 236] on div "BluePeak Media FZ-LLC BMF [EMAIL_ADDRESS][DOMAIN_NAME]" at bounding box center [716, 250] width 432 height 29
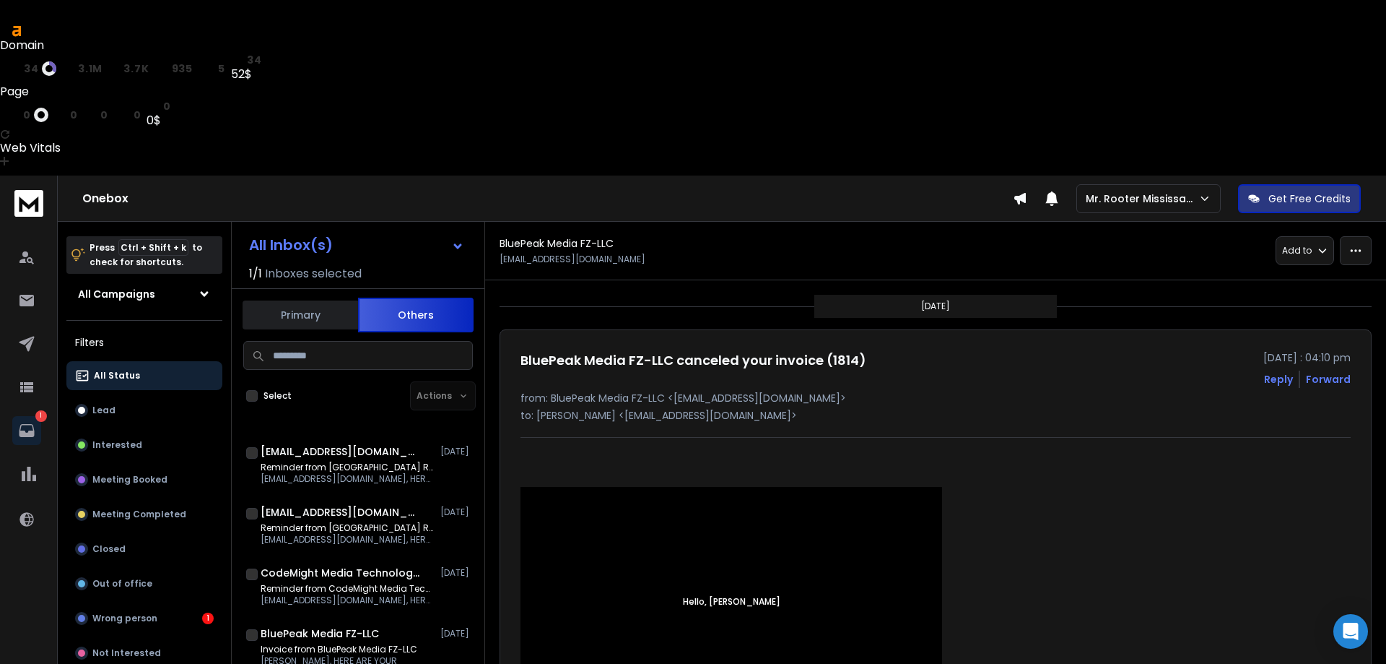
scroll to position [365, 0]
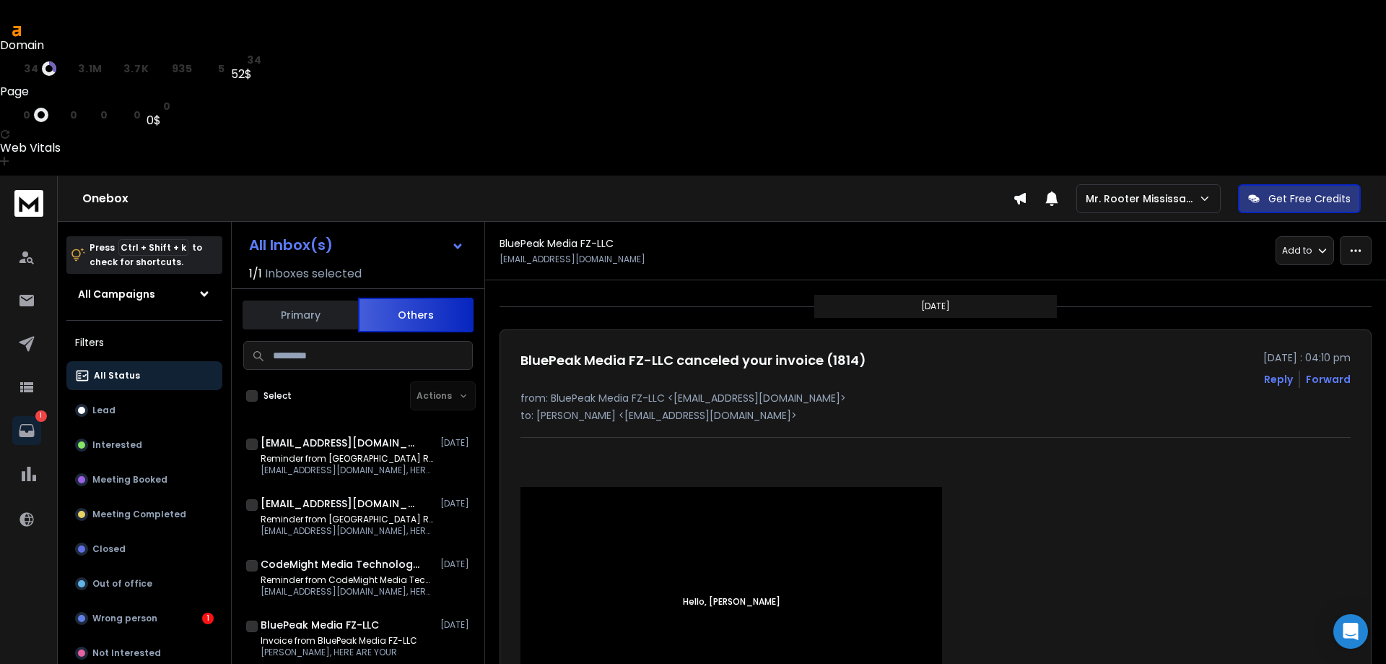
click at [35, 483] on div "1 H" at bounding box center [29, 507] width 58 height 664
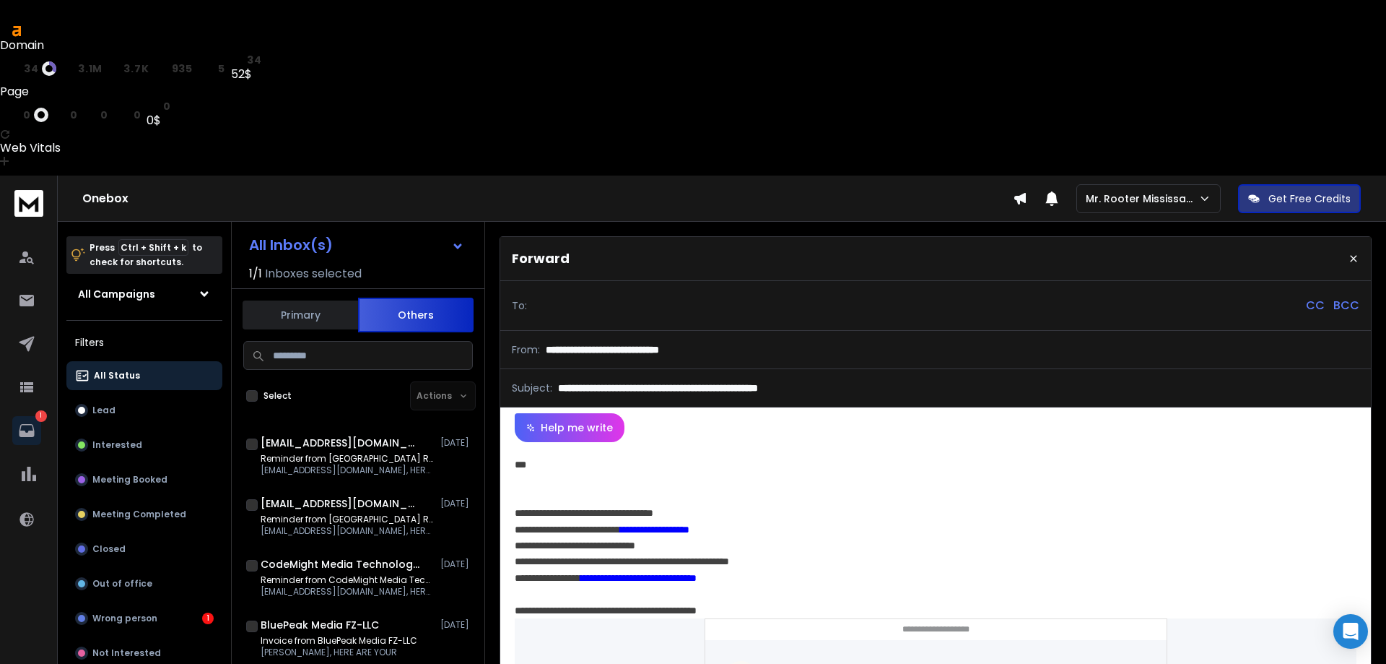
click at [1352, 255] on icon at bounding box center [1353, 258] width 6 height 6
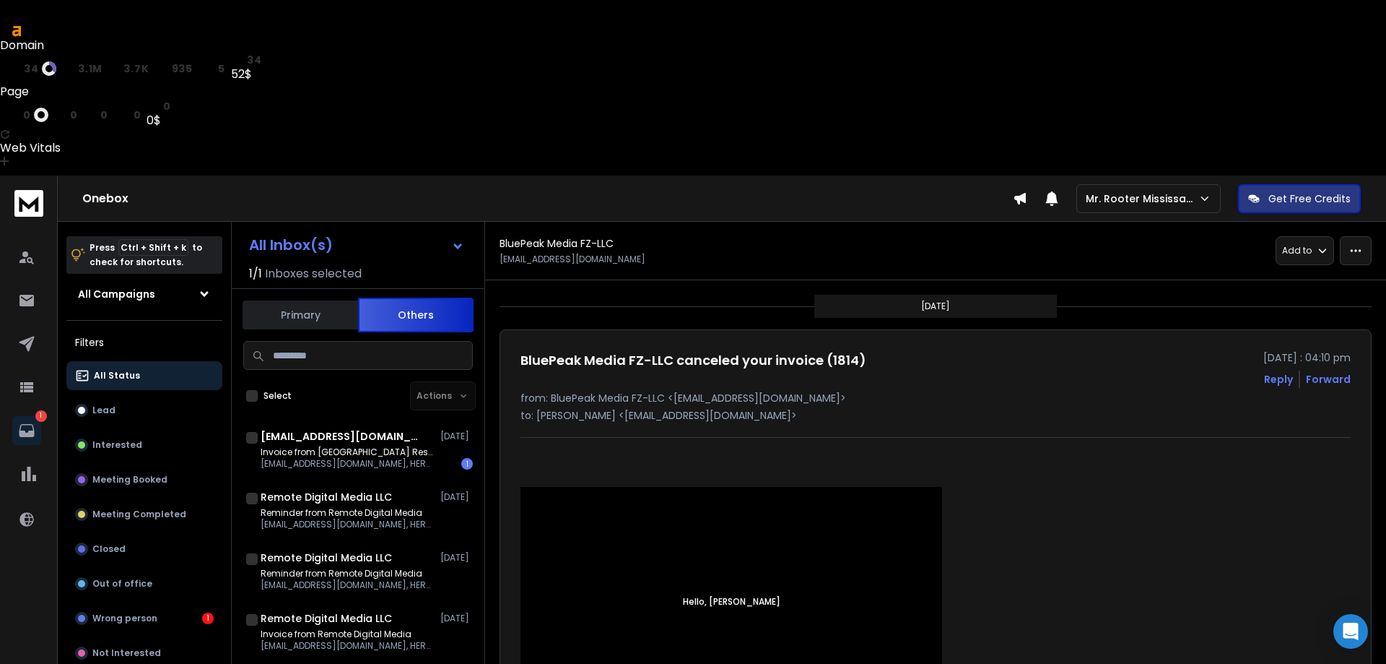
scroll to position [680, 0]
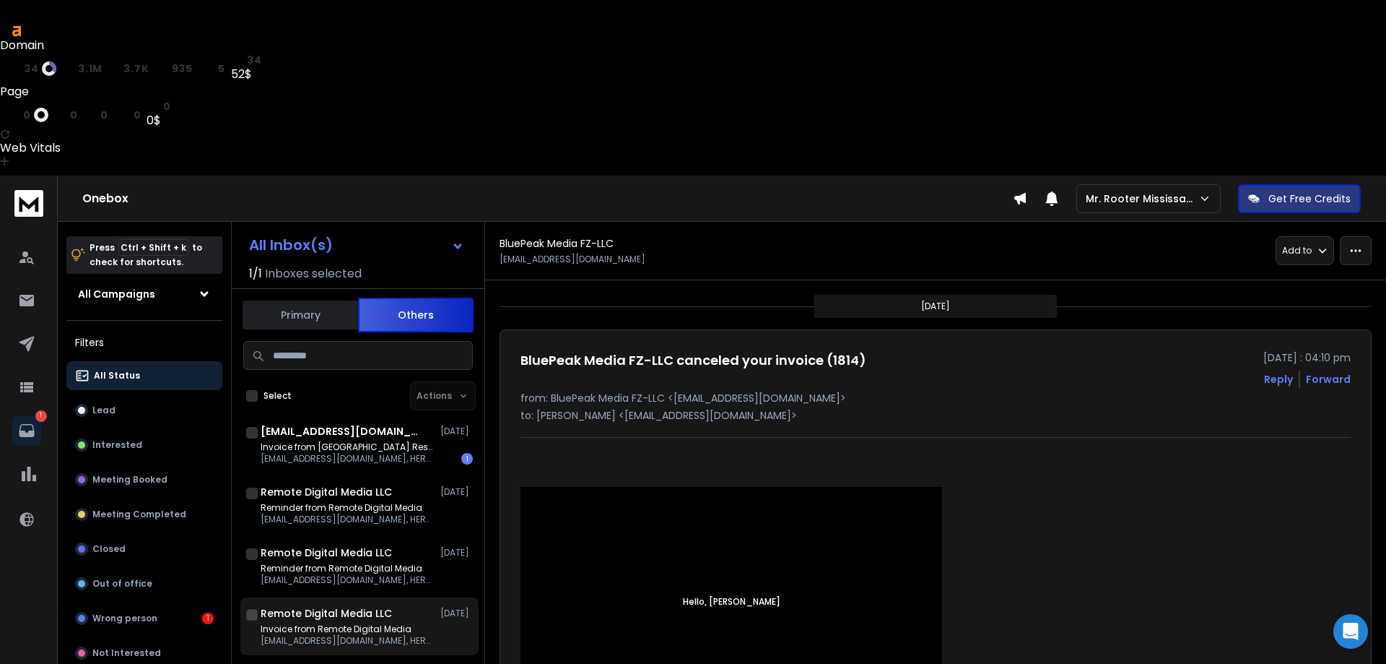
click at [367, 606] on h1 "Remote Digital Media LLC" at bounding box center [326, 613] width 131 height 14
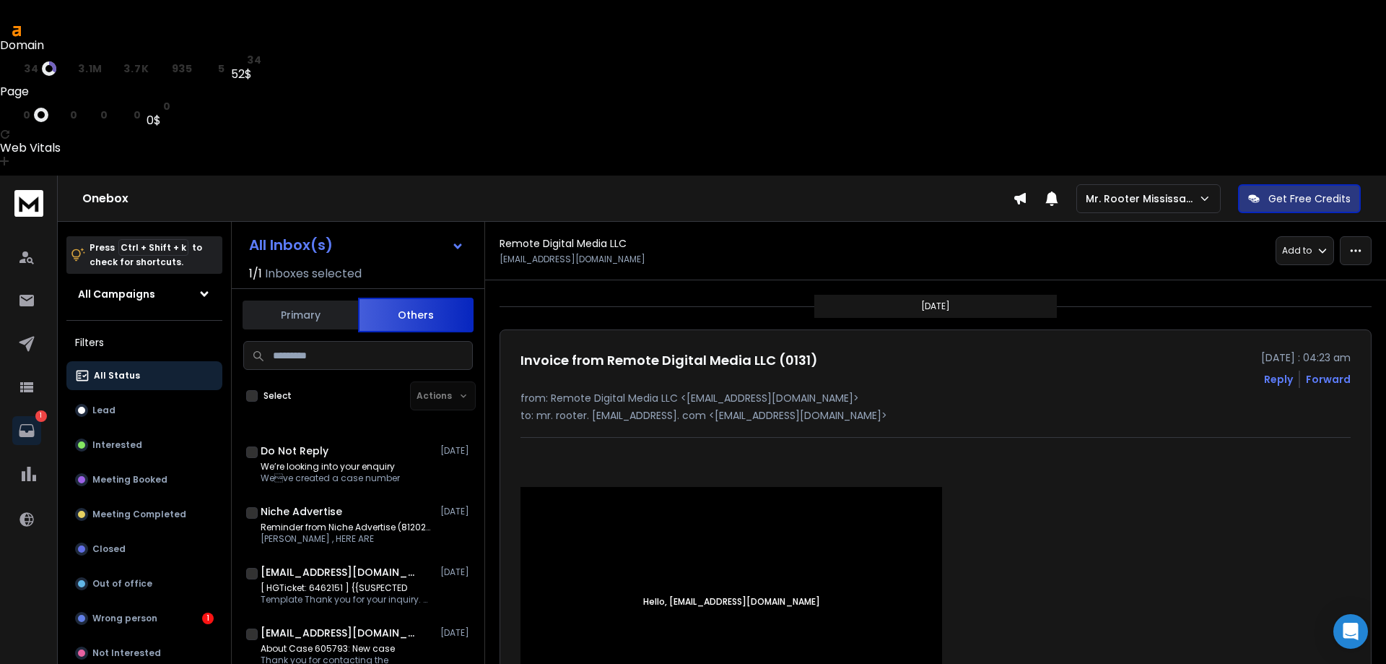
scroll to position [1150, 0]
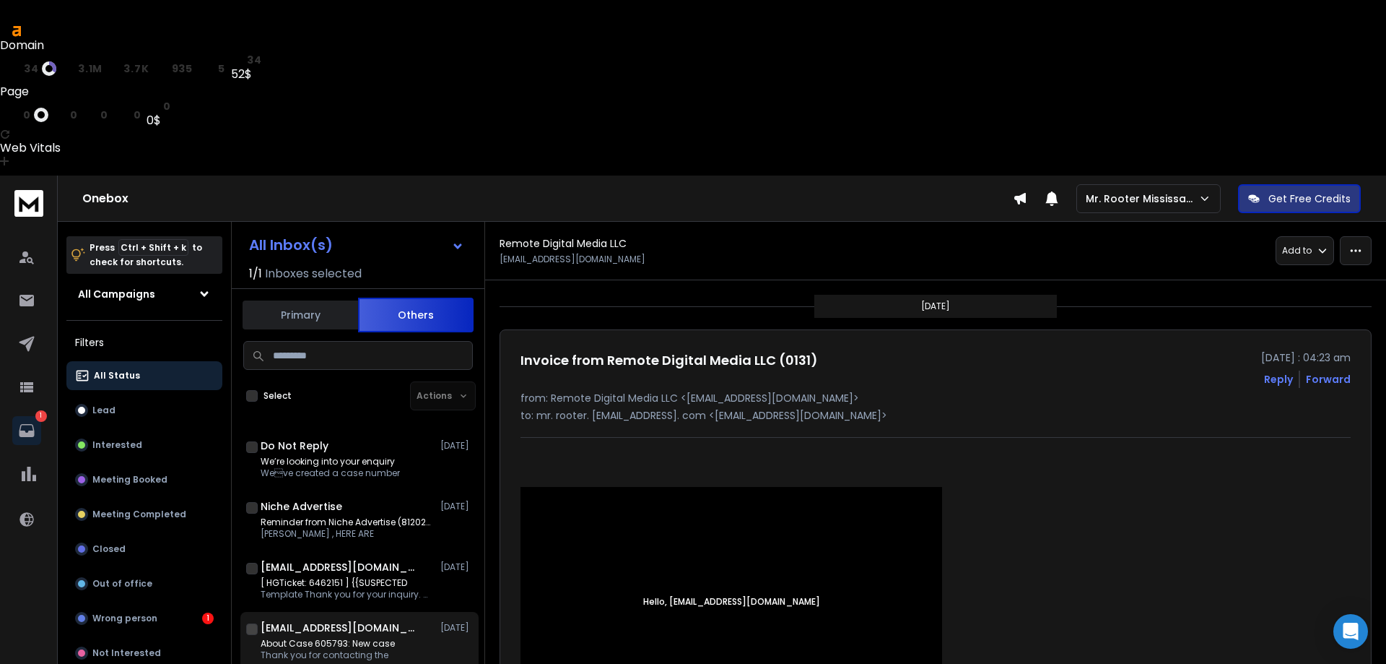
click at [350, 638] on p "About Case 605793: New case" at bounding box center [328, 644] width 134 height 12
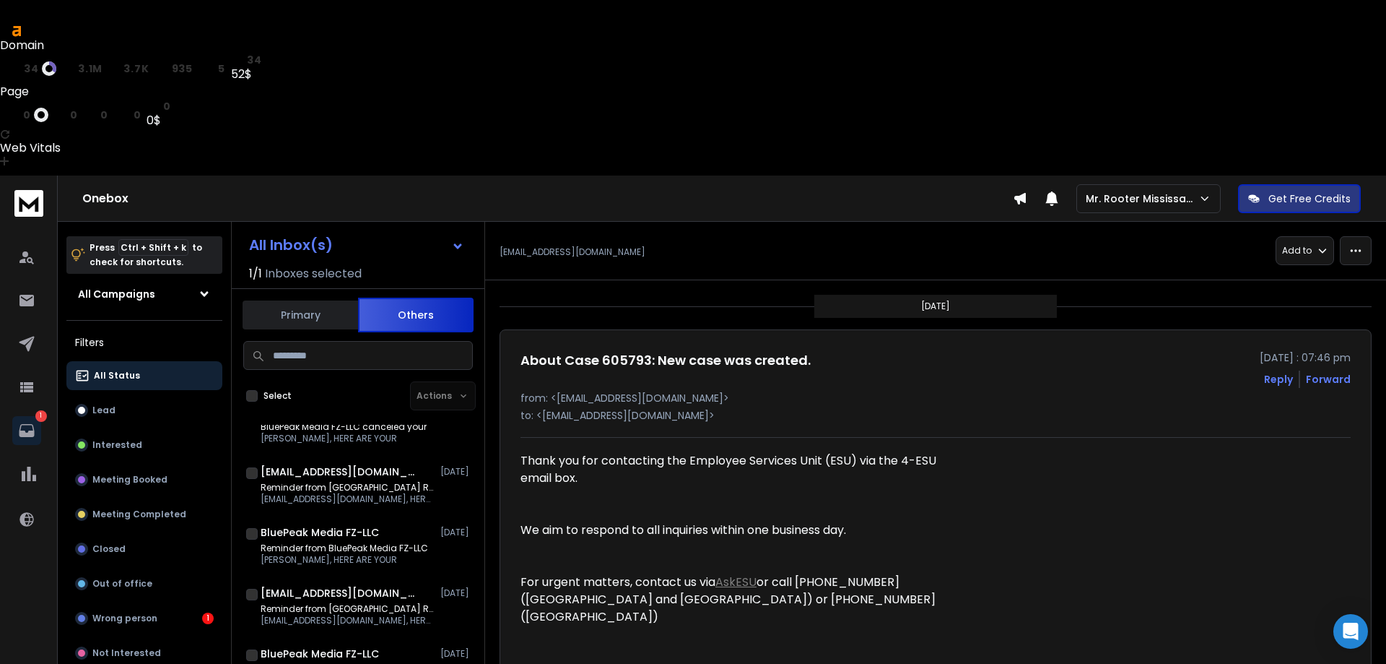
scroll to position [0, 0]
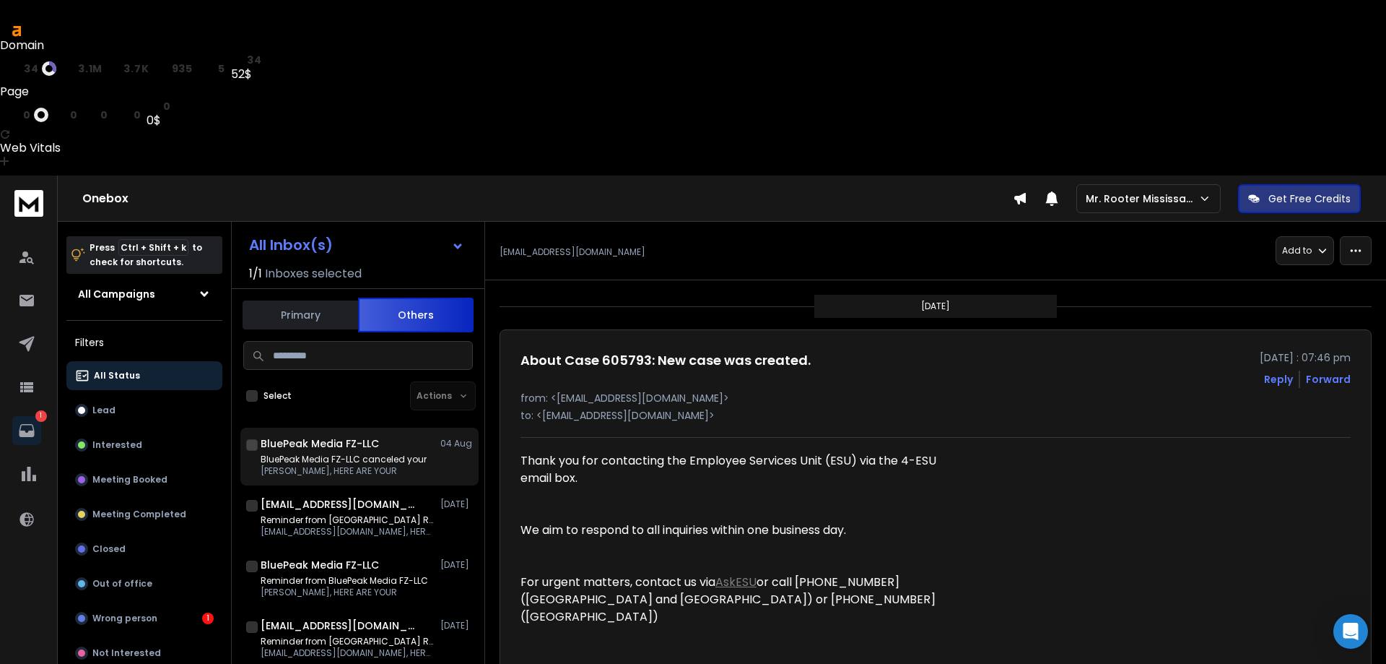
click at [389, 453] on p "BluePeak Media FZ-LLC canceled your" at bounding box center [344, 459] width 166 height 12
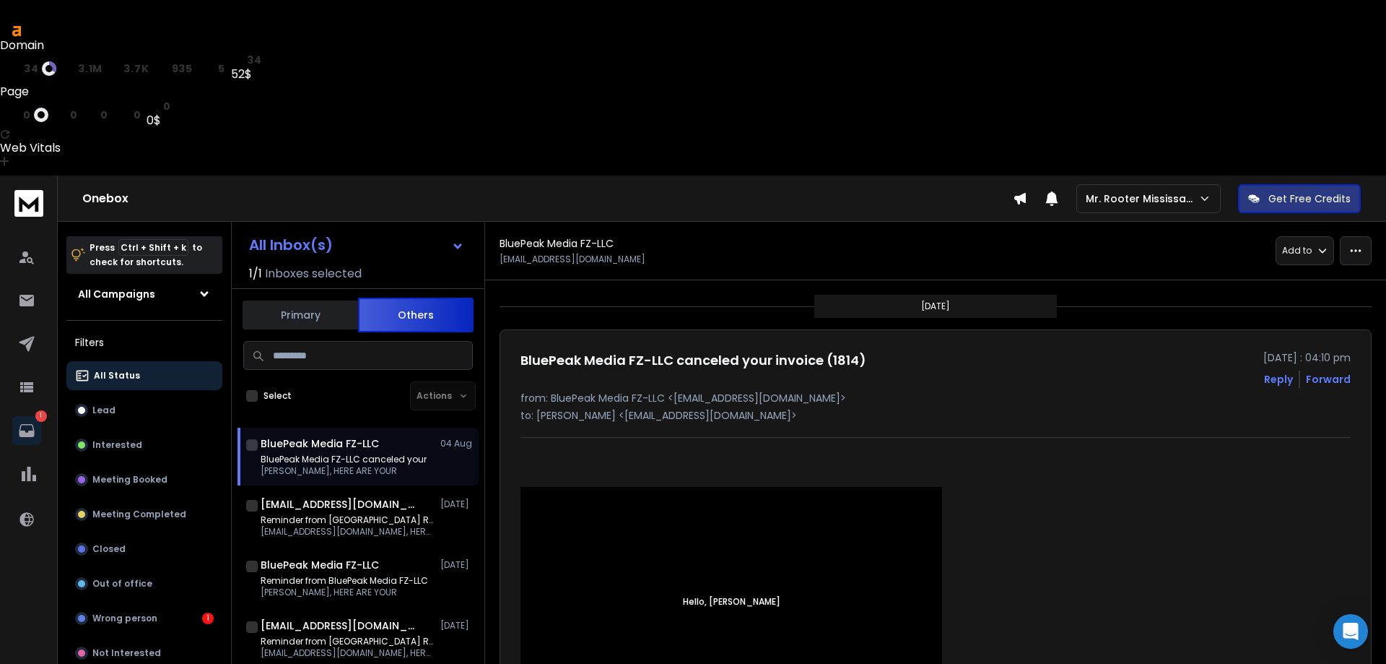
click at [888, 236] on div "BluePeak Media FZ-LLC BMF [EMAIL_ADDRESS][DOMAIN_NAME]" at bounding box center [716, 250] width 432 height 29
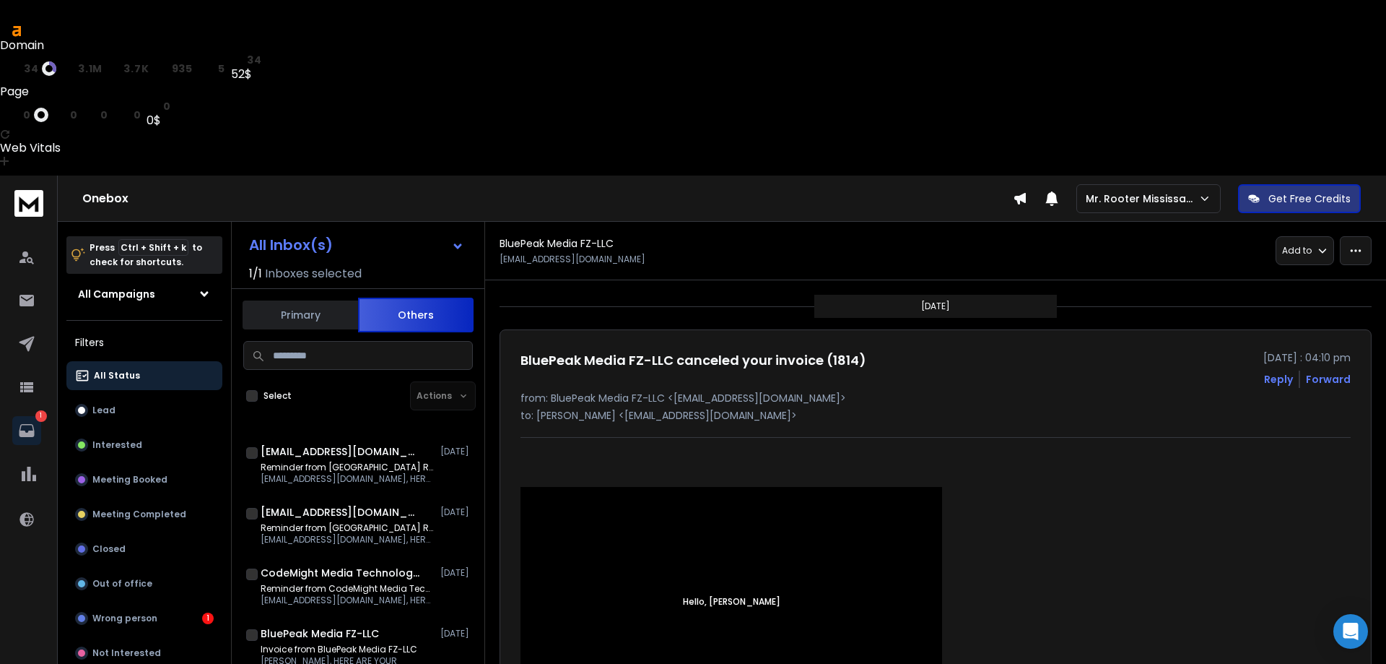
scroll to position [365, 0]
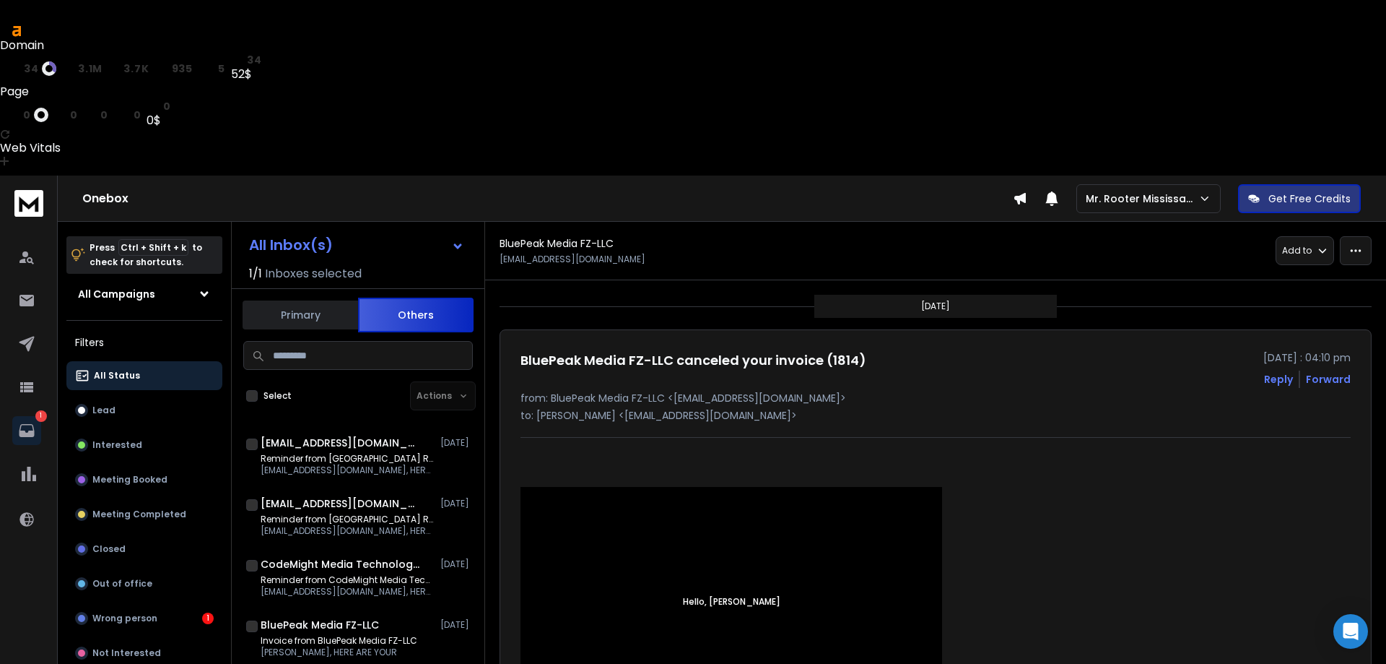
click at [35, 483] on div "1 H" at bounding box center [29, 507] width 58 height 664
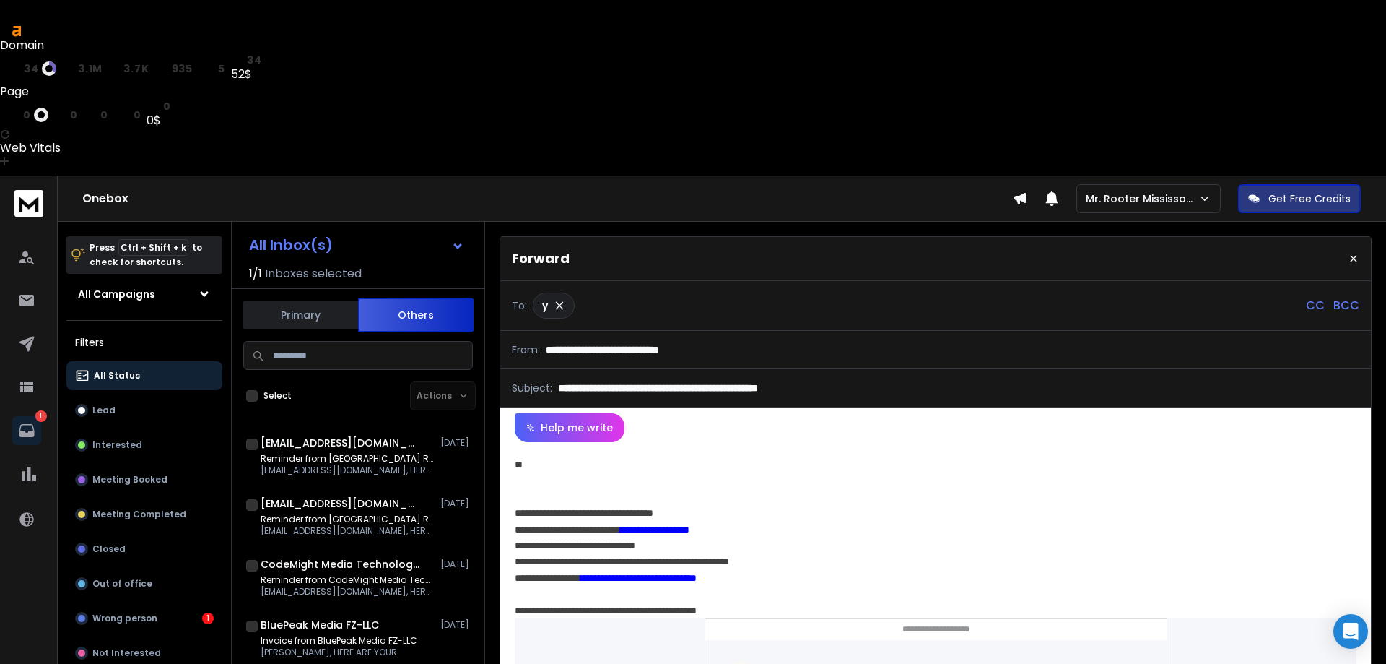
click at [1352, 255] on icon at bounding box center [1353, 258] width 6 height 6
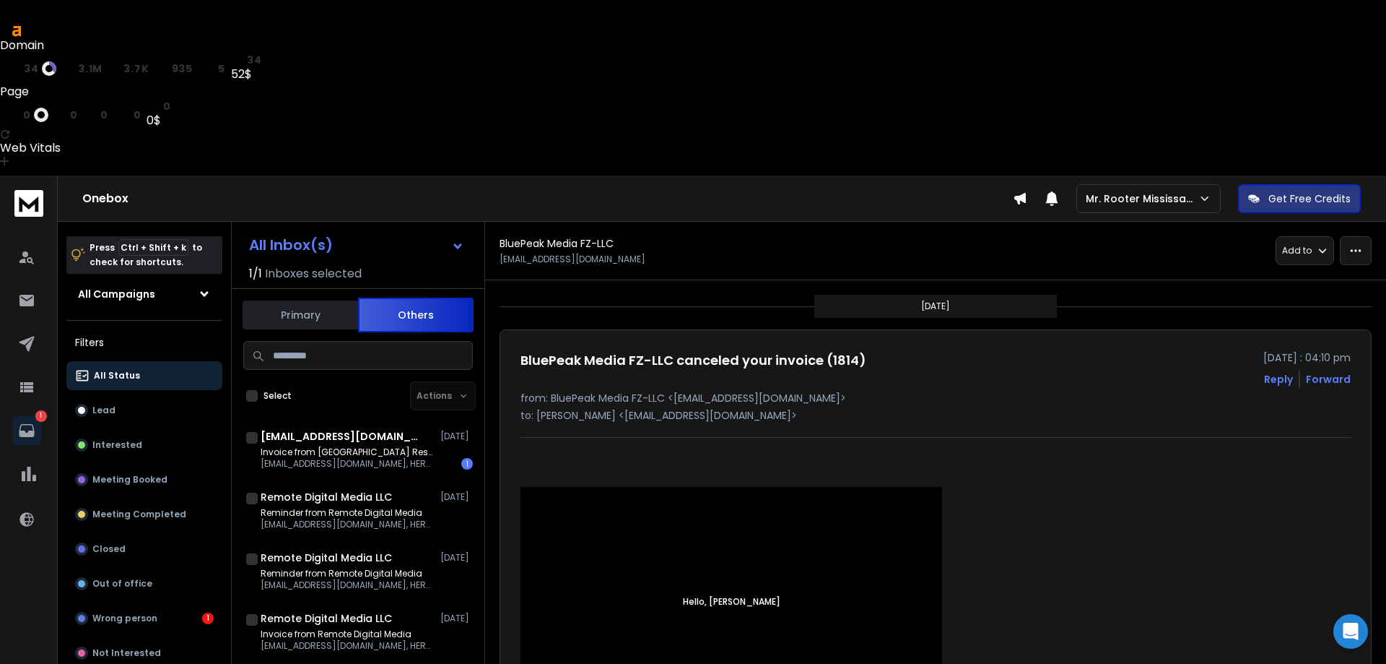
scroll to position [680, 0]
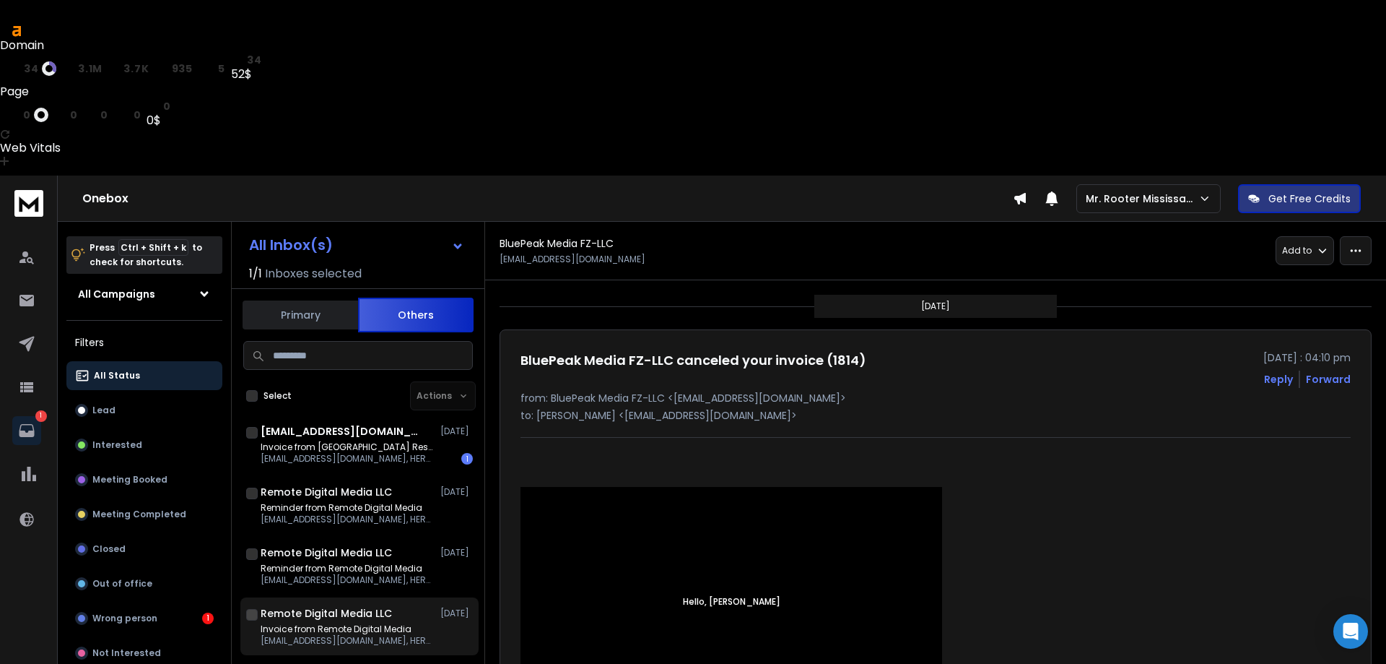
click at [367, 606] on h1 "Remote Digital Media LLC" at bounding box center [326, 613] width 131 height 14
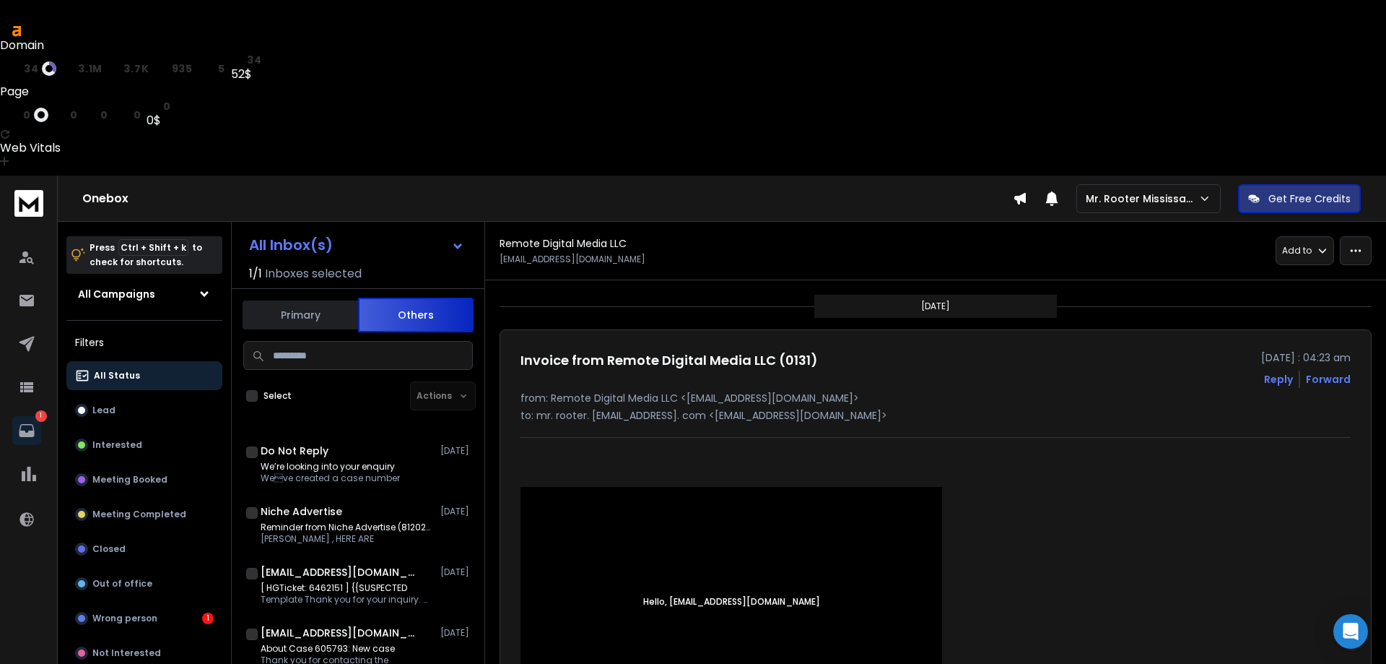
scroll to position [1150, 0]
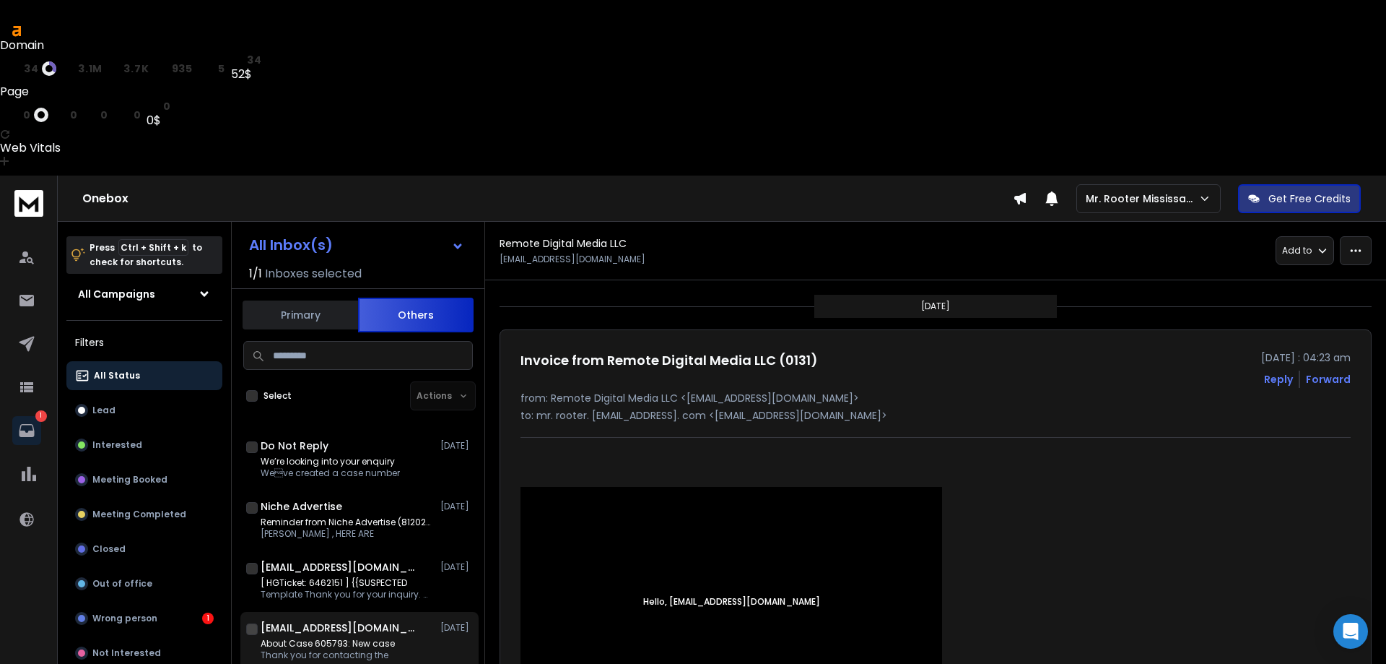
click at [350, 638] on p "About Case 605793: New case" at bounding box center [328, 644] width 134 height 12
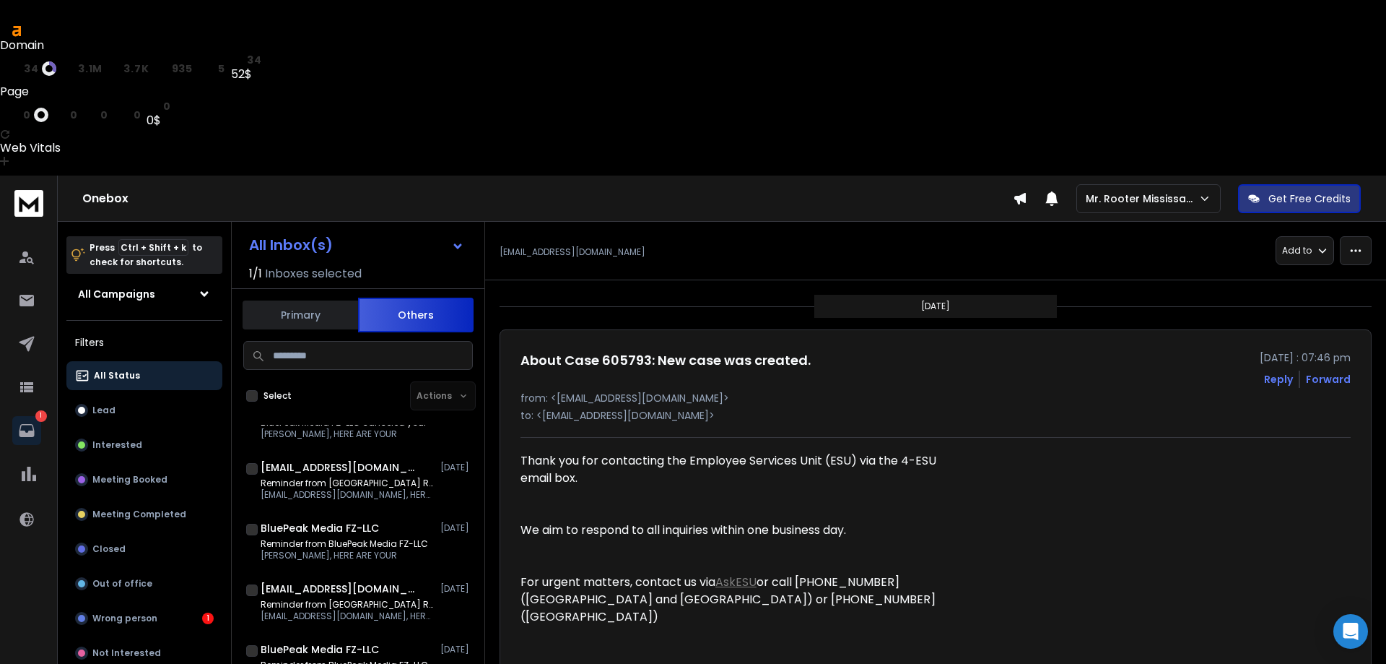
scroll to position [0, 0]
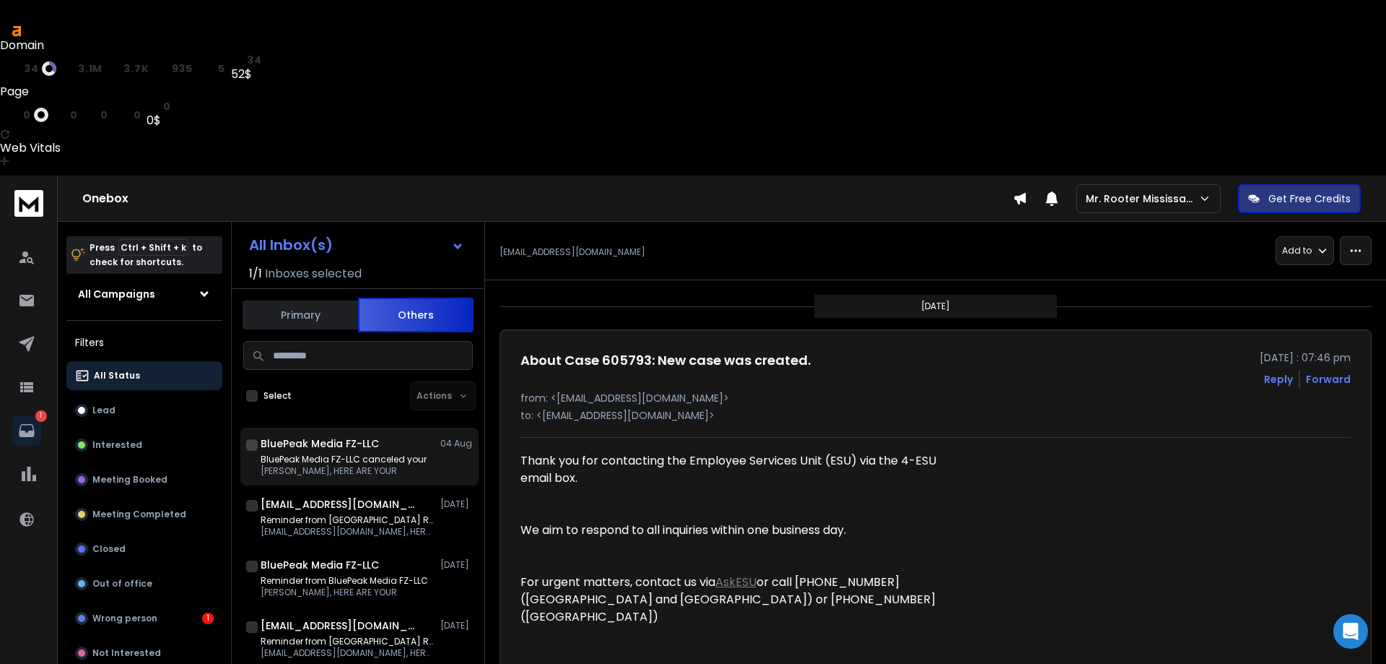
click at [389, 453] on p "BluePeak Media FZ-LLC canceled your" at bounding box center [344, 459] width 166 height 12
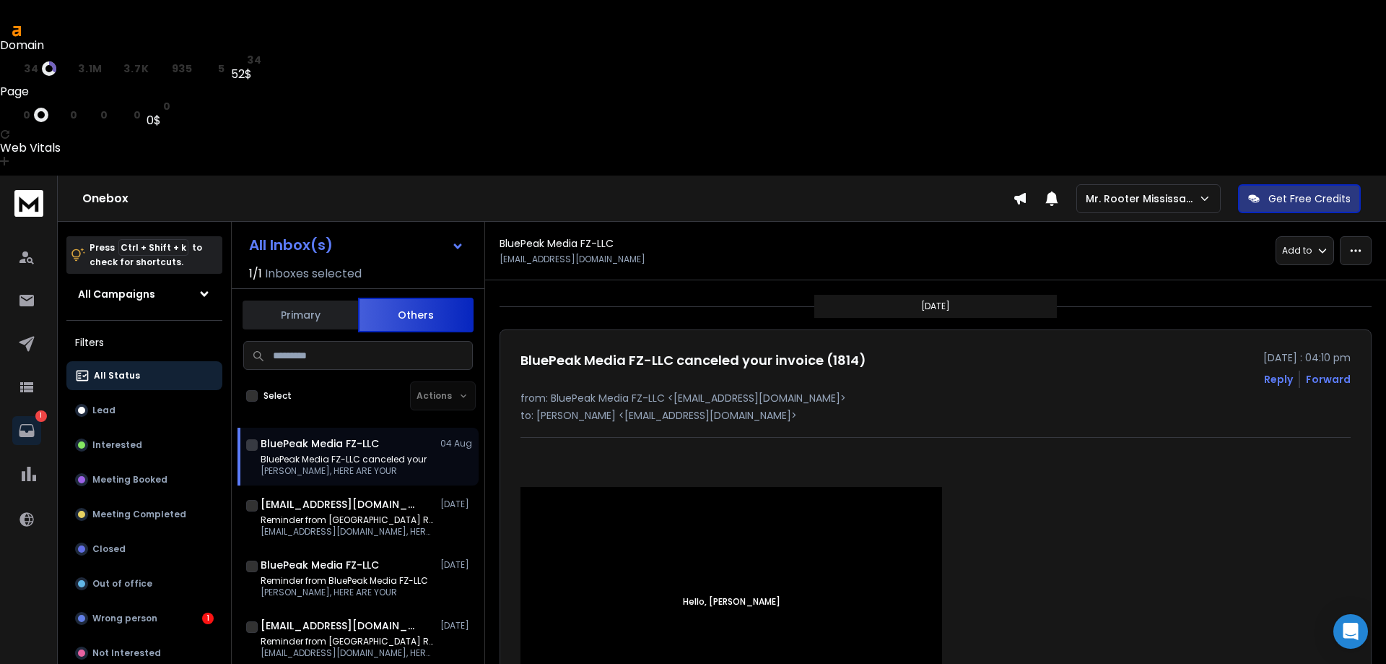
click at [888, 236] on div "BluePeak Media FZ-LLC BMF [EMAIL_ADDRESS][DOMAIN_NAME]" at bounding box center [716, 250] width 432 height 29
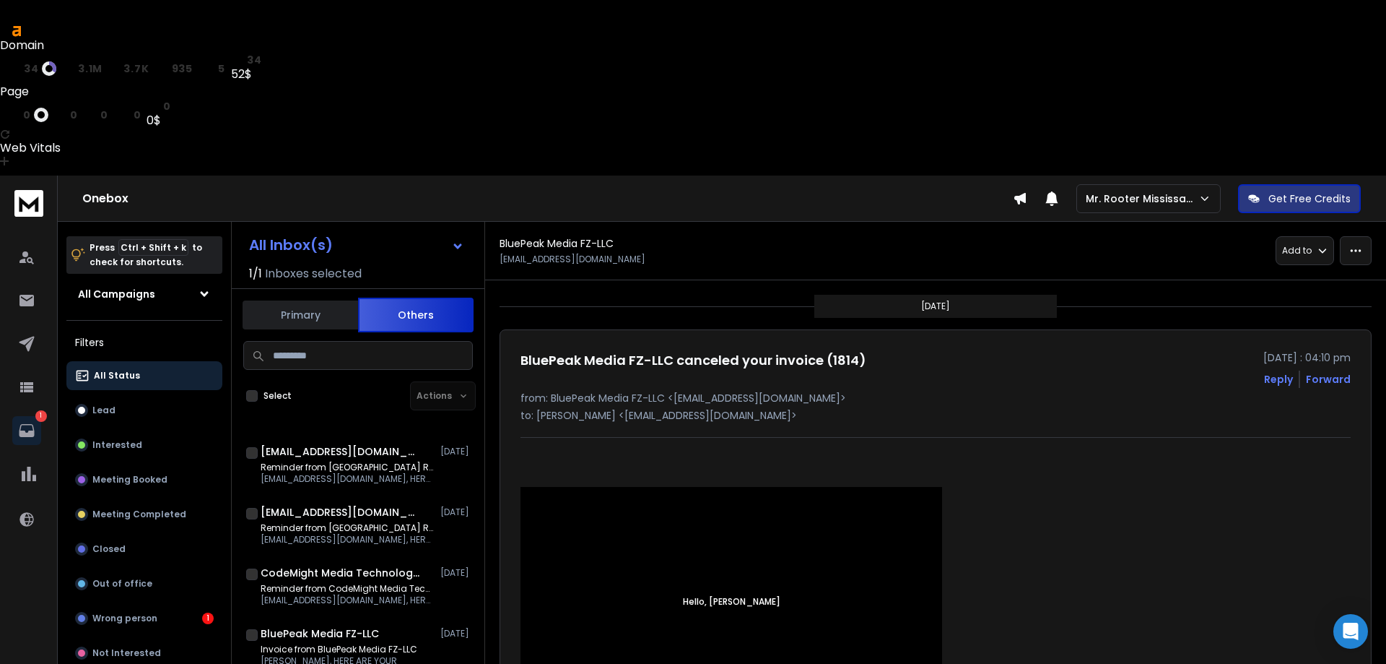
scroll to position [365, 0]
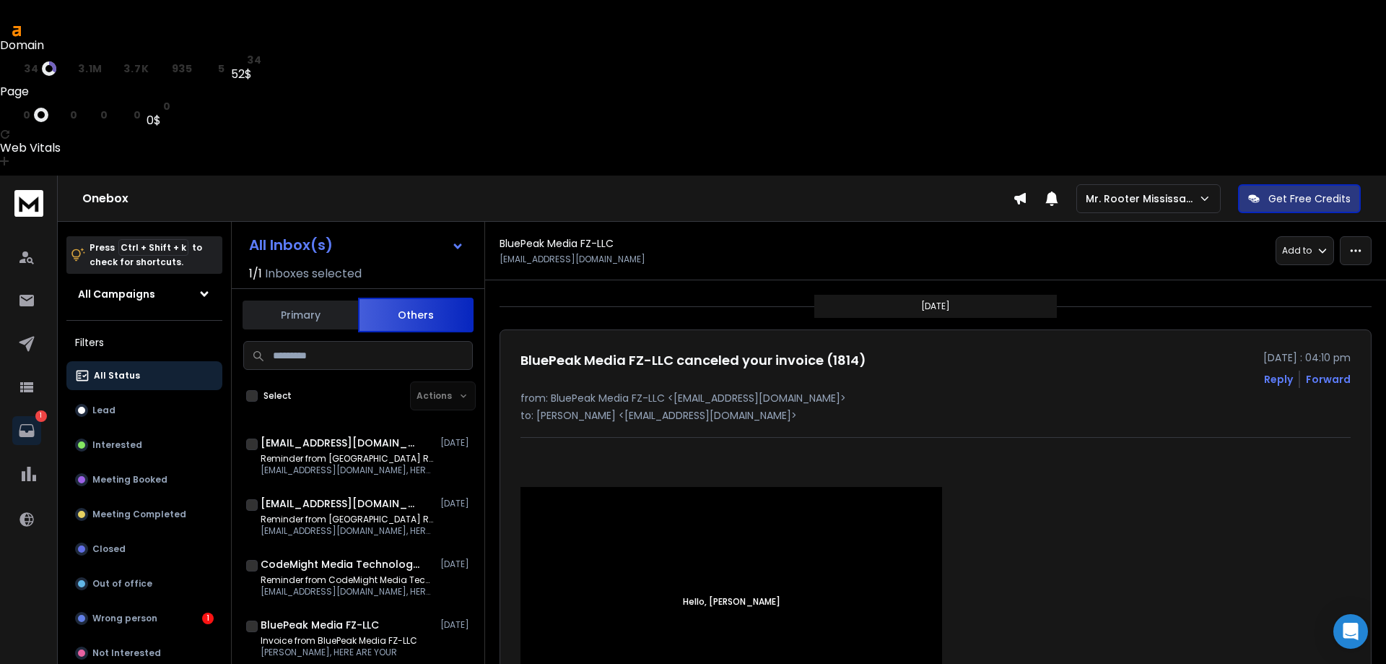
click at [35, 483] on div "1 H" at bounding box center [29, 507] width 58 height 664
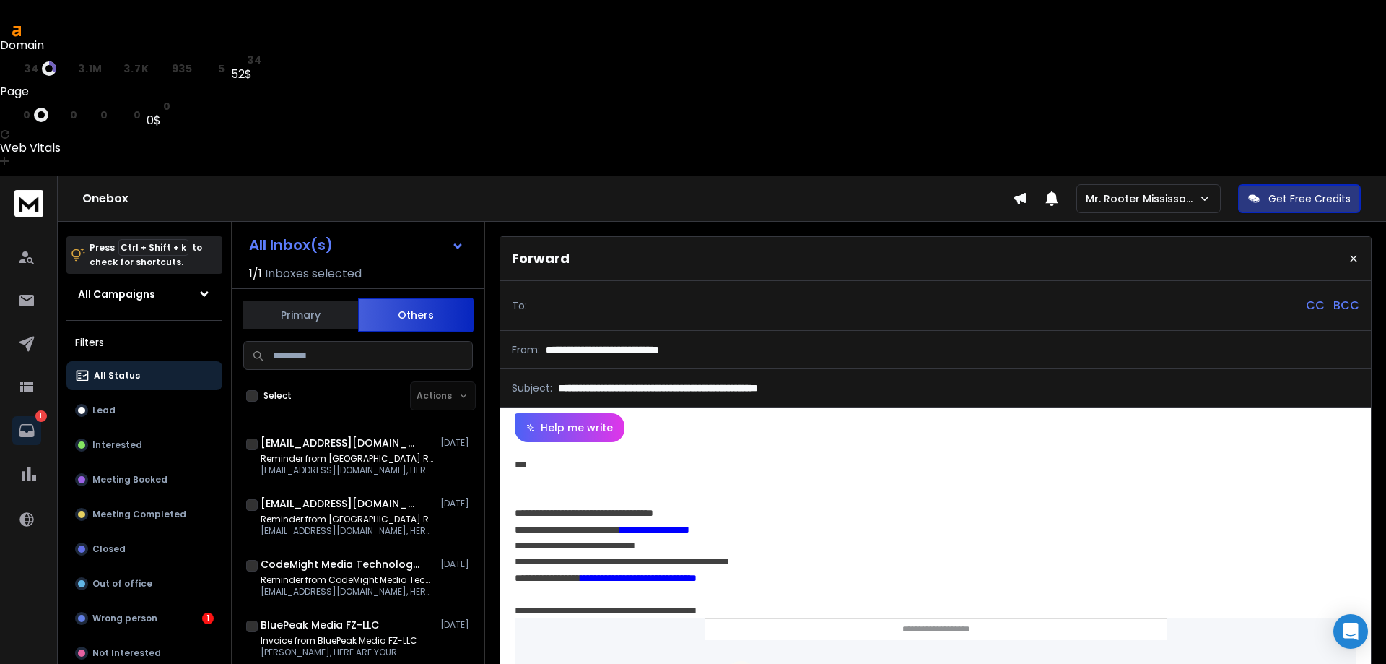
click at [1352, 255] on icon at bounding box center [1353, 258] width 6 height 6
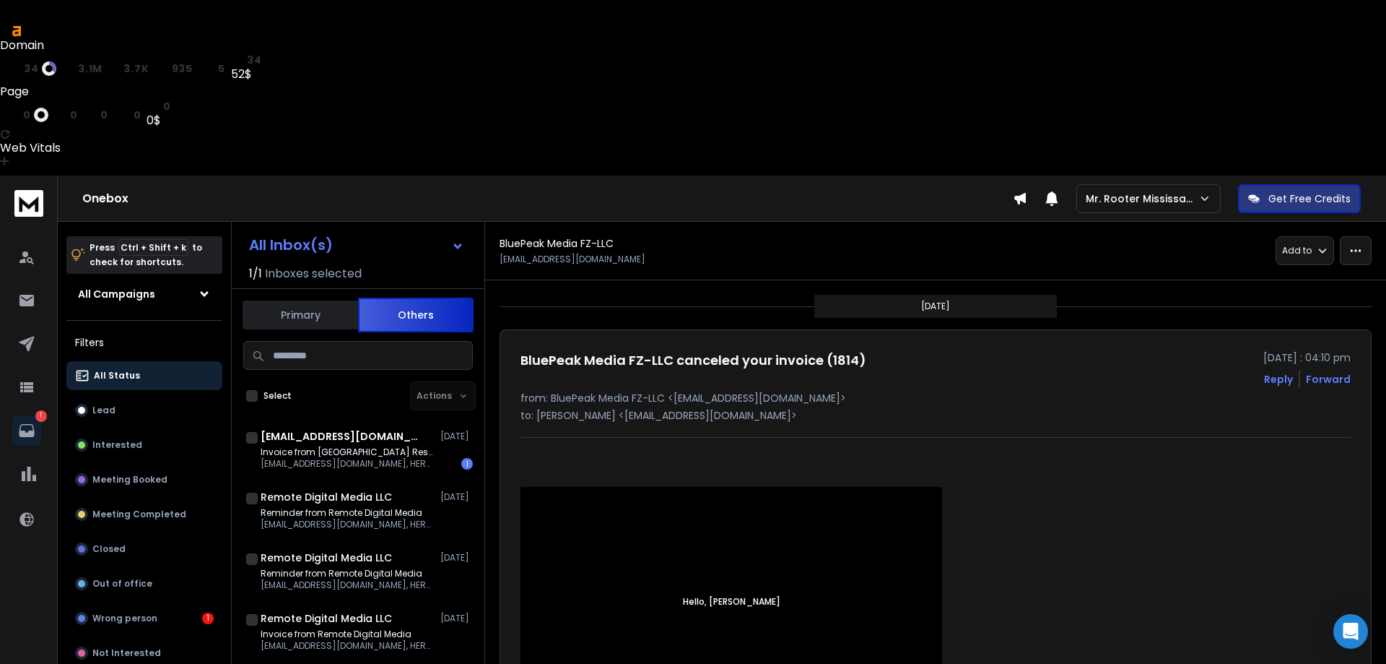
scroll to position [680, 0]
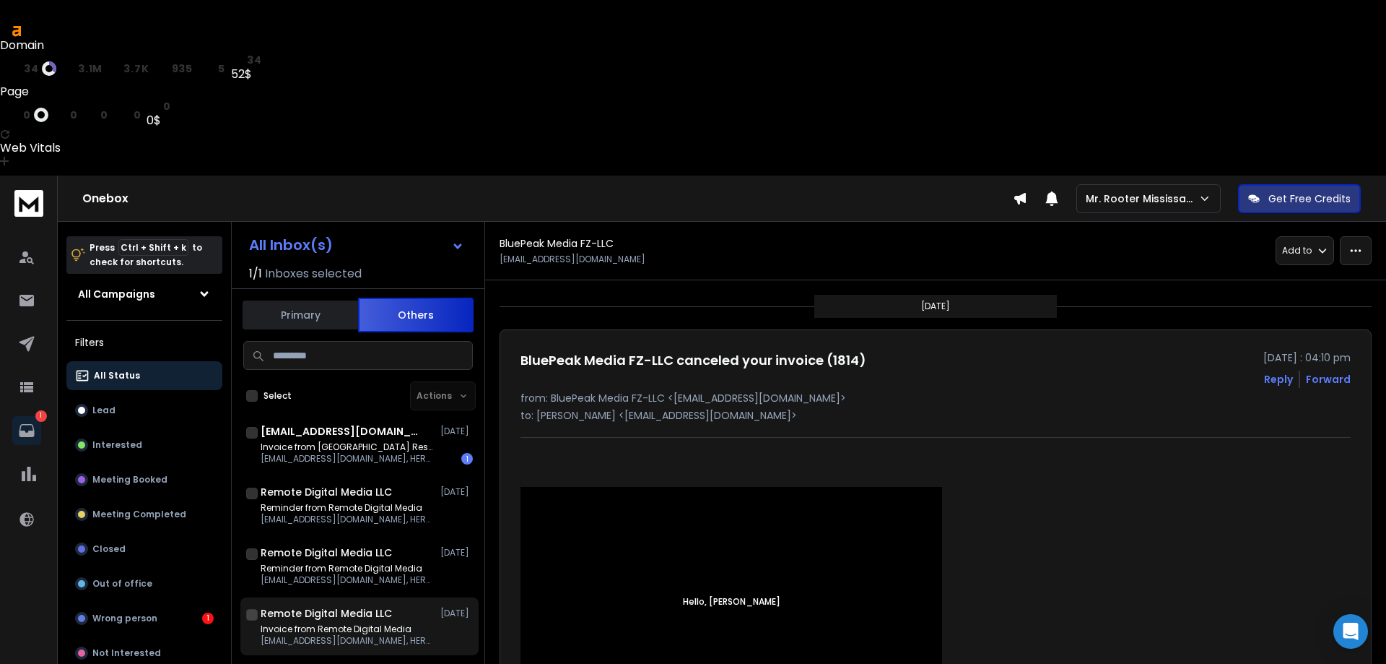
click at [367, 606] on h1 "Remote Digital Media LLC" at bounding box center [326, 613] width 131 height 14
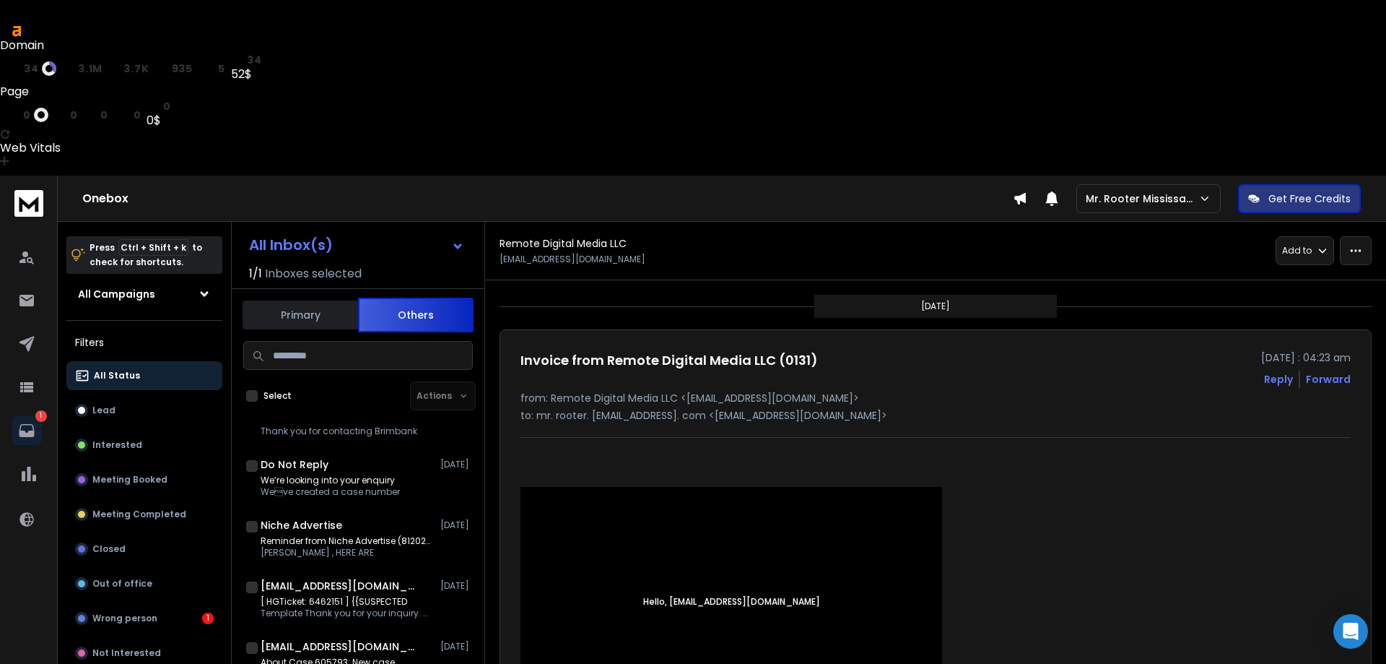
scroll to position [1150, 0]
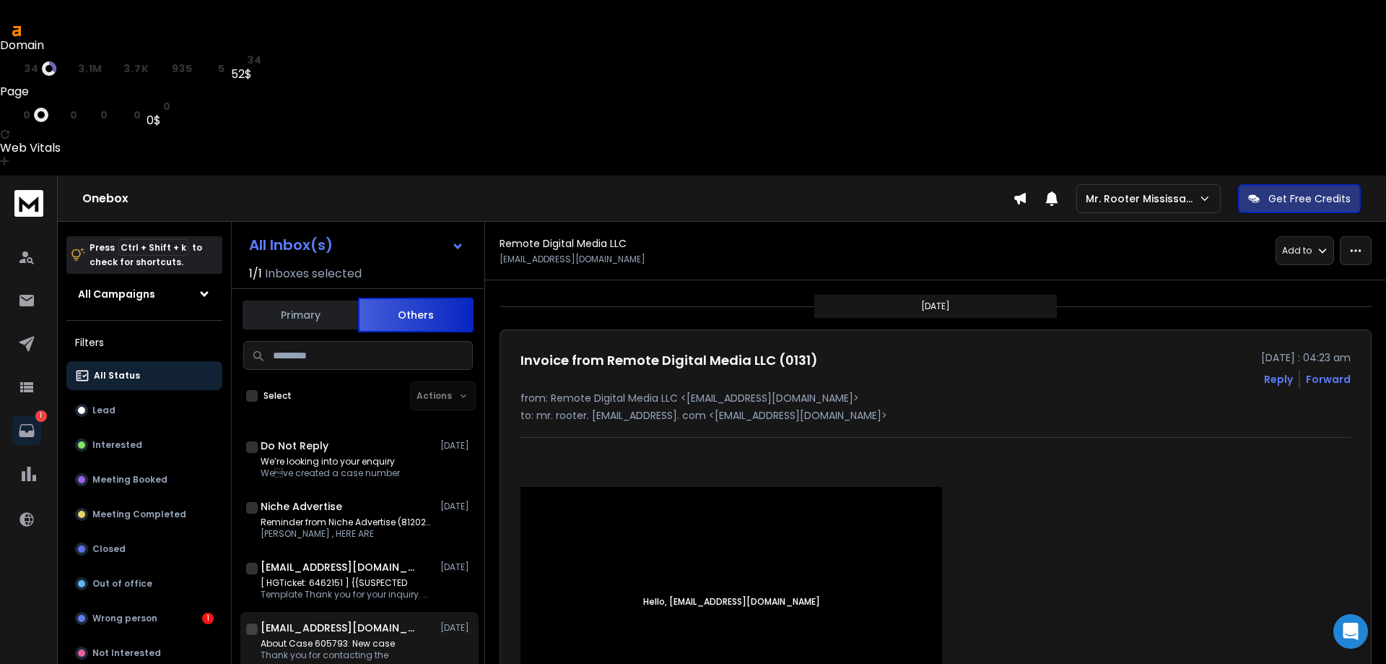
click at [350, 638] on p "About Case 605793: New case" at bounding box center [328, 644] width 134 height 12
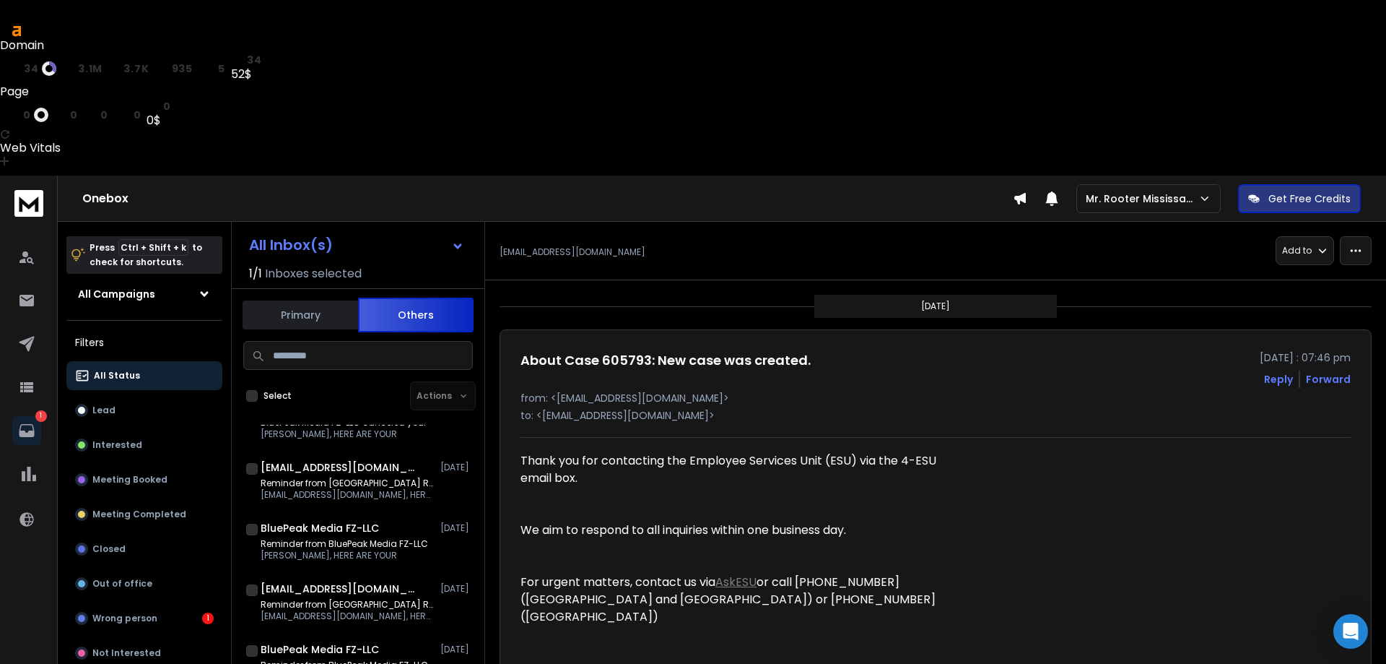
scroll to position [0, 0]
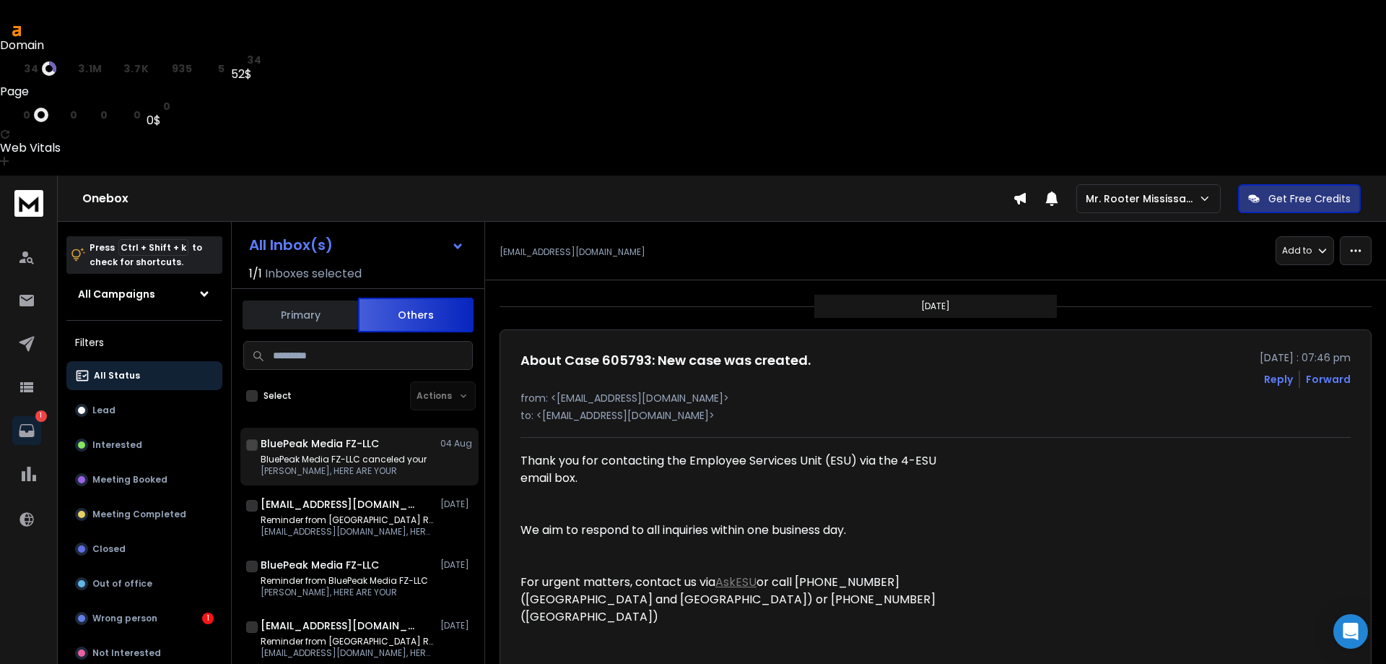
click at [389, 453] on p "BluePeak Media FZ-LLC canceled your" at bounding box center [344, 459] width 166 height 12
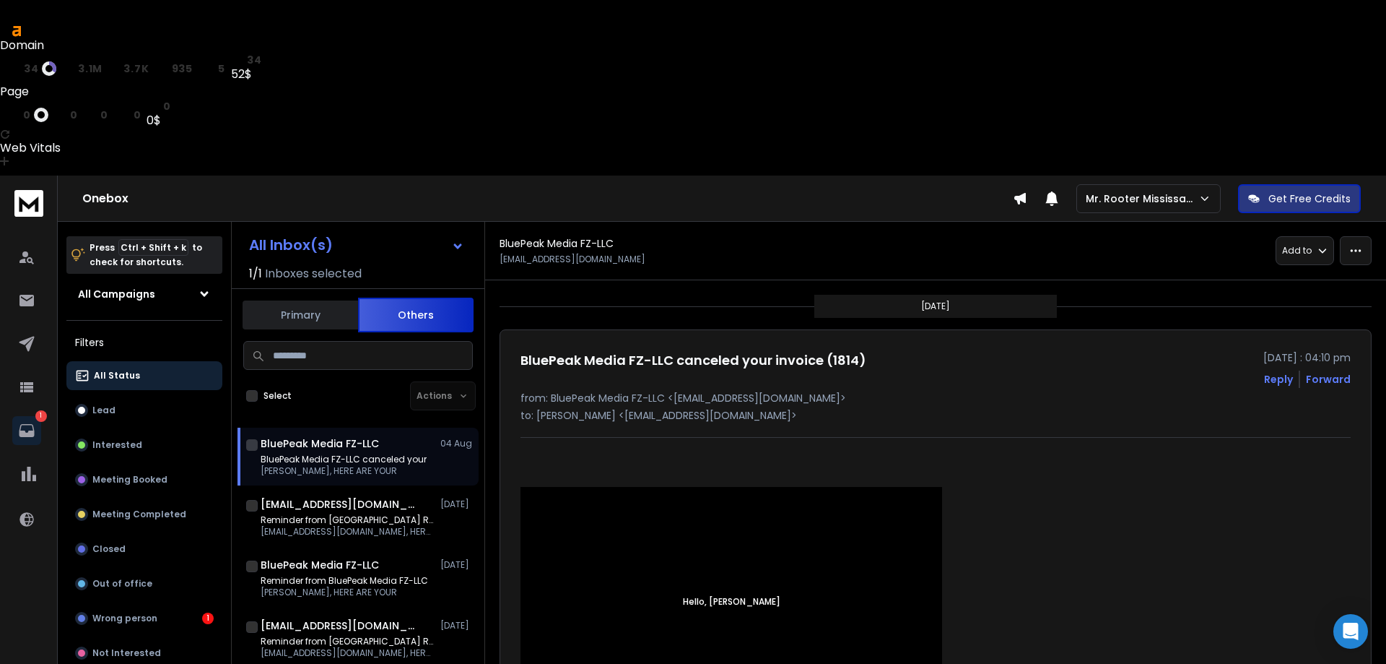
click at [888, 236] on div "BluePeak Media FZ-LLC BMF [EMAIL_ADDRESS][DOMAIN_NAME]" at bounding box center [716, 250] width 432 height 29
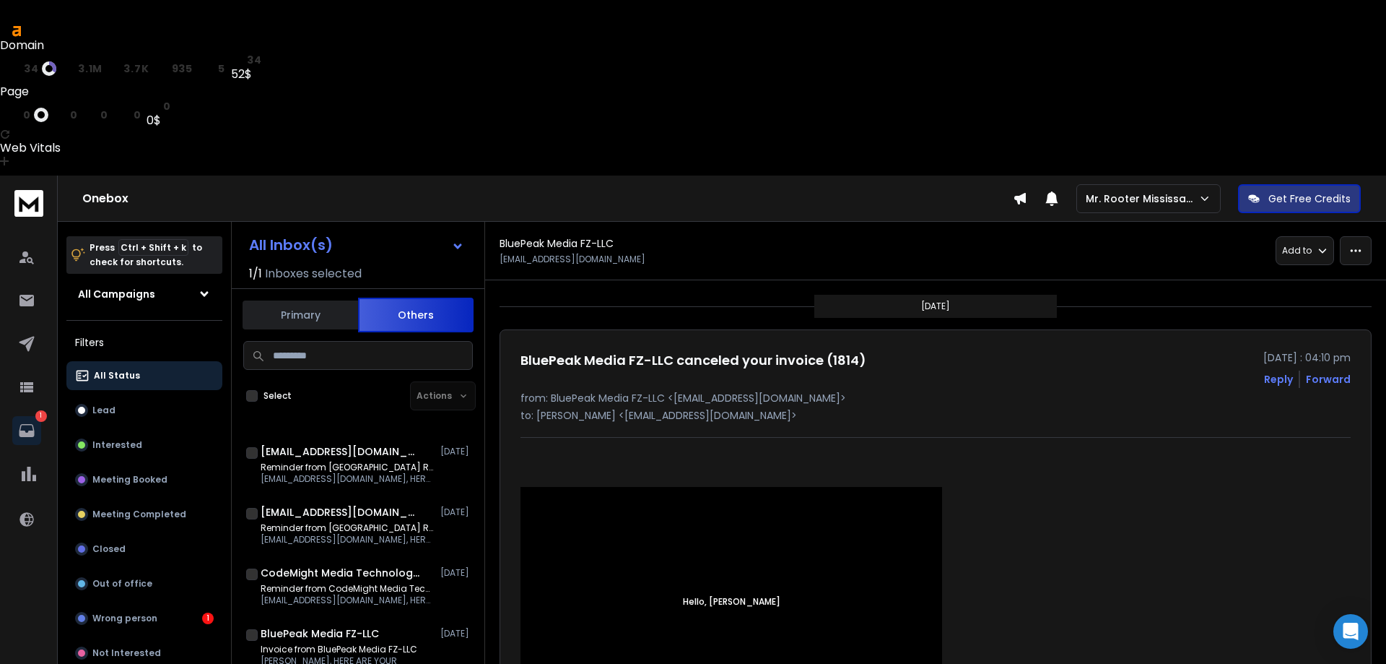
scroll to position [365, 0]
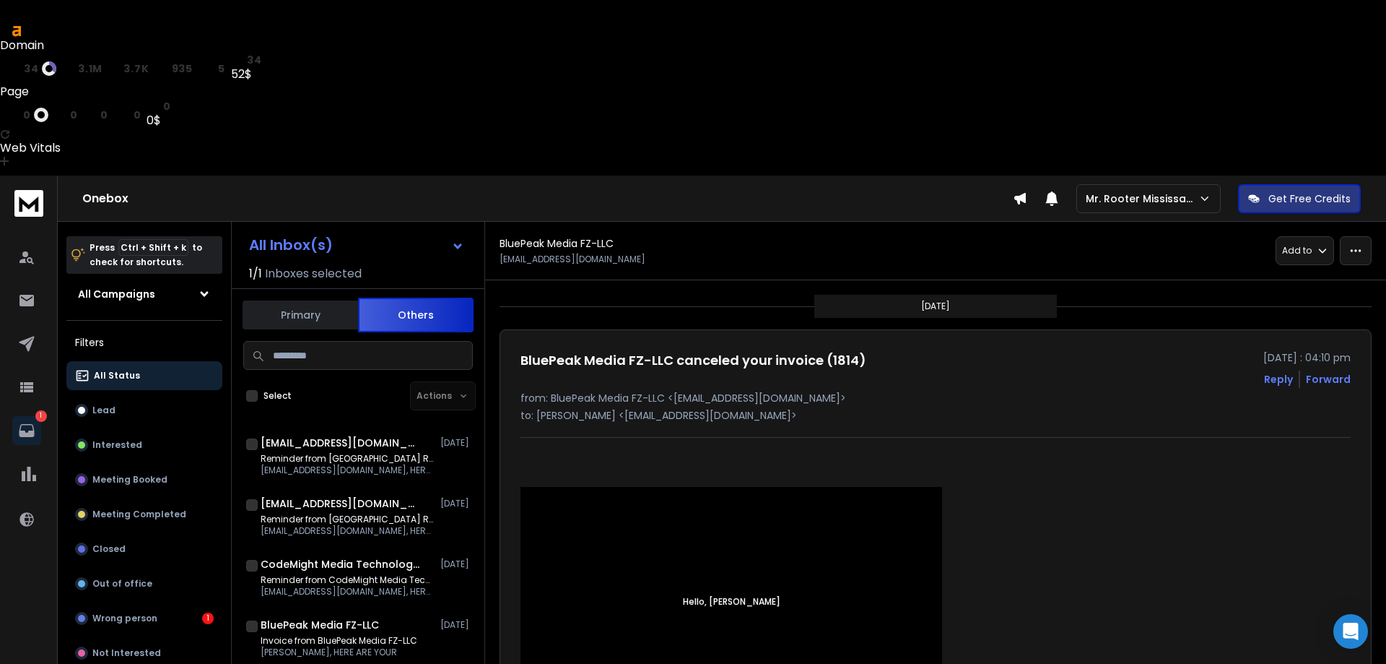
click at [35, 483] on div "1 H" at bounding box center [29, 507] width 58 height 664
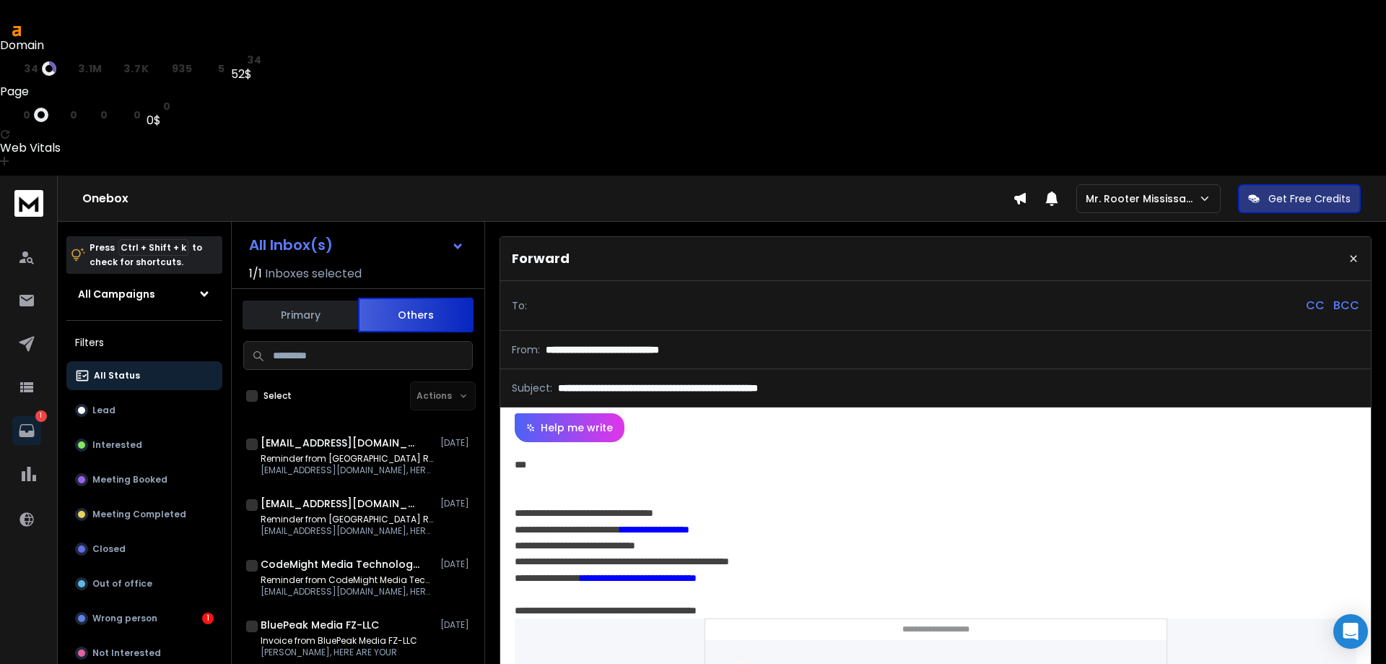
click at [1352, 255] on icon at bounding box center [1353, 258] width 6 height 6
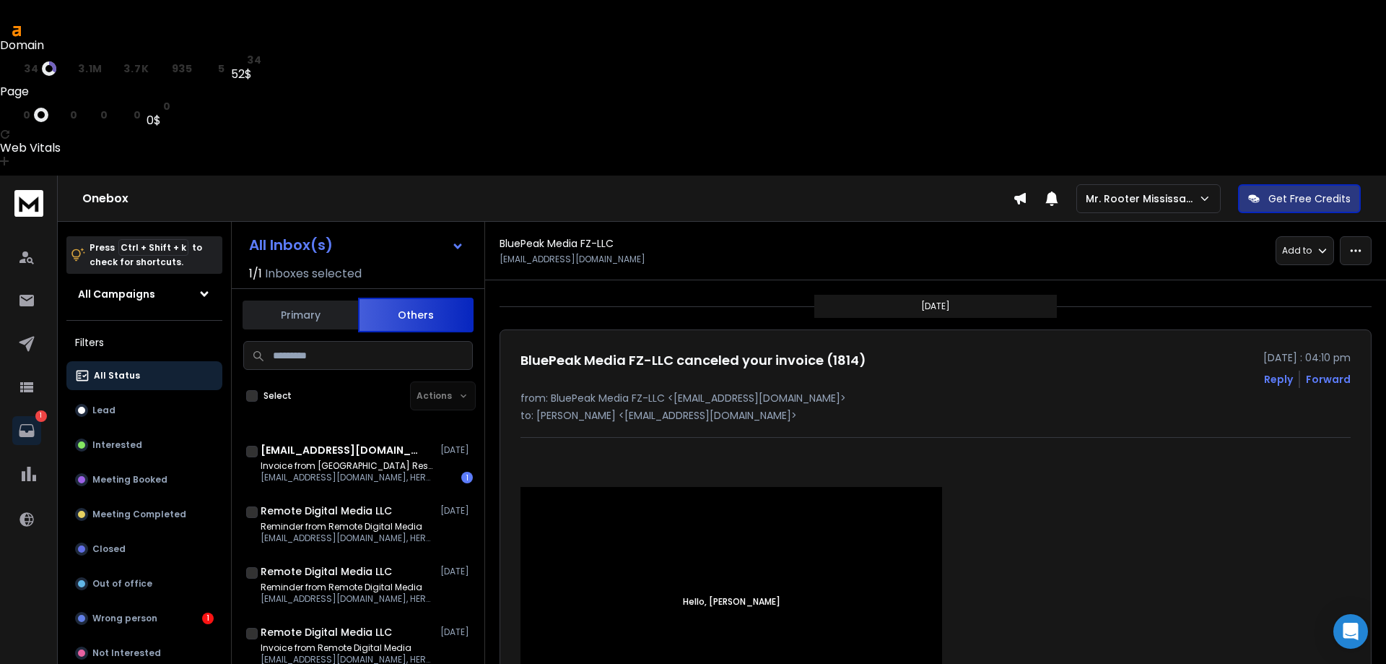
scroll to position [680, 0]
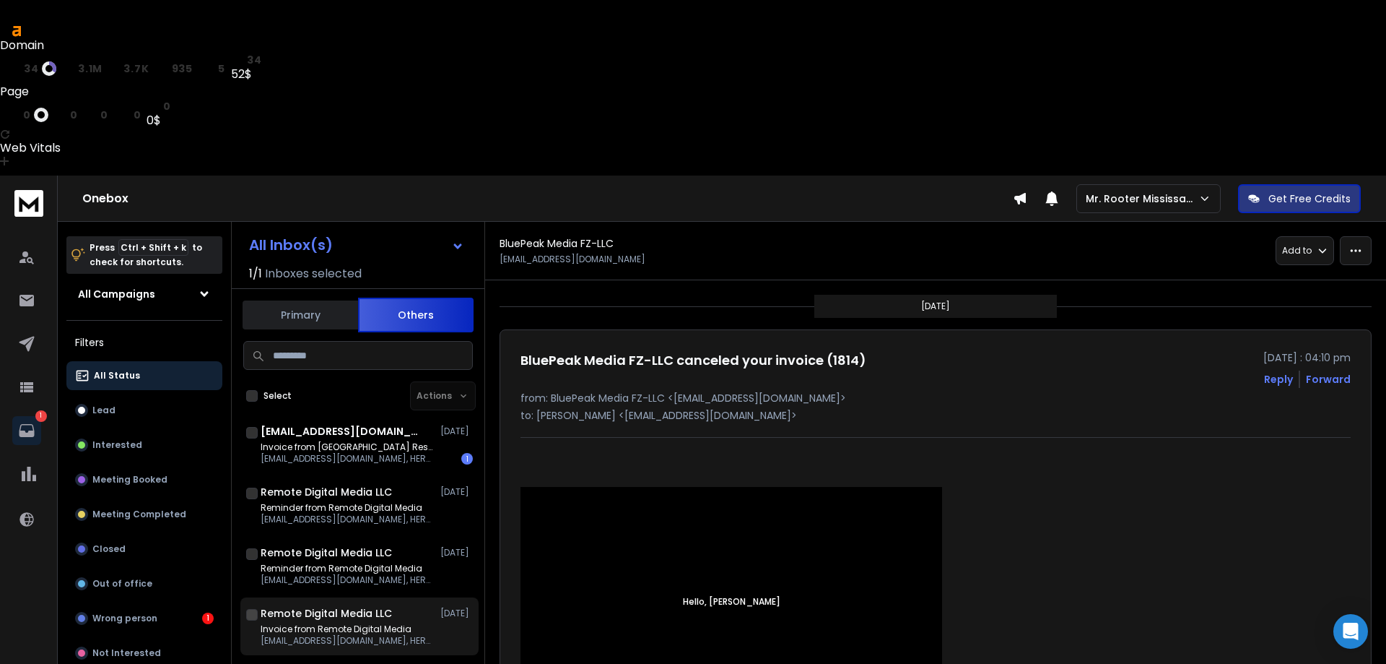
click at [367, 606] on h1 "Remote Digital Media LLC" at bounding box center [326, 613] width 131 height 14
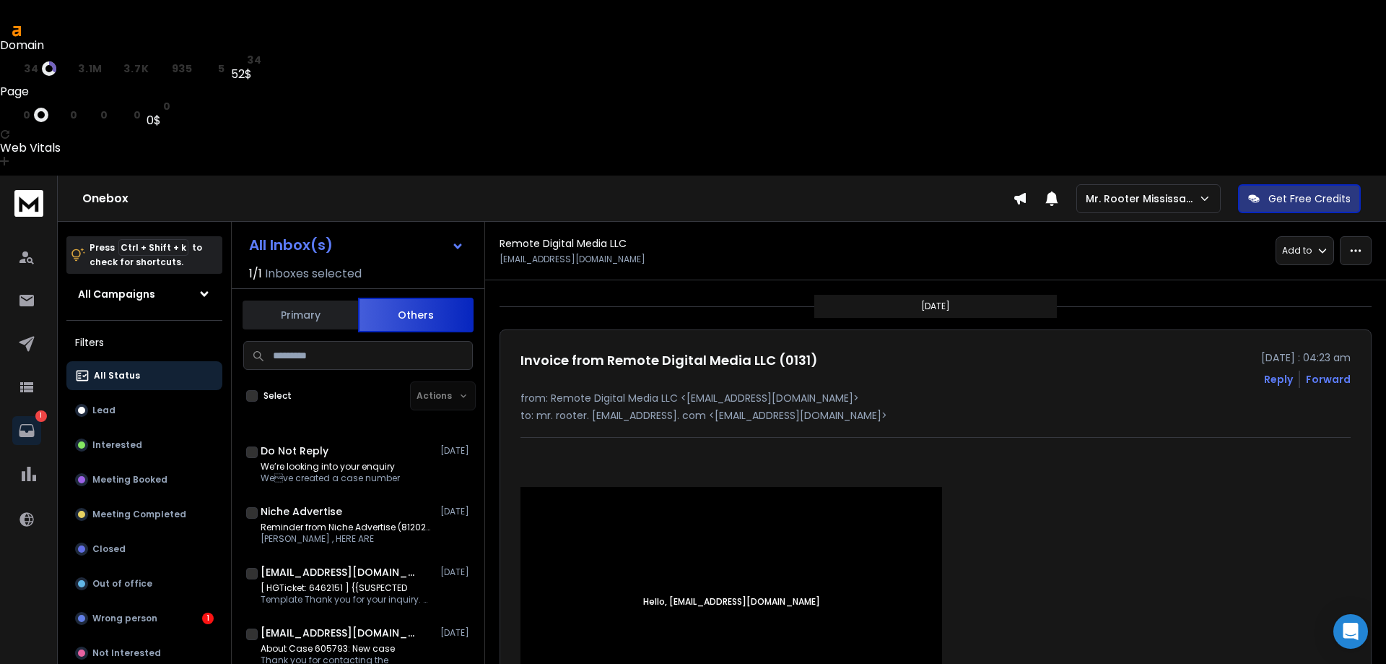
scroll to position [1150, 0]
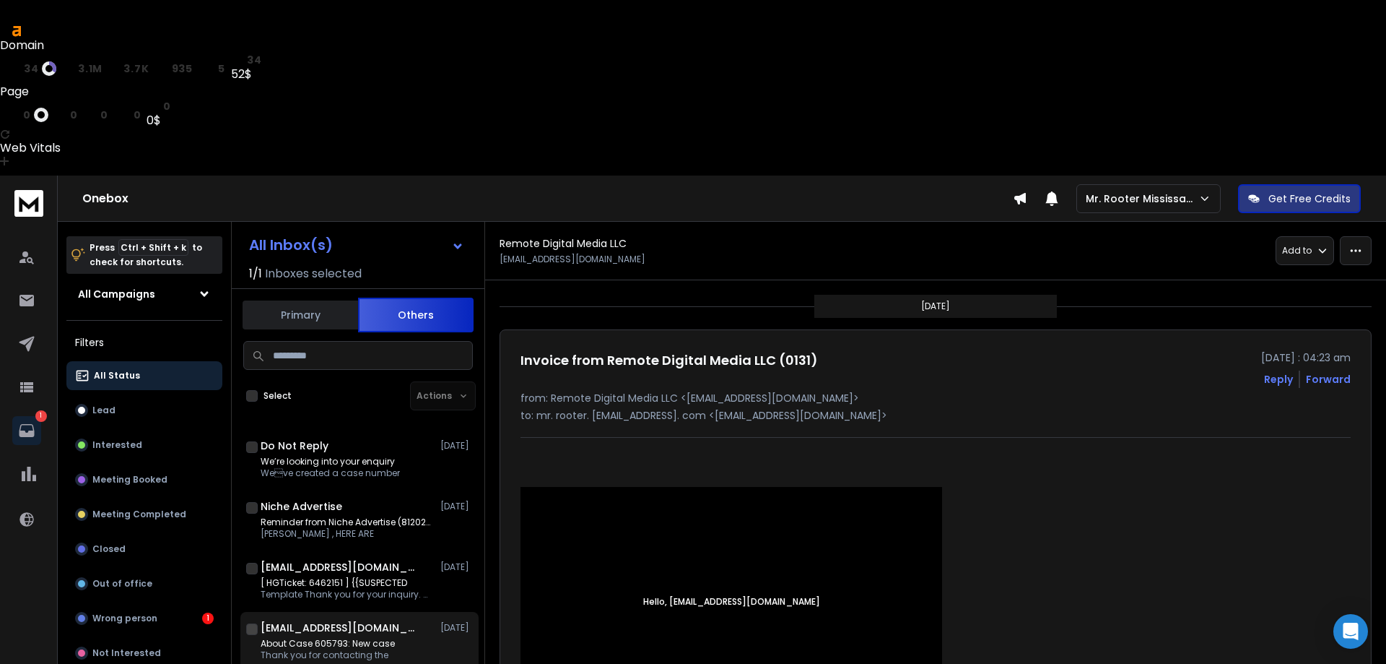
click at [350, 638] on p "About Case 605793: New case" at bounding box center [328, 644] width 134 height 12
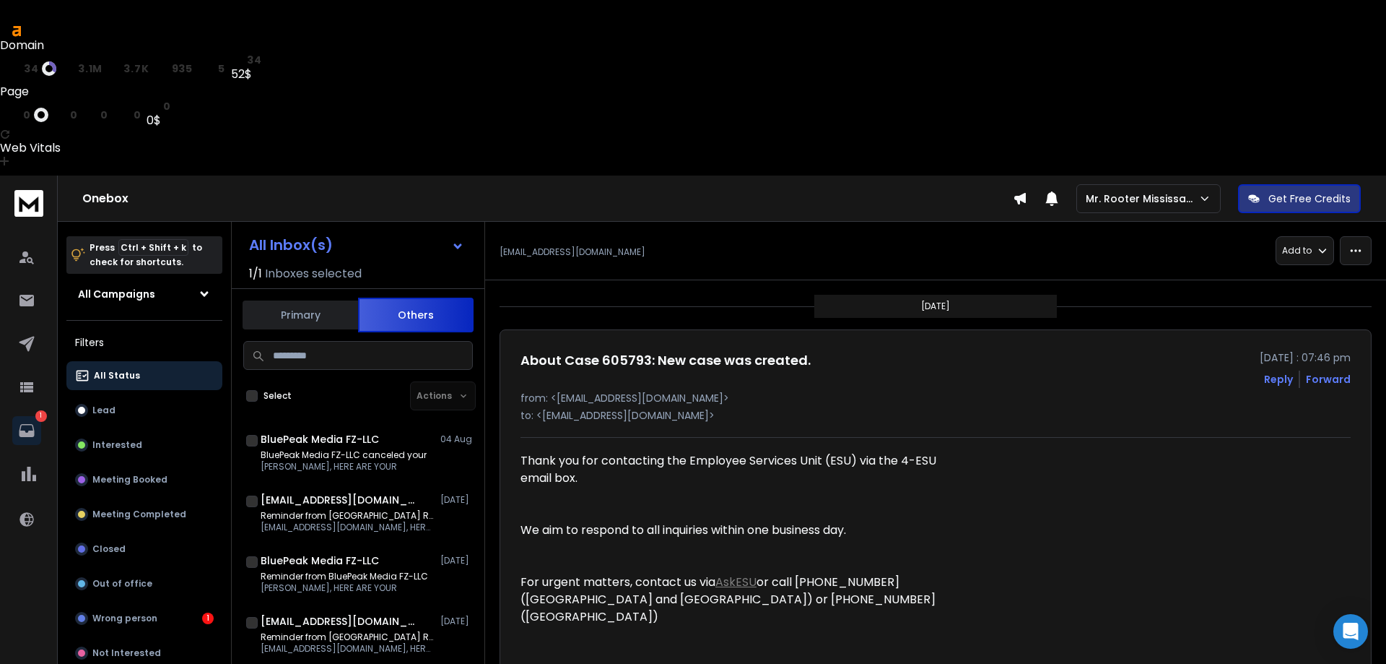
scroll to position [0, 0]
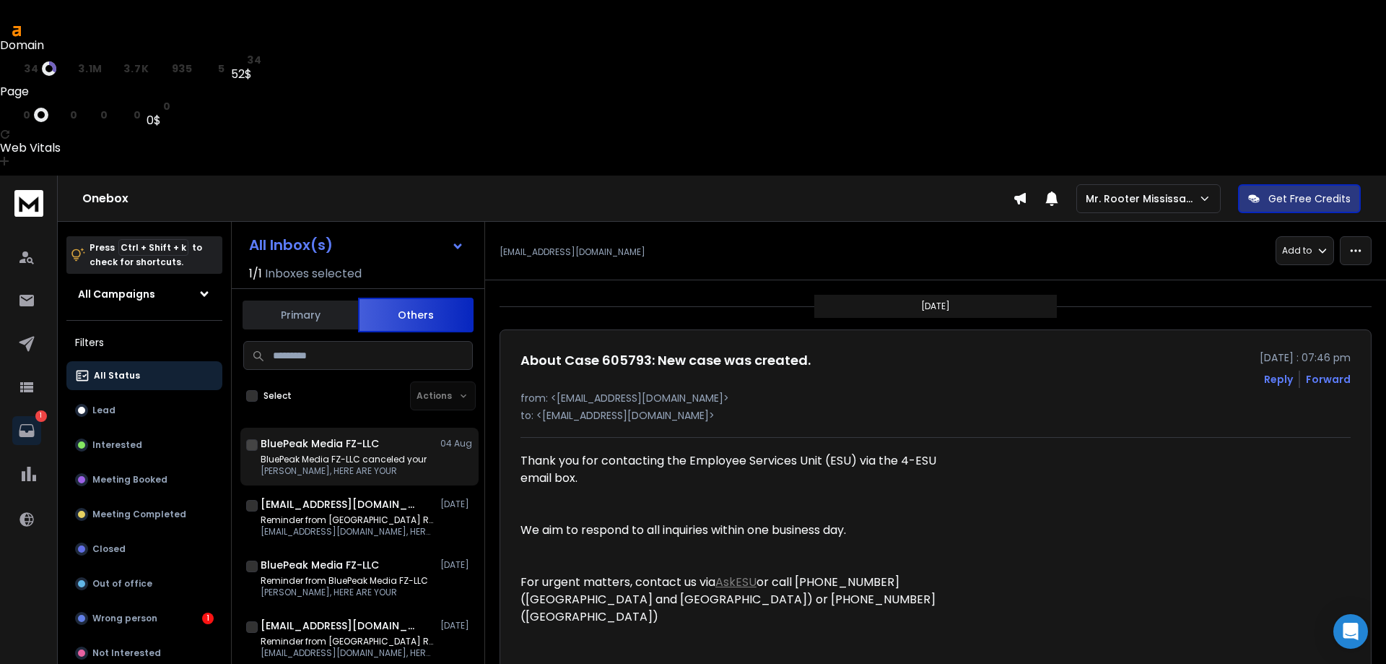
click at [389, 453] on p "BluePeak Media FZ-LLC canceled your" at bounding box center [344, 459] width 166 height 12
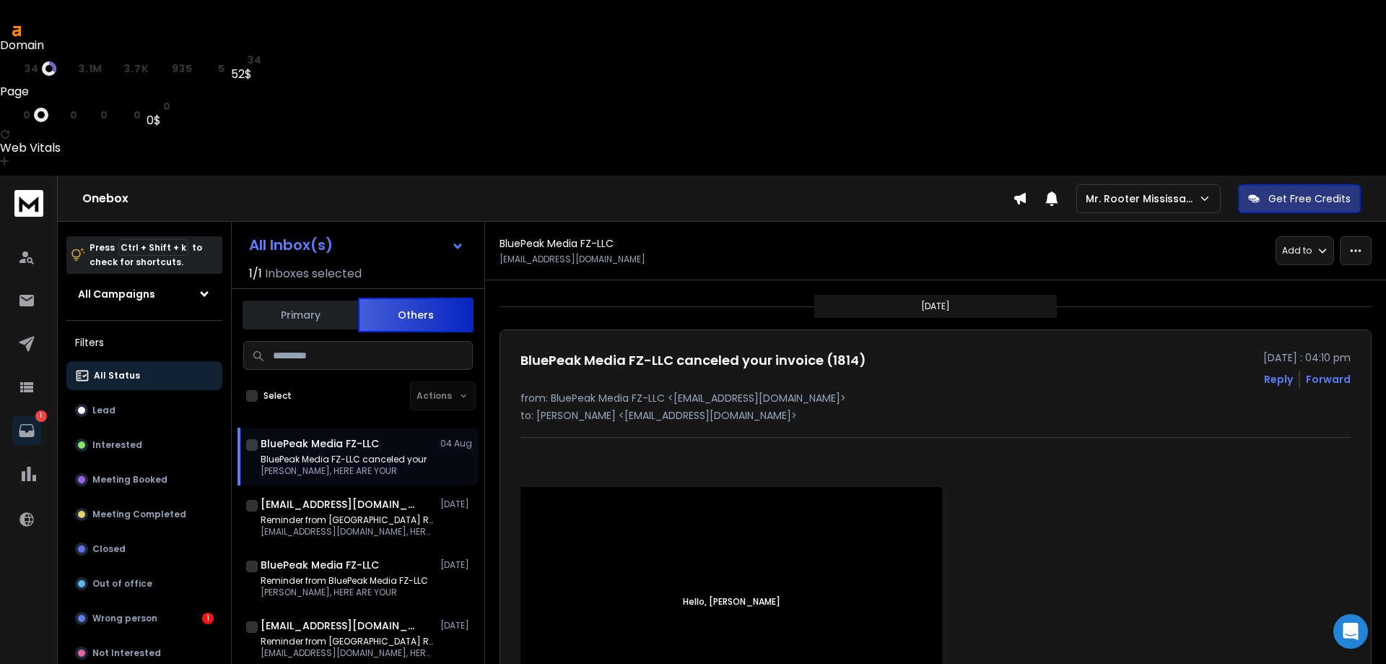
click at [888, 236] on div "BluePeak Media FZ-LLC BMF [EMAIL_ADDRESS][DOMAIN_NAME]" at bounding box center [716, 250] width 432 height 29
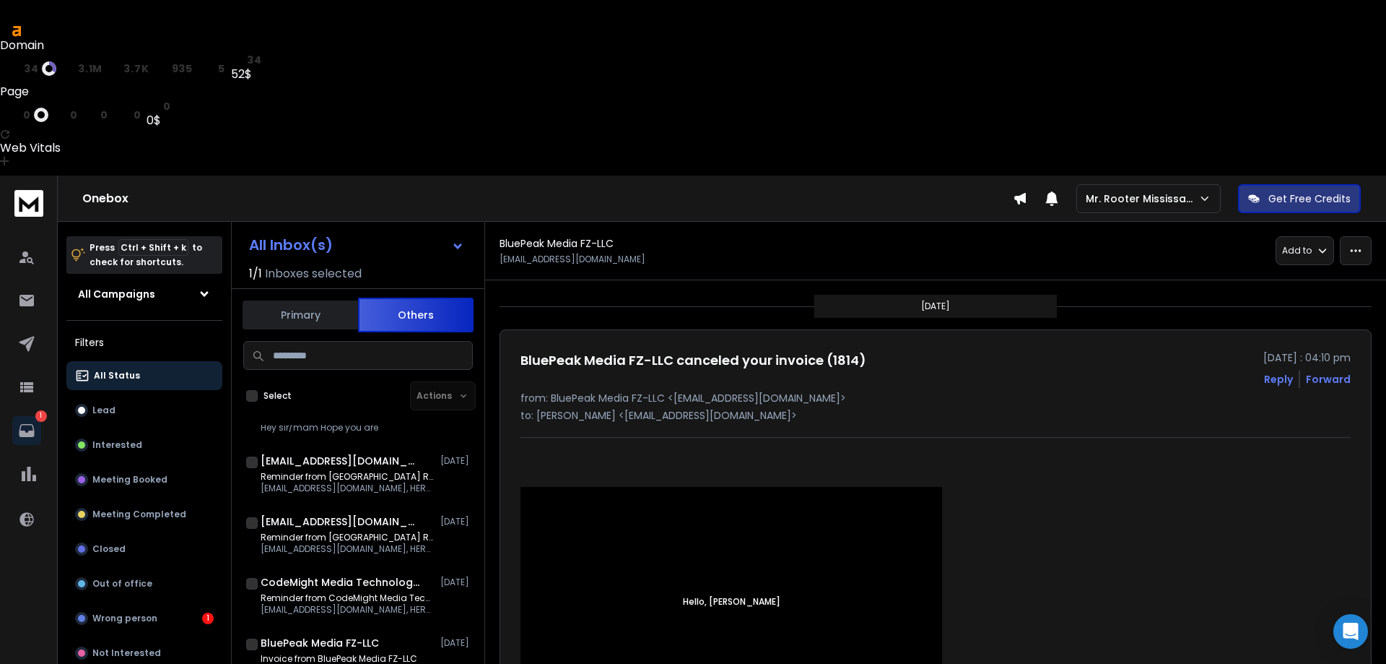
scroll to position [365, 0]
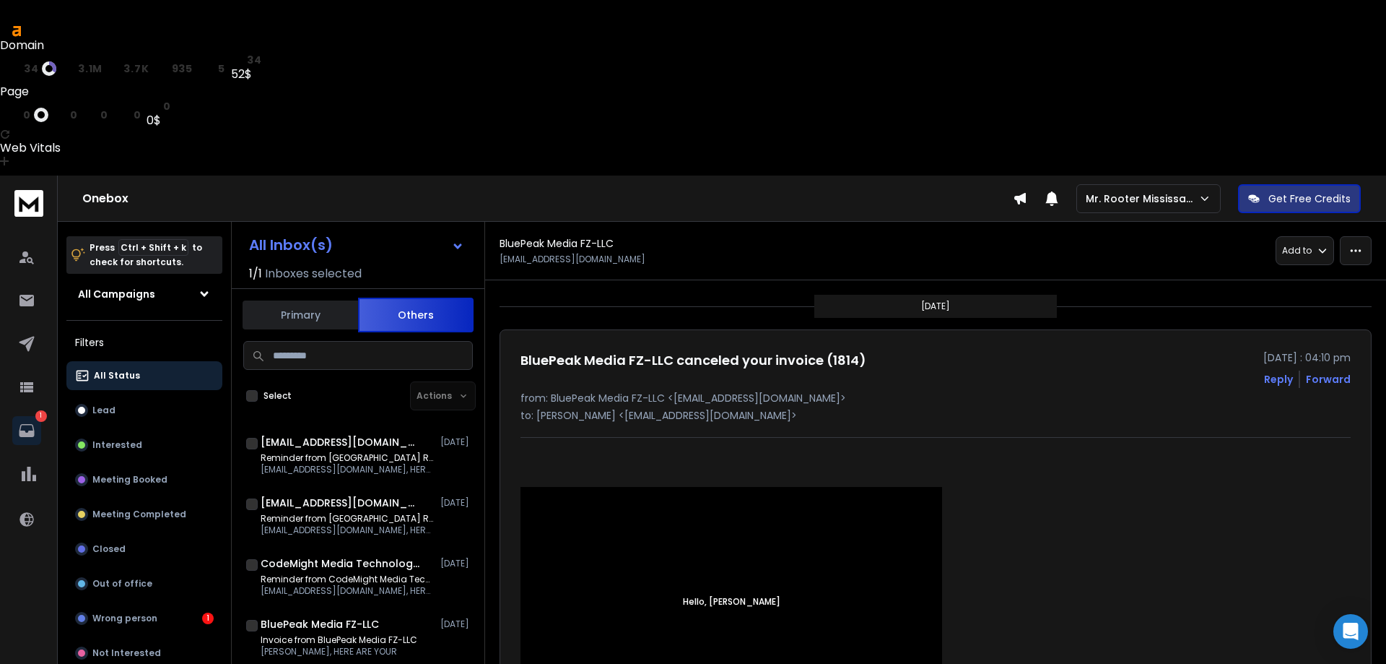
click at [35, 483] on div "1 H" at bounding box center [29, 507] width 58 height 664
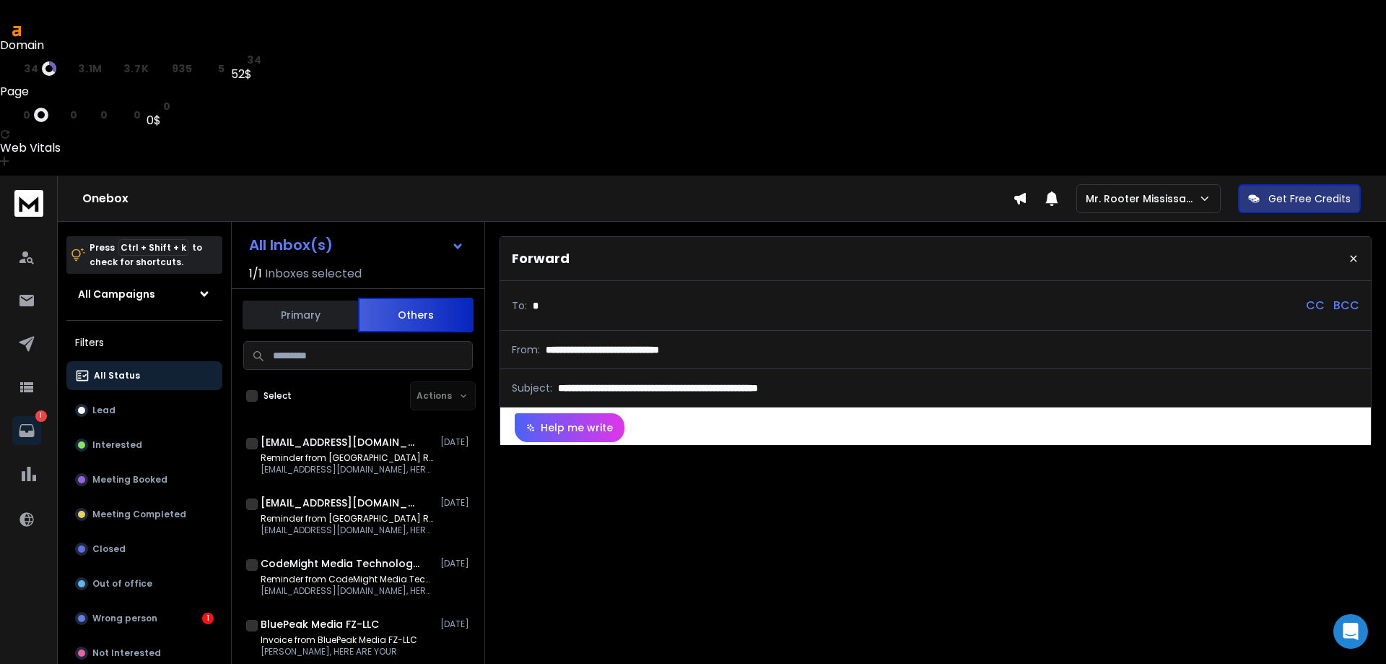
type input "*"
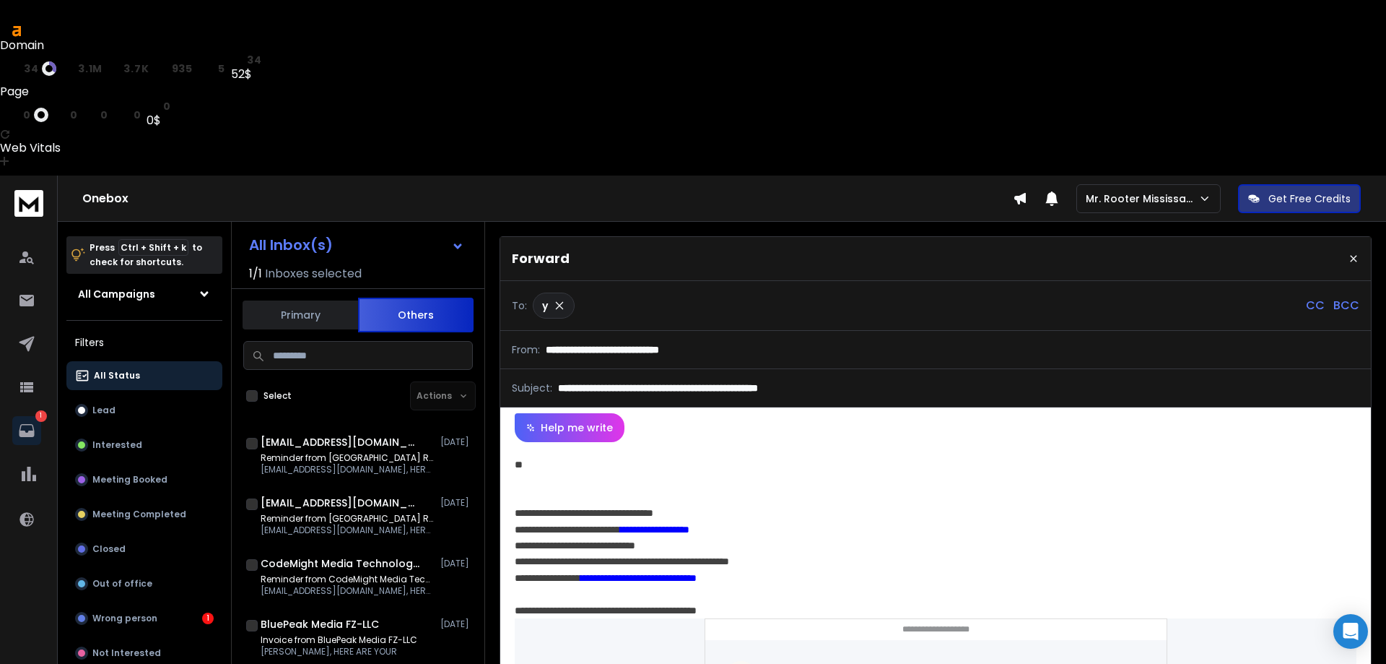
click at [1352, 255] on icon at bounding box center [1353, 258] width 6 height 6
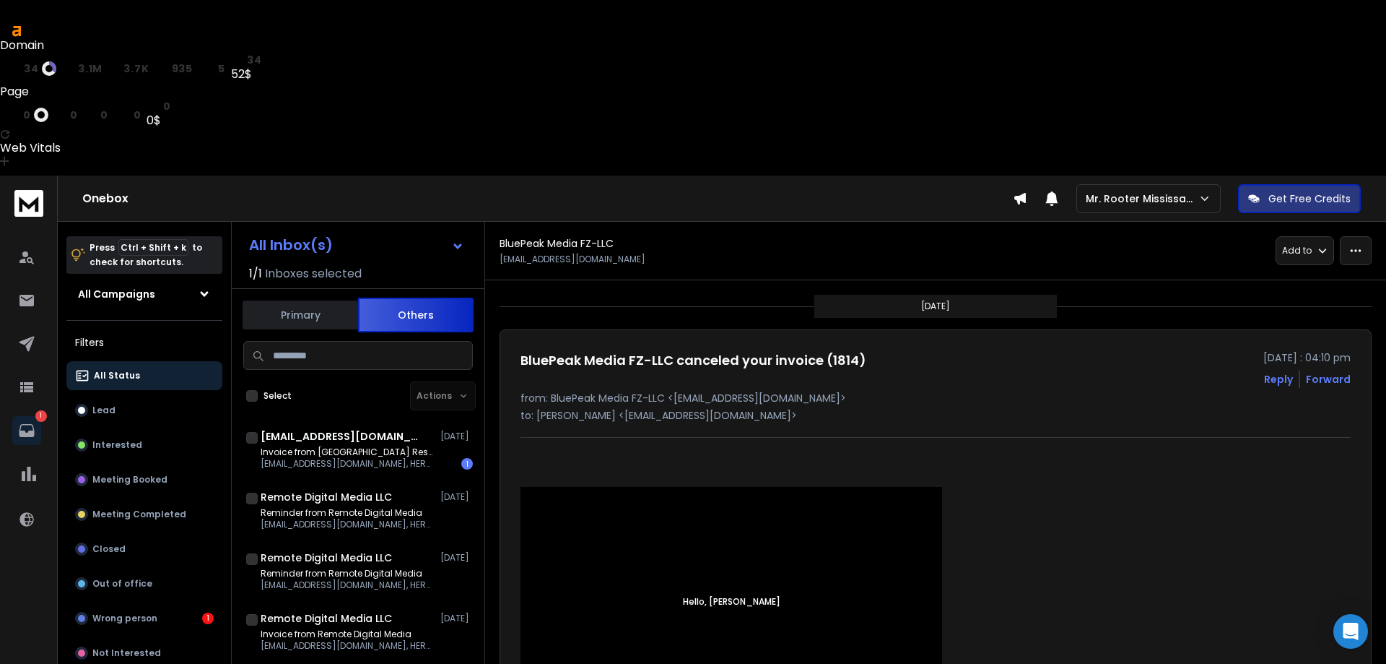
scroll to position [684, 0]
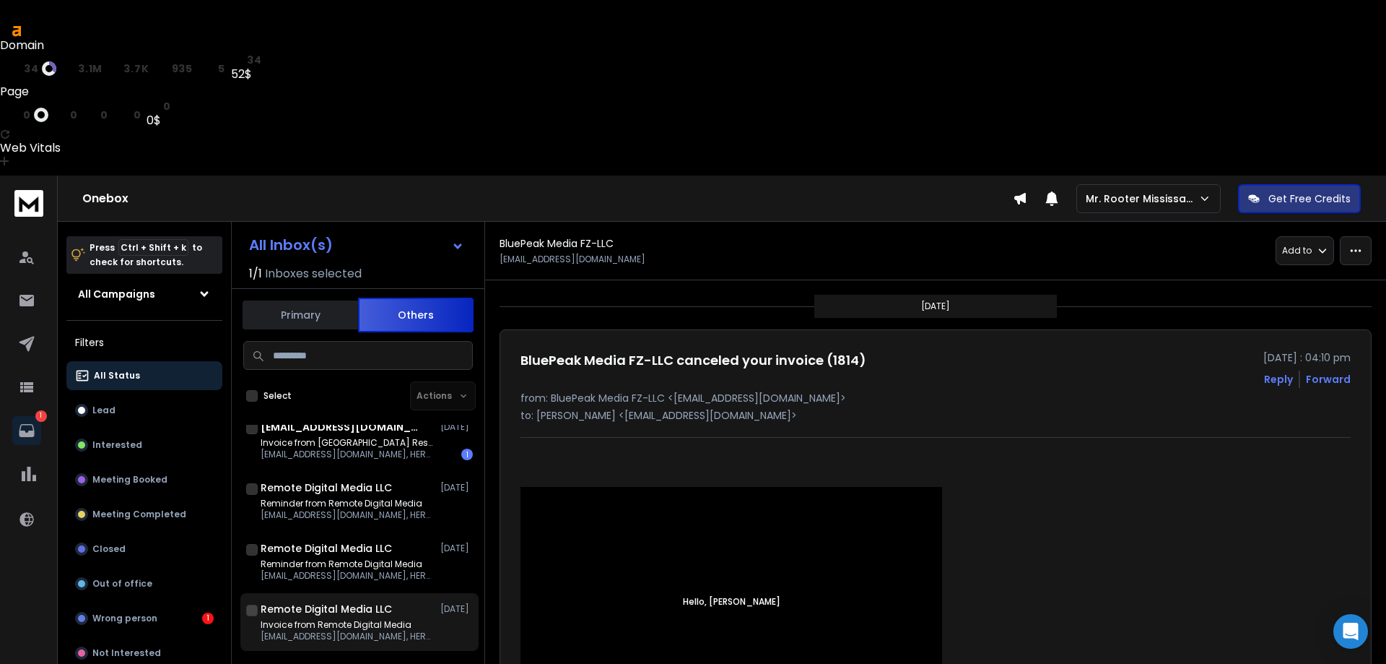
click at [367, 602] on h1 "Remote Digital Media LLC" at bounding box center [326, 609] width 131 height 14
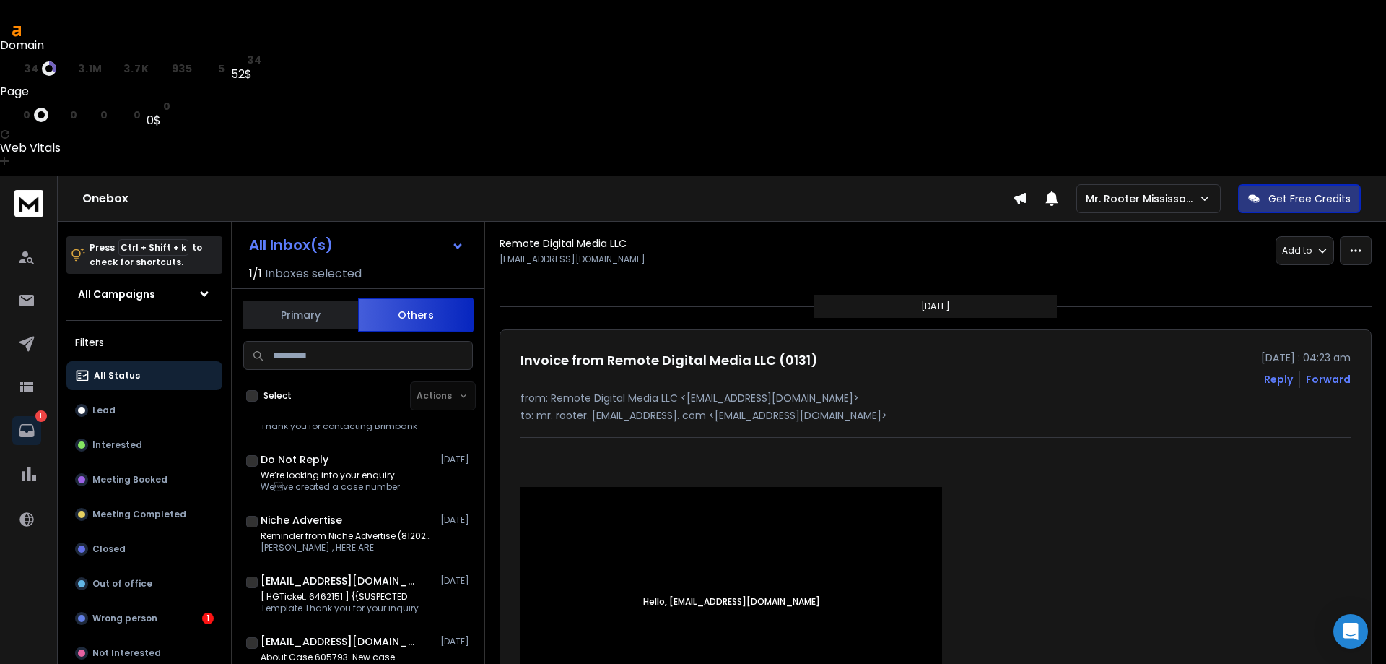
scroll to position [1155, 0]
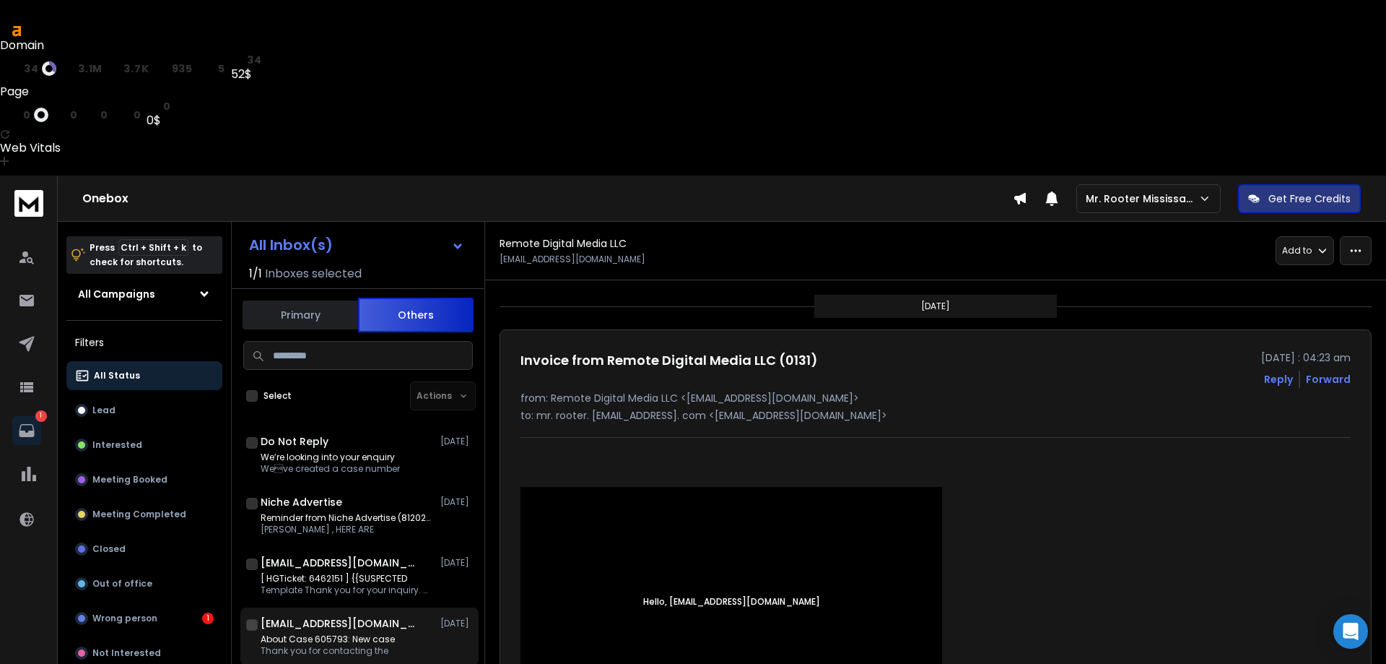
click at [350, 633] on p "About Case 605793: New case" at bounding box center [328, 639] width 134 height 12
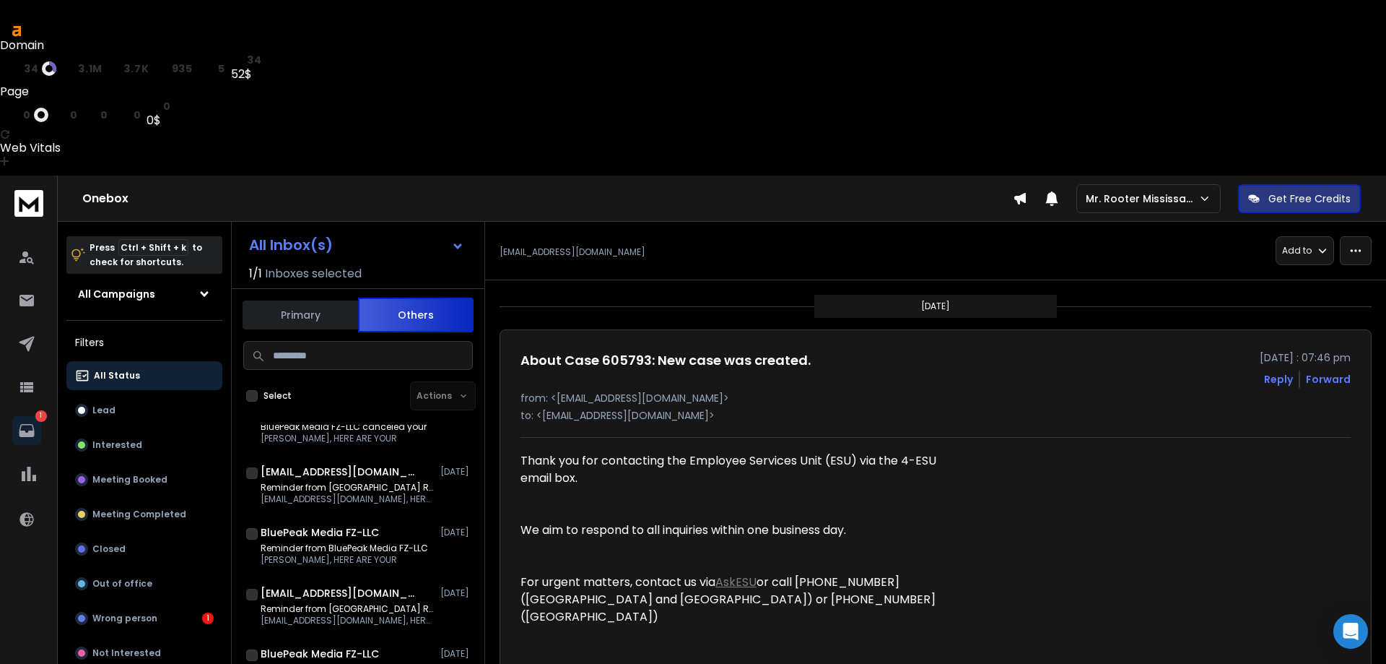
scroll to position [0, 0]
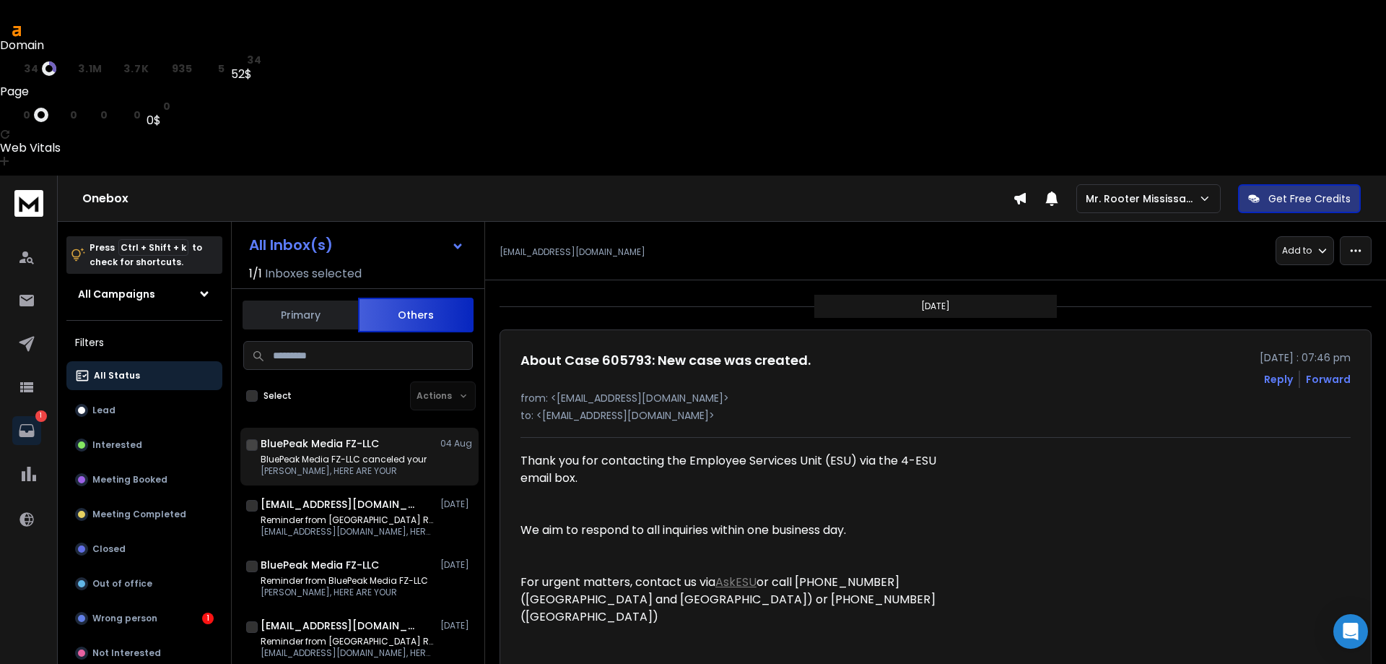
click at [389, 453] on p "BluePeak Media FZ-LLC canceled your" at bounding box center [344, 459] width 166 height 12
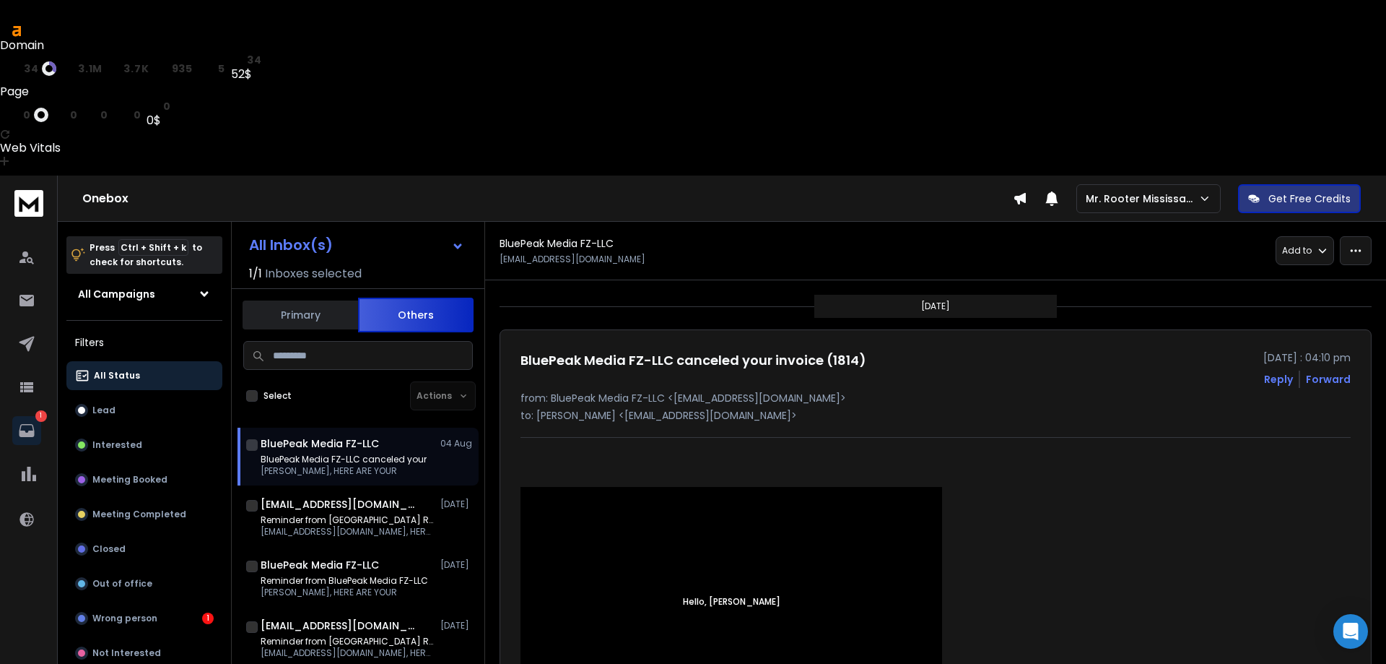
click at [888, 236] on div "BluePeak Media FZ-LLC BMF [EMAIL_ADDRESS][DOMAIN_NAME]" at bounding box center [716, 250] width 432 height 29
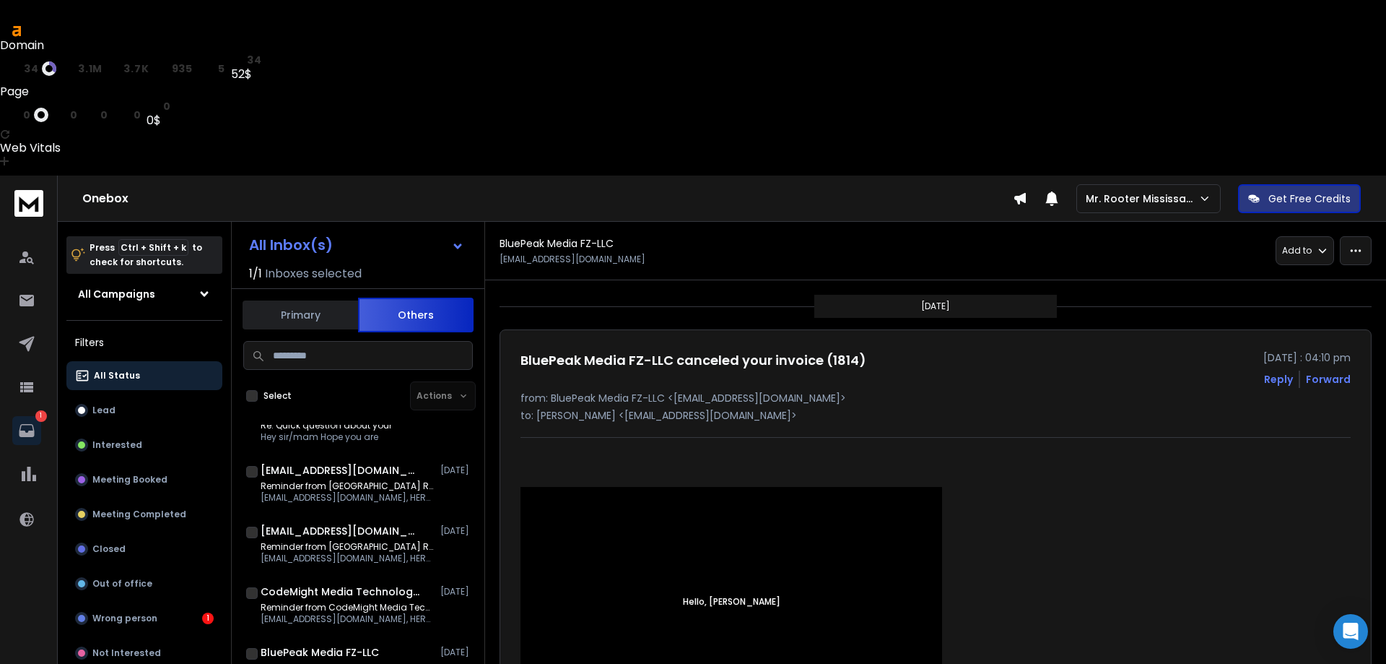
scroll to position [365, 0]
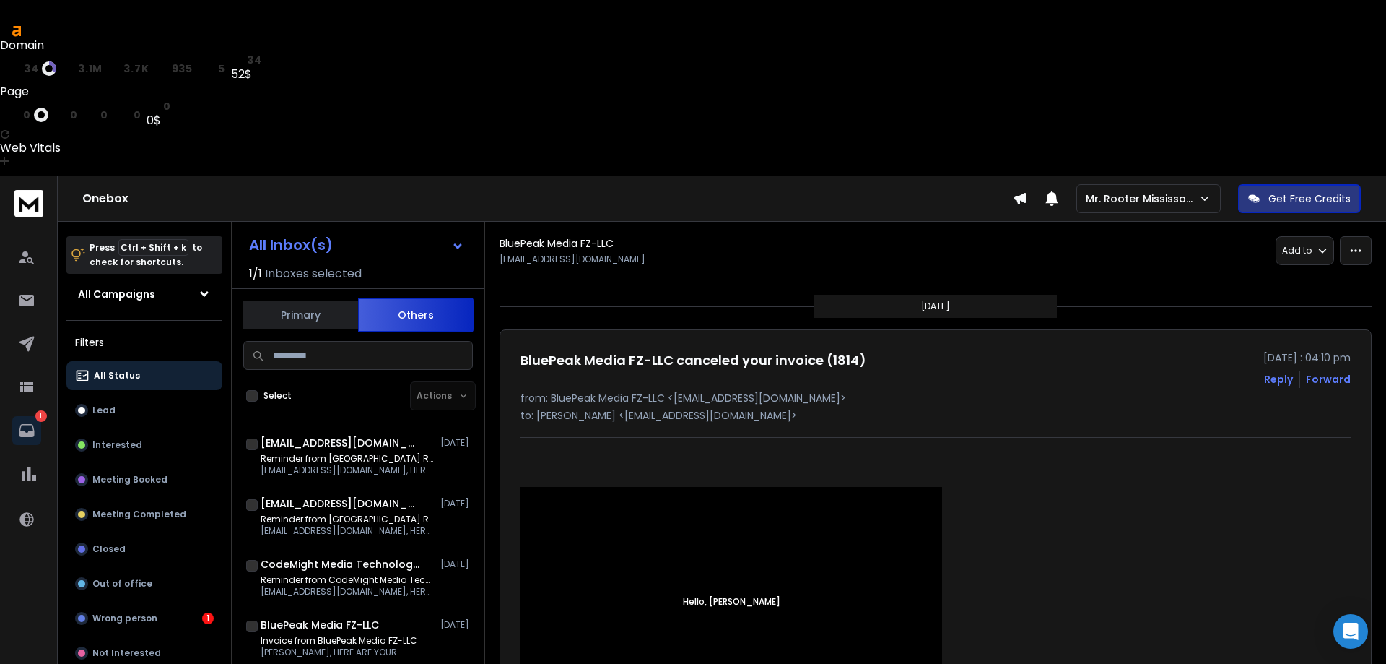
click at [35, 483] on div "1 H" at bounding box center [29, 507] width 58 height 664
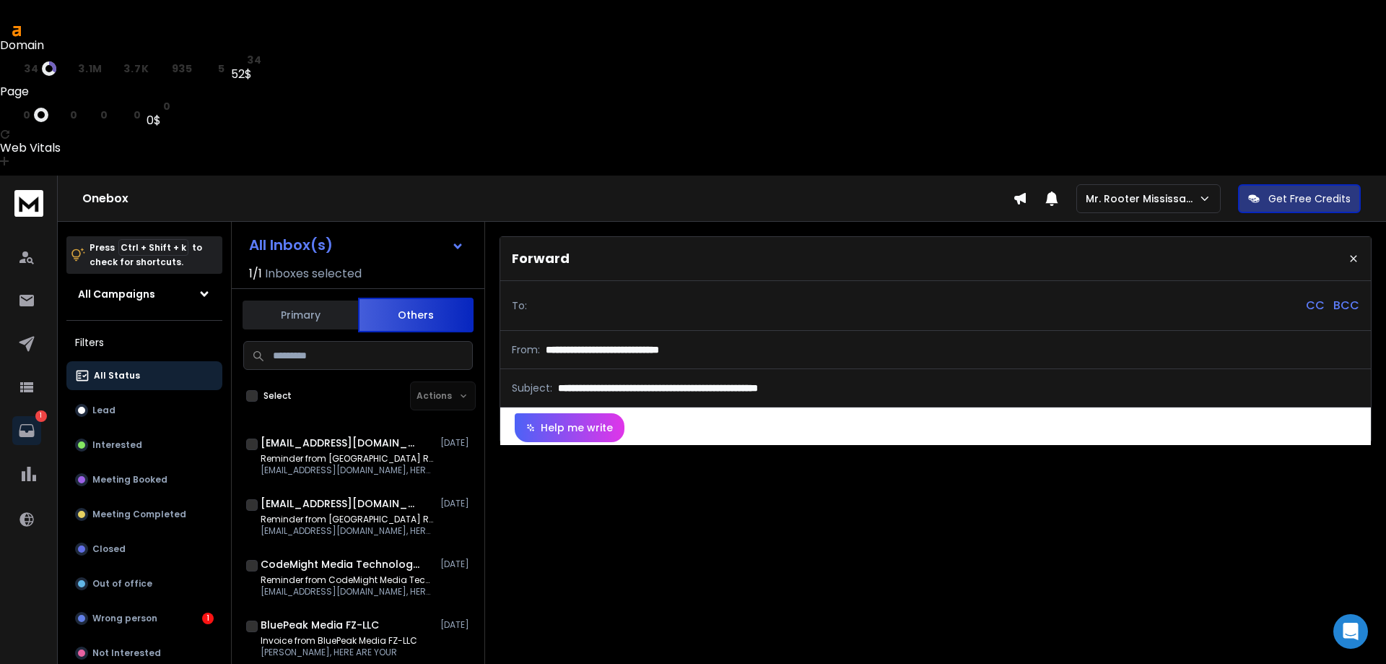
type input "*"
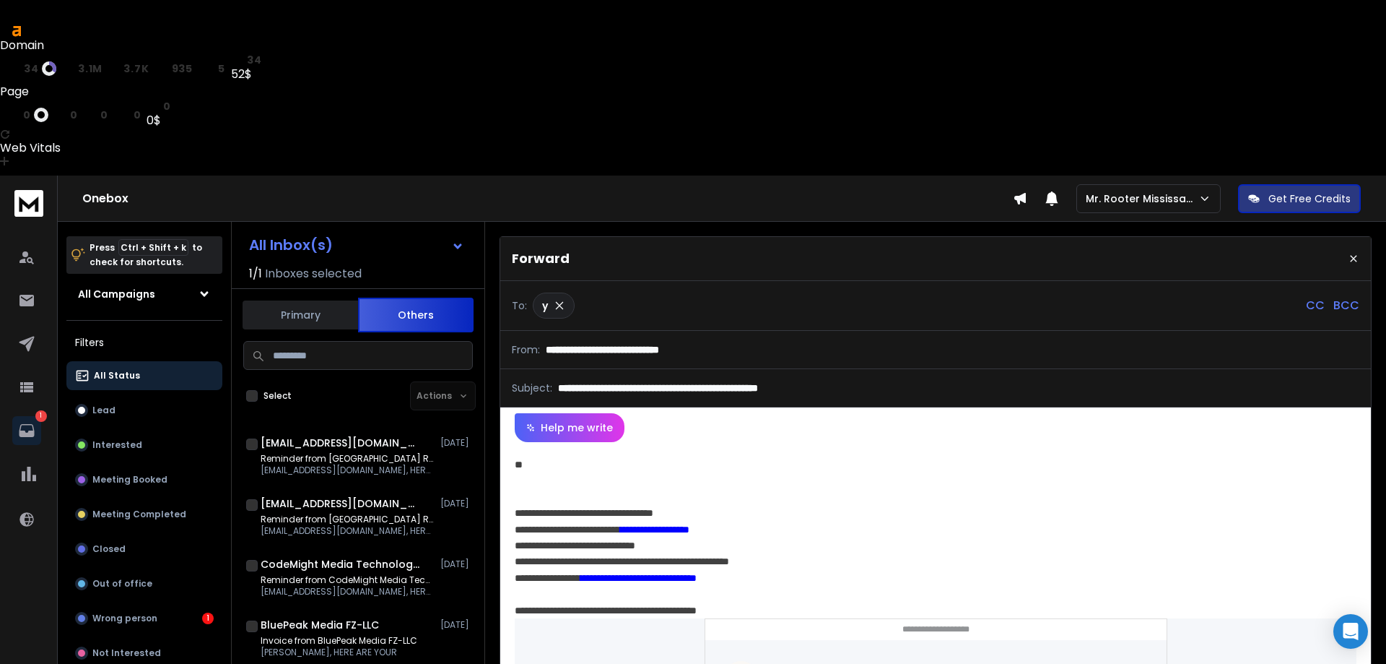
click at [1352, 255] on icon at bounding box center [1353, 258] width 6 height 6
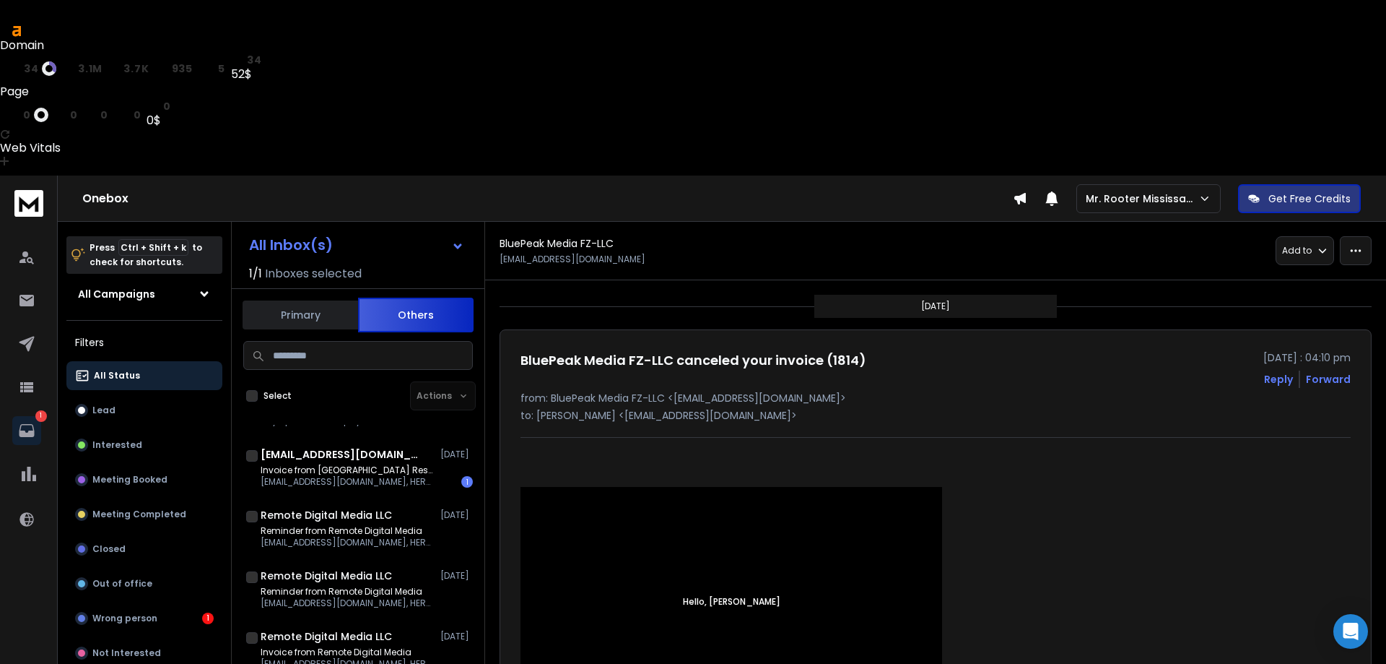
scroll to position [680, 0]
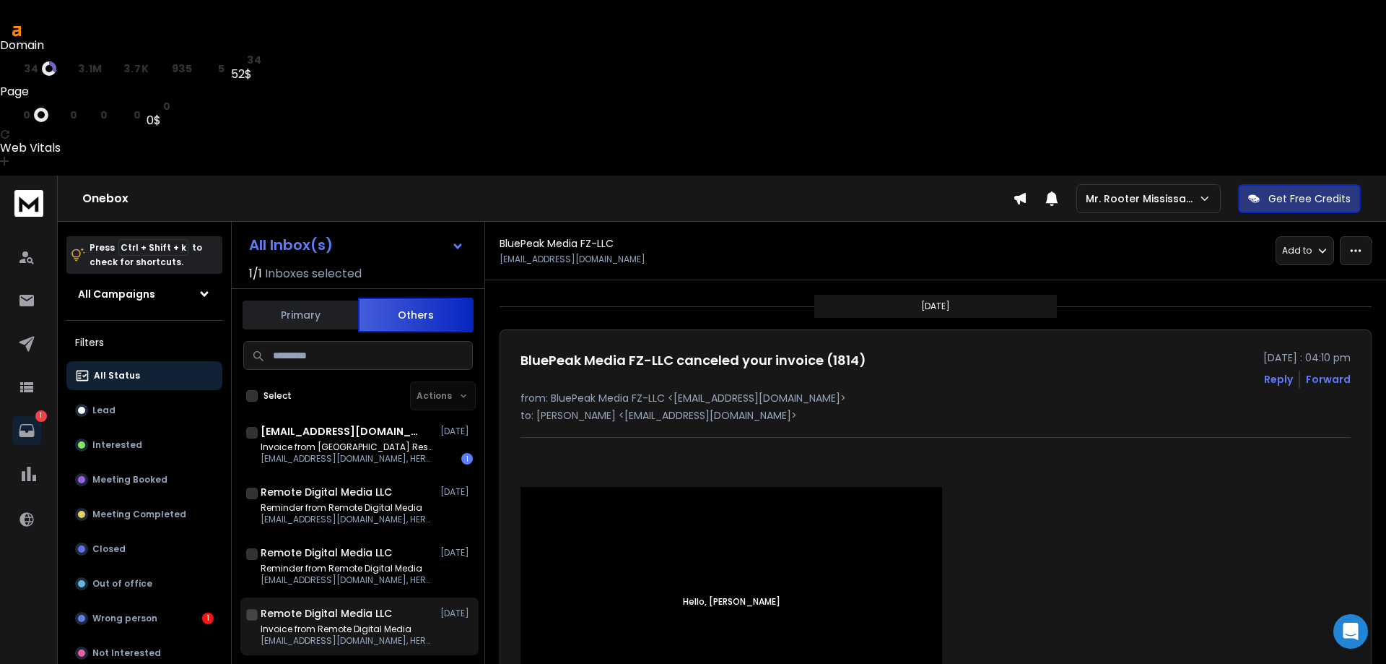
click at [367, 606] on h1 "Remote Digital Media LLC" at bounding box center [326, 613] width 131 height 14
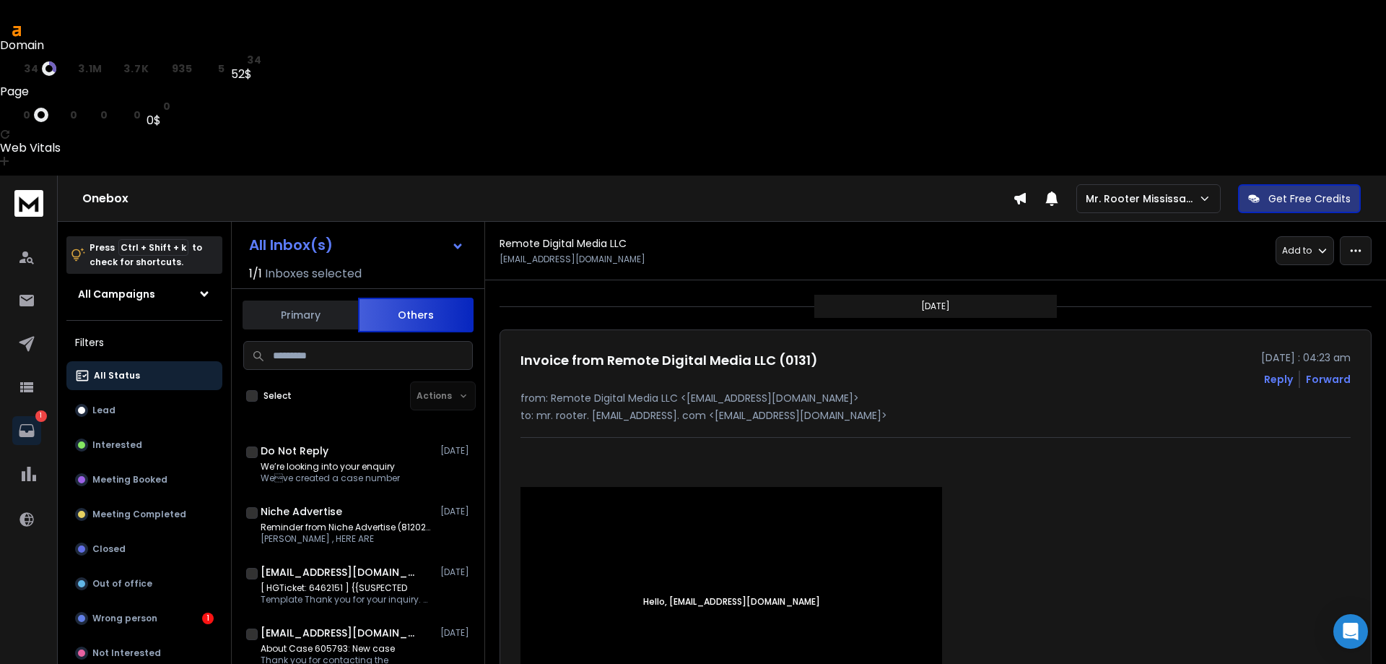
scroll to position [1150, 0]
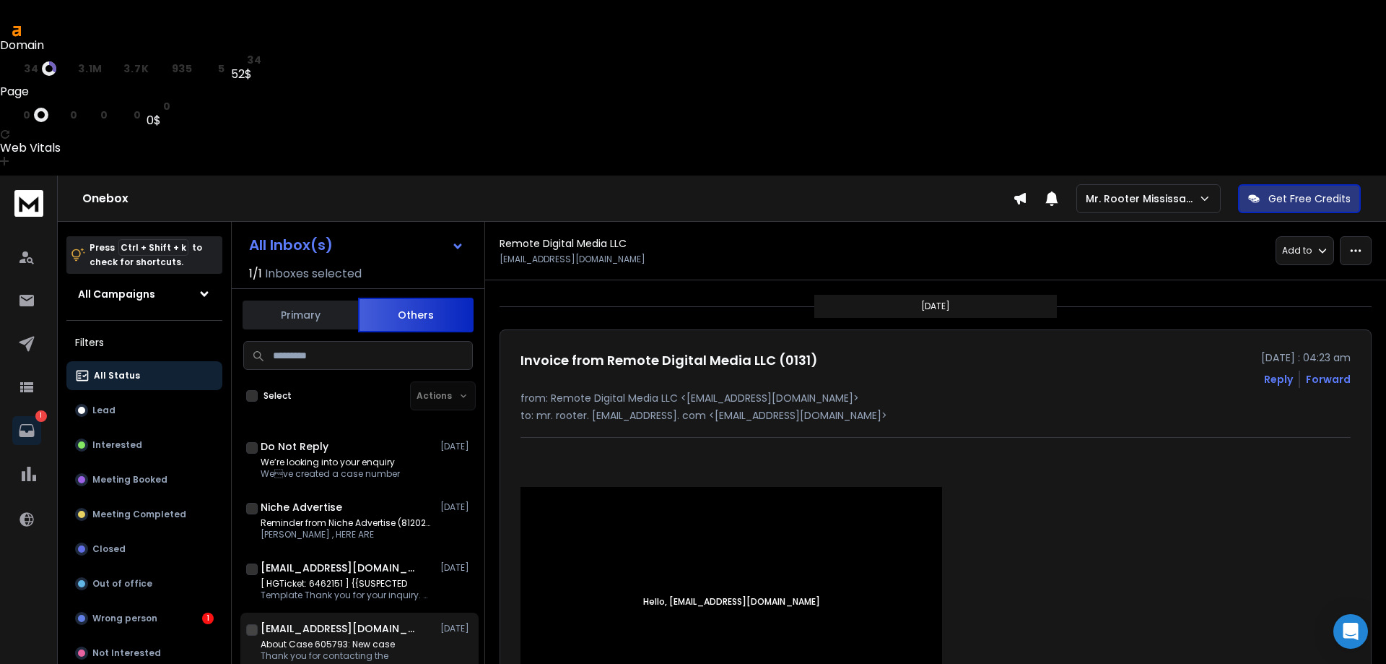
click at [350, 638] on p "About Case 605793: New case" at bounding box center [328, 644] width 134 height 12
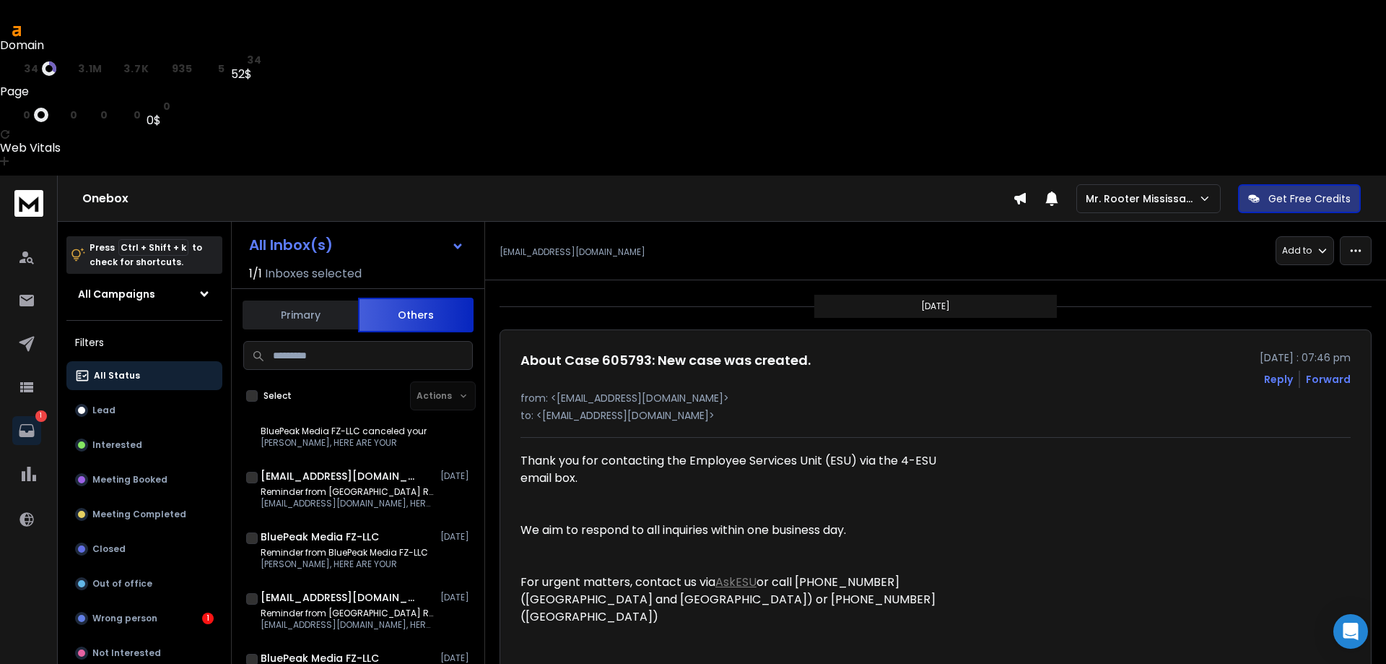
scroll to position [0, 0]
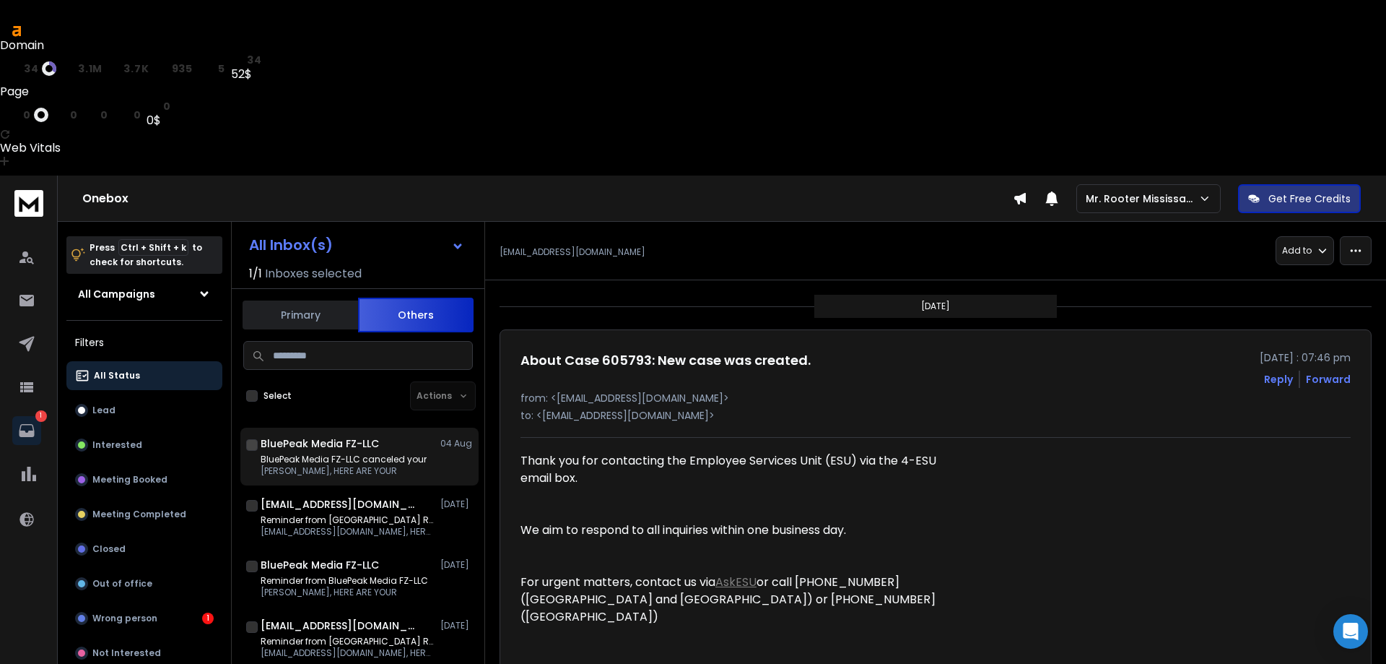
click at [389, 453] on p "BluePeak Media FZ-LLC canceled your" at bounding box center [344, 459] width 166 height 12
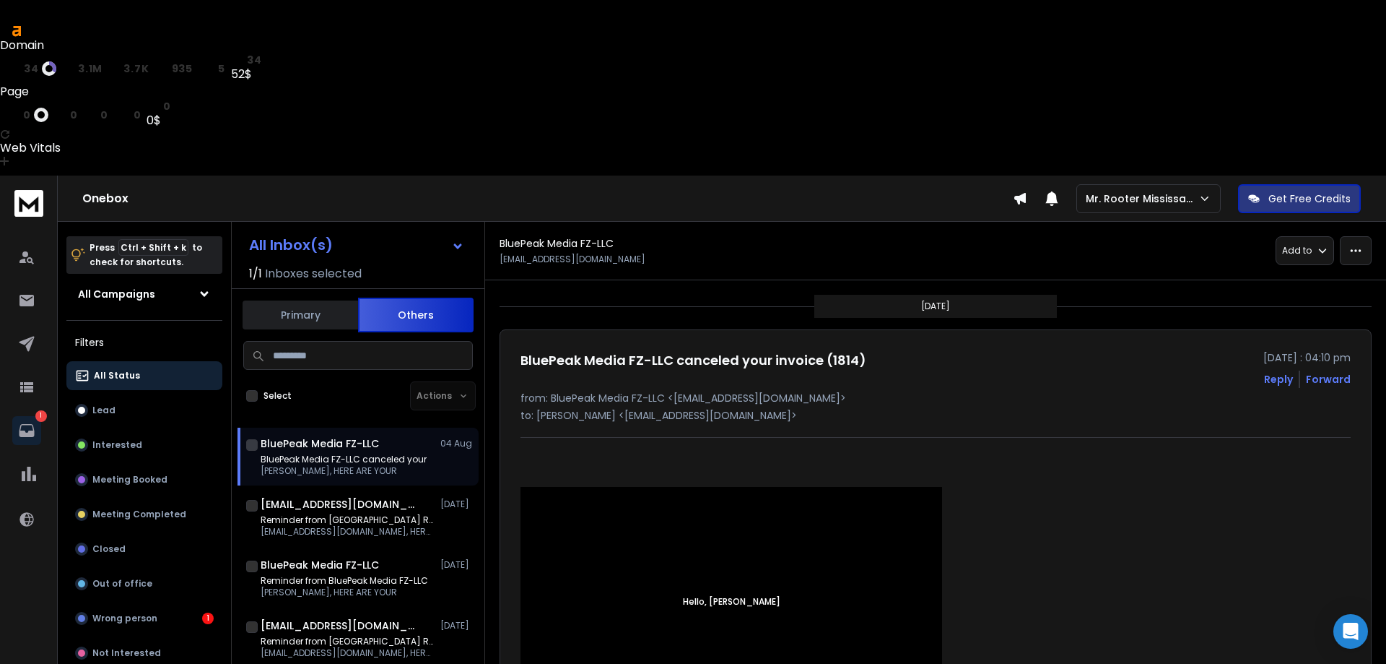
click at [888, 236] on div "BluePeak Media FZ-LLC BMF [EMAIL_ADDRESS][DOMAIN_NAME]" at bounding box center [716, 250] width 432 height 29
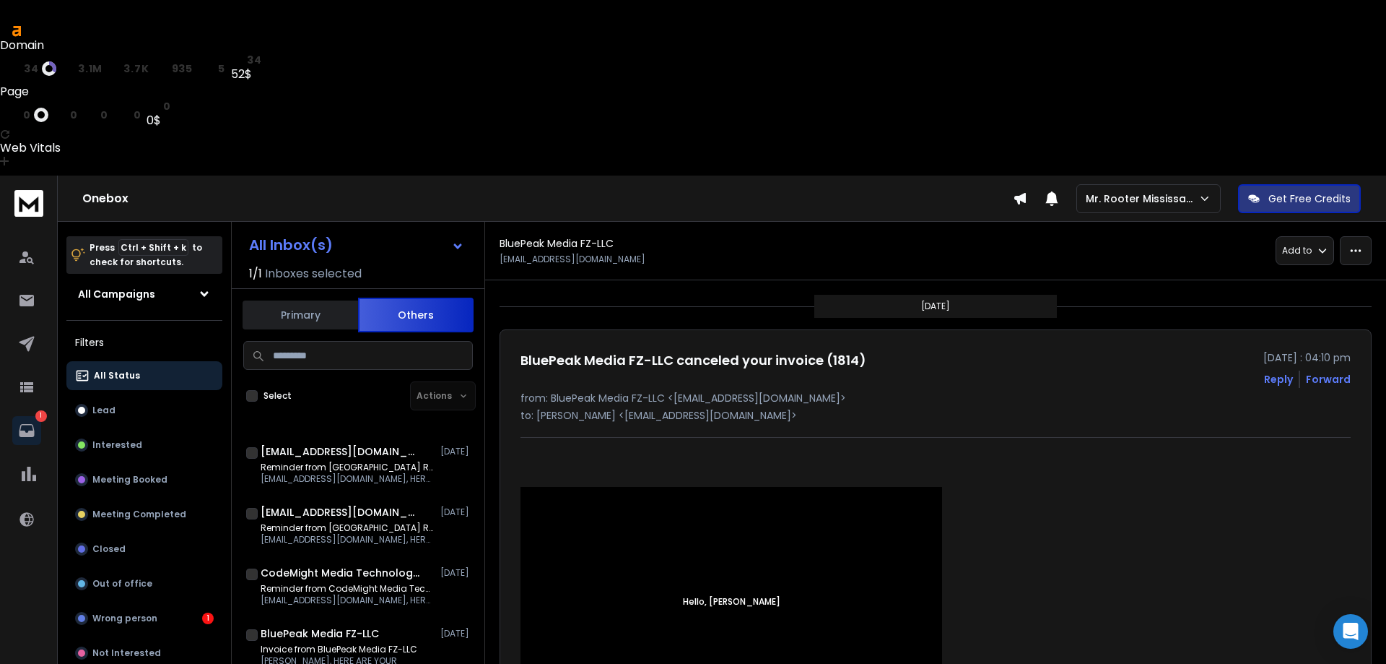
scroll to position [365, 0]
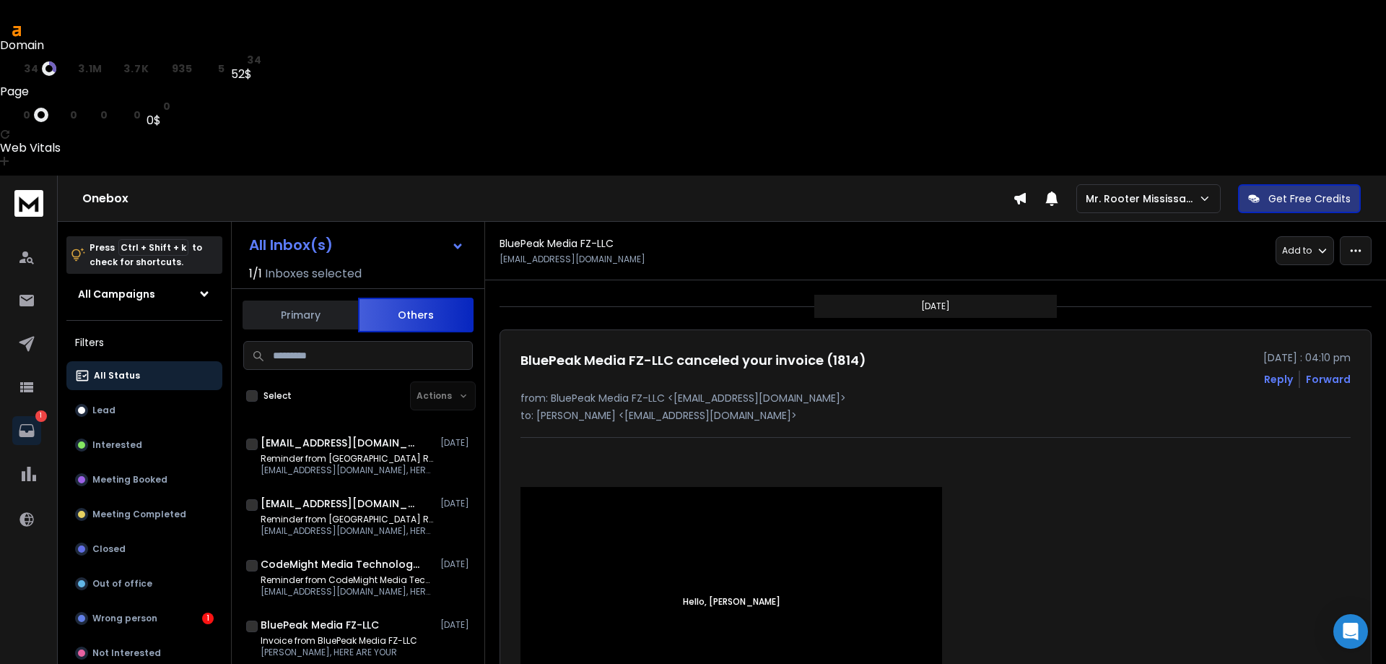
click at [35, 483] on div "1 H" at bounding box center [29, 507] width 58 height 664
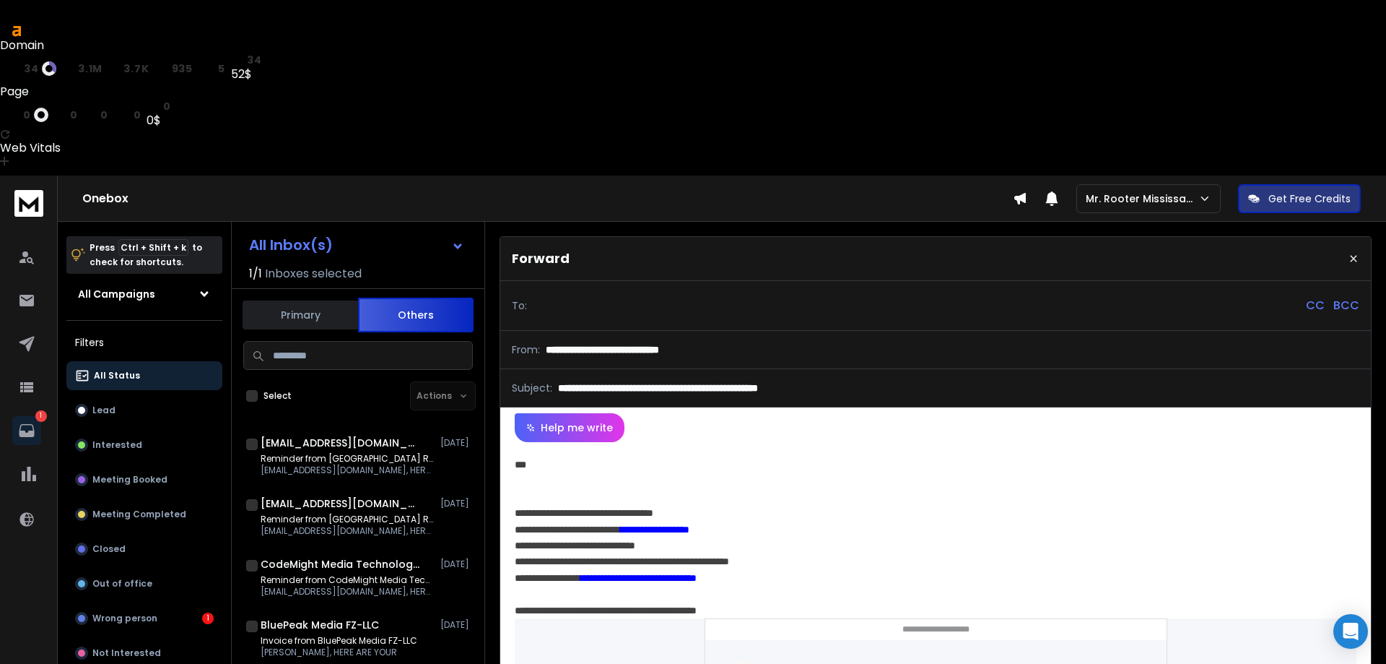
click at [1352, 255] on icon at bounding box center [1353, 258] width 6 height 6
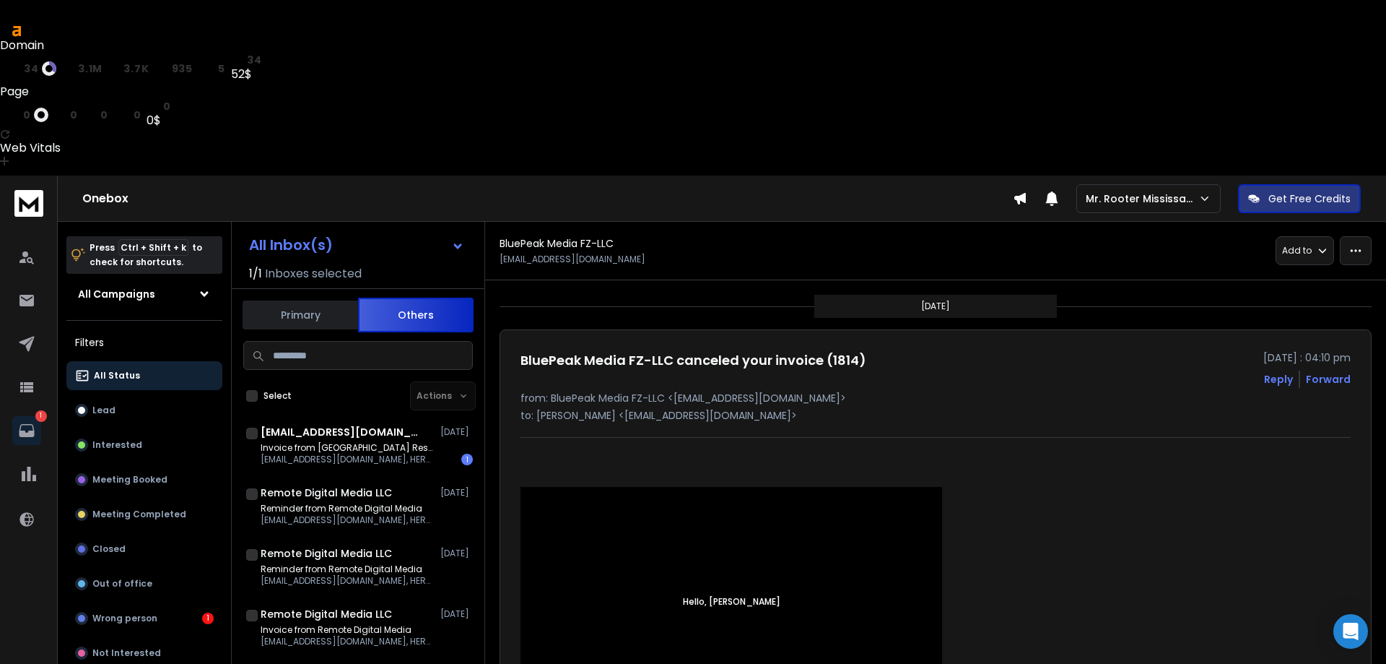
scroll to position [680, 0]
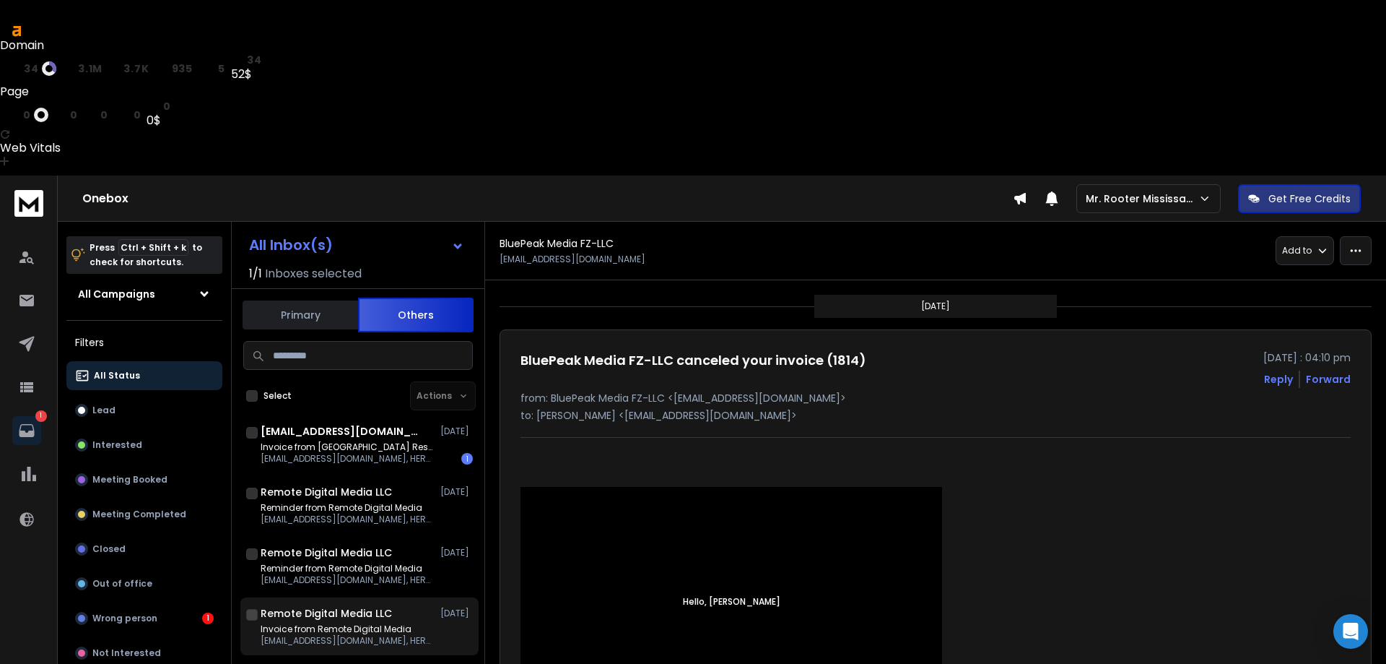
click at [367, 606] on h1 "Remote Digital Media LLC" at bounding box center [326, 613] width 131 height 14
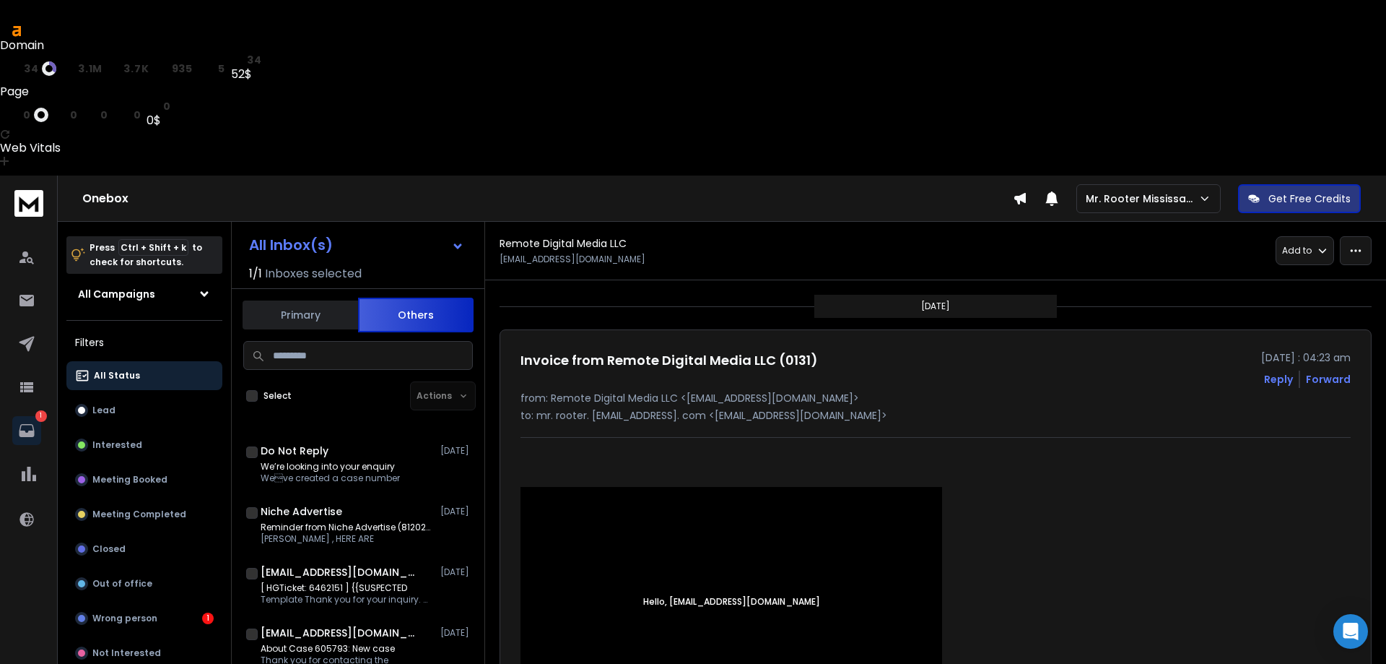
scroll to position [1150, 0]
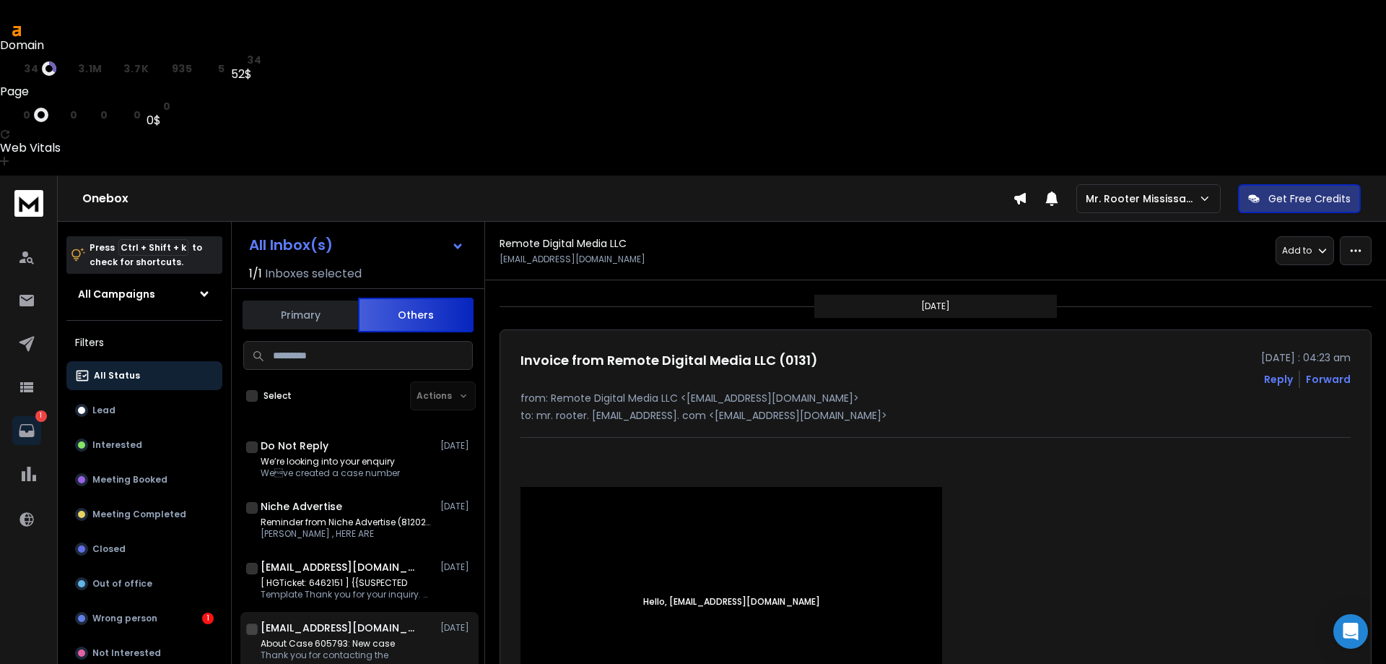
click at [350, 638] on p "About Case 605793: New case" at bounding box center [328, 644] width 134 height 12
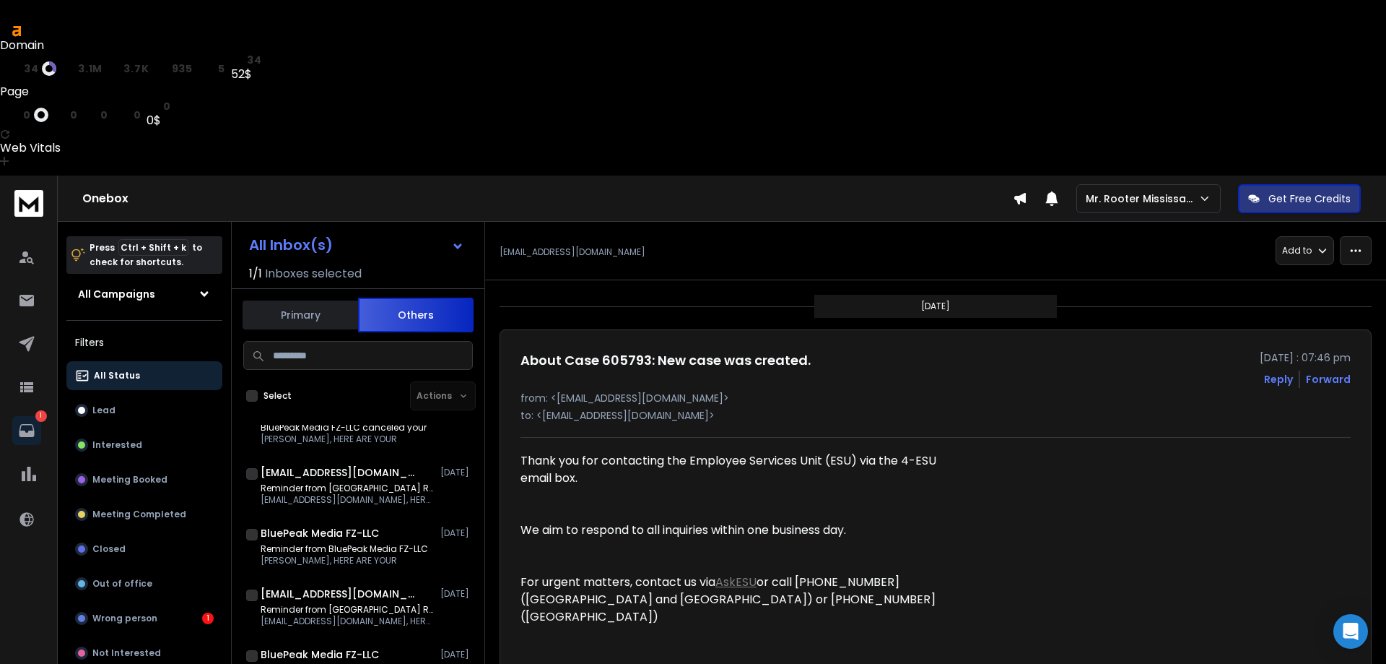
scroll to position [0, 0]
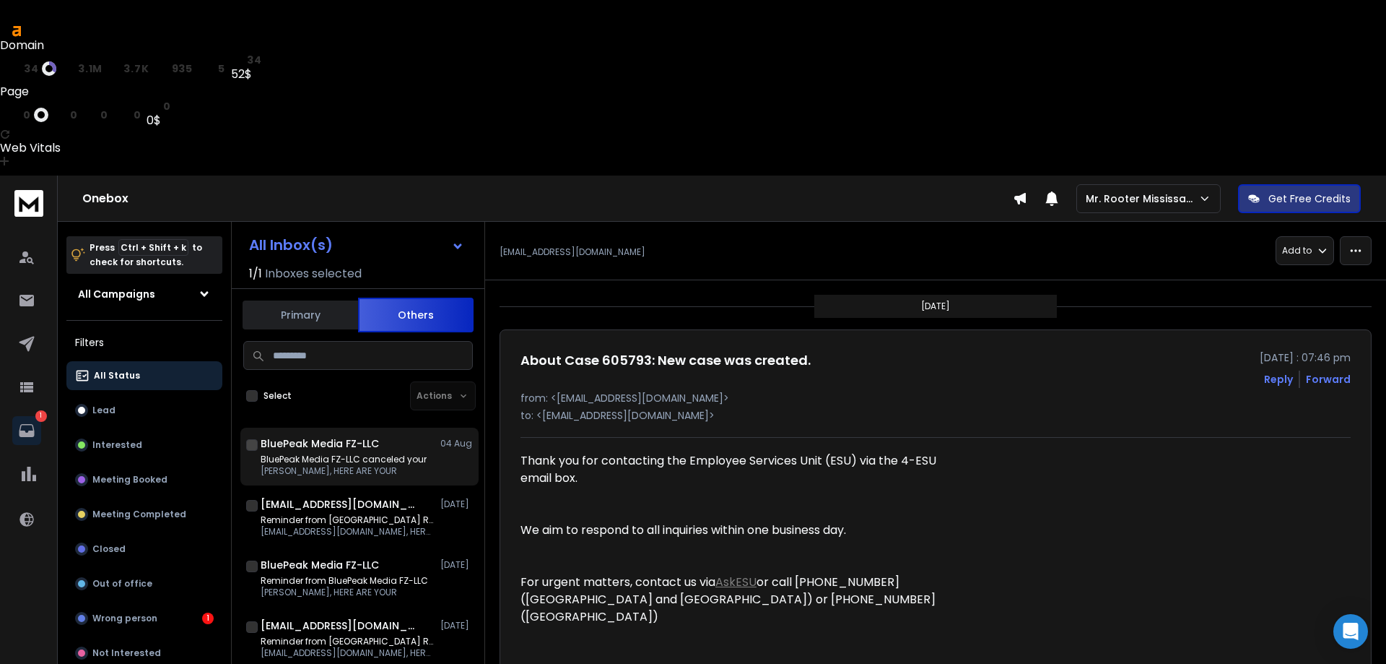
click at [389, 453] on p "BluePeak Media FZ-LLC canceled your" at bounding box center [344, 459] width 166 height 12
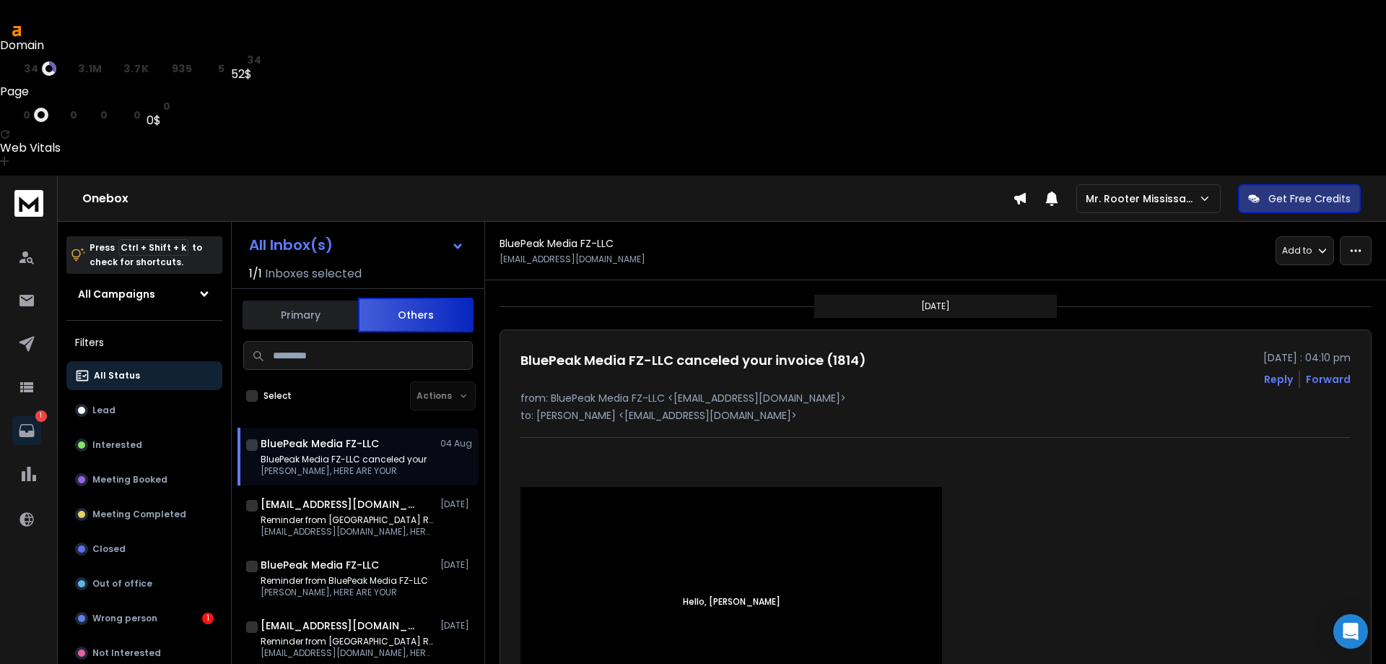
click at [888, 236] on div "BluePeak Media FZ-LLC BMF [EMAIL_ADDRESS][DOMAIN_NAME]" at bounding box center [716, 250] width 432 height 29
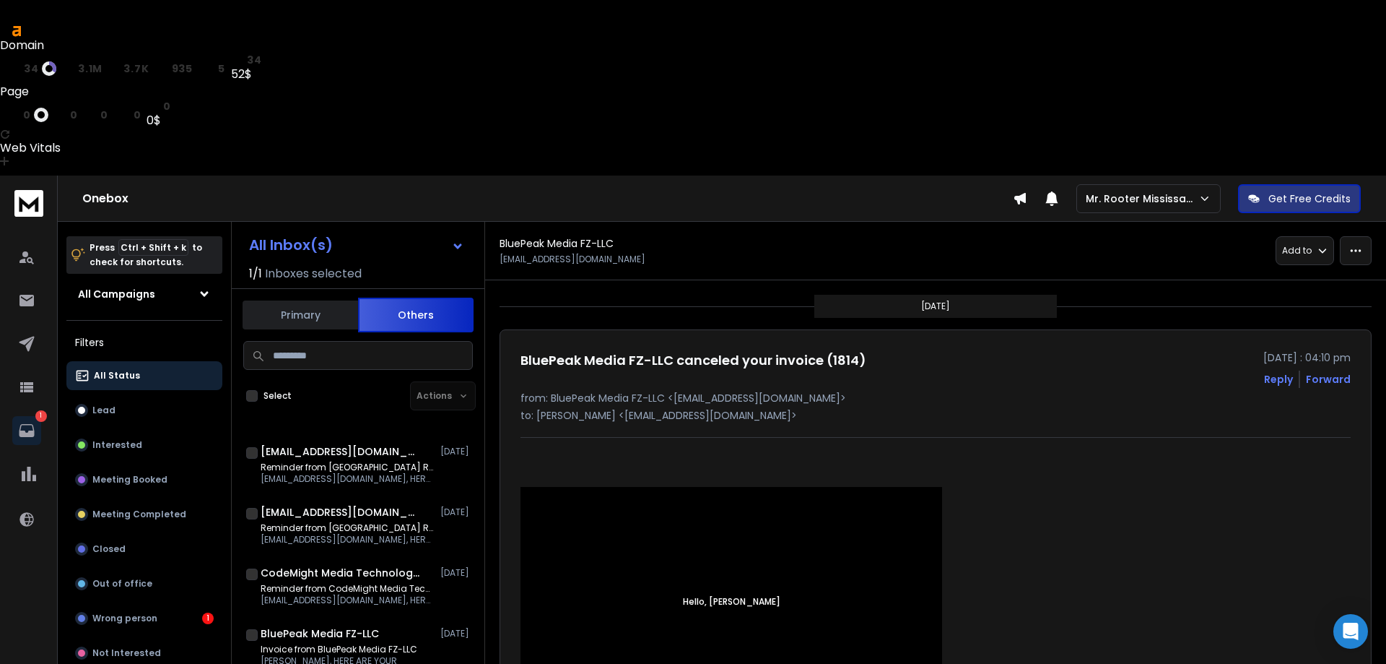
scroll to position [365, 0]
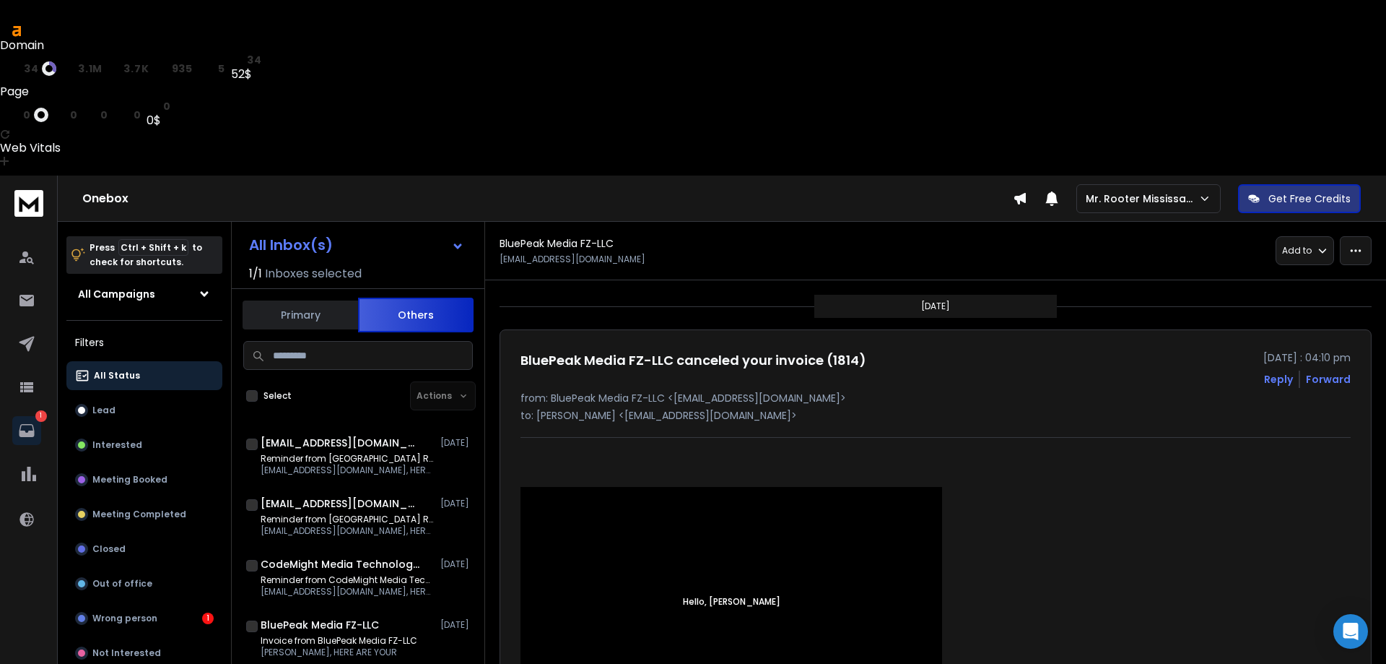
click at [35, 483] on div "1 H" at bounding box center [29, 507] width 58 height 664
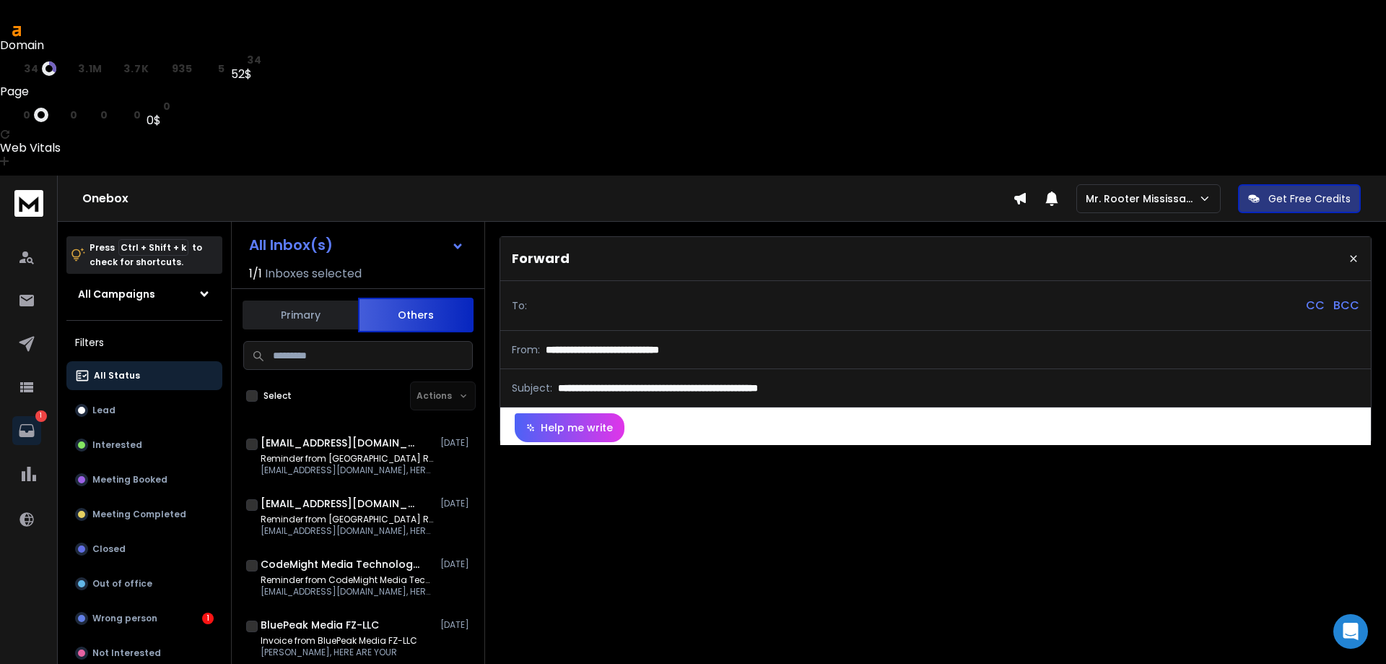
type input "*"
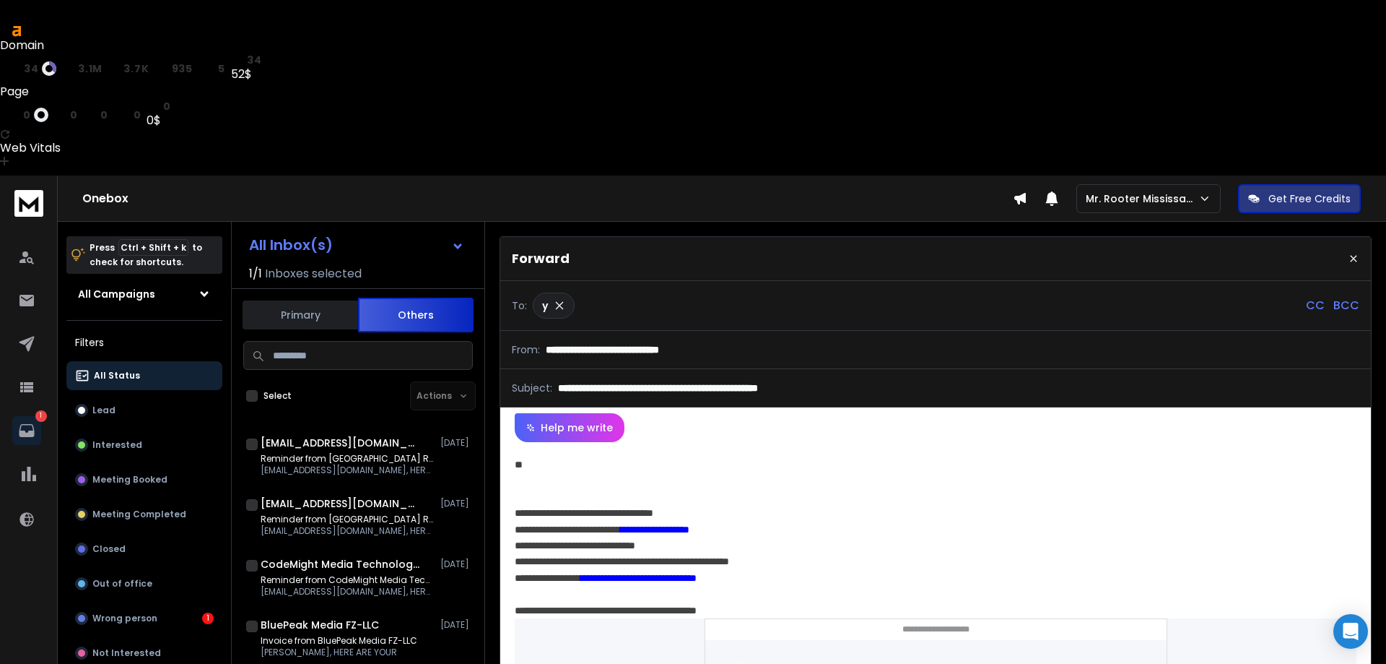
click at [1352, 255] on icon at bounding box center [1353, 258] width 6 height 6
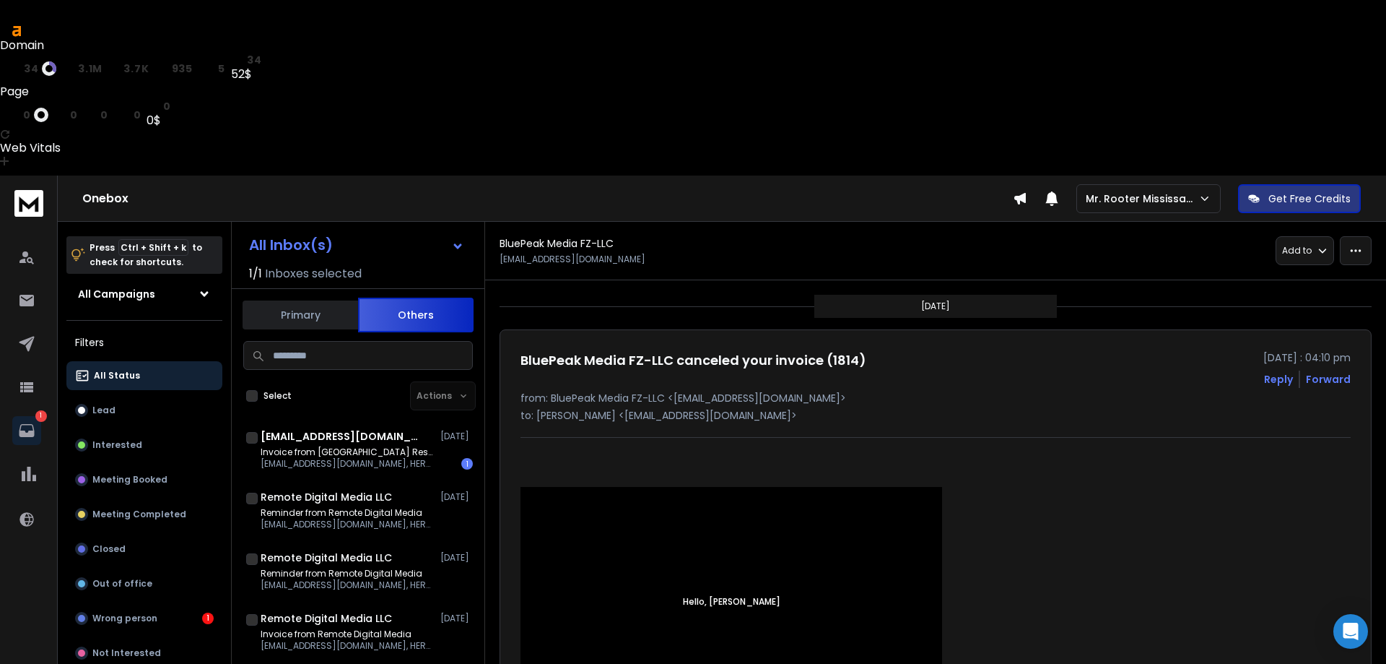
scroll to position [679, 0]
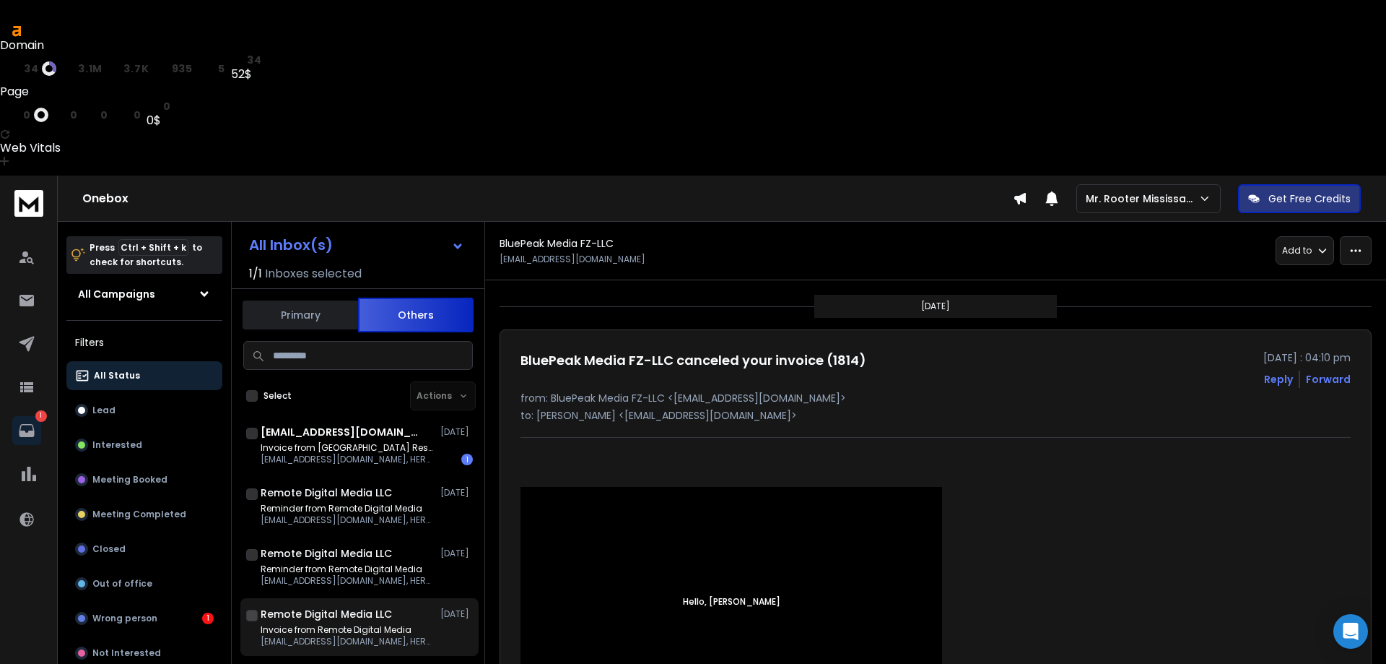
click at [367, 607] on h1 "Remote Digital Media LLC" at bounding box center [326, 614] width 131 height 14
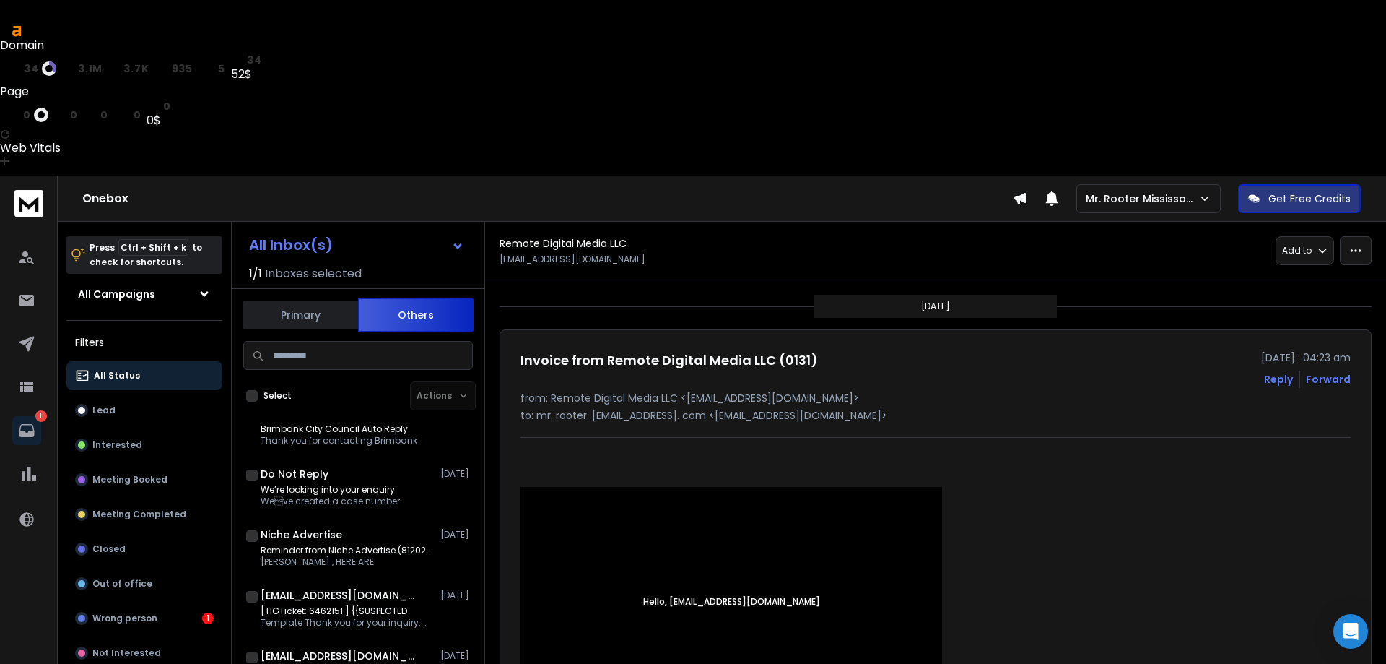
scroll to position [1146, 0]
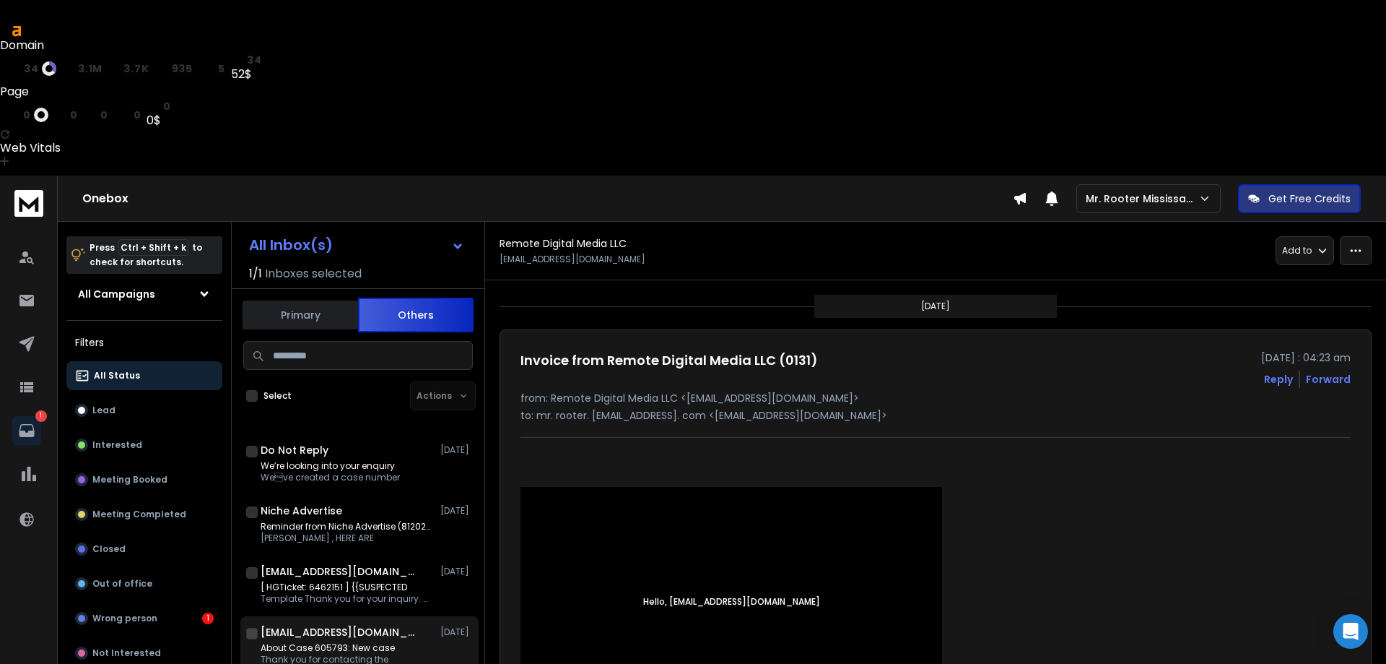
click at [350, 625] on div "[EMAIL_ADDRESS][DOMAIN_NAME] [DATE] About Case 605793: New case Thank you for c…" at bounding box center [367, 645] width 212 height 40
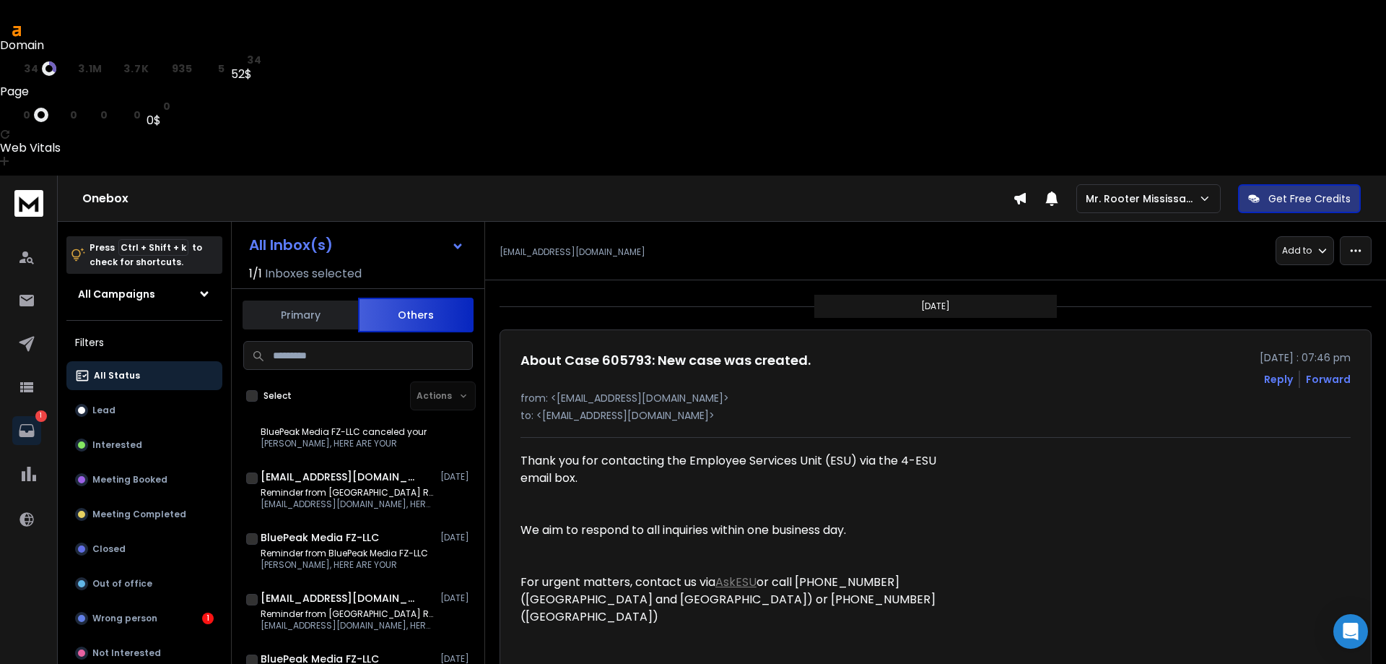
scroll to position [0, 0]
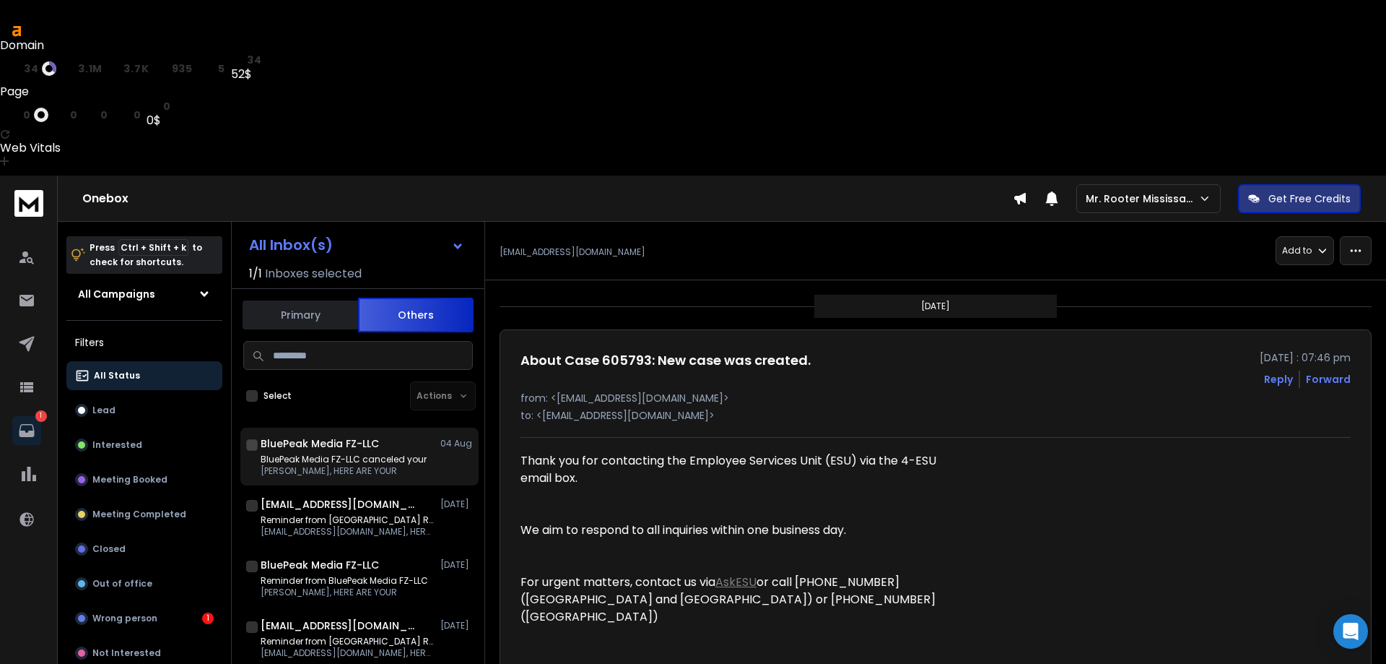
click at [389, 453] on p "BluePeak Media FZ-LLC canceled your" at bounding box center [344, 459] width 166 height 12
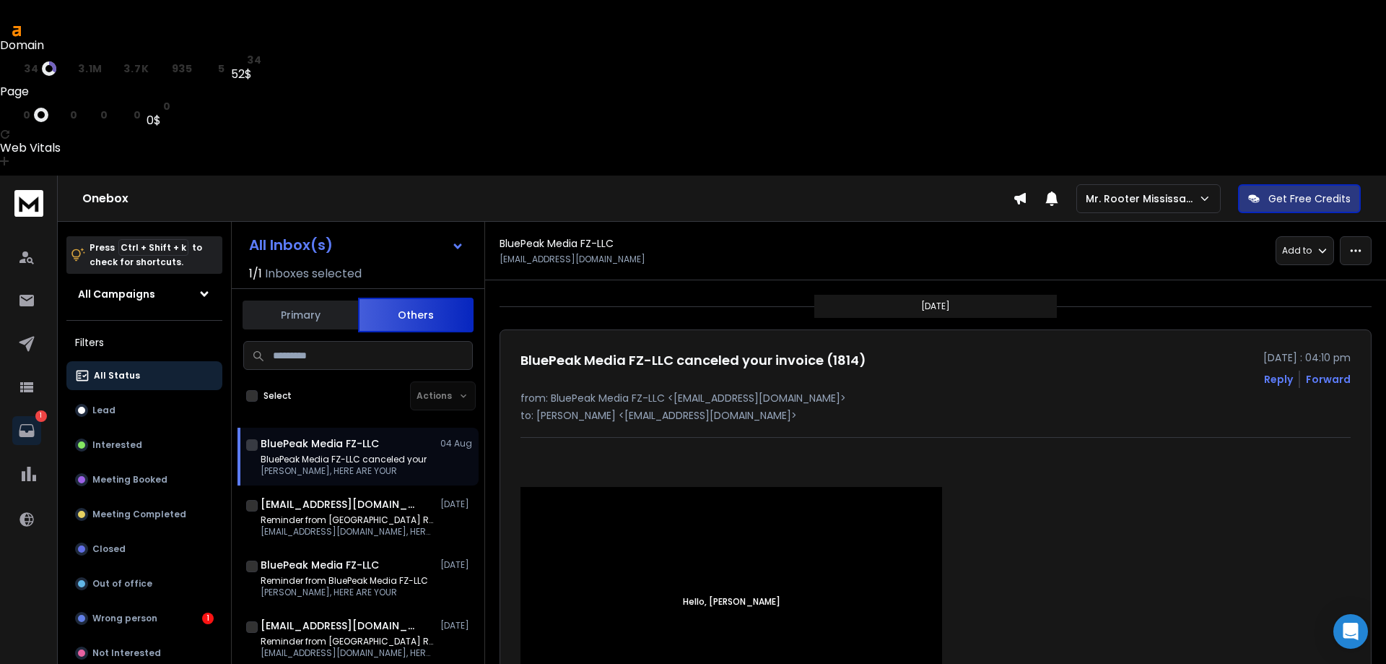
click at [888, 236] on div "BluePeak Media FZ-LLC BMF [EMAIL_ADDRESS][DOMAIN_NAME]" at bounding box center [716, 250] width 432 height 29
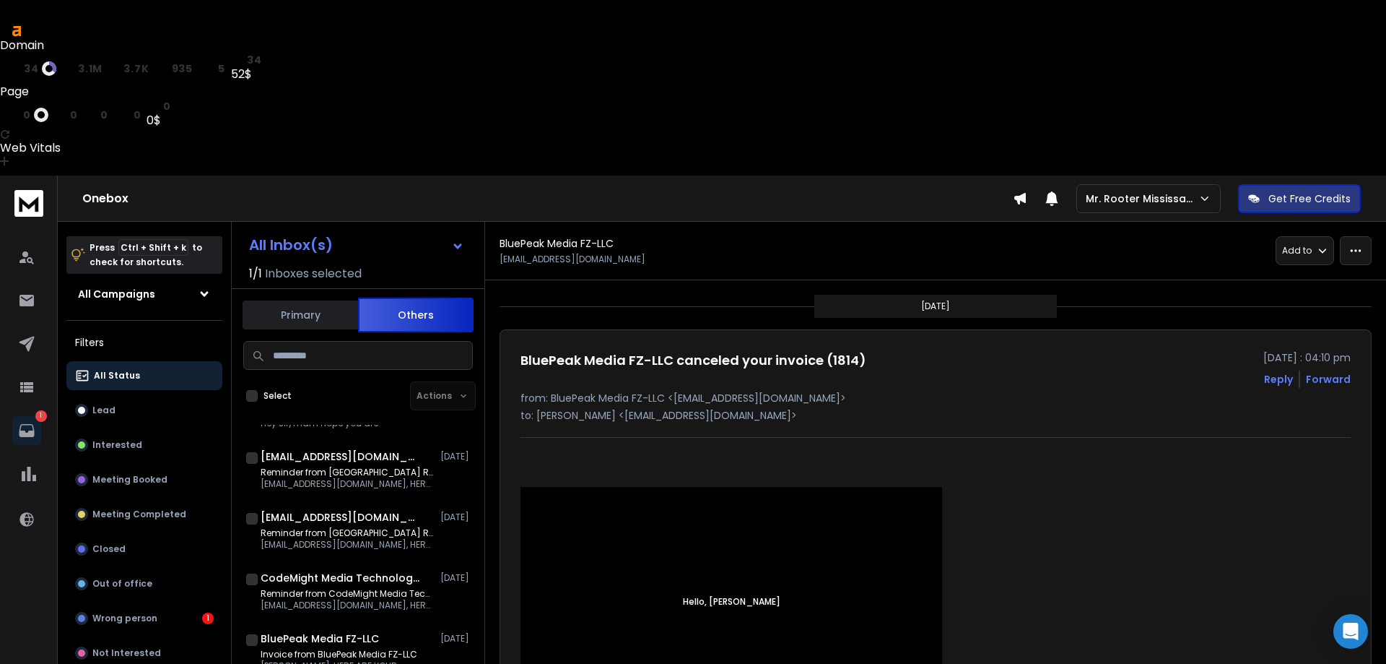
scroll to position [365, 0]
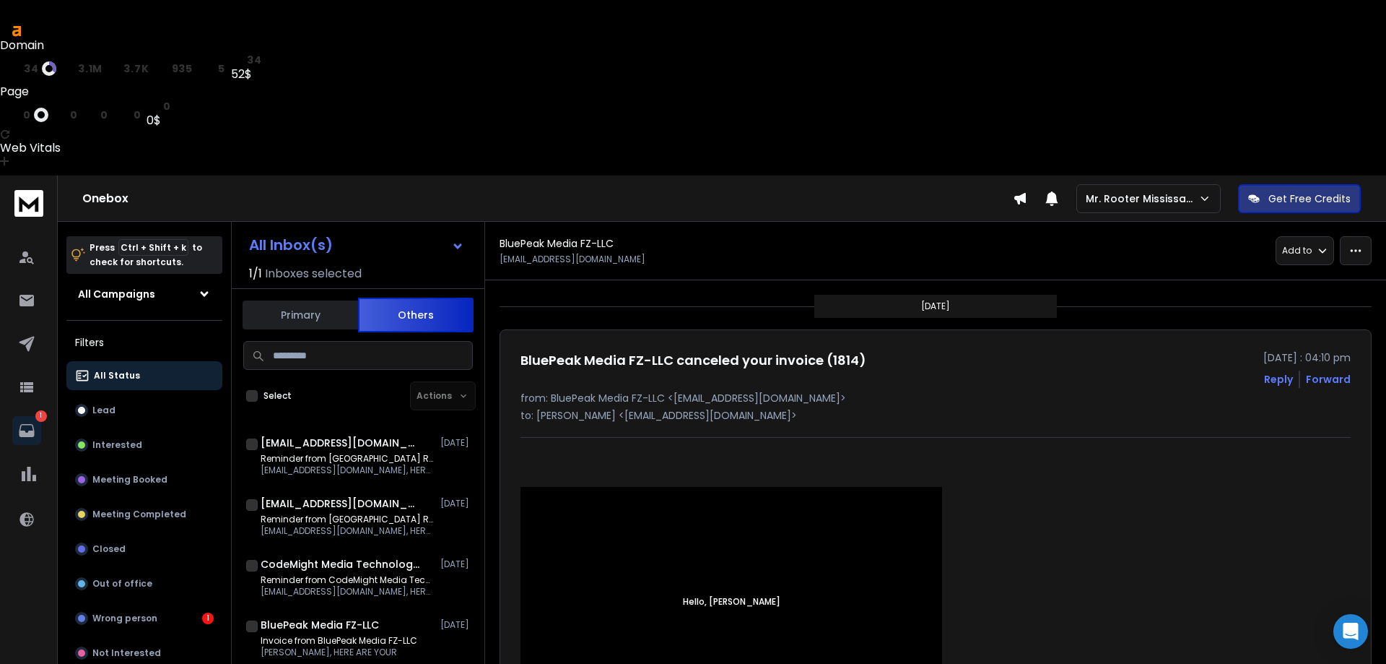
click at [35, 483] on div "1 H" at bounding box center [29, 507] width 58 height 664
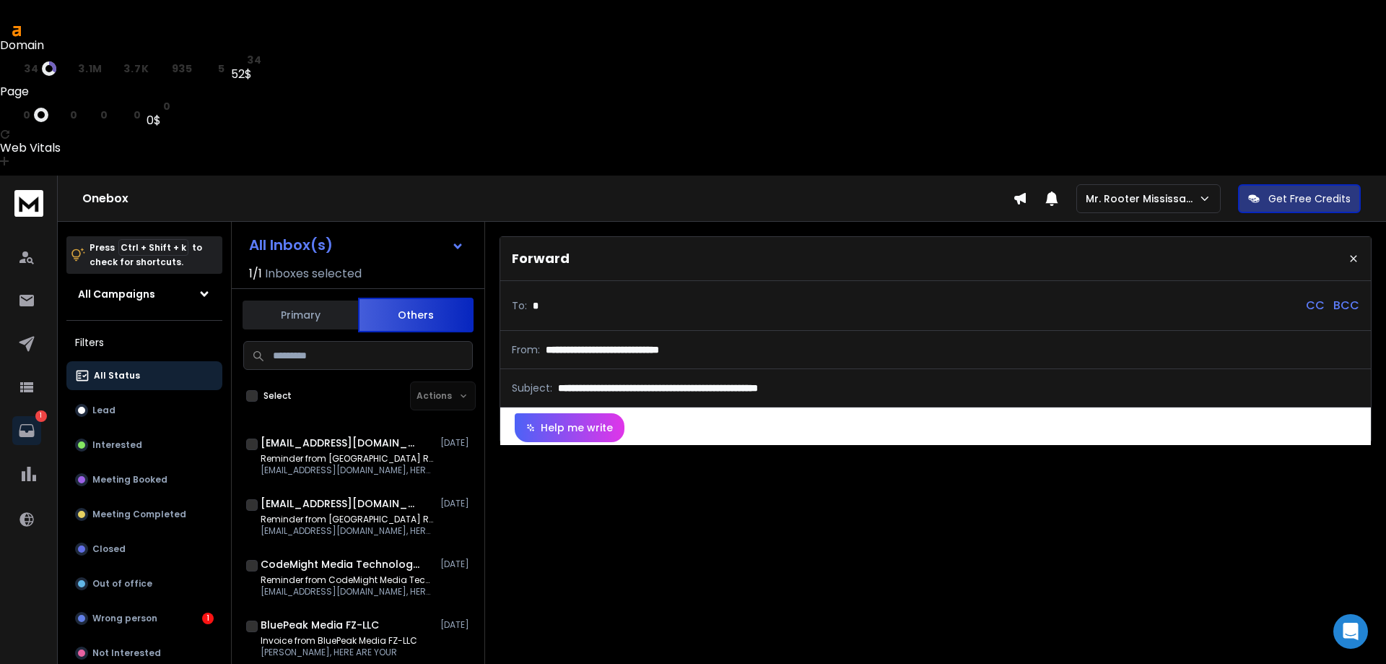
type input "*"
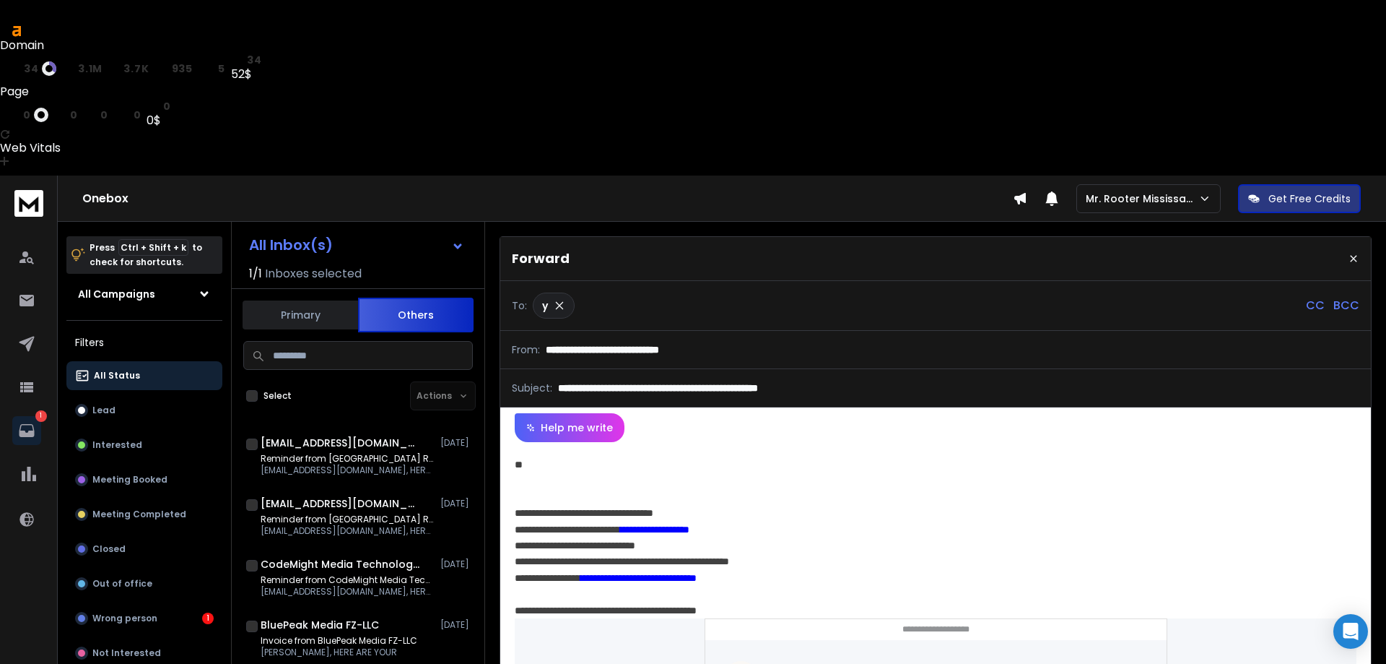
click at [1352, 255] on icon at bounding box center [1353, 258] width 6 height 6
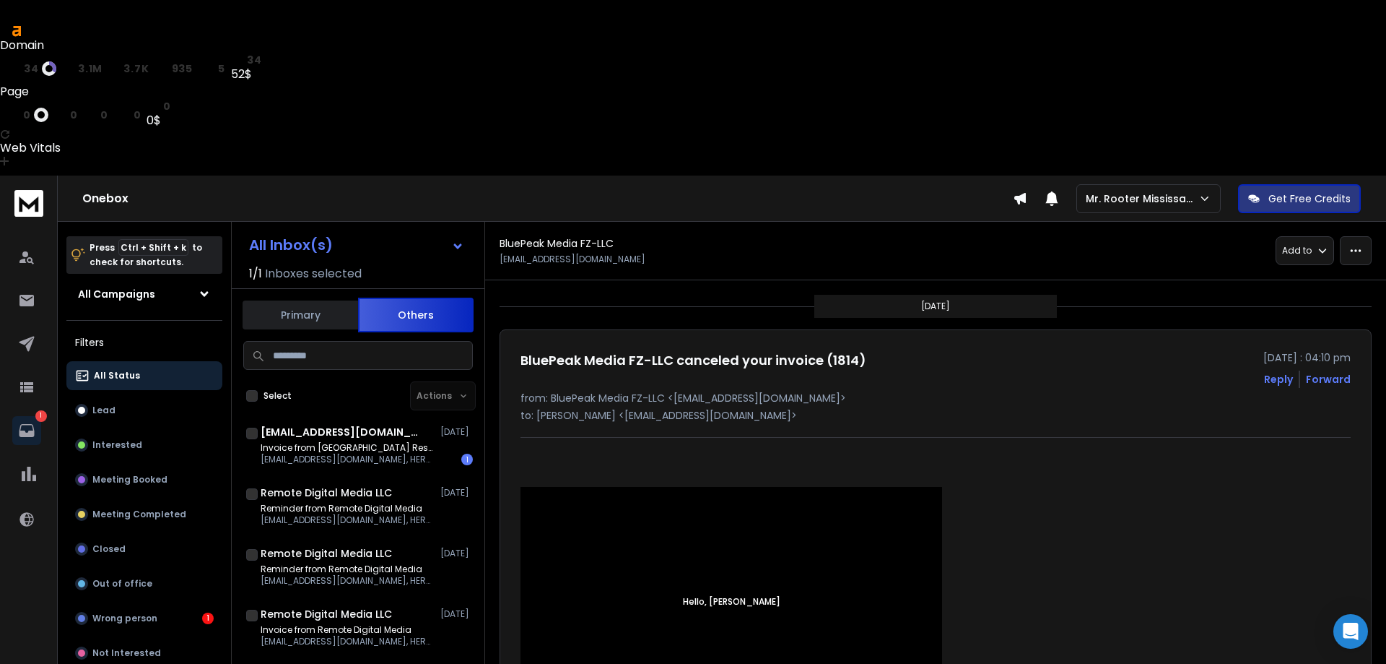
scroll to position [680, 0]
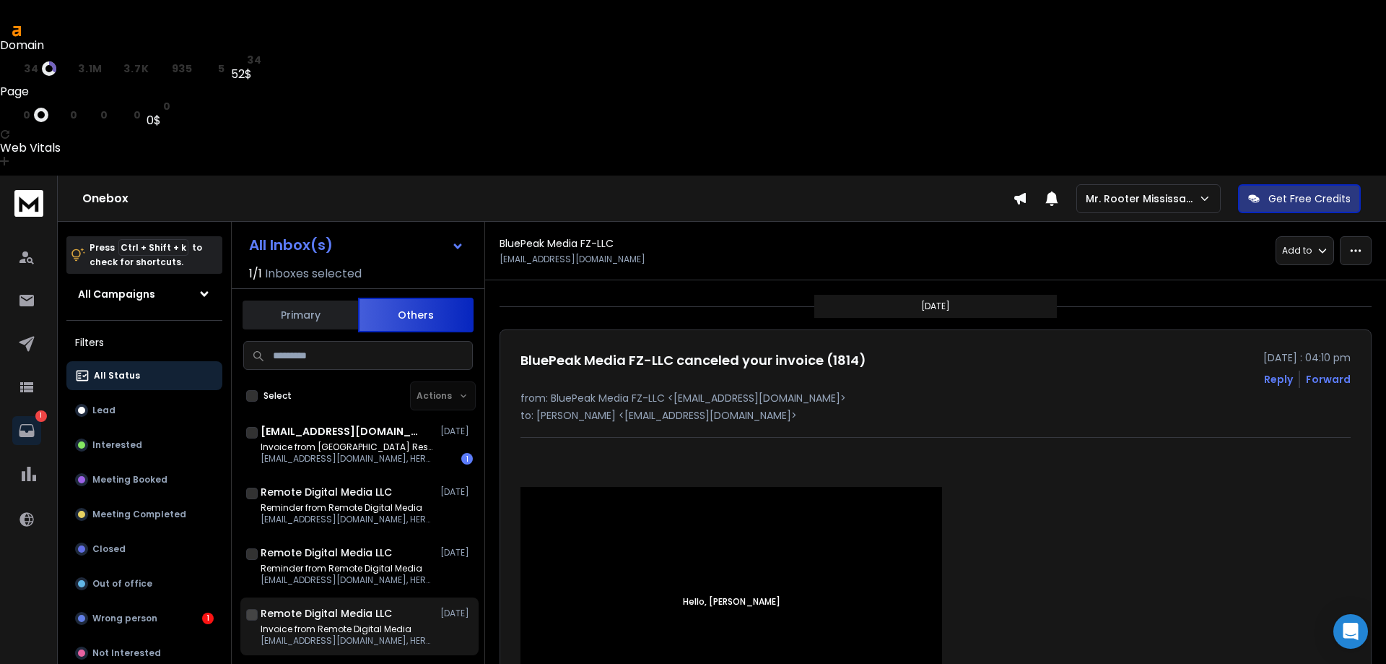
click at [367, 606] on h1 "Remote Digital Media LLC" at bounding box center [326, 613] width 131 height 14
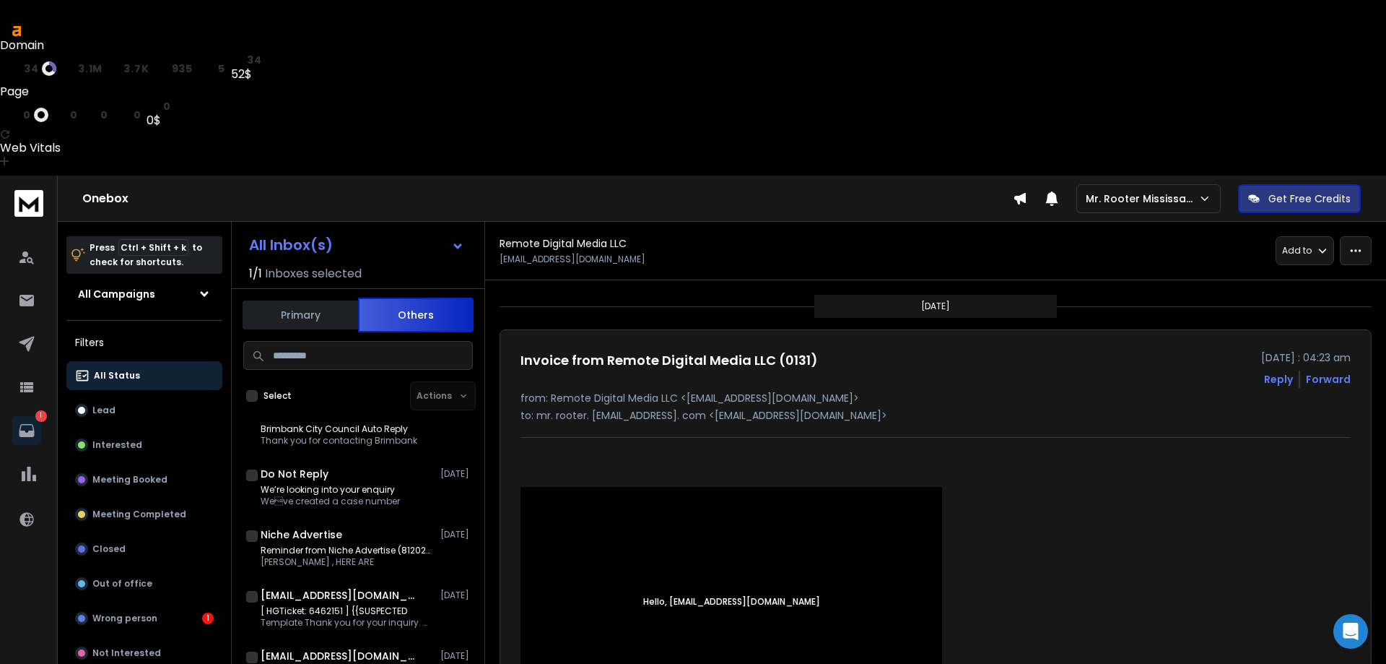
scroll to position [1150, 0]
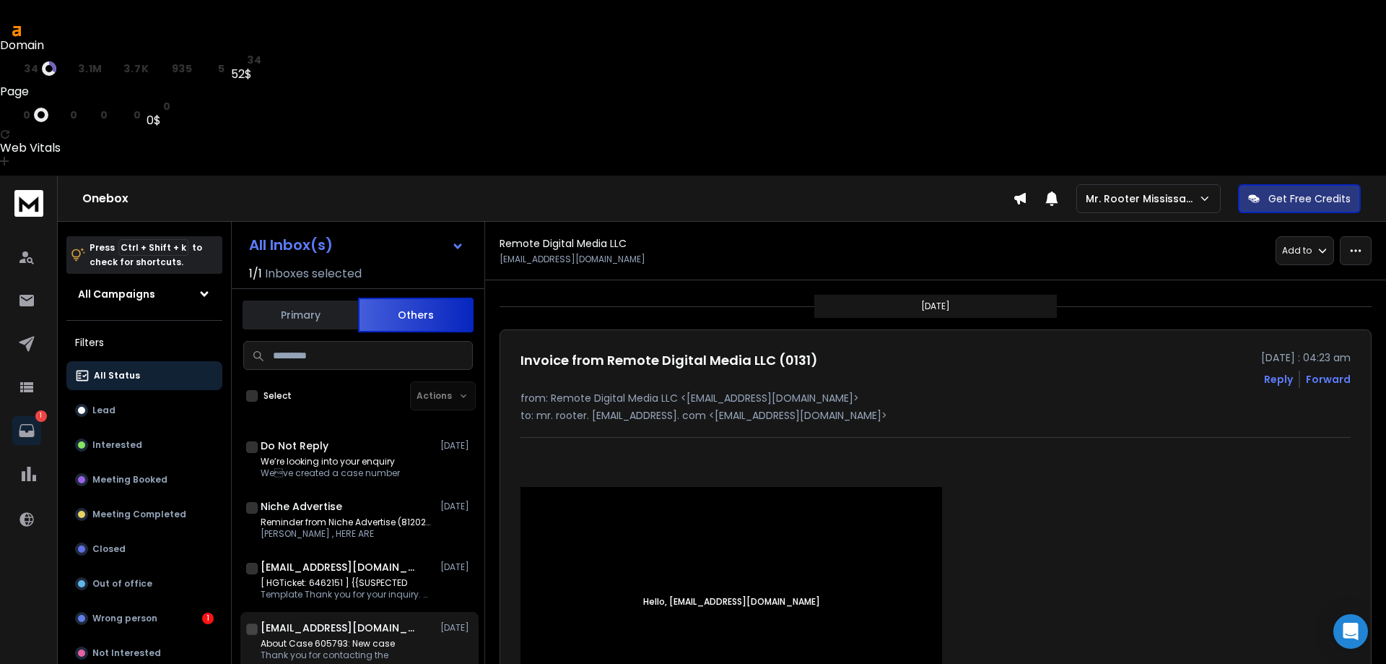
click at [350, 638] on p "About Case 605793: New case" at bounding box center [328, 644] width 134 height 12
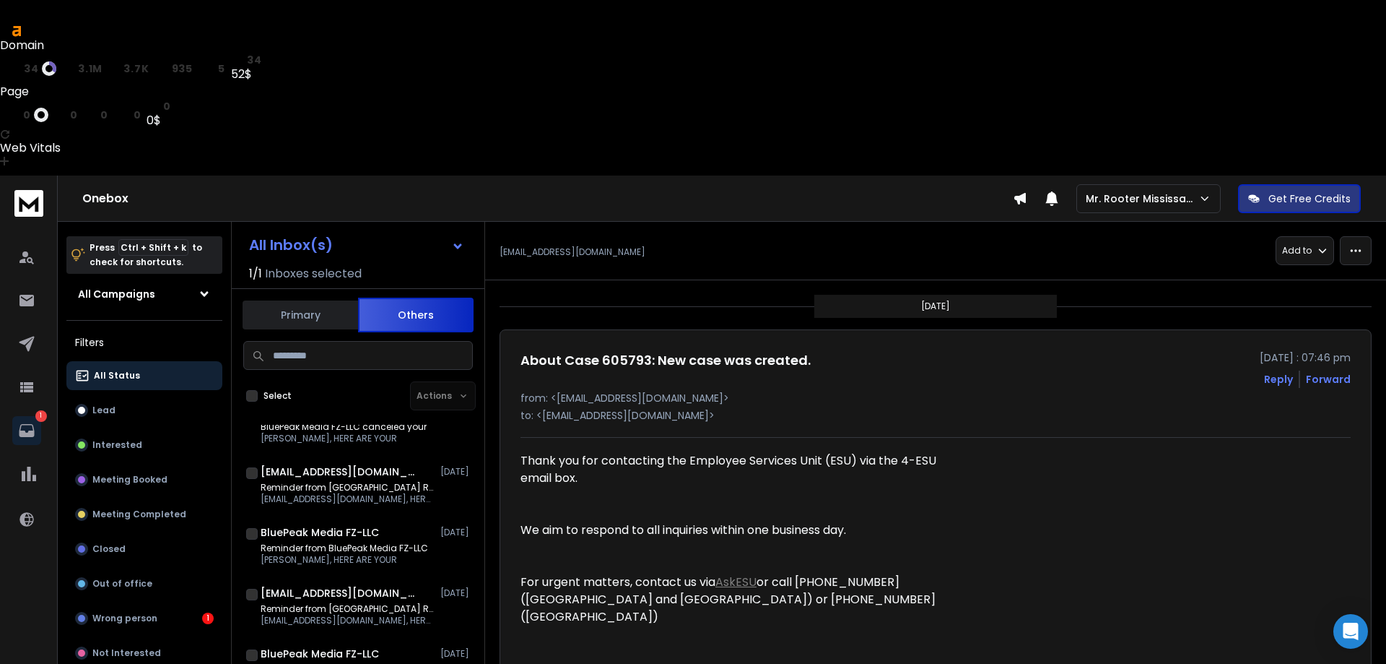
scroll to position [0, 0]
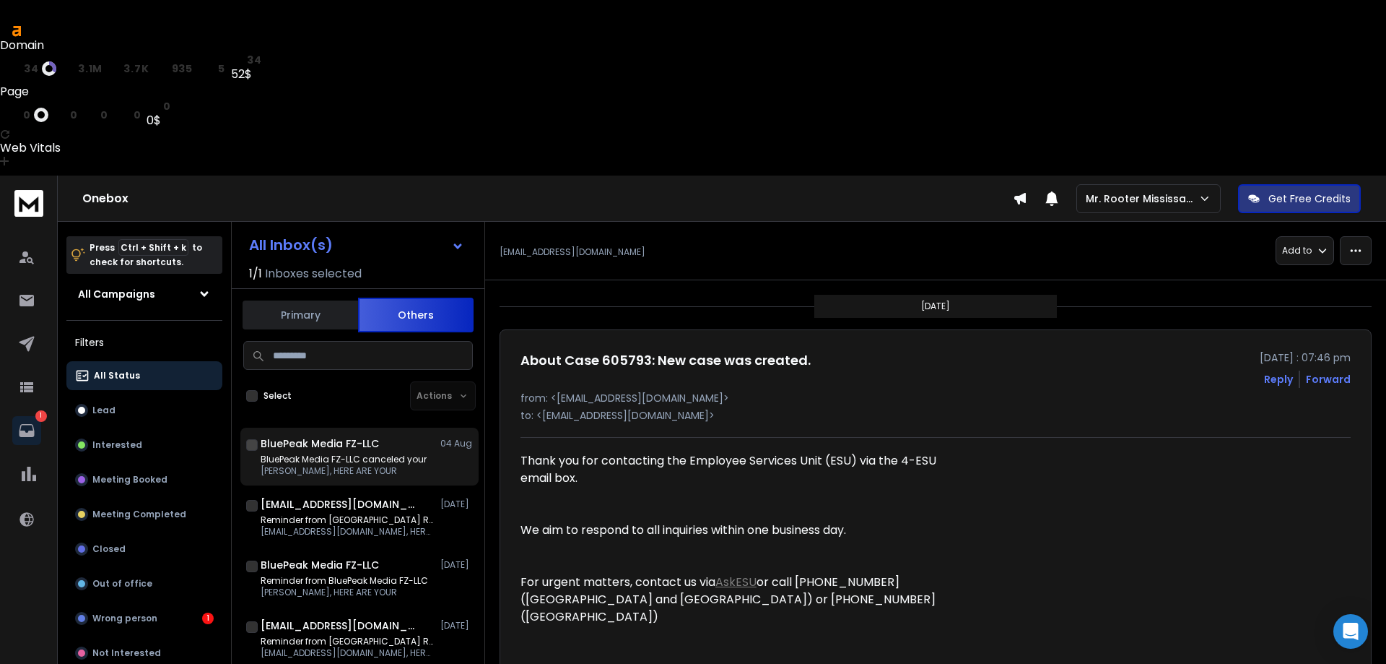
click at [389, 453] on p "BluePeak Media FZ-LLC canceled your" at bounding box center [344, 459] width 166 height 12
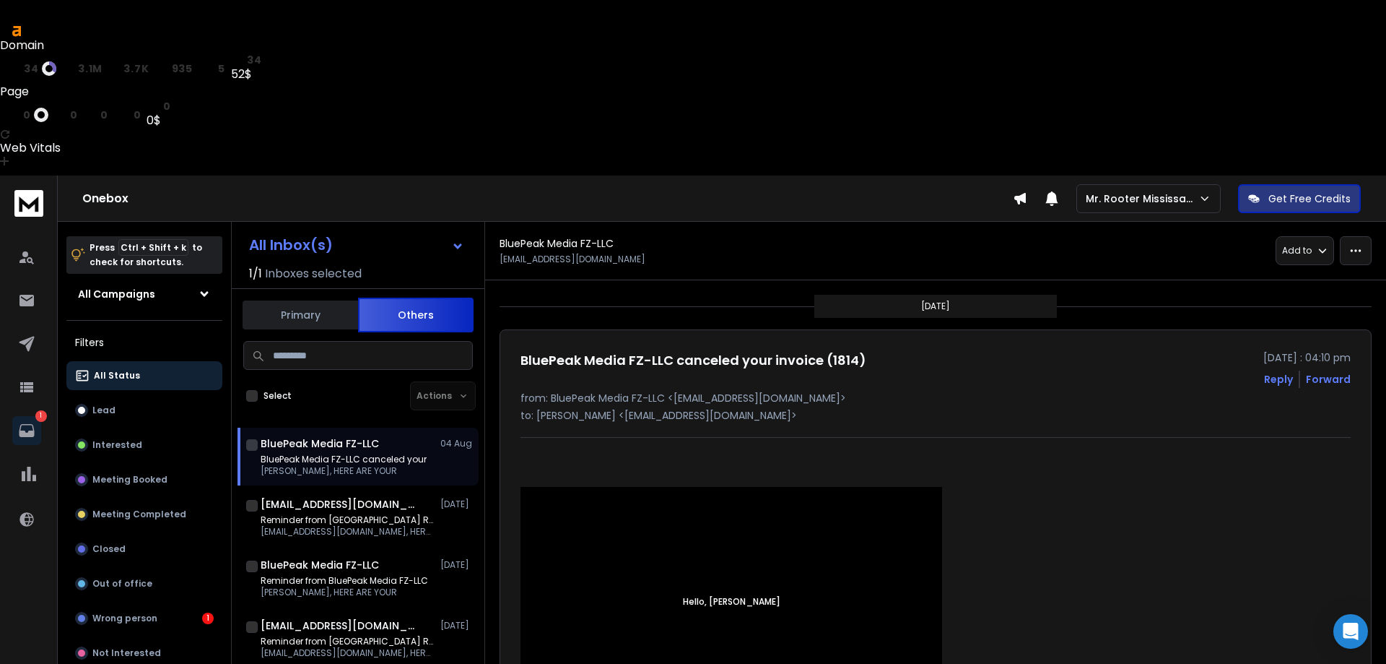
click at [888, 236] on div "BluePeak Media FZ-LLC BMF [EMAIL_ADDRESS][DOMAIN_NAME]" at bounding box center [716, 250] width 432 height 29
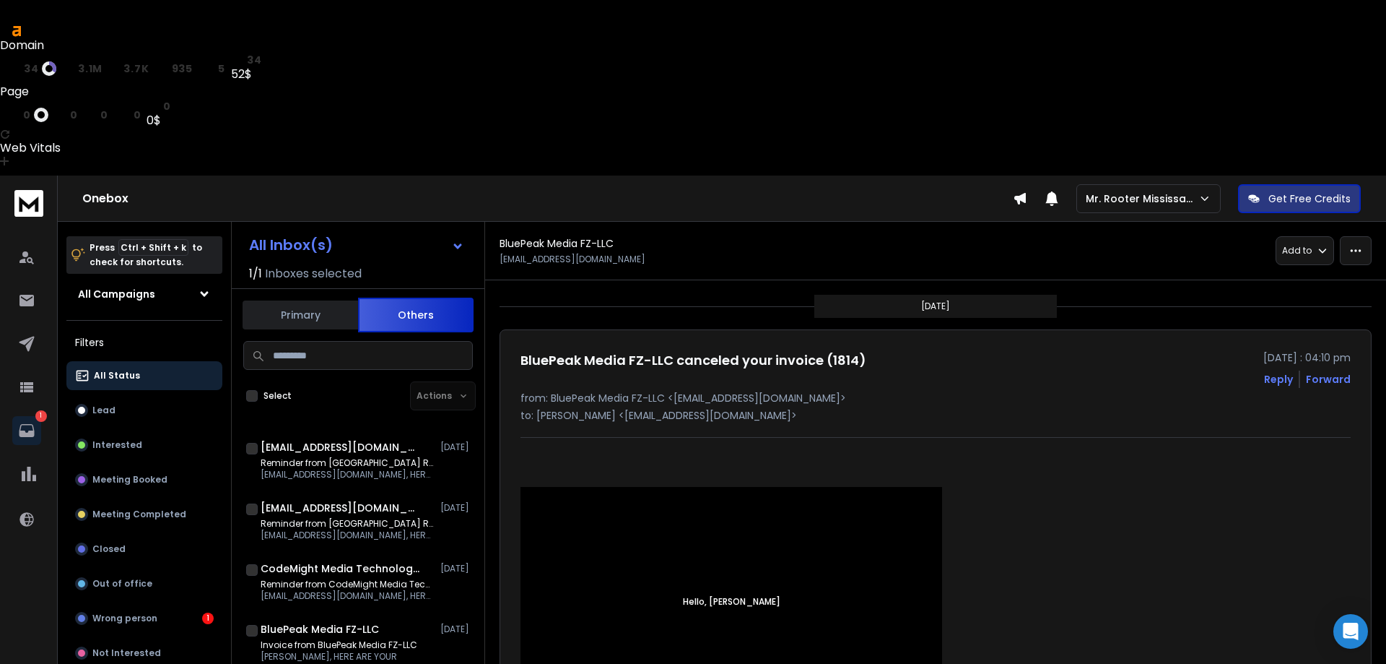
scroll to position [365, 0]
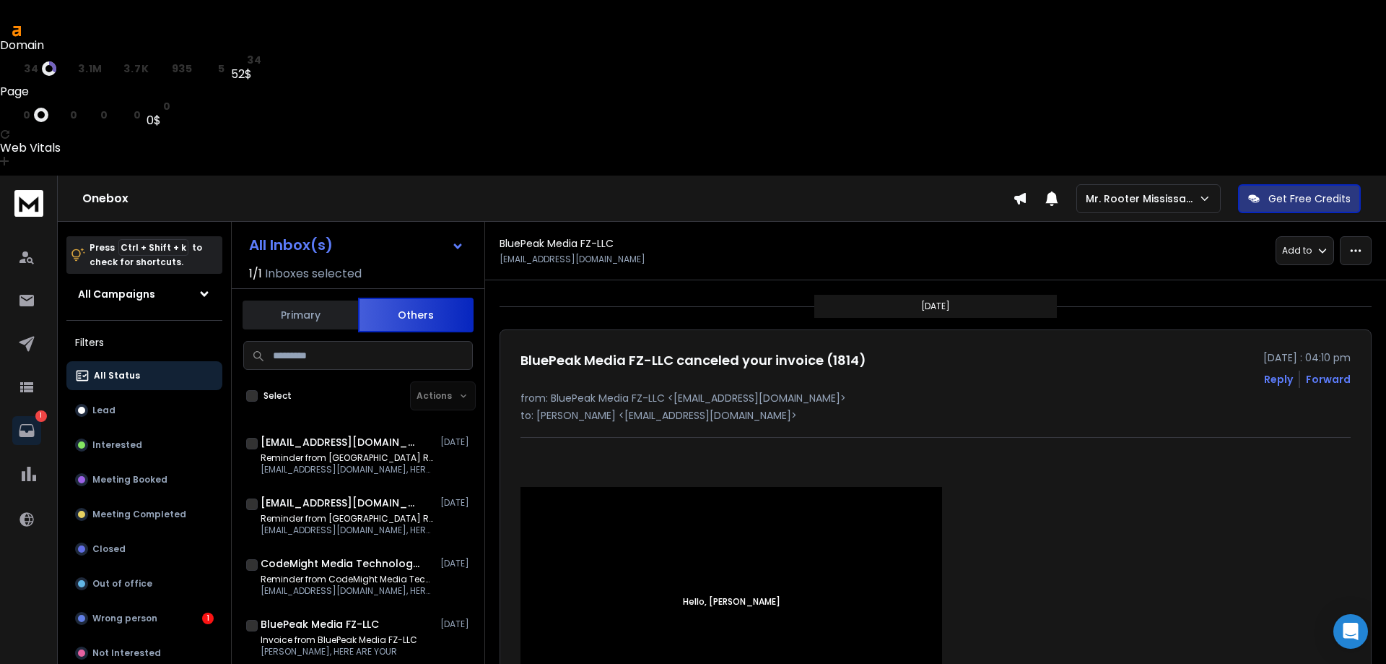
click at [35, 483] on div "1 H" at bounding box center [29, 507] width 58 height 664
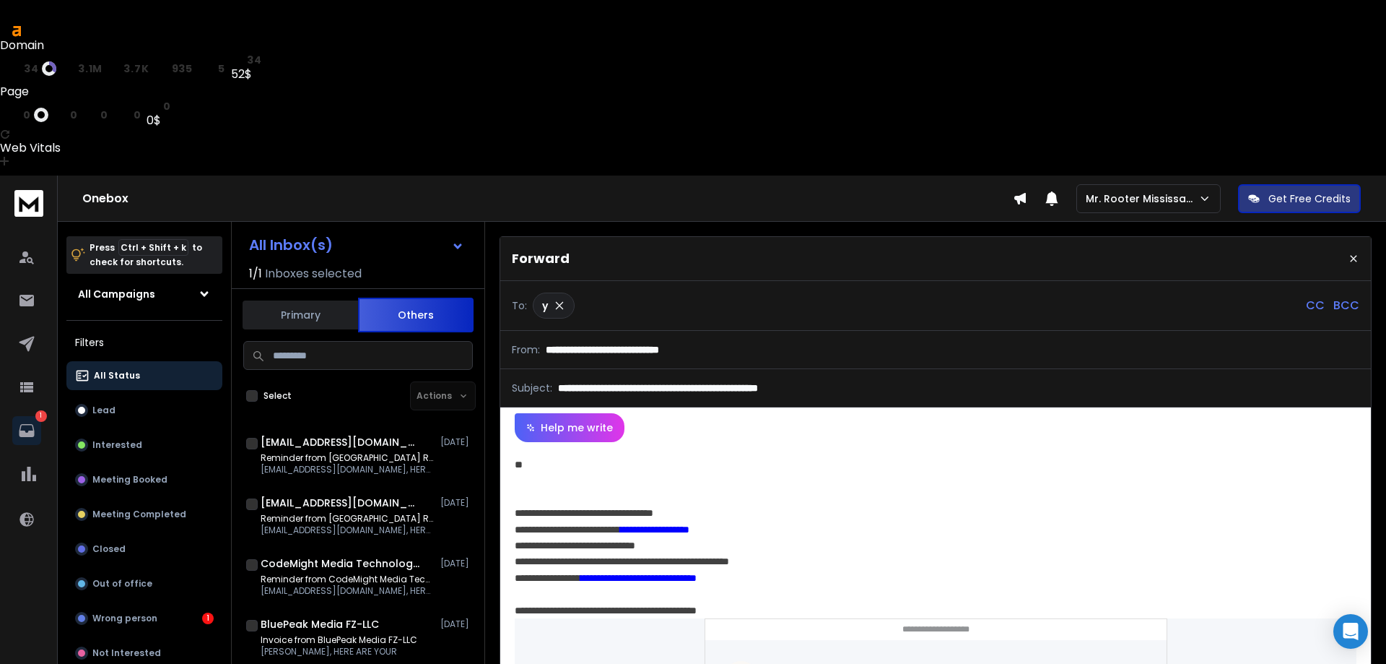
click at [1352, 255] on icon at bounding box center [1353, 258] width 6 height 6
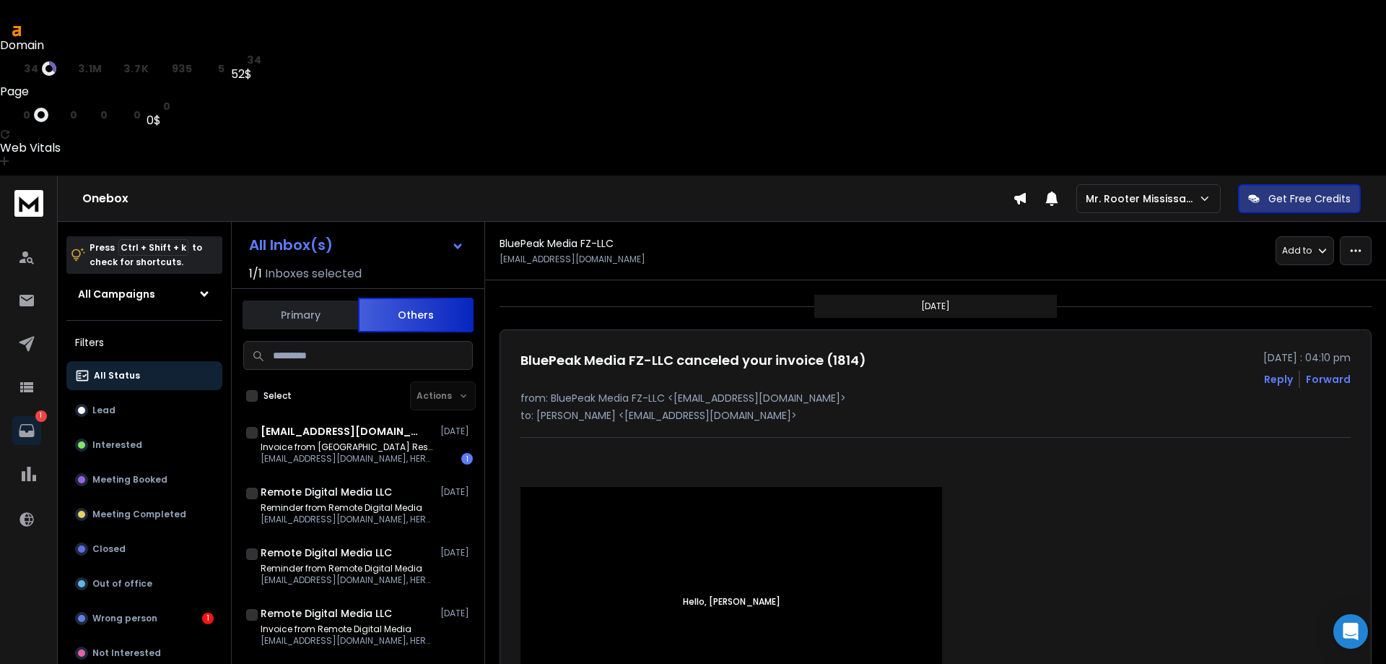
scroll to position [683, 0]
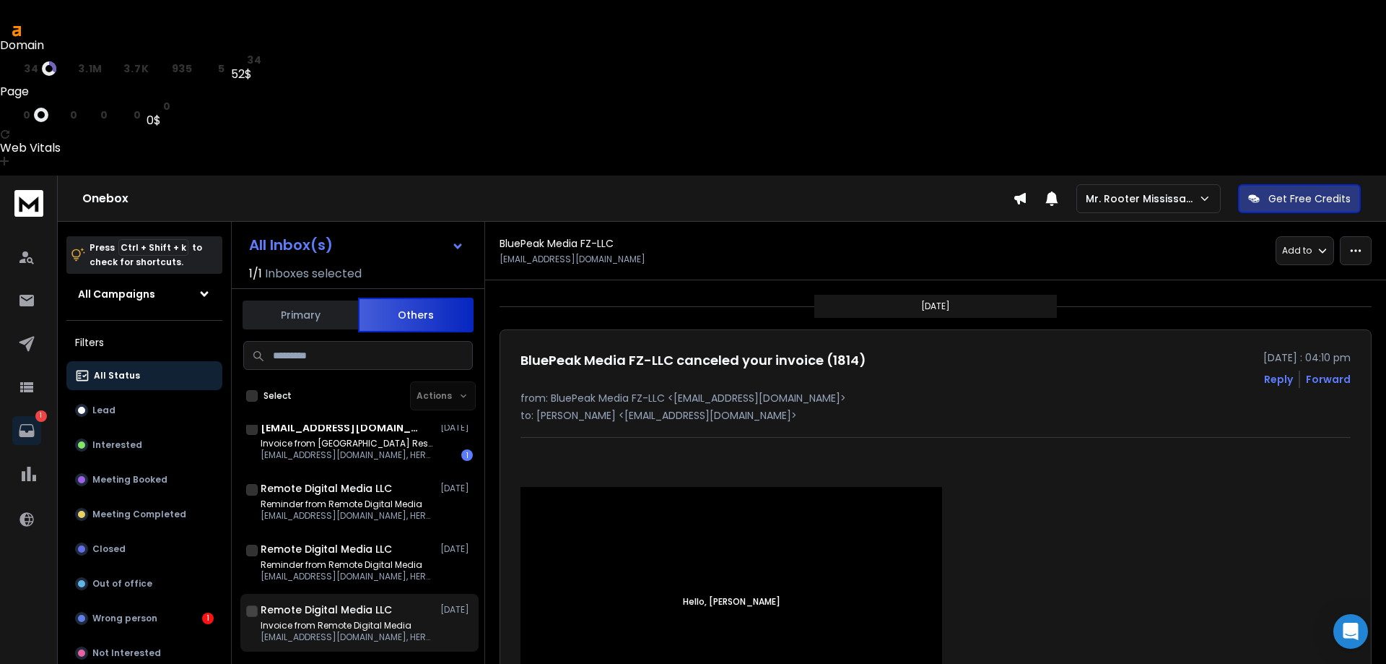
click at [367, 602] on h1 "Remote Digital Media LLC" at bounding box center [326, 609] width 131 height 14
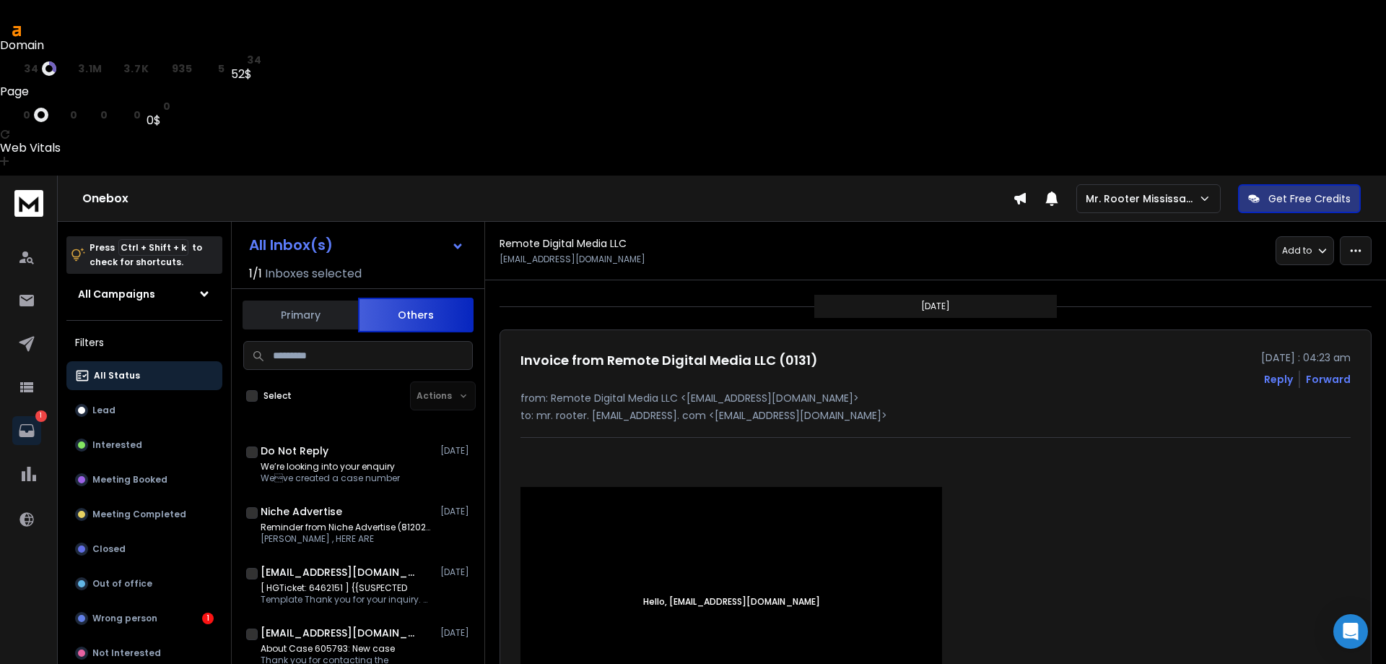
scroll to position [1150, 0]
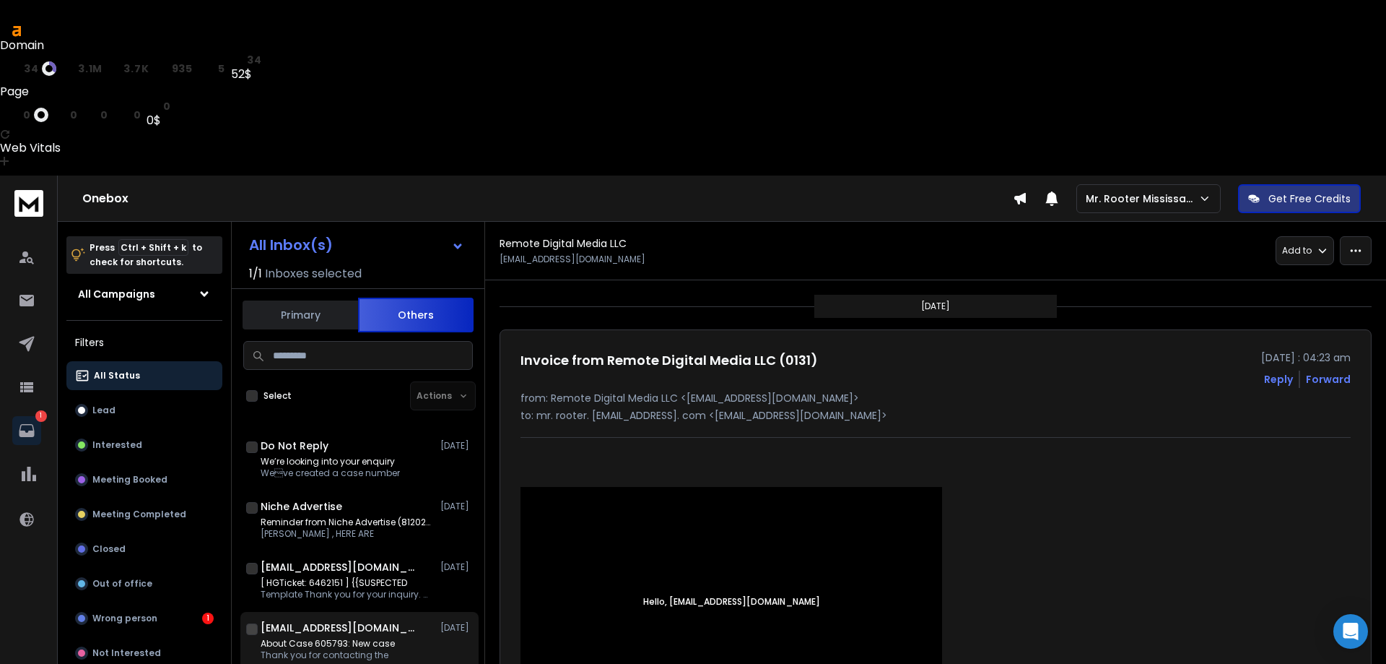
click at [350, 638] on p "About Case 605793: New case" at bounding box center [328, 644] width 134 height 12
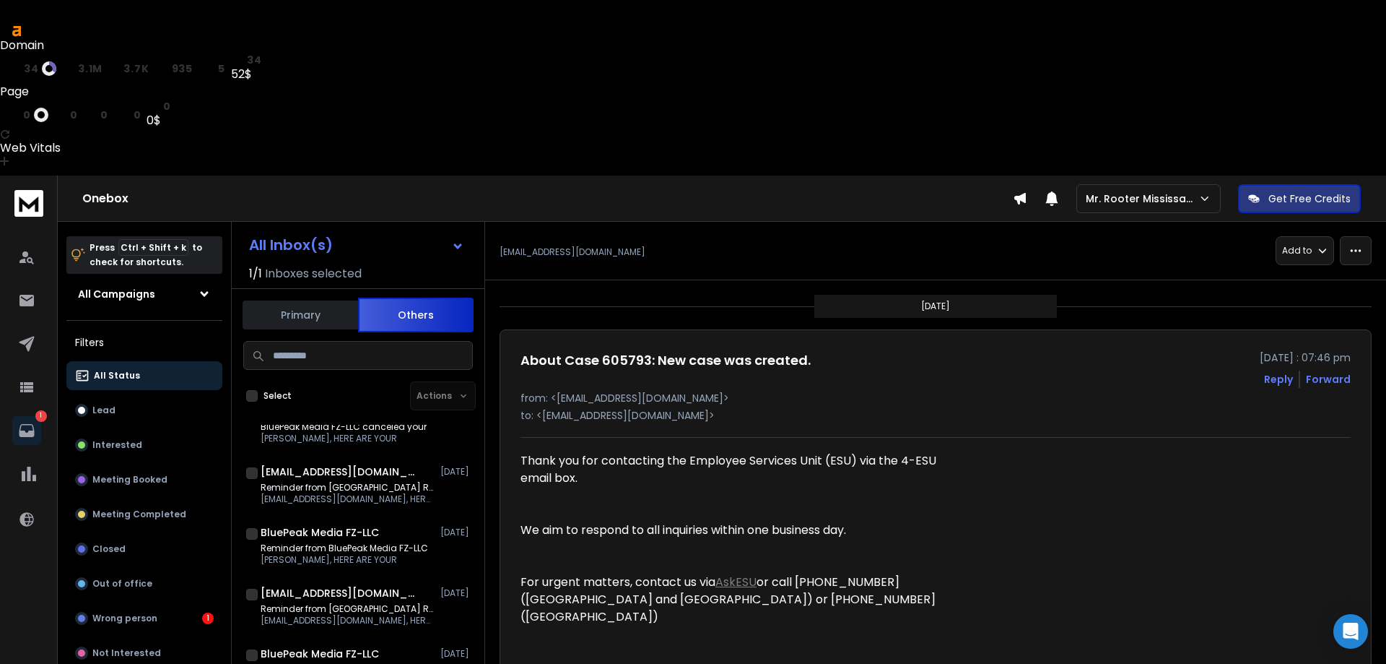
scroll to position [0, 0]
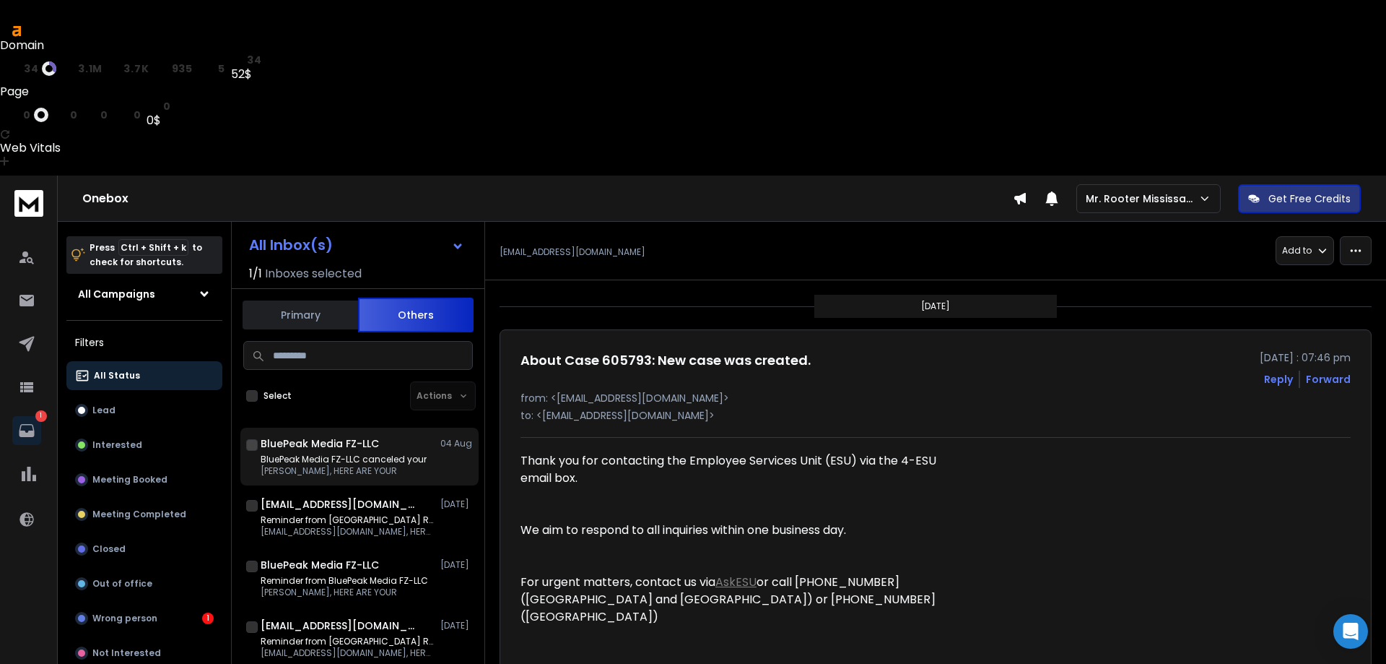
click at [389, 453] on p "BluePeak Media FZ-LLC canceled your" at bounding box center [344, 459] width 166 height 12
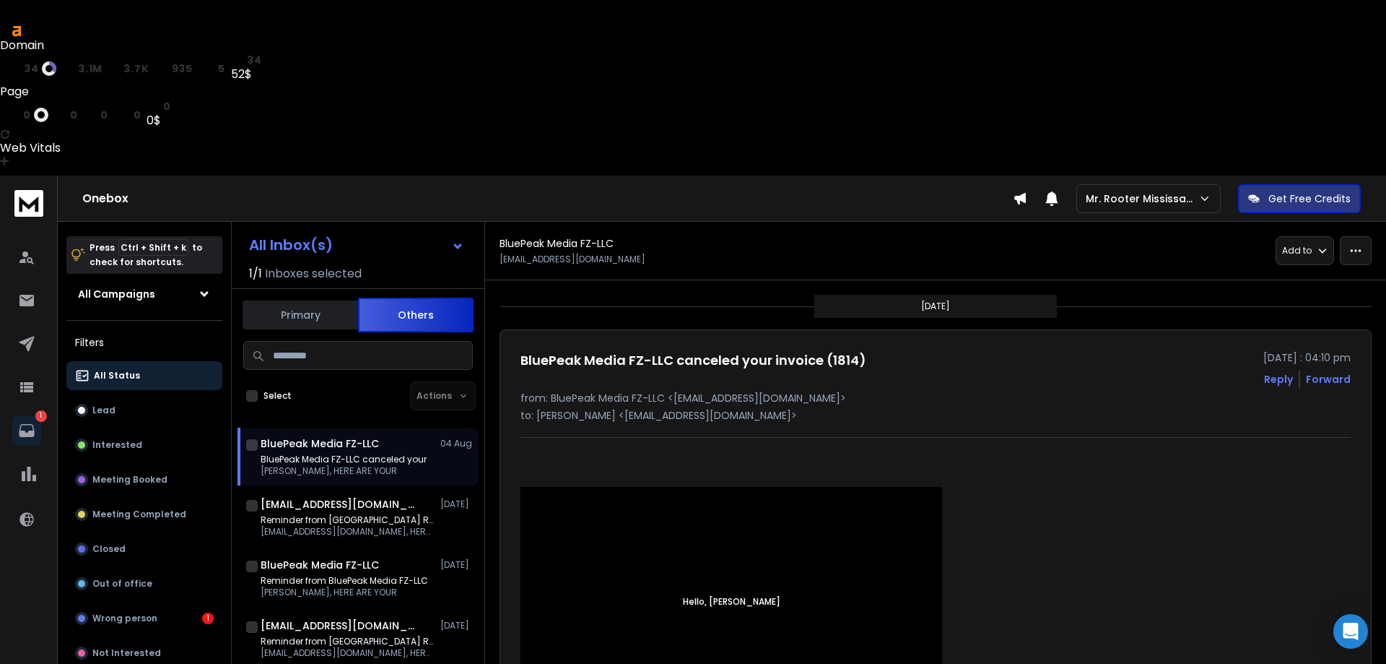
click at [888, 236] on div "BluePeak Media FZ-LLC BMF [EMAIL_ADDRESS][DOMAIN_NAME]" at bounding box center [716, 250] width 432 height 29
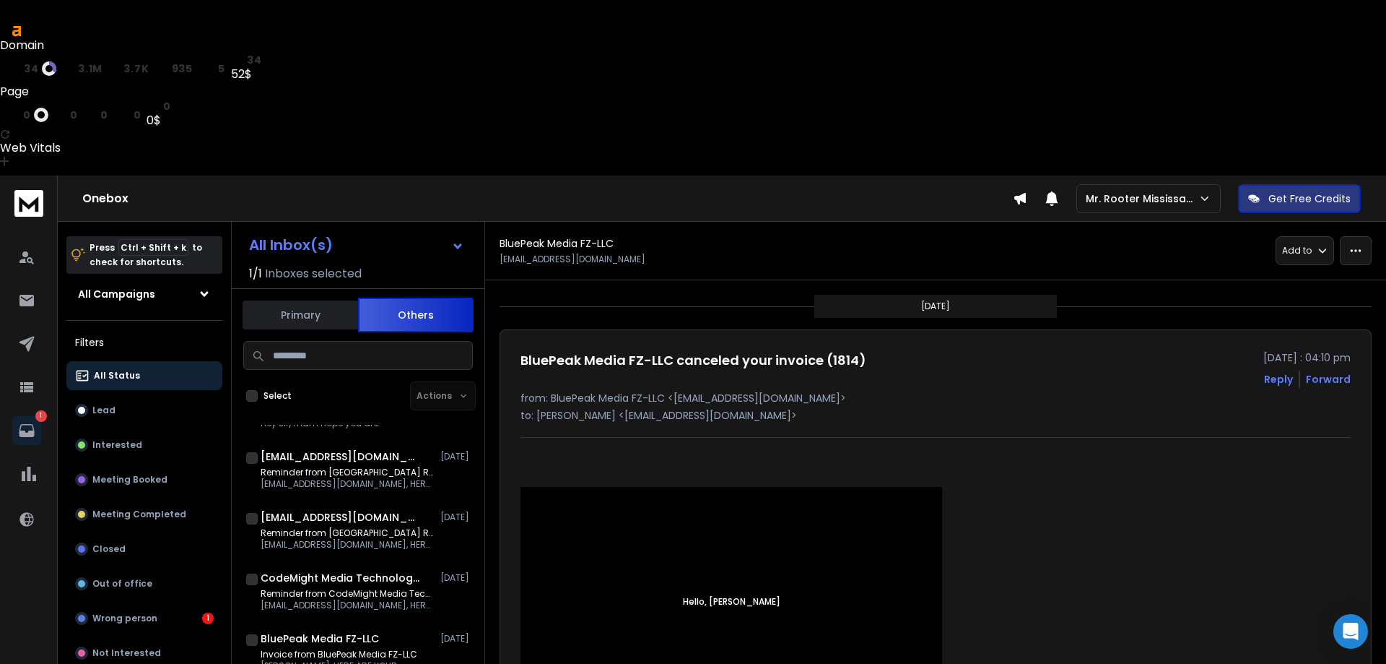
scroll to position [365, 0]
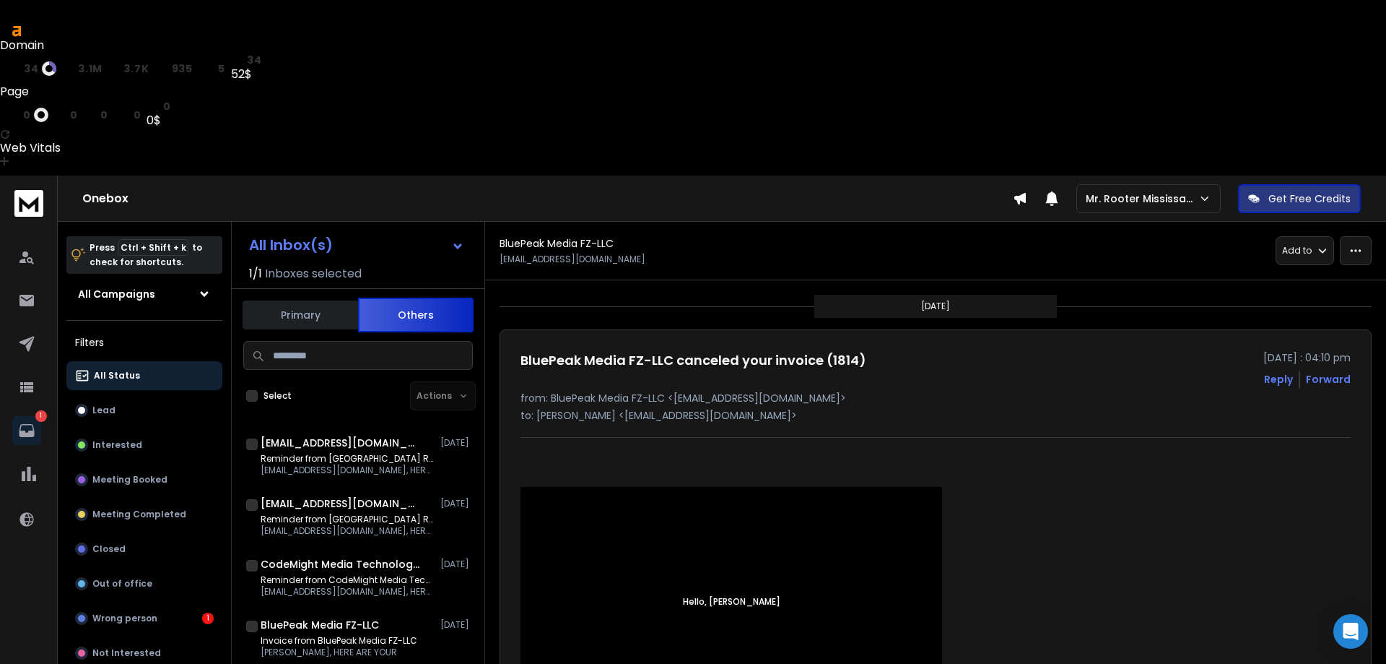
click at [35, 483] on div "1 H" at bounding box center [29, 507] width 58 height 664
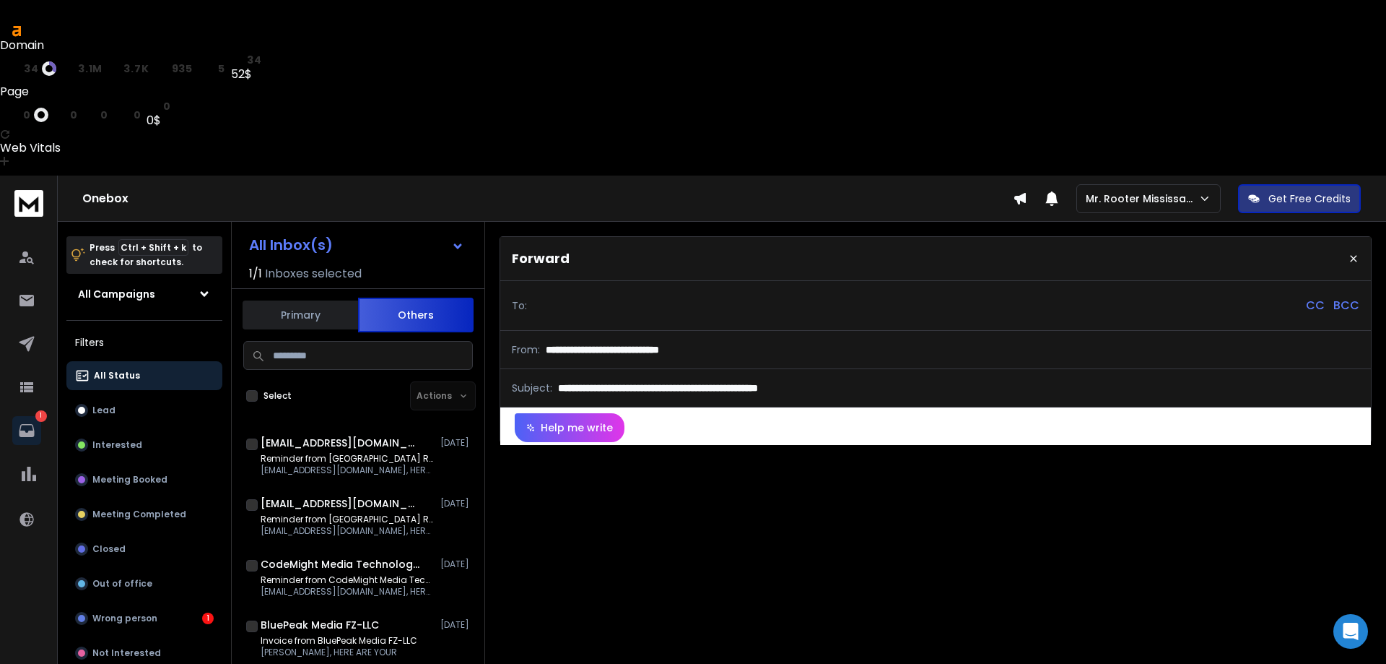
type input "*"
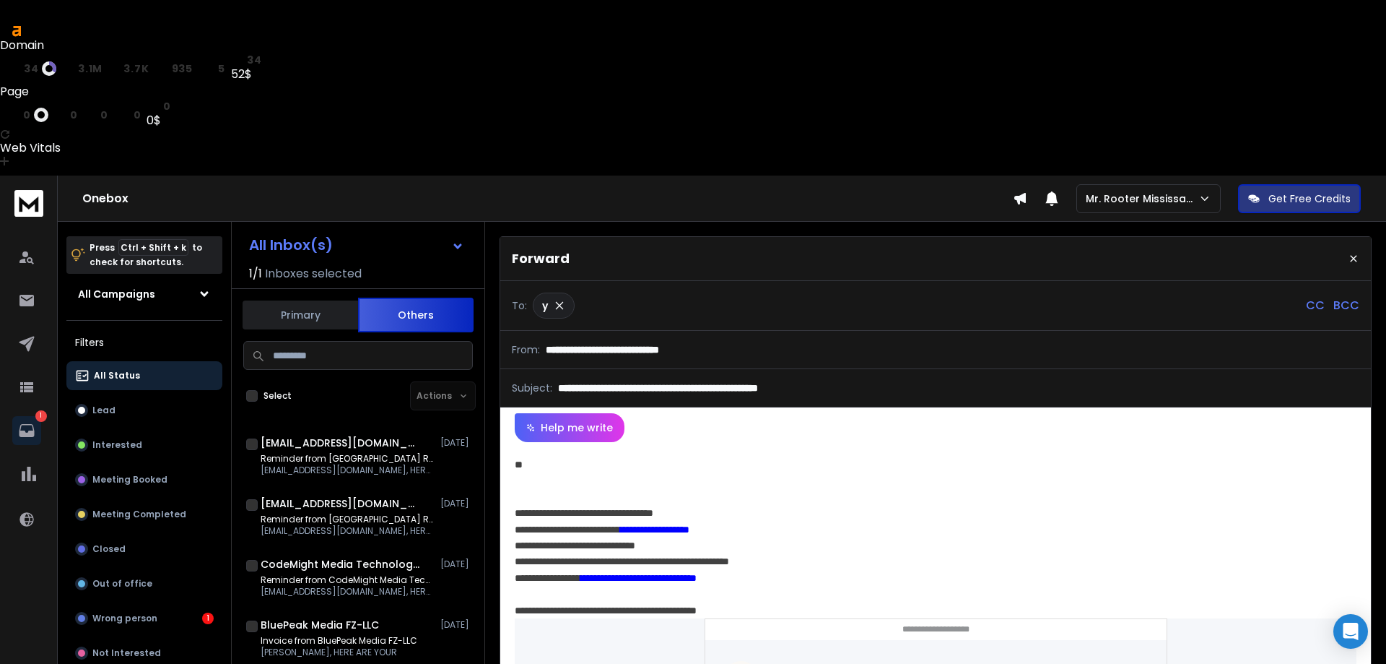
click at [1352, 255] on icon at bounding box center [1353, 258] width 6 height 6
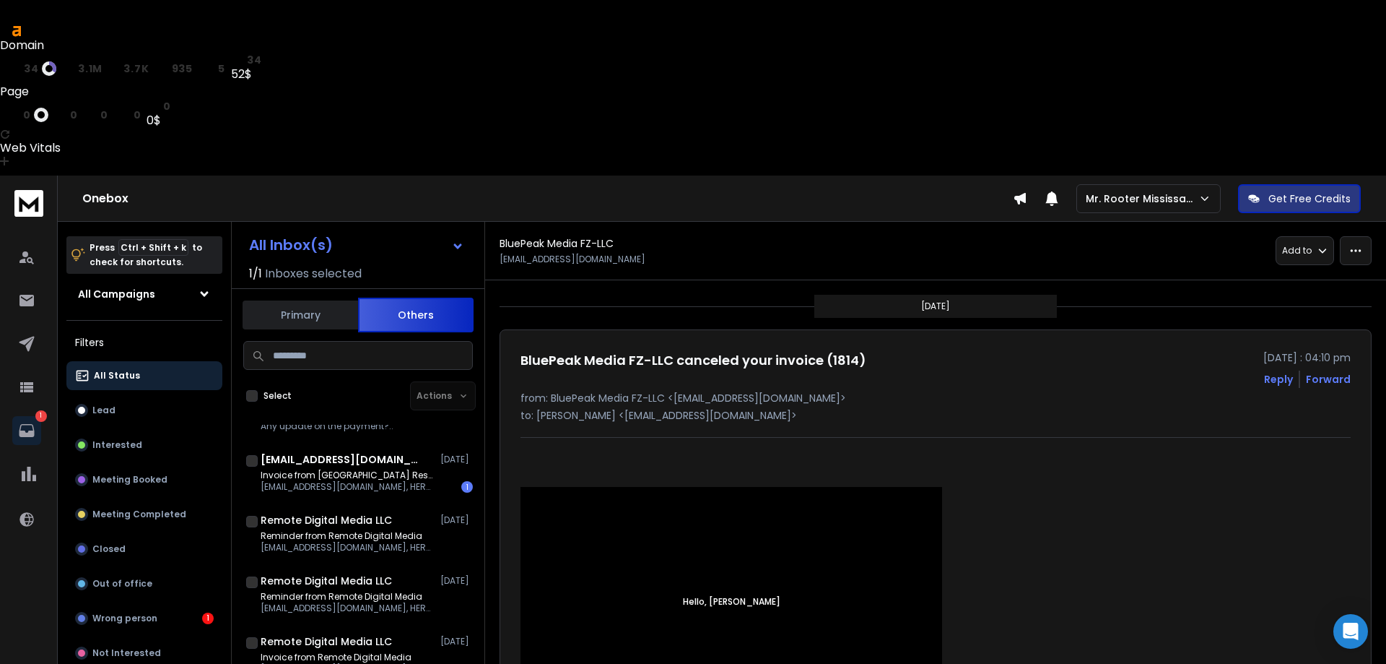
scroll to position [679, 0]
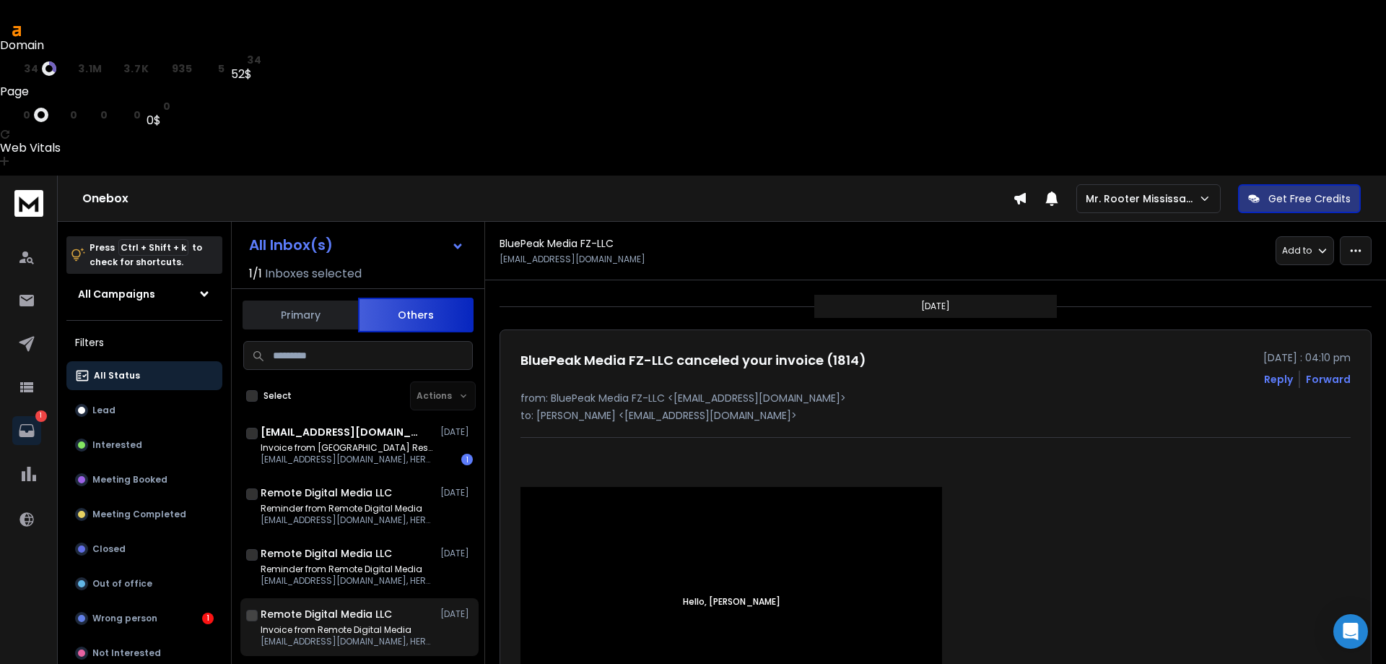
click at [367, 607] on h1 "Remote Digital Media LLC" at bounding box center [326, 614] width 131 height 14
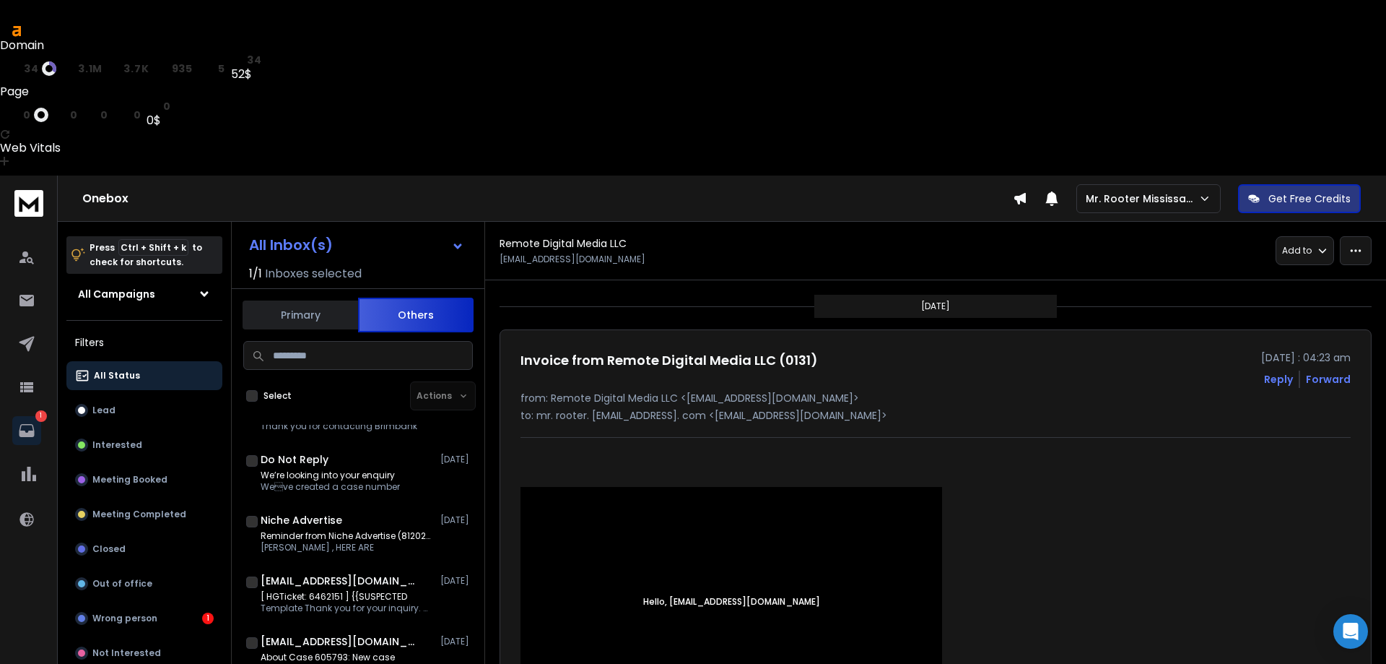
scroll to position [1145, 0]
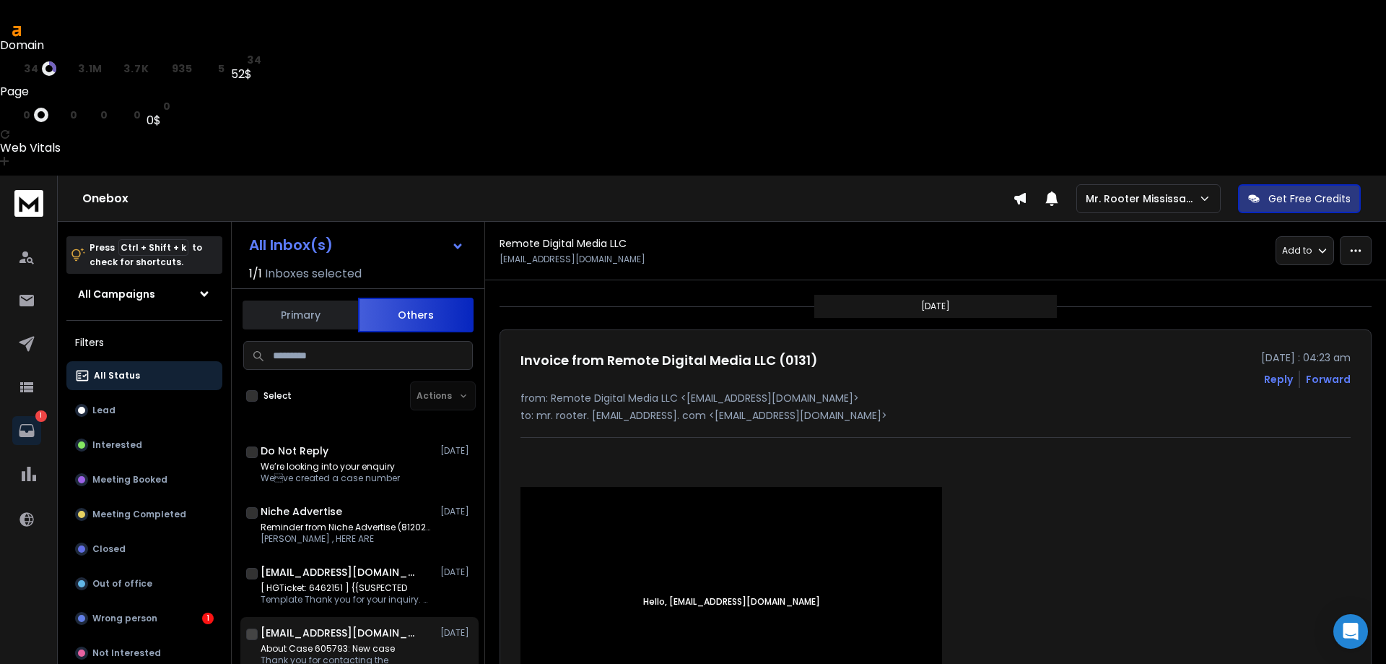
click at [350, 625] on div "[EMAIL_ADDRESS][DOMAIN_NAME] [DATE] About Case 605793: New case Thank you for c…" at bounding box center [367, 645] width 212 height 40
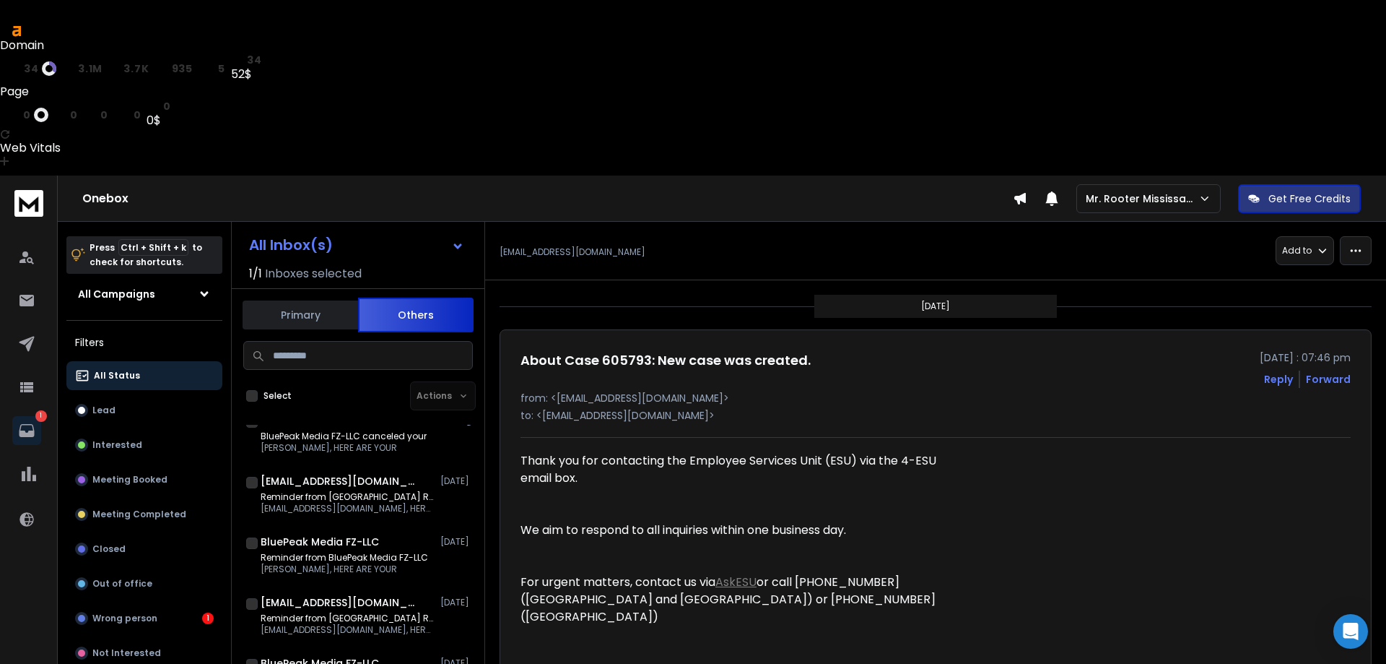
scroll to position [0, 0]
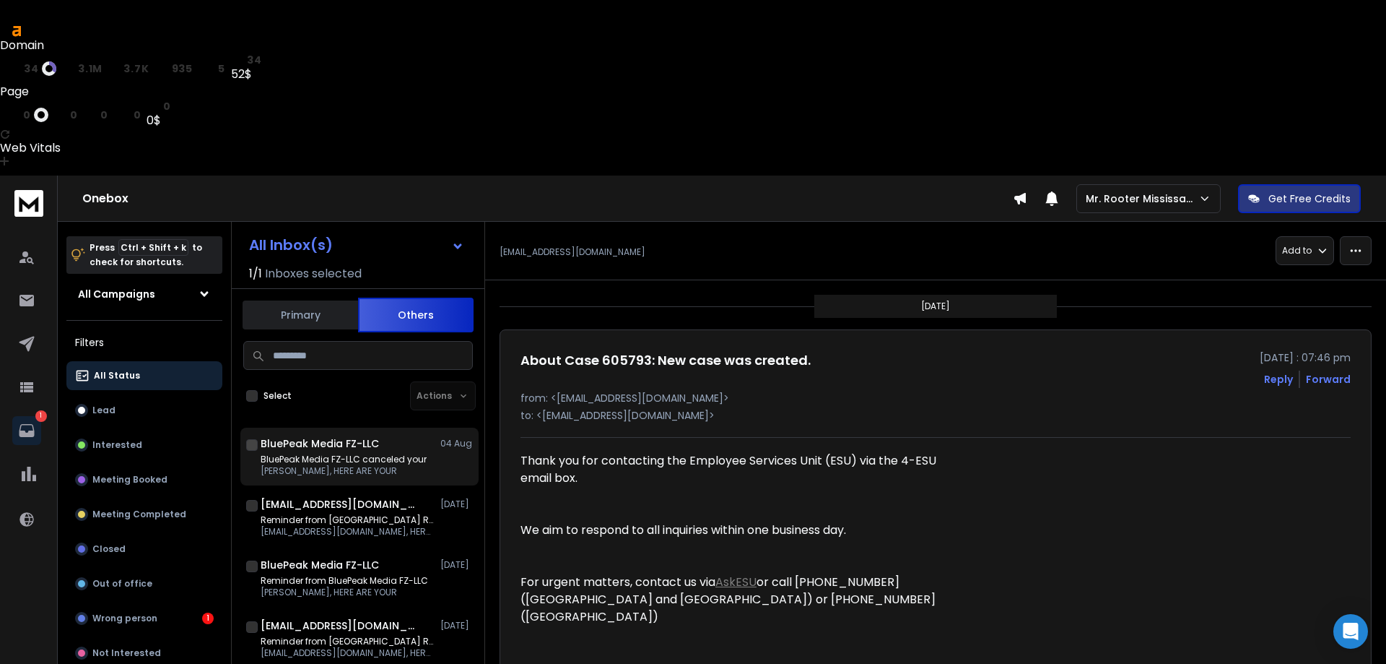
click at [389, 453] on p "BluePeak Media FZ-LLC canceled your" at bounding box center [344, 459] width 166 height 12
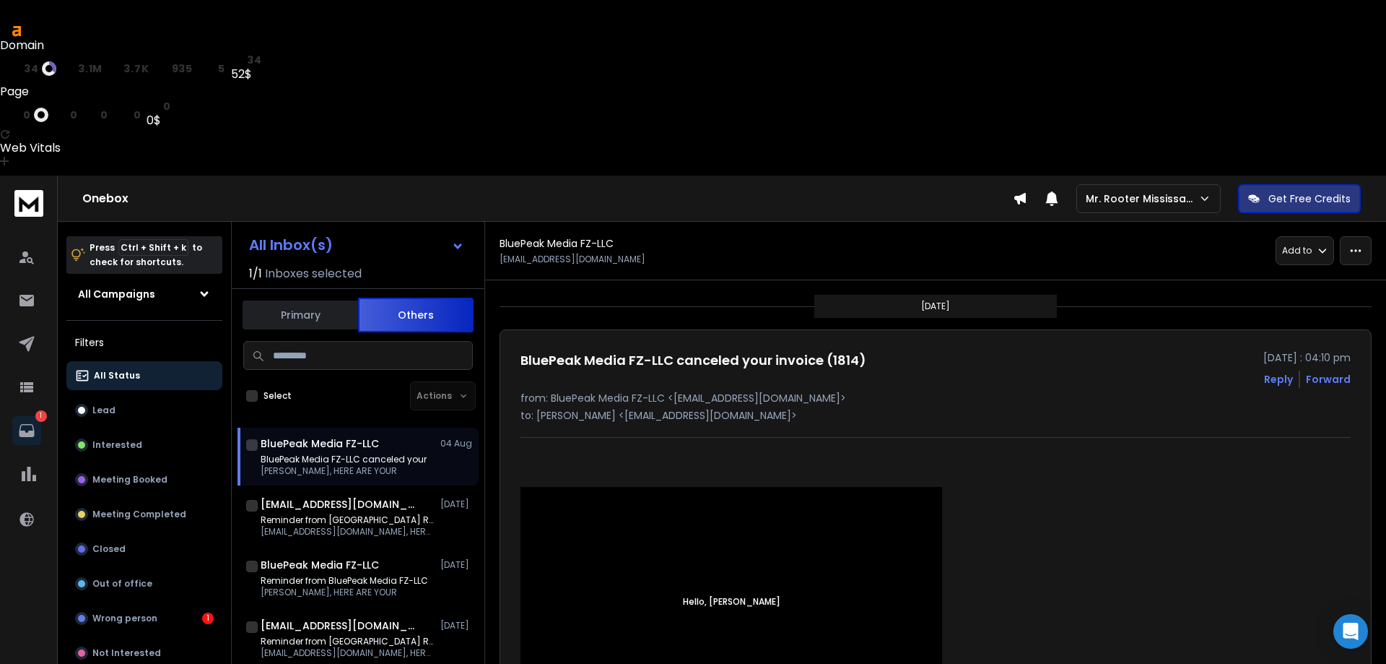
click at [888, 236] on div "BluePeak Media FZ-LLC BMF [EMAIL_ADDRESS][DOMAIN_NAME]" at bounding box center [716, 250] width 432 height 29
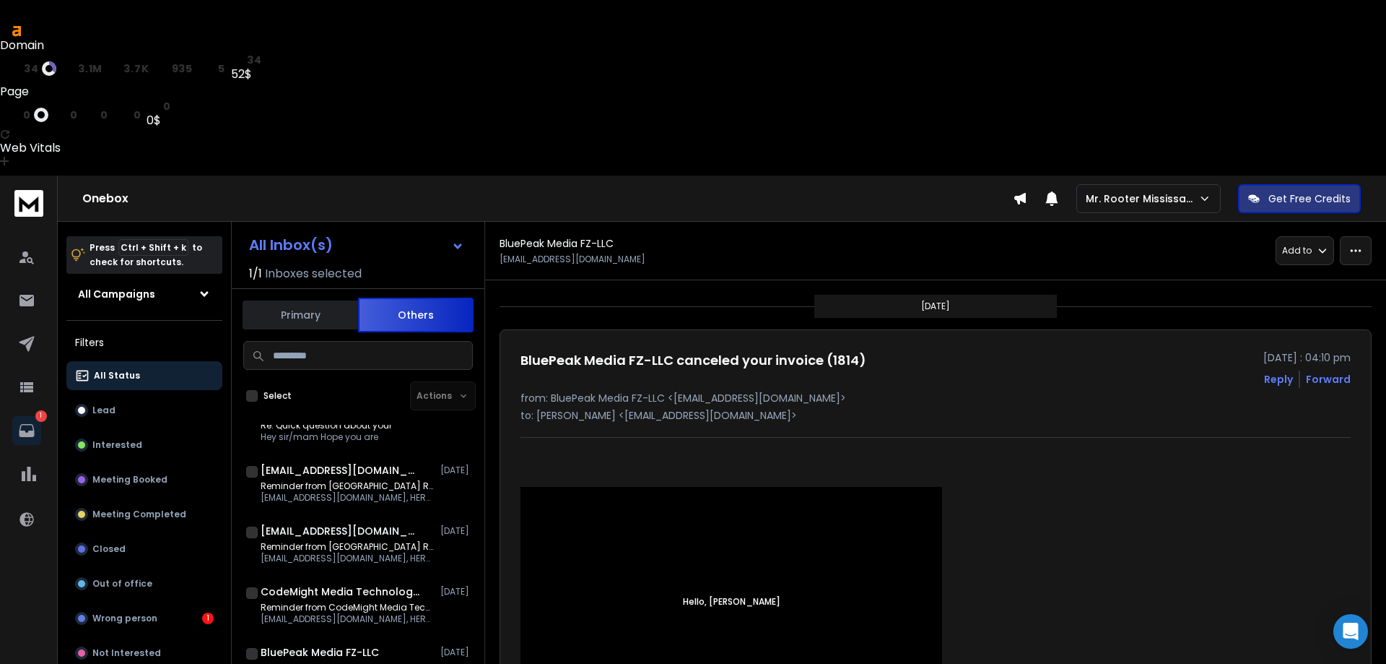
scroll to position [365, 0]
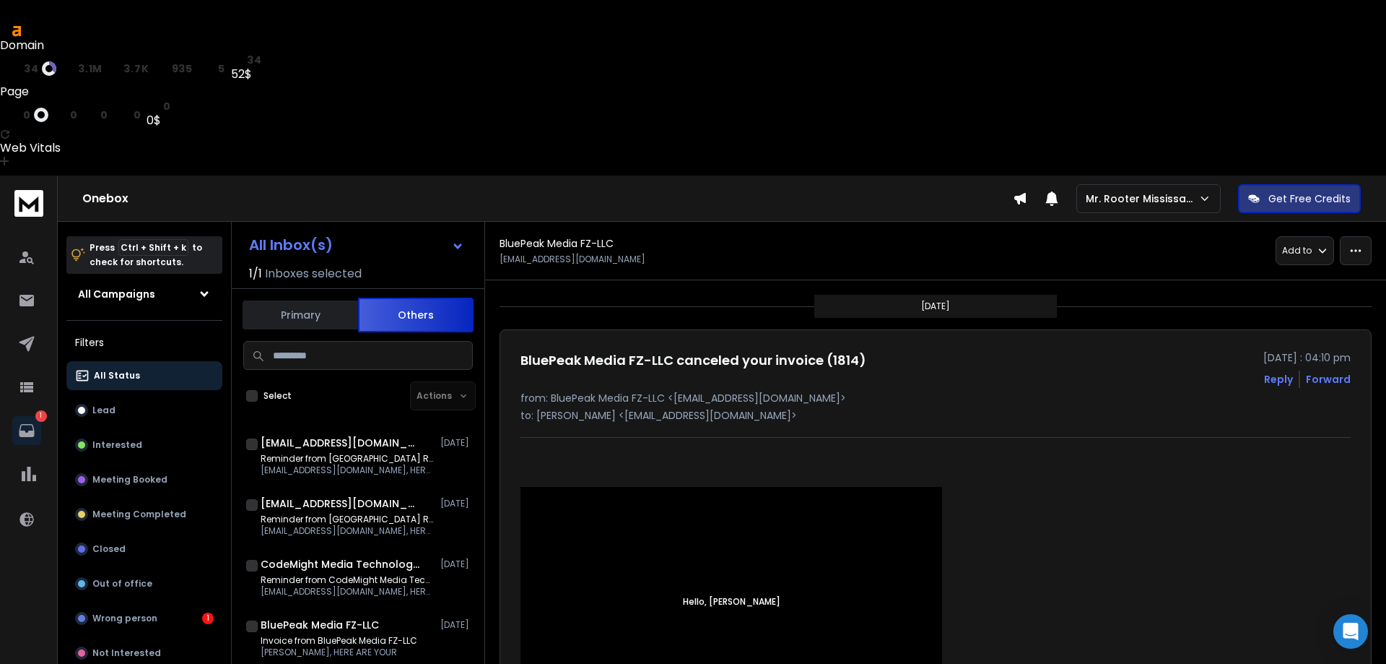
click at [35, 483] on div "1 H" at bounding box center [29, 507] width 58 height 664
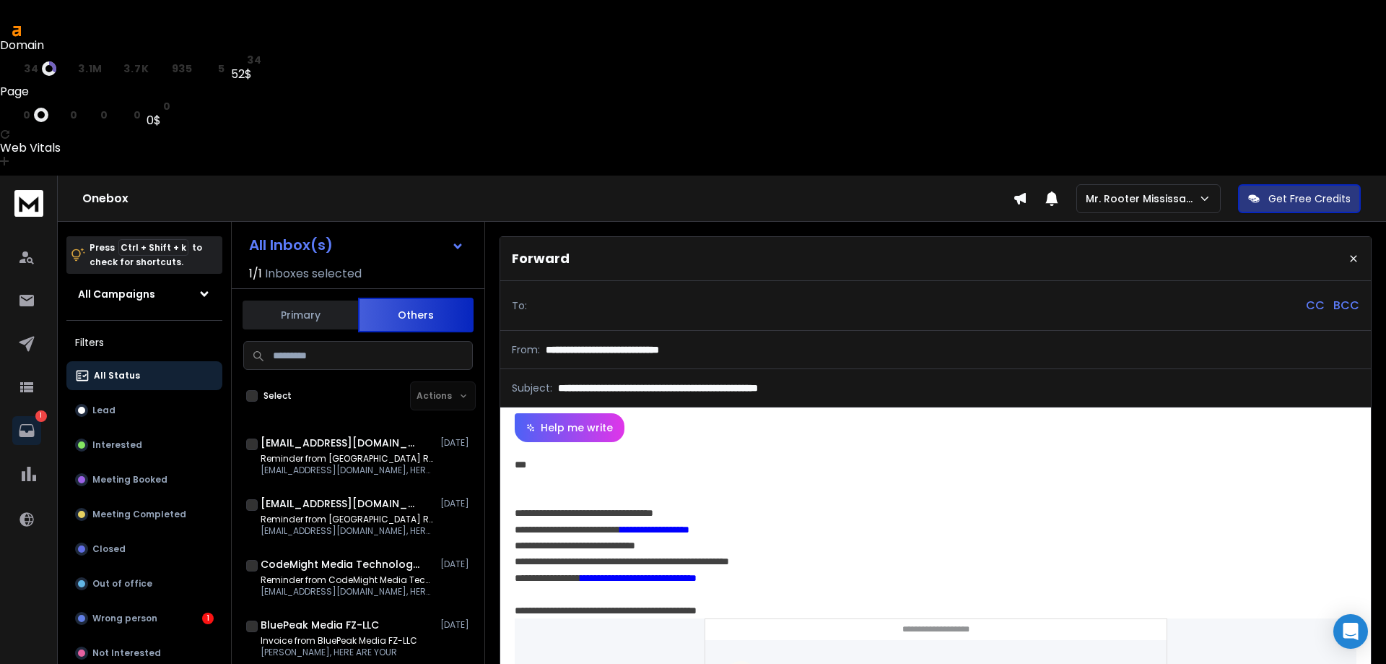
click at [1352, 255] on icon at bounding box center [1353, 258] width 6 height 6
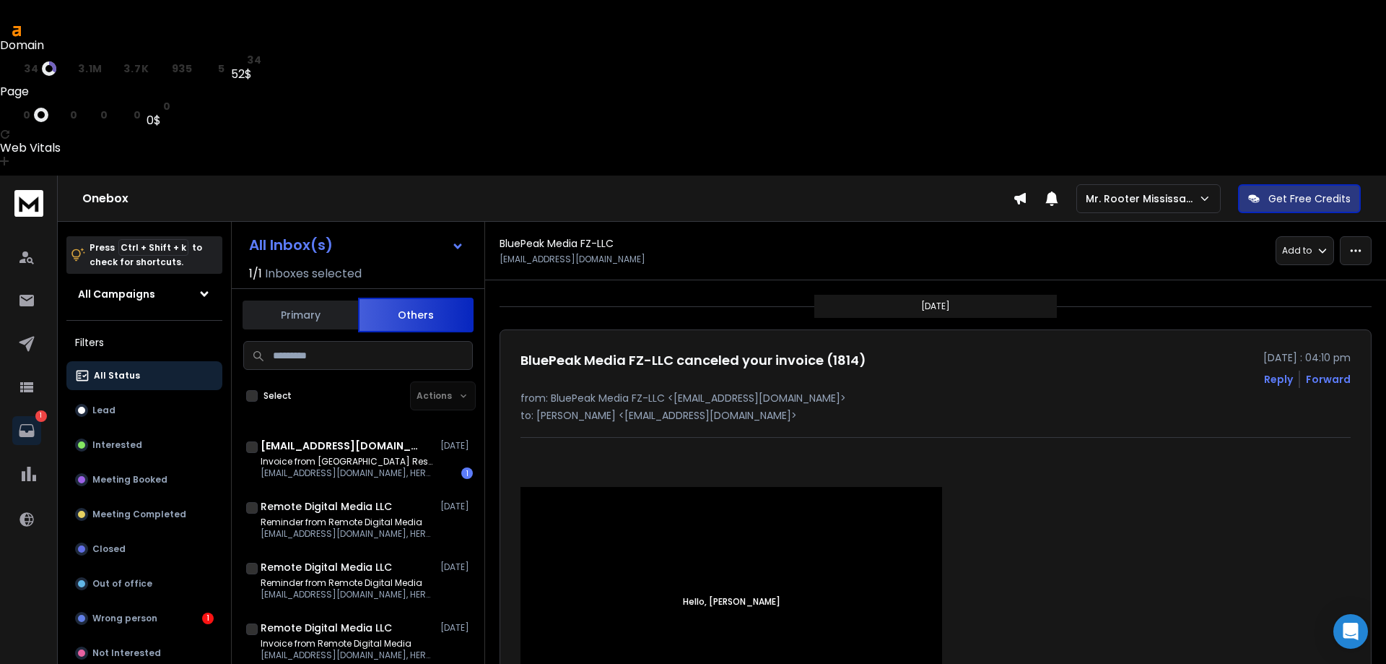
scroll to position [680, 0]
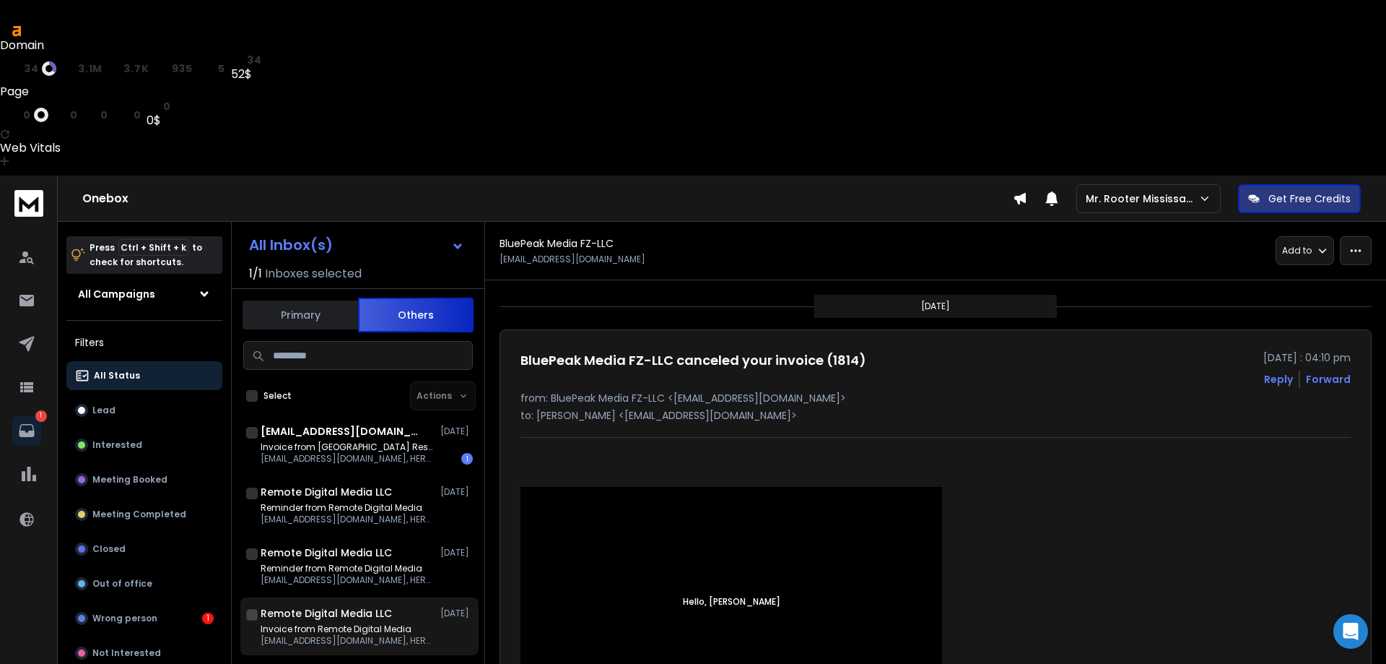
click at [367, 606] on h1 "Remote Digital Media LLC" at bounding box center [326, 613] width 131 height 14
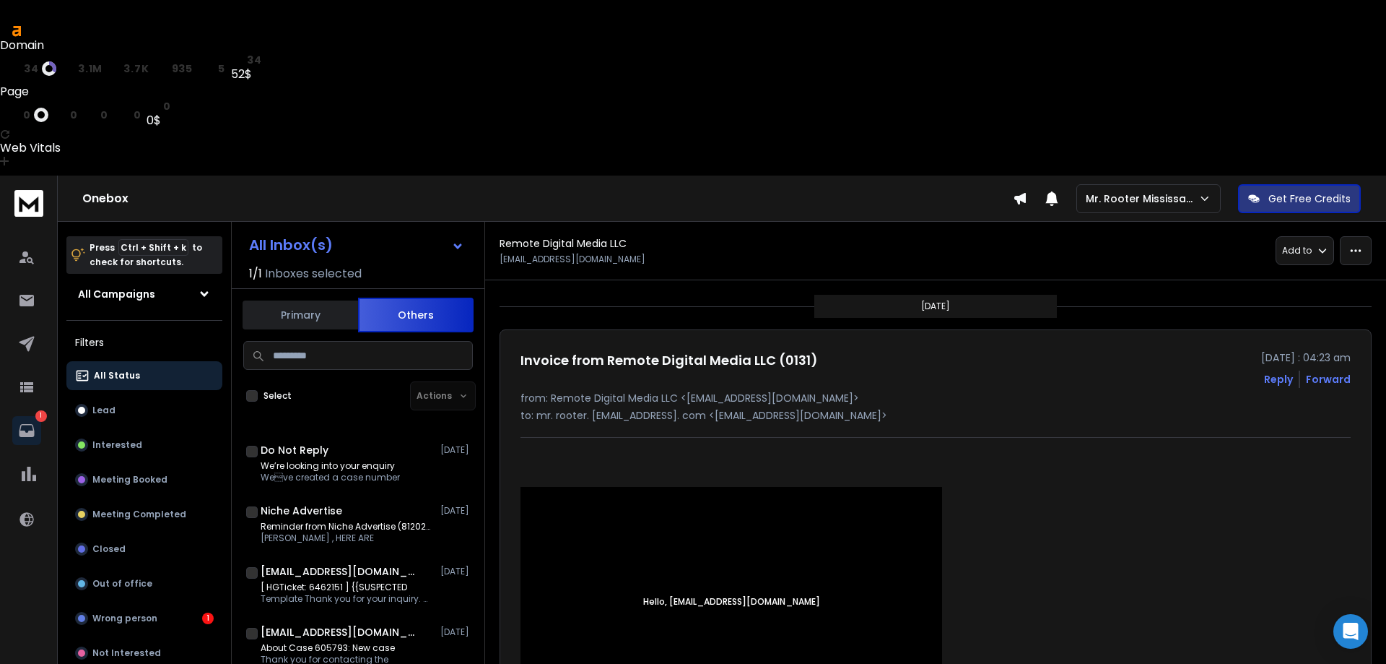
scroll to position [1150, 0]
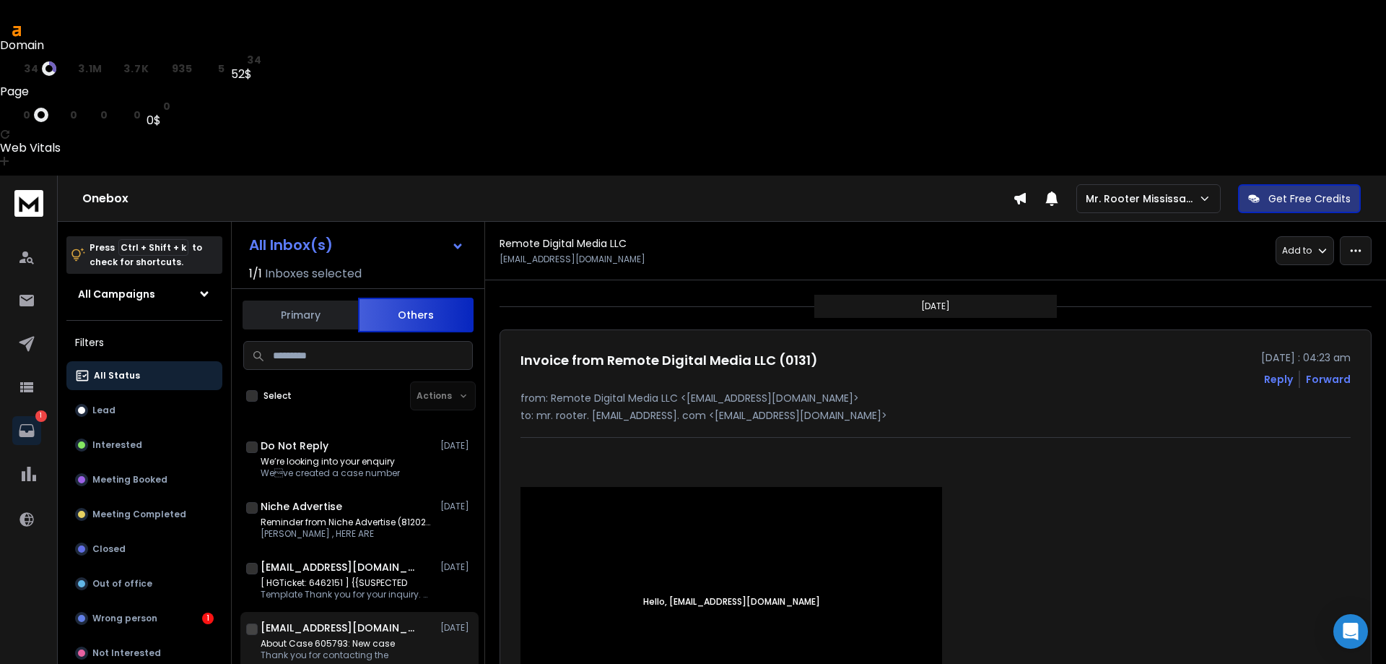
click at [350, 638] on p "About Case 605793: New case" at bounding box center [328, 644] width 134 height 12
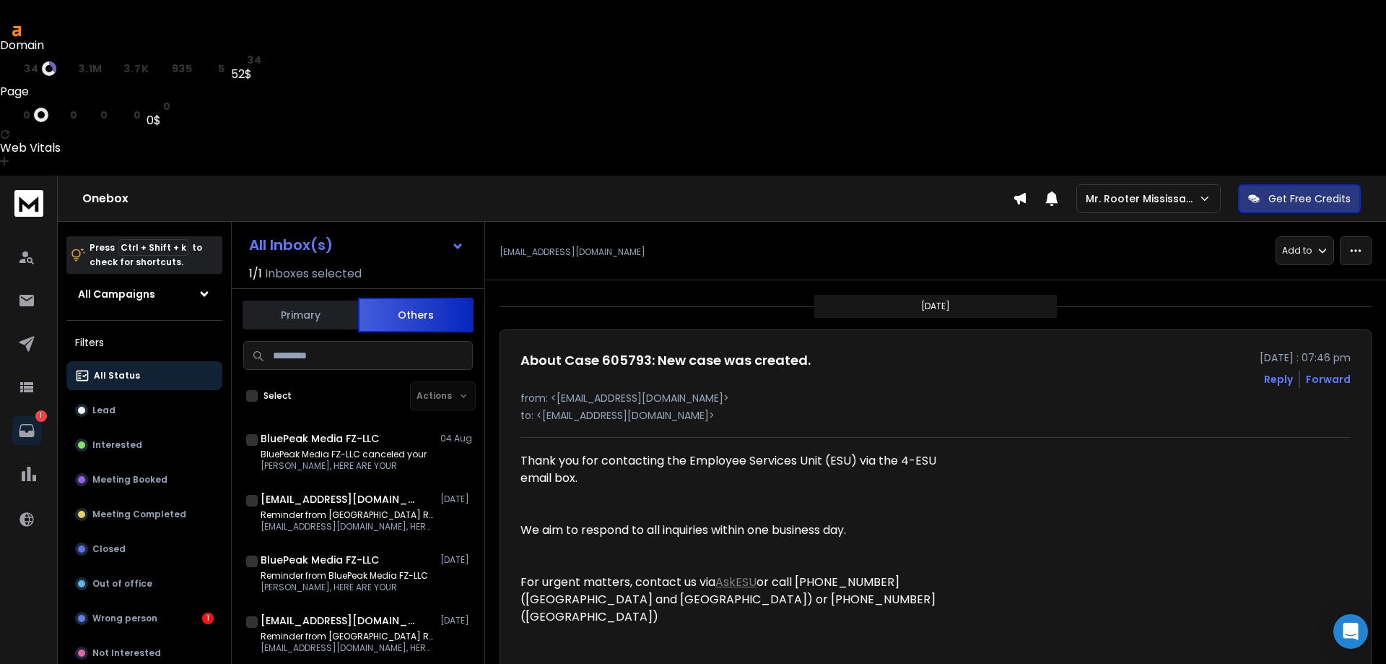
scroll to position [0, 0]
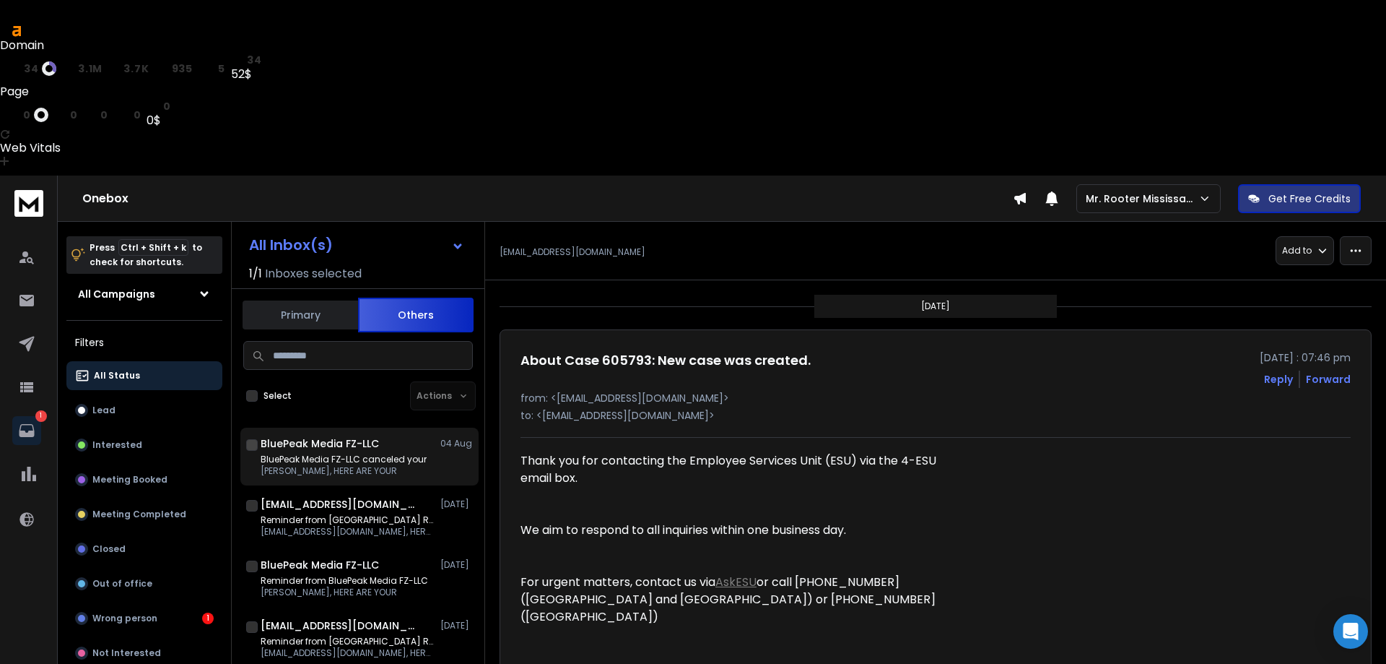
click at [389, 453] on p "BluePeak Media FZ-LLC canceled your" at bounding box center [344, 459] width 166 height 12
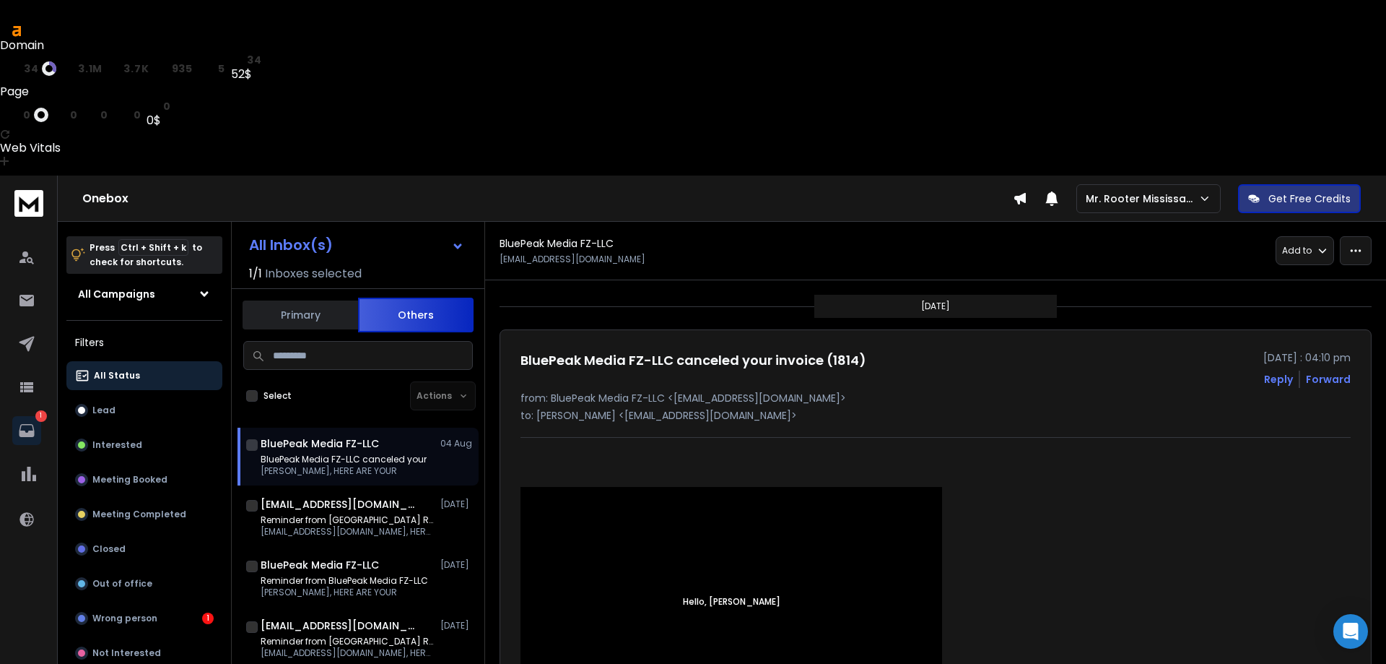
click at [888, 236] on div "BluePeak Media FZ-LLC BMF [EMAIL_ADDRESS][DOMAIN_NAME]" at bounding box center [716, 250] width 432 height 29
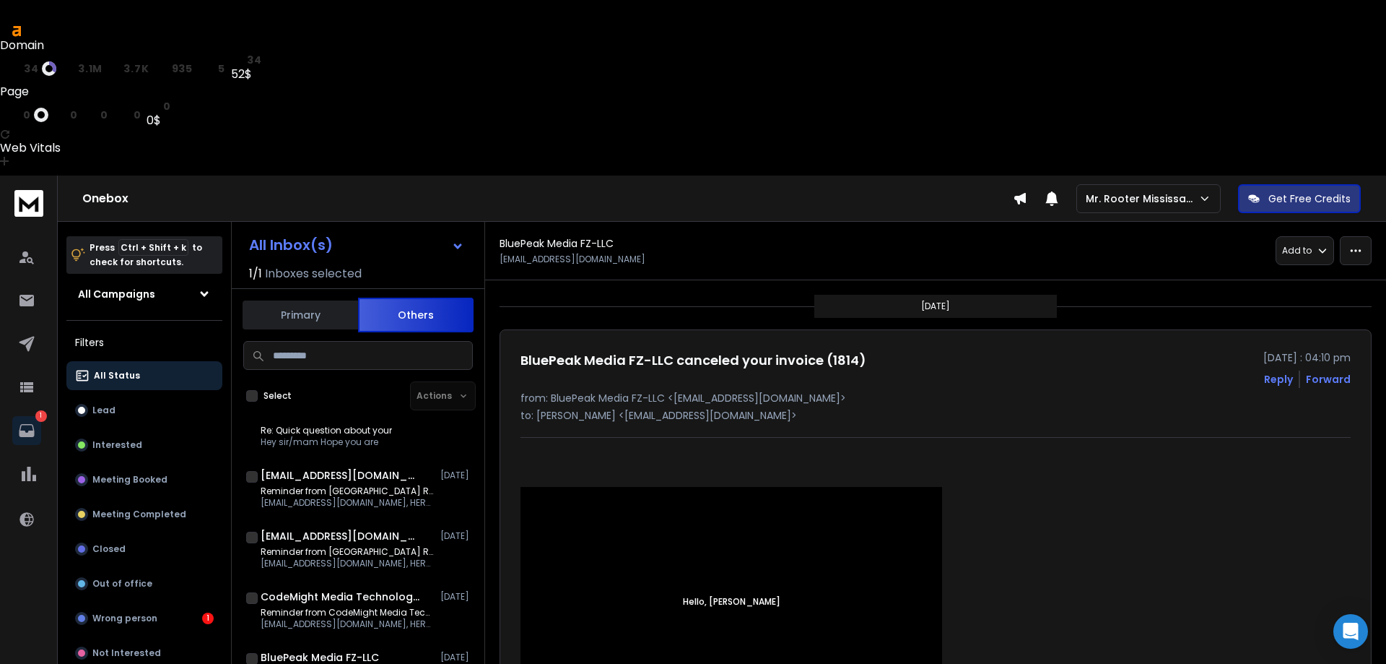
scroll to position [365, 0]
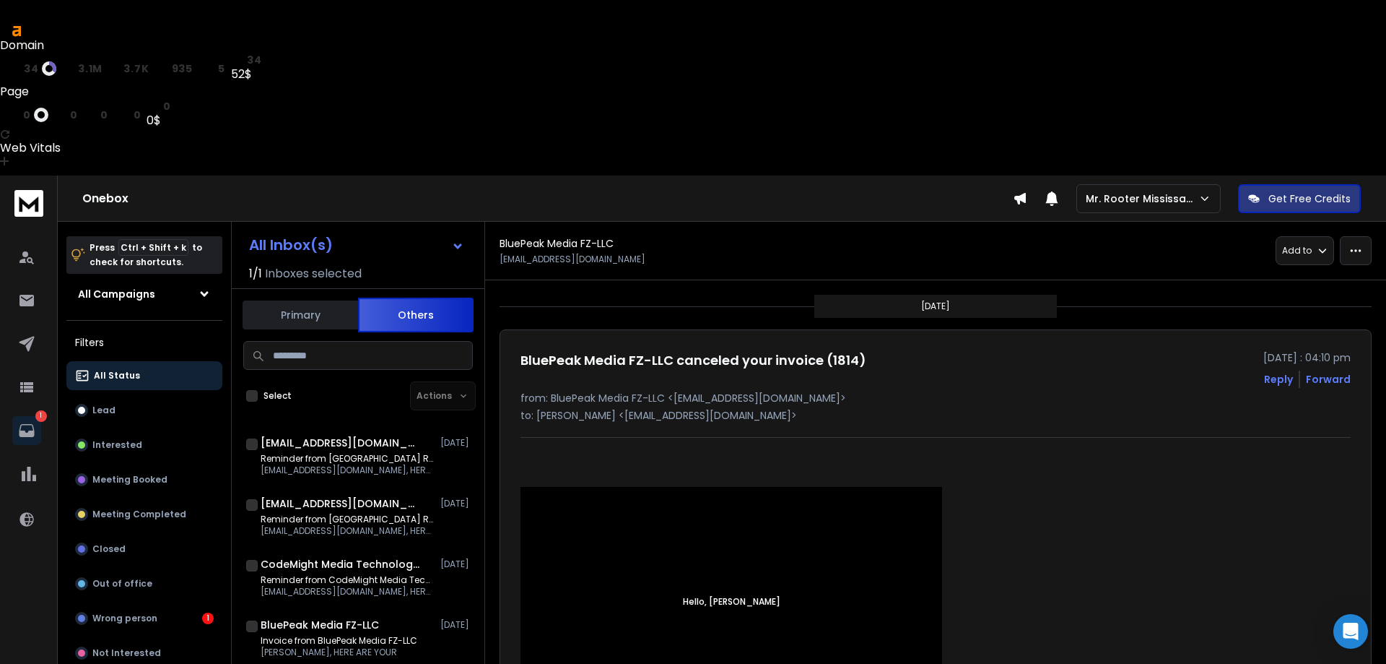
click at [35, 483] on div "1 H" at bounding box center [29, 507] width 58 height 664
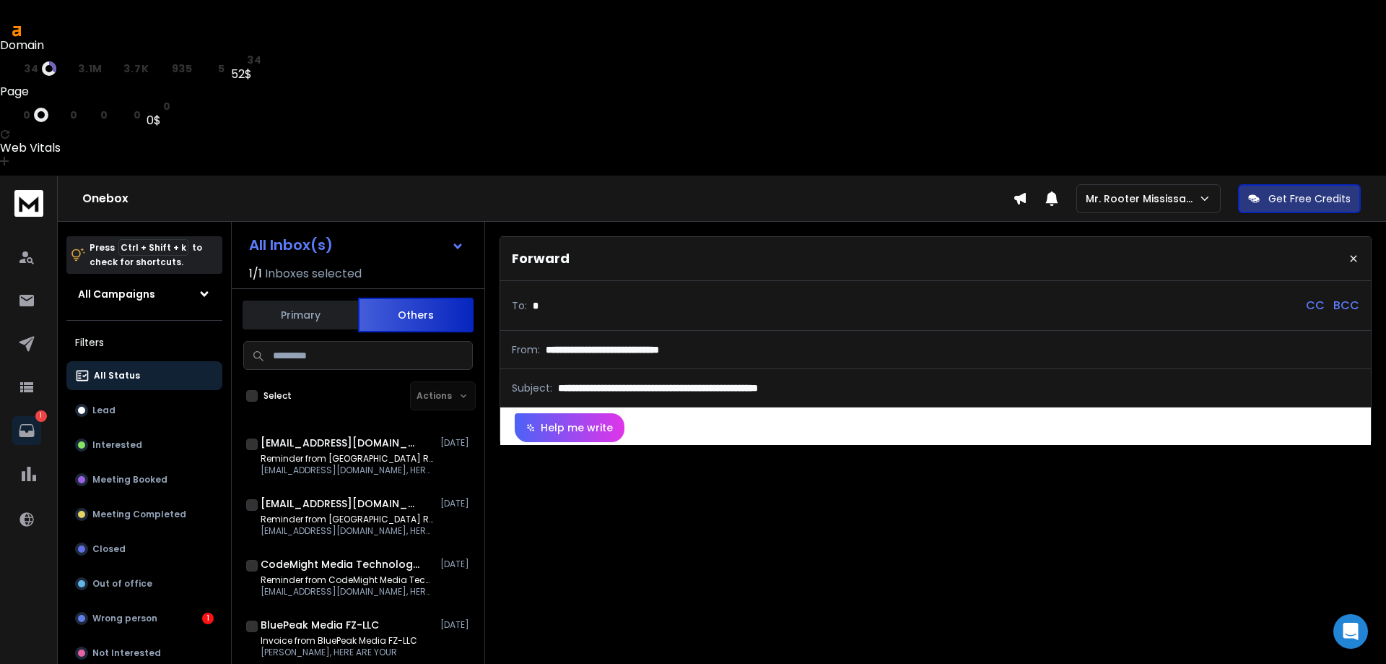
type input "*"
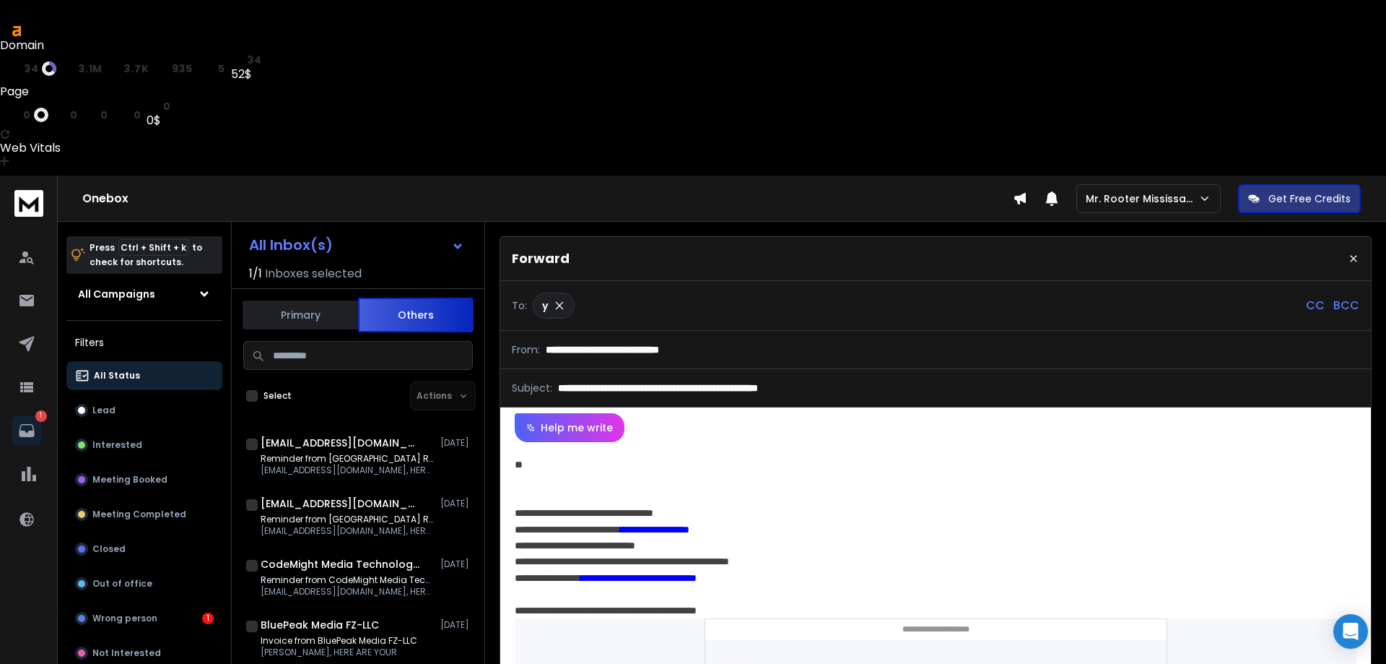
click at [1352, 255] on icon at bounding box center [1353, 258] width 6 height 6
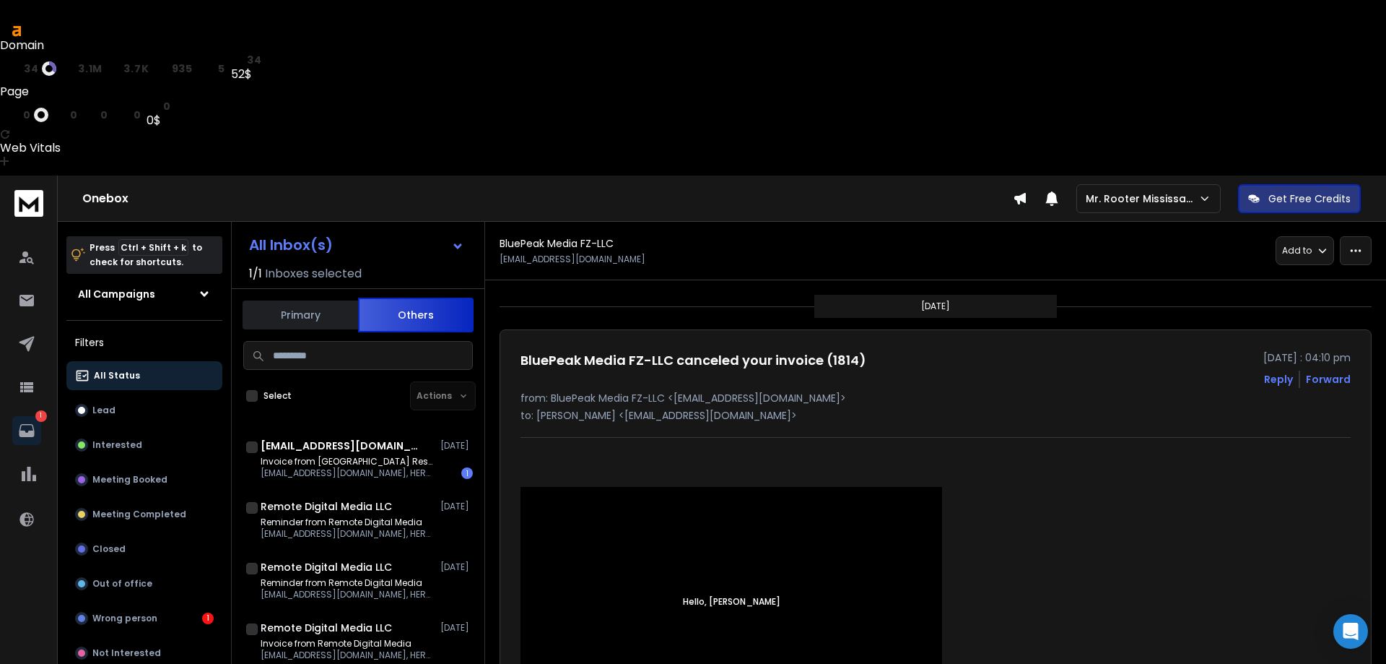
scroll to position [679, 0]
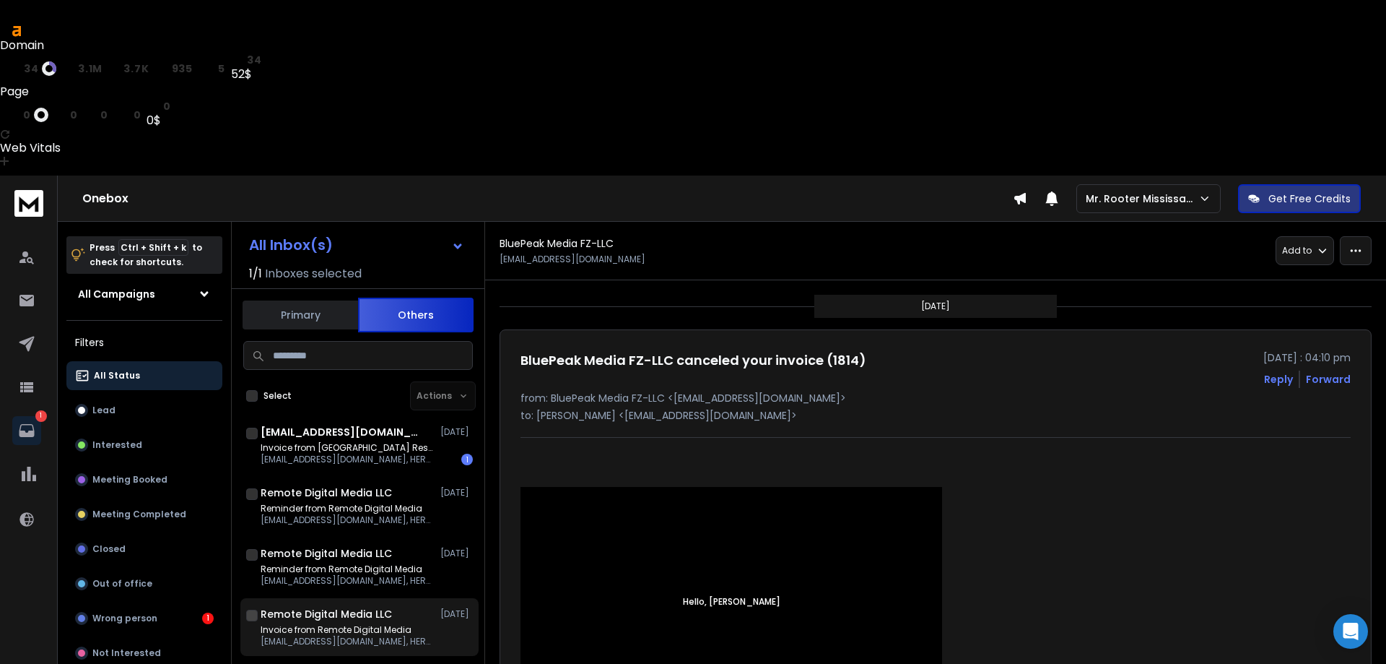
click at [367, 607] on h1 "Remote Digital Media LLC" at bounding box center [326, 614] width 131 height 14
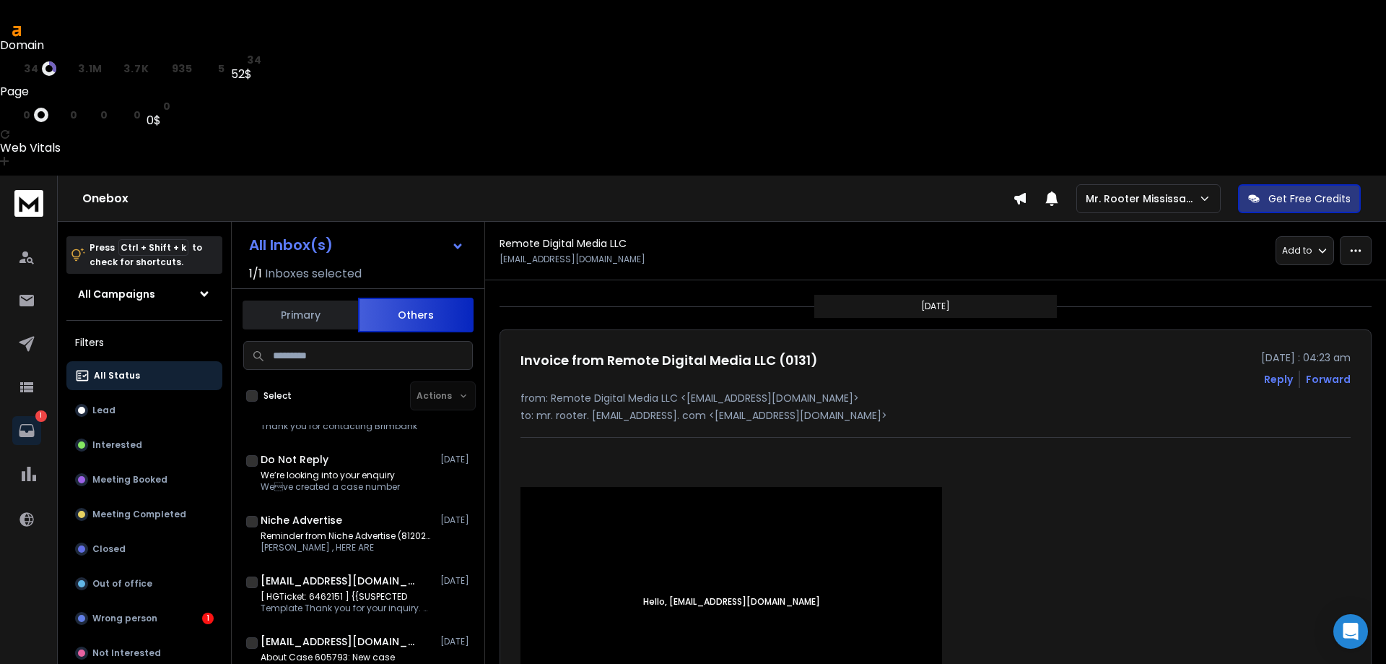
scroll to position [1145, 0]
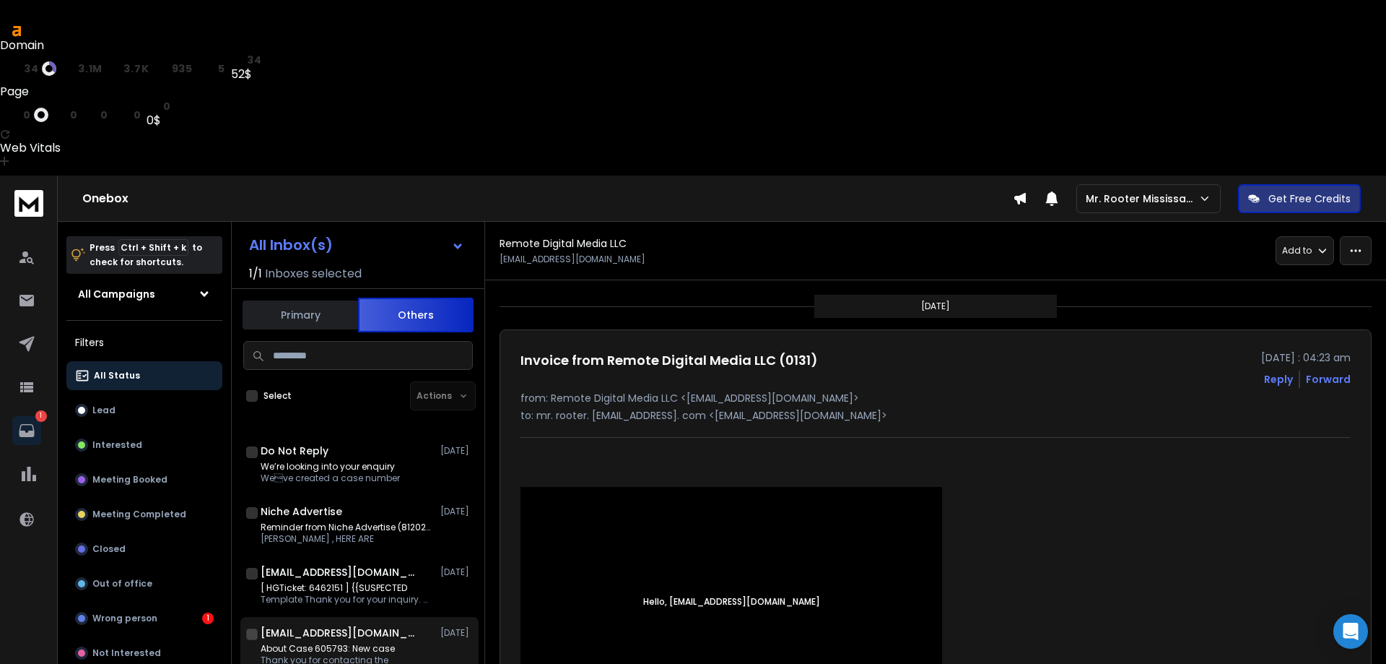
click at [350, 625] on div "[EMAIL_ADDRESS][DOMAIN_NAME] [DATE] About Case 605793: New case Thank you for c…" at bounding box center [367, 645] width 212 height 40
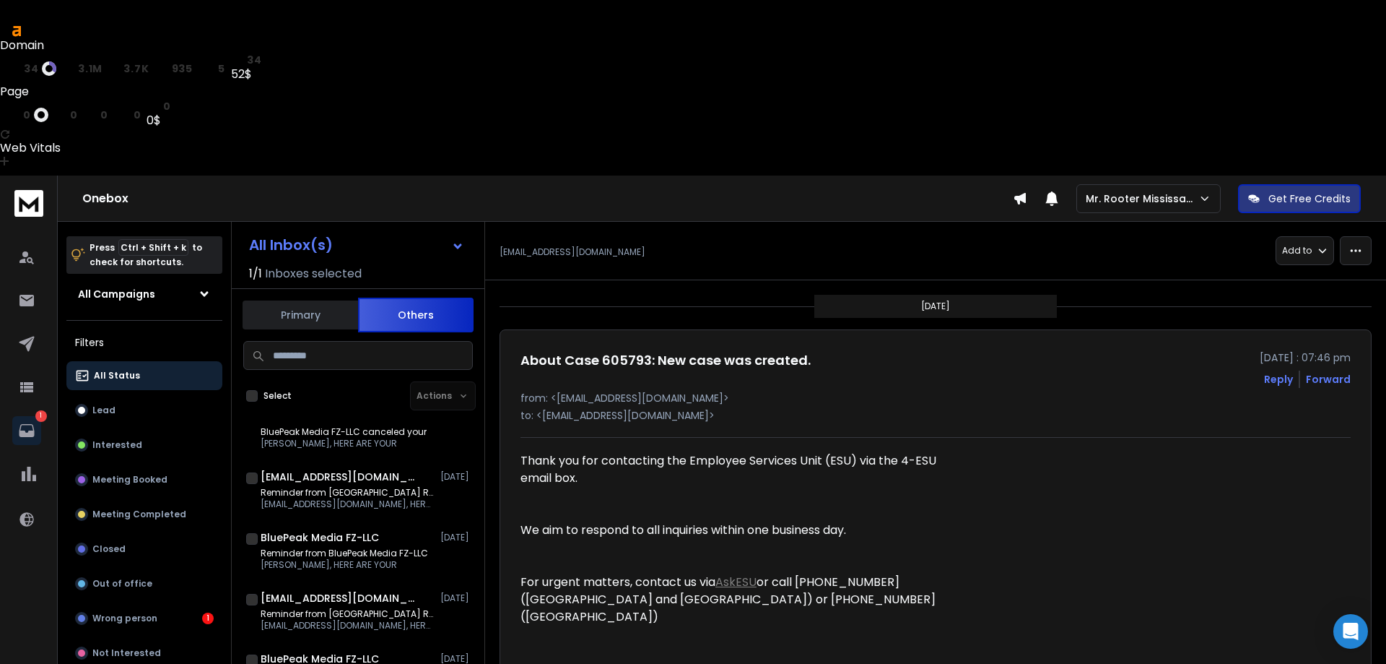
scroll to position [0, 0]
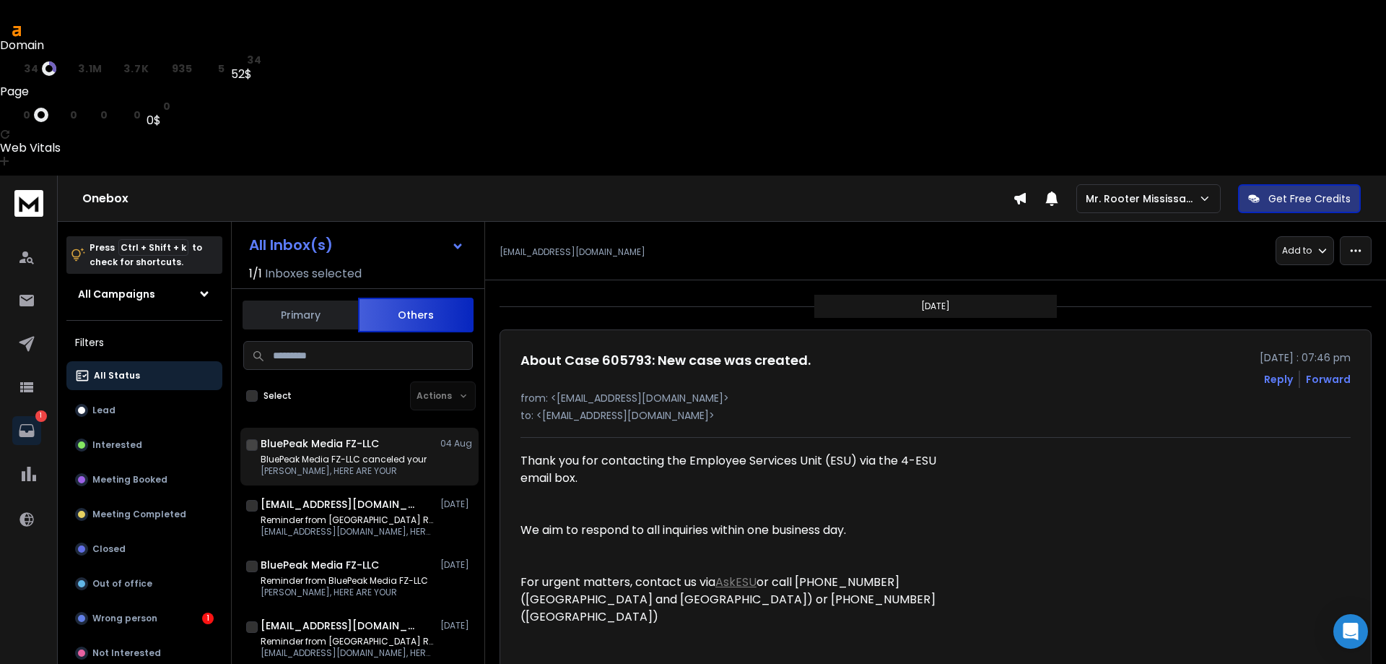
click at [389, 453] on p "BluePeak Media FZ-LLC canceled your" at bounding box center [344, 459] width 166 height 12
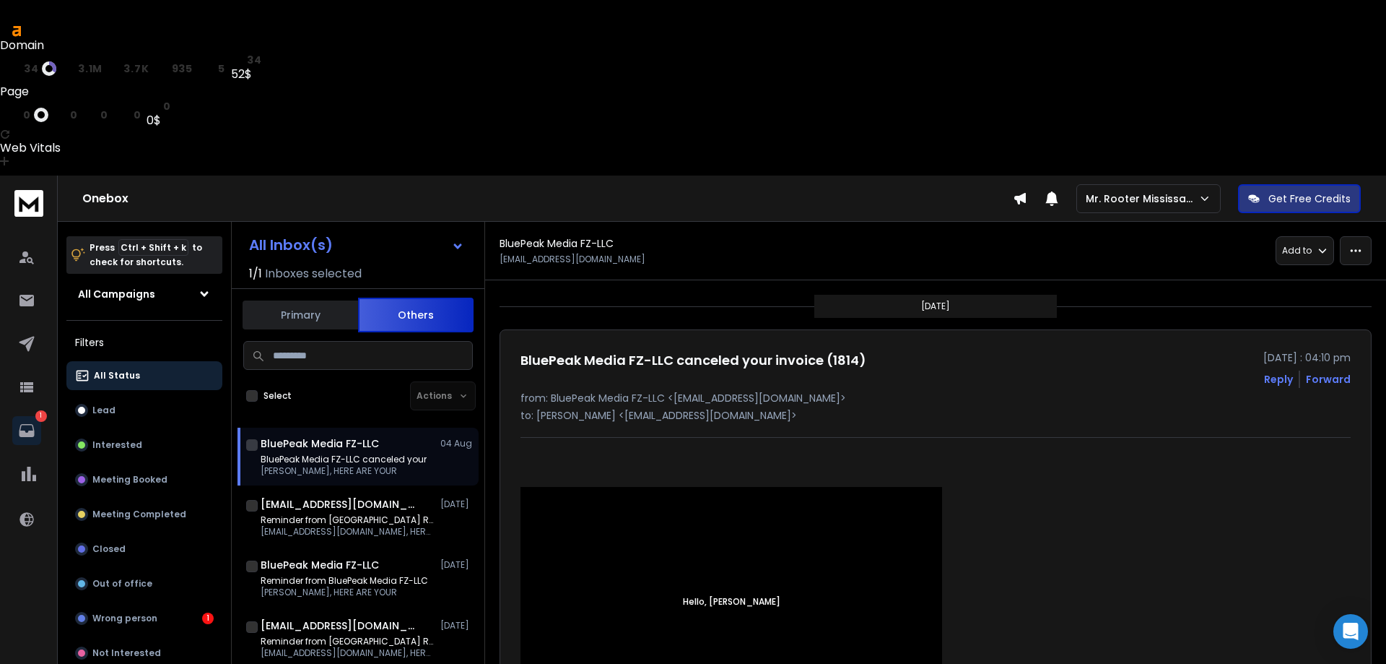
click at [888, 236] on div "BluePeak Media FZ-LLC BMF [EMAIL_ADDRESS][DOMAIN_NAME]" at bounding box center [716, 250] width 432 height 29
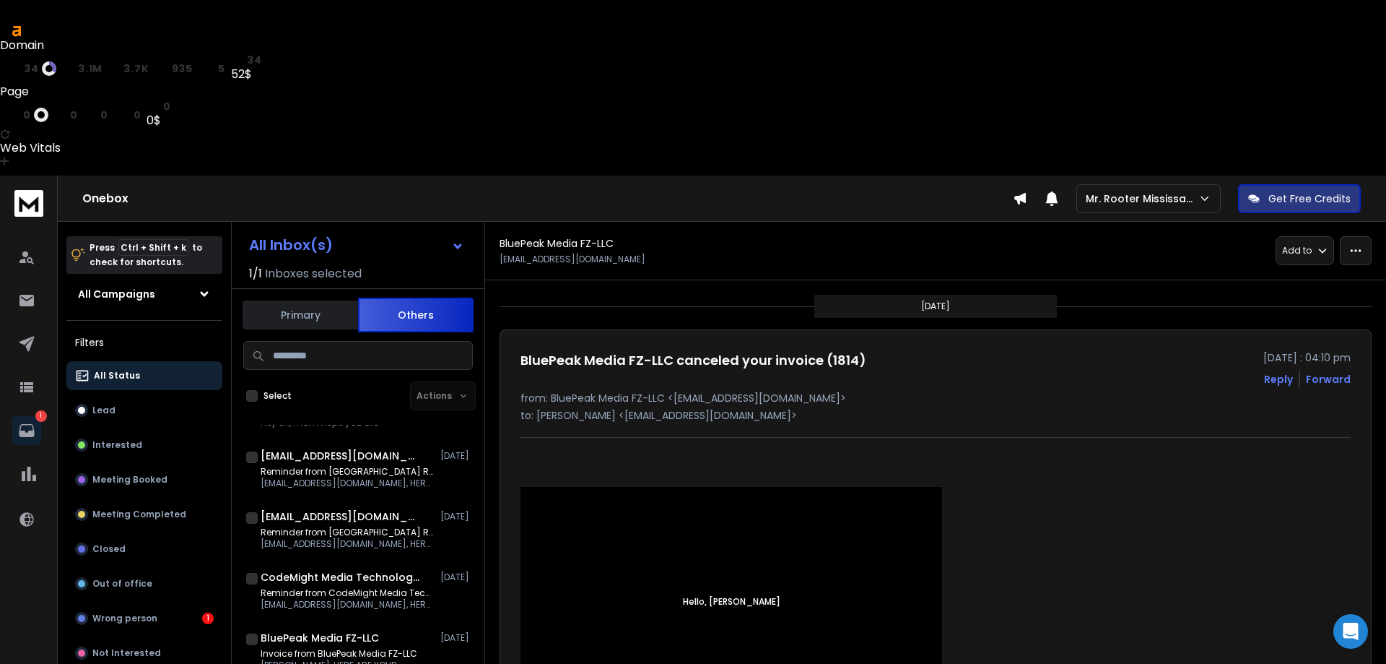
scroll to position [365, 0]
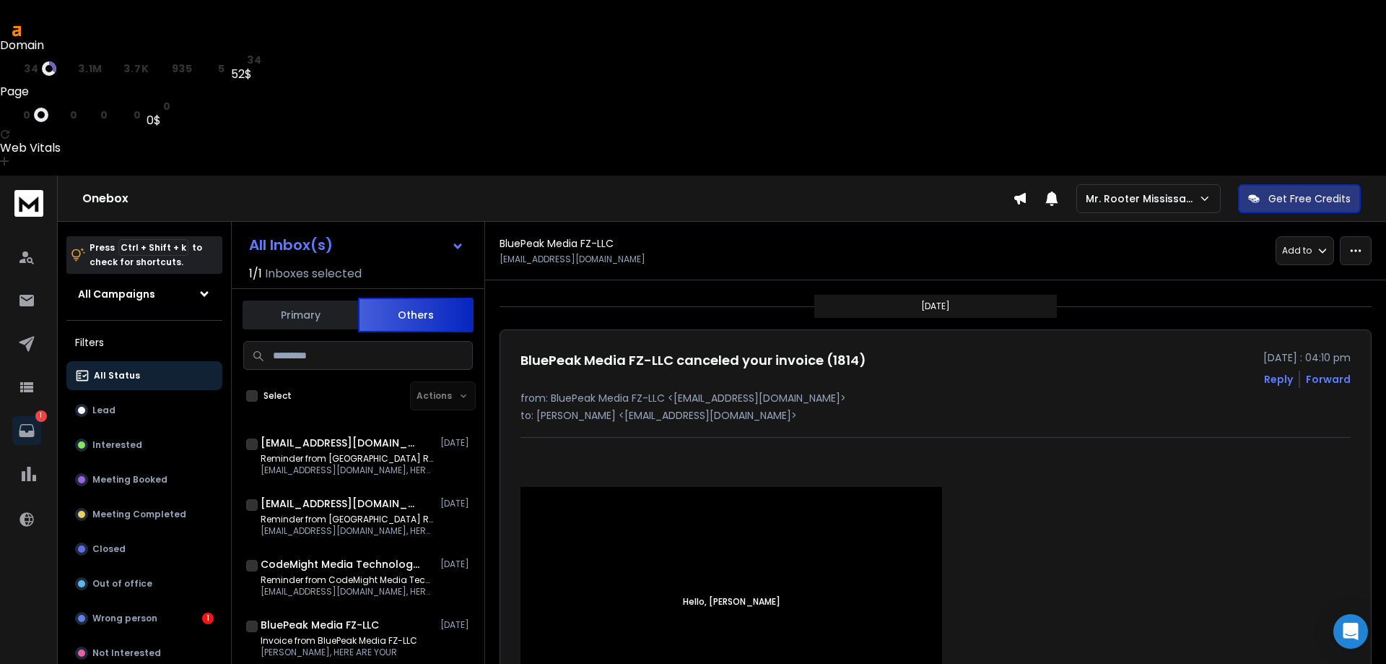
click at [35, 483] on div "1 H" at bounding box center [29, 507] width 58 height 664
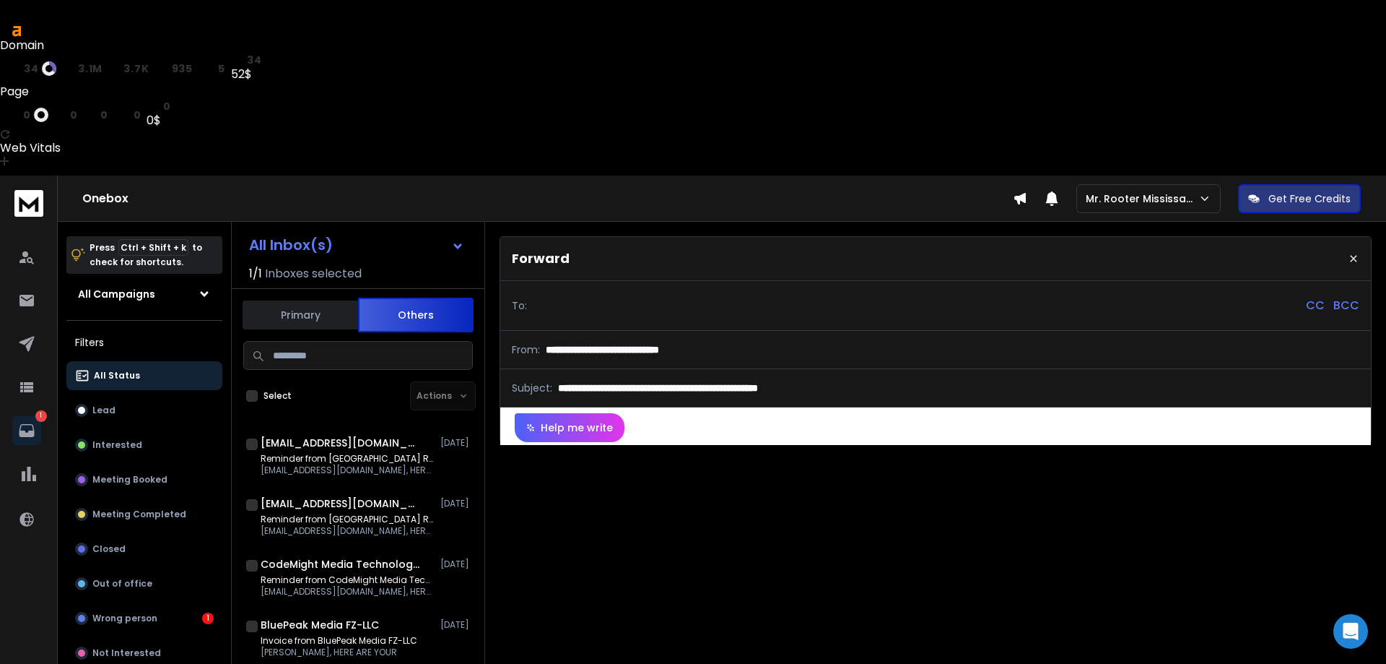
type input "*"
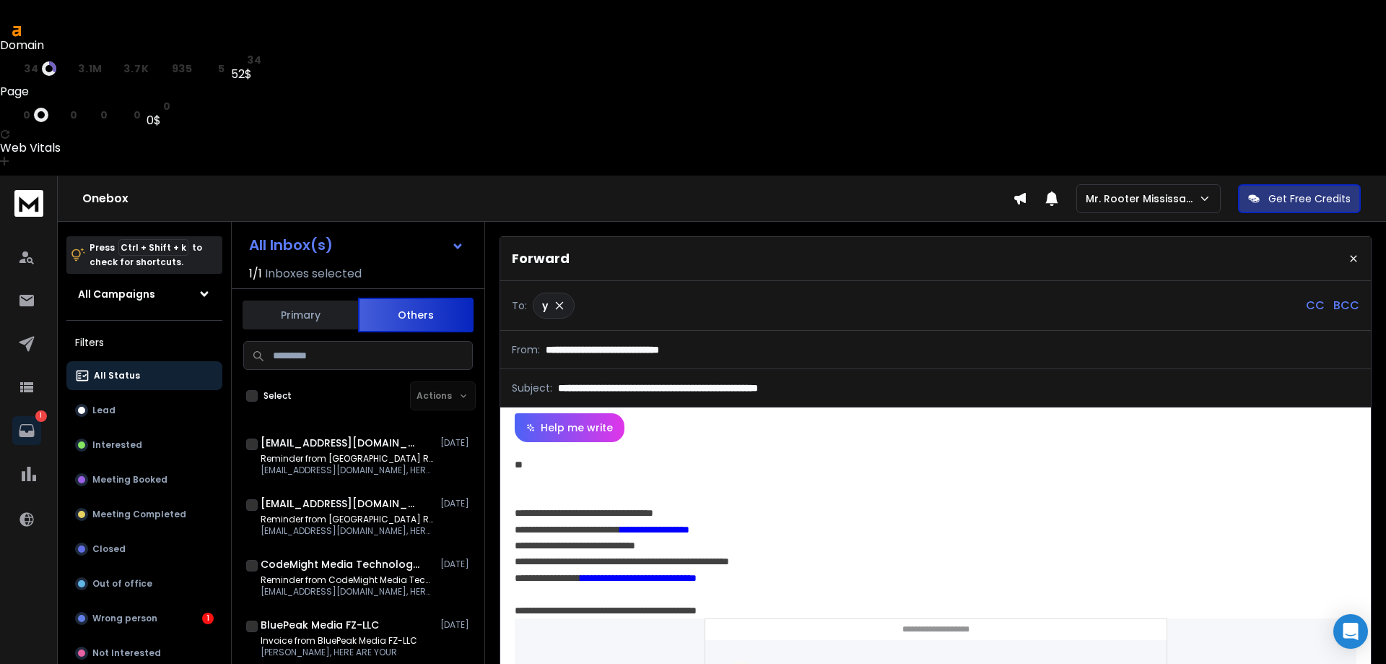
click at [1352, 255] on icon at bounding box center [1353, 258] width 6 height 6
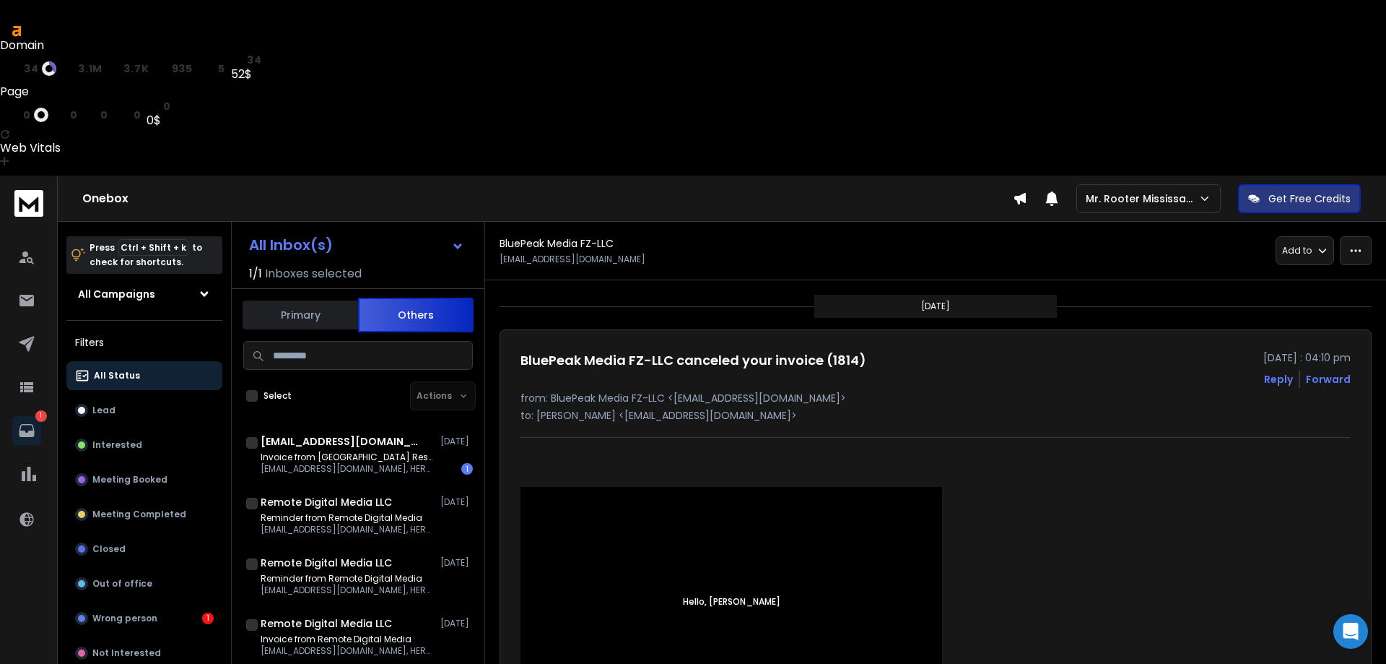
scroll to position [680, 0]
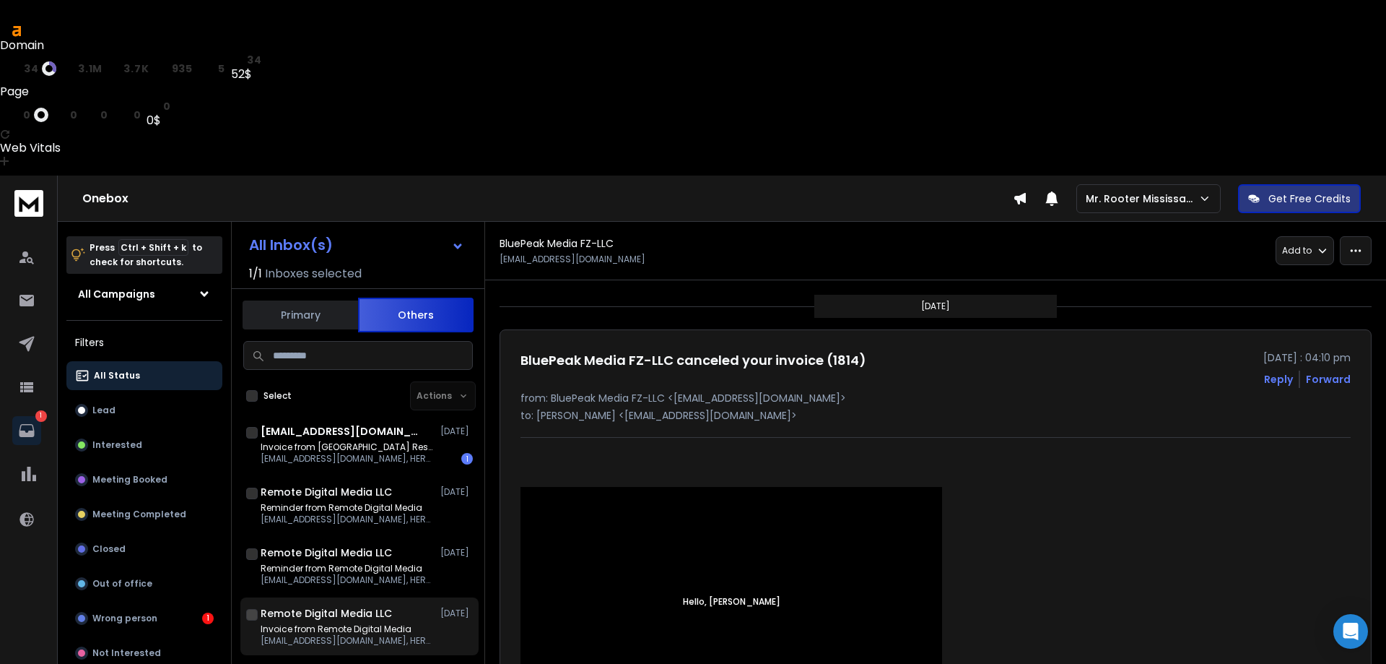
click at [367, 606] on h1 "Remote Digital Media LLC" at bounding box center [326, 613] width 131 height 14
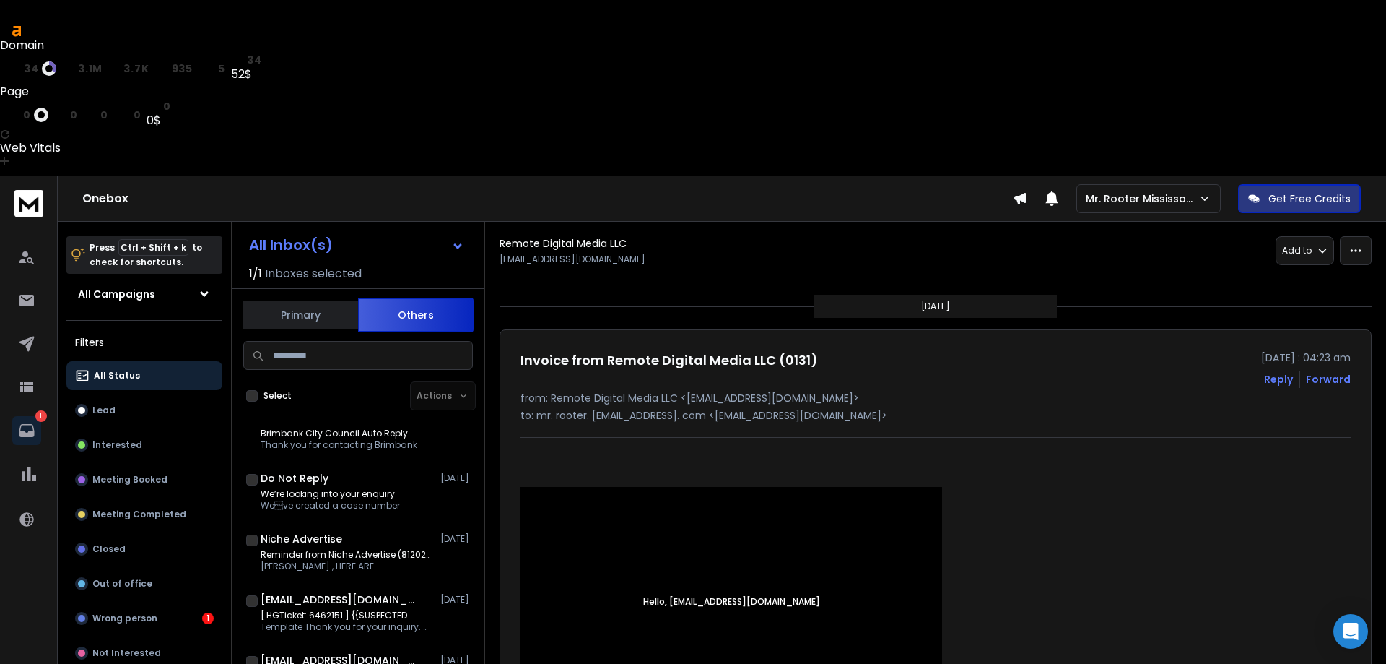
scroll to position [1150, 0]
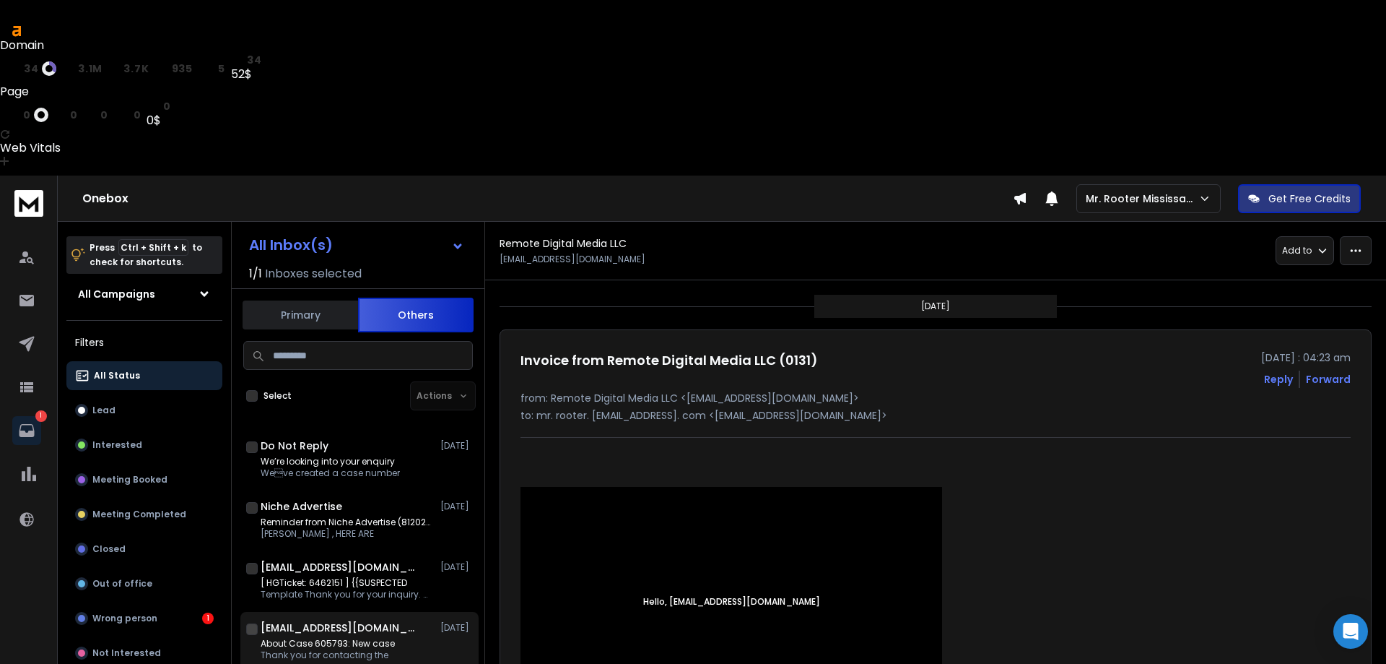
click at [350, 638] on p "About Case 605793: New case" at bounding box center [328, 644] width 134 height 12
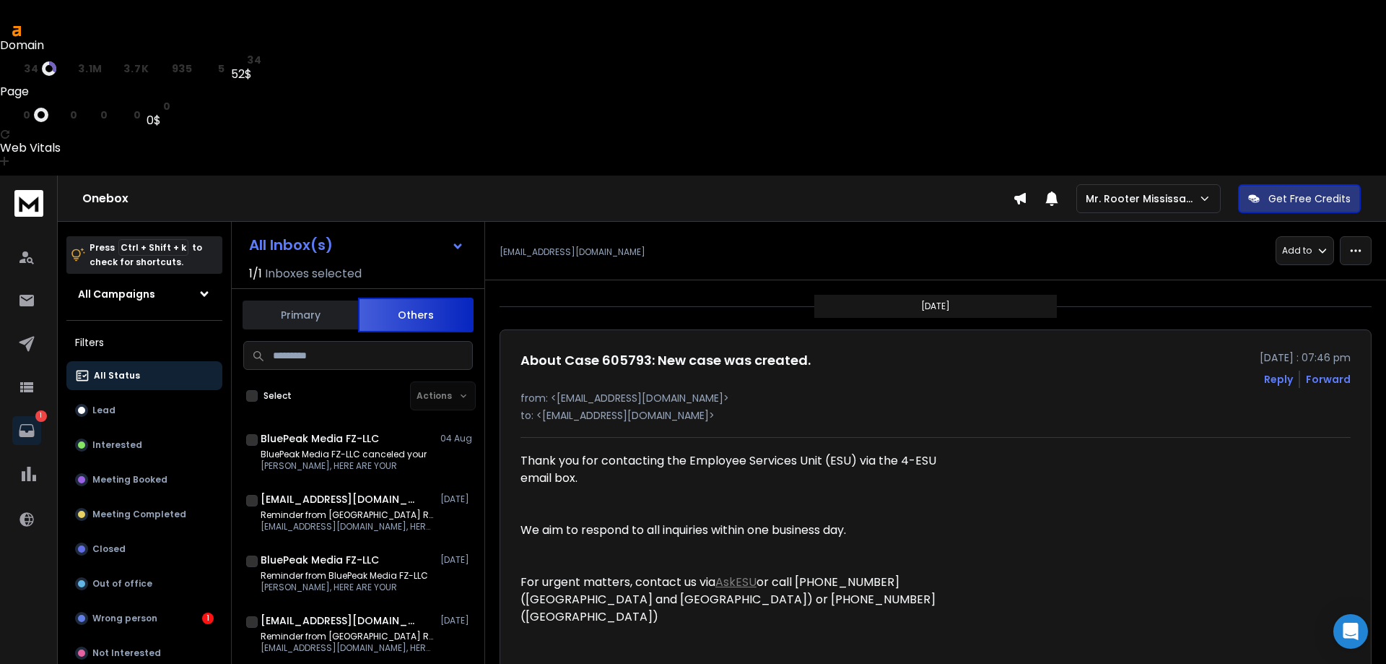
scroll to position [0, 0]
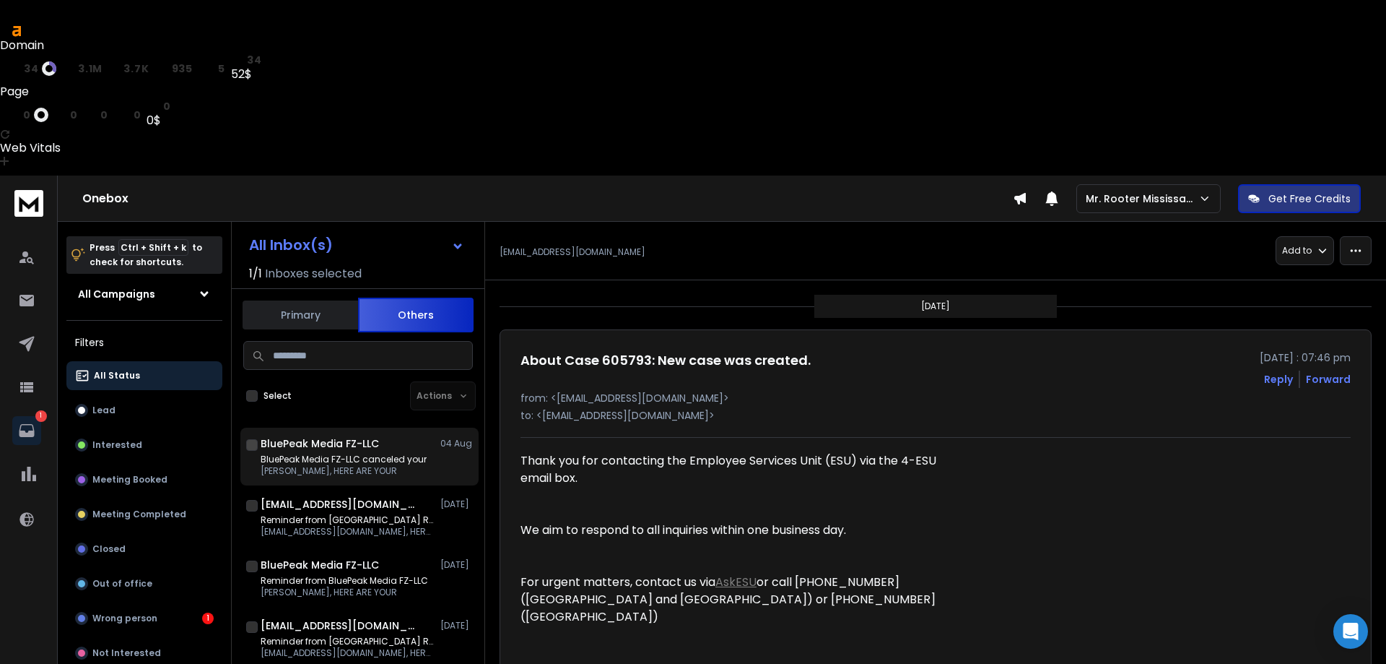
click at [389, 453] on p "BluePeak Media FZ-LLC canceled your" at bounding box center [344, 459] width 166 height 12
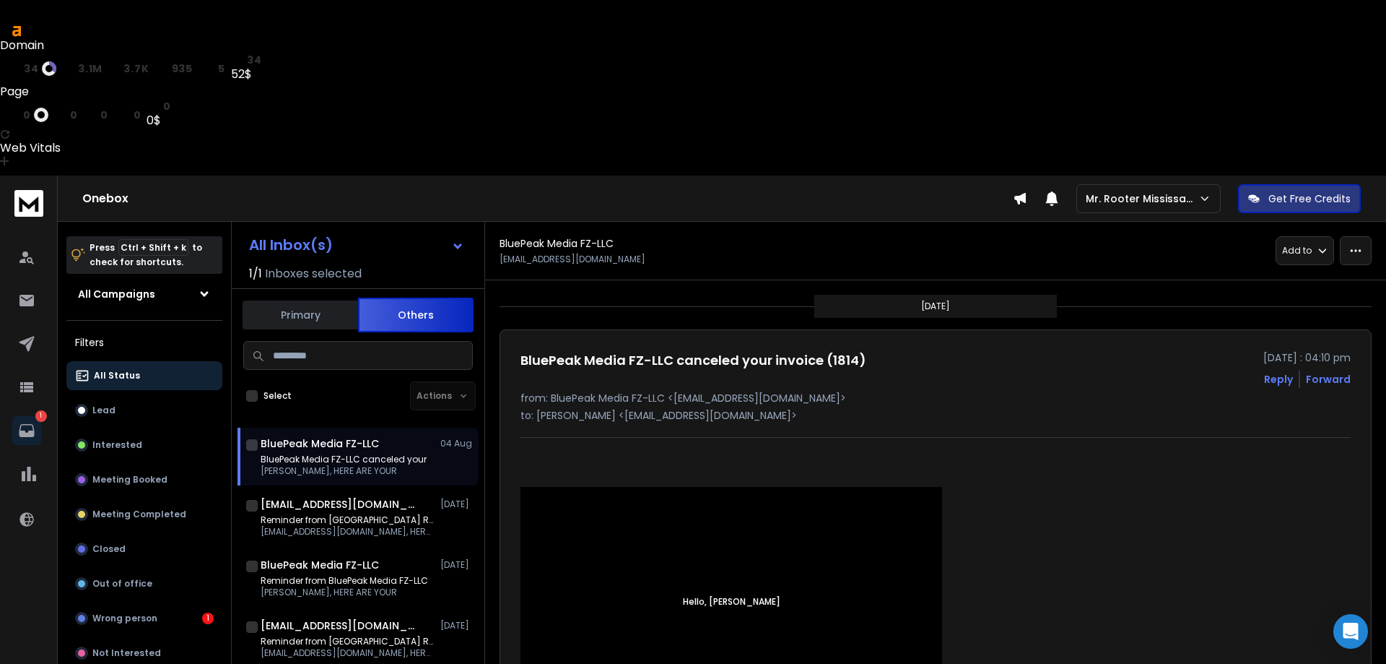
click at [888, 236] on div "BluePeak Media FZ-LLC BMF [EMAIL_ADDRESS][DOMAIN_NAME]" at bounding box center [716, 250] width 432 height 29
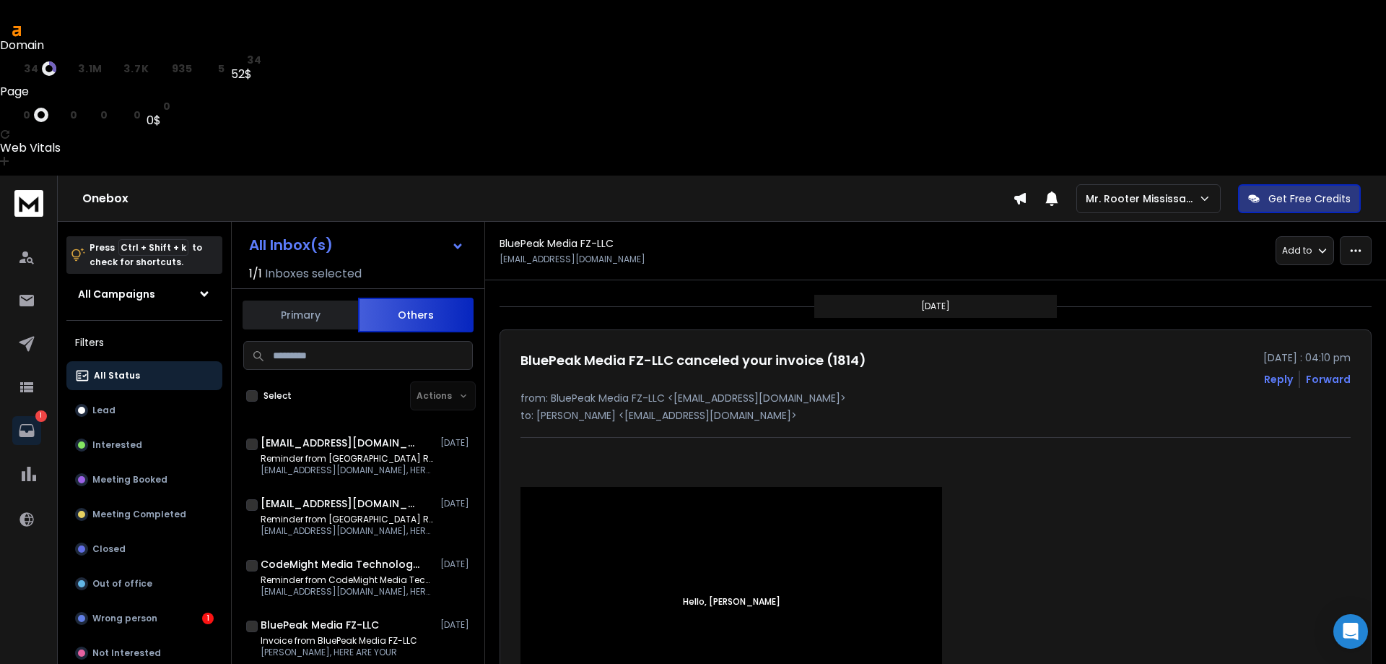
scroll to position [365, 0]
click at [35, 483] on div "1 H" at bounding box center [29, 507] width 58 height 664
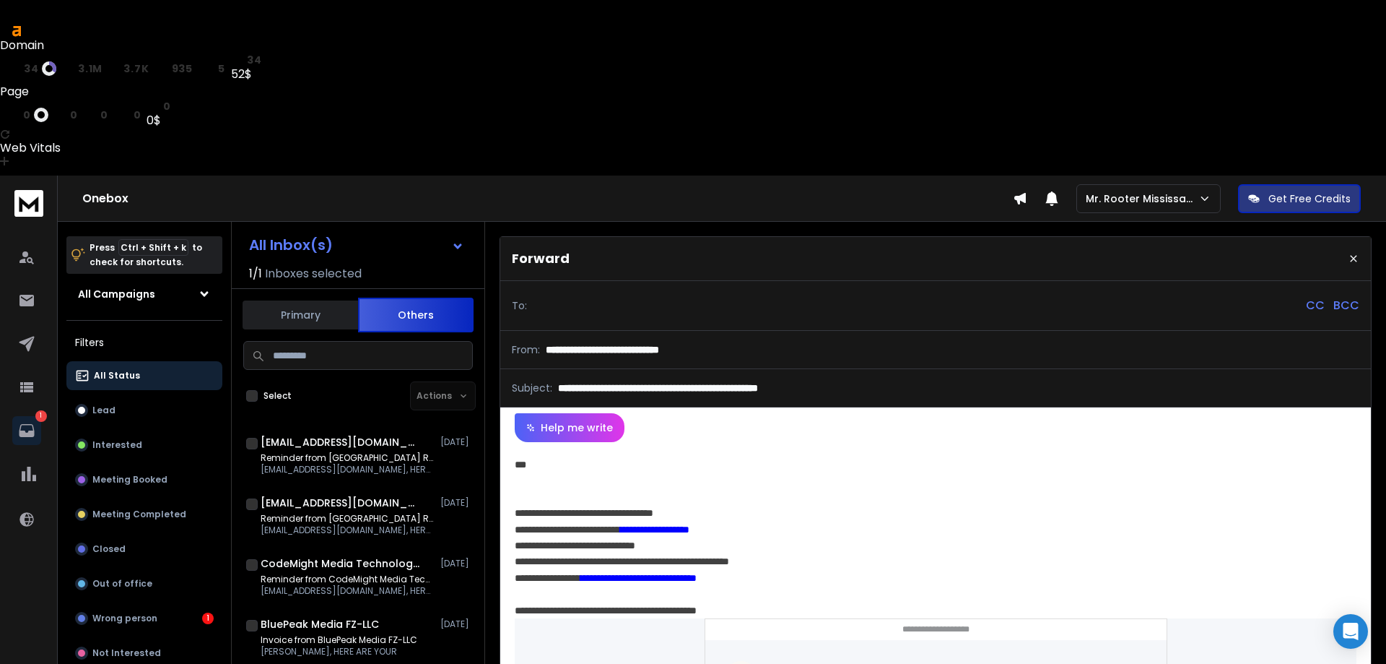
click at [1352, 255] on icon at bounding box center [1353, 258] width 6 height 6
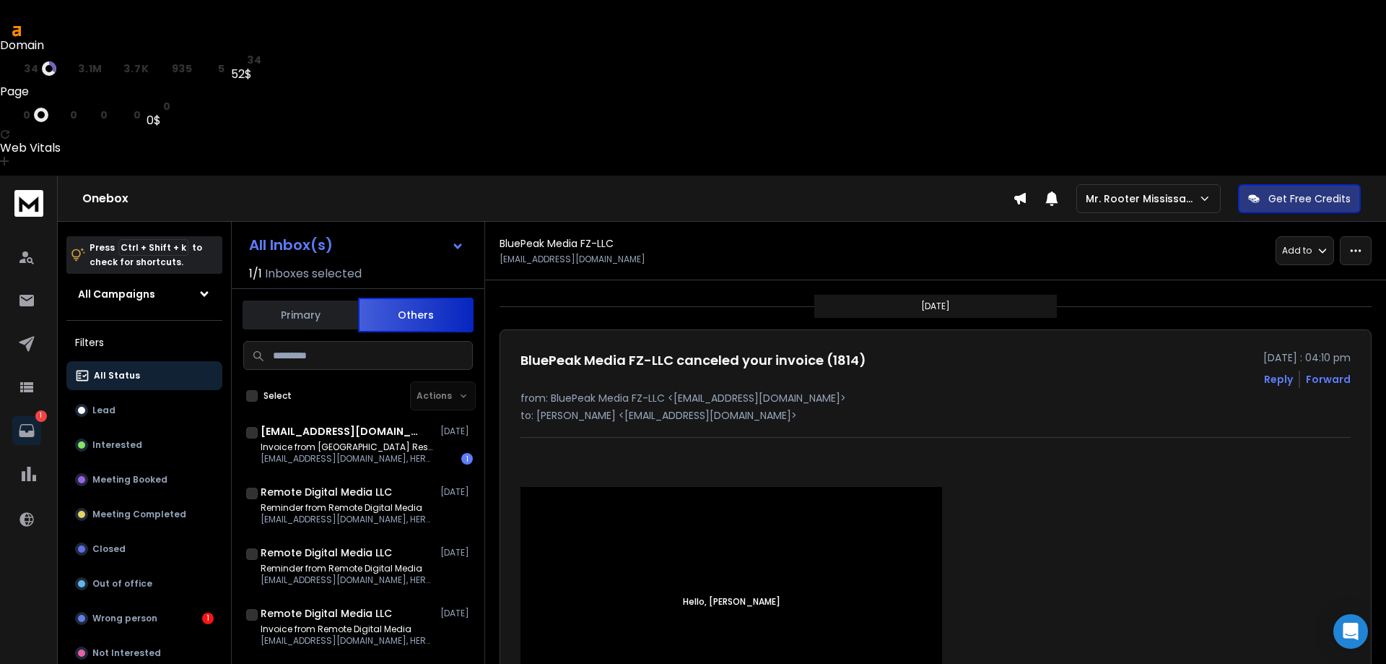
scroll to position [684, 0]
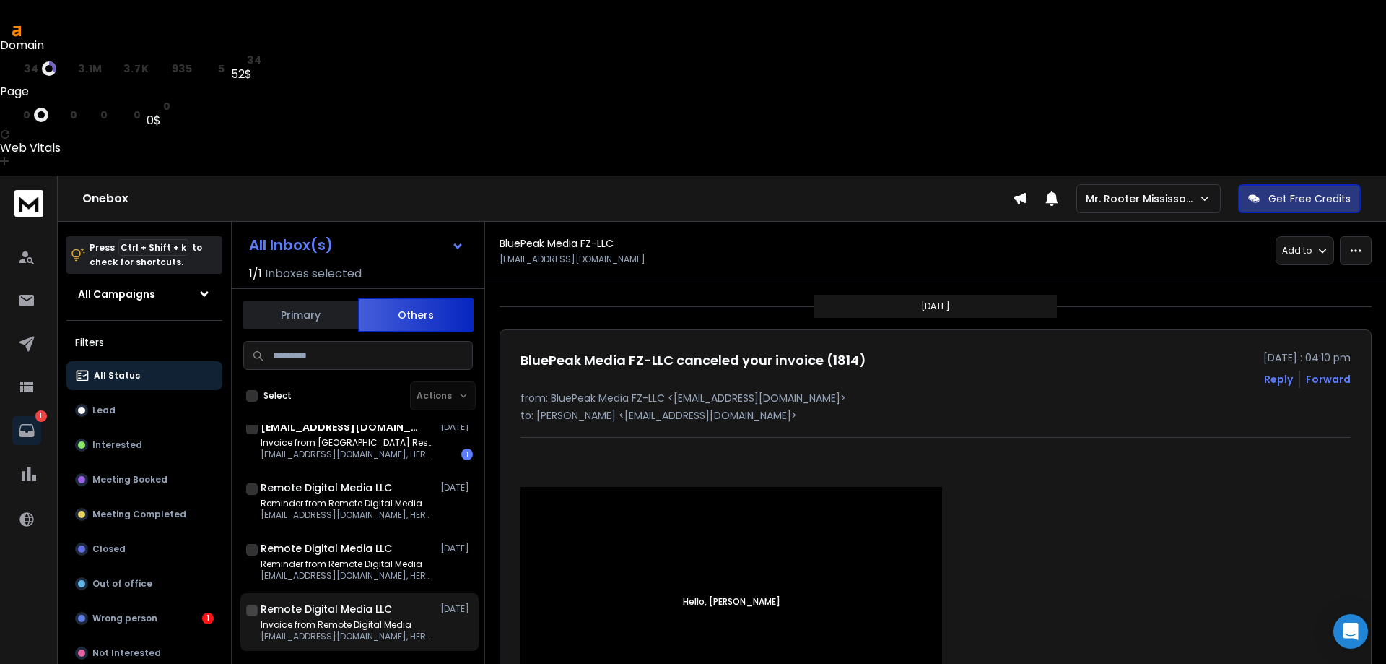
click at [367, 602] on h1 "Remote Digital Media LLC" at bounding box center [326, 609] width 131 height 14
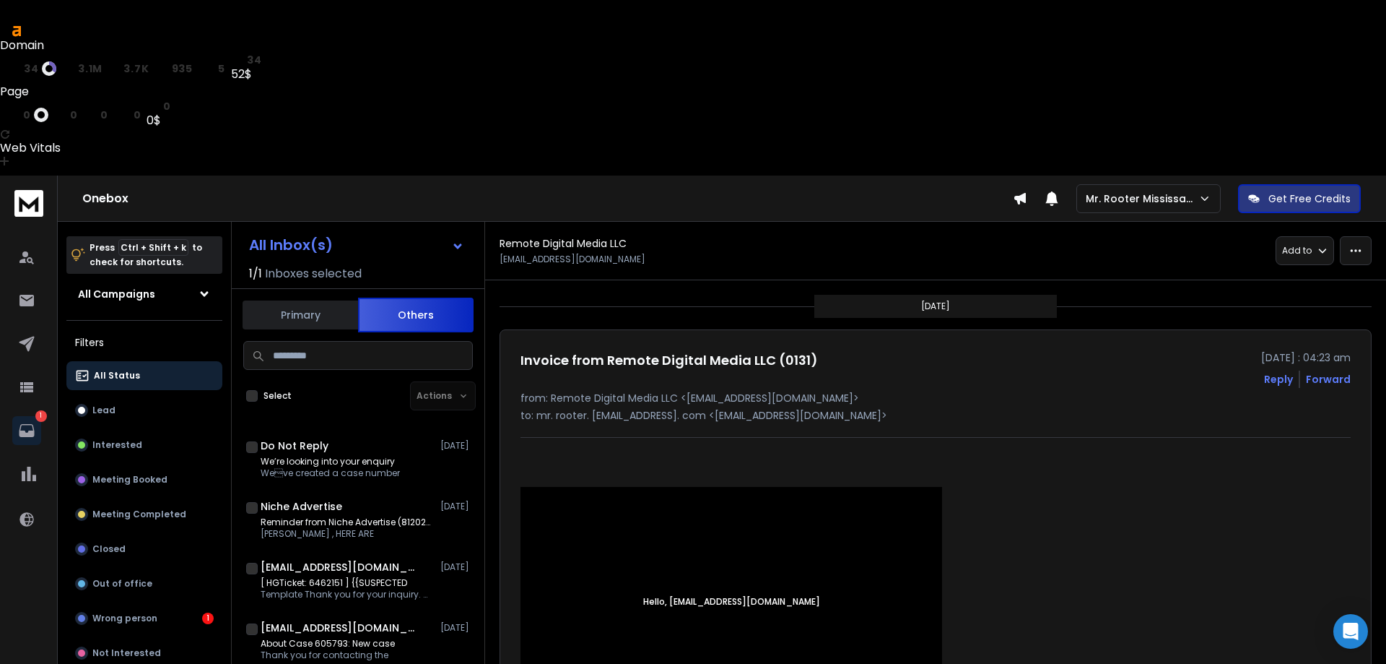
scroll to position [1155, 0]
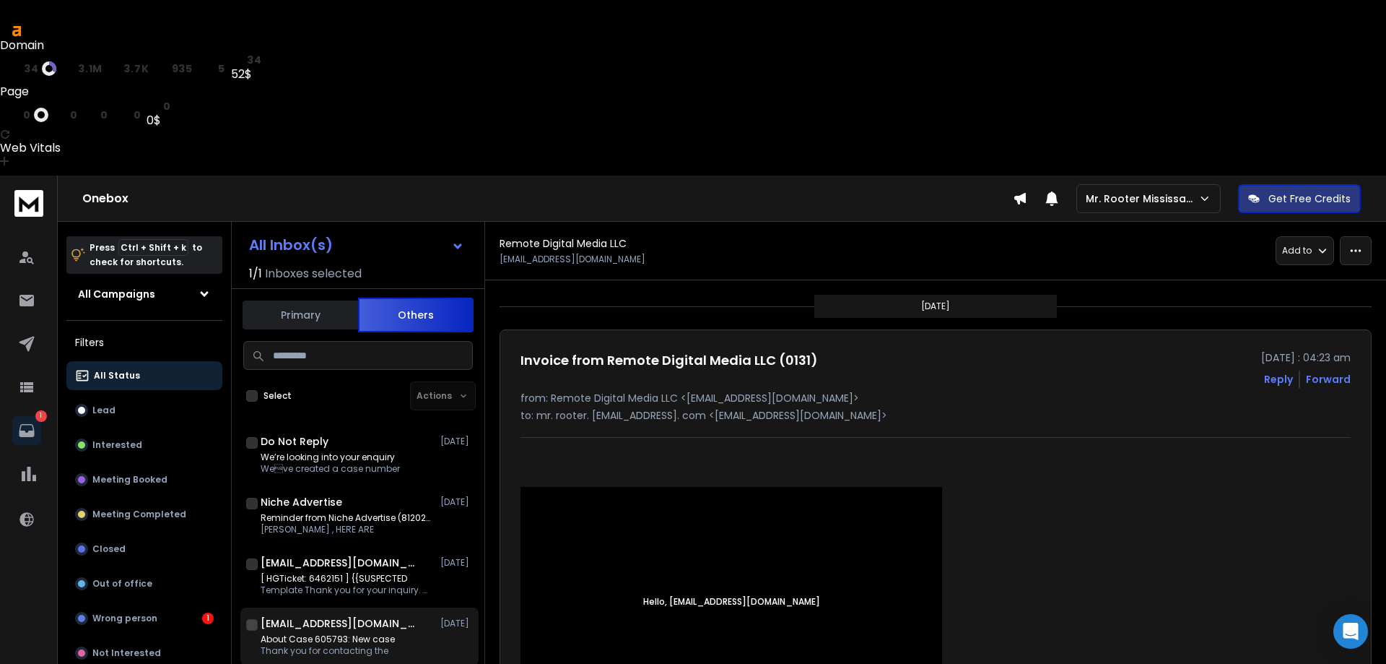
click at [350, 633] on p "About Case 605793: New case" at bounding box center [328, 639] width 134 height 12
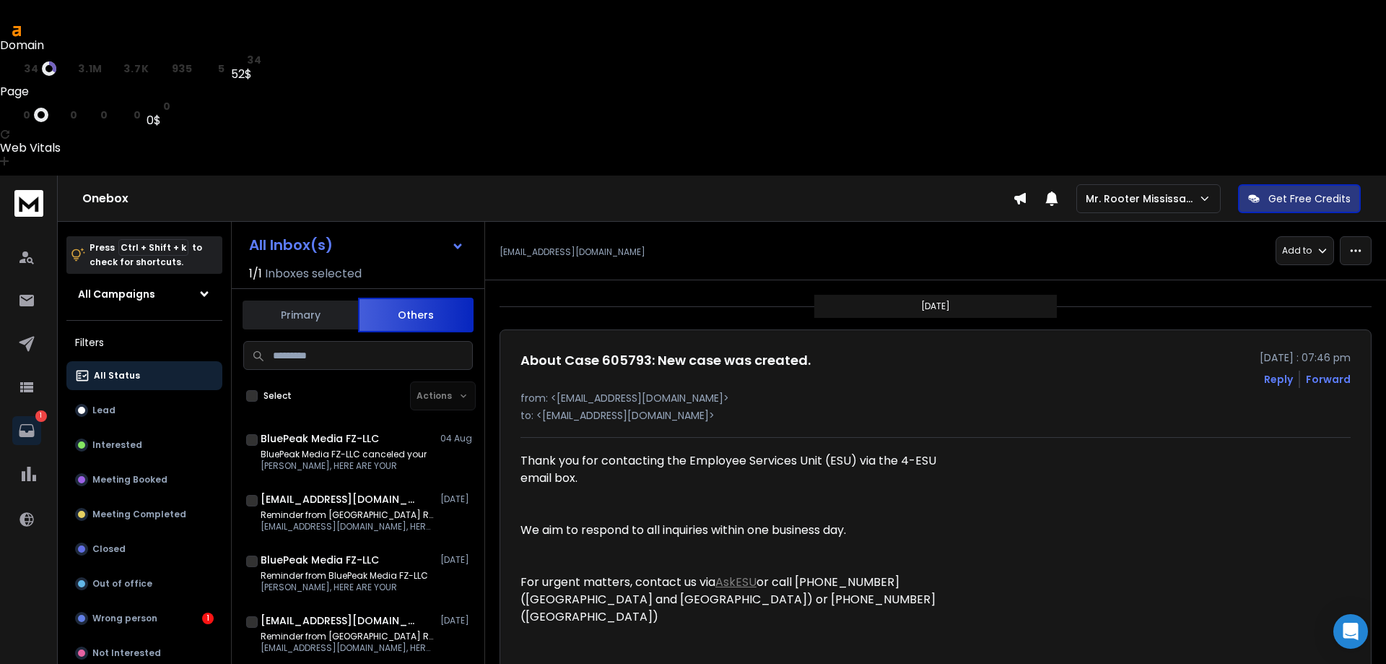
scroll to position [0, 0]
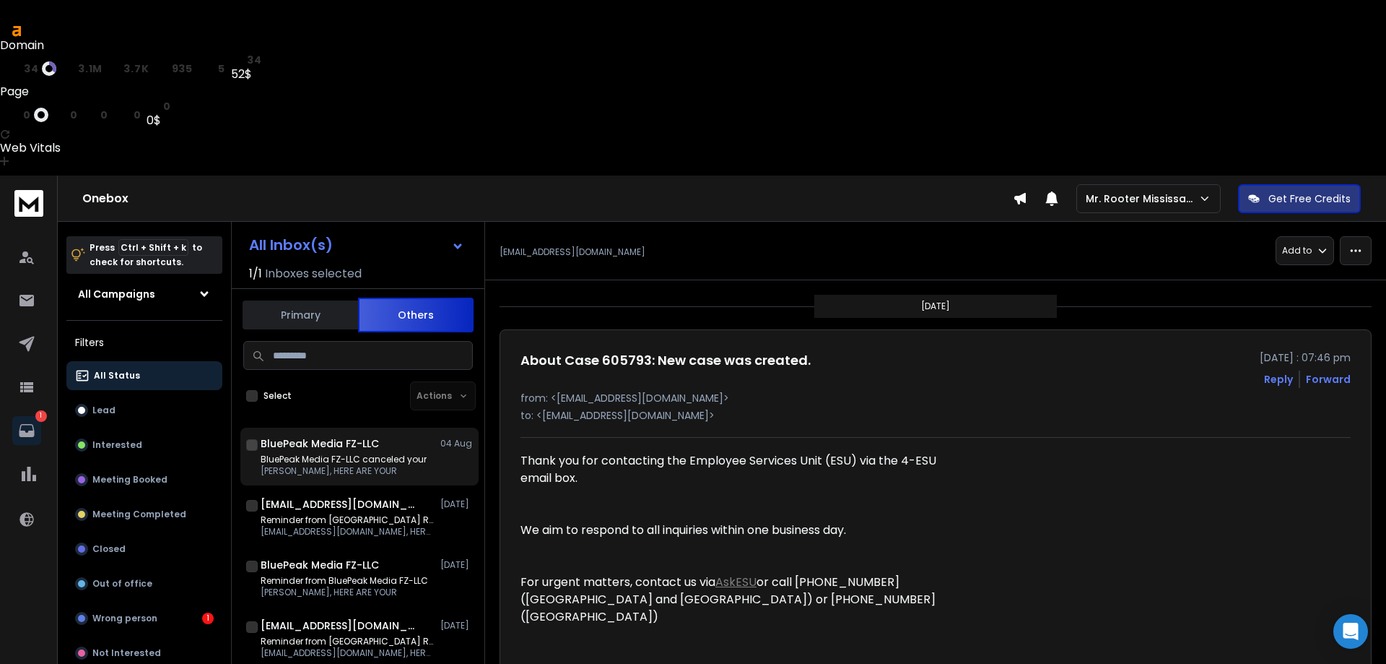
click at [389, 453] on p "BluePeak Media FZ-LLC canceled your" at bounding box center [344, 459] width 166 height 12
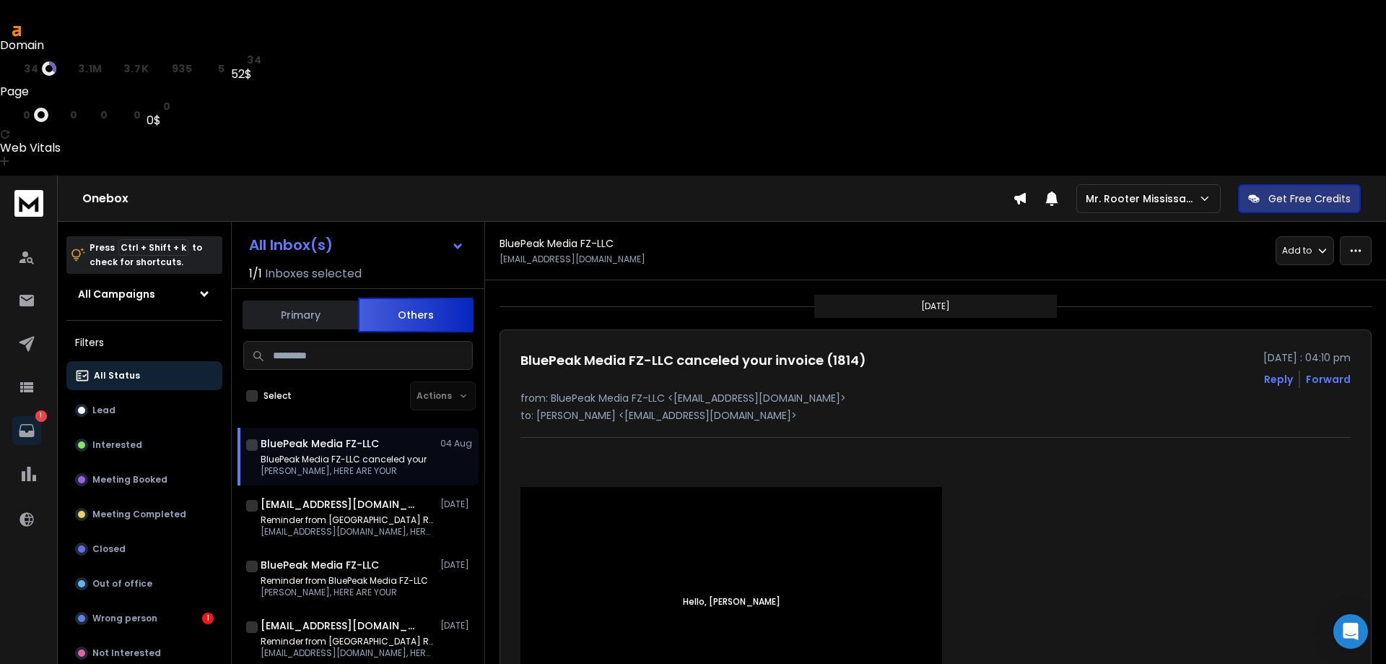
click at [888, 236] on div "BluePeak Media FZ-LLC BMF [EMAIL_ADDRESS][DOMAIN_NAME]" at bounding box center [716, 250] width 432 height 29
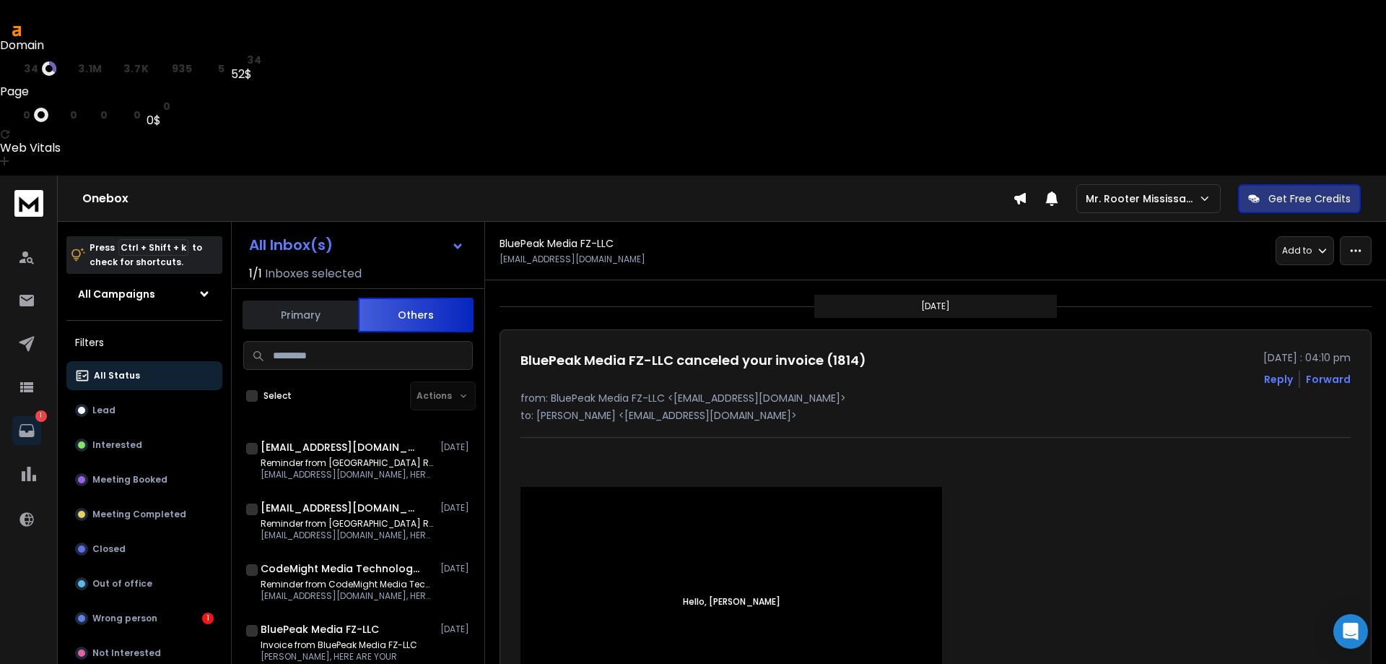
scroll to position [365, 0]
click at [35, 483] on div "1 H" at bounding box center [29, 507] width 58 height 664
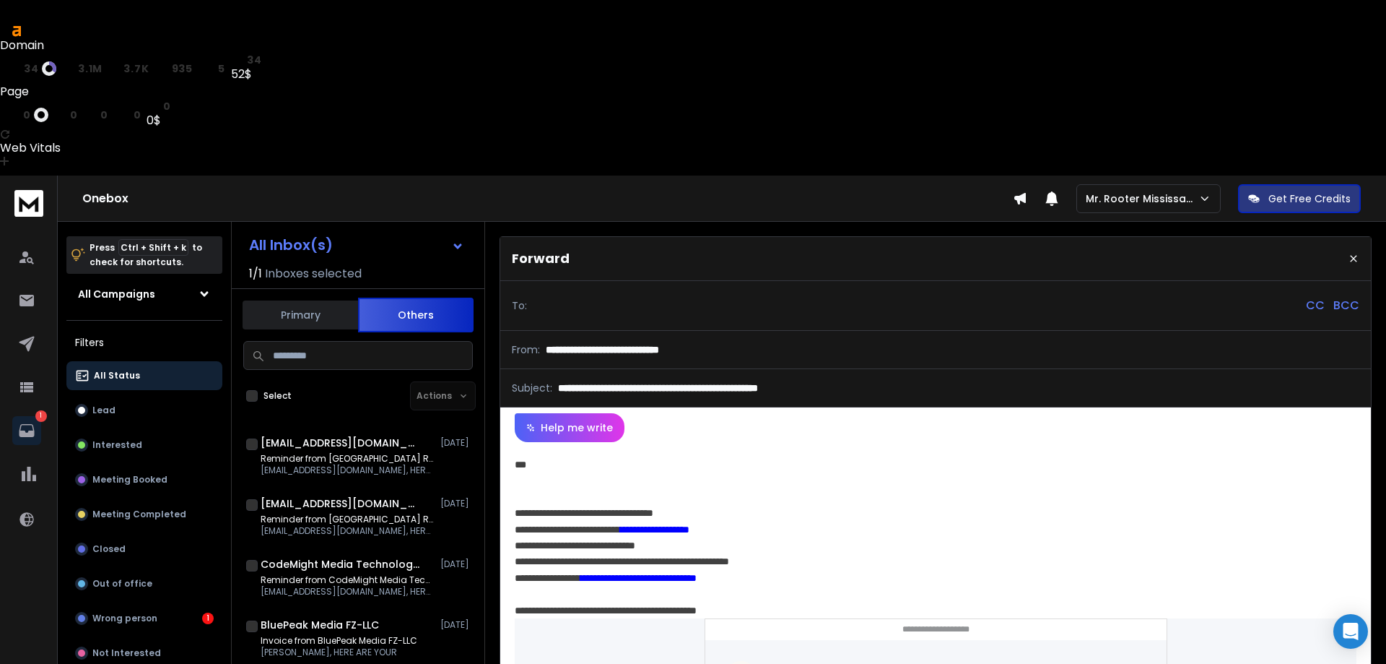
click at [1352, 255] on icon at bounding box center [1353, 258] width 6 height 6
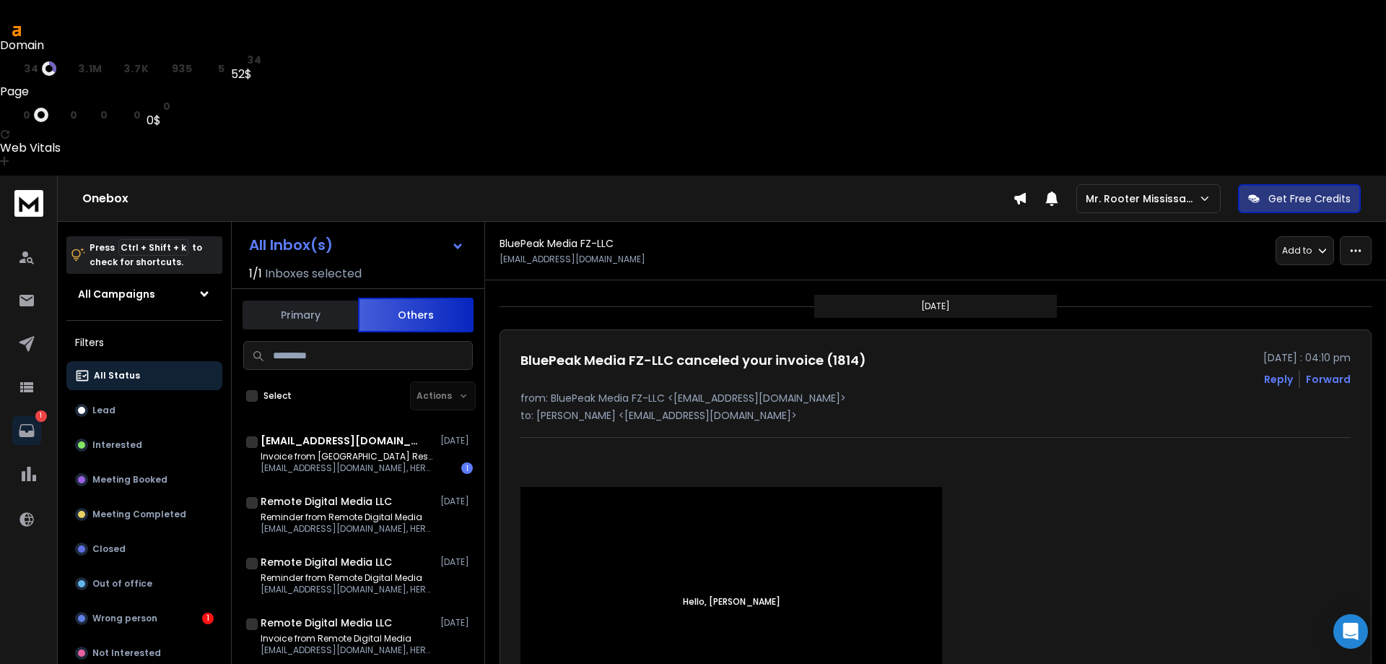
scroll to position [679, 0]
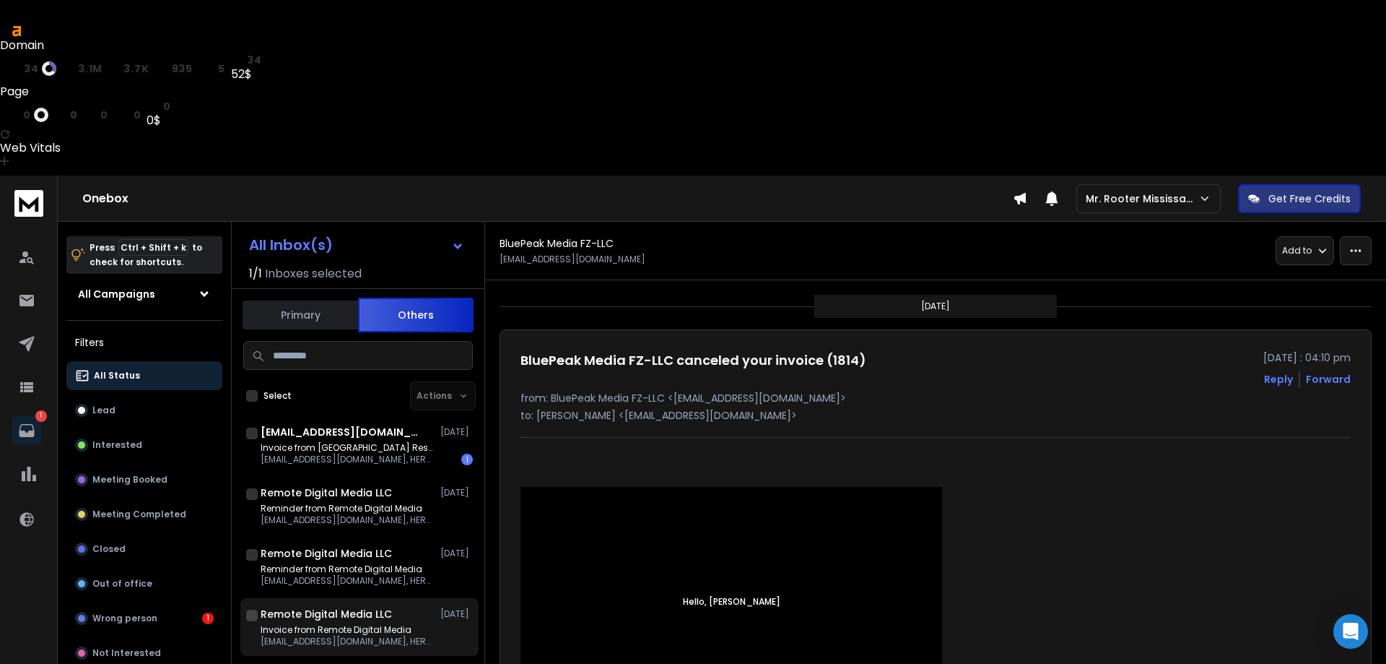
click at [367, 607] on h1 "Remote Digital Media LLC" at bounding box center [326, 614] width 131 height 14
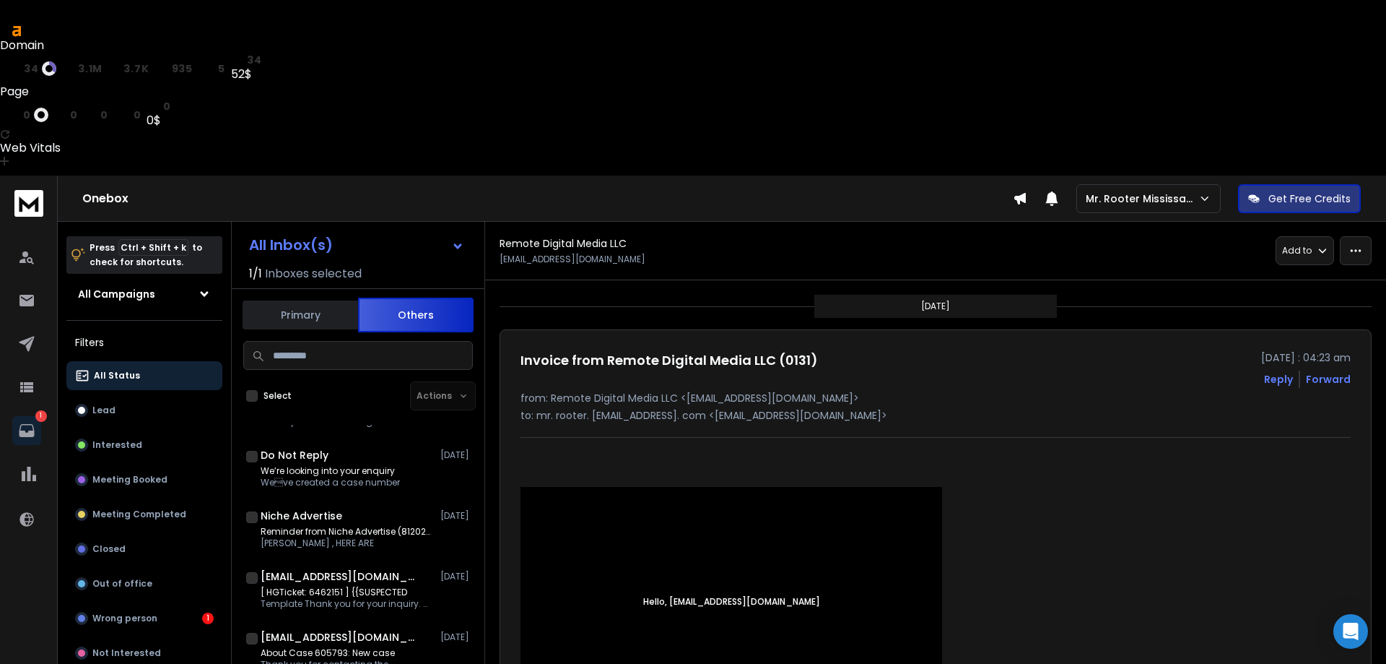
scroll to position [1145, 0]
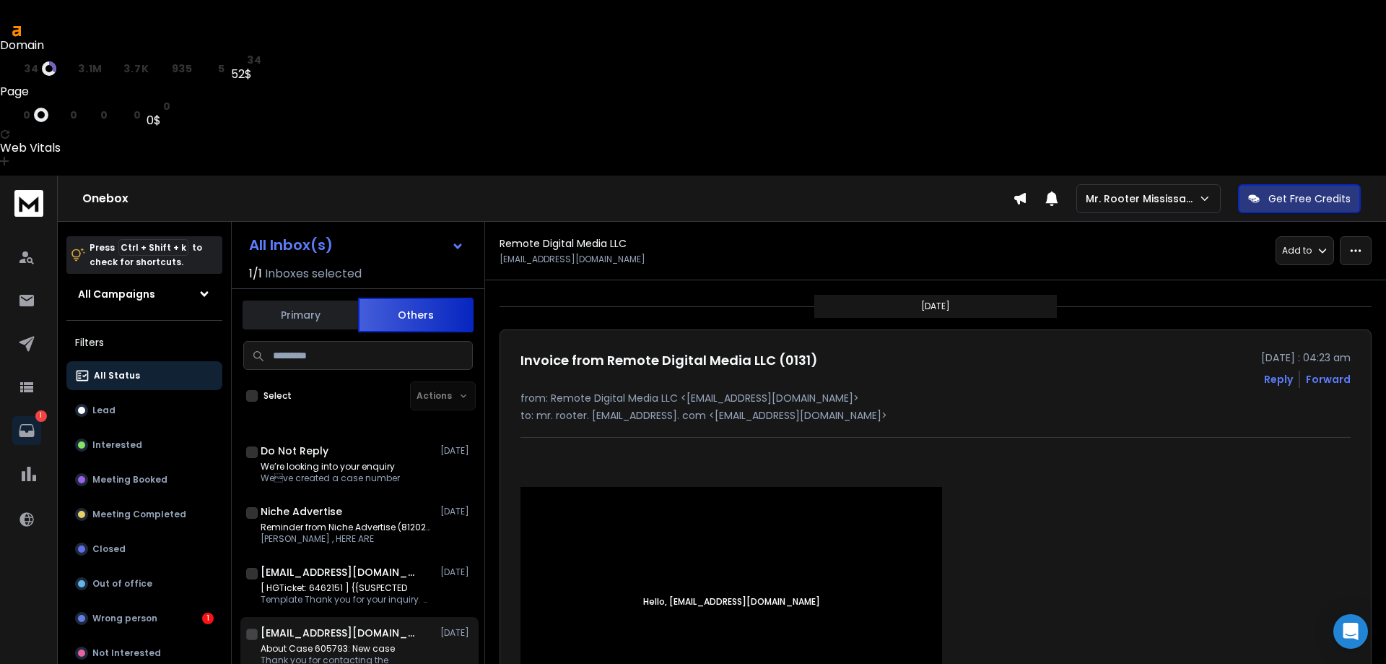
click at [350, 625] on div "[EMAIL_ADDRESS][DOMAIN_NAME] [DATE] About Case 605793: New case Thank you for c…" at bounding box center [367, 645] width 212 height 40
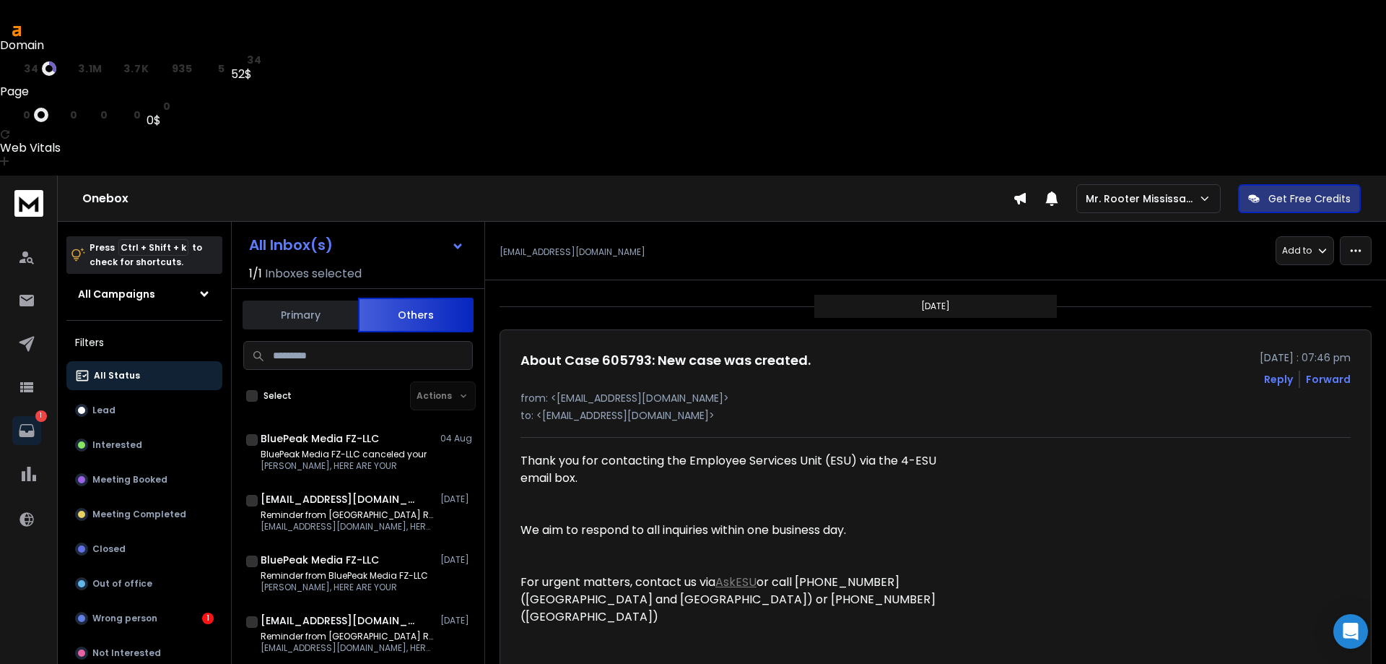
scroll to position [0, 0]
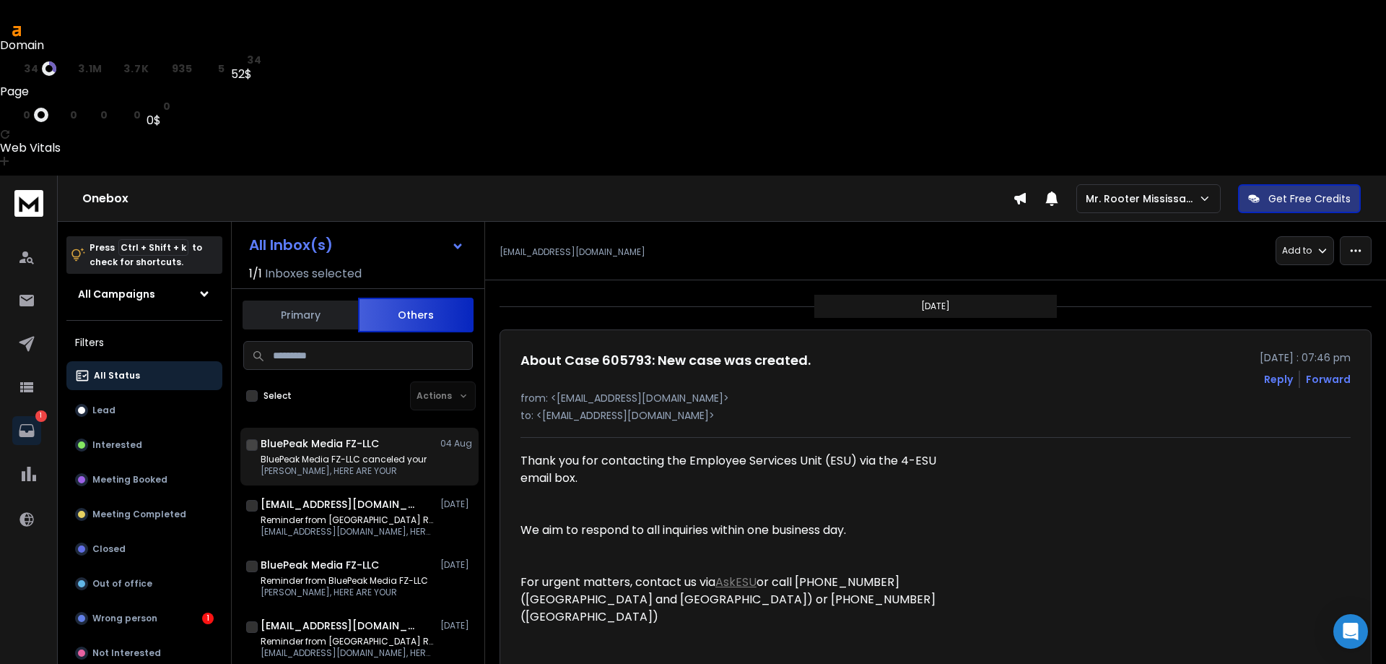
click at [389, 453] on p "BluePeak Media FZ-LLC canceled your" at bounding box center [344, 459] width 166 height 12
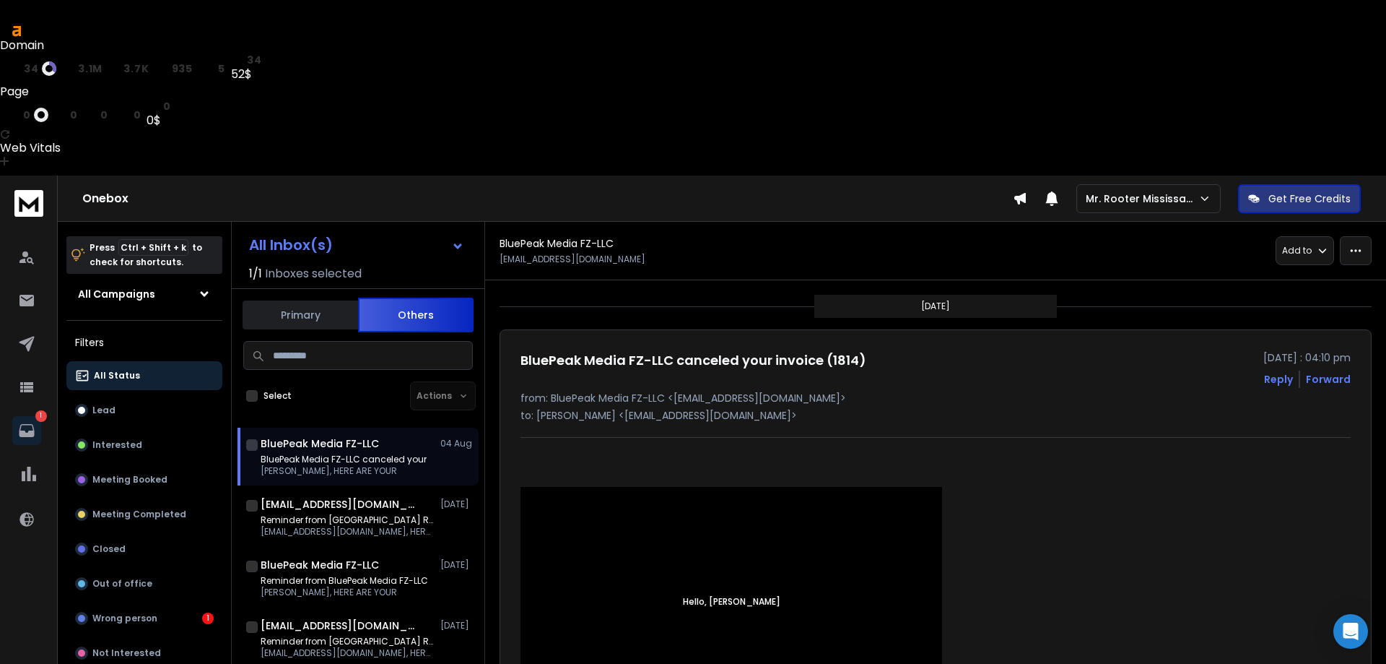
click at [888, 236] on div "BluePeak Media FZ-LLC BMF [EMAIL_ADDRESS][DOMAIN_NAME]" at bounding box center [716, 250] width 432 height 29
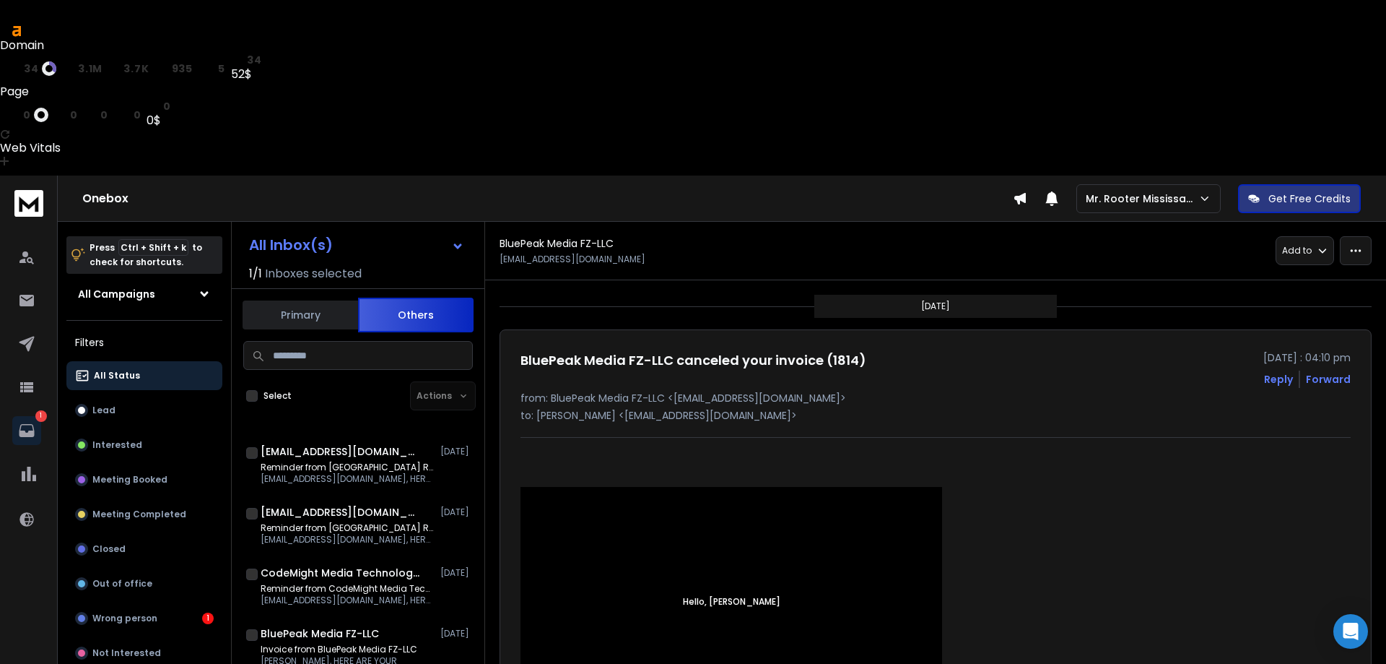
scroll to position [365, 0]
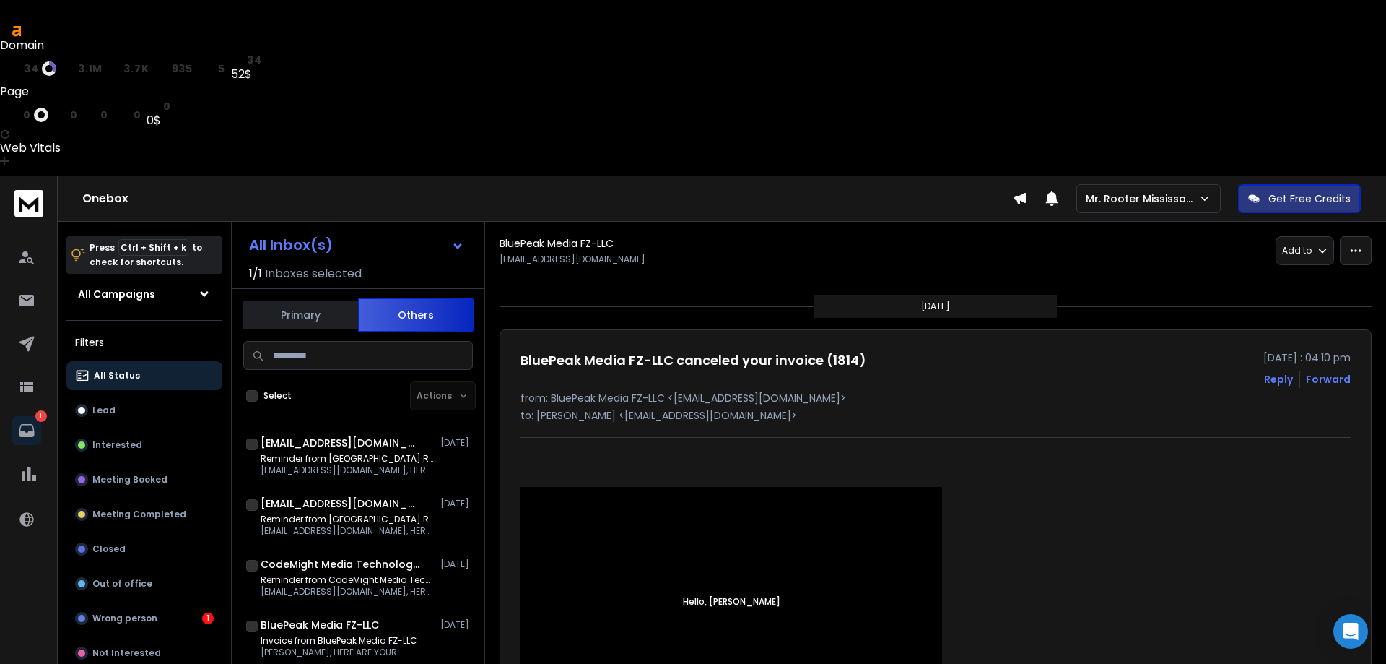
click at [35, 483] on div "1 H" at bounding box center [29, 507] width 58 height 664
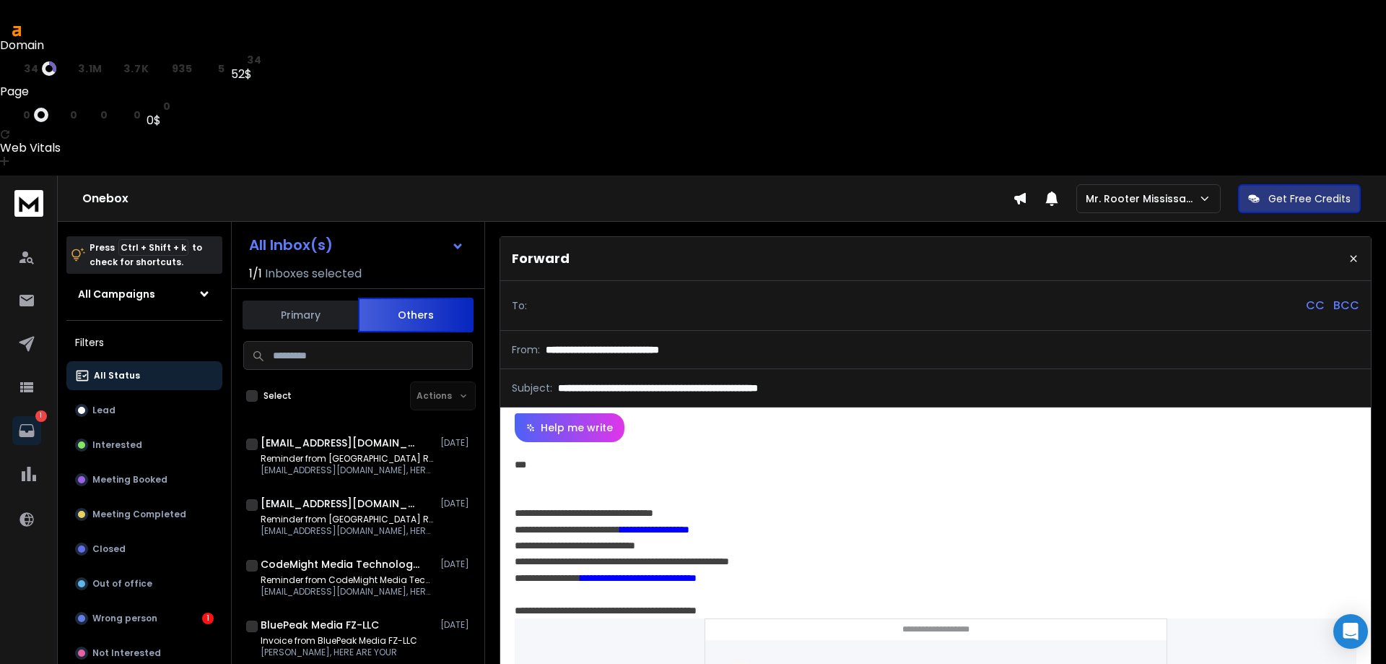
click at [1352, 255] on icon at bounding box center [1353, 258] width 6 height 6
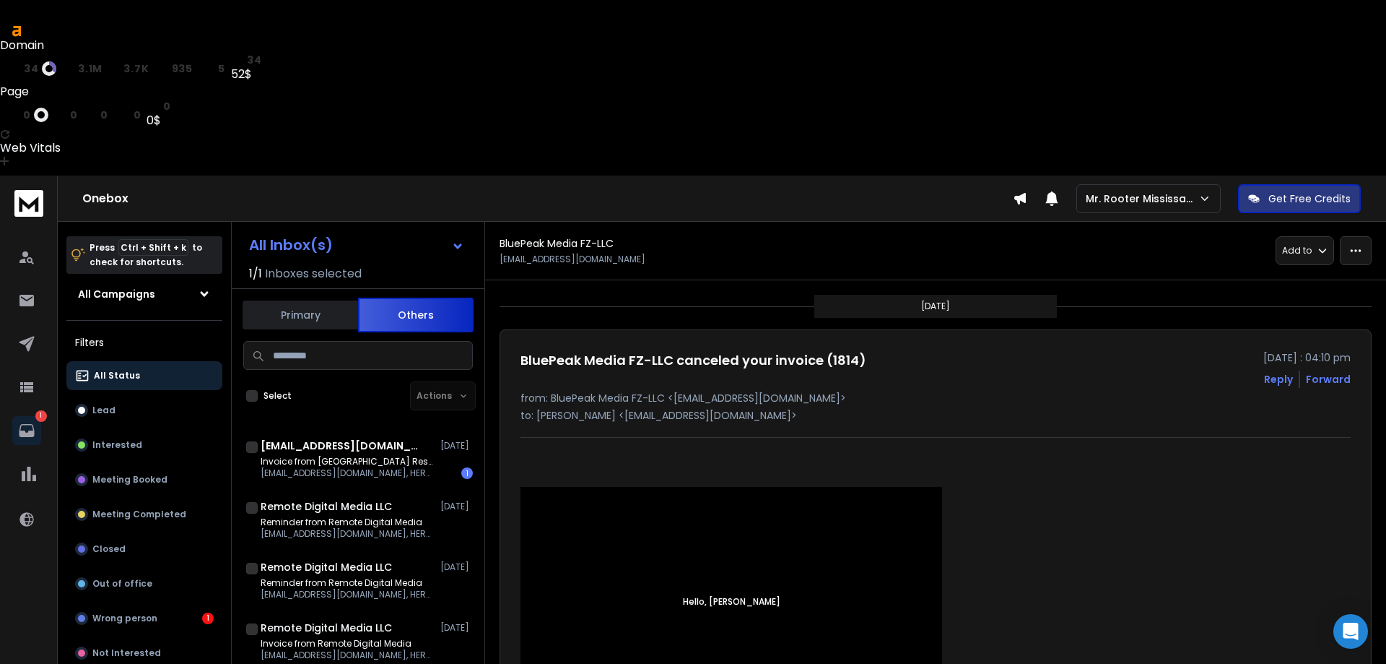
scroll to position [679, 0]
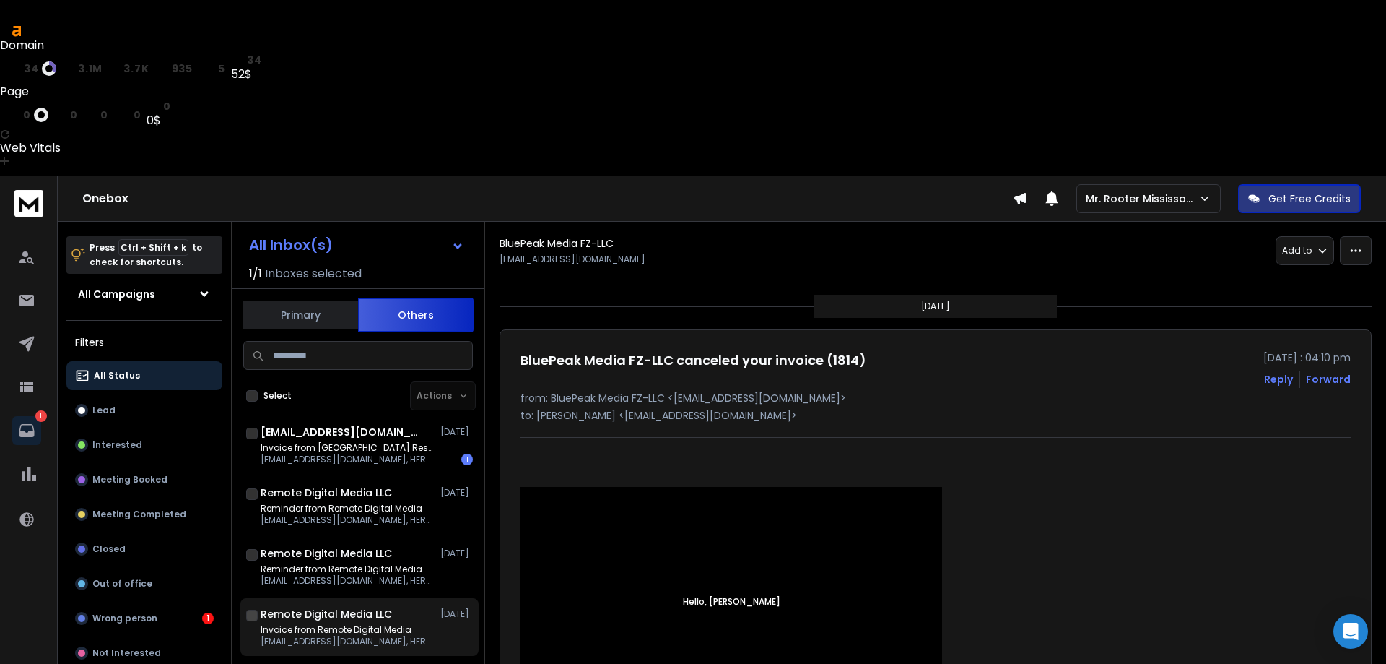
click at [367, 607] on h1 "Remote Digital Media LLC" at bounding box center [326, 614] width 131 height 14
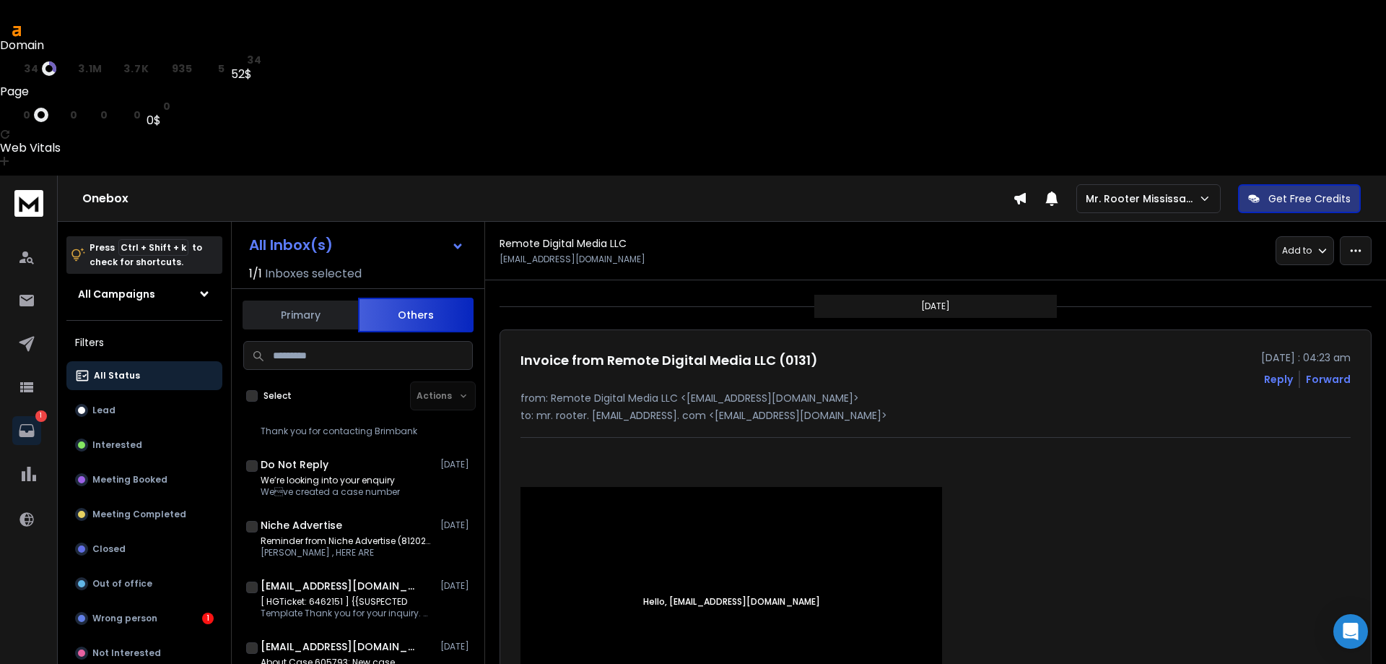
scroll to position [1145, 0]
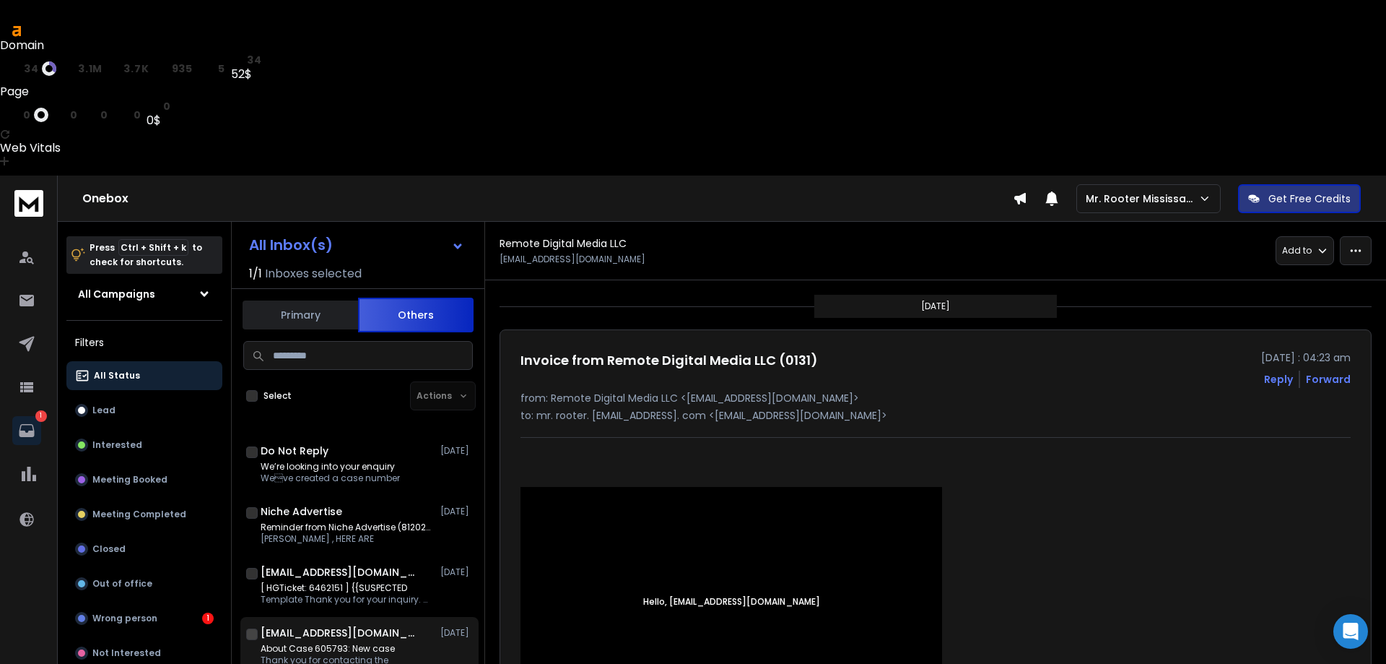
click at [350, 625] on div "[EMAIL_ADDRESS][DOMAIN_NAME] [DATE] About Case 605793: New case Thank you for c…" at bounding box center [367, 645] width 212 height 40
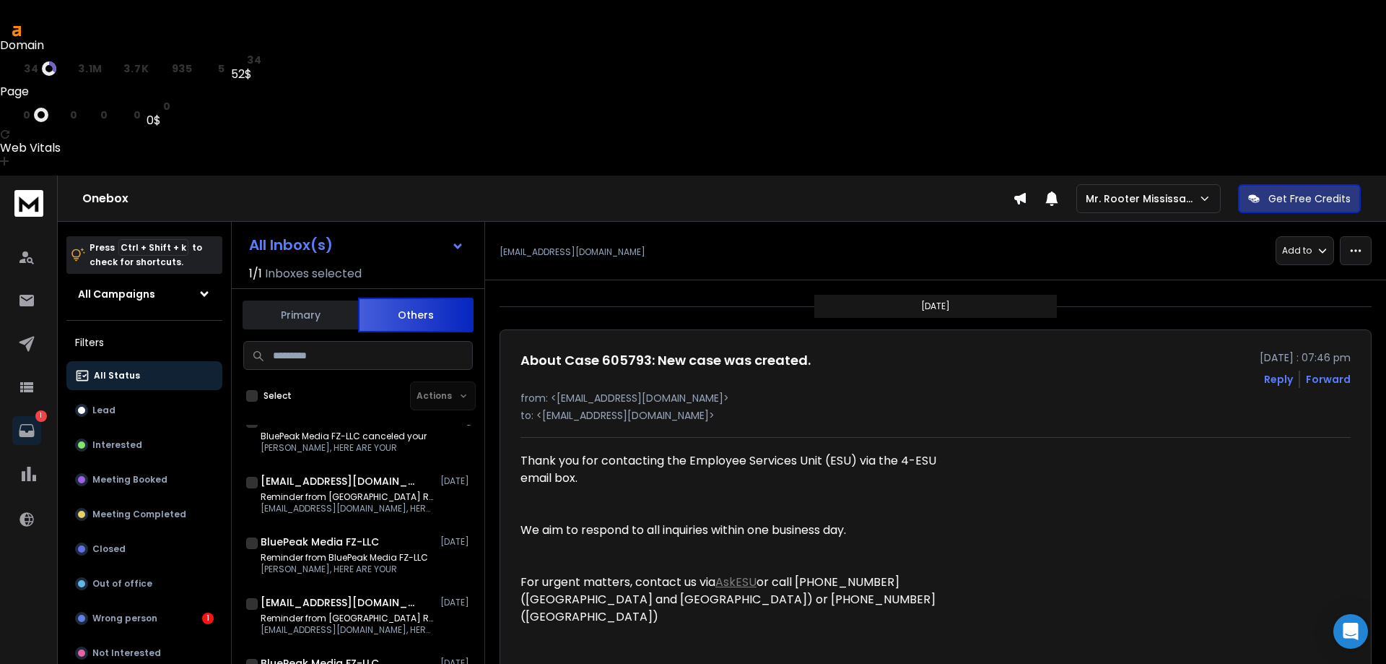
scroll to position [0, 0]
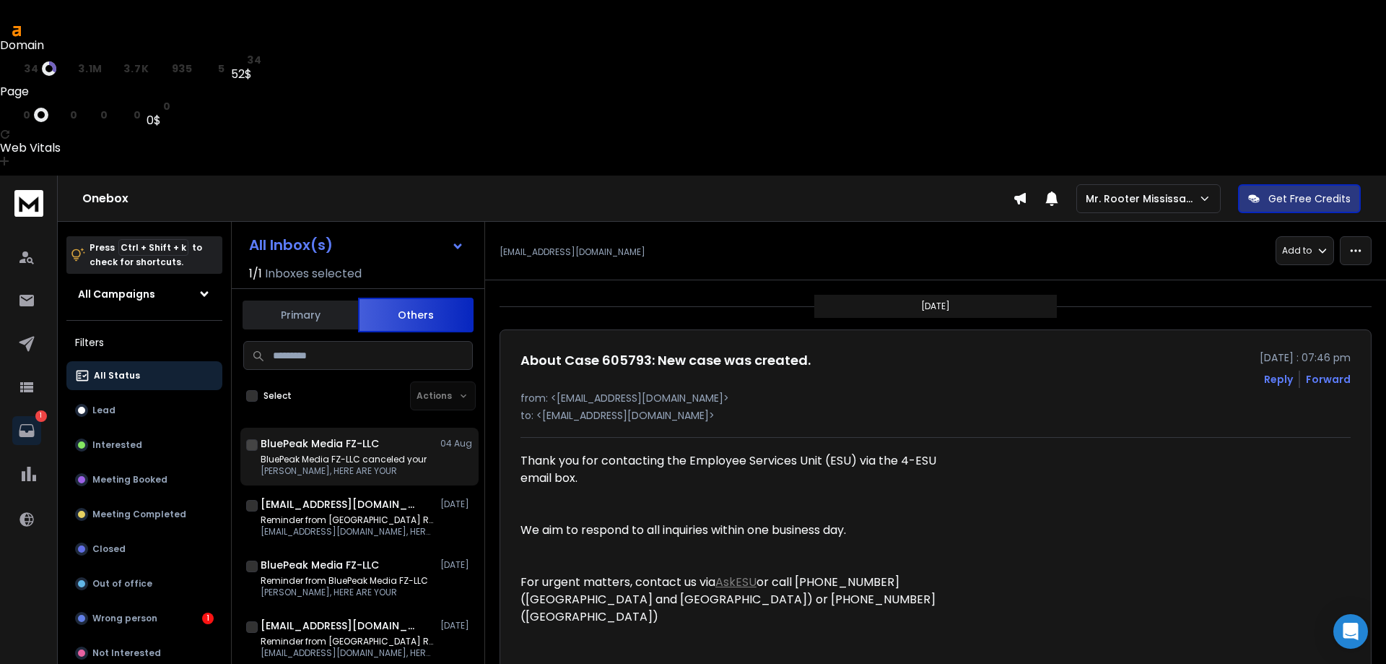
click at [389, 453] on p "BluePeak Media FZ-LLC canceled your" at bounding box center [344, 459] width 166 height 12
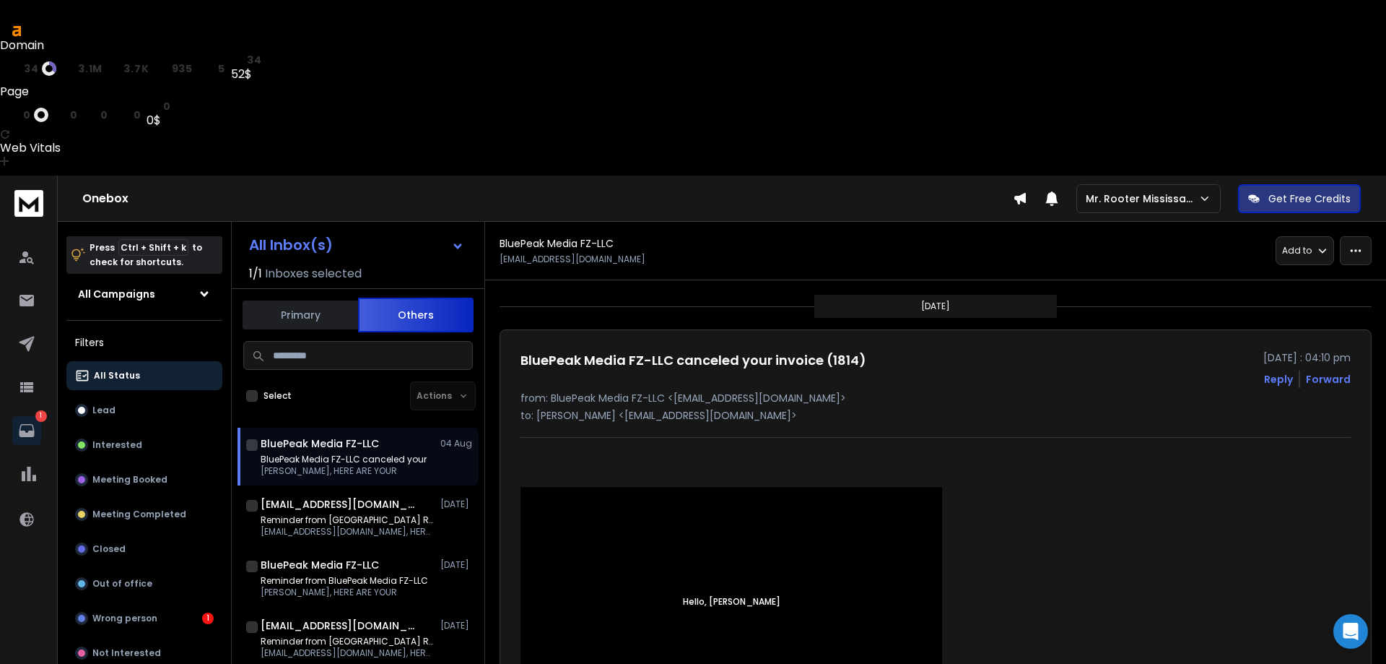
click at [888, 236] on div "BluePeak Media FZ-LLC BMF [EMAIL_ADDRESS][DOMAIN_NAME]" at bounding box center [716, 250] width 432 height 29
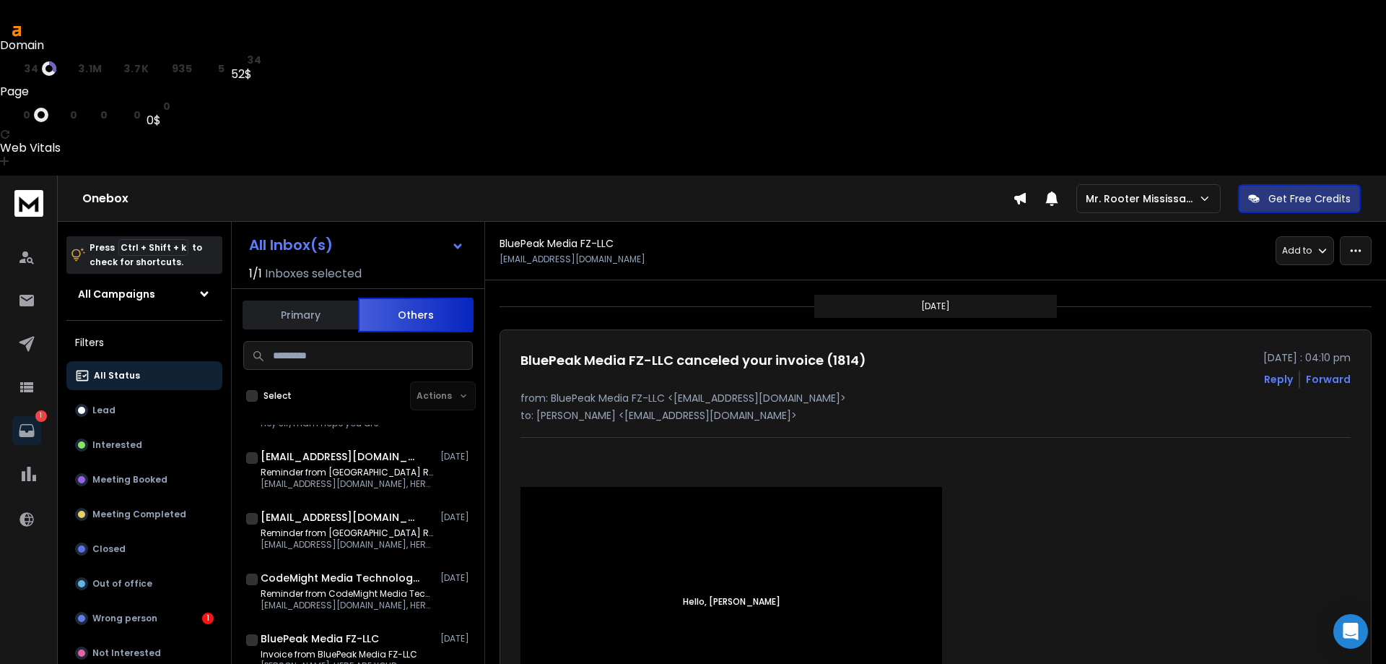
scroll to position [365, 0]
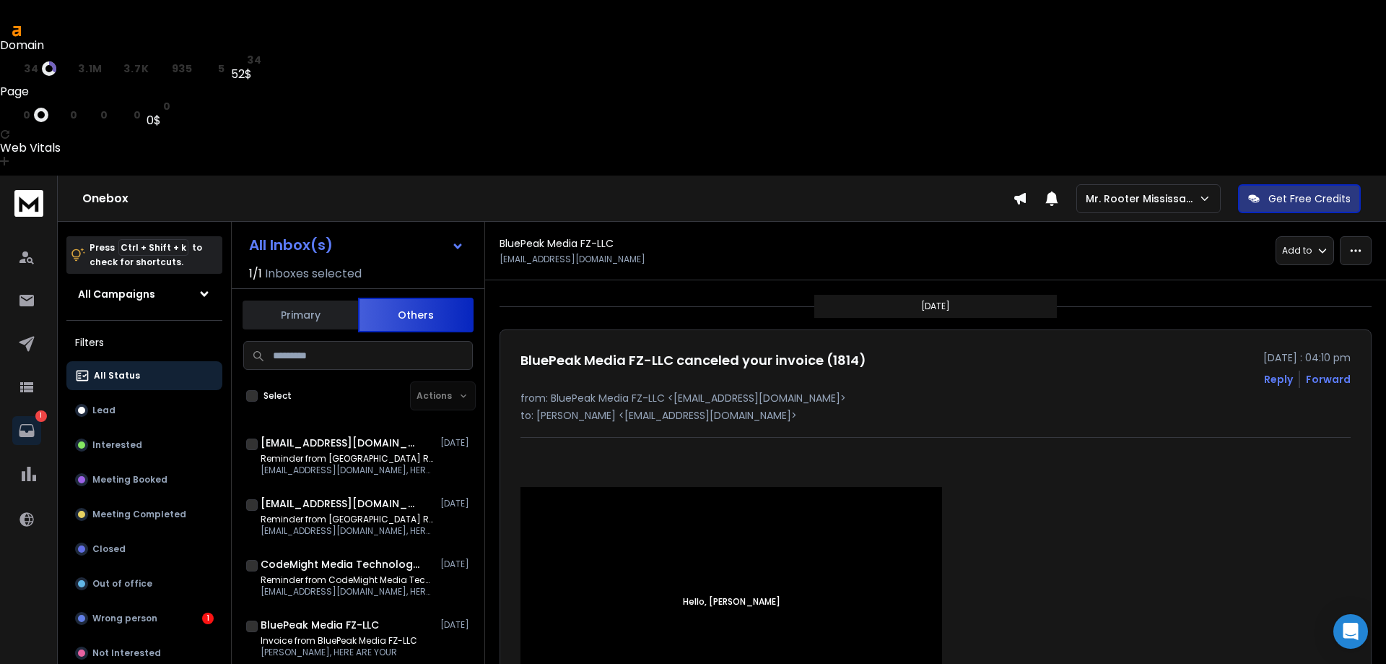
click at [35, 483] on div "1 H" at bounding box center [29, 507] width 58 height 664
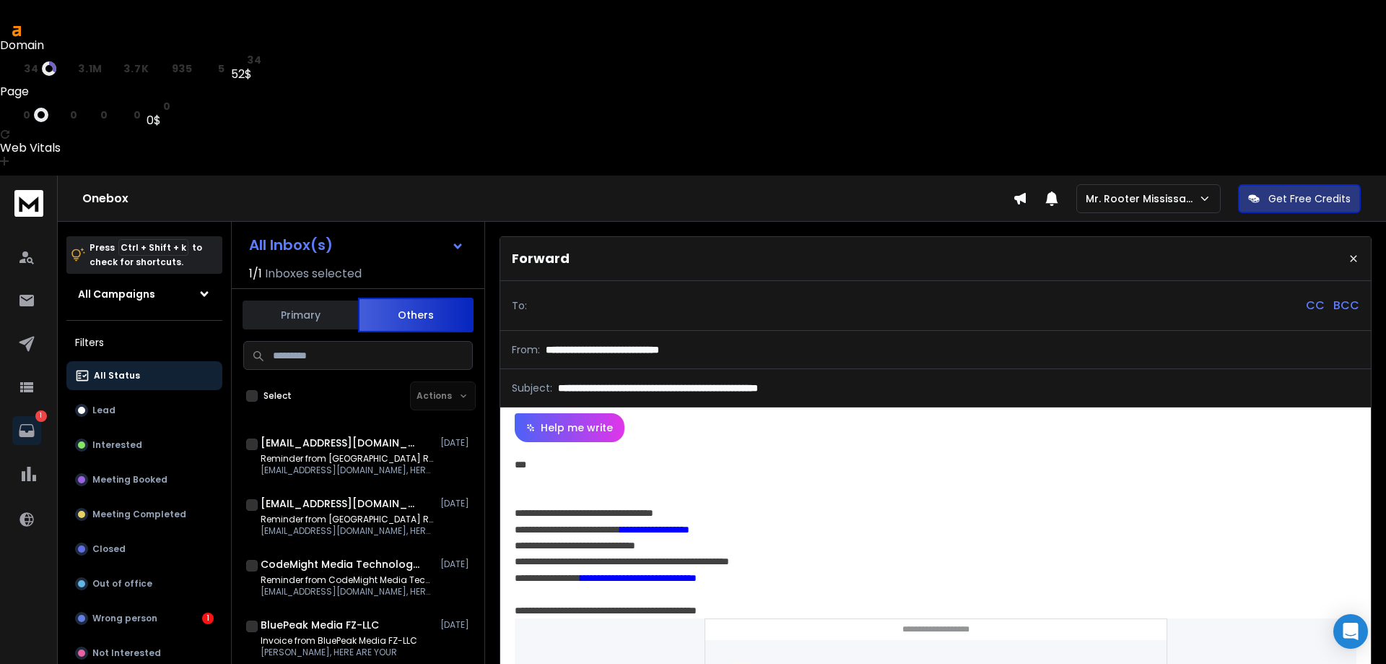
click at [1352, 255] on icon at bounding box center [1353, 258] width 6 height 6
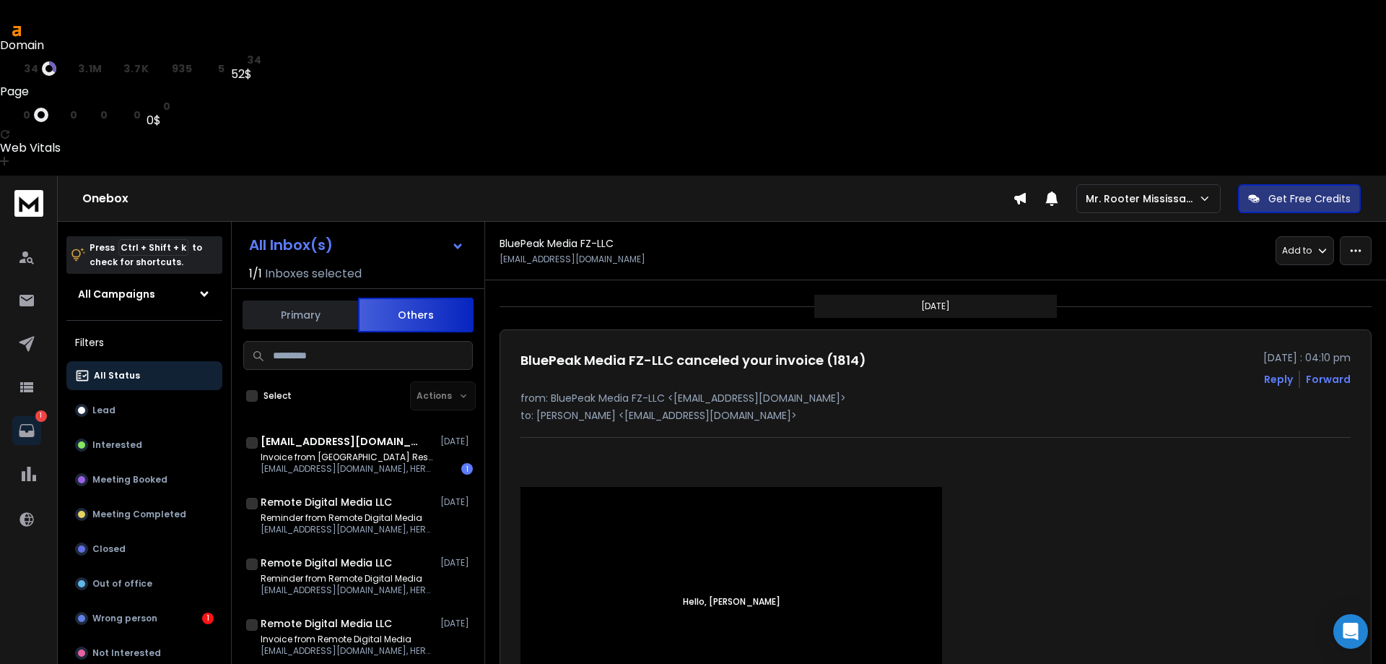
scroll to position [680, 0]
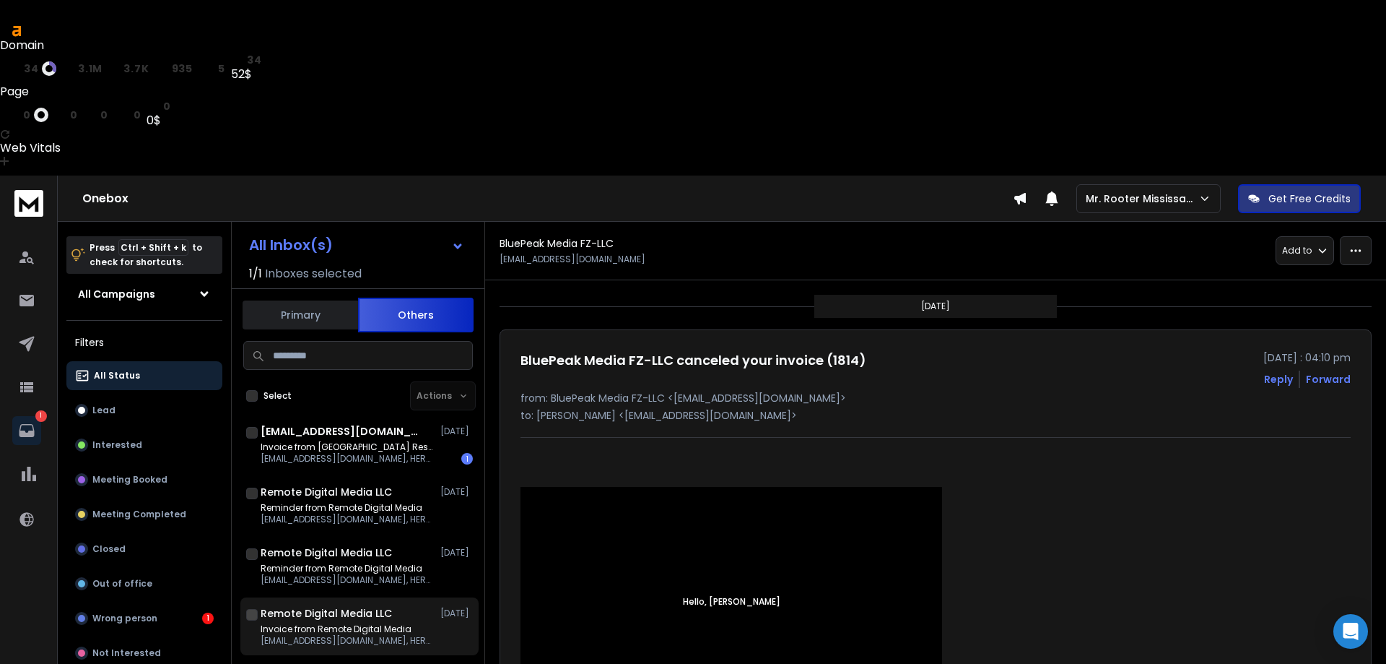
click at [367, 606] on h1 "Remote Digital Media LLC" at bounding box center [326, 613] width 131 height 14
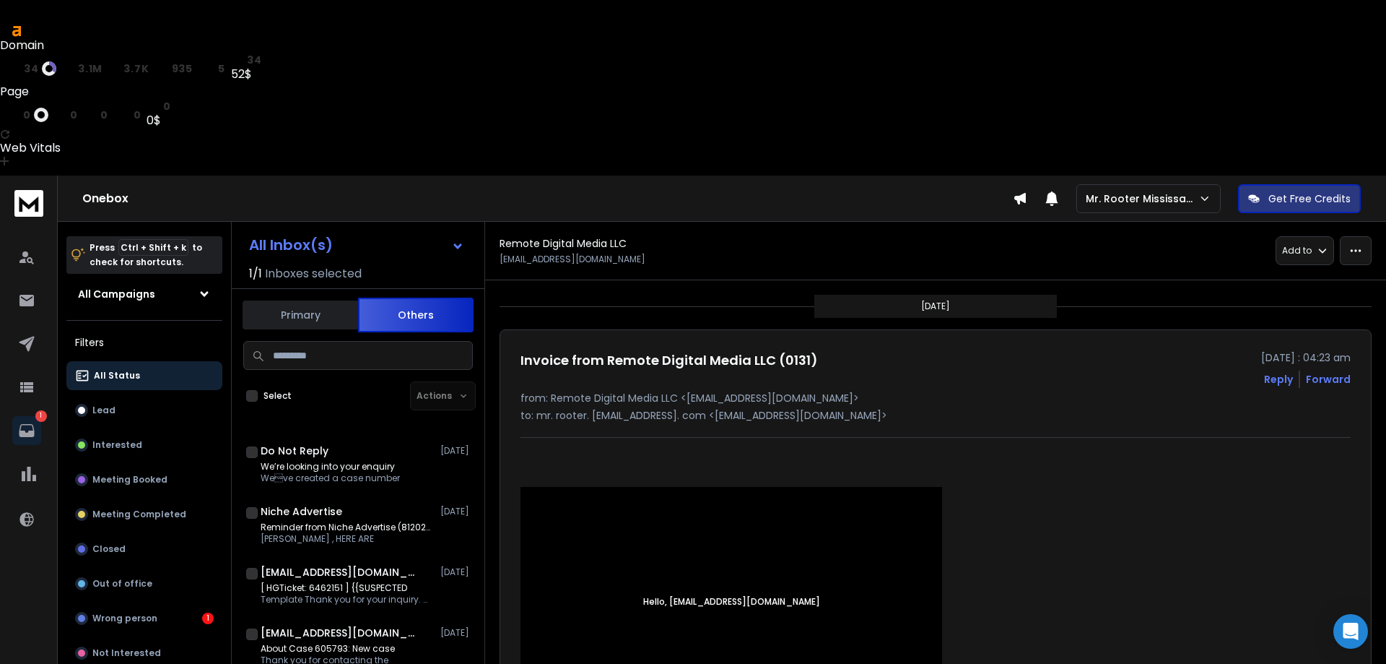
scroll to position [1150, 0]
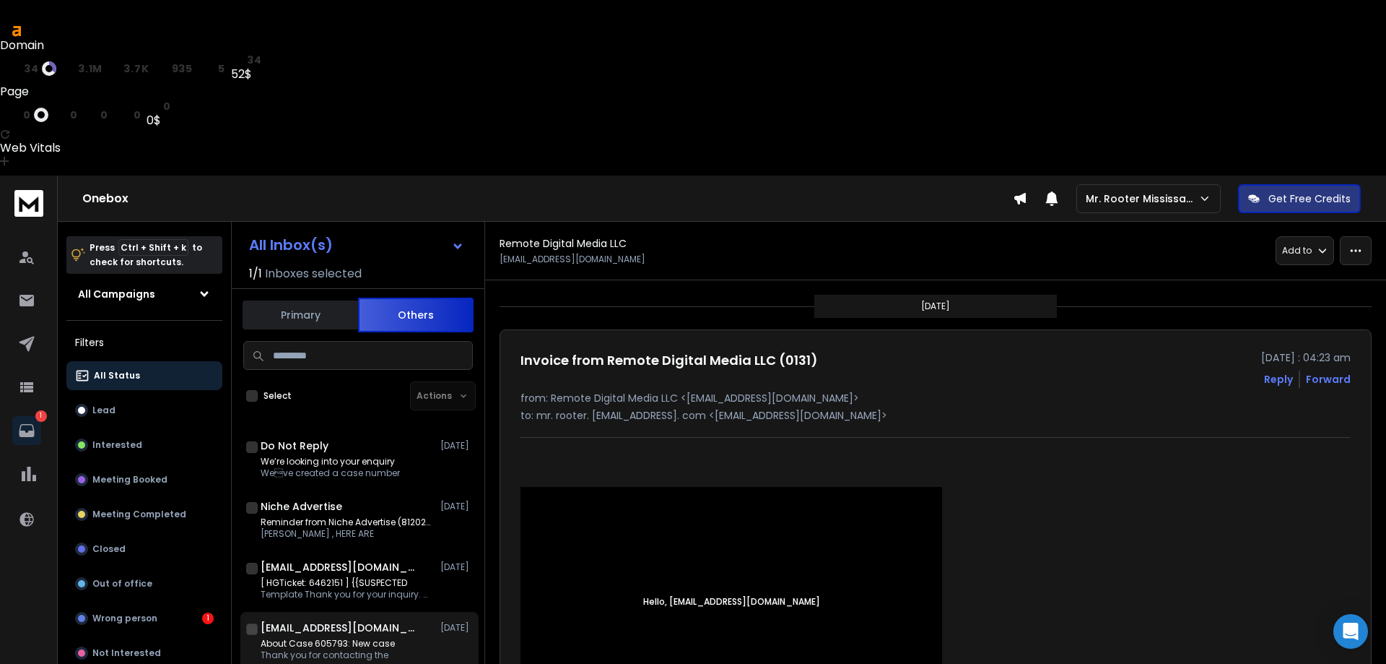
click at [350, 638] on p "About Case 605793: New case" at bounding box center [328, 644] width 134 height 12
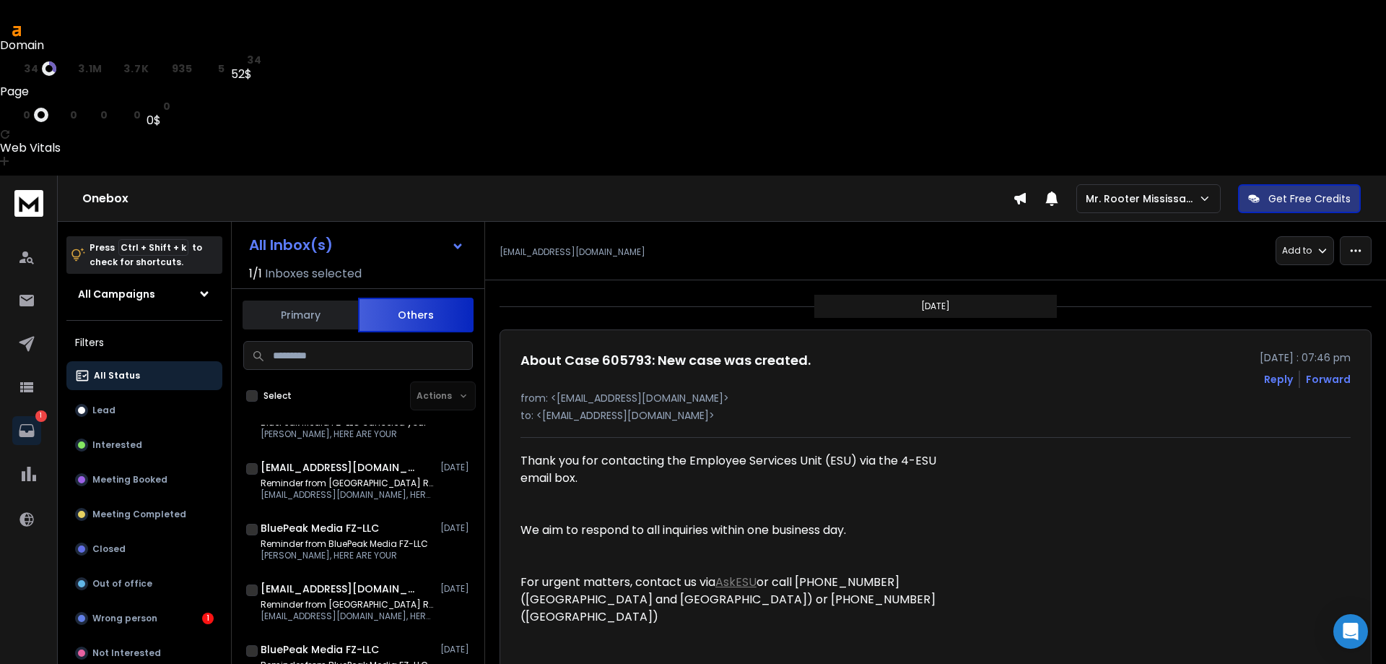
scroll to position [0, 0]
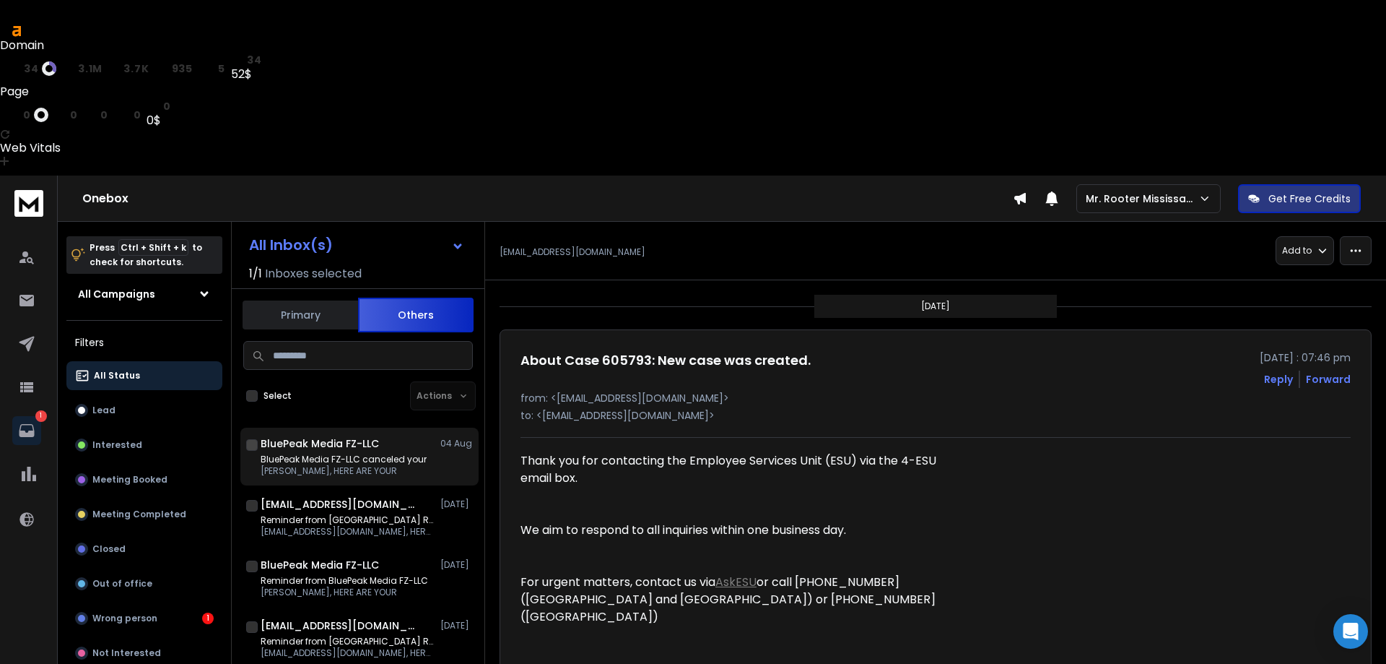
click at [389, 453] on p "BluePeak Media FZ-LLC canceled your" at bounding box center [344, 459] width 166 height 12
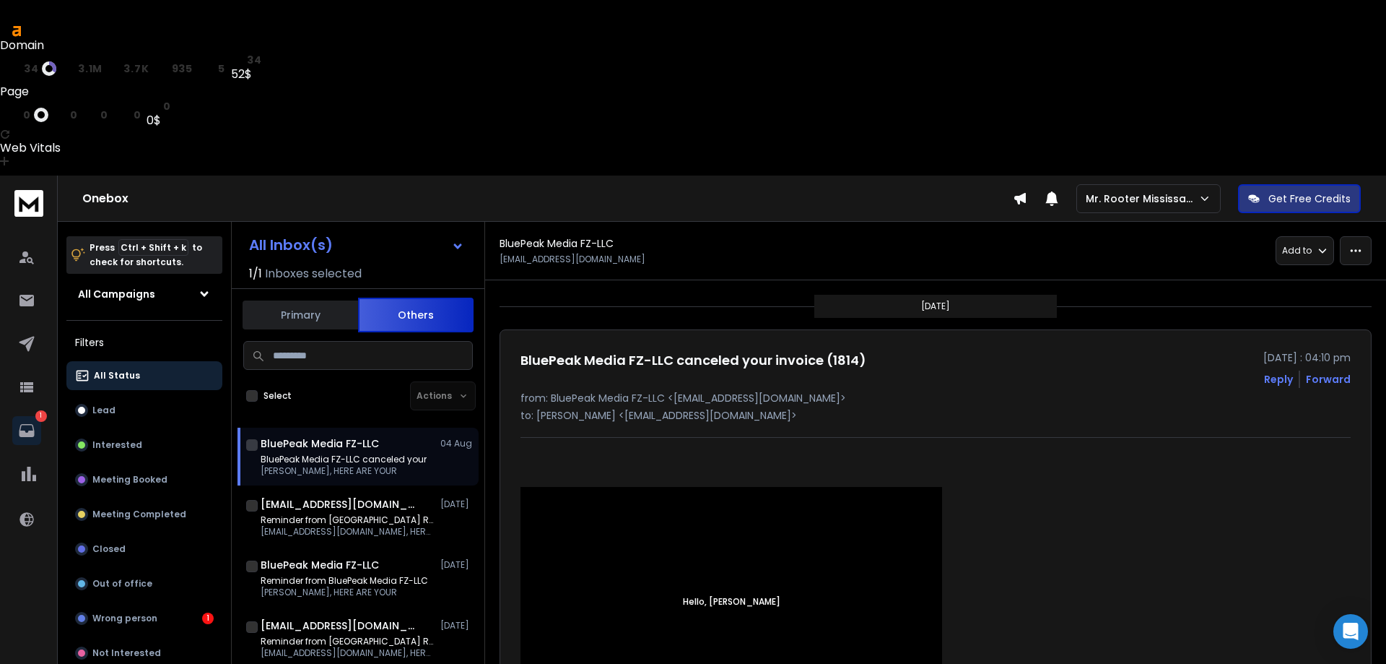
click at [888, 236] on div "BluePeak Media FZ-LLC BMF [EMAIL_ADDRESS][DOMAIN_NAME]" at bounding box center [716, 250] width 432 height 29
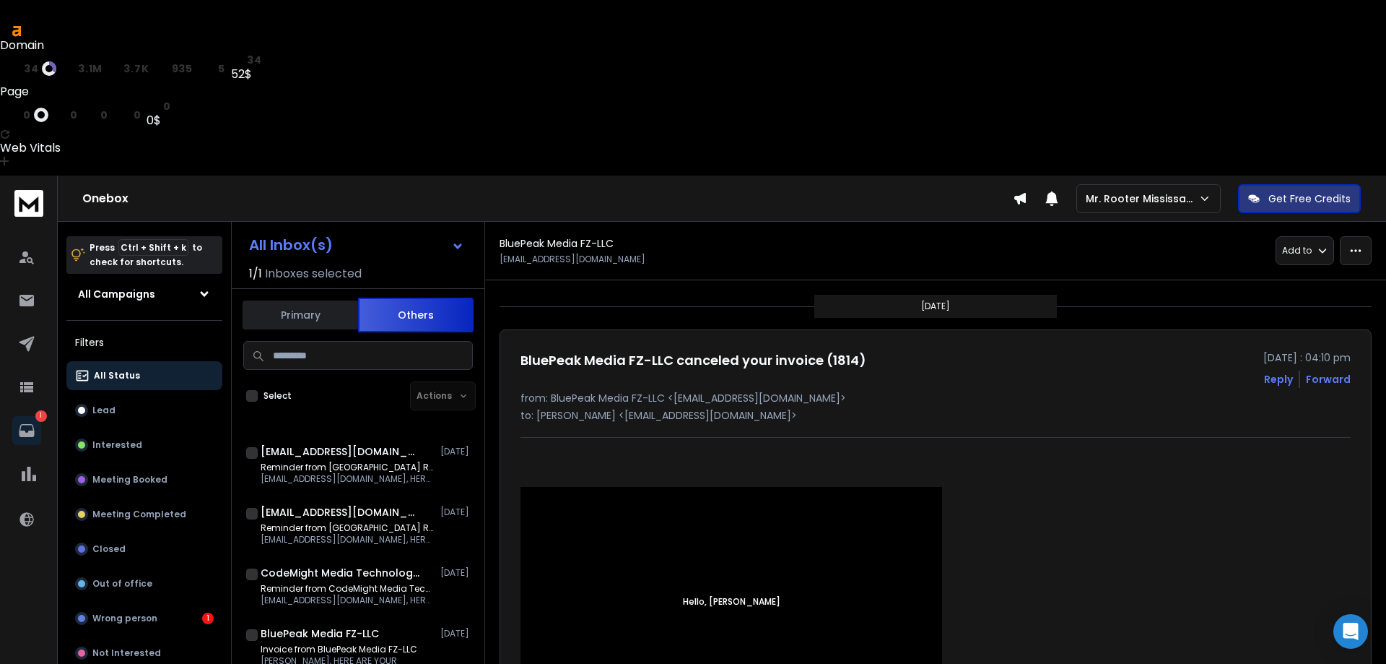
scroll to position [365, 0]
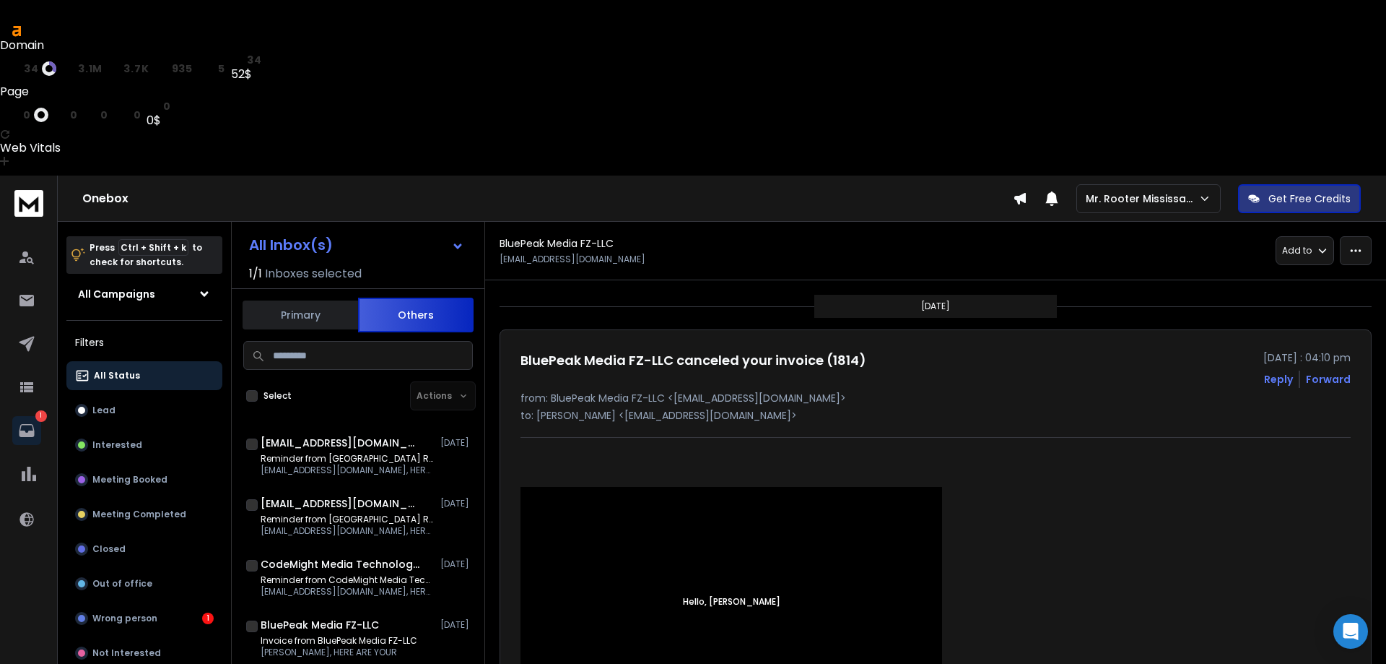
click at [35, 483] on div "1 H" at bounding box center [29, 507] width 58 height 664
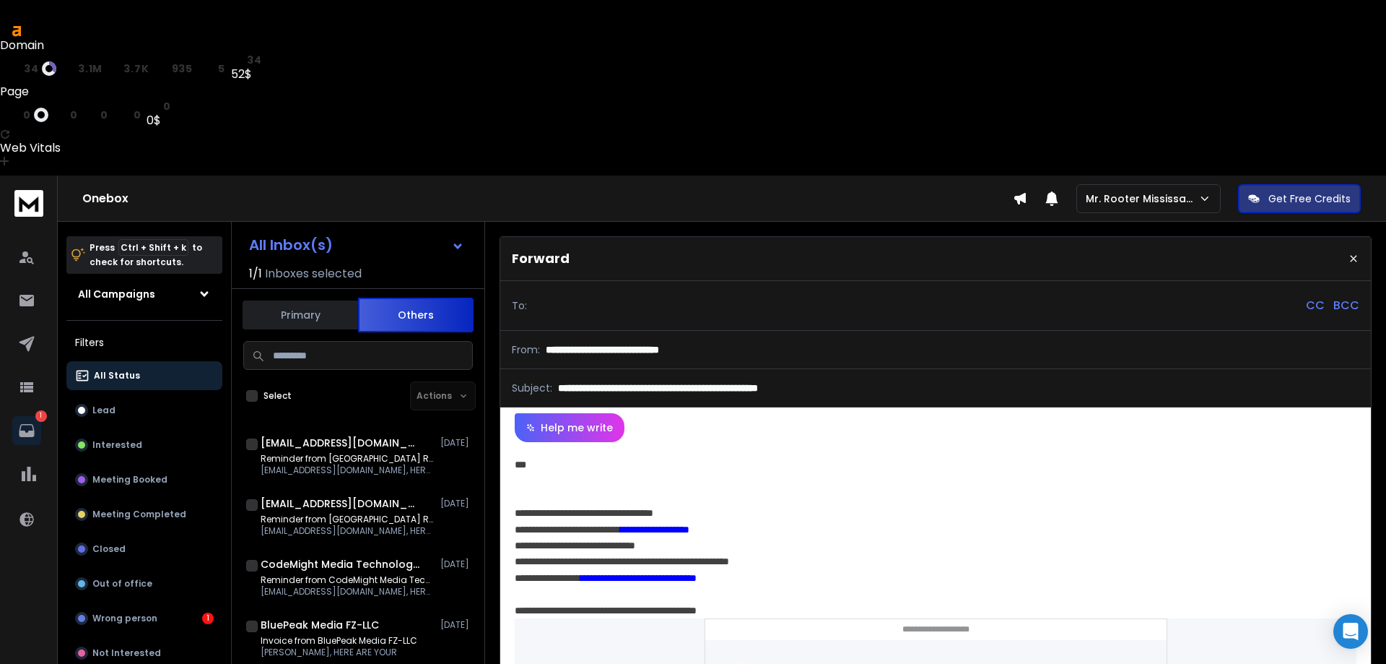
click at [1352, 255] on icon at bounding box center [1353, 258] width 6 height 6
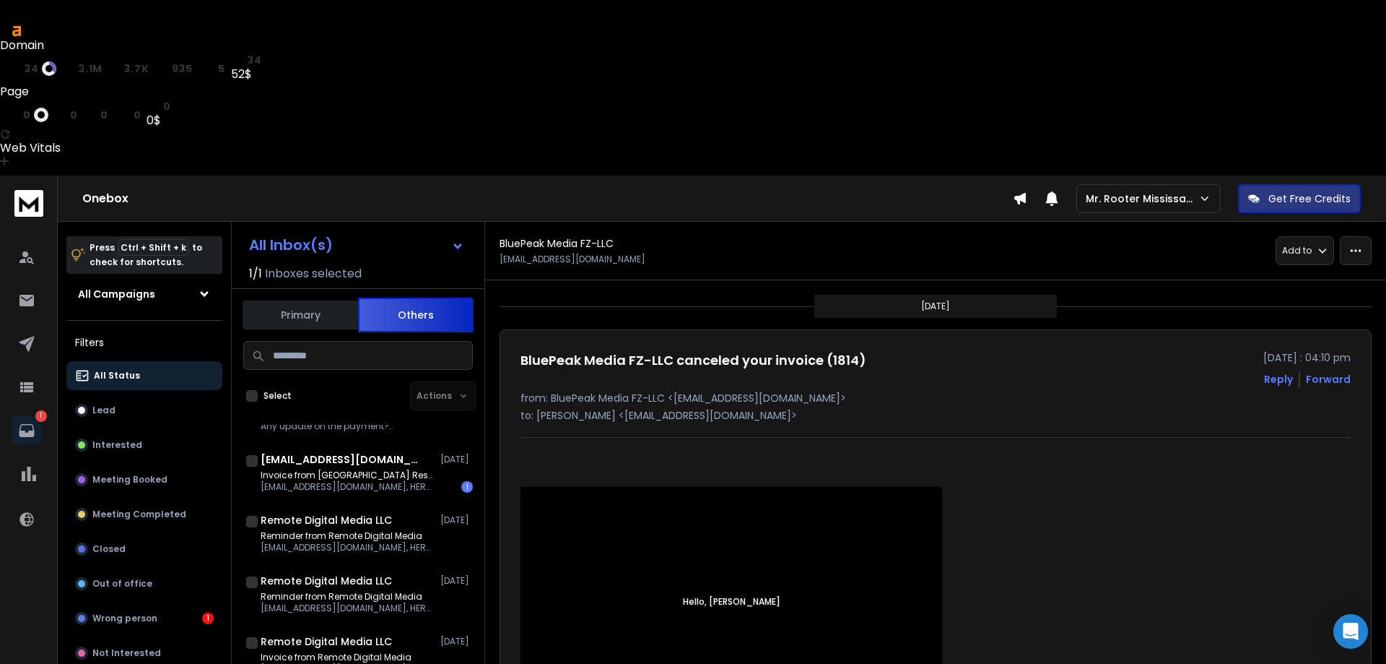
scroll to position [680, 0]
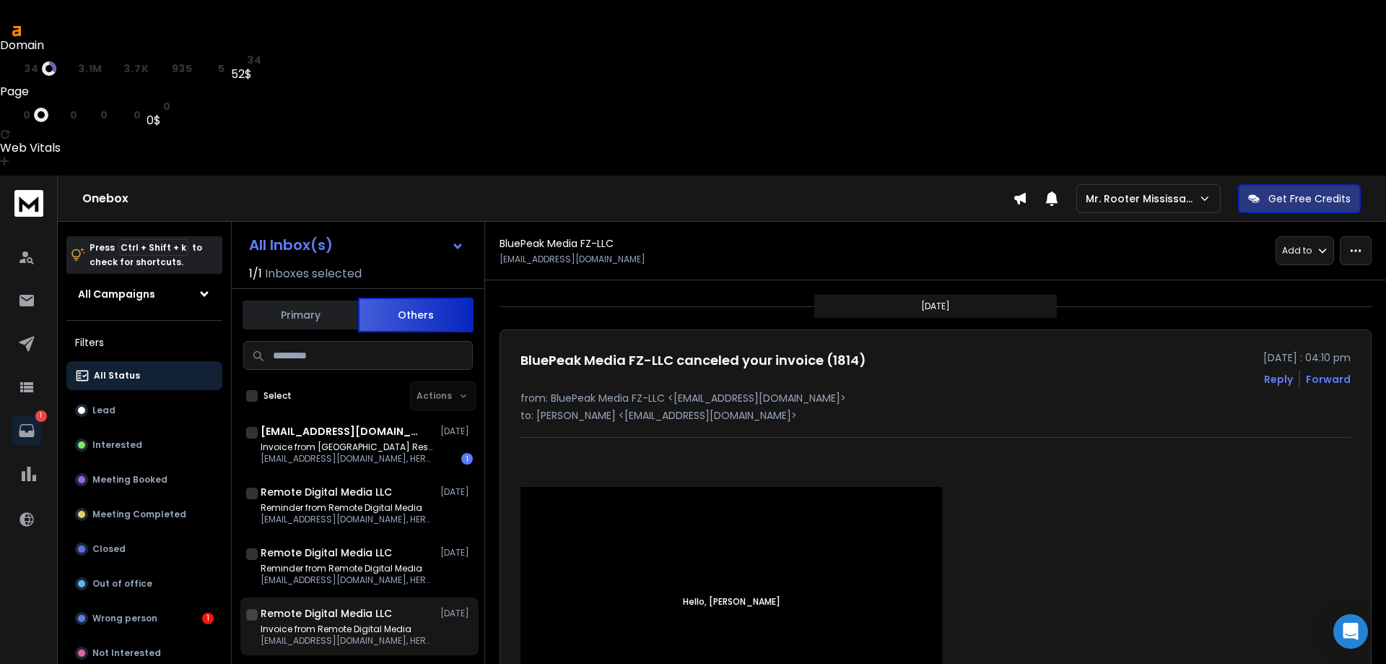
click at [367, 606] on h1 "Remote Digital Media LLC" at bounding box center [326, 613] width 131 height 14
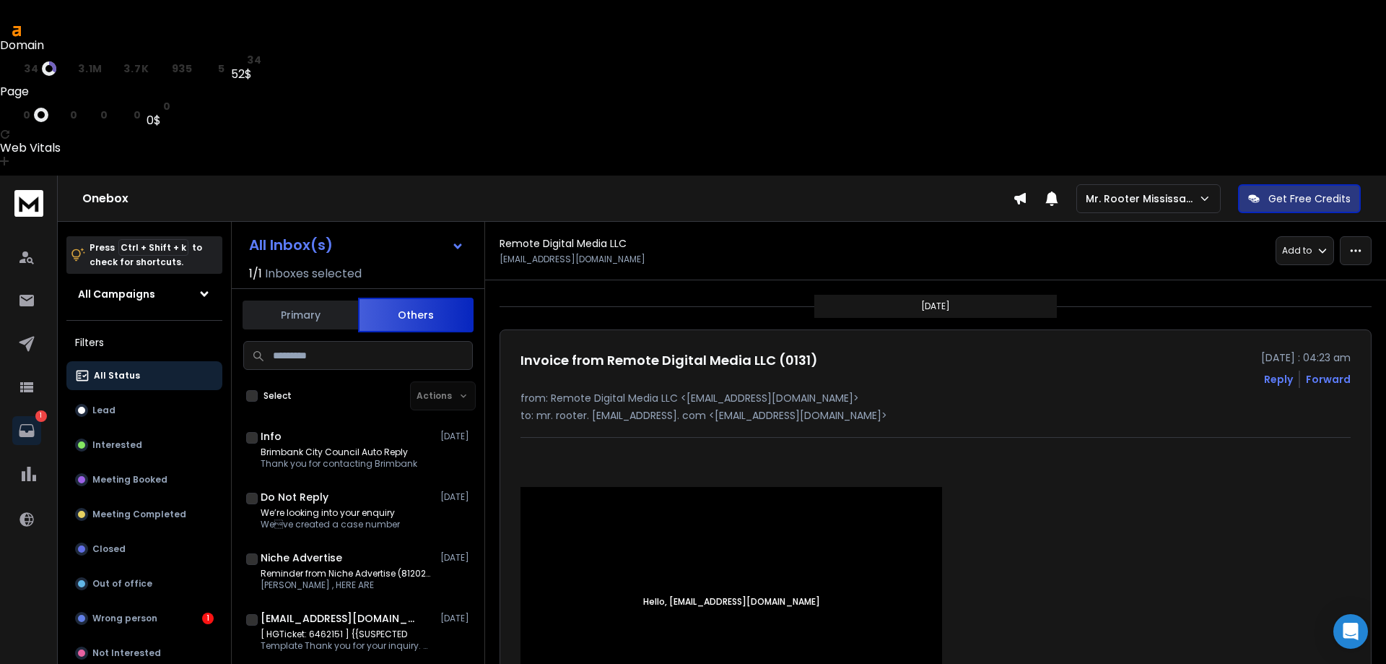
scroll to position [1150, 0]
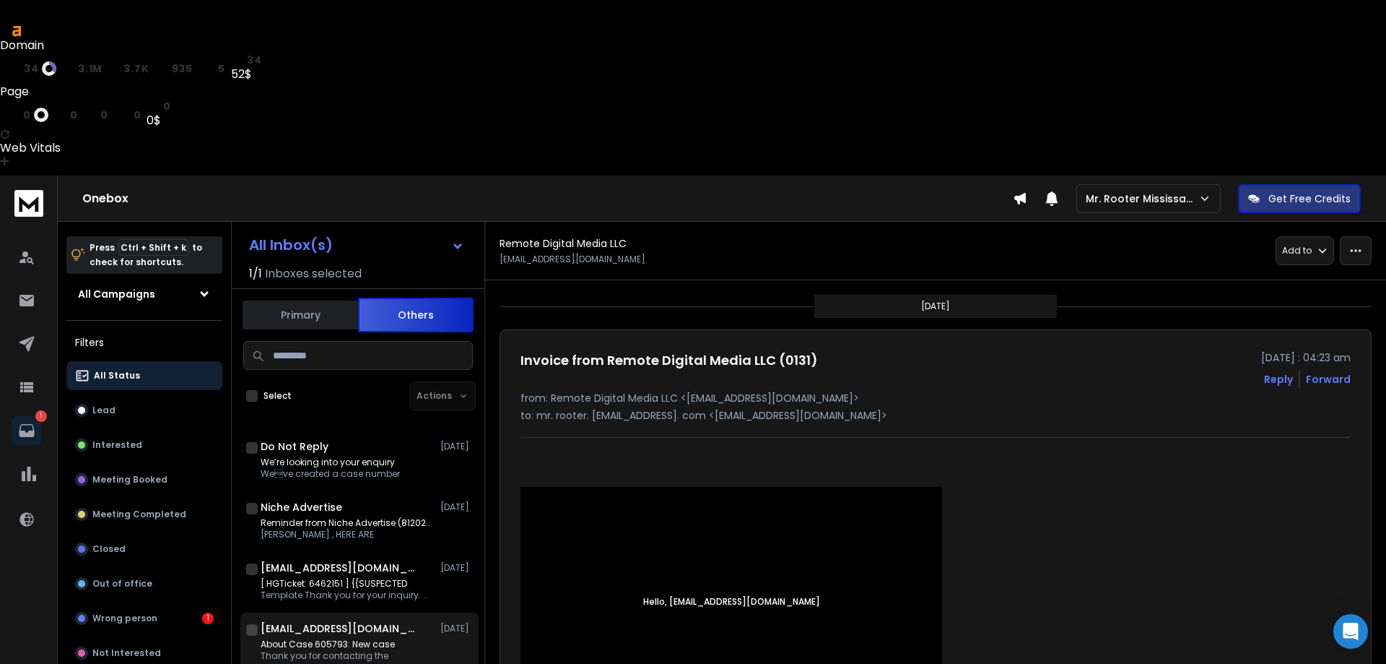
click at [350, 638] on p "About Case 605793: New case" at bounding box center [328, 644] width 134 height 12
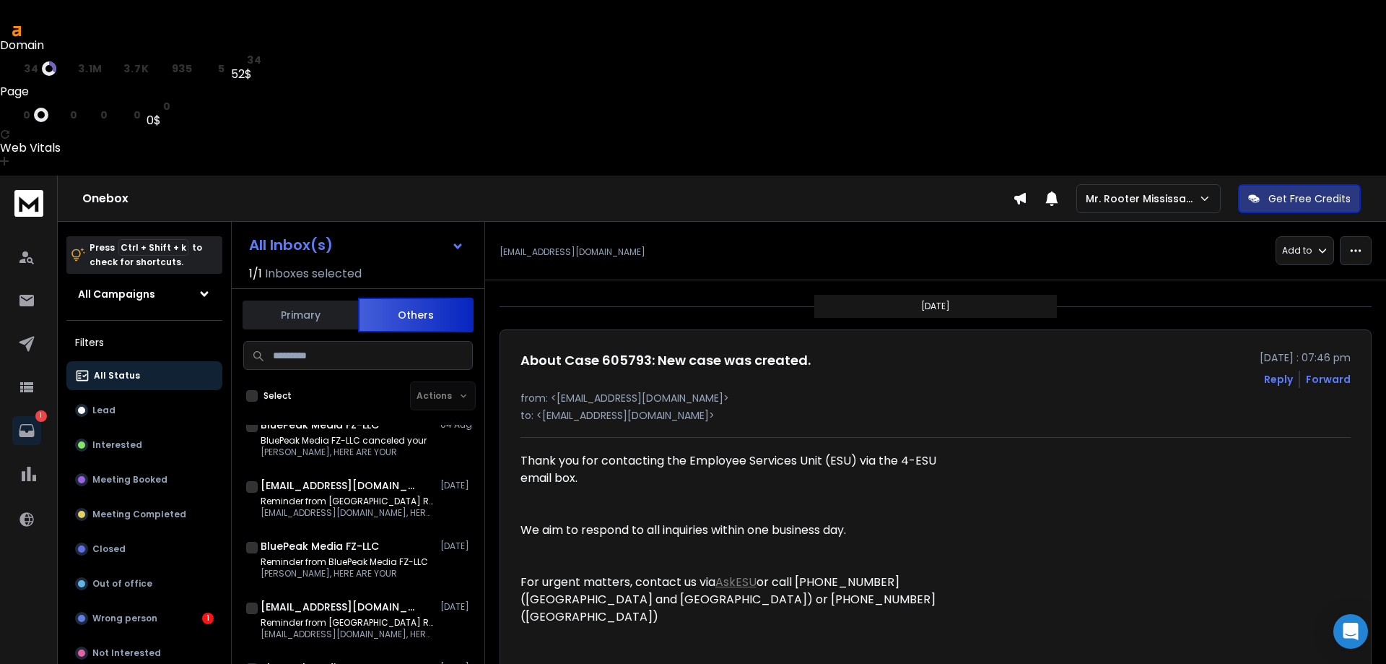
scroll to position [0, 0]
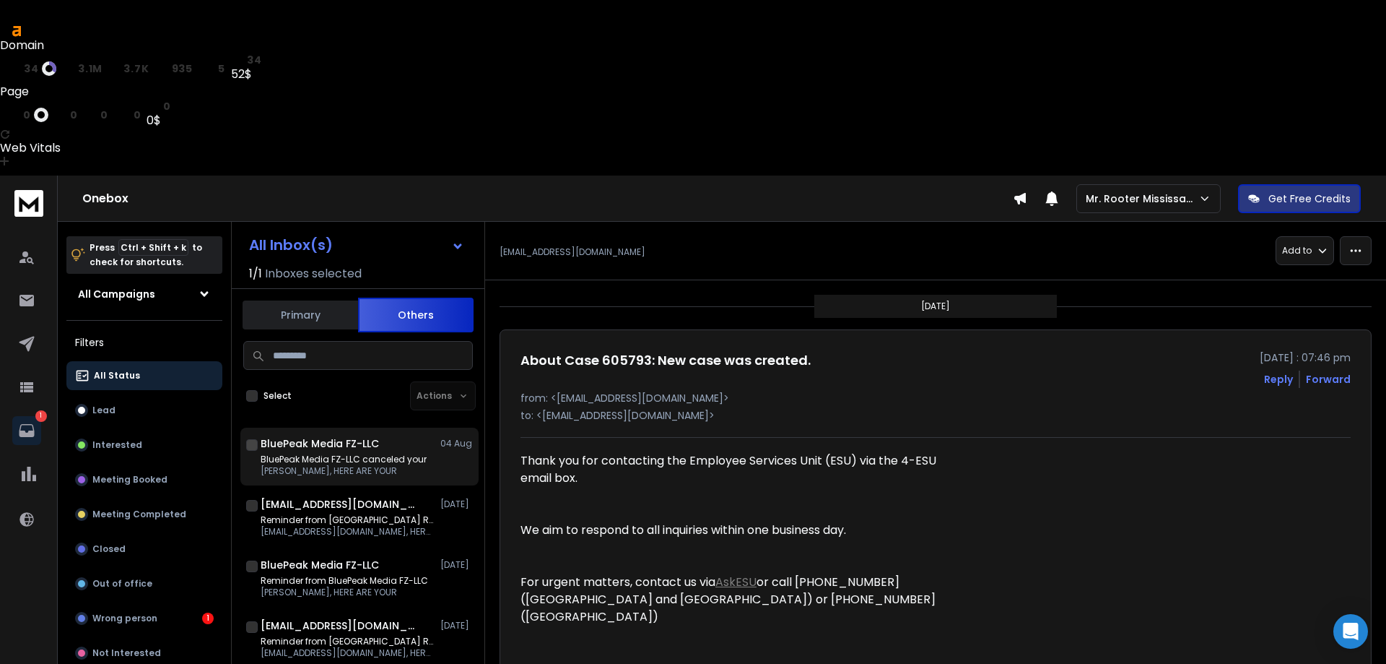
click at [389, 453] on p "BluePeak Media FZ-LLC canceled your" at bounding box center [344, 459] width 166 height 12
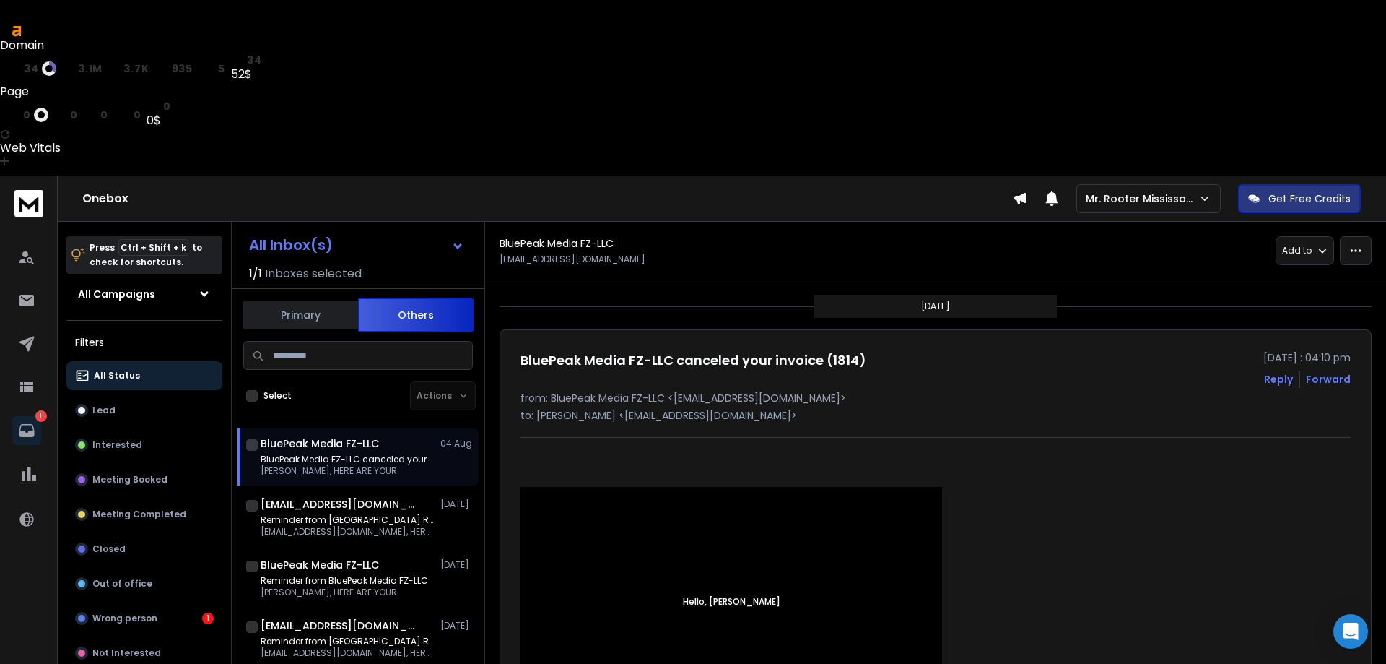
click at [888, 236] on div "BluePeak Media FZ-LLC BMF [EMAIL_ADDRESS][DOMAIN_NAME]" at bounding box center [716, 250] width 432 height 29
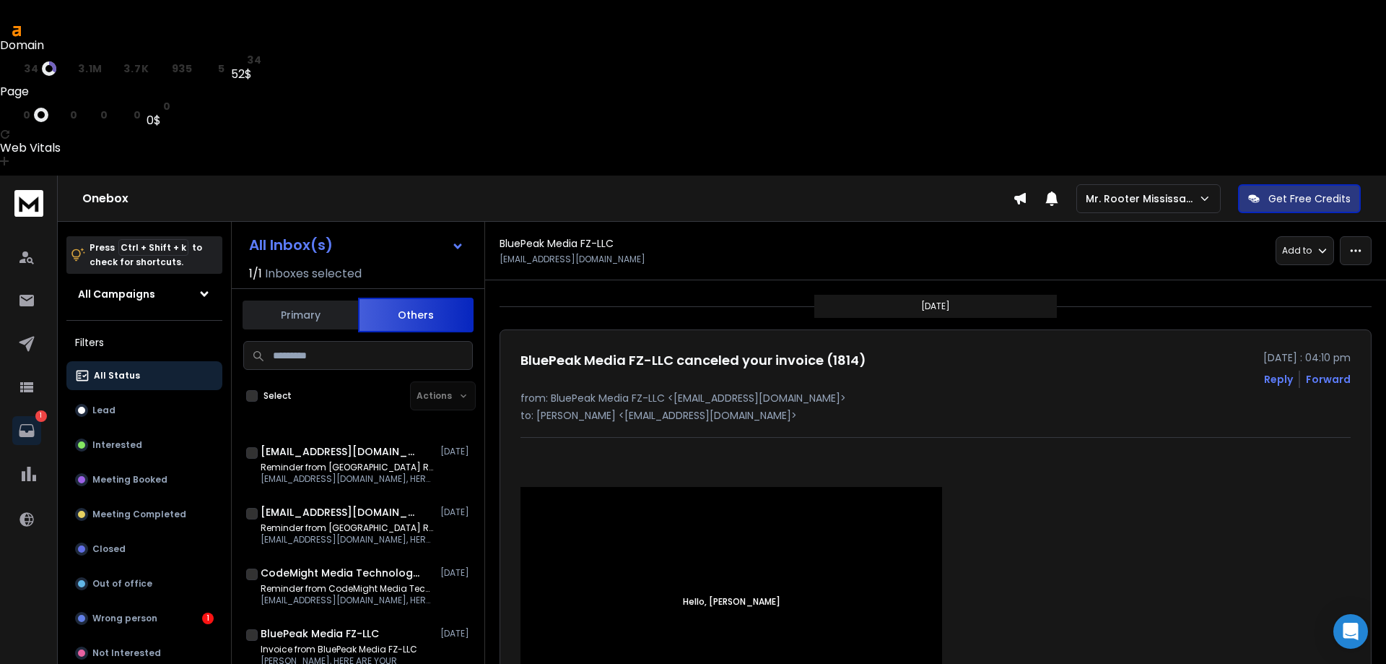
scroll to position [365, 0]
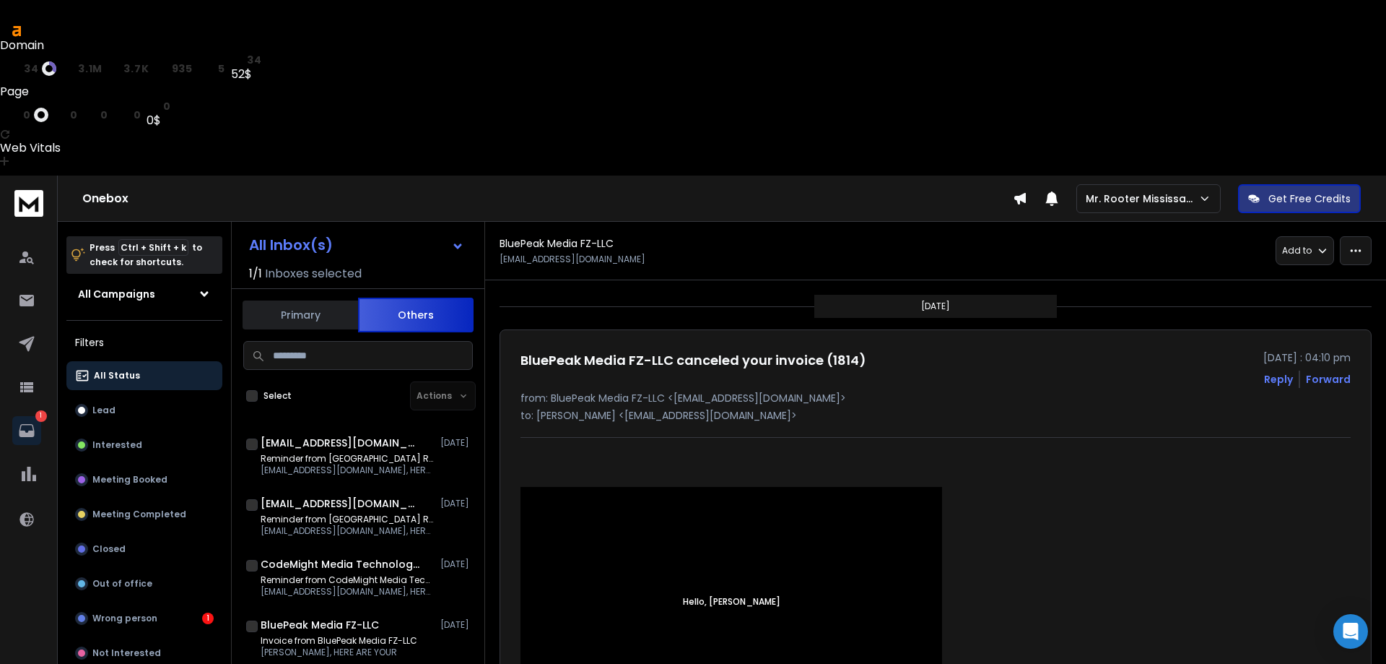
click at [35, 483] on div "1 H" at bounding box center [29, 507] width 58 height 664
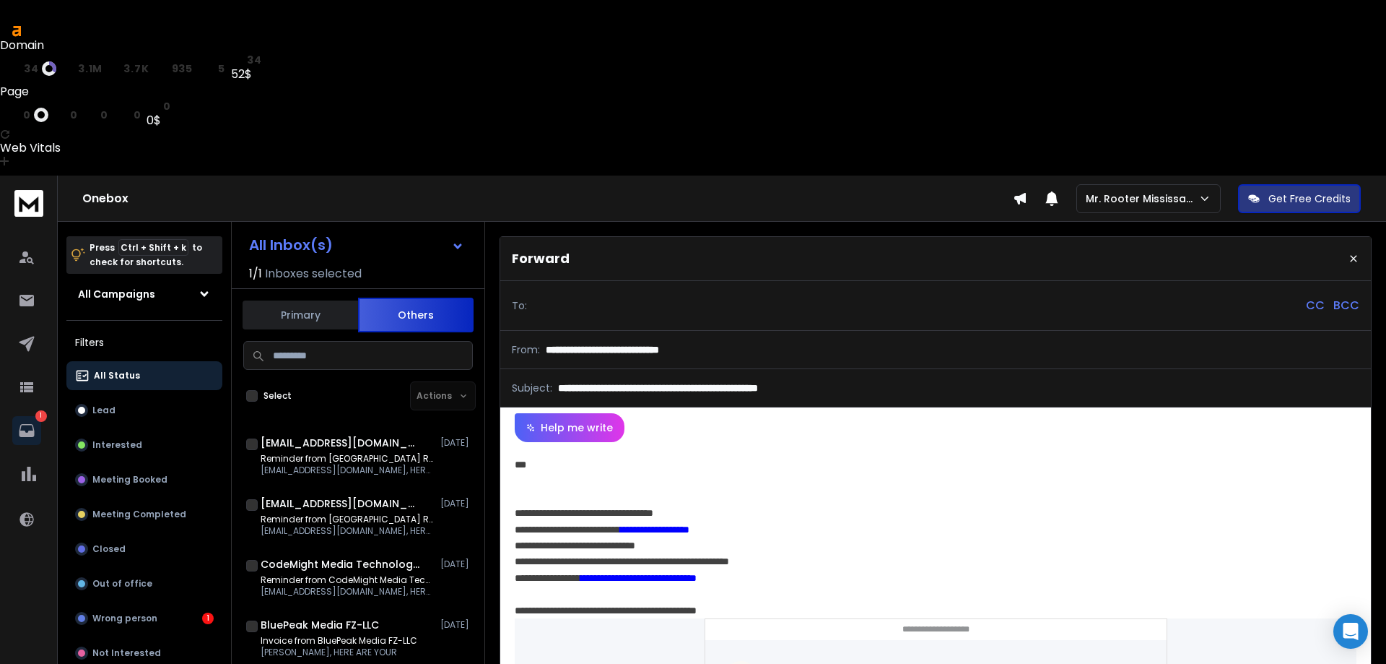
click at [1352, 255] on icon at bounding box center [1353, 258] width 6 height 6
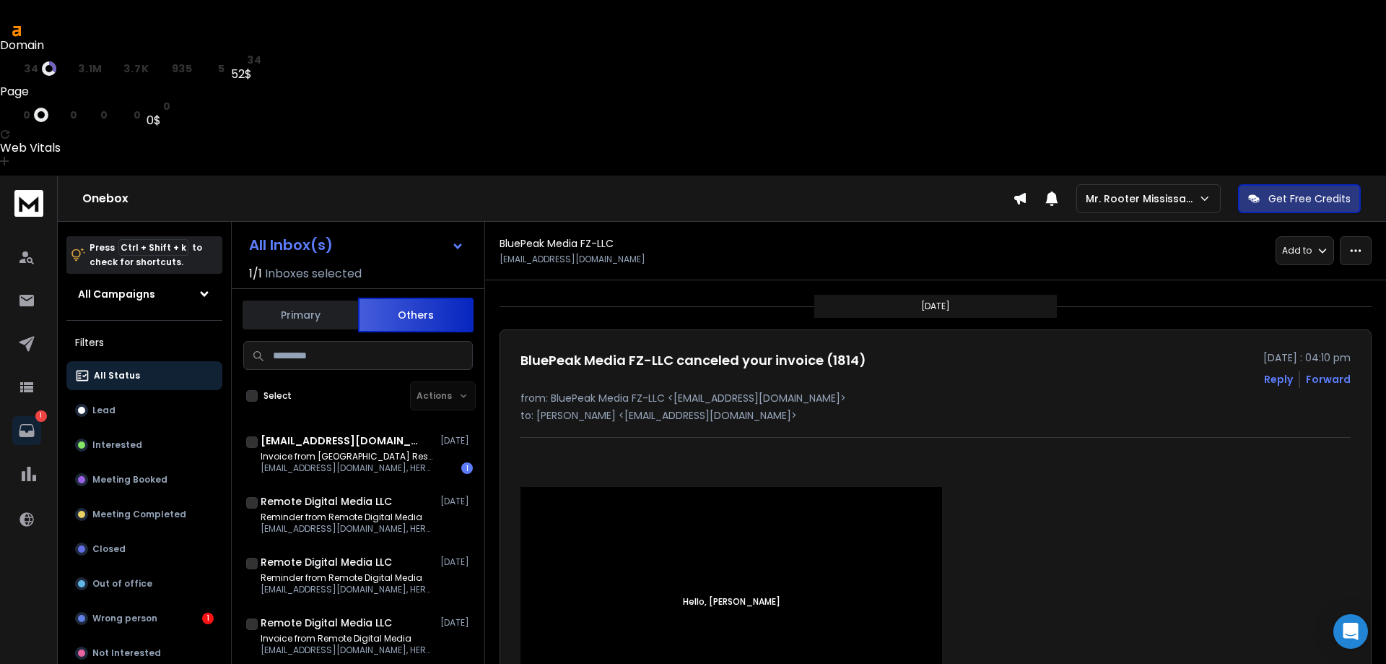
scroll to position [680, 0]
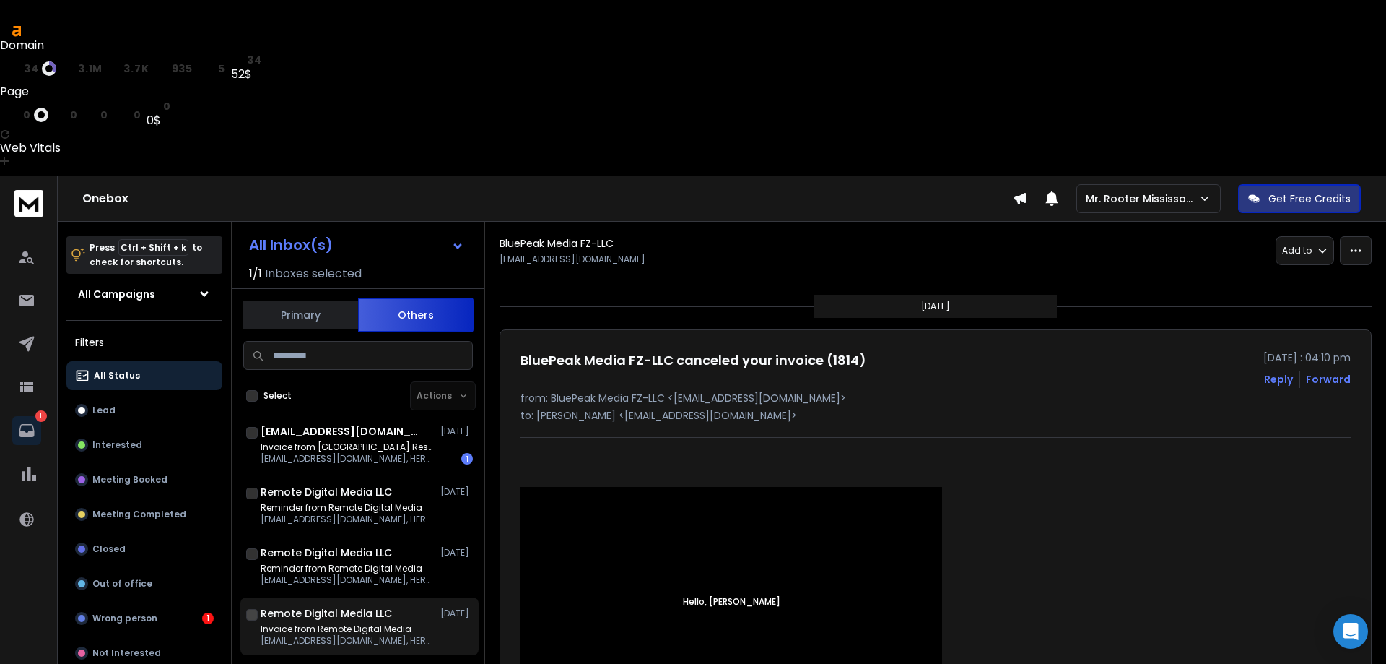
click at [367, 606] on h1 "Remote Digital Media LLC" at bounding box center [326, 613] width 131 height 14
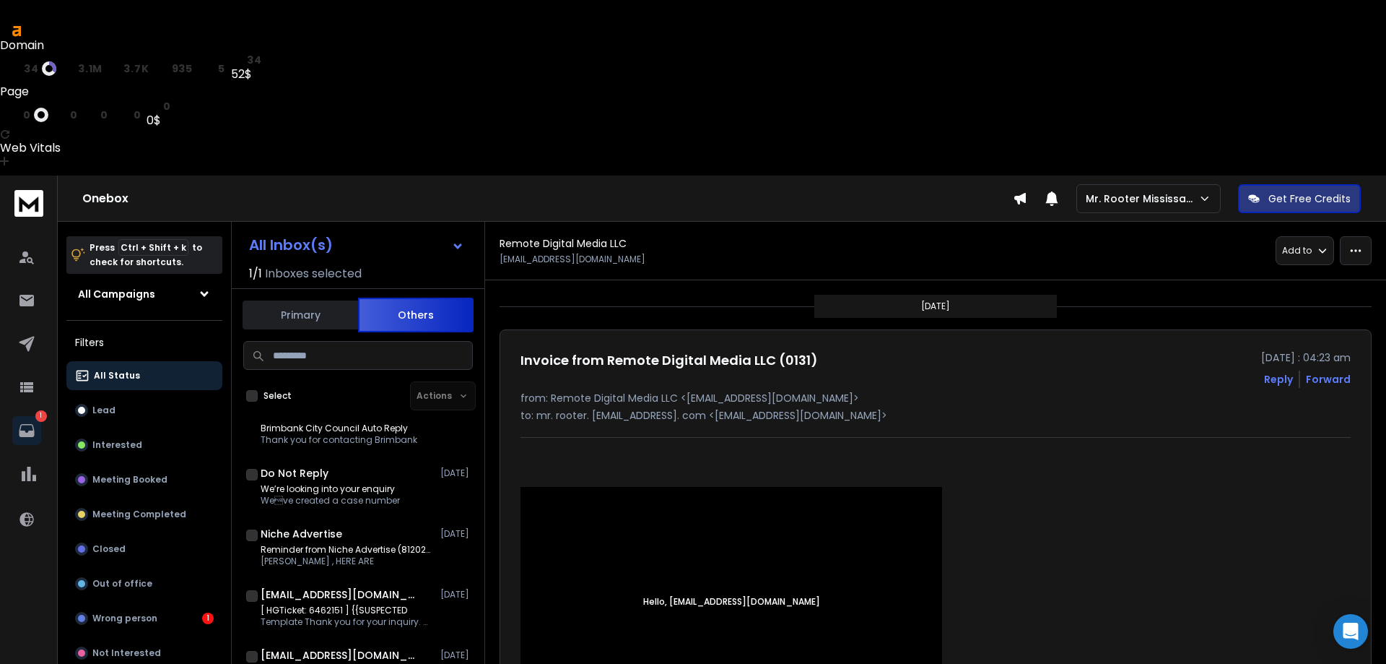
scroll to position [1150, 0]
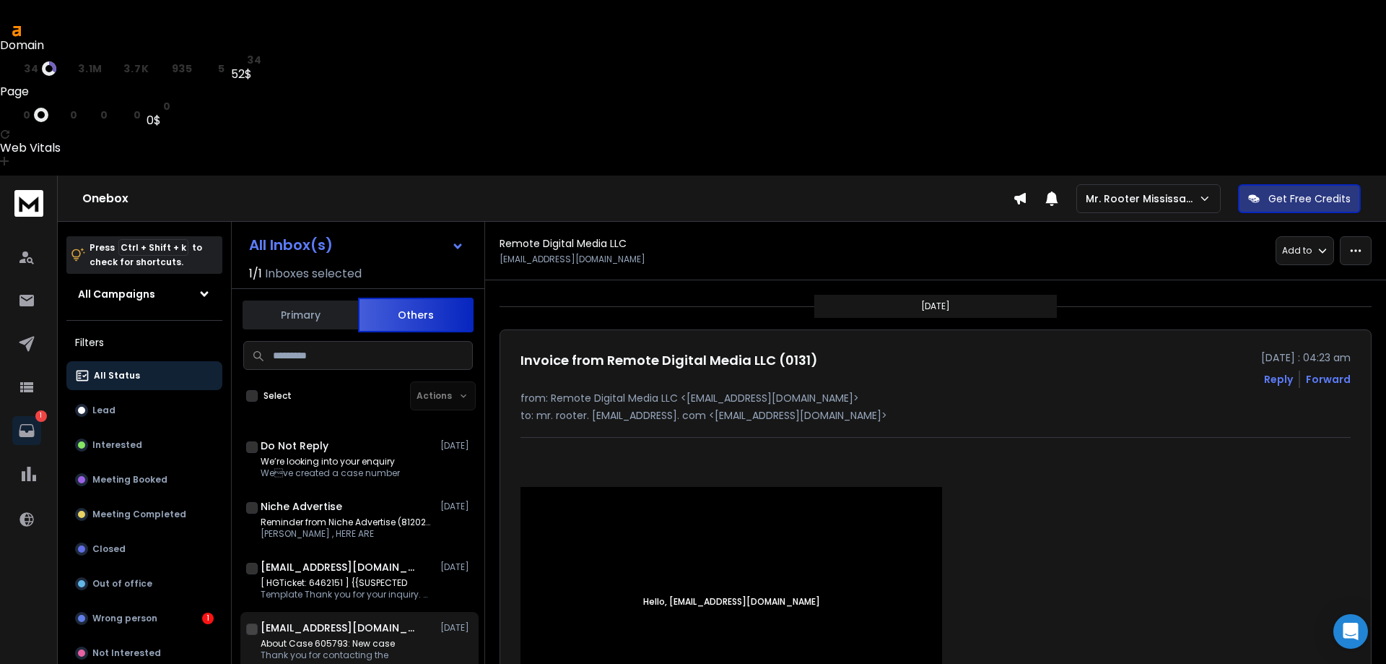
click at [350, 638] on p "About Case 605793: New case" at bounding box center [328, 644] width 134 height 12
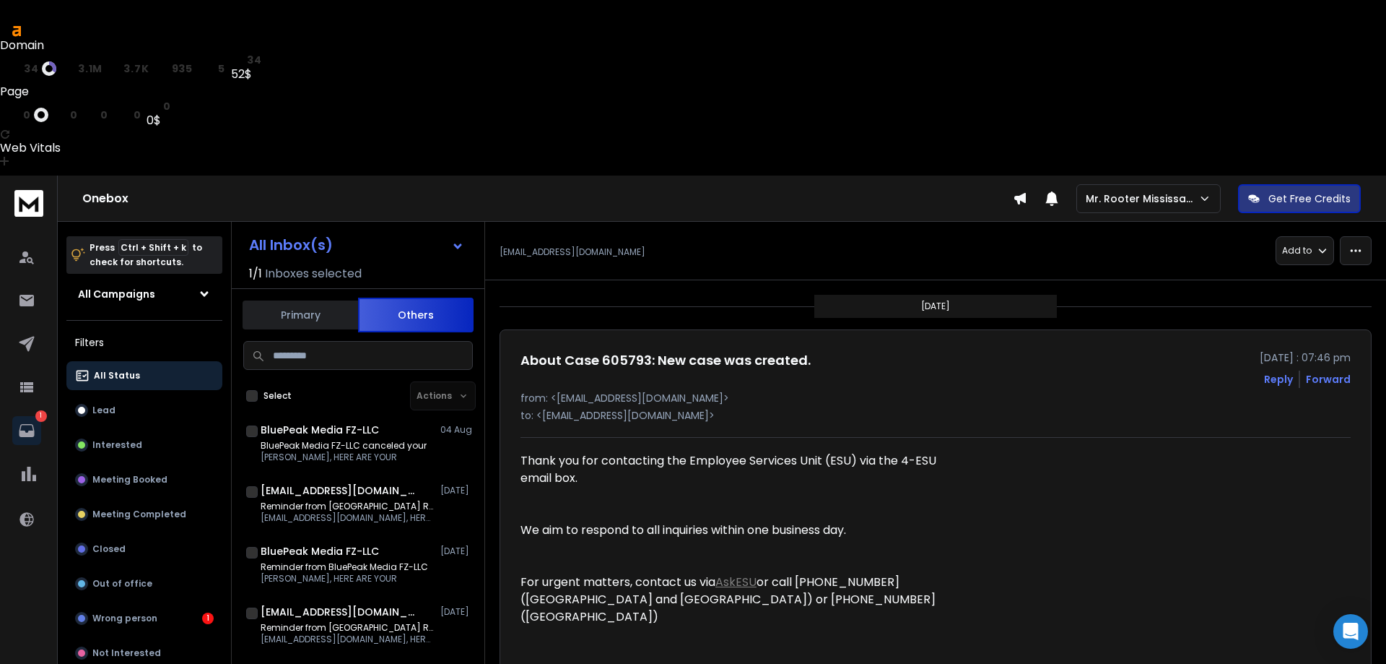
scroll to position [0, 0]
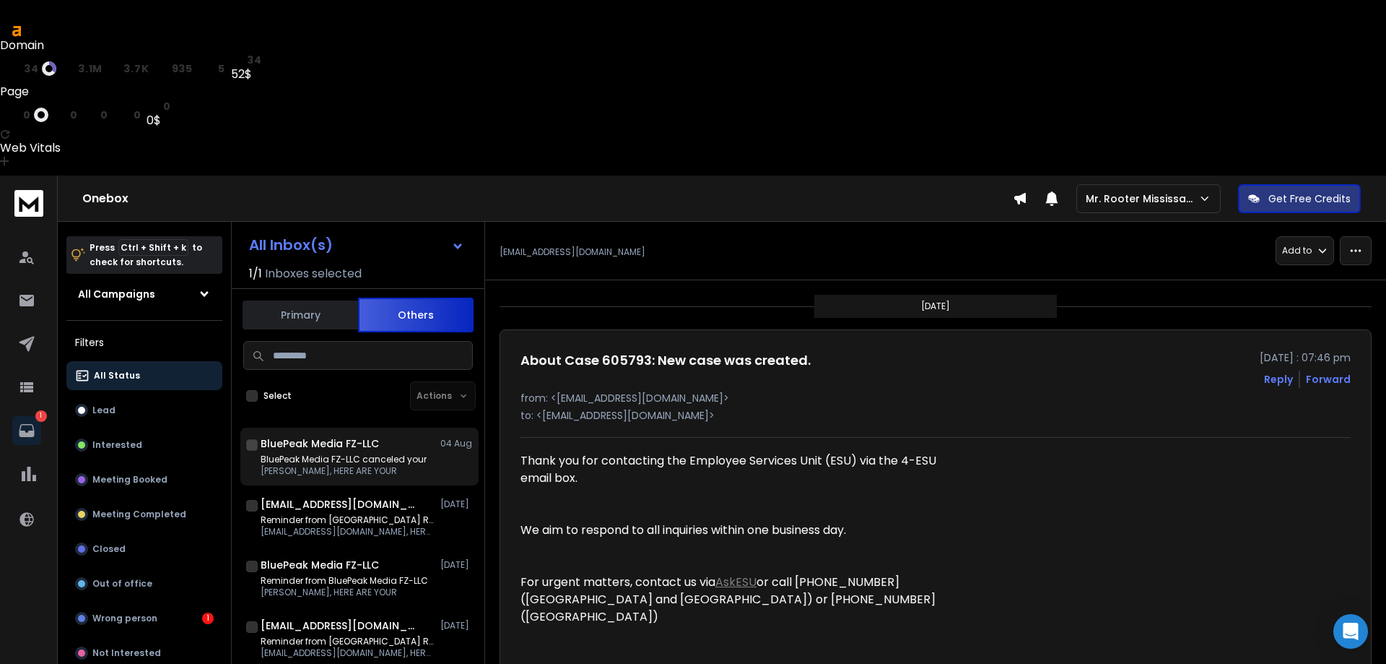
click at [389, 453] on p "BluePeak Media FZ-LLC canceled your" at bounding box center [344, 459] width 166 height 12
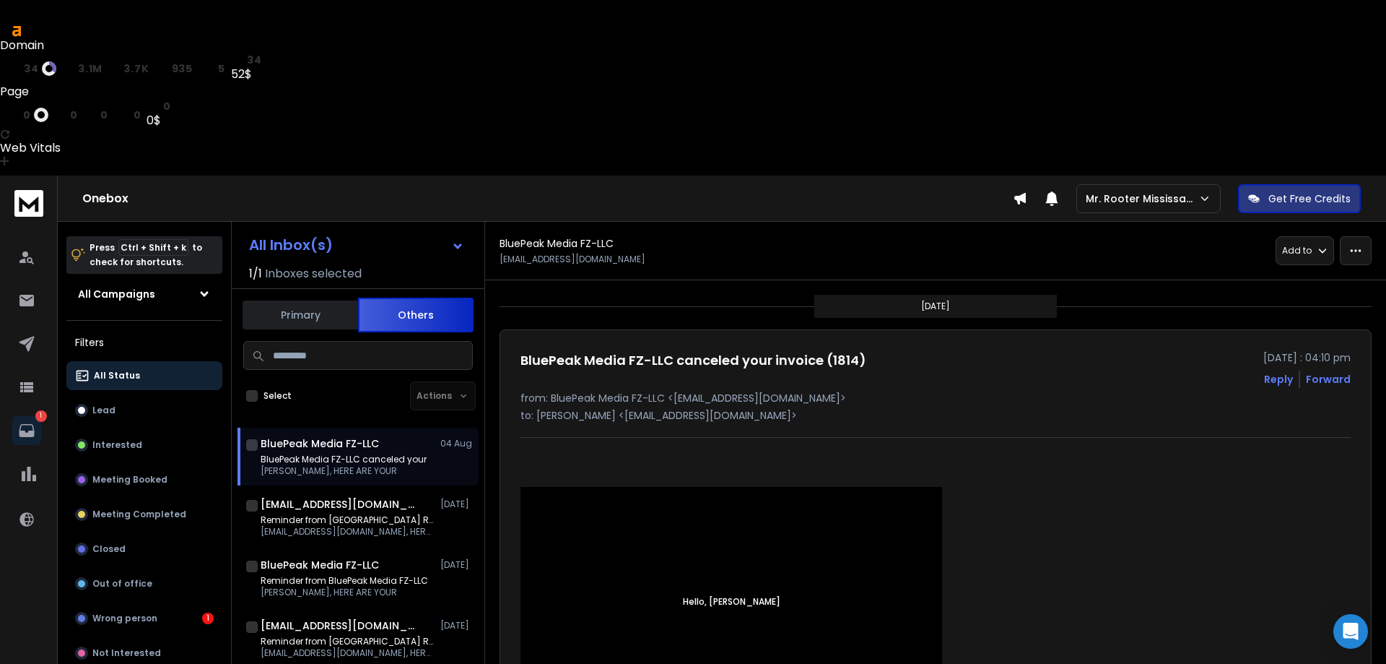
click at [888, 236] on div "BluePeak Media FZ-LLC BMF [EMAIL_ADDRESS][DOMAIN_NAME]" at bounding box center [716, 250] width 432 height 29
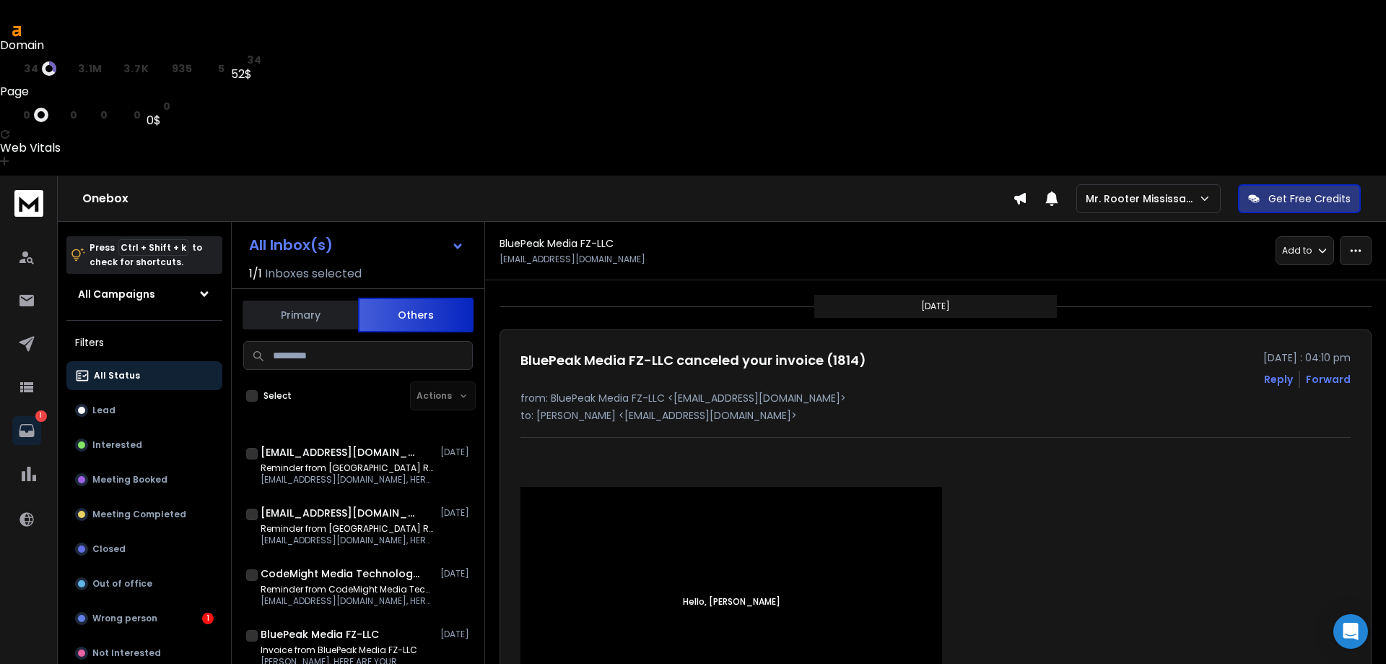
scroll to position [365, 0]
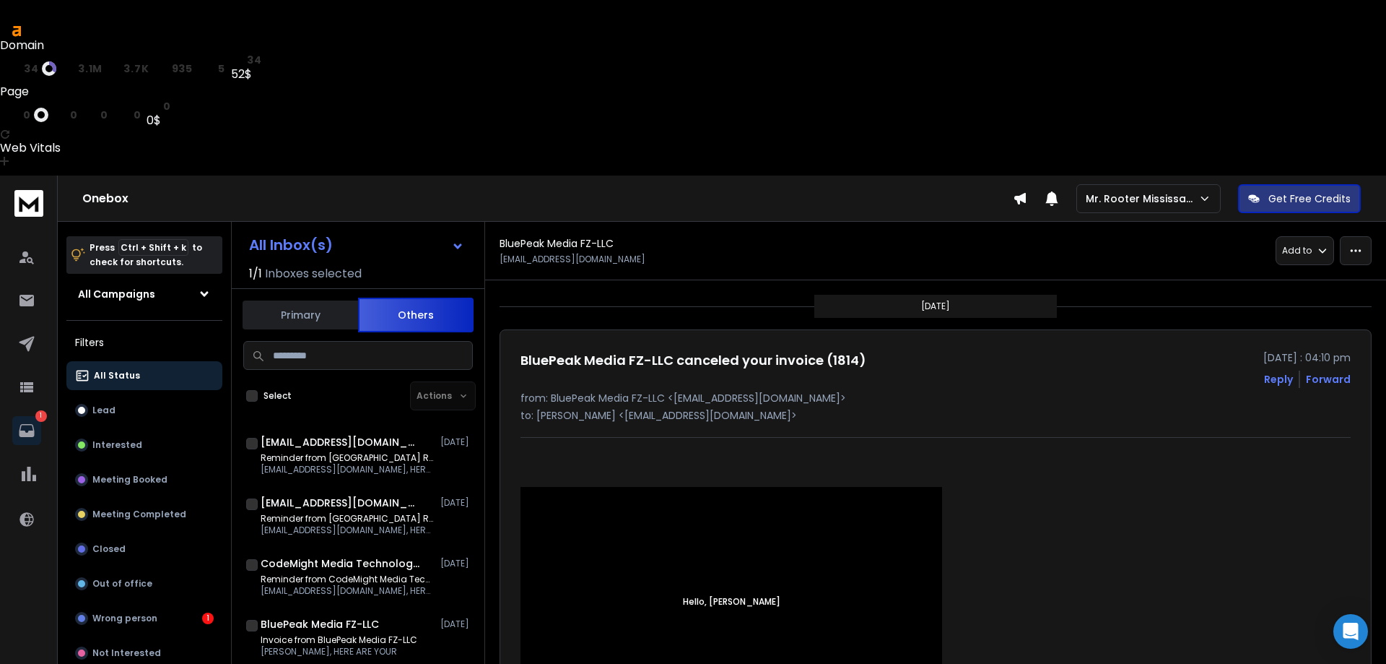
click at [35, 483] on div "1 H" at bounding box center [29, 507] width 58 height 664
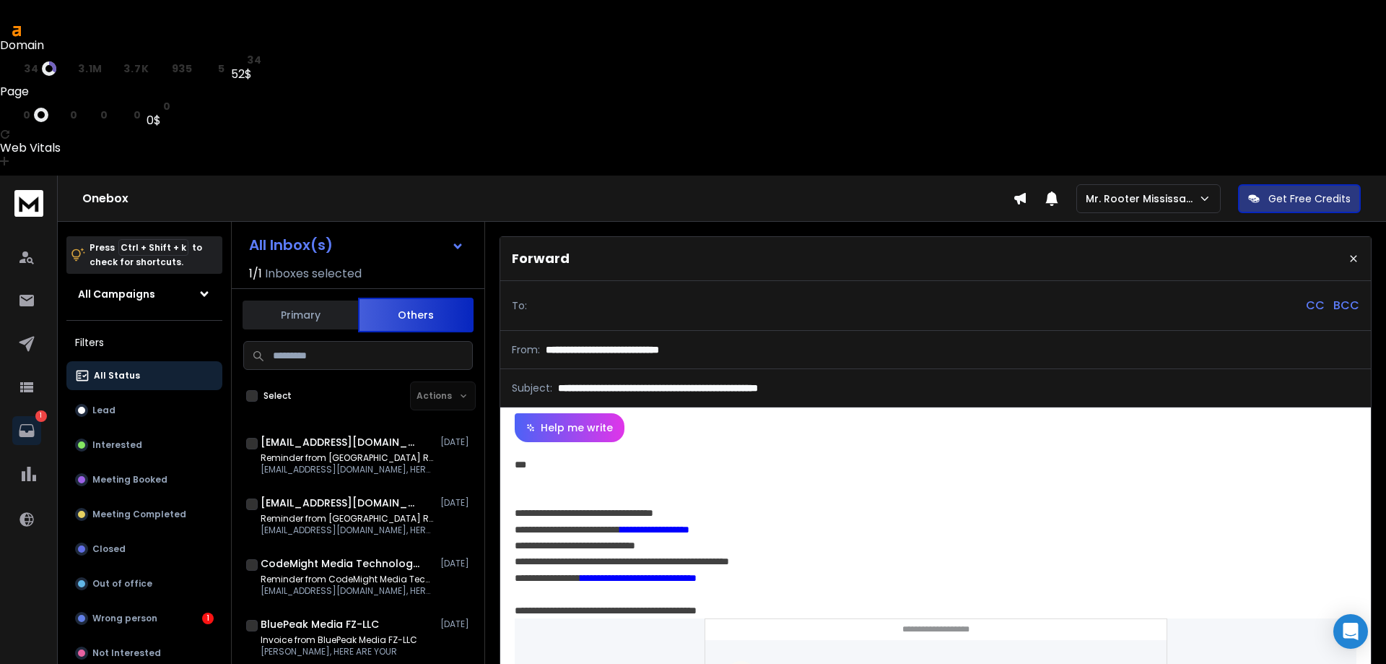
click at [1352, 255] on icon at bounding box center [1353, 258] width 6 height 6
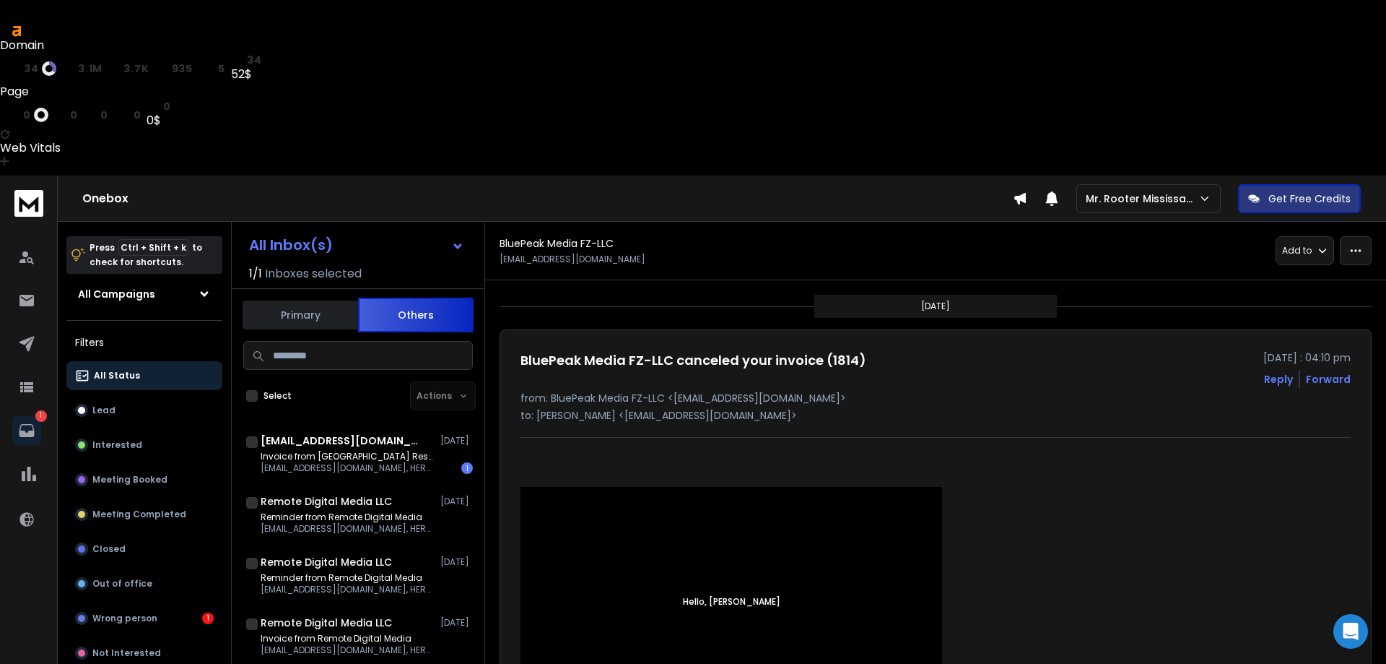
scroll to position [684, 0]
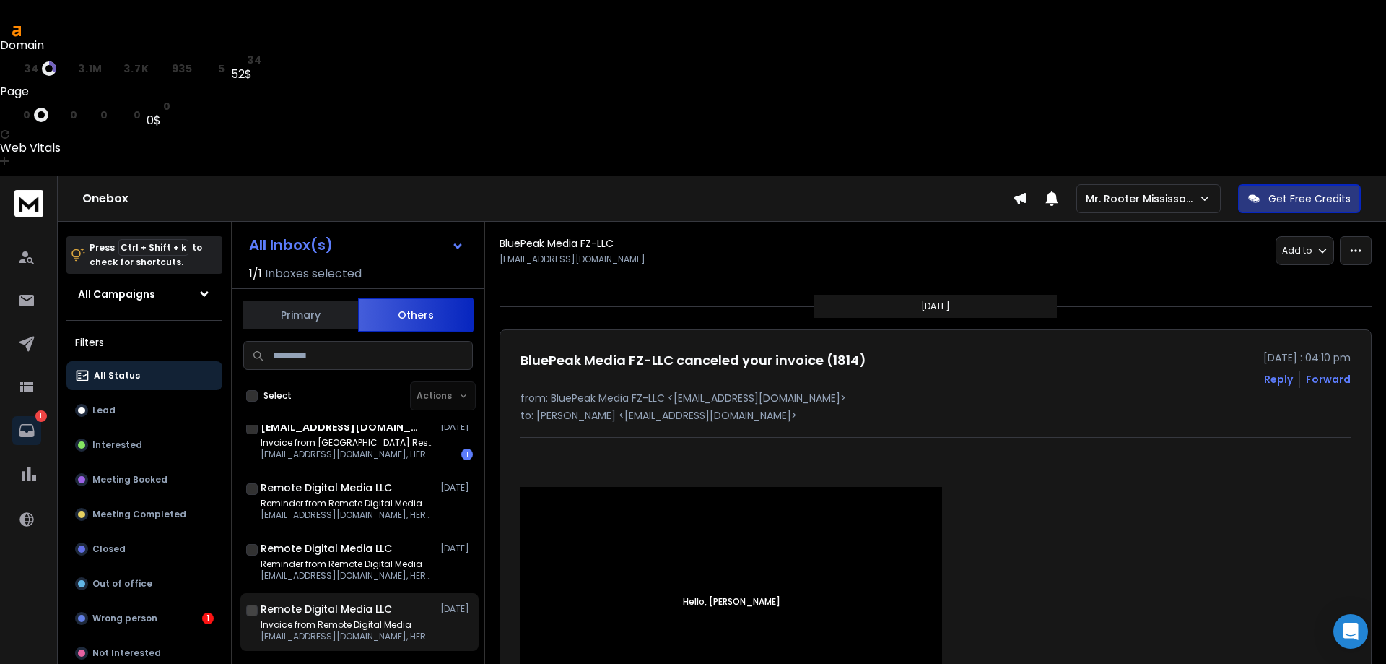
click at [367, 602] on h1 "Remote Digital Media LLC" at bounding box center [326, 609] width 131 height 14
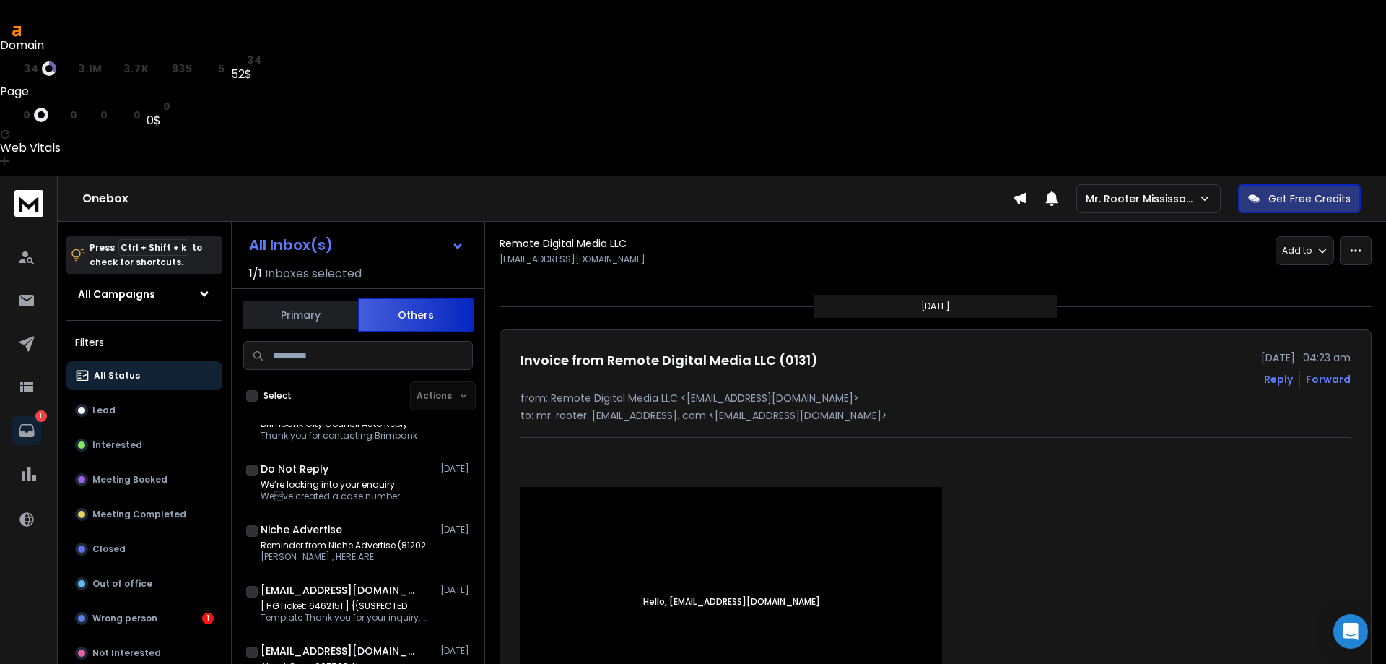
scroll to position [1155, 0]
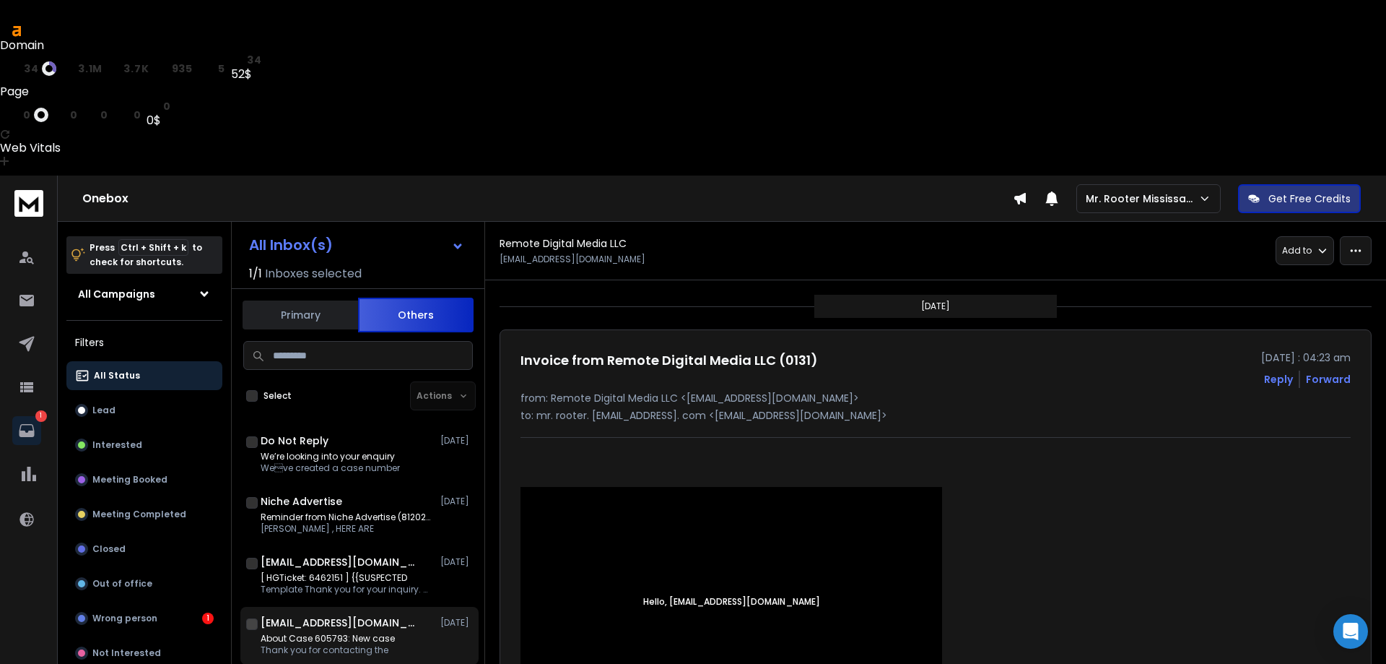
click at [350, 633] on p "About Case 605793: New case" at bounding box center [328, 639] width 134 height 12
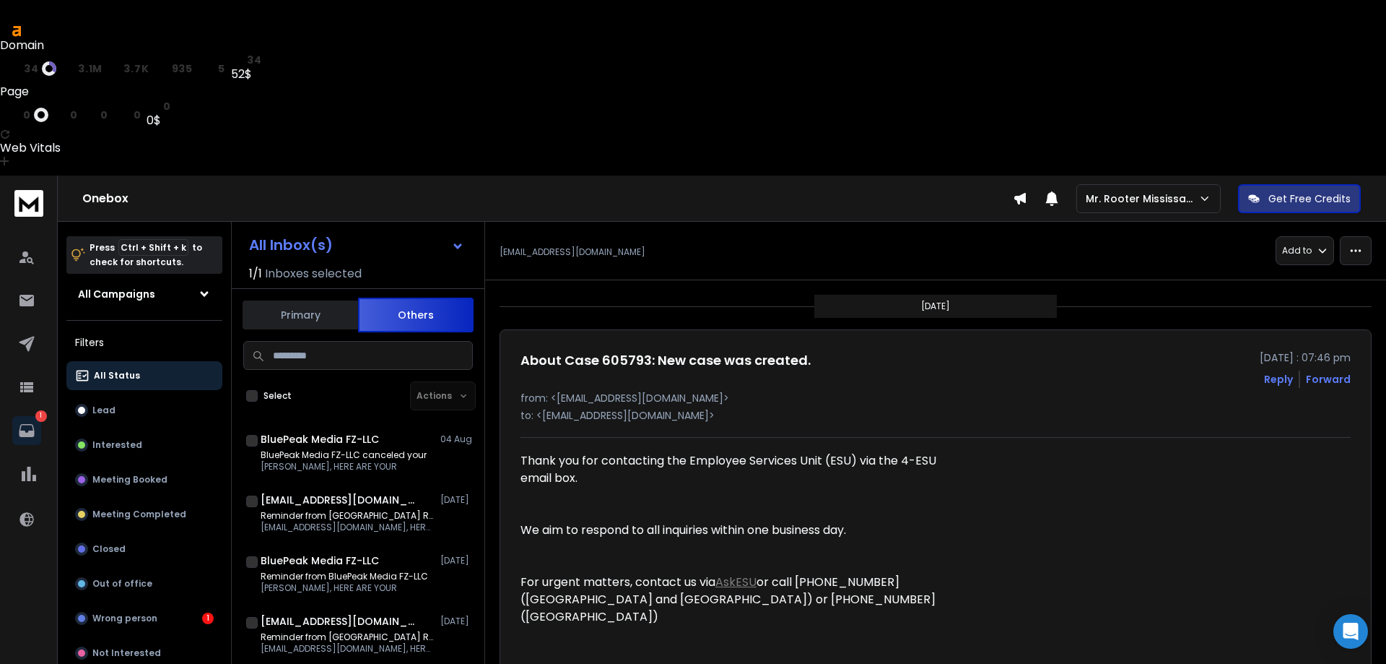
scroll to position [0, 0]
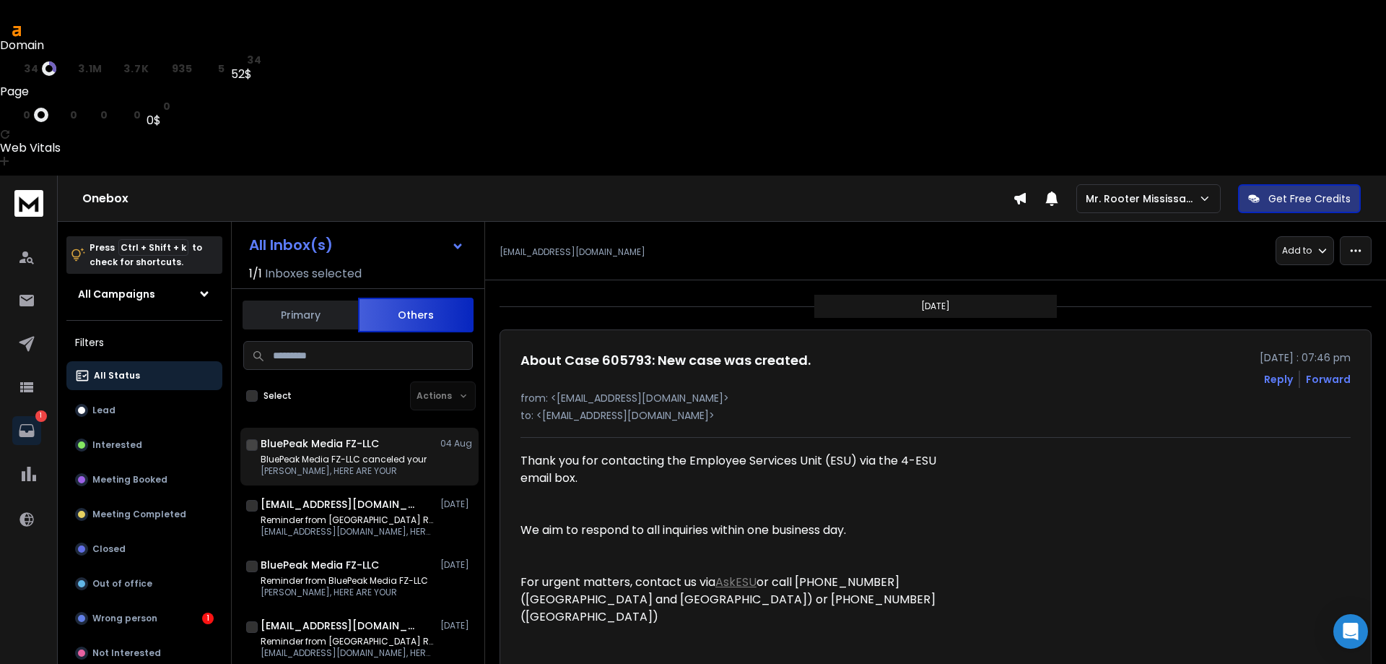
click at [389, 453] on p "BluePeak Media FZ-LLC canceled your" at bounding box center [344, 459] width 166 height 12
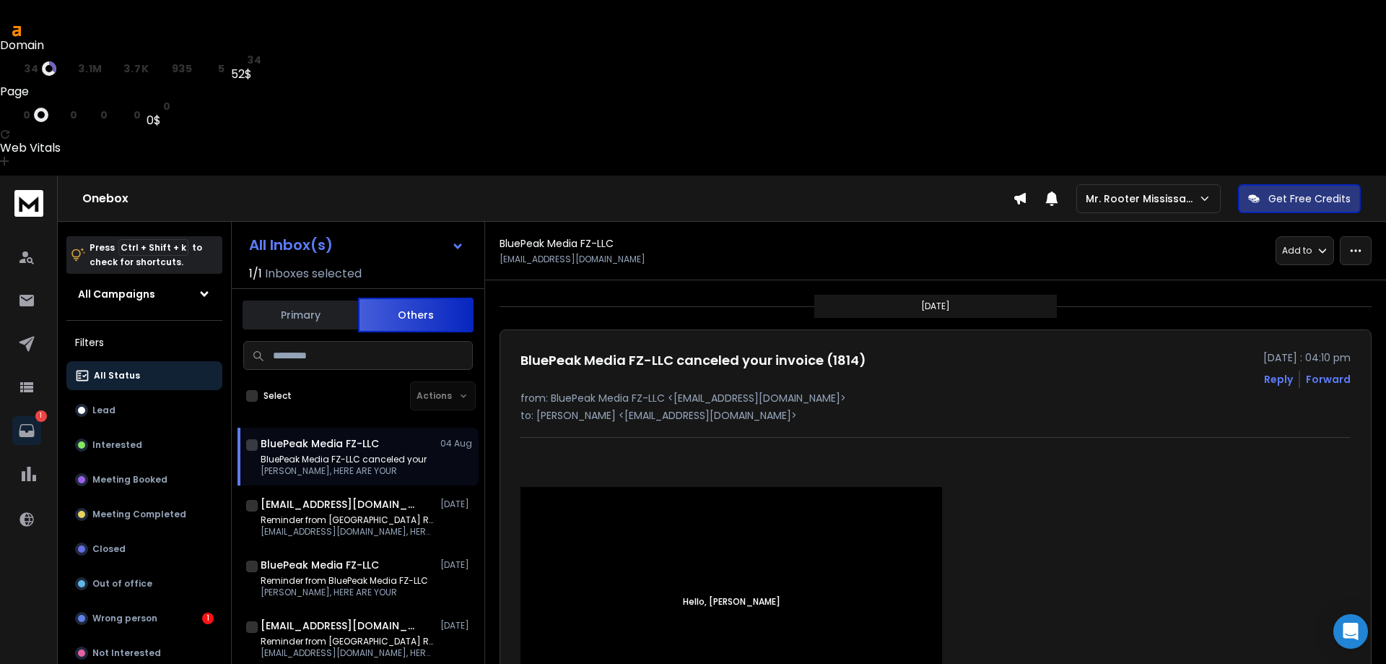
click at [888, 236] on div "BluePeak Media FZ-LLC BMF [EMAIL_ADDRESS][DOMAIN_NAME]" at bounding box center [716, 250] width 432 height 29
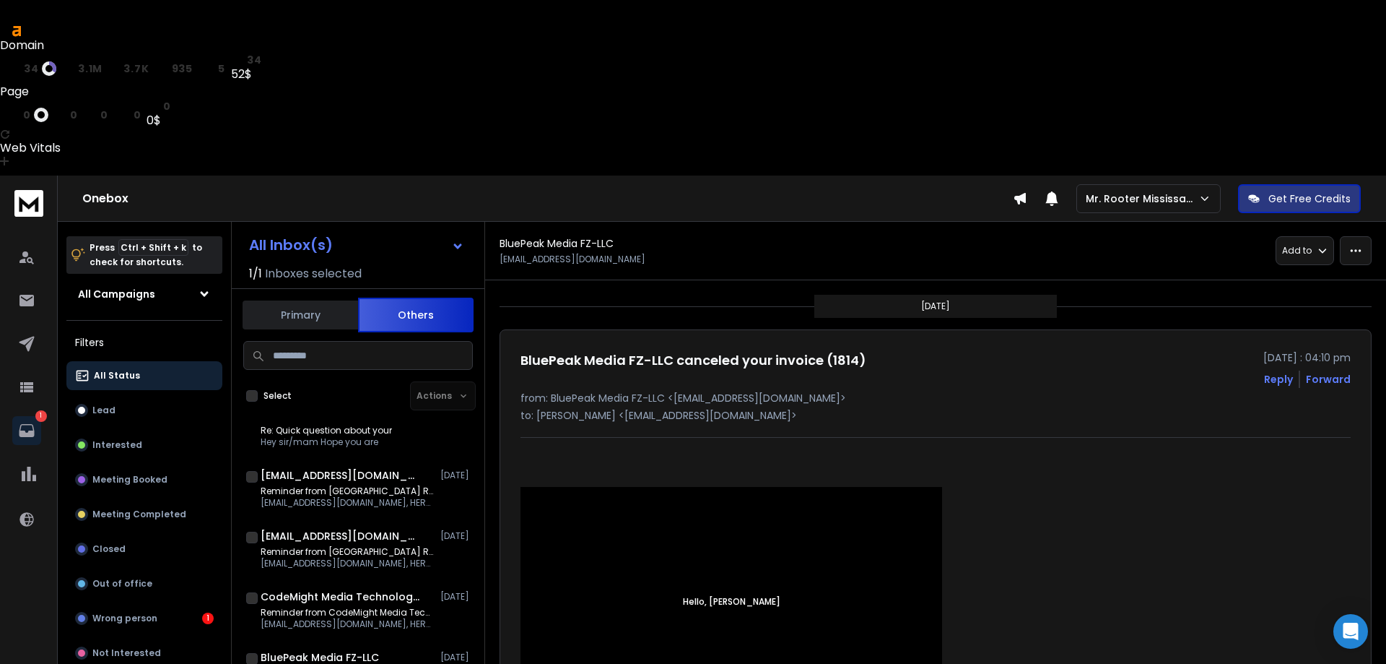
scroll to position [365, 0]
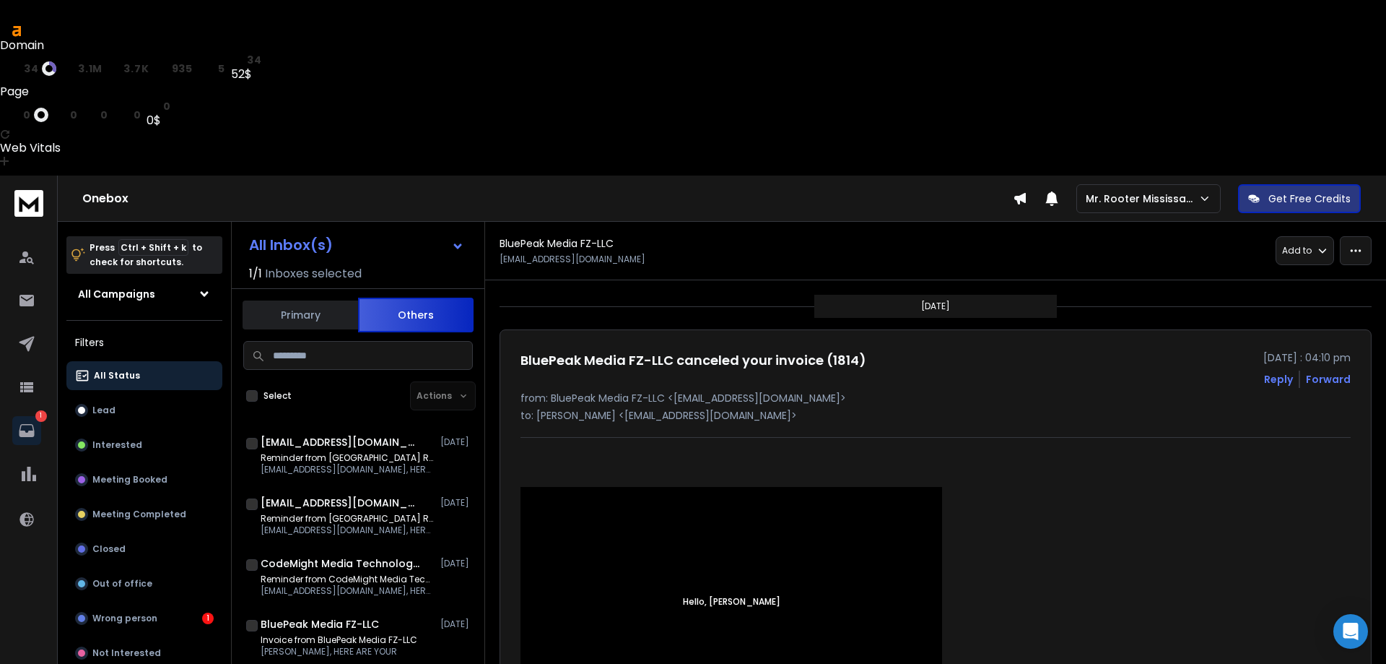
click at [35, 483] on div "1 H" at bounding box center [29, 507] width 58 height 664
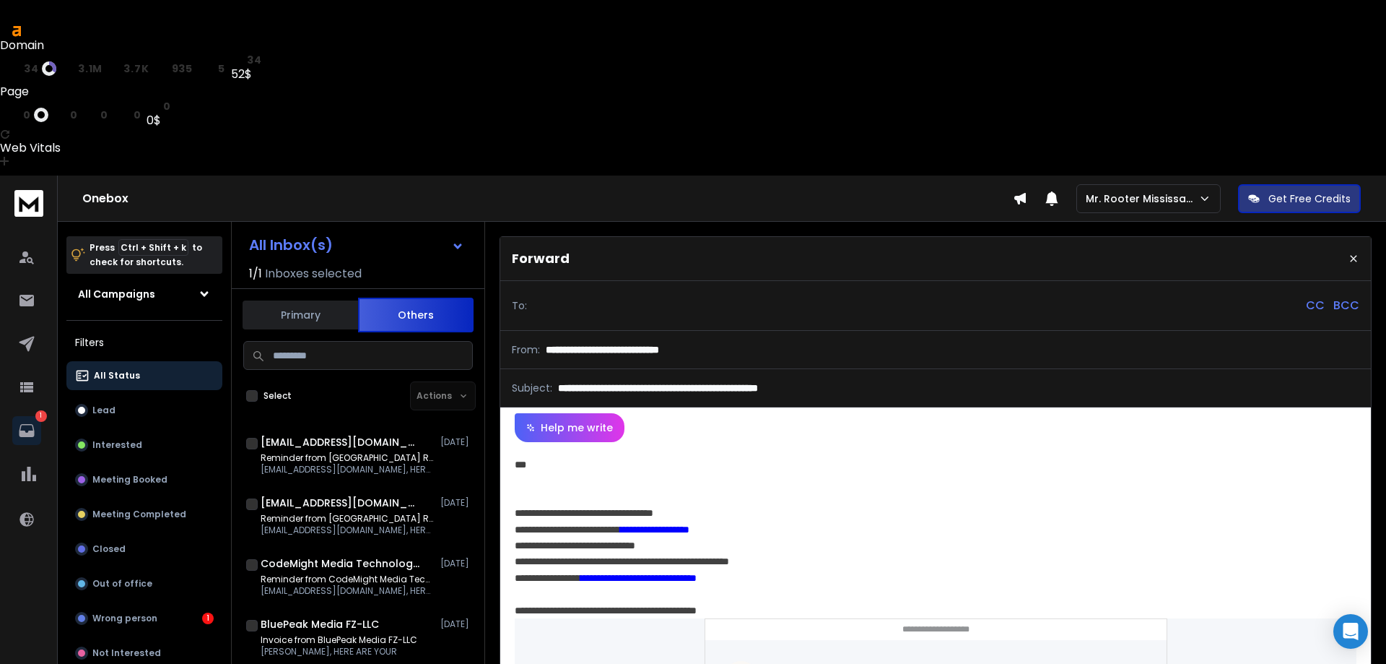
click at [1352, 255] on icon at bounding box center [1353, 258] width 6 height 6
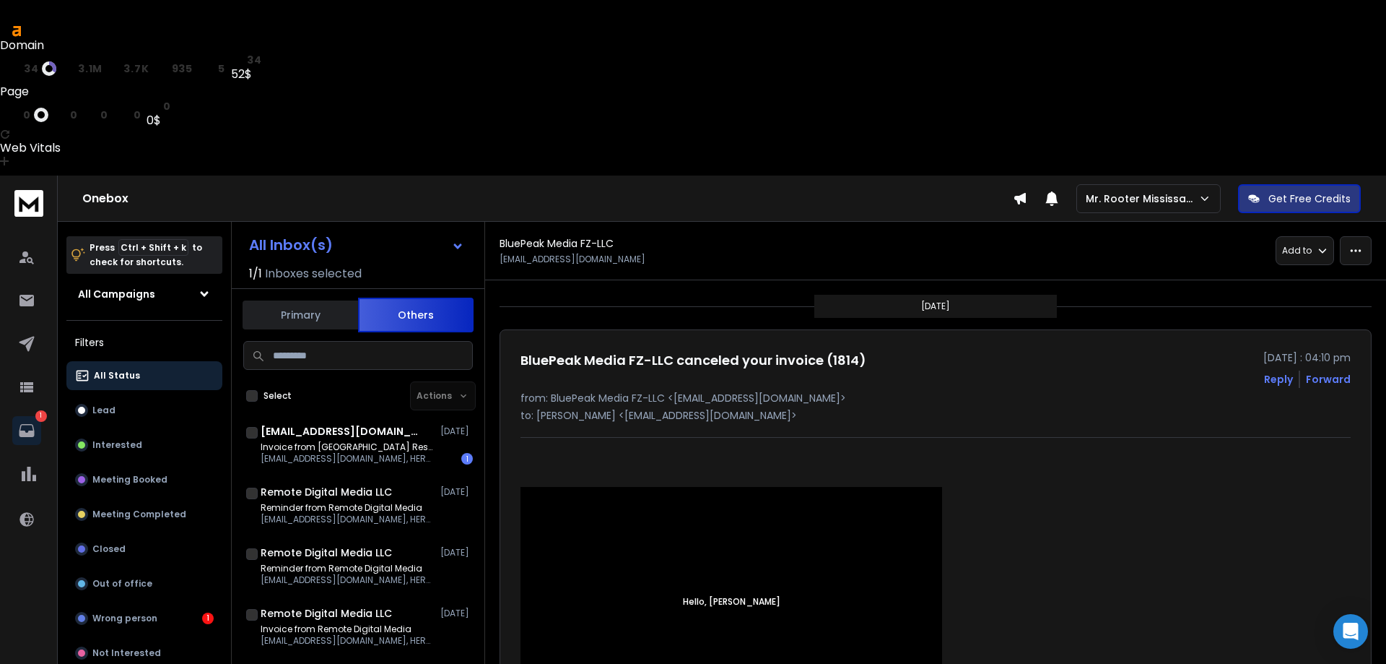
scroll to position [684, 0]
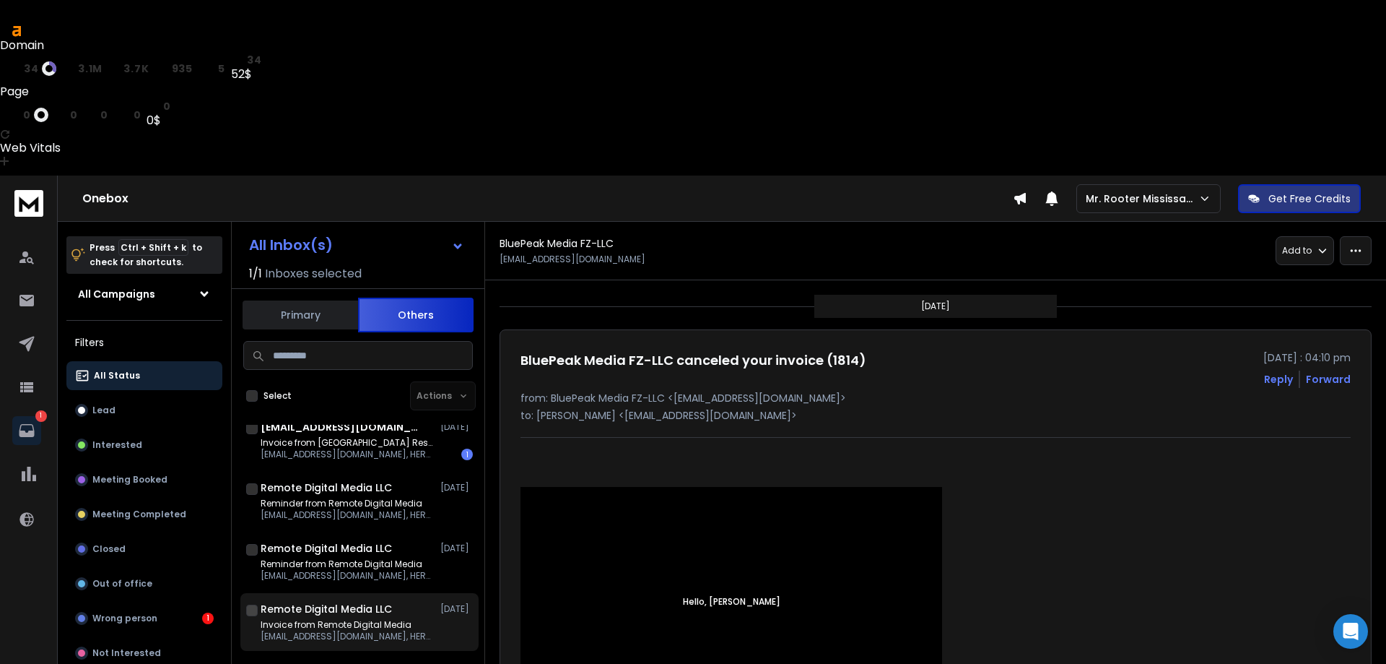
click at [367, 602] on h1 "Remote Digital Media LLC" at bounding box center [326, 609] width 131 height 14
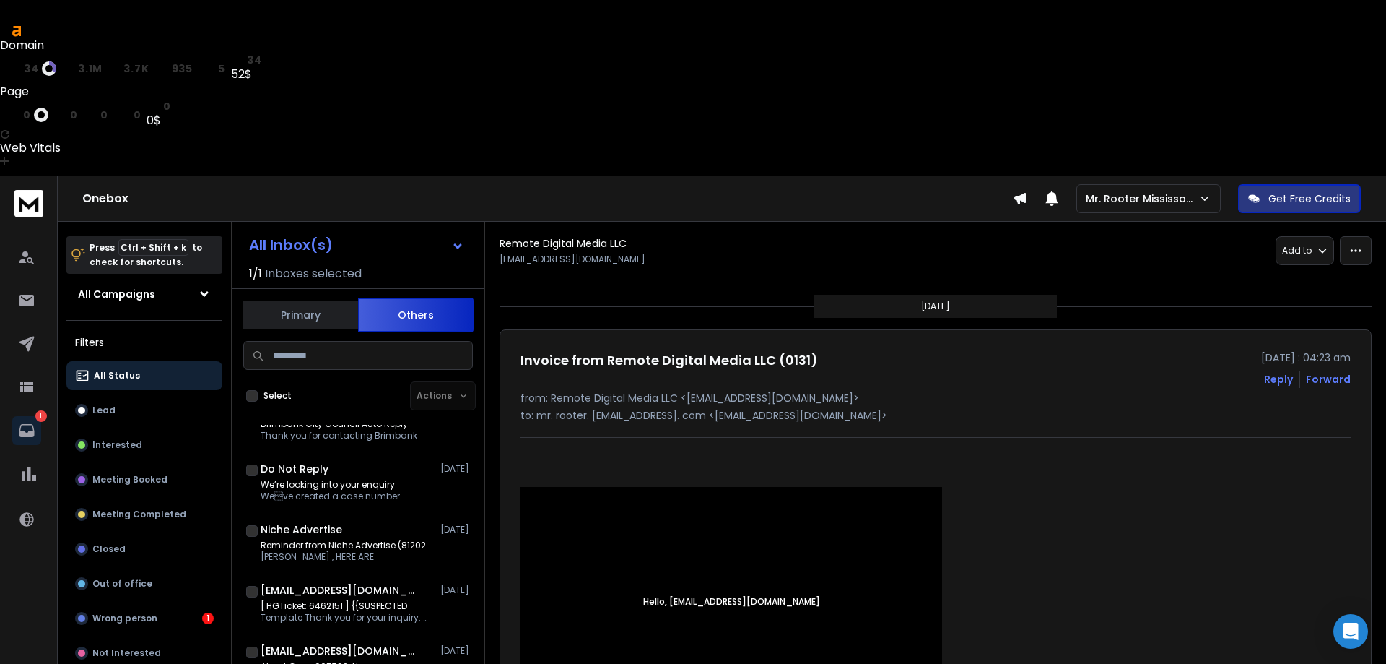
scroll to position [1155, 0]
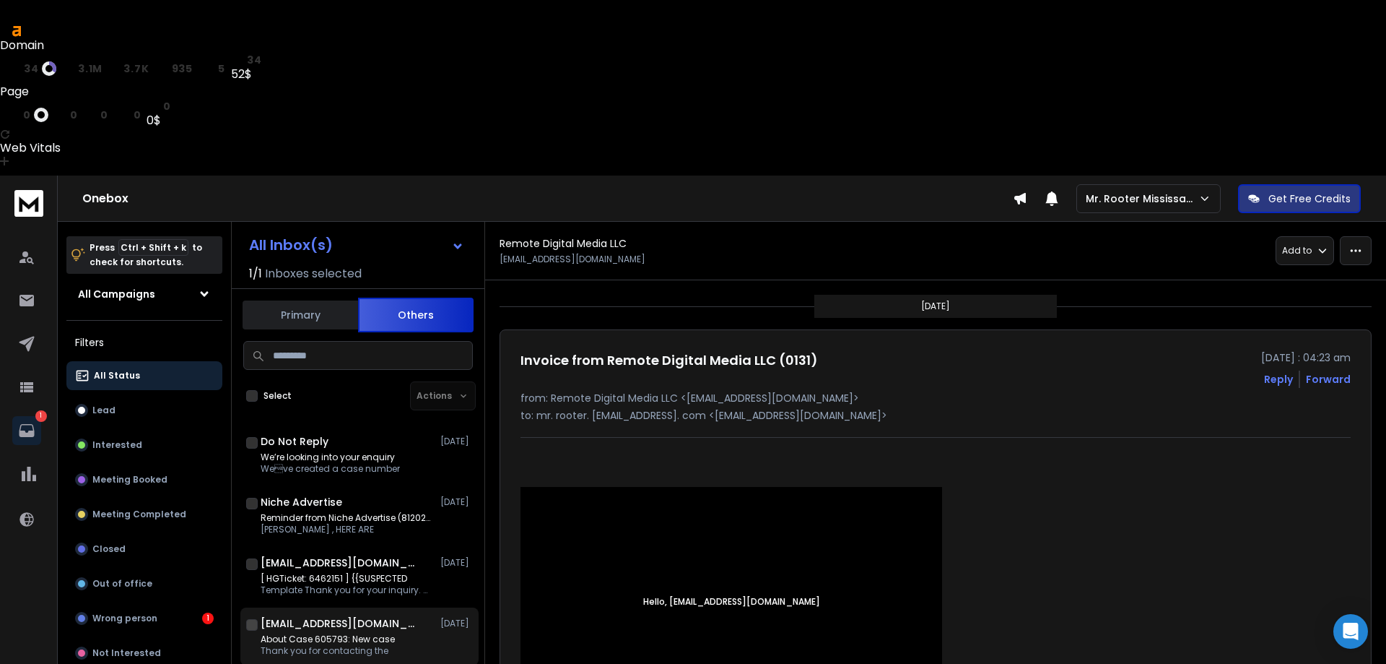
click at [350, 633] on p "About Case 605793: New case" at bounding box center [328, 639] width 134 height 12
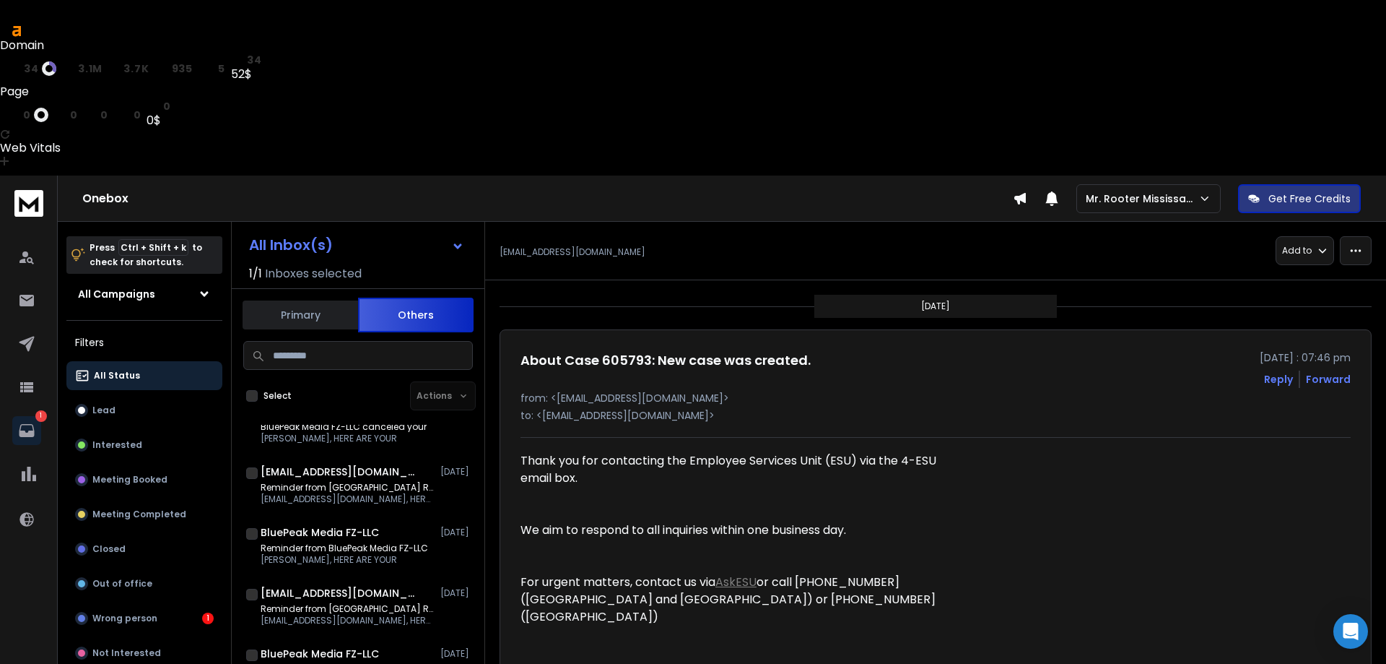
scroll to position [0, 0]
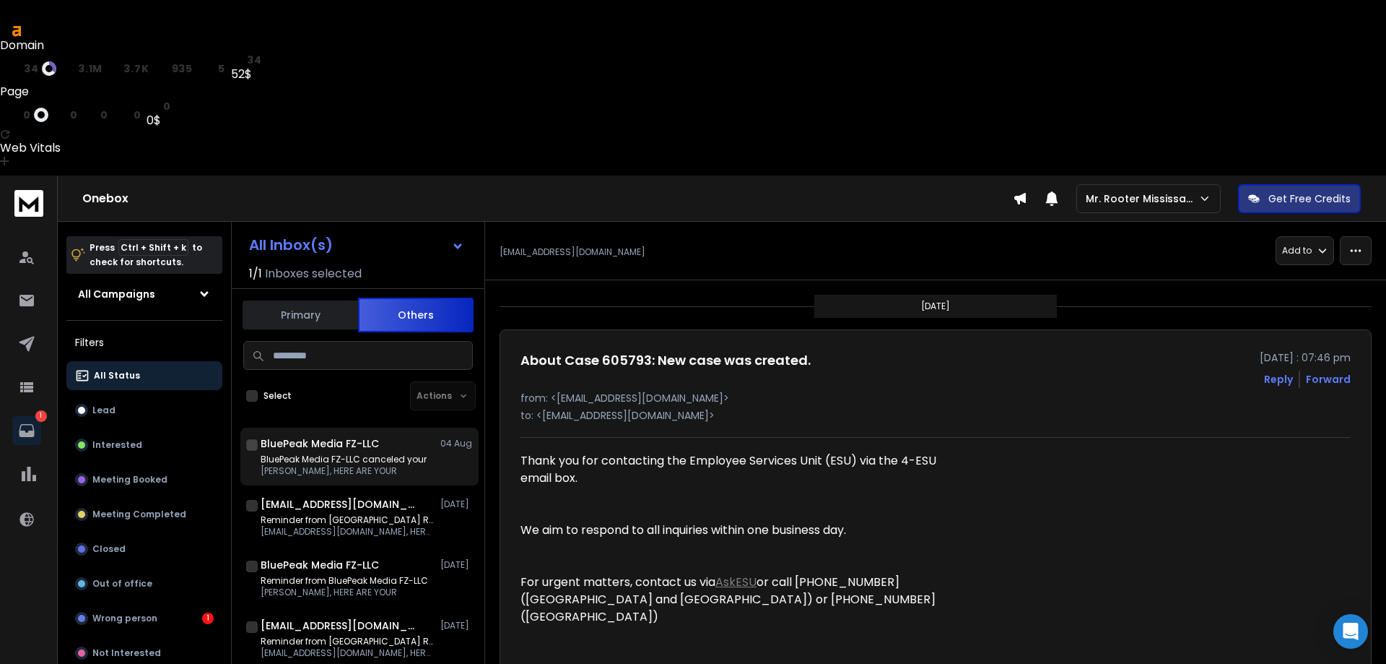
click at [389, 453] on p "BluePeak Media FZ-LLC canceled your" at bounding box center [344, 459] width 166 height 12
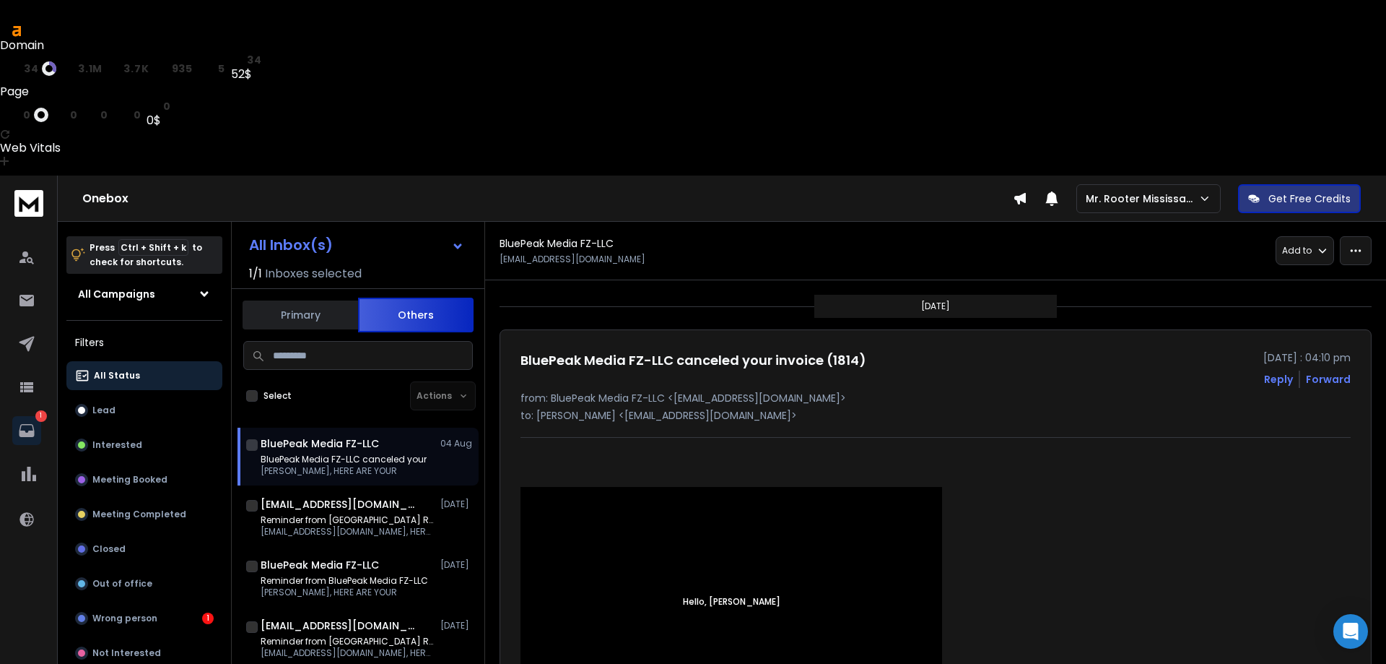
click at [888, 236] on div "BluePeak Media FZ-LLC BMF [EMAIL_ADDRESS][DOMAIN_NAME]" at bounding box center [716, 250] width 432 height 29
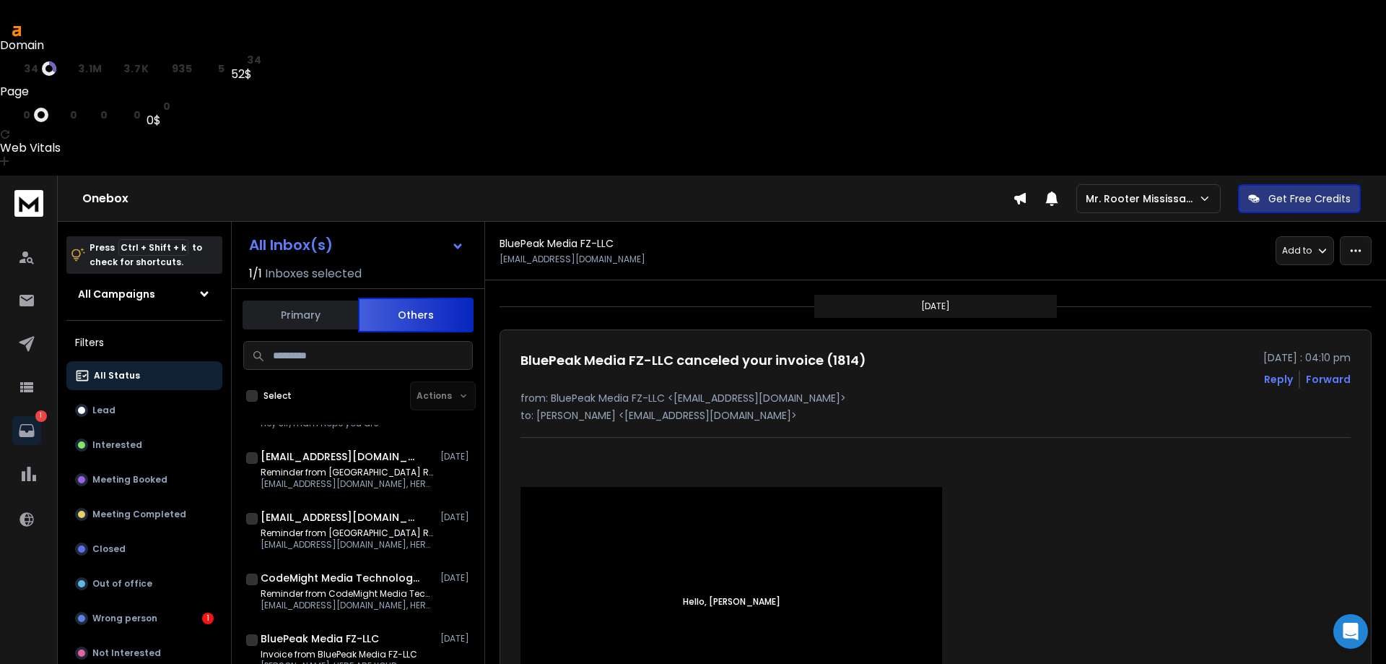
scroll to position [365, 0]
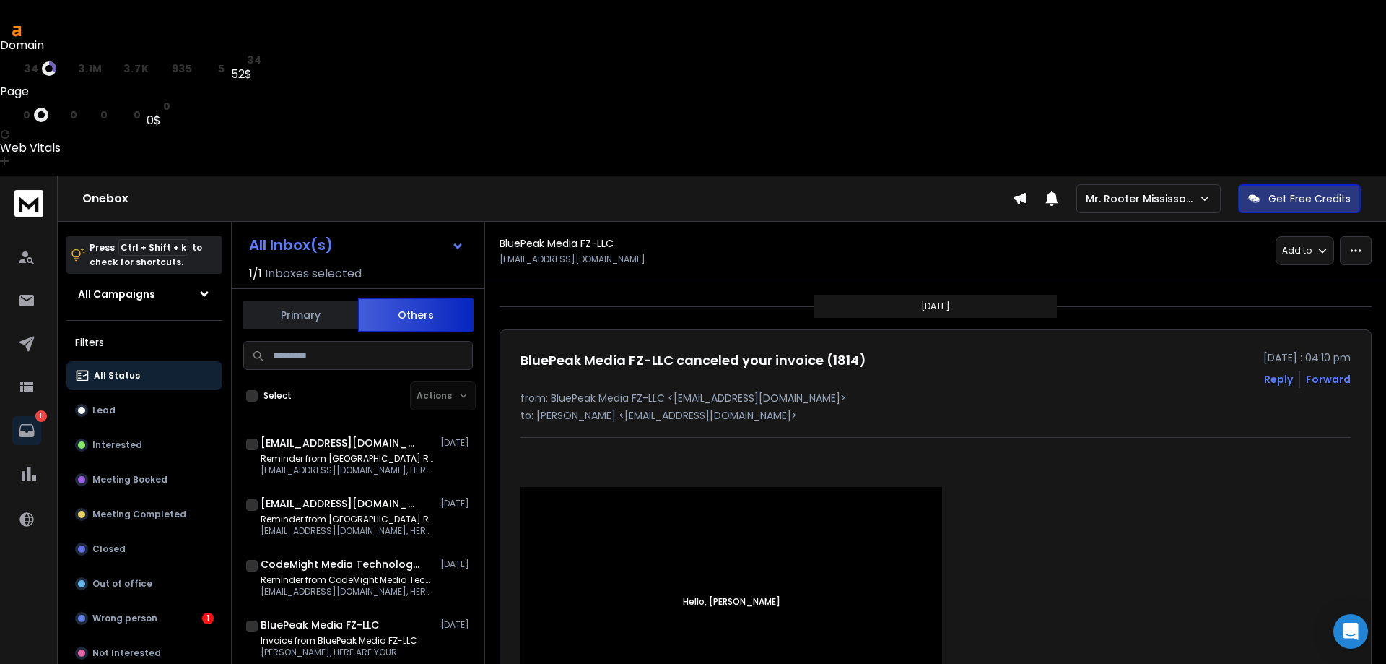
click at [35, 483] on div "1 H" at bounding box center [29, 507] width 58 height 664
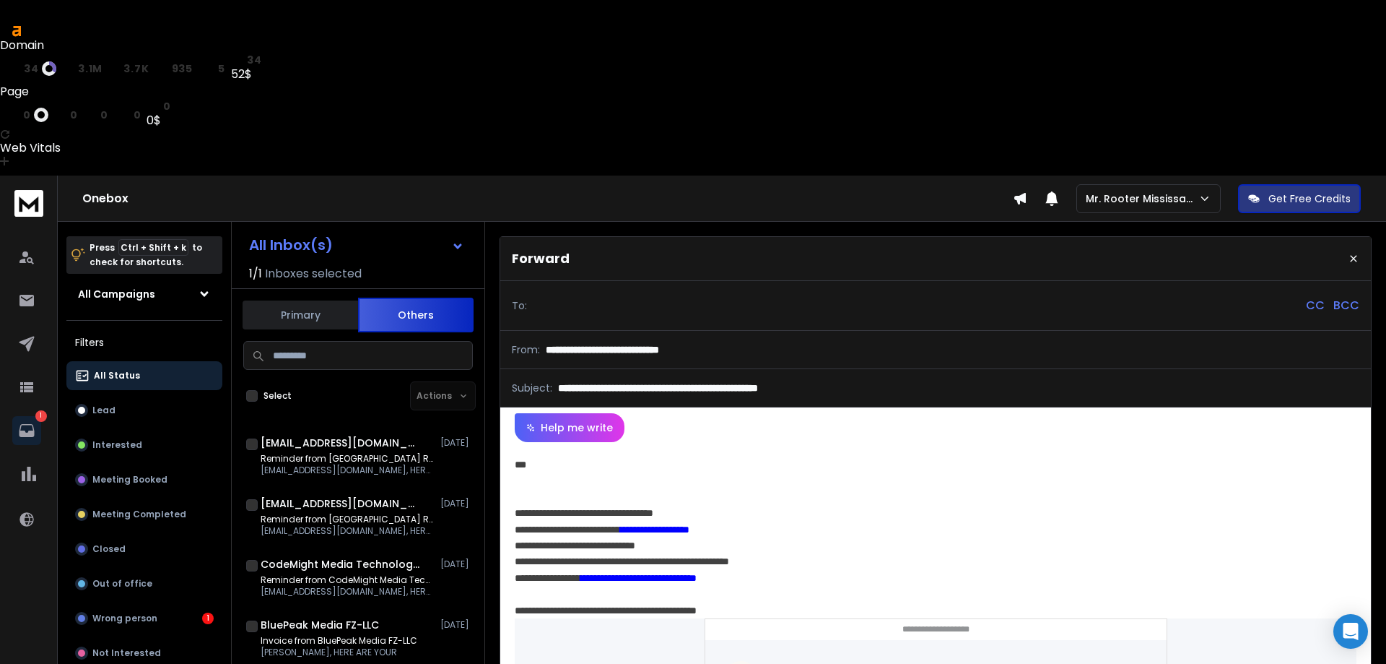
click at [1352, 255] on icon at bounding box center [1353, 258] width 6 height 6
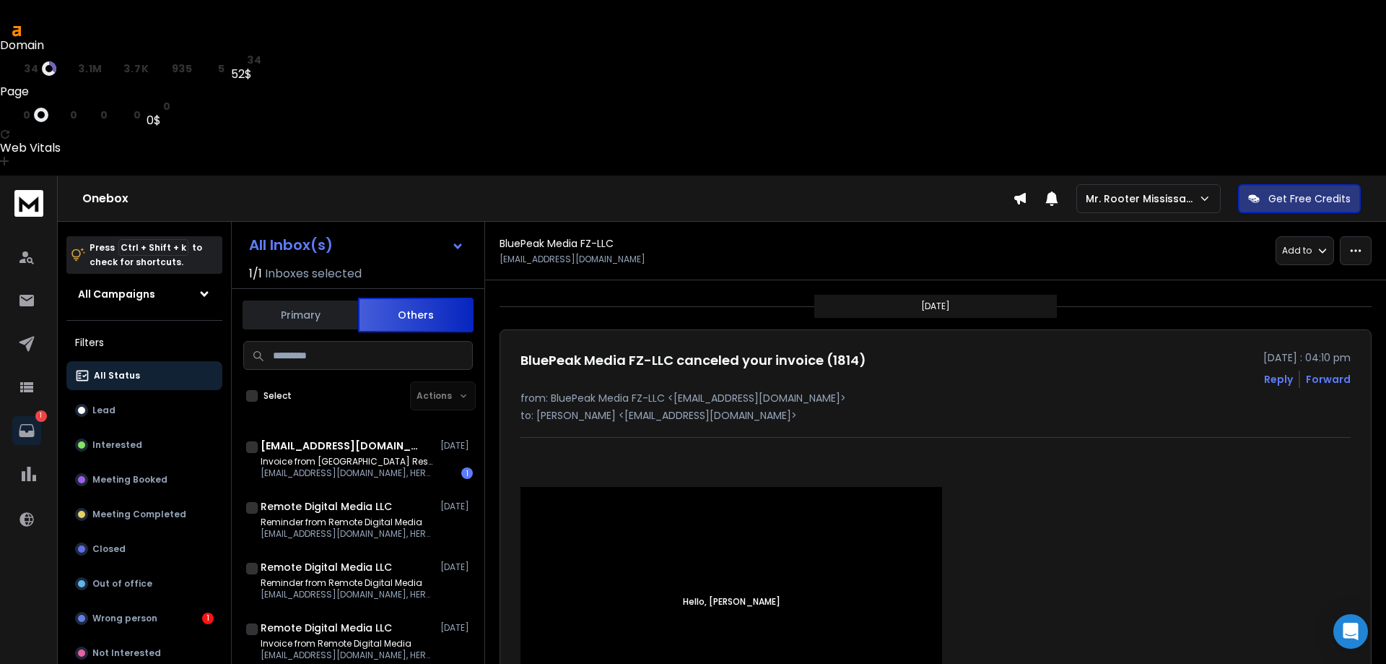
scroll to position [679, 0]
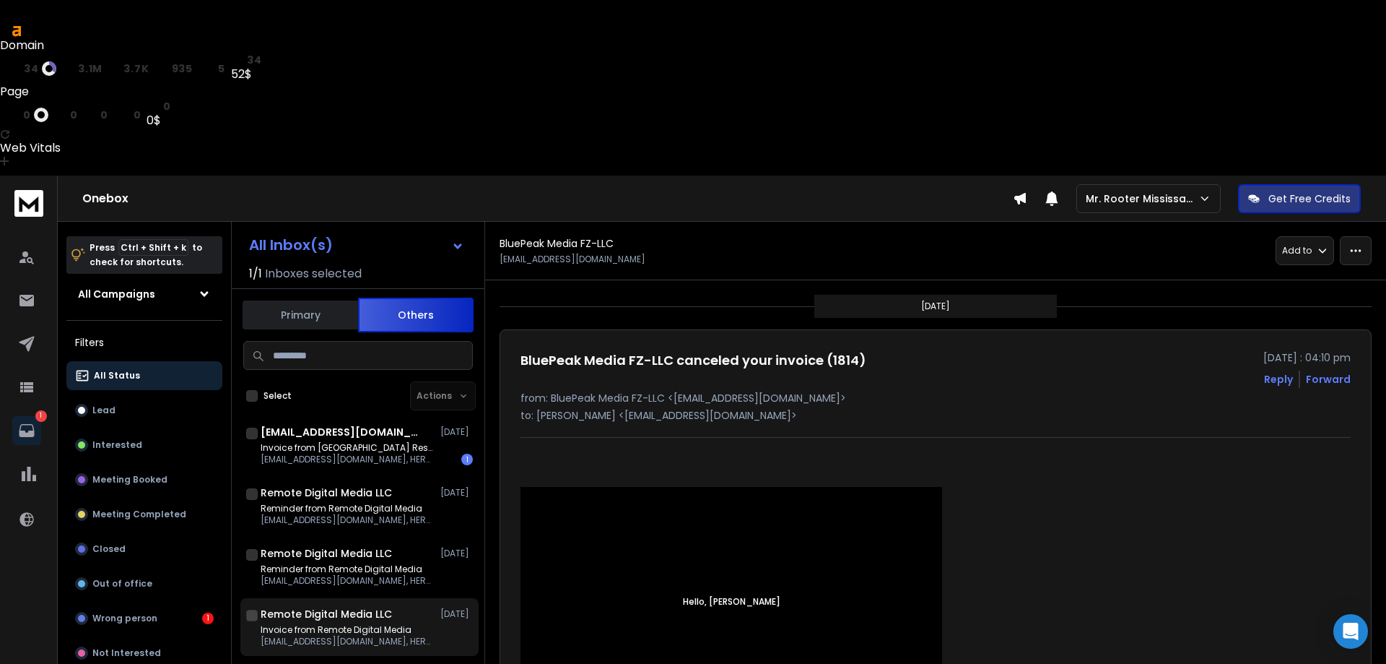
click at [367, 607] on h1 "Remote Digital Media LLC" at bounding box center [326, 614] width 131 height 14
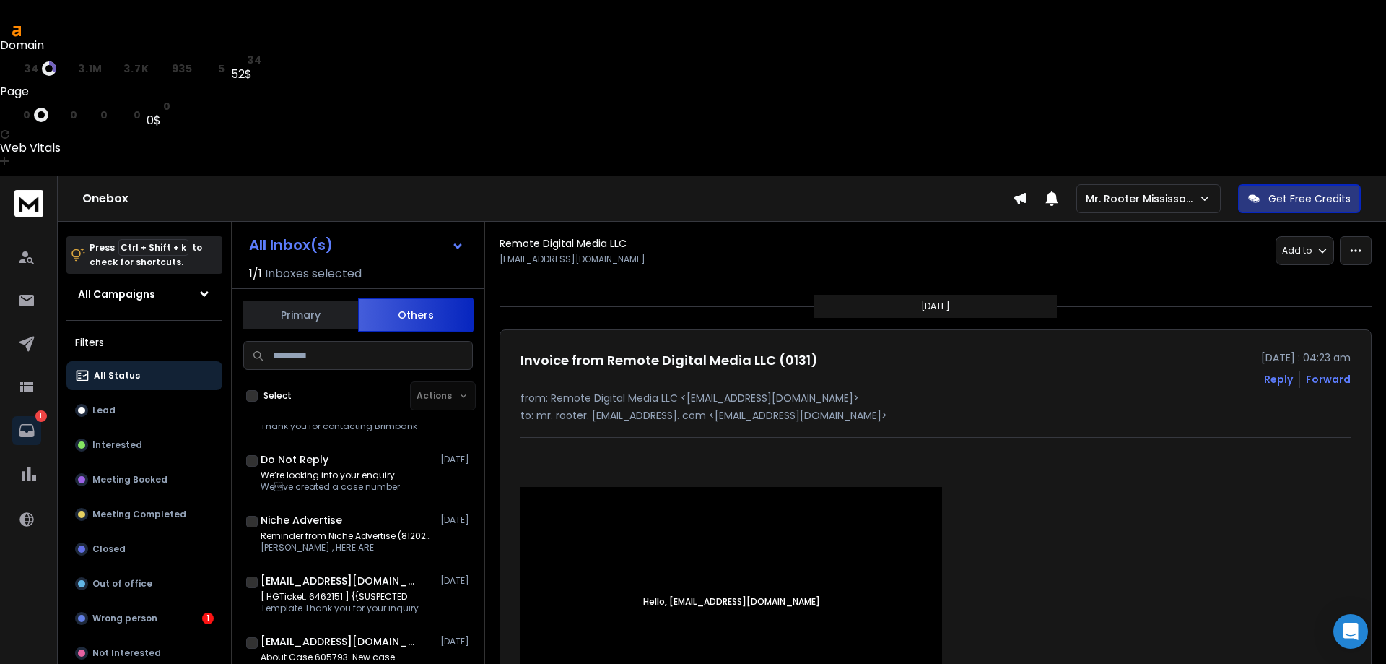
scroll to position [1146, 0]
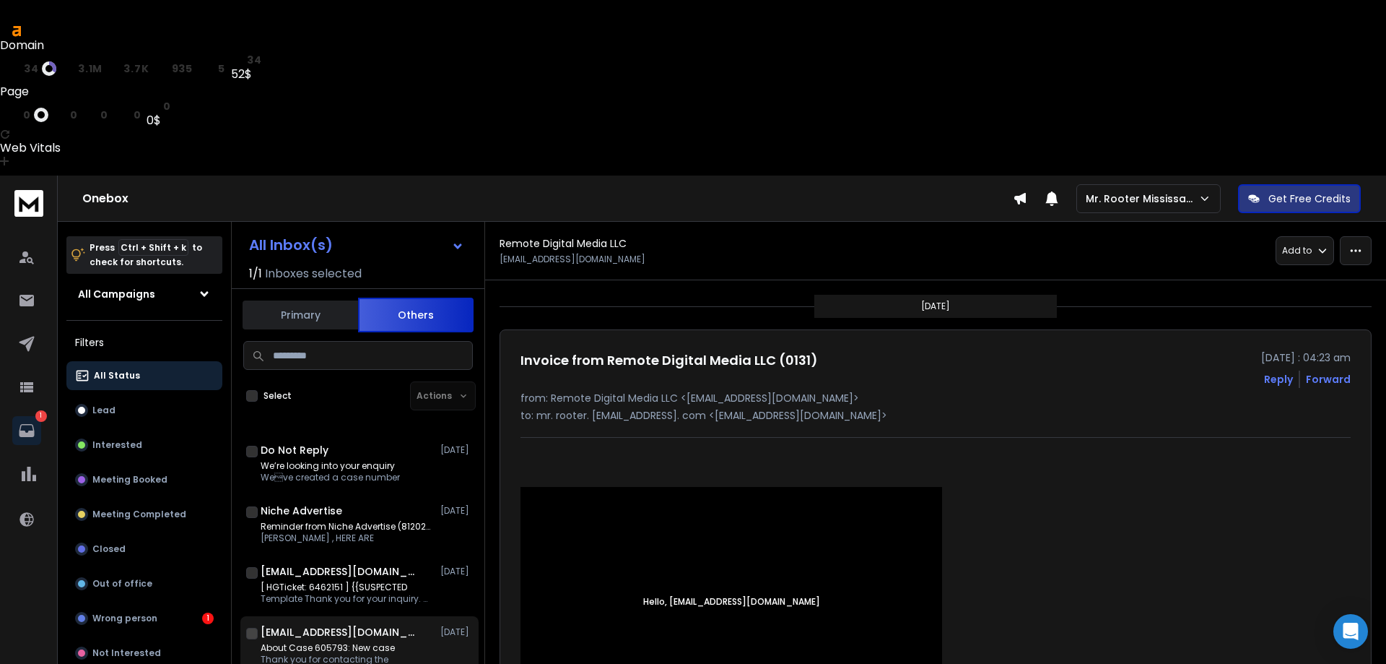
click at [350, 625] on div "[EMAIL_ADDRESS][DOMAIN_NAME] [DATE] About Case 605793: New case Thank you for c…" at bounding box center [367, 645] width 212 height 40
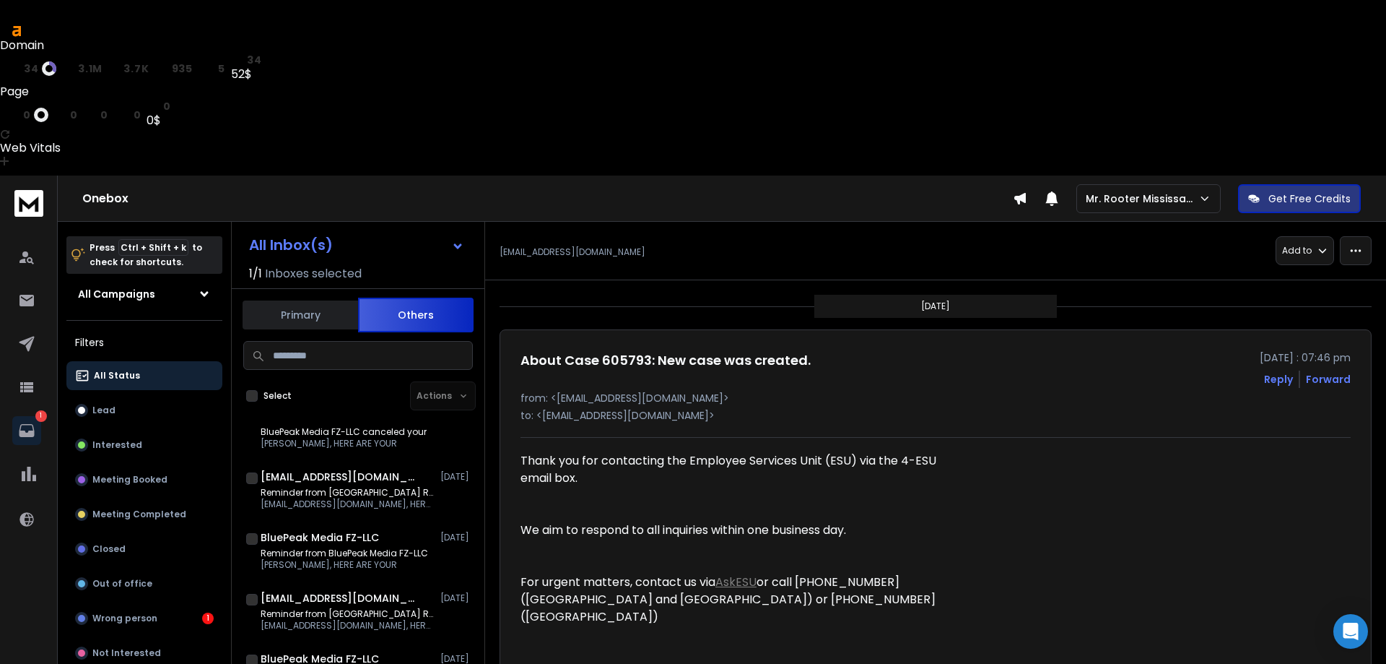
scroll to position [0, 0]
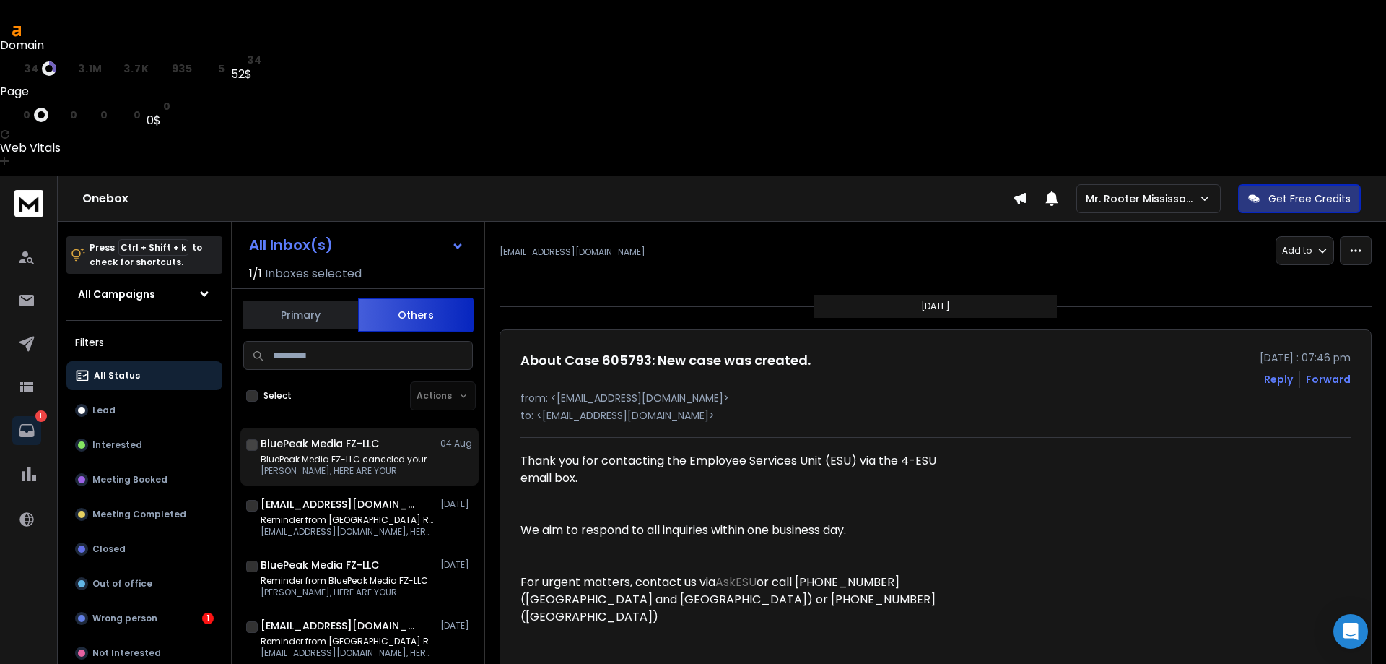
click at [389, 453] on p "BluePeak Media FZ-LLC canceled your" at bounding box center [344, 459] width 166 height 12
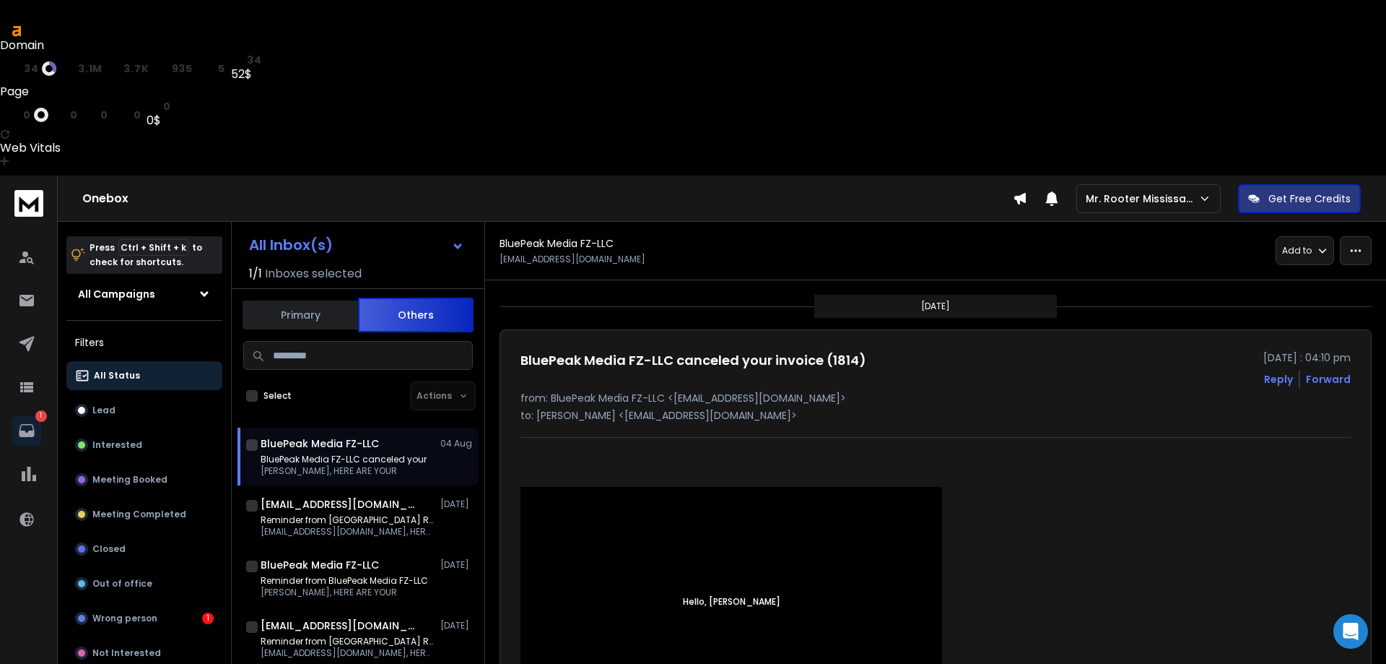
click at [888, 236] on div "BluePeak Media FZ-LLC BMF [EMAIL_ADDRESS][DOMAIN_NAME]" at bounding box center [716, 250] width 432 height 29
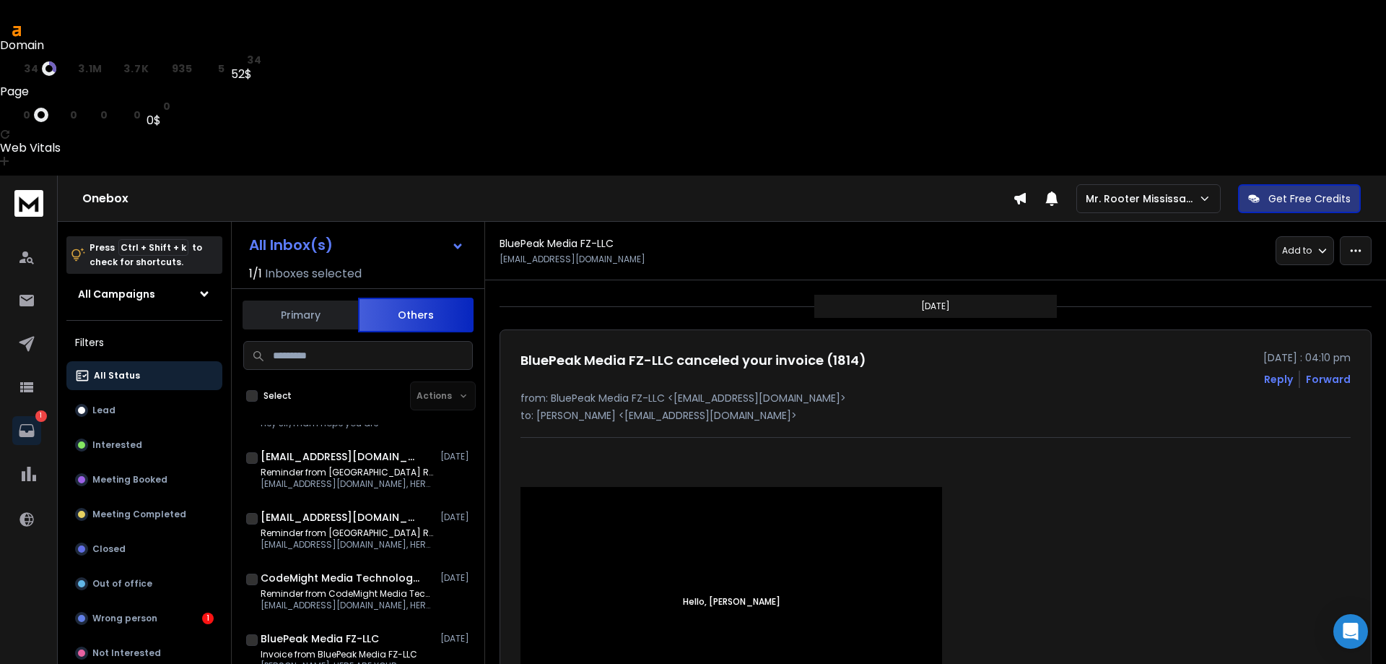
scroll to position [365, 0]
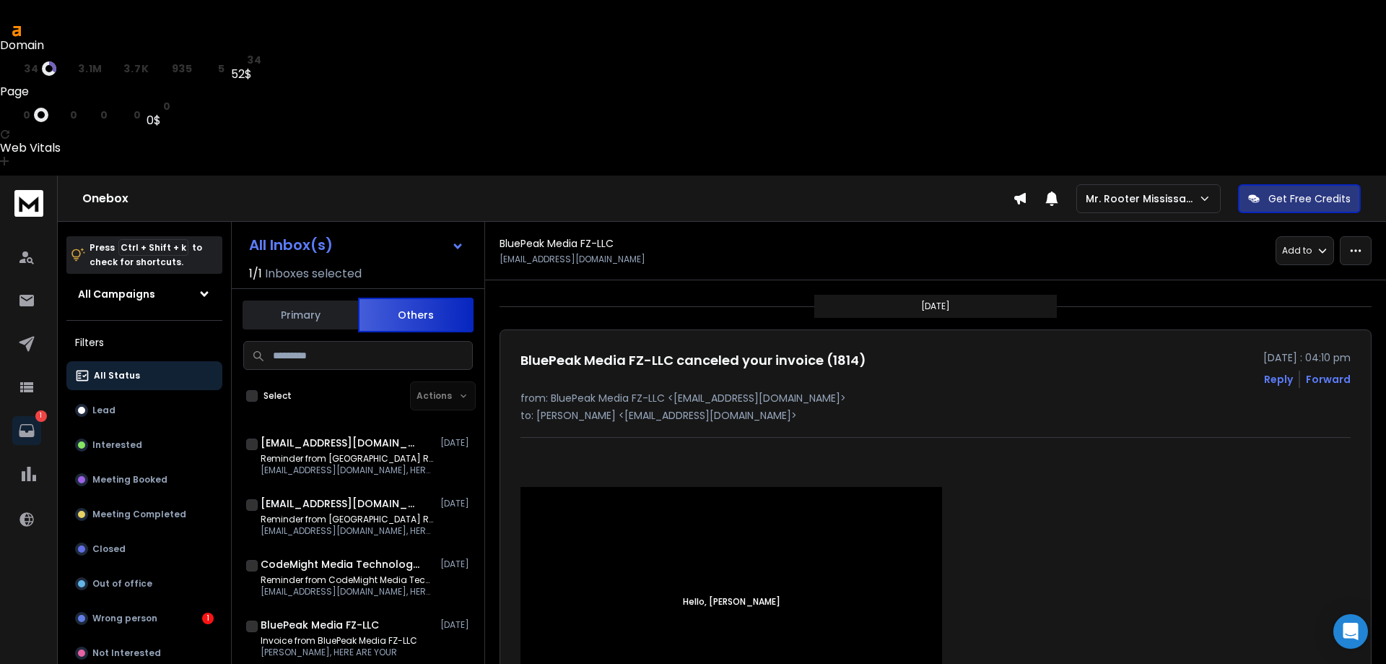
click at [35, 483] on div "1 H" at bounding box center [29, 507] width 58 height 664
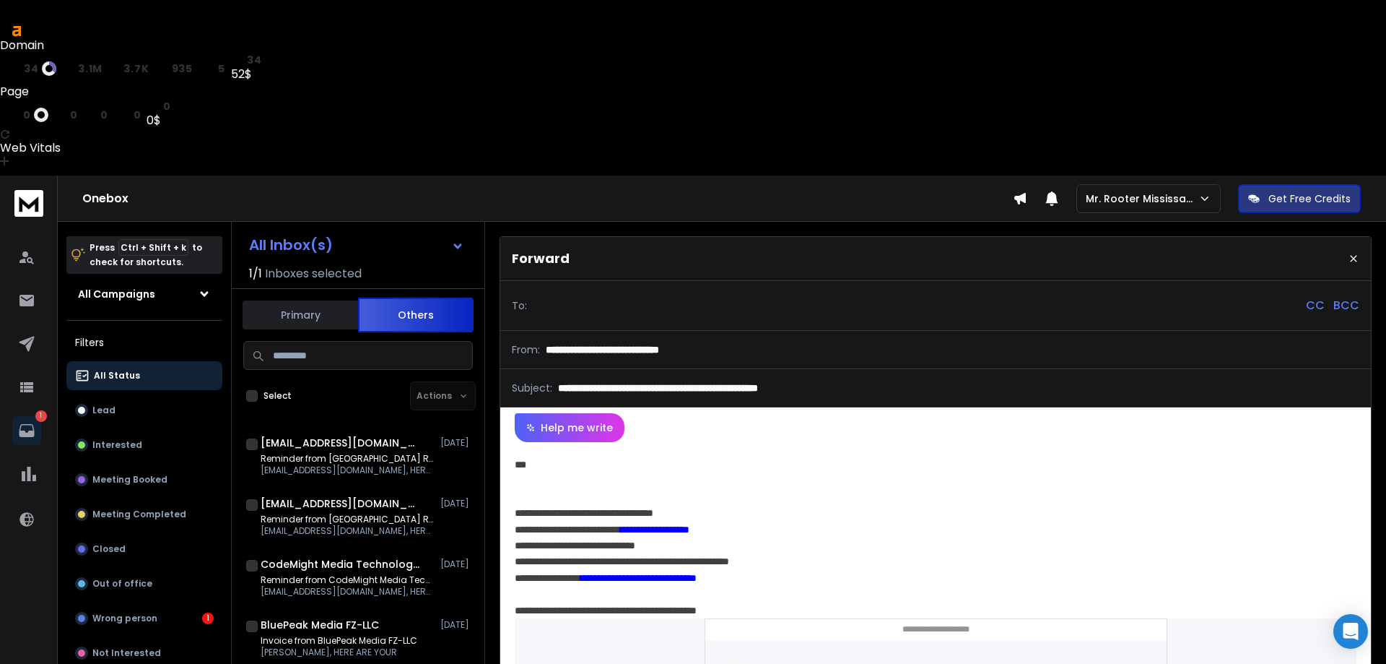
click at [1352, 255] on icon at bounding box center [1353, 258] width 6 height 6
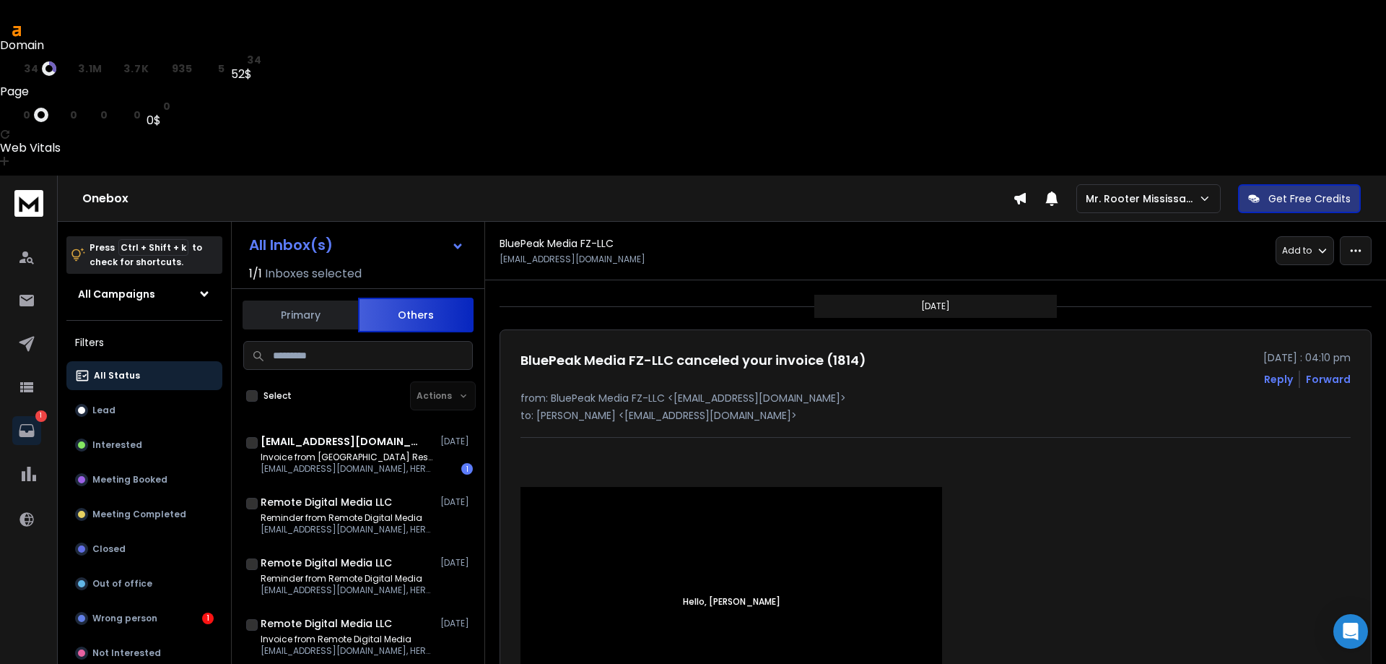
scroll to position [680, 0]
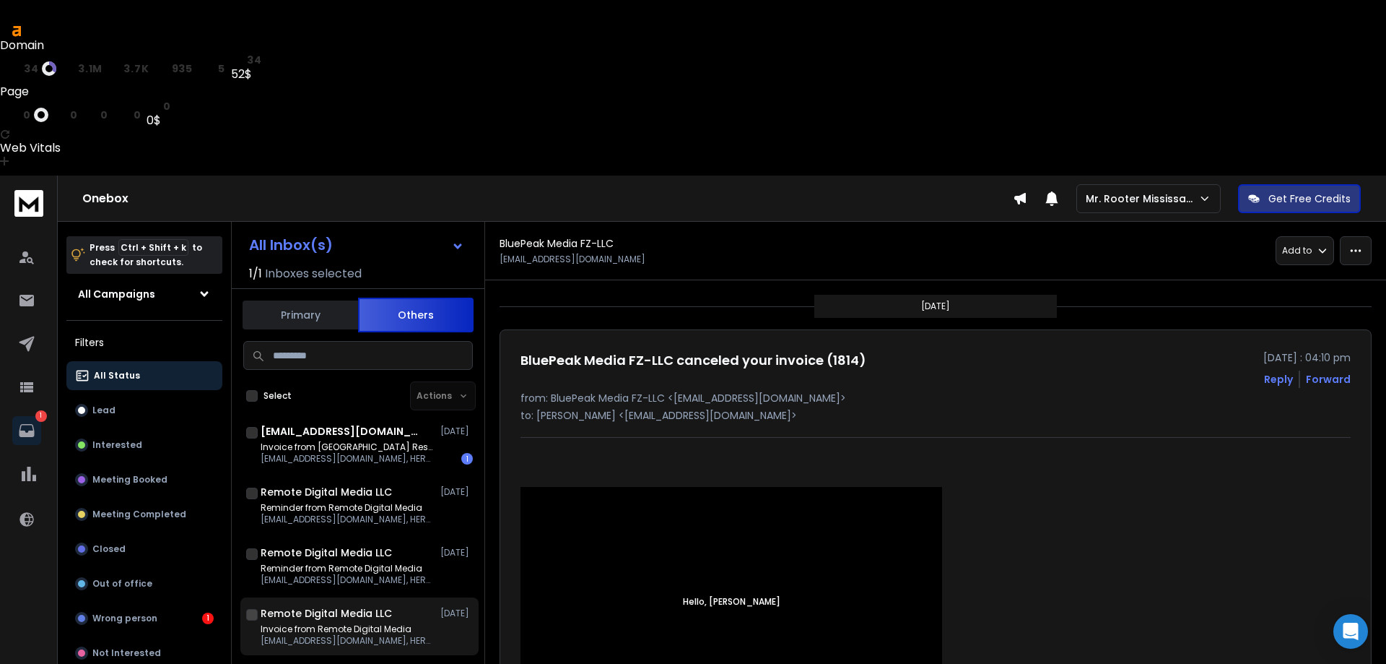
click at [367, 606] on h1 "Remote Digital Media LLC" at bounding box center [326, 613] width 131 height 14
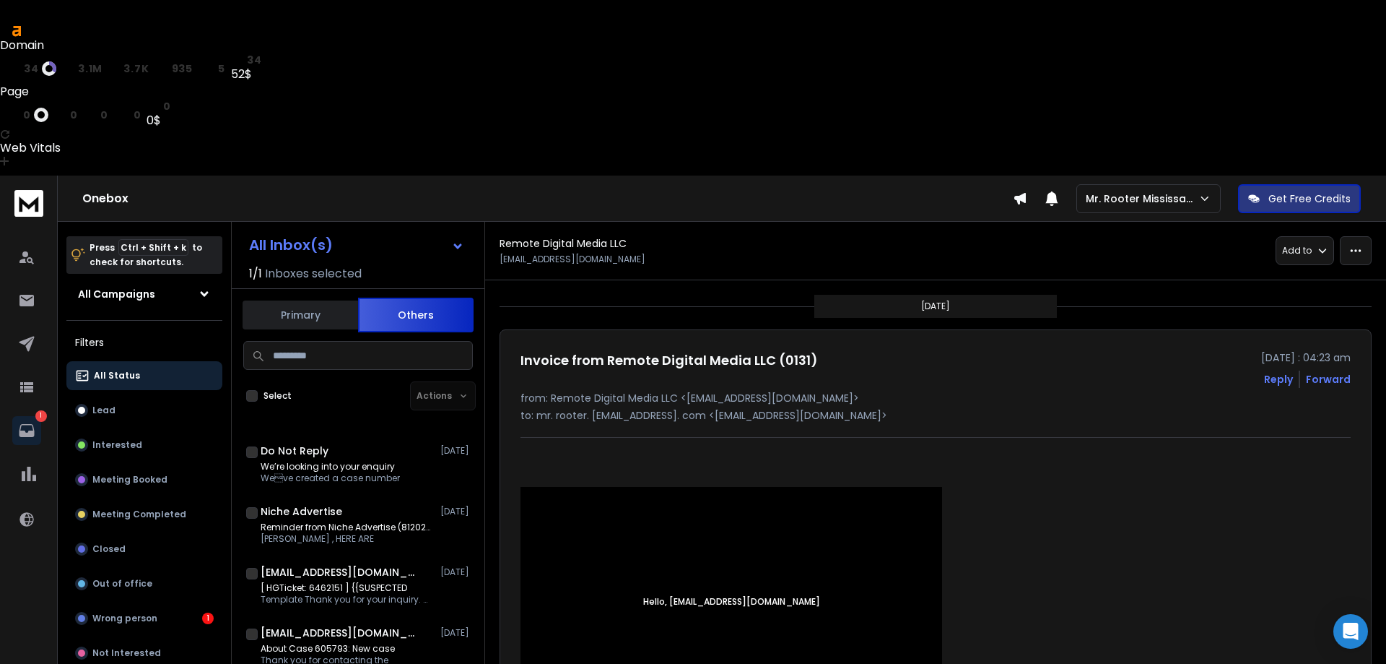
scroll to position [1150, 0]
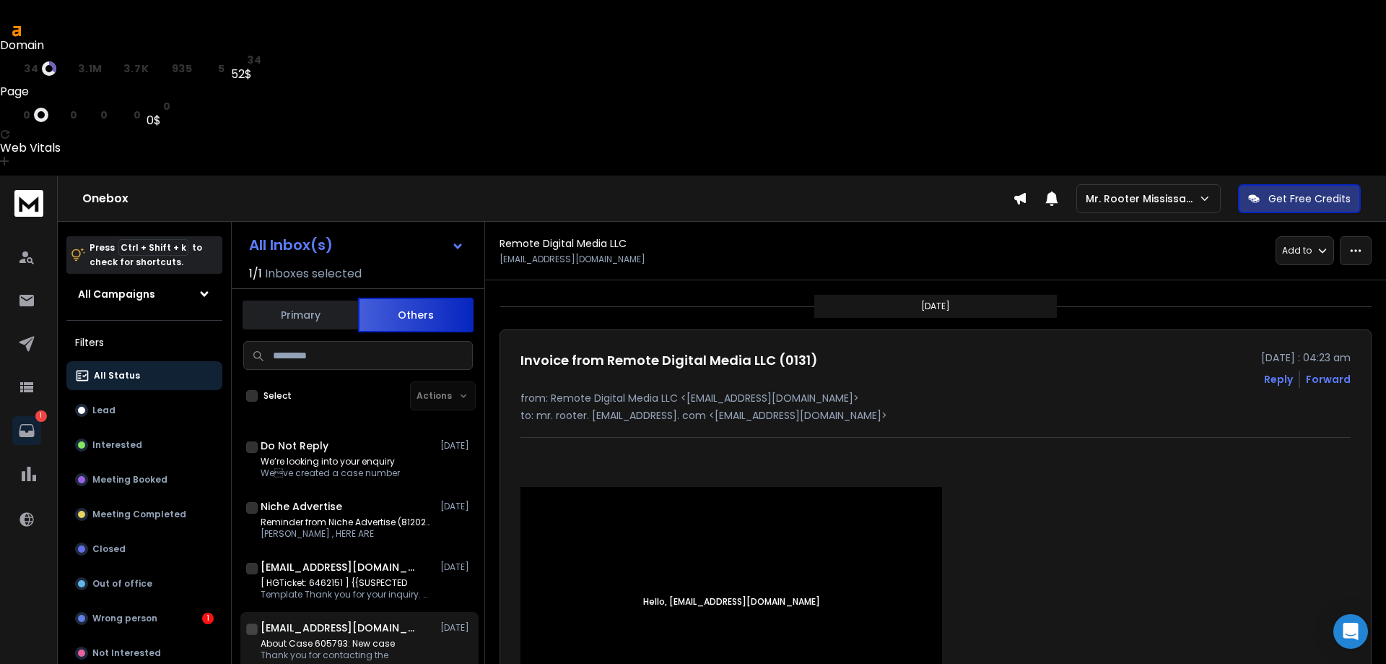
click at [350, 638] on p "About Case 605793: New case" at bounding box center [328, 644] width 134 height 12
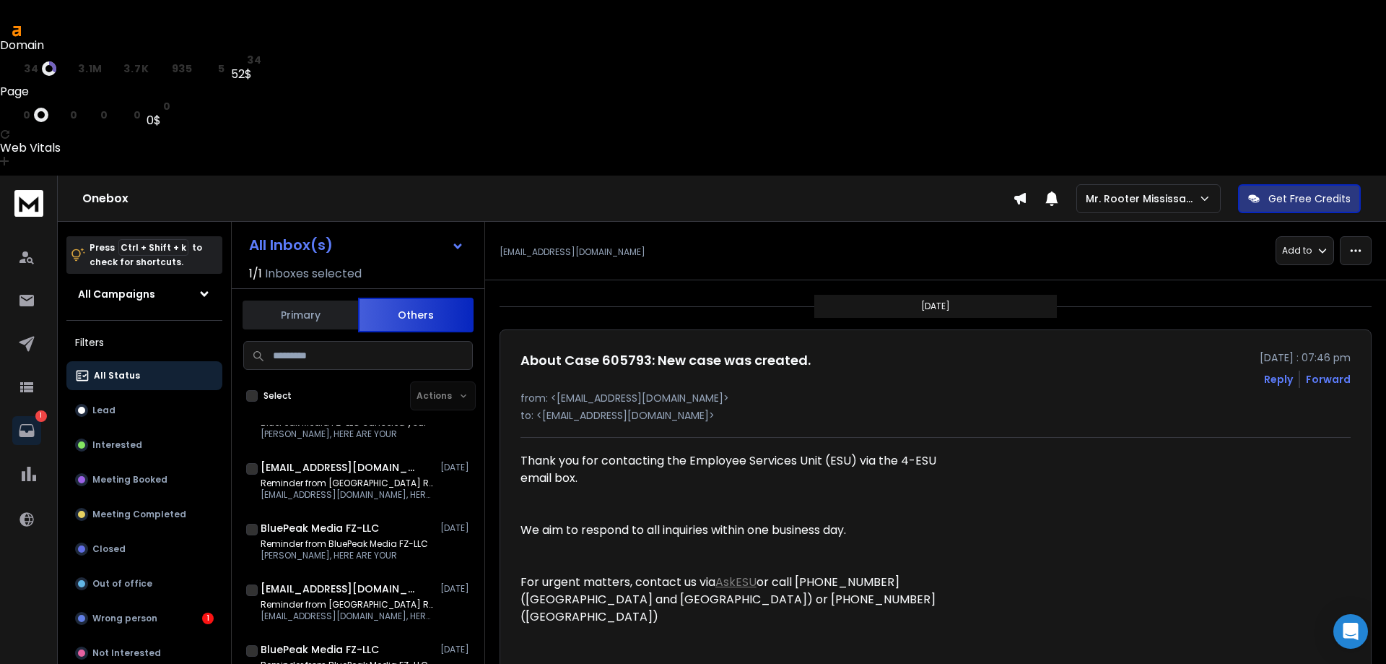
scroll to position [0, 0]
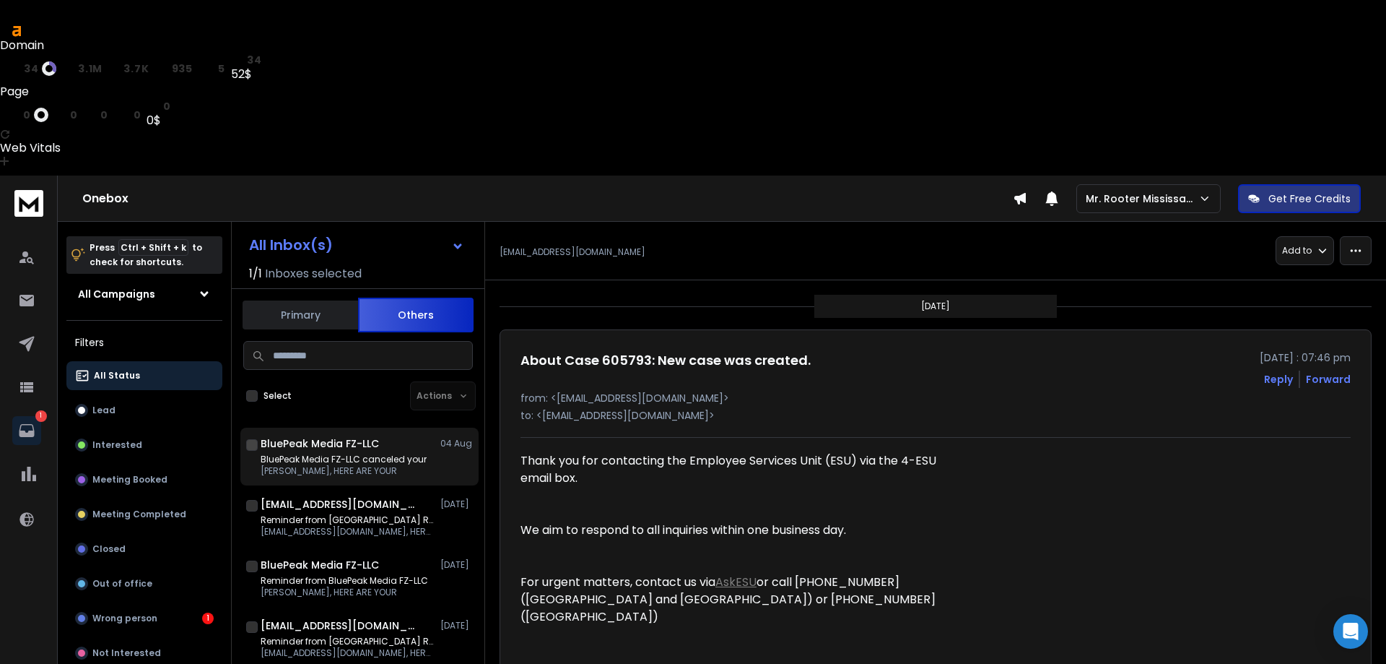
click at [389, 453] on p "BluePeak Media FZ-LLC canceled your" at bounding box center [344, 459] width 166 height 12
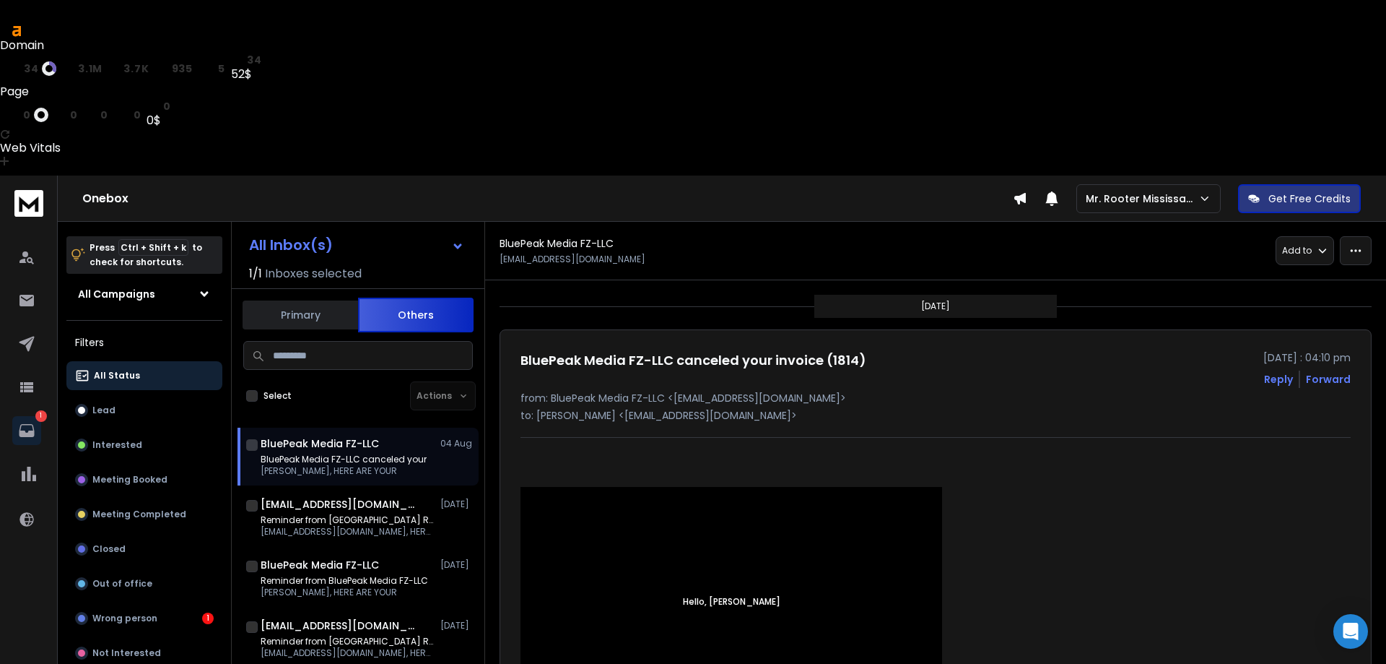
click at [888, 236] on div "BluePeak Media FZ-LLC BMF [EMAIL_ADDRESS][DOMAIN_NAME]" at bounding box center [716, 250] width 432 height 29
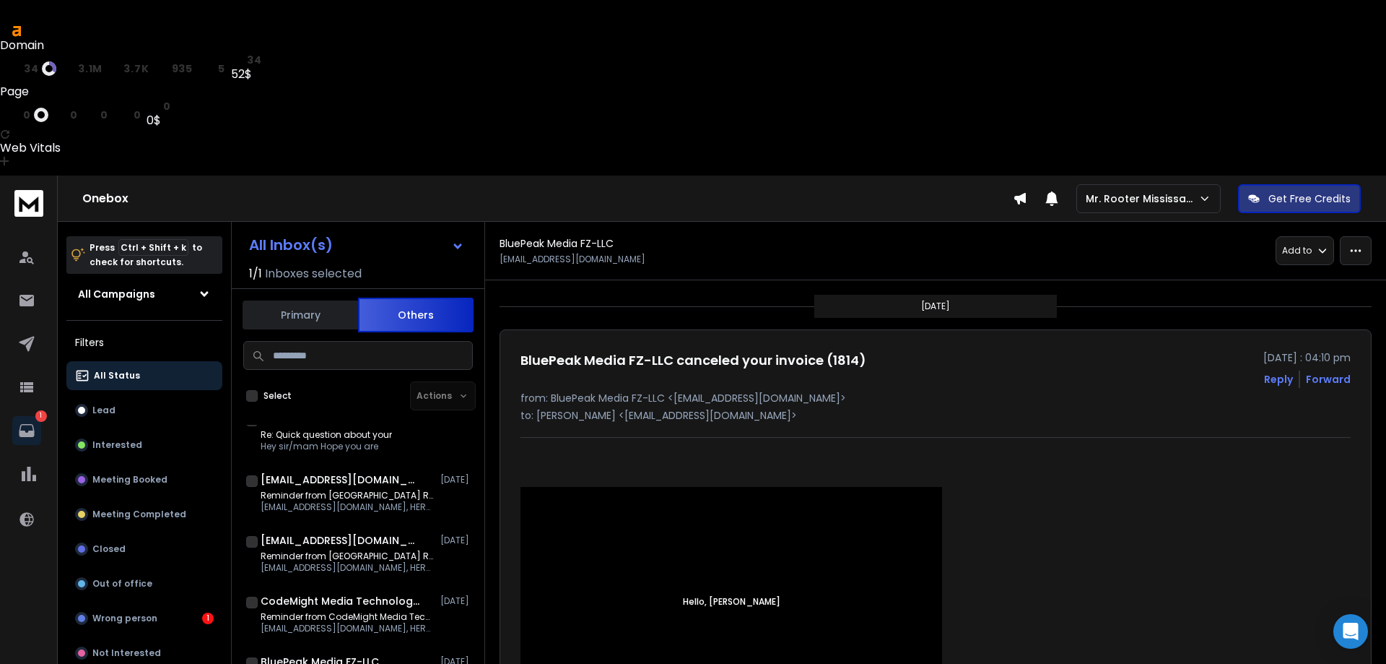
scroll to position [365, 0]
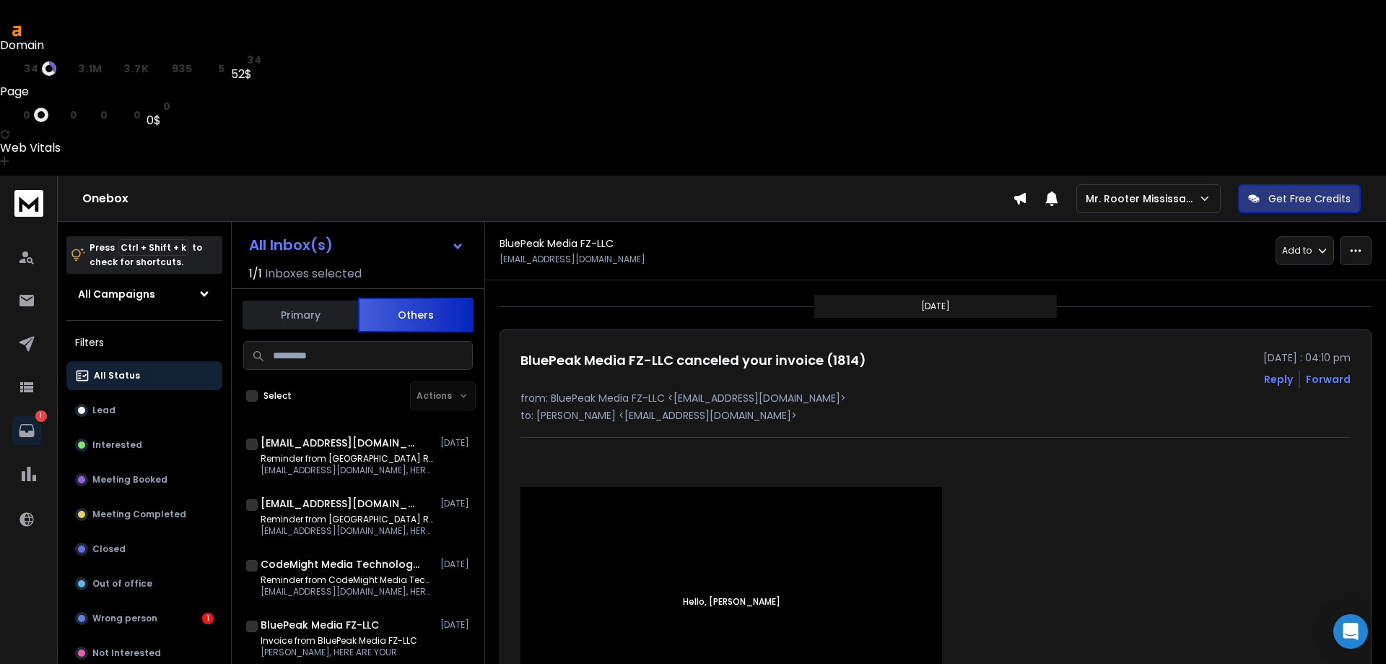
click at [35, 483] on div "1 H" at bounding box center [29, 507] width 58 height 664
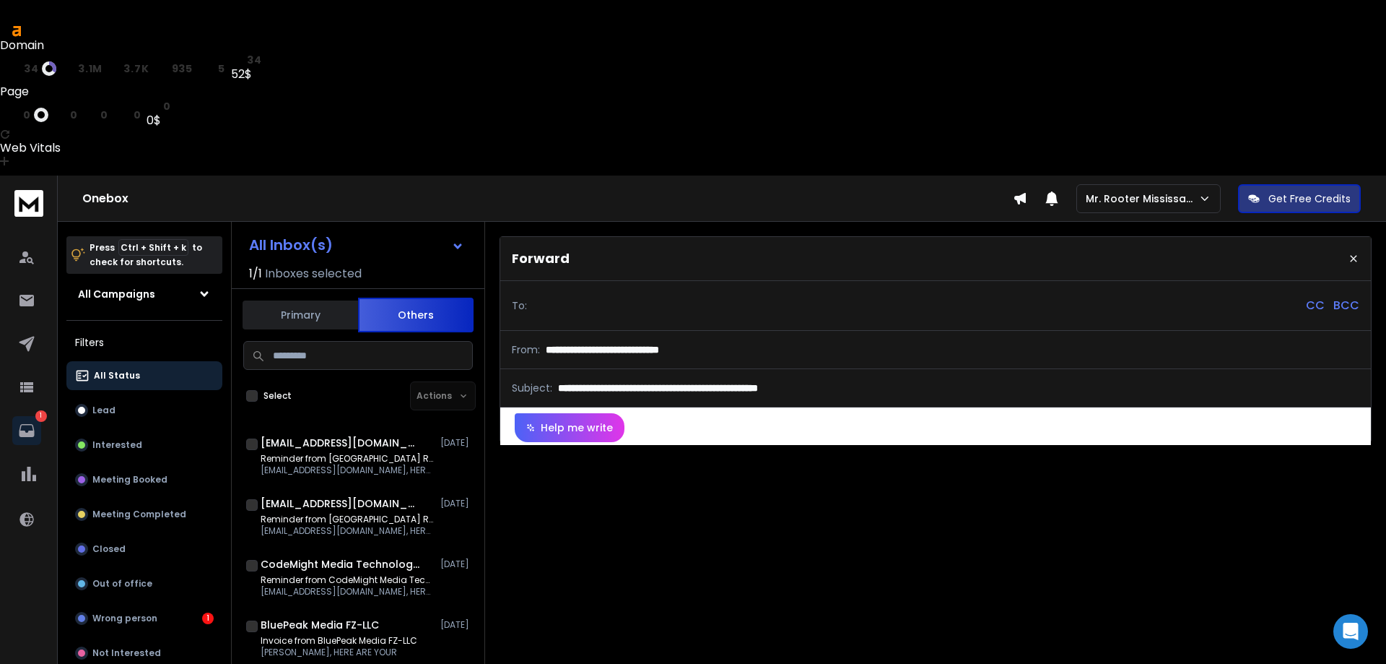
type input "*"
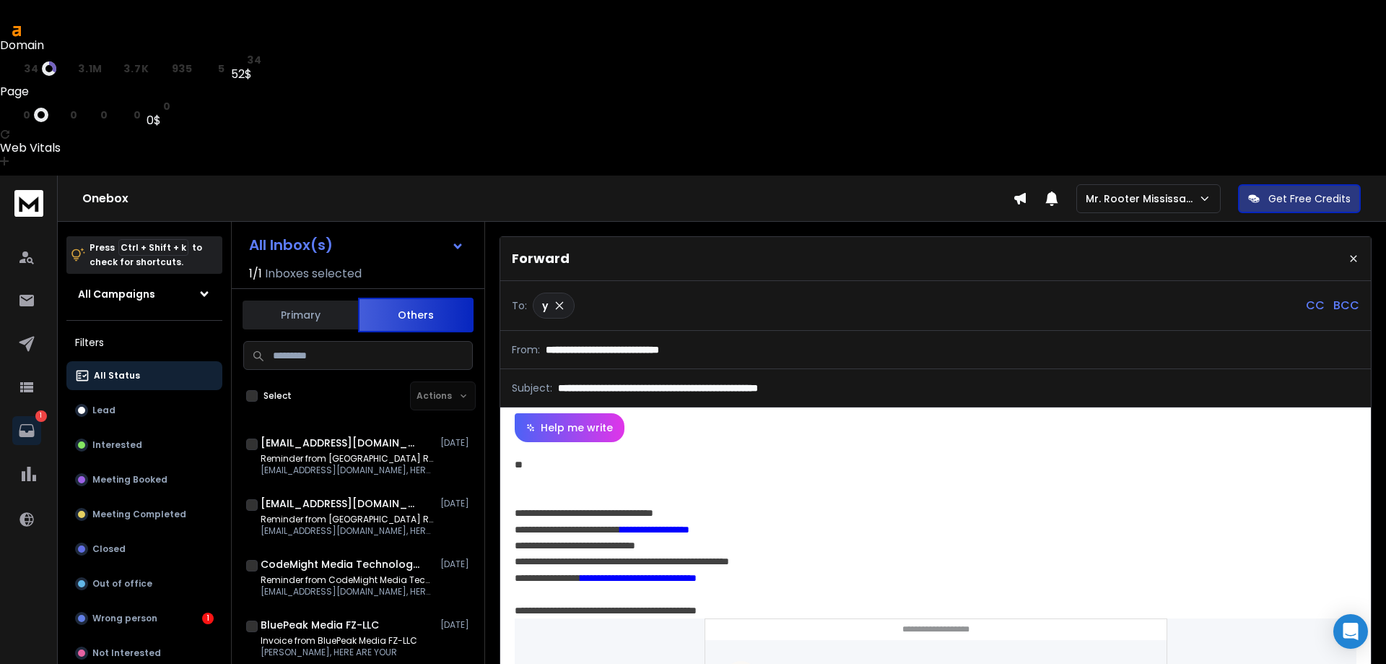
click at [1352, 255] on icon at bounding box center [1353, 258] width 6 height 6
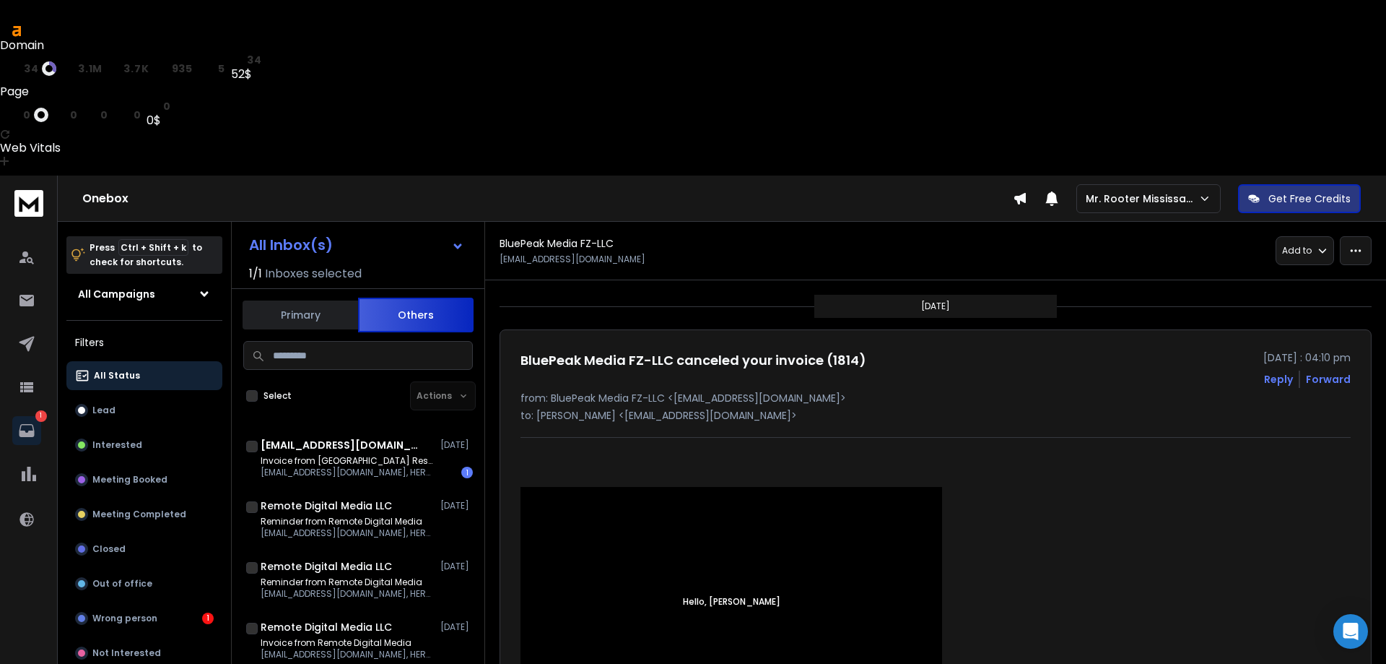
scroll to position [679, 0]
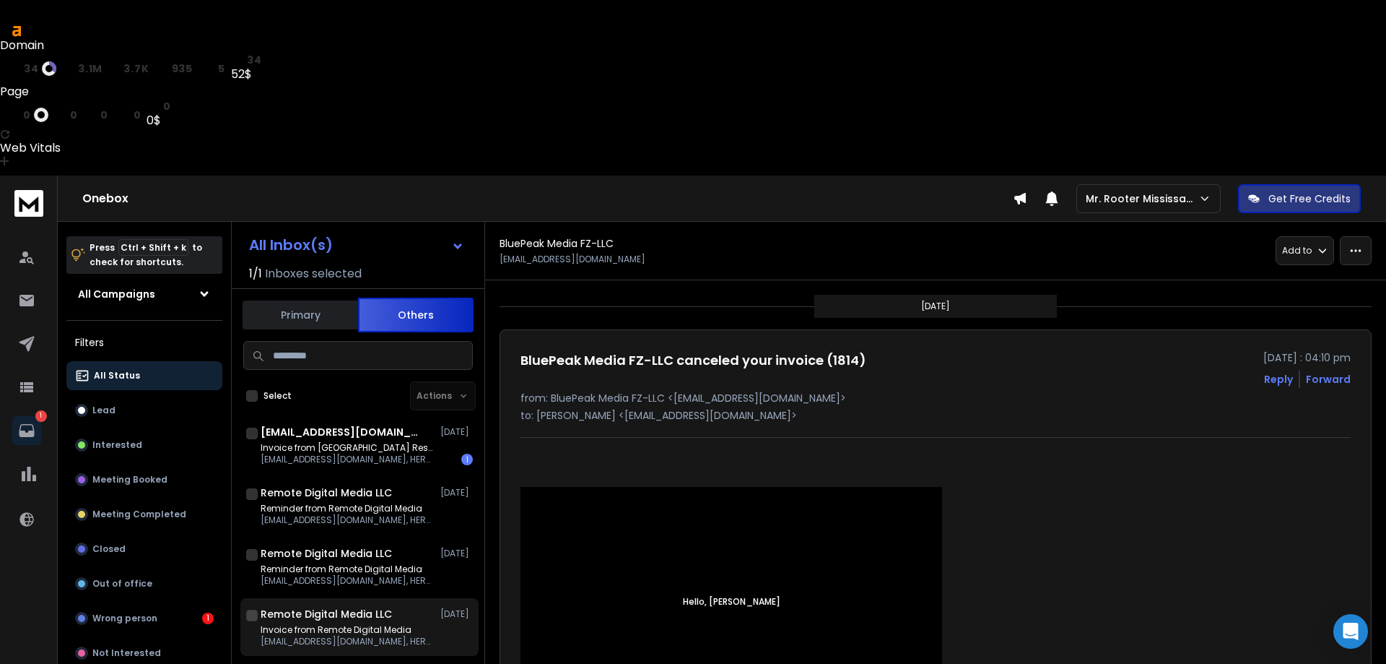
click at [367, 607] on h1 "Remote Digital Media LLC" at bounding box center [326, 614] width 131 height 14
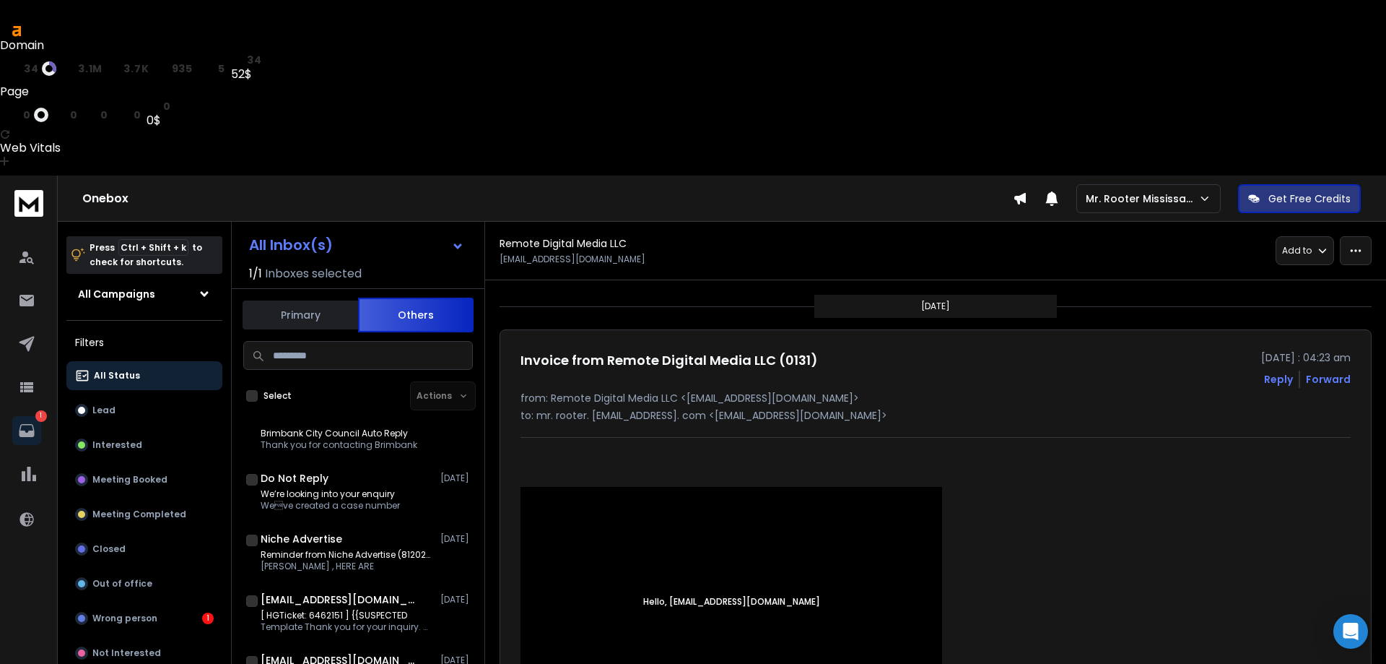
scroll to position [1145, 0]
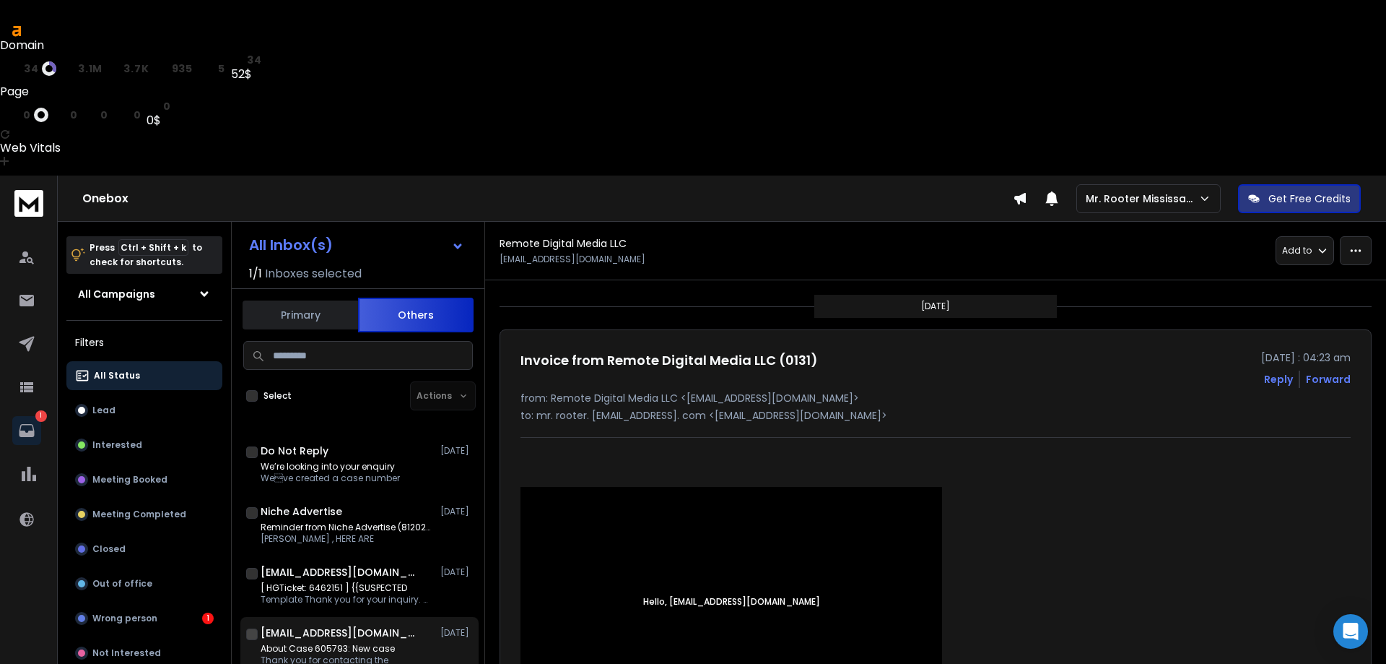
click at [350, 625] on div "[EMAIL_ADDRESS][DOMAIN_NAME] [DATE] About Case 605793: New case Thank you for c…" at bounding box center [367, 645] width 212 height 40
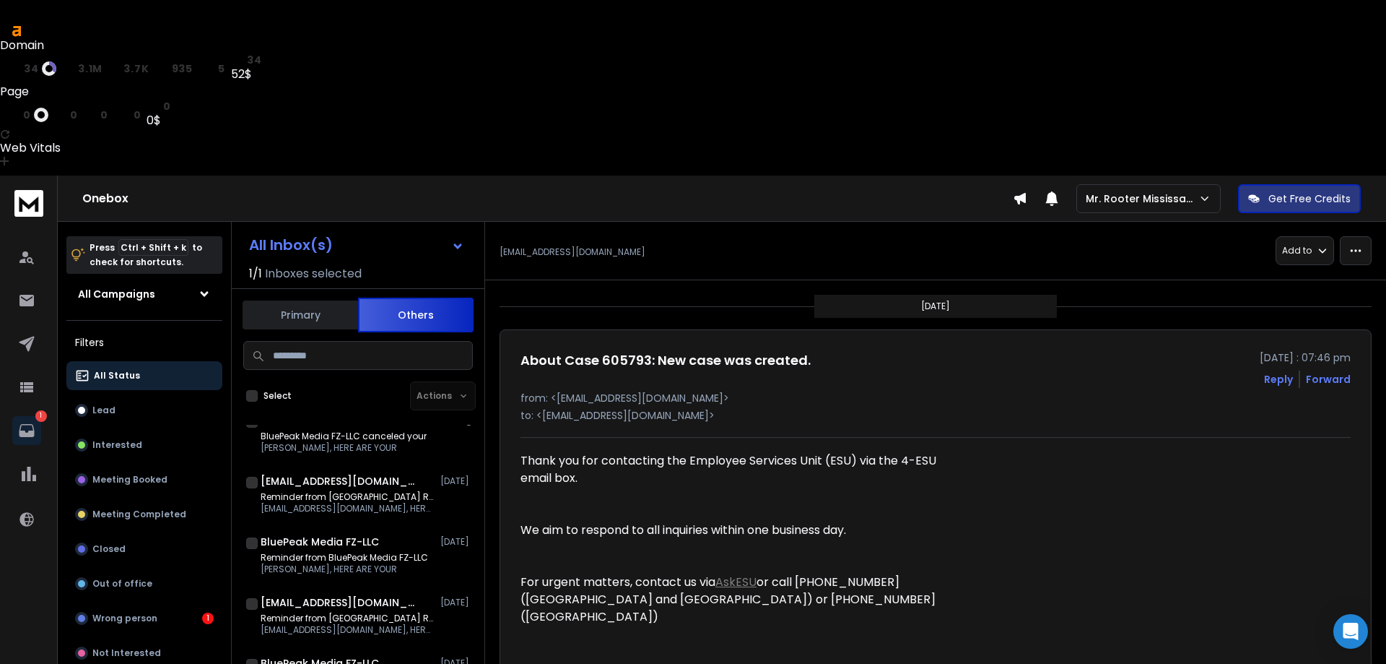
scroll to position [0, 0]
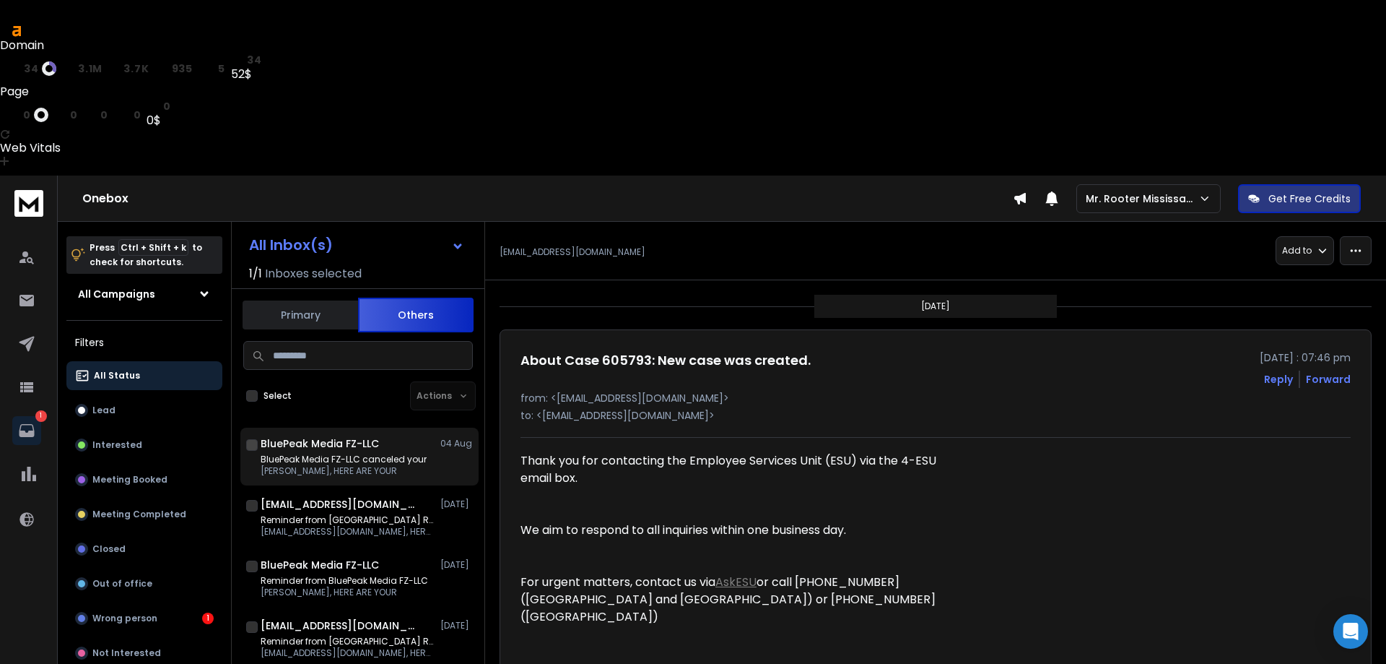
click at [389, 453] on p "BluePeak Media FZ-LLC canceled your" at bounding box center [344, 459] width 166 height 12
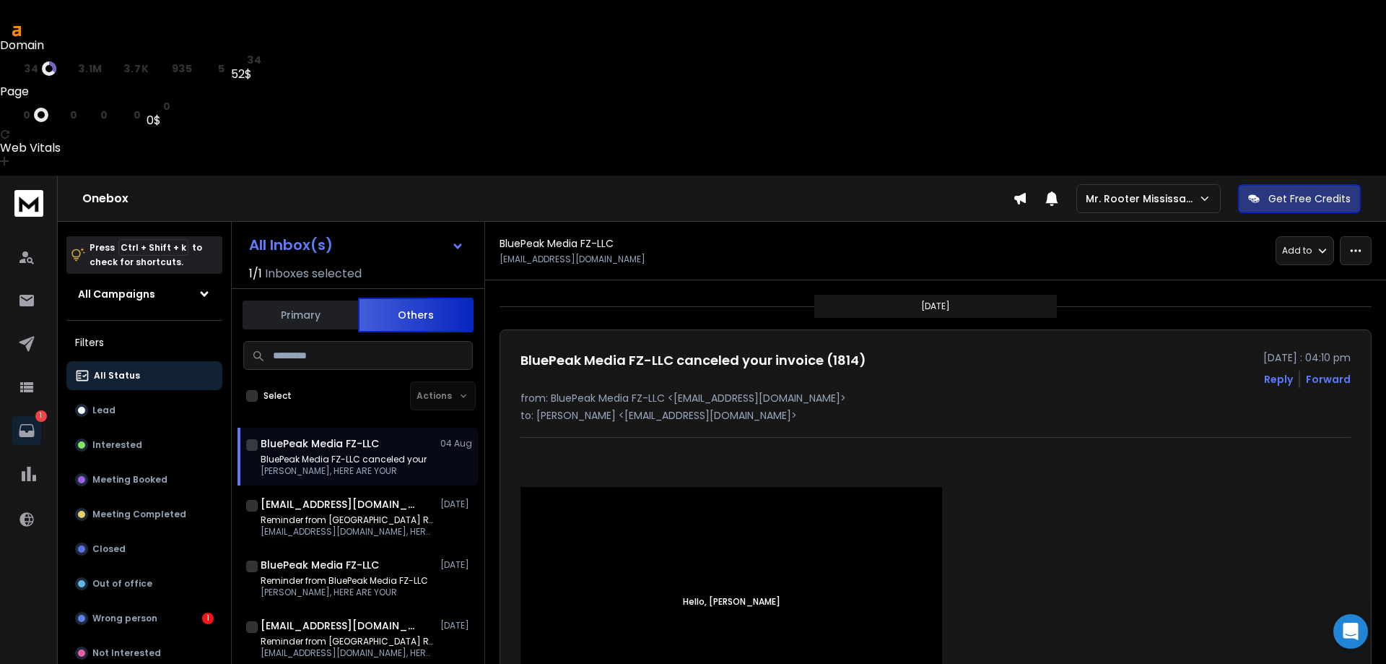
click at [888, 236] on div "BluePeak Media FZ-LLC BMF [EMAIL_ADDRESS][DOMAIN_NAME]" at bounding box center [716, 250] width 432 height 29
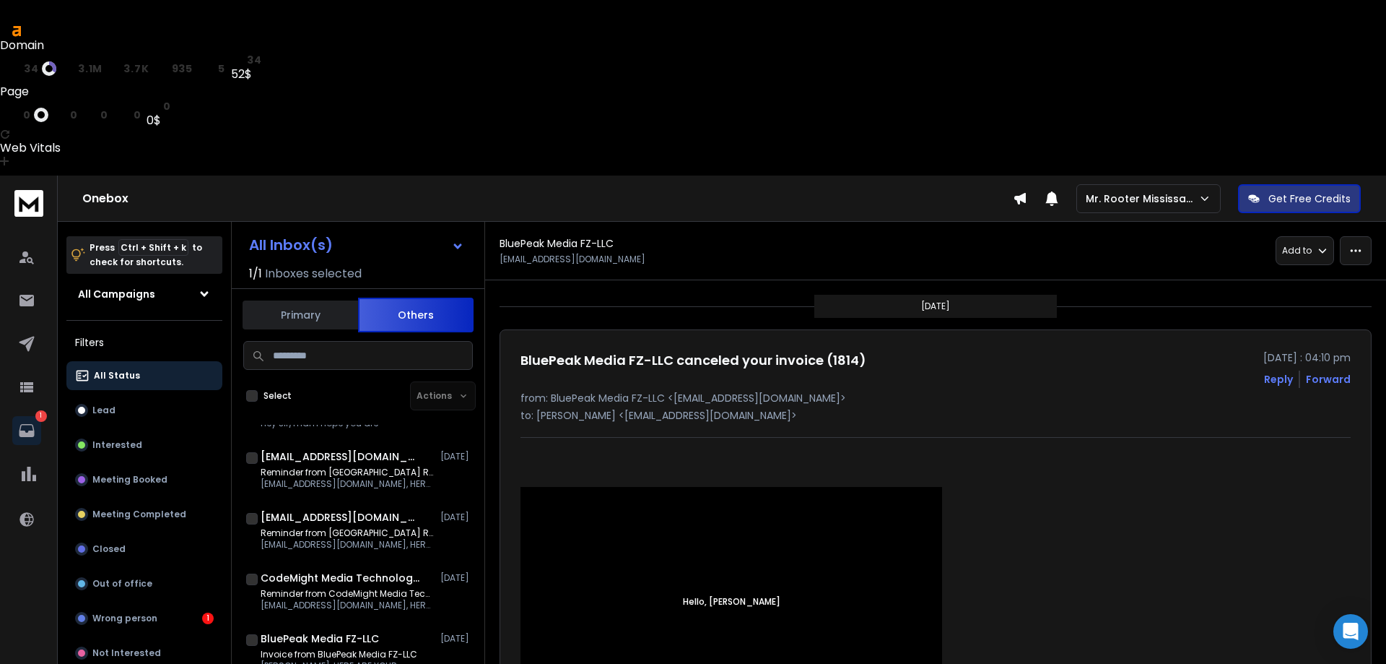
scroll to position [365, 0]
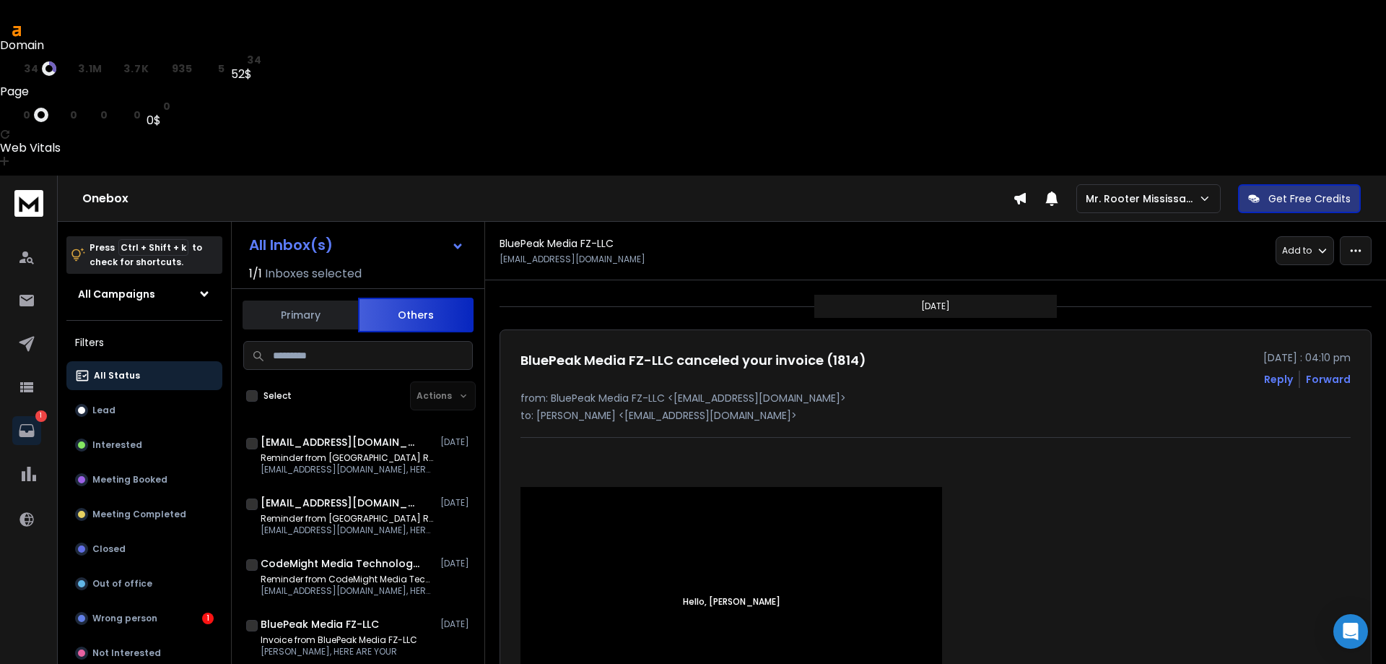
click at [35, 483] on div "1 H" at bounding box center [29, 507] width 58 height 664
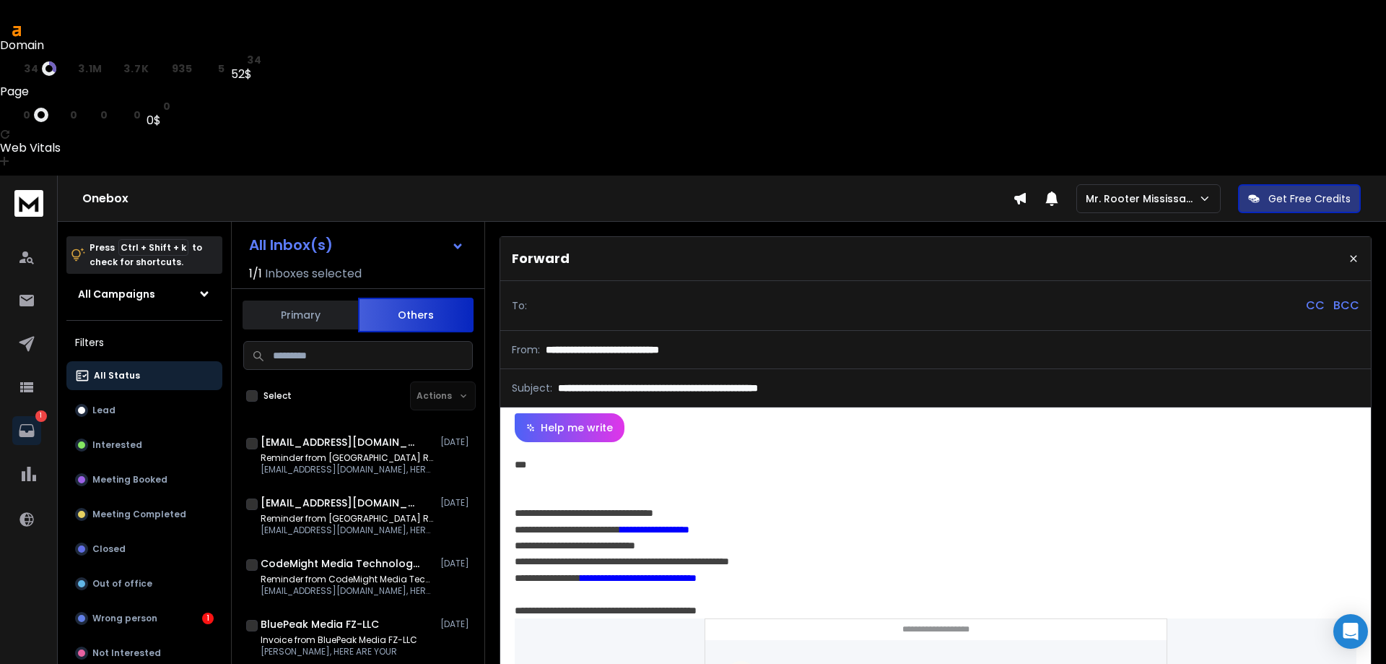
click at [1352, 255] on icon at bounding box center [1353, 258] width 6 height 6
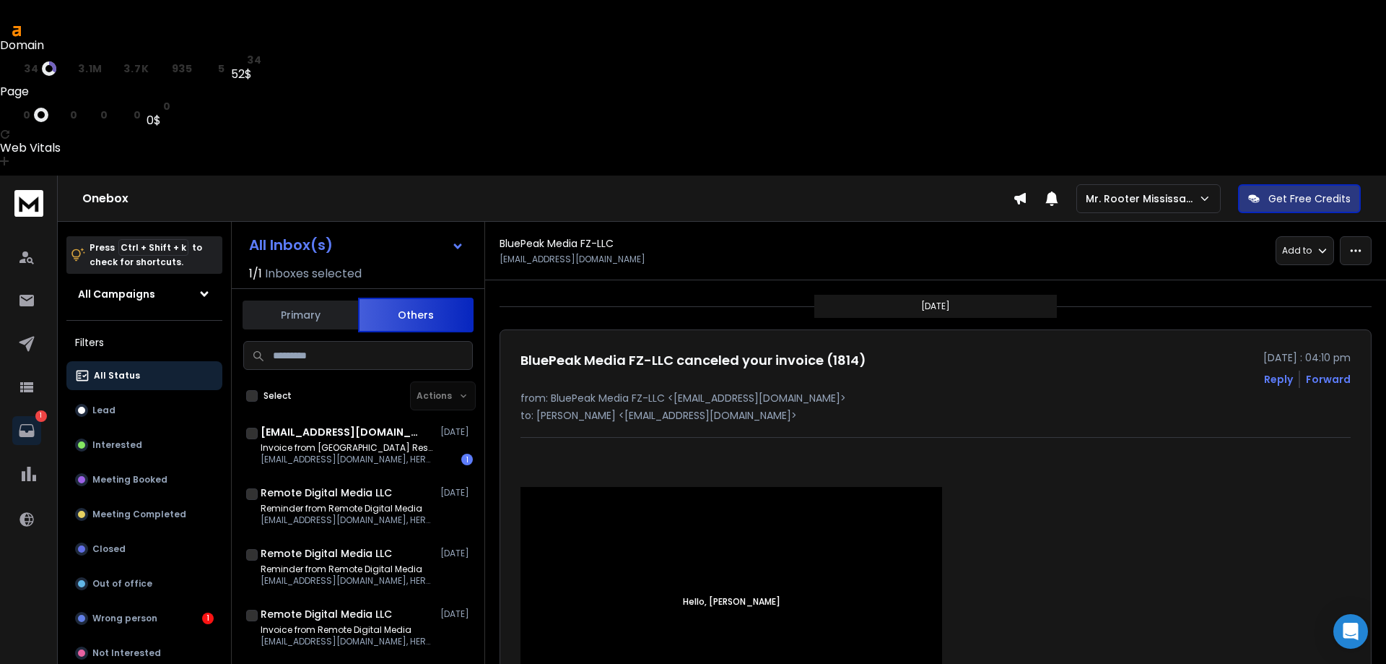
scroll to position [684, 0]
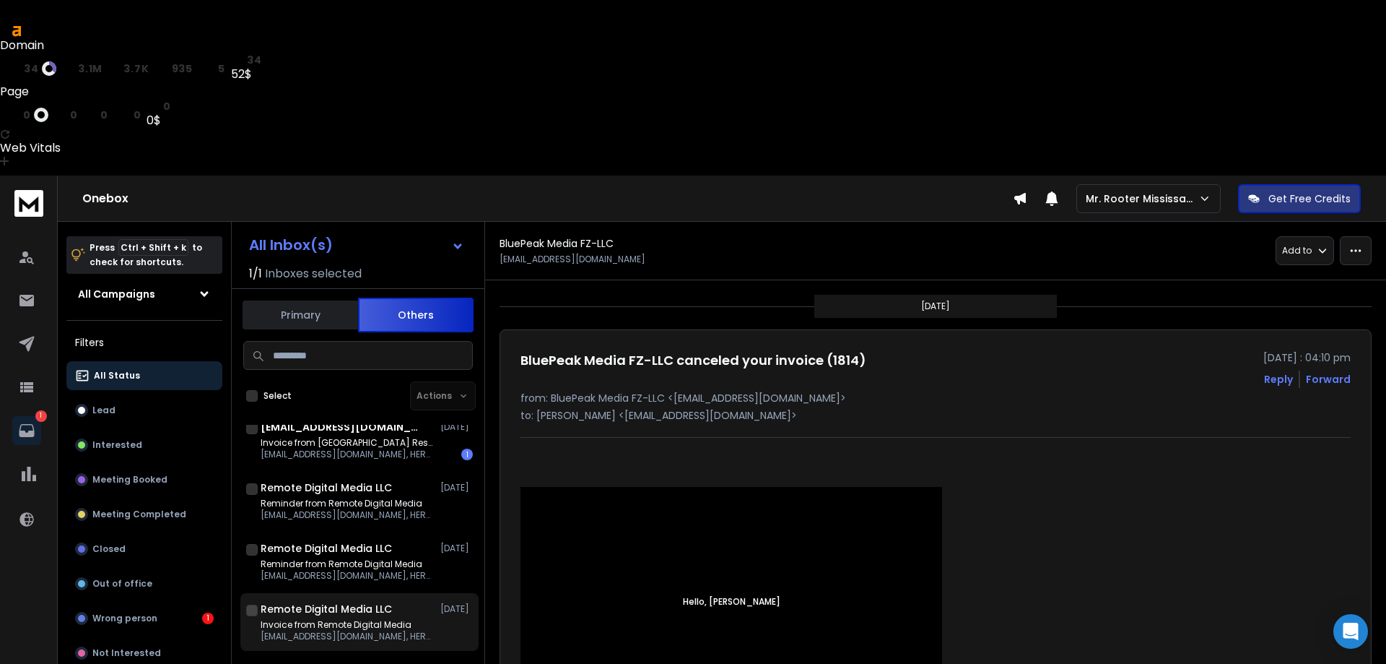
click at [367, 602] on h1 "Remote Digital Media LLC" at bounding box center [326, 609] width 131 height 14
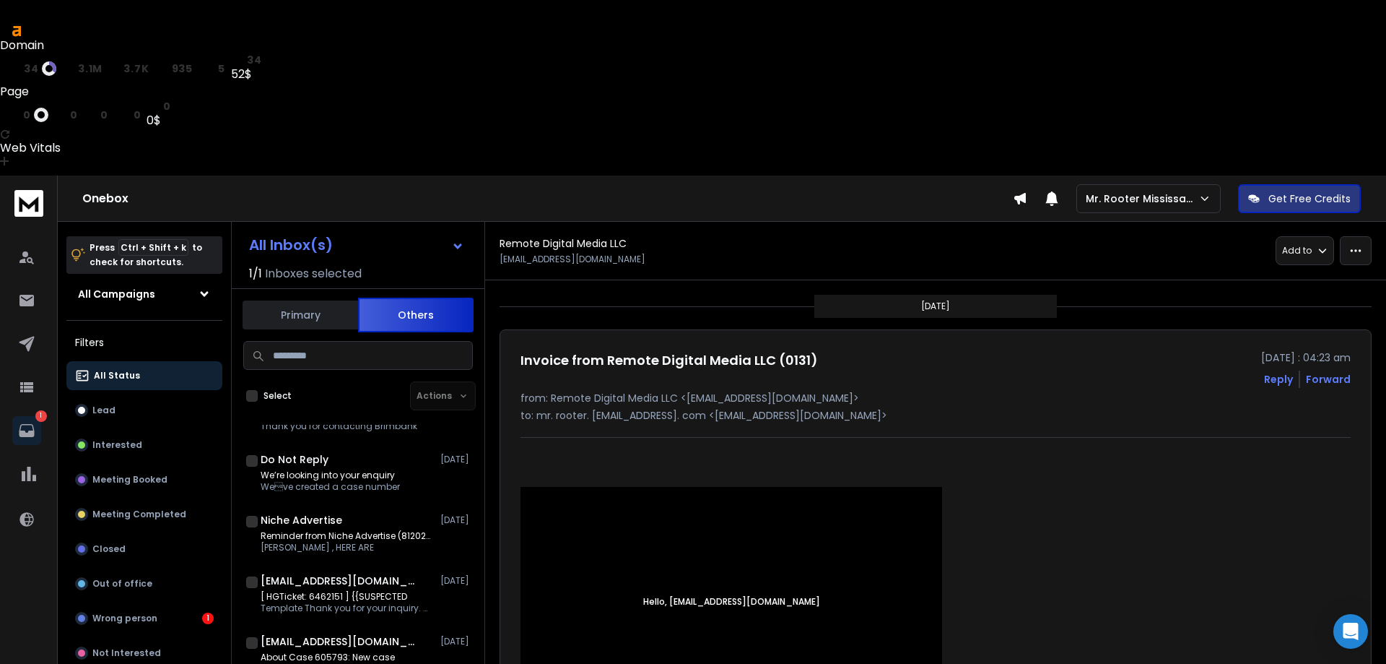
scroll to position [1155, 0]
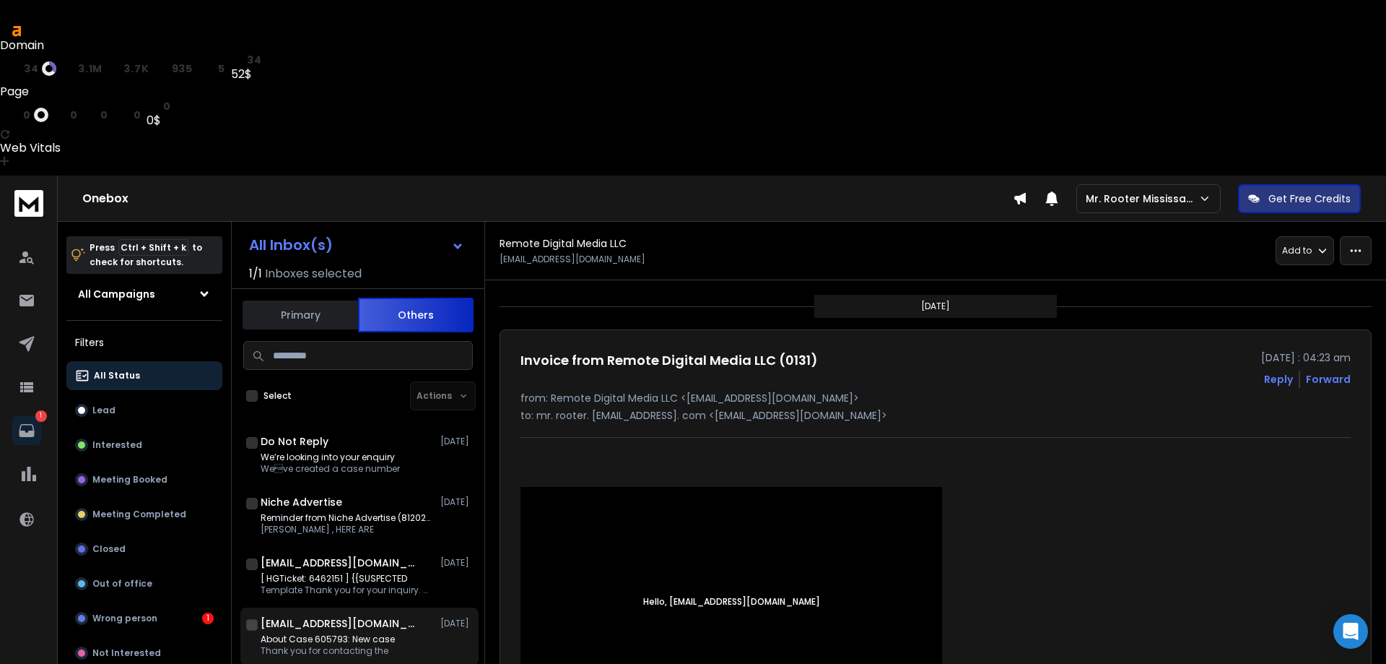
click at [350, 633] on p "About Case 605793: New case" at bounding box center [328, 639] width 134 height 12
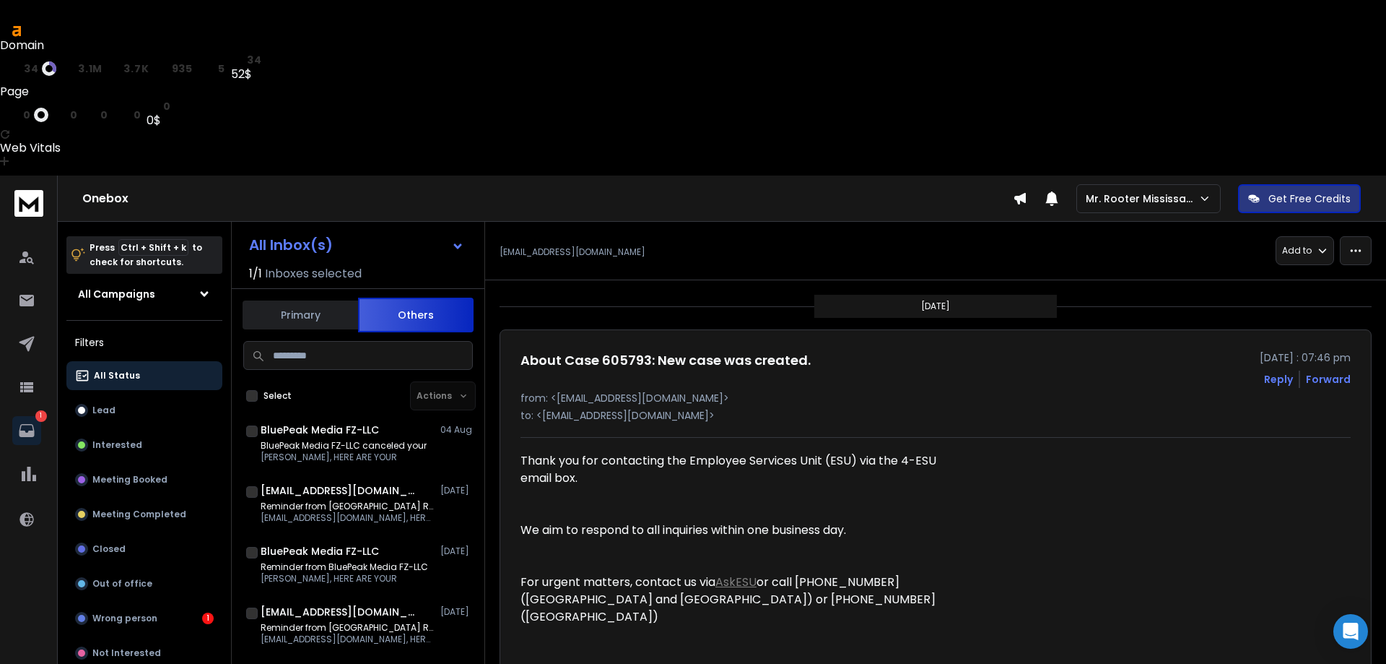
scroll to position [0, 0]
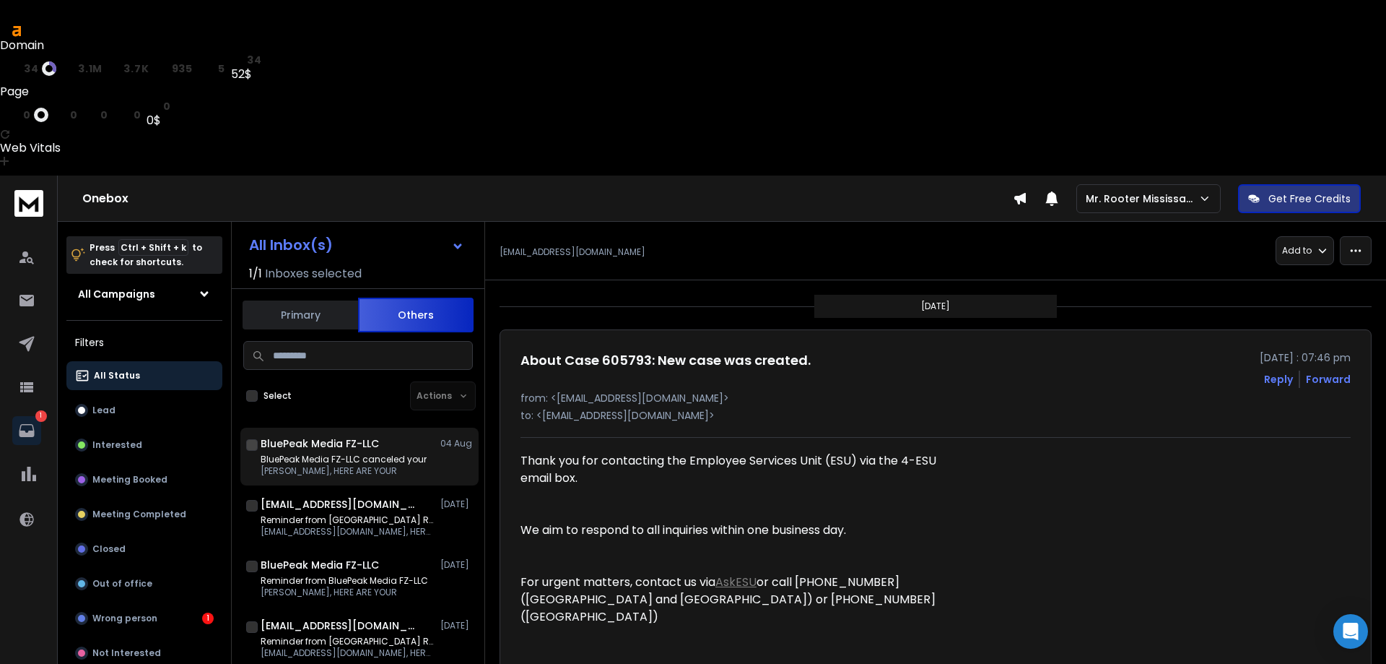
click at [389, 453] on p "BluePeak Media FZ-LLC canceled your" at bounding box center [344, 459] width 166 height 12
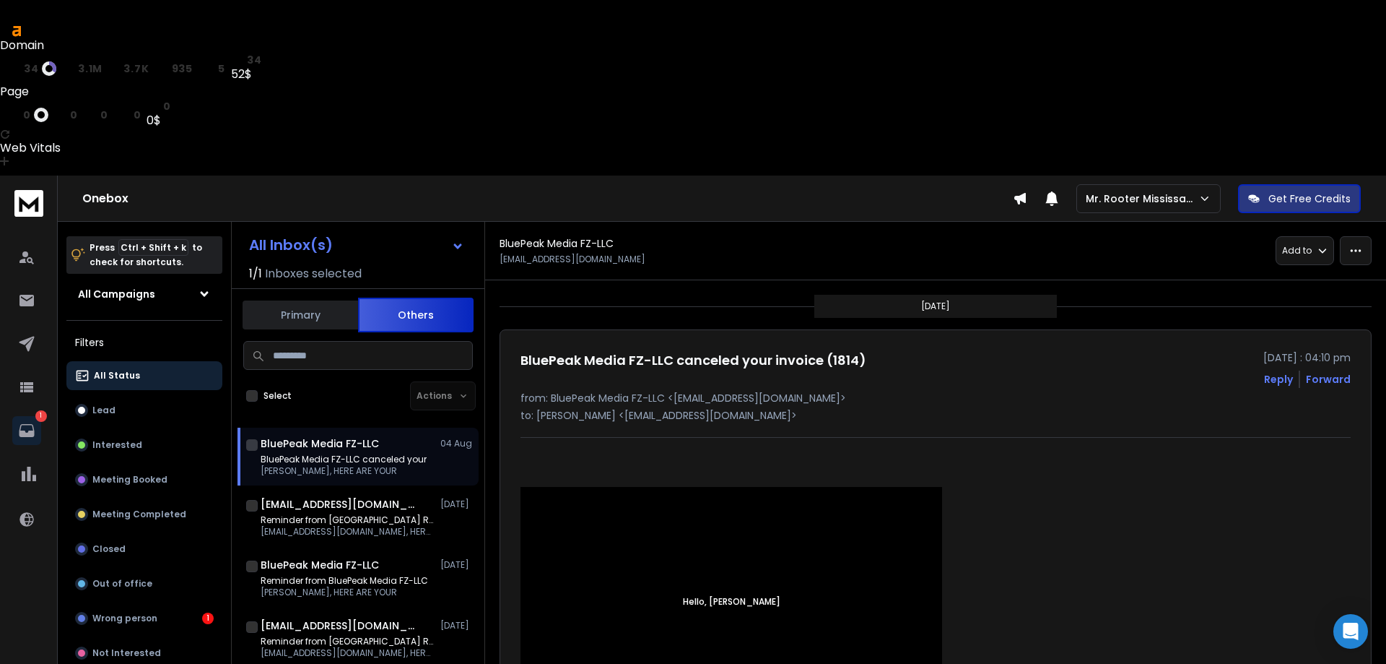
click at [888, 236] on div "BluePeak Media FZ-LLC BMF [EMAIL_ADDRESS][DOMAIN_NAME]" at bounding box center [716, 250] width 432 height 29
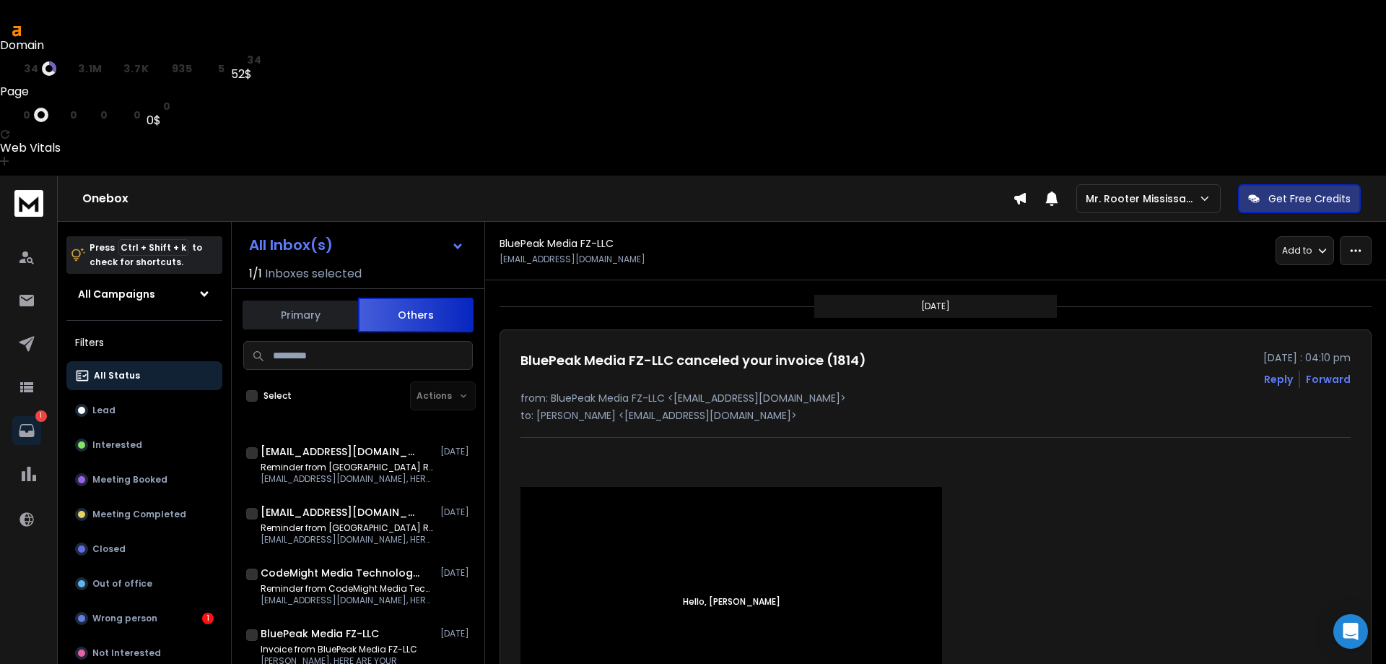
scroll to position [365, 0]
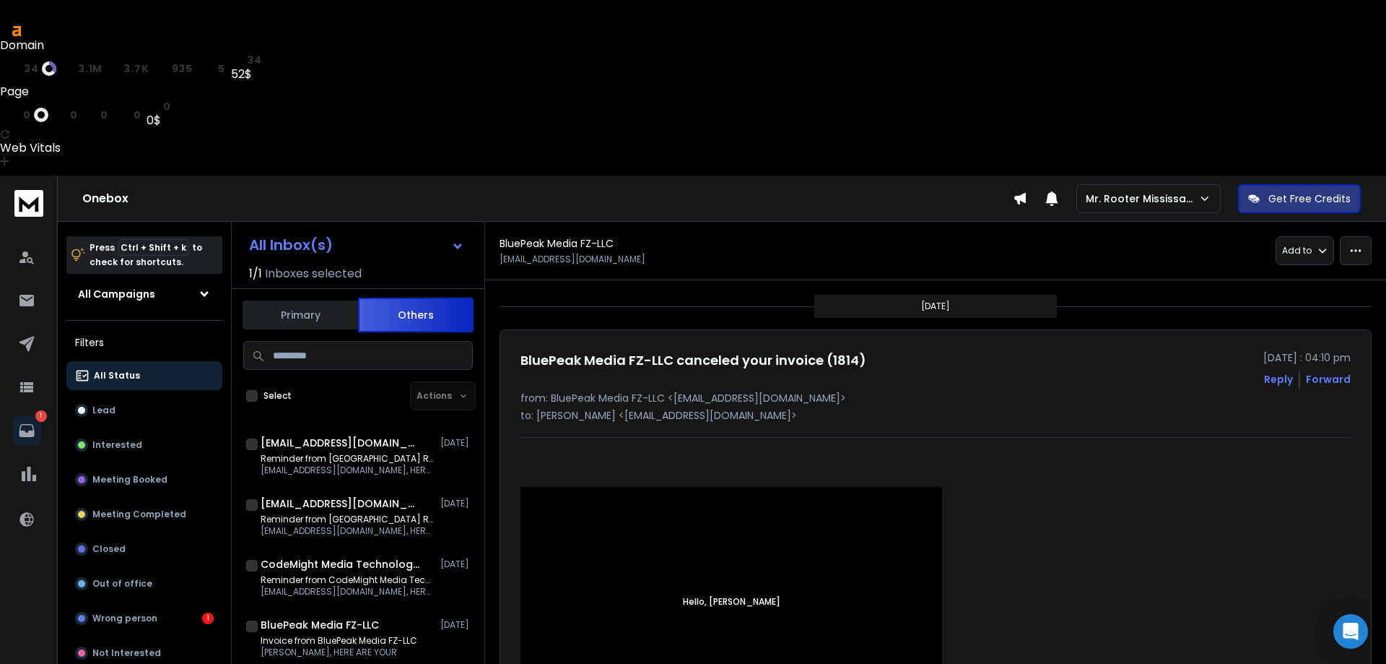
click at [35, 483] on div "1 H" at bounding box center [29, 507] width 58 height 664
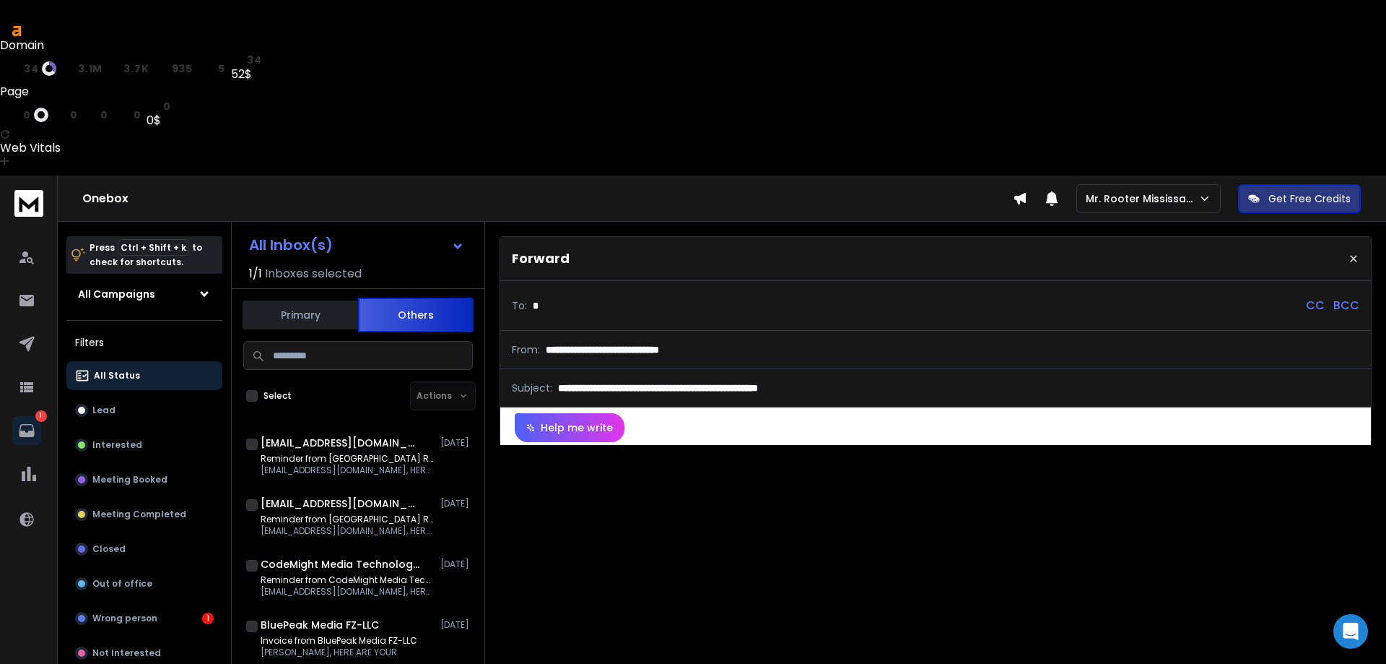
type input "*"
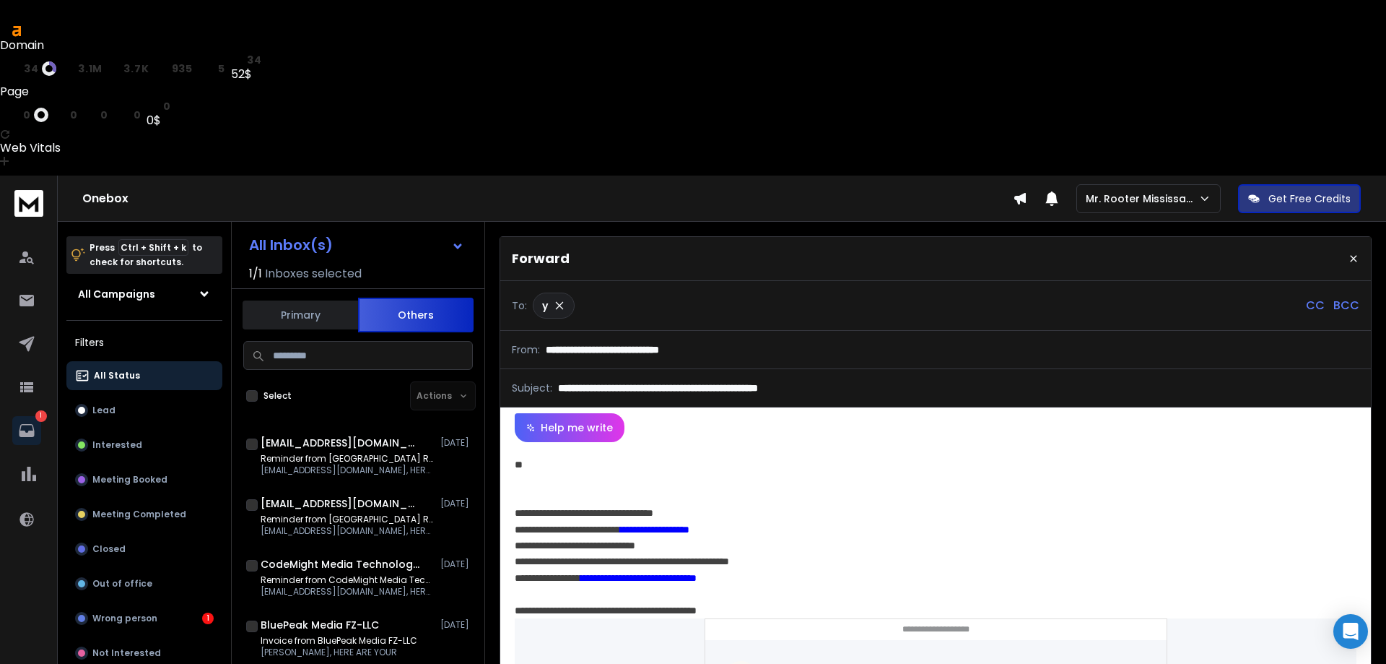
click at [1352, 255] on icon at bounding box center [1353, 258] width 6 height 6
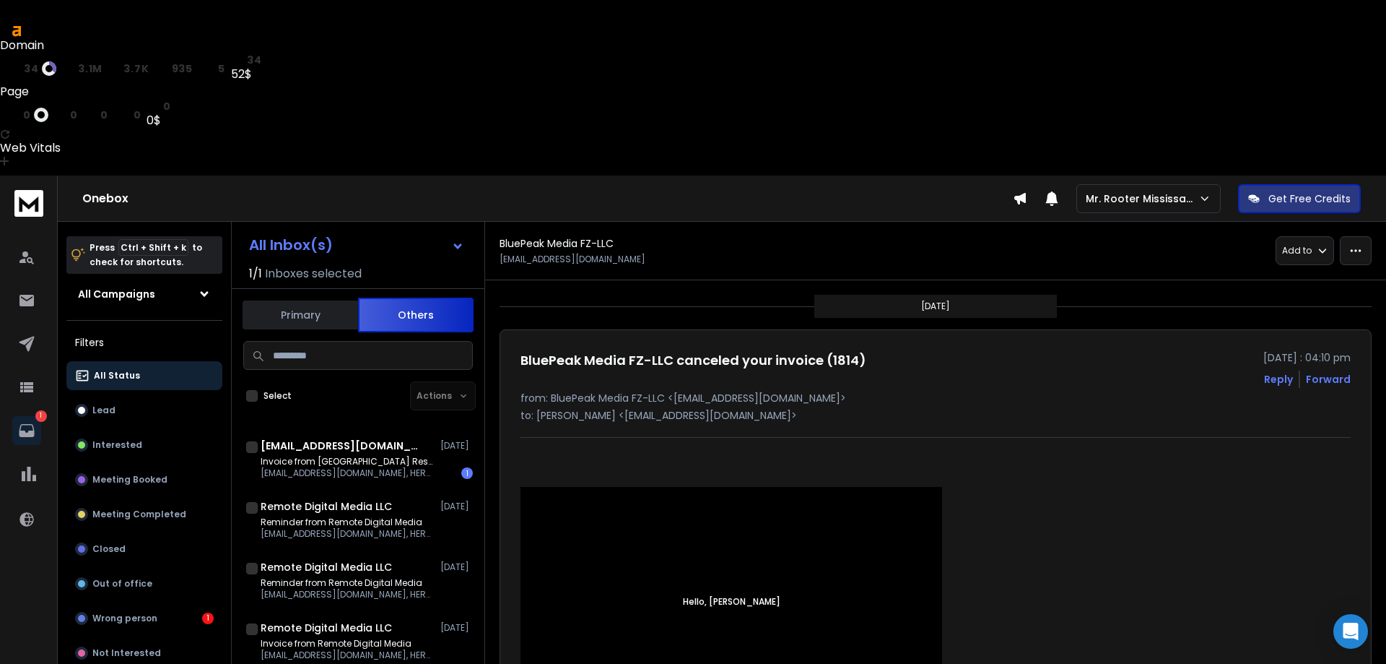
scroll to position [679, 0]
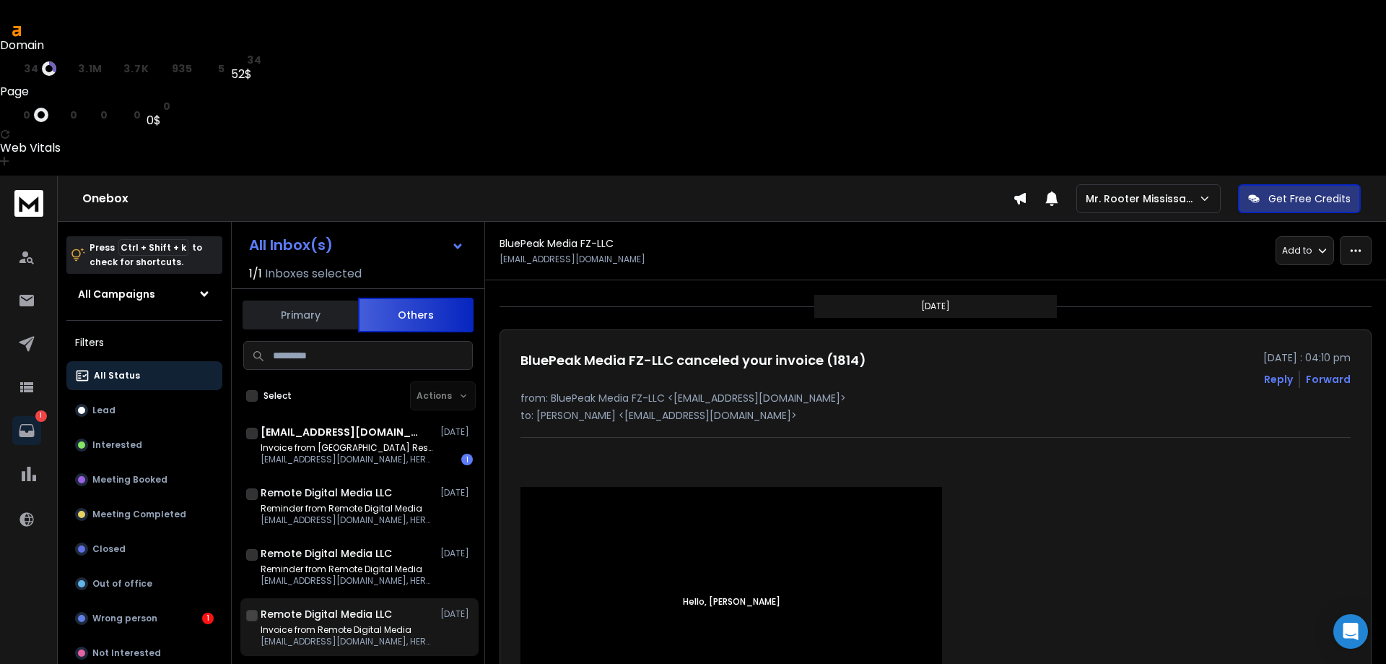
click at [367, 607] on h1 "Remote Digital Media LLC" at bounding box center [326, 614] width 131 height 14
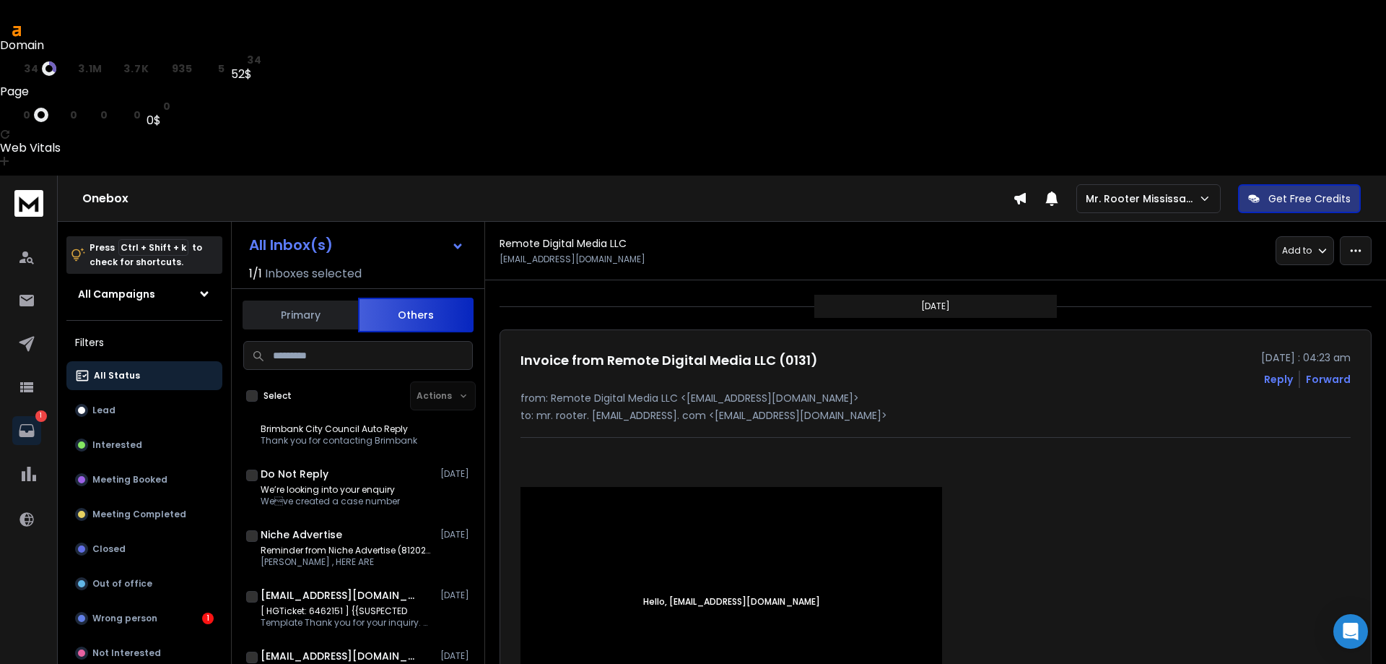
scroll to position [1145, 0]
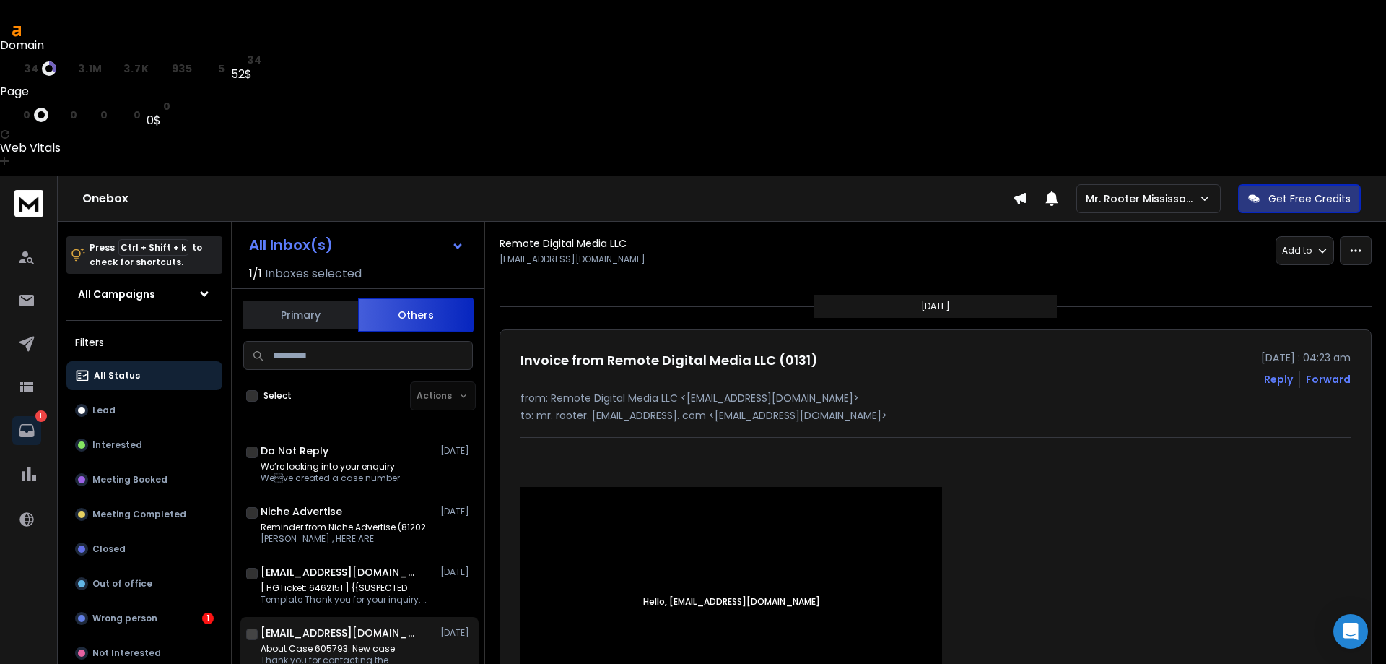
click at [350, 625] on div "[EMAIL_ADDRESS][DOMAIN_NAME] [DATE] About Case 605793: New case Thank you for c…" at bounding box center [367, 645] width 212 height 40
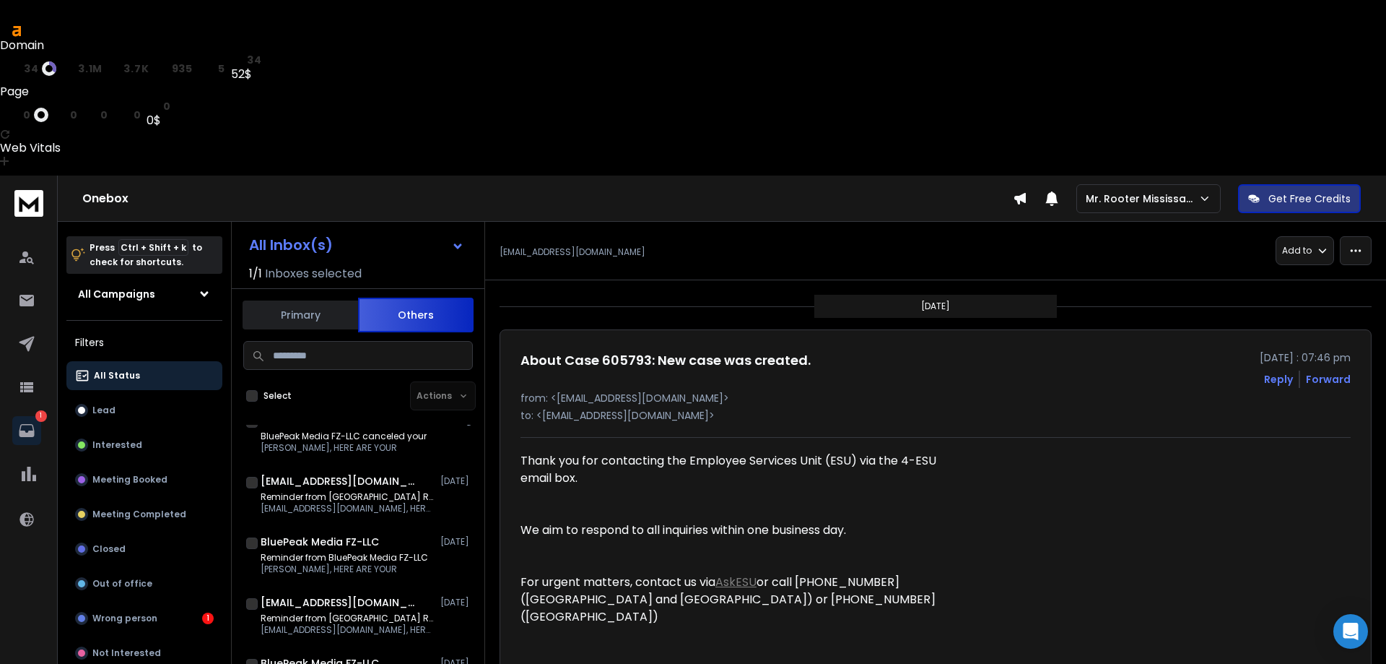
scroll to position [0, 0]
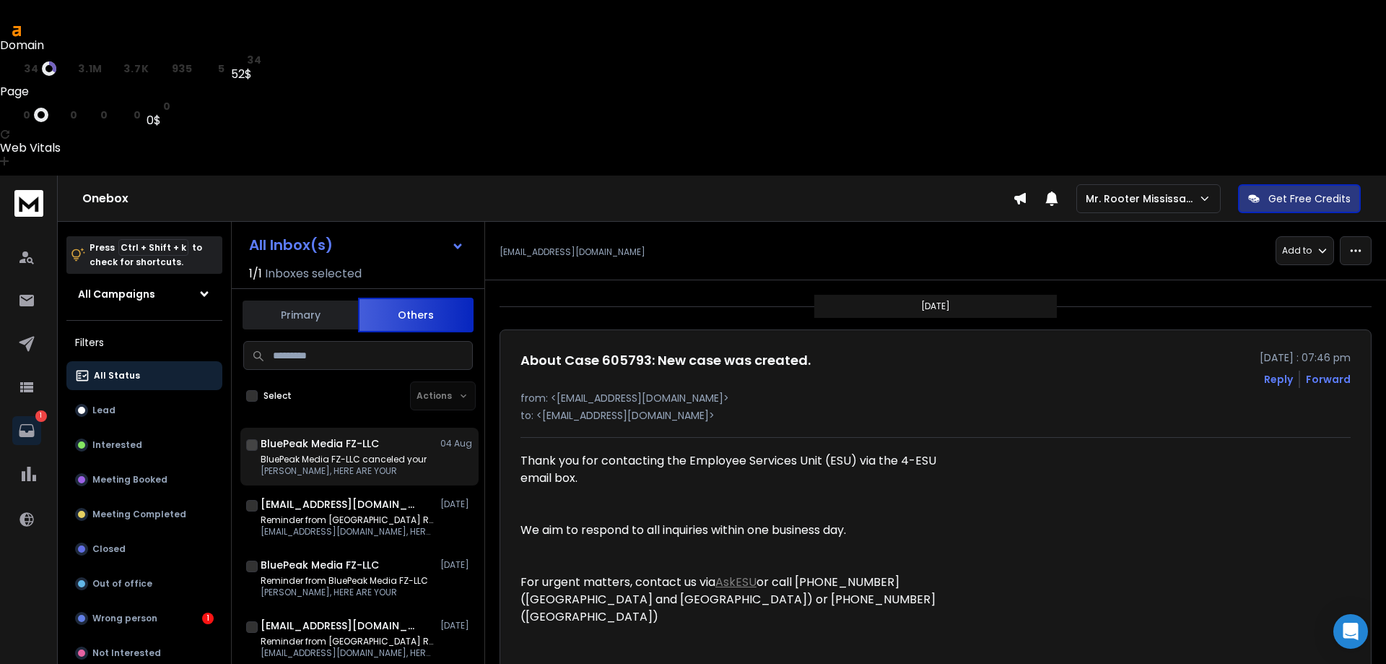
click at [389, 453] on p "BluePeak Media FZ-LLC canceled your" at bounding box center [344, 459] width 166 height 12
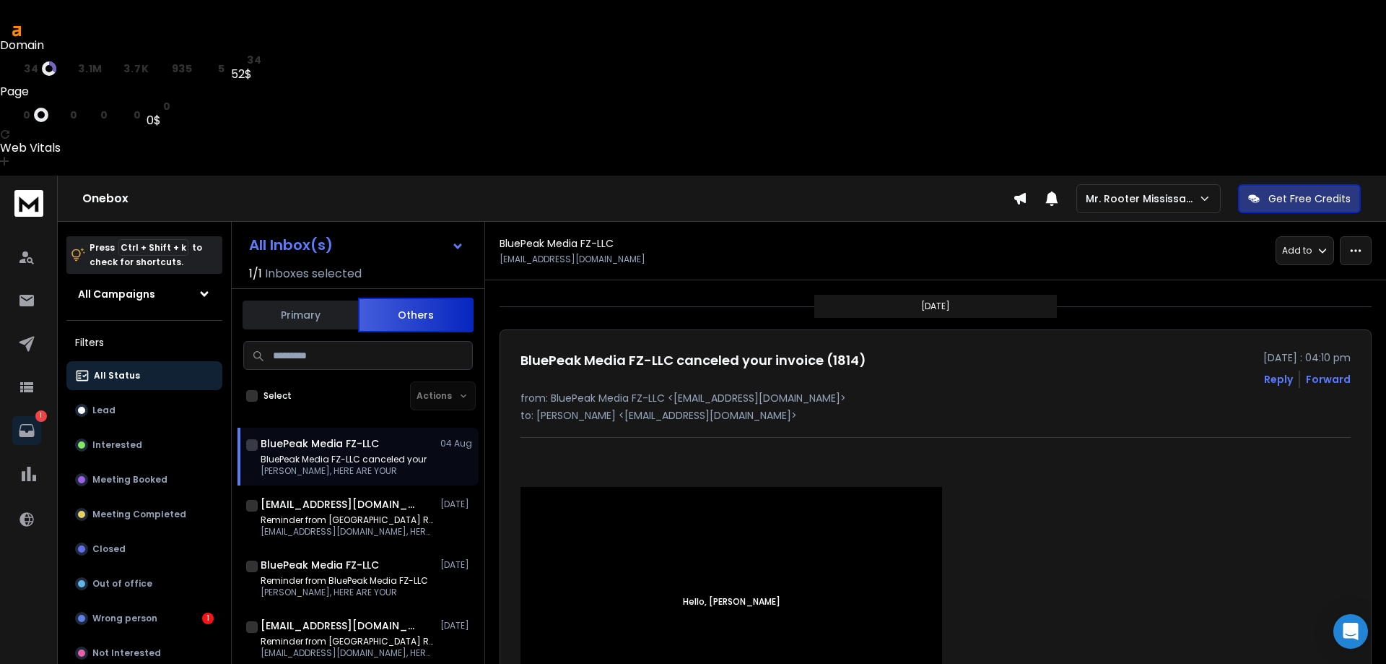
click at [888, 236] on div "BluePeak Media FZ-LLC BMF [EMAIL_ADDRESS][DOMAIN_NAME]" at bounding box center [716, 250] width 432 height 29
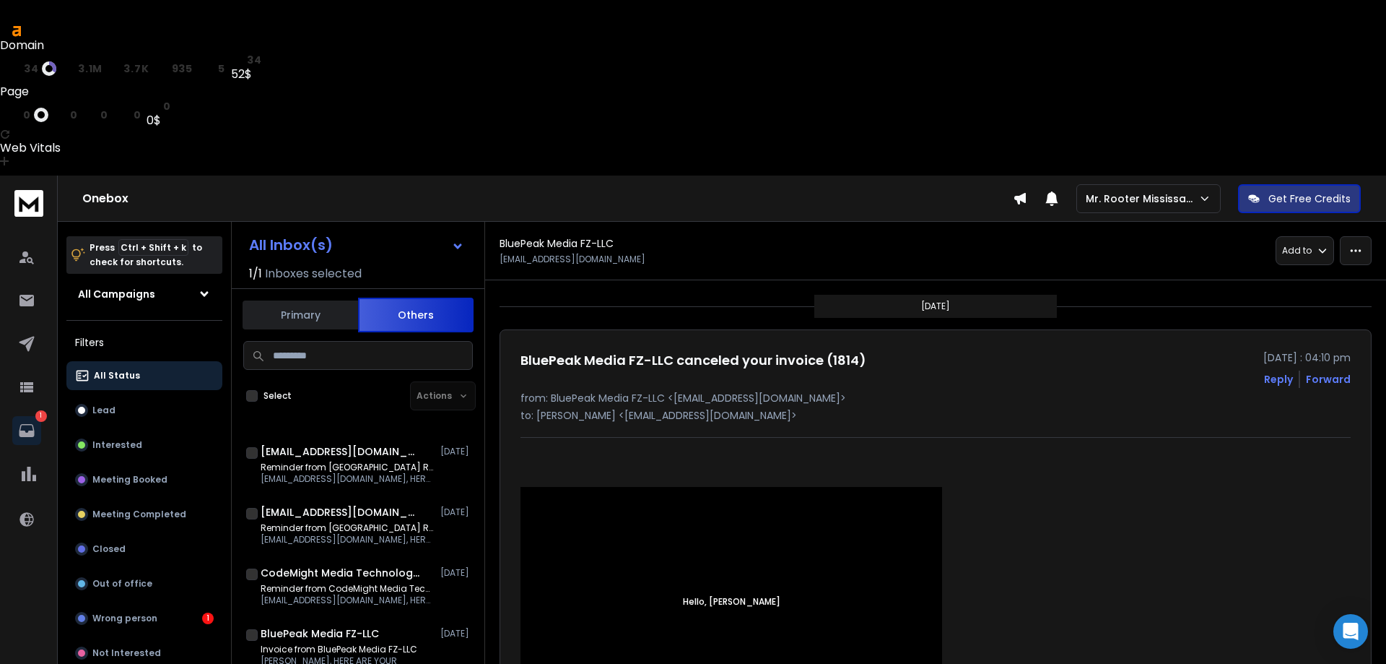
scroll to position [365, 0]
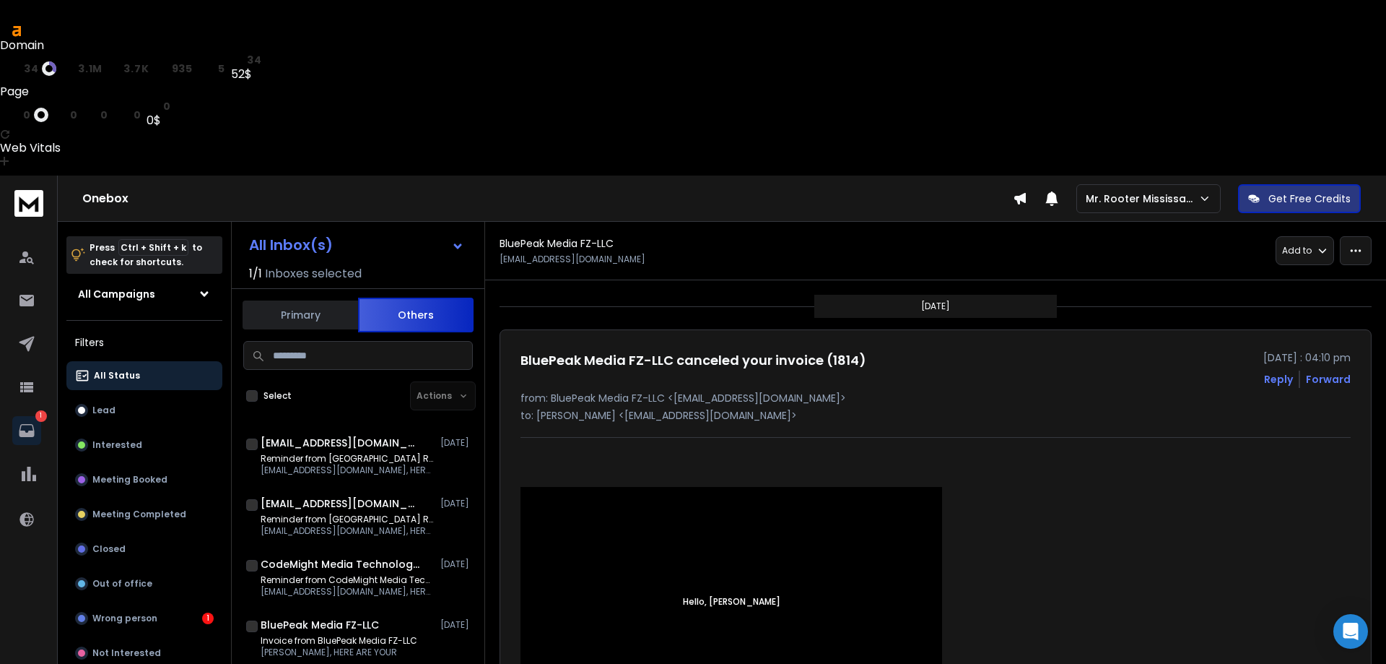
click at [35, 483] on div "1 H" at bounding box center [29, 507] width 58 height 664
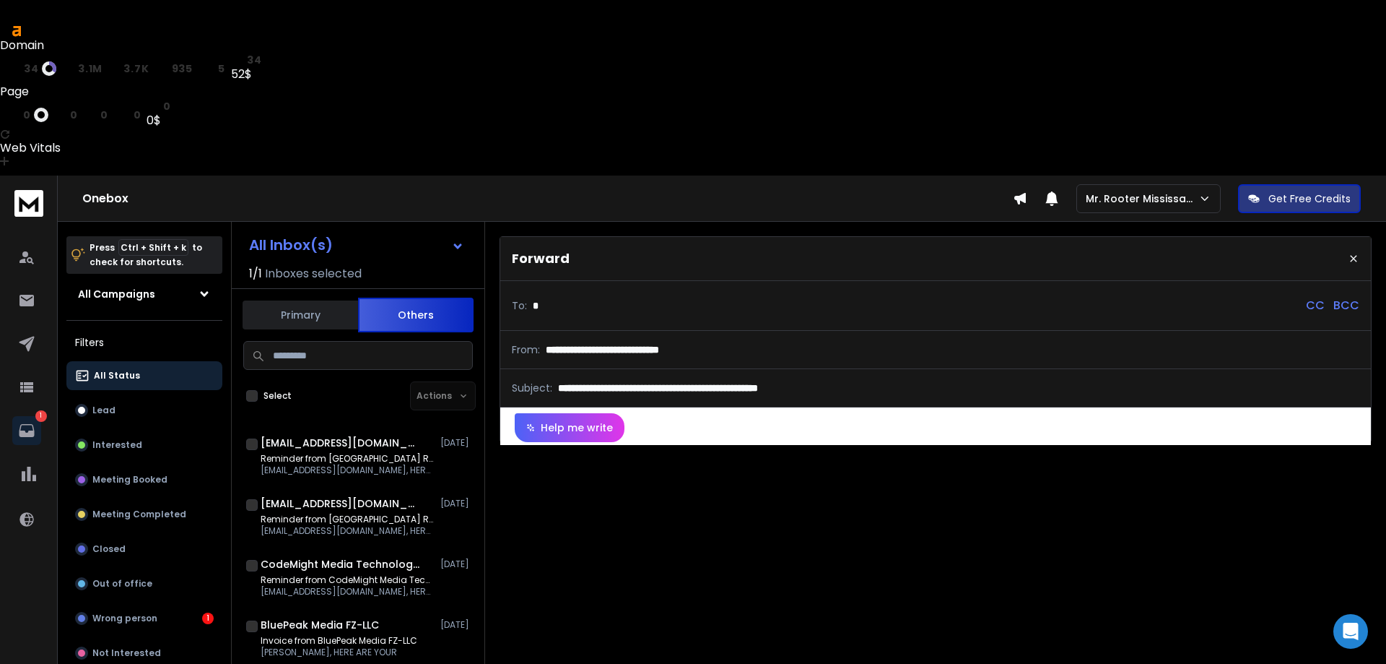
type input "*"
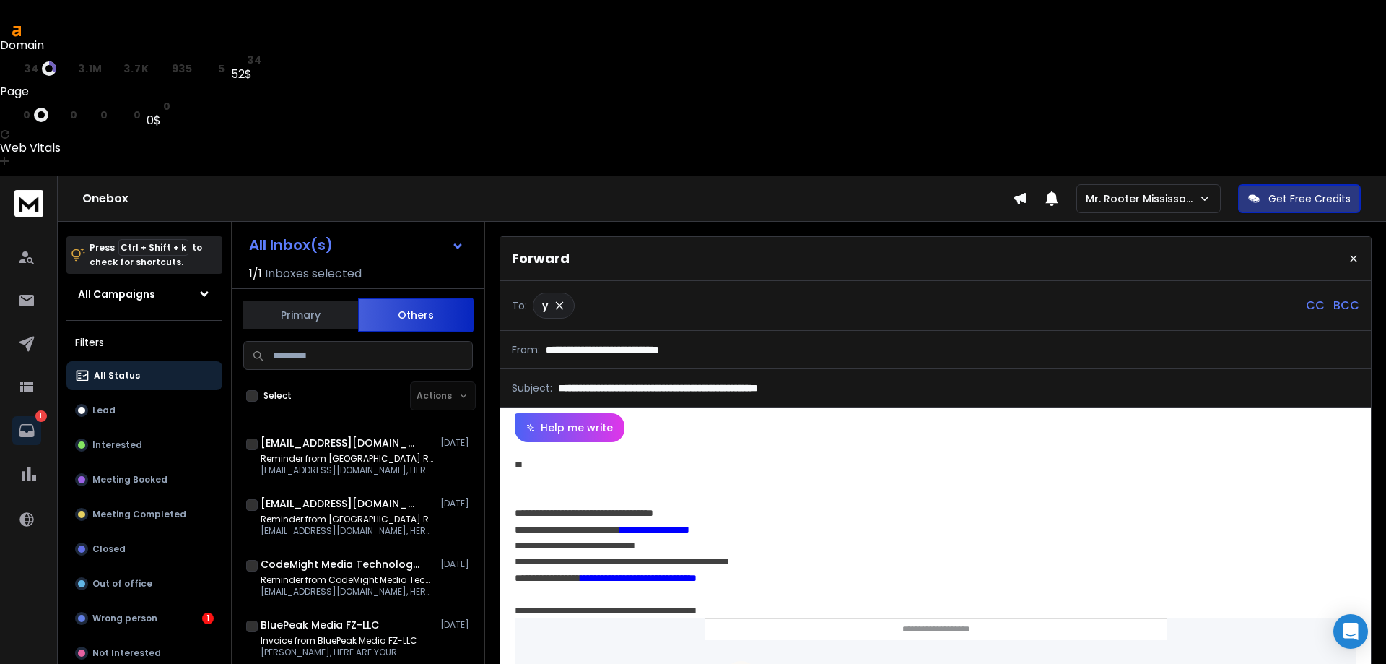
click at [1352, 255] on icon at bounding box center [1353, 258] width 6 height 6
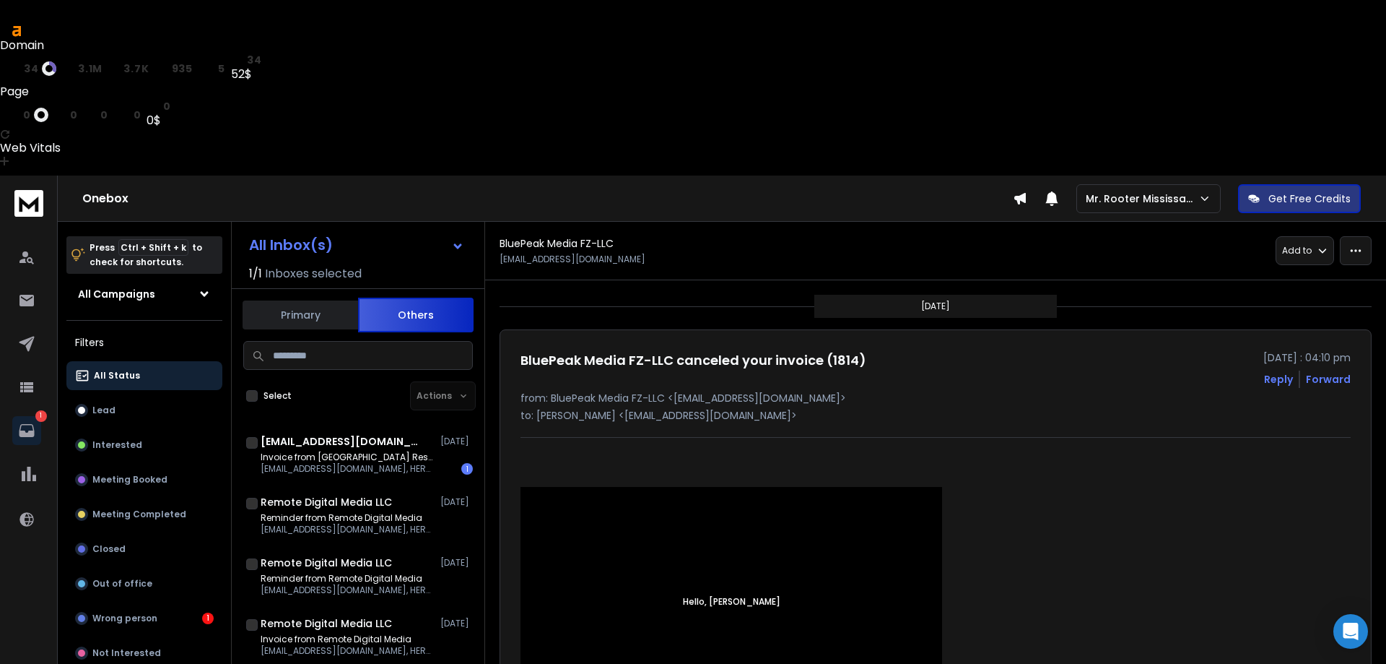
scroll to position [680, 0]
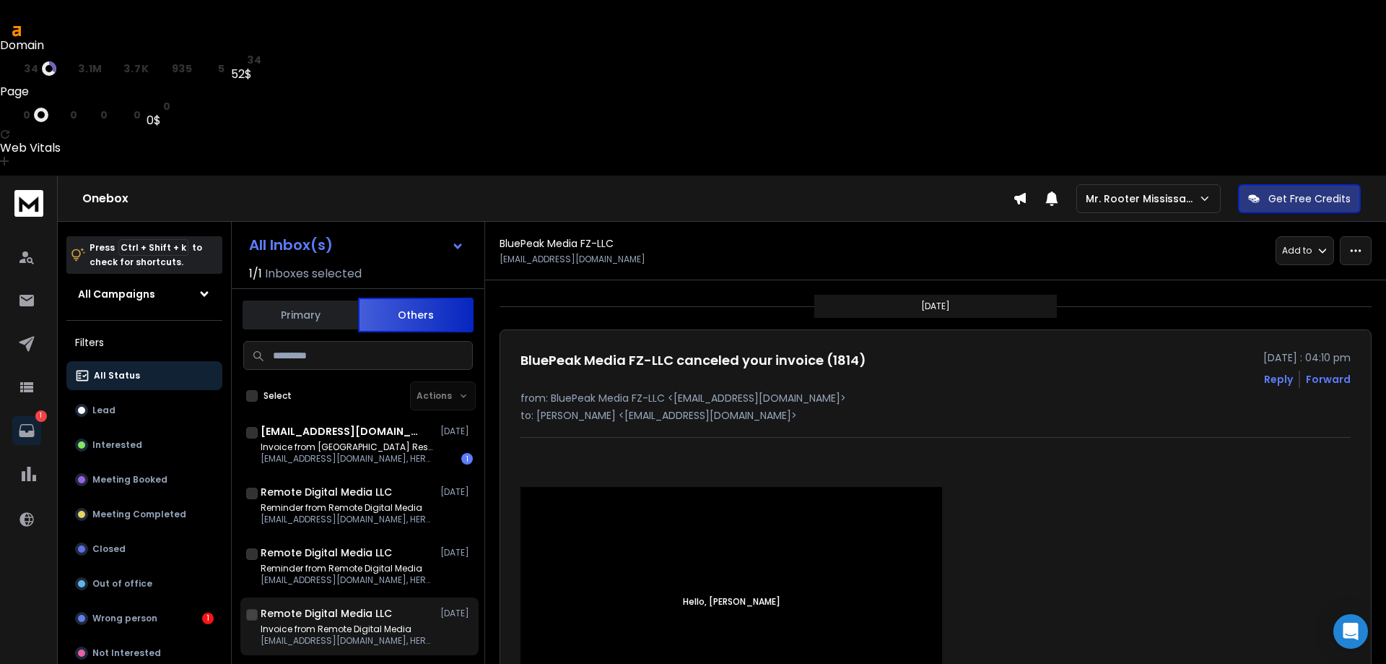
click at [367, 606] on h1 "Remote Digital Media LLC" at bounding box center [326, 613] width 131 height 14
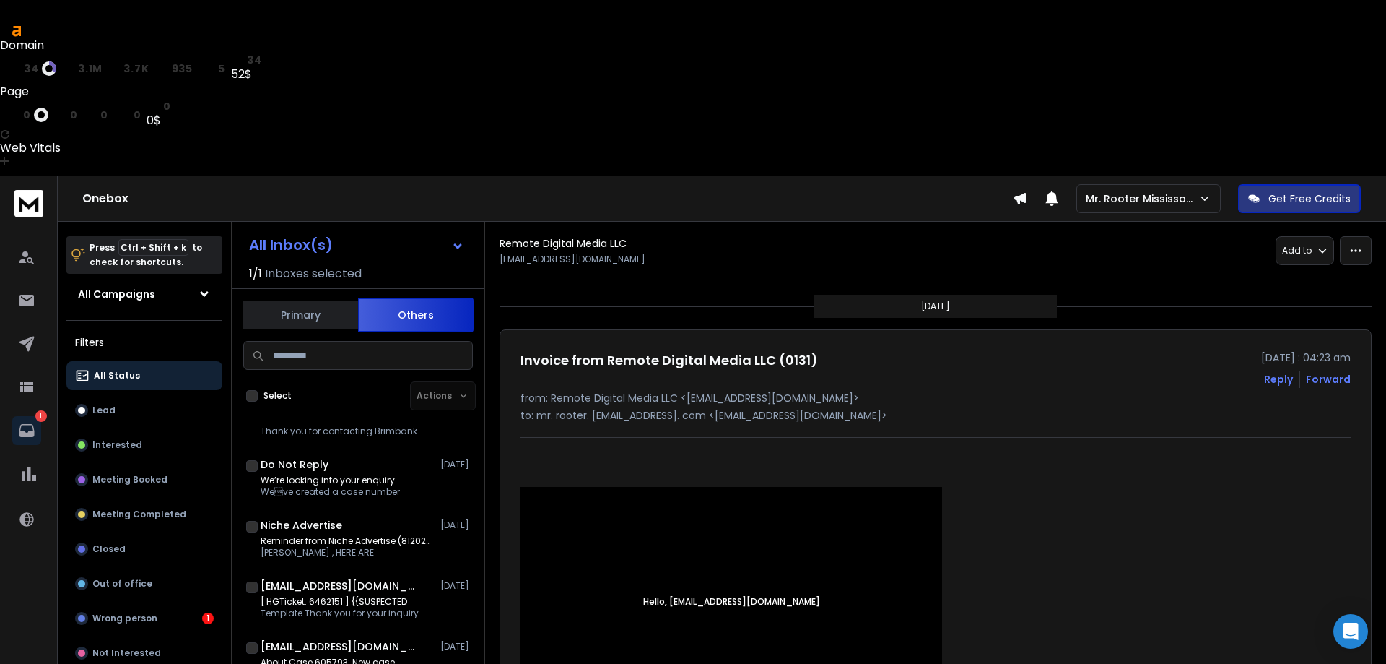
scroll to position [1150, 0]
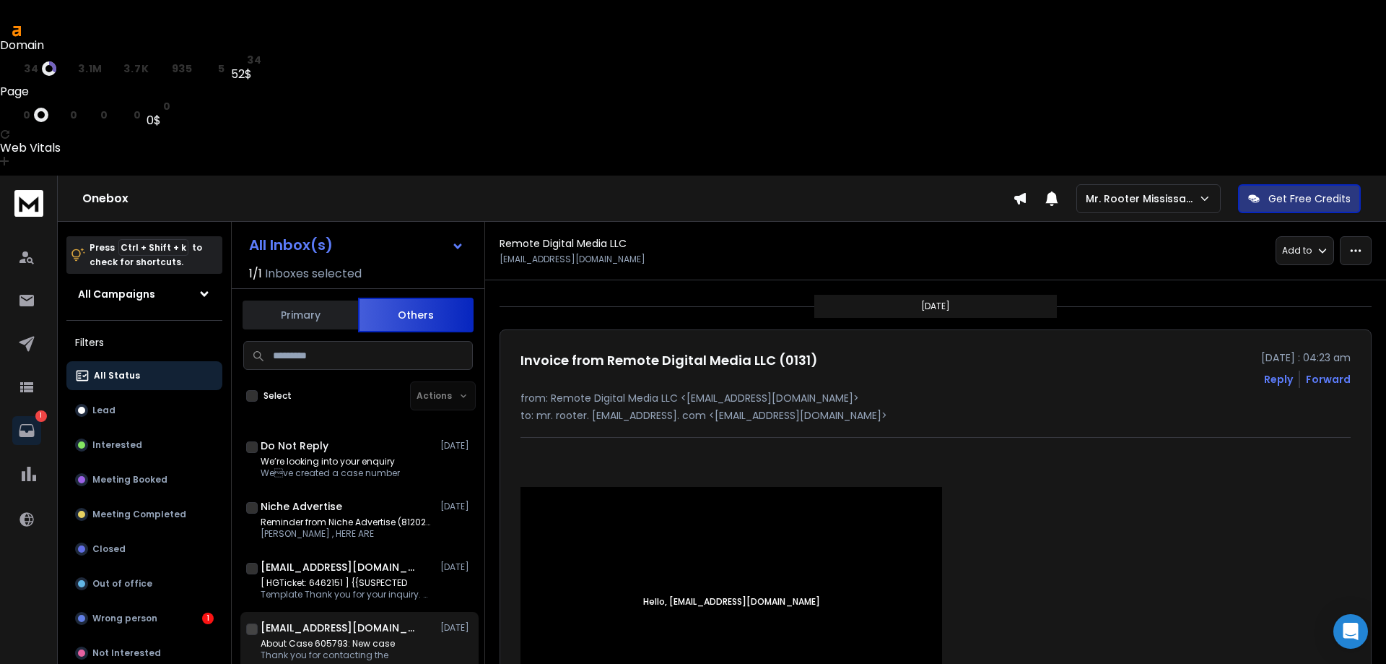
click at [350, 638] on p "About Case 605793: New case" at bounding box center [328, 644] width 134 height 12
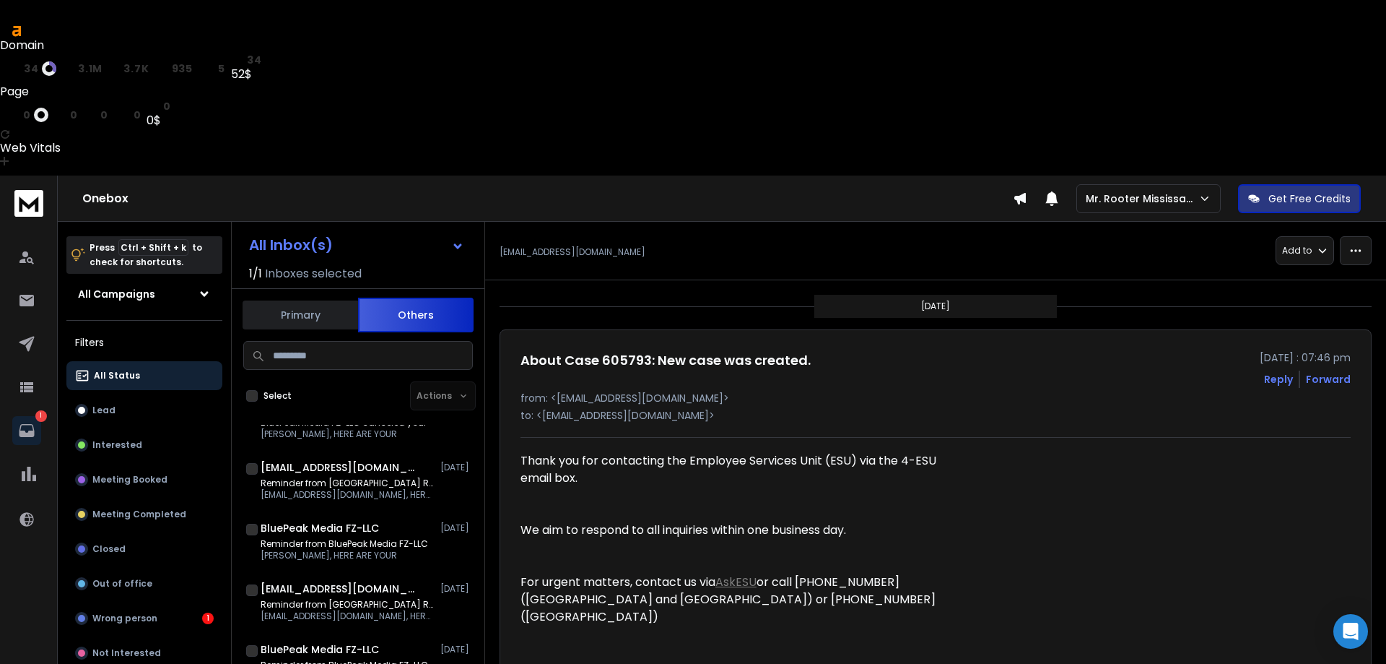
scroll to position [0, 0]
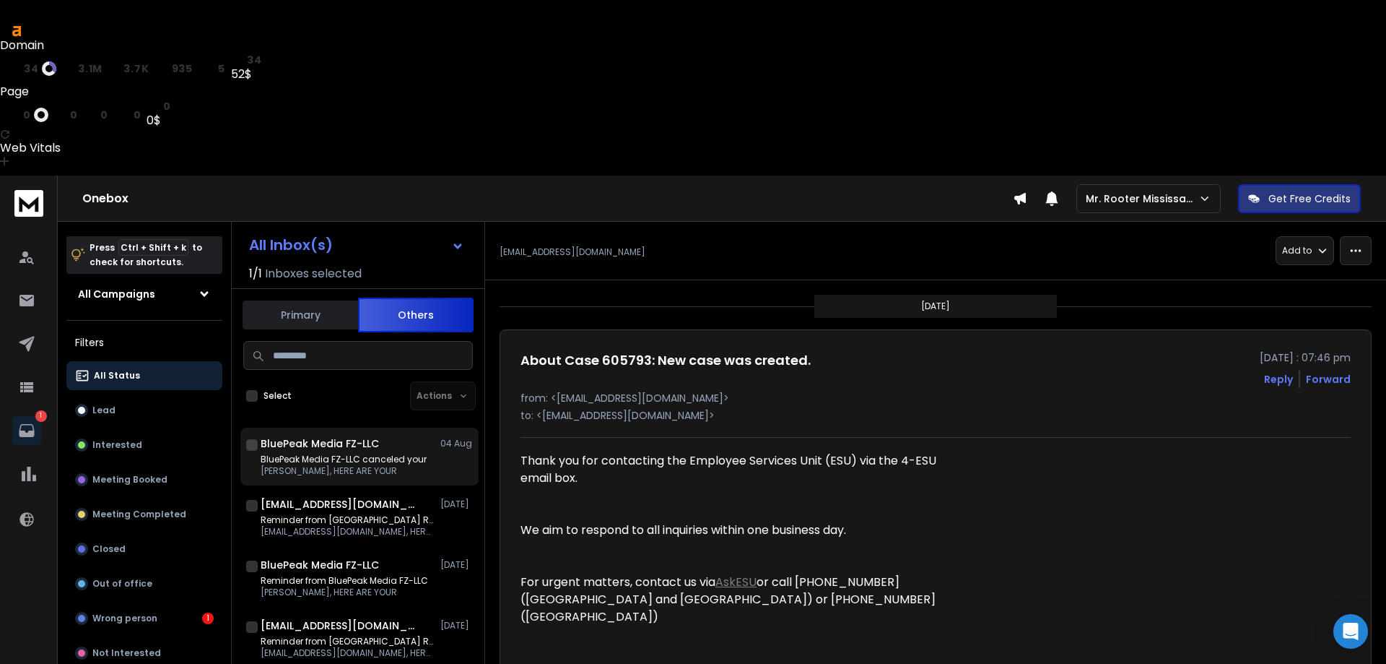
click at [389, 453] on p "BluePeak Media FZ-LLC canceled your" at bounding box center [344, 459] width 166 height 12
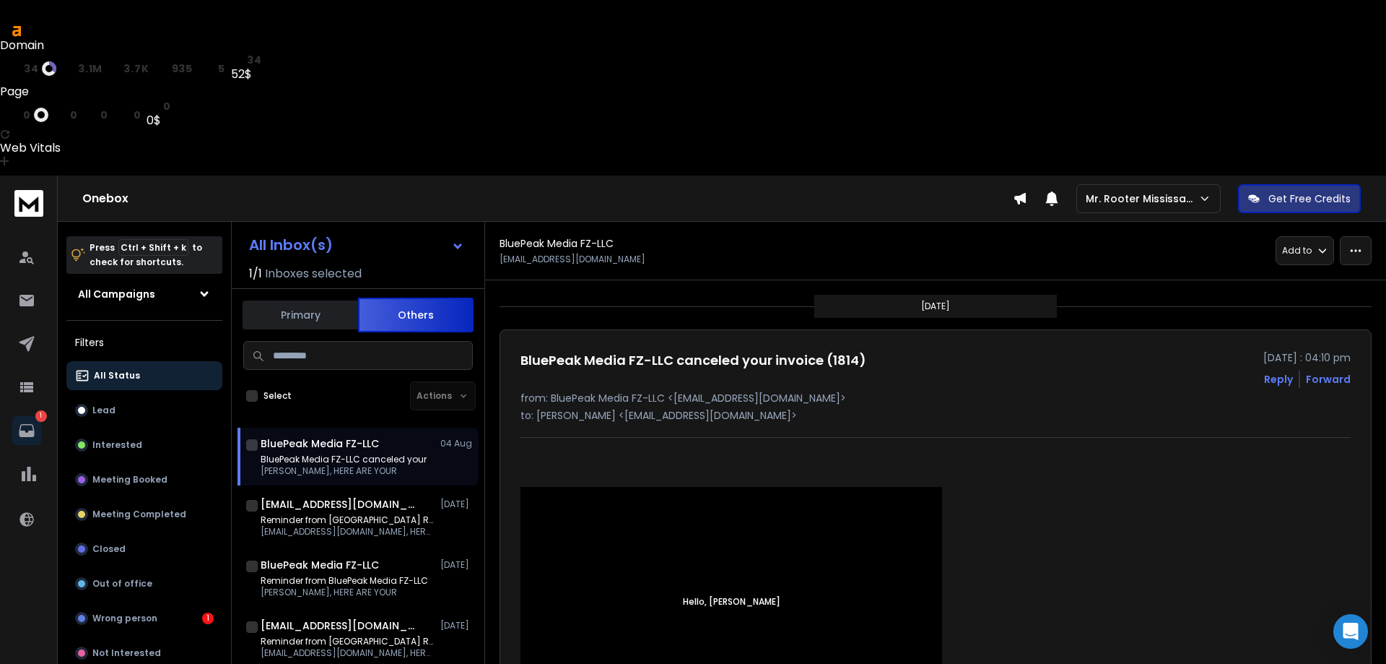
click at [888, 236] on div "BluePeak Media FZ-LLC BMF [EMAIL_ADDRESS][DOMAIN_NAME]" at bounding box center [716, 250] width 432 height 29
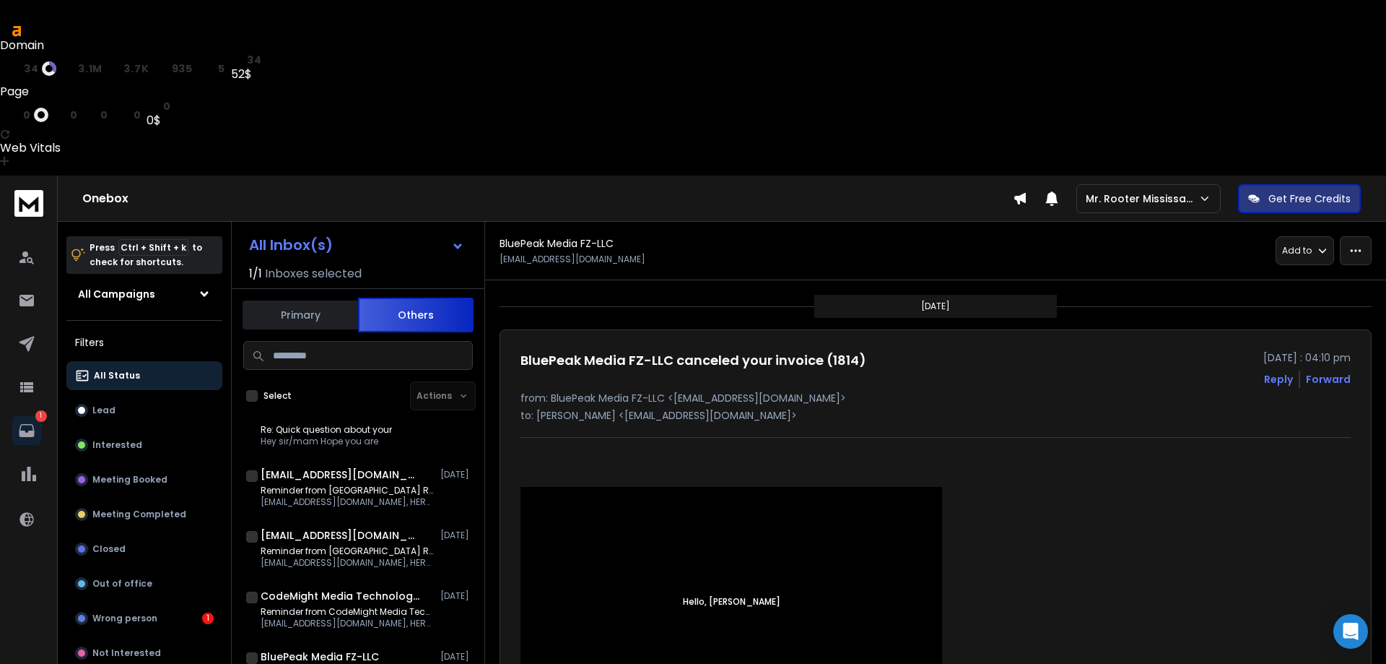
scroll to position [365, 0]
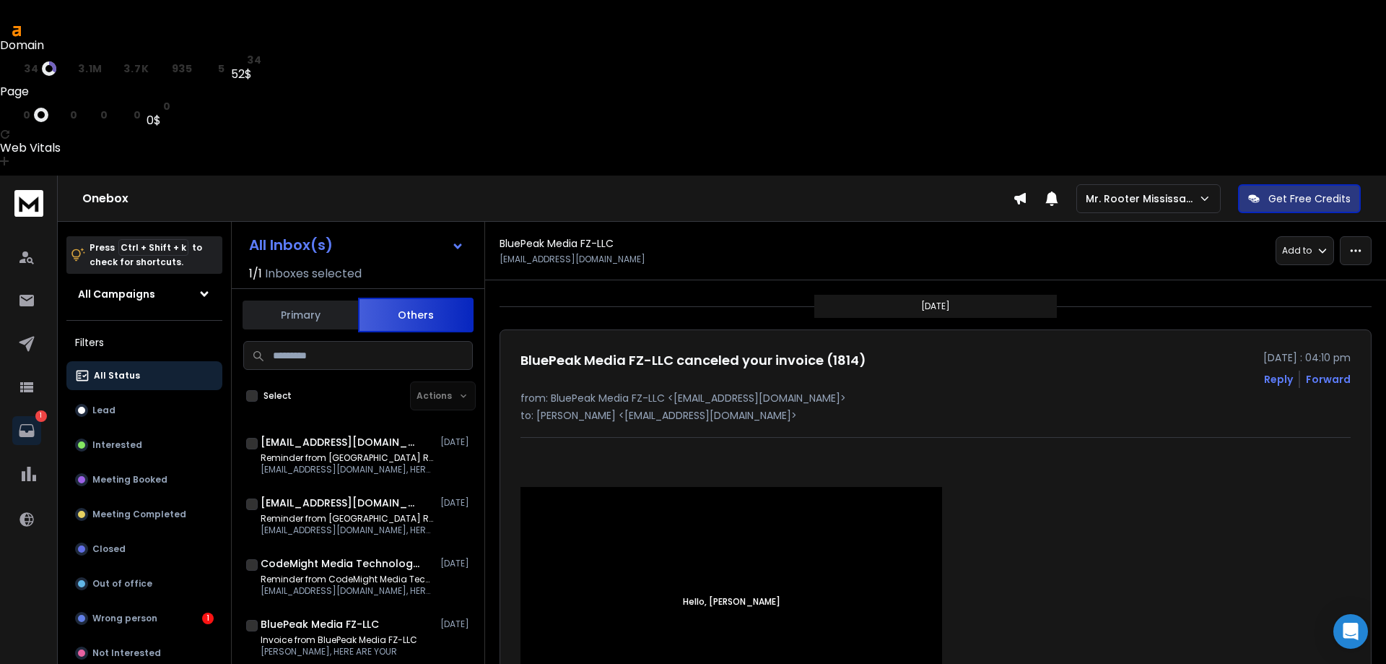
click at [35, 483] on div "1 H" at bounding box center [29, 507] width 58 height 664
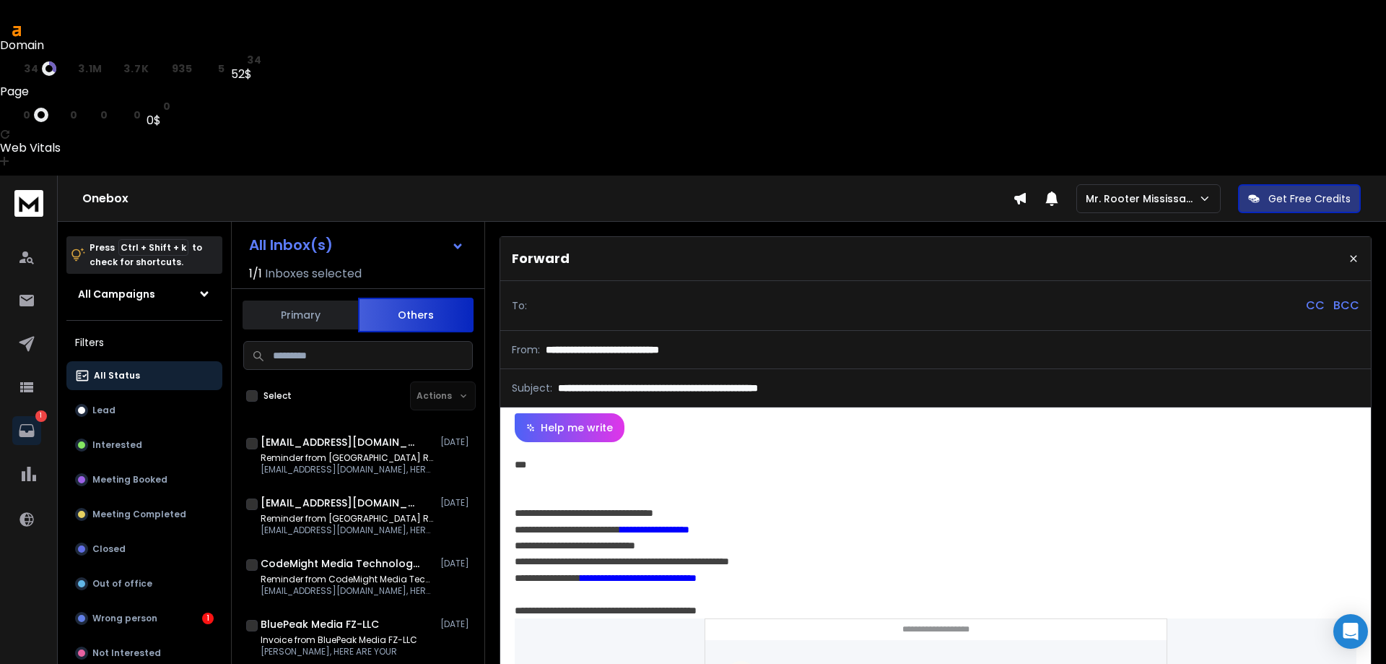
click at [1352, 255] on icon at bounding box center [1353, 258] width 6 height 6
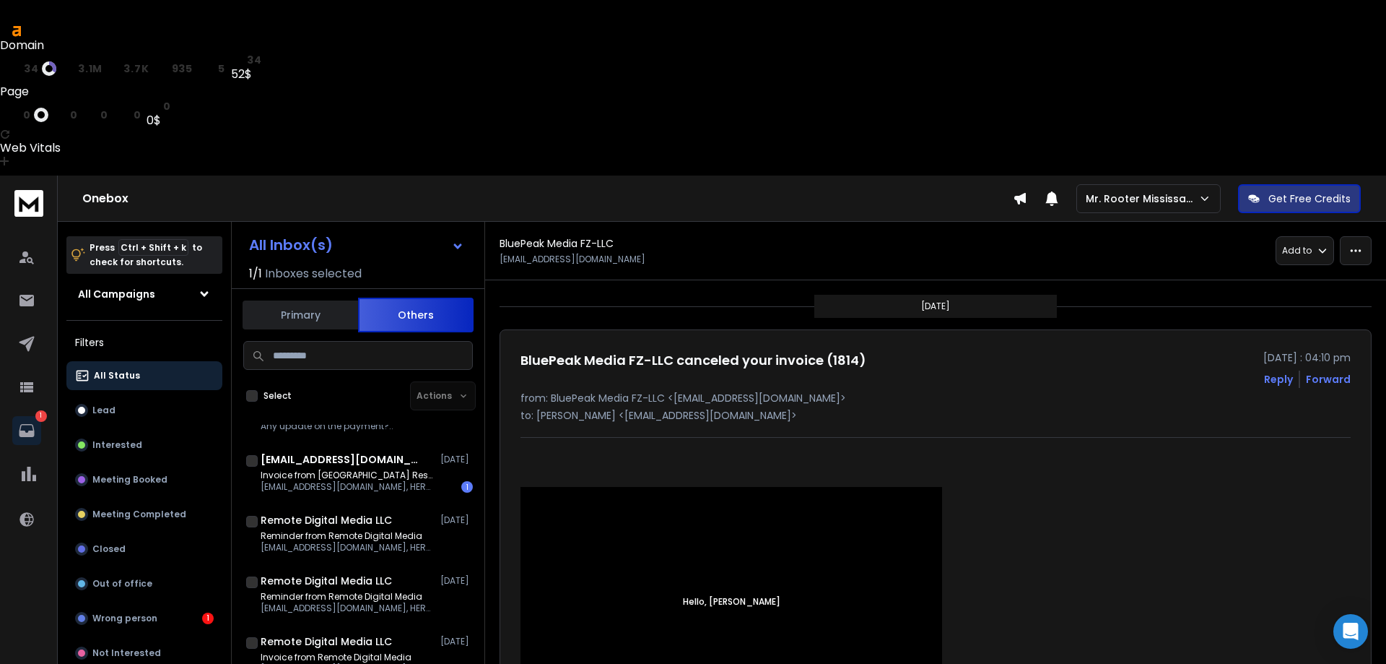
scroll to position [684, 0]
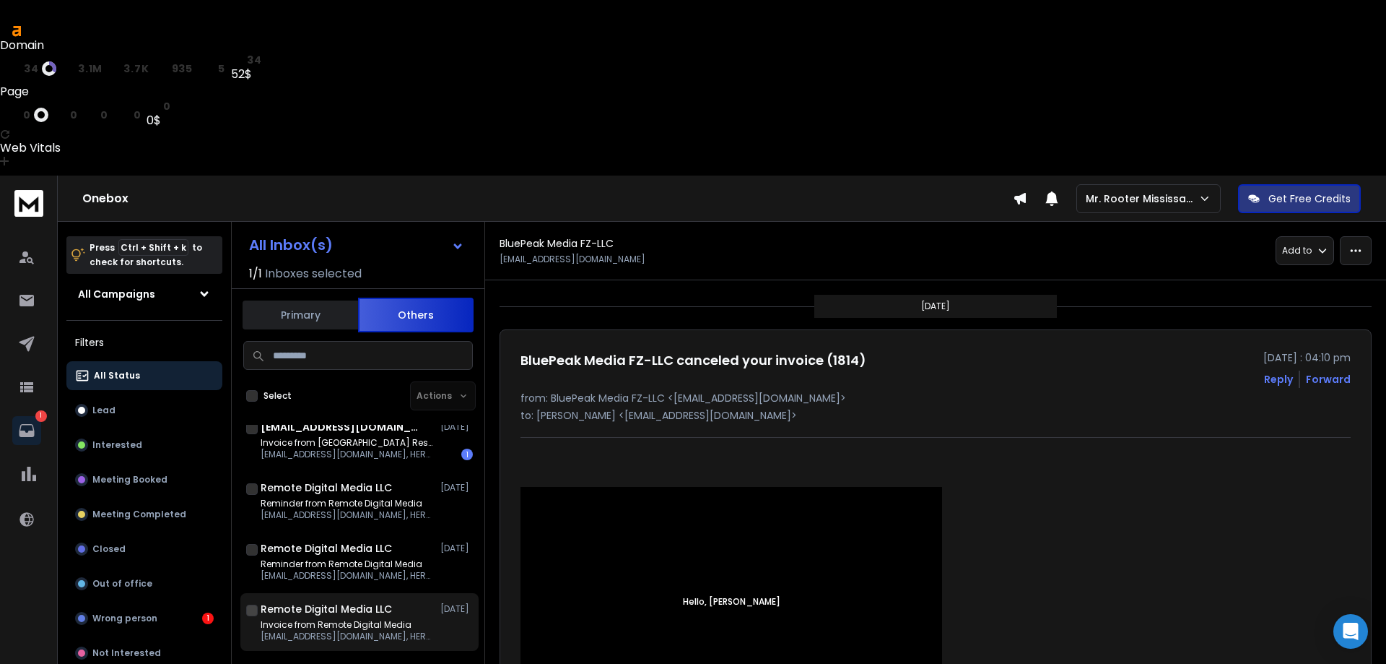
click at [367, 602] on h1 "Remote Digital Media LLC" at bounding box center [326, 609] width 131 height 14
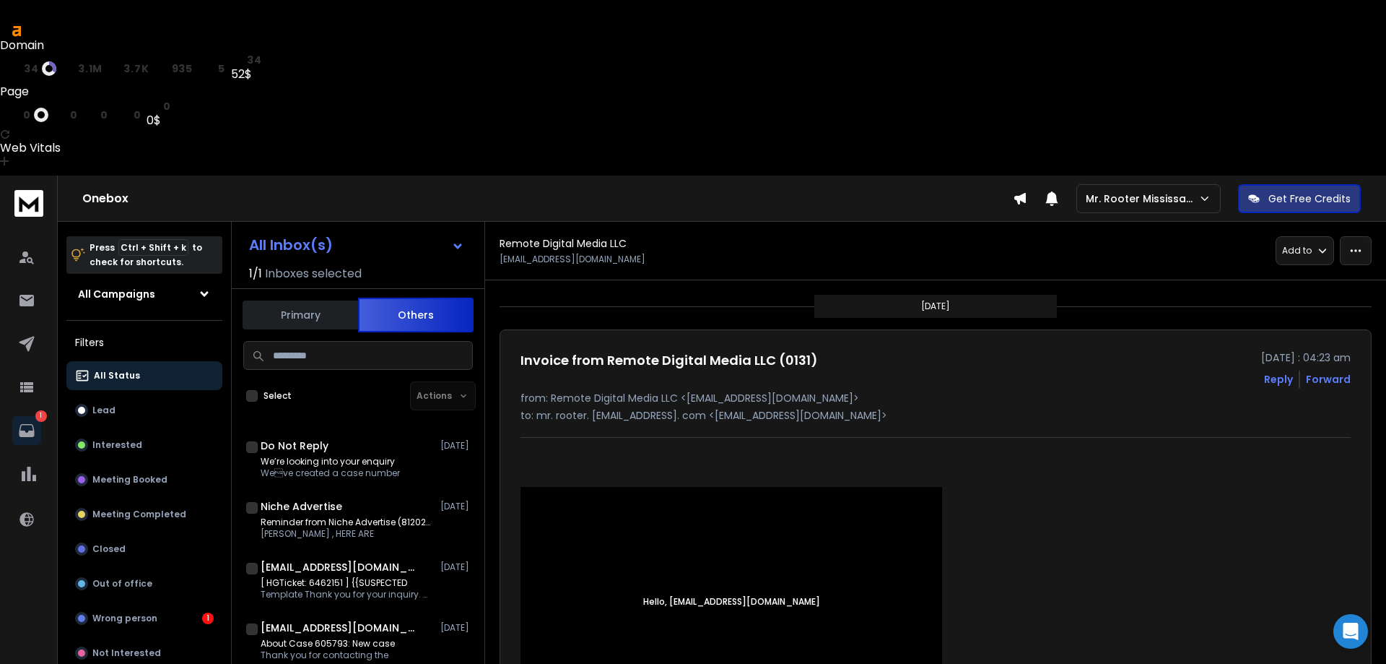
scroll to position [1155, 0]
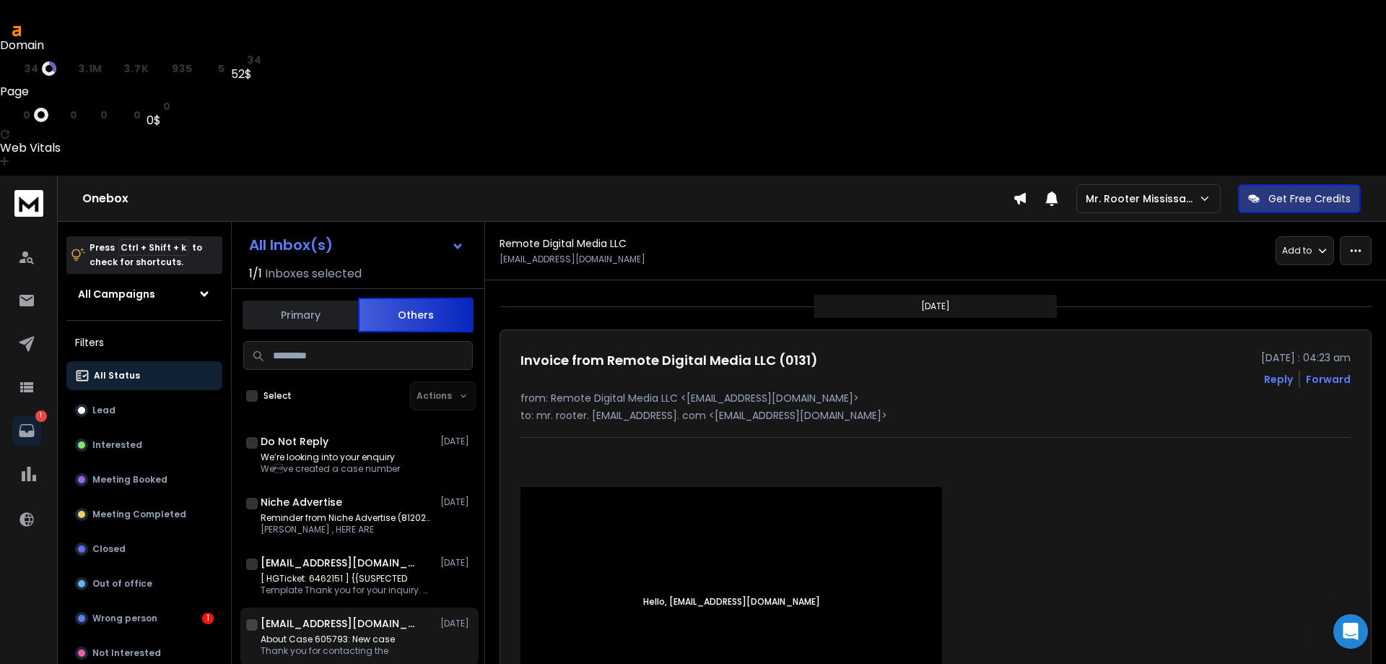
click at [350, 633] on p "About Case 605793: New case" at bounding box center [328, 639] width 134 height 12
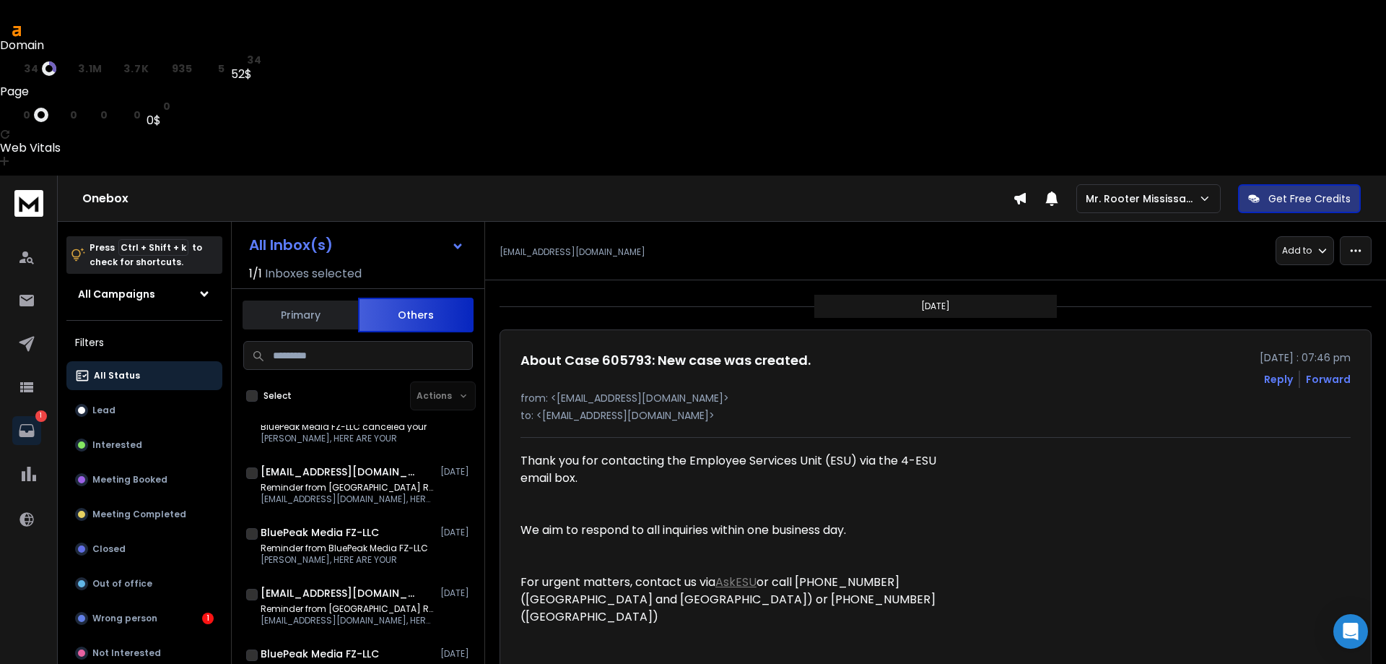
scroll to position [0, 0]
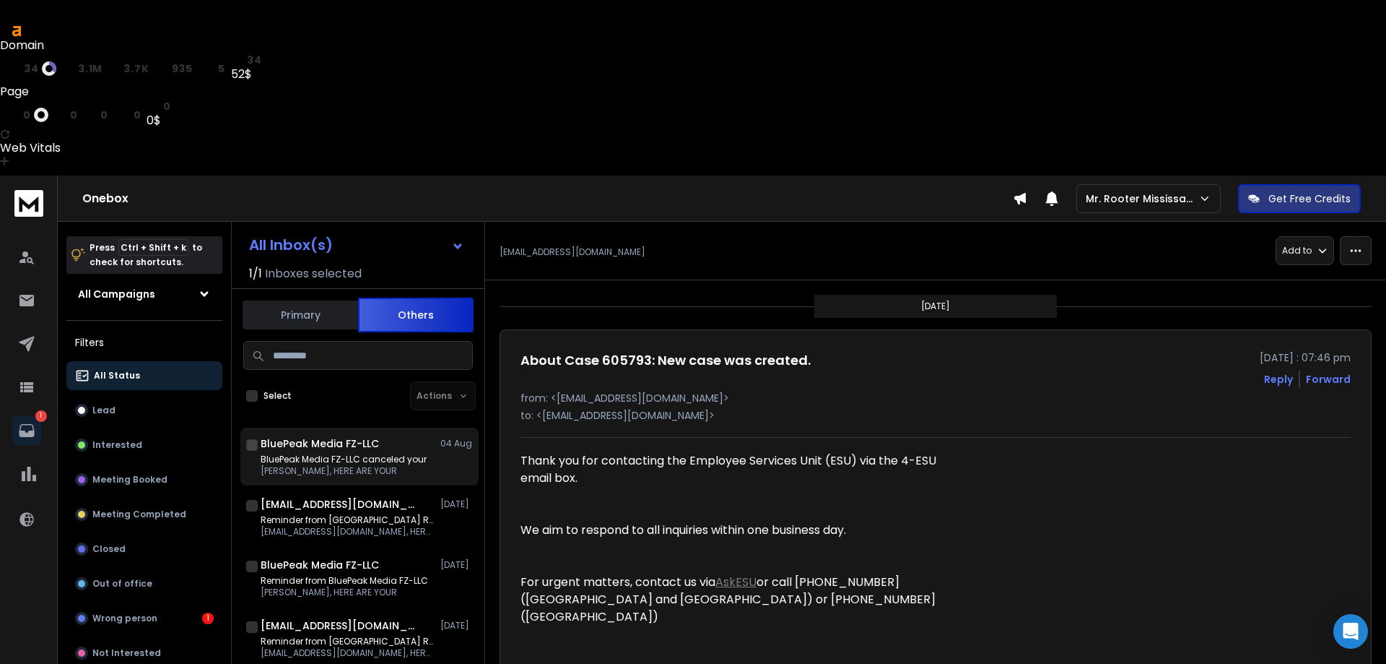
click at [389, 453] on p "BluePeak Media FZ-LLC canceled your" at bounding box center [344, 459] width 166 height 12
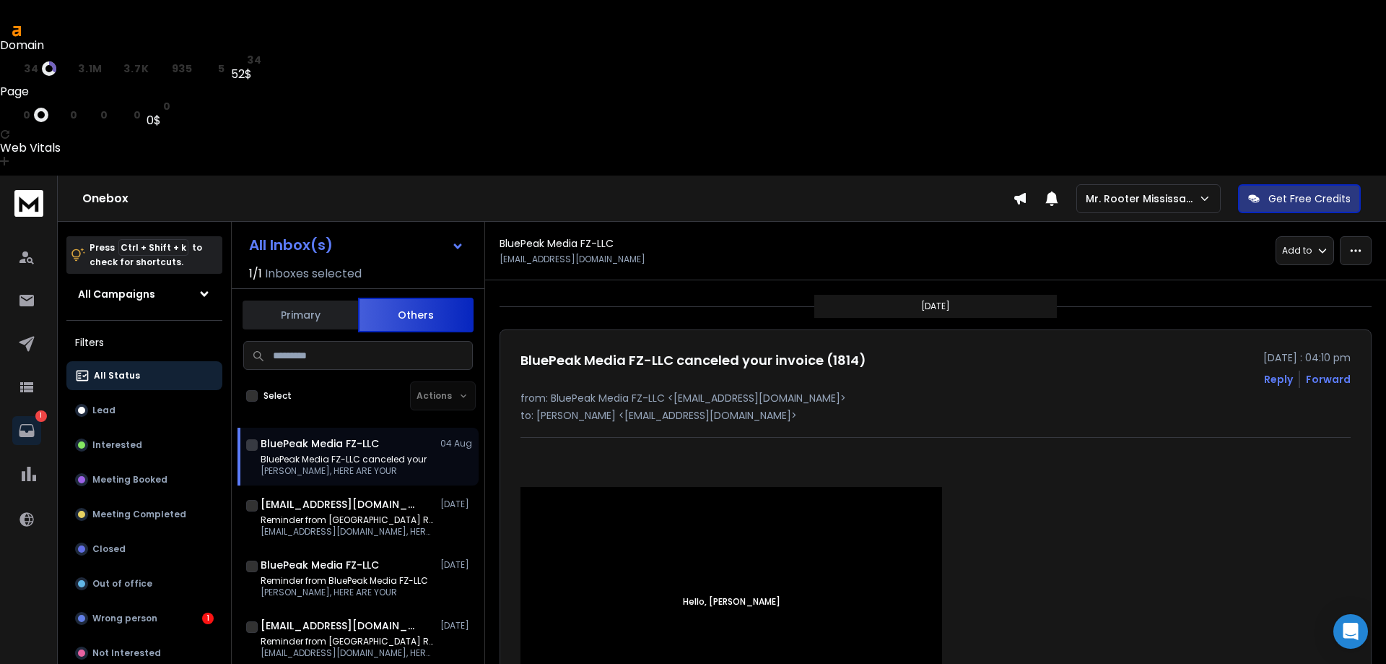
click at [888, 236] on div "BluePeak Media FZ-LLC BMF [EMAIL_ADDRESS][DOMAIN_NAME]" at bounding box center [716, 250] width 432 height 29
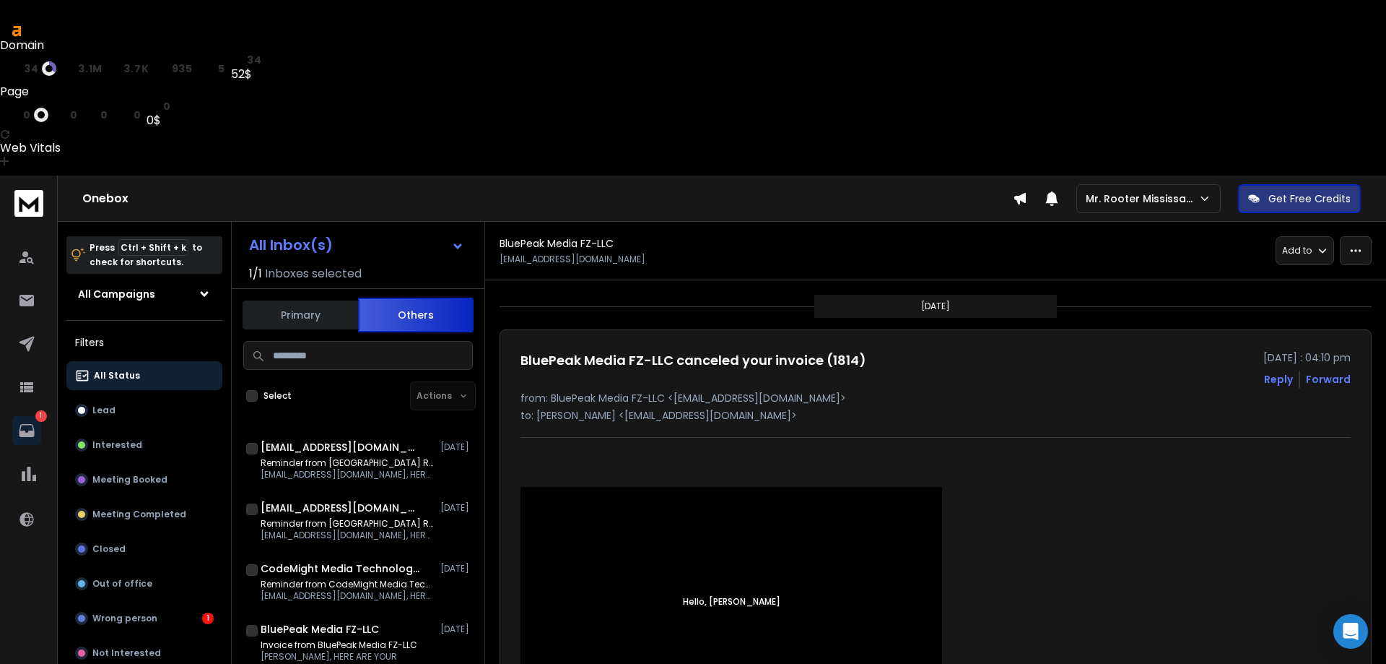
scroll to position [365, 0]
click at [35, 483] on div "1 H" at bounding box center [29, 507] width 58 height 664
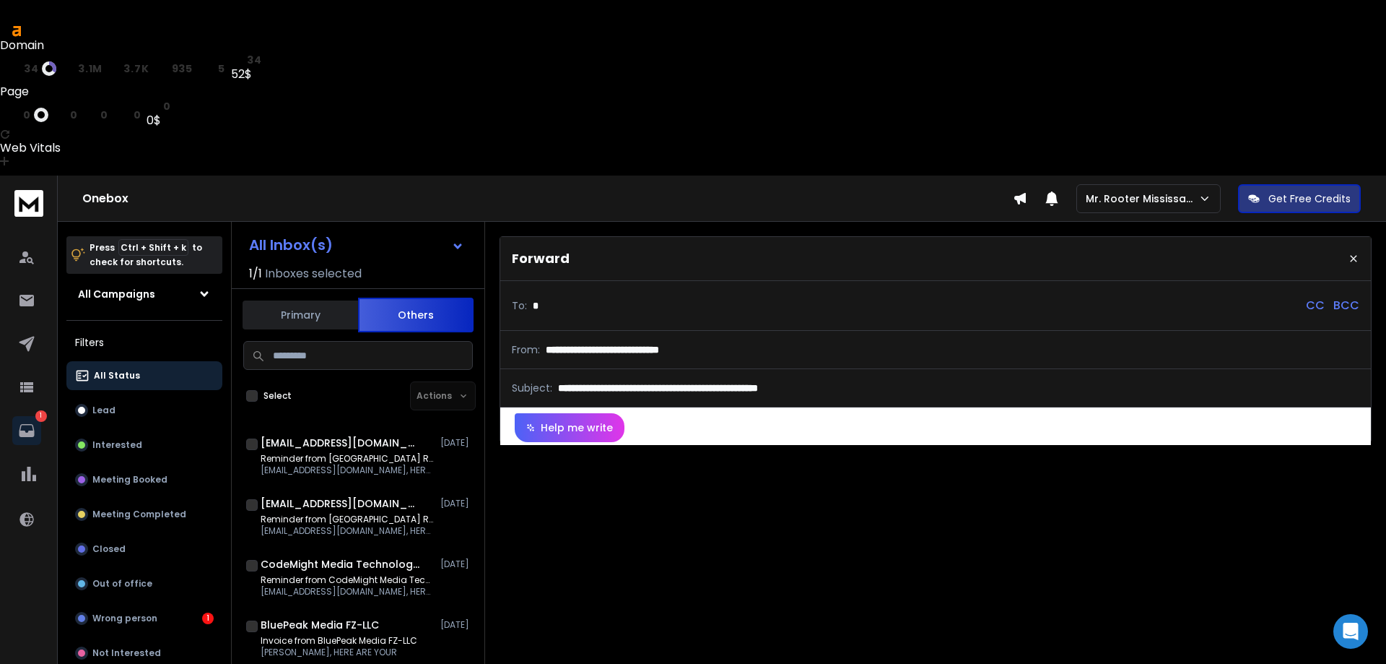
type input "*"
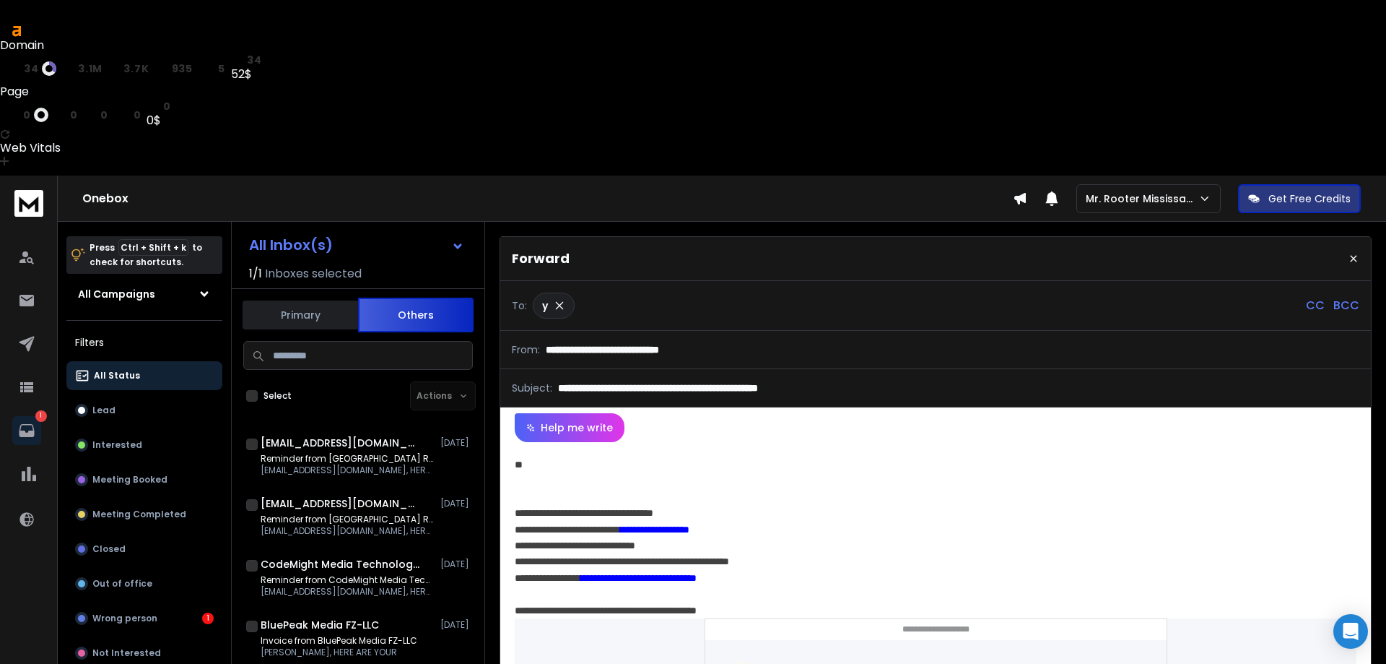
click at [1352, 255] on icon at bounding box center [1353, 258] width 6 height 6
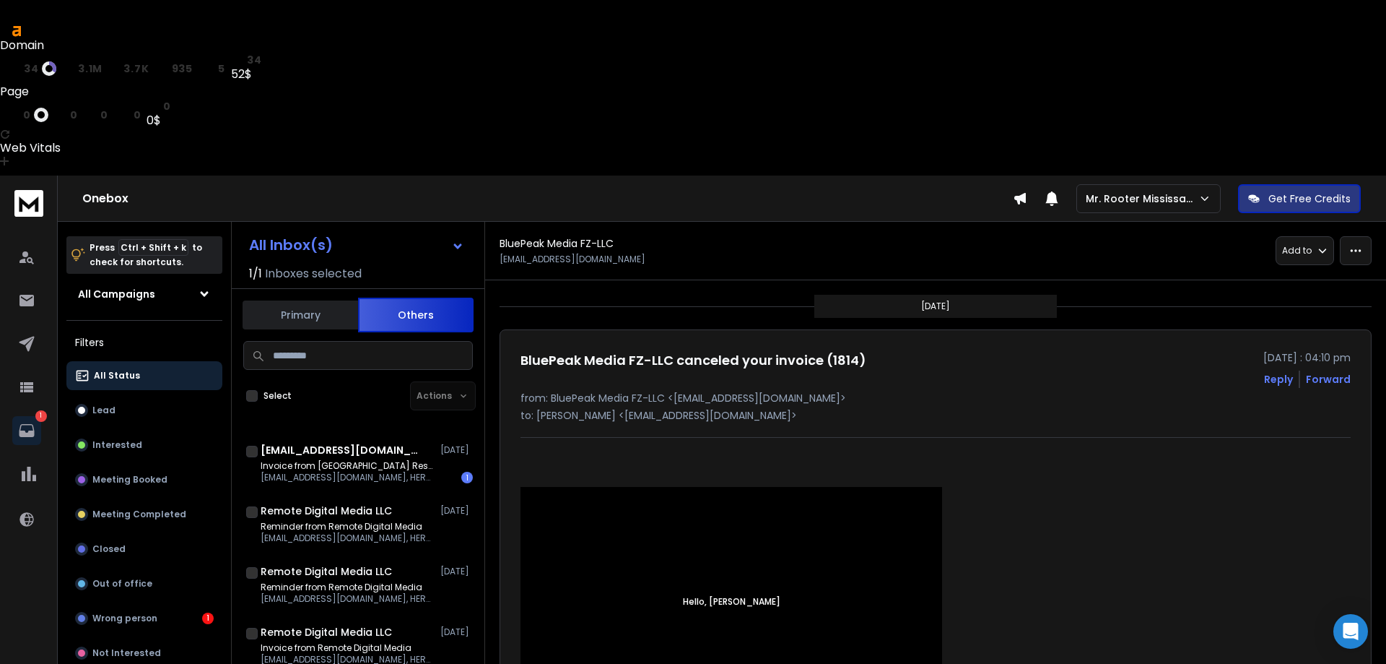
scroll to position [680, 0]
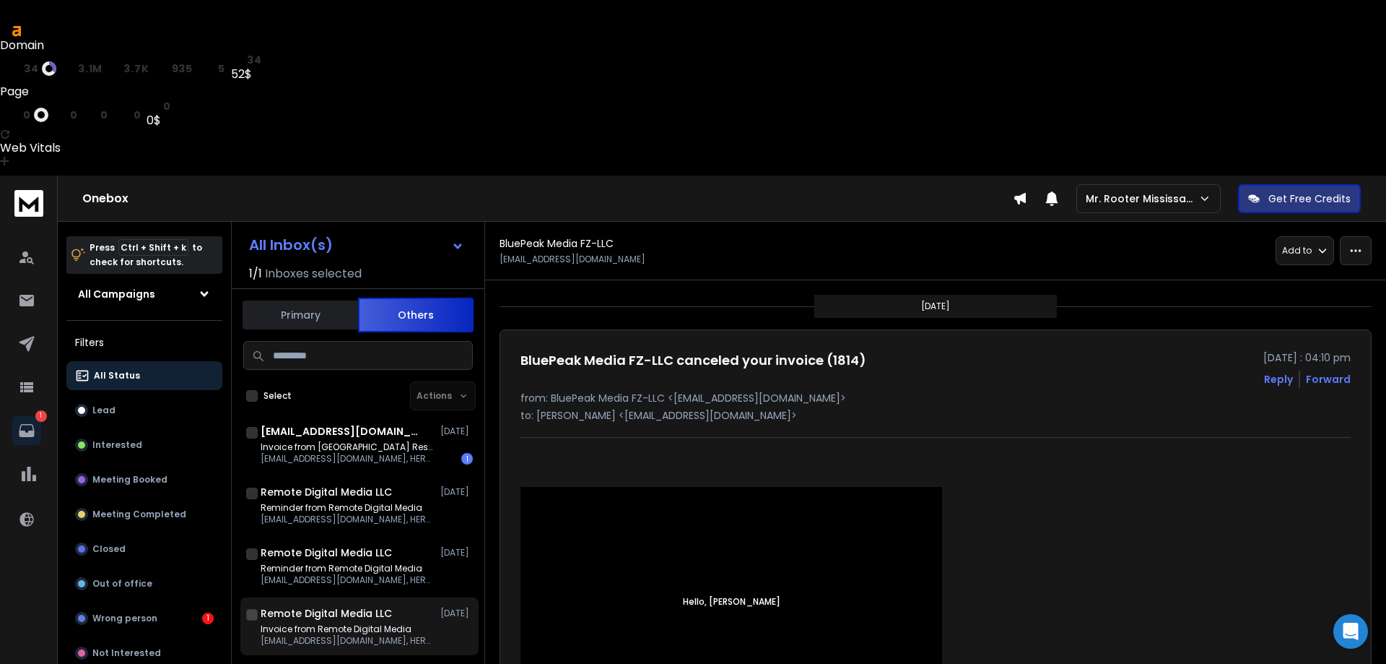
click at [367, 606] on h1 "Remote Digital Media LLC" at bounding box center [326, 613] width 131 height 14
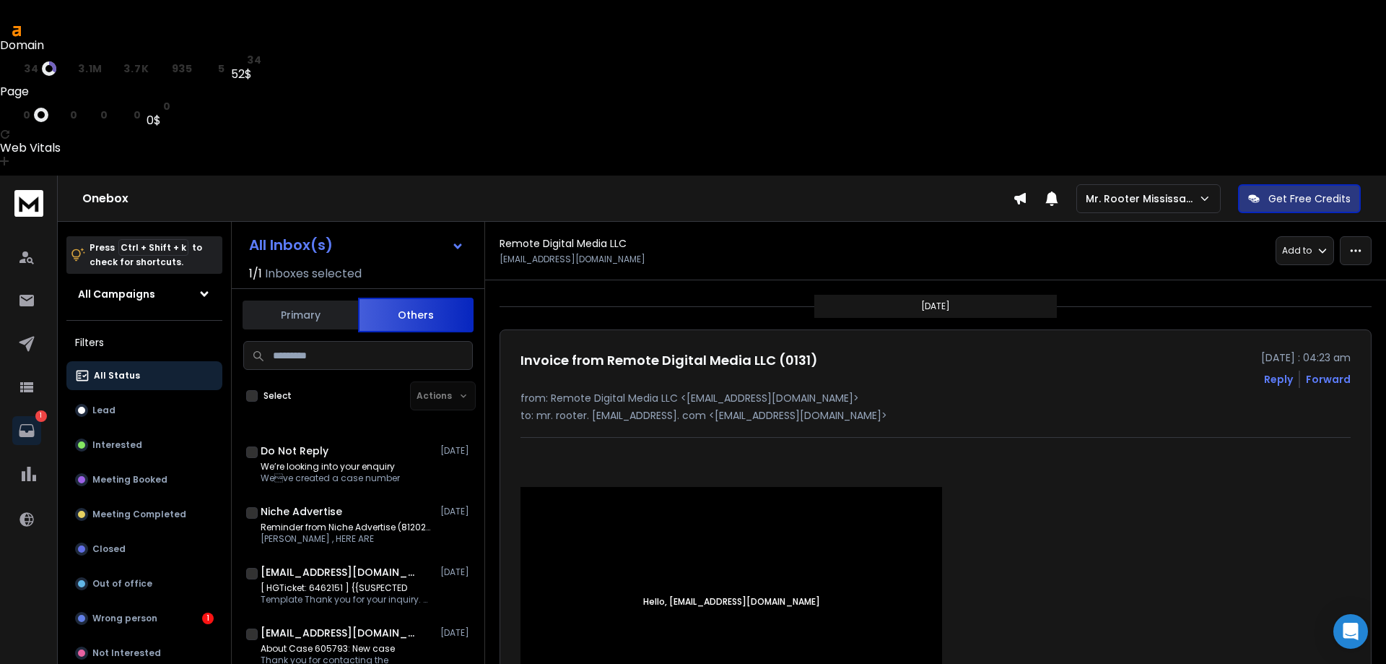
scroll to position [1150, 0]
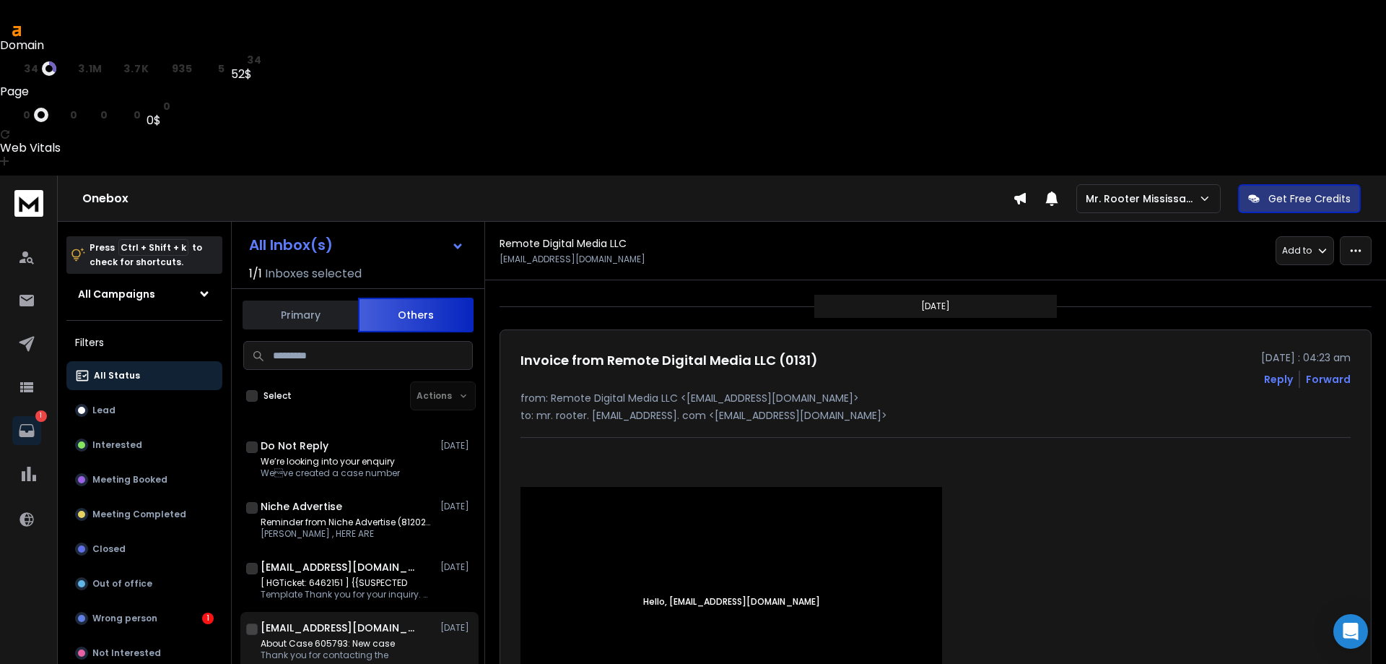
click at [350, 638] on p "About Case 605793: New case" at bounding box center [328, 644] width 134 height 12
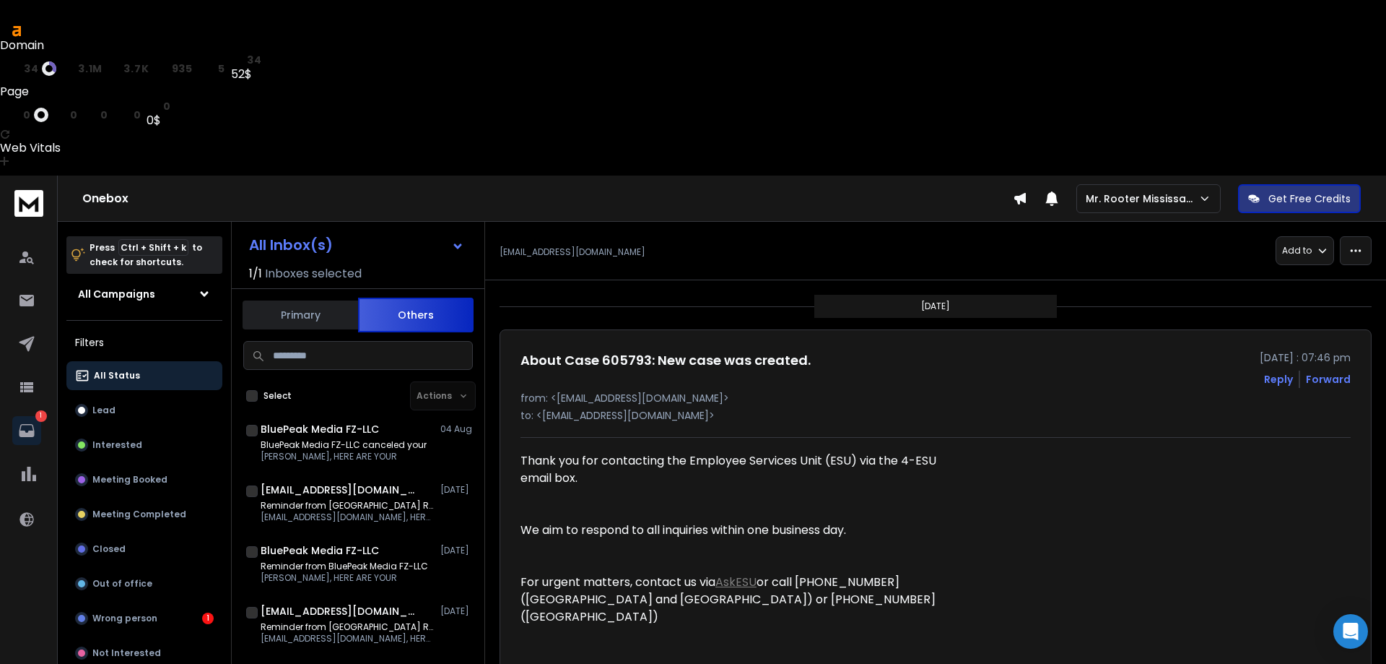
scroll to position [0, 0]
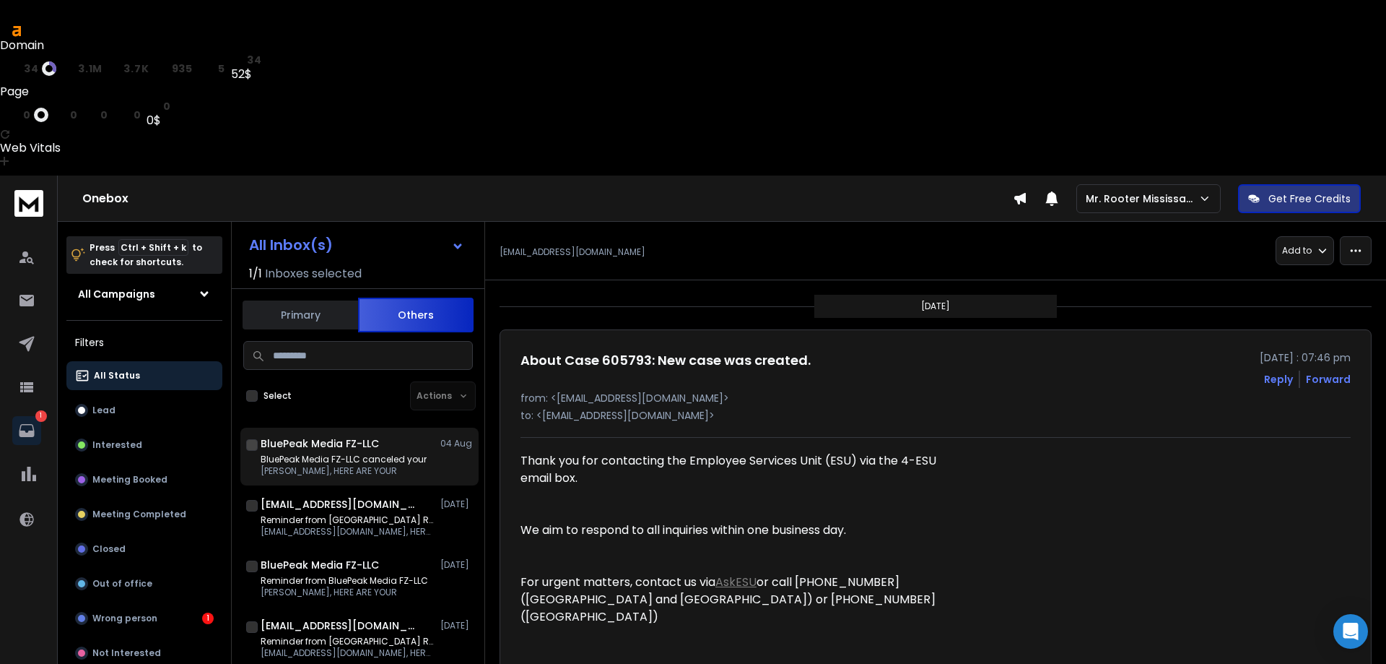
click at [389, 453] on p "BluePeak Media FZ-LLC canceled your" at bounding box center [344, 459] width 166 height 12
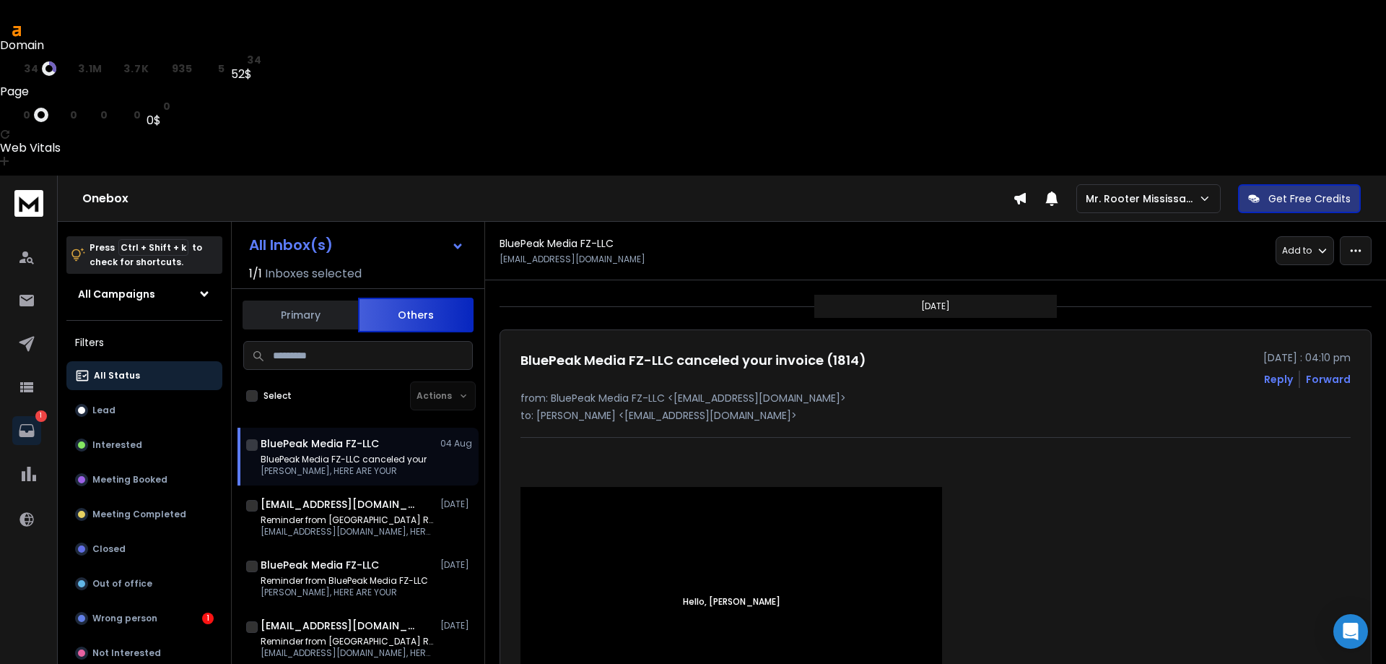
click at [888, 236] on div "BluePeak Media FZ-LLC BMF [EMAIL_ADDRESS][DOMAIN_NAME]" at bounding box center [716, 250] width 432 height 29
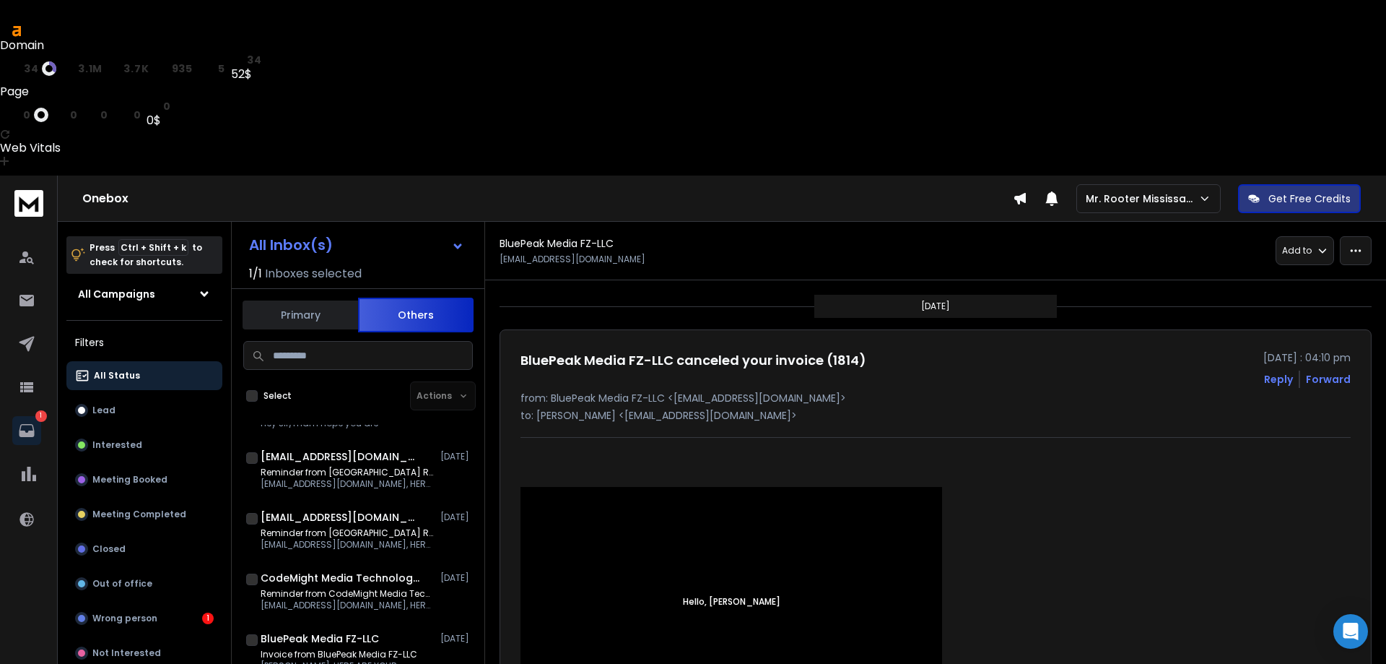
scroll to position [365, 0]
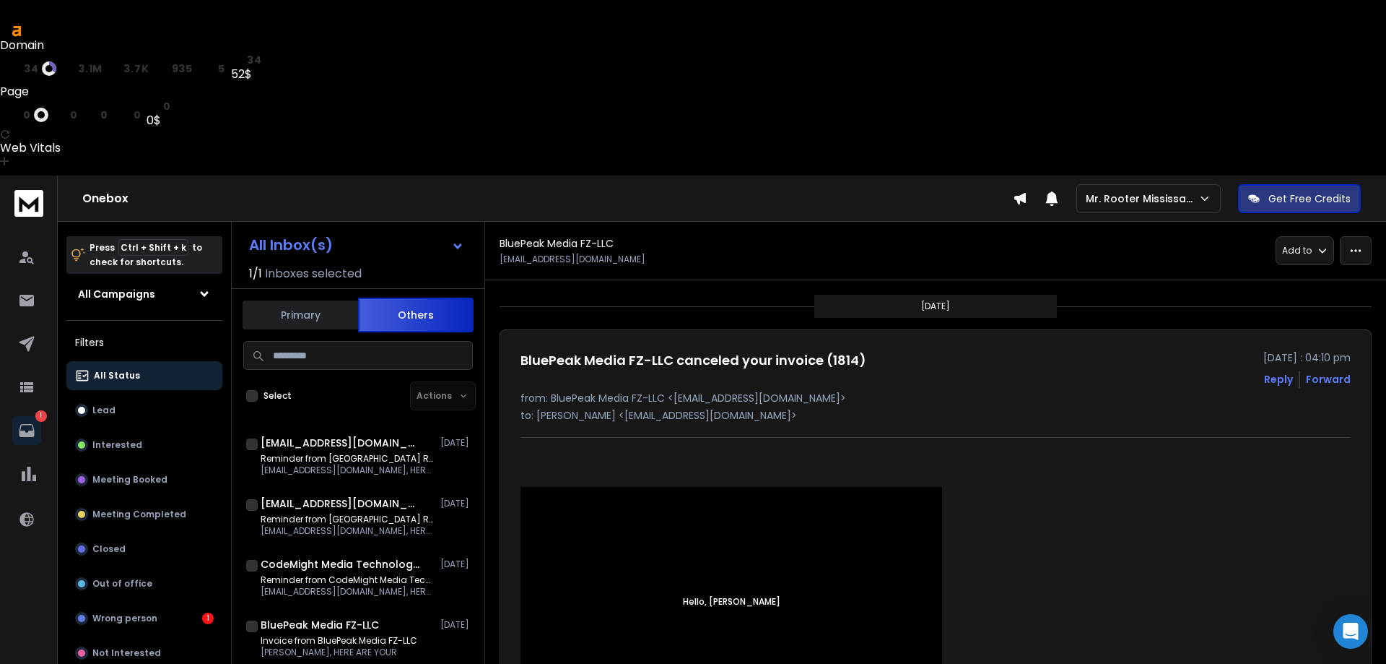
click at [35, 483] on div "1 H" at bounding box center [29, 507] width 58 height 664
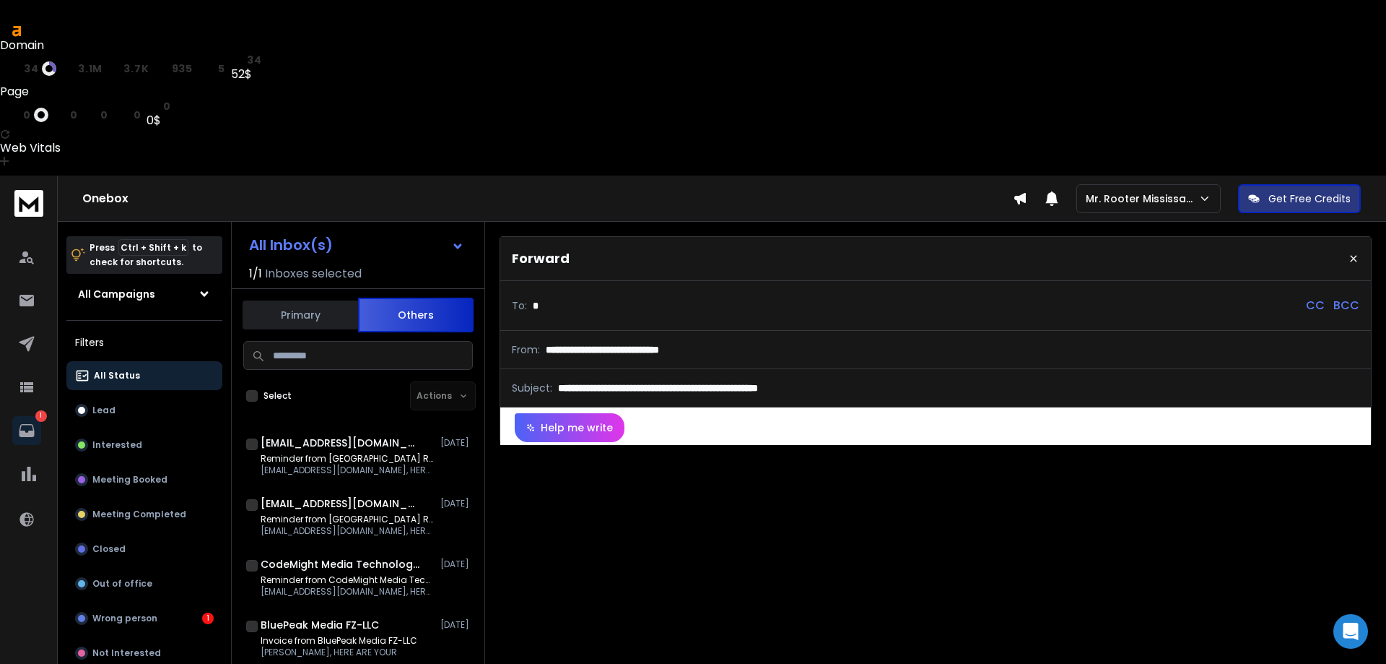
type input "*"
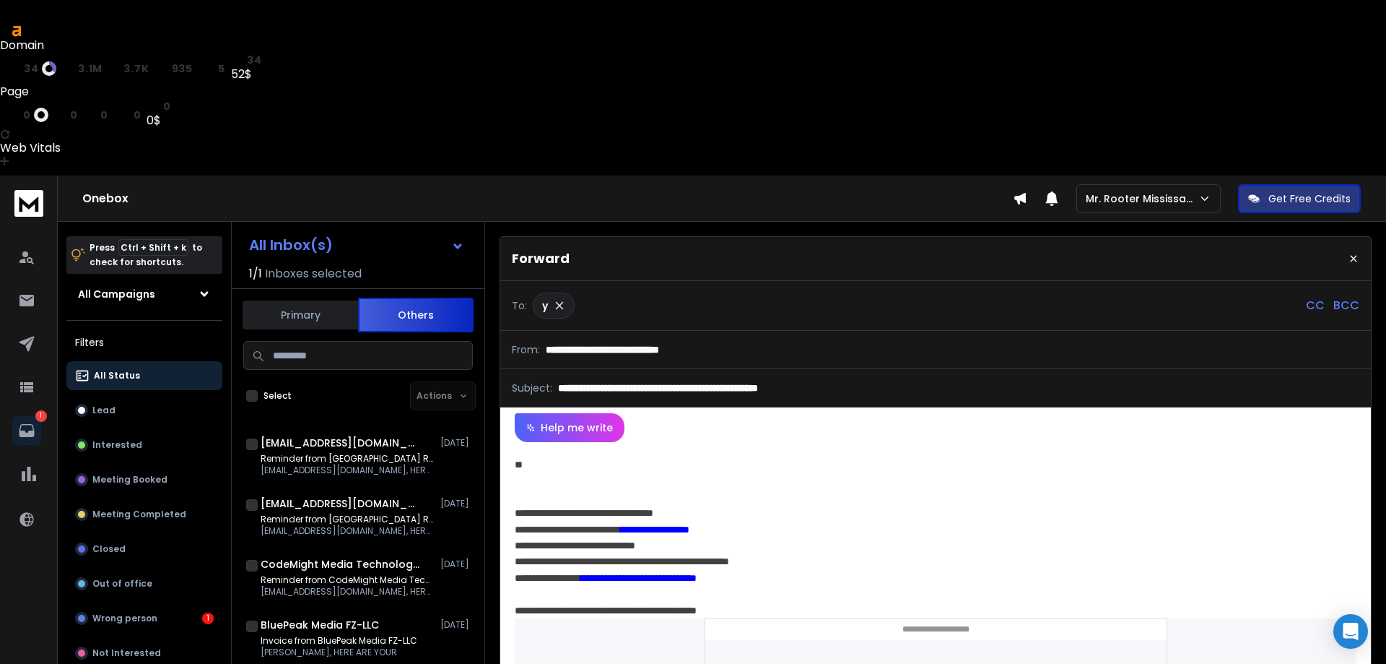
click at [1352, 255] on icon at bounding box center [1353, 258] width 6 height 6
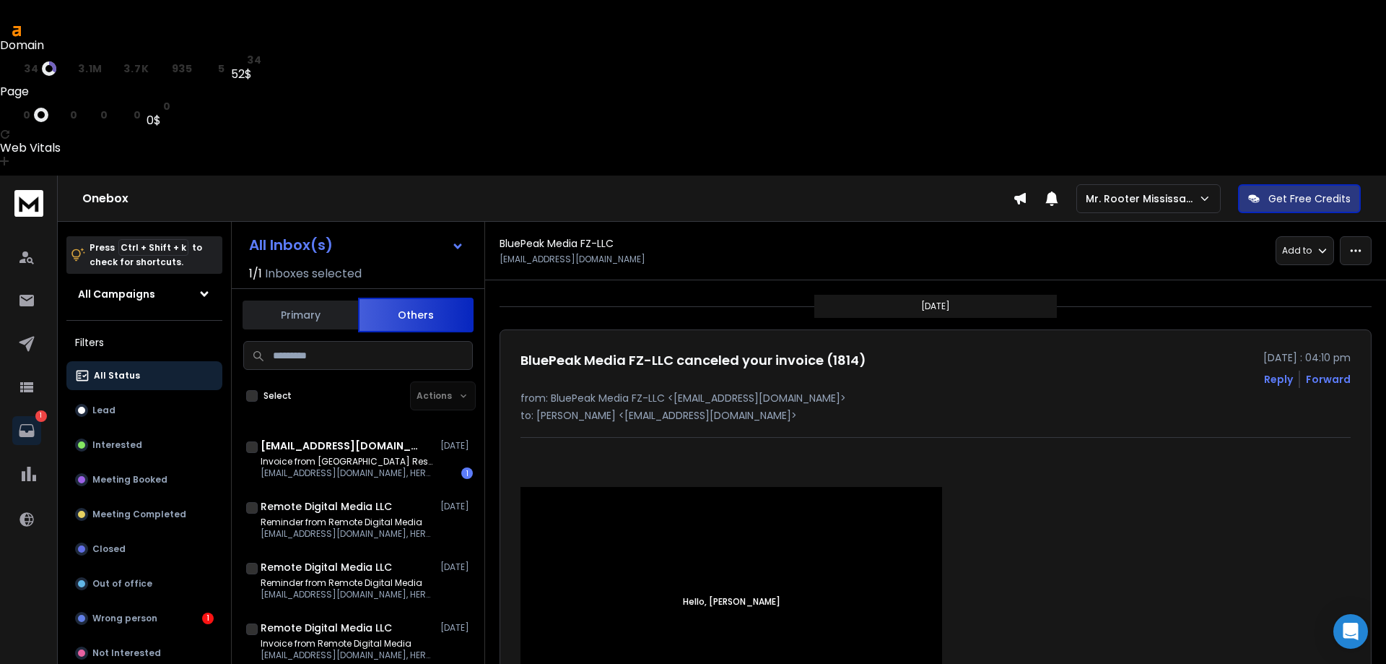
scroll to position [680, 0]
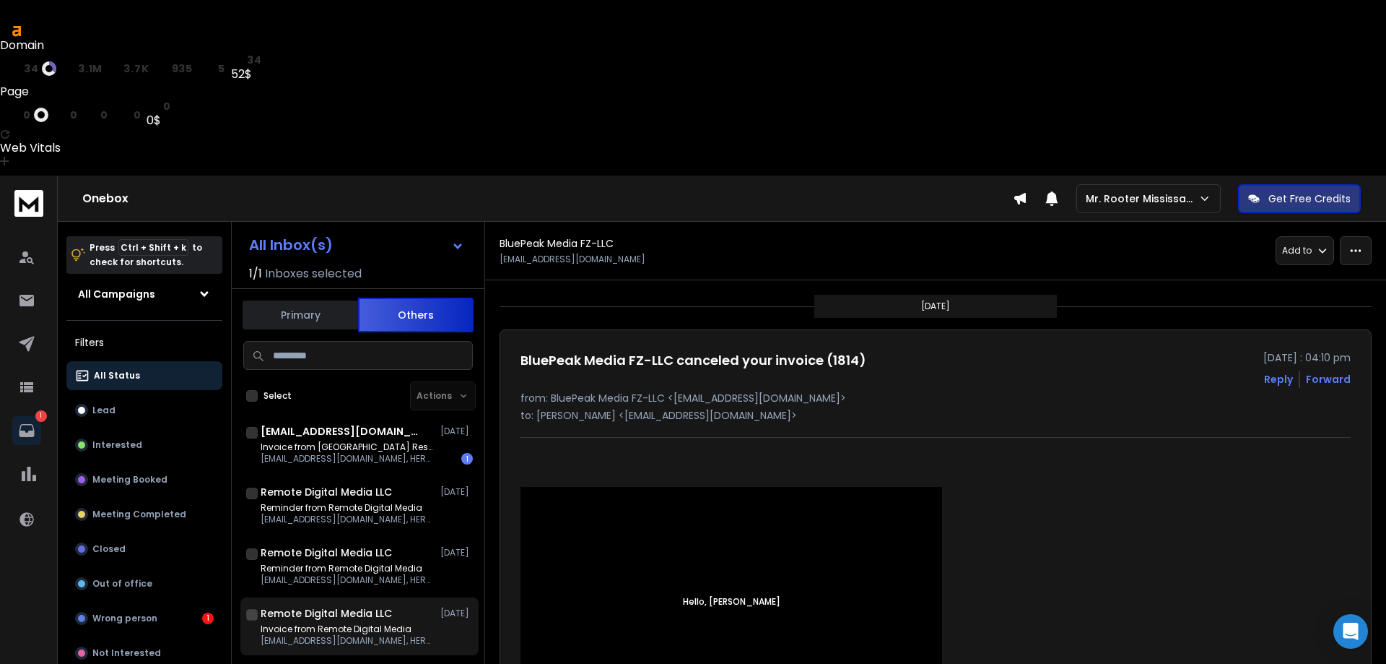
click at [367, 606] on h1 "Remote Digital Media LLC" at bounding box center [326, 613] width 131 height 14
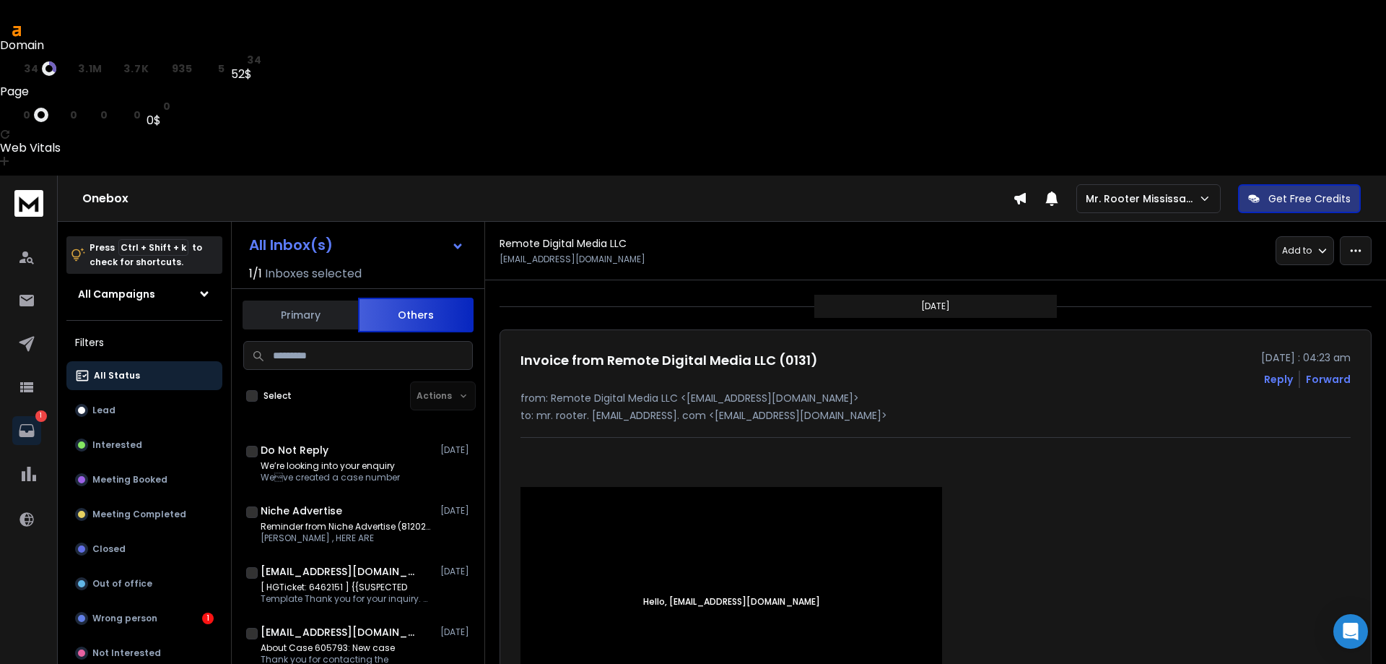
scroll to position [1150, 0]
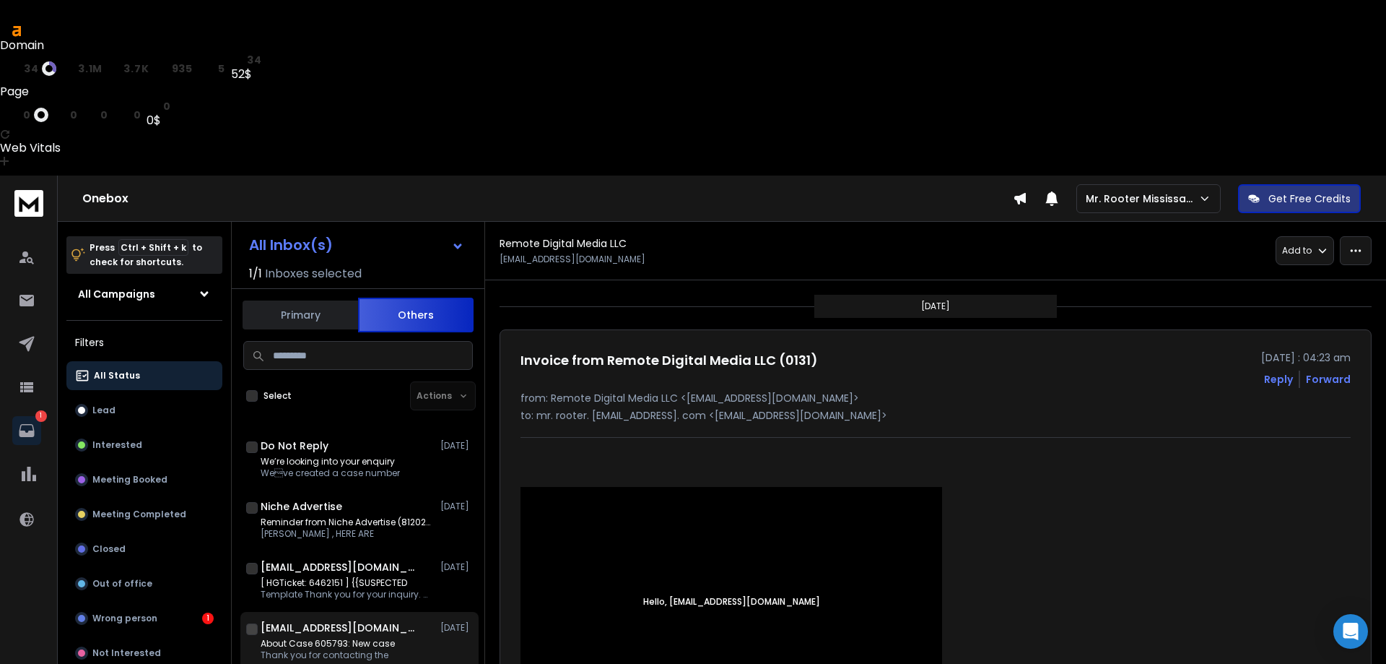
click at [350, 638] on p "About Case 605793: New case" at bounding box center [328, 644] width 134 height 12
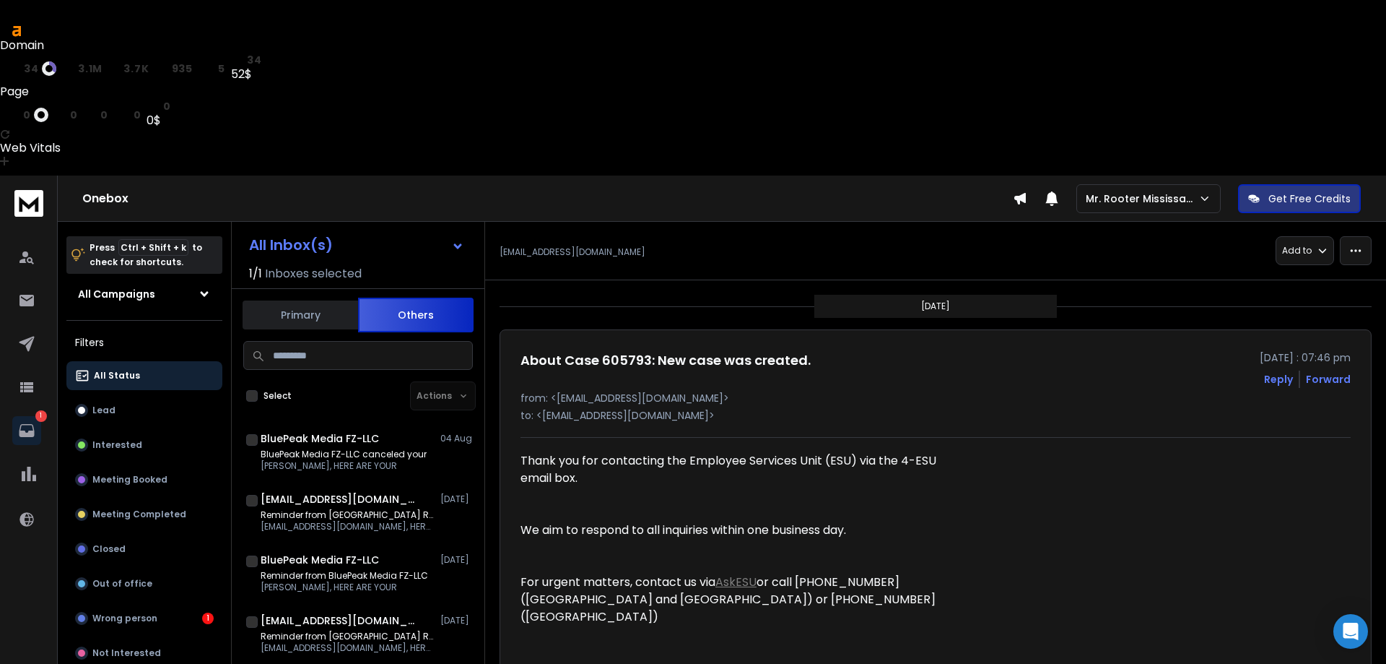
scroll to position [0, 0]
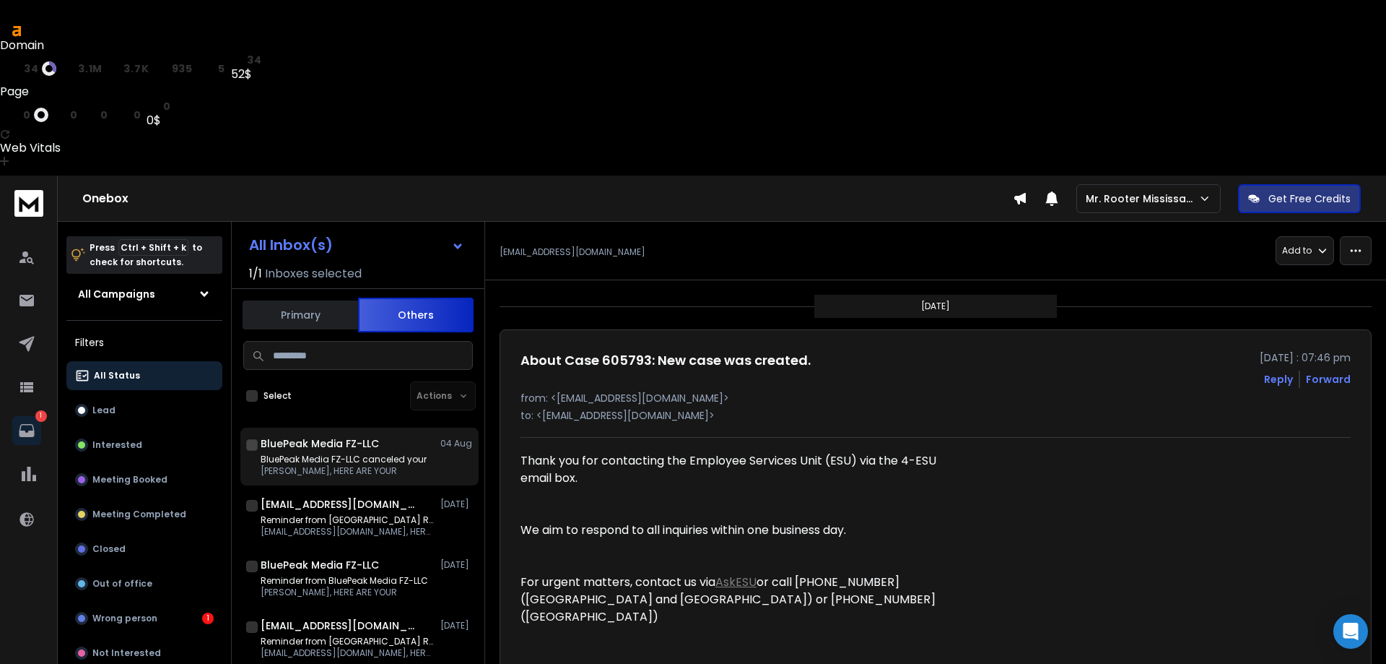
click at [389, 453] on p "BluePeak Media FZ-LLC canceled your" at bounding box center [344, 459] width 166 height 12
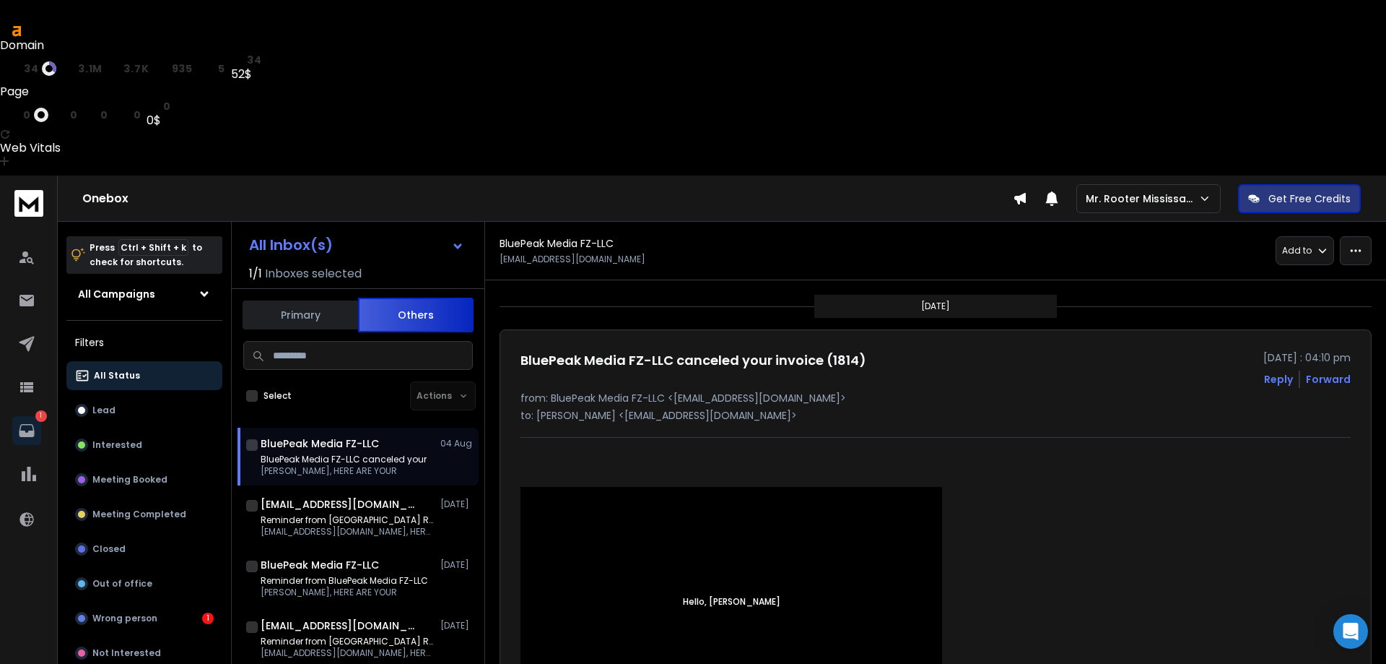
click at [888, 236] on div "BluePeak Media FZ-LLC BMF [EMAIL_ADDRESS][DOMAIN_NAME]" at bounding box center [716, 250] width 432 height 29
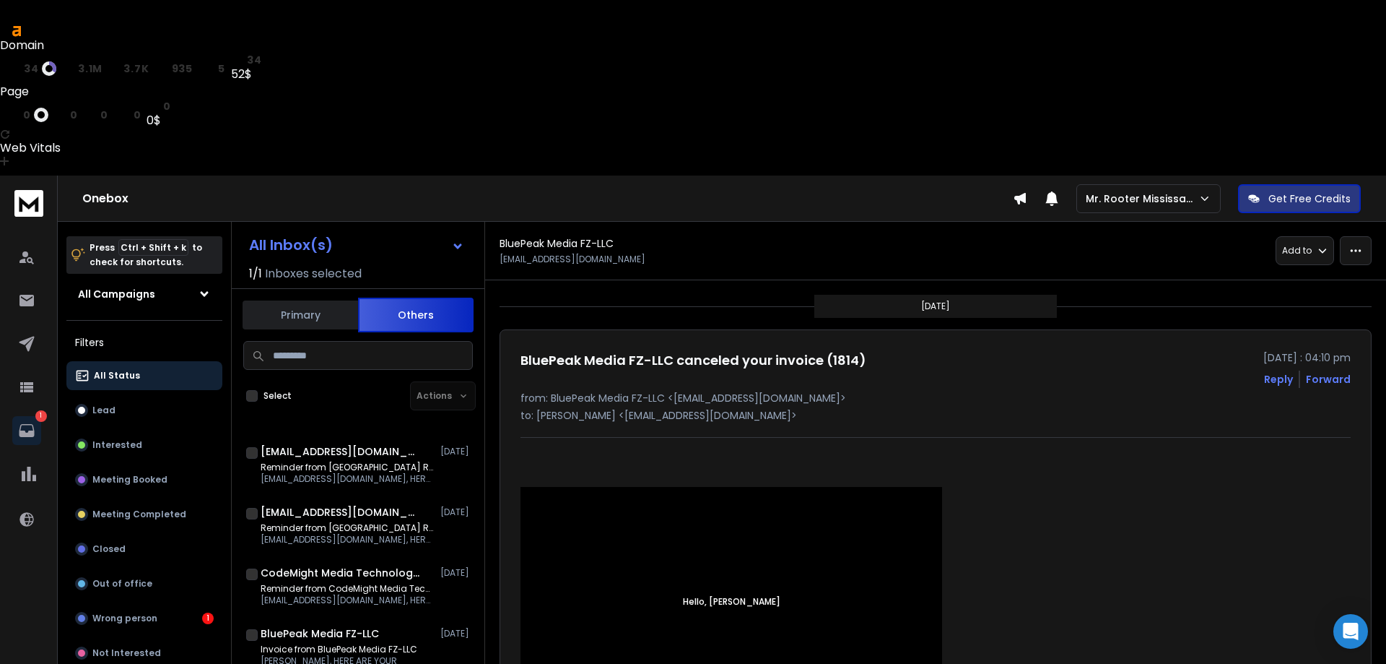
scroll to position [365, 0]
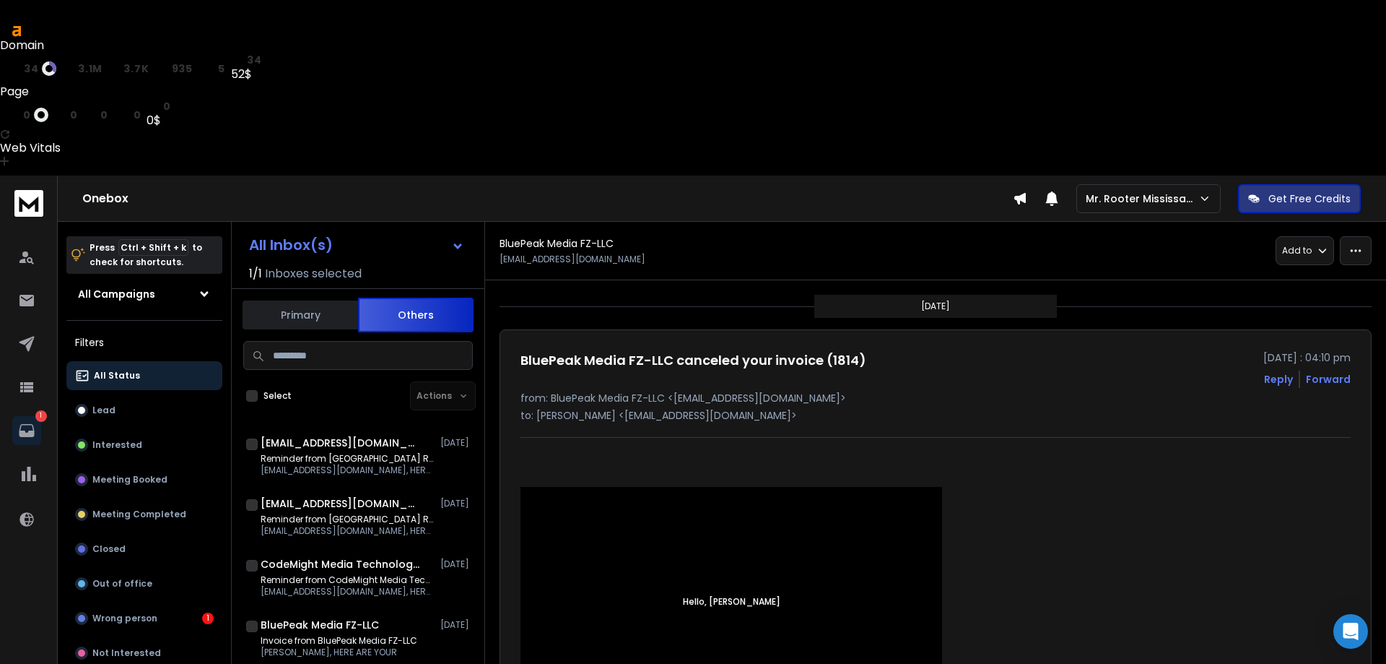
click at [35, 483] on div "1 H" at bounding box center [29, 507] width 58 height 664
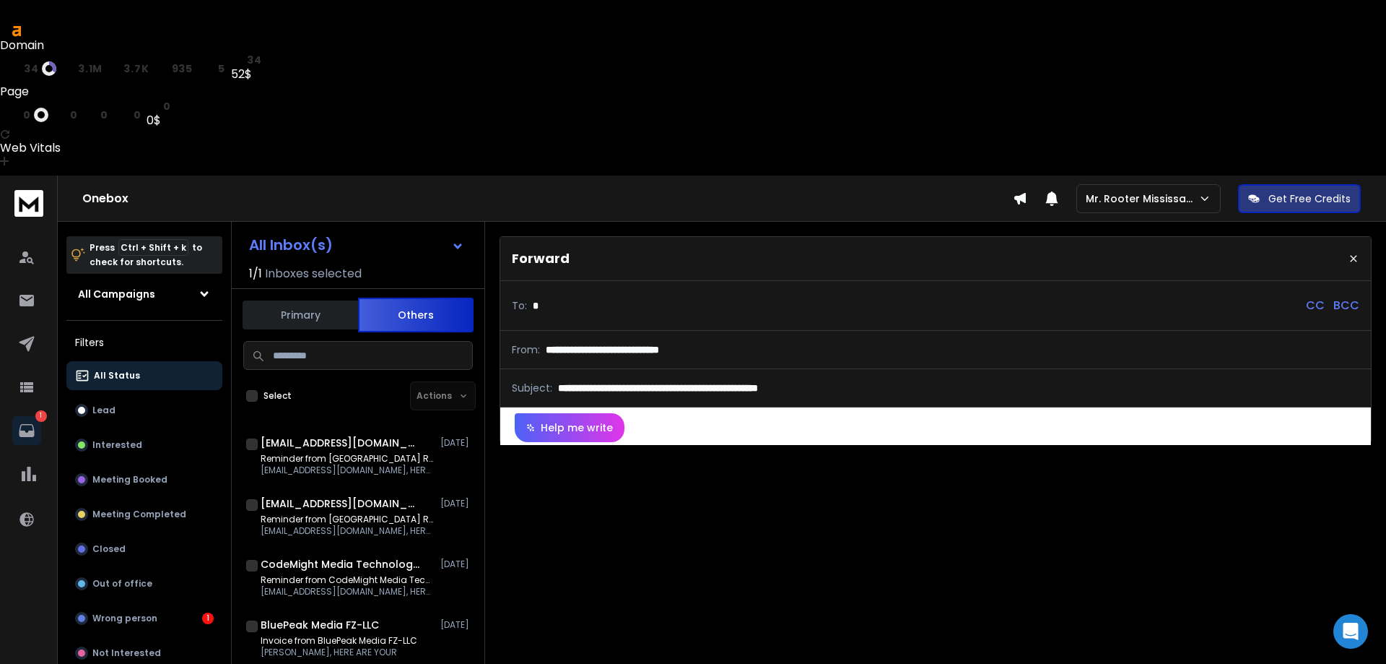
type input "*"
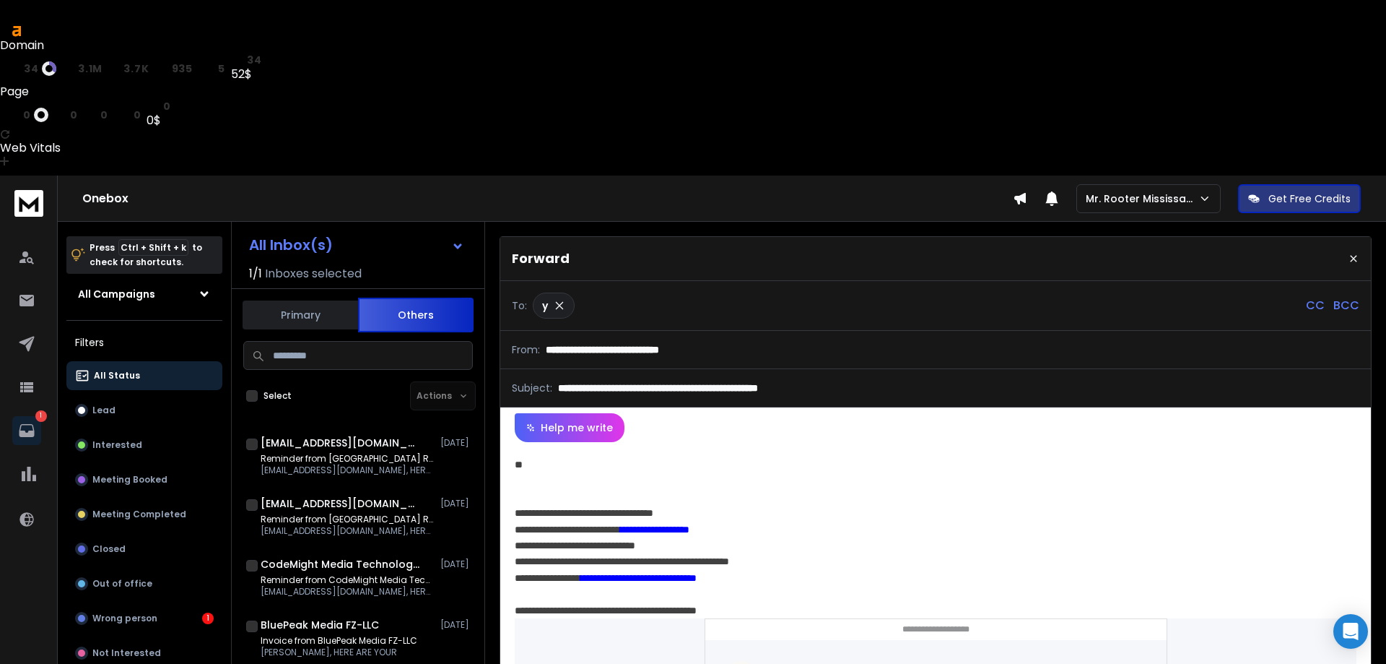
click at [1352, 255] on icon at bounding box center [1353, 258] width 6 height 6
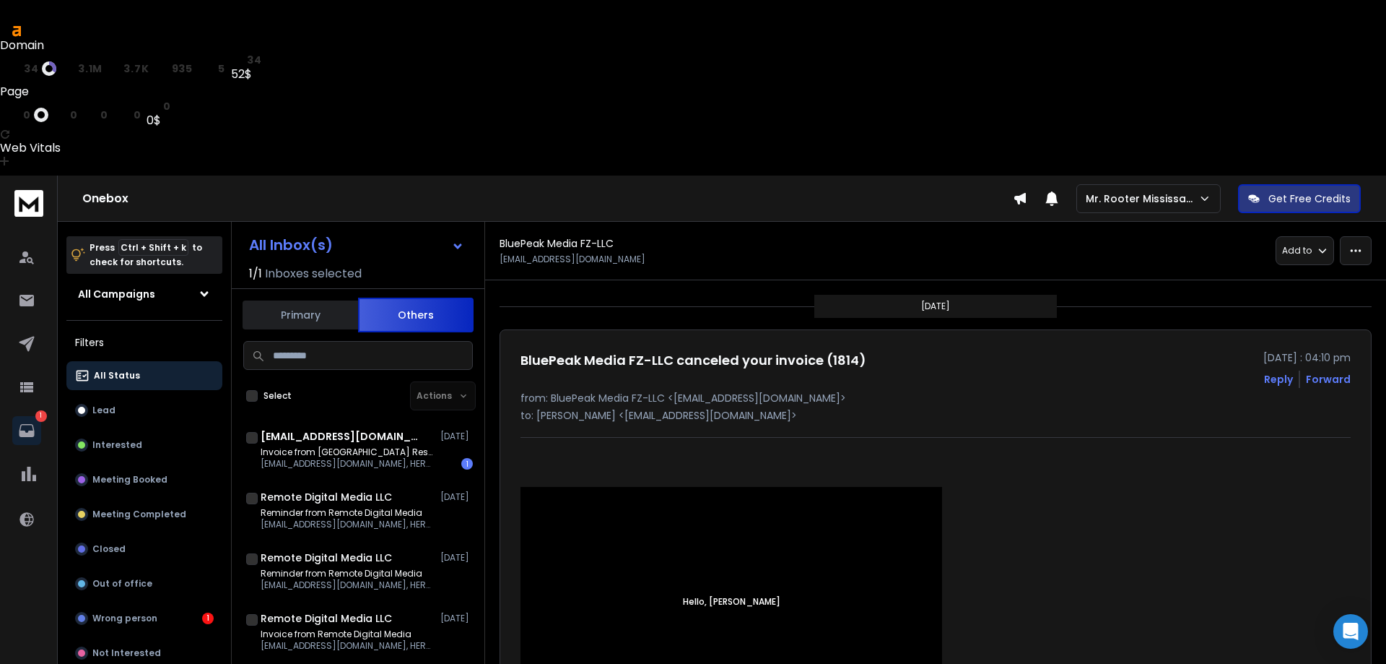
scroll to position [679, 0]
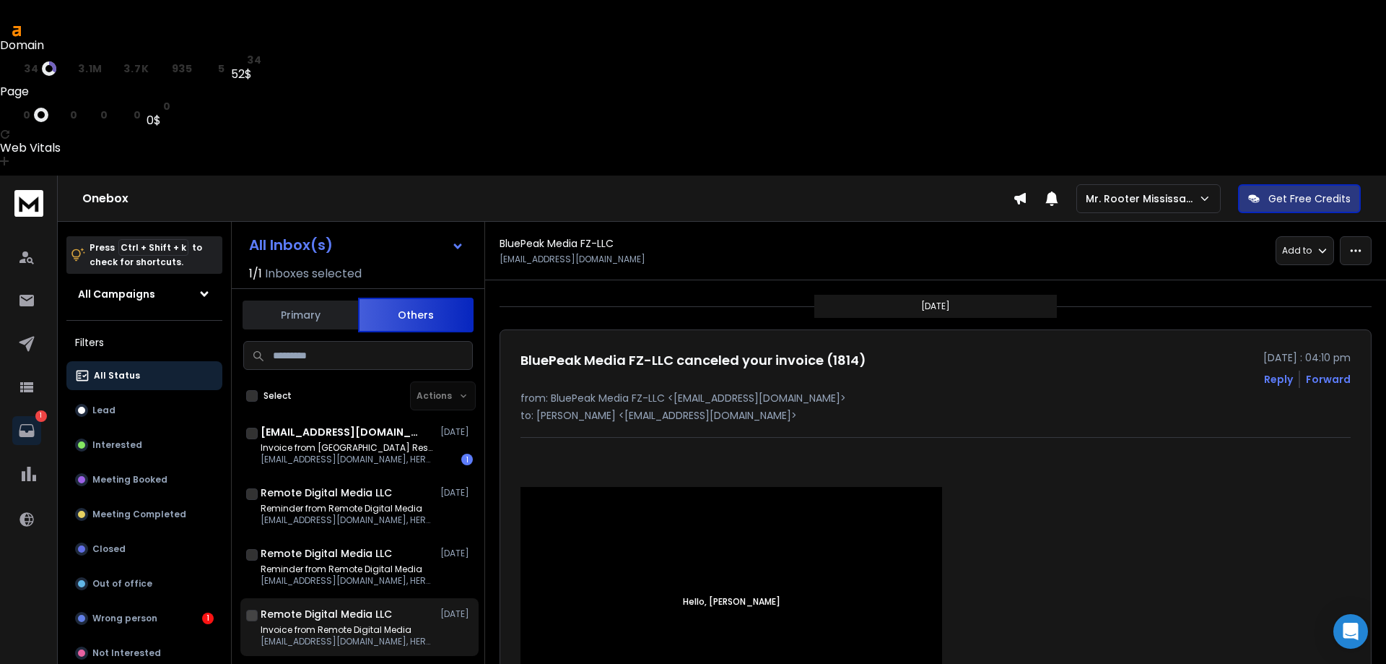
click at [367, 607] on h1 "Remote Digital Media LLC" at bounding box center [326, 614] width 131 height 14
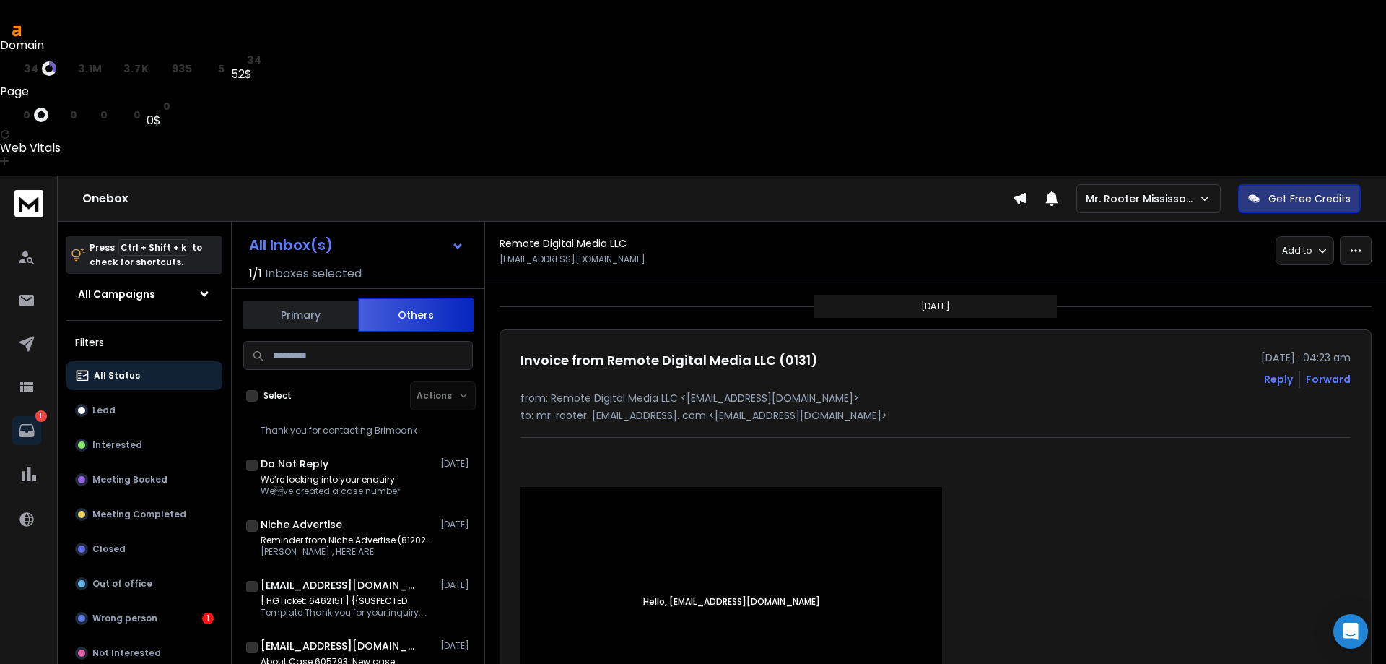
scroll to position [1146, 0]
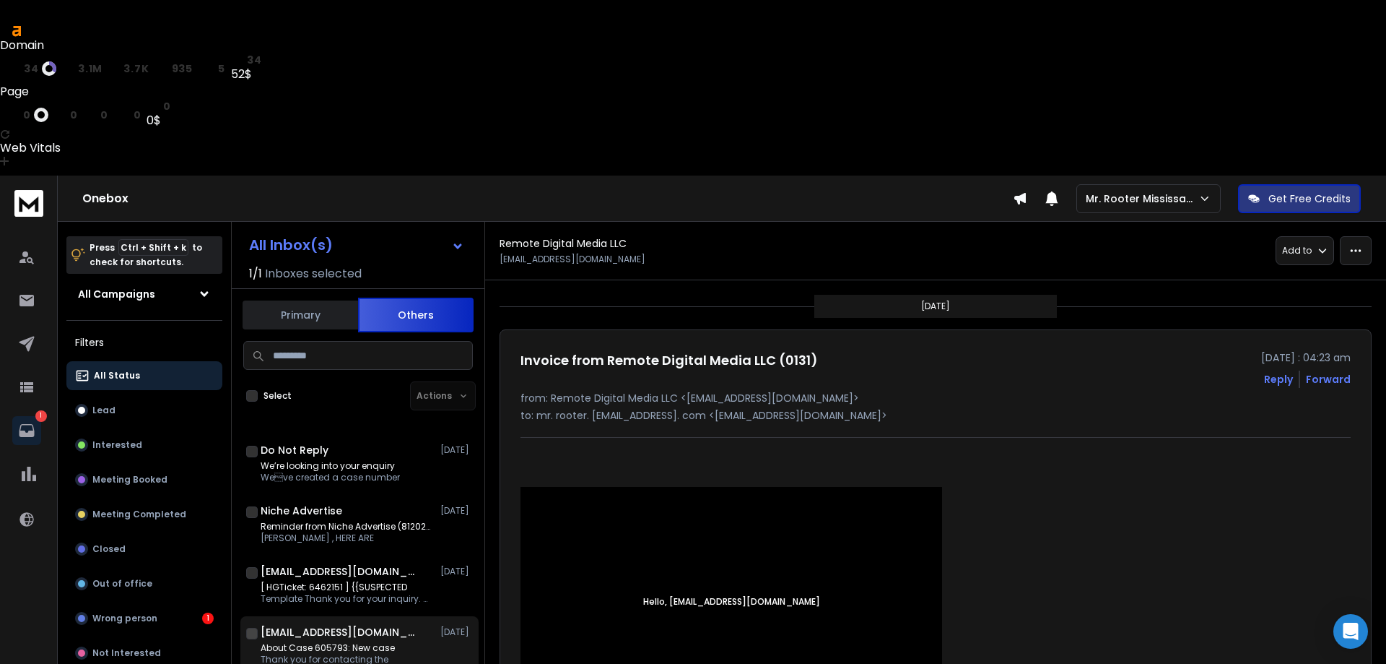
click at [350, 625] on div "[EMAIL_ADDRESS][DOMAIN_NAME] [DATE] About Case 605793: New case Thank you for c…" at bounding box center [367, 645] width 212 height 40
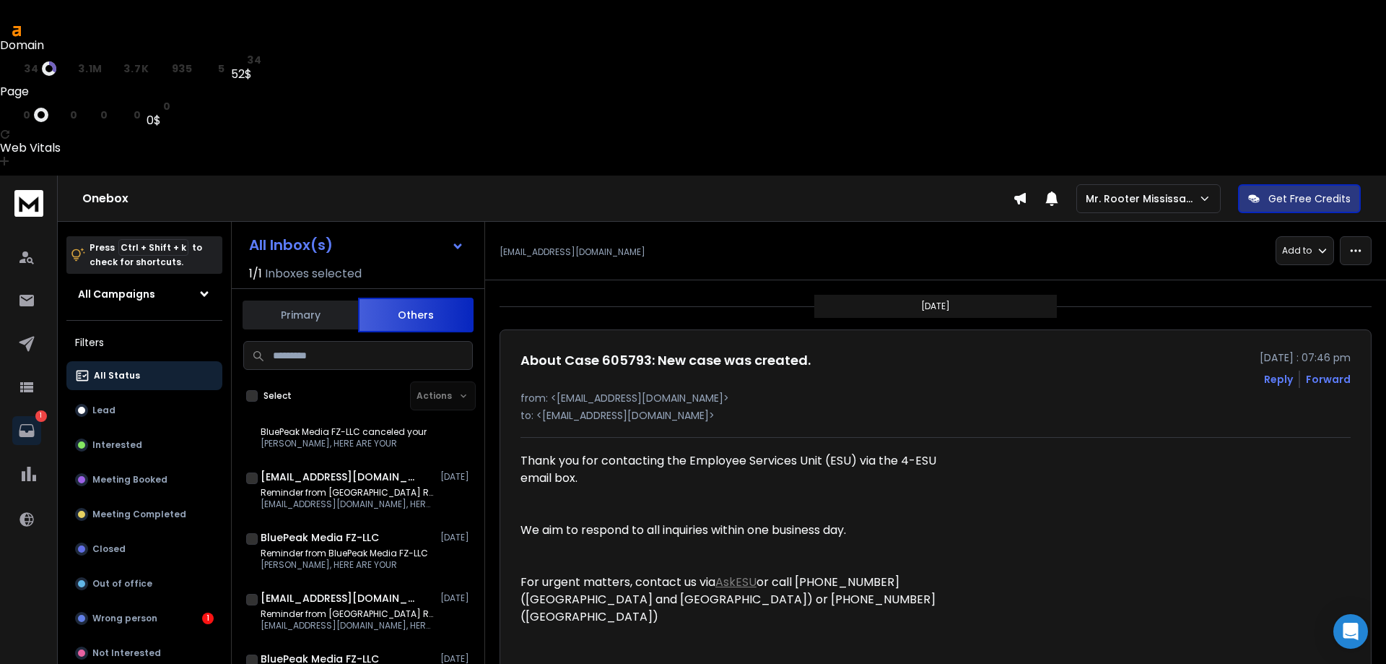
scroll to position [0, 0]
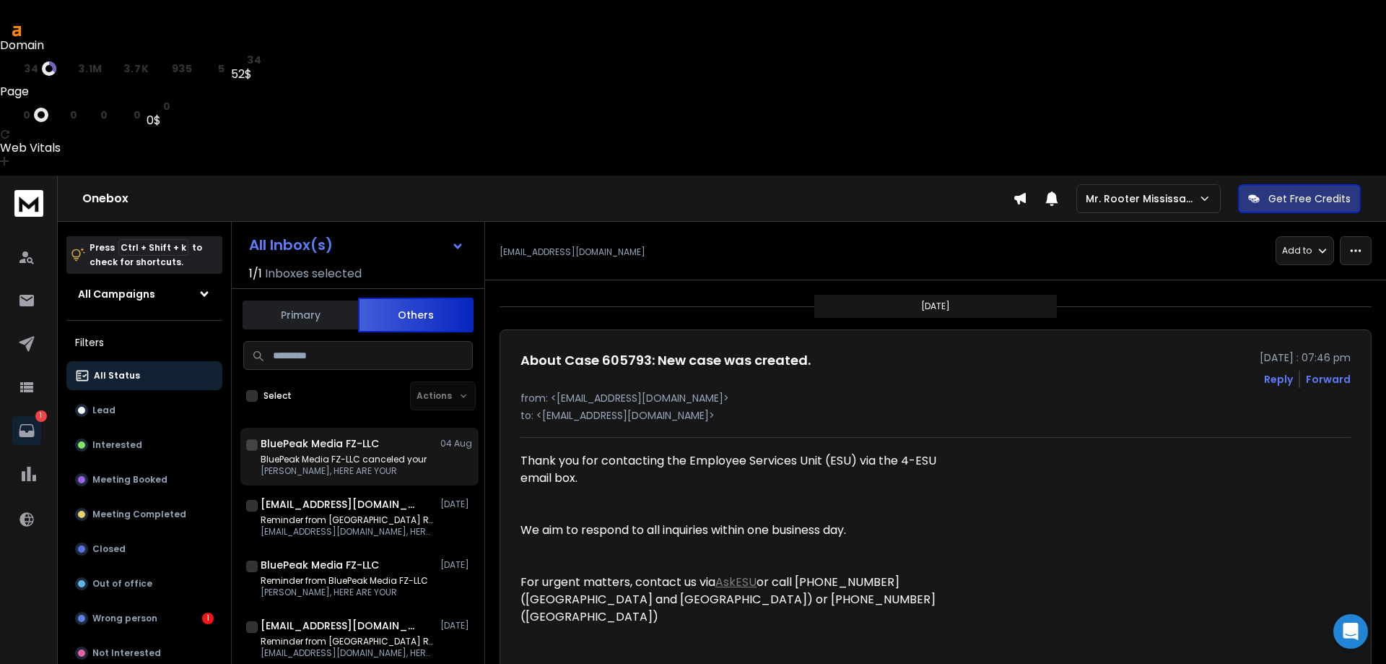
click at [389, 453] on p "BluePeak Media FZ-LLC canceled your" at bounding box center [344, 459] width 166 height 12
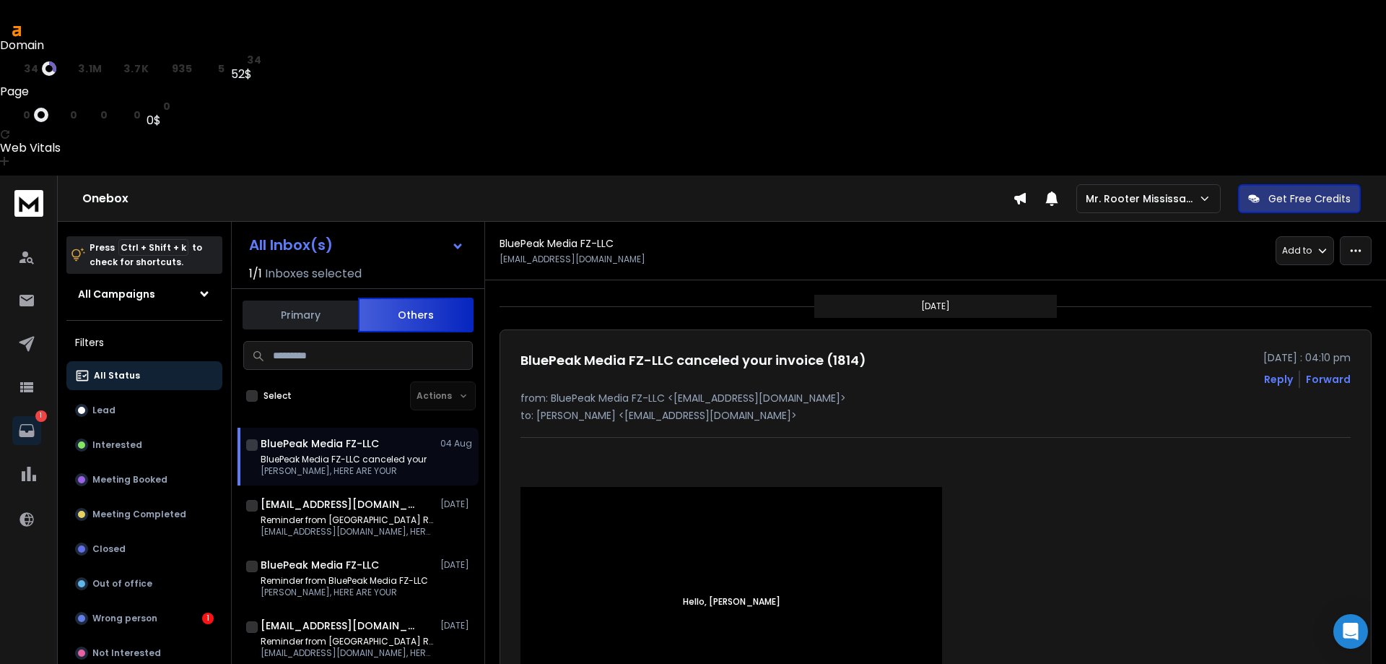
click at [888, 236] on div "BluePeak Media FZ-LLC BMF [EMAIL_ADDRESS][DOMAIN_NAME]" at bounding box center [716, 250] width 432 height 29
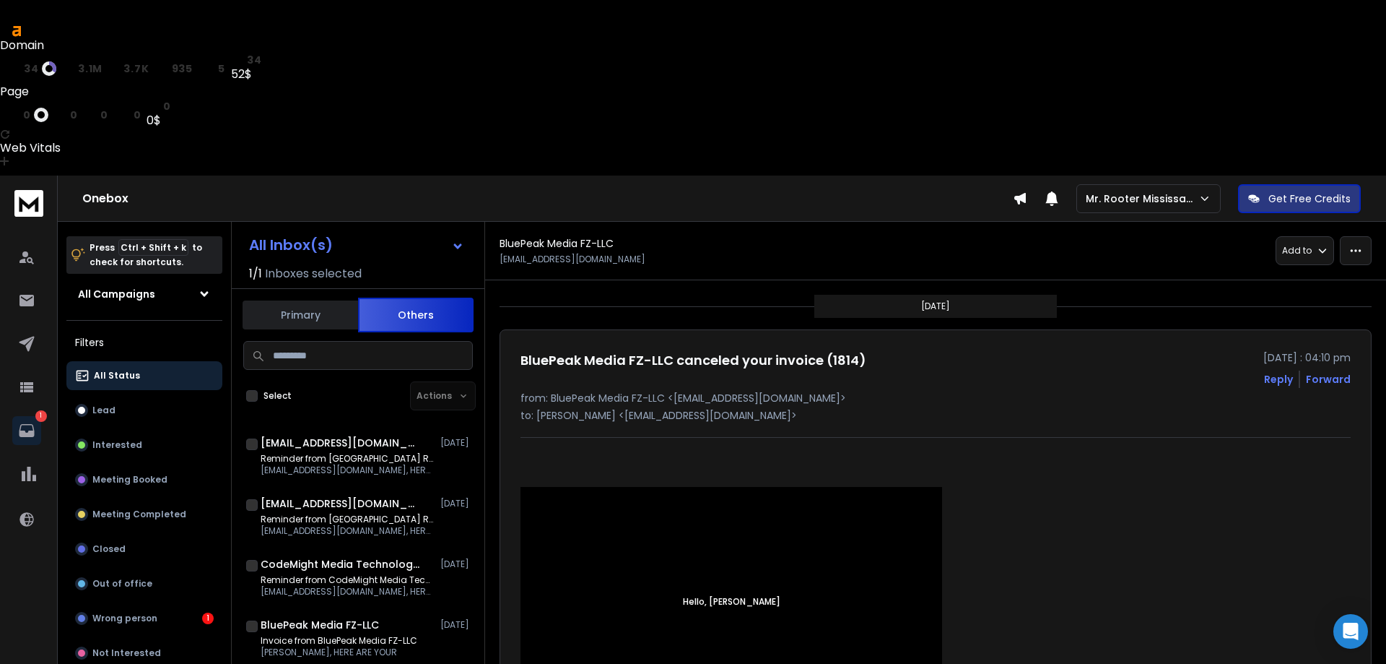
scroll to position [365, 0]
click at [35, 483] on div "1 H" at bounding box center [29, 507] width 58 height 664
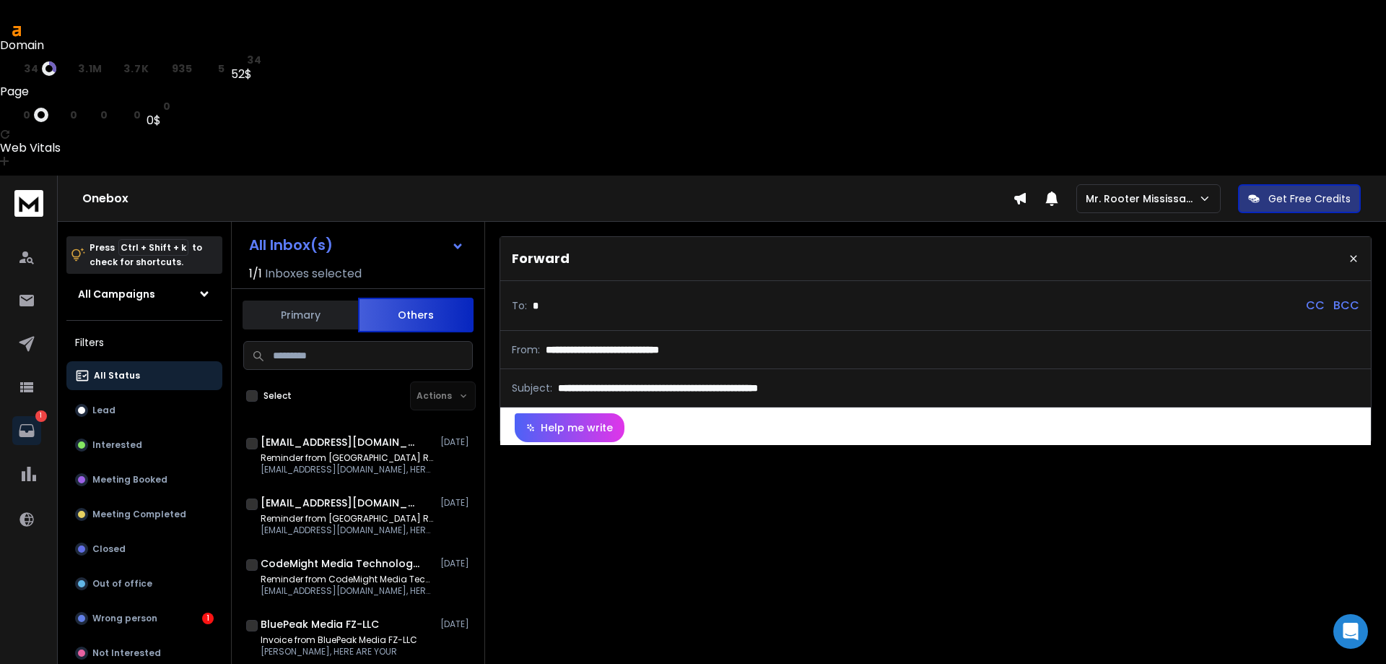
type input "*"
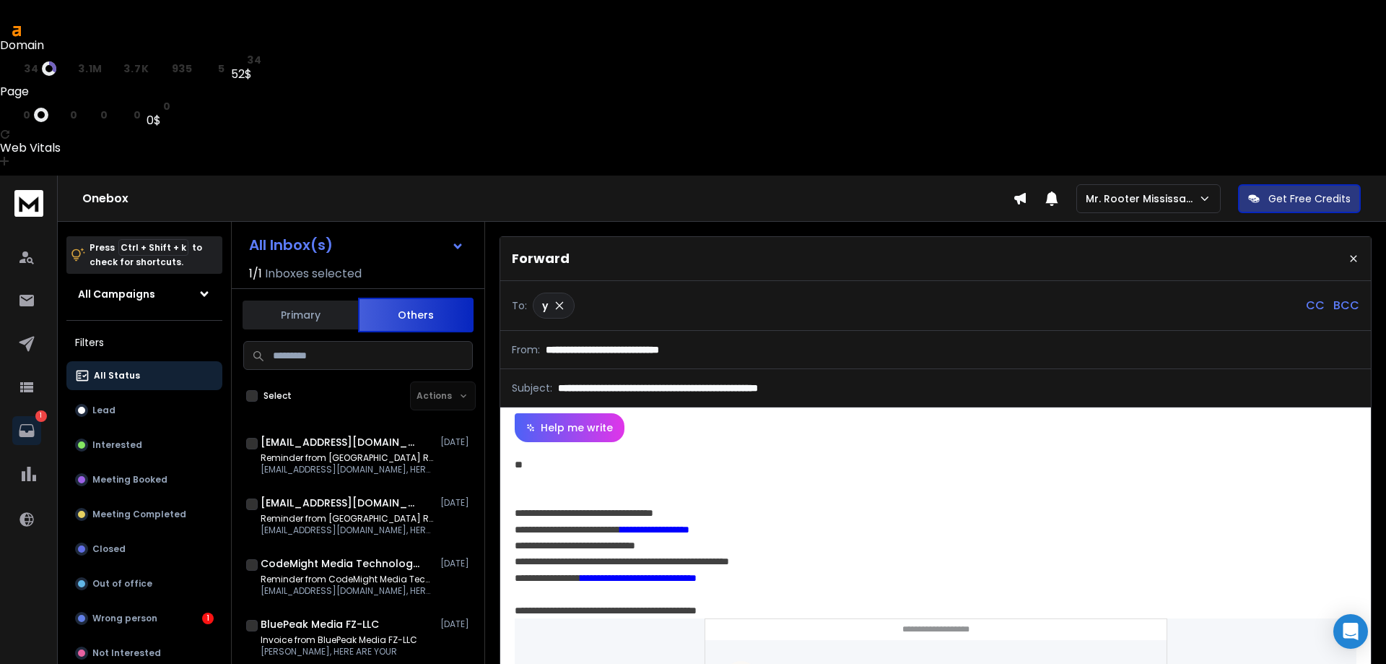
click at [1352, 255] on icon at bounding box center [1353, 258] width 6 height 6
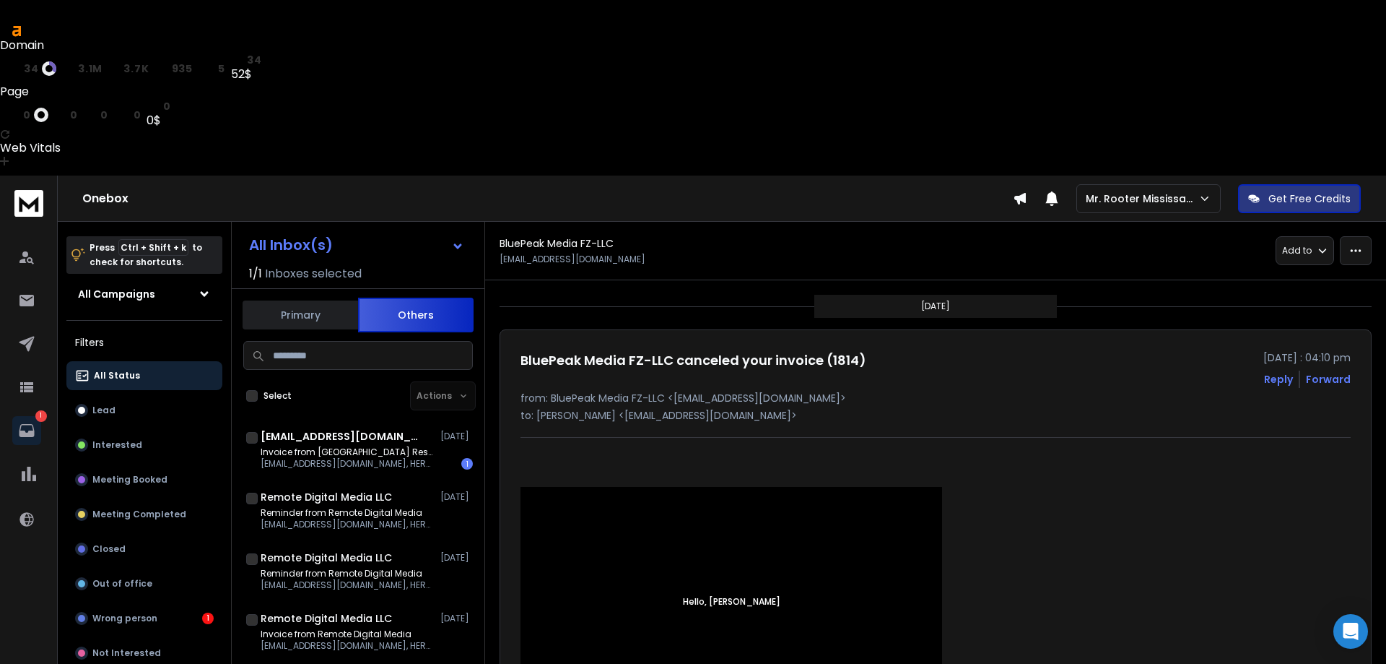
scroll to position [684, 0]
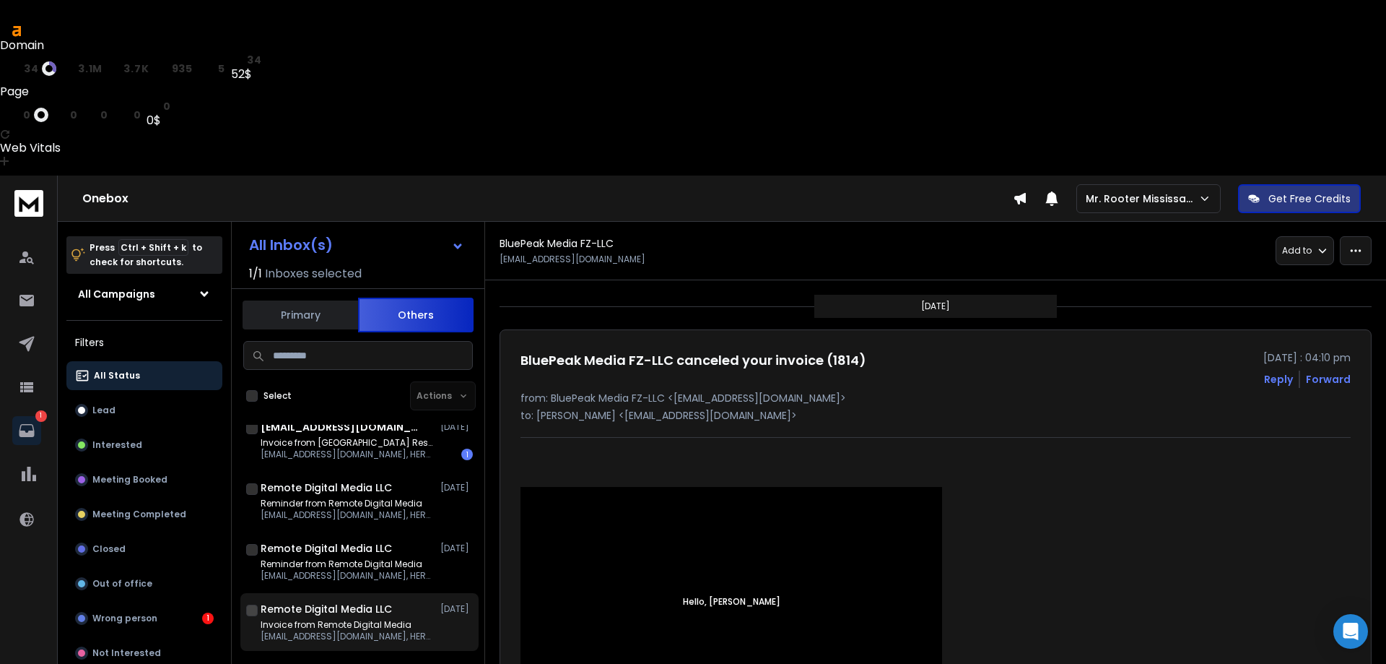
click at [367, 602] on h1 "Remote Digital Media LLC" at bounding box center [326, 609] width 131 height 14
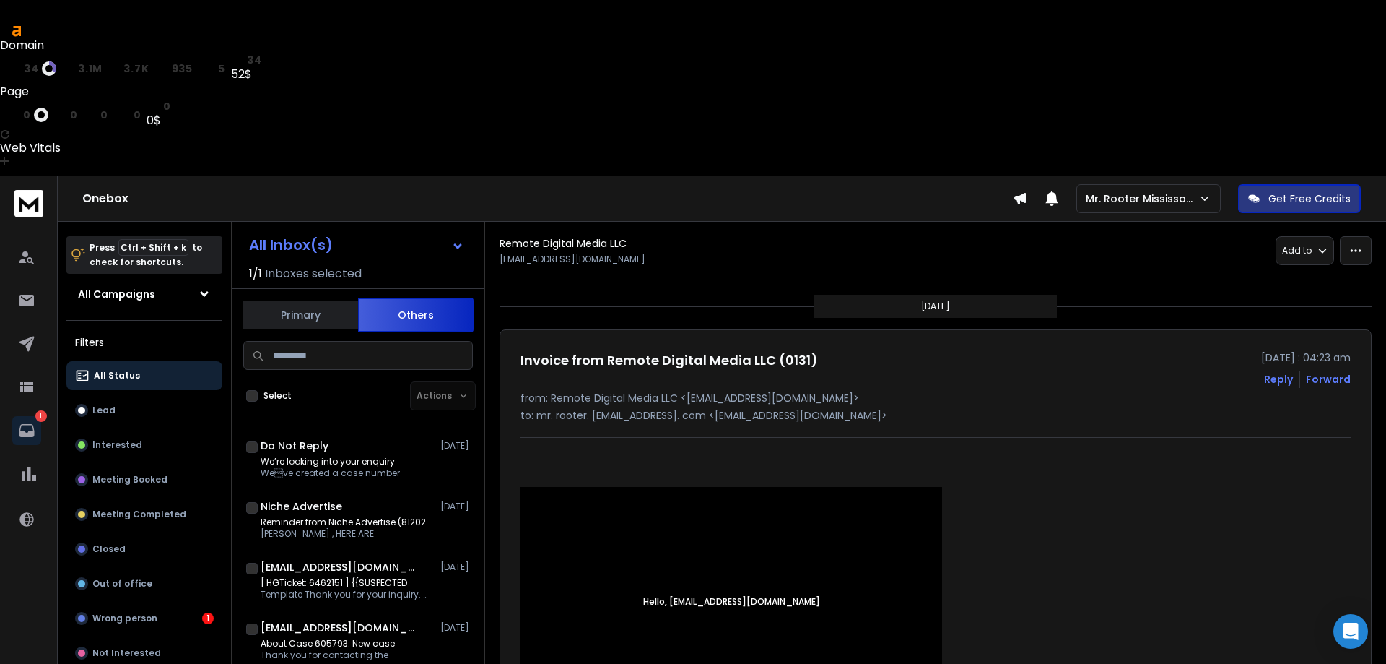
scroll to position [1155, 0]
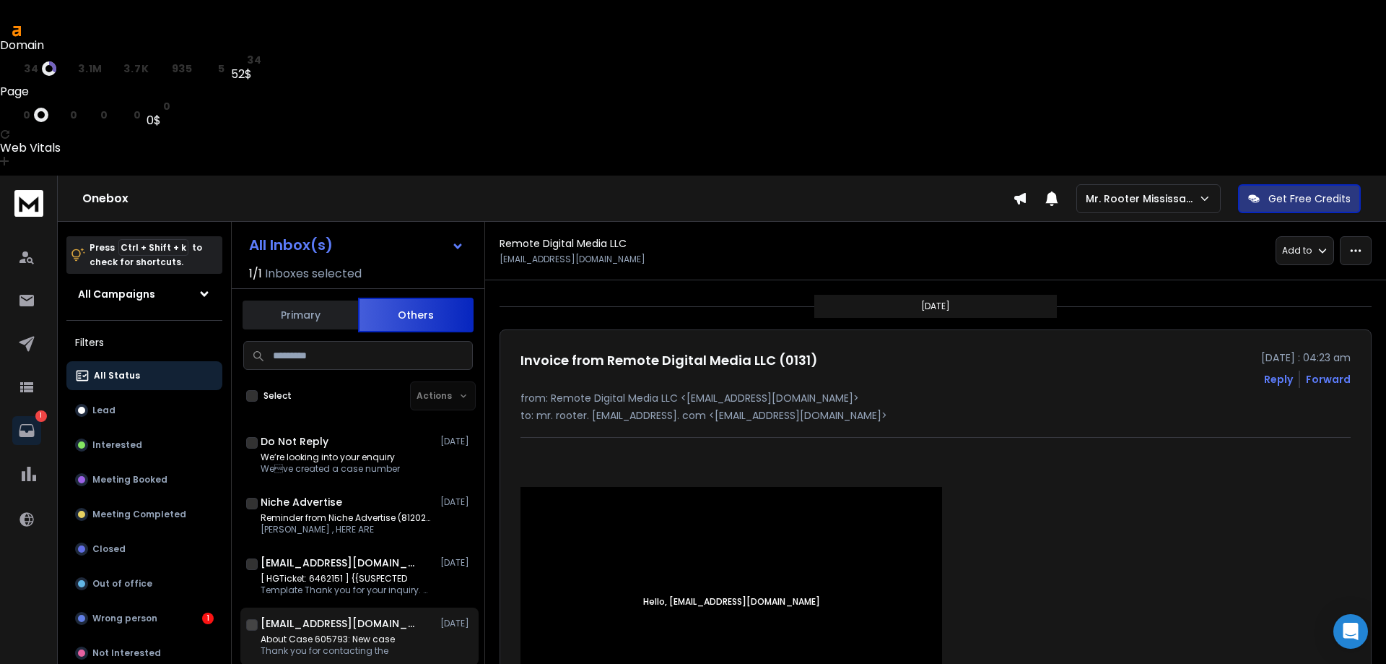
click at [350, 633] on p "About Case 605793: New case" at bounding box center [328, 639] width 134 height 12
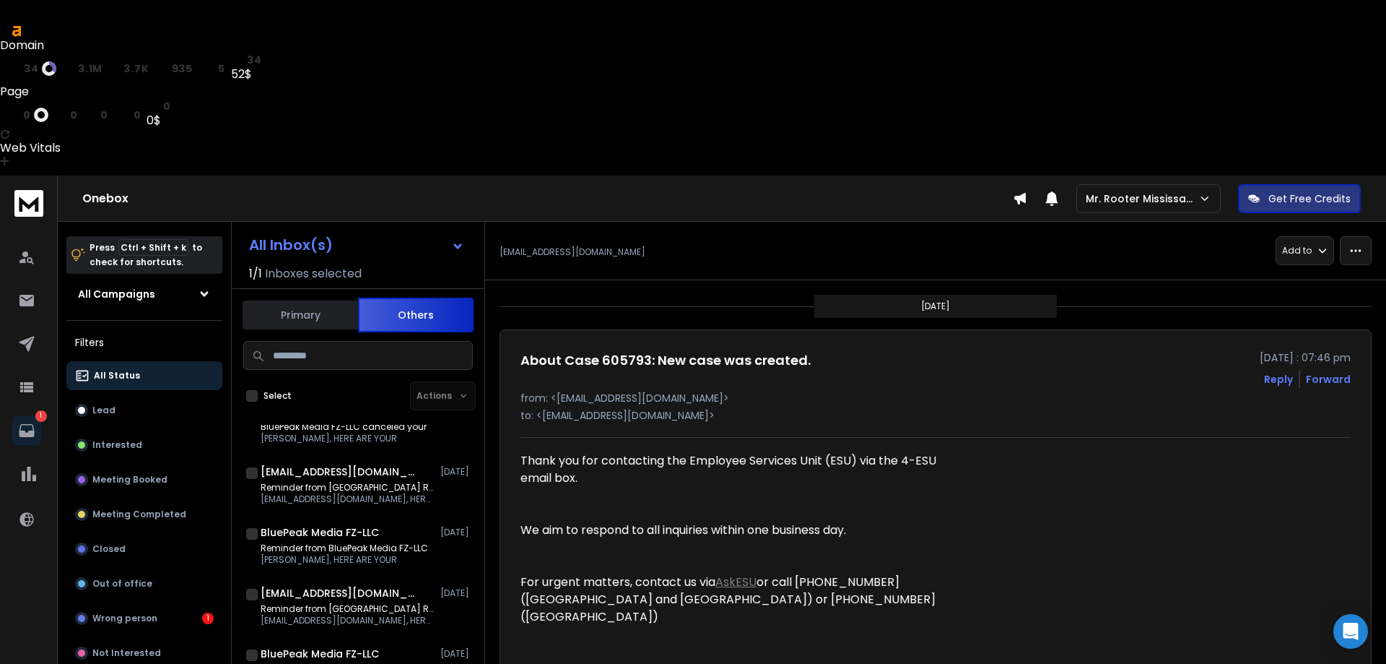
scroll to position [0, 0]
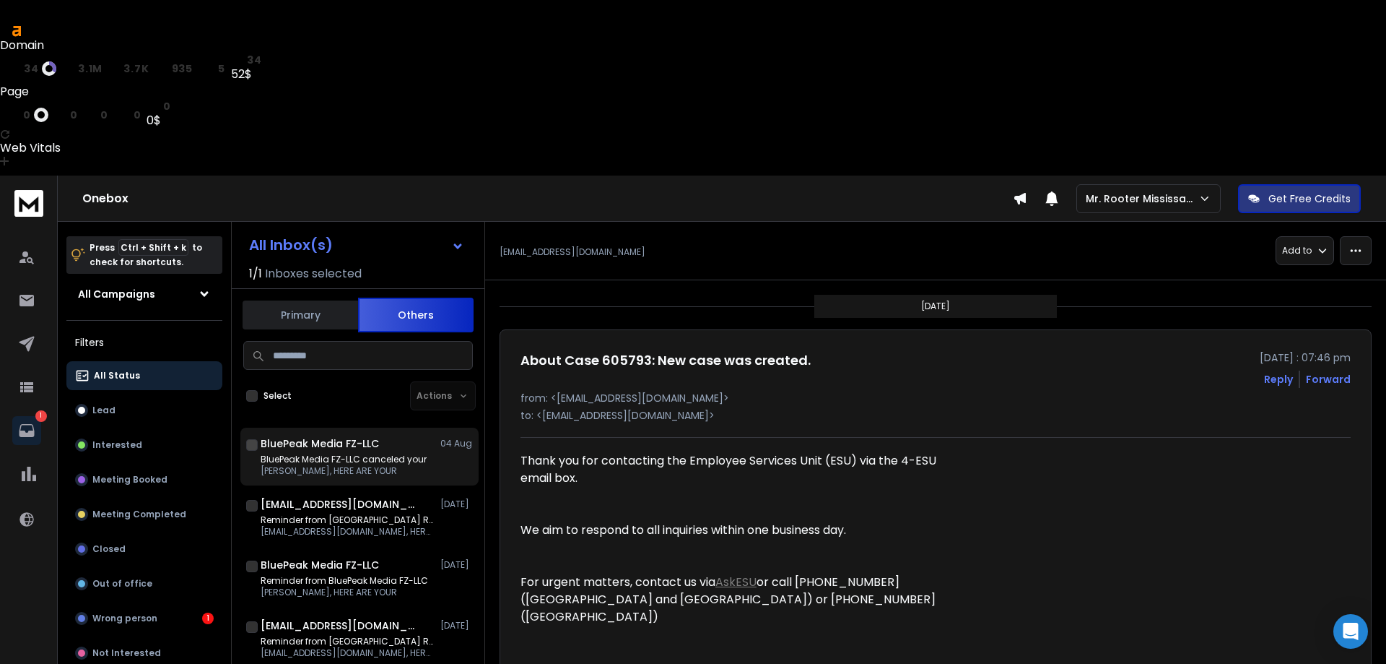
click at [389, 453] on p "BluePeak Media FZ-LLC canceled your" at bounding box center [344, 459] width 166 height 12
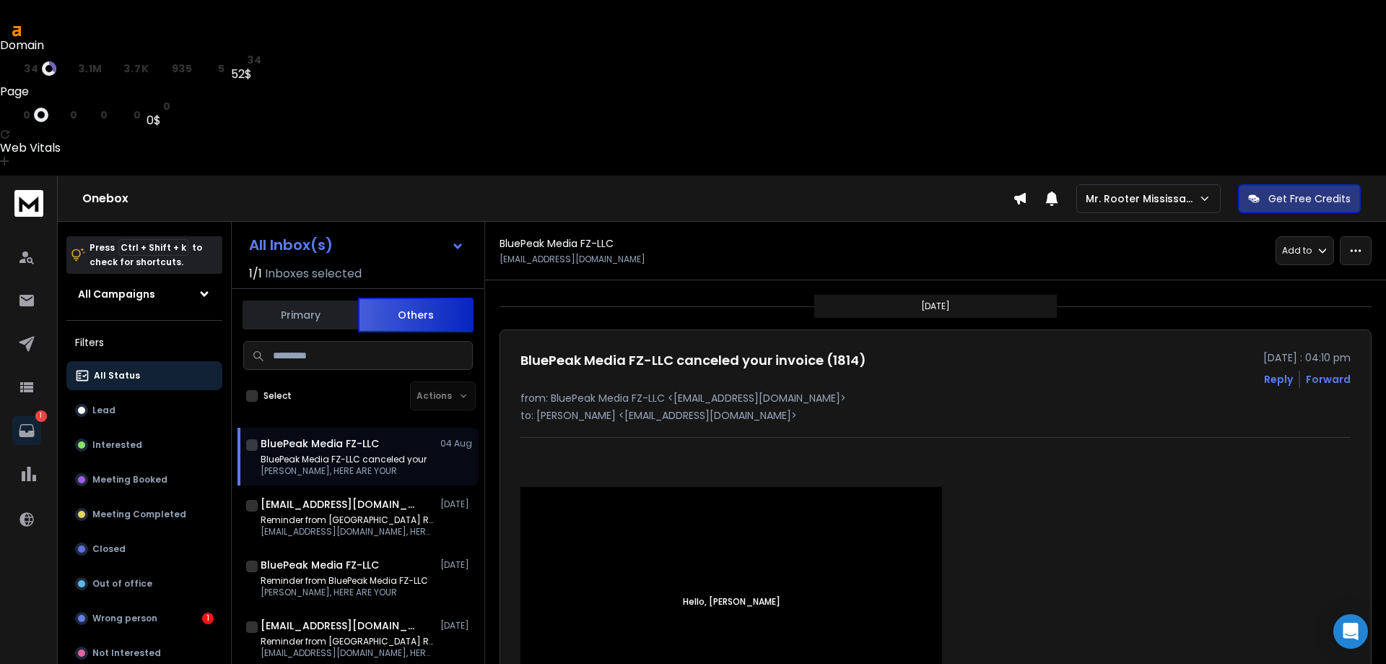
click at [888, 236] on div "BluePeak Media FZ-LLC BMF [EMAIL_ADDRESS][DOMAIN_NAME]" at bounding box center [716, 250] width 432 height 29
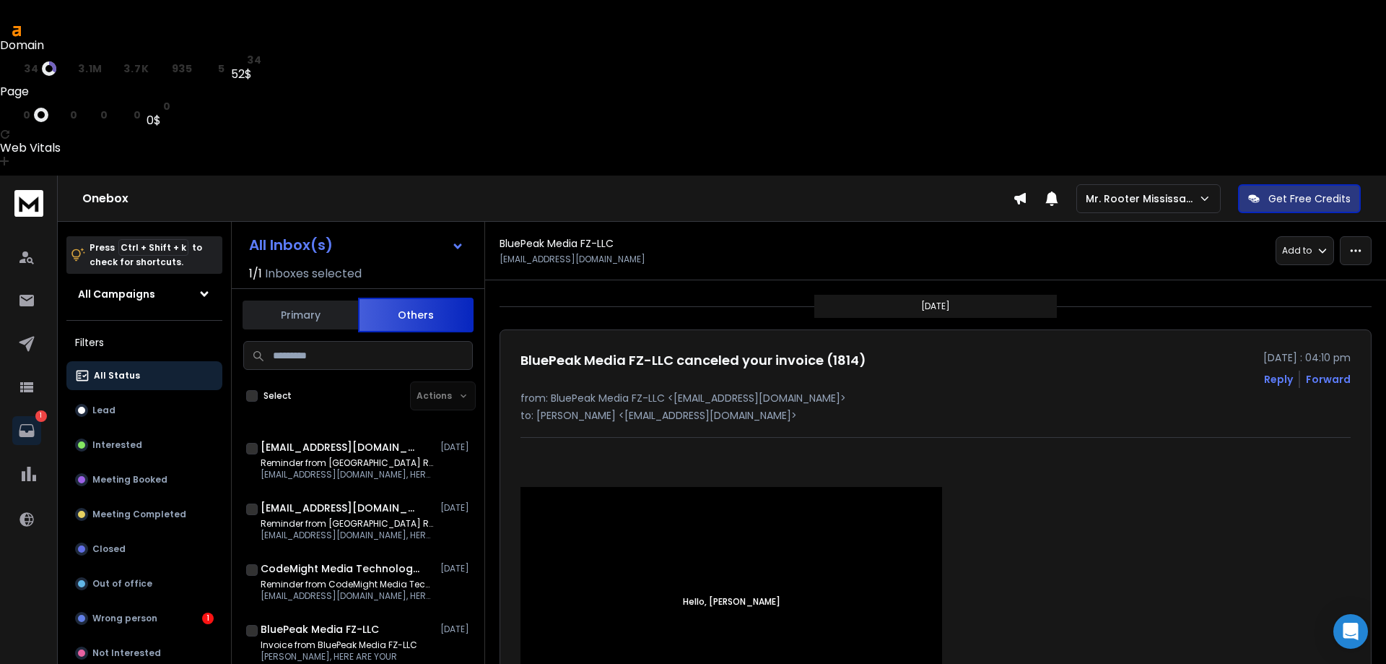
scroll to position [365, 0]
click at [35, 483] on div "1 H" at bounding box center [29, 507] width 58 height 664
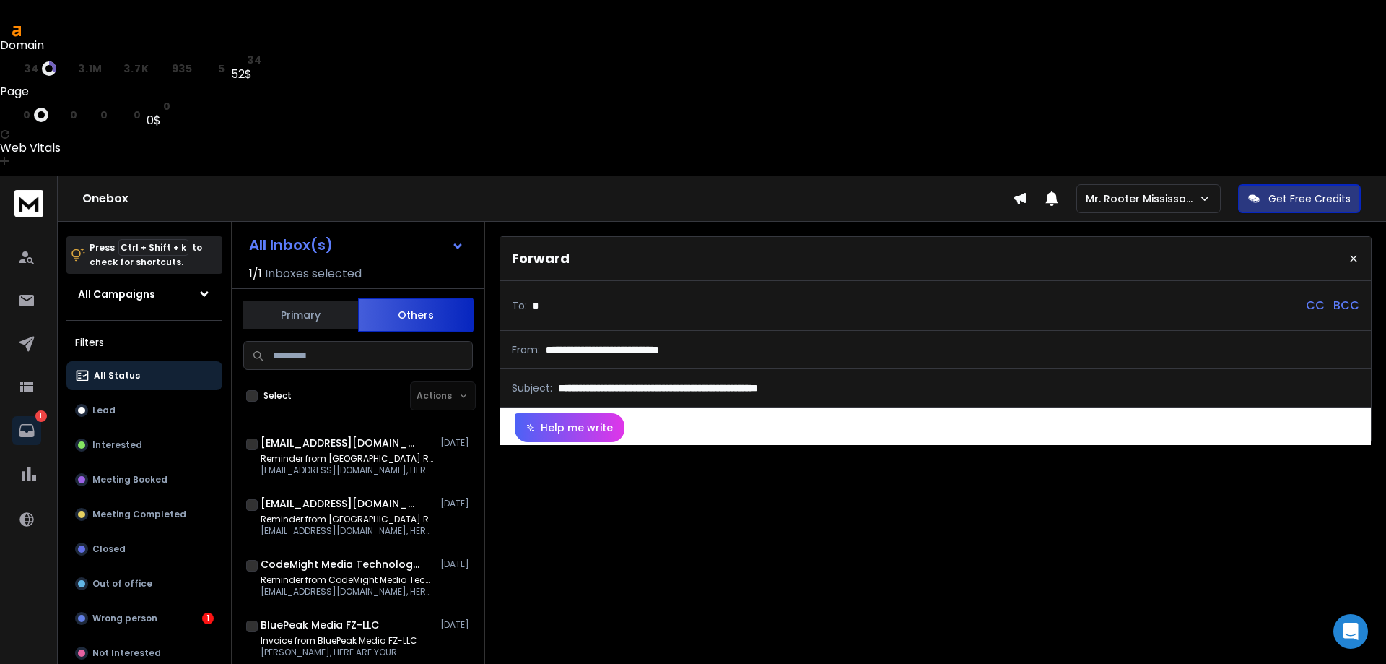
type input "*"
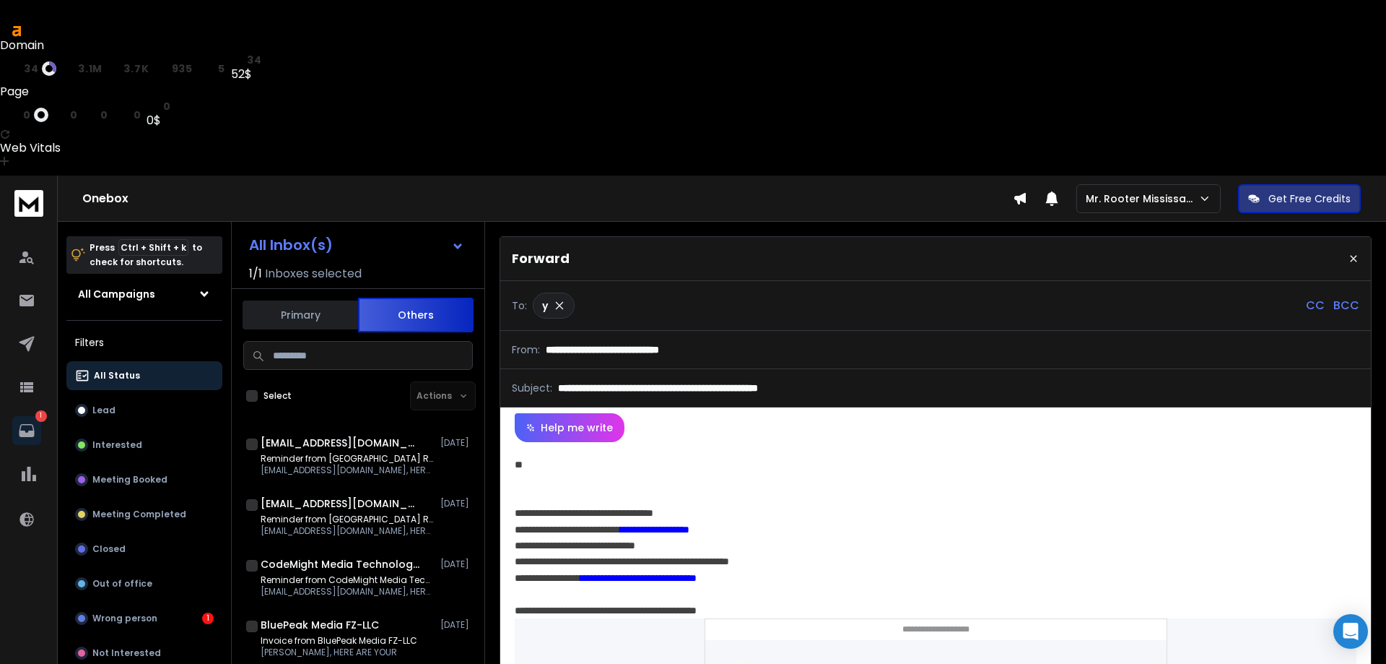
click at [1352, 255] on icon at bounding box center [1353, 258] width 6 height 6
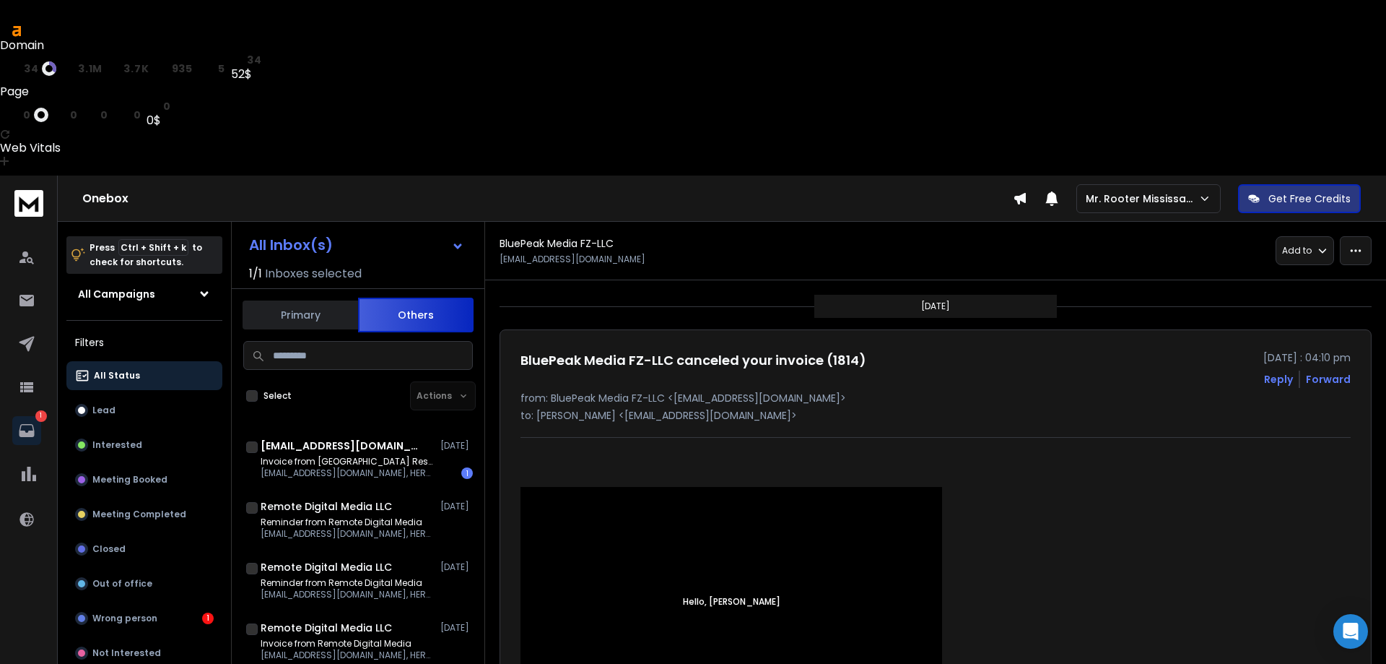
scroll to position [680, 0]
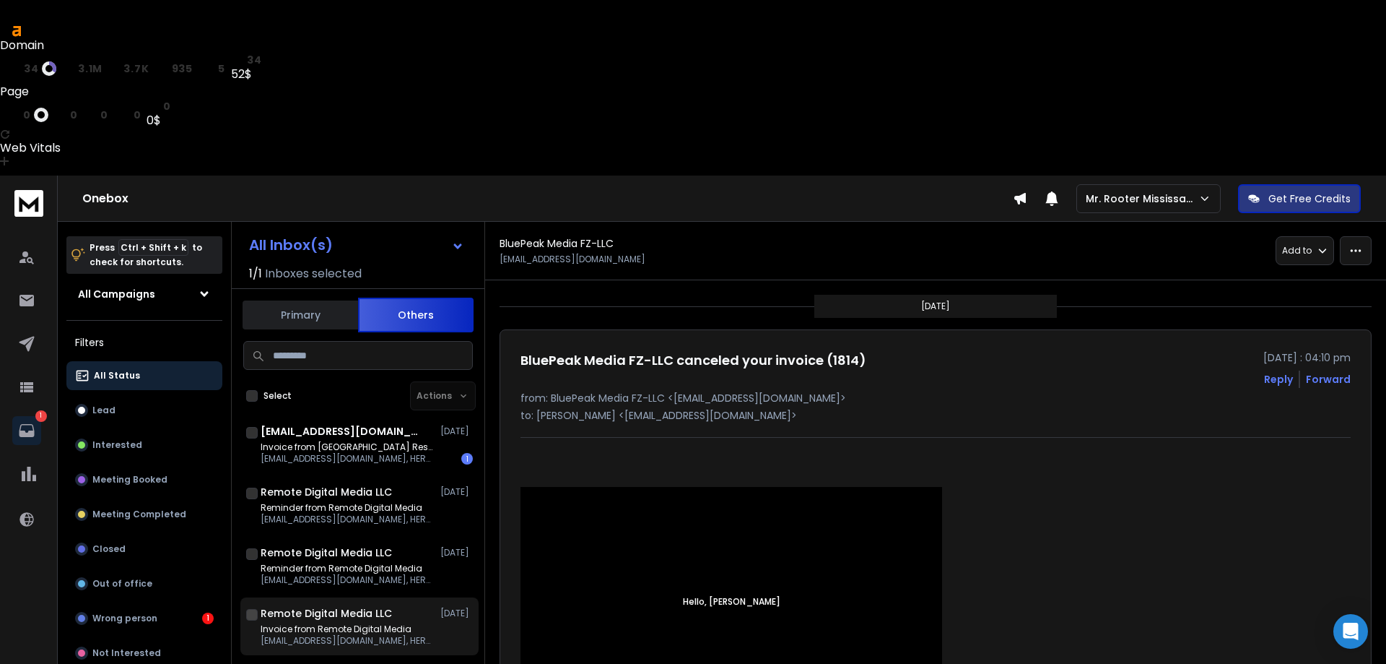
click at [367, 606] on h1 "Remote Digital Media LLC" at bounding box center [326, 613] width 131 height 14
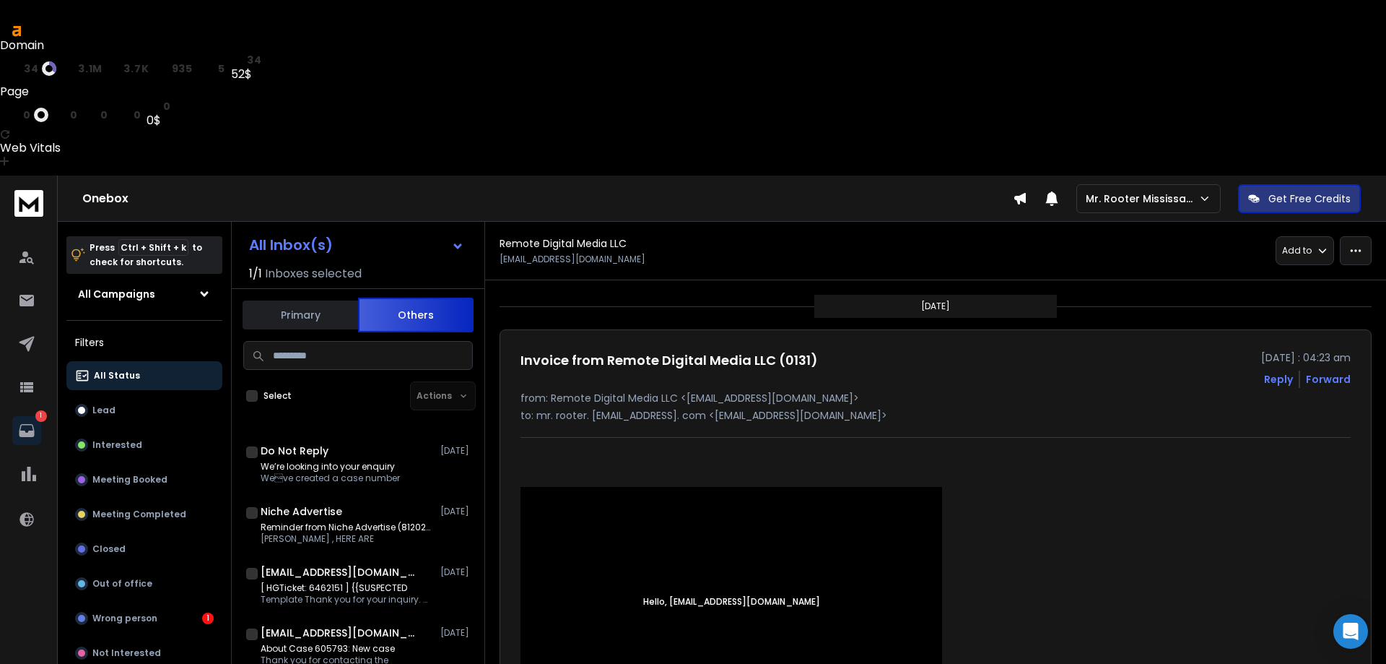
scroll to position [1150, 0]
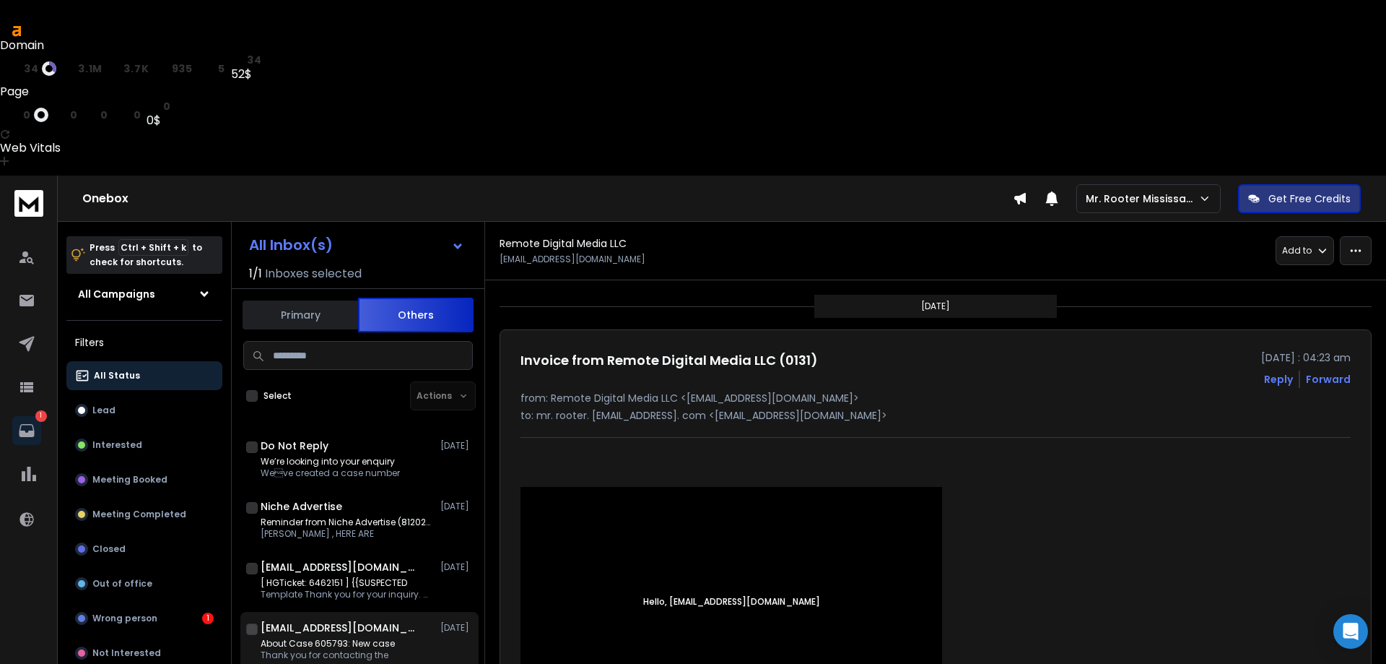
click at [350, 638] on p "About Case 605793: New case" at bounding box center [328, 644] width 134 height 12
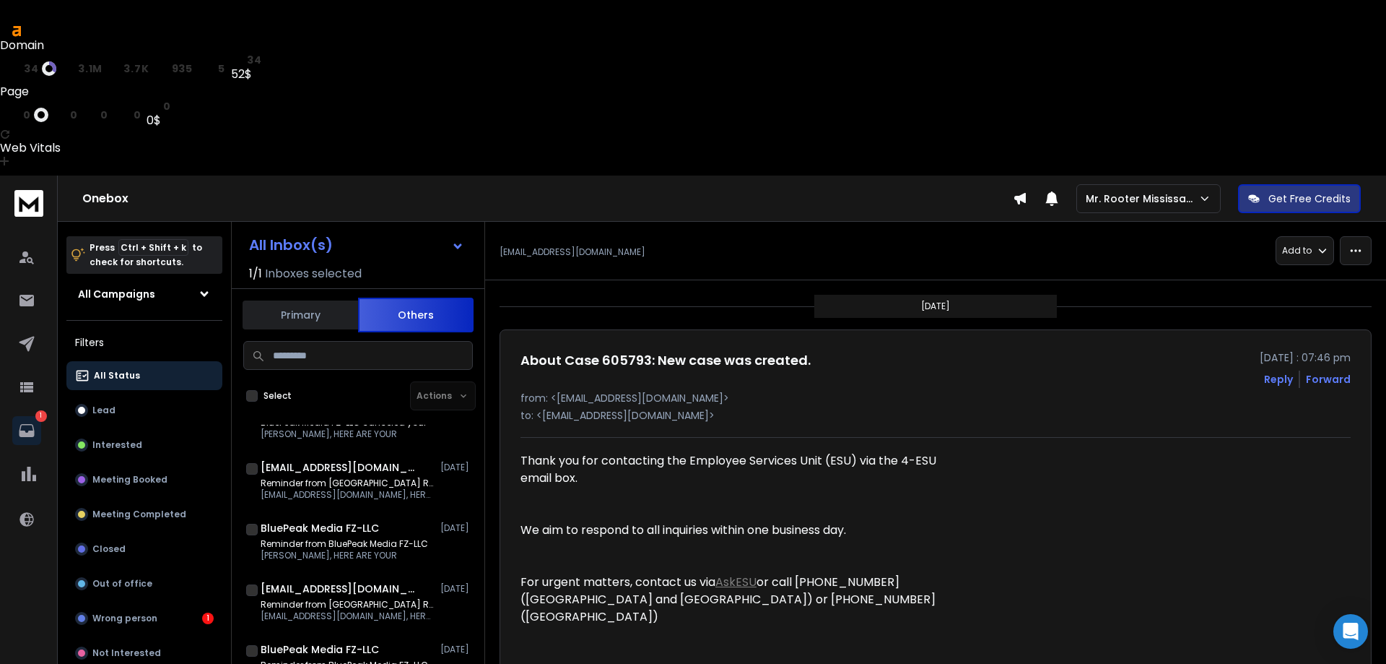
scroll to position [0, 0]
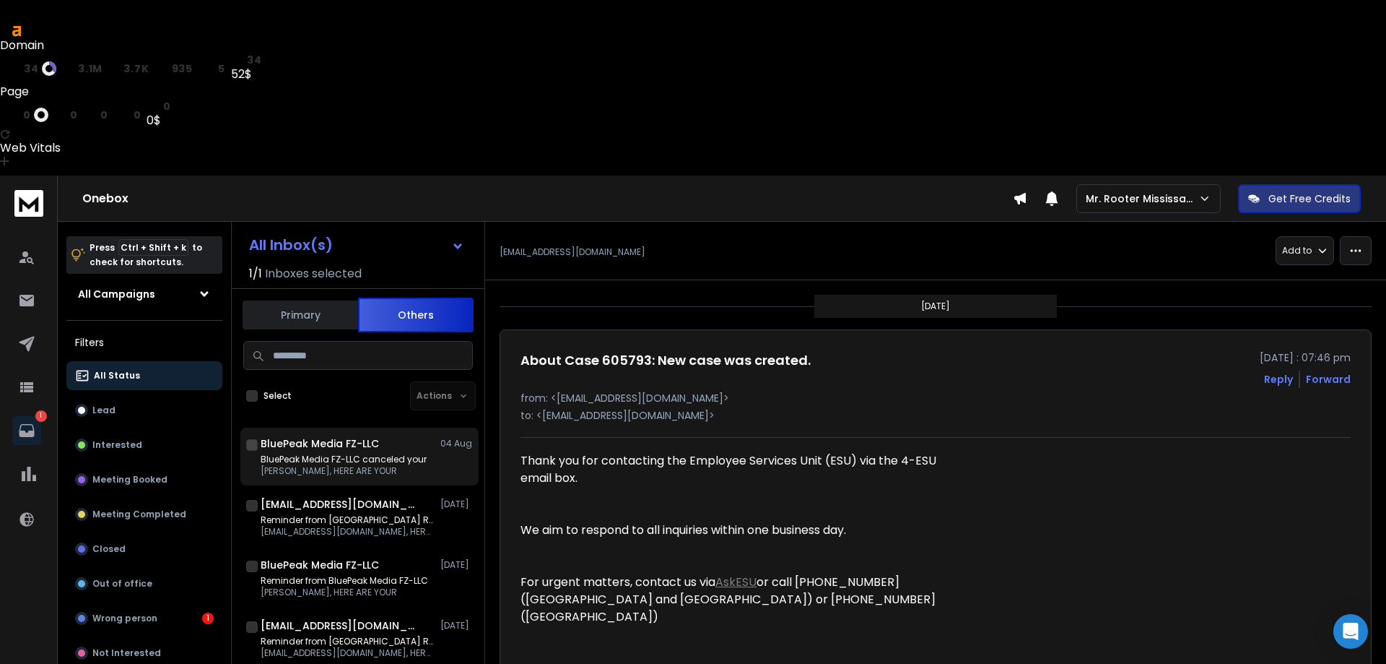
click at [389, 453] on p "BluePeak Media FZ-LLC canceled your" at bounding box center [344, 459] width 166 height 12
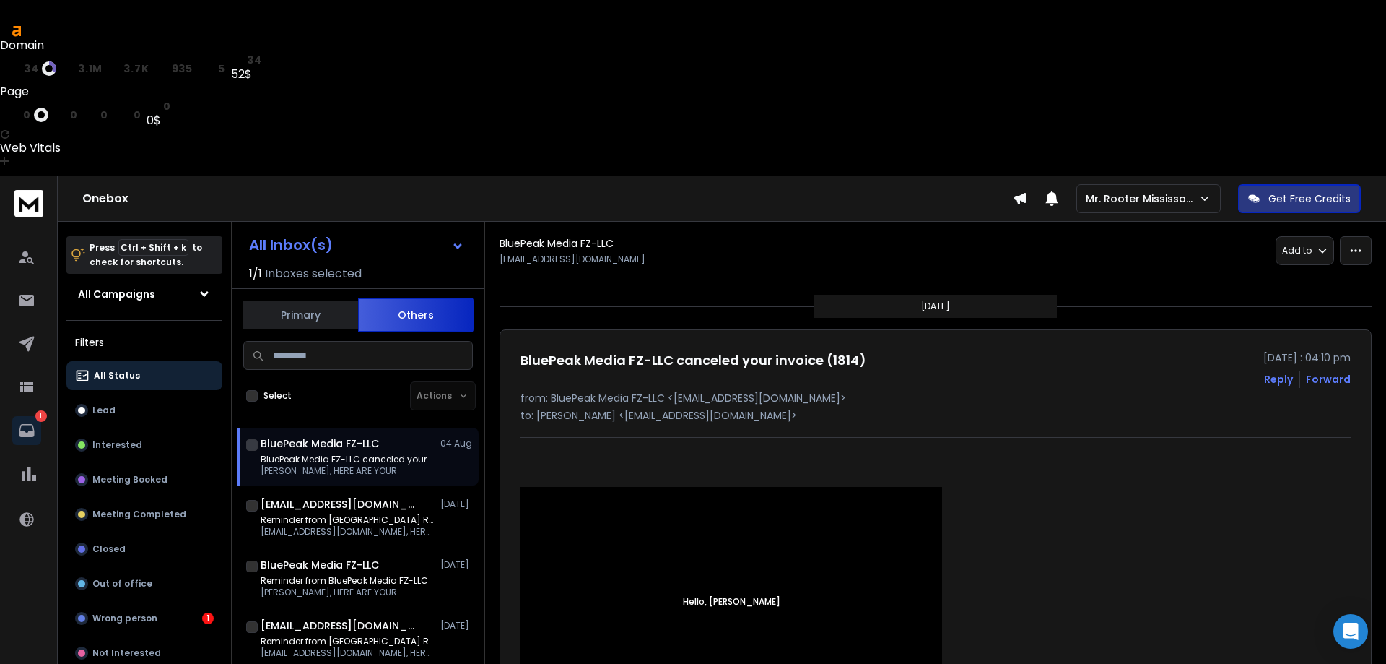
click at [888, 236] on div "BluePeak Media FZ-LLC BMF [EMAIL_ADDRESS][DOMAIN_NAME]" at bounding box center [716, 250] width 432 height 29
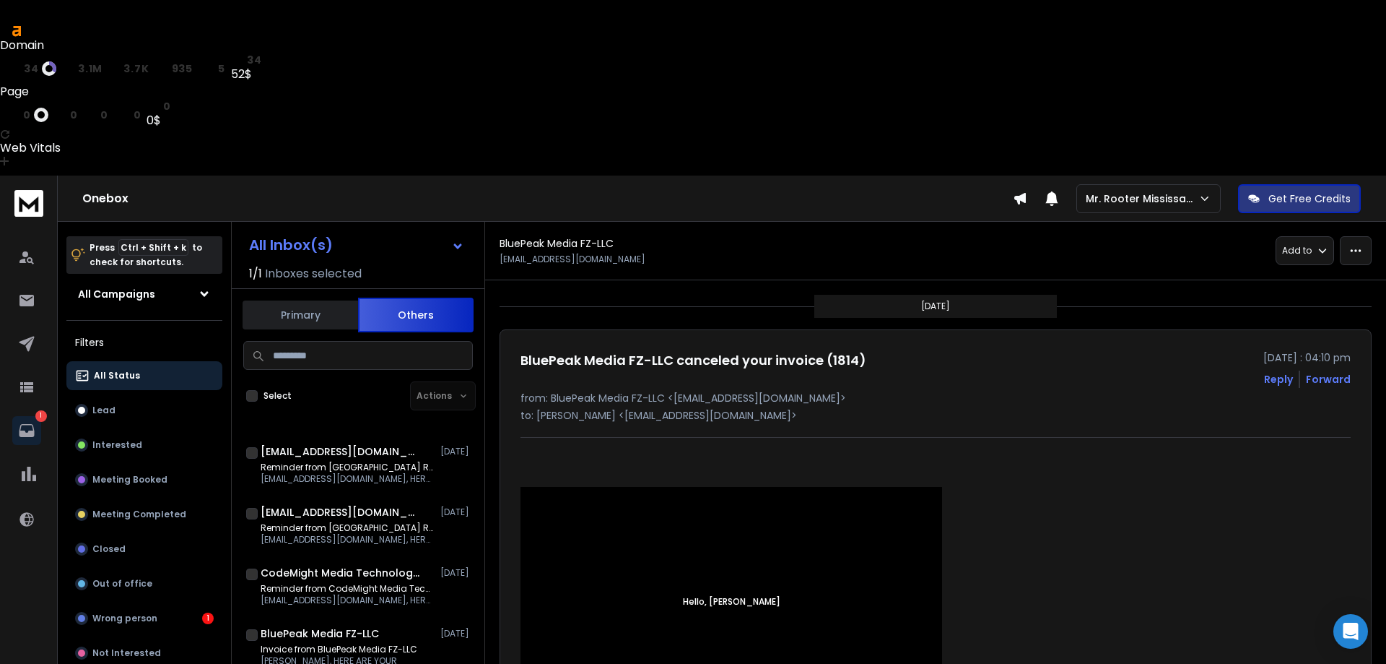
scroll to position [365, 0]
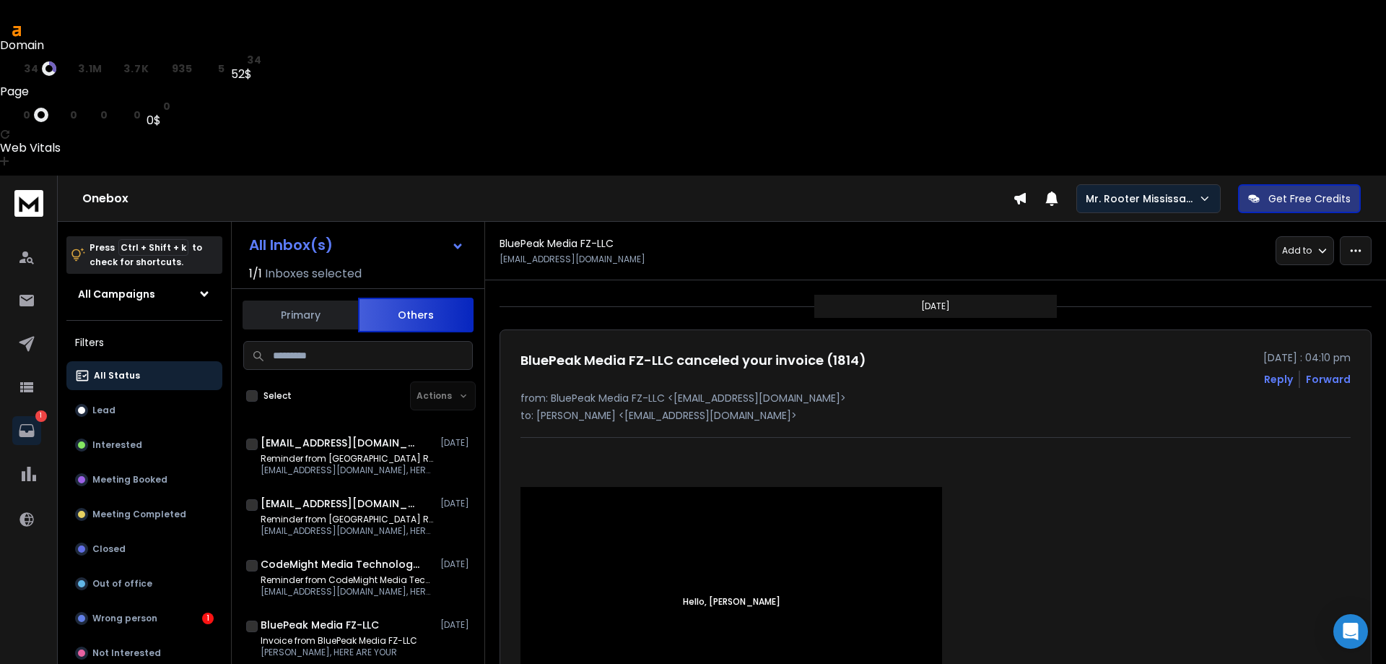
click at [1121, 191] on p "Mr. Rooter Mississauga" at bounding box center [1142, 198] width 113 height 14
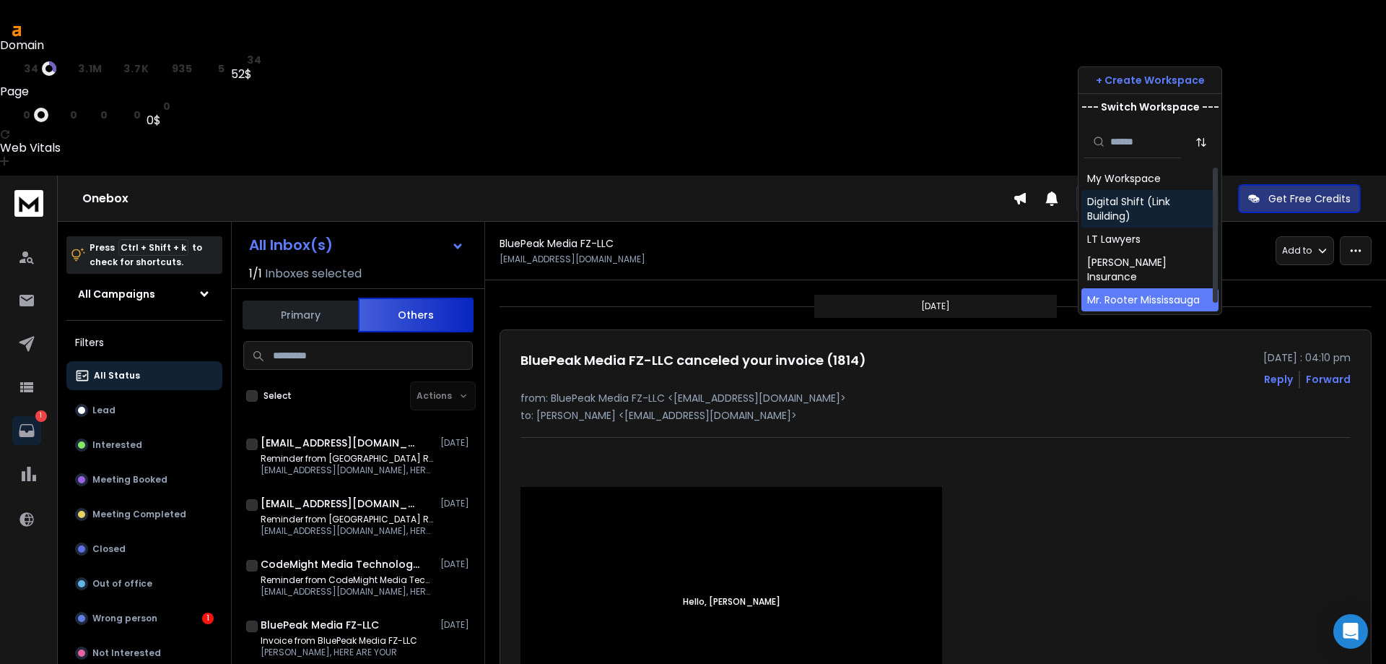
click at [1112, 205] on div "Digital Shift (Link Building)" at bounding box center [1151, 208] width 126 height 29
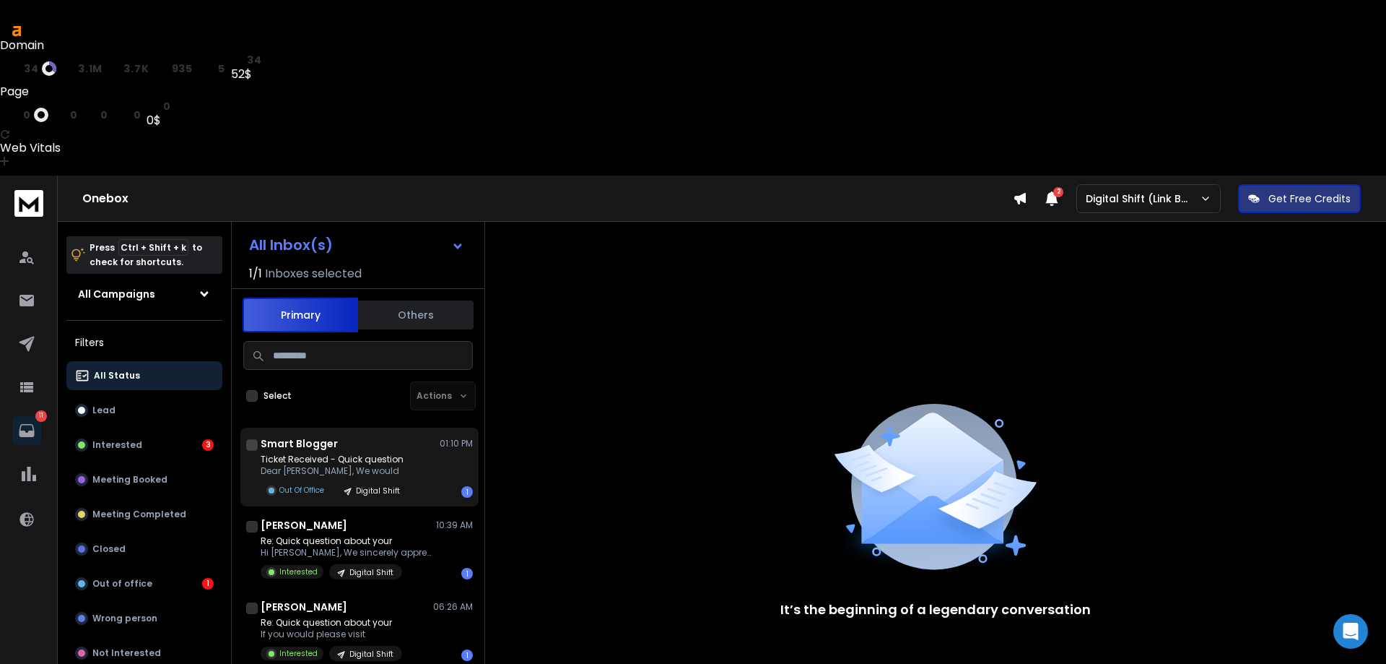
click at [360, 453] on p "Ticket Received - Quick question" at bounding box center [335, 459] width 148 height 12
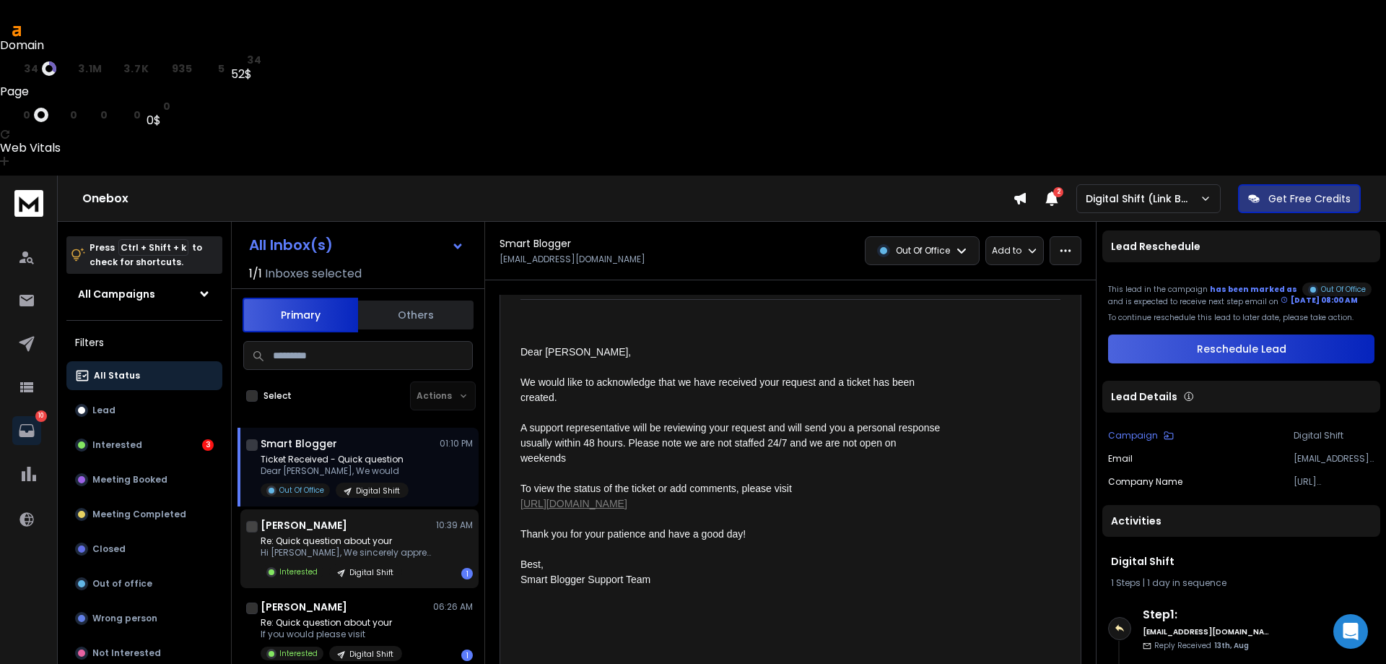
scroll to position [144, 0]
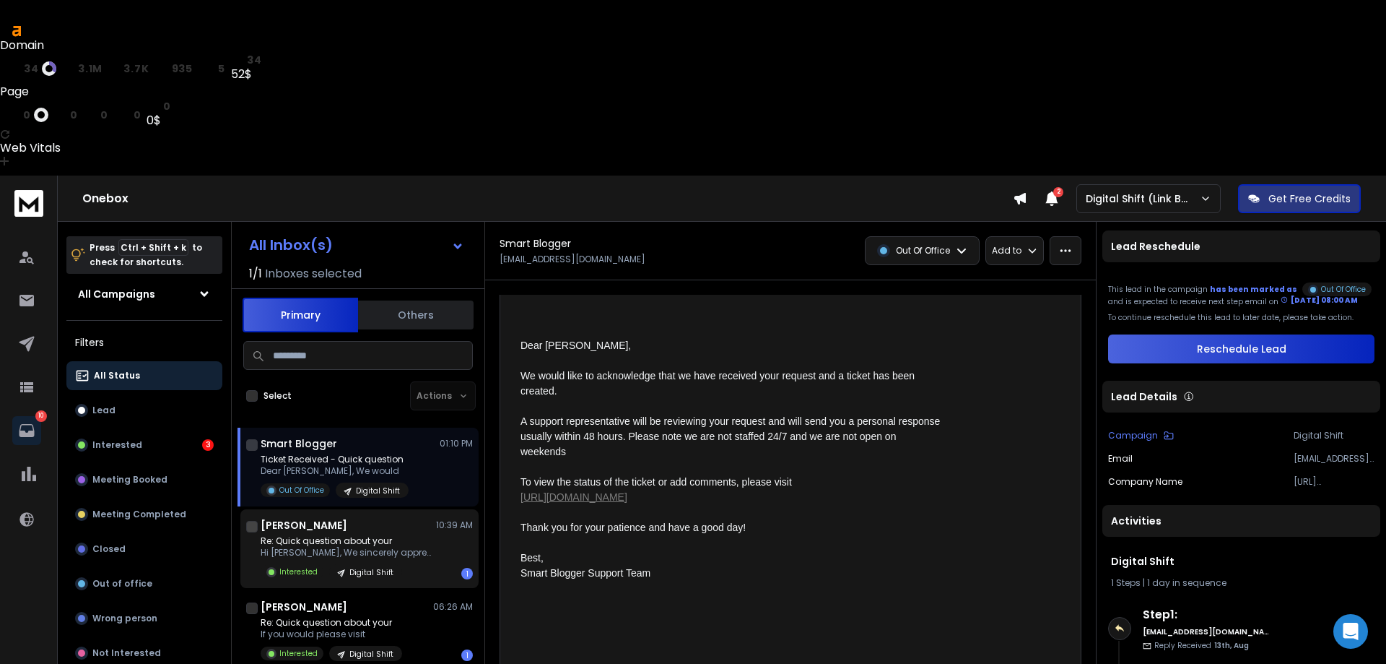
click at [384, 518] on div "Muhammad Faisal Jawaid 10:39 AM Re: Quick question about your Hi Alfie, We sinc…" at bounding box center [367, 548] width 212 height 61
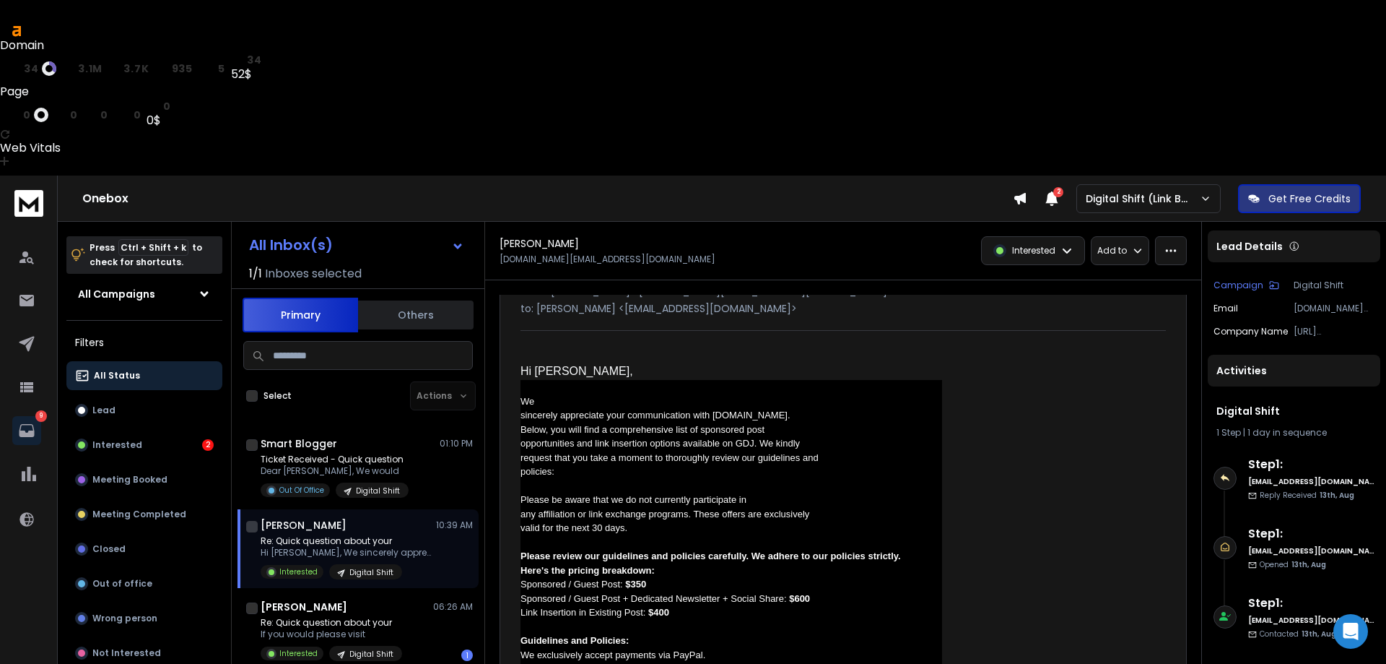
scroll to position [0, 0]
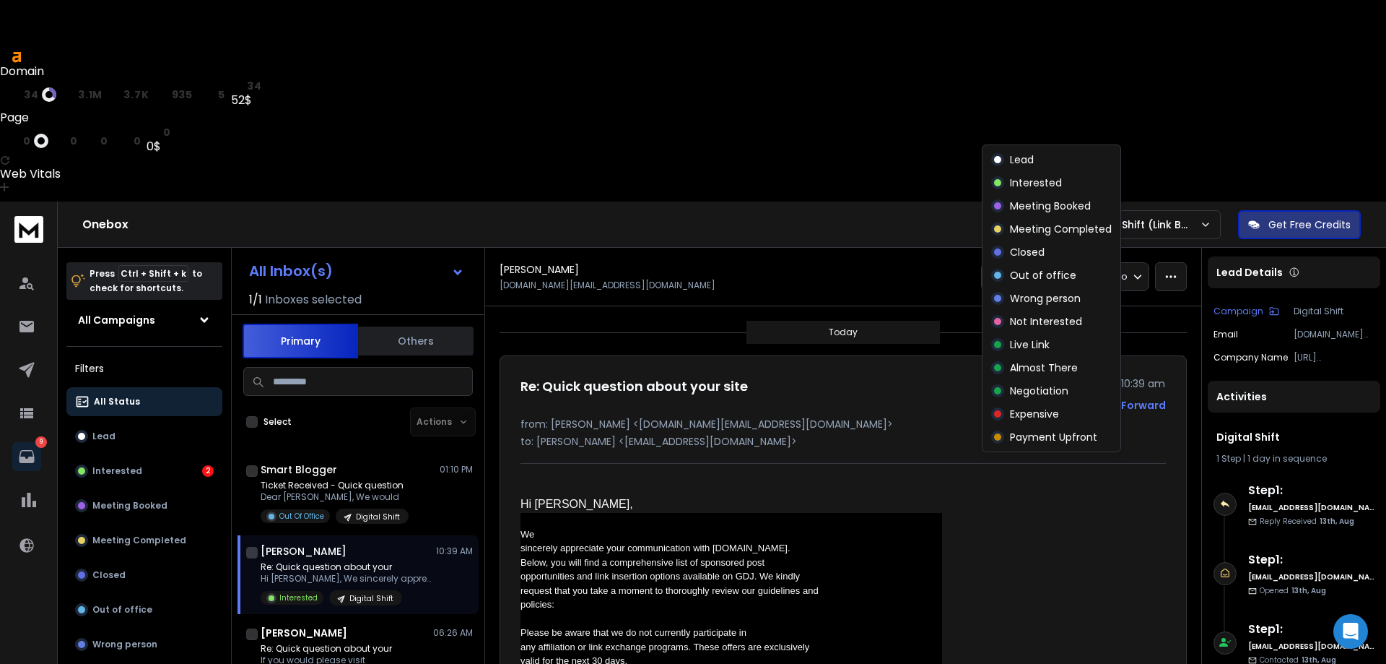
click at [1051, 201] on div "Onebox 2 Digital Shift (Link Building) Get Free Credits Press Ctrl + Shift + k …" at bounding box center [693, 556] width 1386 height 710
click at [1022, 414] on p "Expensive" at bounding box center [1034, 414] width 49 height 14
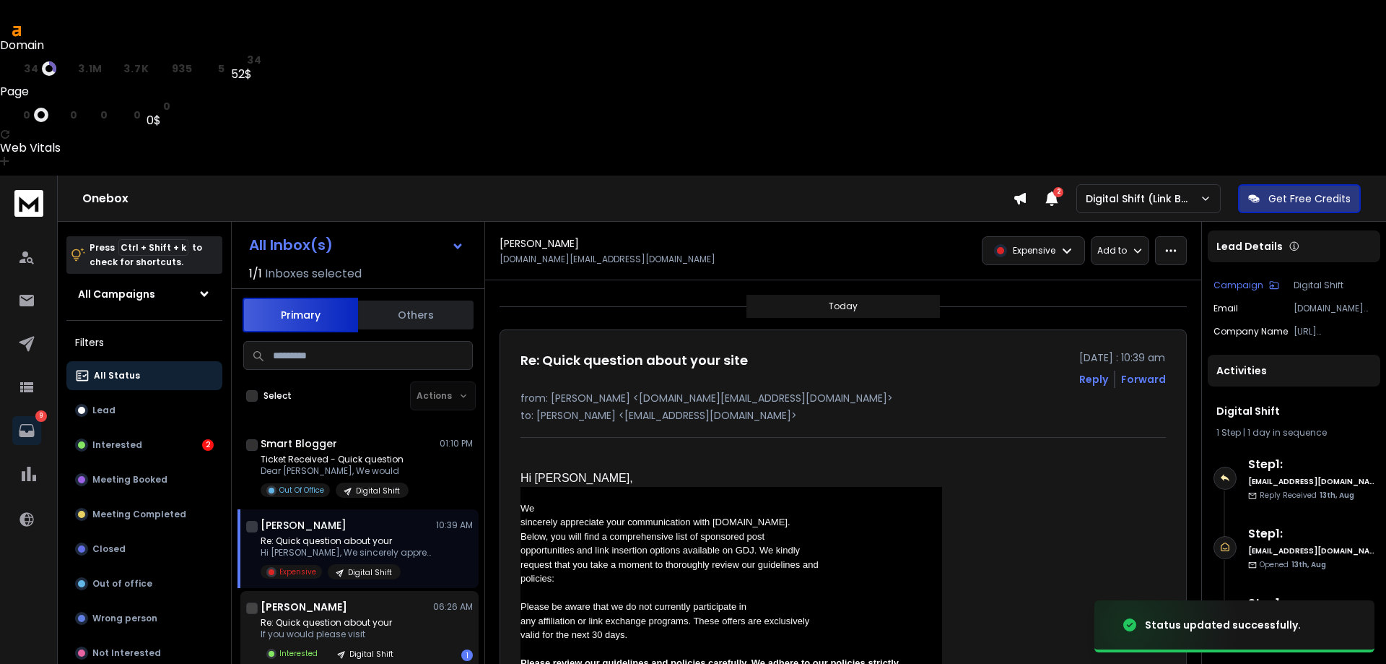
click at [383, 628] on p "If you would please visit" at bounding box center [332, 634] width 142 height 12
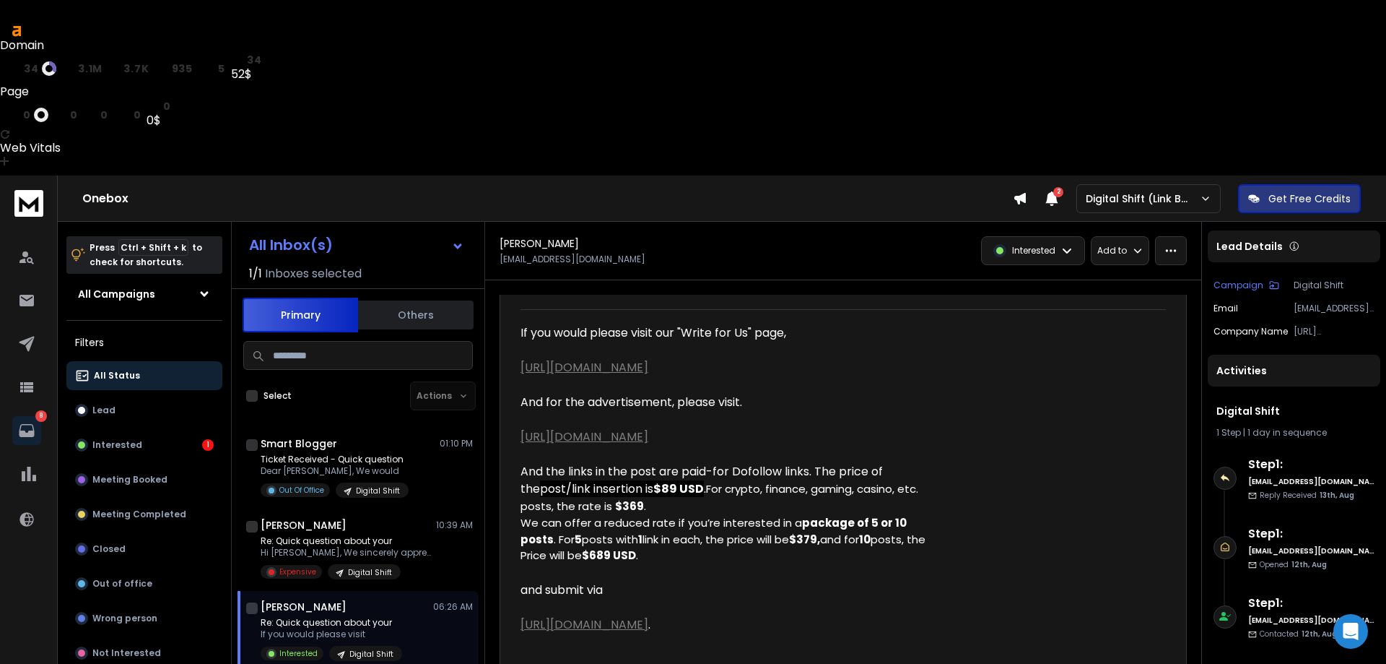
scroll to position [361, 0]
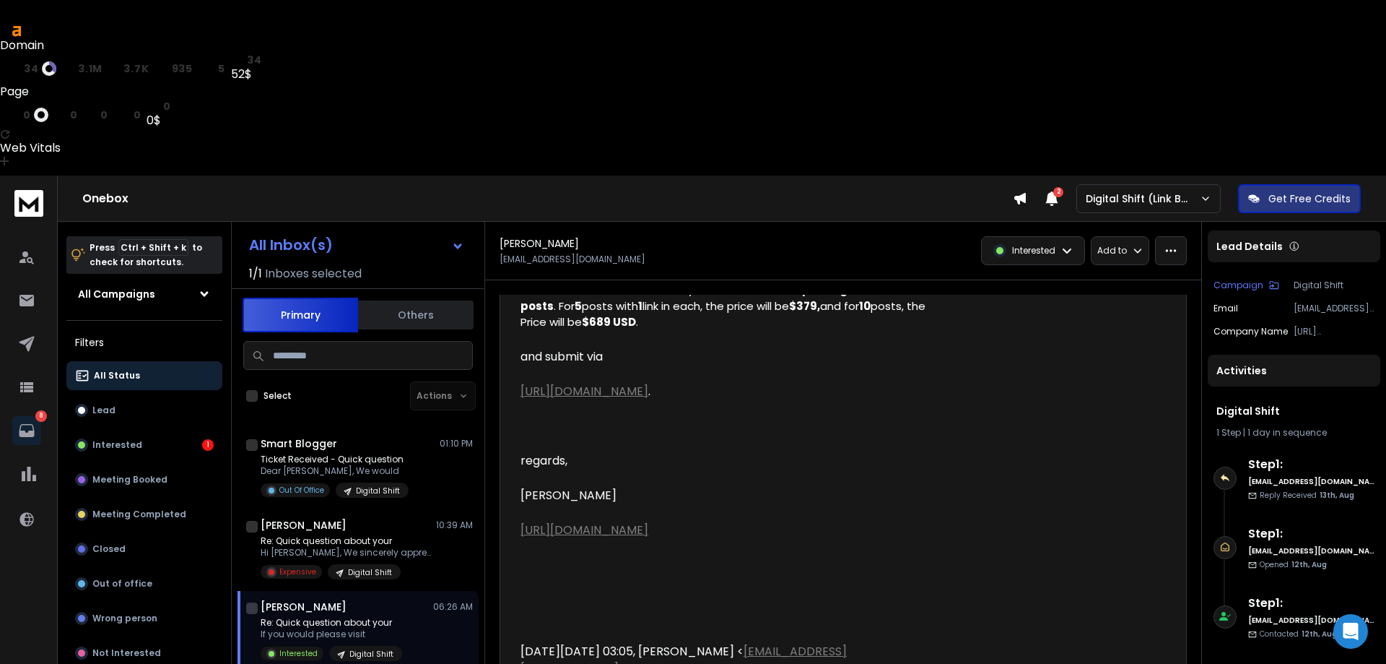
click at [1041, 175] on div "Onebox 2 Digital Shift (Link Building) Get Free Credits Press Ctrl + Shift + k …" at bounding box center [693, 530] width 1386 height 710
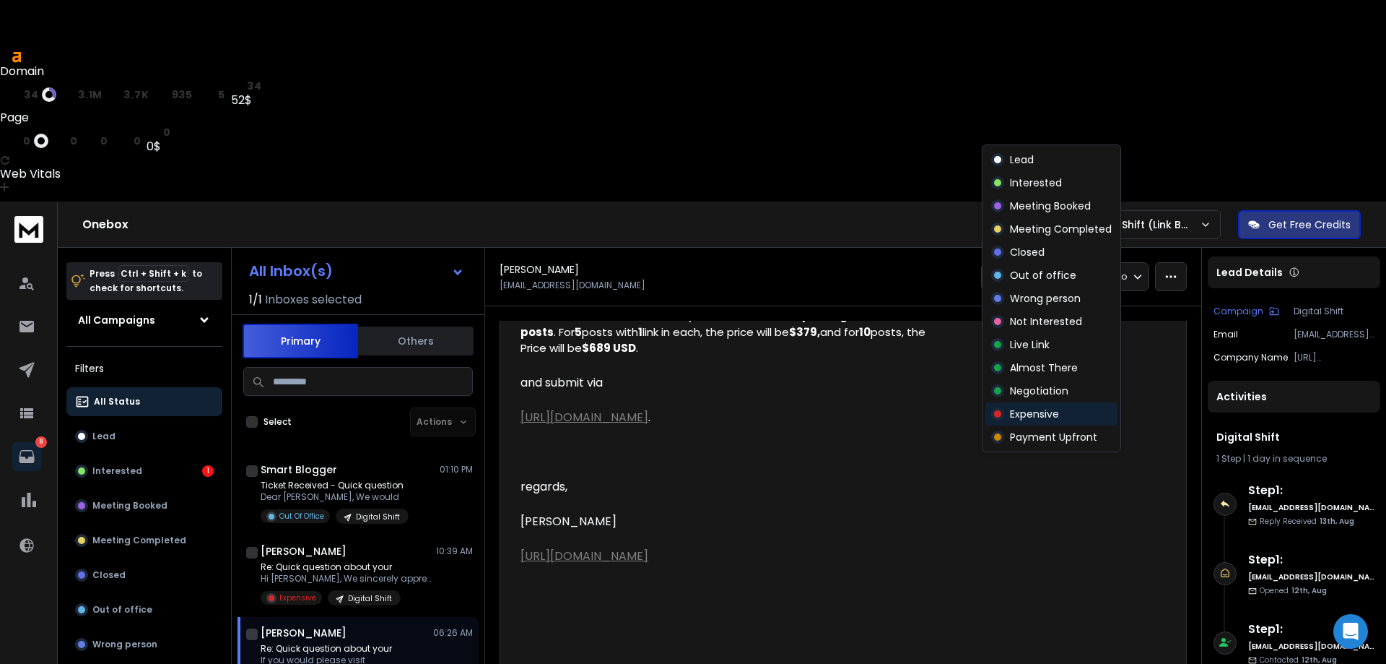
click at [1032, 412] on p "Expensive" at bounding box center [1034, 414] width 49 height 14
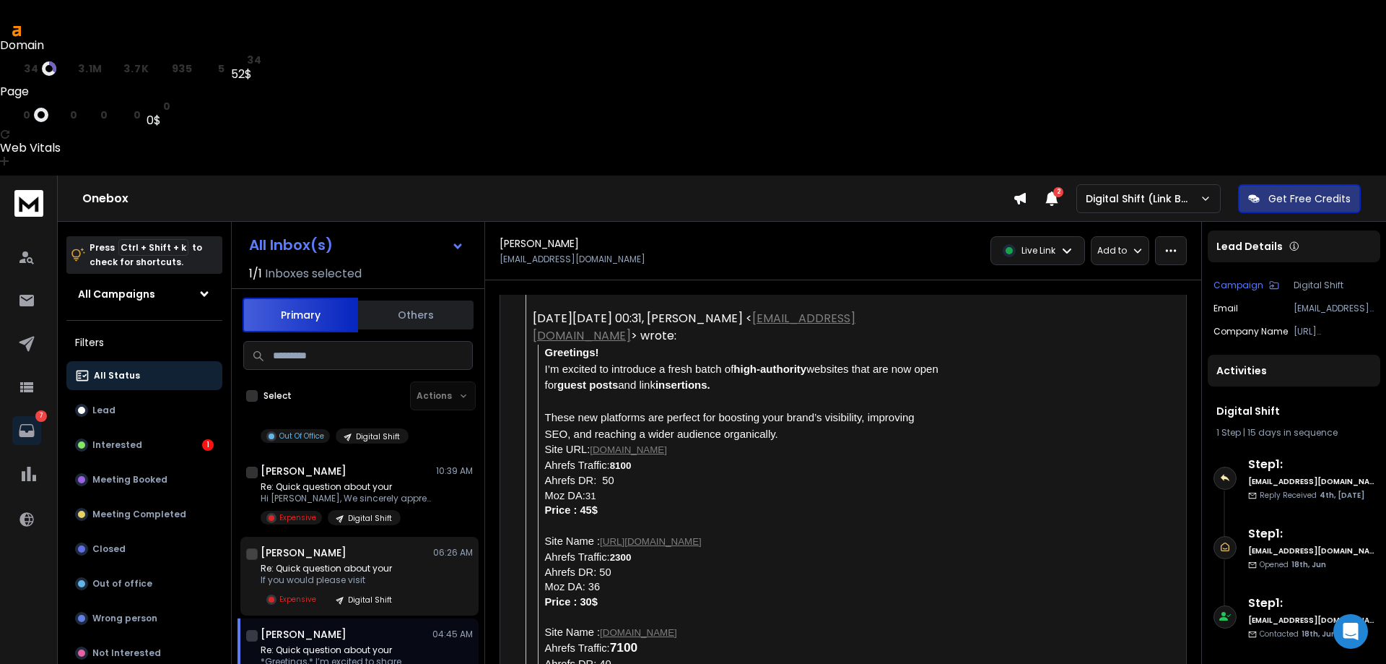
scroll to position [144, 0]
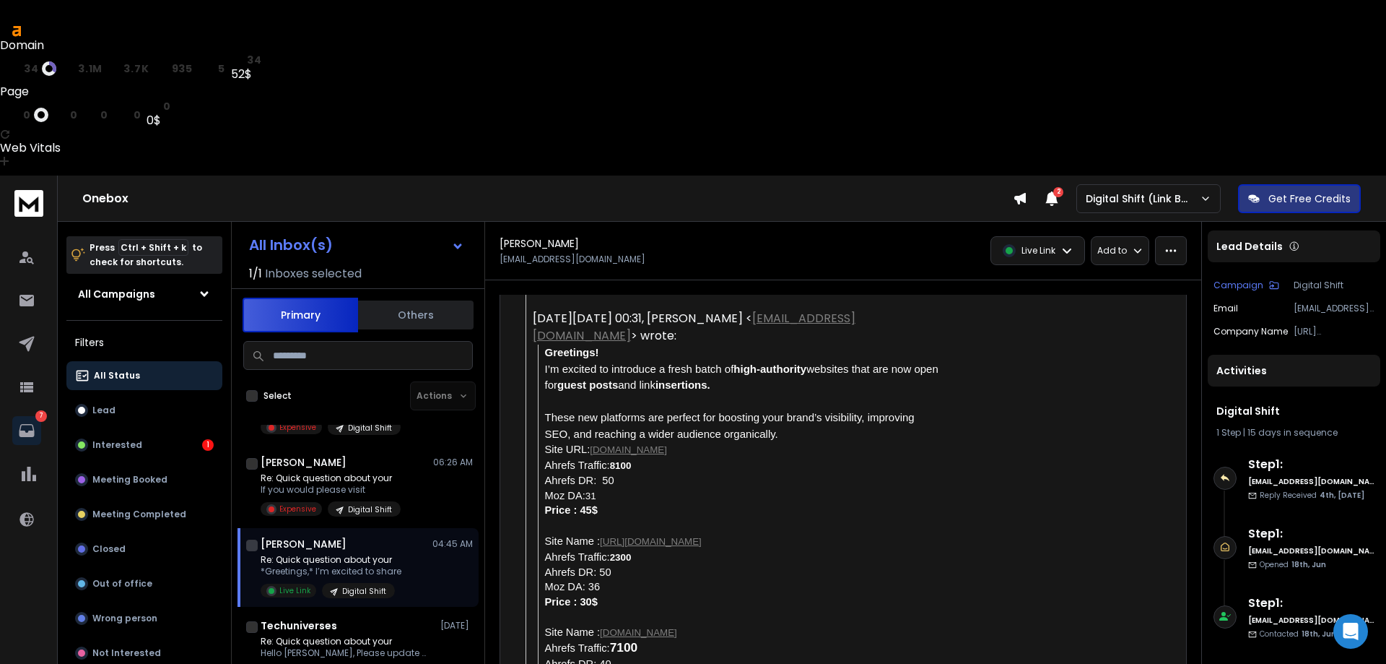
click at [375, 554] on p "Re: Quick question about your" at bounding box center [331, 560] width 141 height 12
click at [407, 635] on div "Re: Quick question about your Hello Alfie, Please update me Live Link Digital S…" at bounding box center [367, 657] width 212 height 44
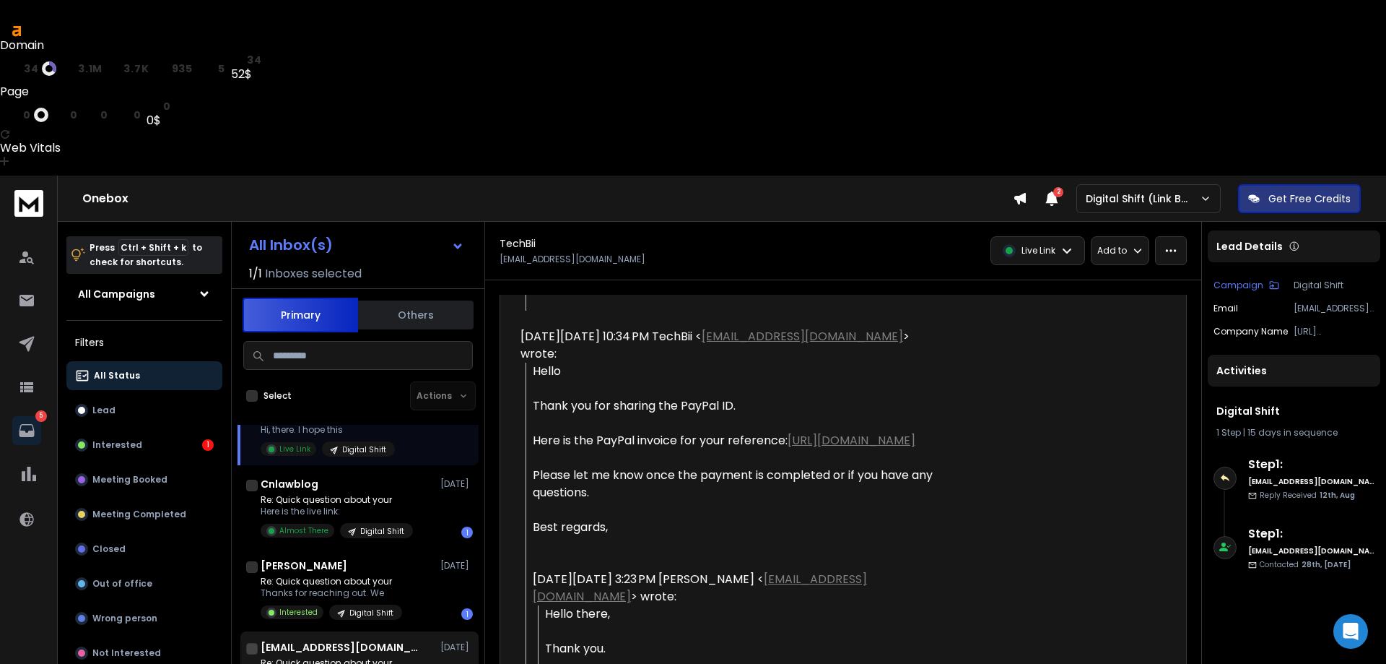
scroll to position [433, 0]
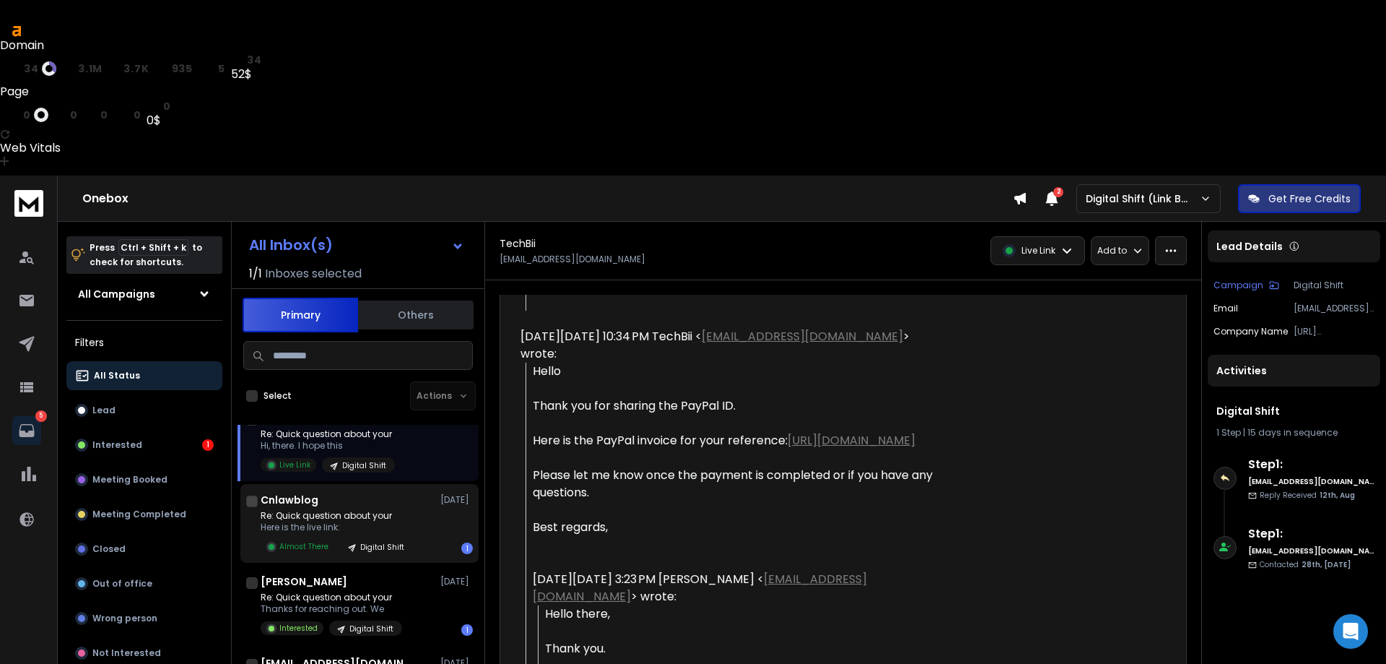
click at [399, 510] on p "Re: Quick question about your" at bounding box center [337, 516] width 152 height 12
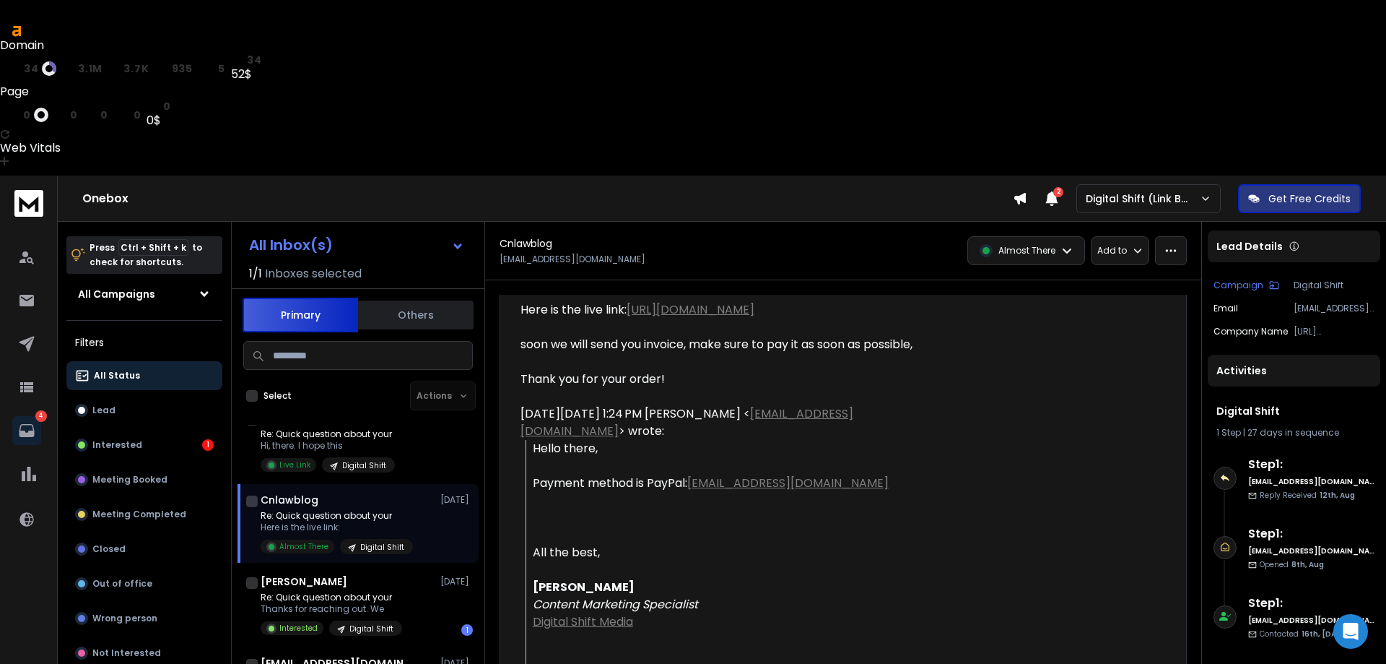
scroll to position [0, 0]
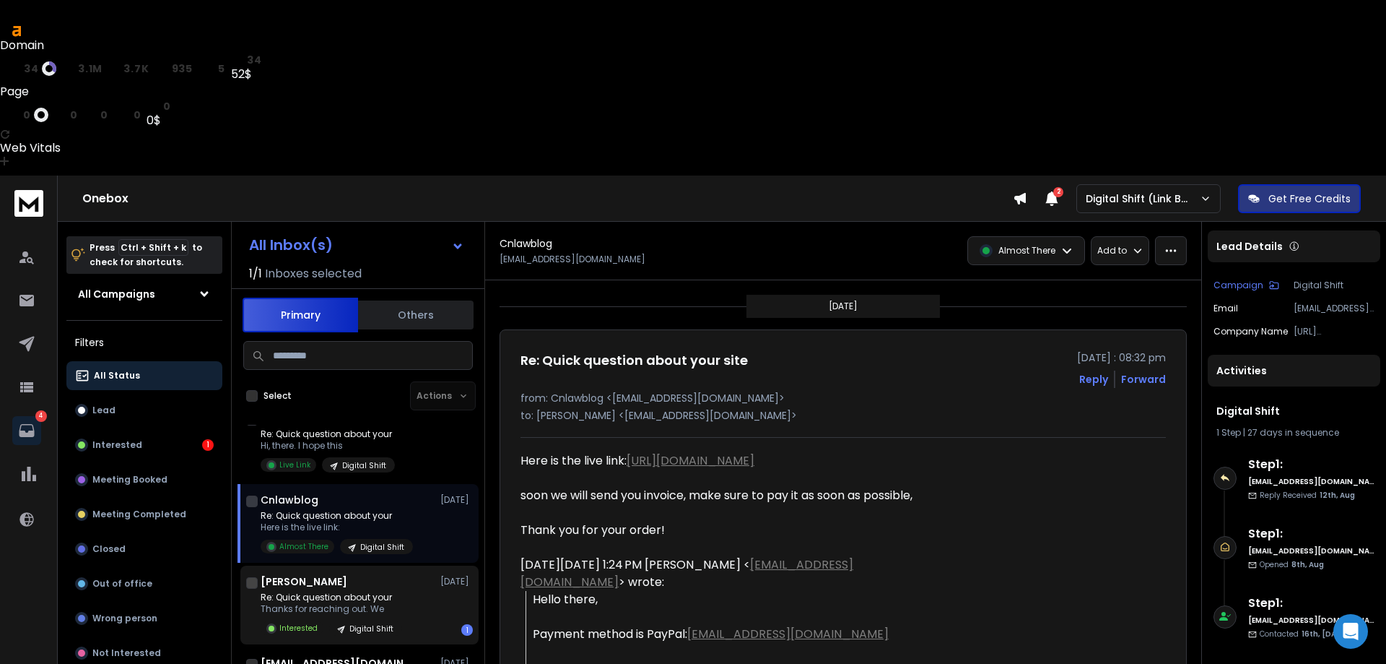
click at [386, 603] on p "Thanks for reaching out. We" at bounding box center [332, 609] width 142 height 12
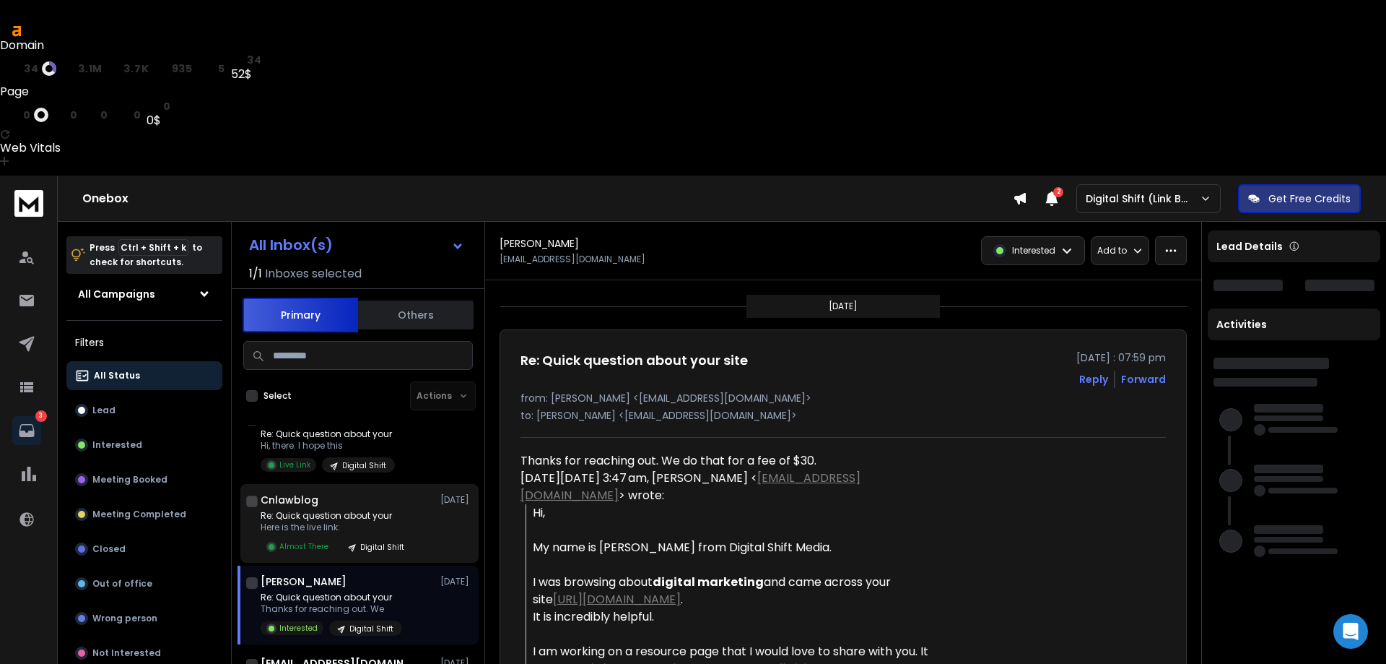
click at [385, 510] on p "Re: Quick question about your" at bounding box center [337, 516] width 152 height 12
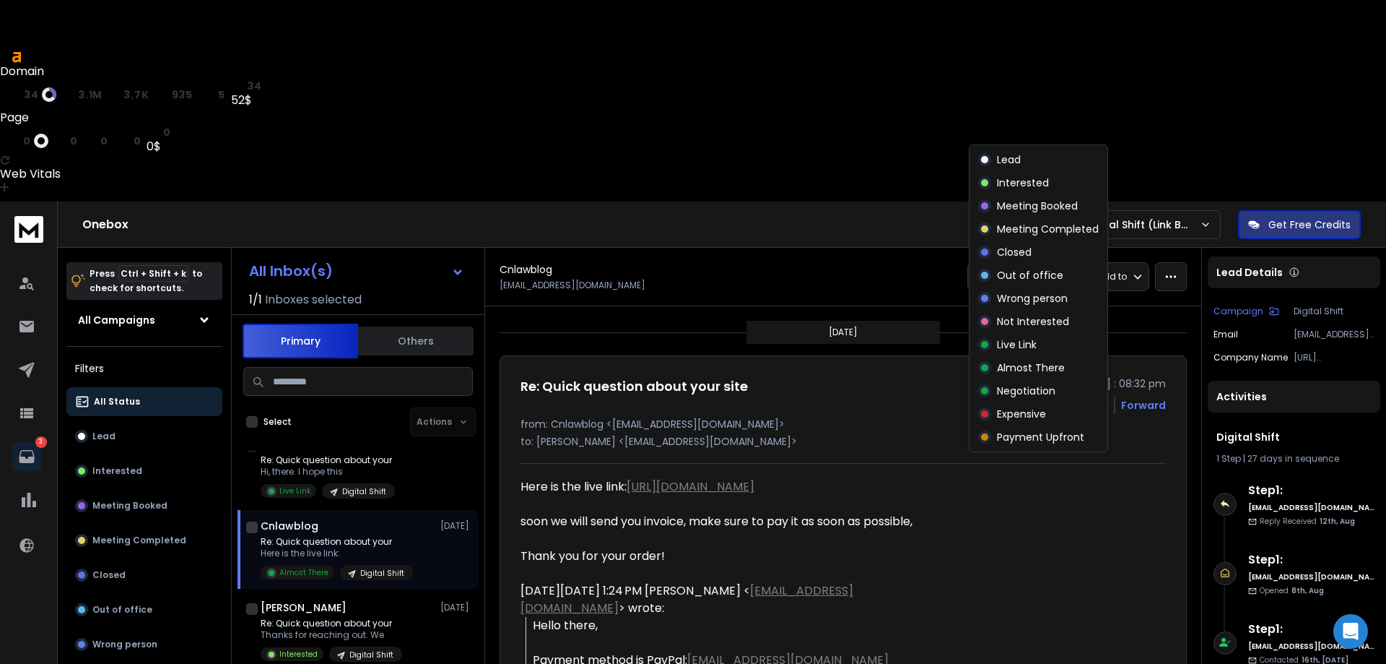
click at [1016, 248] on div "Cnlawblog Cnlawblog cnlawblog@gmail.com Almost There Add to Almost There Add to" at bounding box center [843, 277] width 716 height 58
click at [1019, 347] on p "Live Link" at bounding box center [1017, 344] width 40 height 14
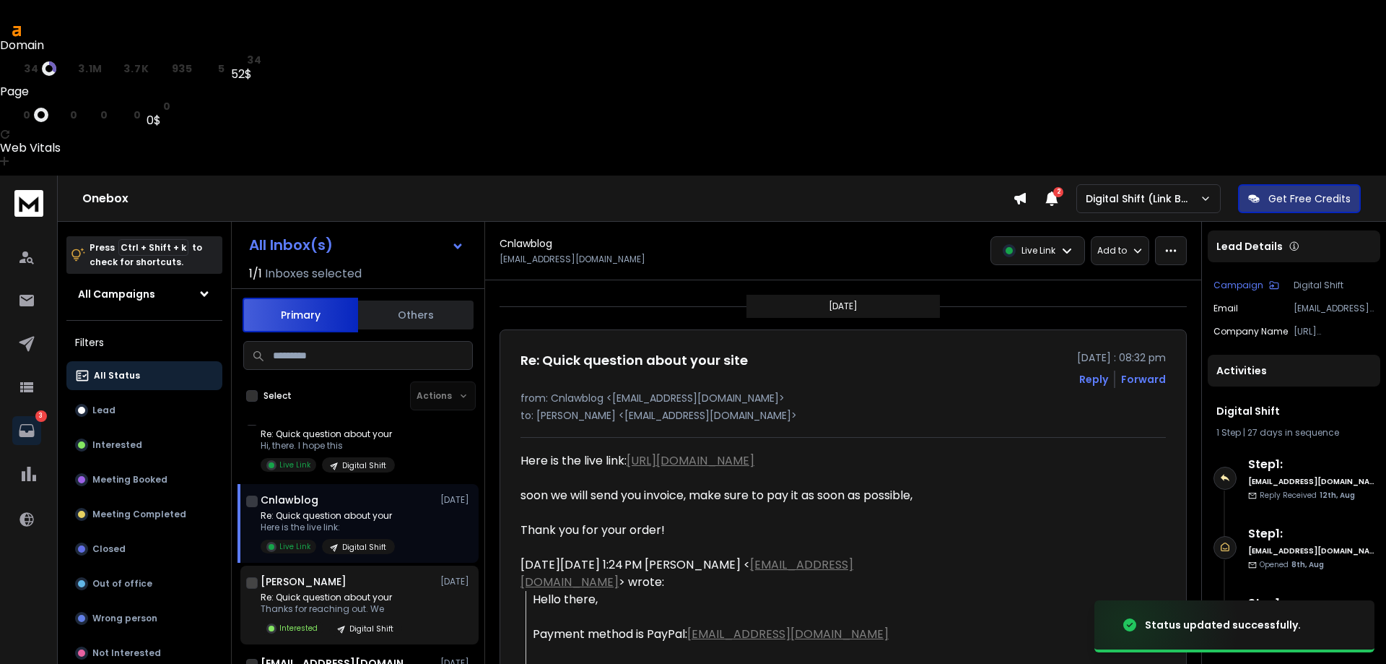
click at [363, 603] on p "Thanks for reaching out. We" at bounding box center [332, 609] width 142 height 12
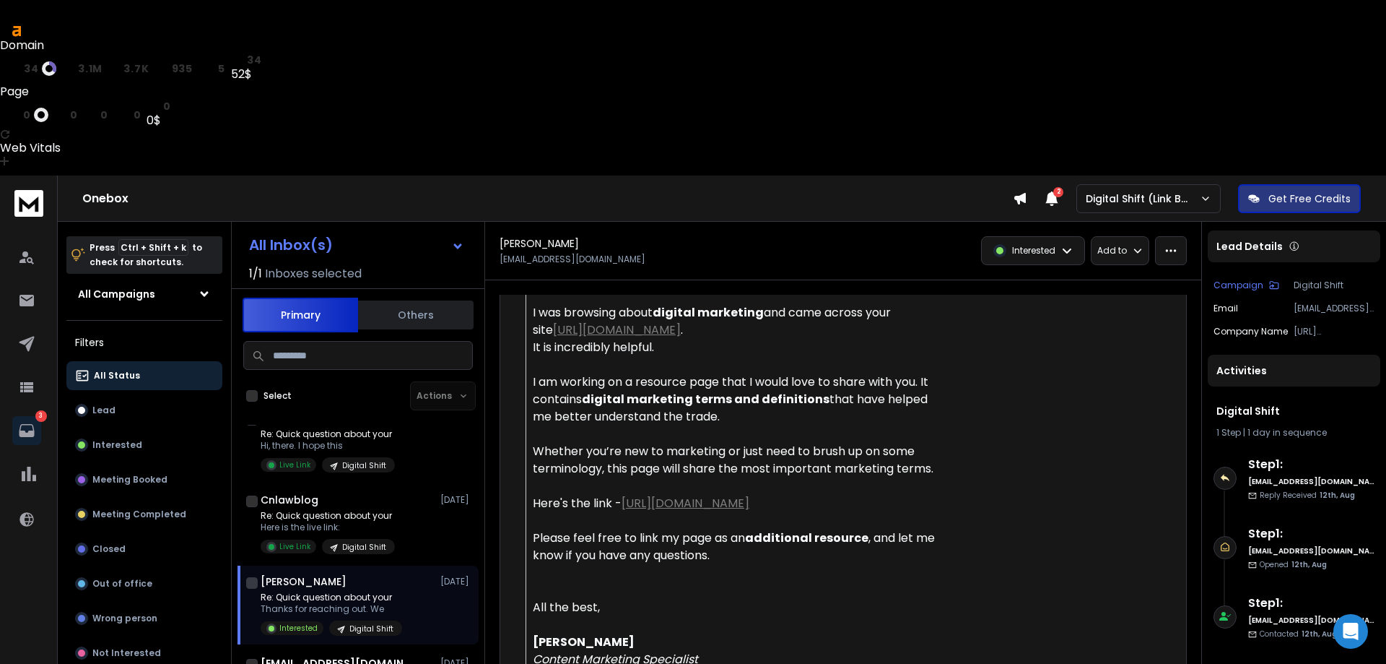
scroll to position [333, 0]
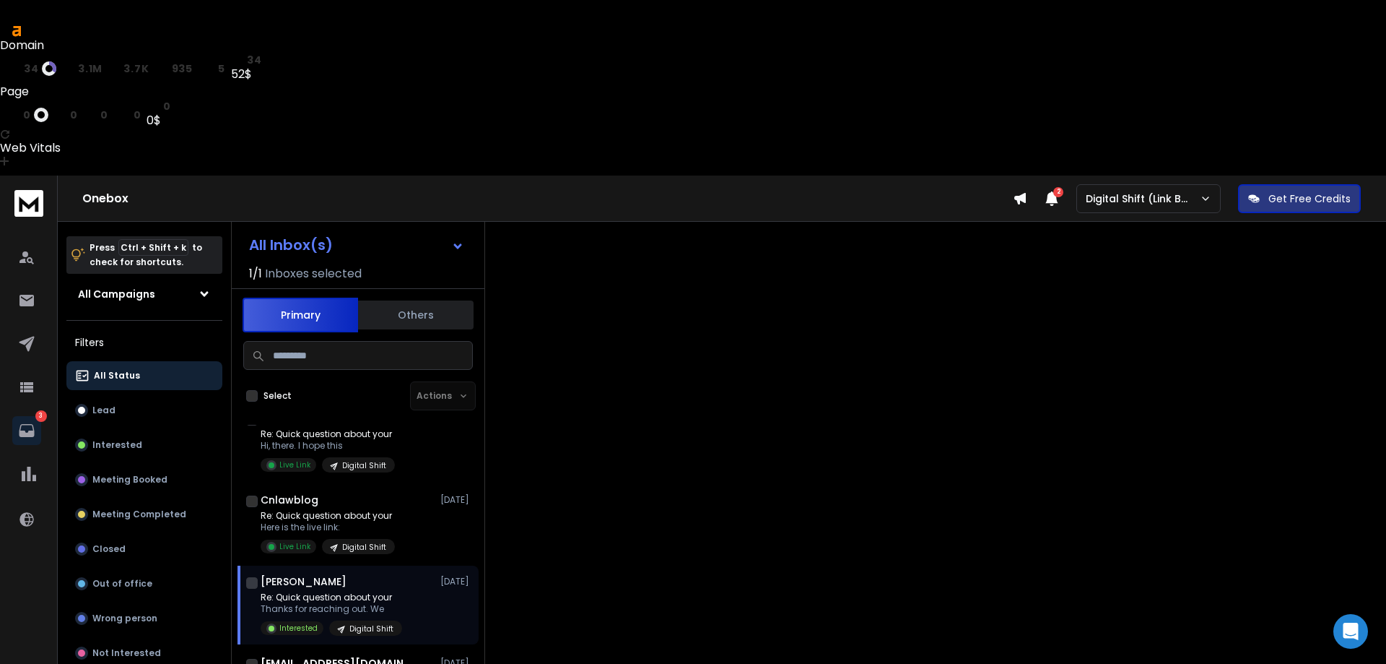
scroll to position [0, 0]
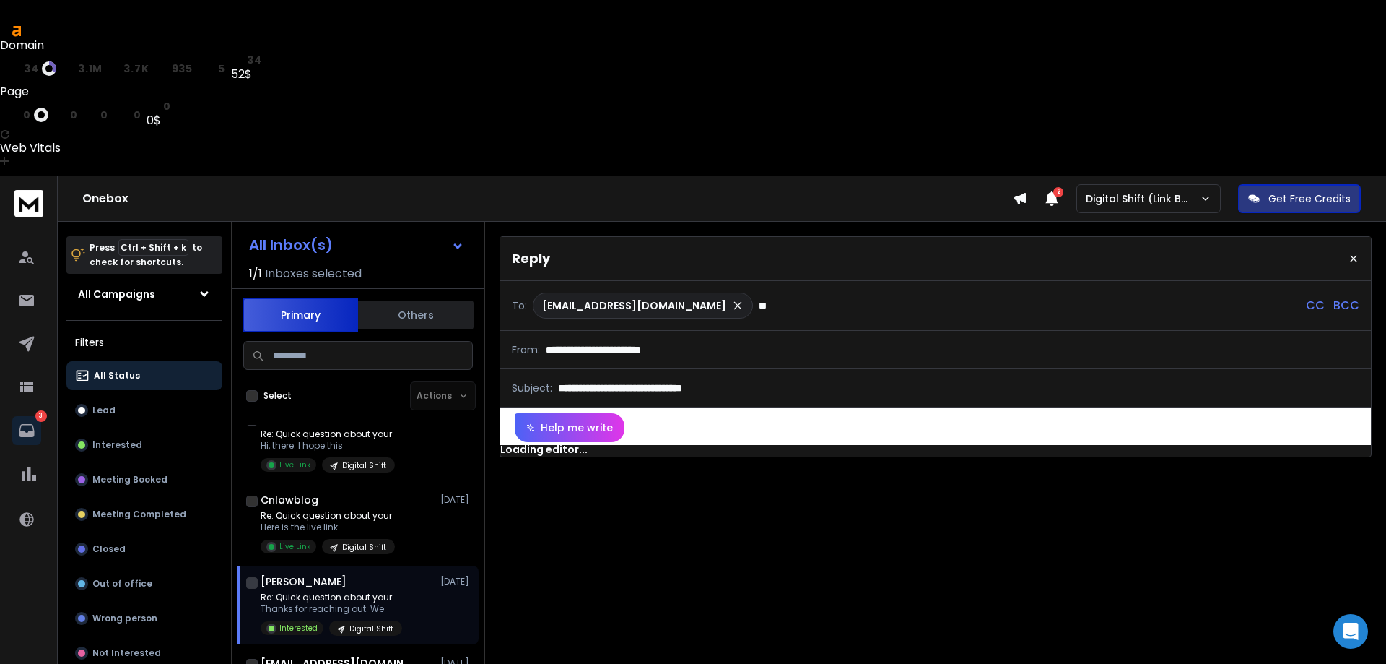
type input "**"
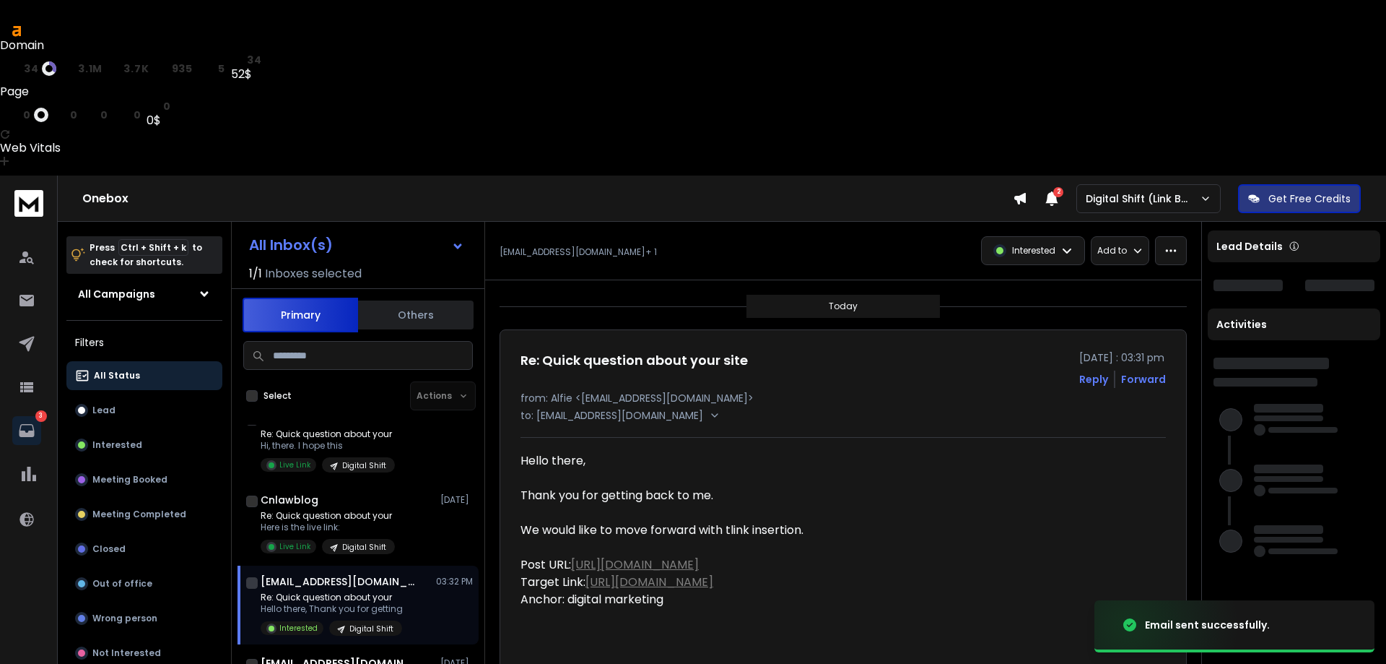
click at [1025, 222] on div "officialoffme@gmail.com + 1 Interested Add to Interested Add to" at bounding box center [843, 251] width 716 height 58
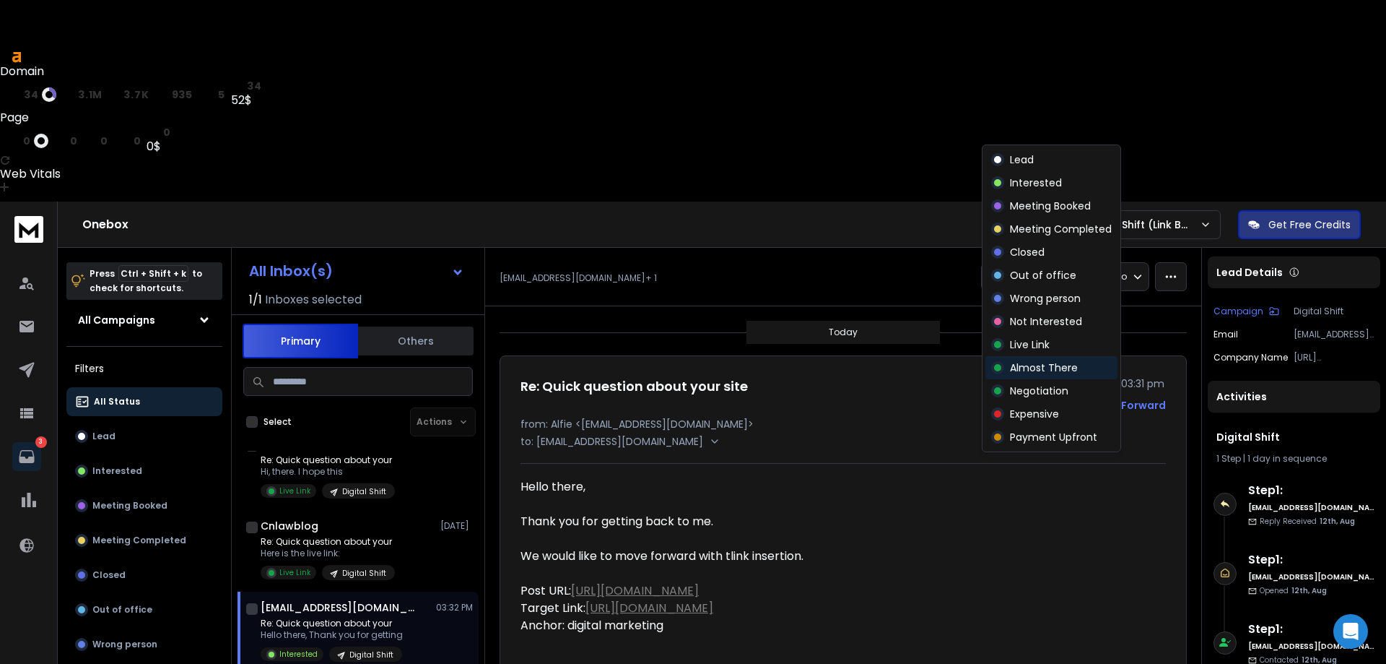
click at [1035, 365] on p "Almost There" at bounding box center [1044, 367] width 68 height 14
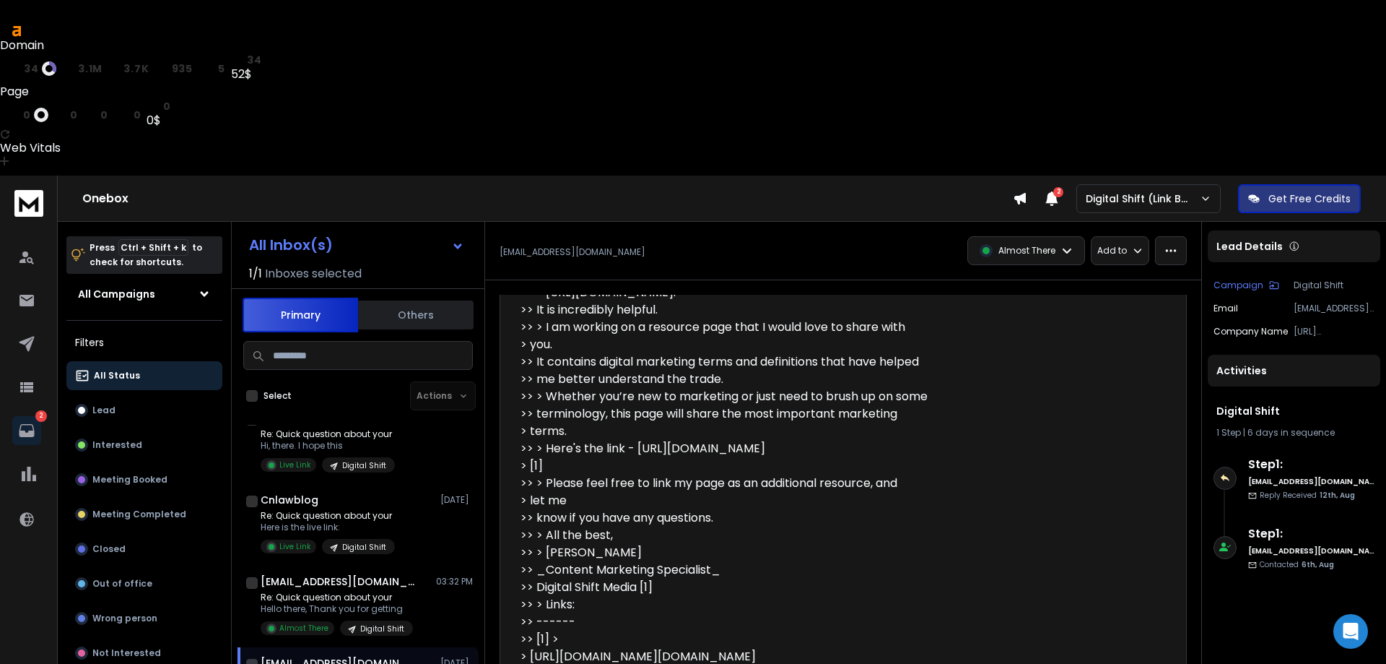
scroll to position [391, 0]
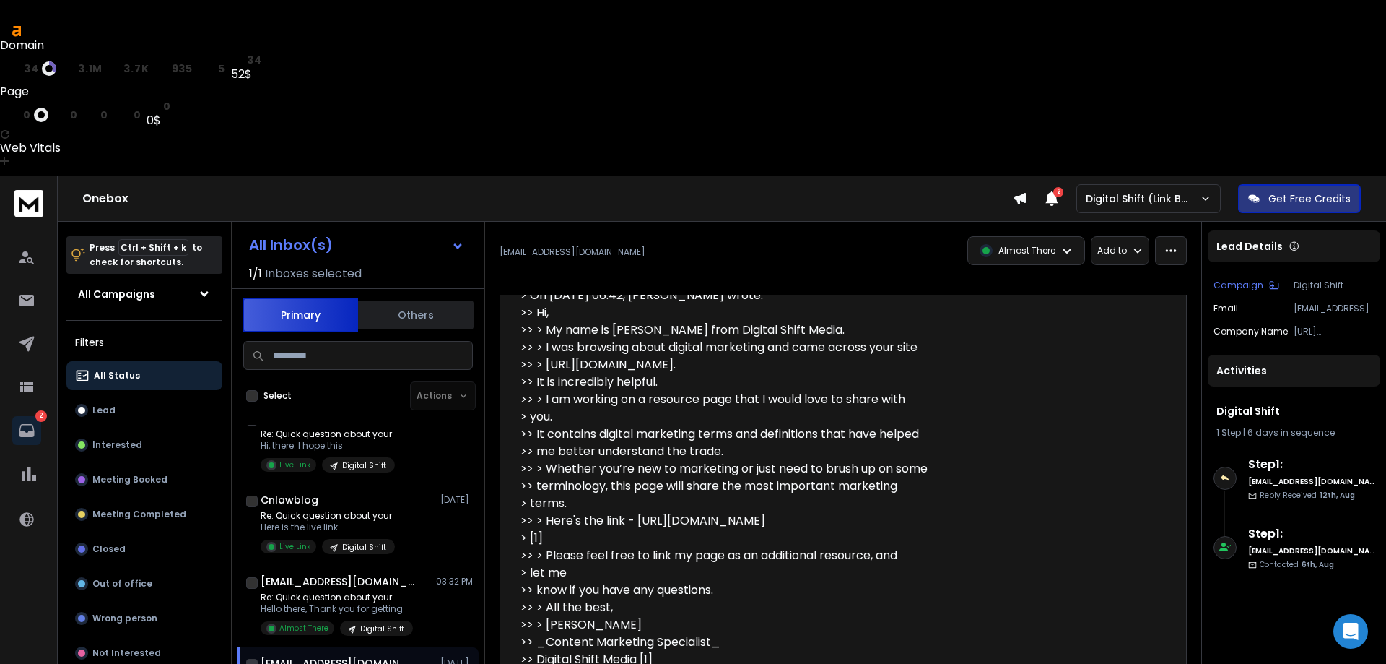
drag, startPoint x: 547, startPoint y: 230, endPoint x: 831, endPoint y: 251, distance: 285.3
copy div "https://businessmodulehub.com/blog/how-ppc-management-services-contribute-to-bu…"
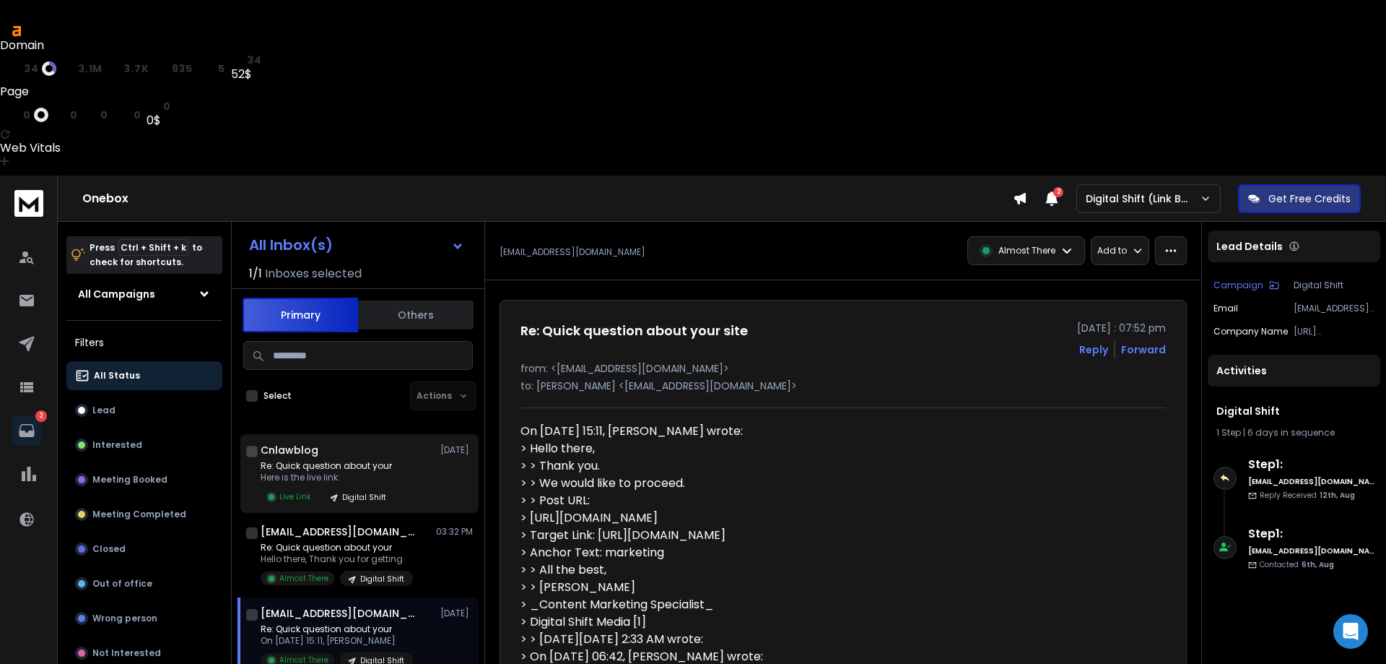
scroll to position [505, 0]
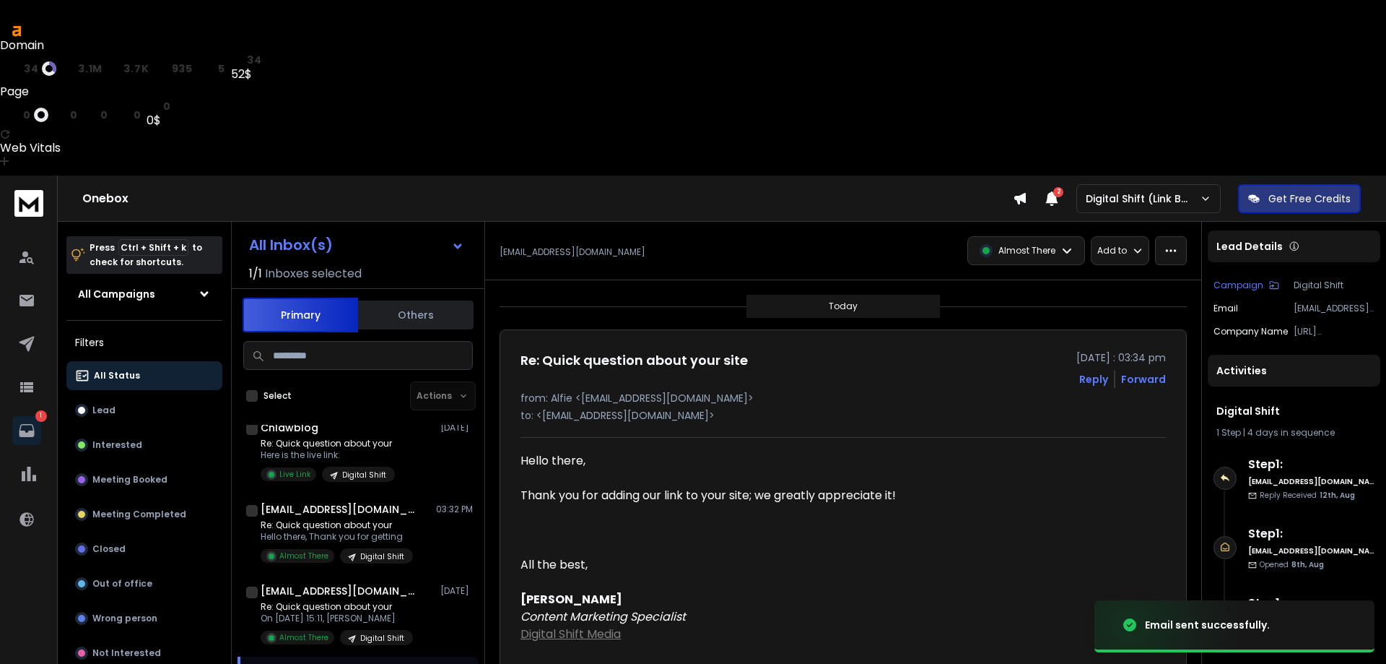
click at [1036, 175] on div "Onebox 2 Digital Shift (Link Building) Get Free Credits Press Ctrl + Shift + k …" at bounding box center [693, 530] width 1386 height 710
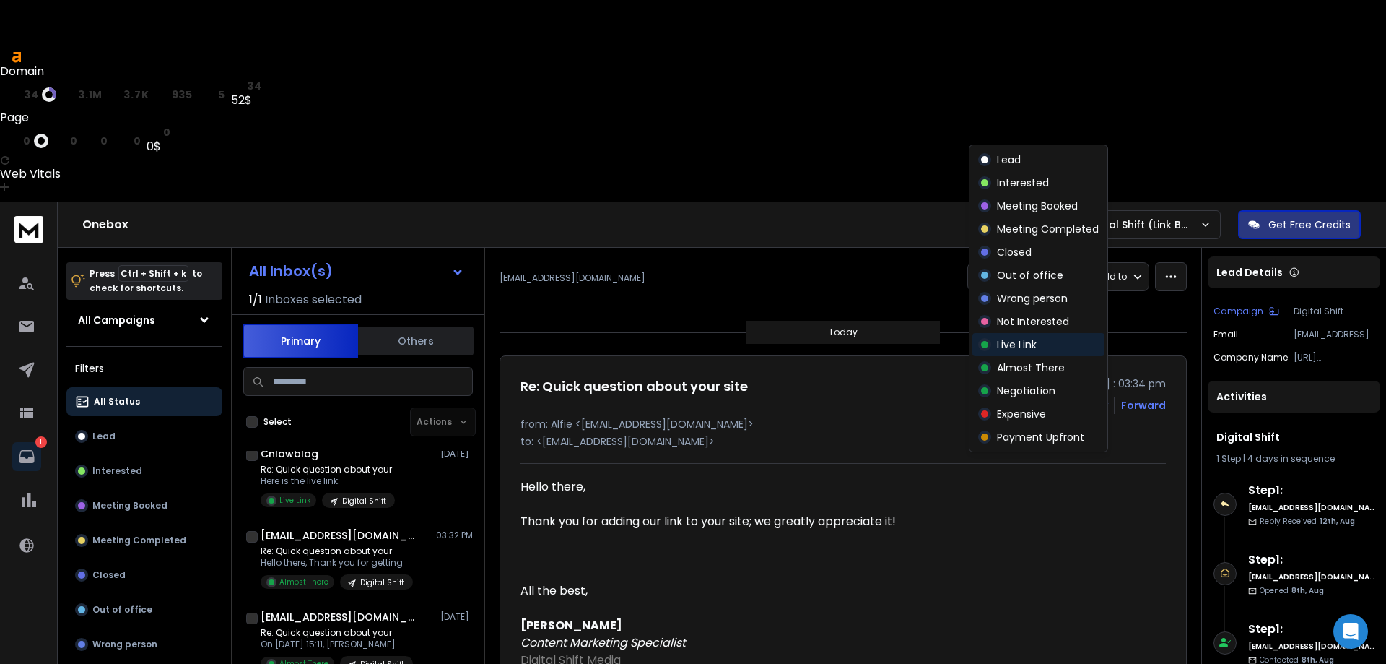
click at [1018, 344] on p "Live Link" at bounding box center [1017, 344] width 40 height 14
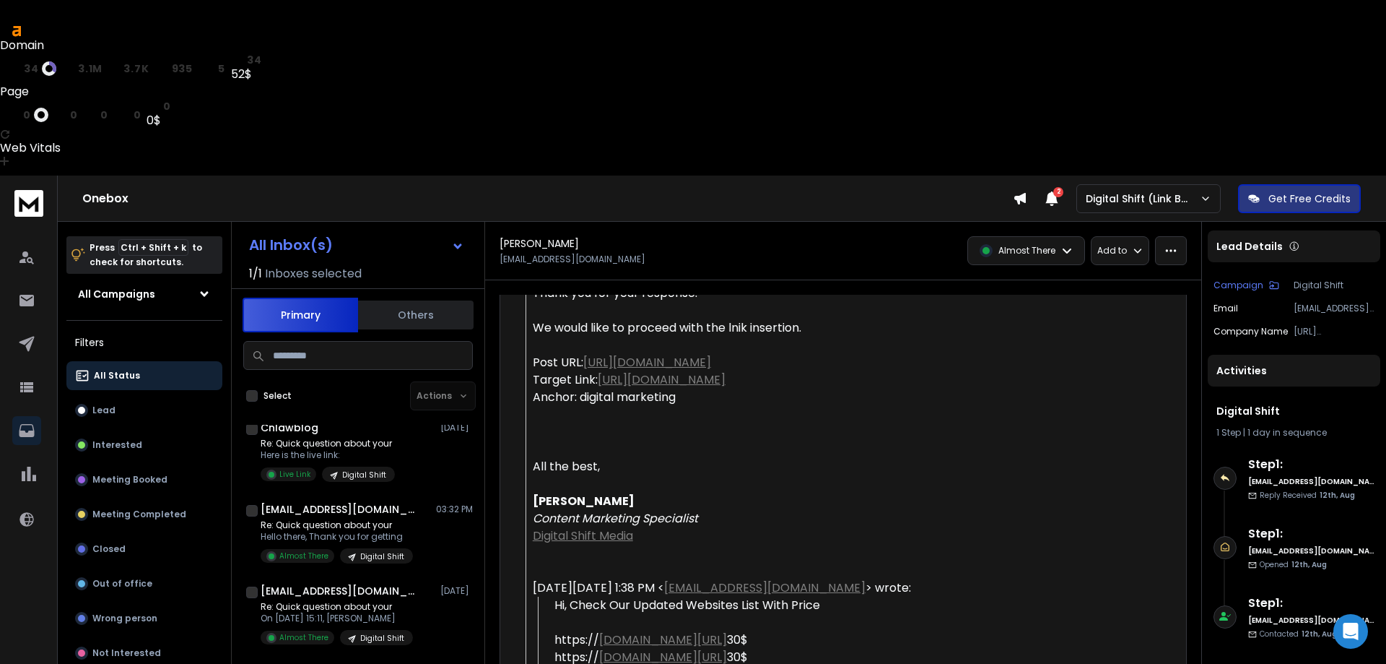
scroll to position [217, 0]
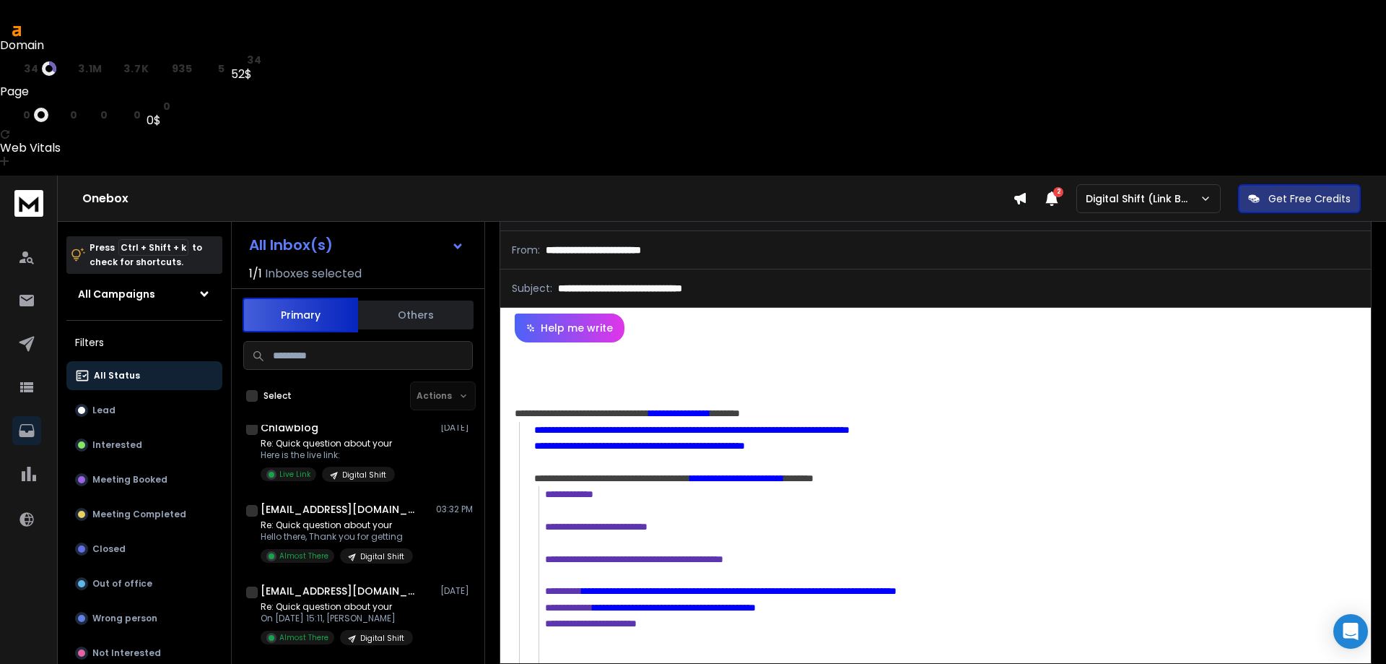
scroll to position [0, 0]
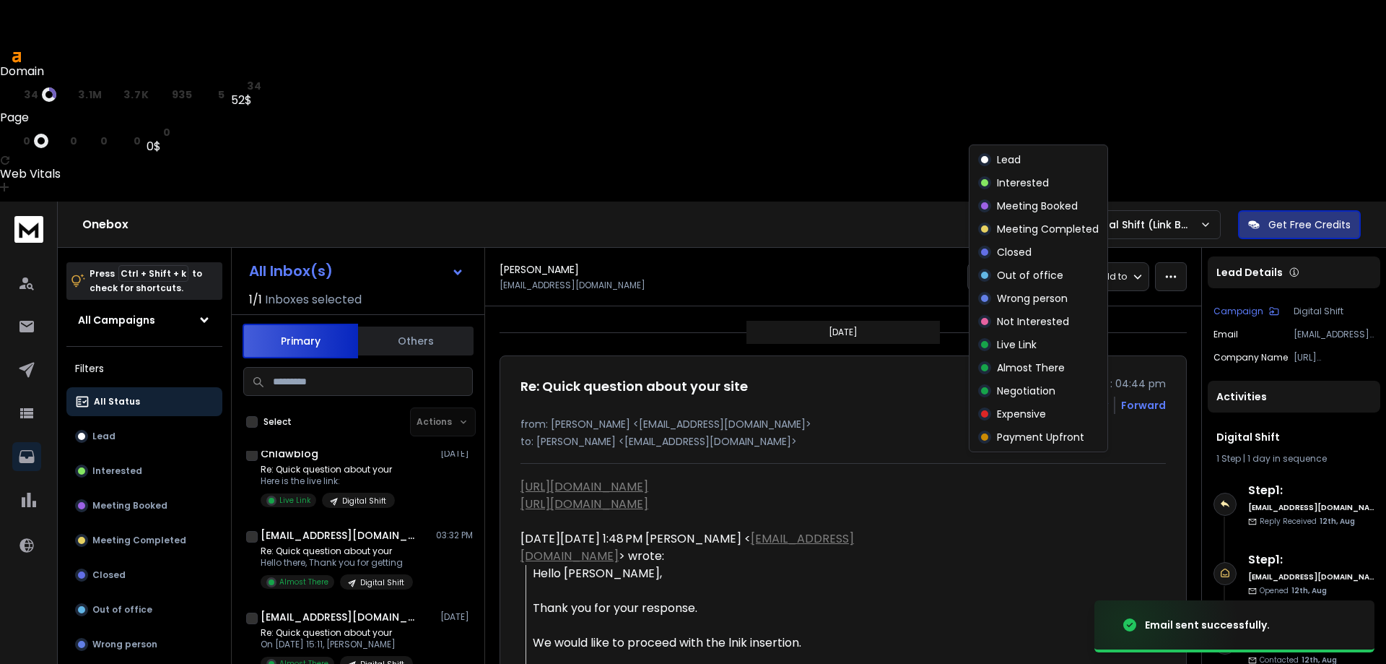
click at [1009, 201] on div "Onebox 2 Digital Shift (Link Building) Get Free Credits Press Ctrl + Shift + k …" at bounding box center [693, 556] width 1386 height 710
click at [1016, 344] on p "Live Link" at bounding box center [1017, 344] width 40 height 14
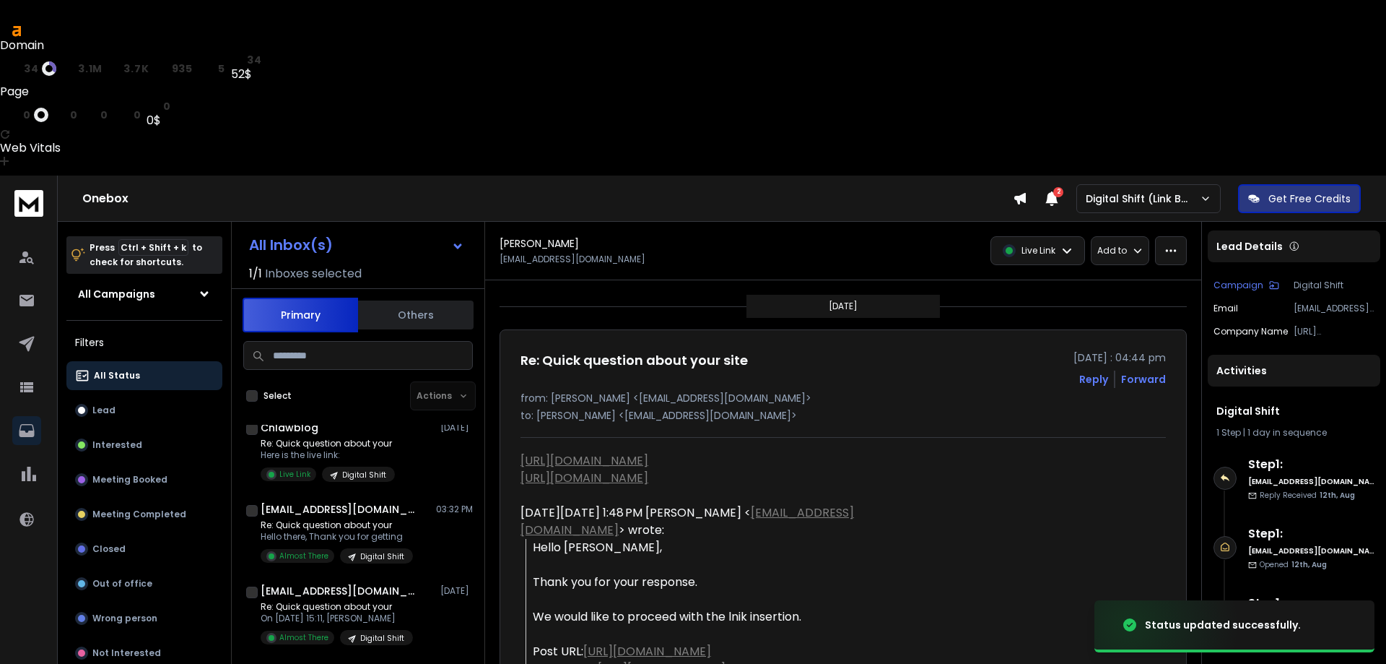
click at [409, 299] on button "Others" at bounding box center [416, 315] width 116 height 32
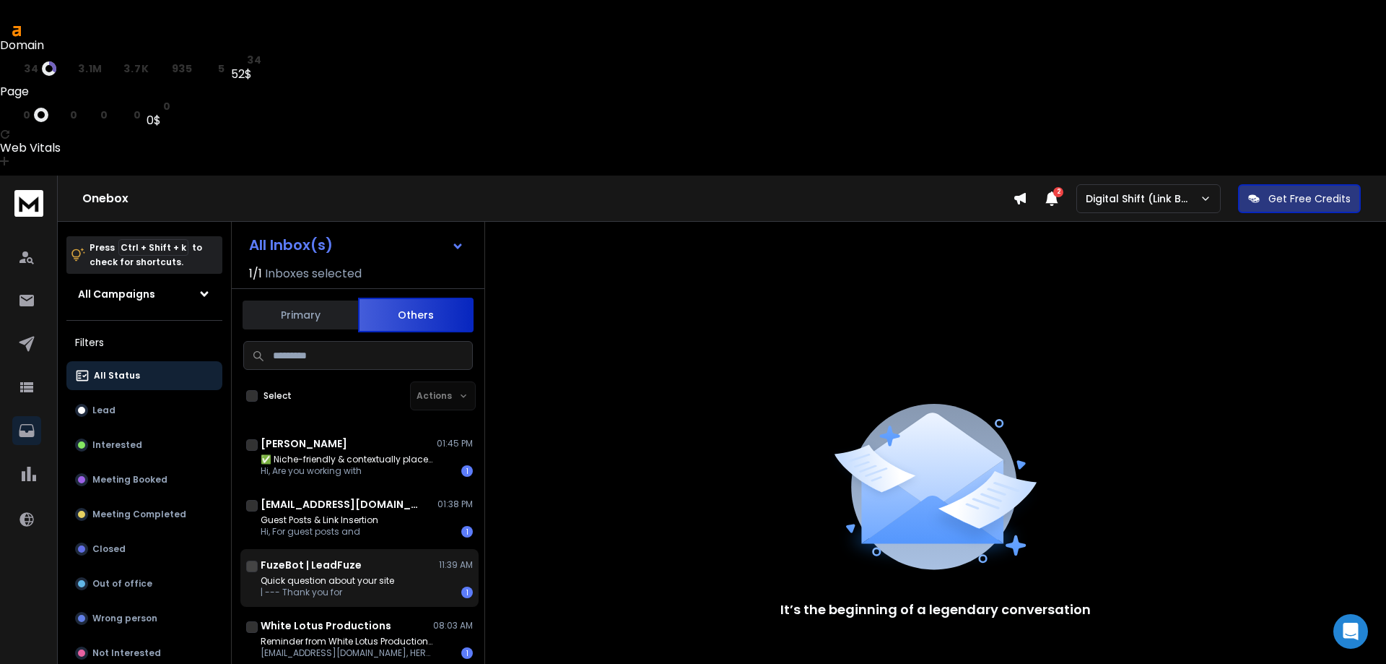
click at [320, 586] on p "| --- Thank you for" at bounding box center [328, 592] width 134 height 12
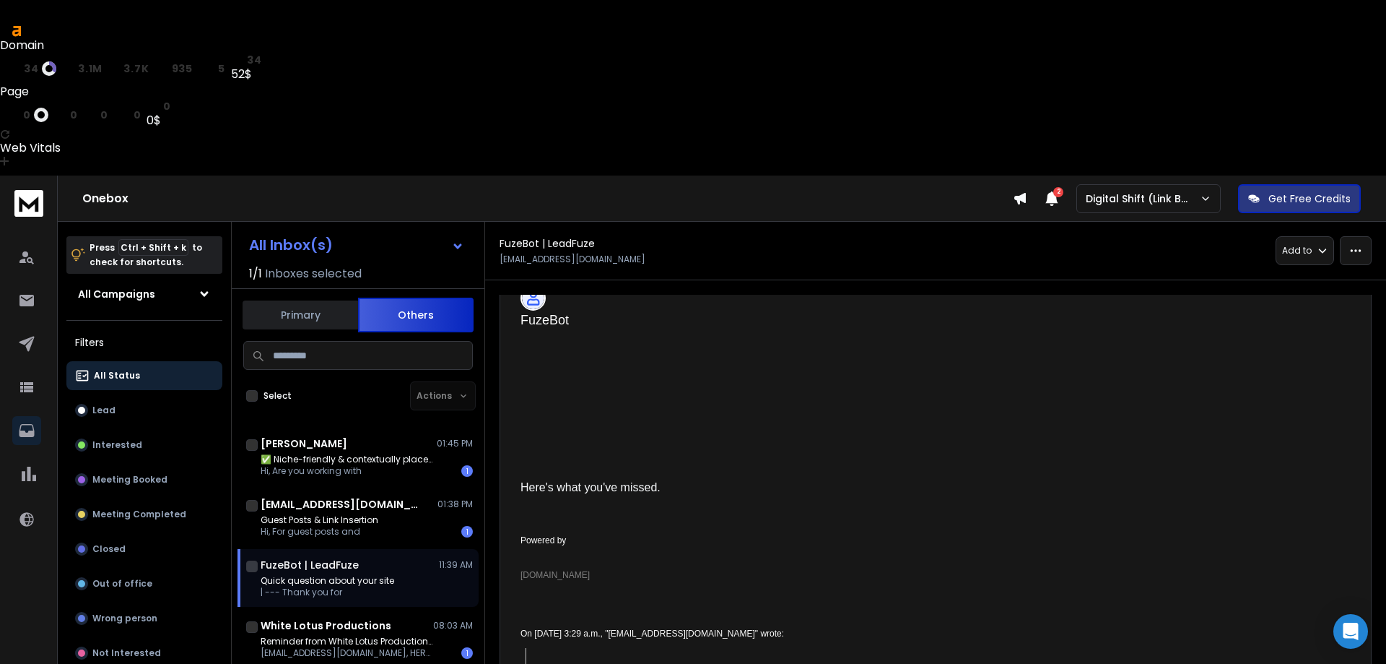
scroll to position [650, 0]
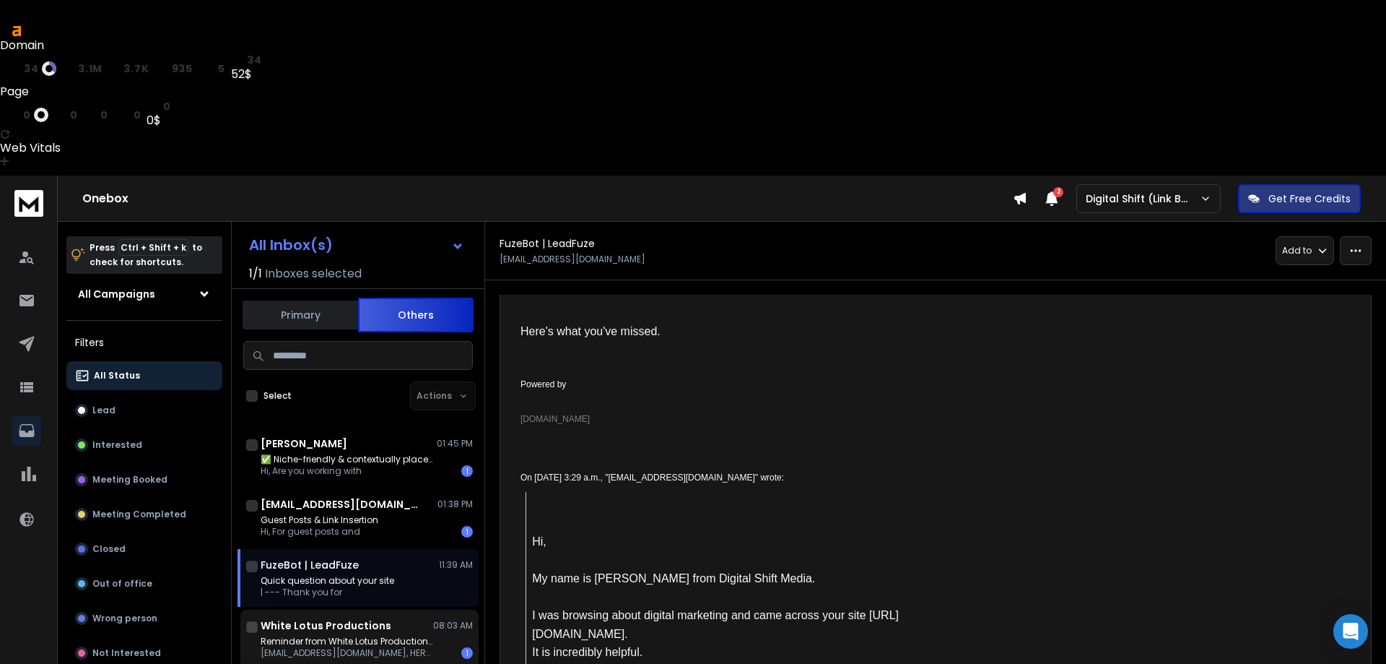
click at [358, 635] on p "Reminder from White Lotus Productions," at bounding box center [347, 641] width 173 height 12
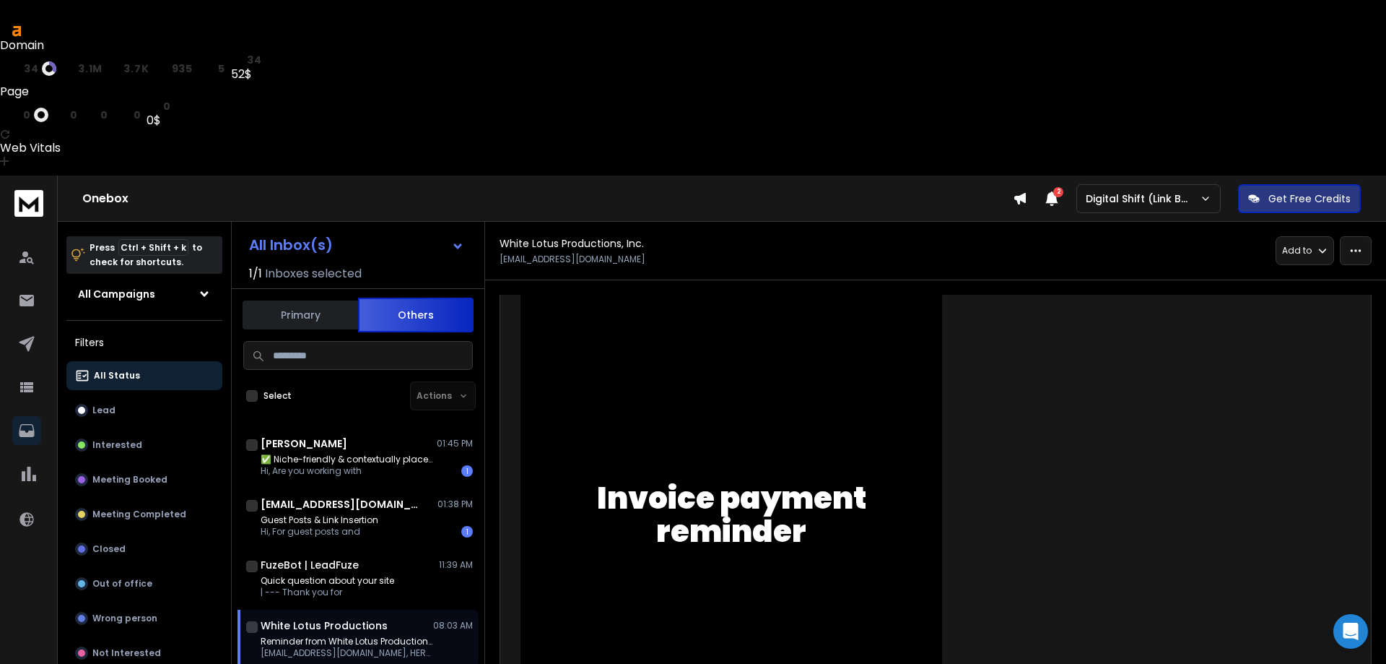
scroll to position [505, 0]
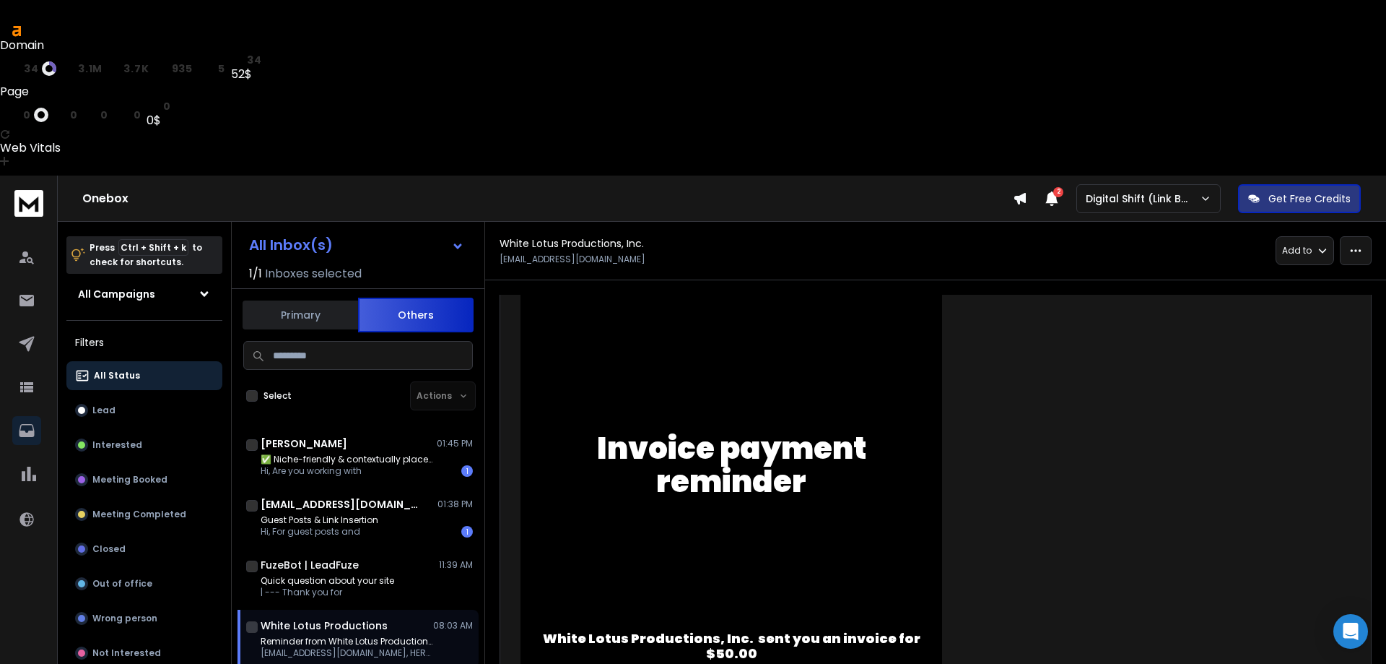
click at [735, 403] on td "Invoice payment reminder" at bounding box center [732, 479] width 422 height 165
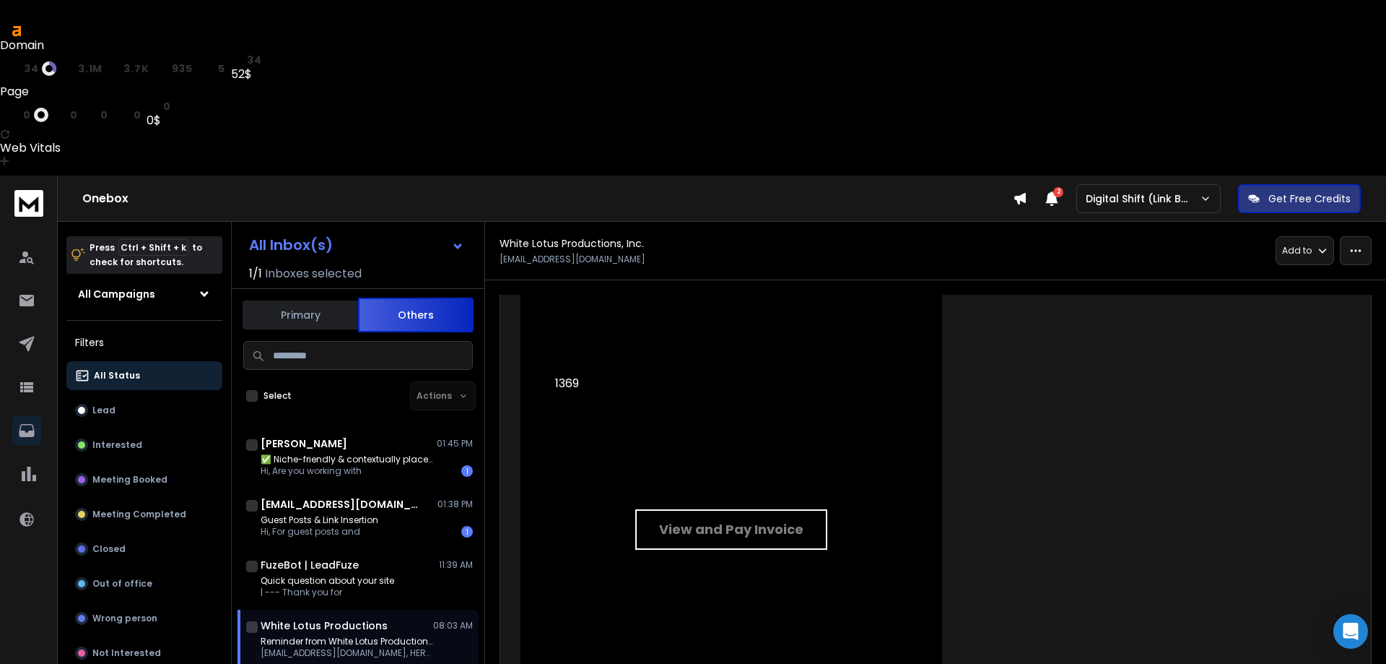
scroll to position [2672, 0]
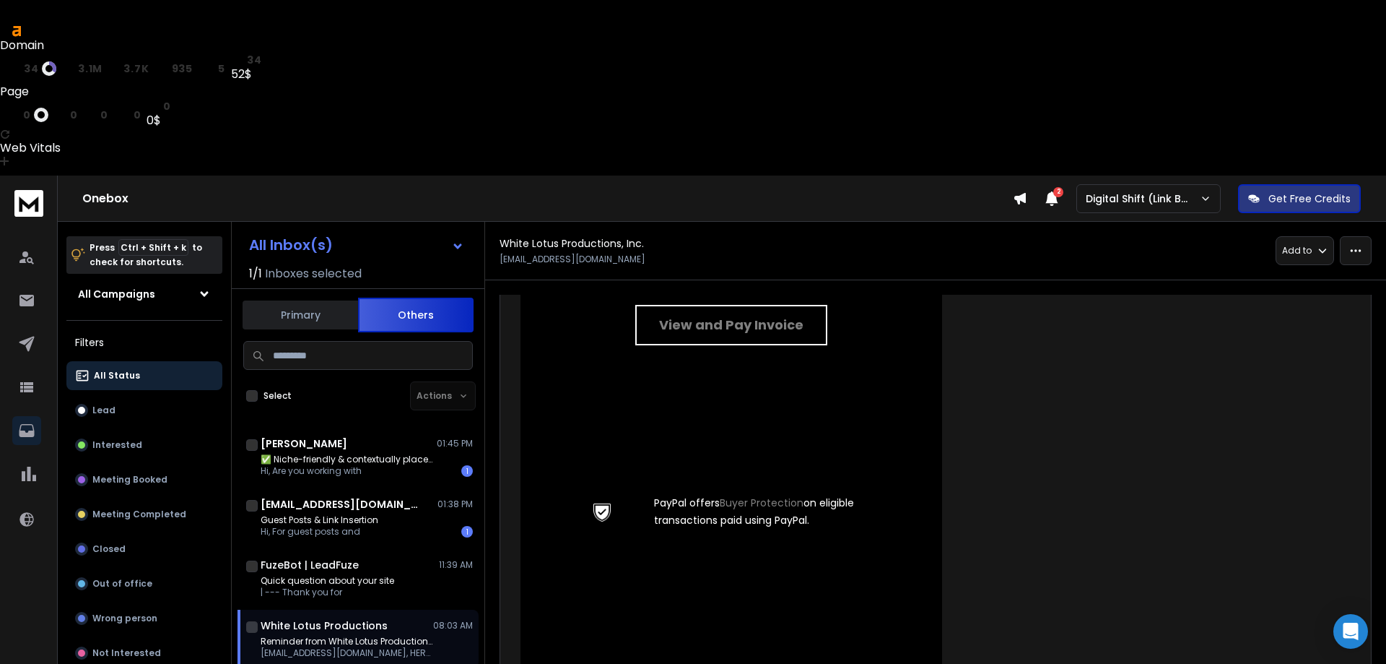
click at [740, 306] on link "View and Pay Invoice" at bounding box center [731, 325] width 189 height 38
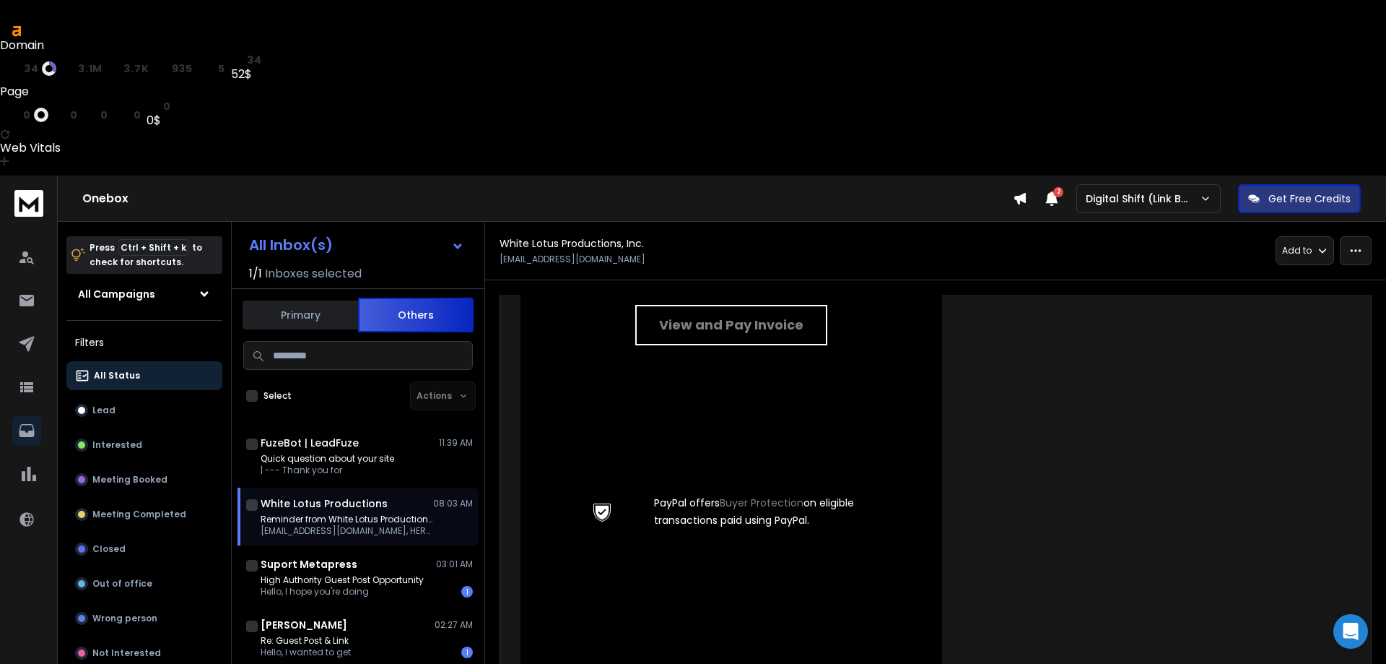
scroll to position [144, 0]
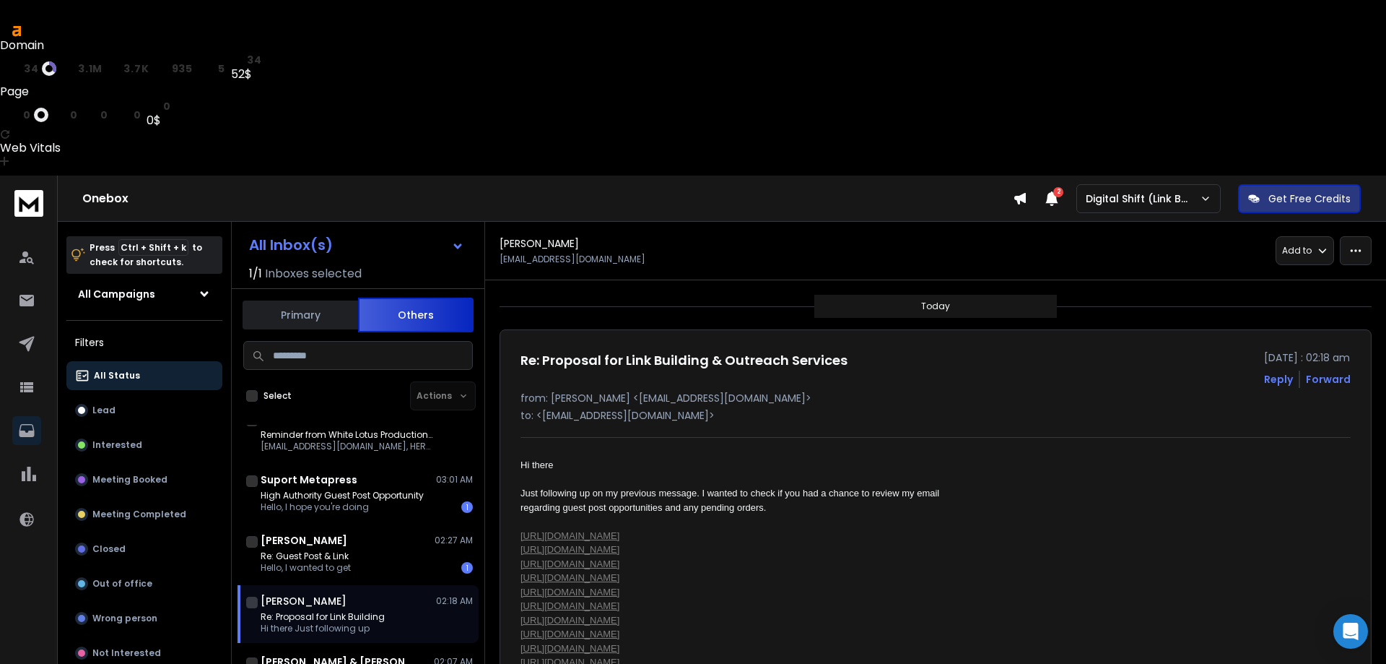
scroll to position [289, 0]
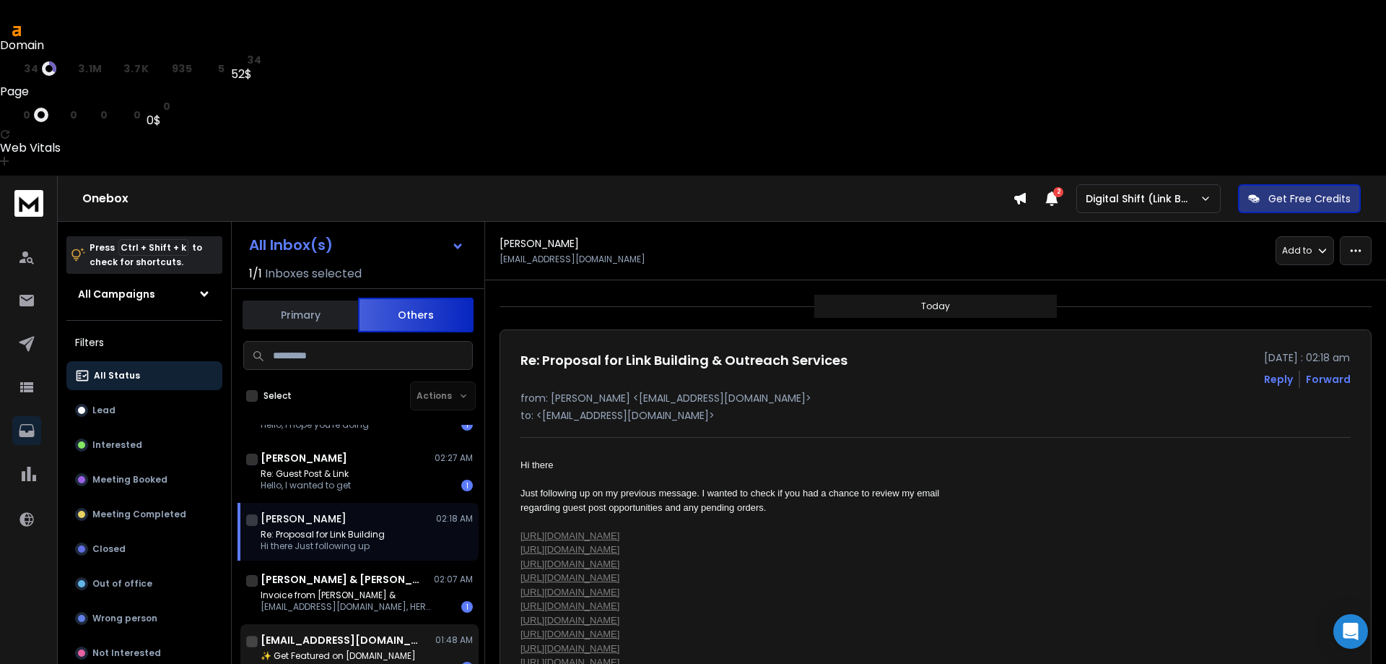
click at [383, 650] on p "✨ Get Featured on Venngage.com" at bounding box center [338, 656] width 155 height 12
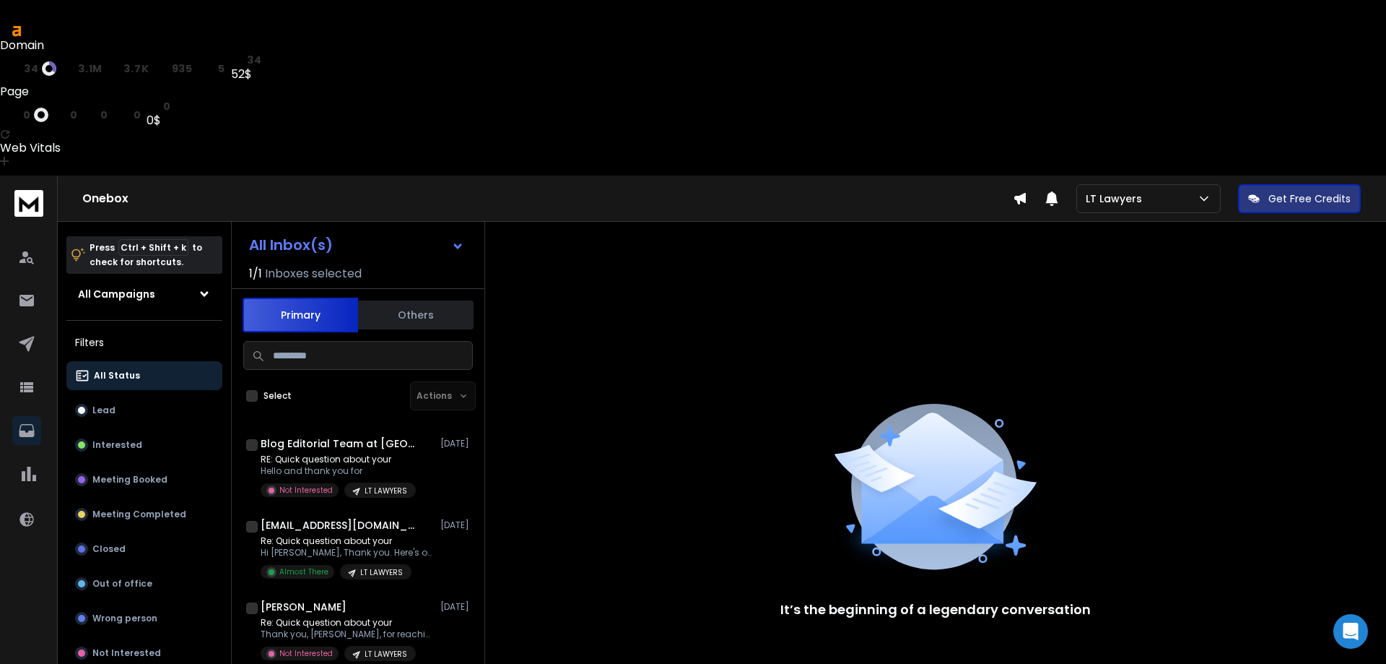
click at [414, 299] on button "Others" at bounding box center [416, 315] width 116 height 32
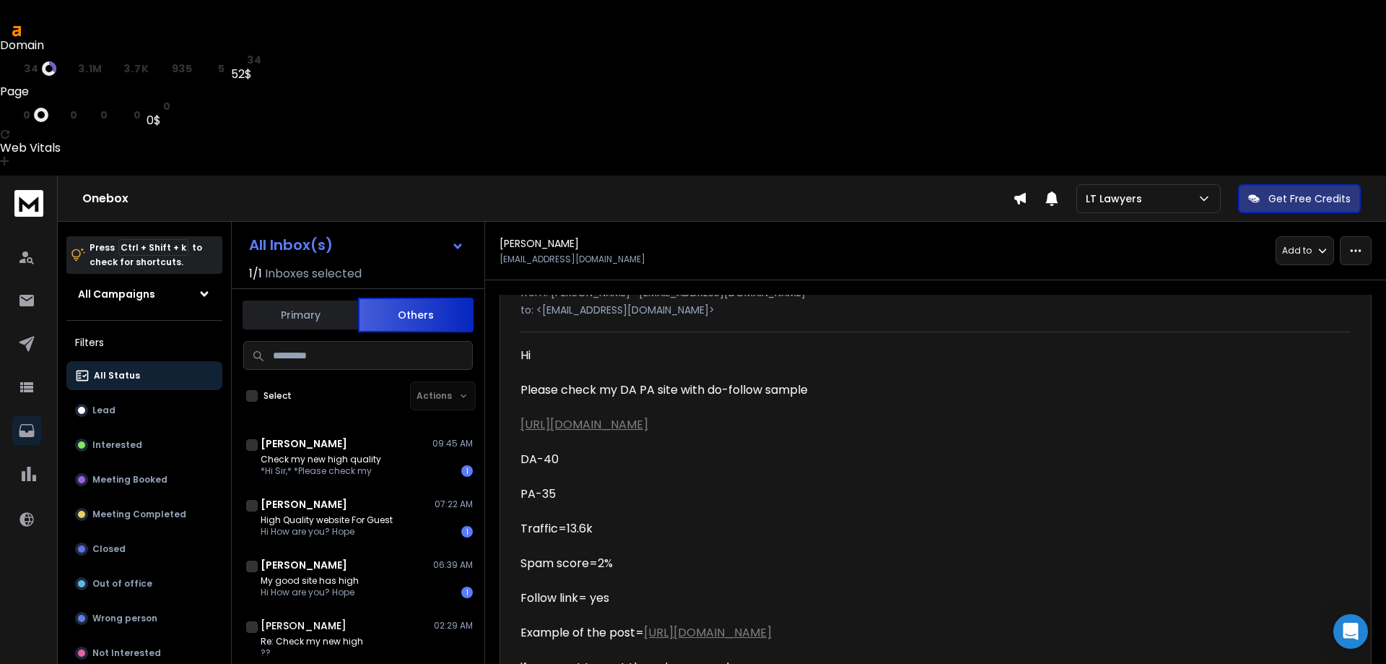
scroll to position [142, 0]
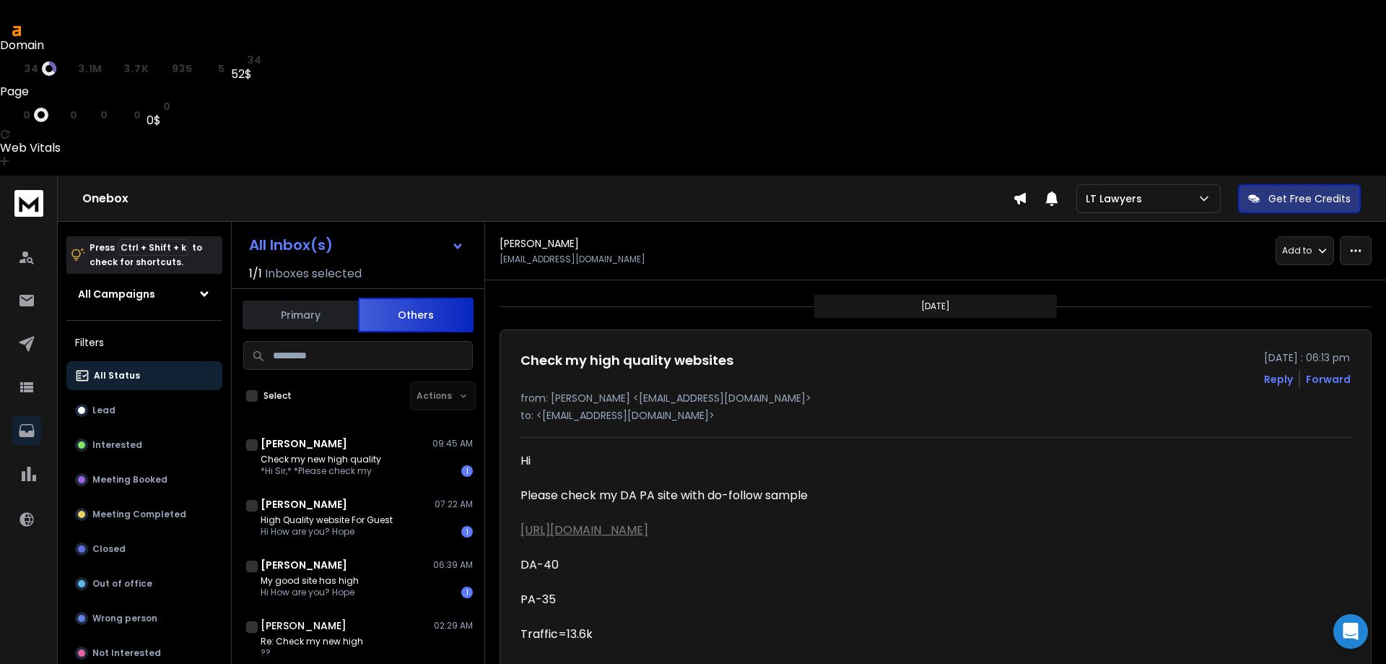
click at [616, 521] on link "https://www.mirrorreview.com/" at bounding box center [585, 529] width 128 height 17
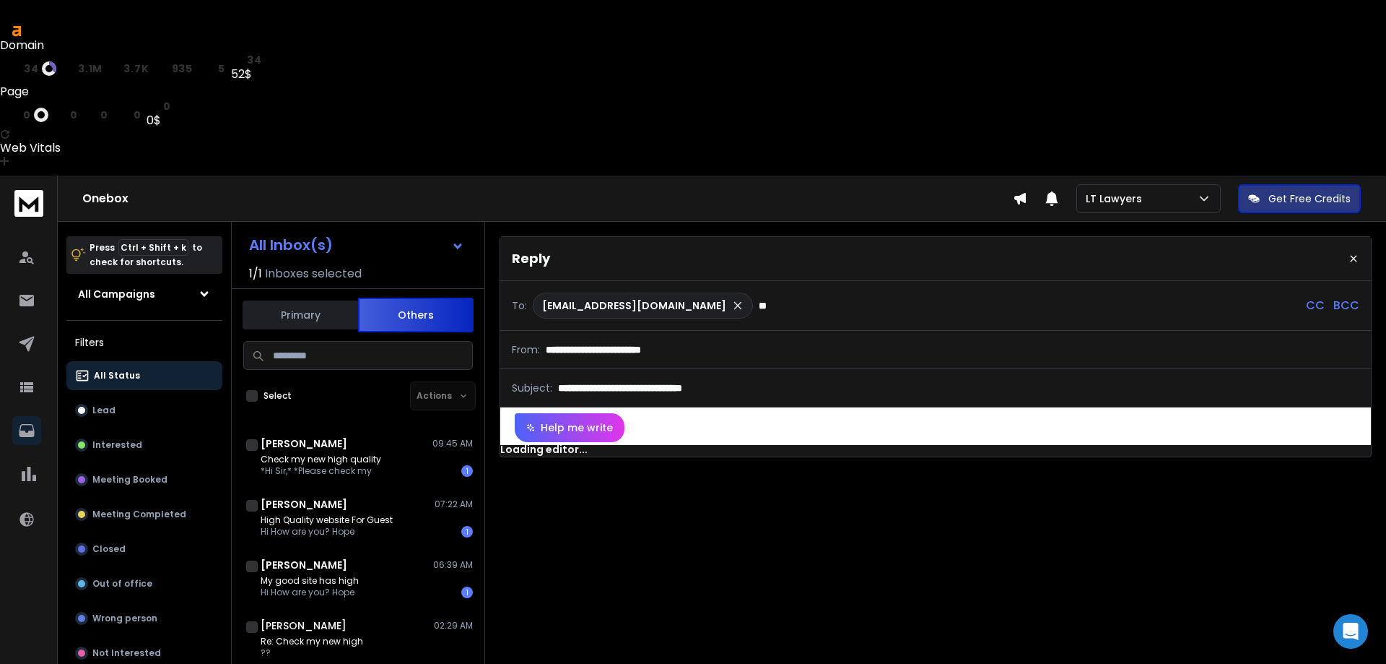
type input "**"
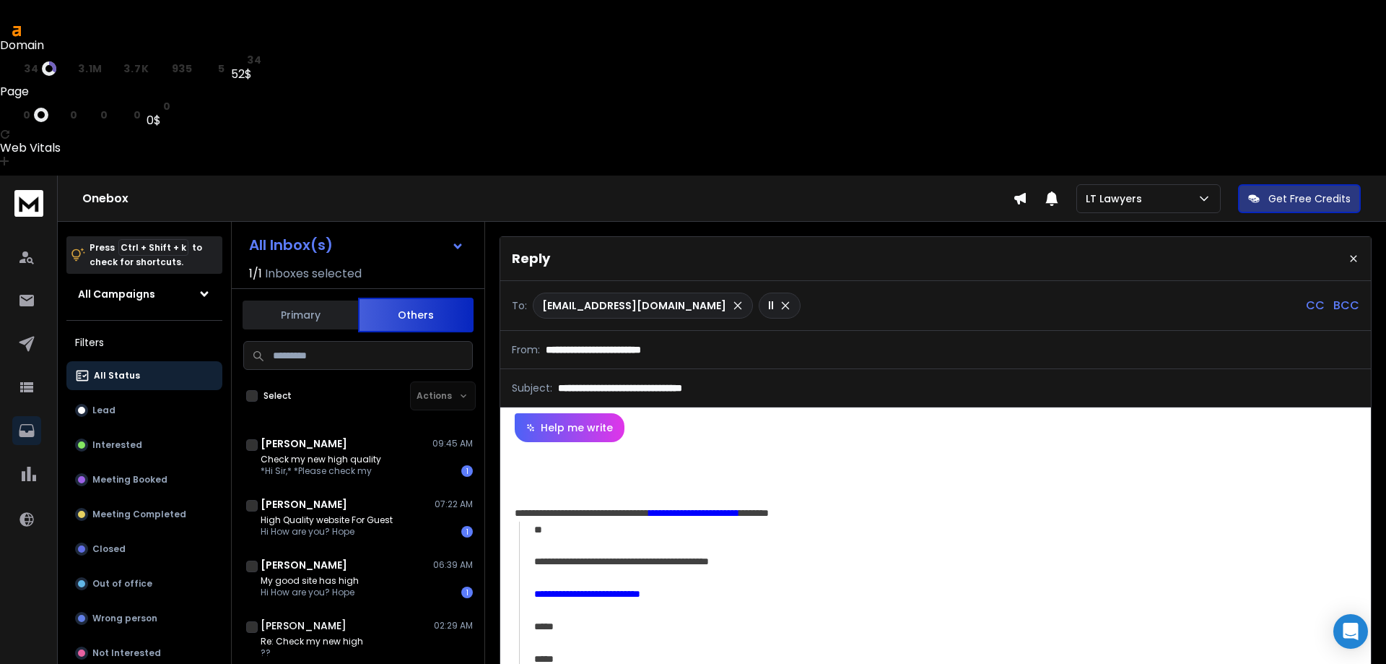
click at [780, 300] on icon at bounding box center [786, 306] width 12 height 12
click at [549, 456] on div at bounding box center [936, 464] width 842 height 16
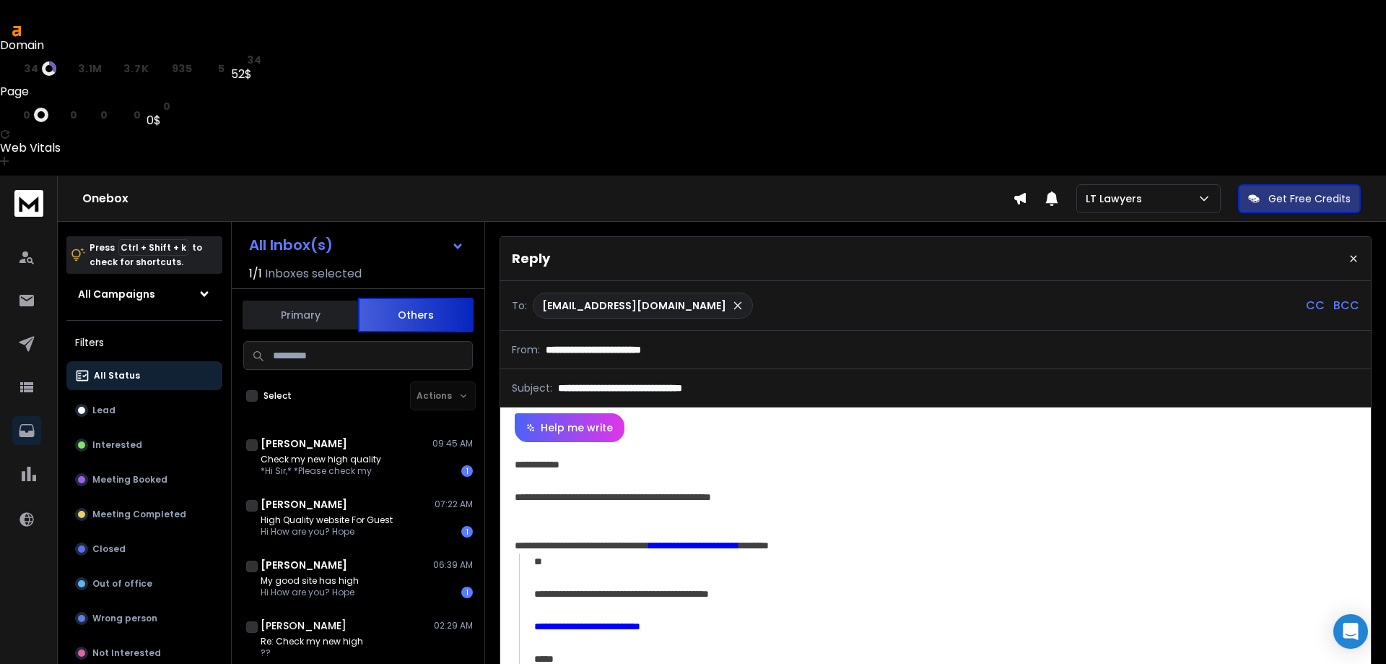
click at [710, 489] on div "**********" at bounding box center [928, 497] width 827 height 16
click at [1046, 489] on div "**********" at bounding box center [928, 497] width 827 height 16
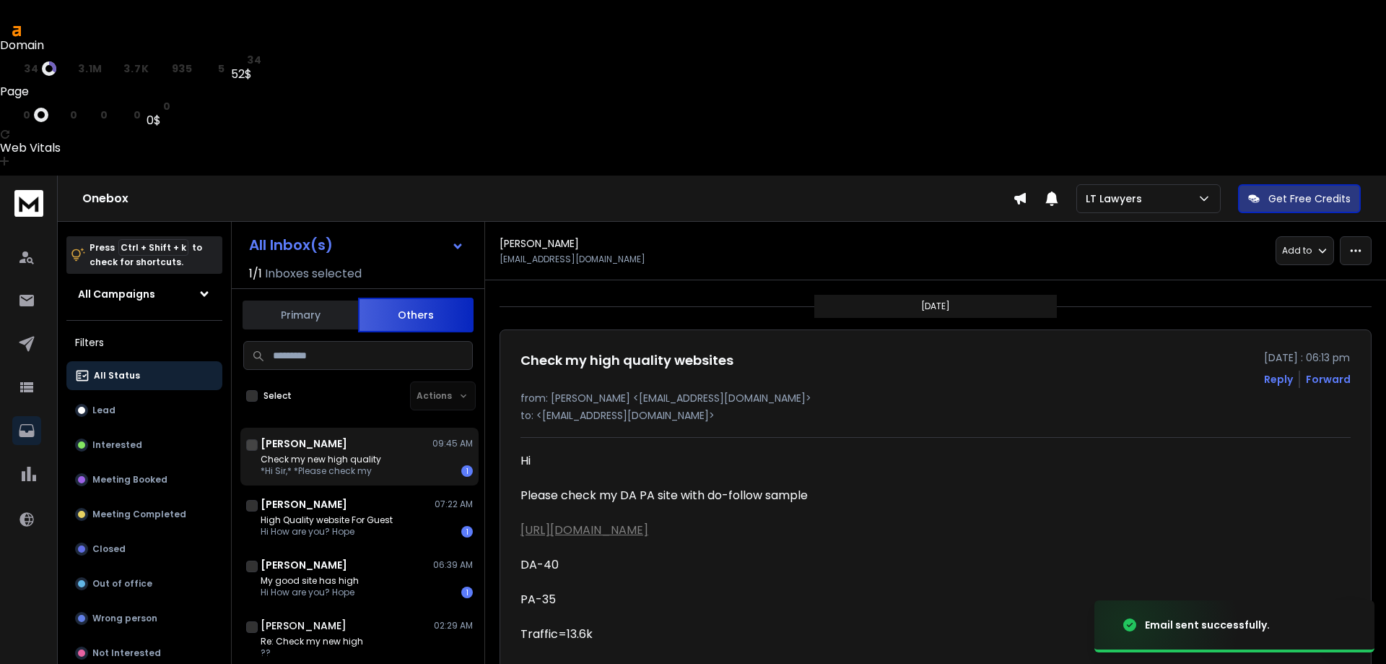
click at [394, 453] on div "Check my new high quality *Hi Sir,* *Please check my 1" at bounding box center [367, 464] width 212 height 23
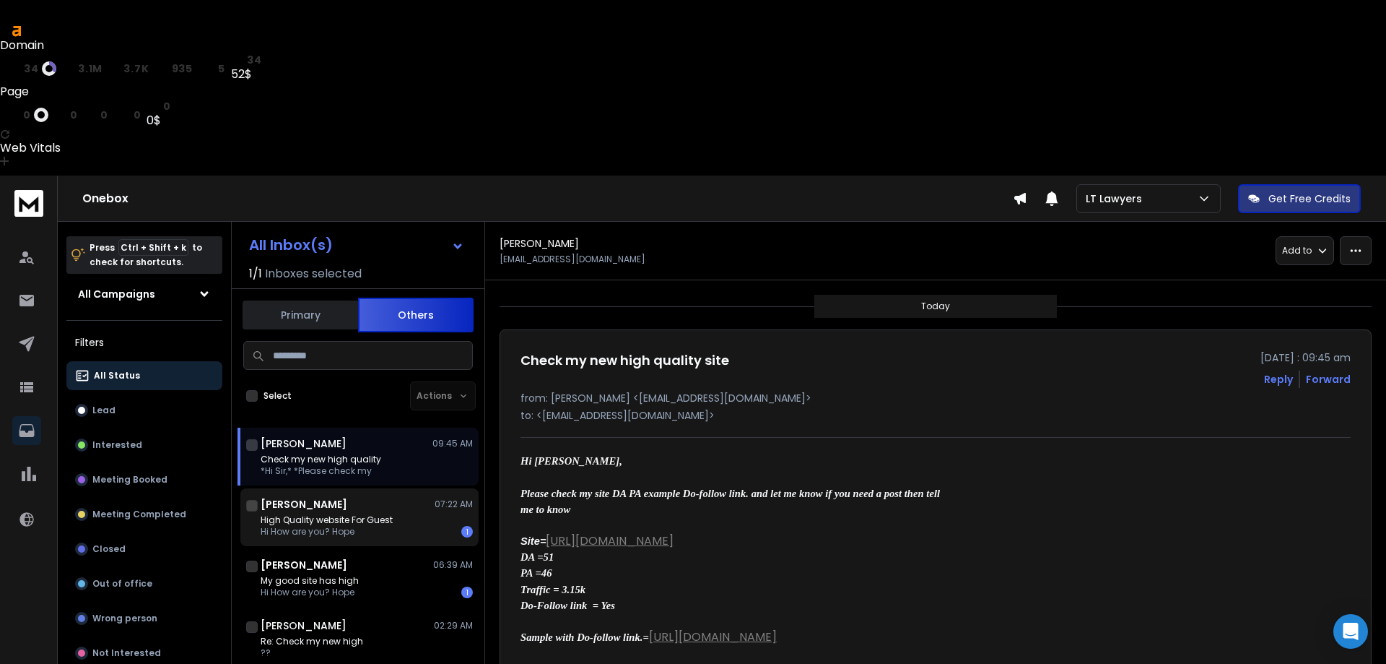
click at [398, 514] on div "High Quality website For Guest Hi How are you? Hope 1" at bounding box center [367, 525] width 212 height 23
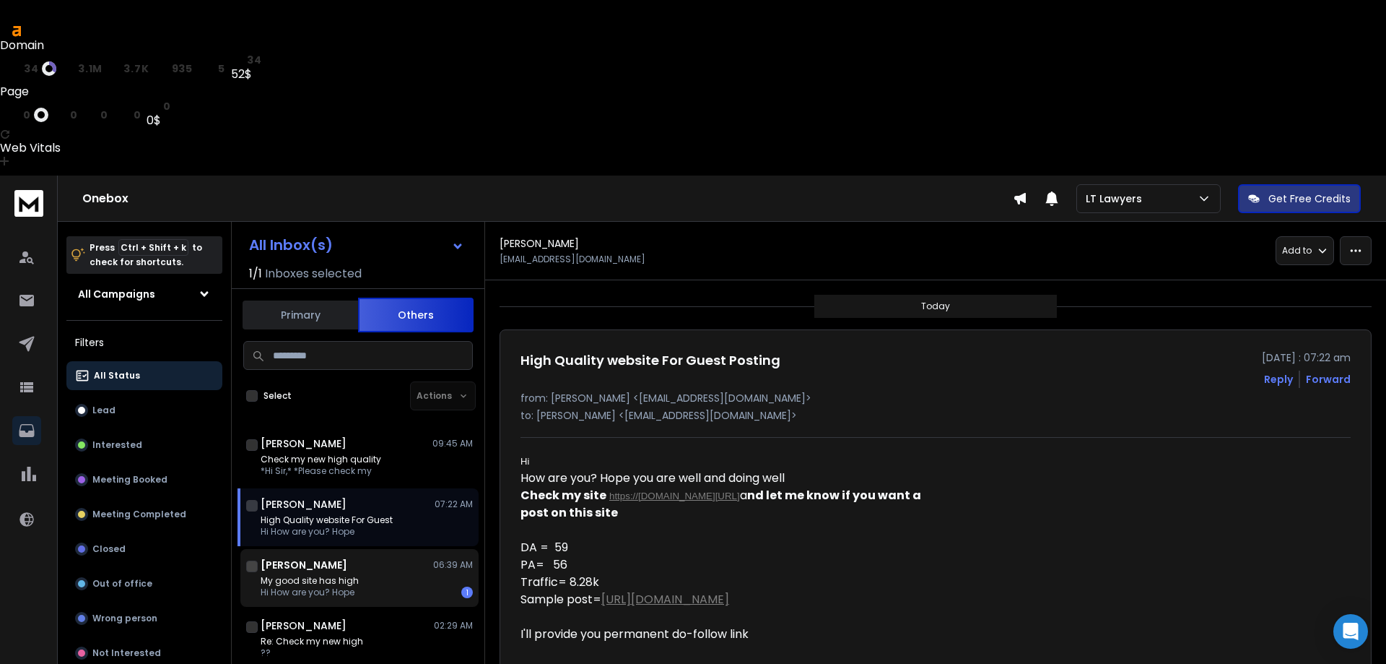
click at [399, 575] on div "My good site has high Hi How are you? Hope 1" at bounding box center [367, 586] width 212 height 23
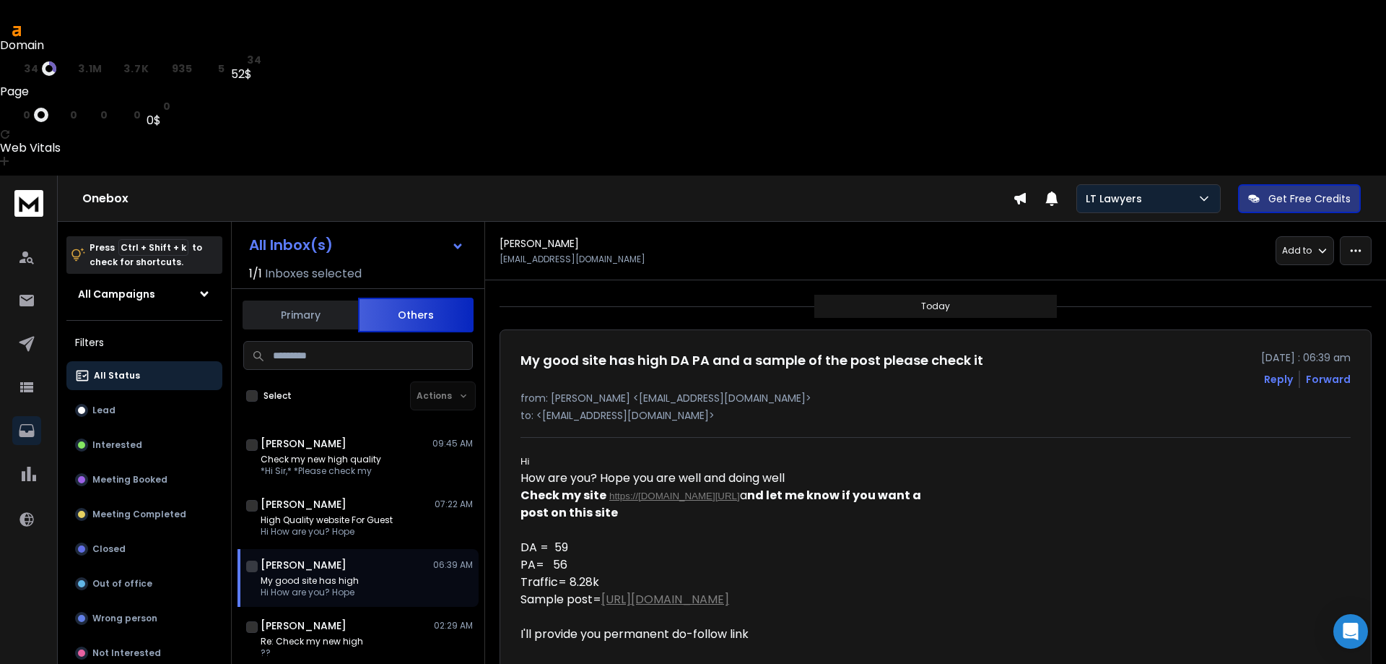
click at [1129, 191] on p "LT Lawyers" at bounding box center [1117, 198] width 62 height 14
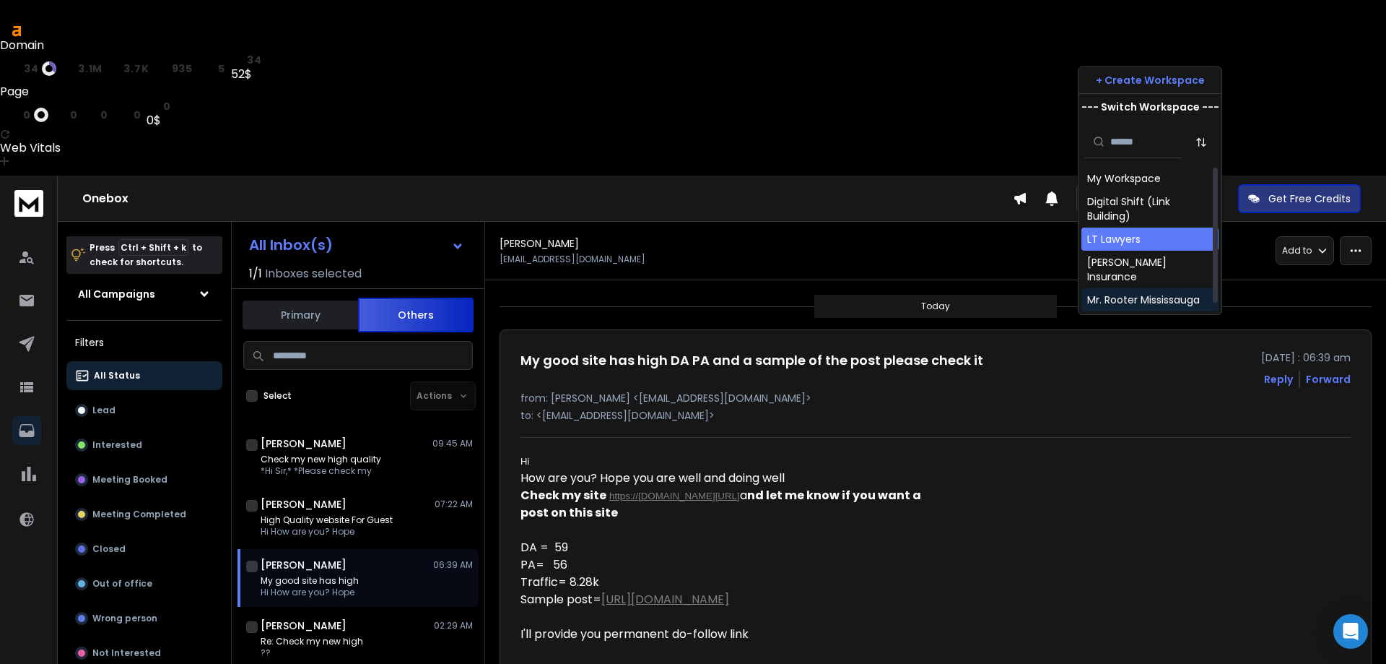
click at [1121, 292] on div "Mr. Rooter Mississauga" at bounding box center [1144, 299] width 113 height 14
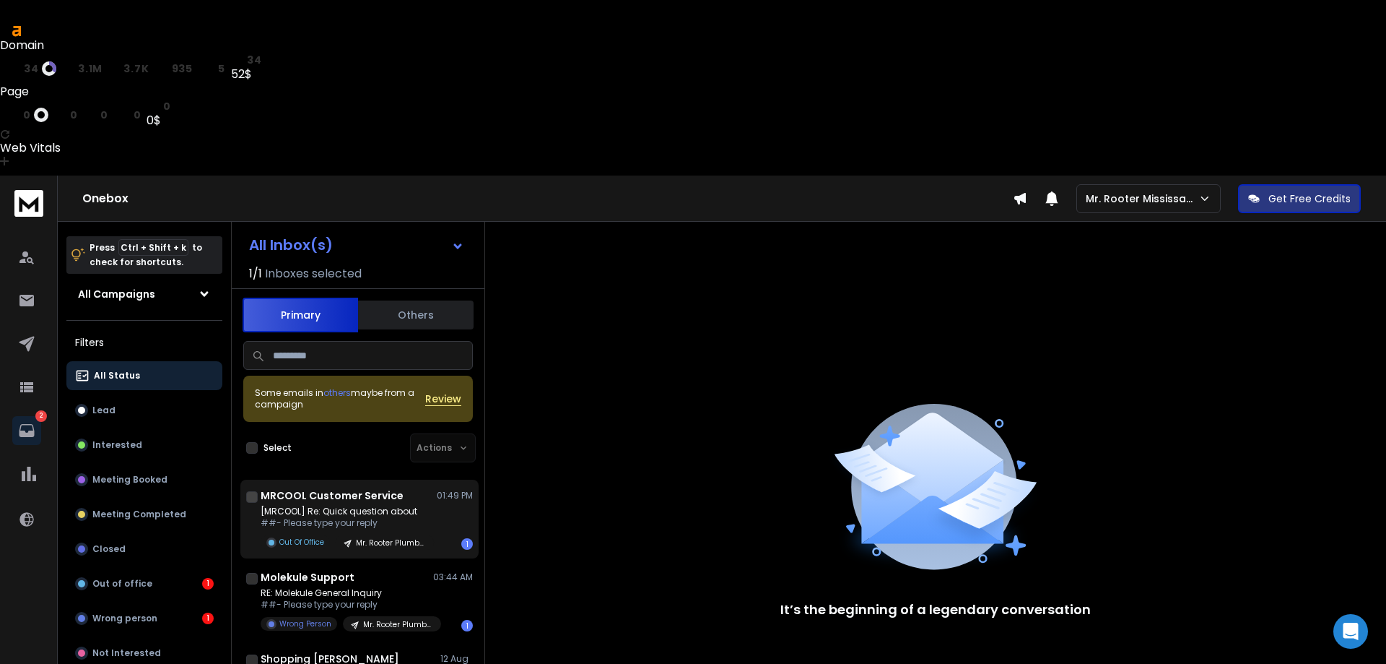
click at [422, 505] on p "[MRCOOL] Re: Quick question about" at bounding box center [347, 511] width 173 height 12
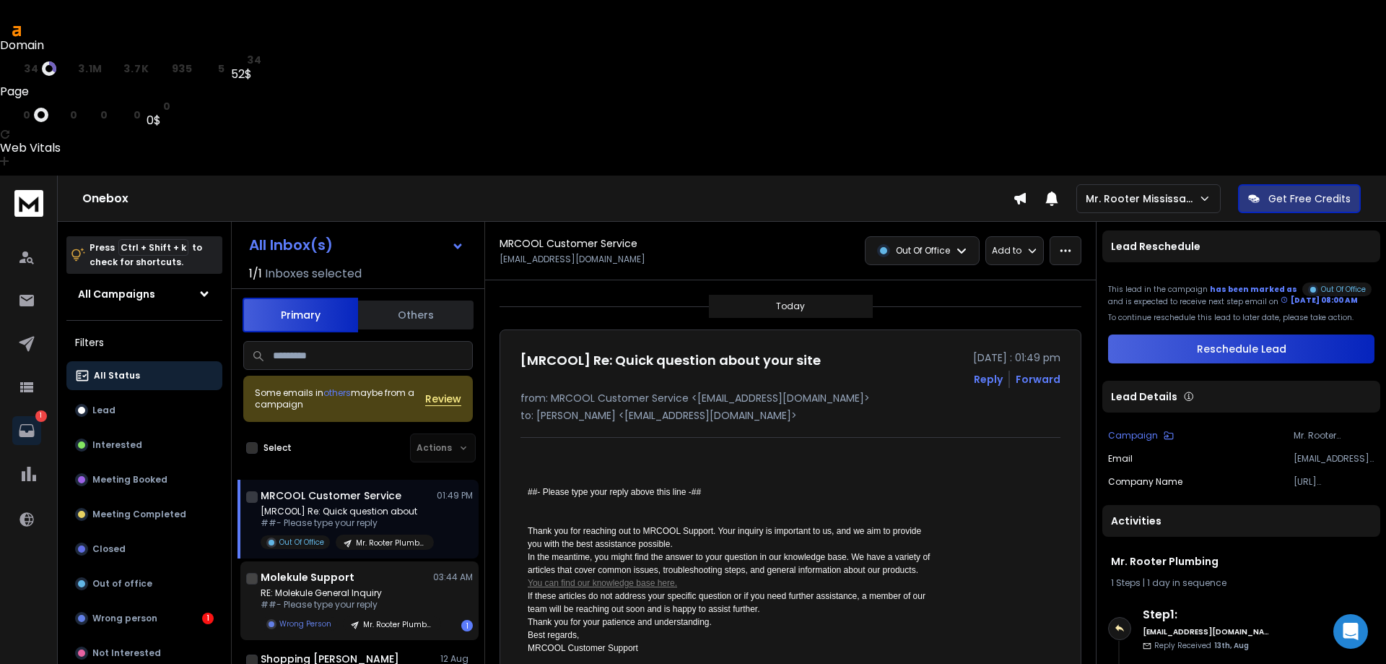
click at [432, 587] on p "RE: Molekule General Inquiry" at bounding box center [347, 593] width 173 height 12
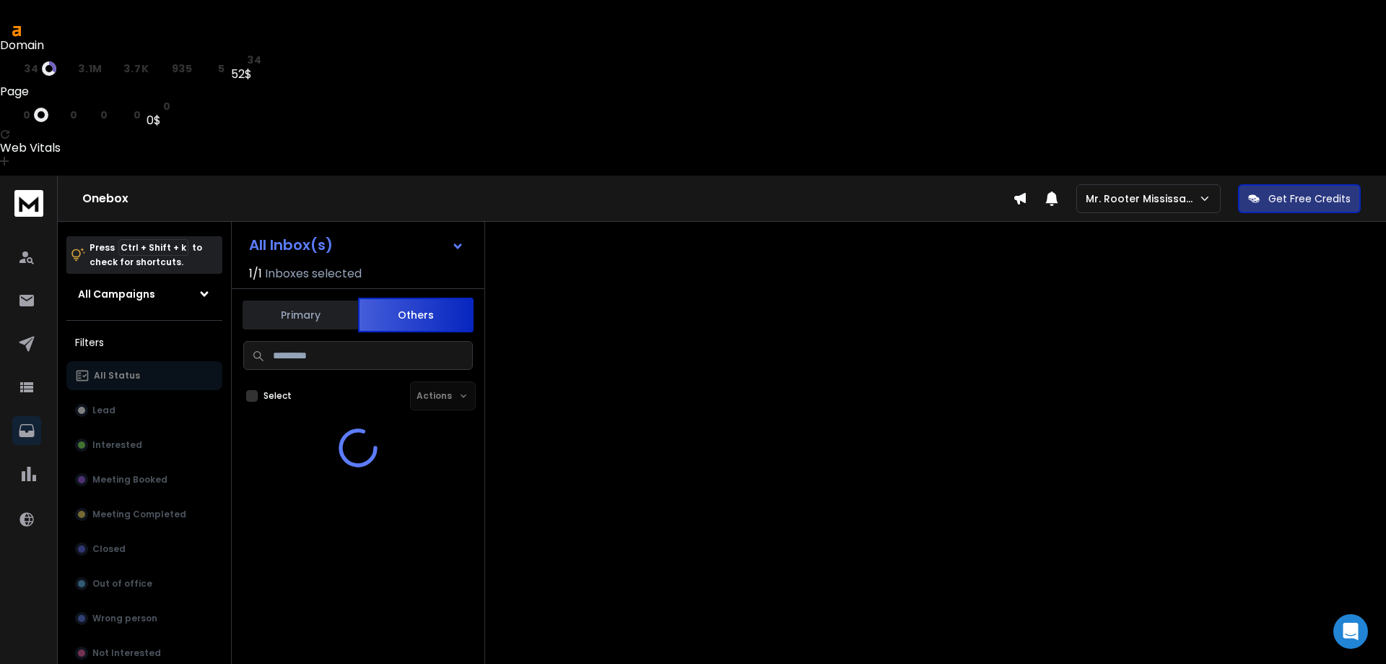
click at [422, 298] on button "Others" at bounding box center [416, 315] width 116 height 35
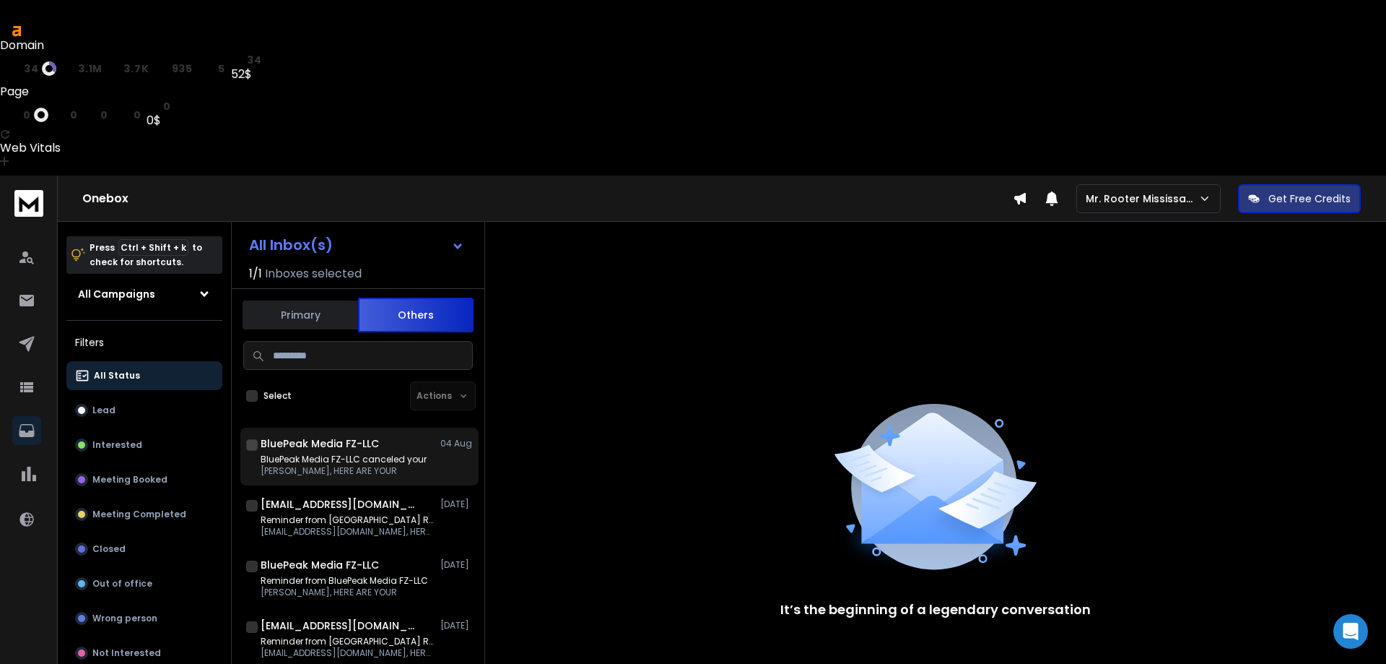
click at [389, 453] on p "BluePeak Media FZ-LLC canceled your" at bounding box center [344, 459] width 166 height 12
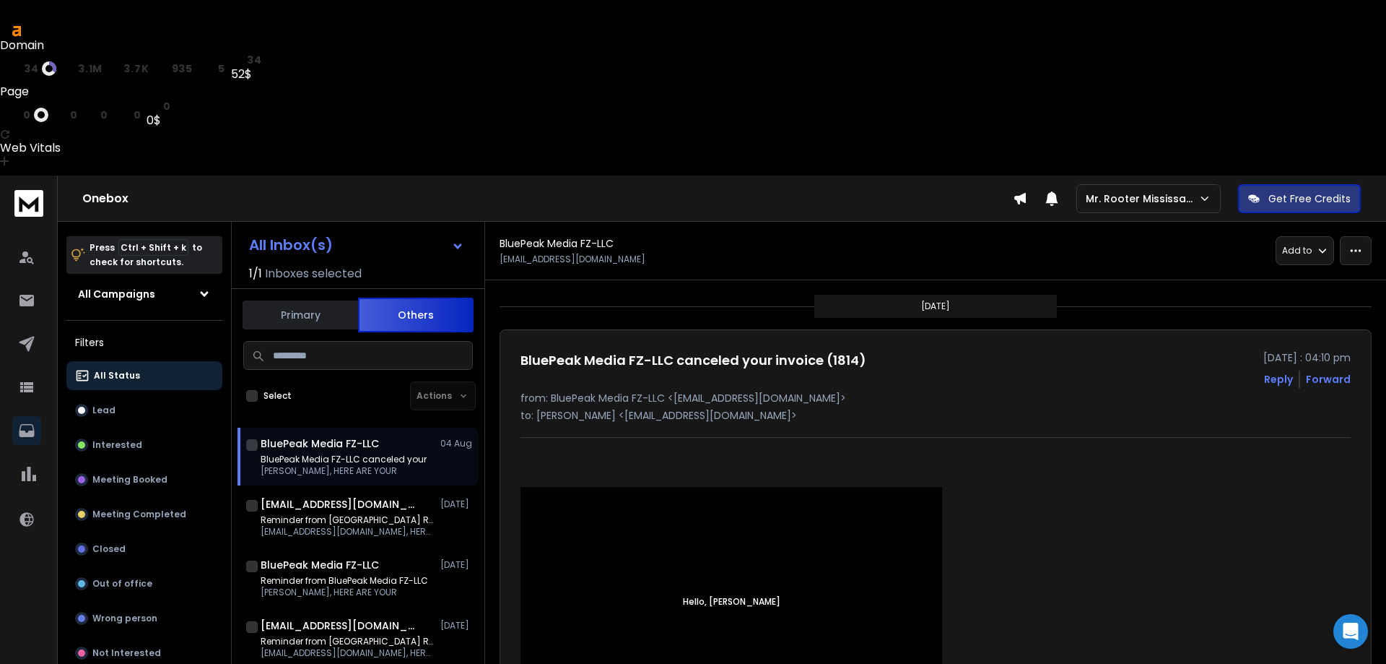
click at [888, 236] on div "BluePeak Media FZ-LLC BMF [EMAIL_ADDRESS][DOMAIN_NAME]" at bounding box center [716, 250] width 432 height 29
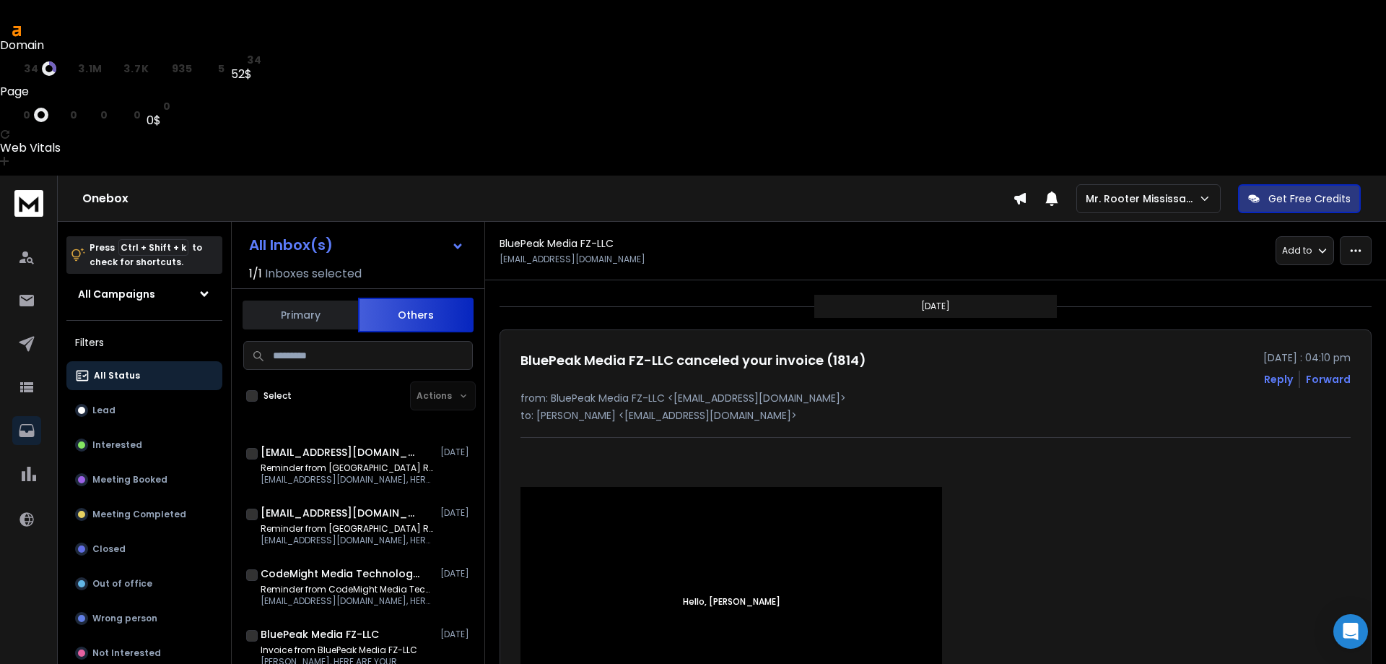
scroll to position [365, 0]
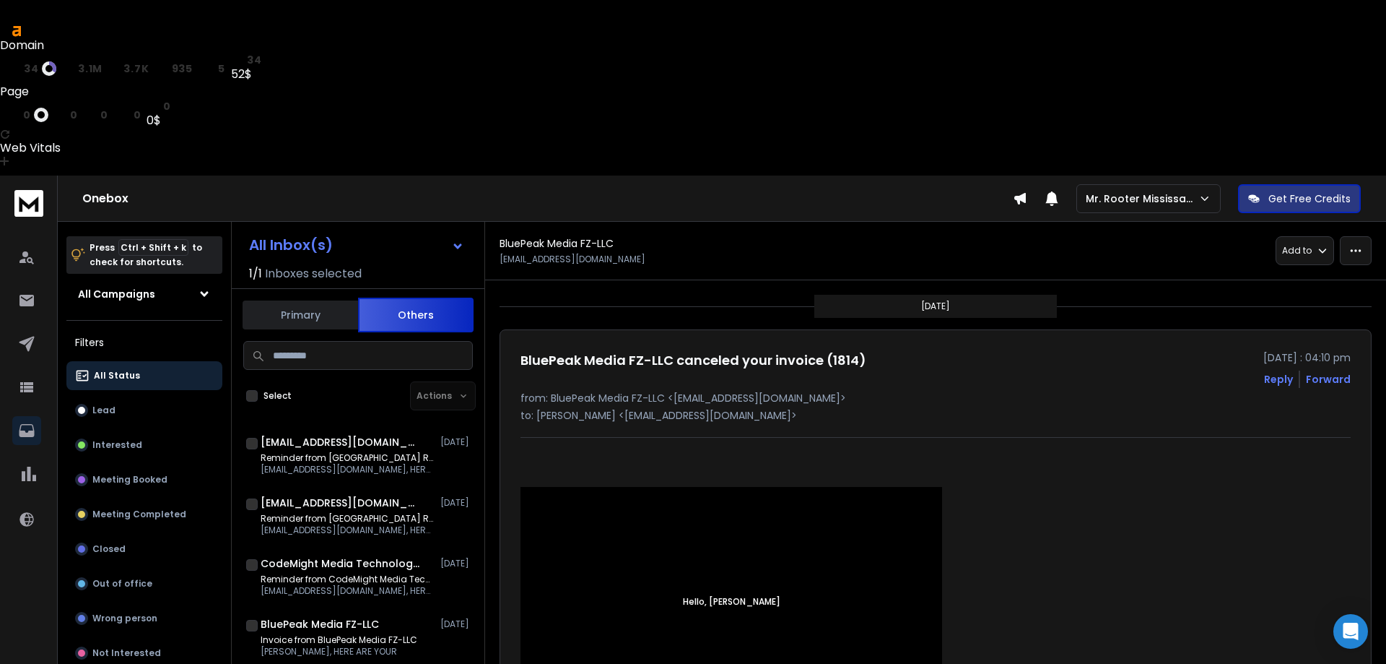
click at [35, 483] on div "H" at bounding box center [29, 507] width 58 height 664
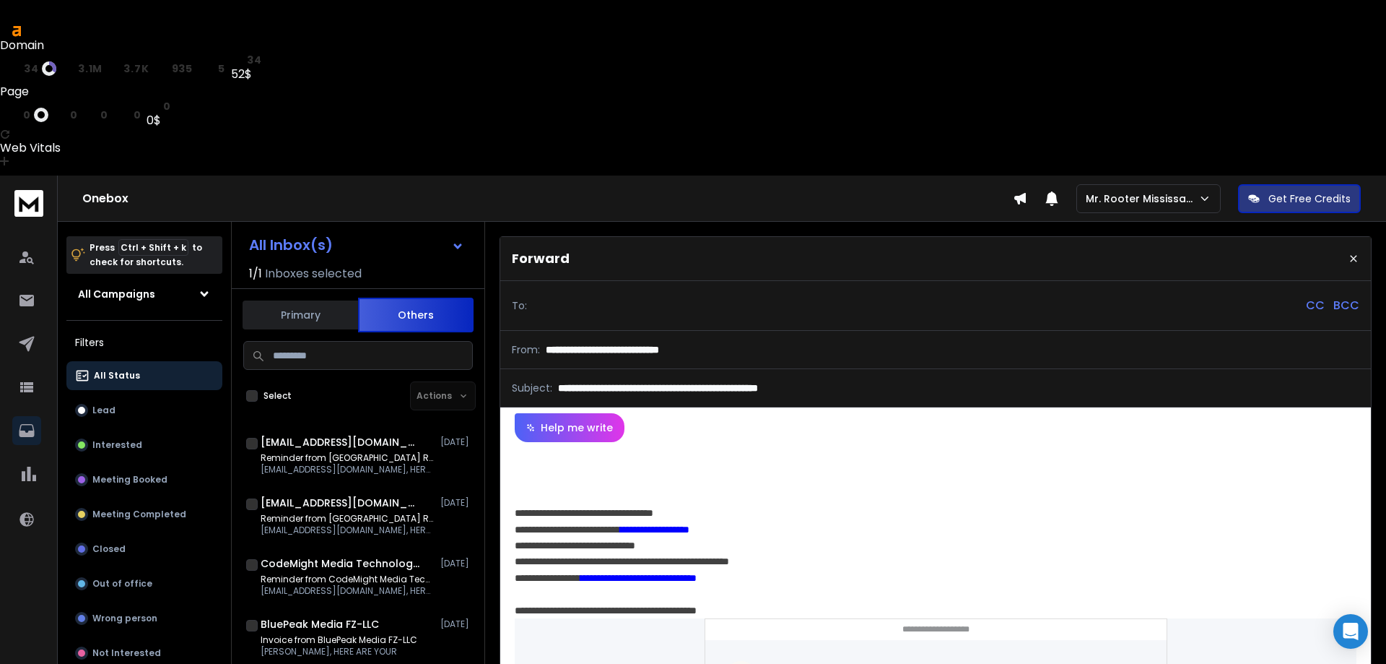
click at [1352, 255] on icon at bounding box center [1353, 258] width 6 height 6
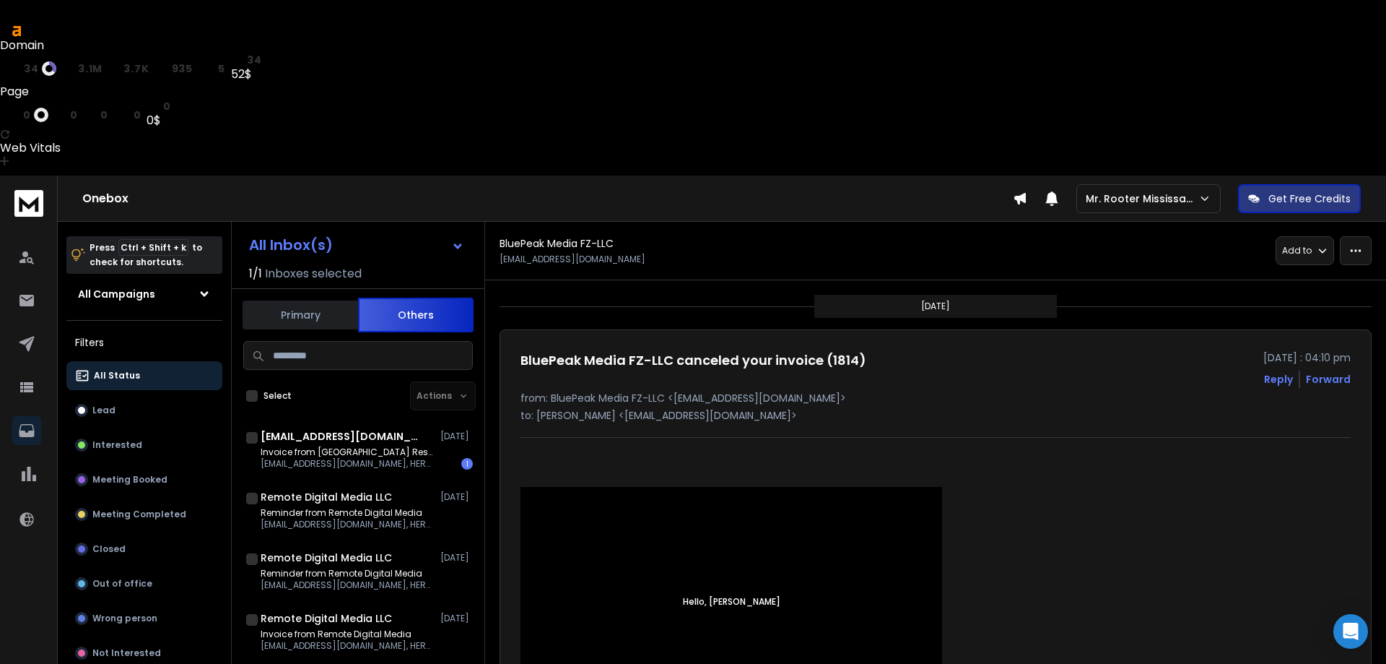
scroll to position [684, 0]
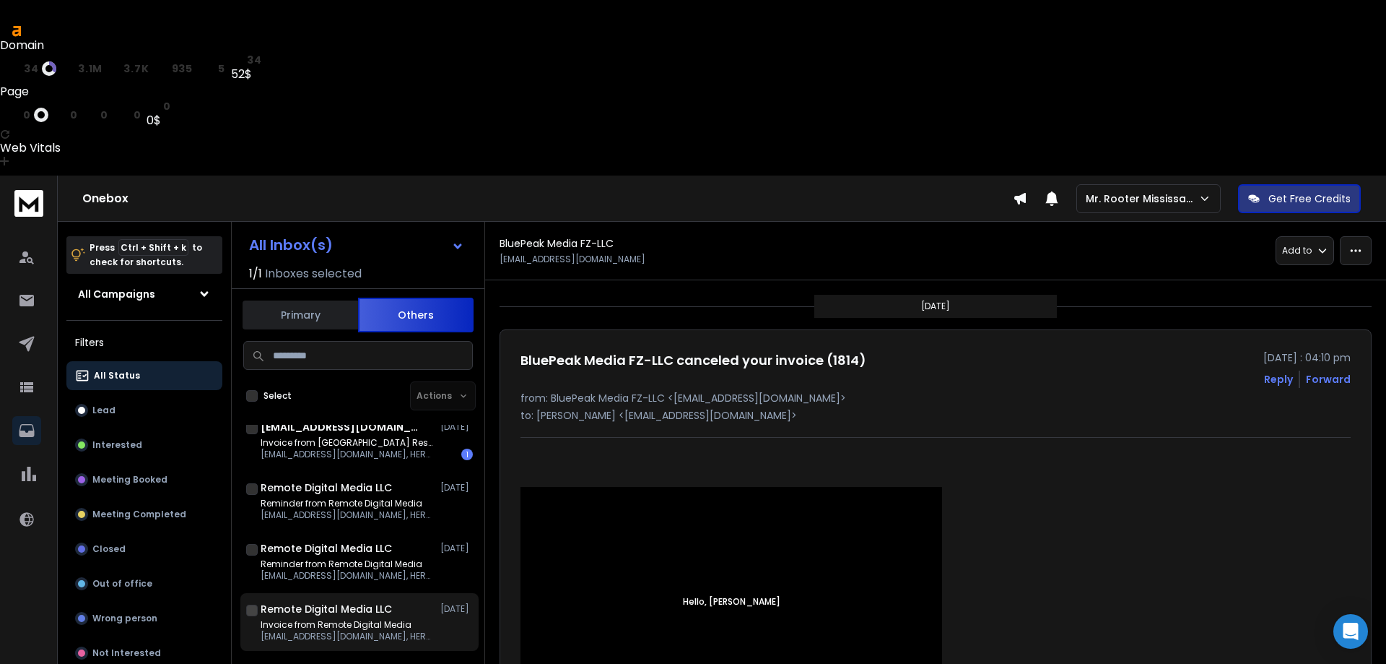
click at [367, 602] on h1 "Remote Digital Media LLC" at bounding box center [326, 609] width 131 height 14
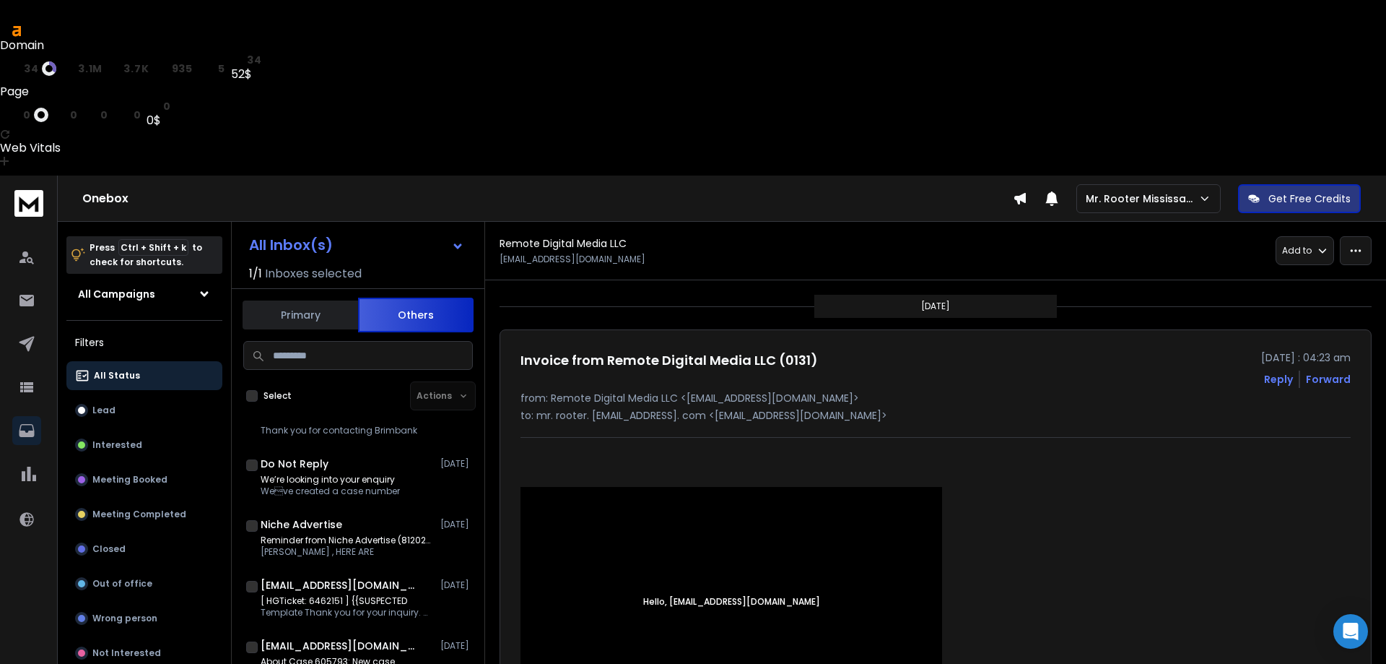
scroll to position [1155, 0]
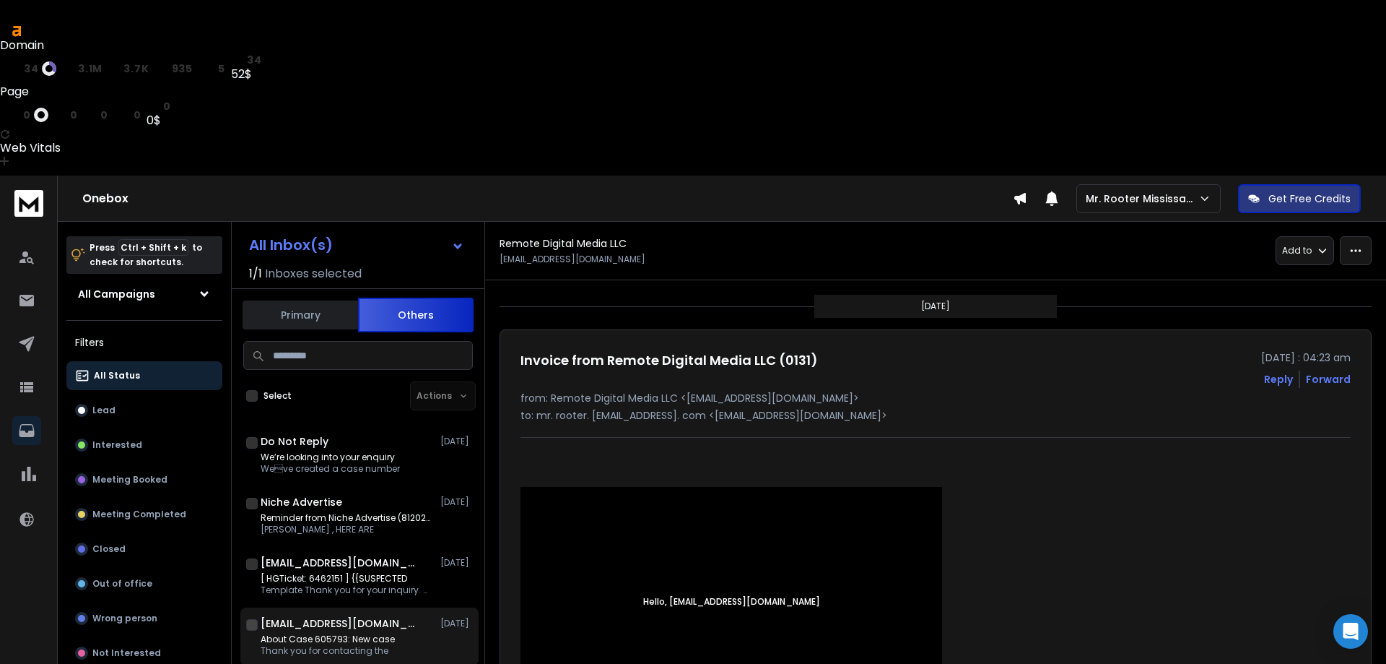
click at [350, 633] on p "About Case 605793: New case" at bounding box center [328, 639] width 134 height 12
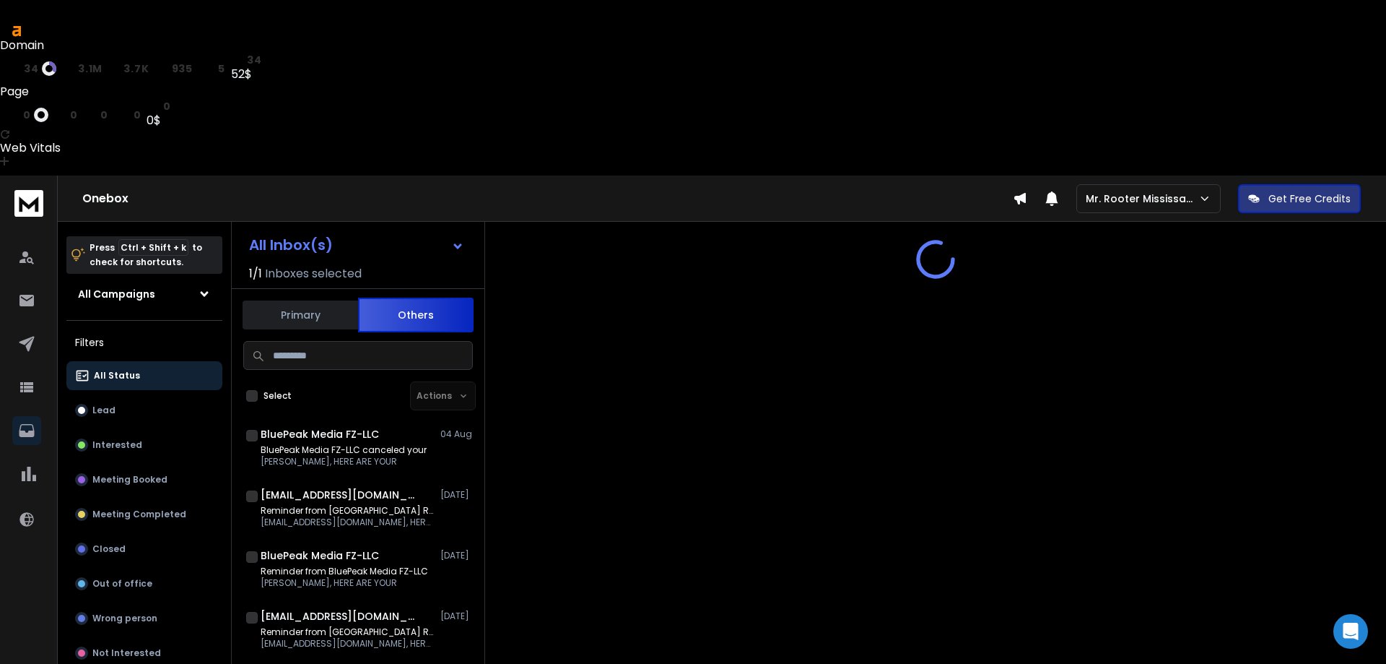
scroll to position [0, 0]
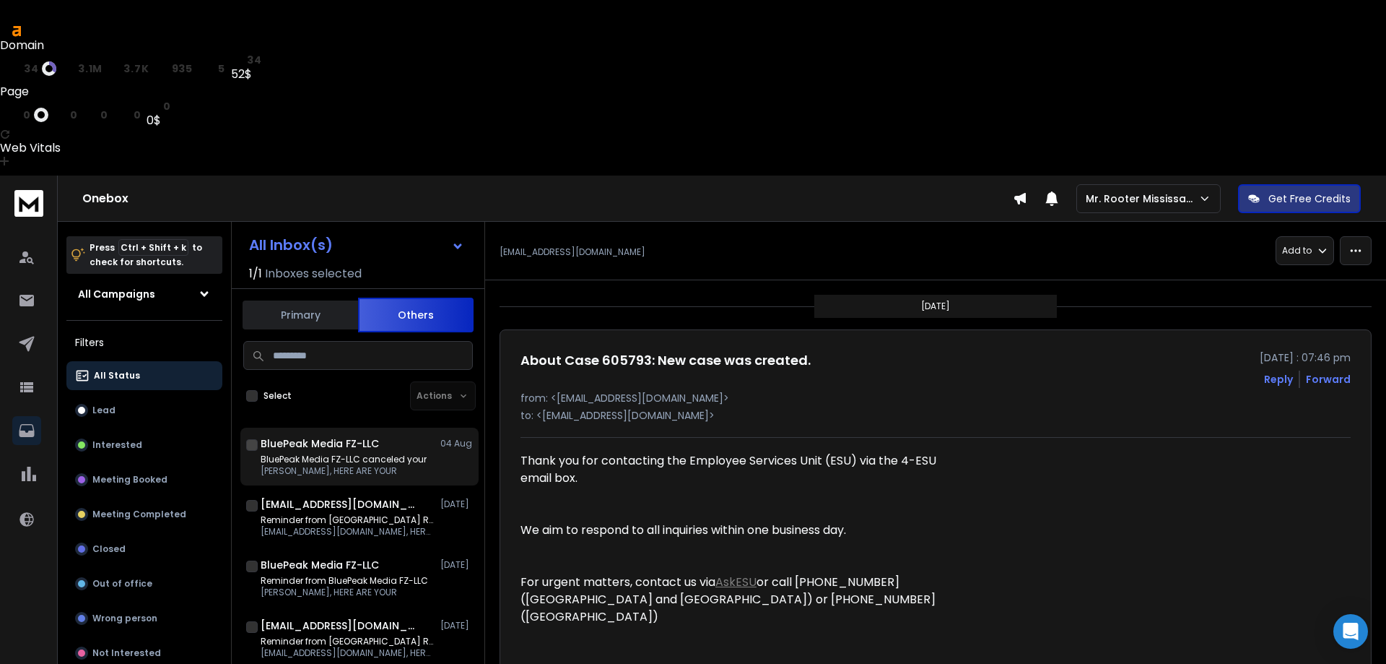
click at [389, 453] on p "BluePeak Media FZ-LLC canceled your" at bounding box center [344, 459] width 166 height 12
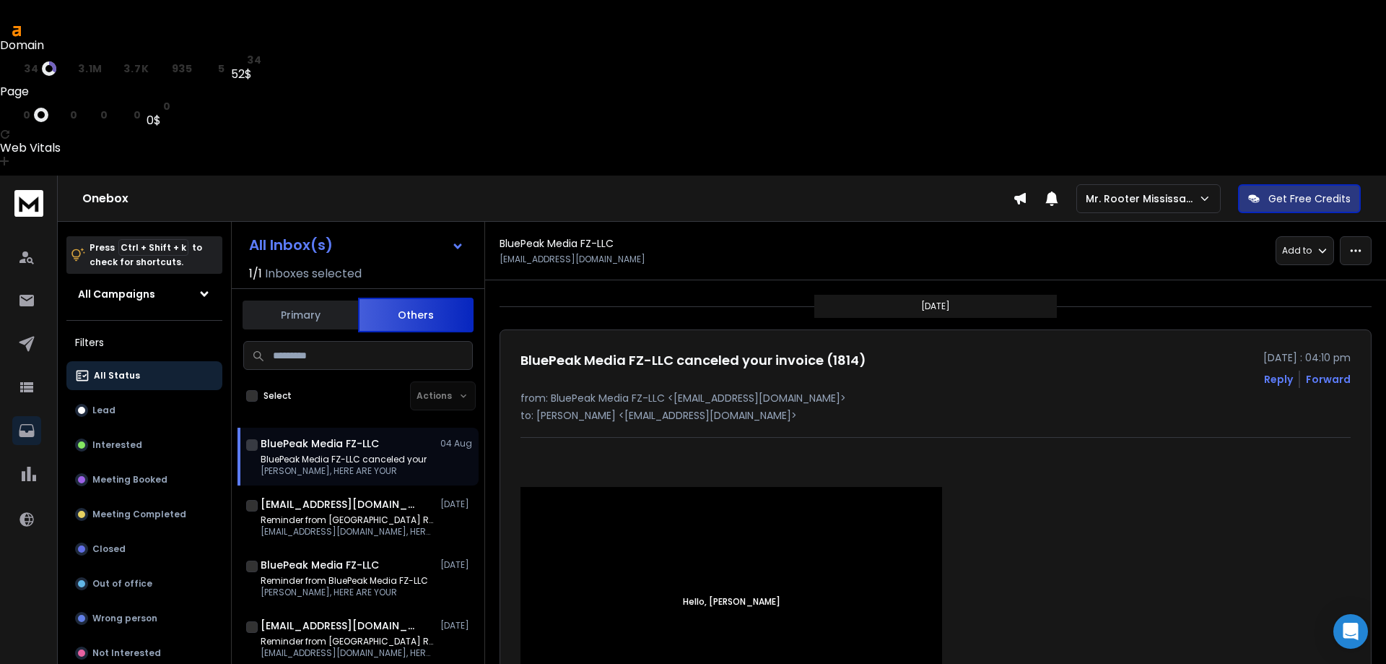
click at [888, 236] on div "BluePeak Media FZ-LLC BMF [EMAIL_ADDRESS][DOMAIN_NAME]" at bounding box center [716, 250] width 432 height 29
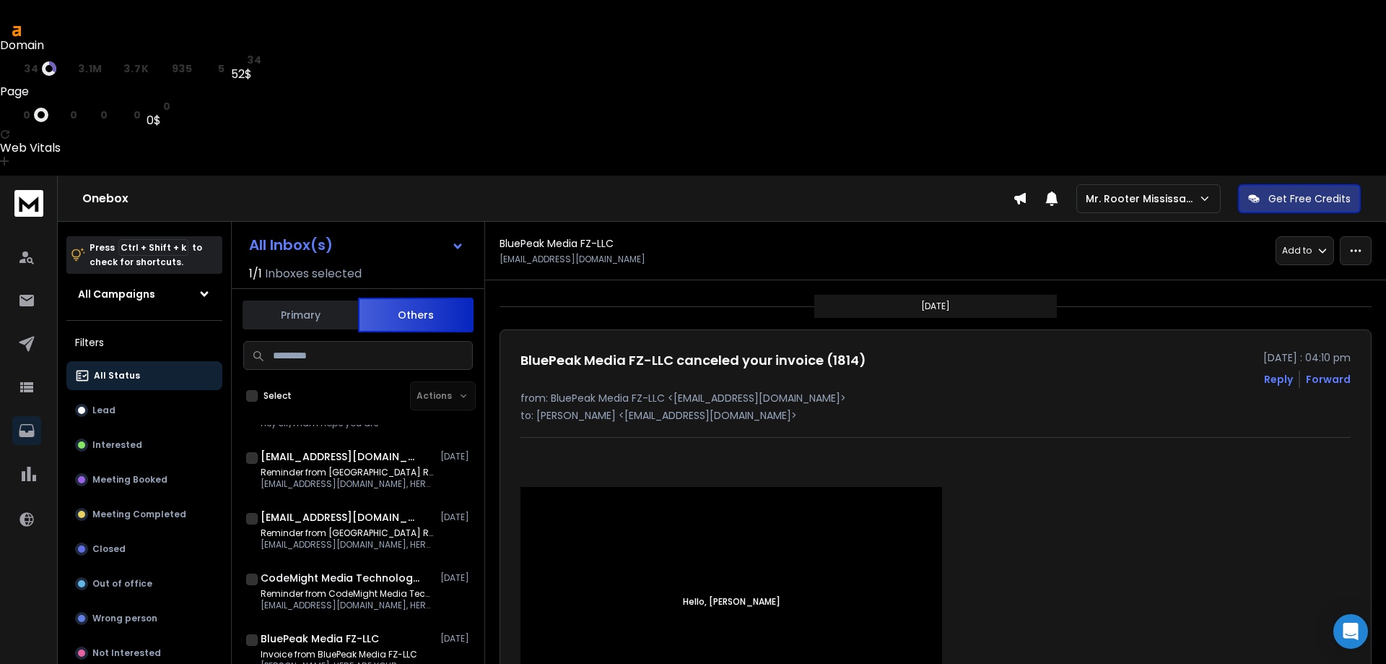
scroll to position [365, 0]
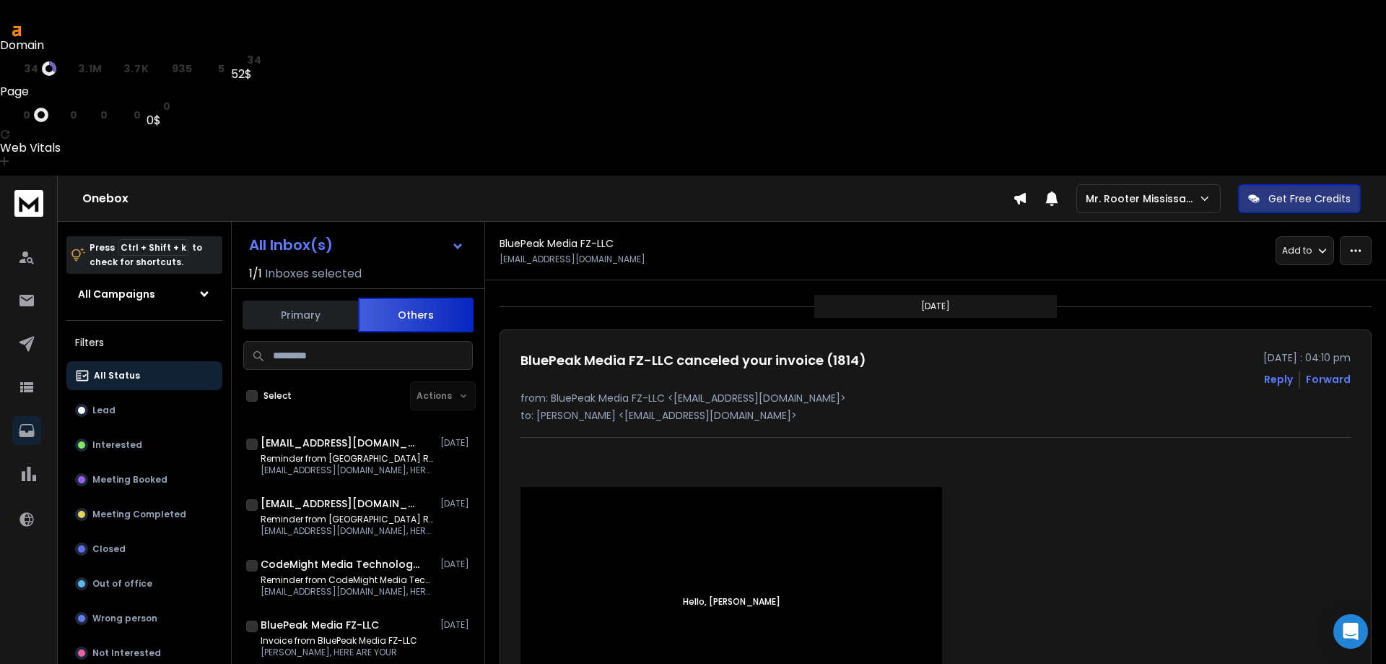
click at [35, 483] on div "H" at bounding box center [29, 507] width 58 height 664
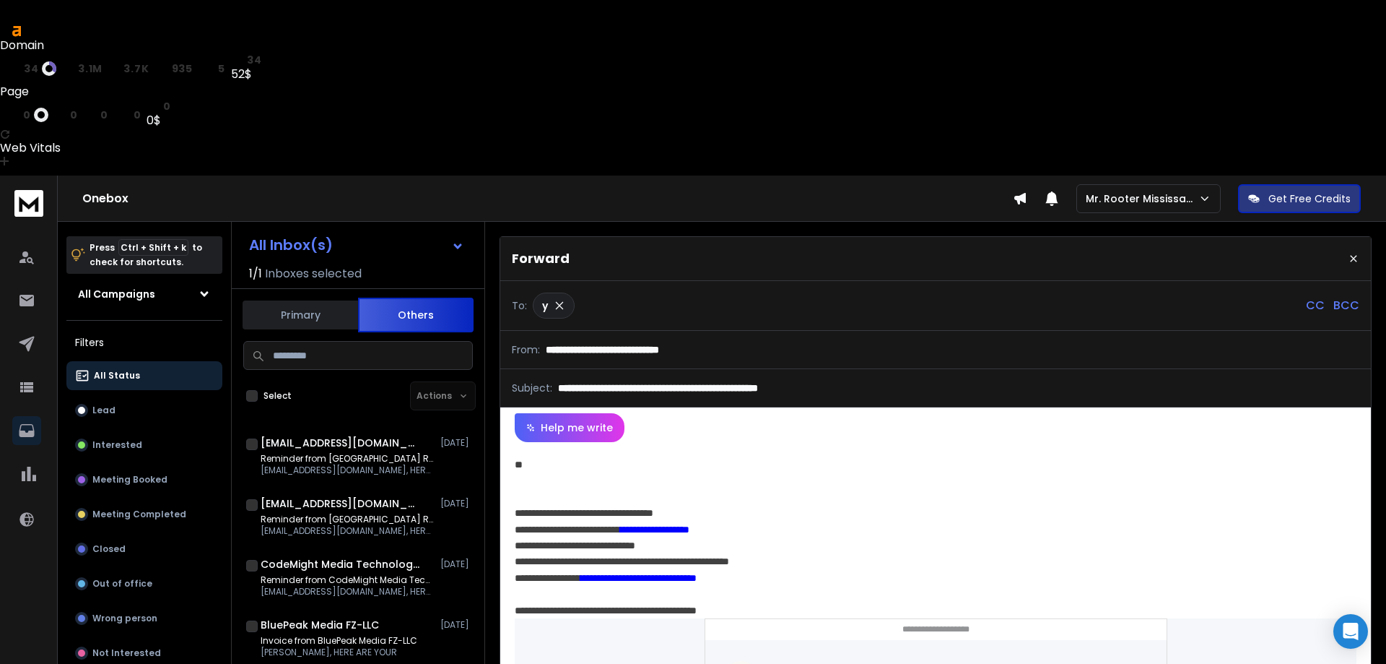
click at [1352, 255] on icon at bounding box center [1353, 258] width 6 height 6
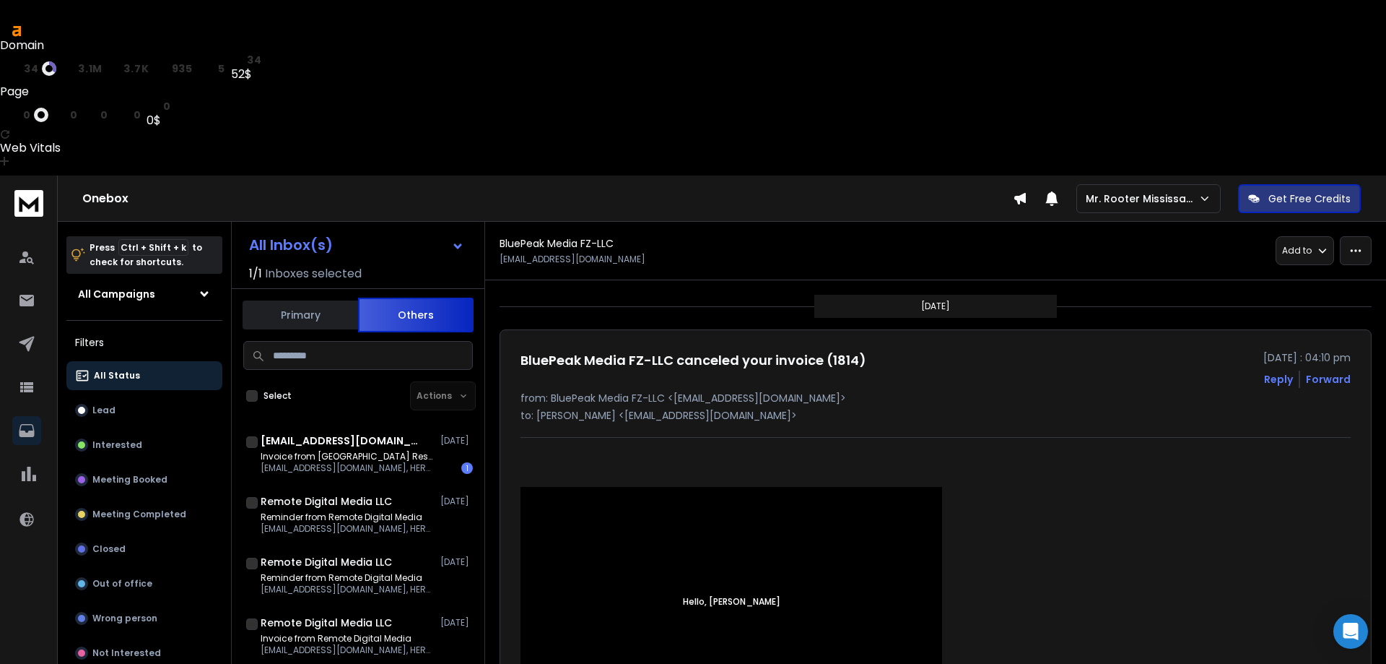
scroll to position [679, 0]
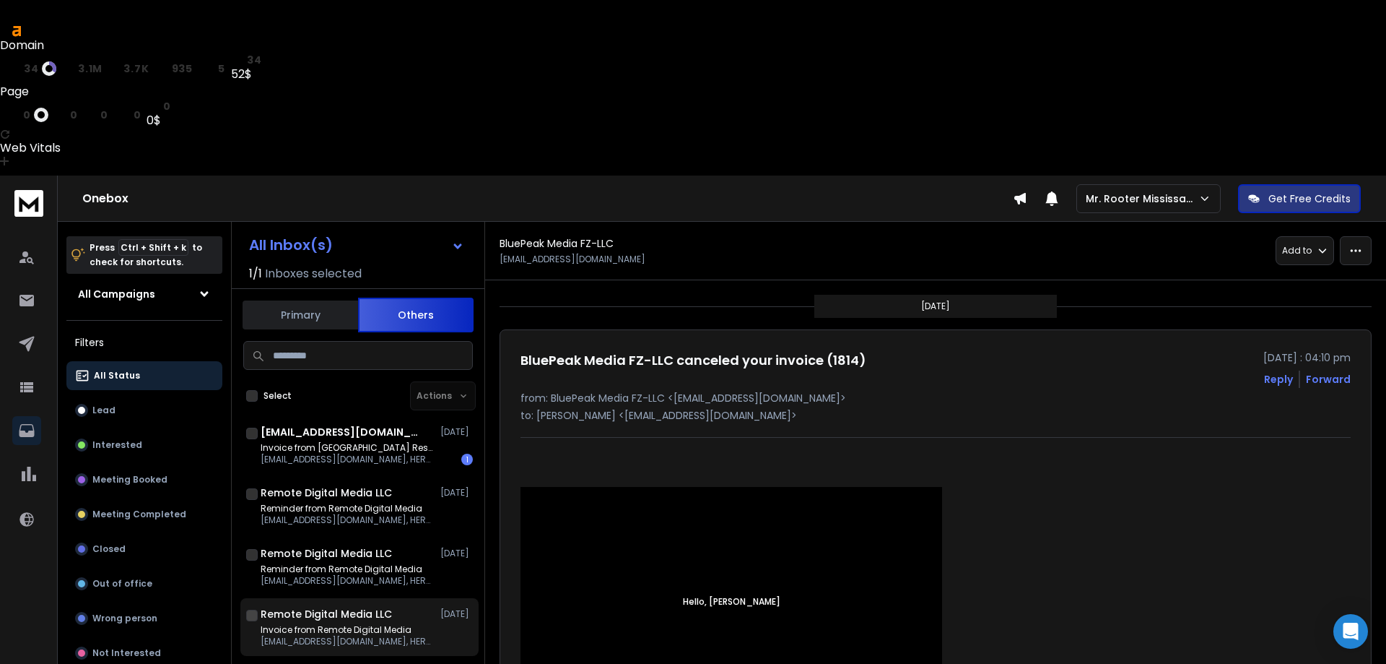
click at [367, 607] on h1 "Remote Digital Media LLC" at bounding box center [326, 614] width 131 height 14
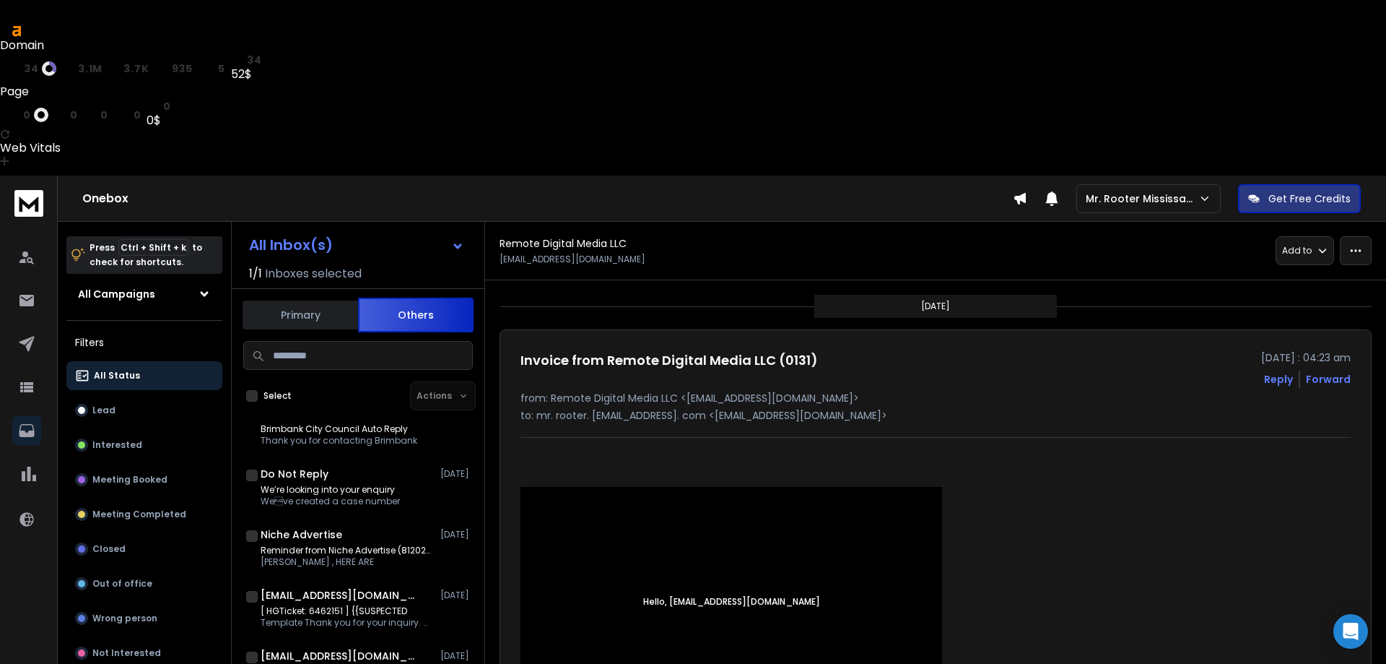
scroll to position [1146, 0]
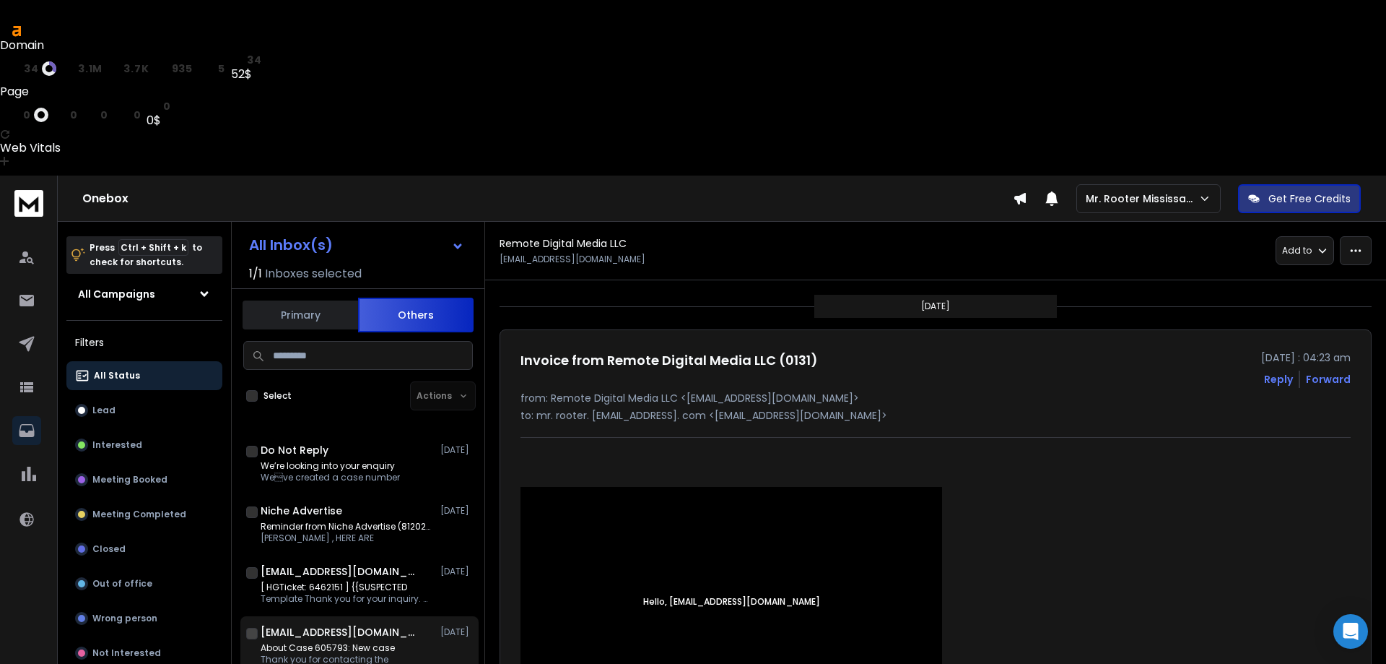
click at [350, 625] on div "[EMAIL_ADDRESS][DOMAIN_NAME] [DATE] About Case 605793: New case Thank you for c…" at bounding box center [367, 645] width 212 height 40
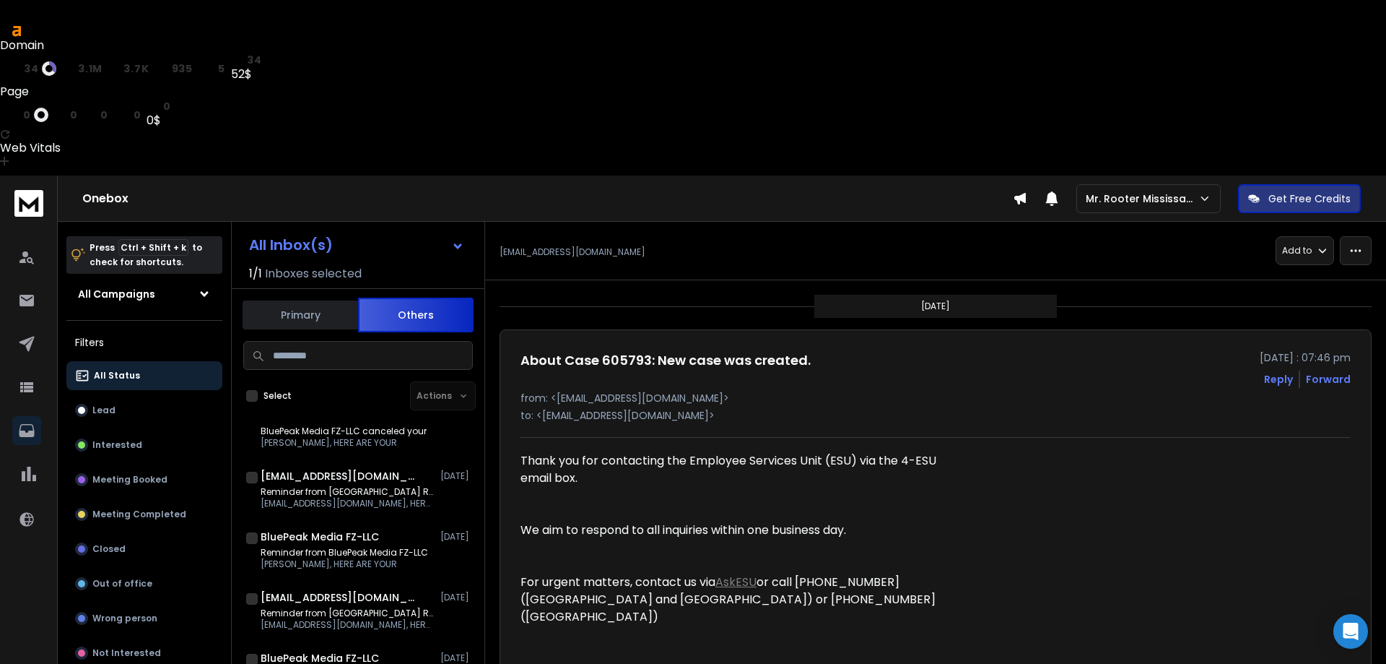
scroll to position [0, 0]
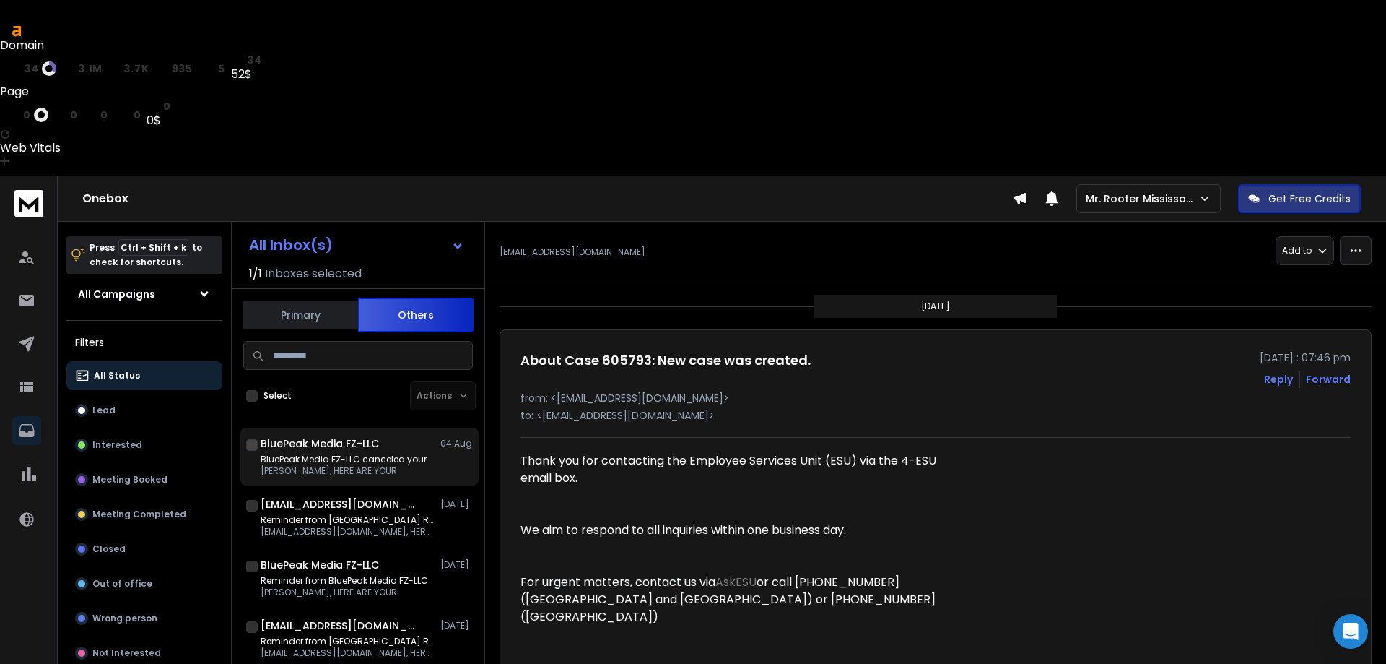
click at [389, 453] on p "BluePeak Media FZ-LLC canceled your" at bounding box center [344, 459] width 166 height 12
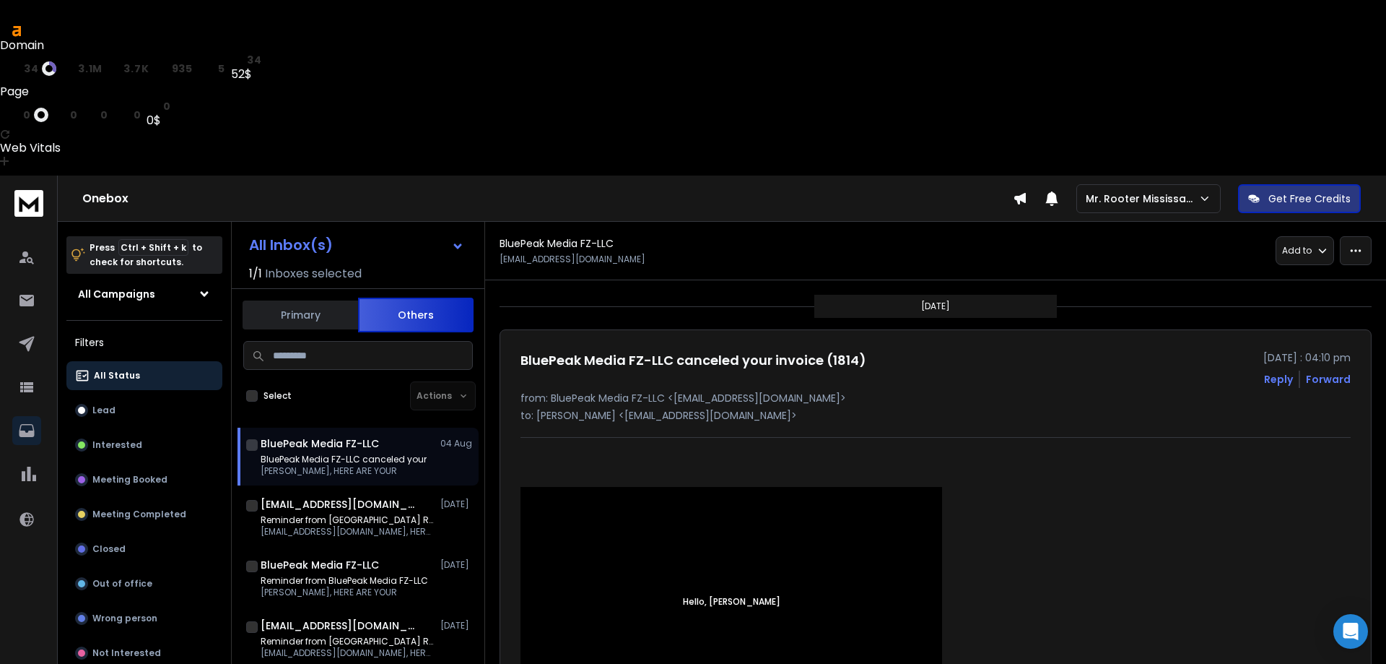
click at [888, 236] on div "BluePeak Media FZ-LLC BMF [EMAIL_ADDRESS][DOMAIN_NAME]" at bounding box center [716, 250] width 432 height 29
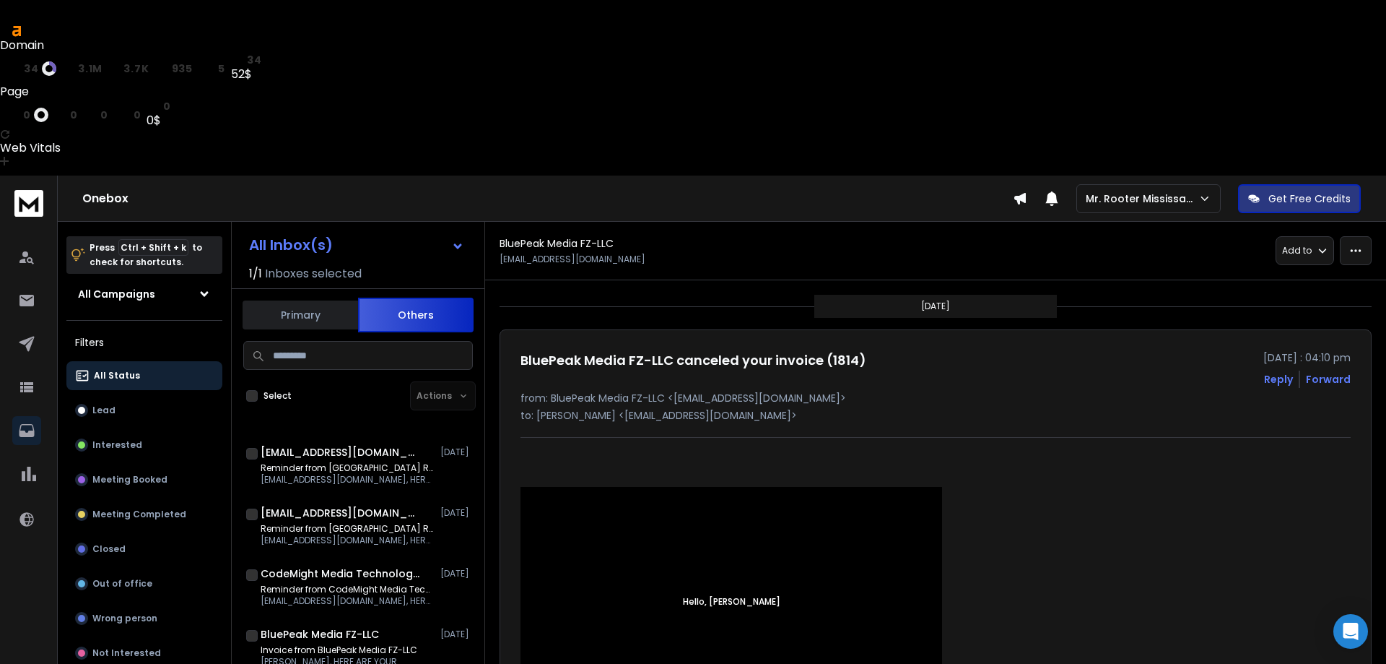
scroll to position [365, 0]
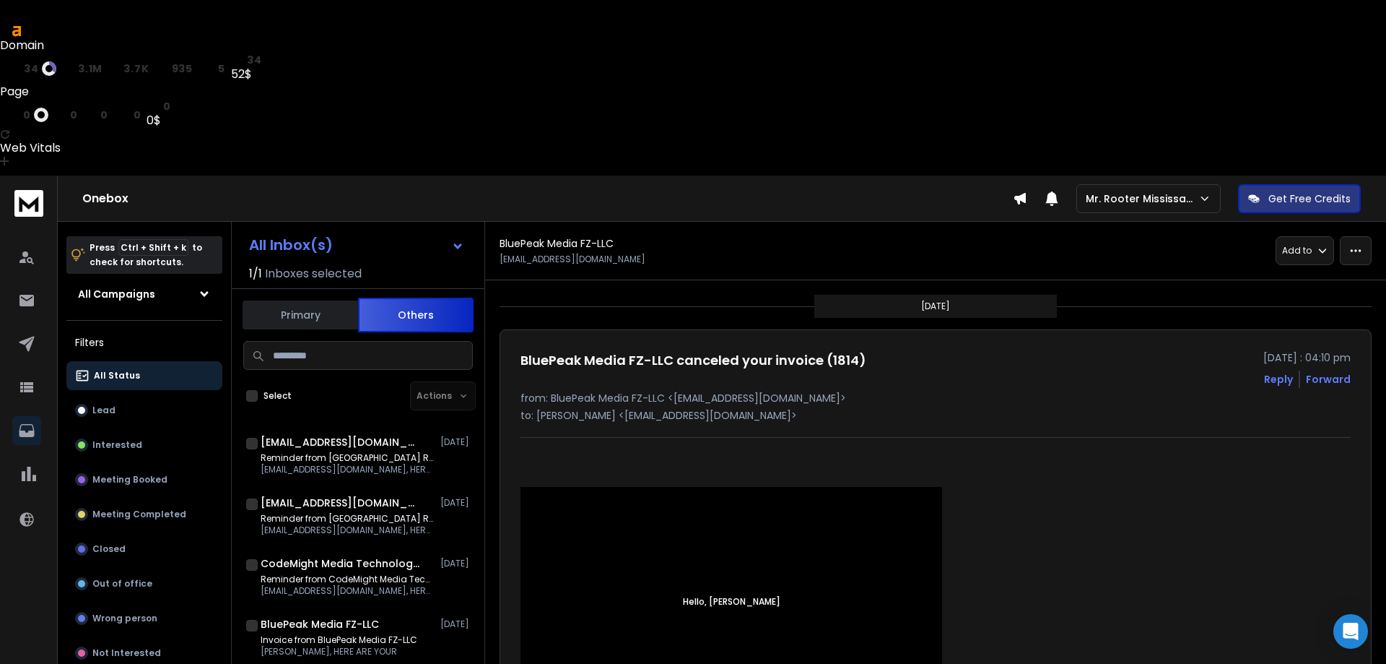
click at [35, 483] on div "H" at bounding box center [29, 507] width 58 height 664
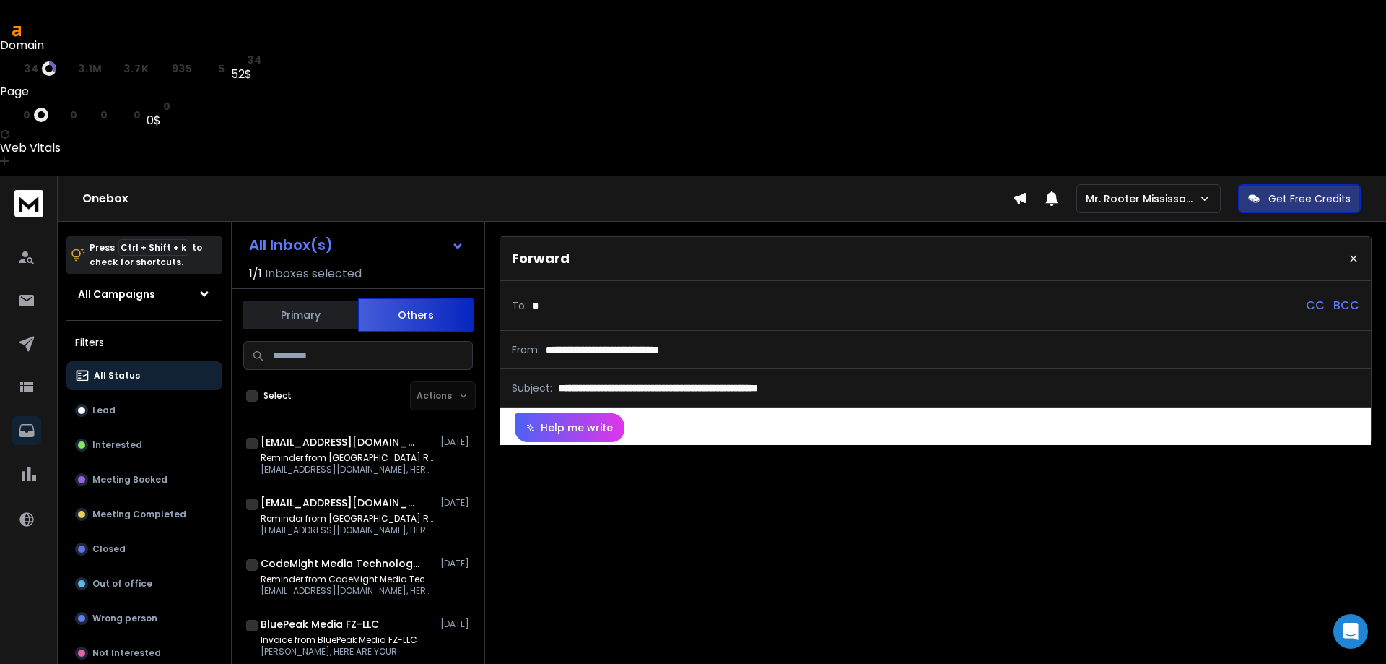
type input "*"
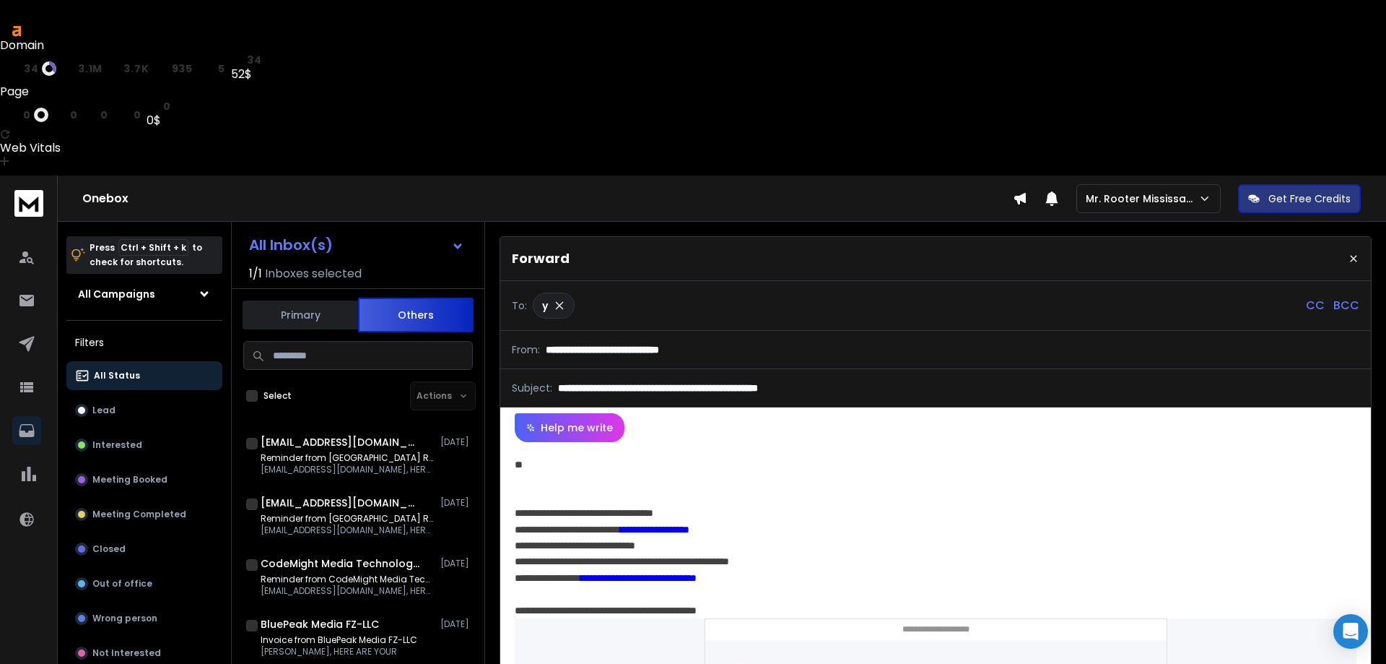
click at [1352, 255] on icon at bounding box center [1353, 258] width 6 height 6
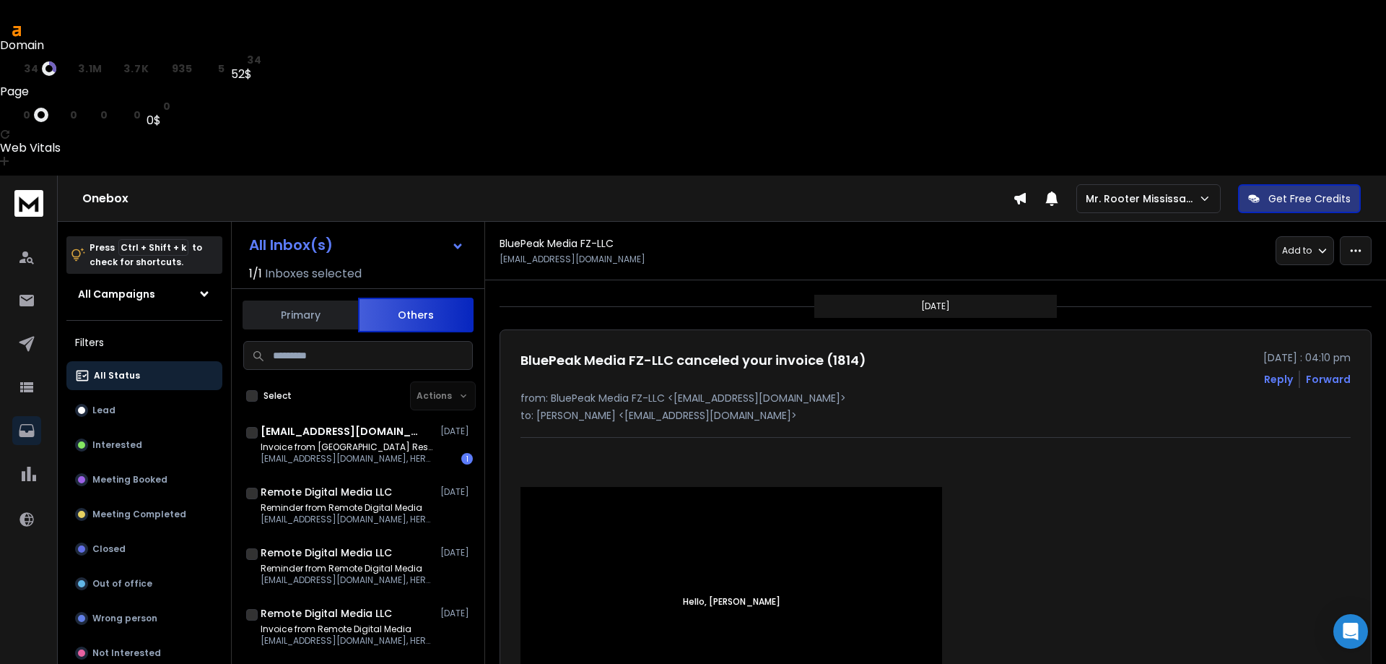
scroll to position [684, 0]
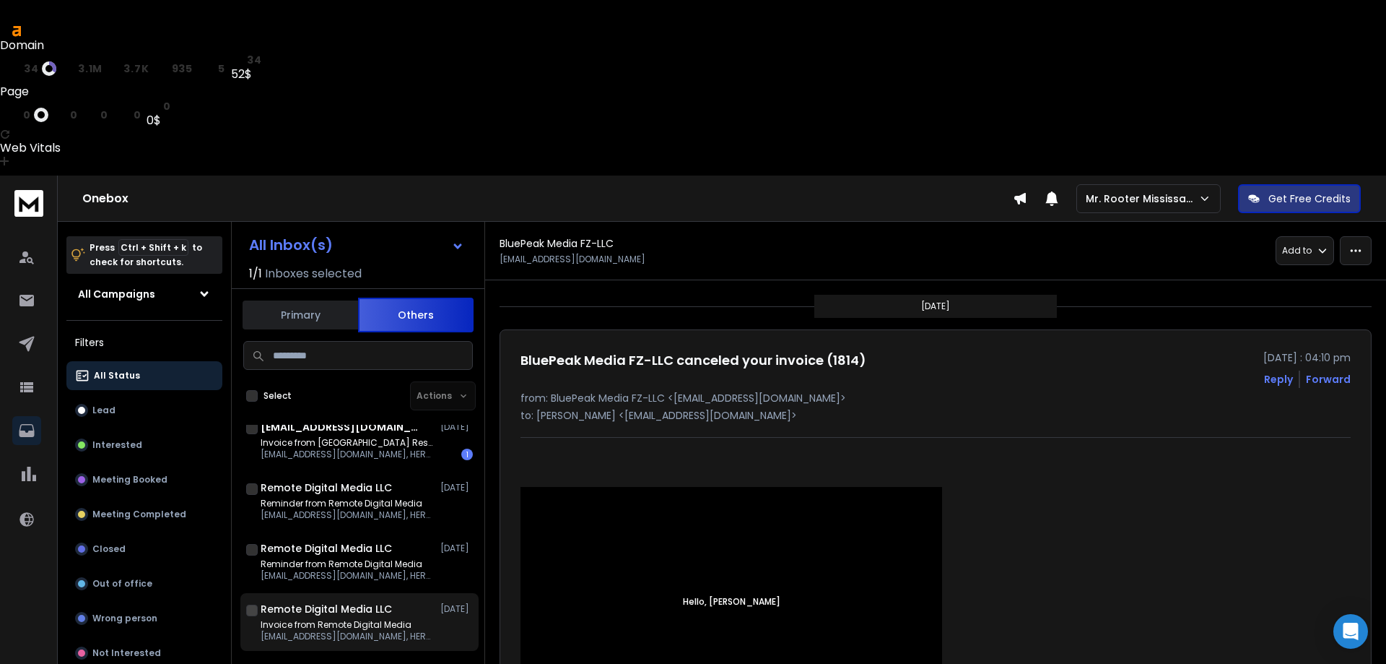
click at [367, 602] on h1 "Remote Digital Media LLC" at bounding box center [326, 609] width 131 height 14
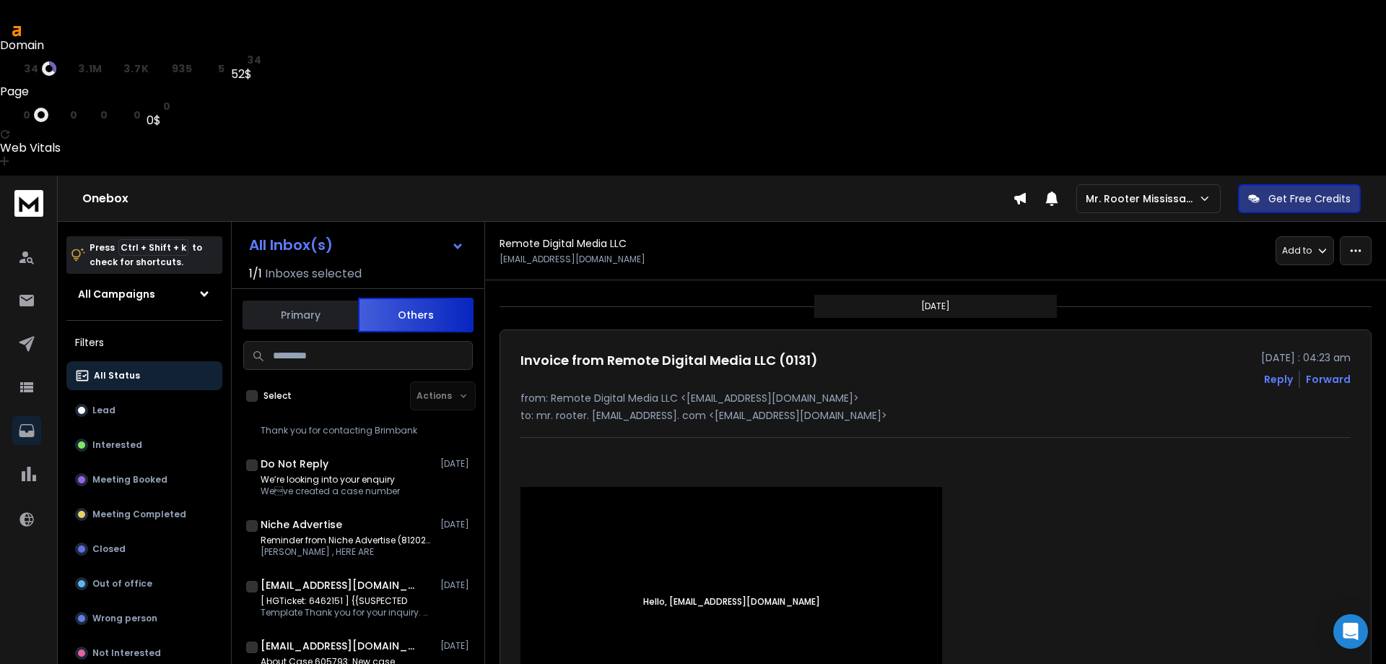
scroll to position [1155, 0]
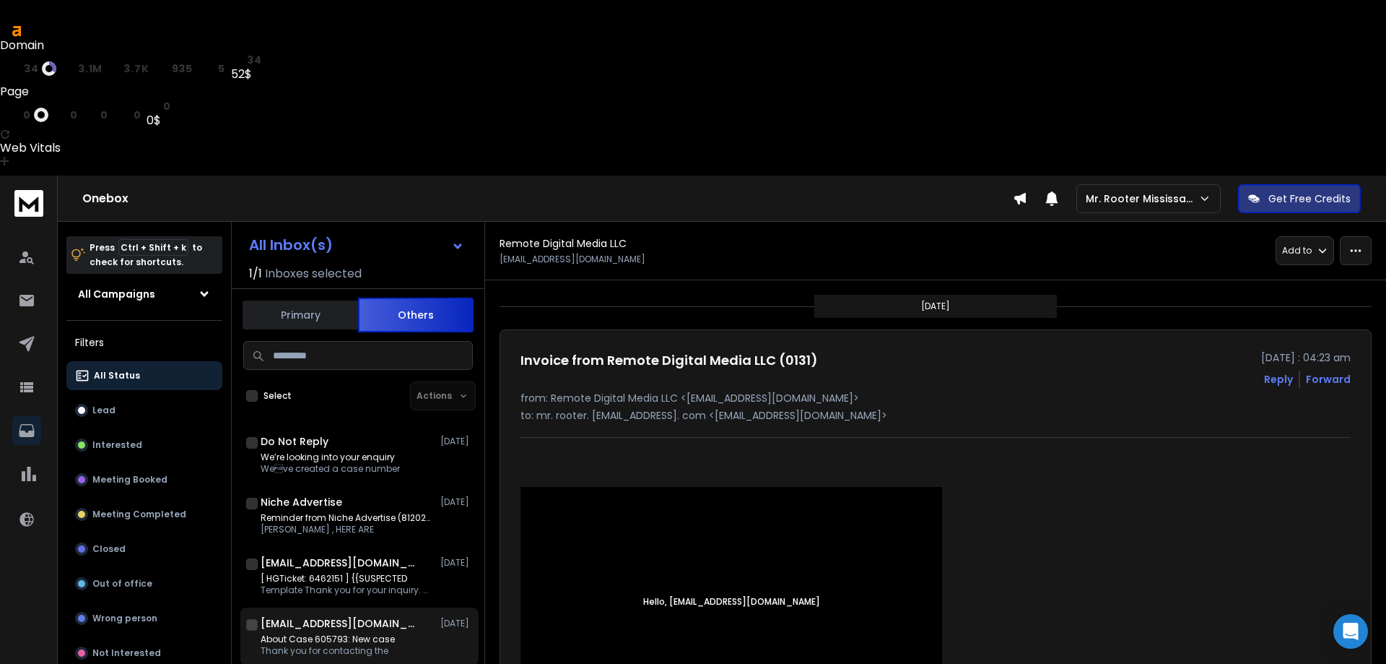
click at [350, 633] on p "About Case 605793: New case" at bounding box center [328, 639] width 134 height 12
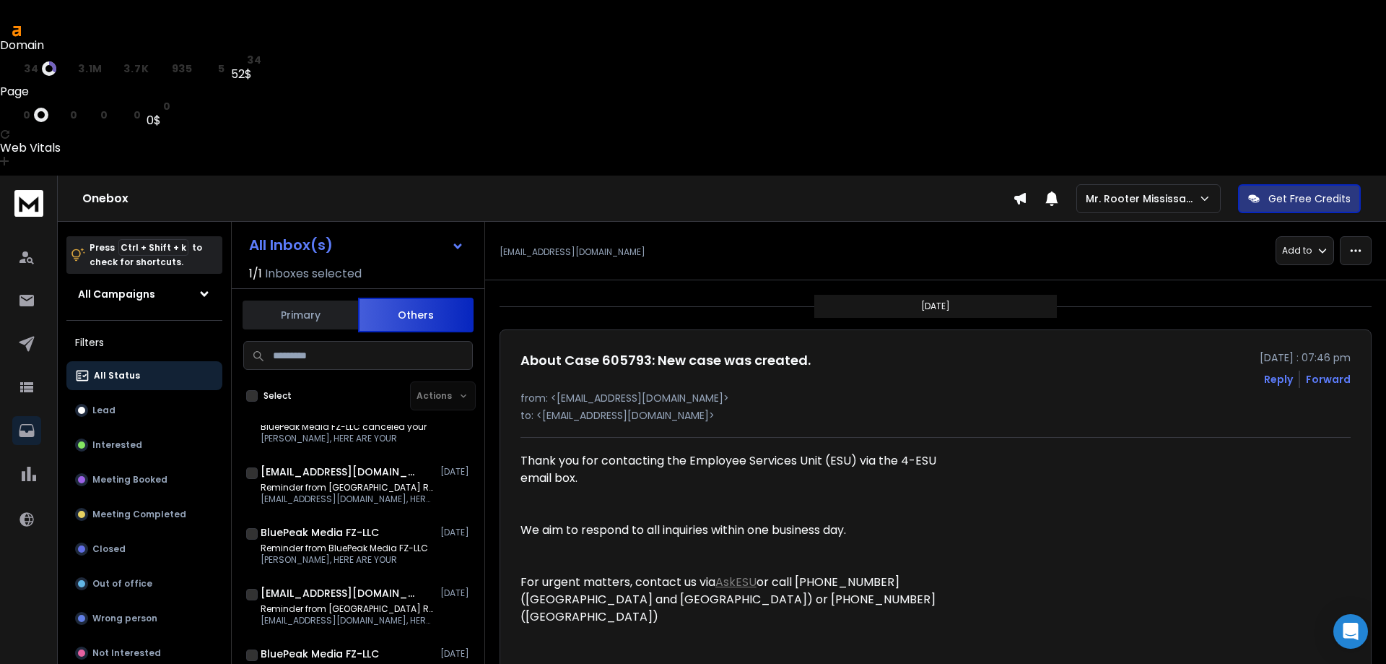
scroll to position [0, 0]
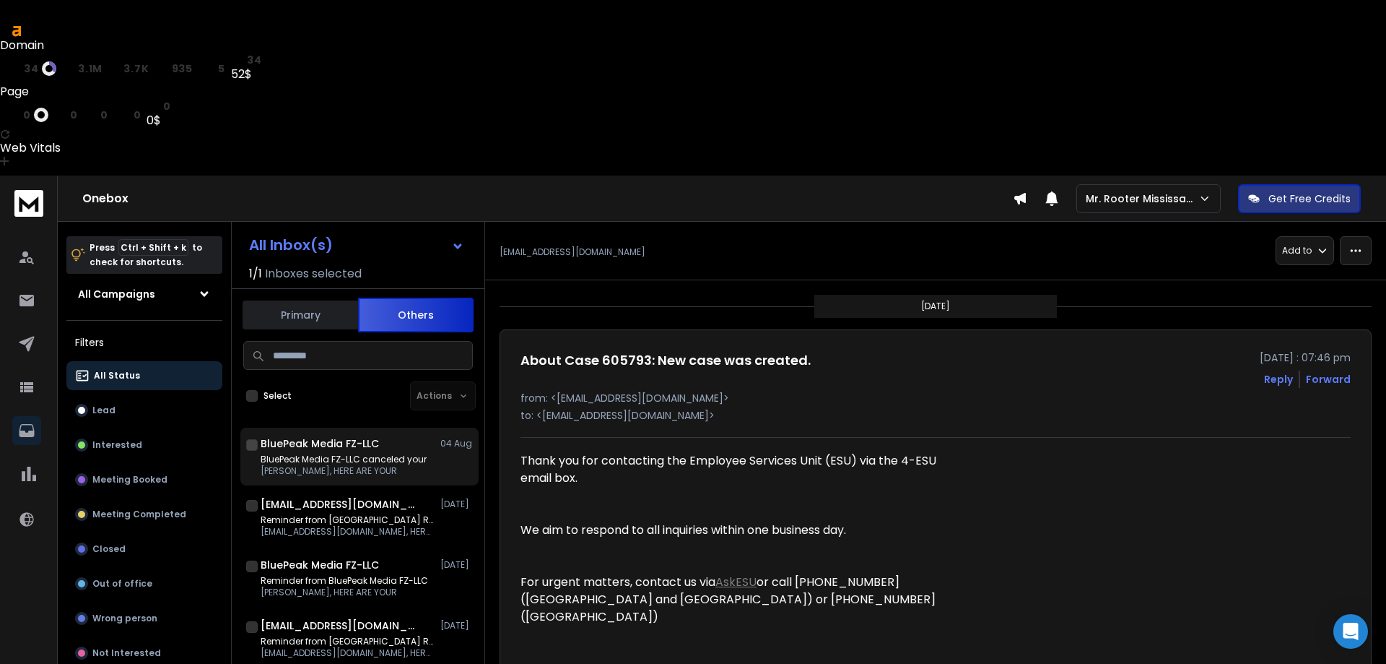
click at [389, 453] on p "BluePeak Media FZ-LLC canceled your" at bounding box center [344, 459] width 166 height 12
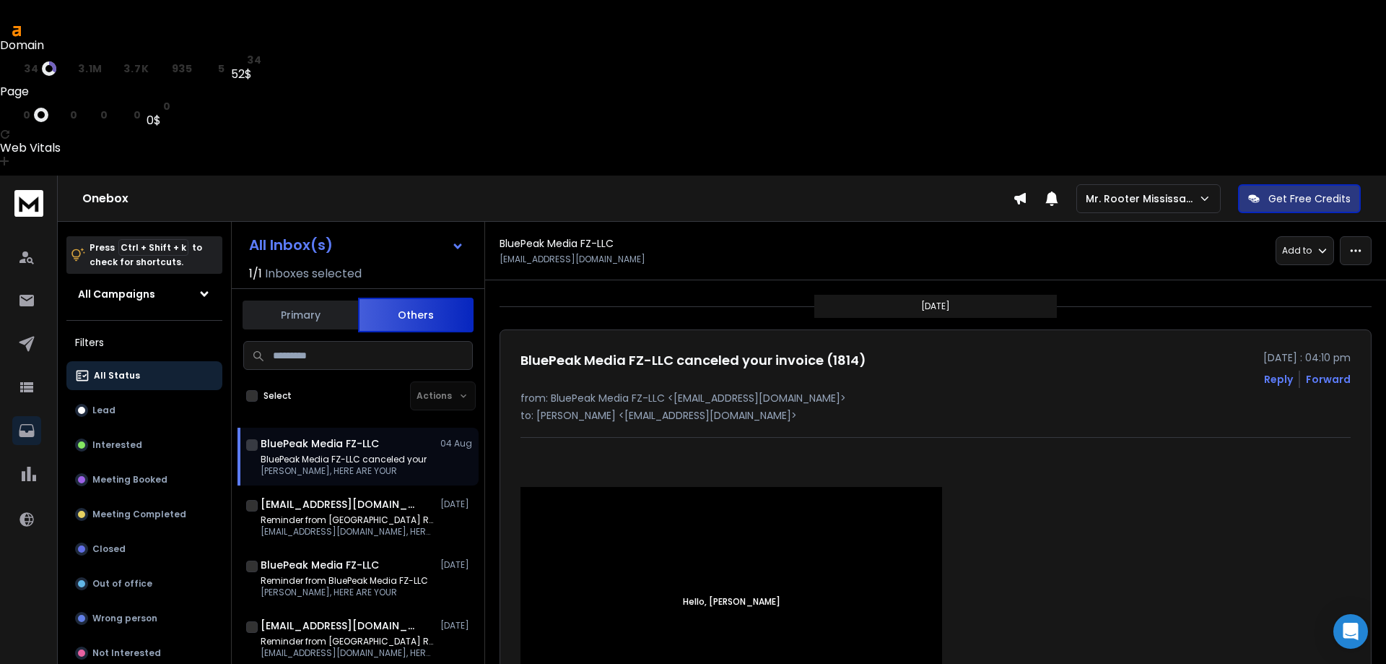
click at [888, 236] on div "BluePeak Media FZ-LLC BMF [EMAIL_ADDRESS][DOMAIN_NAME]" at bounding box center [716, 250] width 432 height 29
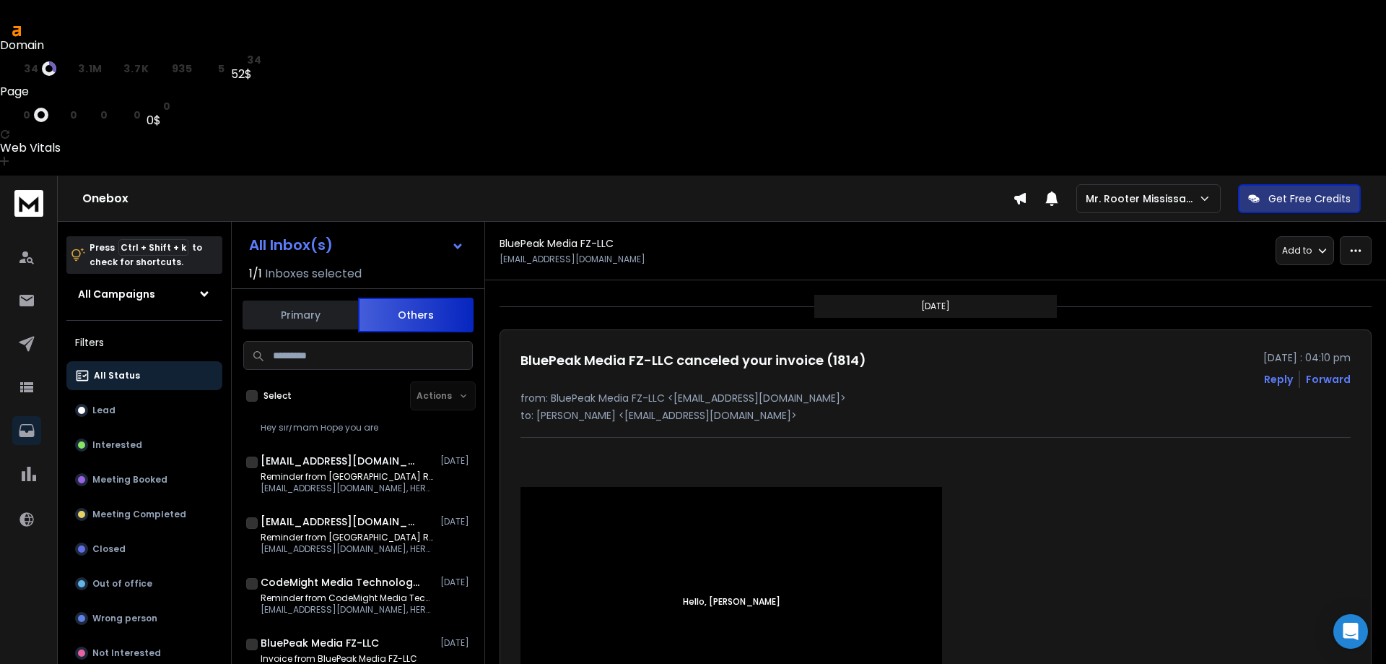
scroll to position [365, 0]
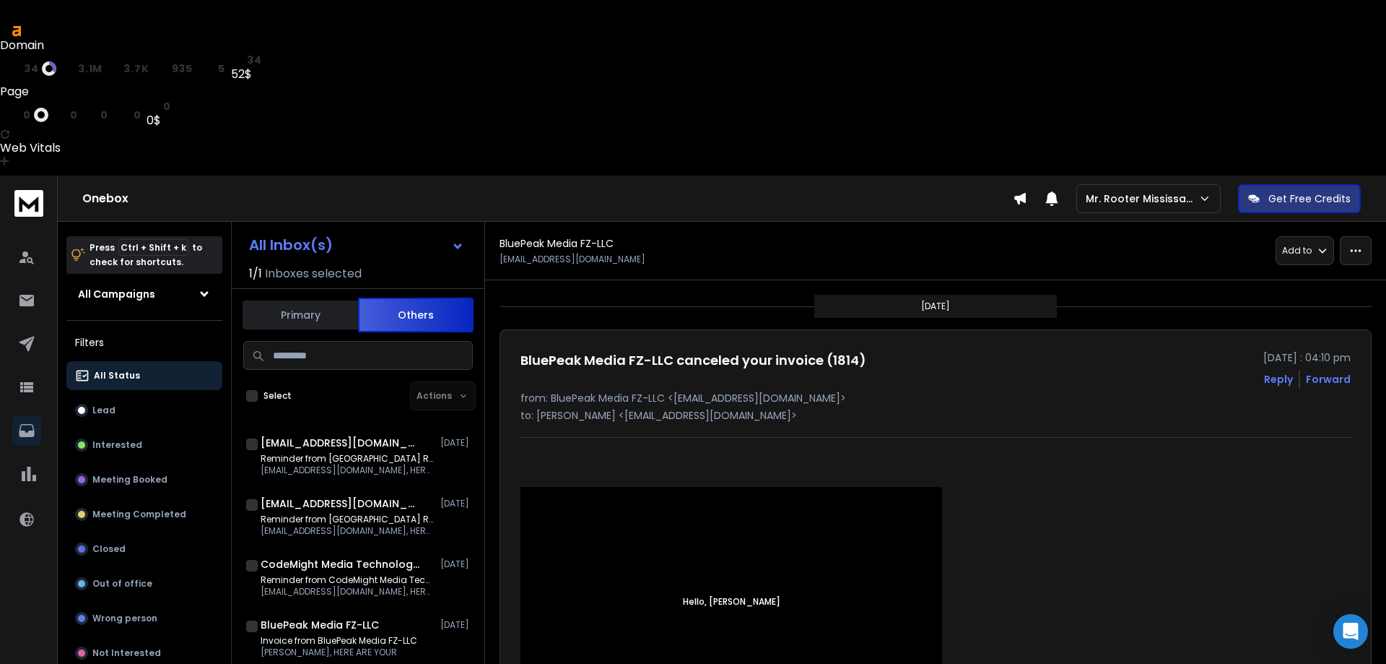
click at [35, 483] on div "H" at bounding box center [29, 507] width 58 height 664
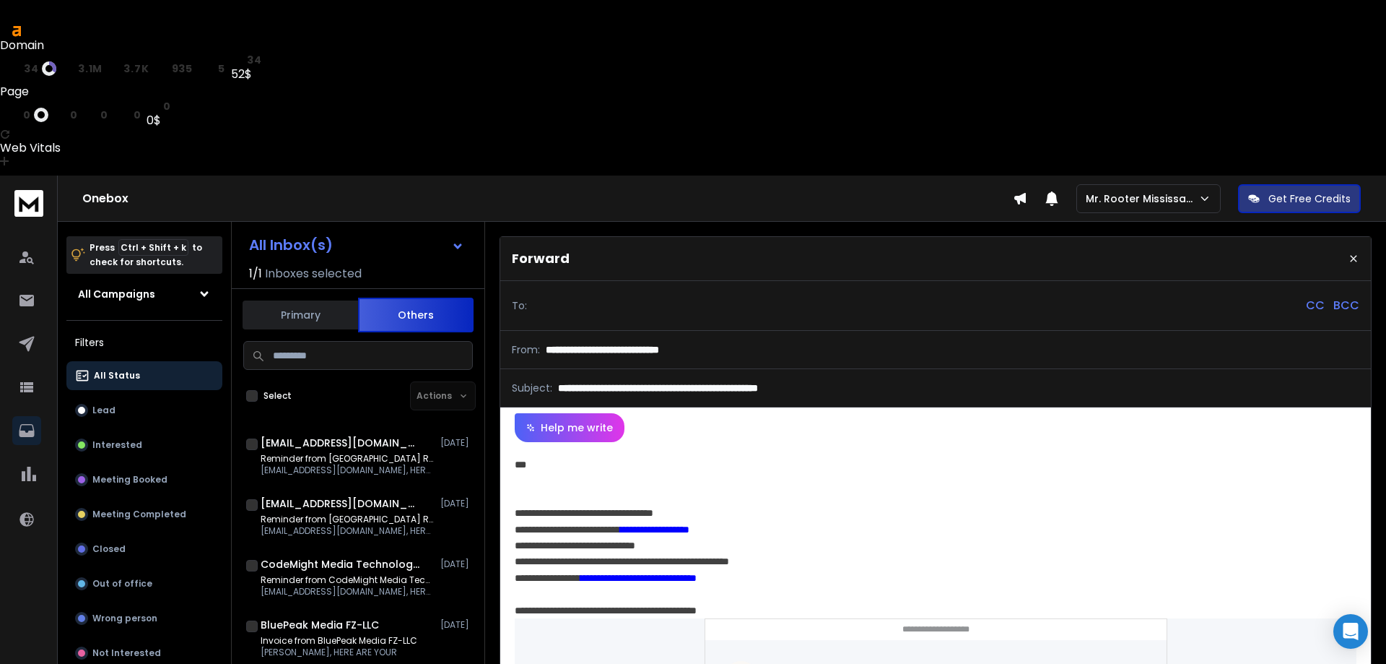
click at [1352, 255] on icon at bounding box center [1353, 258] width 6 height 6
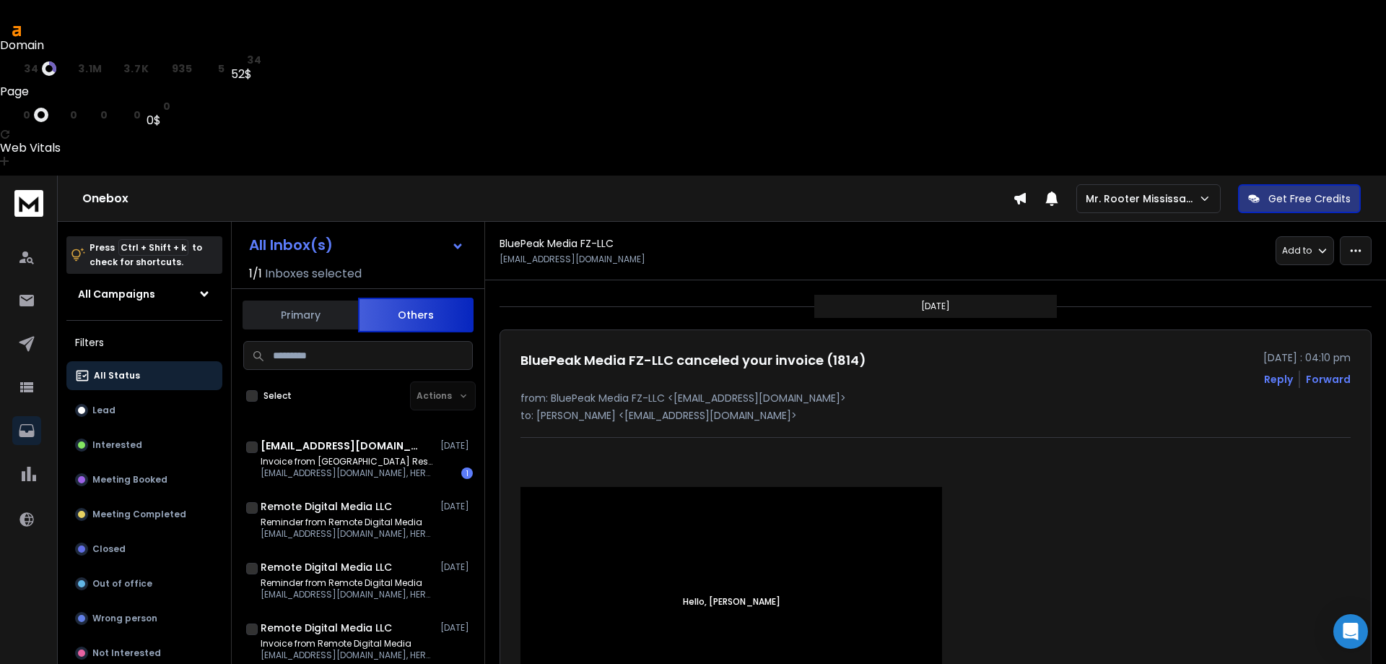
scroll to position [679, 0]
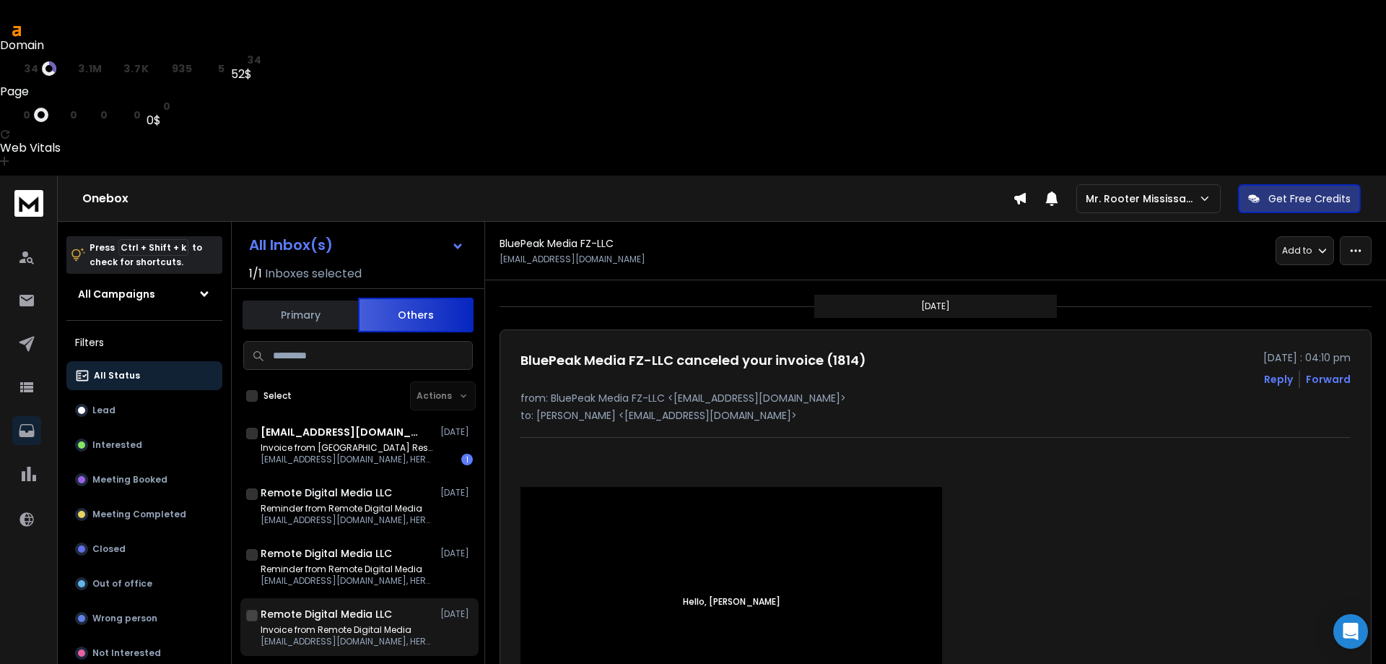
click at [367, 607] on h1 "Remote Digital Media LLC" at bounding box center [326, 614] width 131 height 14
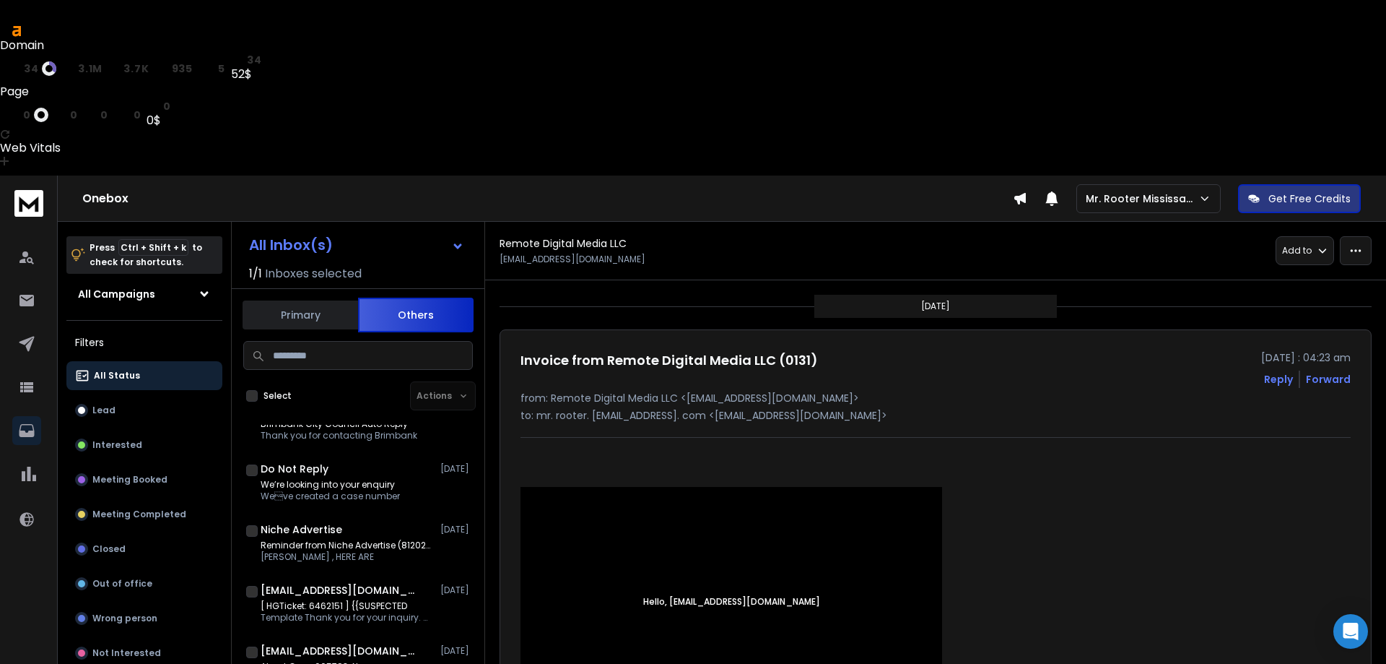
scroll to position [1146, 0]
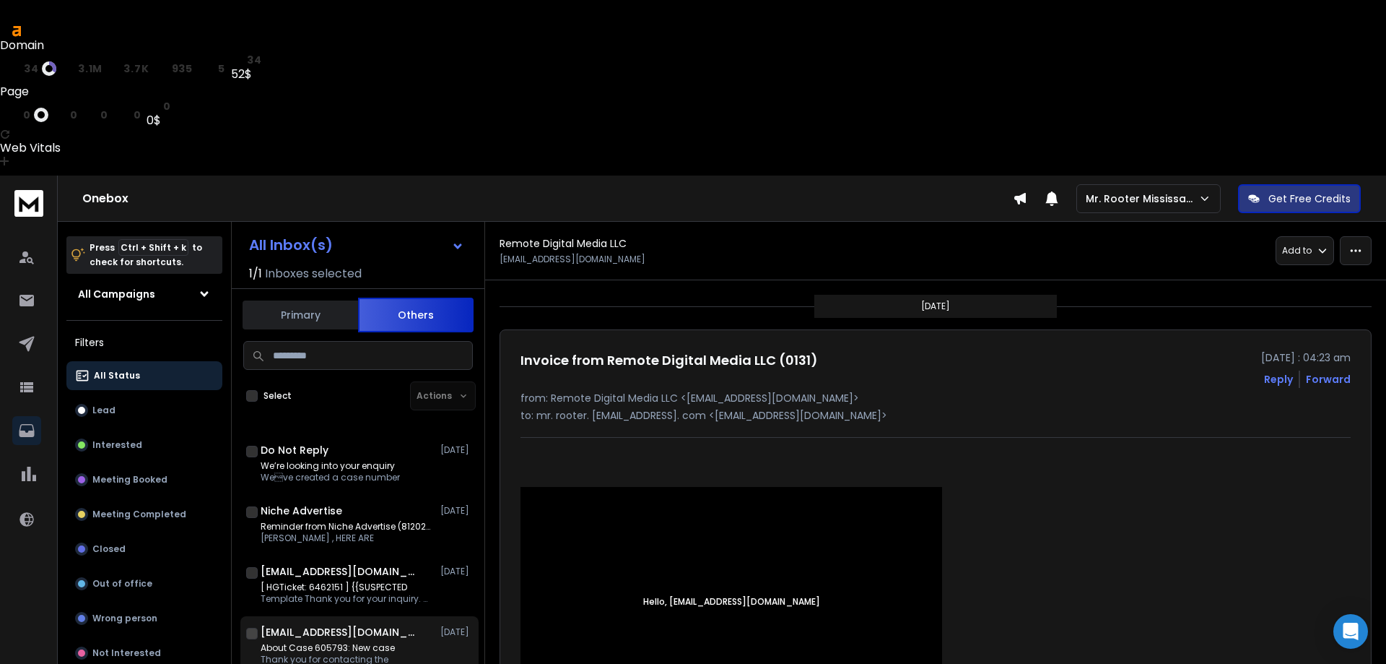
click at [350, 625] on div "[EMAIL_ADDRESS][DOMAIN_NAME] [DATE] About Case 605793: New case Thank you for c…" at bounding box center [367, 645] width 212 height 40
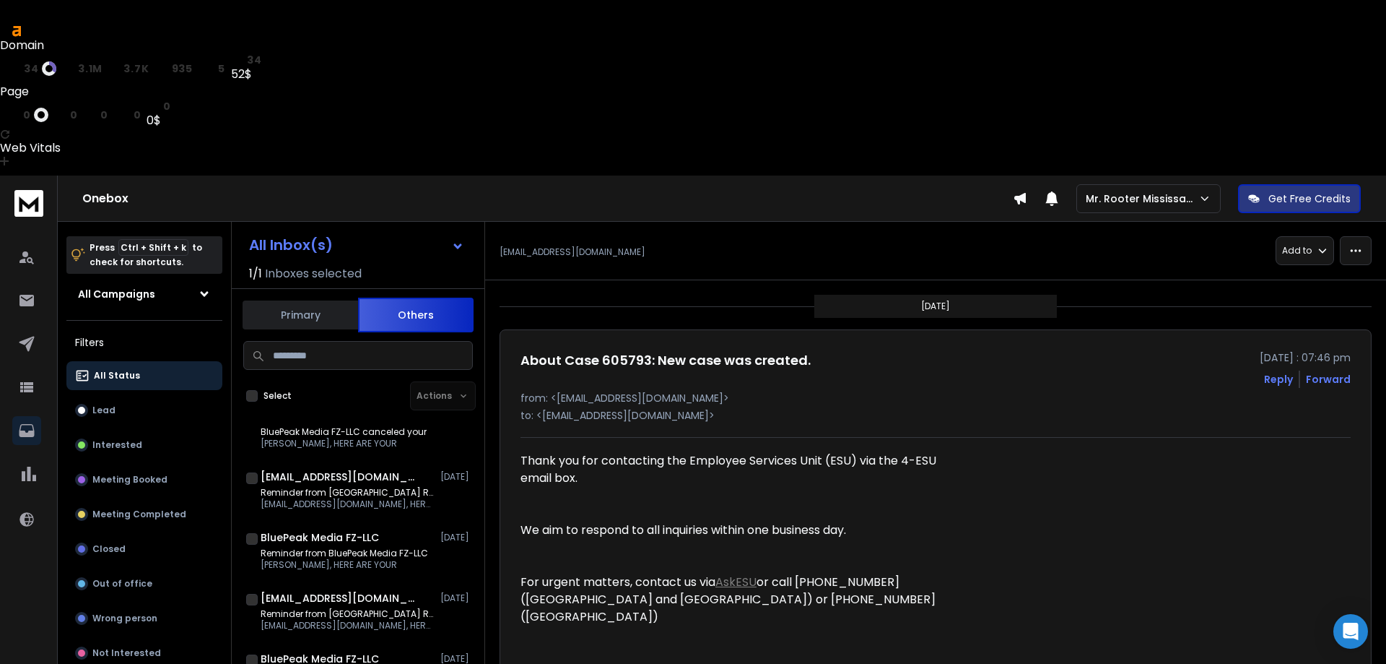
scroll to position [0, 0]
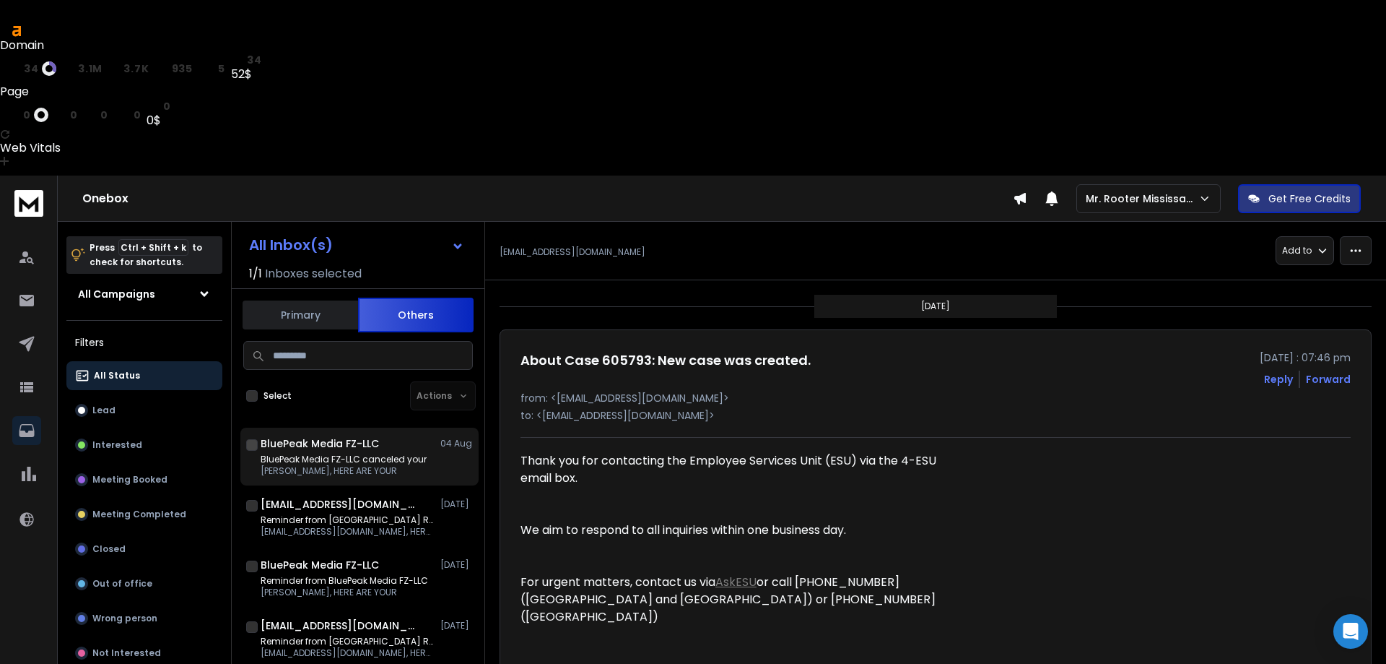
click at [389, 453] on p "BluePeak Media FZ-LLC canceled your" at bounding box center [344, 459] width 166 height 12
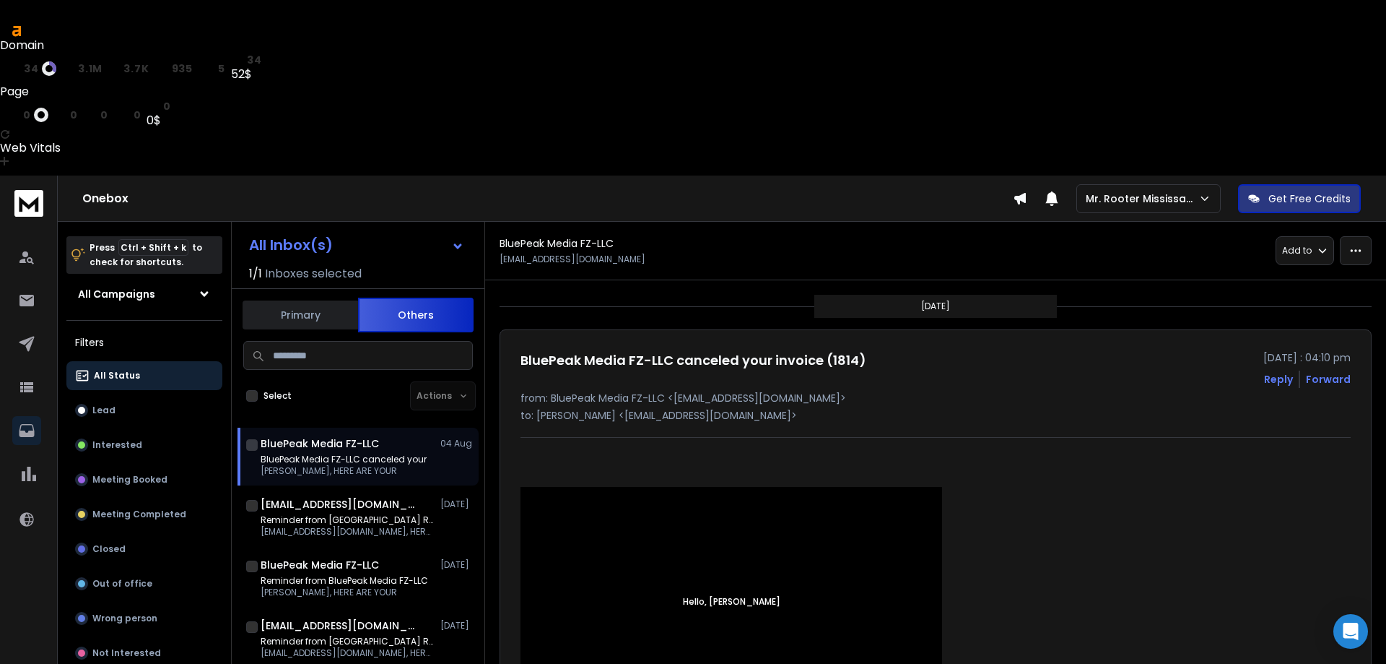
click at [888, 236] on div "BluePeak Media FZ-LLC BMF [EMAIL_ADDRESS][DOMAIN_NAME]" at bounding box center [716, 250] width 432 height 29
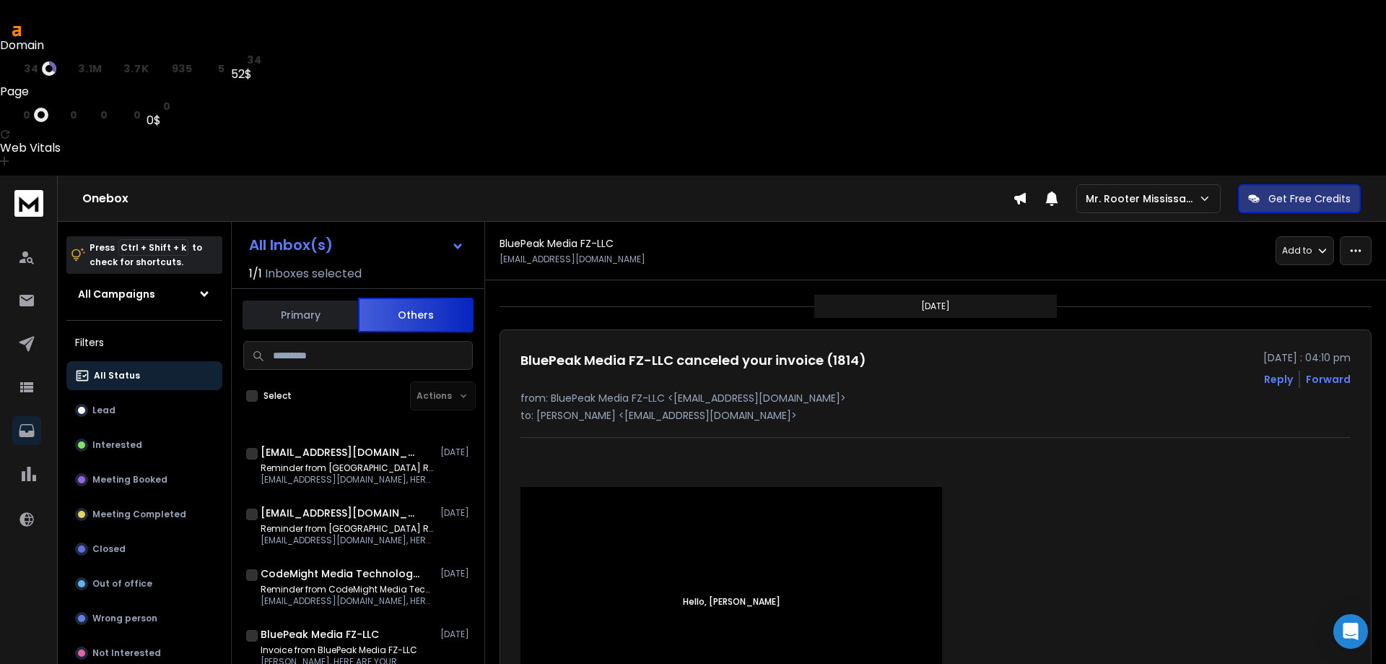
scroll to position [365, 0]
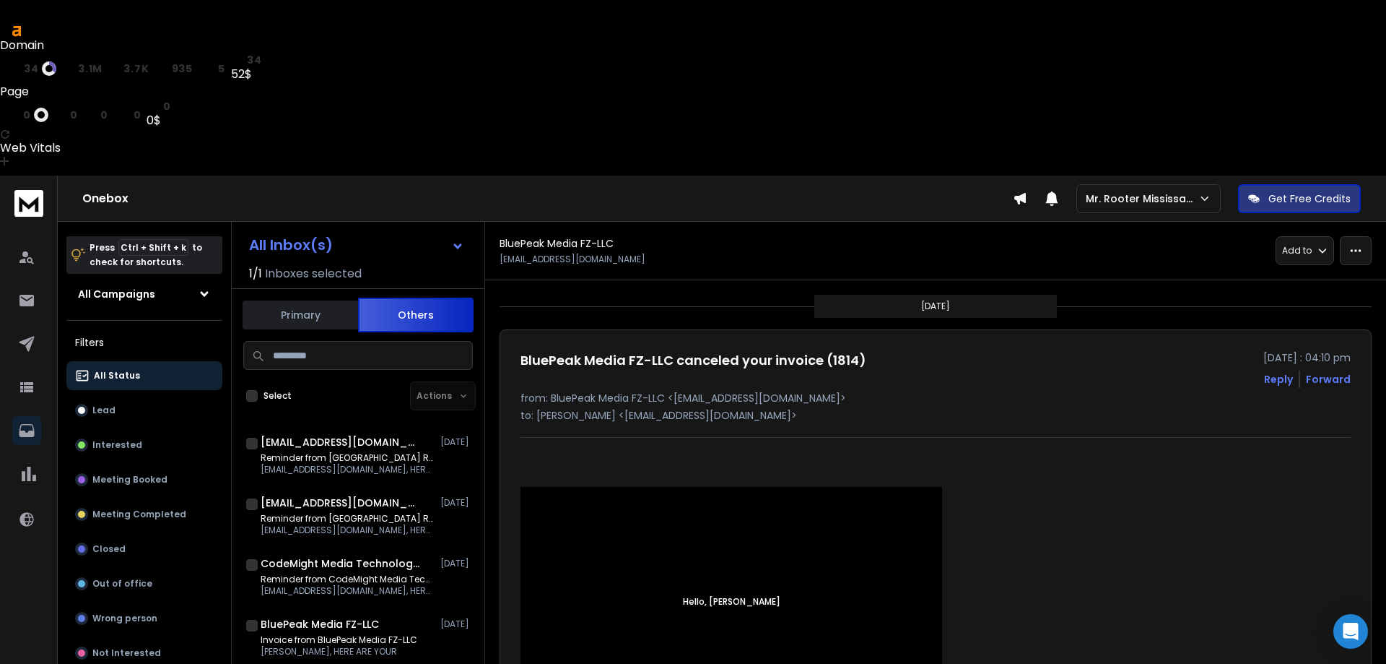
click at [35, 483] on div "H" at bounding box center [29, 507] width 58 height 664
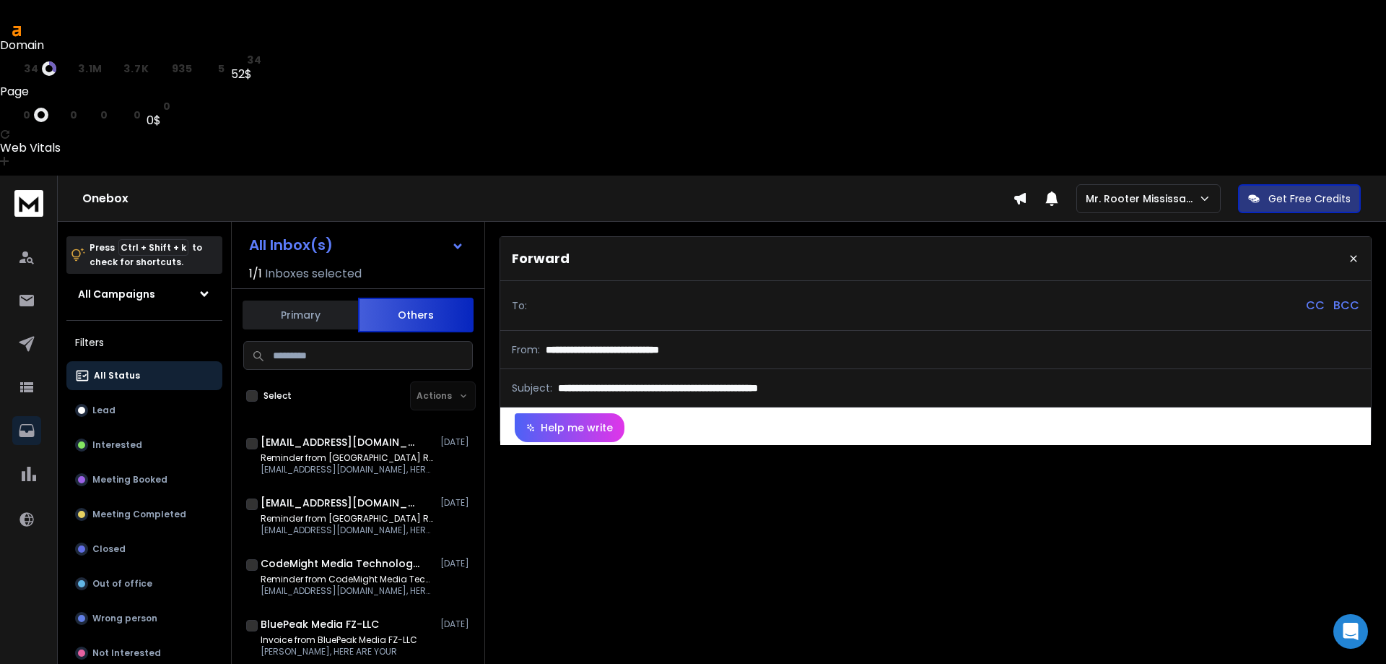
type input "*"
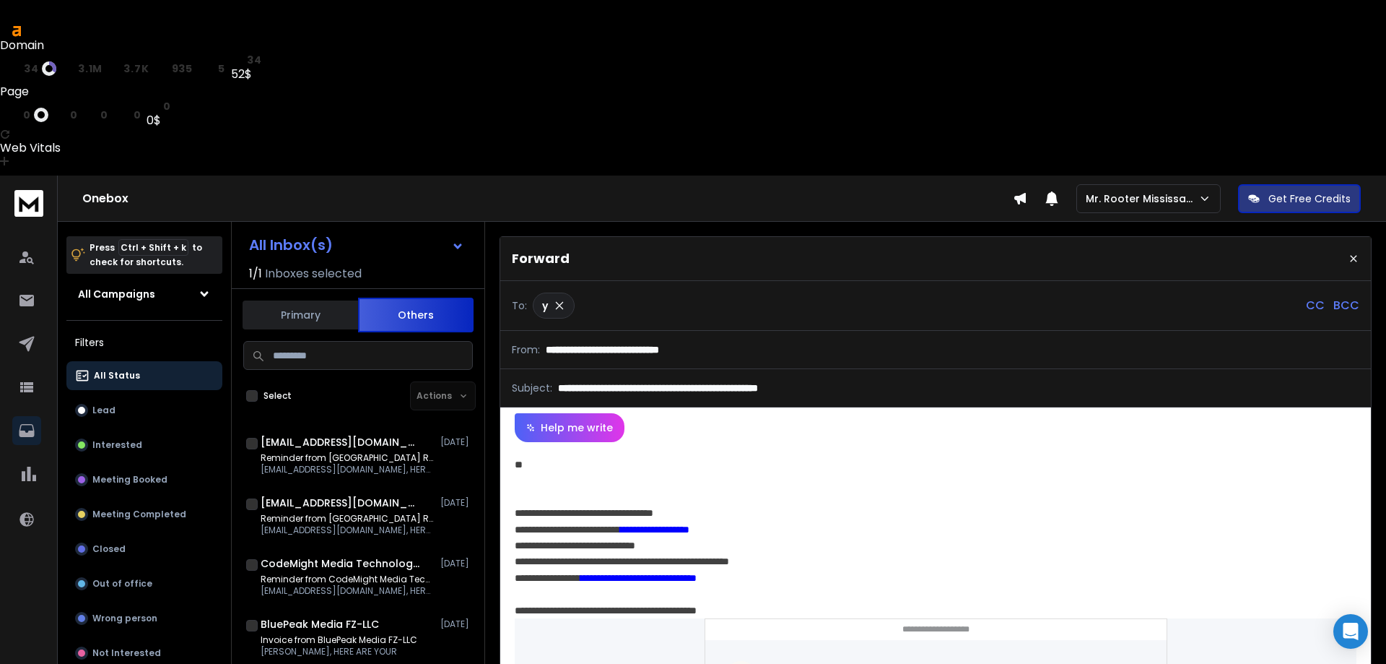
click at [1352, 255] on icon at bounding box center [1353, 258] width 6 height 6
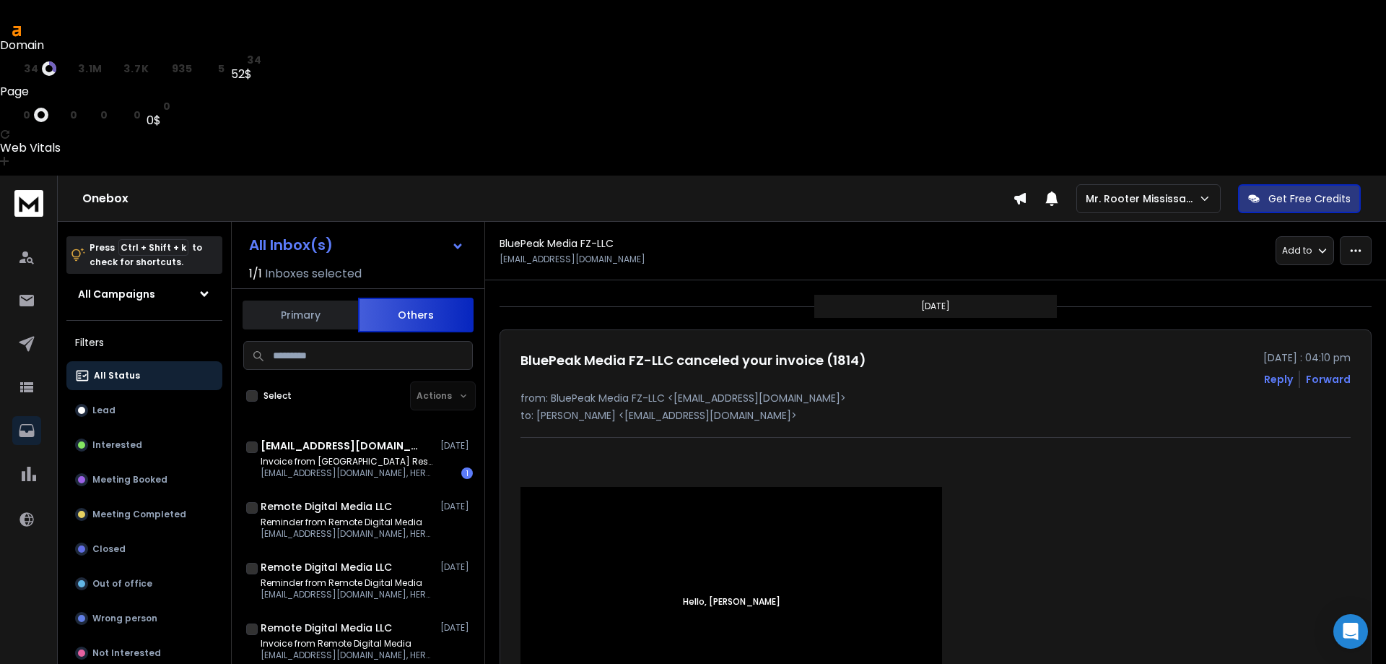
scroll to position [684, 0]
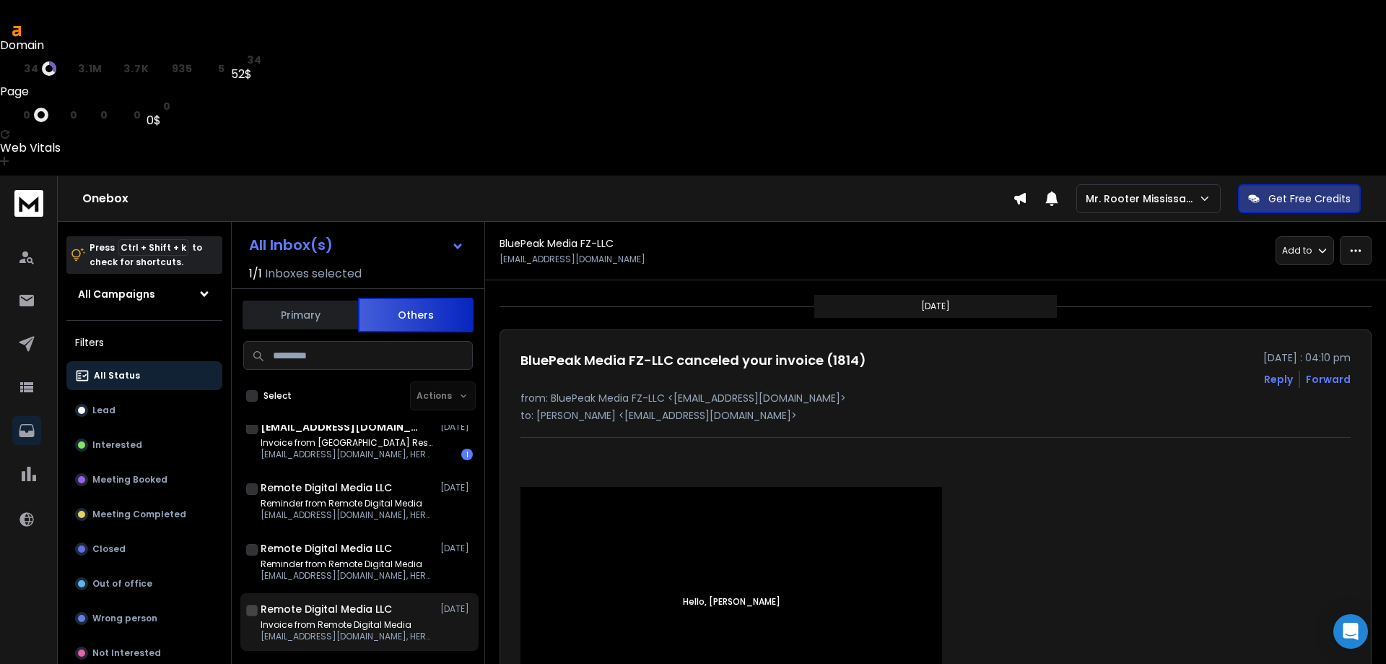
click at [367, 602] on h1 "Remote Digital Media LLC" at bounding box center [326, 609] width 131 height 14
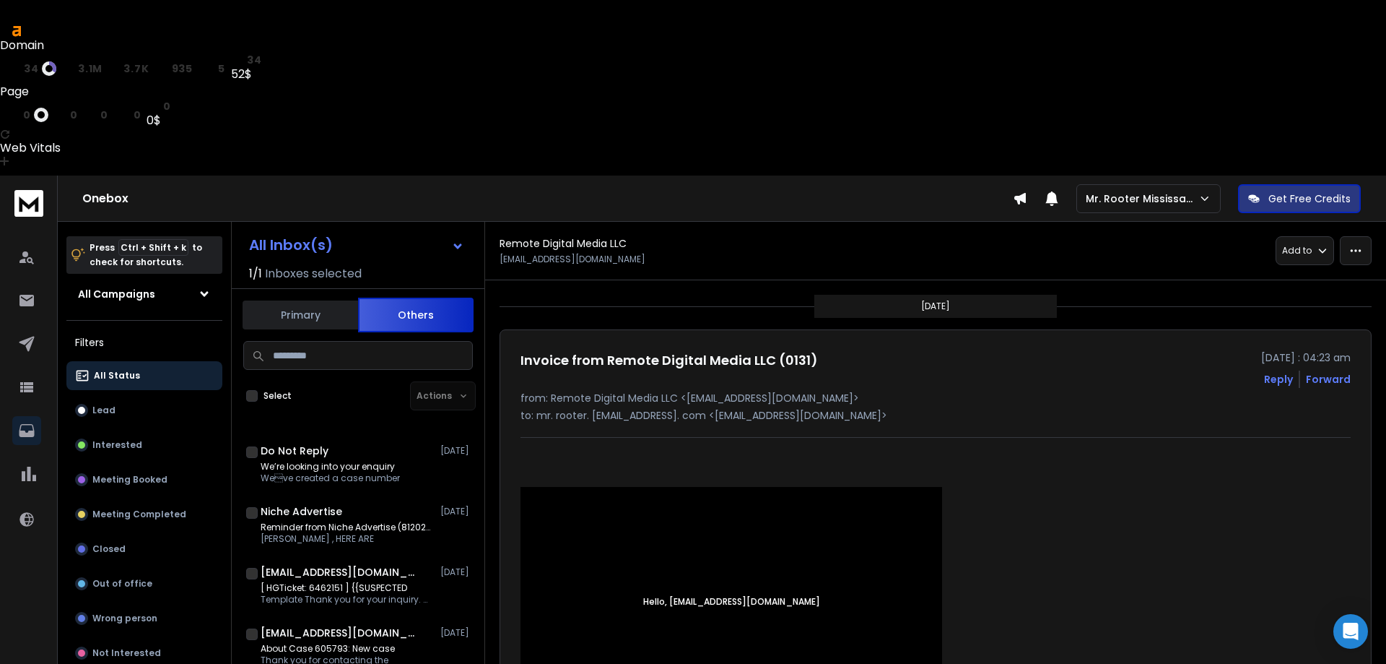
scroll to position [1155, 0]
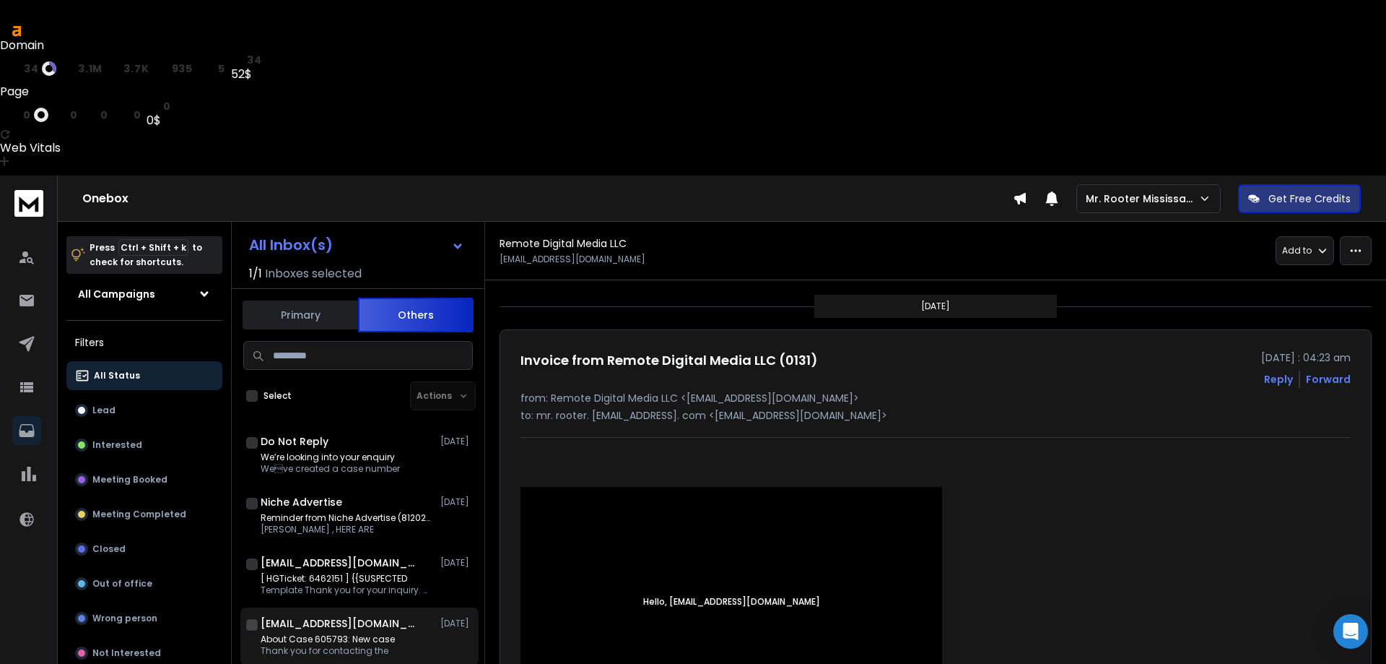
click at [350, 633] on p "About Case 605793: New case" at bounding box center [328, 639] width 134 height 12
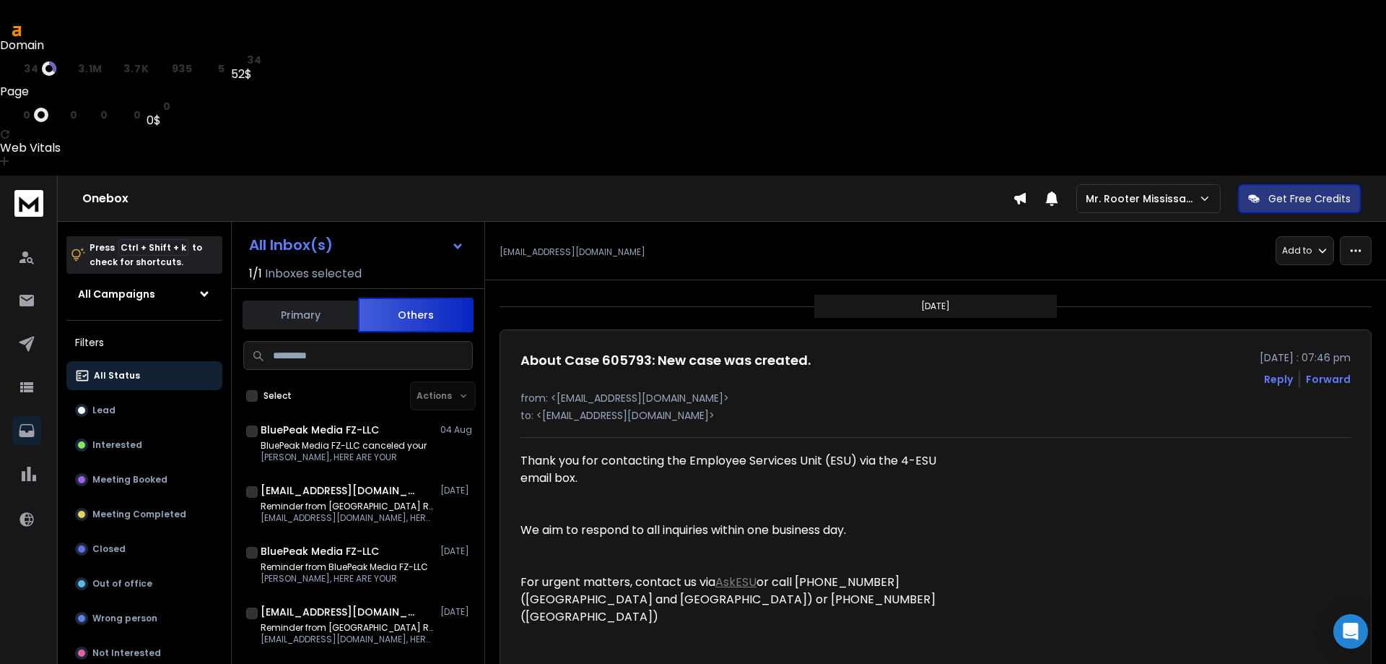
scroll to position [0, 0]
